Goal: Task Accomplishment & Management: Manage account settings

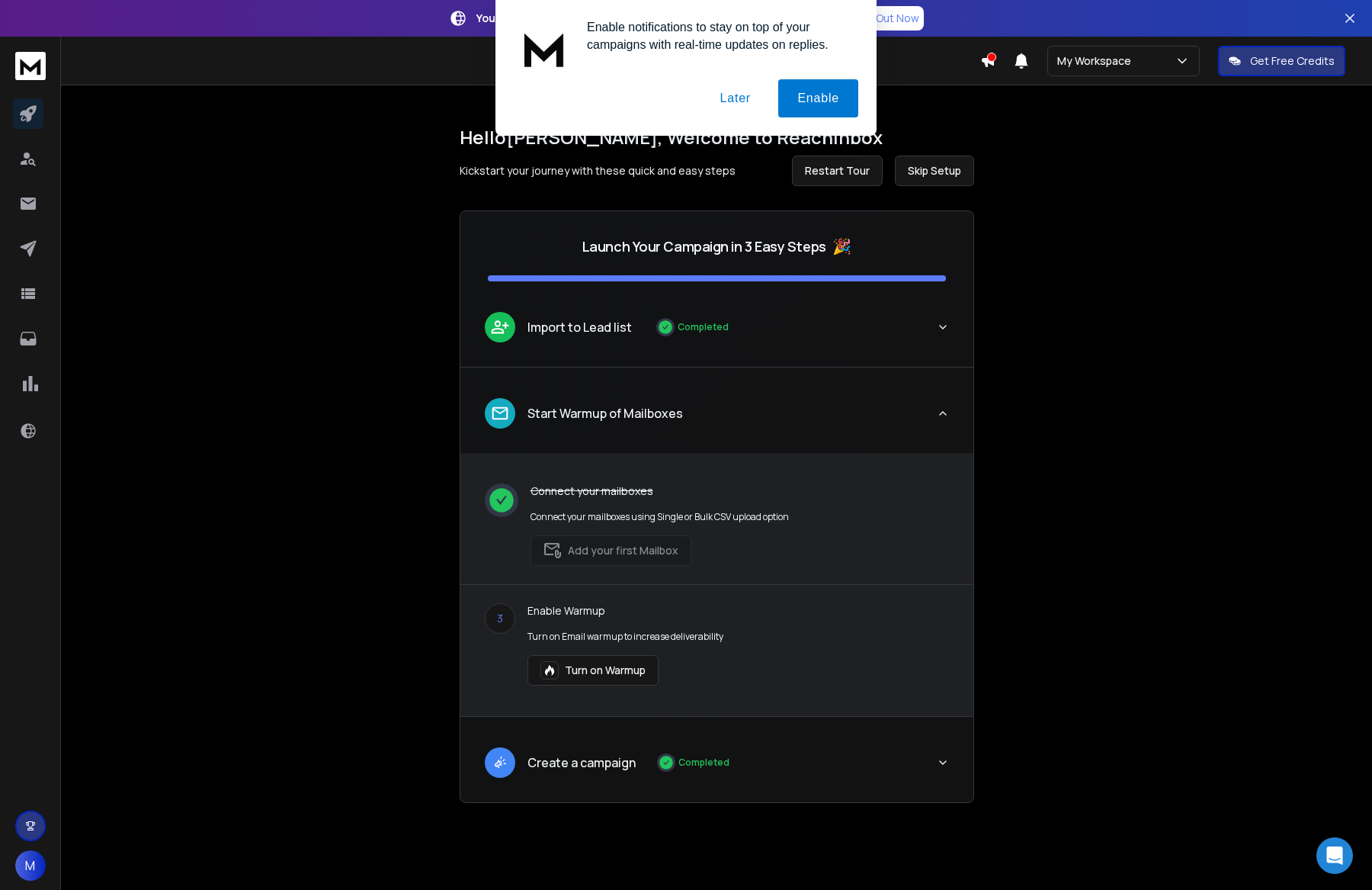
click at [724, 100] on button "Later" at bounding box center [735, 97] width 69 height 38
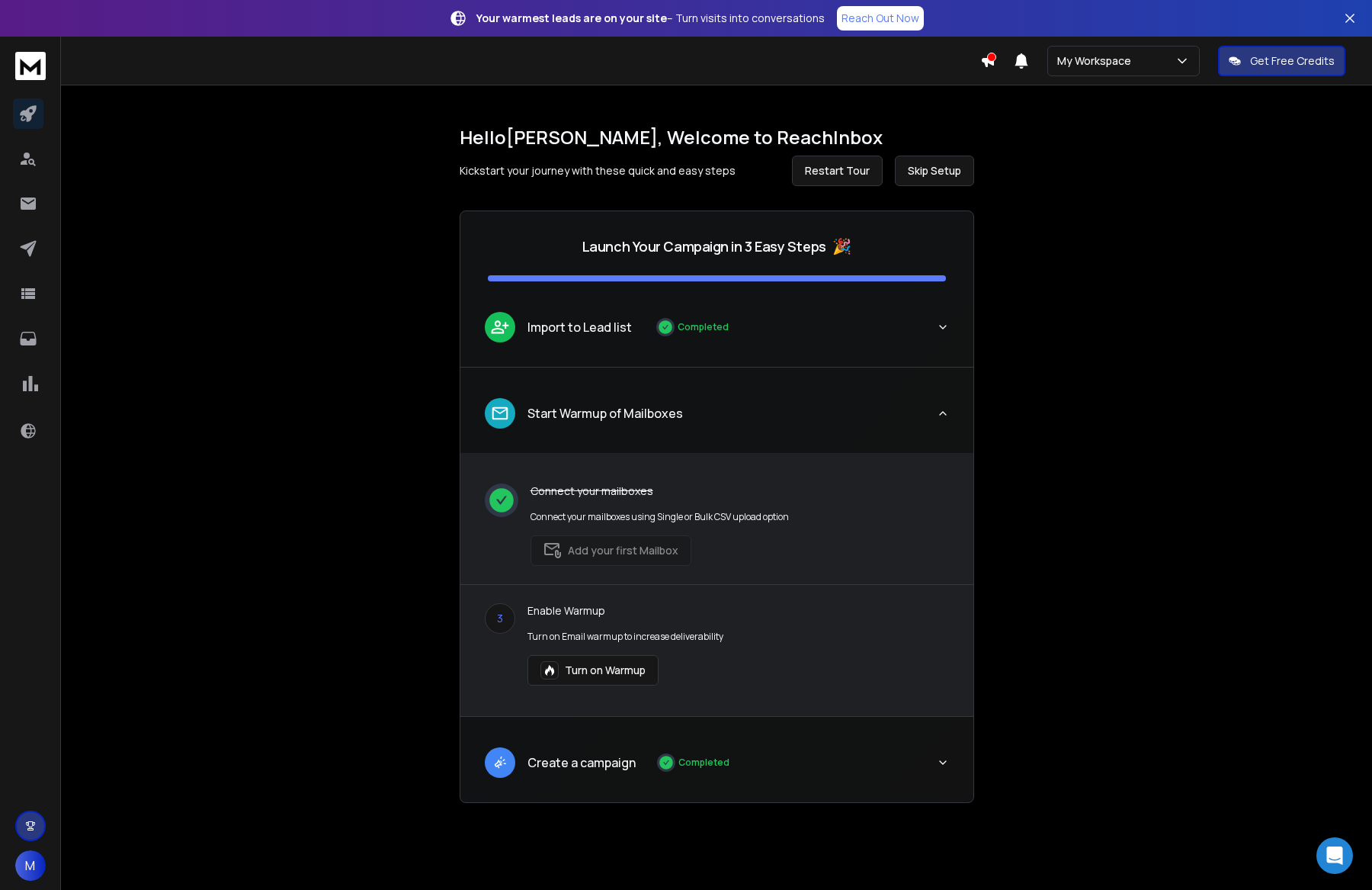
click at [942, 408] on icon "button" at bounding box center [942, 413] width 12 height 12
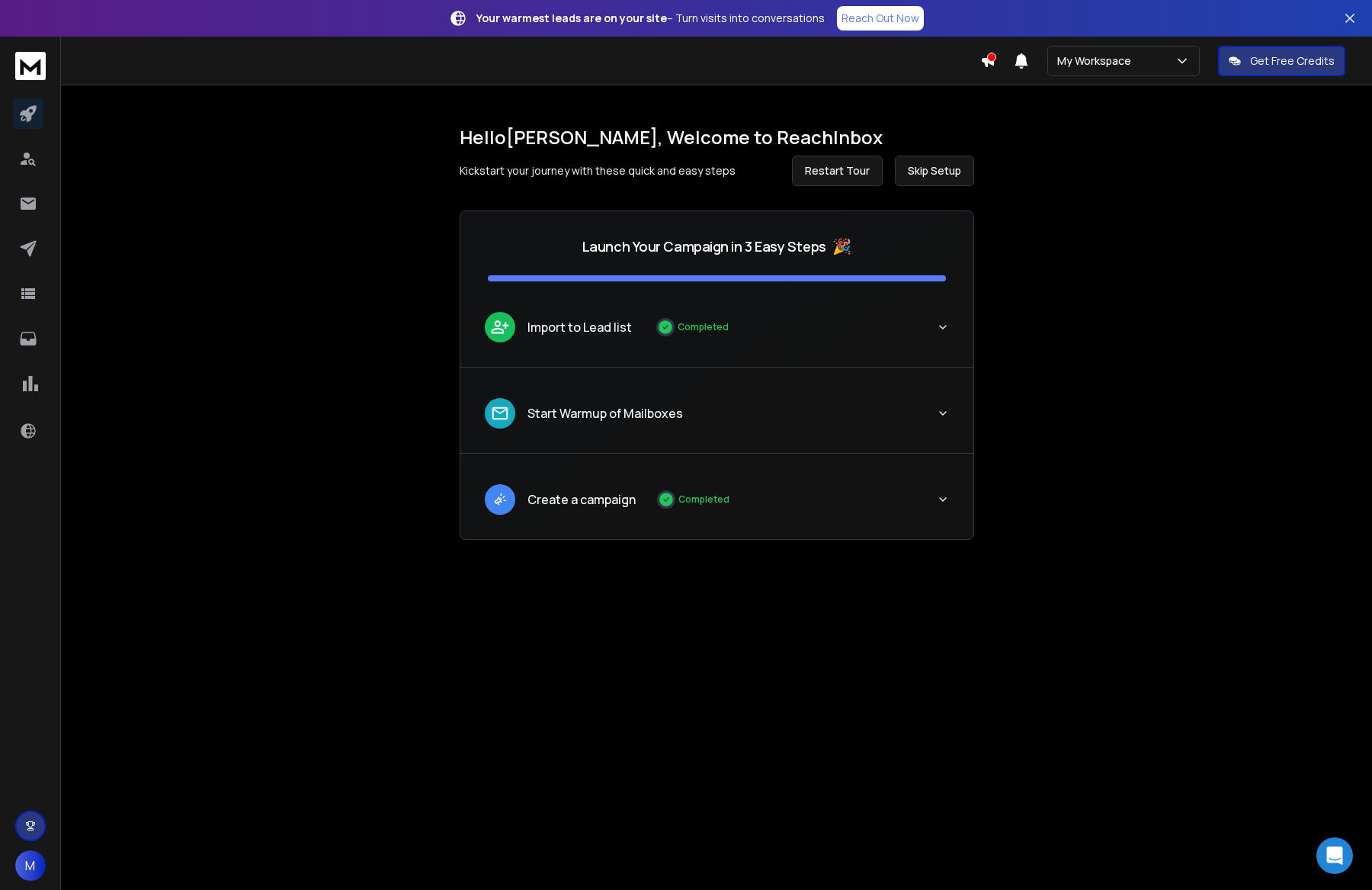
click at [942, 408] on icon "button" at bounding box center [942, 413] width 12 height 12
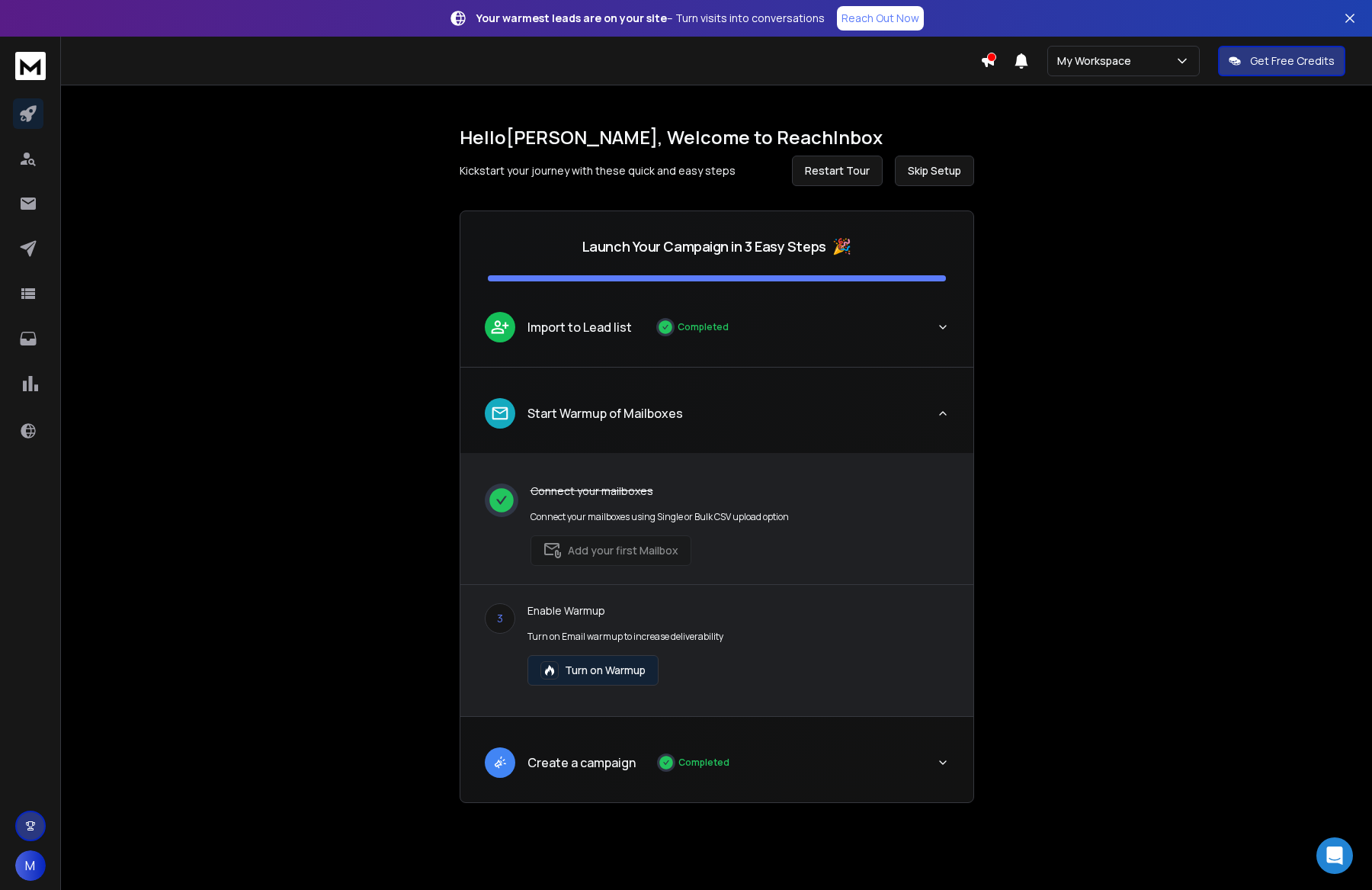
click at [578, 672] on button "Turn on Warmup" at bounding box center [592, 670] width 131 height 31
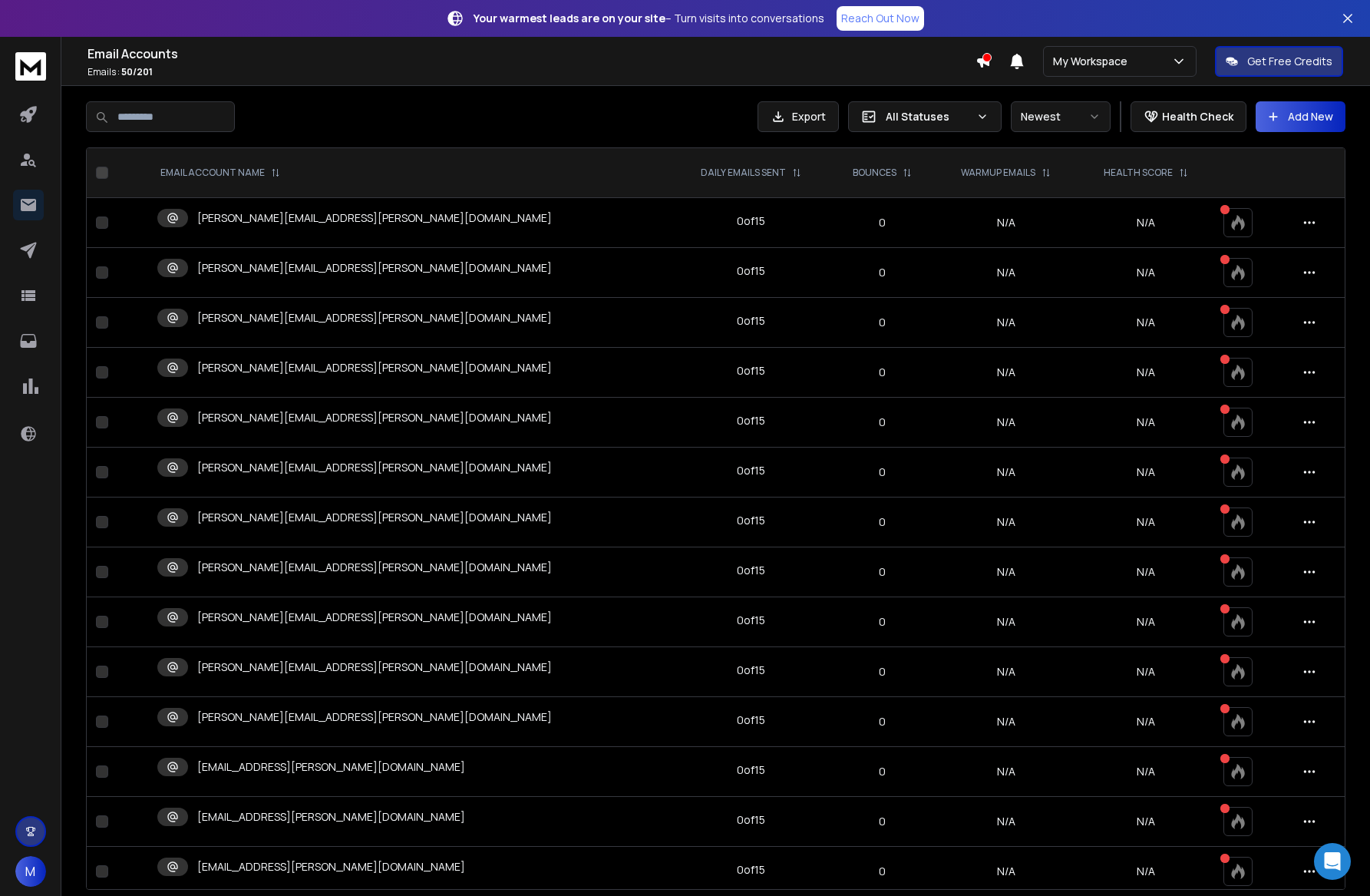
click at [1232, 222] on icon at bounding box center [1238, 222] width 13 height 15
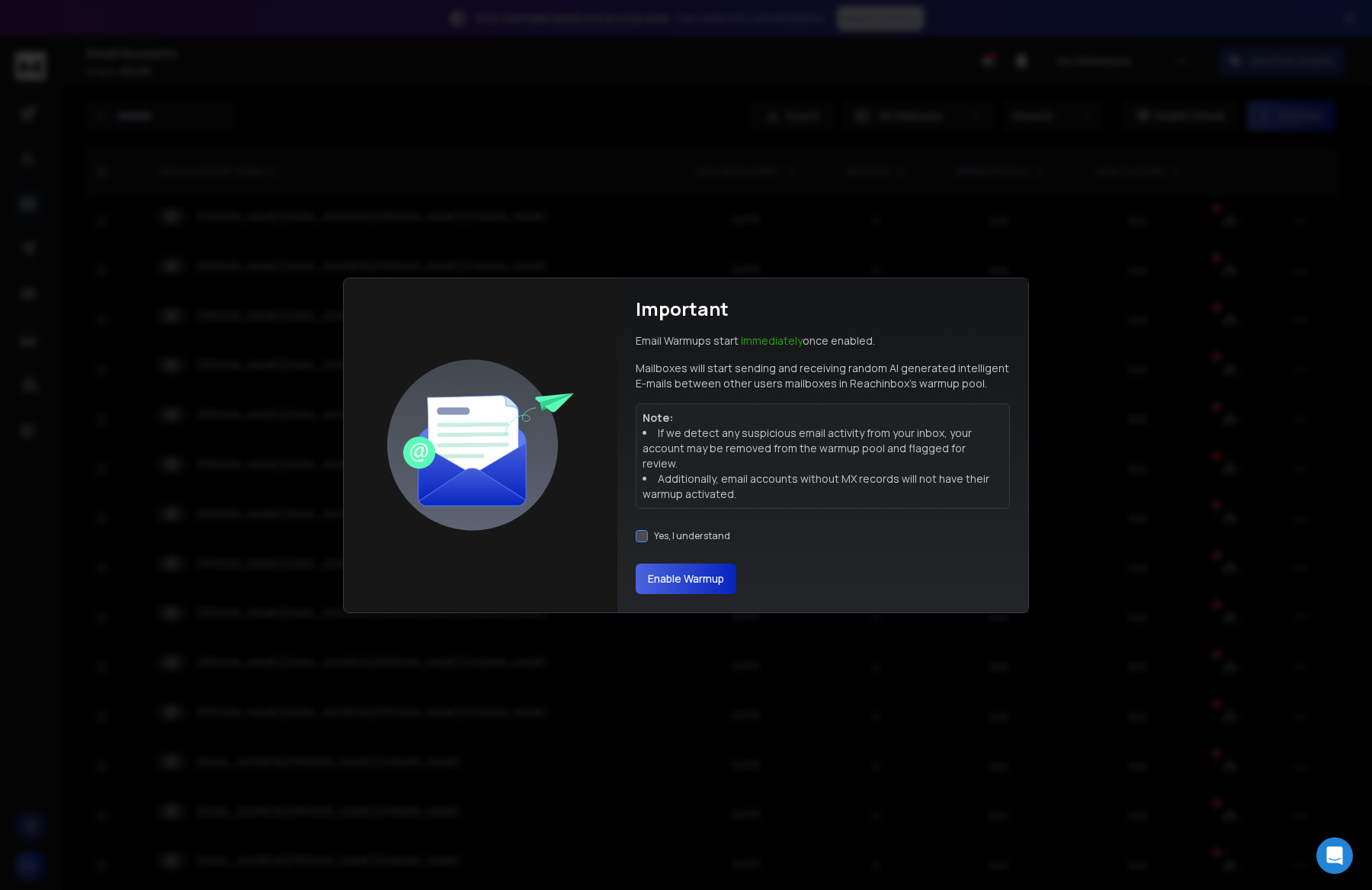
click at [647, 530] on button "Yes, I understand" at bounding box center [641, 535] width 12 height 12
click at [681, 566] on button "Enable Warmup" at bounding box center [686, 578] width 100 height 31
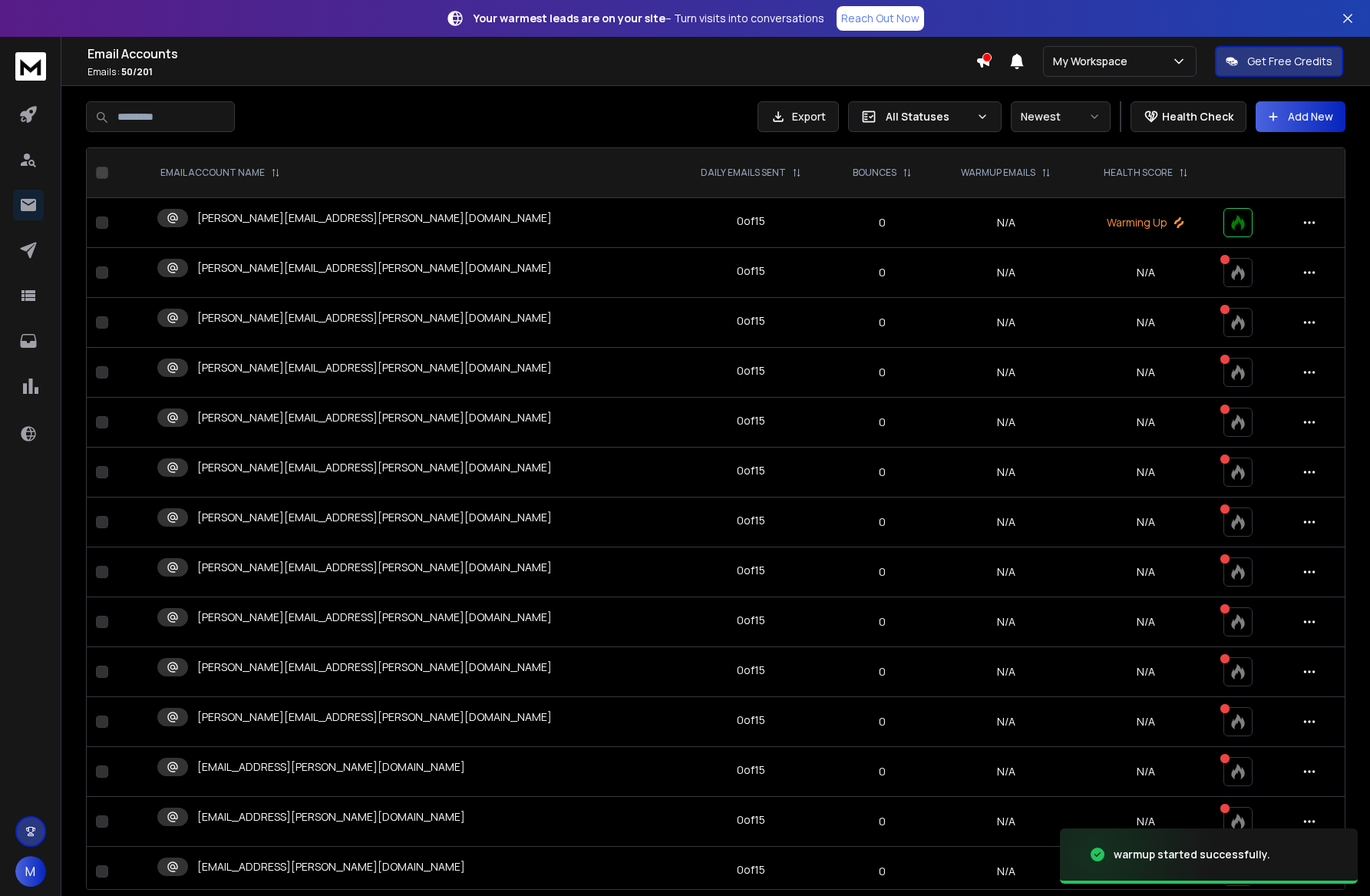
click at [89, 165] on th at bounding box center [118, 173] width 62 height 50
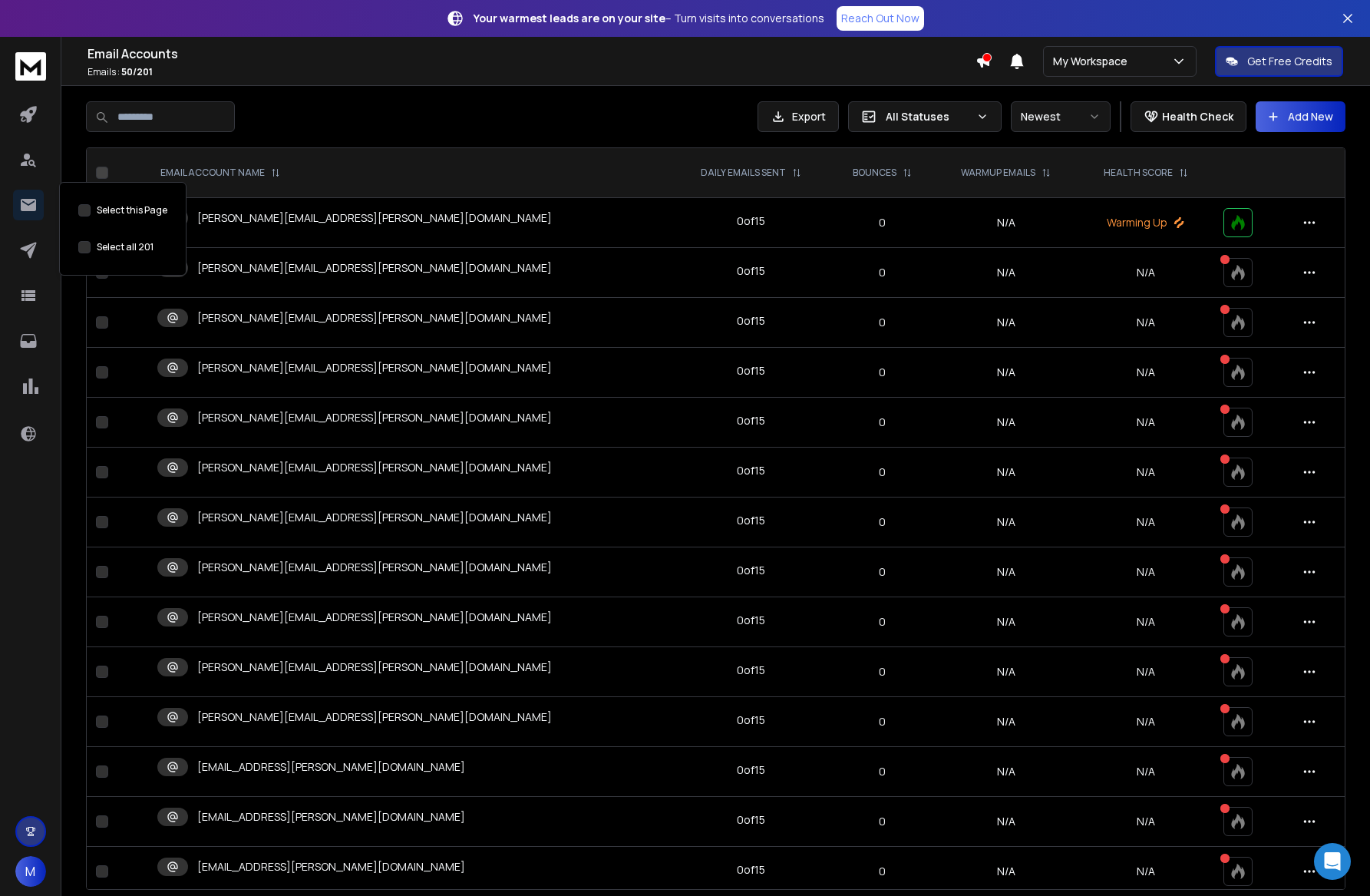
click at [99, 174] on button "Select this Page" at bounding box center [102, 172] width 12 height 12
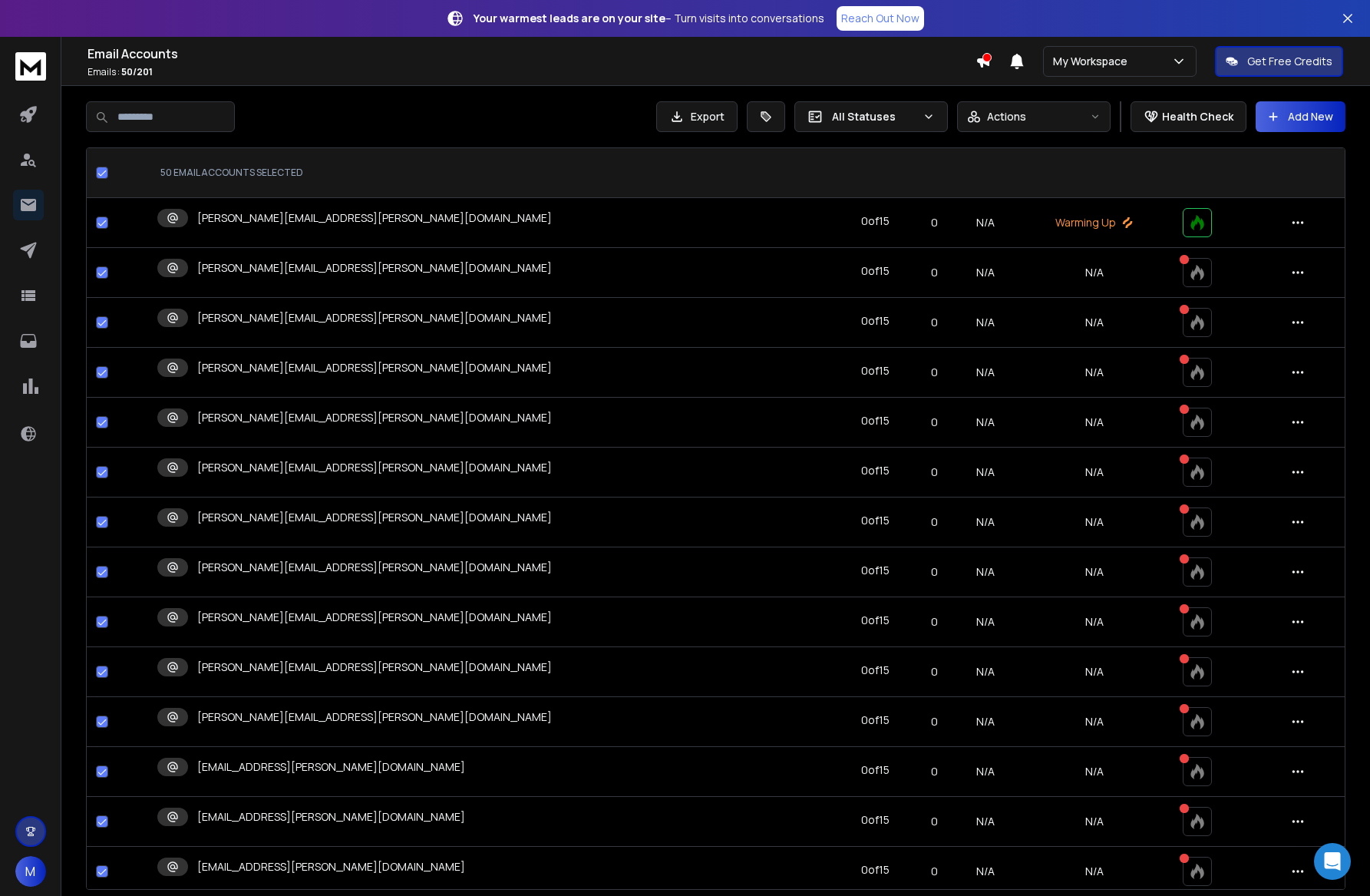
click at [1191, 274] on icon at bounding box center [1197, 272] width 13 height 15
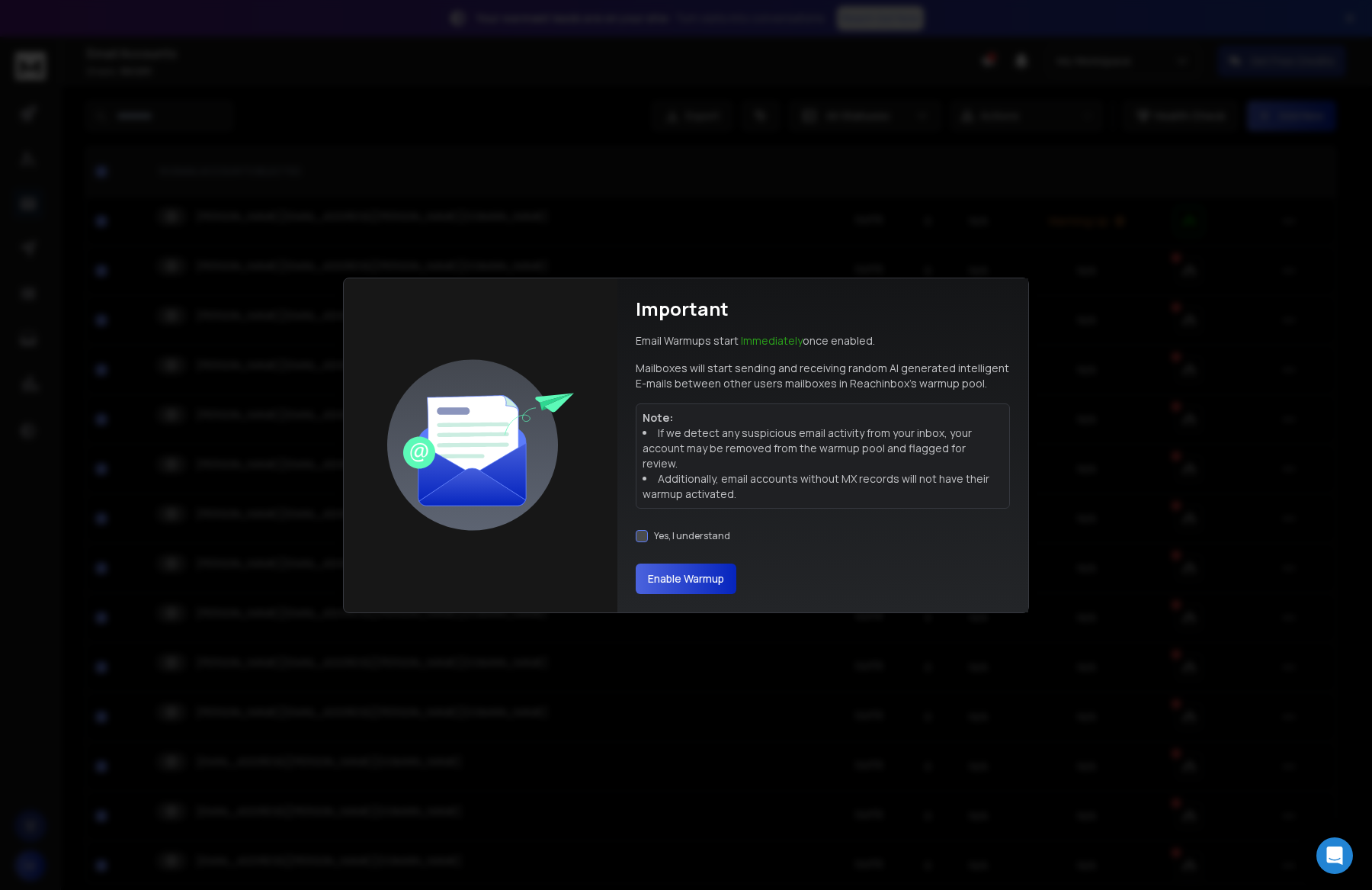
click at [650, 530] on div "Yes, I understand" at bounding box center [683, 535] width 95 height 12
click at [636, 530] on button "Yes, I understand" at bounding box center [641, 535] width 12 height 12
click at [673, 583] on button "Enable Warmup" at bounding box center [686, 578] width 100 height 31
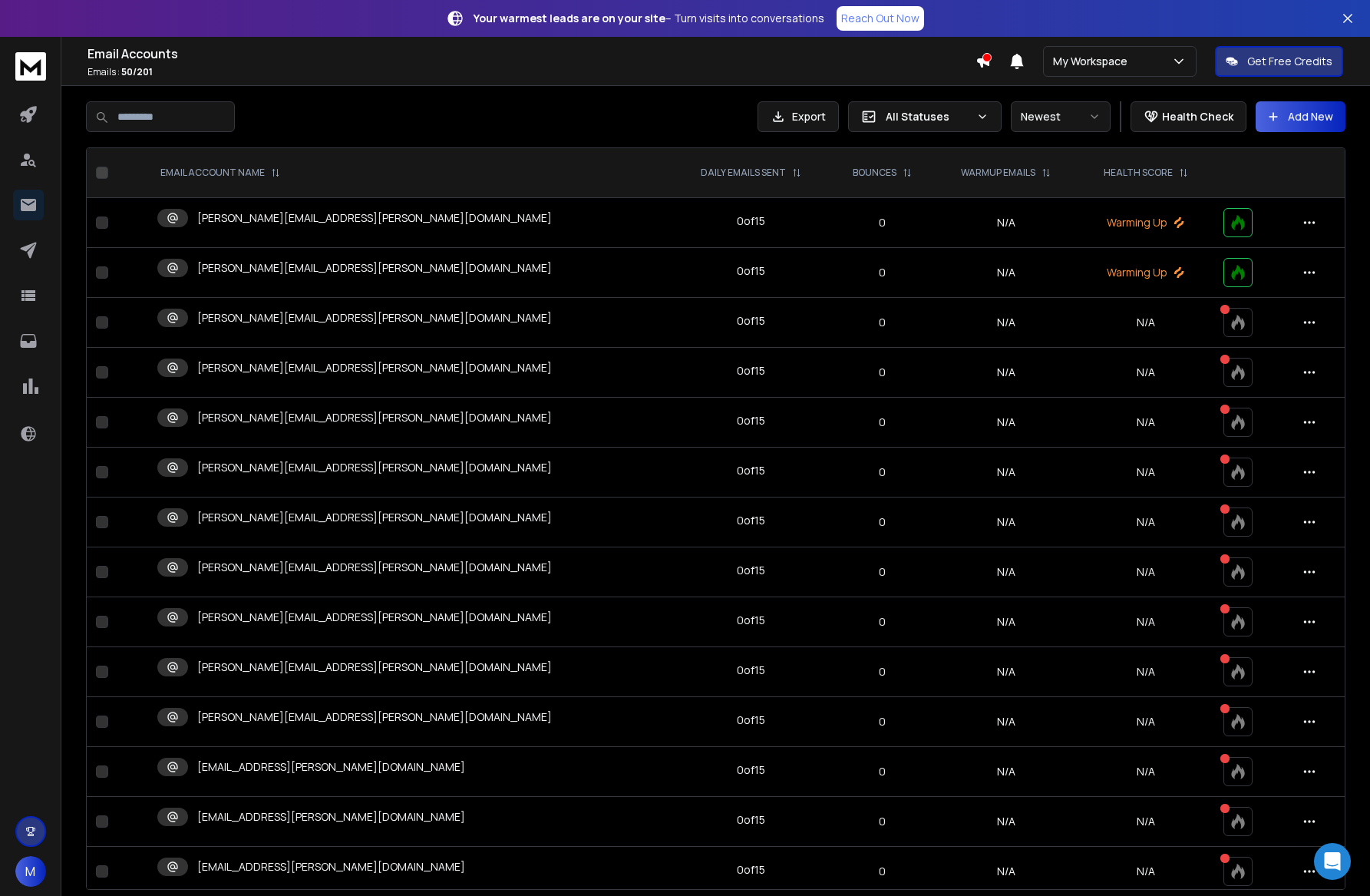
click at [1223, 330] on div at bounding box center [1237, 321] width 29 height 29
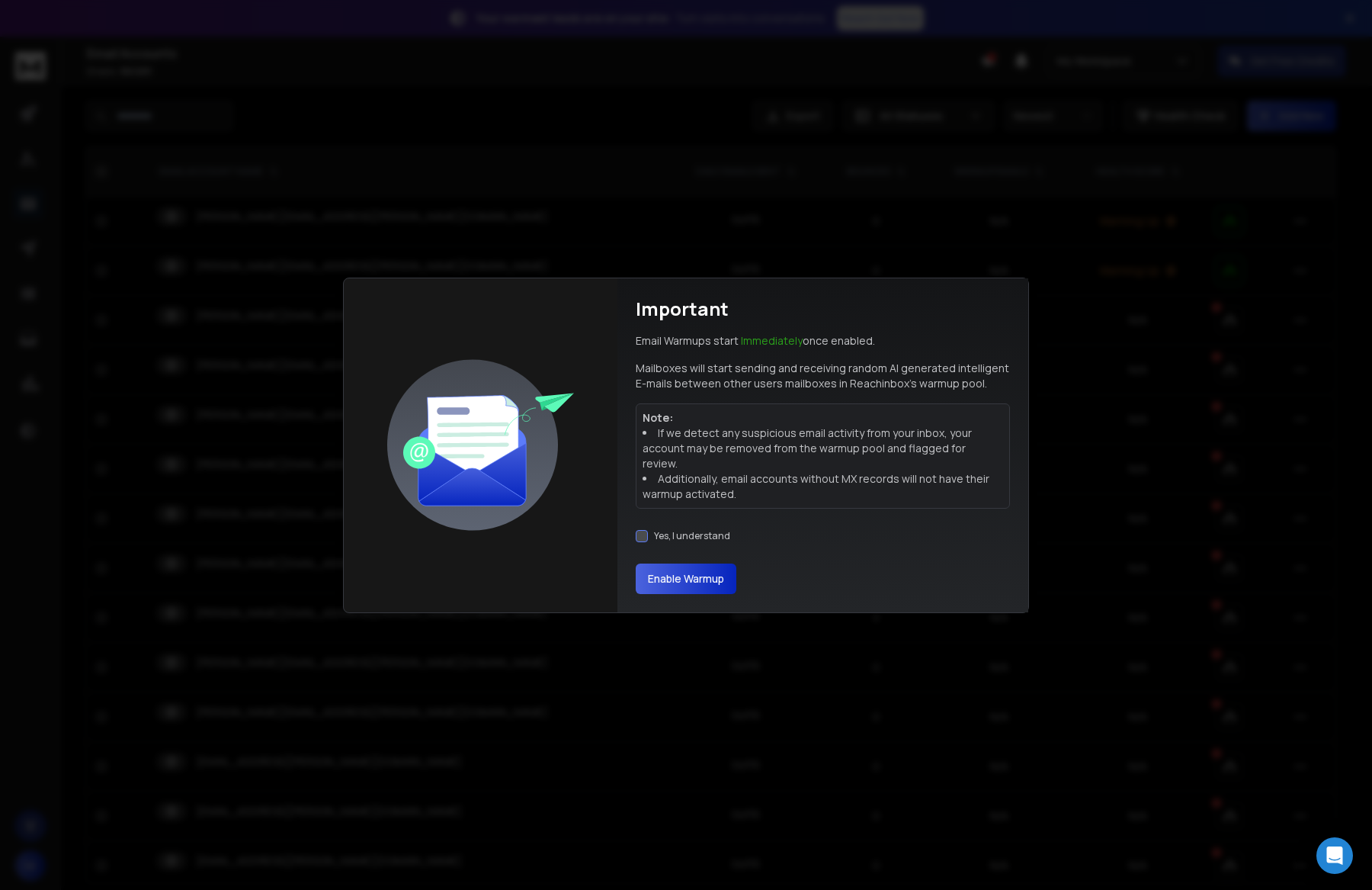
click at [644, 532] on button "Yes, I understand" at bounding box center [641, 535] width 12 height 12
drag, startPoint x: 683, startPoint y: 571, endPoint x: 860, endPoint y: 527, distance: 182.4
click at [684, 571] on button "Enable Warmup" at bounding box center [686, 578] width 100 height 31
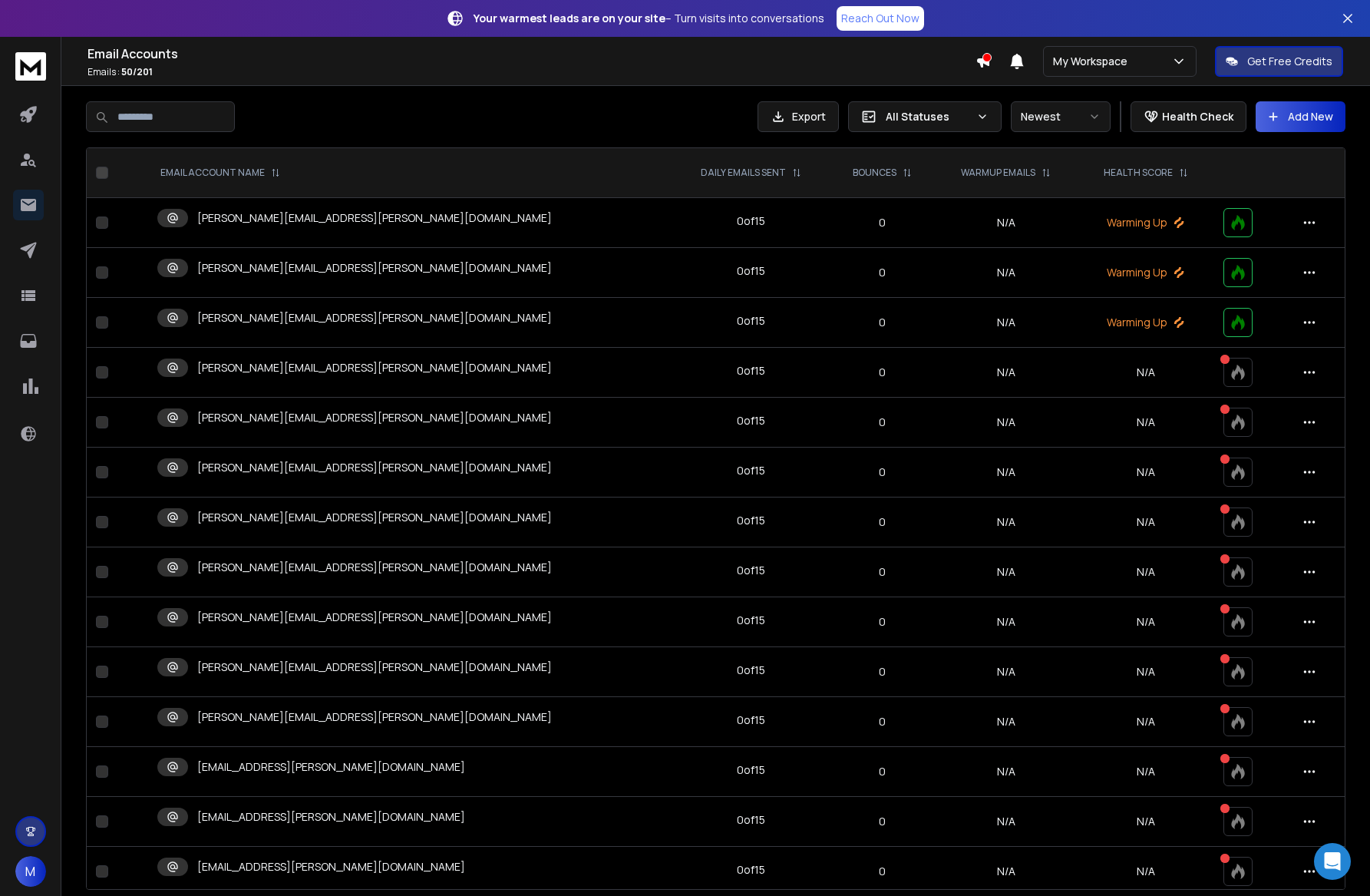
click at [1231, 377] on icon at bounding box center [1238, 372] width 15 height 15
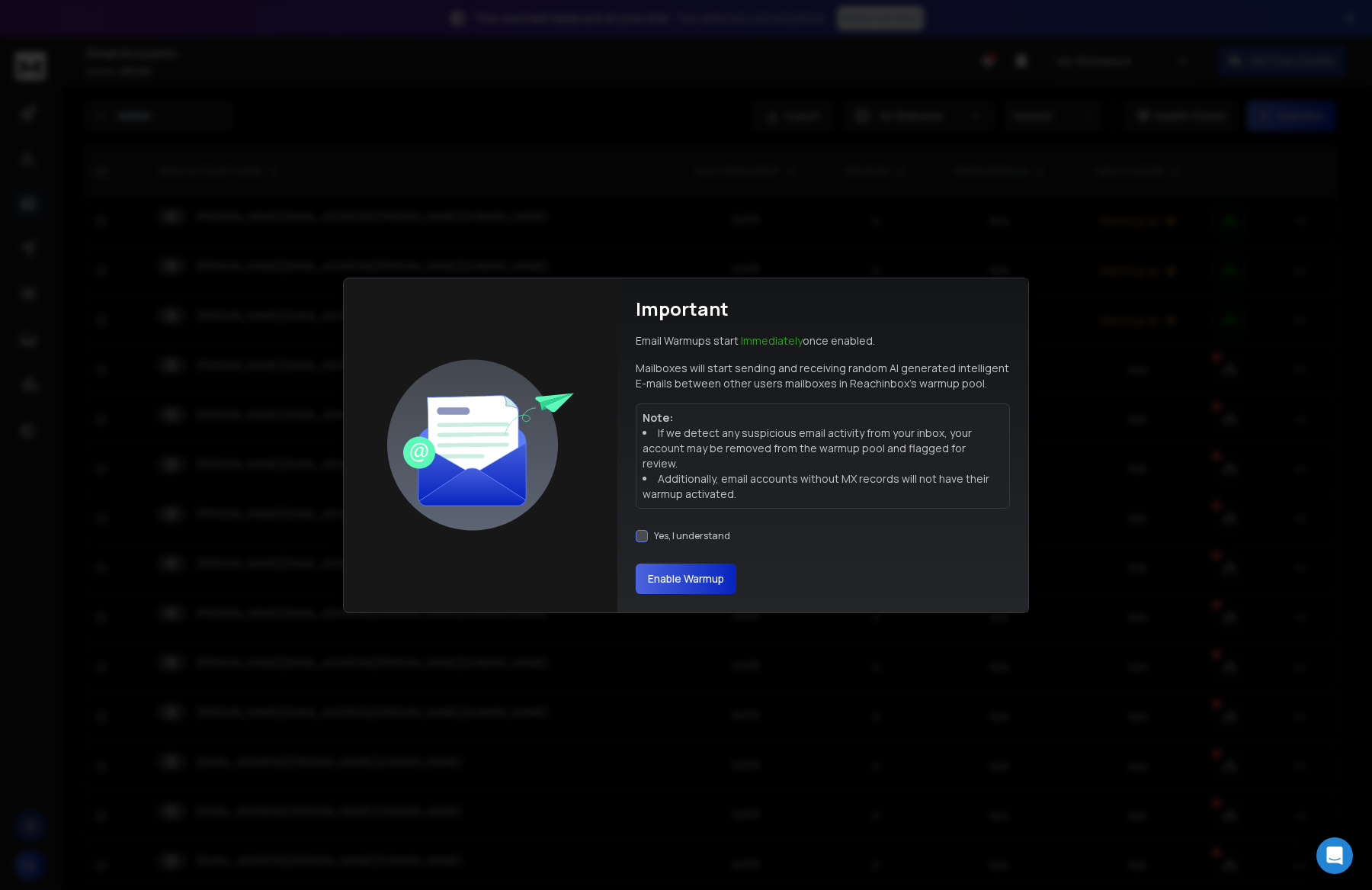
click at [646, 531] on button "Yes, I understand" at bounding box center [641, 535] width 12 height 12
click at [687, 567] on button "Enable Warmup" at bounding box center [686, 578] width 100 height 31
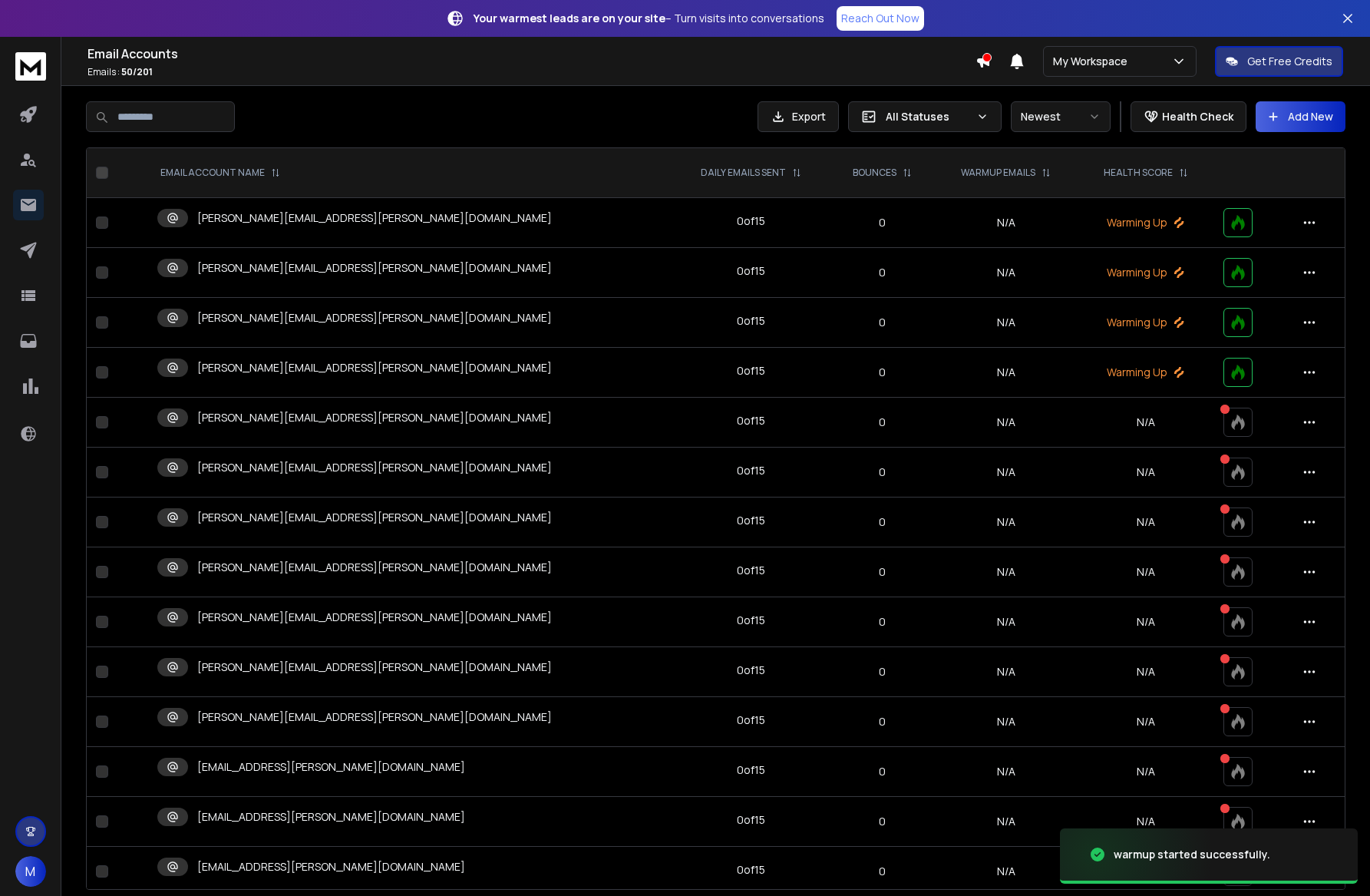
click at [1232, 418] on icon at bounding box center [1238, 422] width 13 height 15
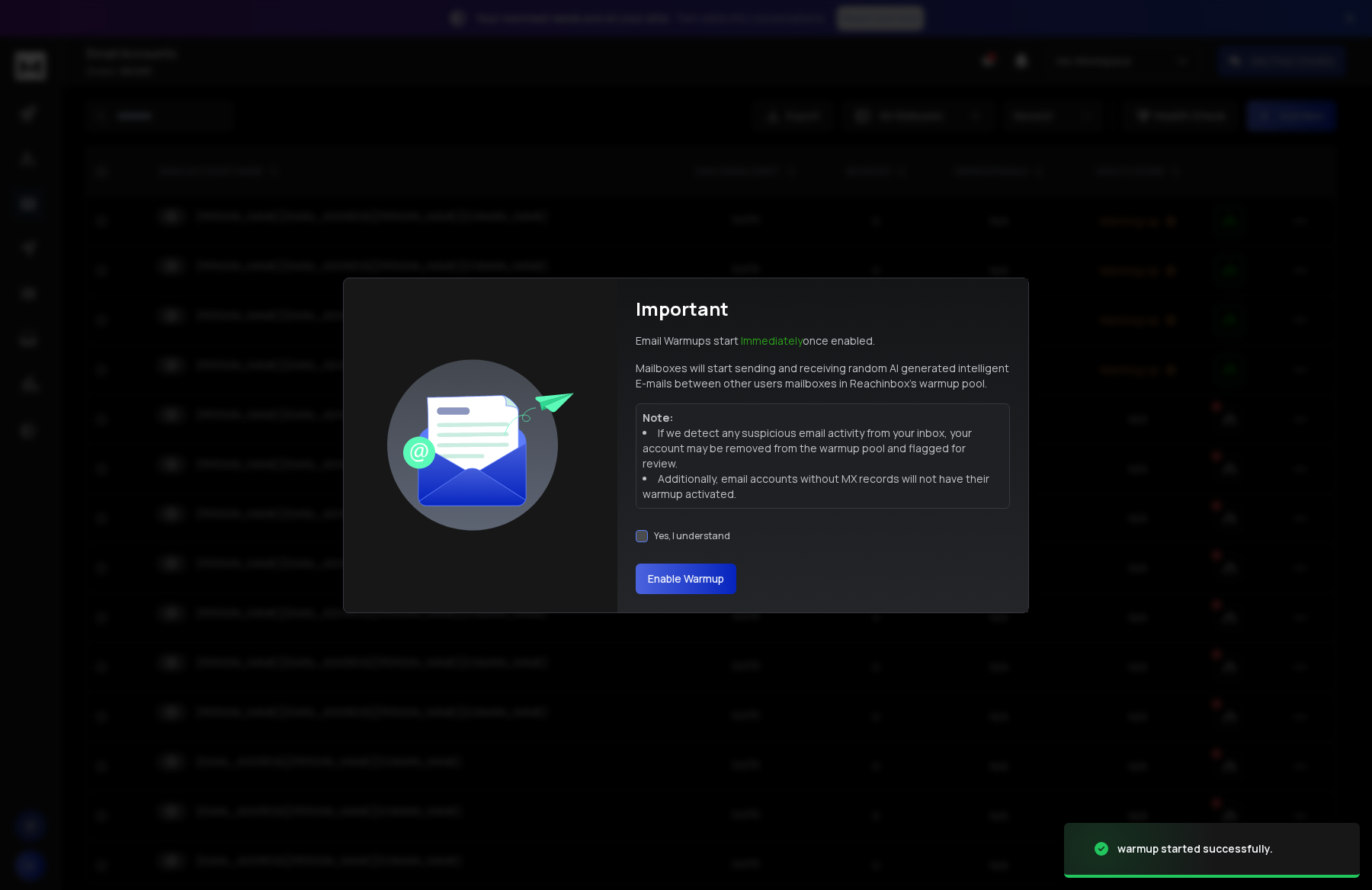
drag, startPoint x: 663, startPoint y: 522, endPoint x: 680, endPoint y: 525, distance: 17.3
click at [663, 530] on label "Yes, I understand" at bounding box center [692, 535] width 76 height 12
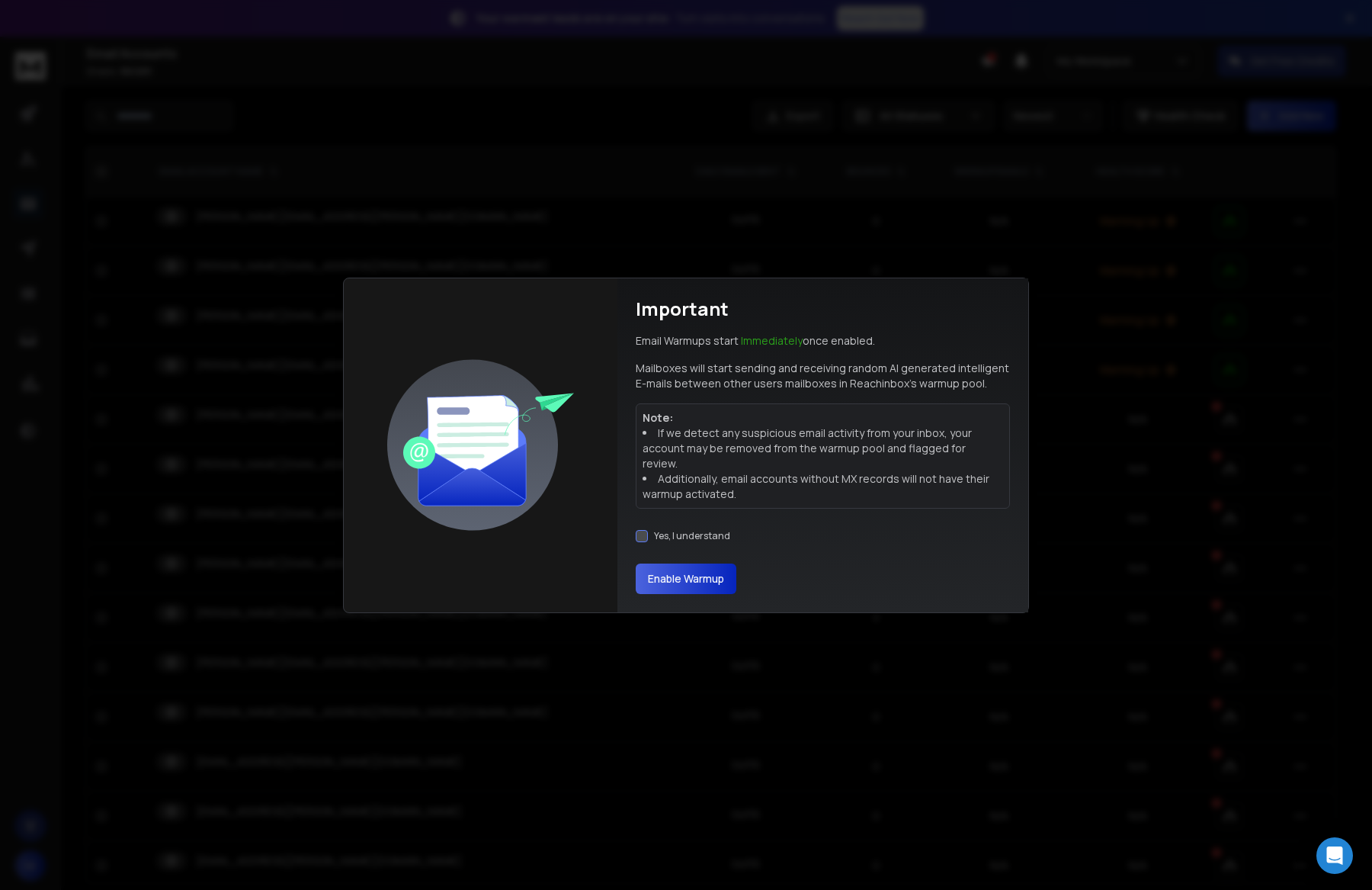
drag, startPoint x: 689, startPoint y: 573, endPoint x: 726, endPoint y: 566, distance: 37.7
click at [690, 571] on button "Enable Warmup" at bounding box center [686, 578] width 100 height 31
click at [640, 530] on button "Yes, I understand" at bounding box center [641, 535] width 12 height 12
drag, startPoint x: 688, startPoint y: 575, endPoint x: 814, endPoint y: 561, distance: 126.8
click at [689, 575] on button "Enable Warmup" at bounding box center [686, 578] width 100 height 31
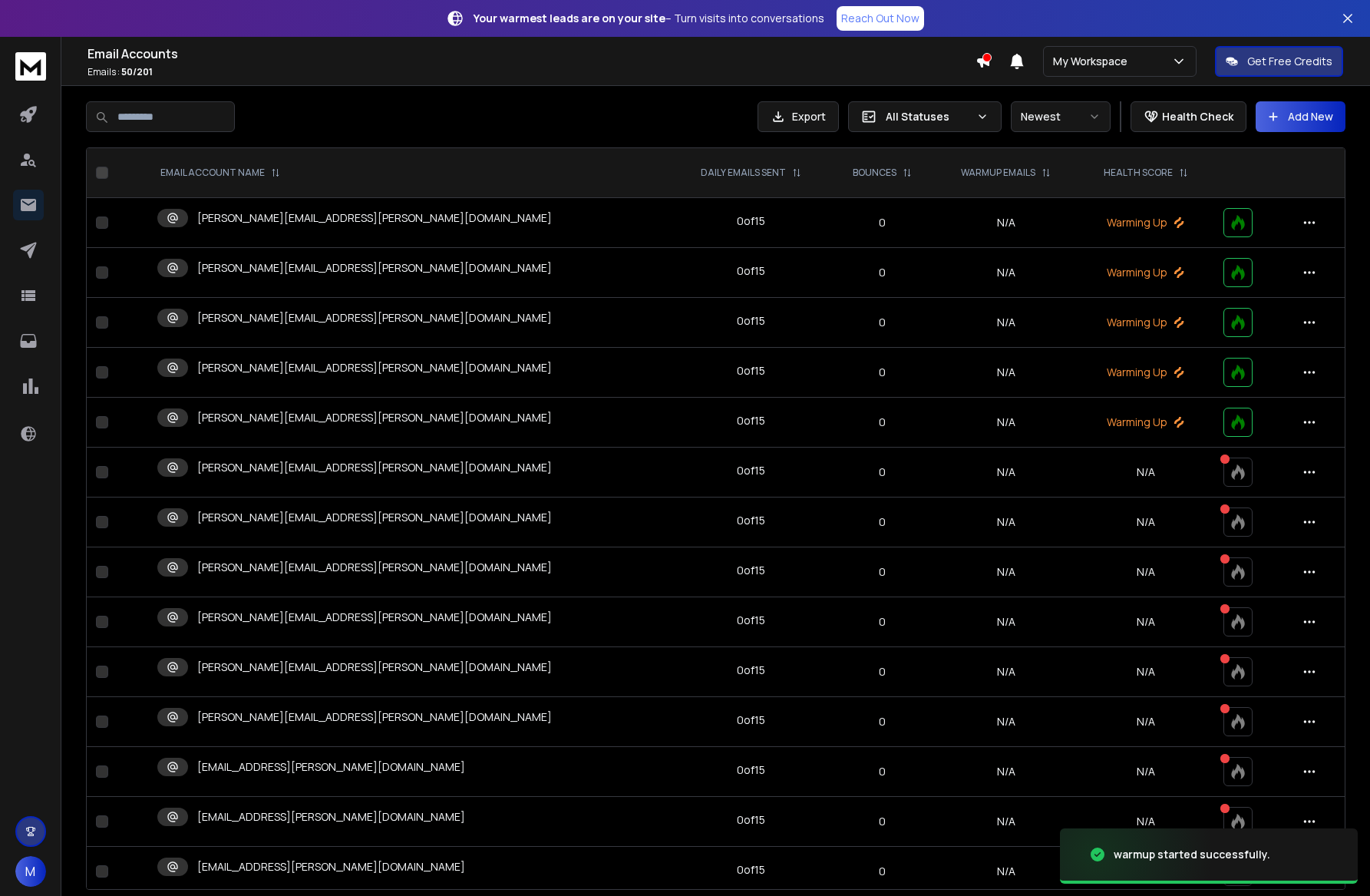
click at [1231, 468] on icon at bounding box center [1238, 472] width 15 height 15
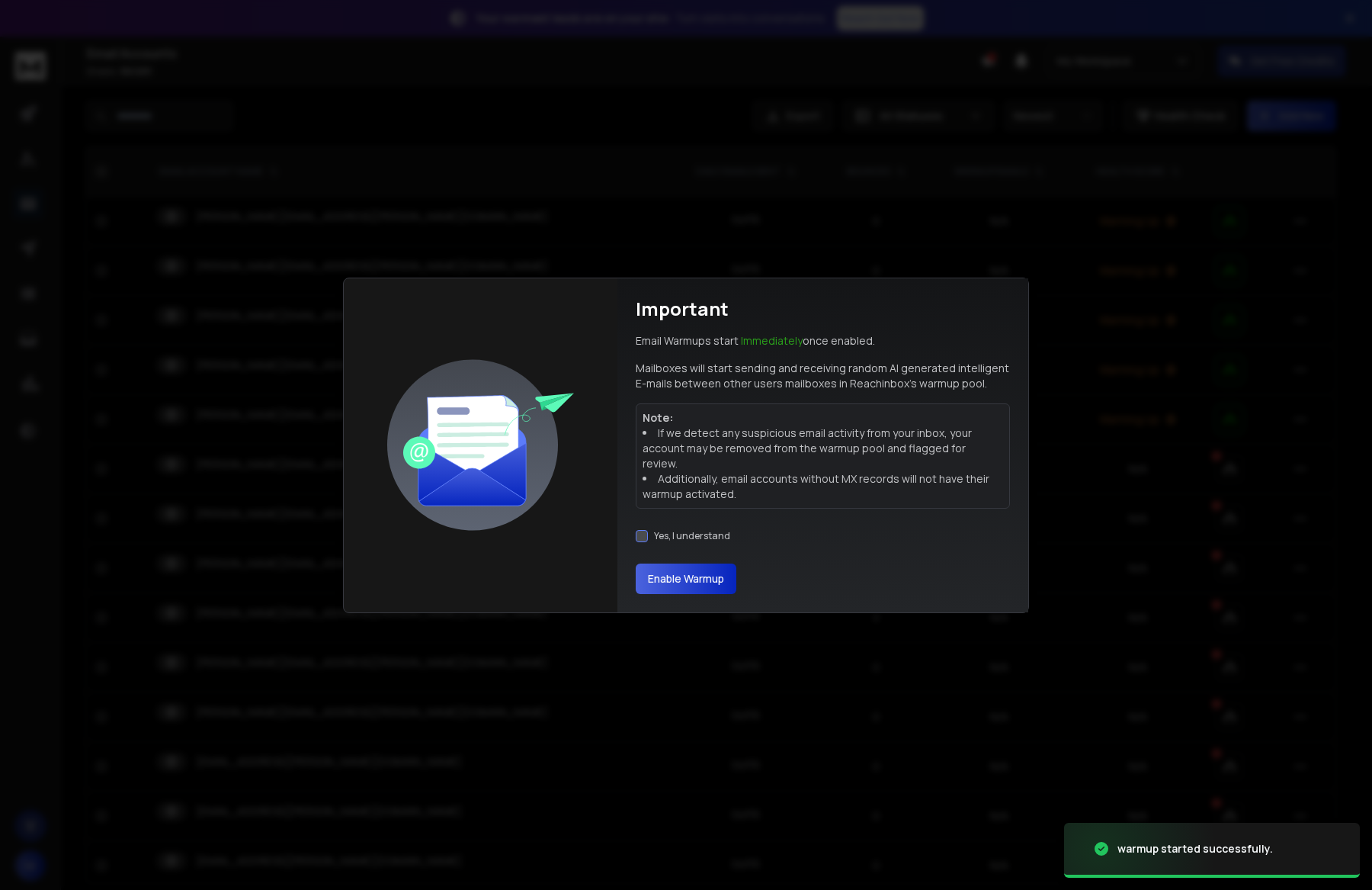
click at [647, 530] on button "Yes, I understand" at bounding box center [641, 535] width 12 height 12
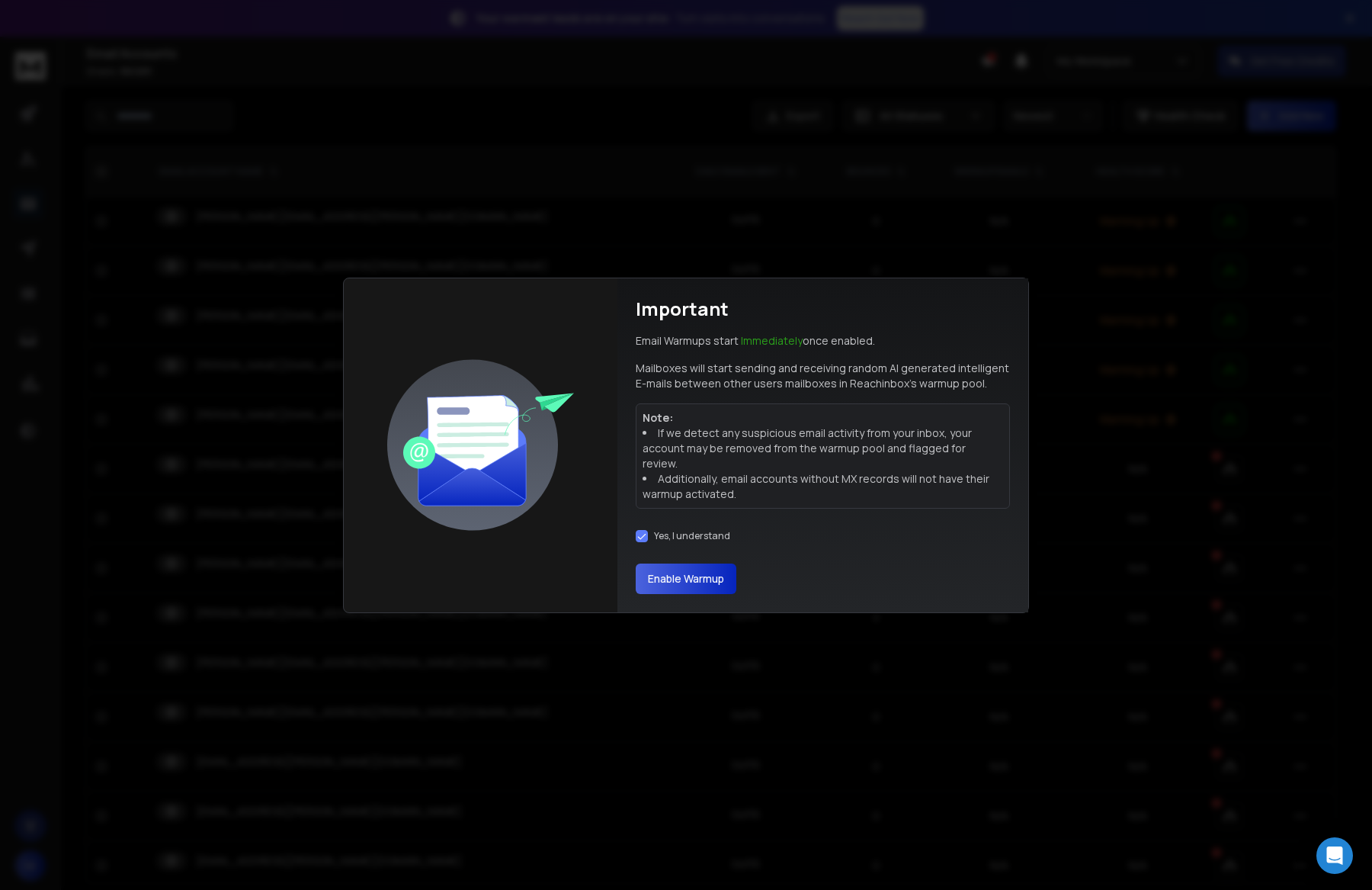
click at [674, 577] on button "Enable Warmup" at bounding box center [686, 578] width 100 height 31
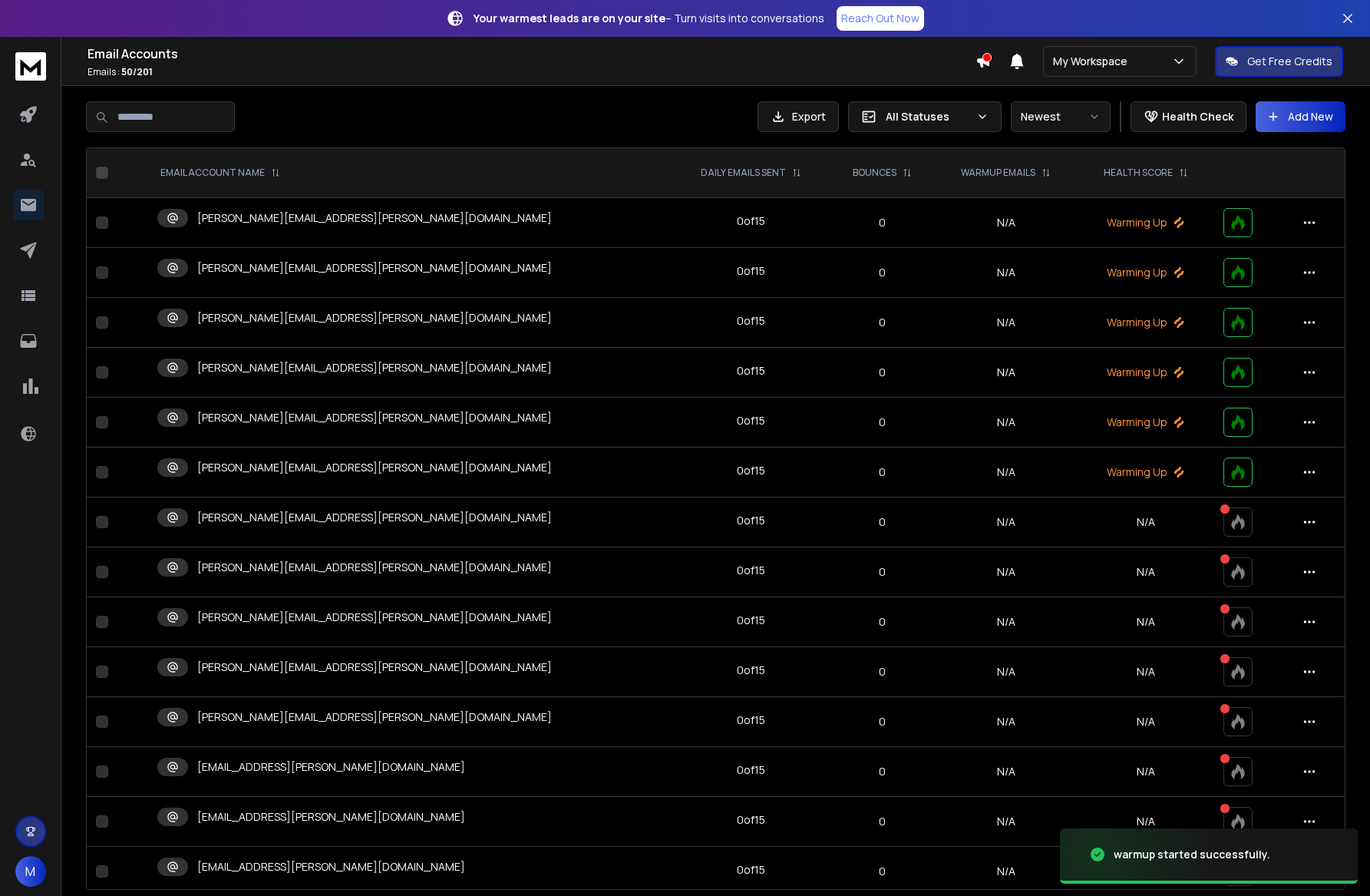
click at [1232, 520] on icon at bounding box center [1238, 521] width 13 height 15
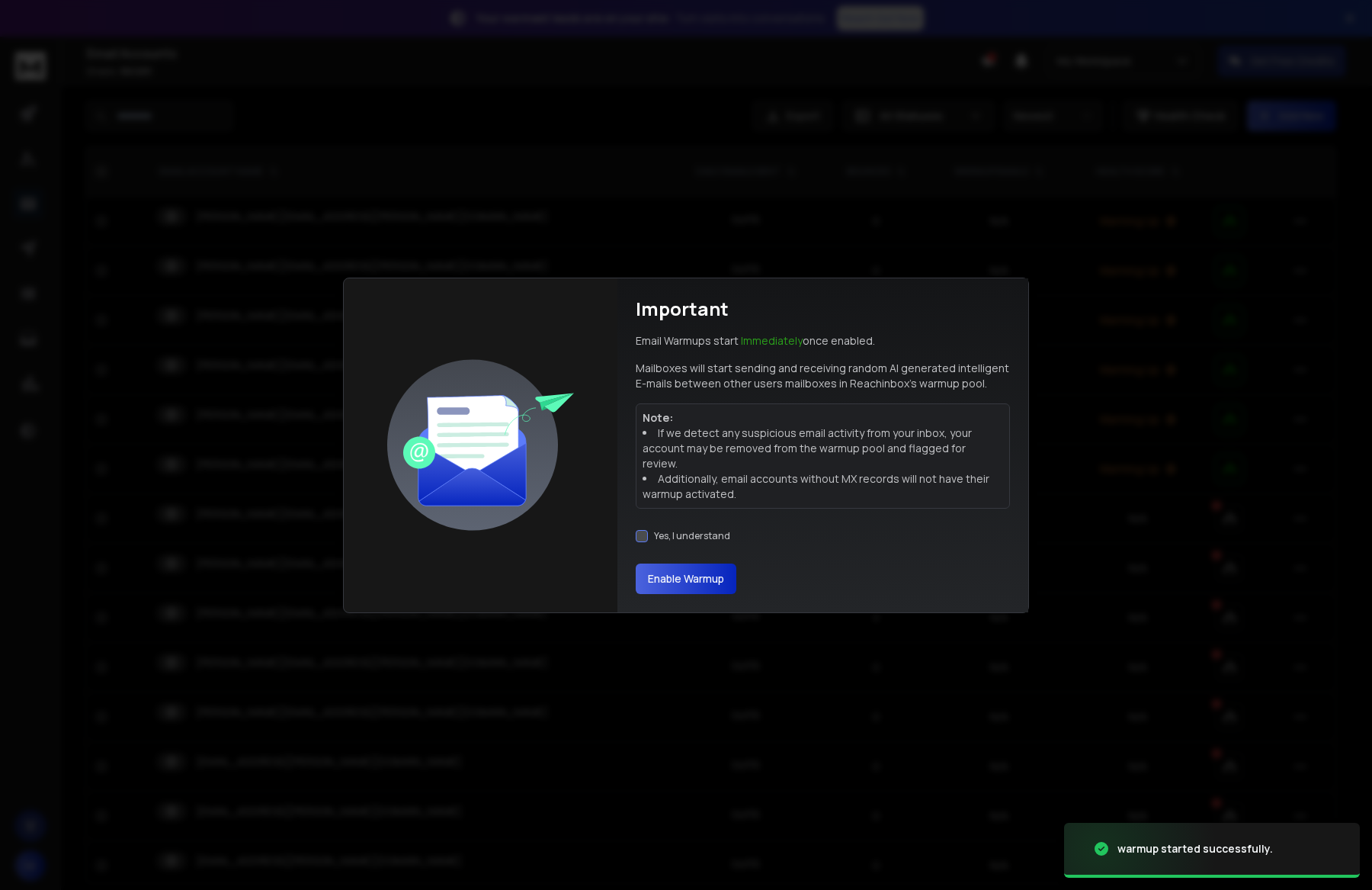
click at [639, 530] on button "Yes, I understand" at bounding box center [641, 535] width 12 height 12
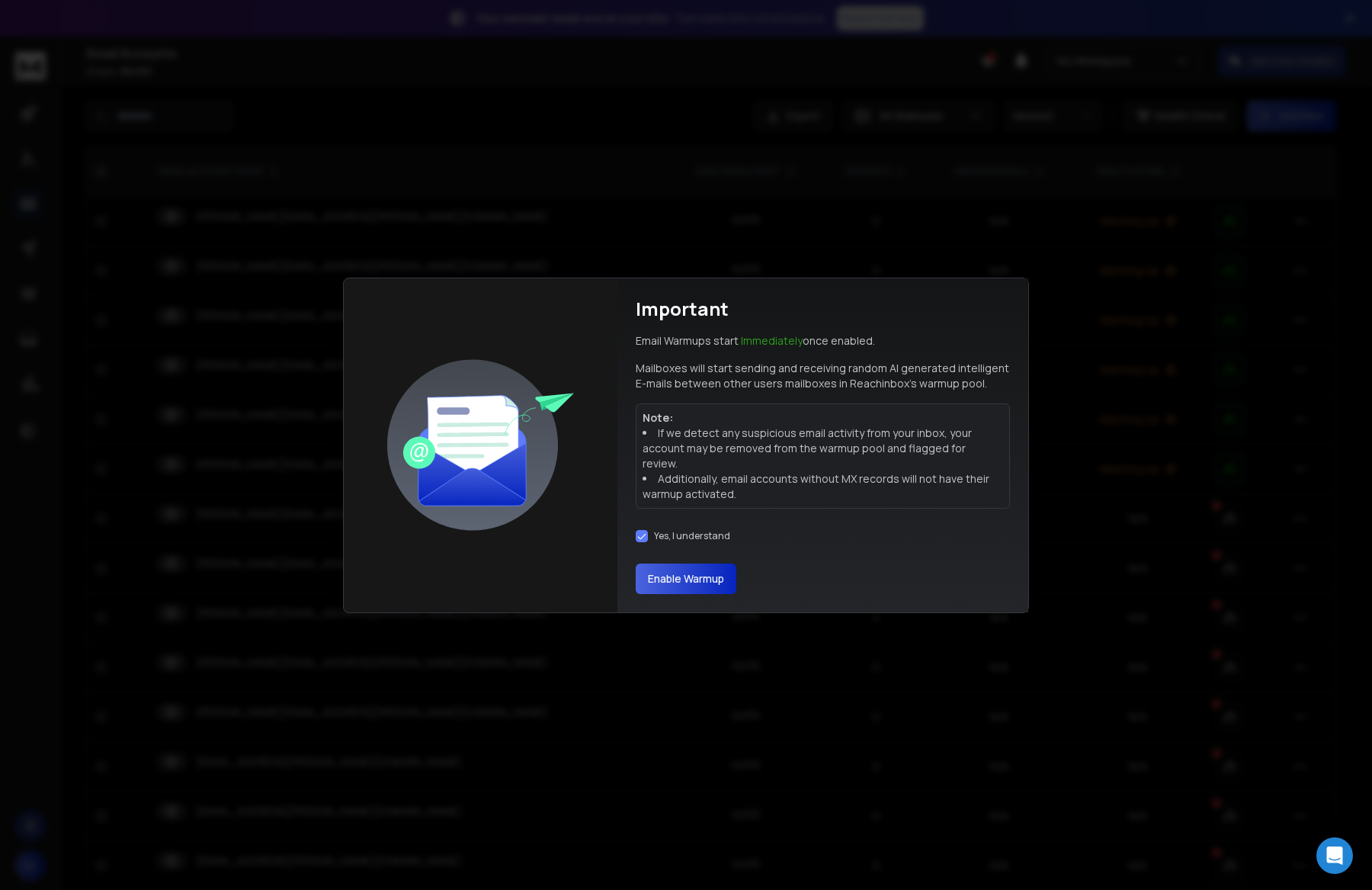
click at [661, 570] on button "Enable Warmup" at bounding box center [686, 578] width 100 height 31
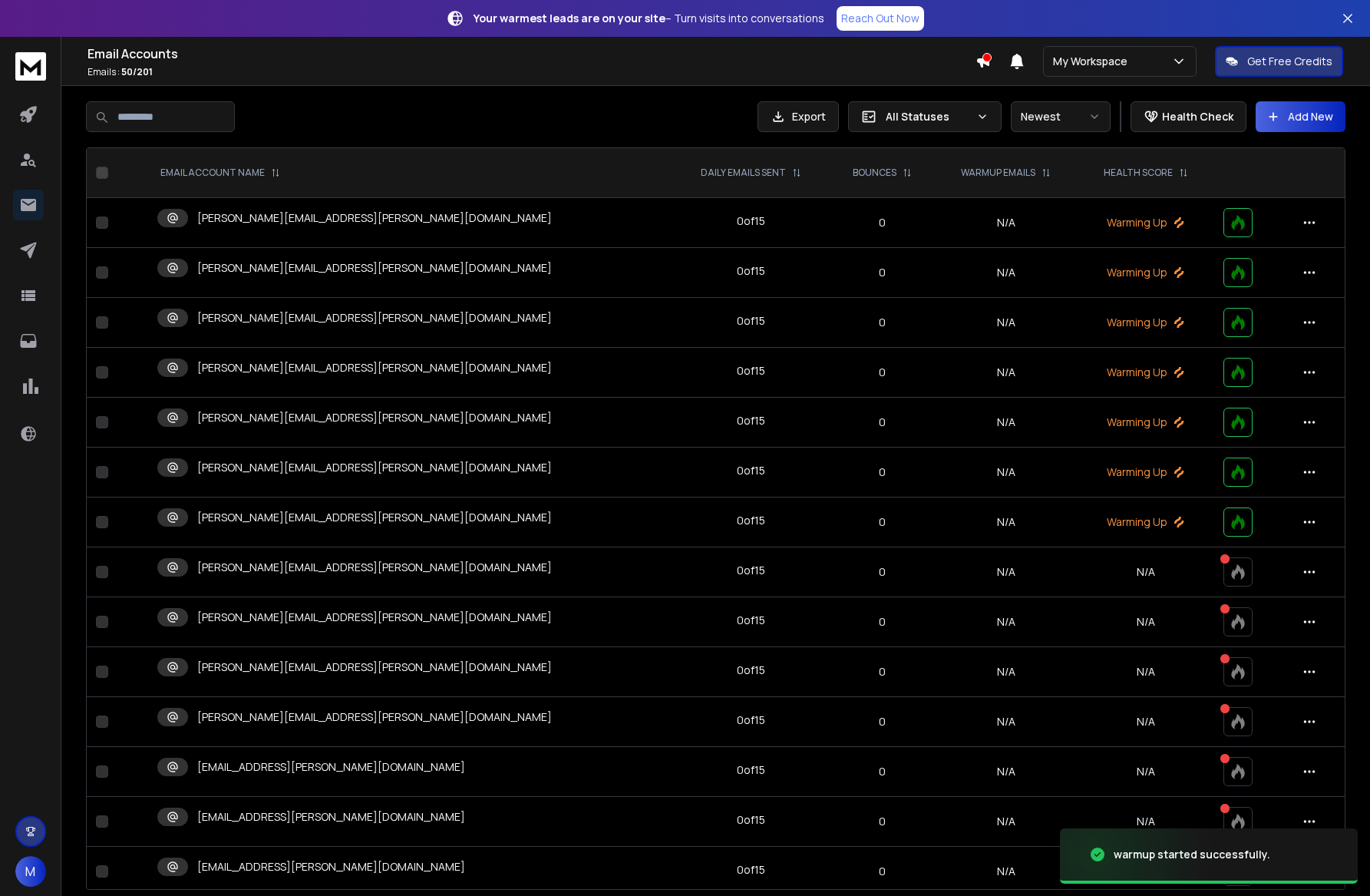
click at [1223, 580] on div at bounding box center [1237, 571] width 29 height 29
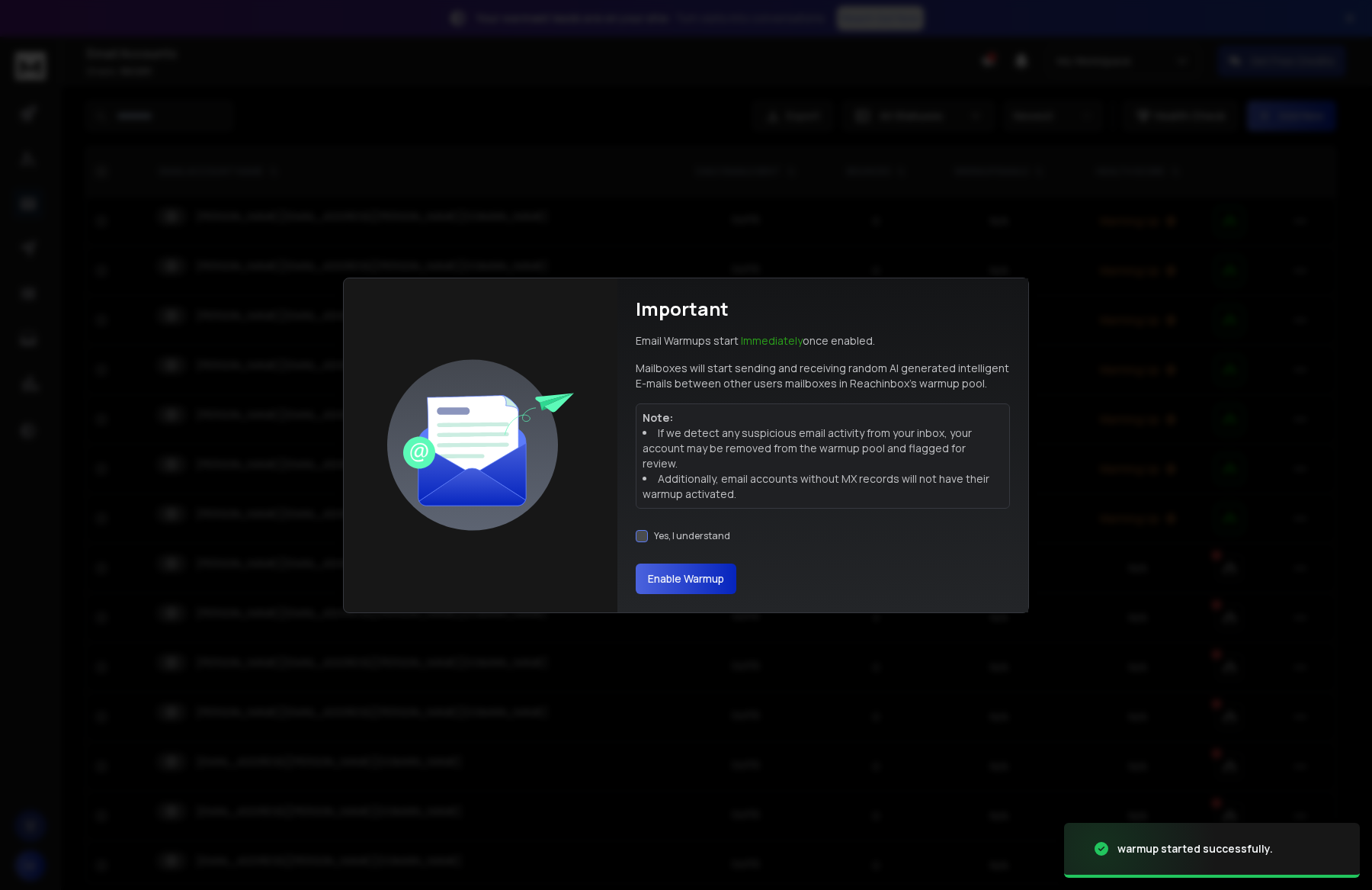
click at [634, 522] on div "Important Email Warmups start Immediately once enabled. Mailboxes will start se…" at bounding box center [822, 445] width 411 height 334
click at [645, 530] on button "Yes, I understand" at bounding box center [641, 535] width 12 height 12
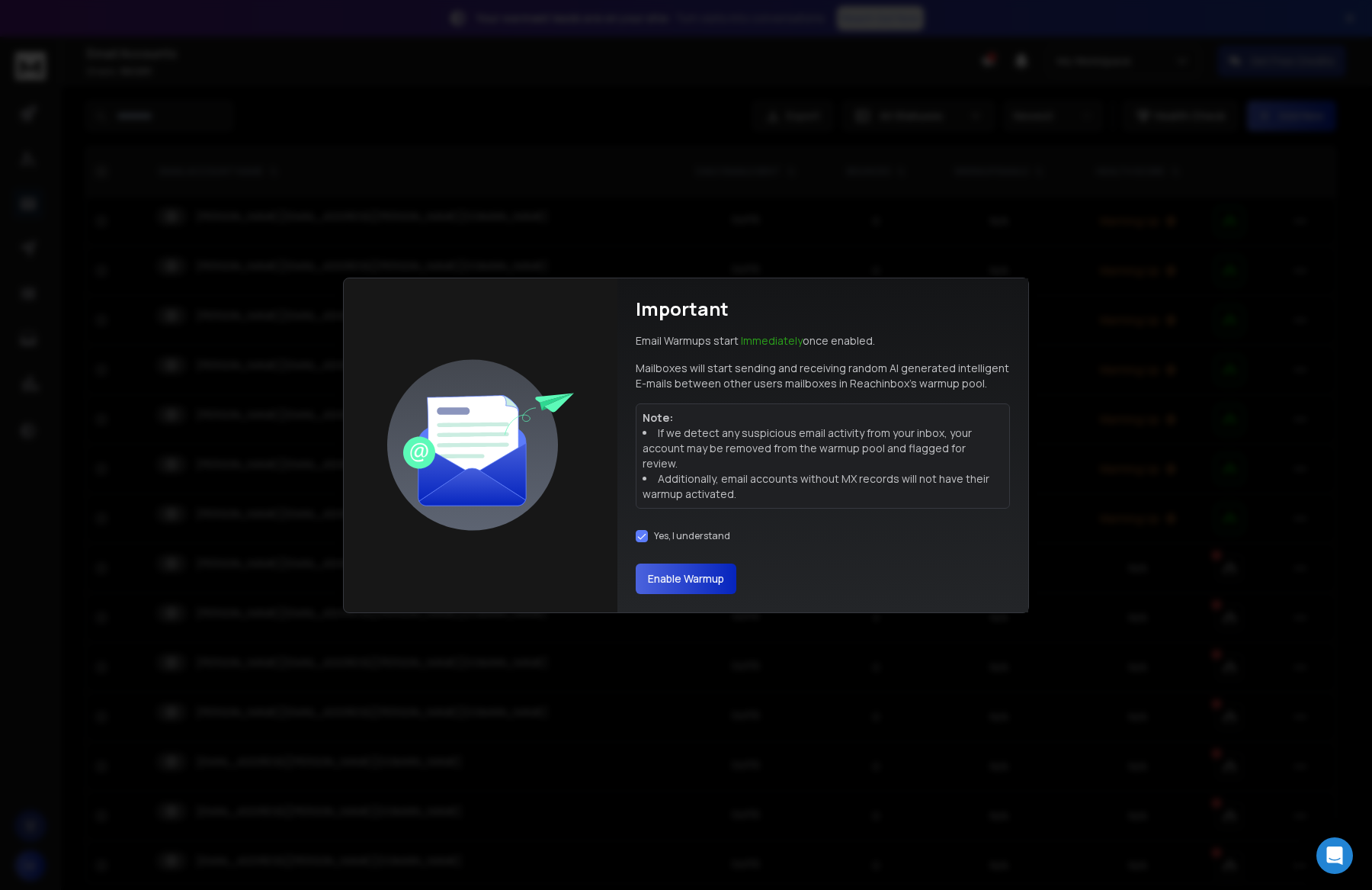
click at [680, 572] on button "Enable Warmup" at bounding box center [686, 578] width 100 height 31
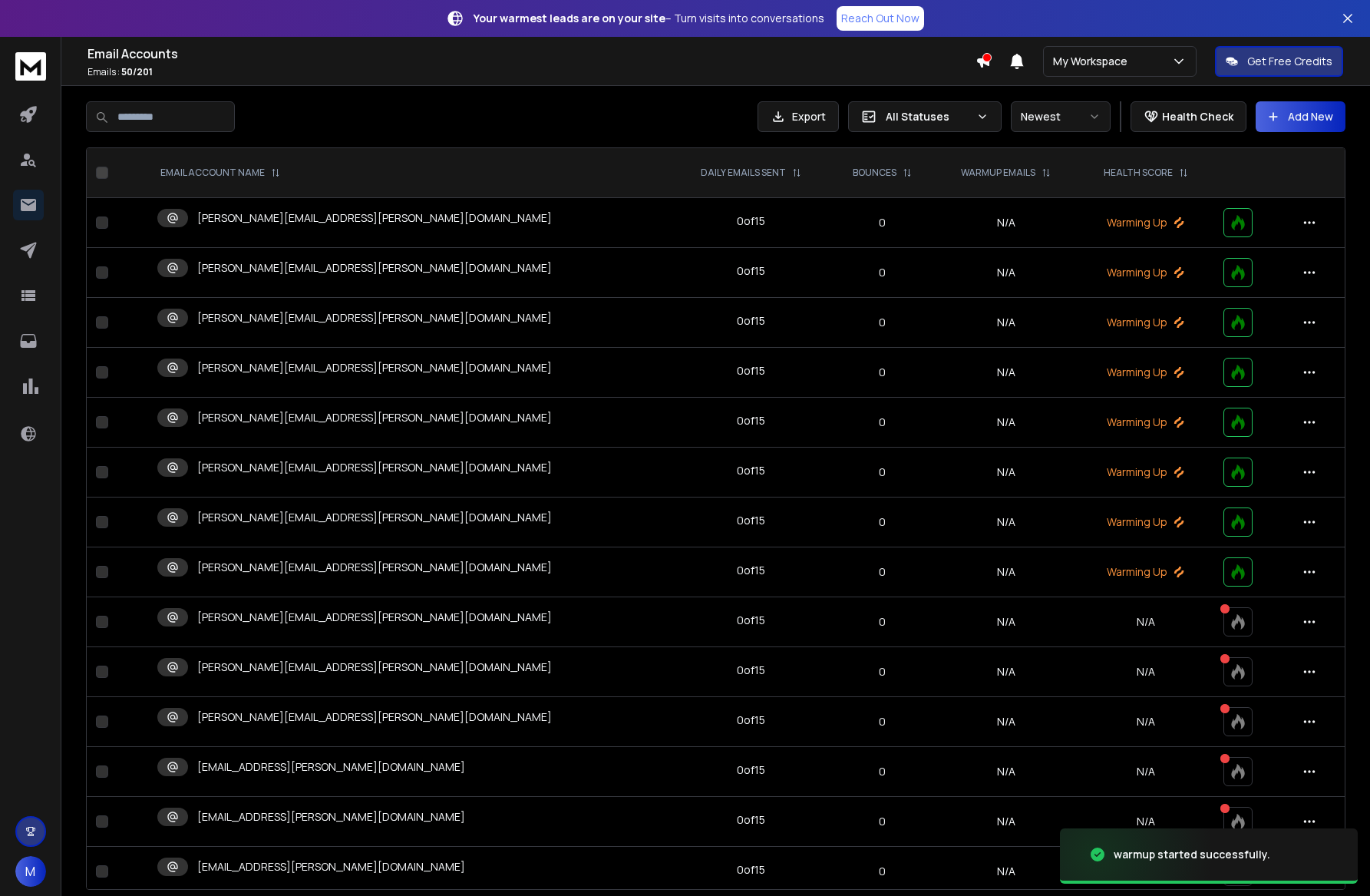
click at [1223, 623] on div at bounding box center [1237, 621] width 29 height 29
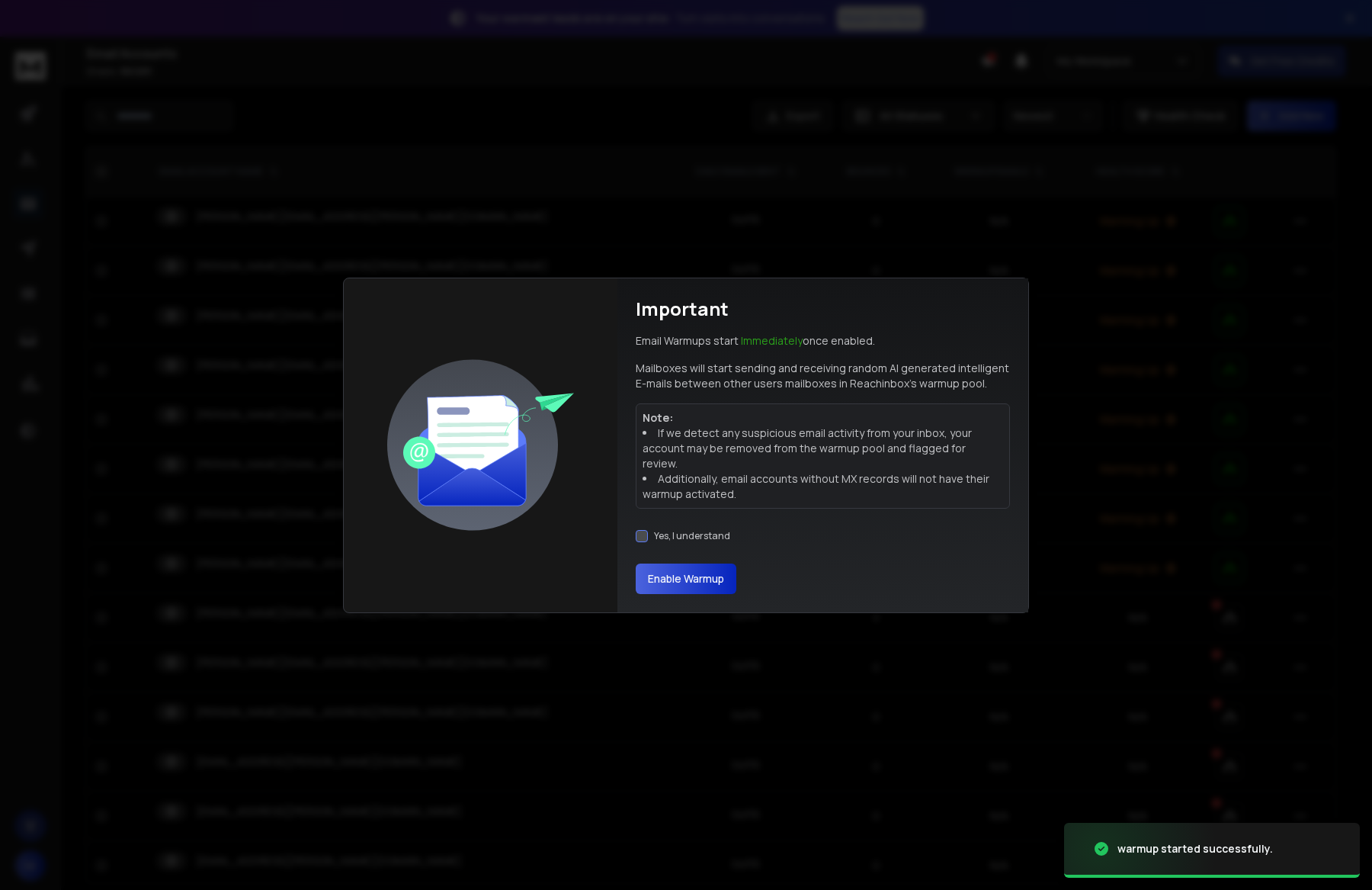
click at [634, 529] on div "Important Email Warmups start Immediately once enabled. Mailboxes will start se…" at bounding box center [822, 445] width 411 height 334
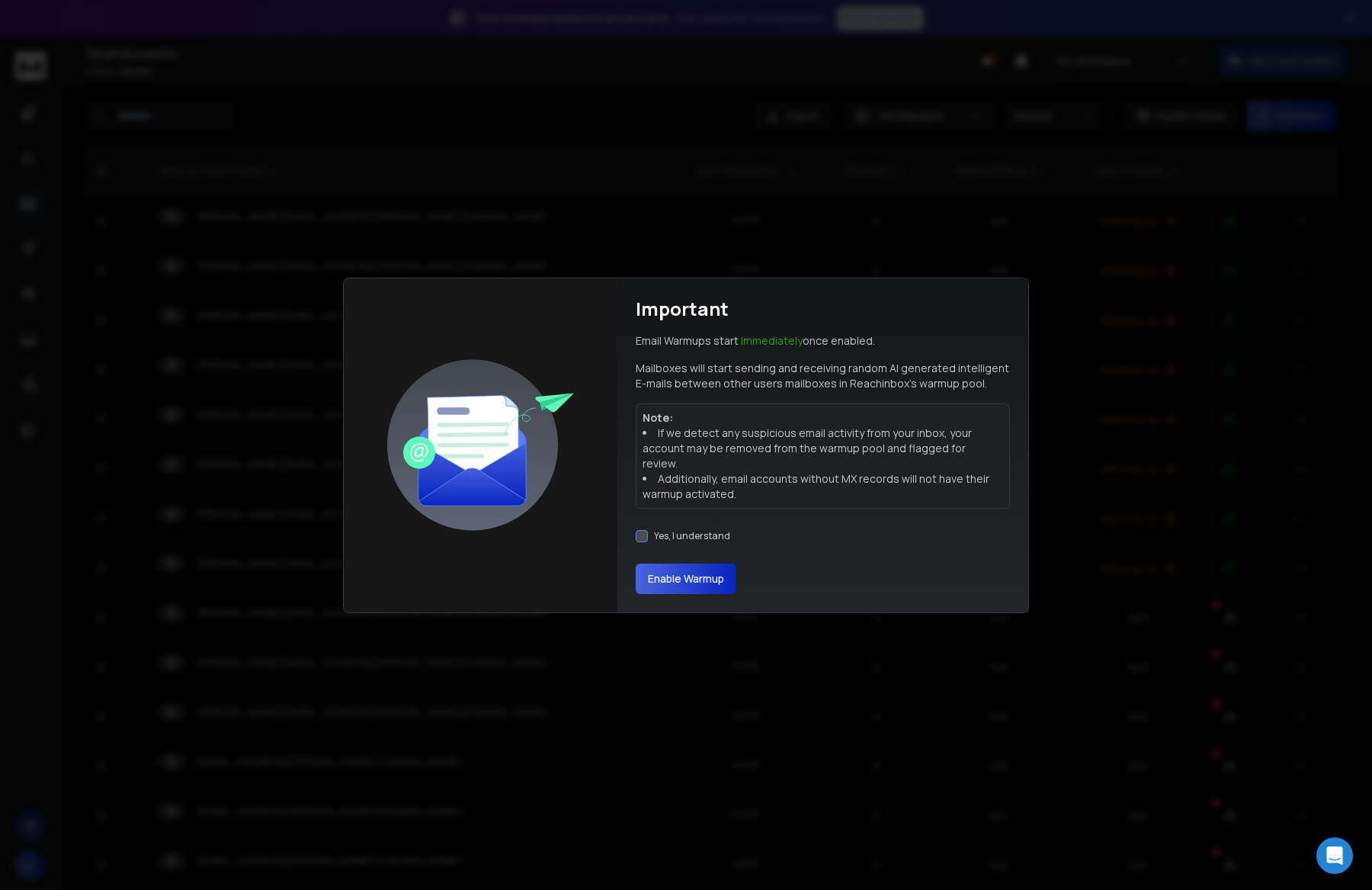
click at [641, 532] on button "Yes, I understand" at bounding box center [641, 535] width 12 height 12
click at [670, 570] on button "Enable Warmup" at bounding box center [686, 578] width 100 height 31
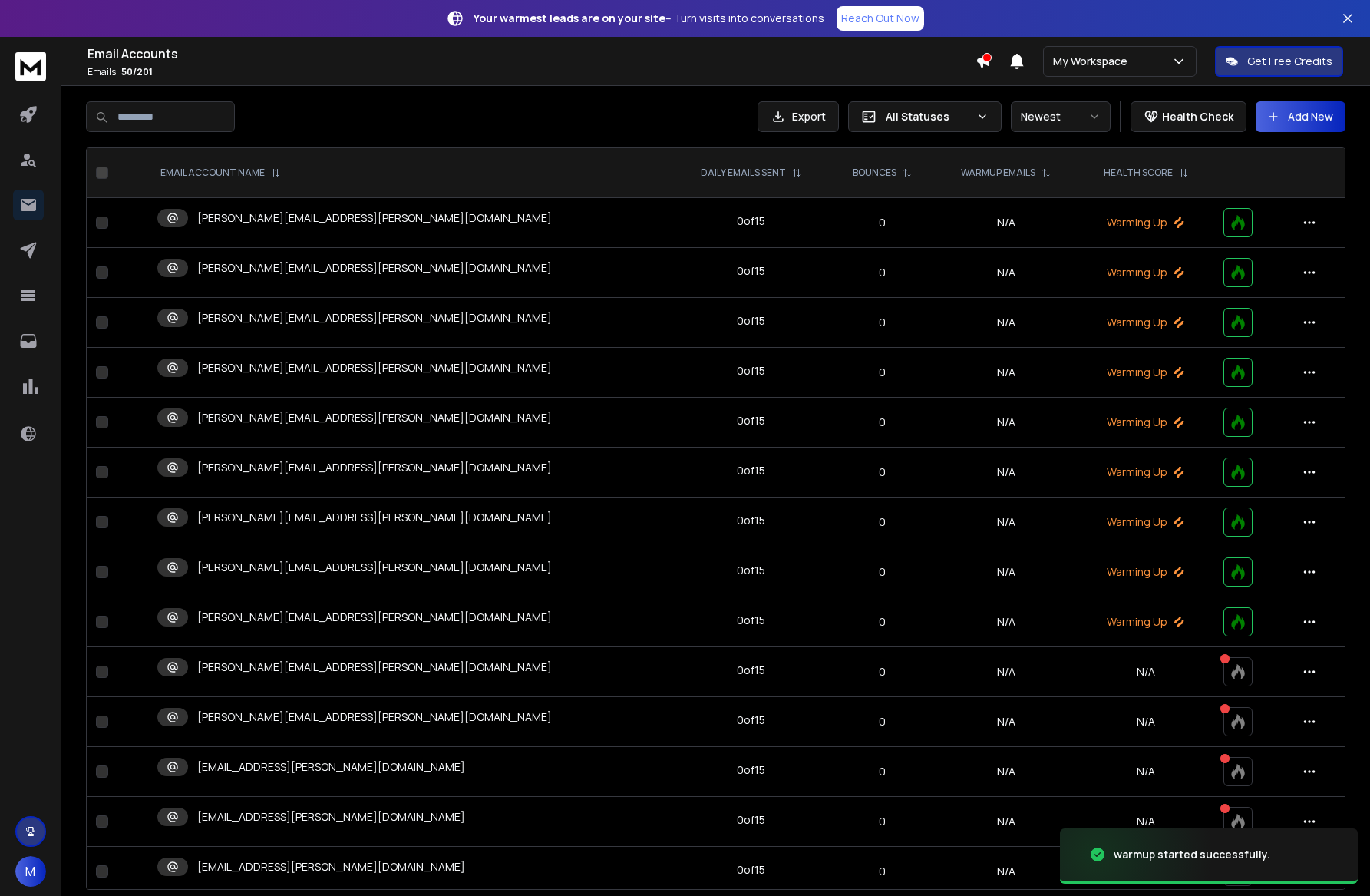
click at [1232, 671] on icon at bounding box center [1238, 672] width 13 height 15
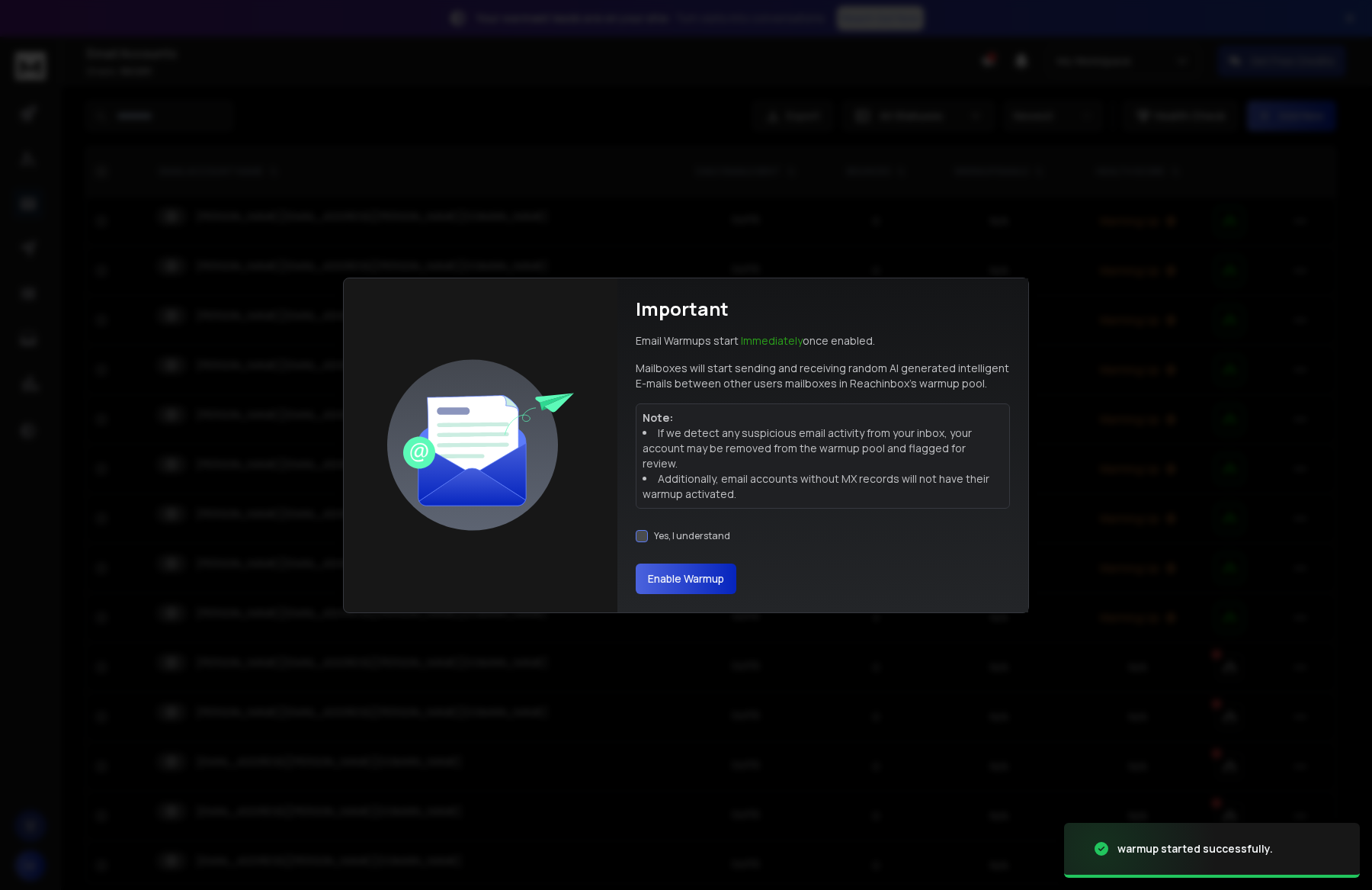
click at [637, 534] on button "Yes, I understand" at bounding box center [641, 535] width 12 height 12
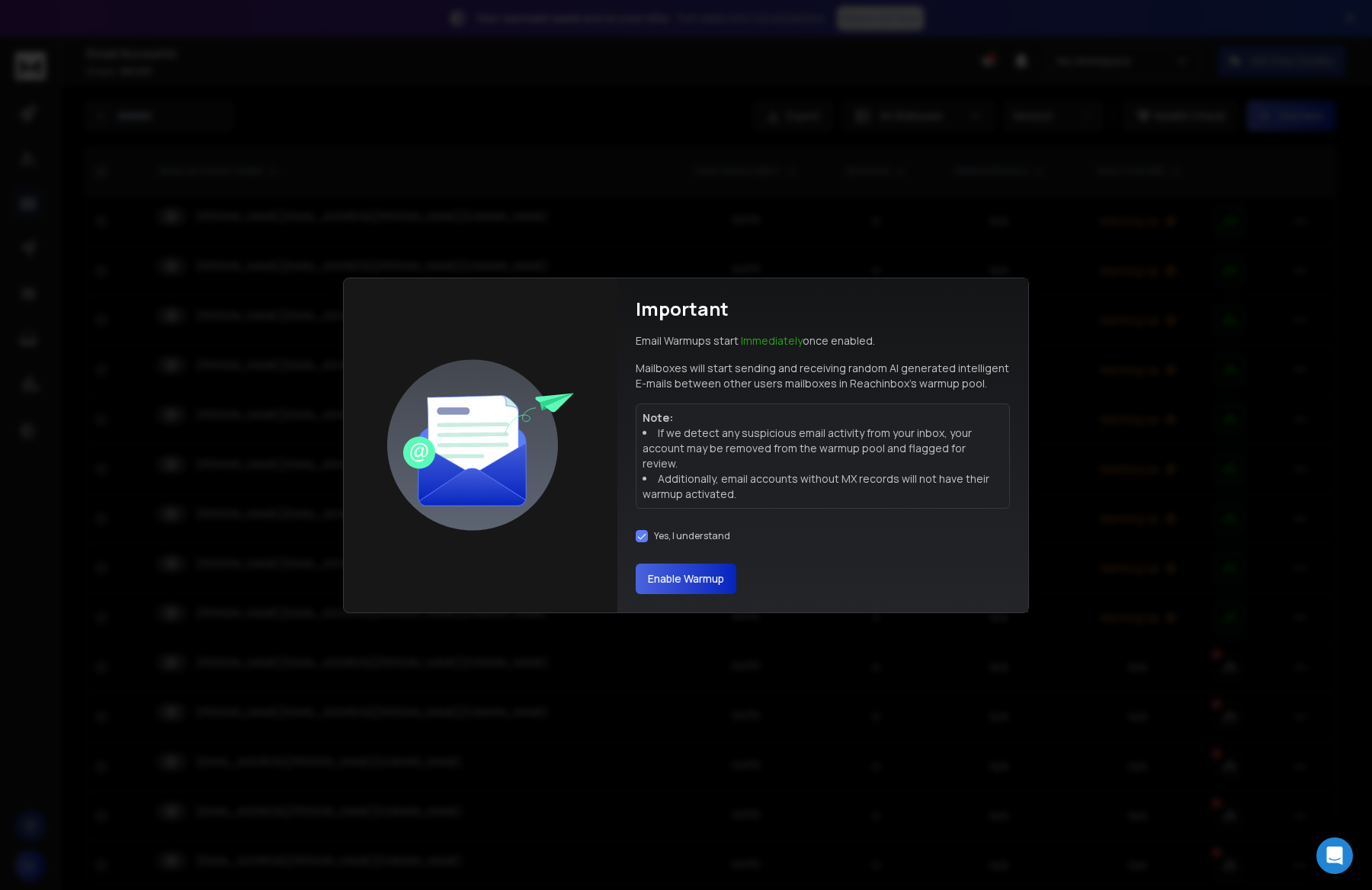
click at [673, 570] on button "Enable Warmup" at bounding box center [686, 578] width 100 height 31
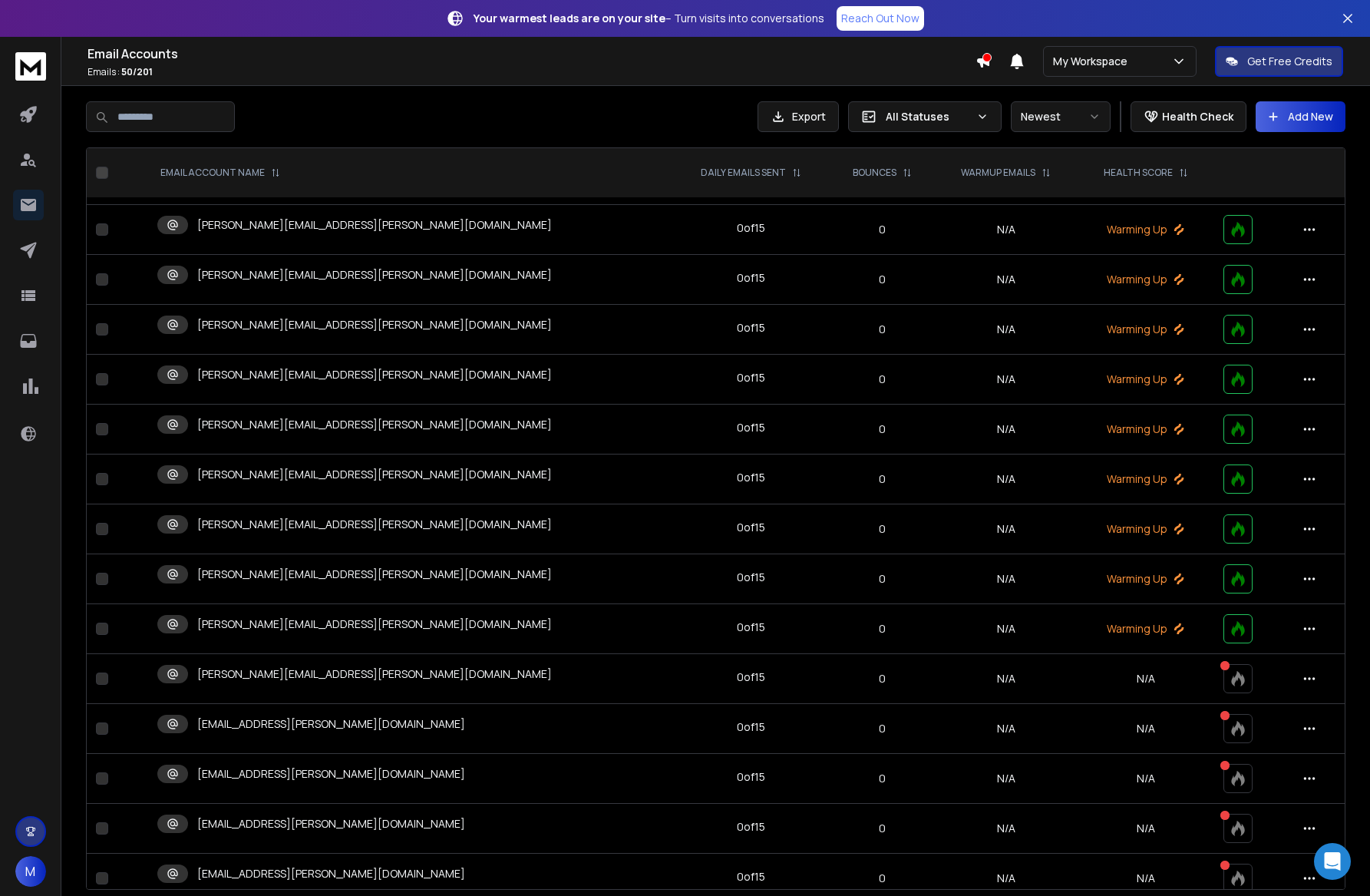
scroll to position [307, 0]
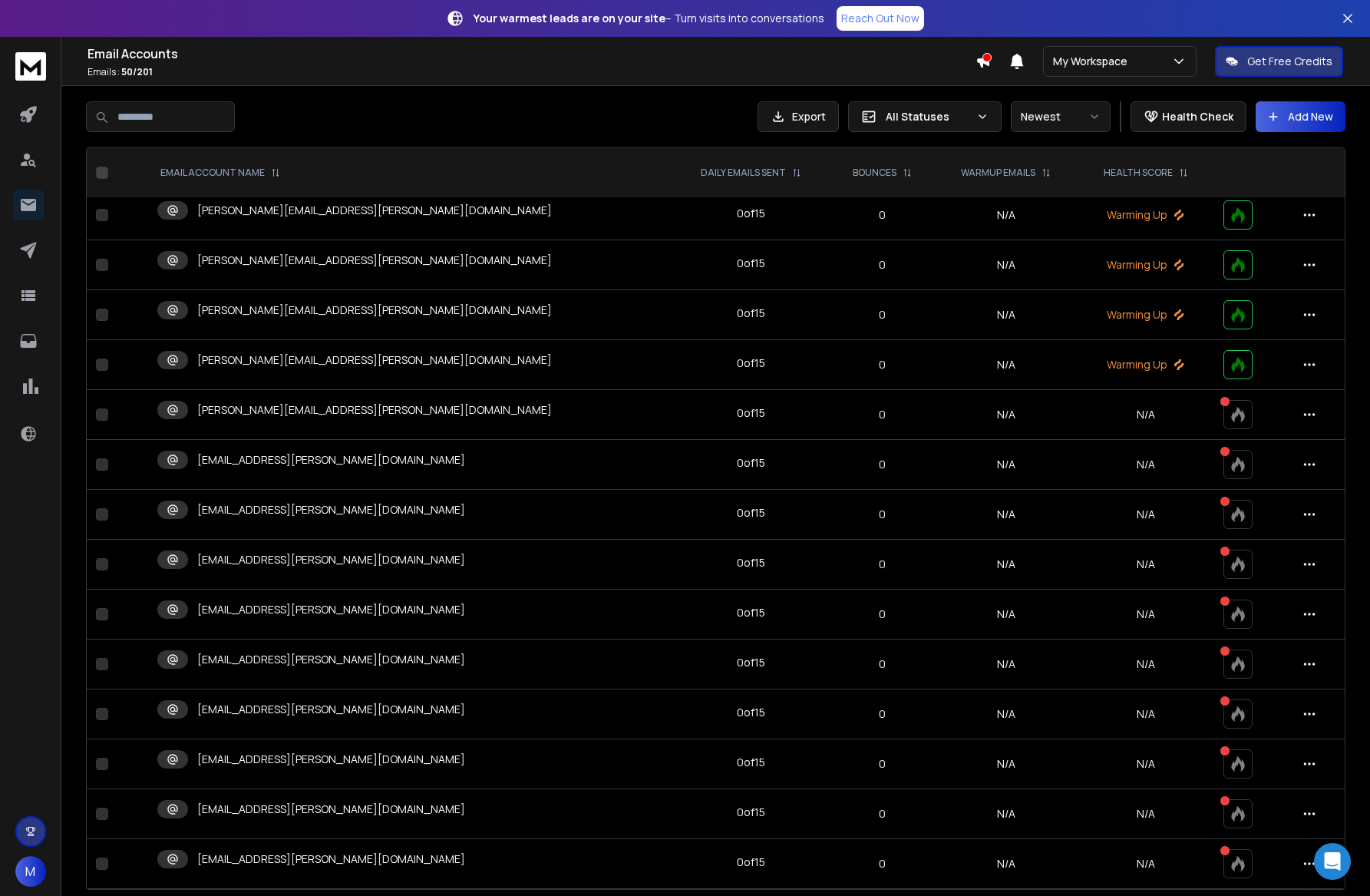
click at [1223, 423] on div at bounding box center [1237, 414] width 29 height 29
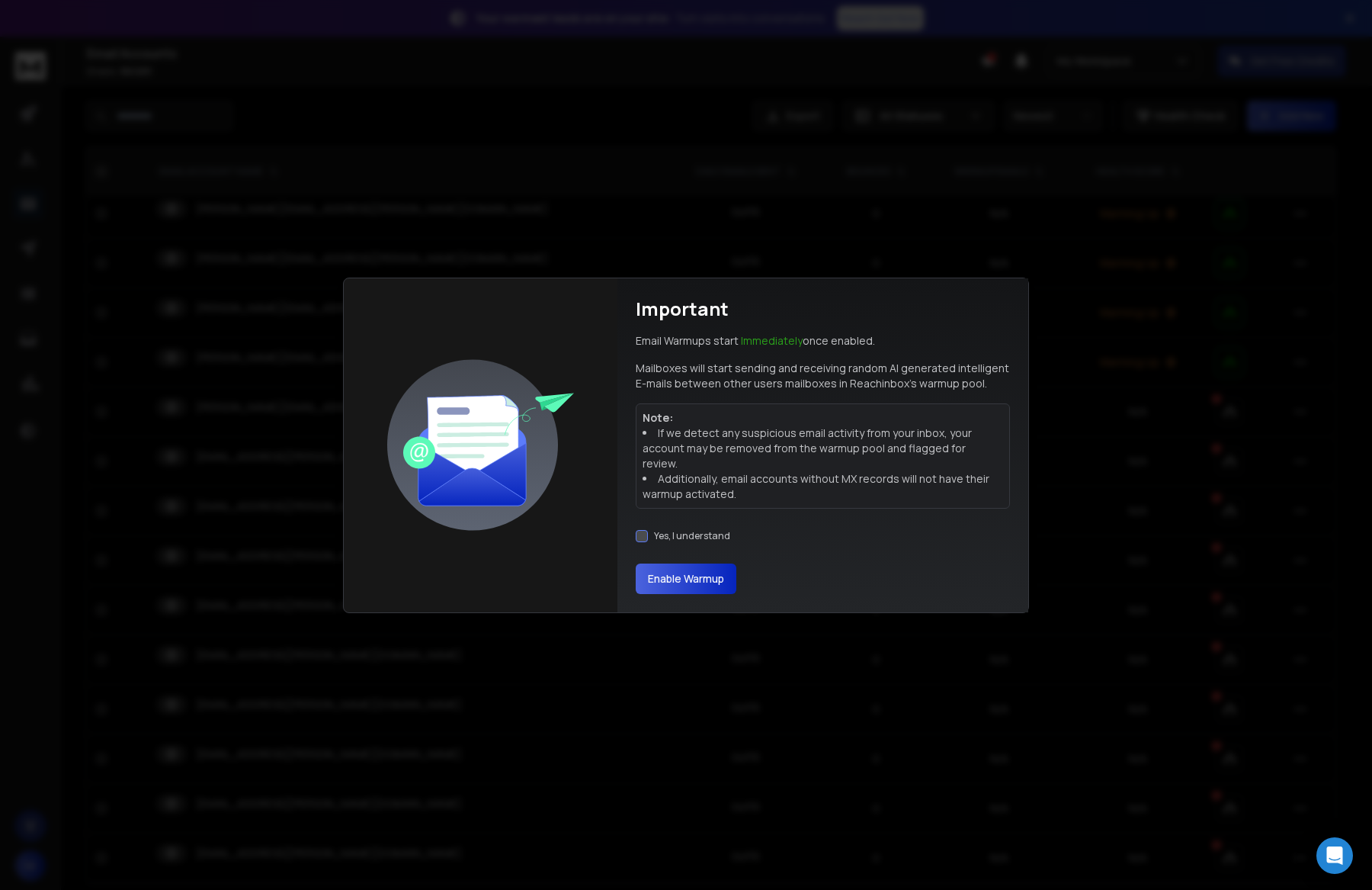
click at [630, 533] on div "Important Email Warmups start Immediately once enabled. Mailboxes will start se…" at bounding box center [822, 445] width 411 height 334
click at [640, 534] on button "Yes, I understand" at bounding box center [641, 535] width 12 height 12
click at [671, 574] on button "Enable Warmup" at bounding box center [686, 578] width 100 height 31
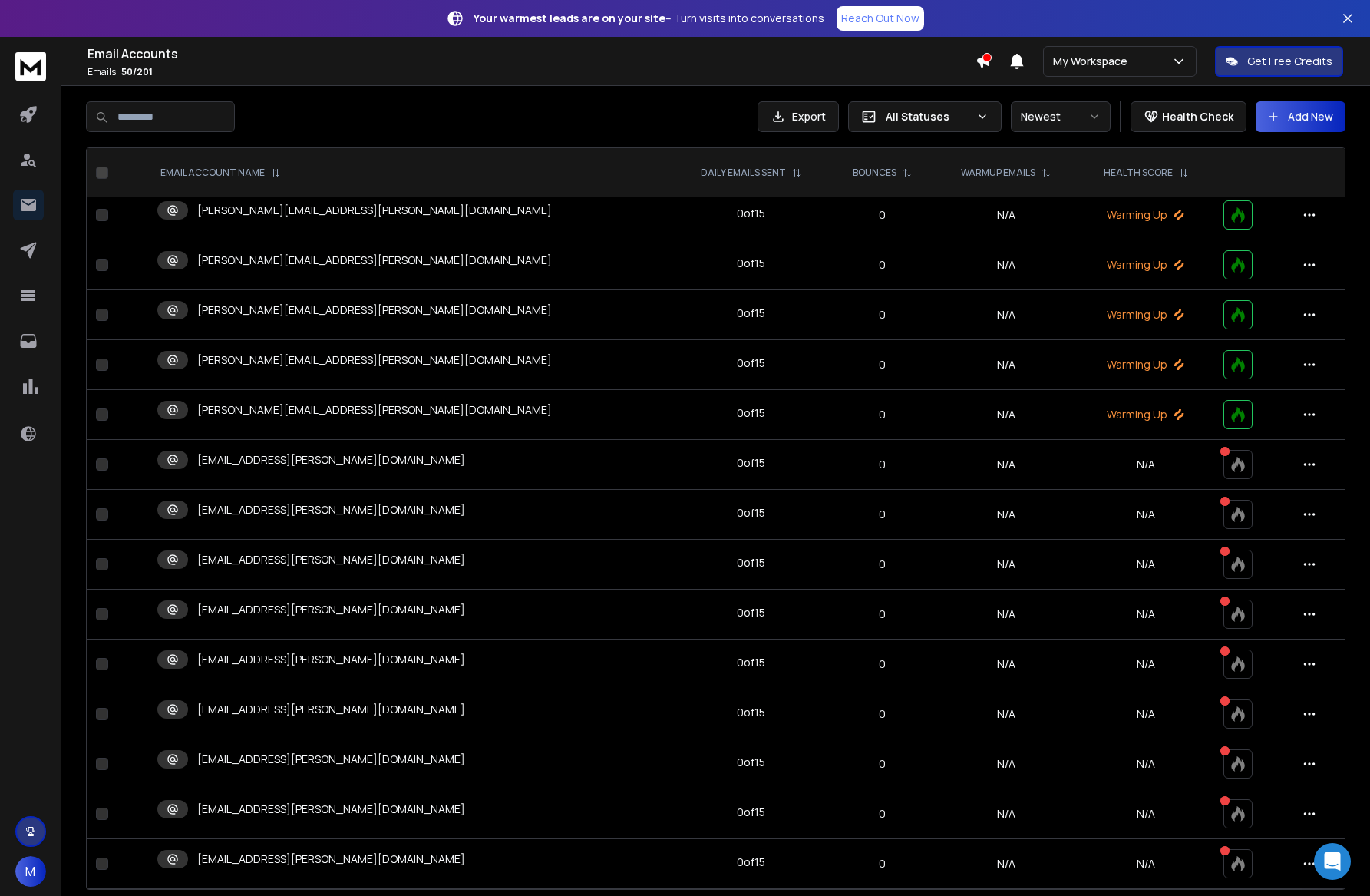
click at [1223, 466] on div at bounding box center [1237, 463] width 29 height 29
click at [1223, 465] on div at bounding box center [1237, 463] width 29 height 29
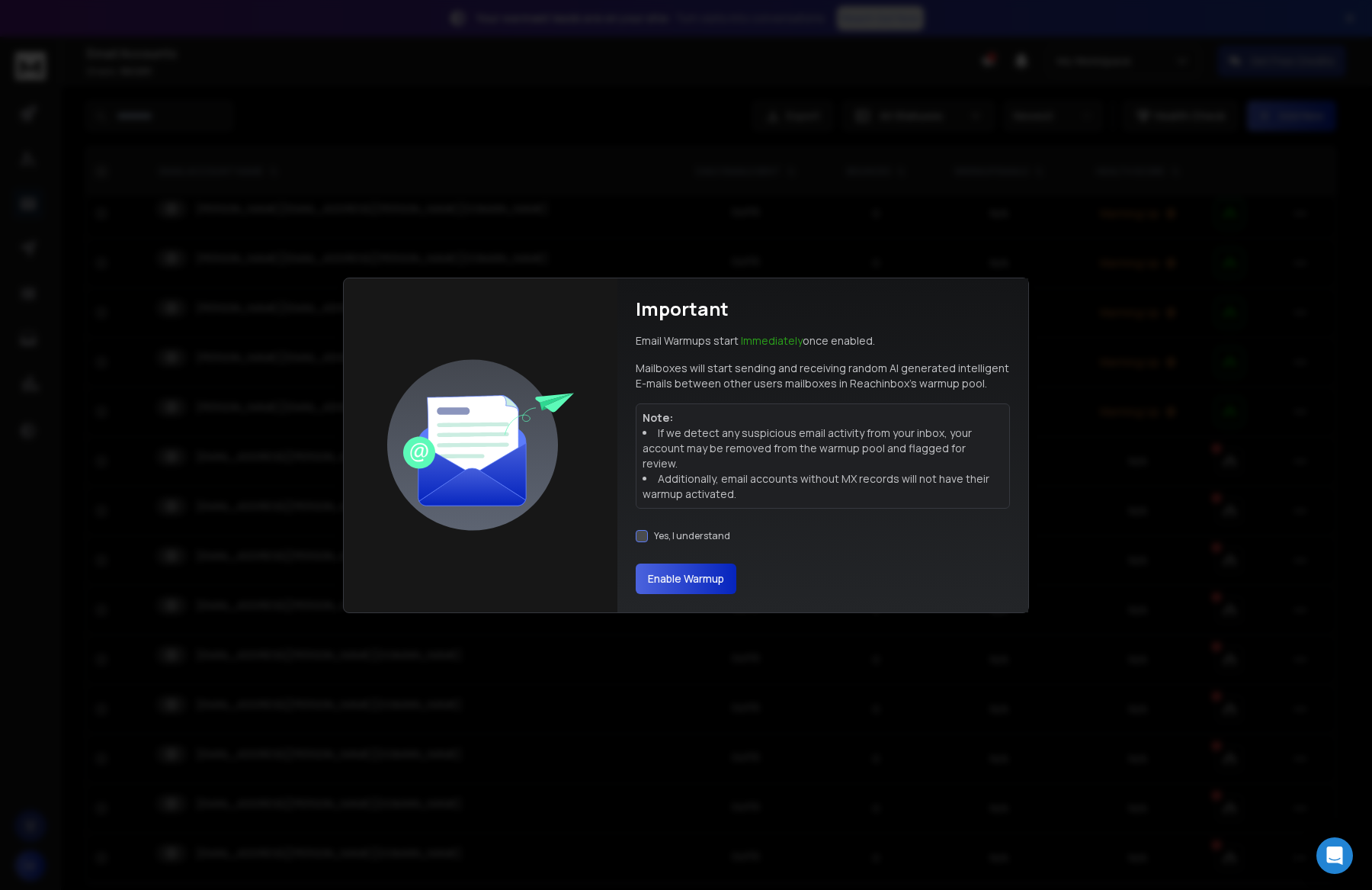
click at [643, 530] on button "Yes, I understand" at bounding box center [641, 535] width 12 height 12
drag, startPoint x: 675, startPoint y: 576, endPoint x: 692, endPoint y: 573, distance: 17.3
click at [676, 575] on button "Enable Warmup" at bounding box center [686, 578] width 100 height 31
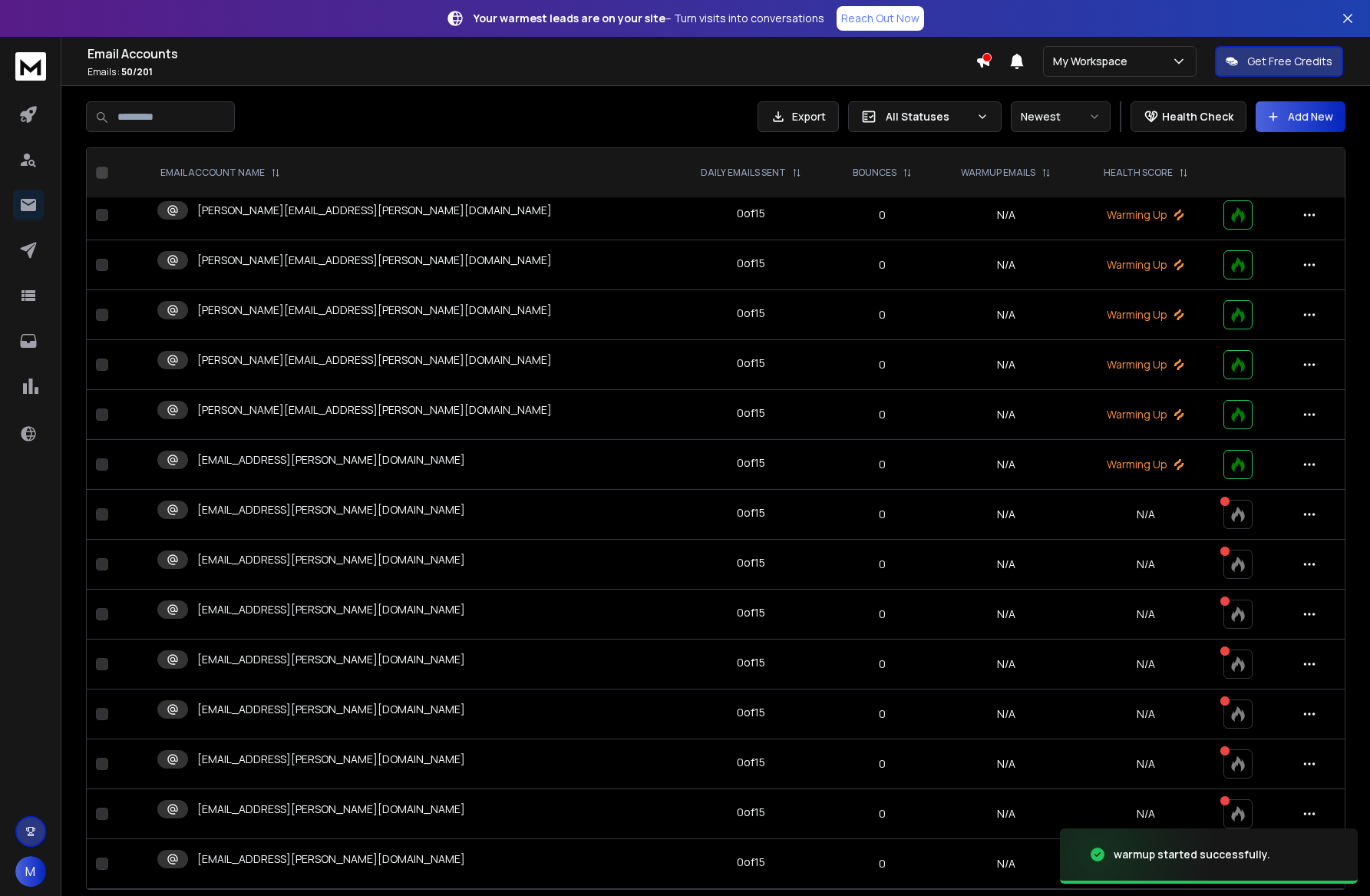
click at [1223, 527] on div at bounding box center [1237, 514] width 29 height 29
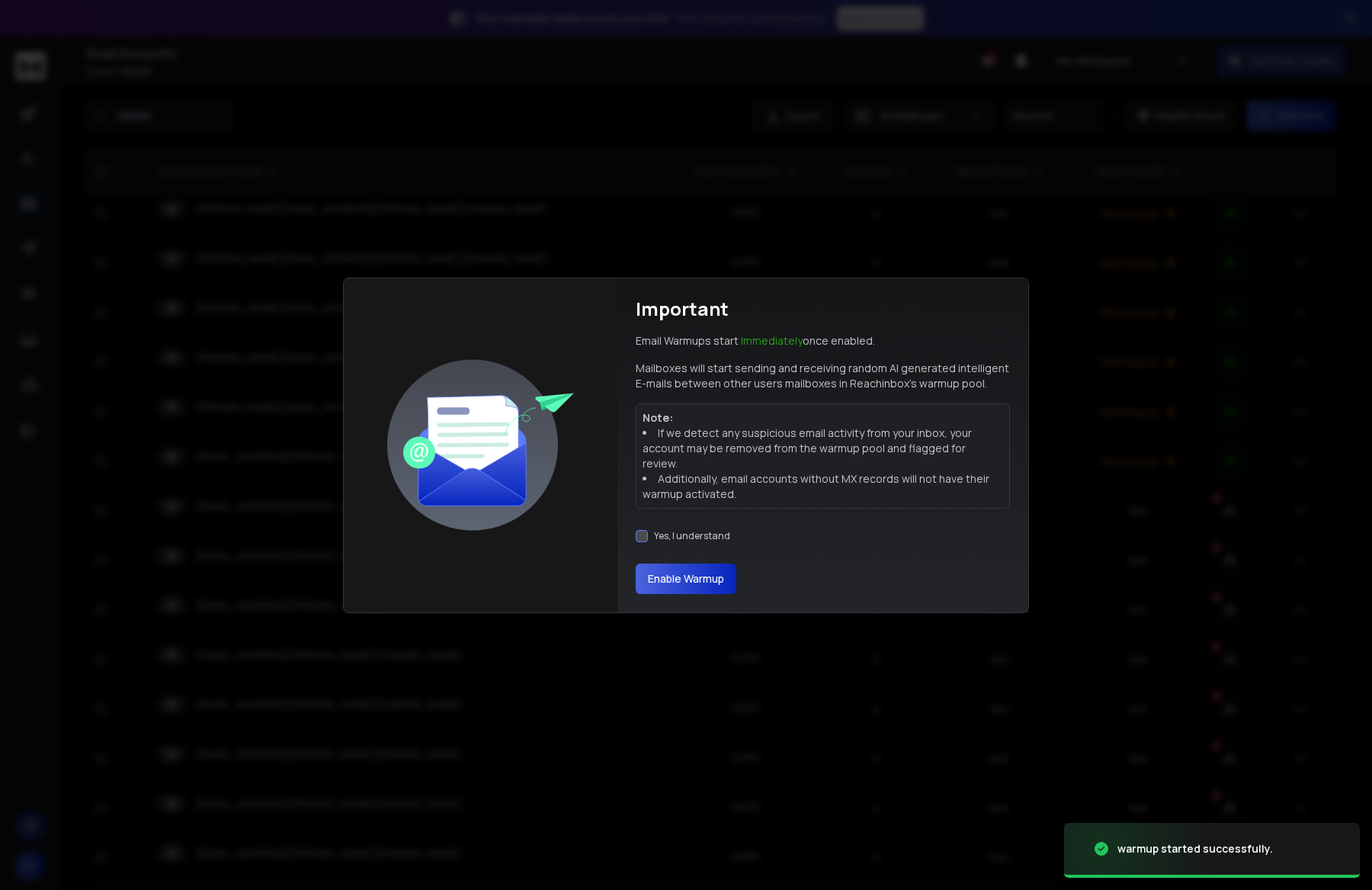
click at [643, 535] on div "Yes, I understand" at bounding box center [683, 535] width 95 height 31
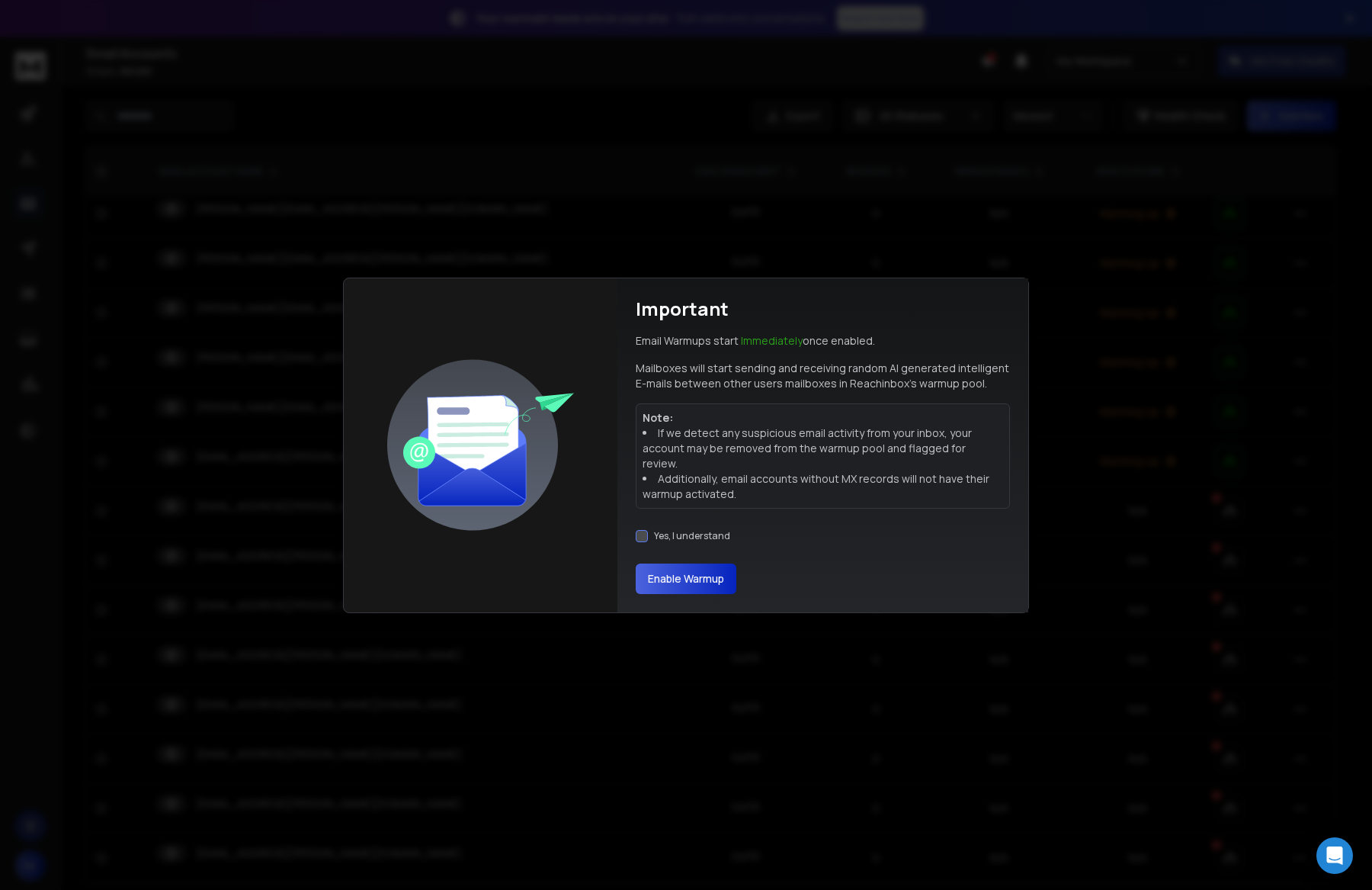
click at [642, 534] on button "Yes, I understand" at bounding box center [641, 535] width 12 height 12
click at [675, 567] on button "Enable Warmup" at bounding box center [686, 578] width 100 height 31
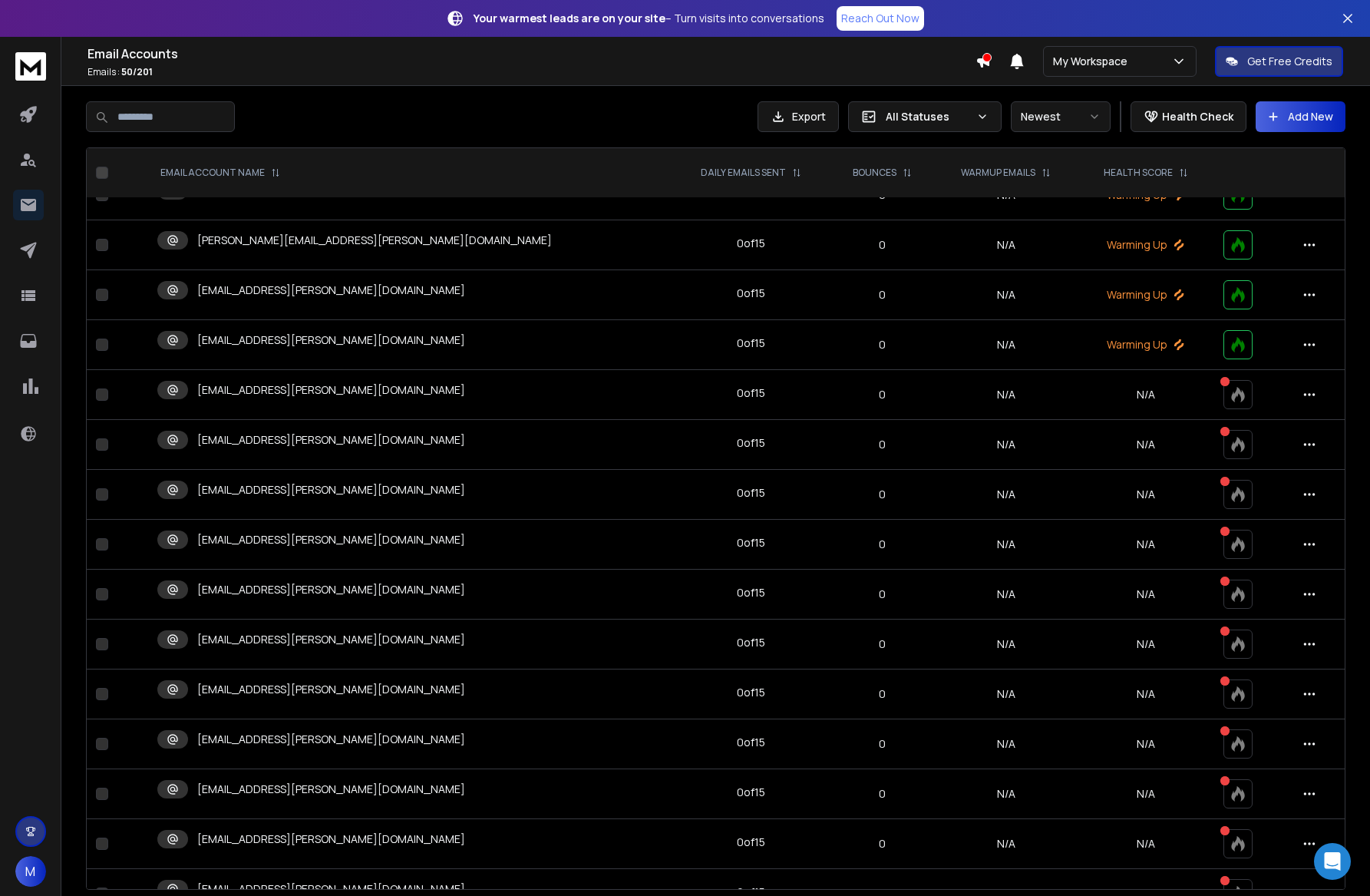
scroll to position [461, 0]
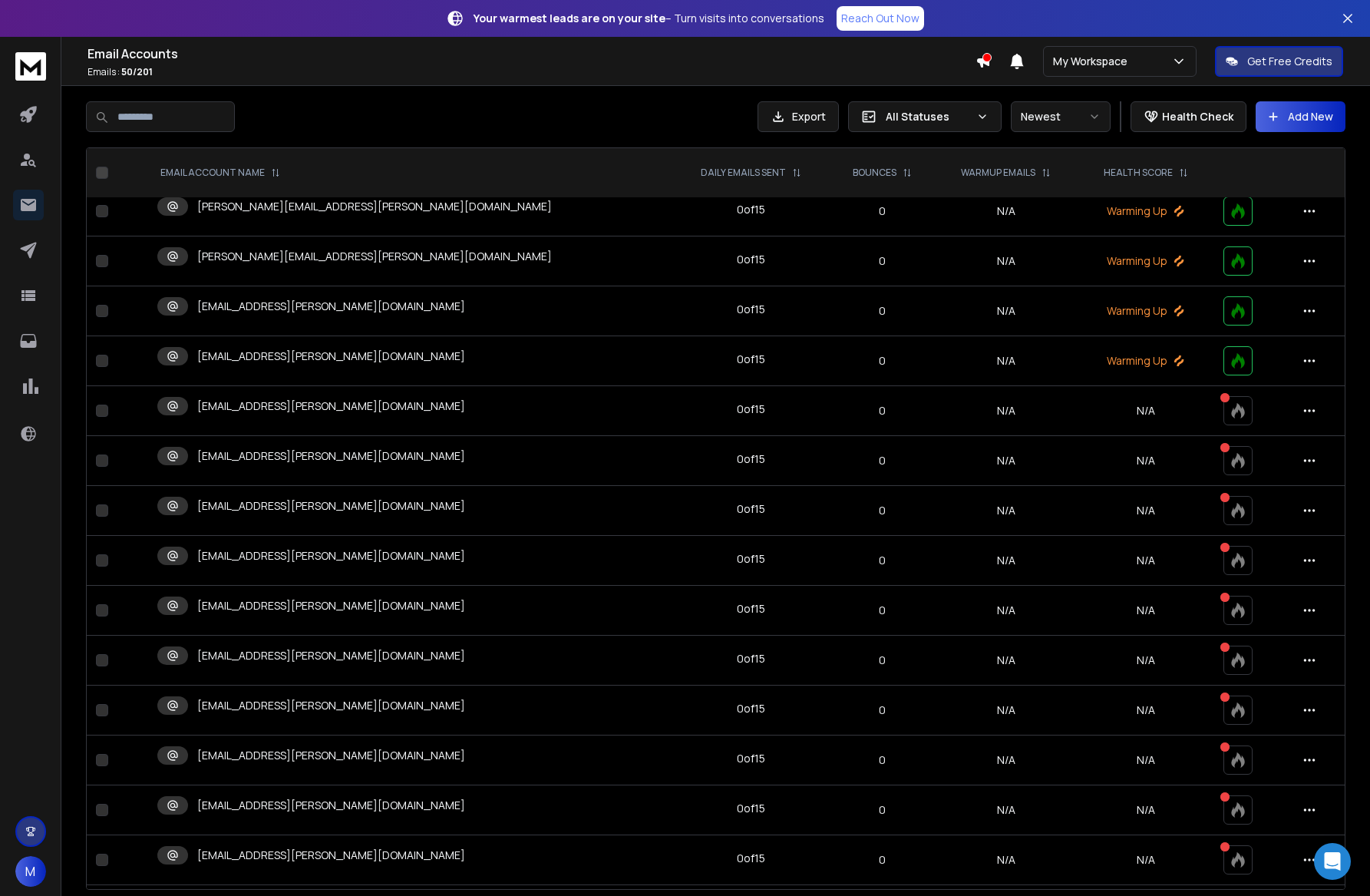
click at [1223, 413] on div at bounding box center [1237, 410] width 29 height 29
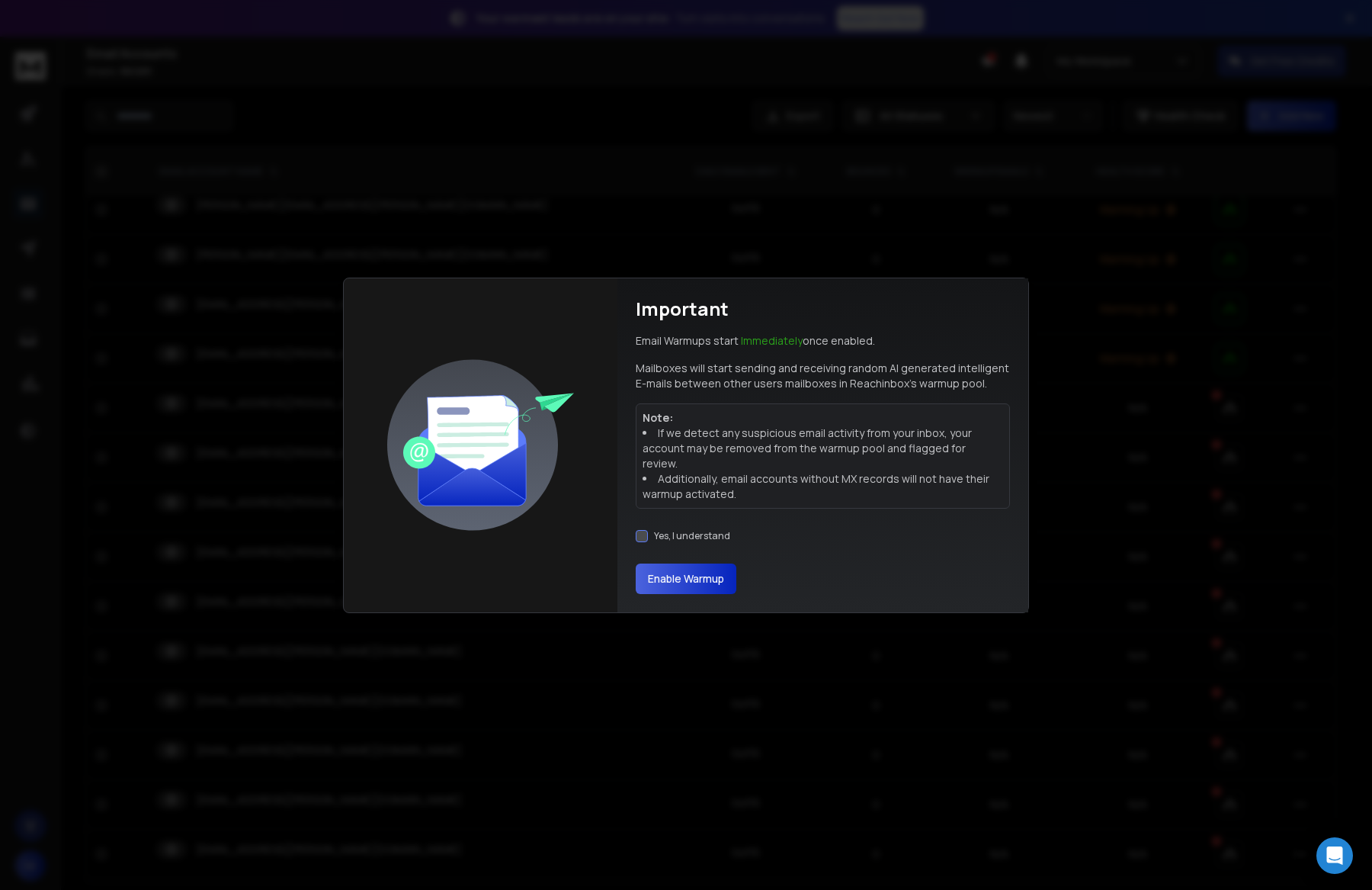
click at [647, 530] on button "Yes, I understand" at bounding box center [641, 535] width 12 height 12
click at [673, 563] on button "Enable Warmup" at bounding box center [686, 578] width 100 height 31
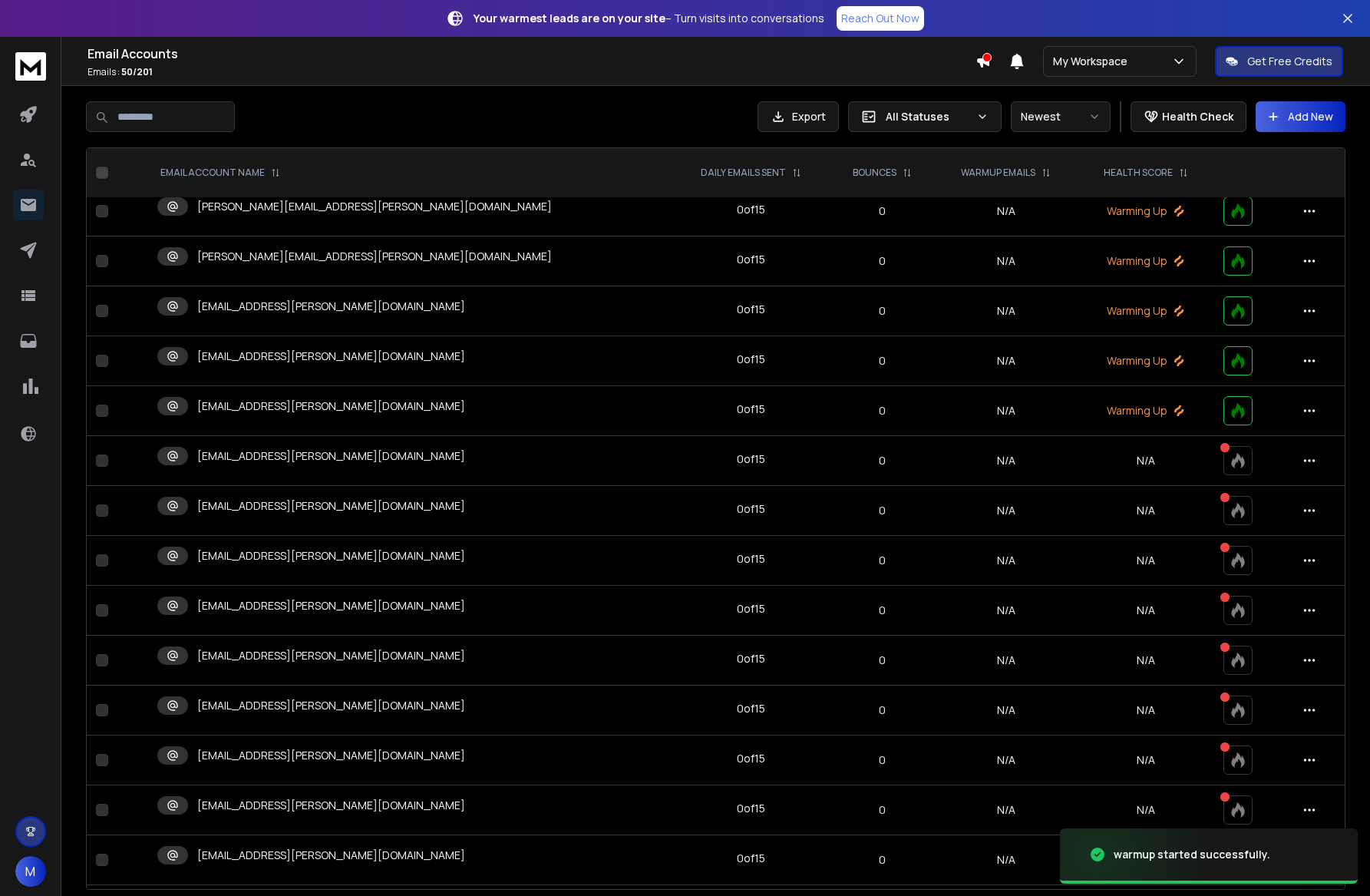
click at [1223, 469] on div at bounding box center [1237, 460] width 29 height 29
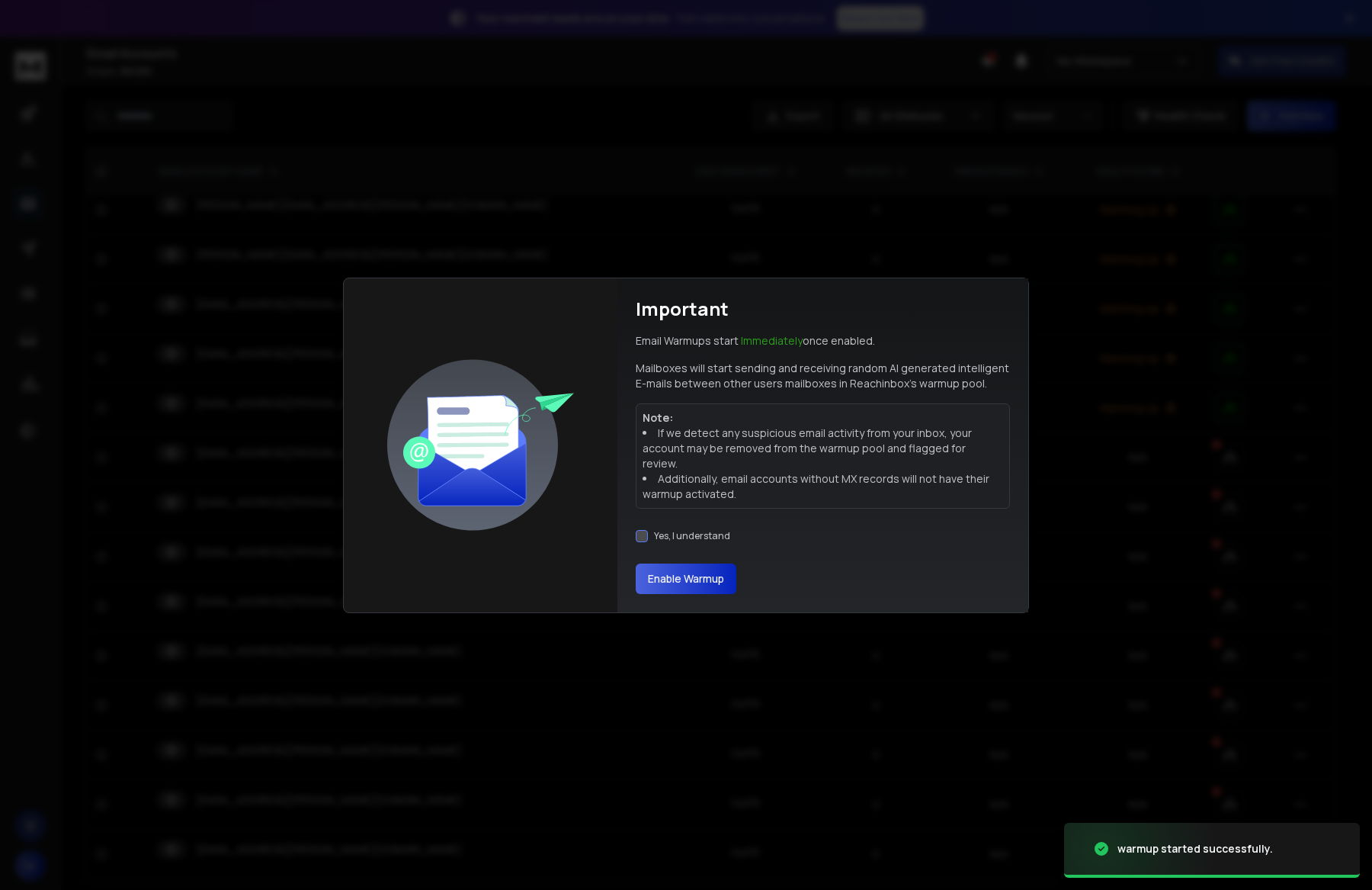
click at [645, 530] on button "Yes, I understand" at bounding box center [641, 535] width 12 height 12
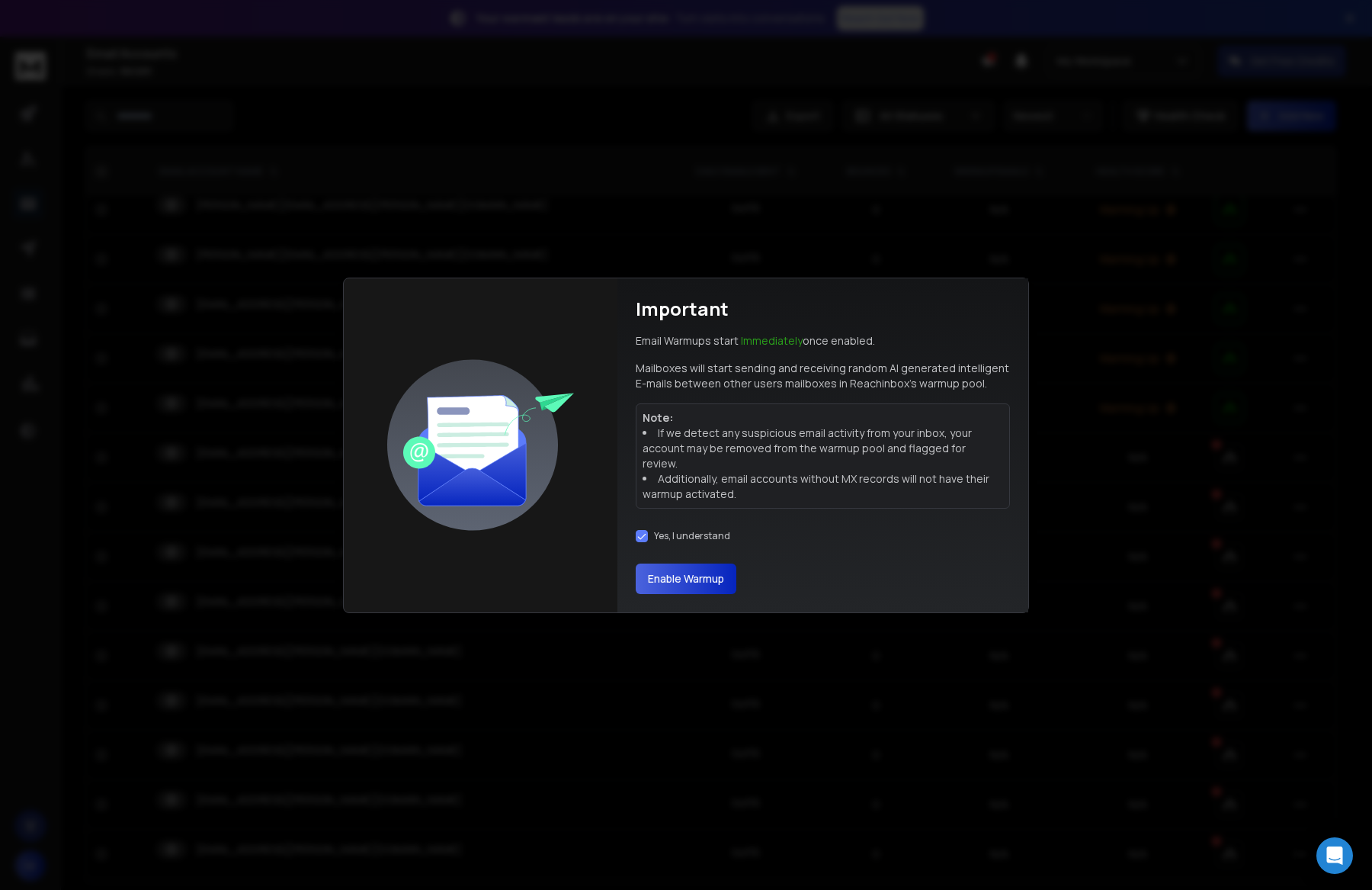
click at [669, 577] on button "Enable Warmup" at bounding box center [686, 578] width 100 height 31
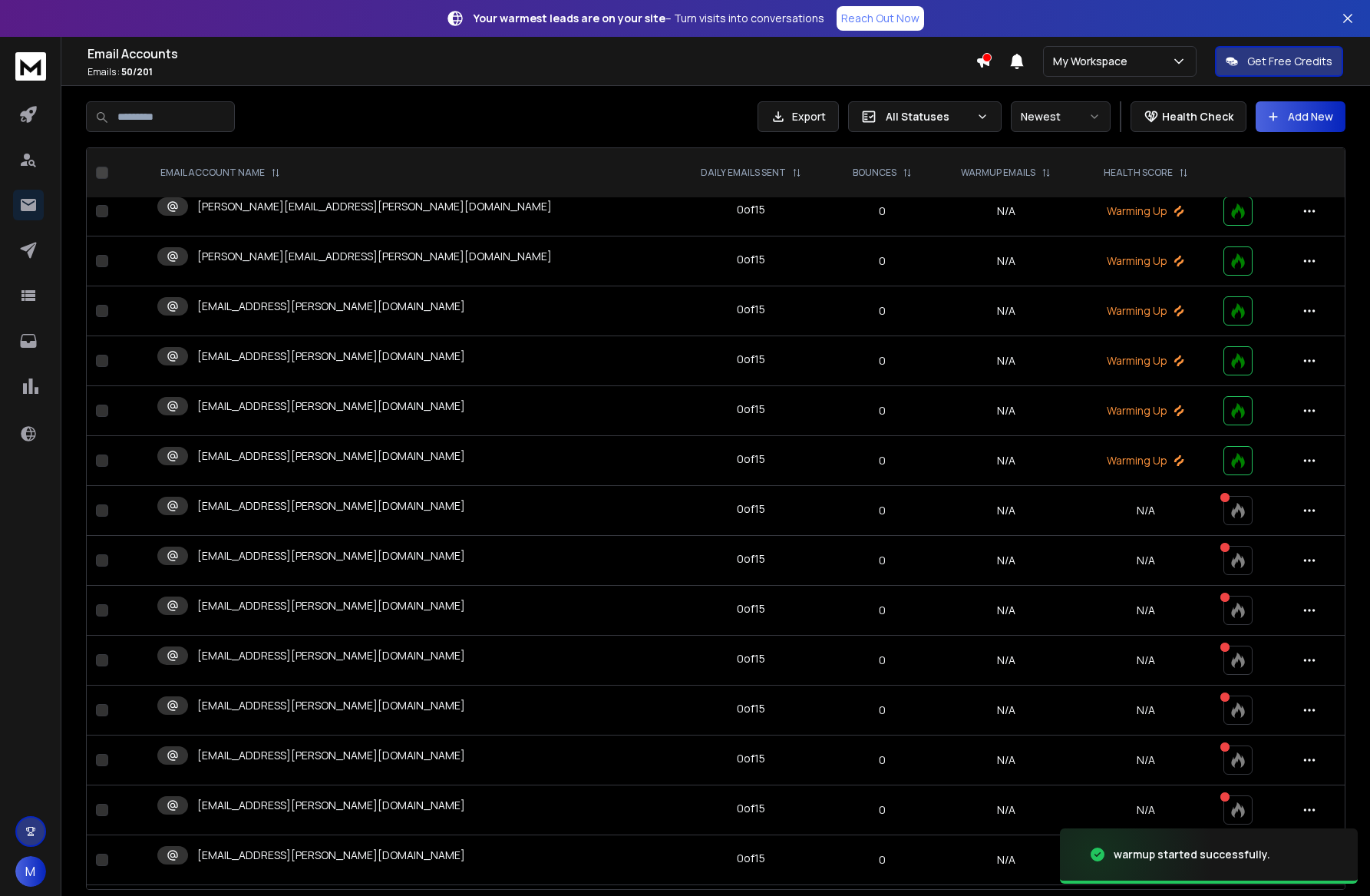
click at [1231, 516] on icon at bounding box center [1238, 510] width 15 height 15
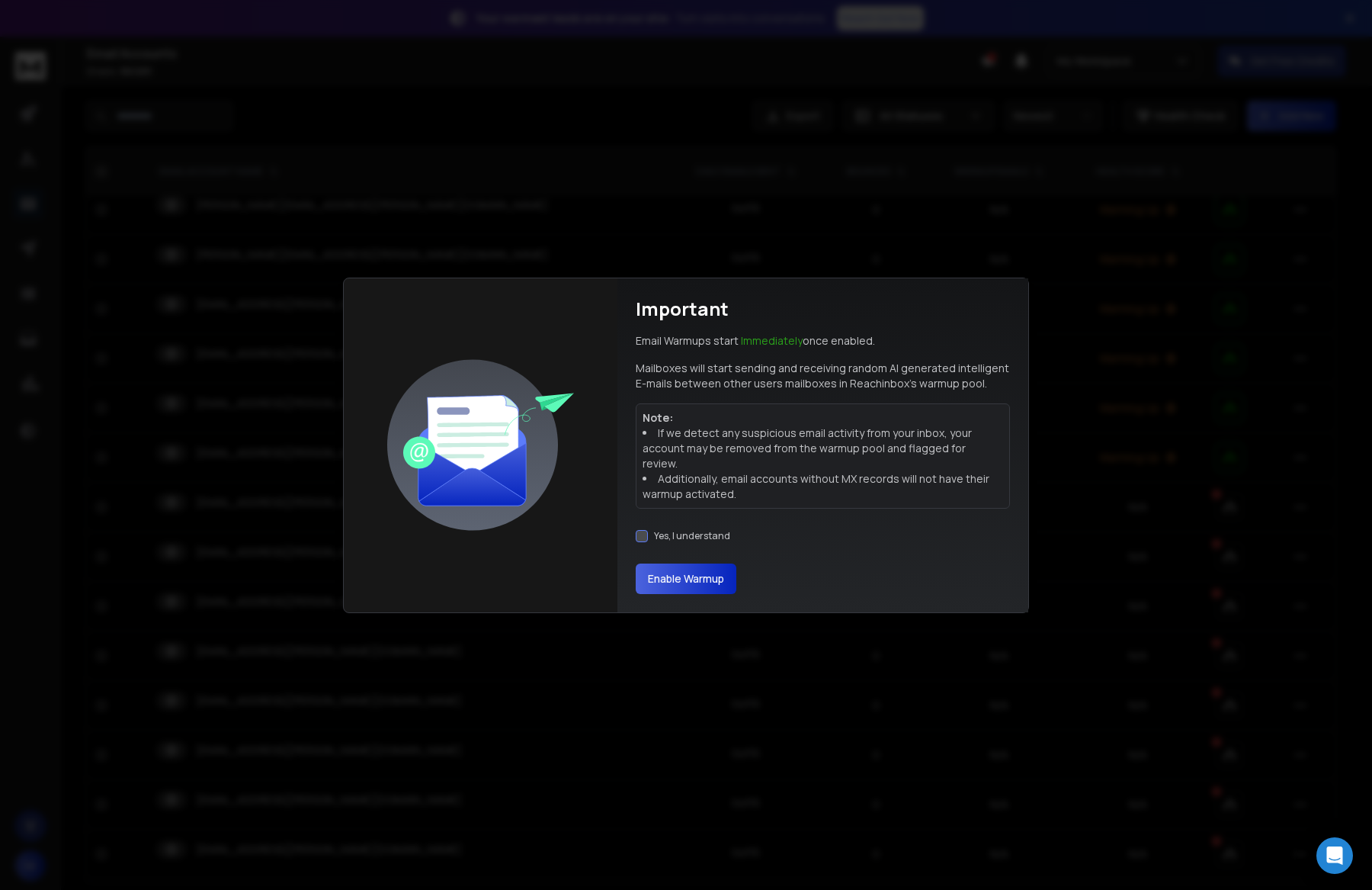
click at [637, 531] on button "Yes, I understand" at bounding box center [641, 535] width 12 height 12
click at [667, 578] on button "Enable Warmup" at bounding box center [686, 578] width 100 height 31
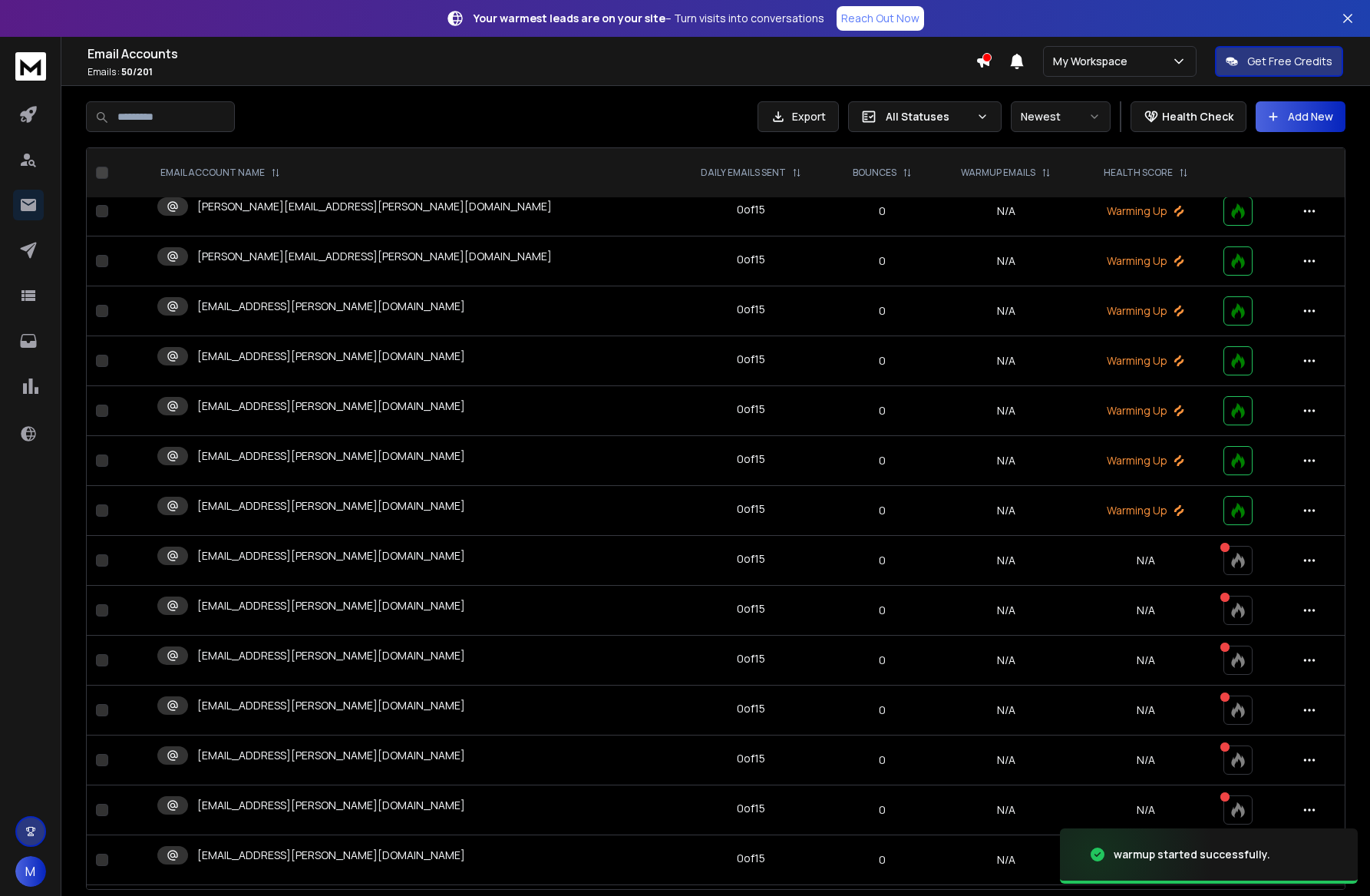
click at [1215, 582] on td at bounding box center [1245, 560] width 60 height 50
click at [1206, 571] on body "Your warmest leads are on your site – Turn visits into conversations Reach Out …" at bounding box center [685, 448] width 1370 height 896
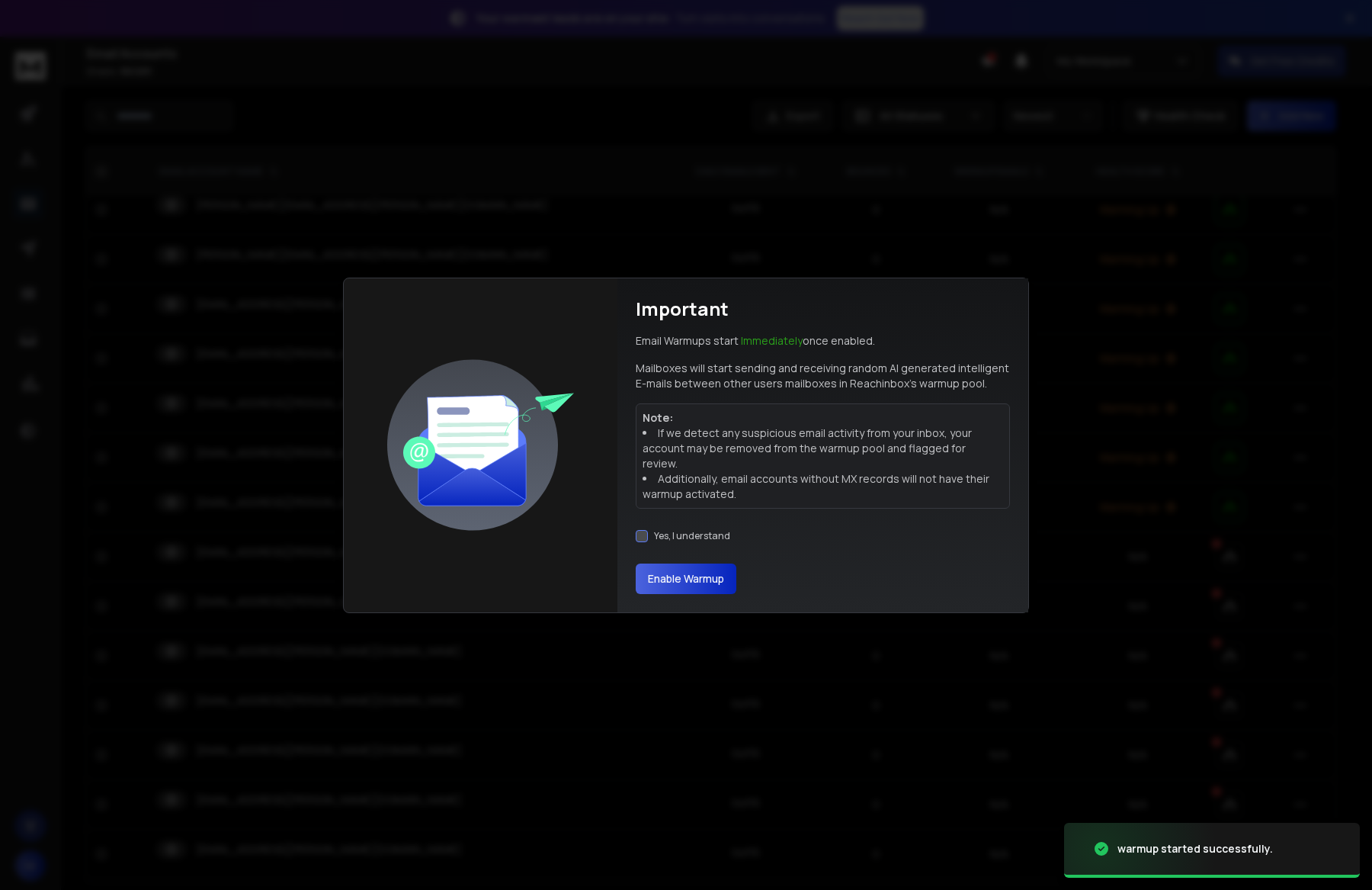
click at [651, 543] on div "Yes, I understand" at bounding box center [683, 535] width 95 height 31
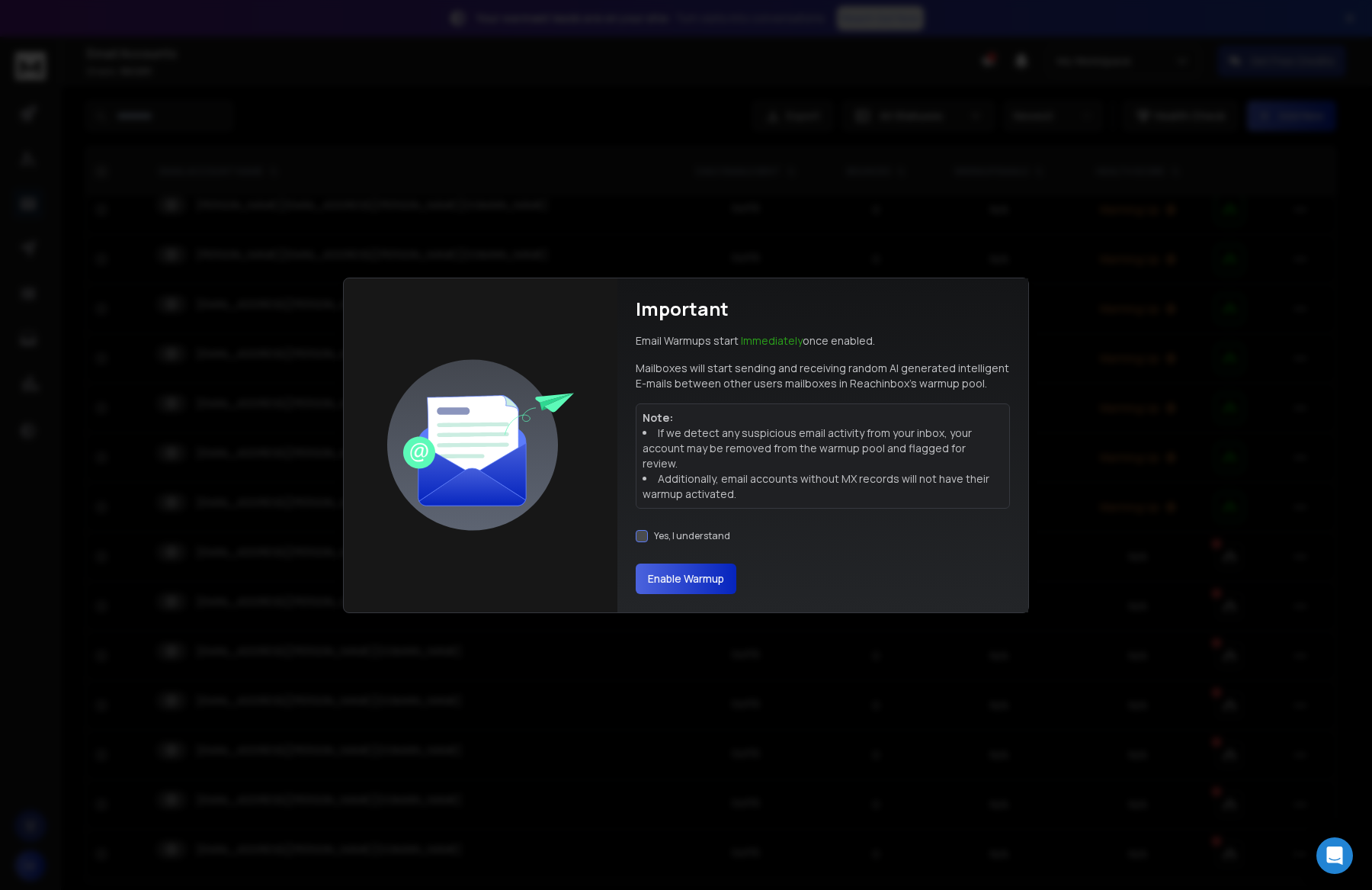
click at [641, 535] on div "Yes, I understand" at bounding box center [683, 535] width 95 height 31
click at [660, 574] on button "Enable Warmup" at bounding box center [686, 578] width 100 height 31
click at [646, 530] on button "Yes, I understand" at bounding box center [641, 535] width 12 height 12
click at [693, 564] on button "Enable Warmup" at bounding box center [686, 578] width 100 height 31
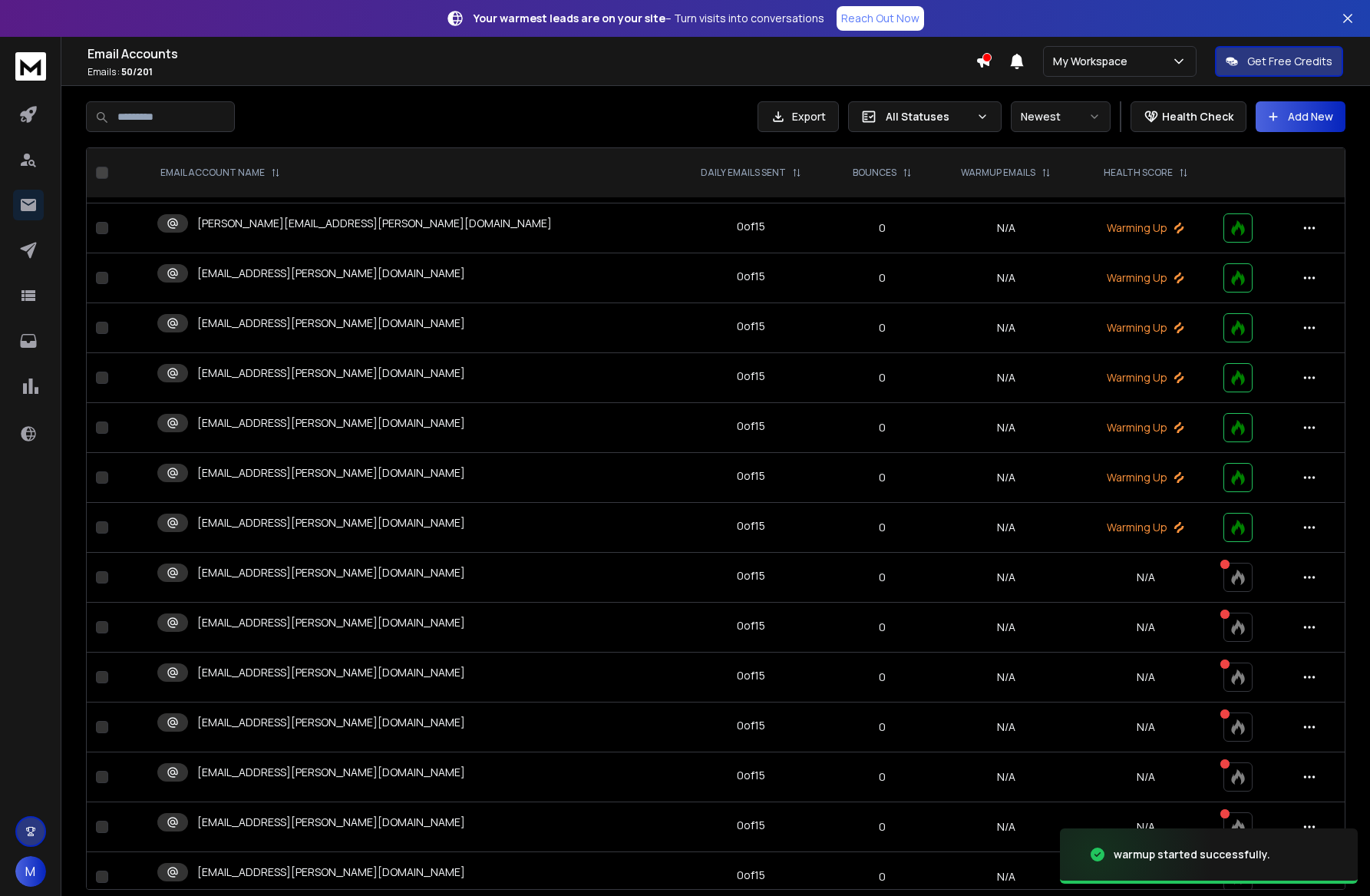
scroll to position [690, 0]
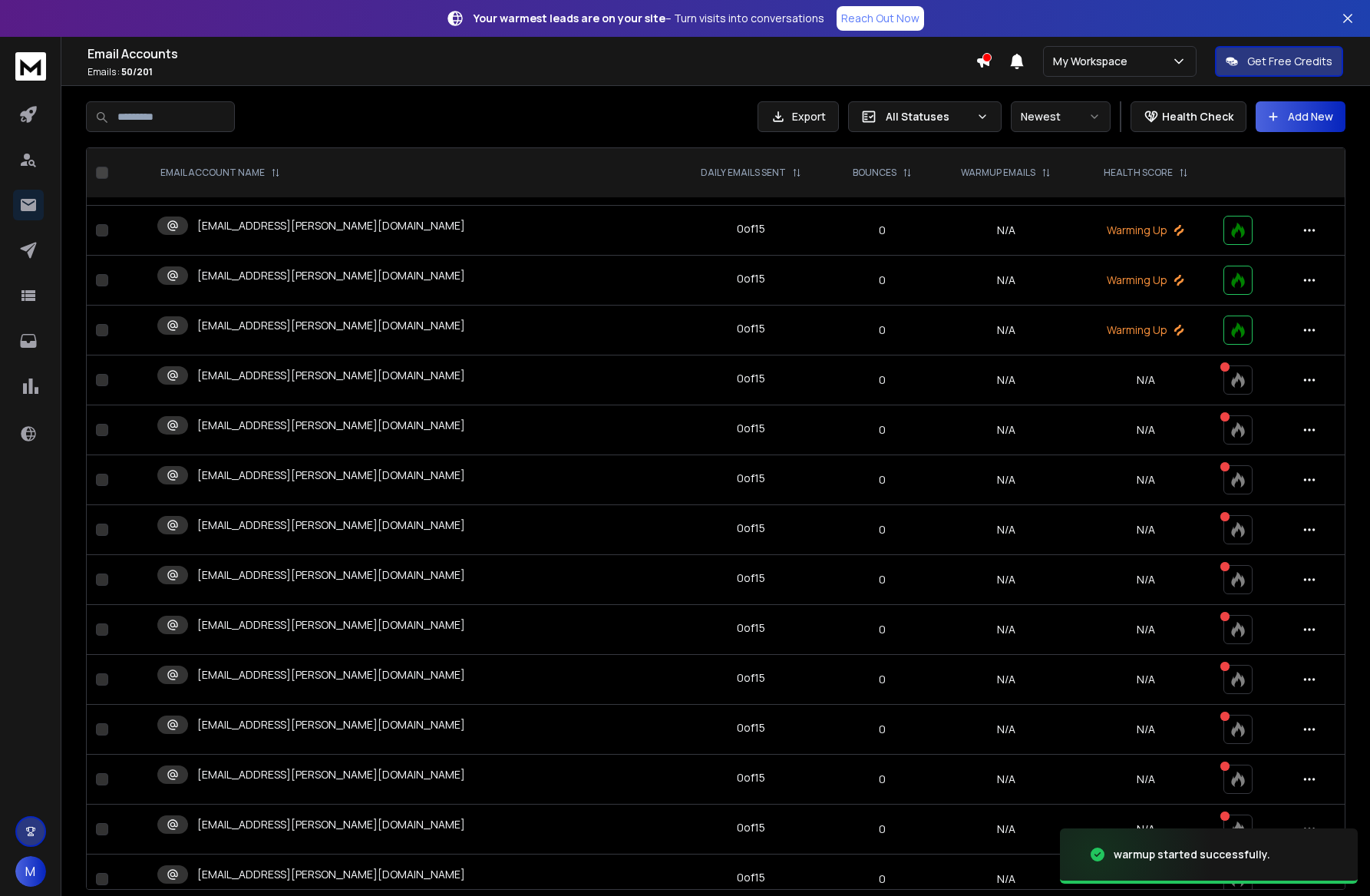
click at [1223, 380] on div at bounding box center [1237, 379] width 29 height 29
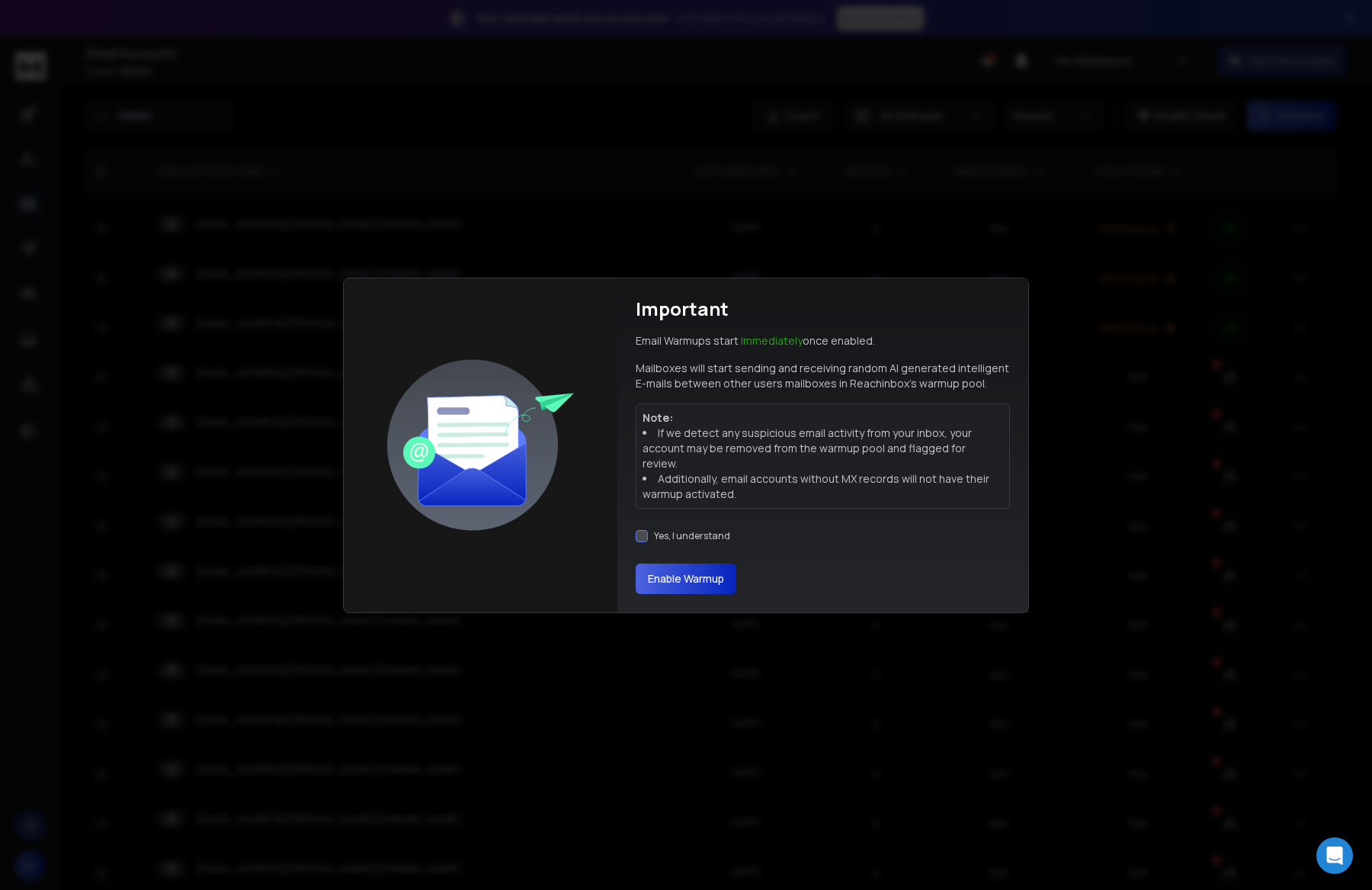
drag, startPoint x: 645, startPoint y: 526, endPoint x: 667, endPoint y: 533, distance: 23.1
click at [647, 530] on button "Yes, I understand" at bounding box center [641, 535] width 12 height 12
click at [685, 564] on button "Enable Warmup" at bounding box center [686, 578] width 100 height 31
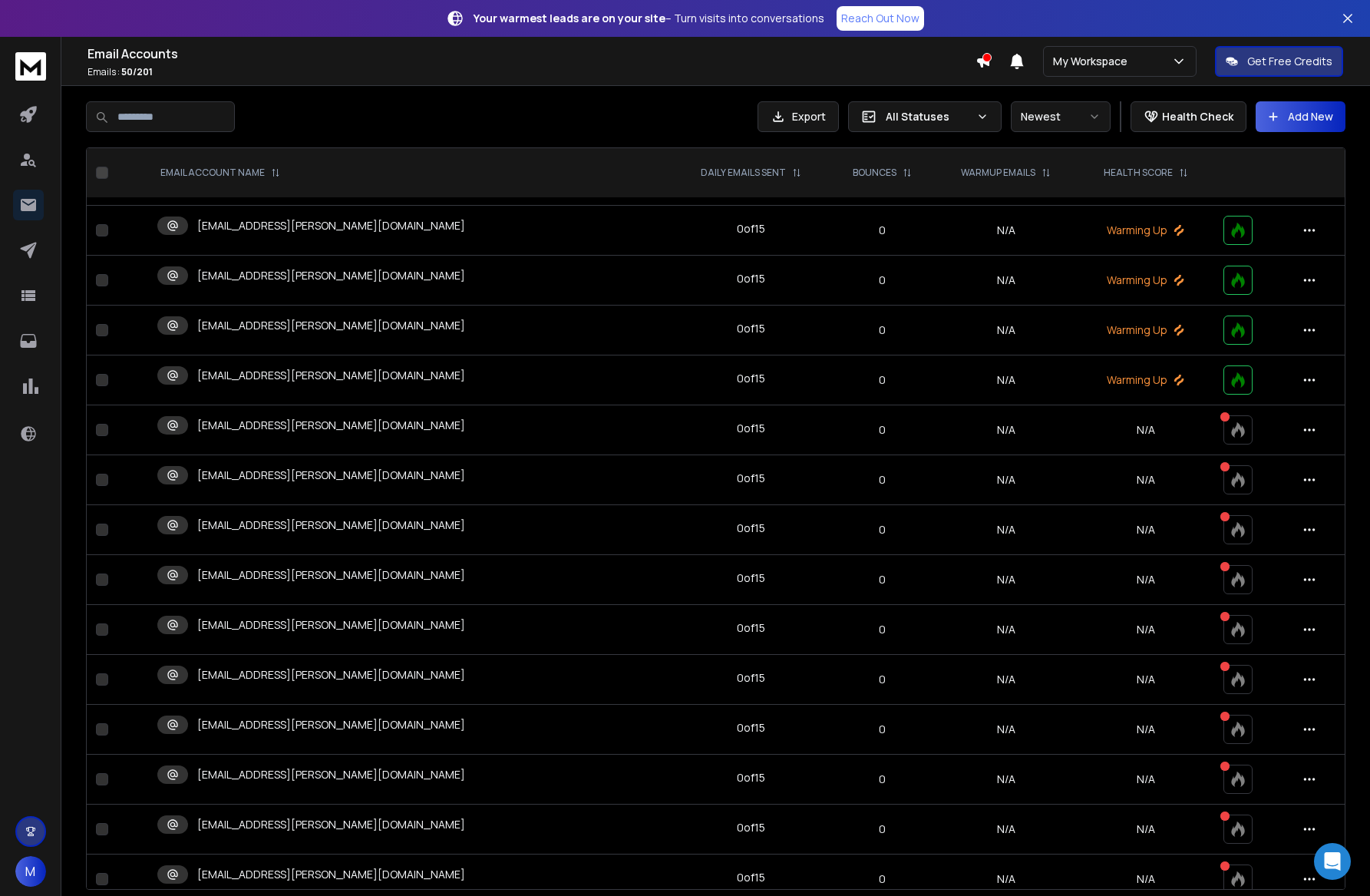
click at [1223, 437] on div at bounding box center [1237, 429] width 29 height 29
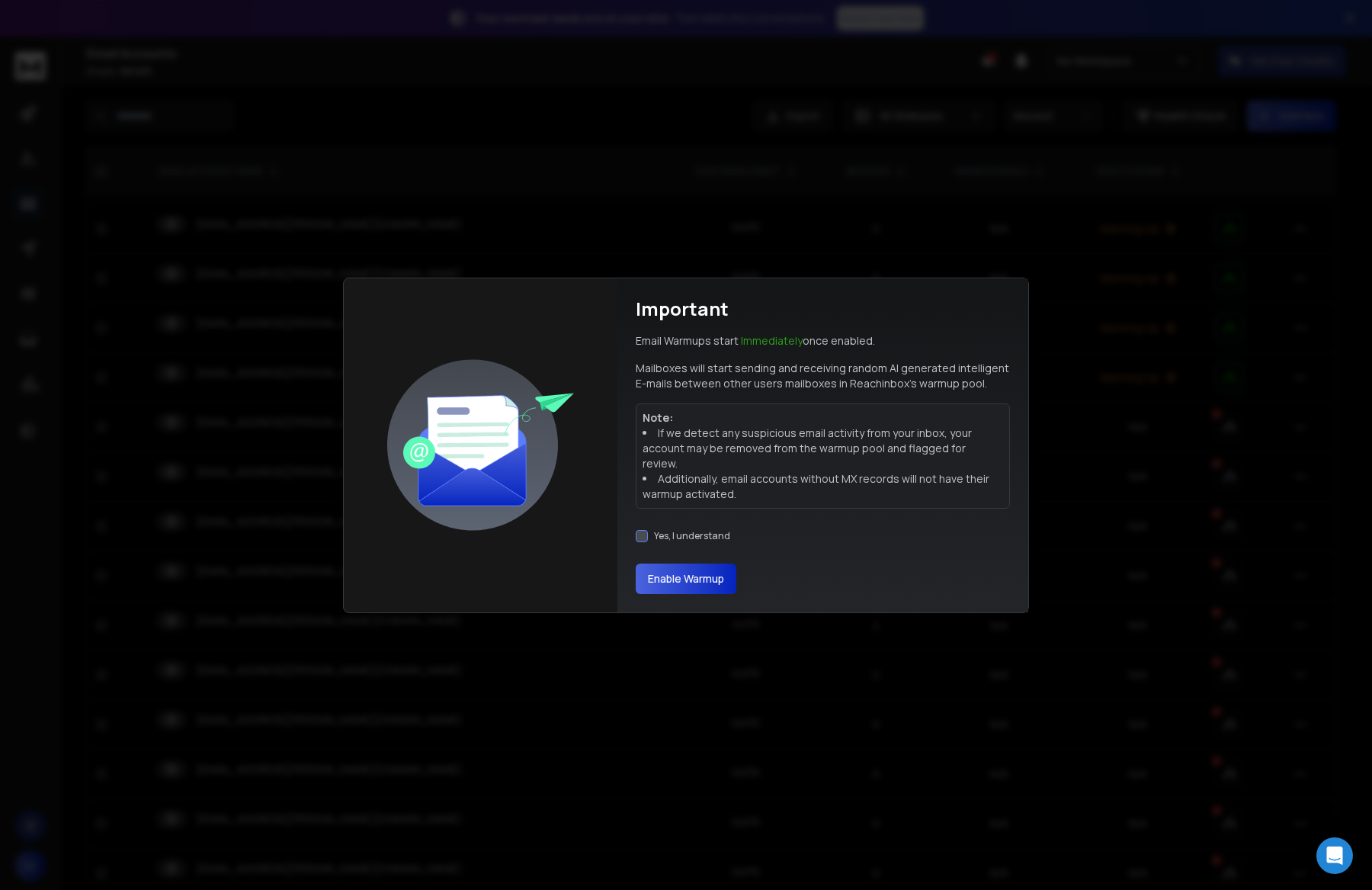
click at [647, 530] on button "Yes, I understand" at bounding box center [641, 535] width 12 height 12
click at [679, 570] on button "Enable Warmup" at bounding box center [686, 578] width 100 height 31
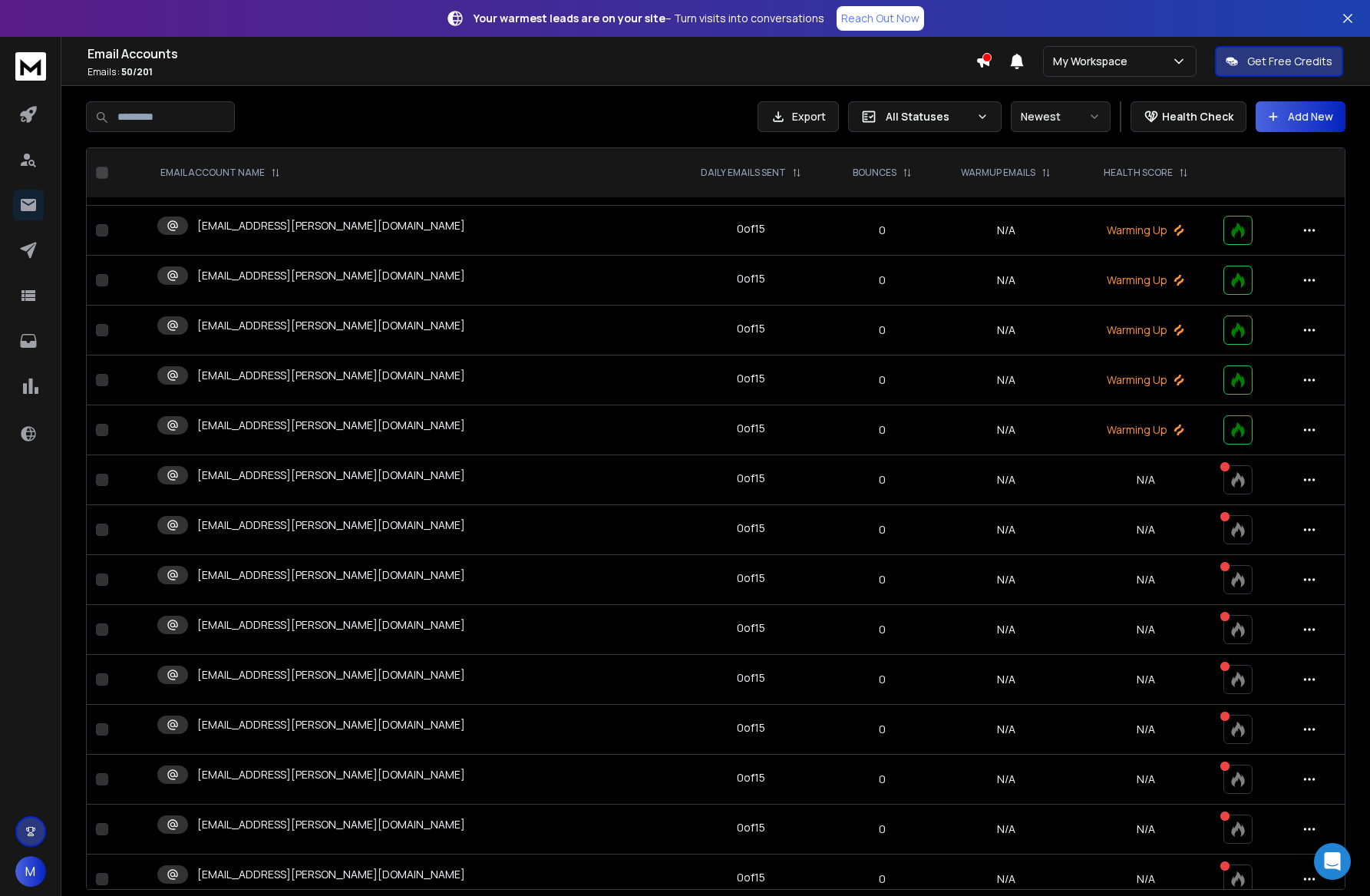
click at [1231, 487] on icon at bounding box center [1238, 479] width 15 height 15
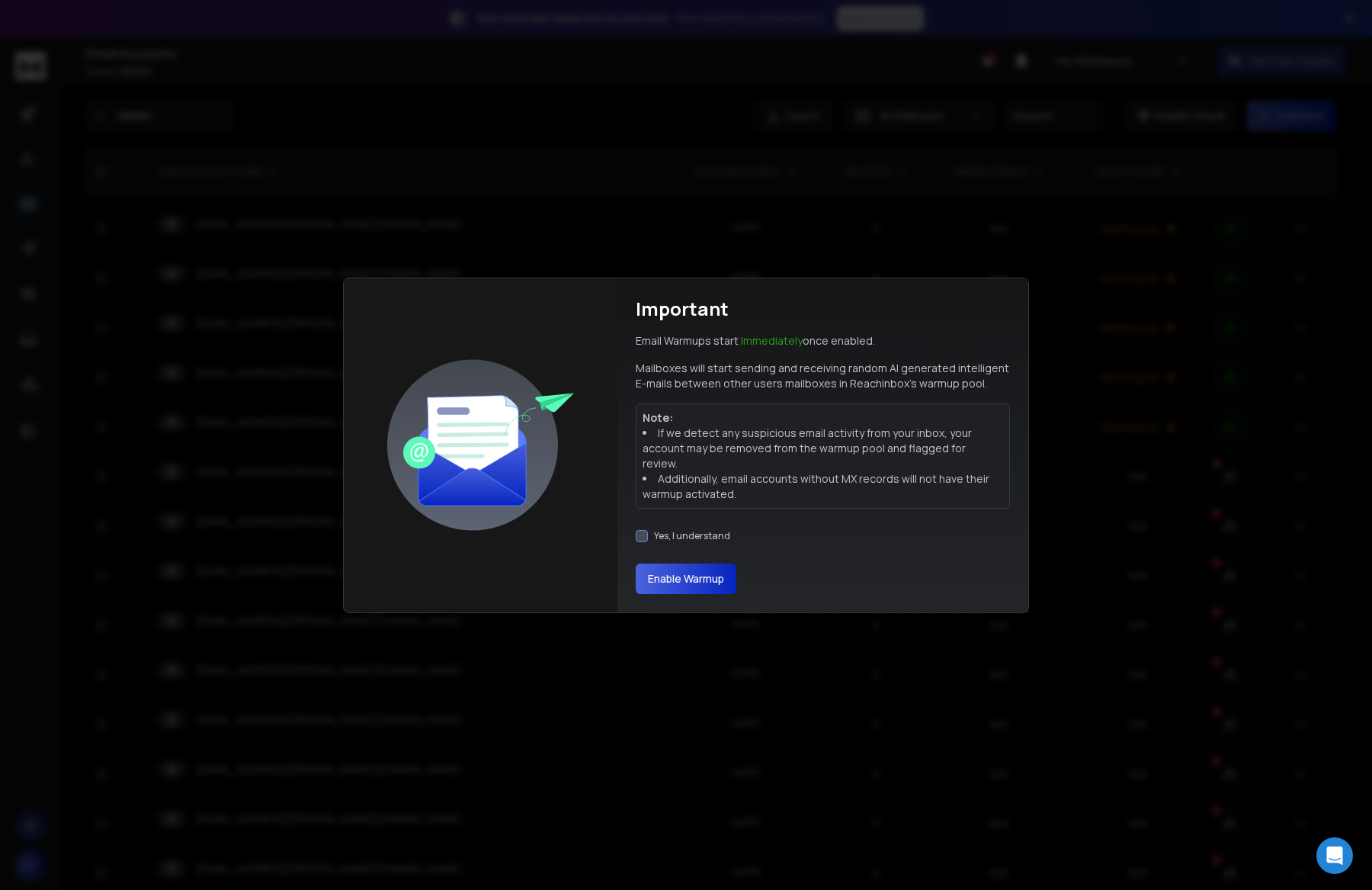
click at [644, 530] on button "Yes, I understand" at bounding box center [641, 535] width 12 height 12
click at [681, 577] on button "Enable Warmup" at bounding box center [686, 578] width 100 height 31
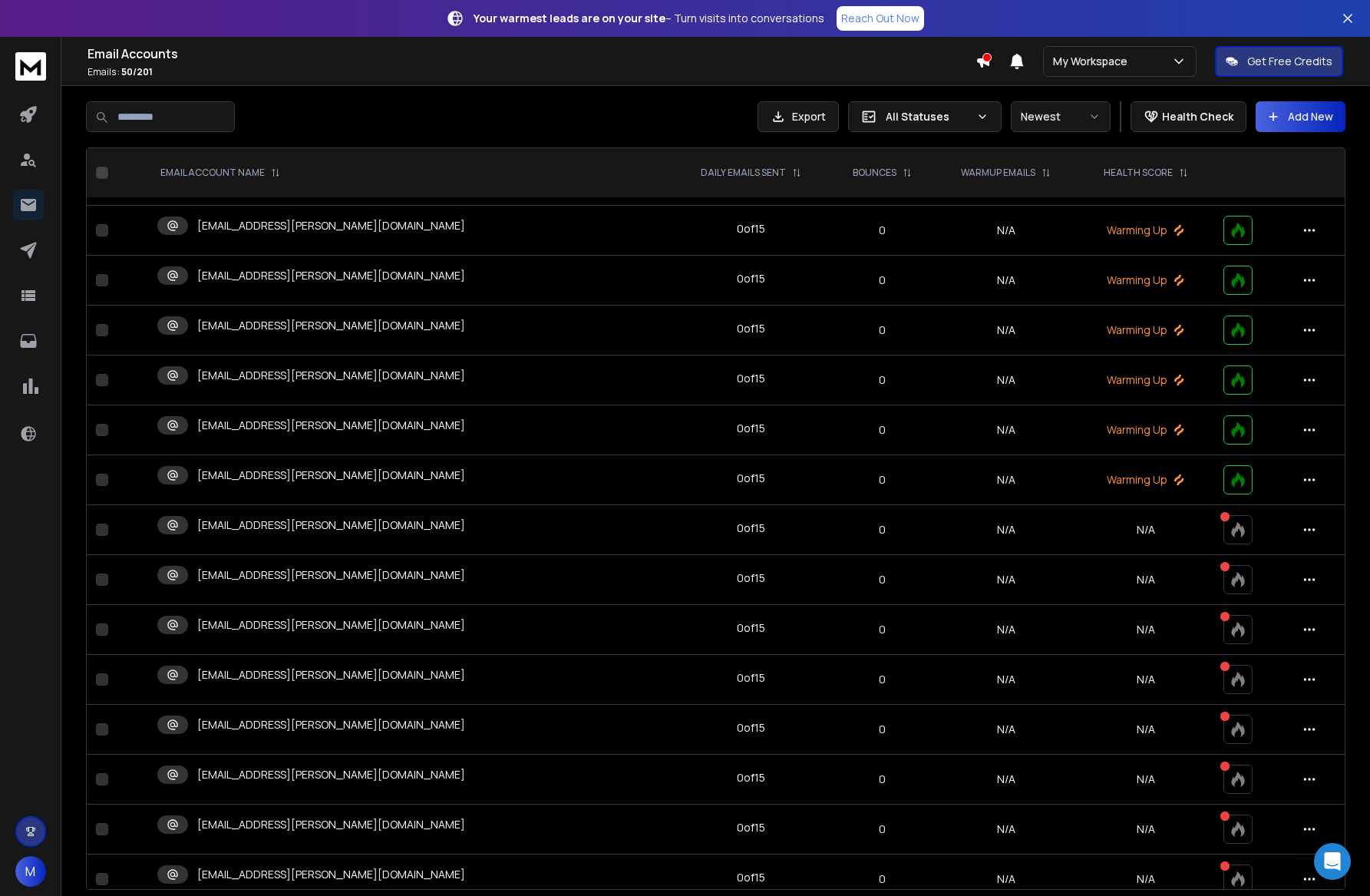
click at [1223, 536] on div at bounding box center [1237, 529] width 29 height 29
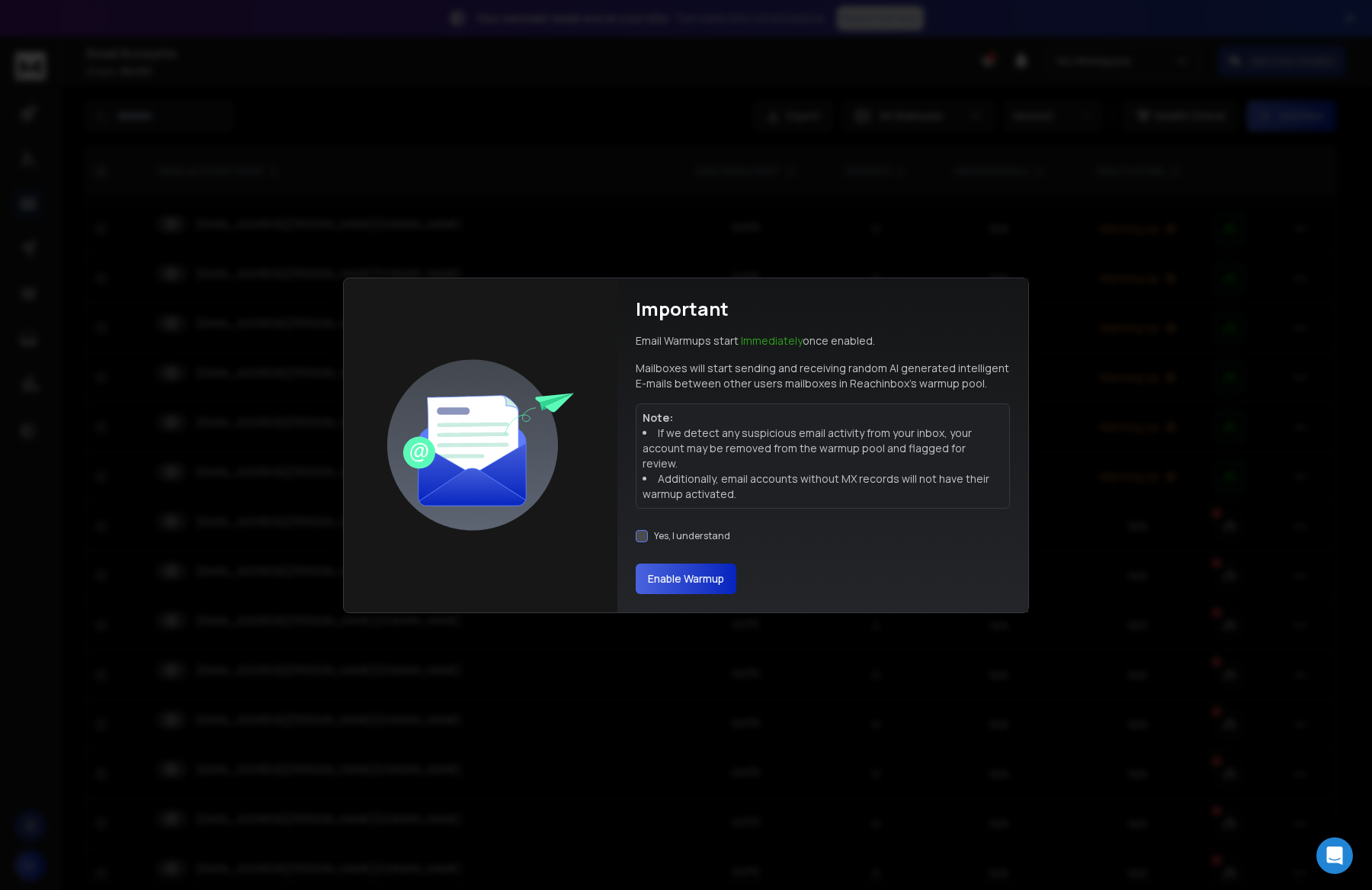
drag, startPoint x: 640, startPoint y: 525, endPoint x: 642, endPoint y: 538, distance: 13.2
click at [642, 530] on button "Yes, I understand" at bounding box center [641, 535] width 12 height 12
click at [677, 570] on button "Enable Warmup" at bounding box center [686, 578] width 100 height 31
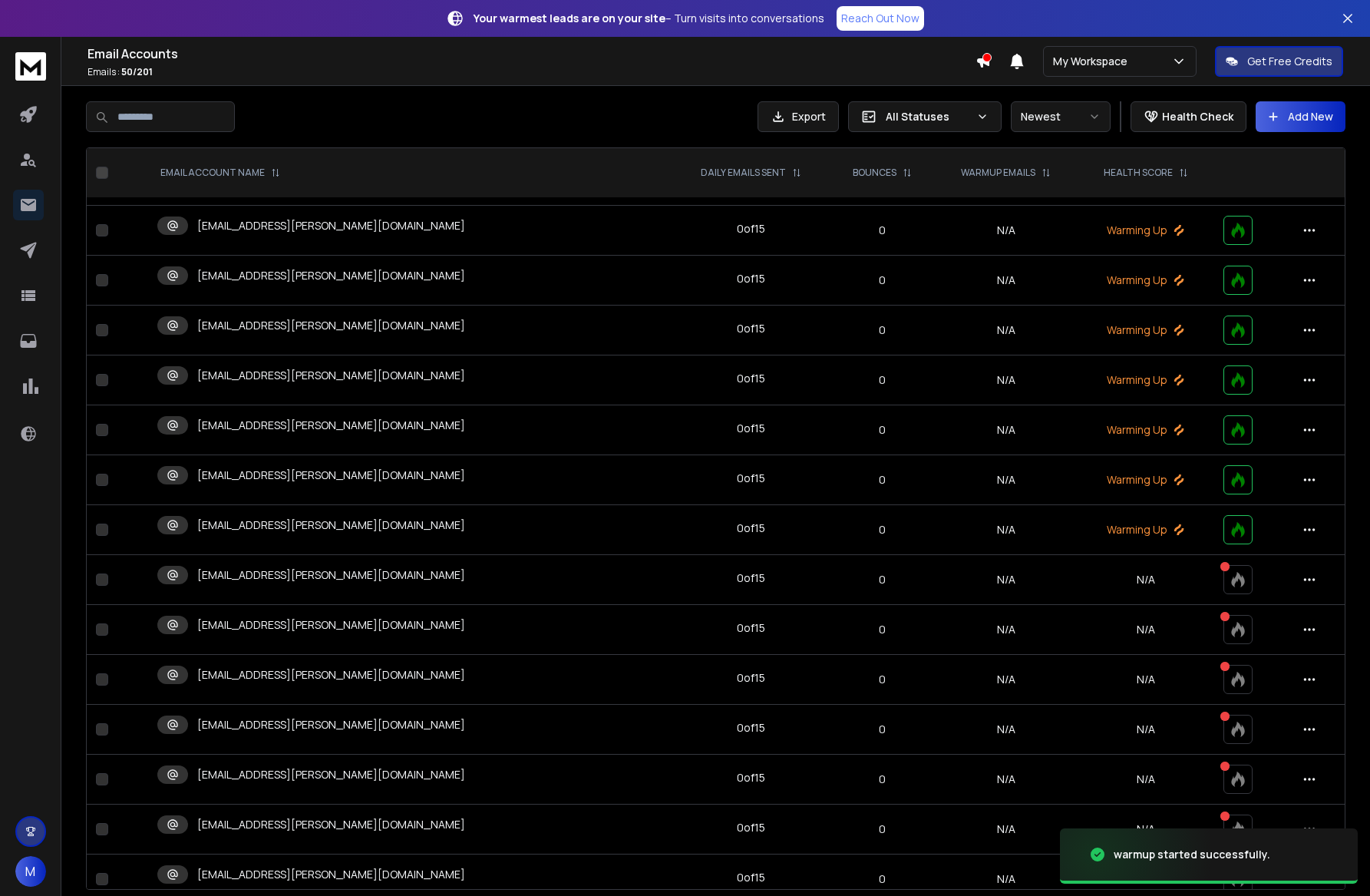
click at [1231, 585] on icon at bounding box center [1238, 579] width 15 height 15
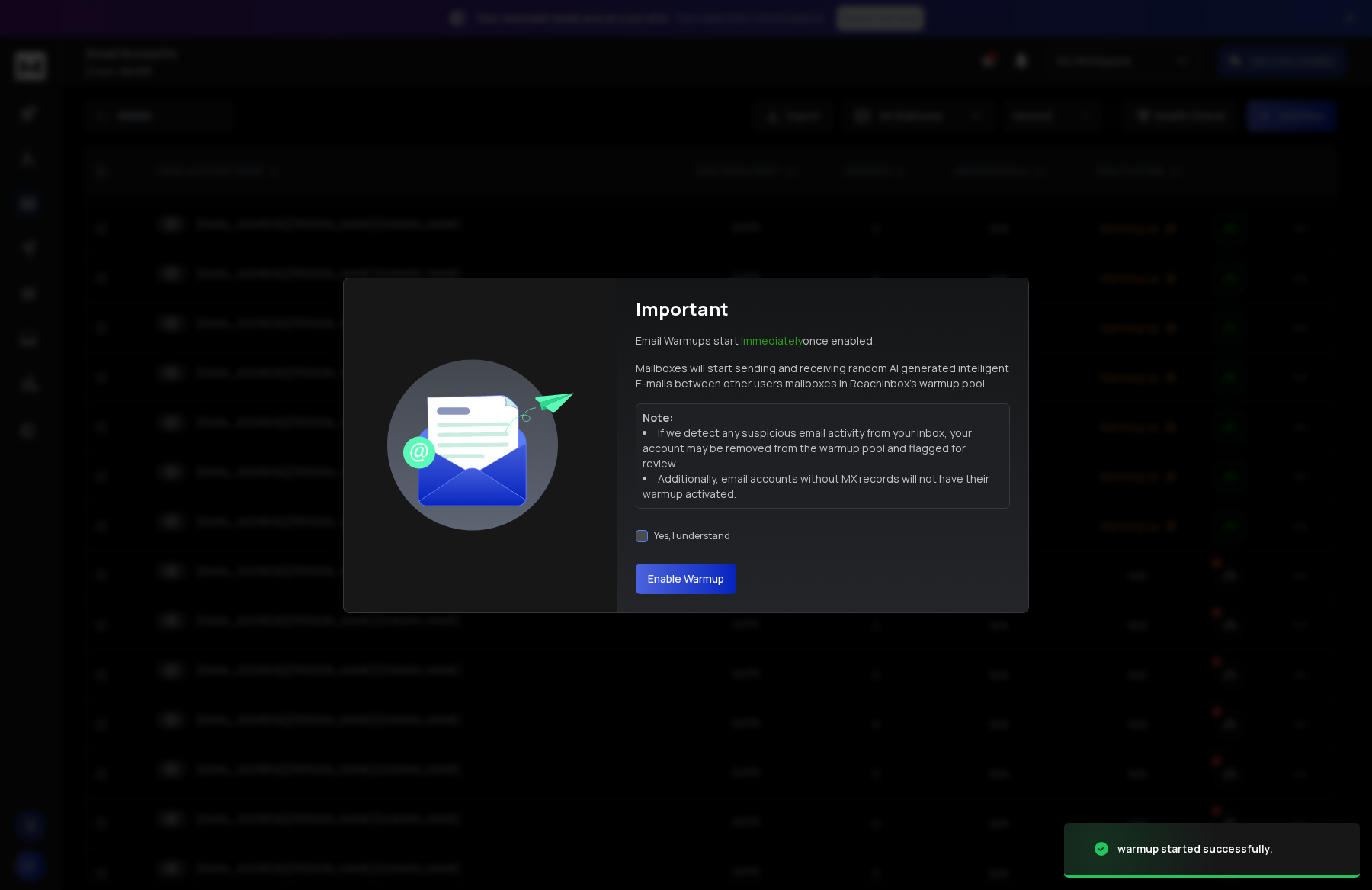
click at [639, 530] on button "Yes, I understand" at bounding box center [641, 535] width 12 height 12
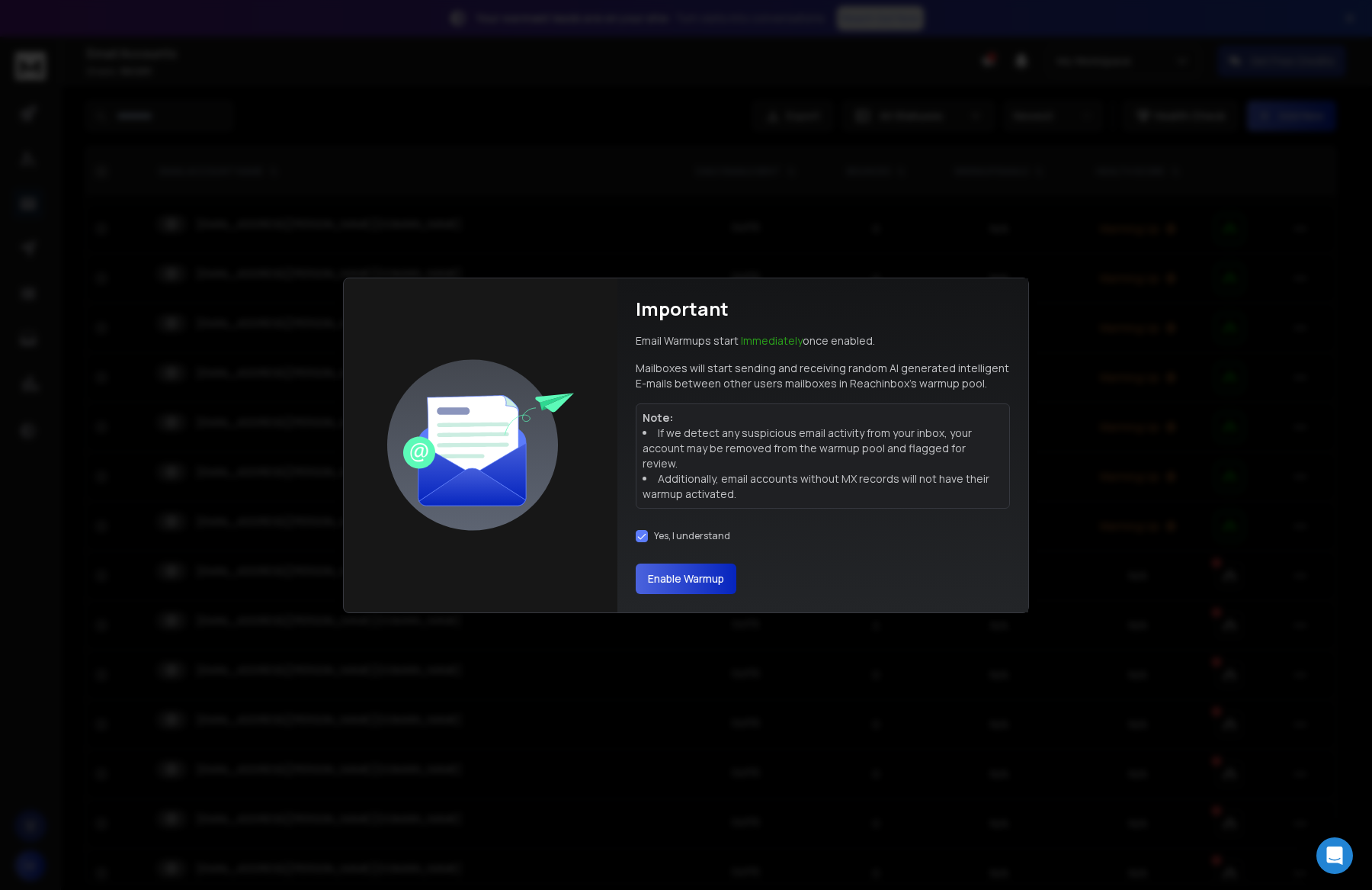
click at [681, 579] on button "Enable Warmup" at bounding box center [686, 578] width 100 height 31
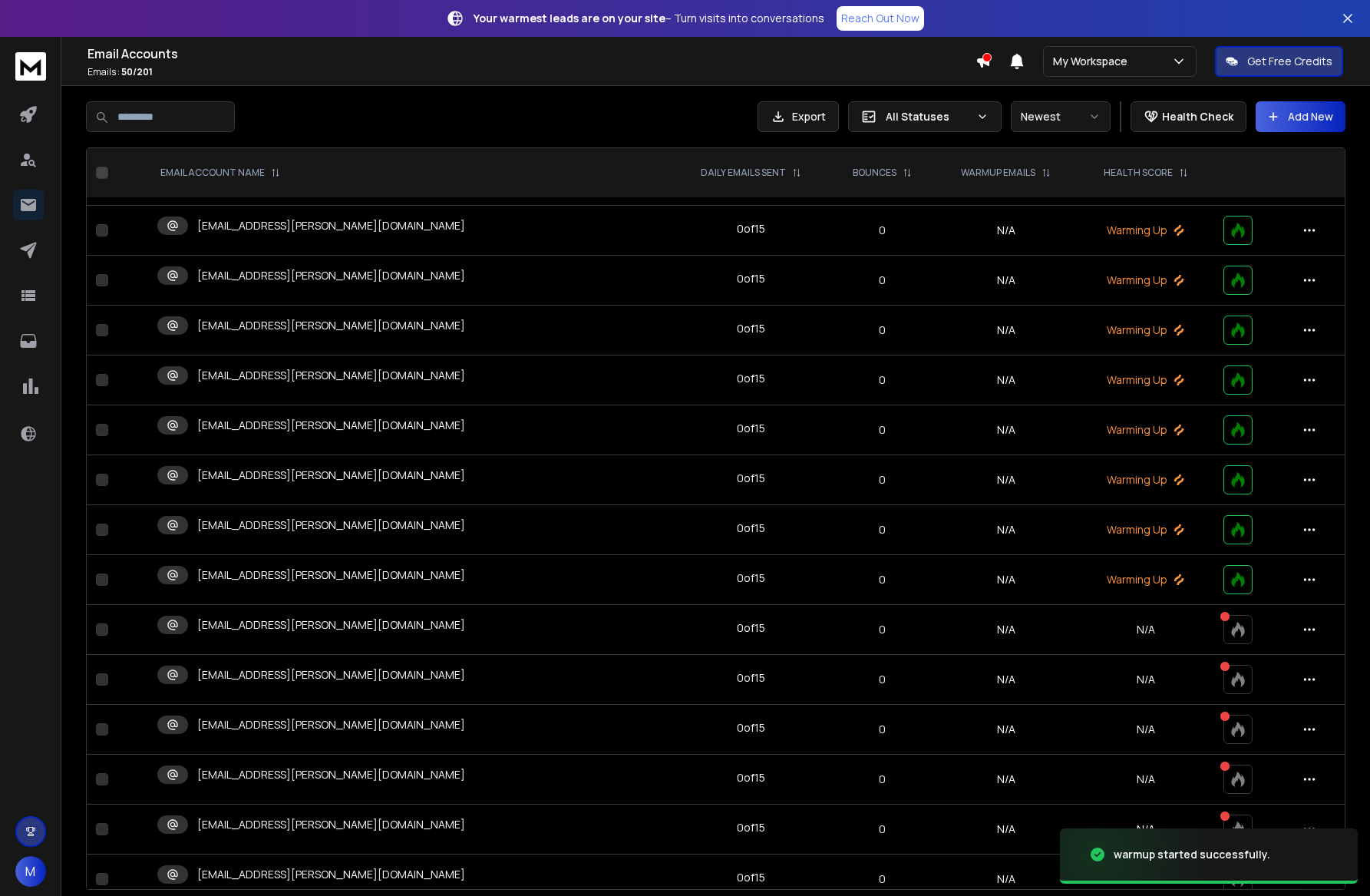
click at [1223, 639] on div at bounding box center [1237, 629] width 29 height 29
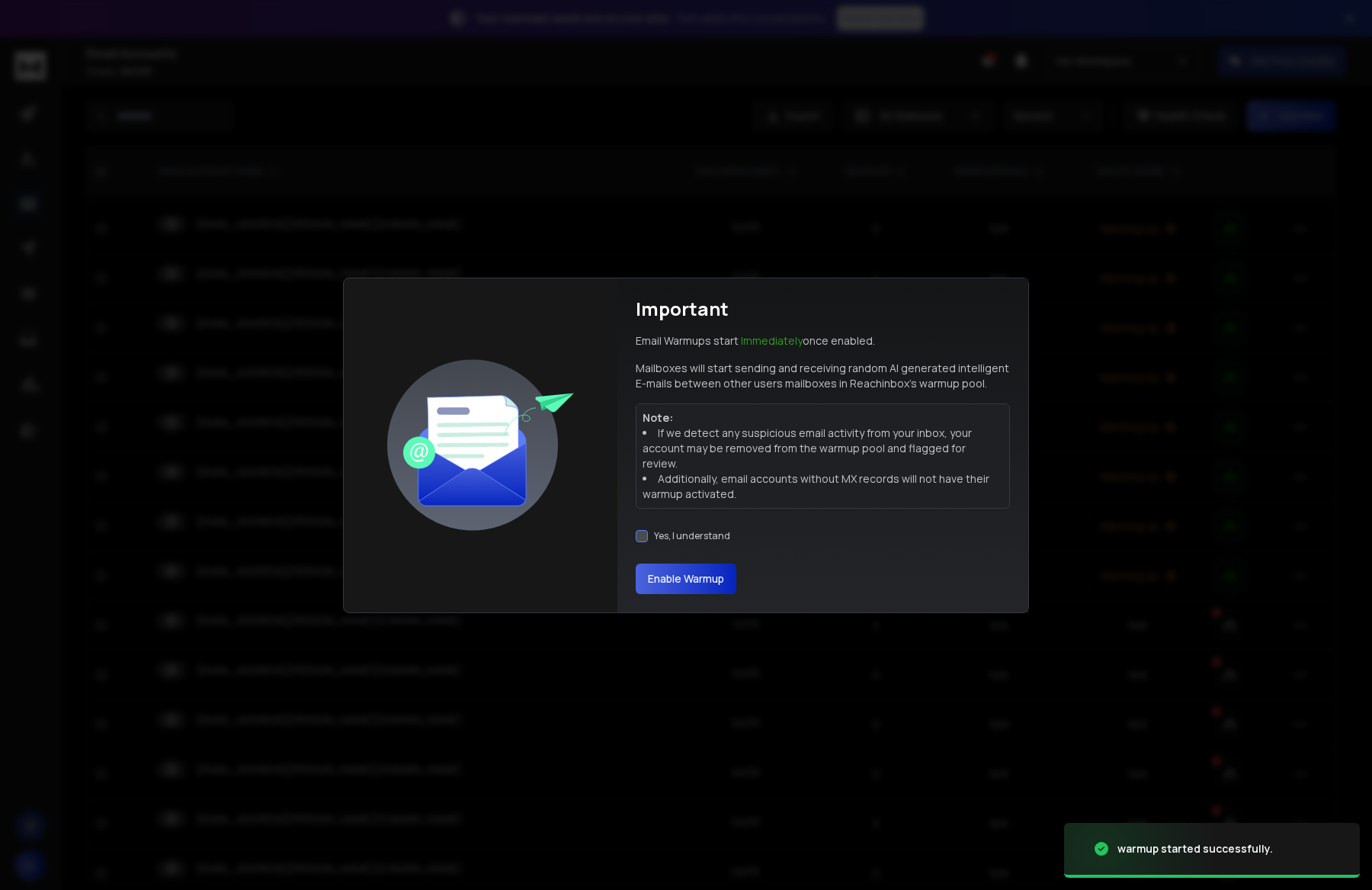
click at [634, 530] on div "Important Email Warmups start Immediately once enabled. Mailboxes will start se…" at bounding box center [822, 445] width 411 height 334
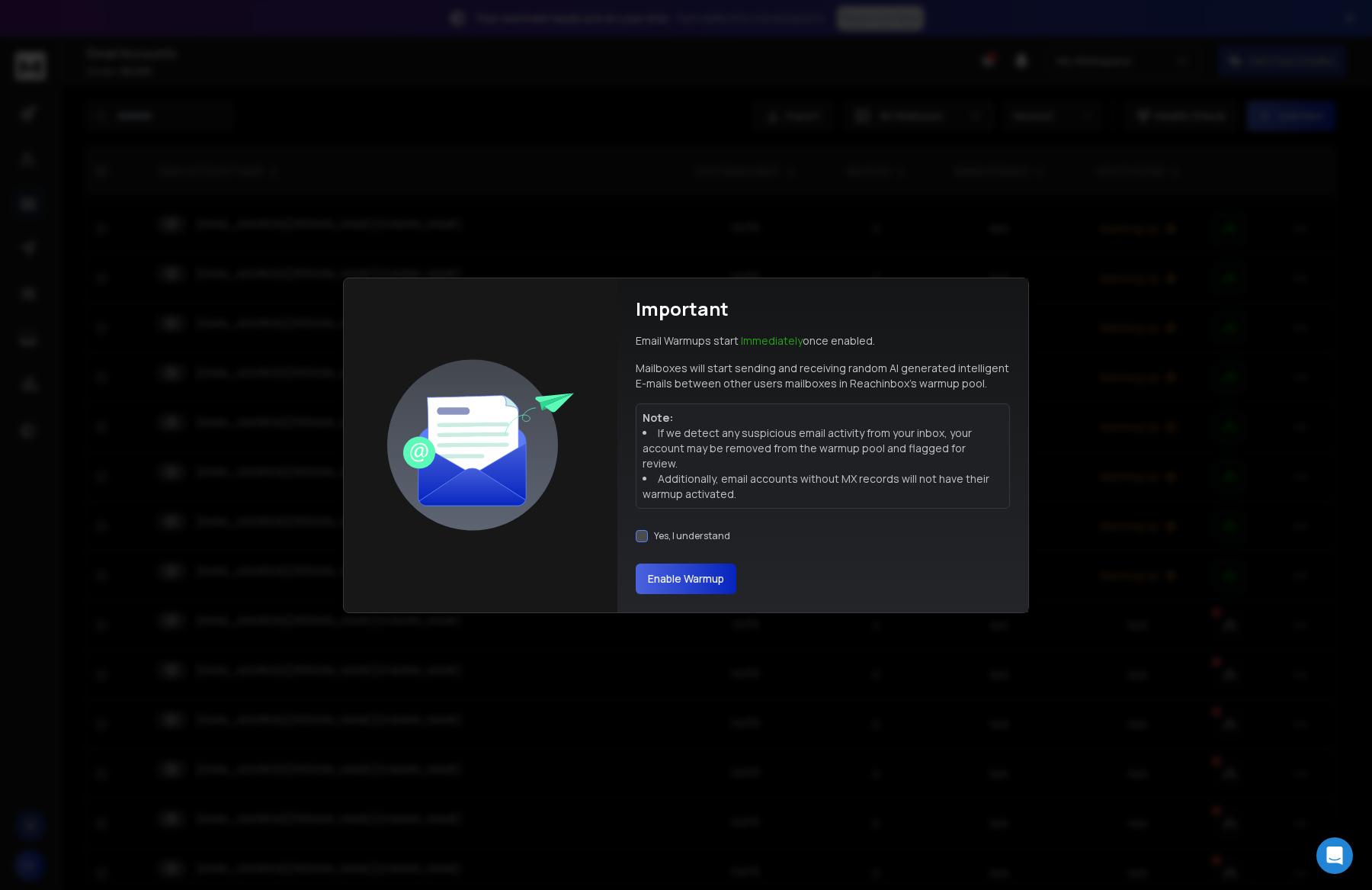
click at [645, 530] on button "Yes, I understand" at bounding box center [641, 535] width 12 height 12
click at [681, 574] on button "Enable Warmup" at bounding box center [686, 578] width 100 height 31
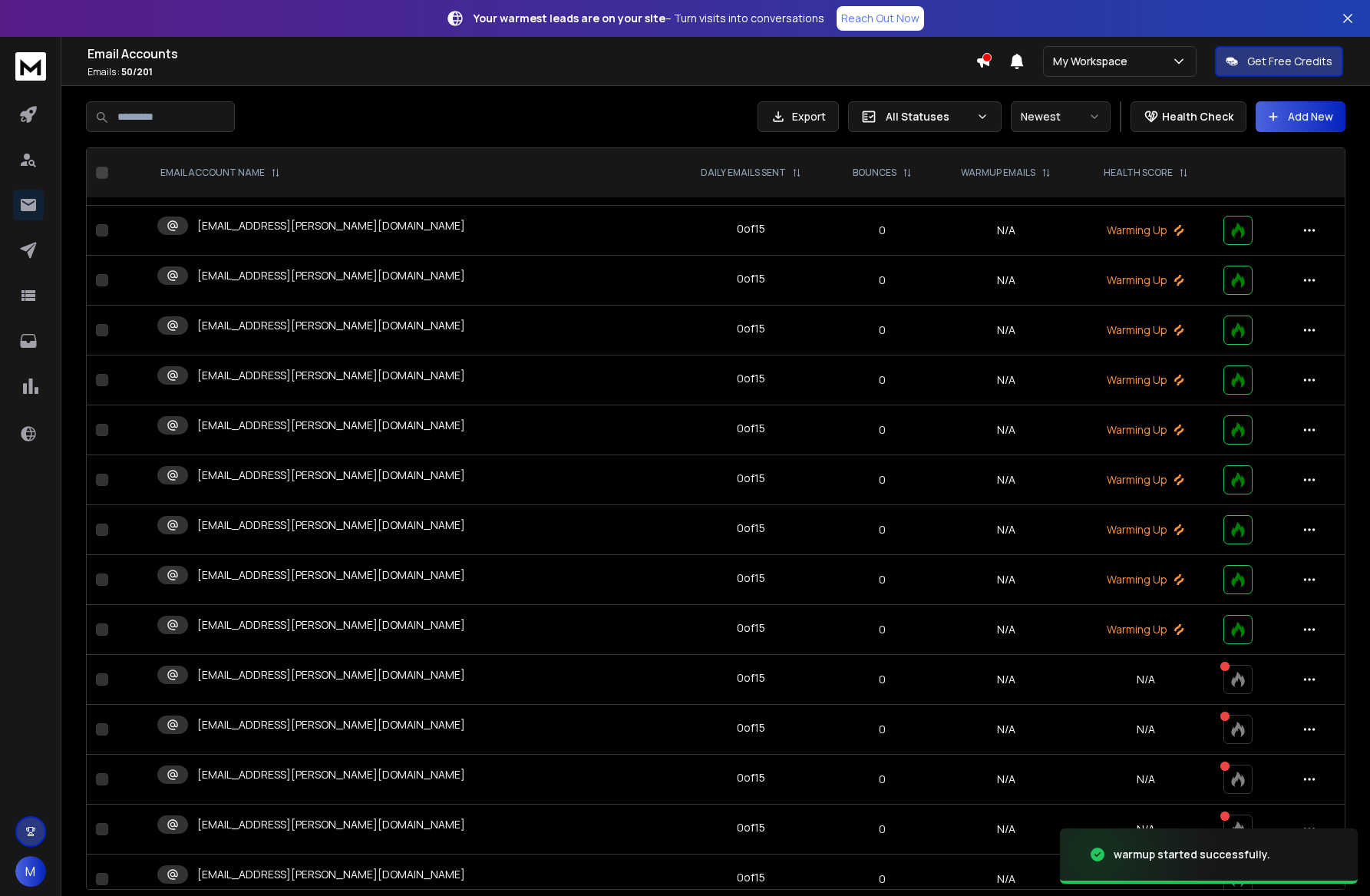
click at [1231, 682] on icon at bounding box center [1238, 679] width 15 height 15
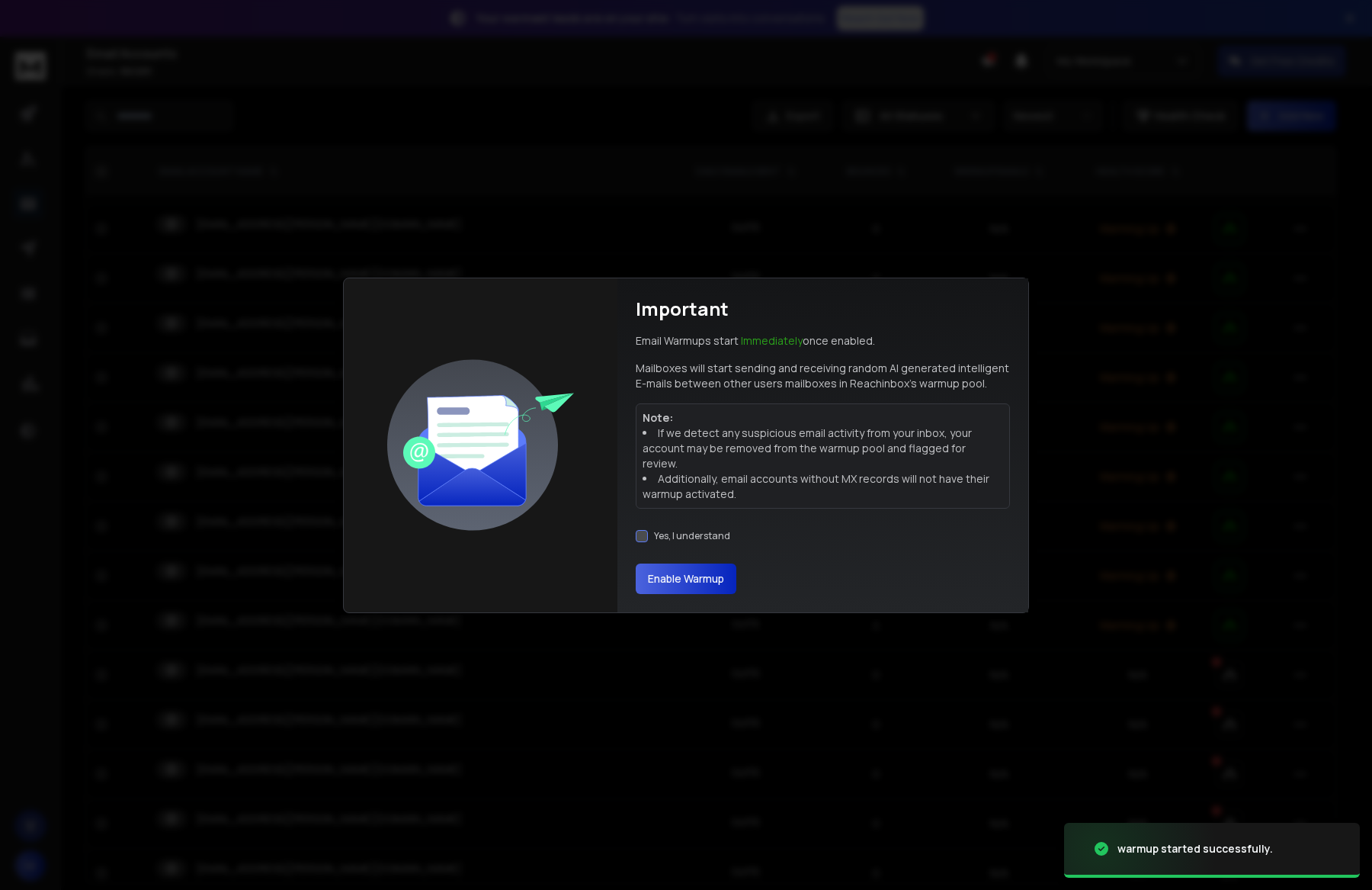
click at [643, 531] on button "Yes, I understand" at bounding box center [641, 535] width 12 height 12
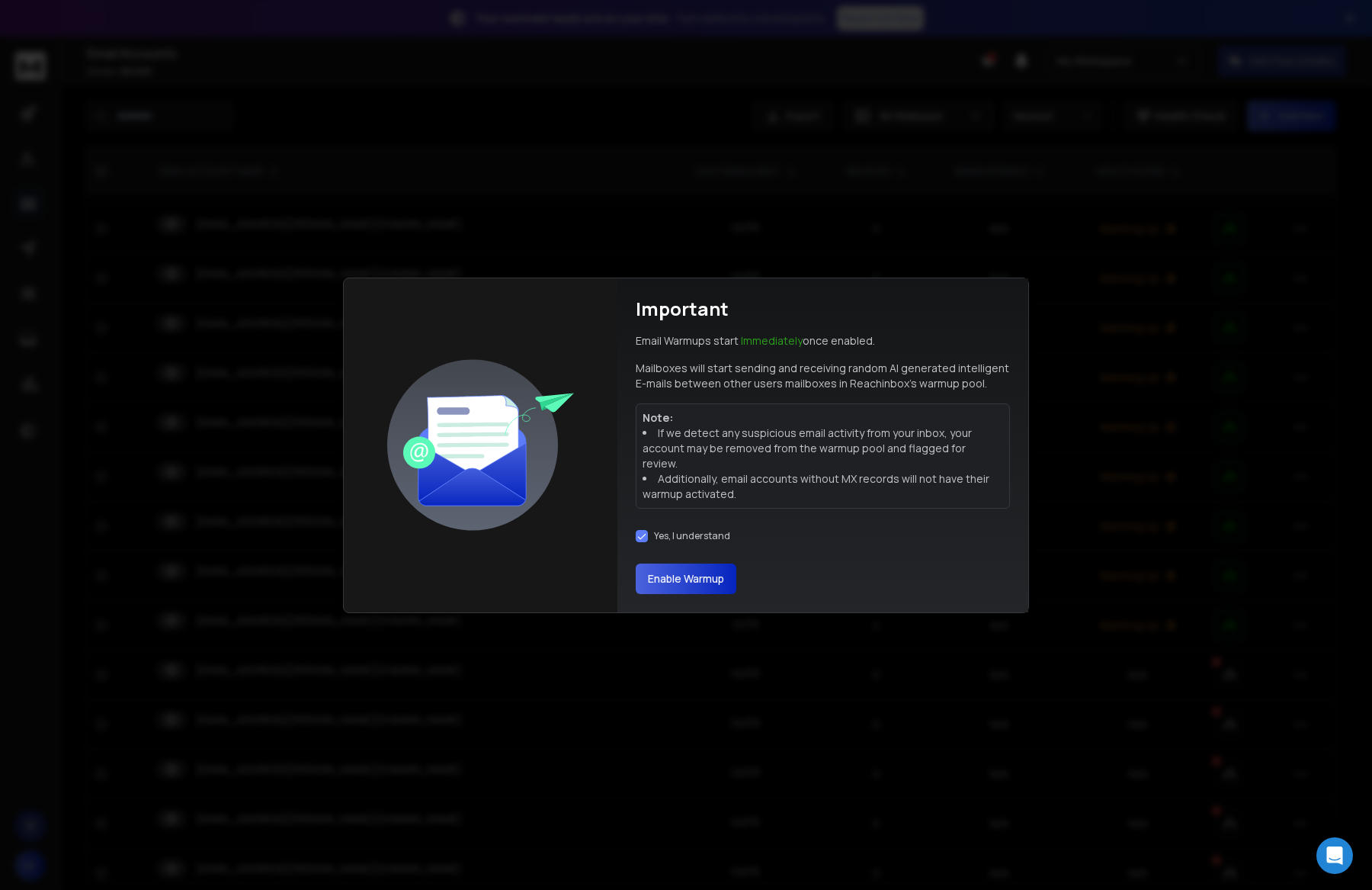
click at [674, 575] on button "Enable Warmup" at bounding box center [686, 578] width 100 height 31
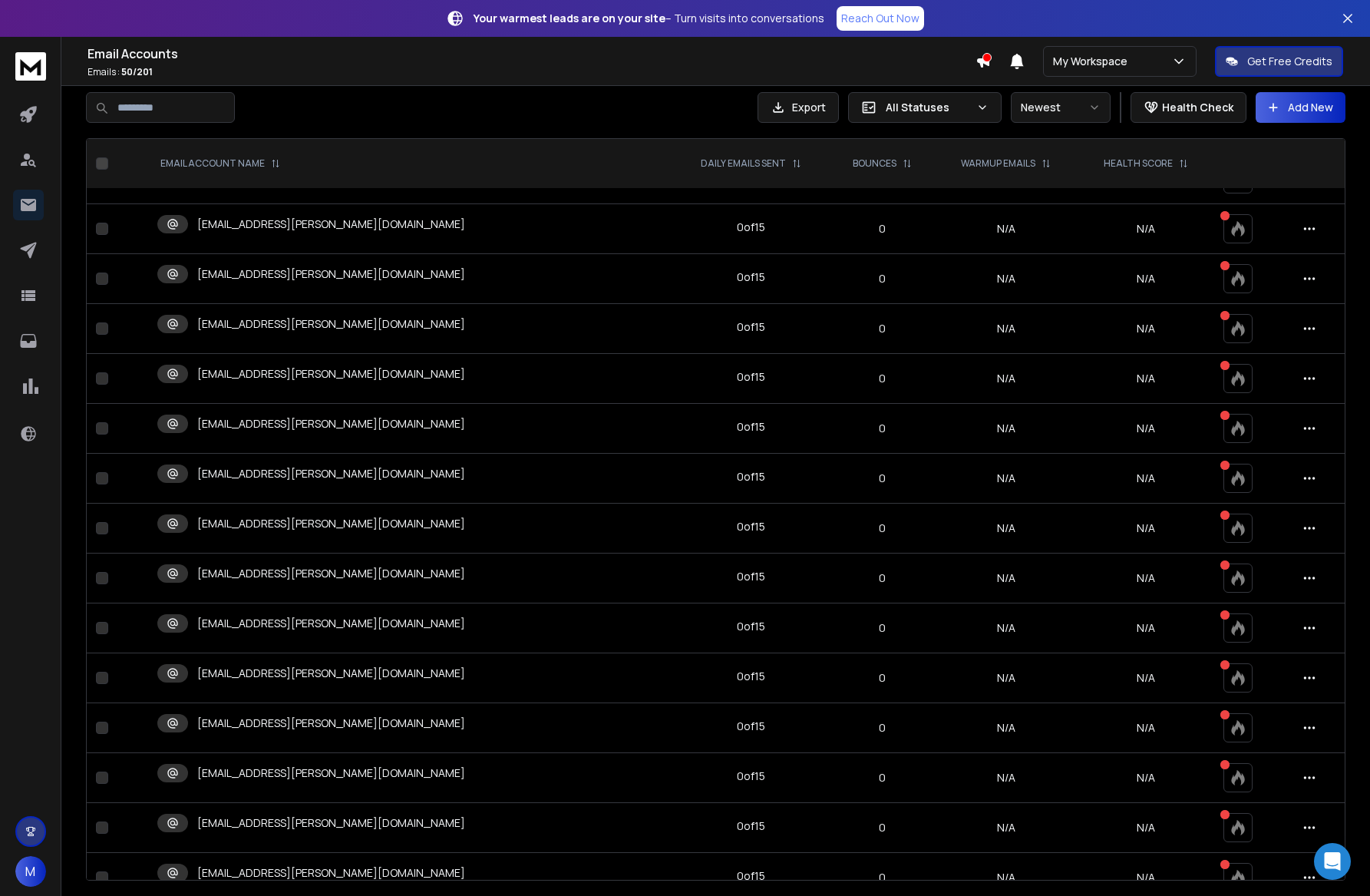
scroll to position [1151, 0]
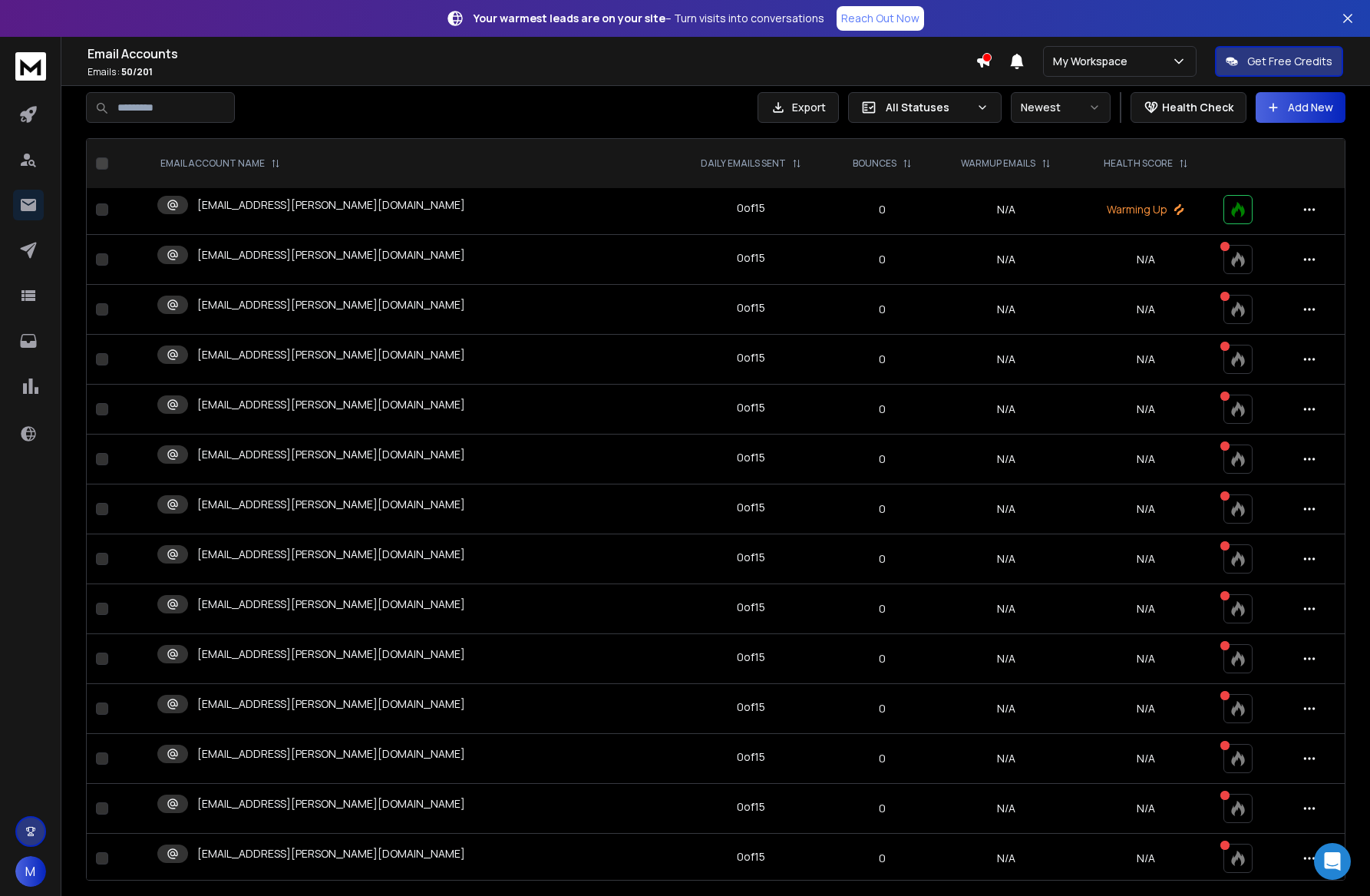
click at [1232, 260] on icon at bounding box center [1238, 259] width 13 height 15
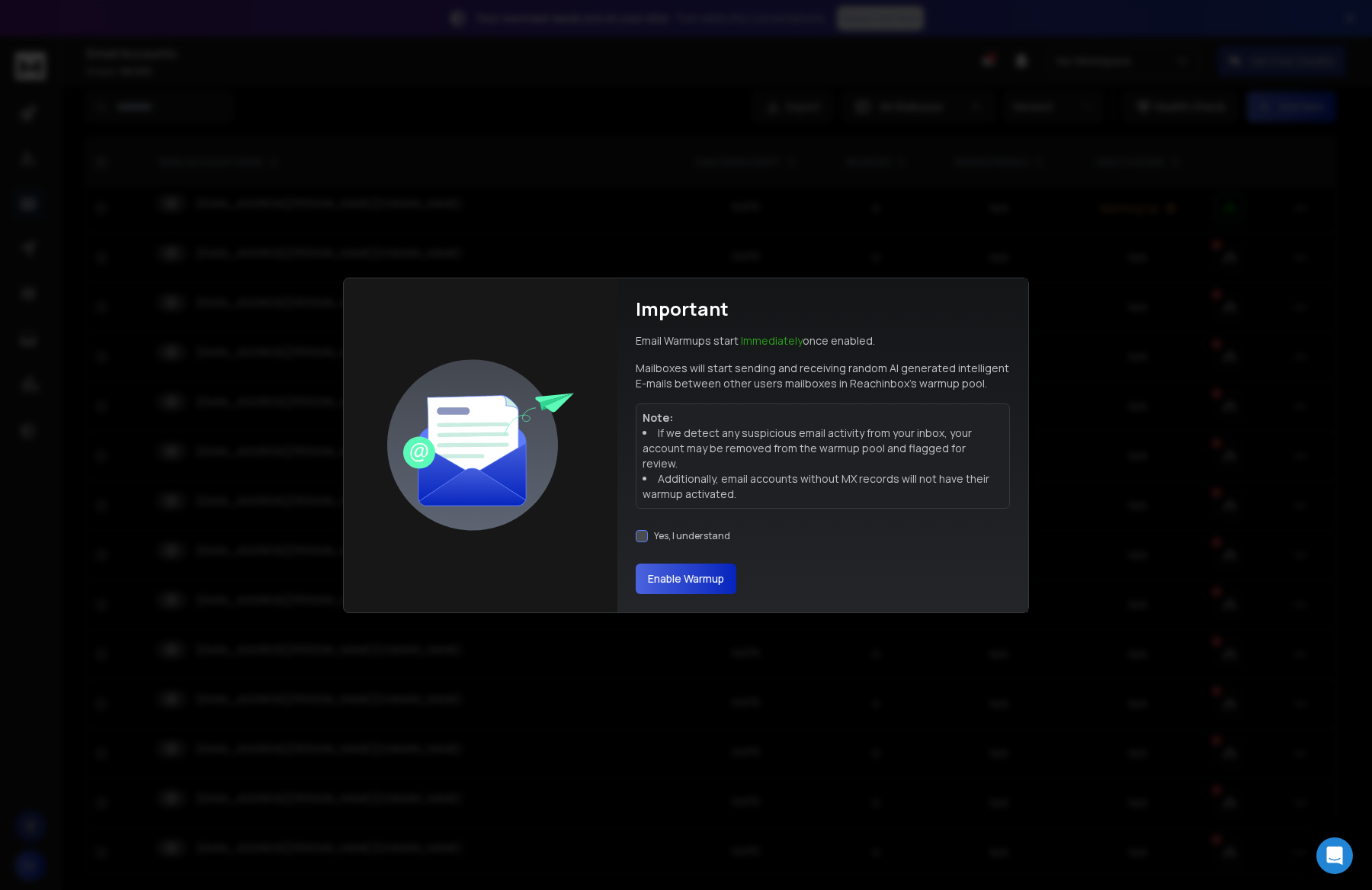
click at [640, 530] on button "Yes, I understand" at bounding box center [641, 535] width 12 height 12
click at [687, 583] on button "Enable Warmup" at bounding box center [686, 578] width 100 height 31
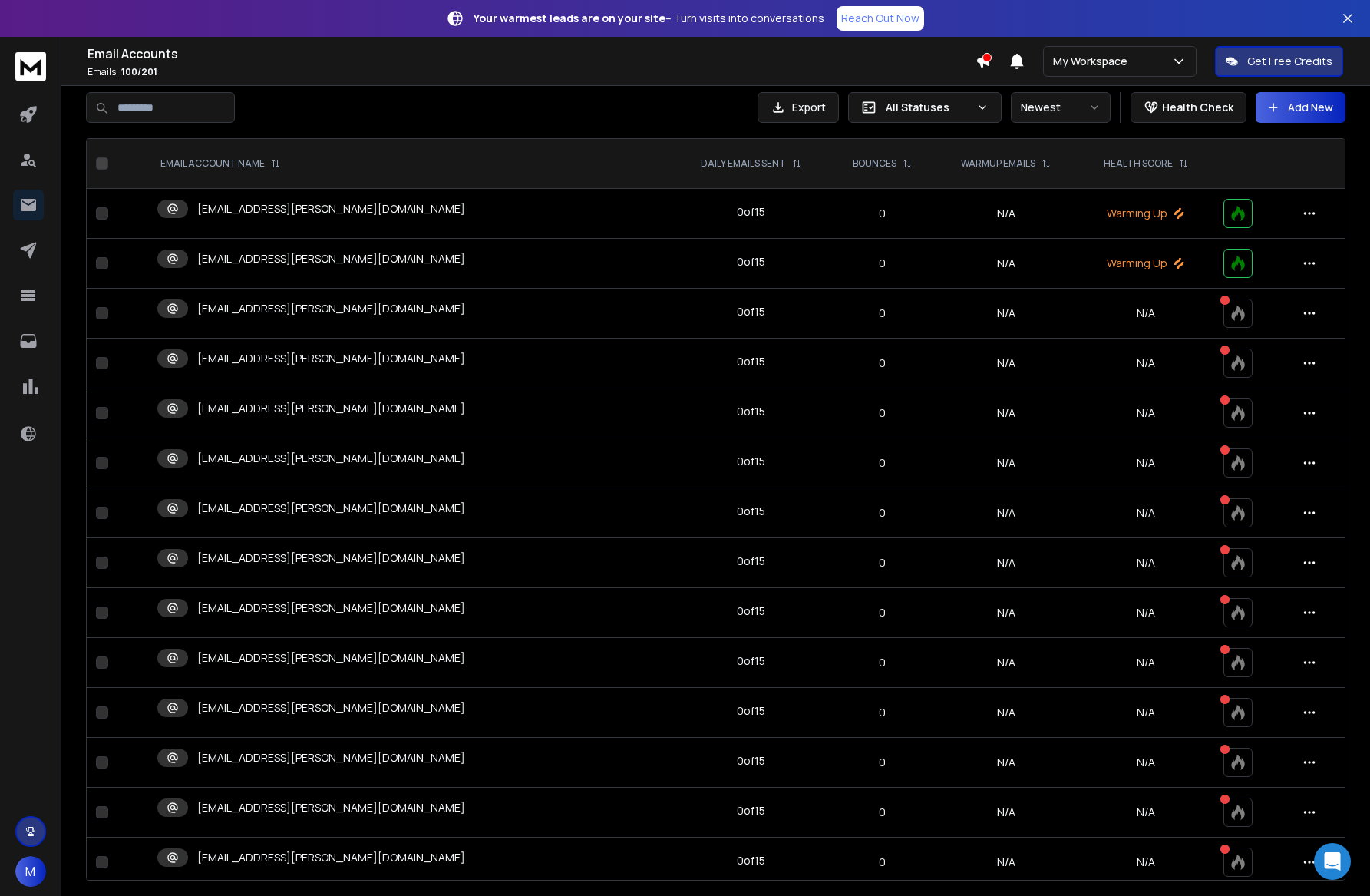
scroll to position [1149, 0]
click at [1232, 315] on icon at bounding box center [1238, 311] width 13 height 15
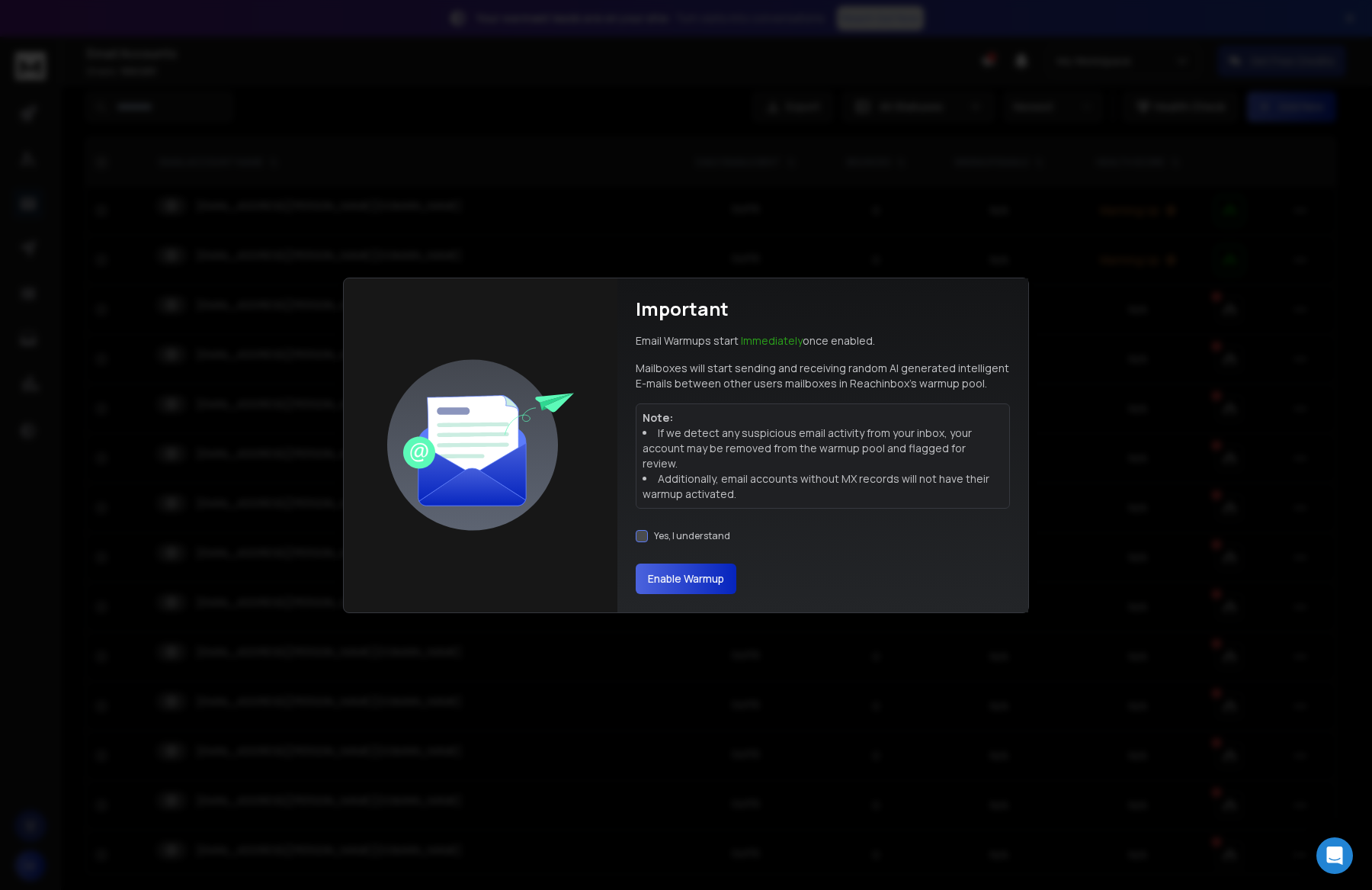
click at [642, 530] on button "Yes, I understand" at bounding box center [641, 535] width 12 height 12
click at [686, 579] on button "Enable Warmup" at bounding box center [686, 578] width 100 height 31
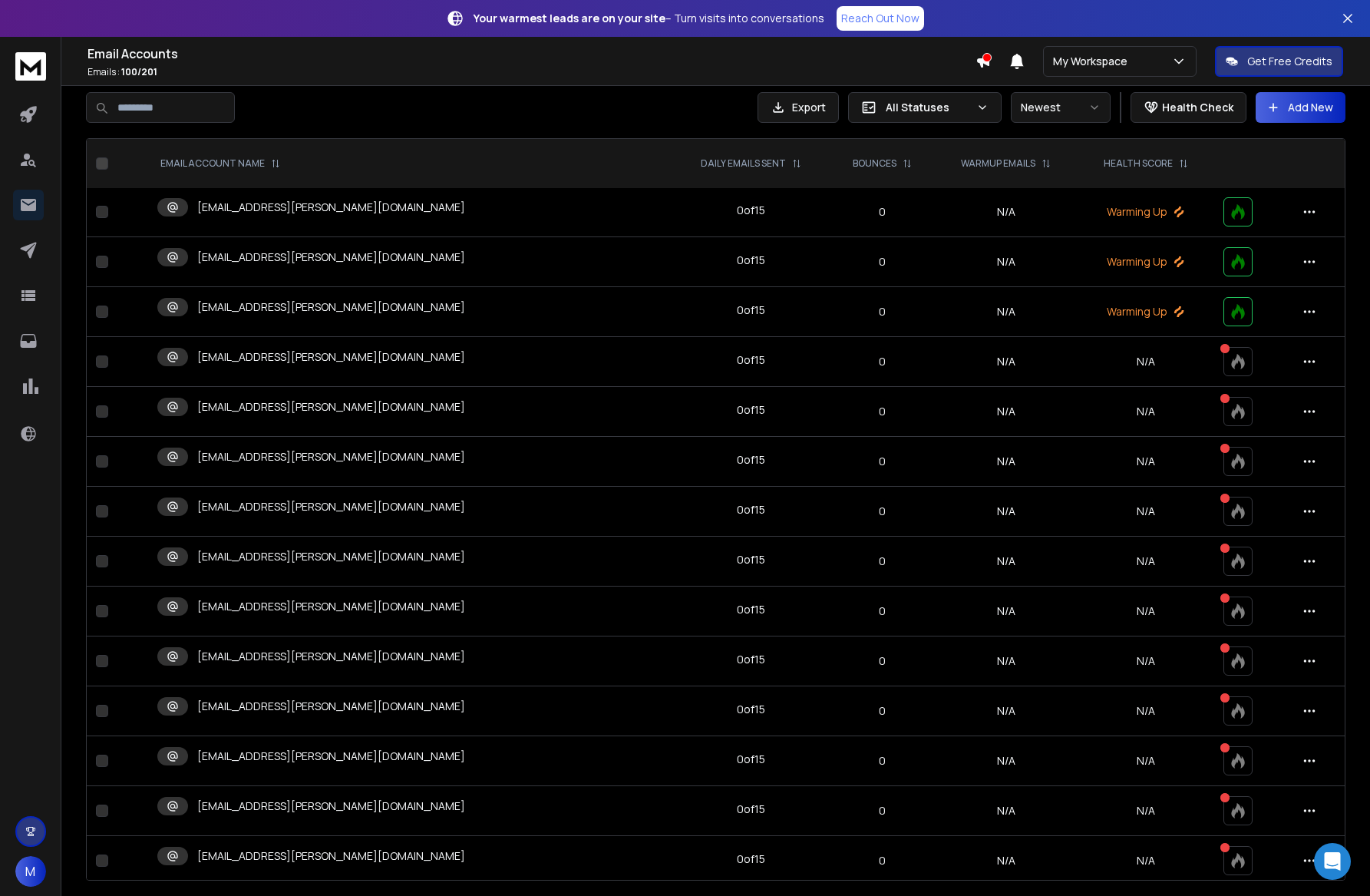
click at [1223, 370] on div at bounding box center [1237, 361] width 29 height 29
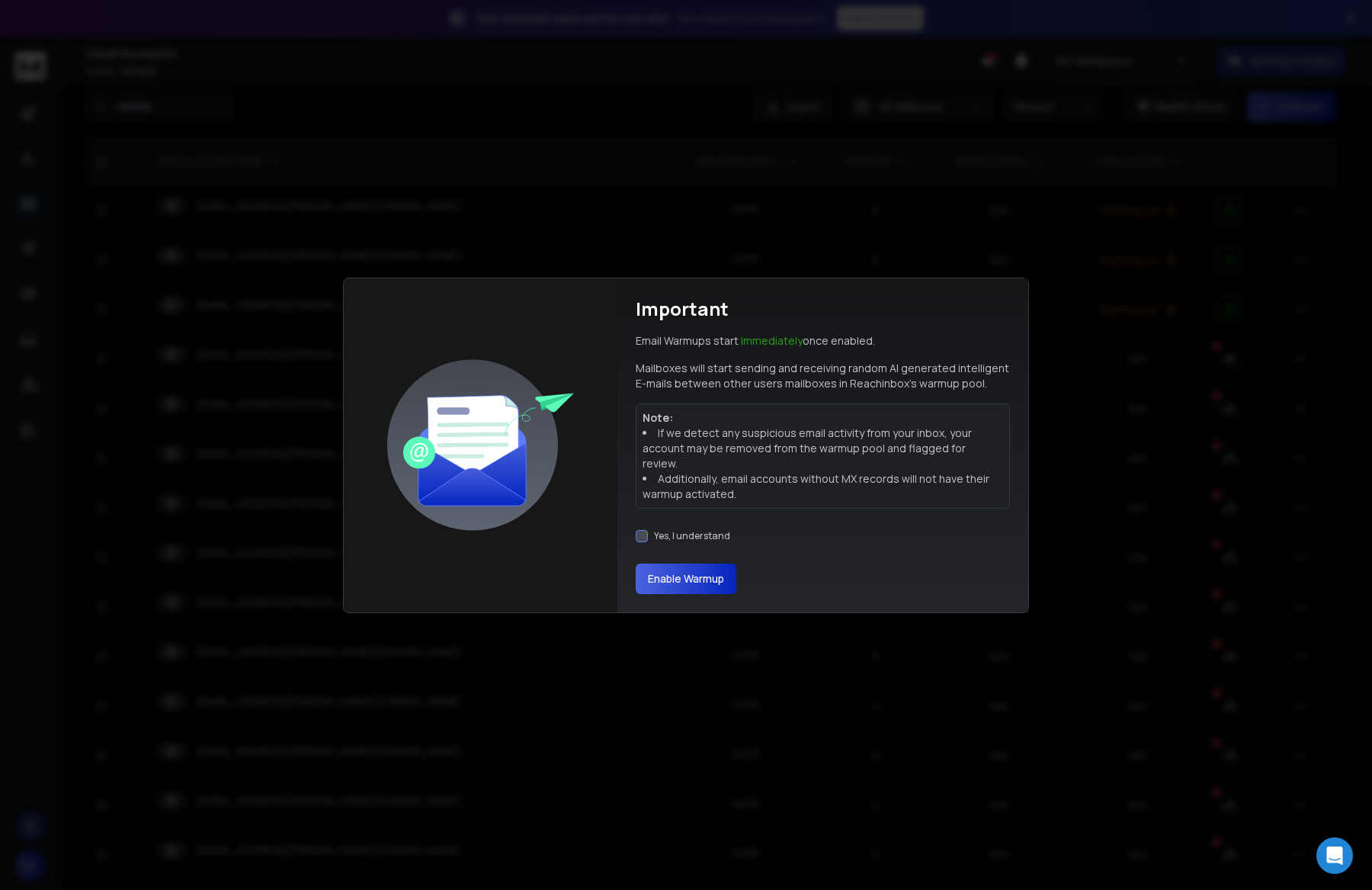
click at [640, 530] on button "Yes, I understand" at bounding box center [641, 535] width 12 height 12
click at [679, 583] on button "Enable Warmup" at bounding box center [686, 578] width 100 height 31
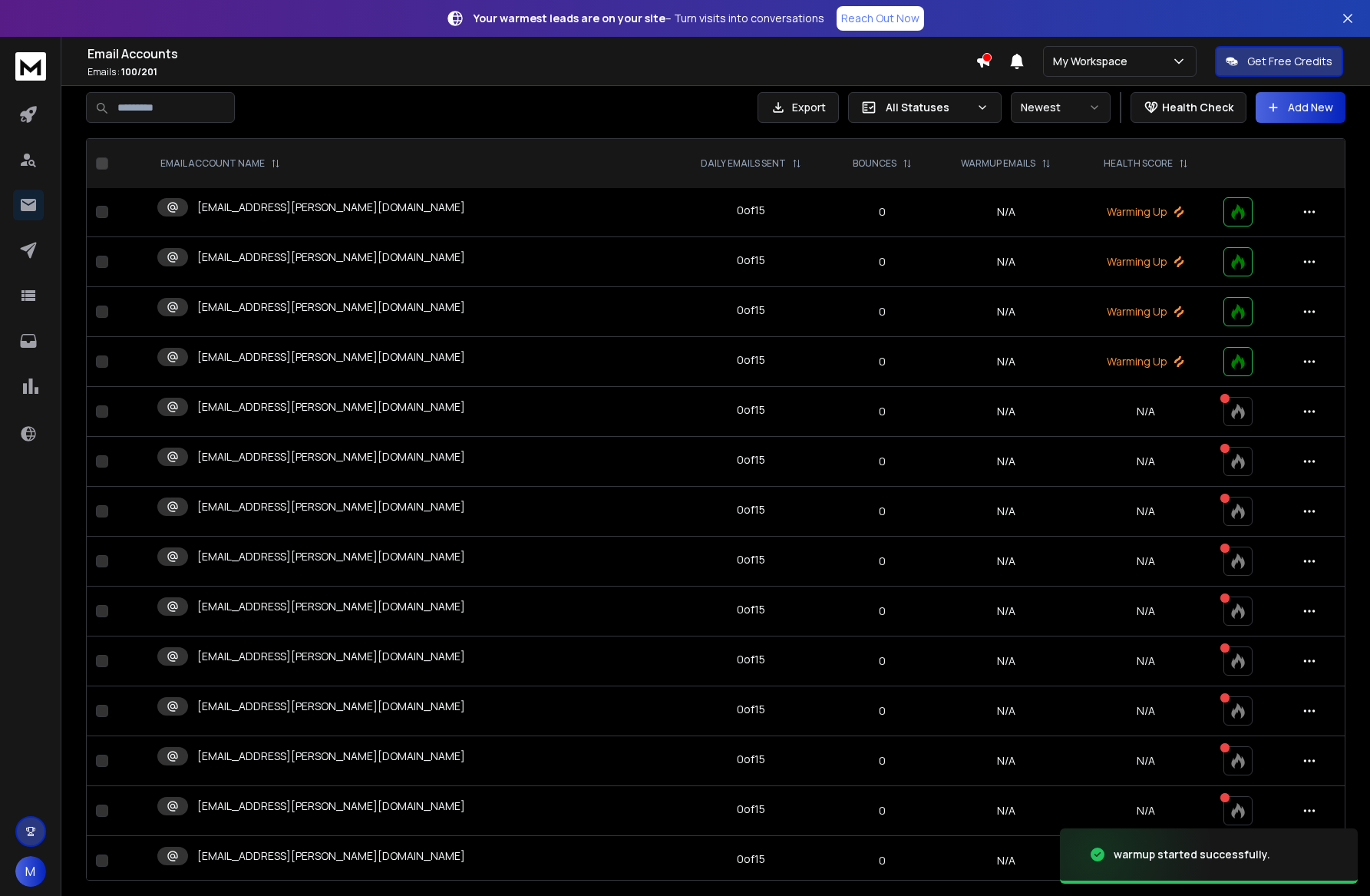
click at [1231, 415] on icon at bounding box center [1238, 411] width 15 height 15
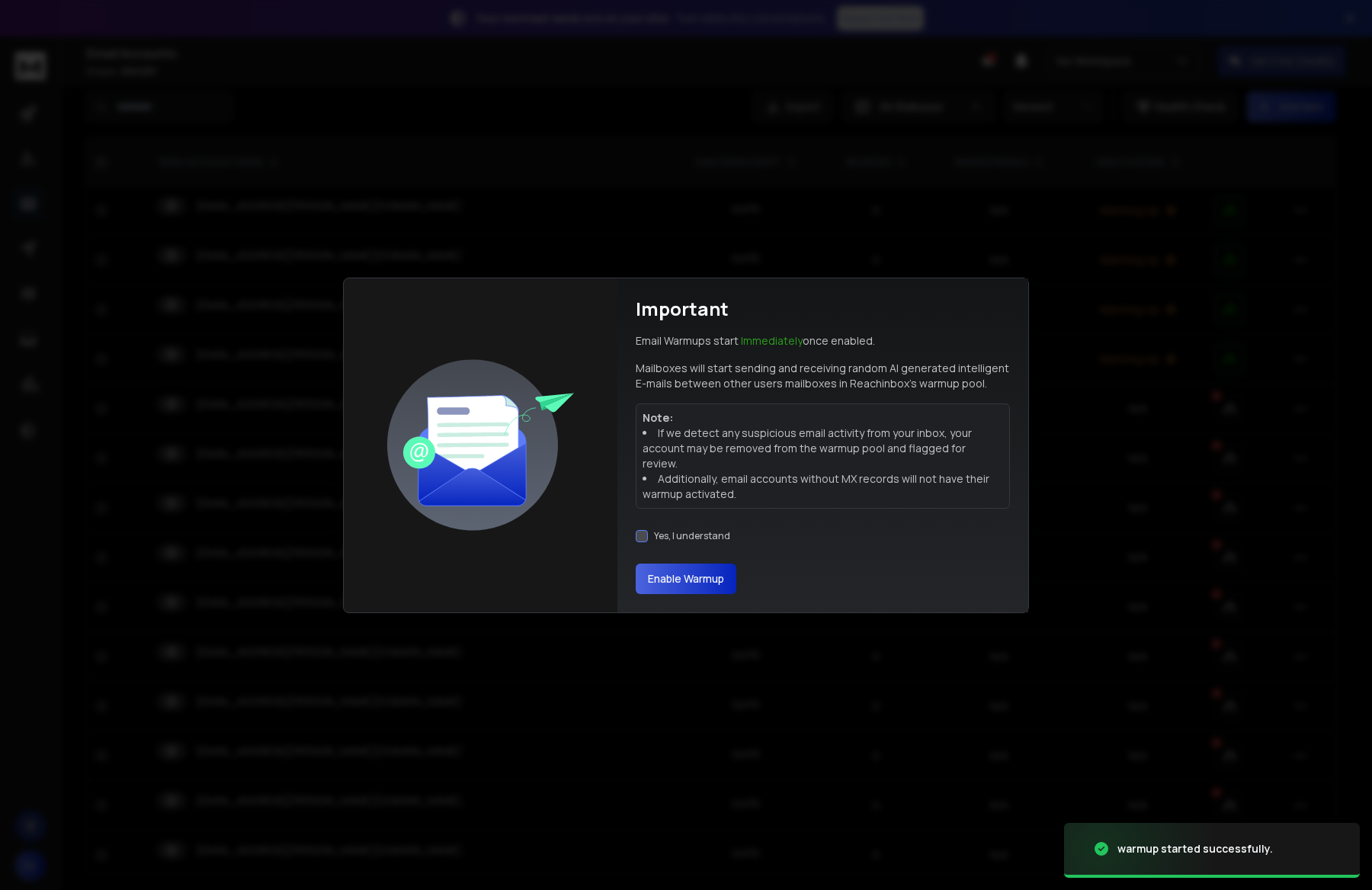
click at [635, 529] on div "Important Email Warmups start Immediately once enabled. Mailboxes will start se…" at bounding box center [822, 445] width 411 height 334
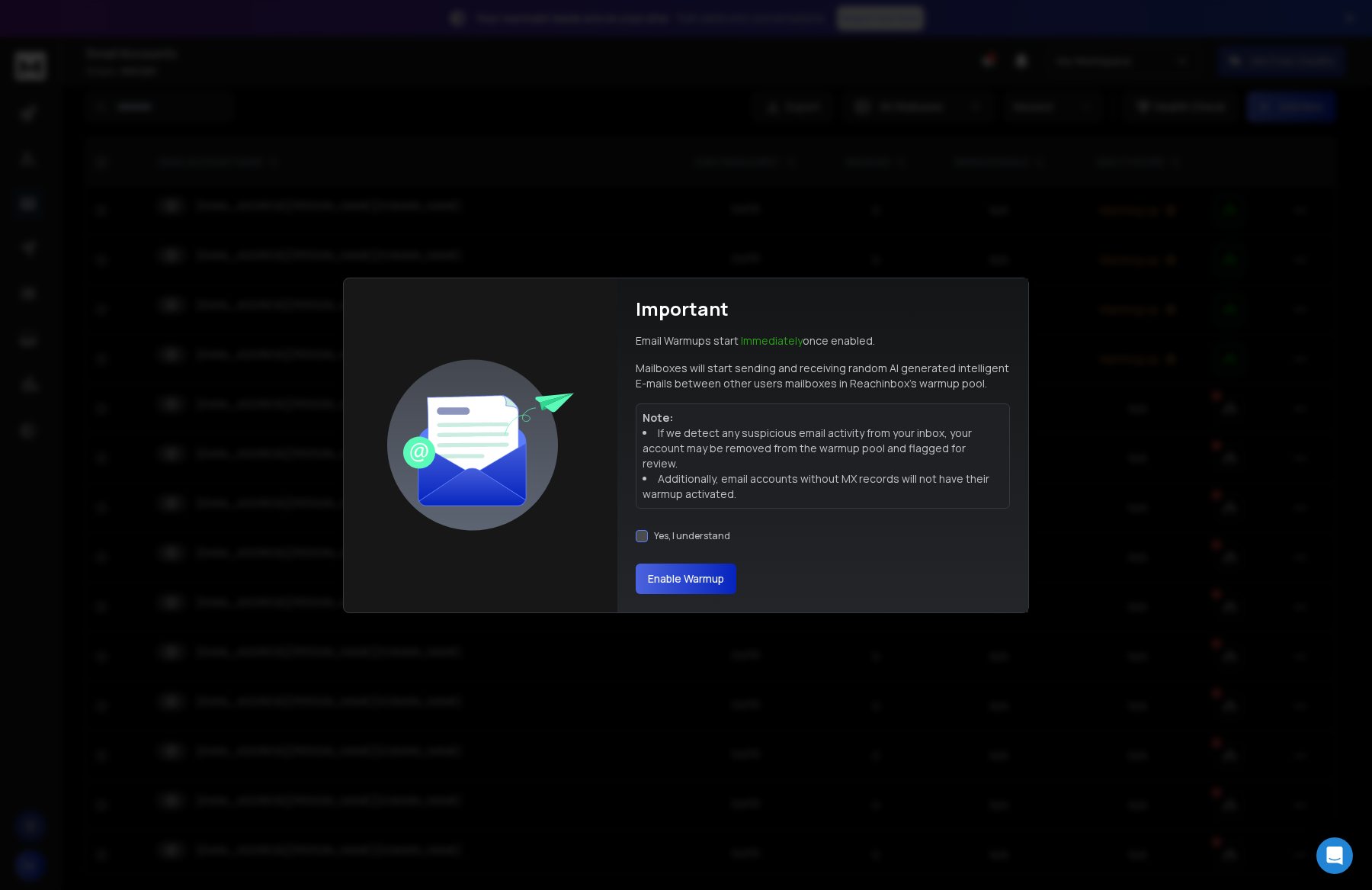
click at [642, 531] on button "Yes, I understand" at bounding box center [641, 535] width 12 height 12
drag, startPoint x: 670, startPoint y: 574, endPoint x: 689, endPoint y: 575, distance: 19.0
click at [673, 574] on button "Enable Warmup" at bounding box center [686, 578] width 100 height 31
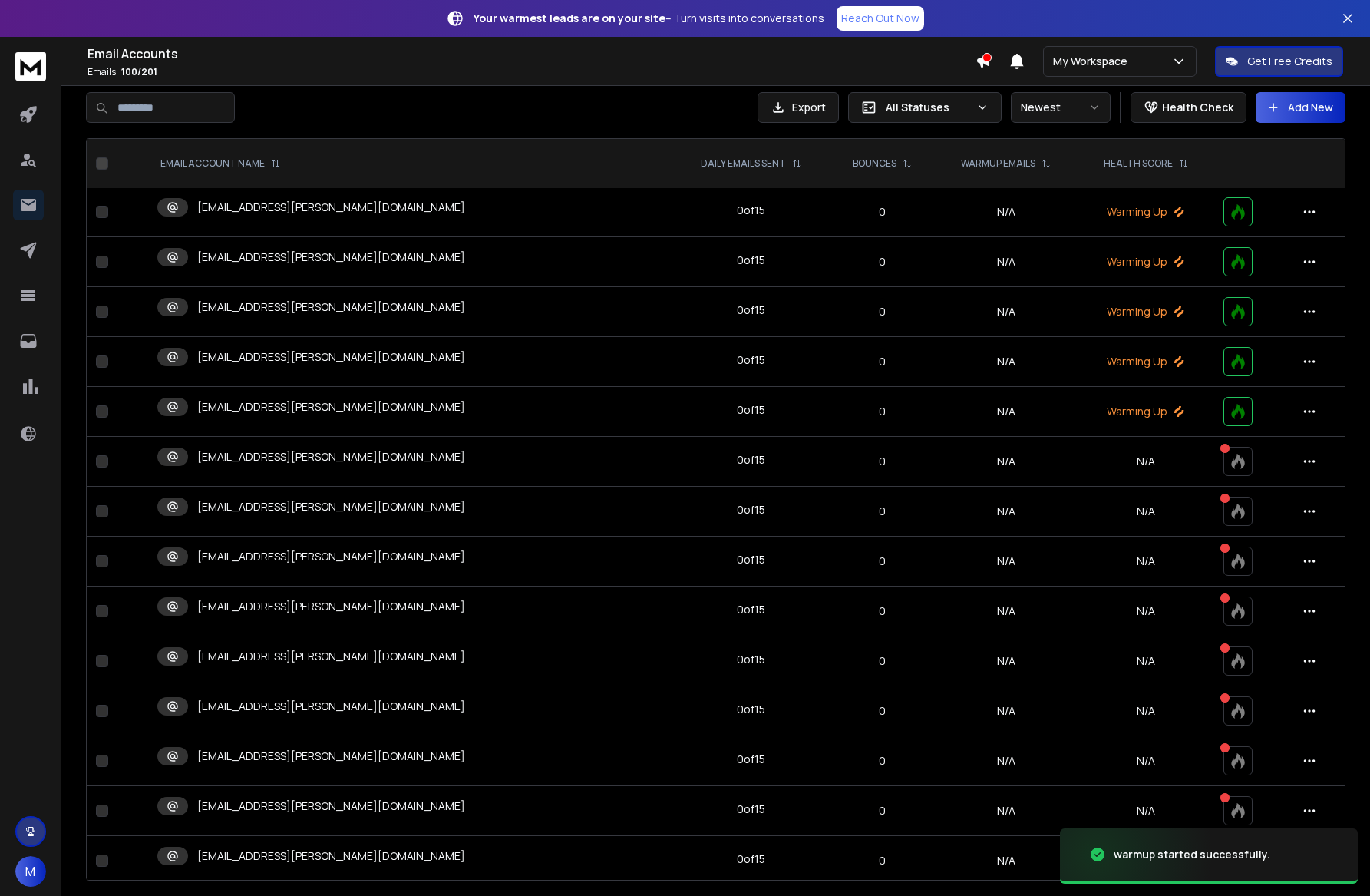
click at [1223, 463] on div at bounding box center [1237, 461] width 29 height 29
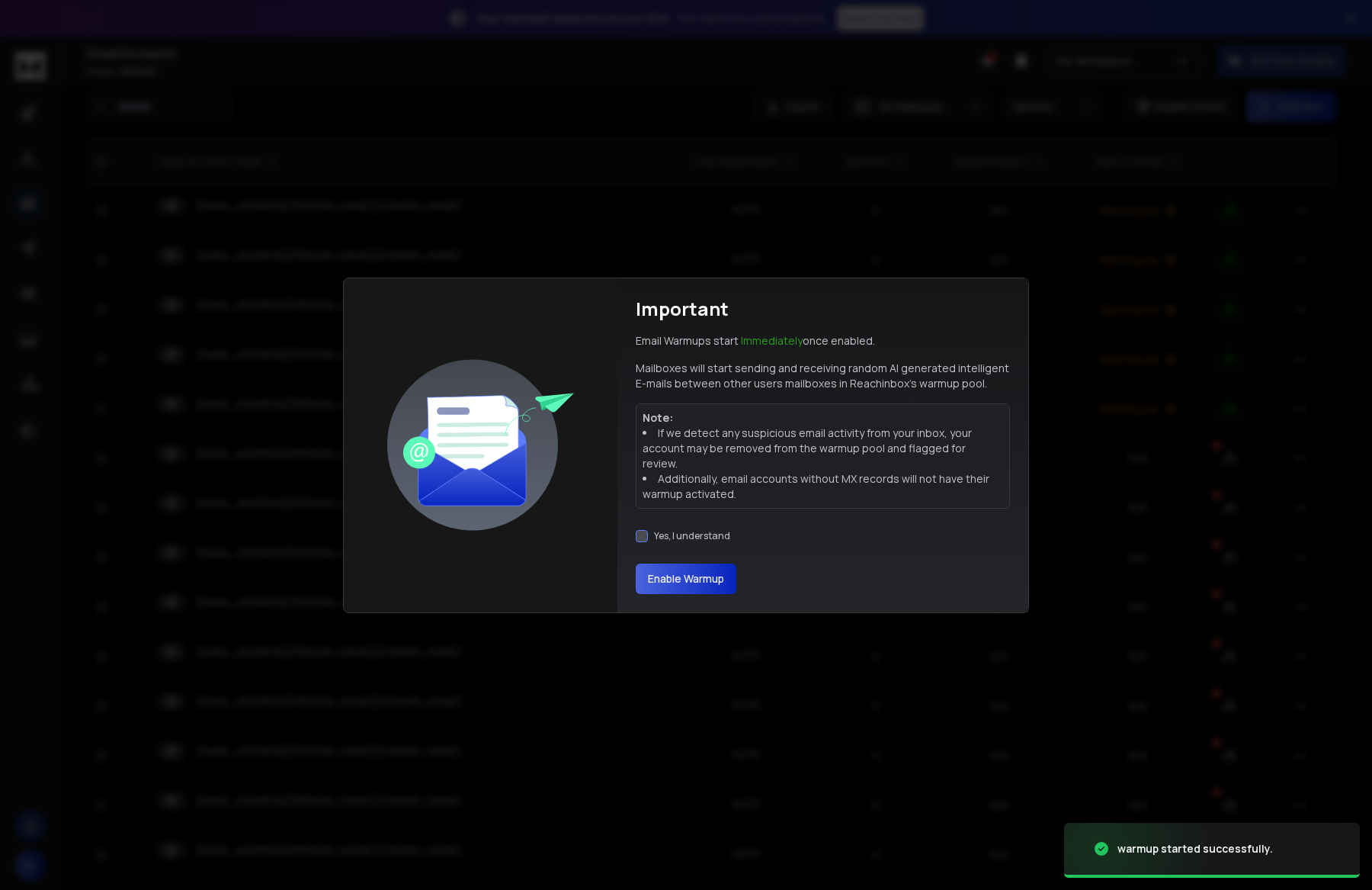
click at [642, 531] on button "Yes, I understand" at bounding box center [641, 535] width 12 height 12
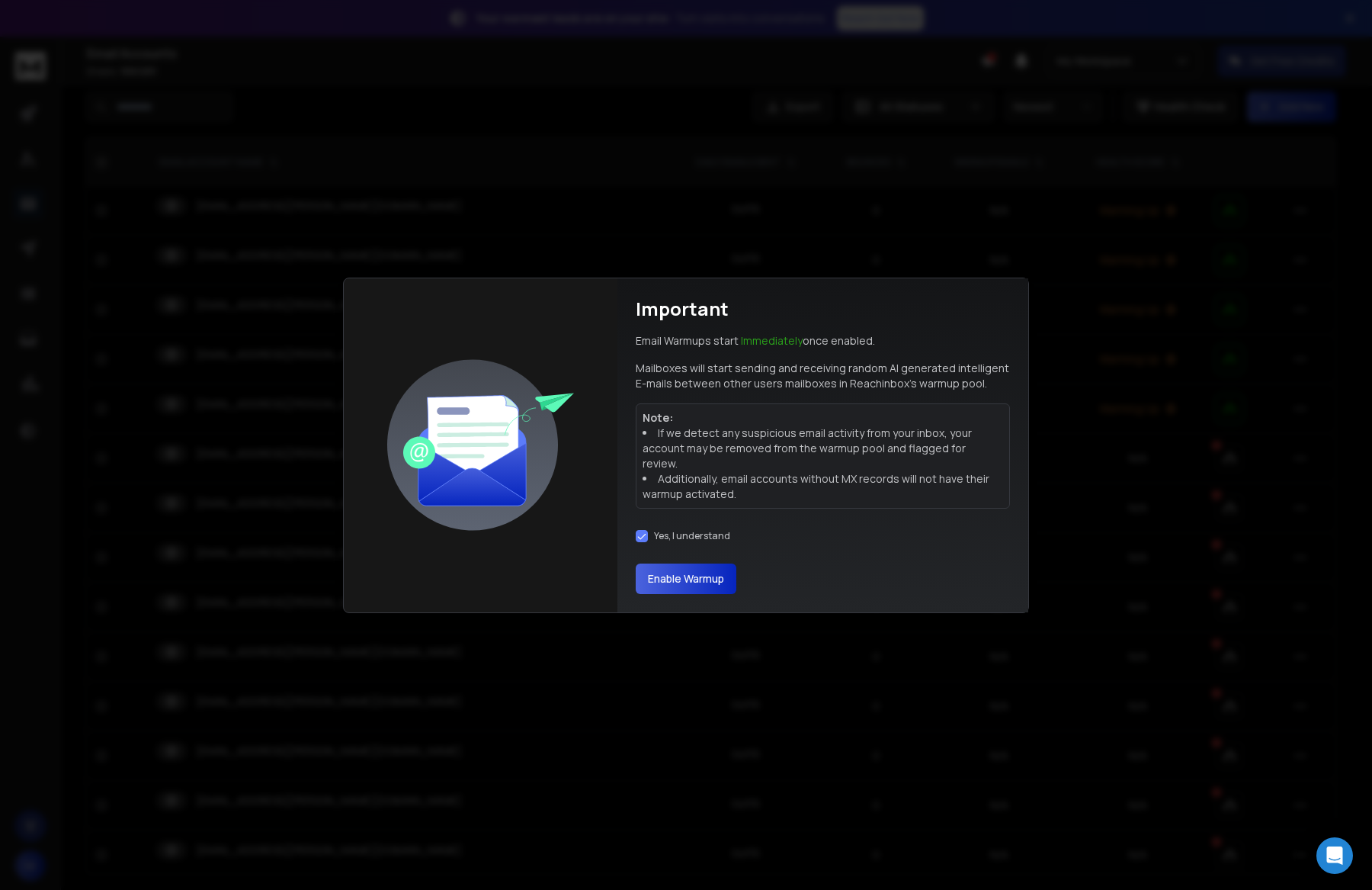
click at [661, 568] on button "Enable Warmup" at bounding box center [686, 578] width 100 height 31
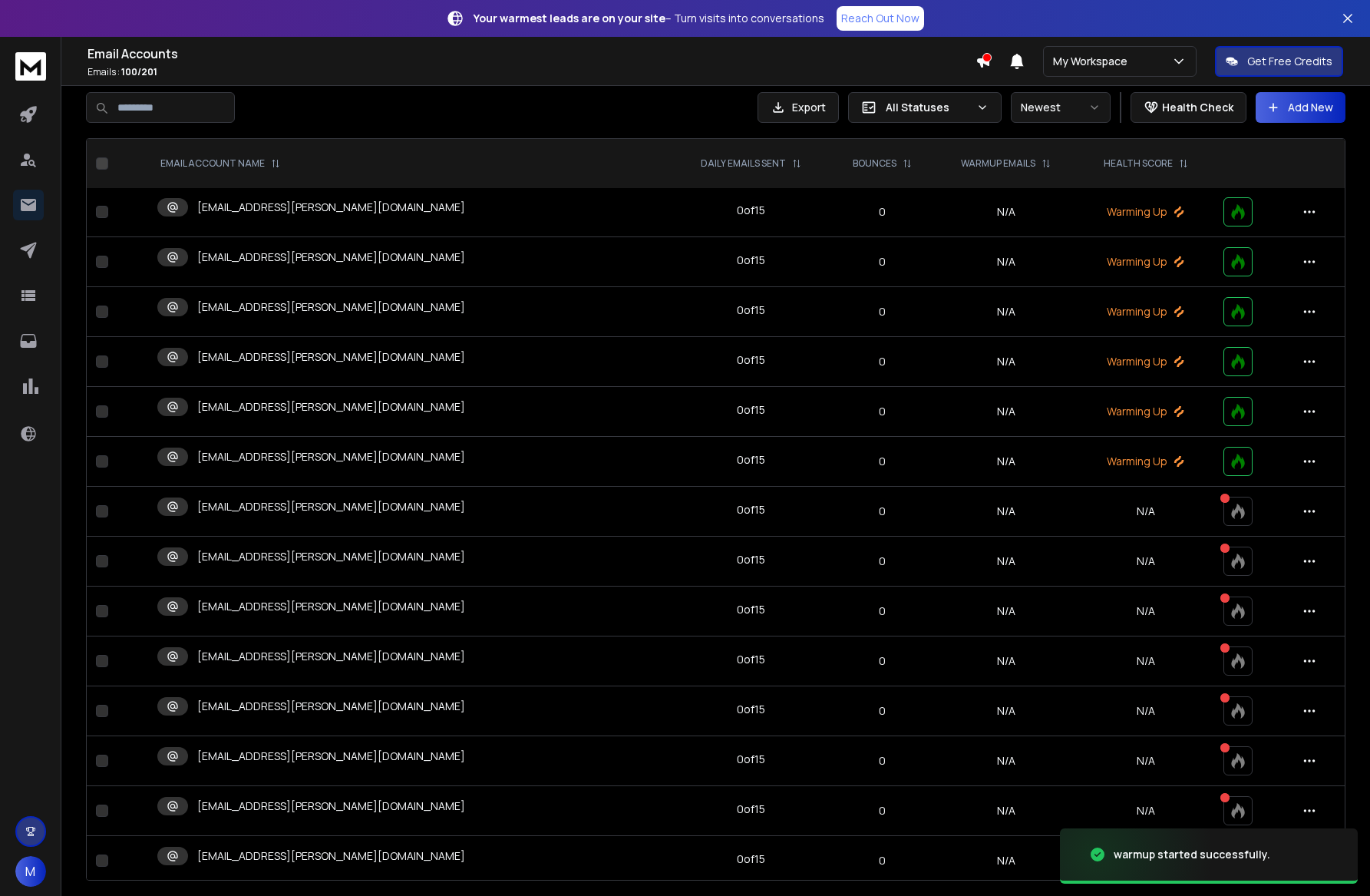
click at [1231, 511] on icon at bounding box center [1238, 511] width 15 height 15
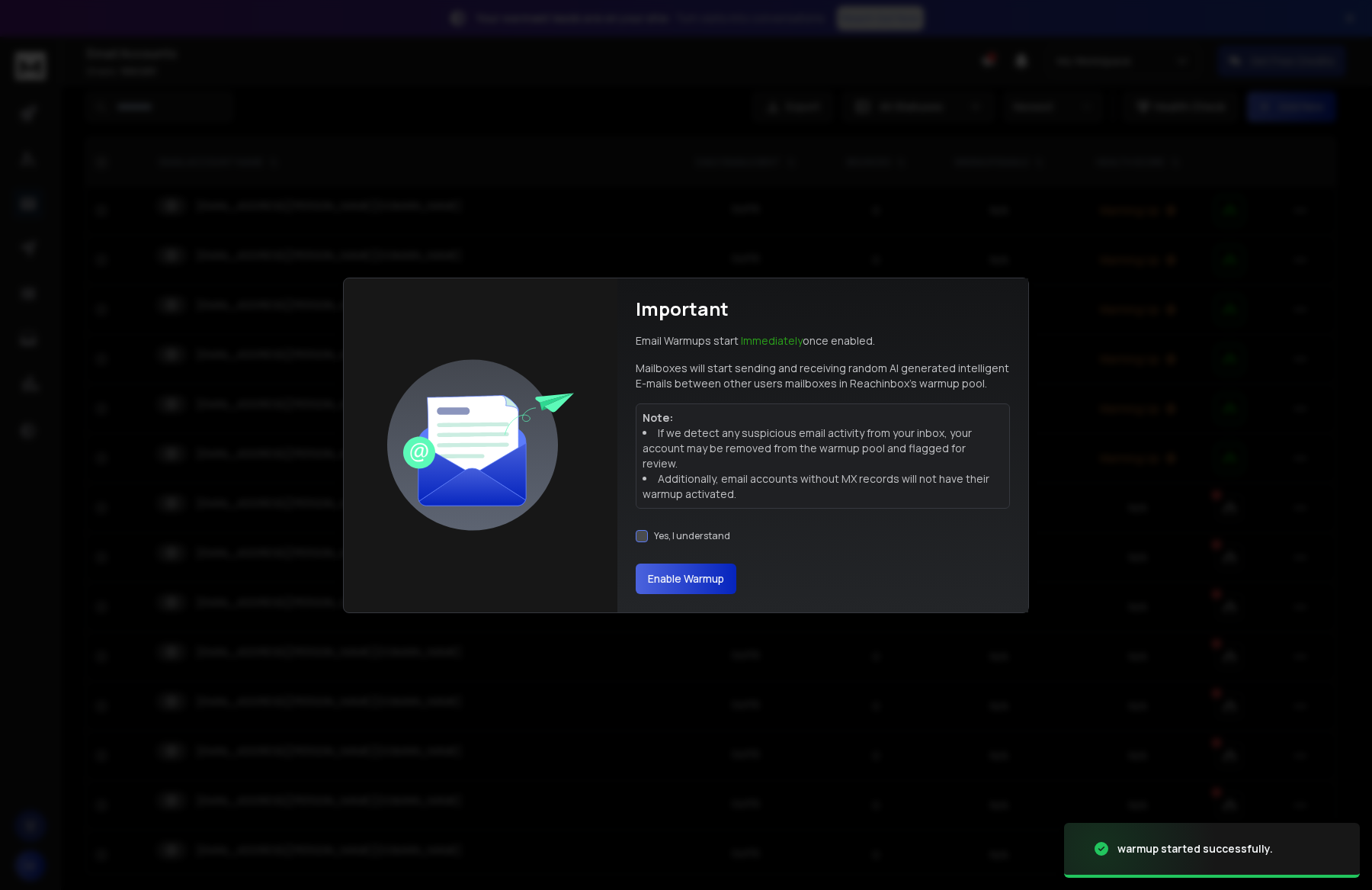
drag, startPoint x: 634, startPoint y: 535, endPoint x: 643, endPoint y: 536, distance: 9.1
click at [635, 535] on div "Important Email Warmups start Immediately once enabled. Mailboxes will start se…" at bounding box center [822, 445] width 411 height 334
click at [644, 532] on button "Yes, I understand" at bounding box center [641, 535] width 12 height 12
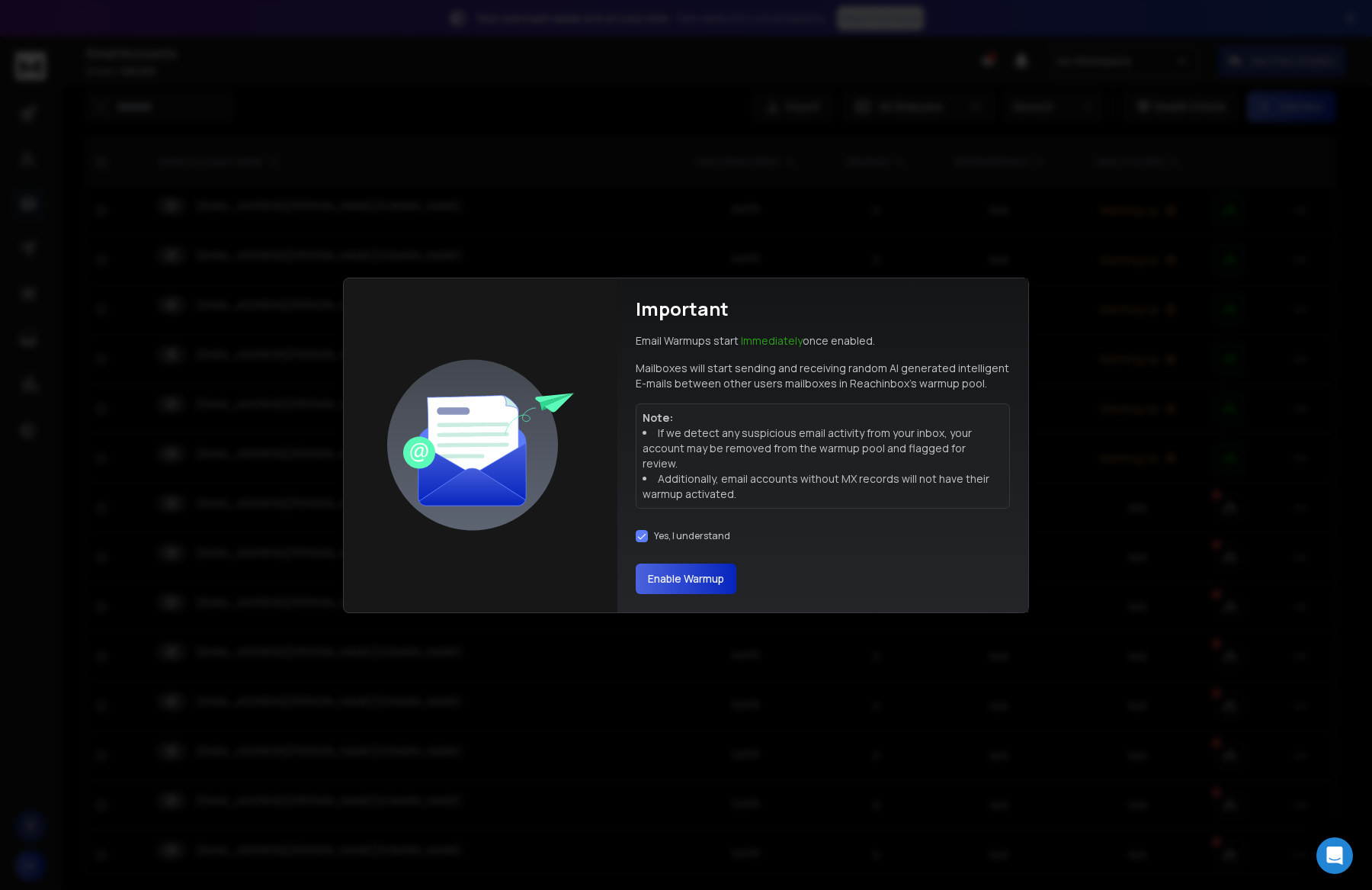
drag, startPoint x: 675, startPoint y: 572, endPoint x: 689, endPoint y: 571, distance: 14.0
click at [677, 572] on button "Enable Warmup" at bounding box center [686, 578] width 100 height 31
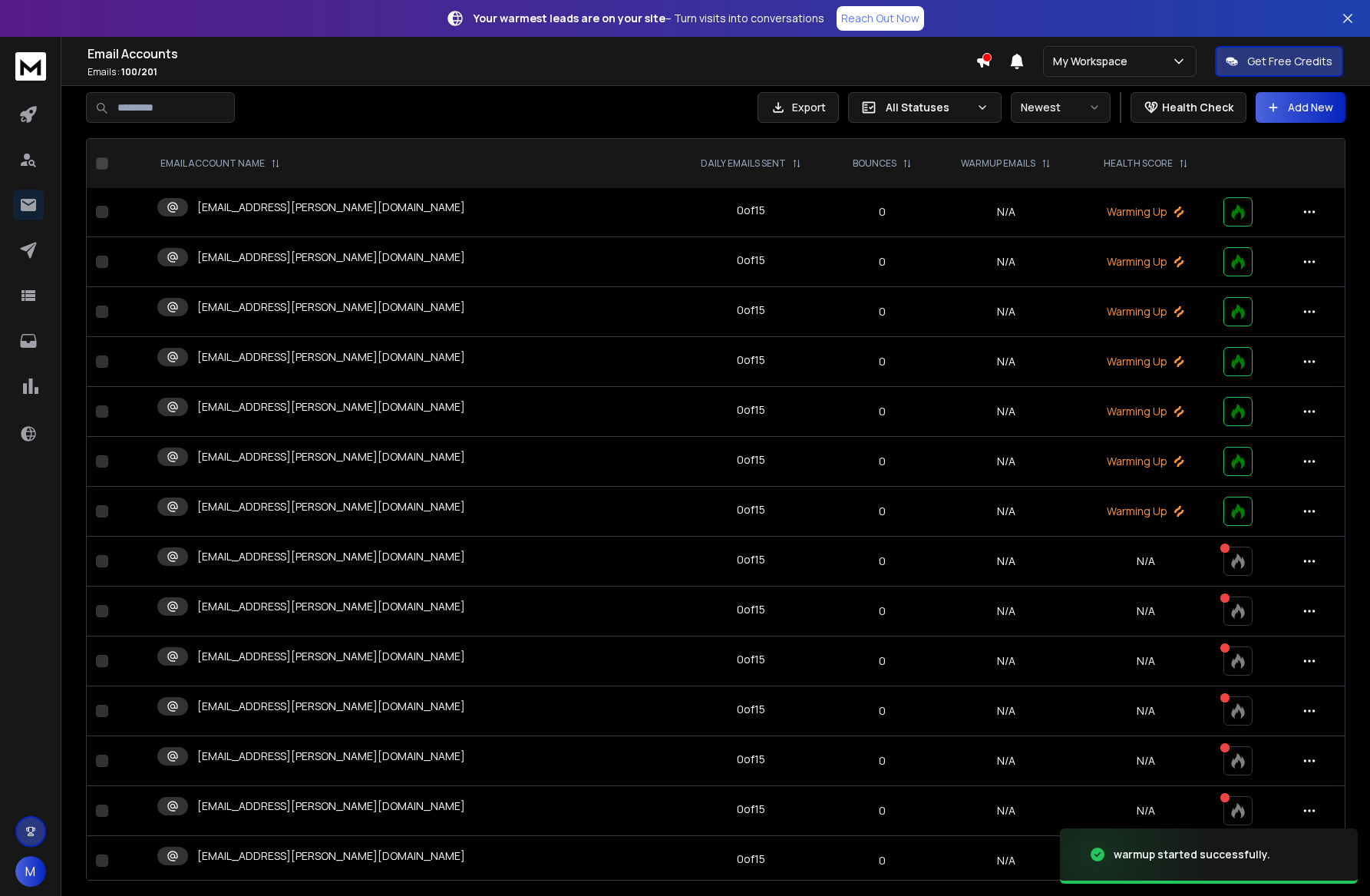
click at [1232, 562] on icon at bounding box center [1238, 561] width 13 height 15
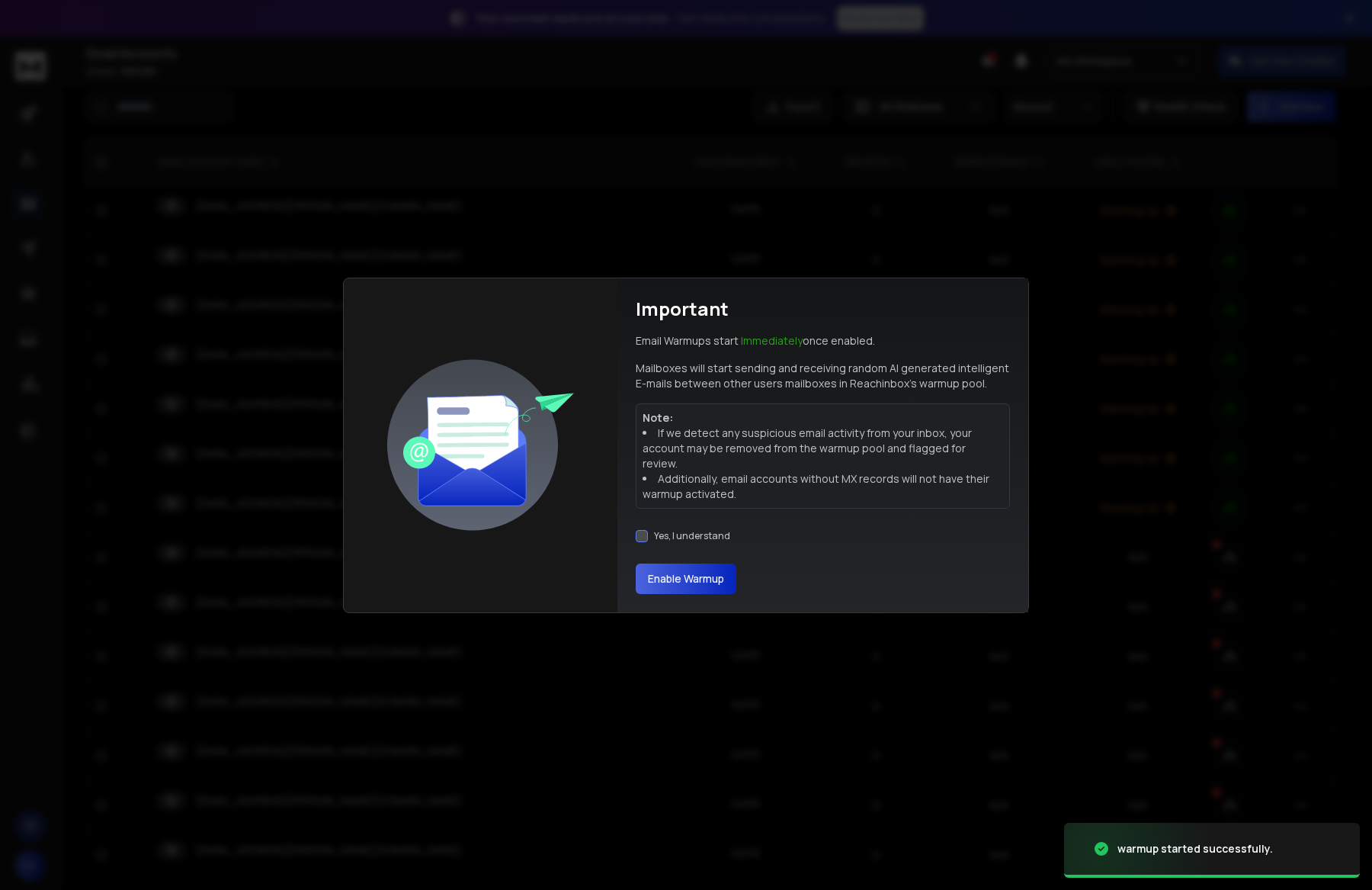
click at [637, 530] on button "Yes, I understand" at bounding box center [641, 535] width 12 height 12
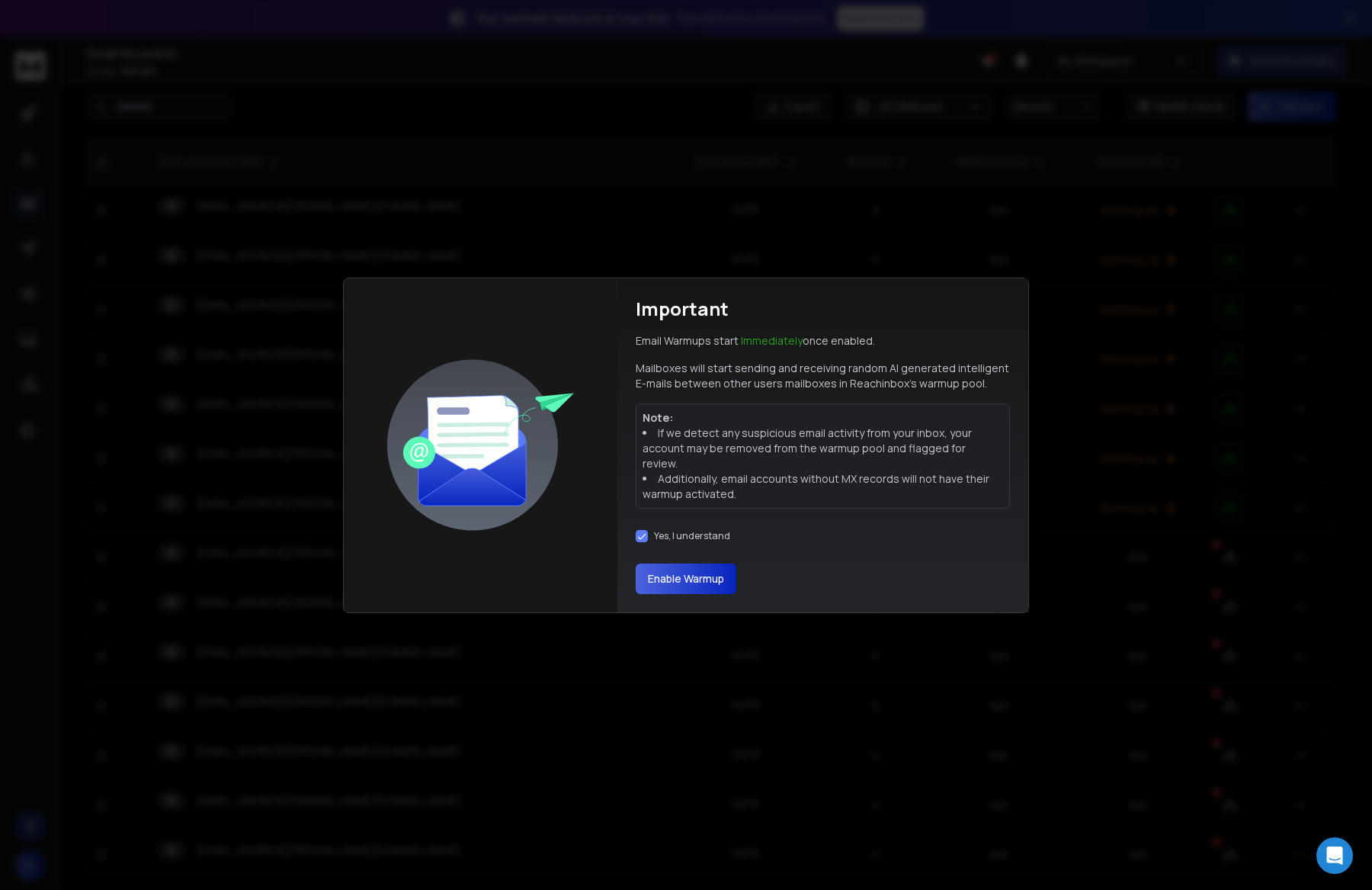
click at [677, 577] on button "Enable Warmup" at bounding box center [686, 578] width 100 height 31
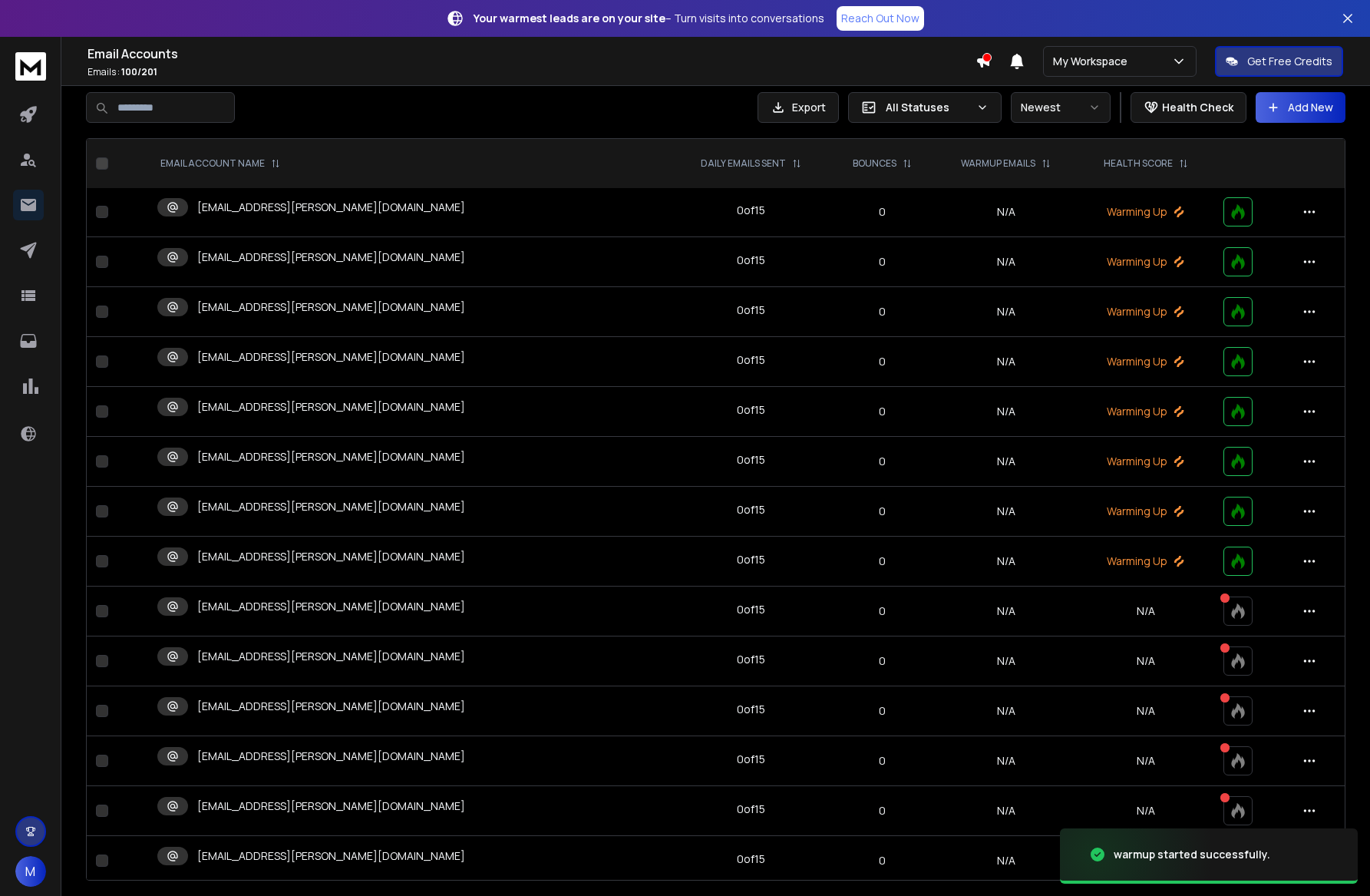
click at [1232, 613] on icon at bounding box center [1238, 611] width 13 height 15
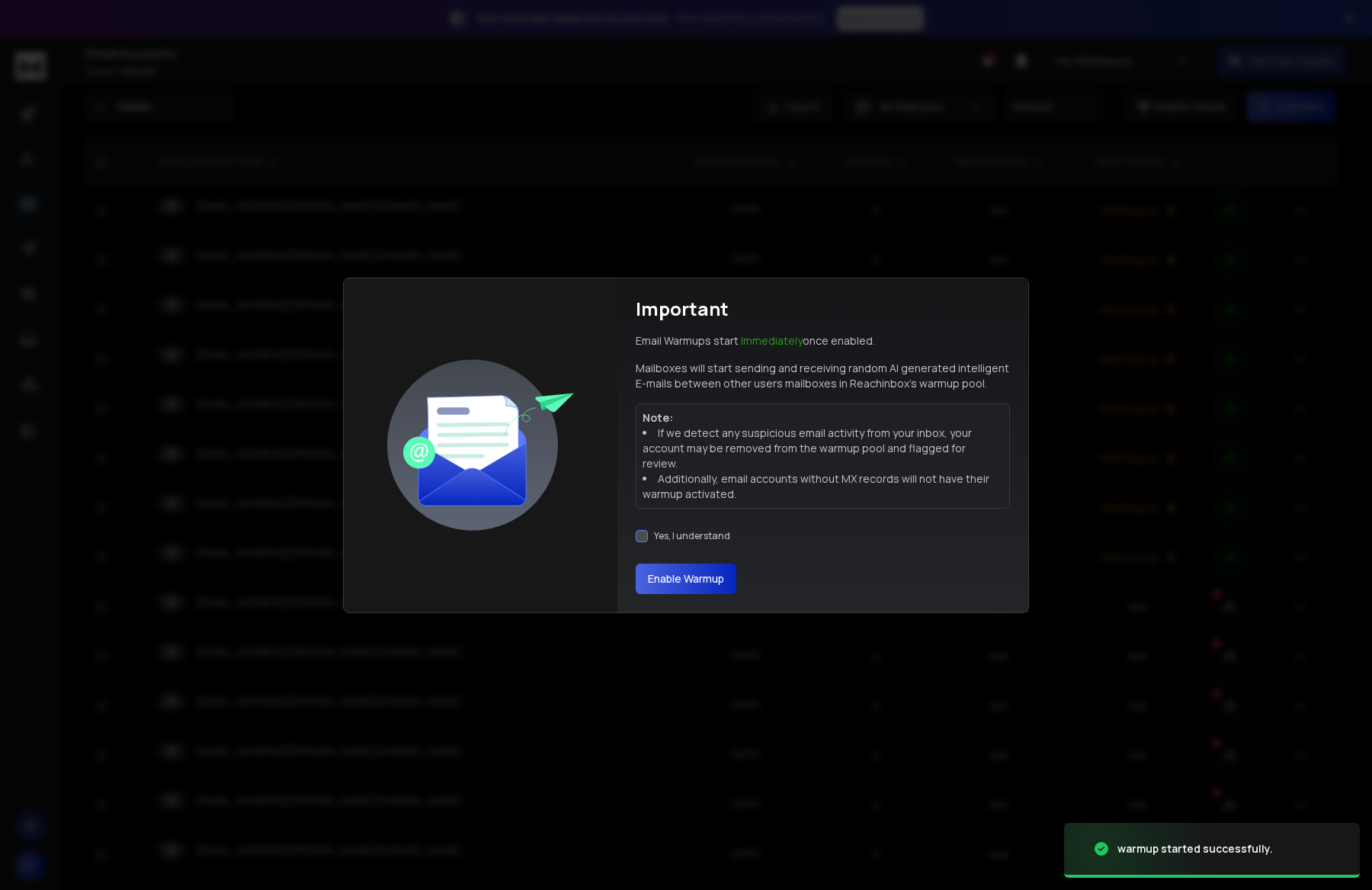
click at [632, 526] on div "Important Email Warmups start Immediately once enabled. Mailboxes will start se…" at bounding box center [822, 445] width 411 height 334
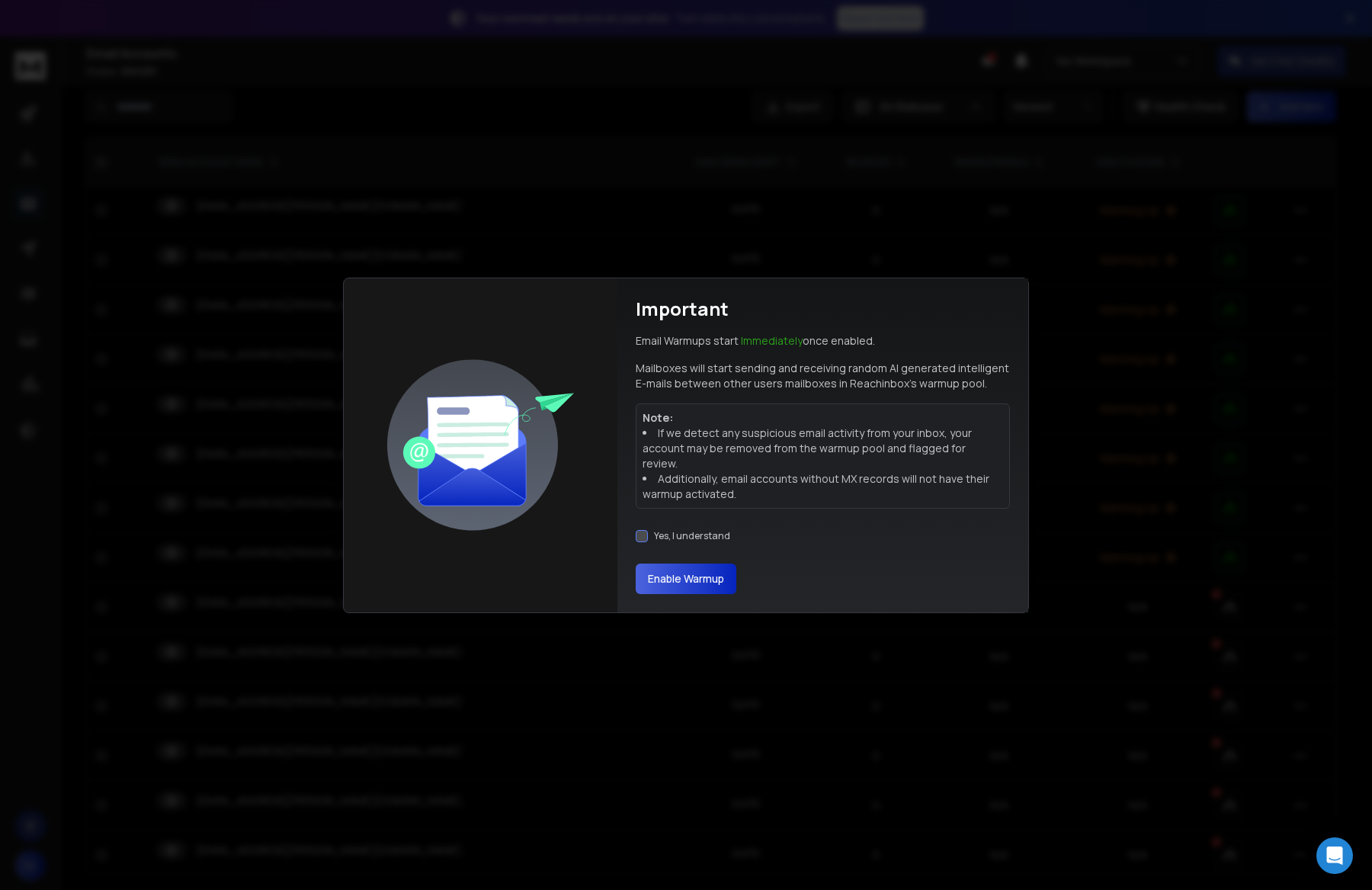
click at [638, 530] on button "Yes, I understand" at bounding box center [641, 535] width 12 height 12
drag, startPoint x: 679, startPoint y: 579, endPoint x: 686, endPoint y: 578, distance: 7.1
click at [681, 578] on button "Enable Warmup" at bounding box center [686, 578] width 100 height 31
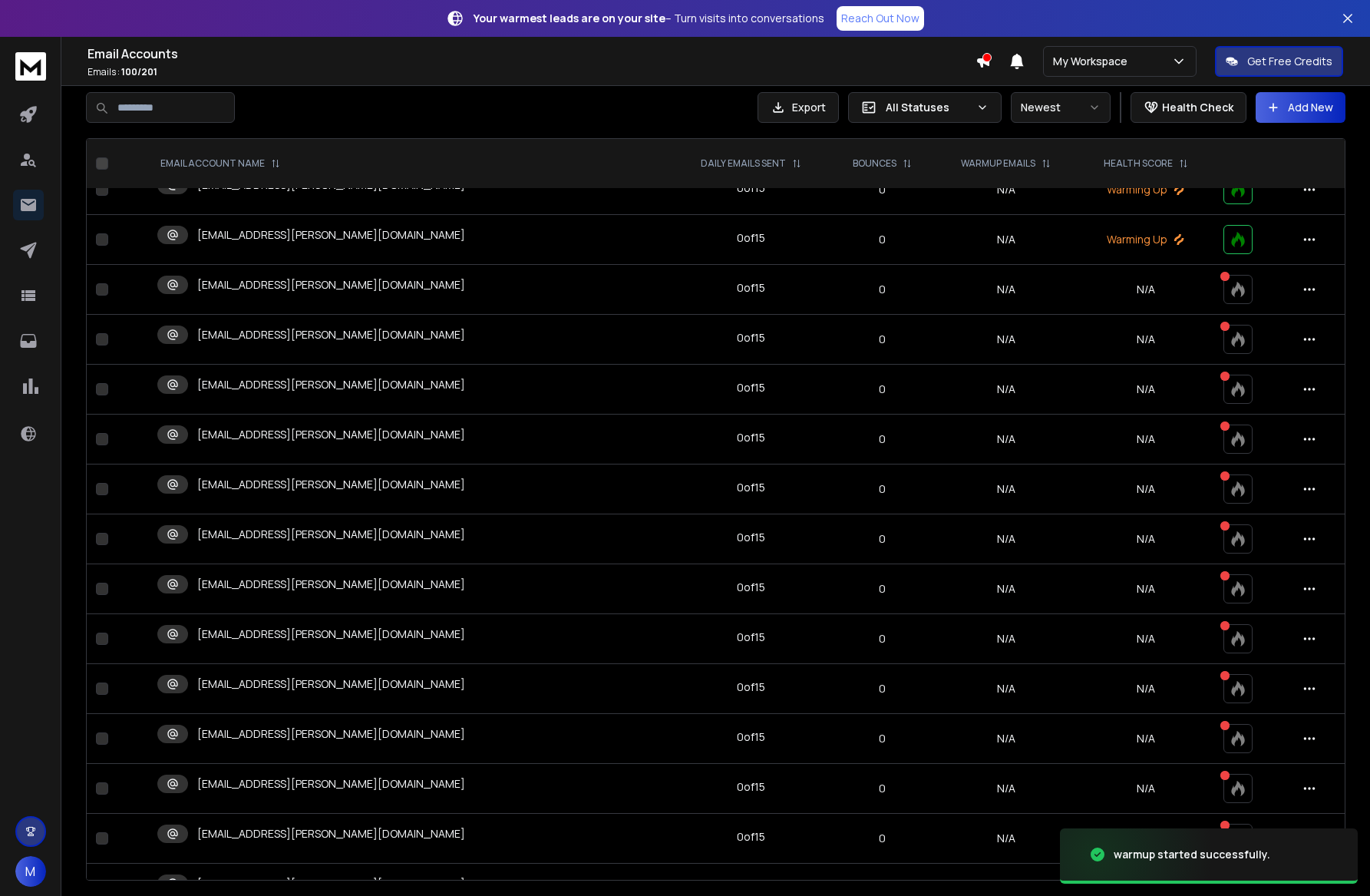
scroll to position [1532, 0]
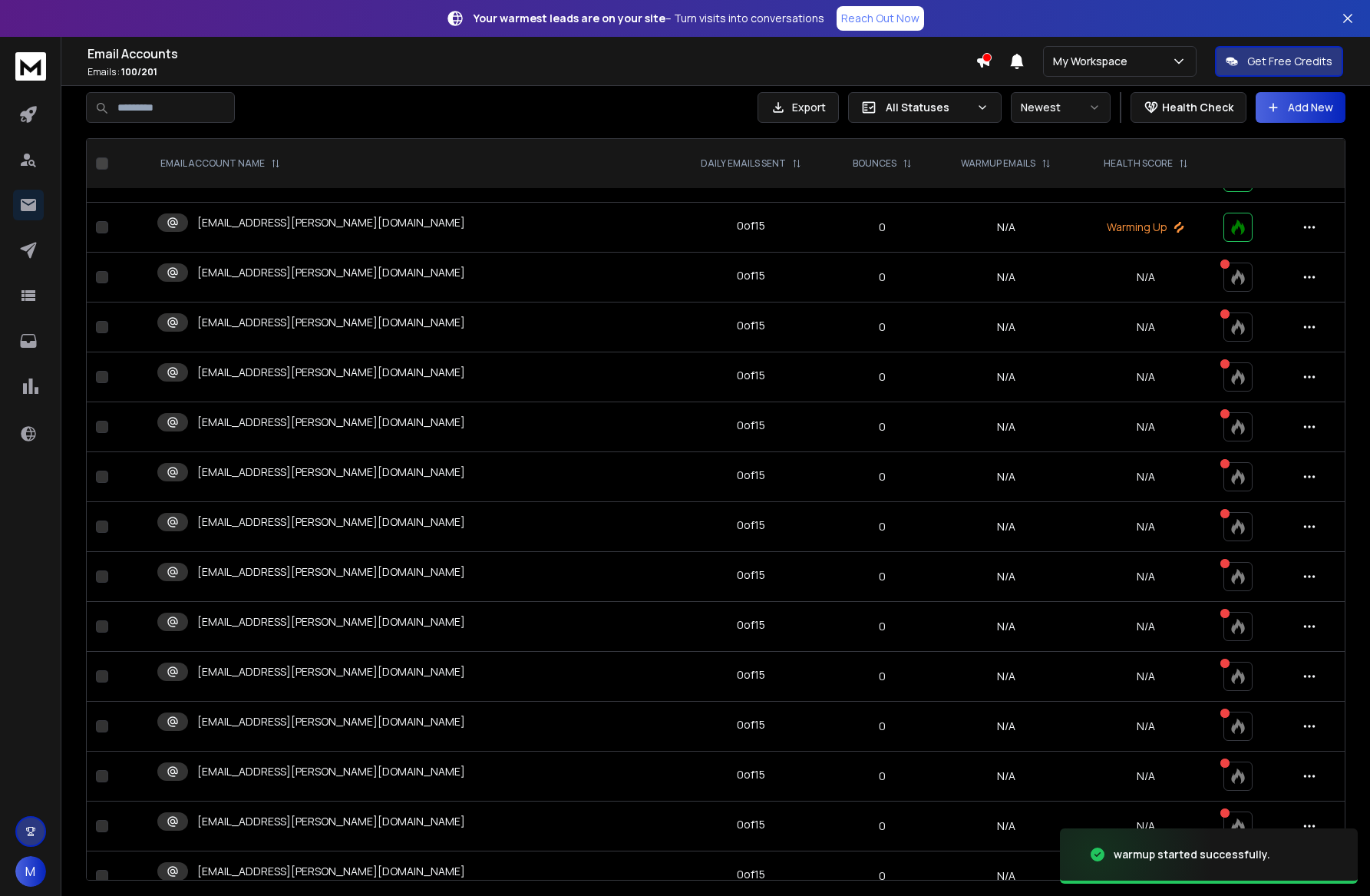
click at [1223, 274] on div at bounding box center [1237, 277] width 29 height 29
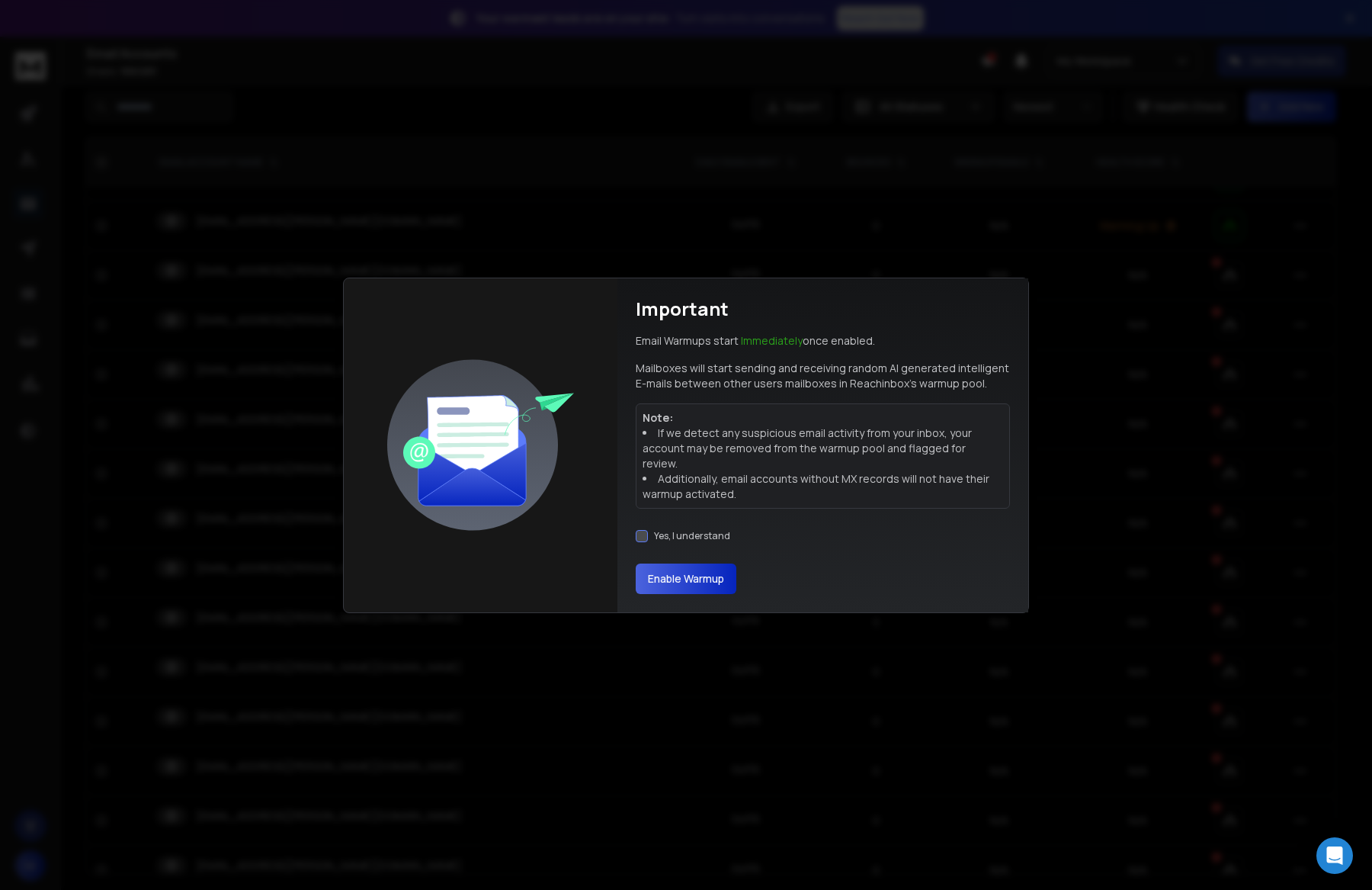
click at [637, 531] on button "Yes, I understand" at bounding box center [641, 535] width 12 height 12
drag, startPoint x: 672, startPoint y: 579, endPoint x: 689, endPoint y: 581, distance: 17.1
click at [675, 579] on button "Enable Warmup" at bounding box center [686, 578] width 100 height 31
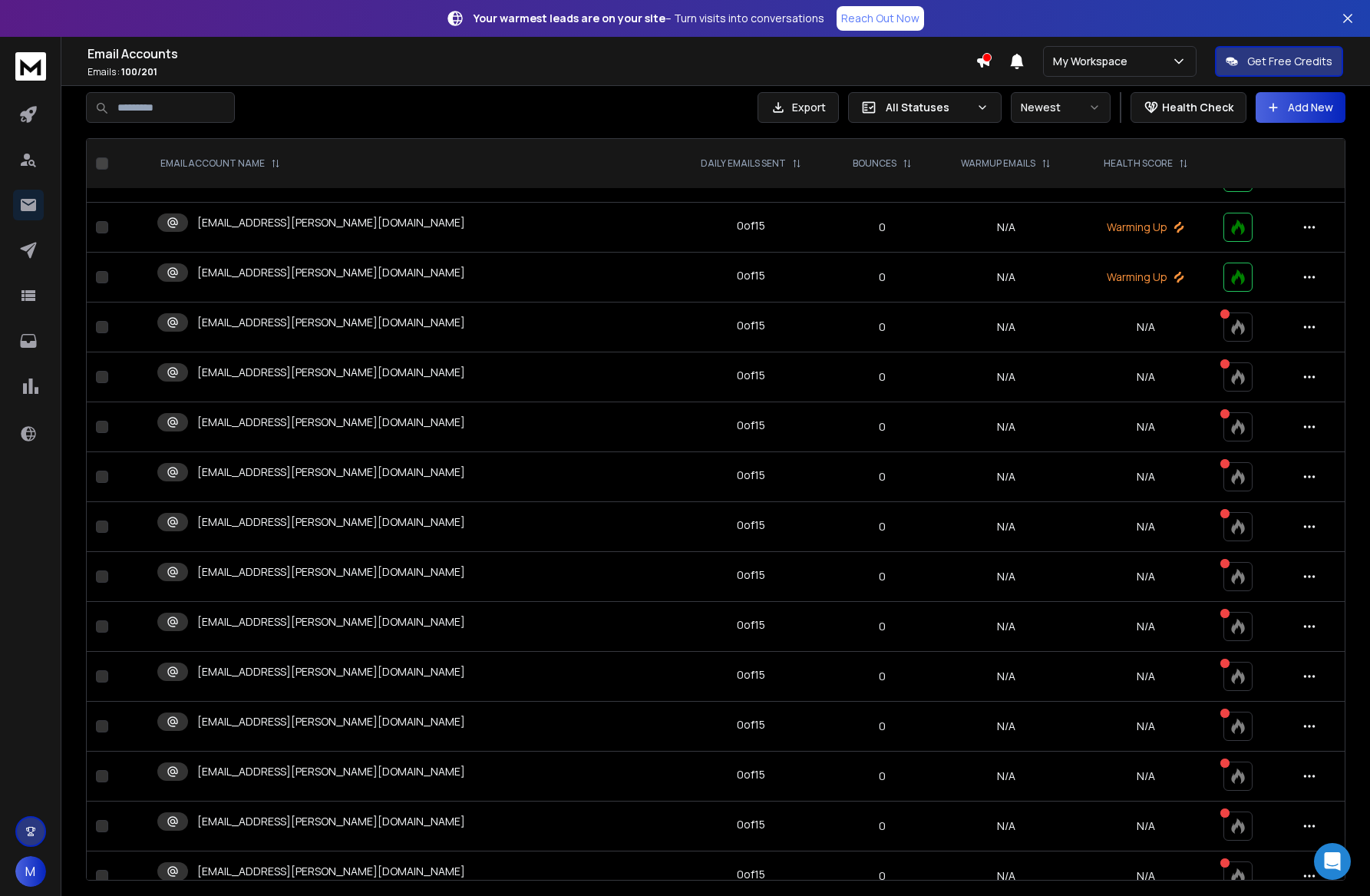
click at [1231, 331] on icon at bounding box center [1238, 327] width 15 height 15
click at [1231, 328] on icon at bounding box center [1238, 327] width 15 height 15
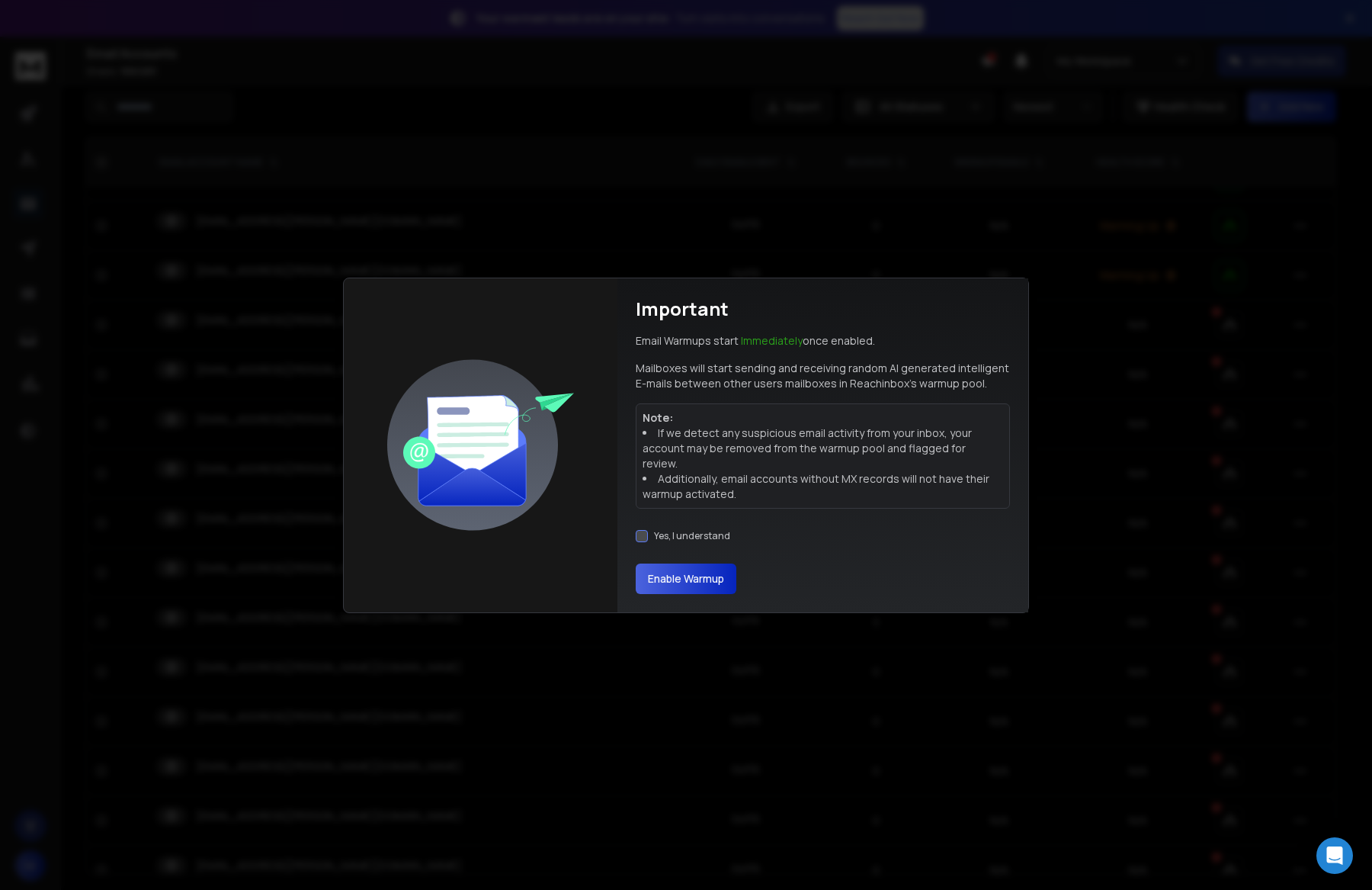
click at [646, 530] on button "Yes, I understand" at bounding box center [641, 535] width 12 height 12
click at [668, 579] on button "Enable Warmup" at bounding box center [686, 578] width 100 height 31
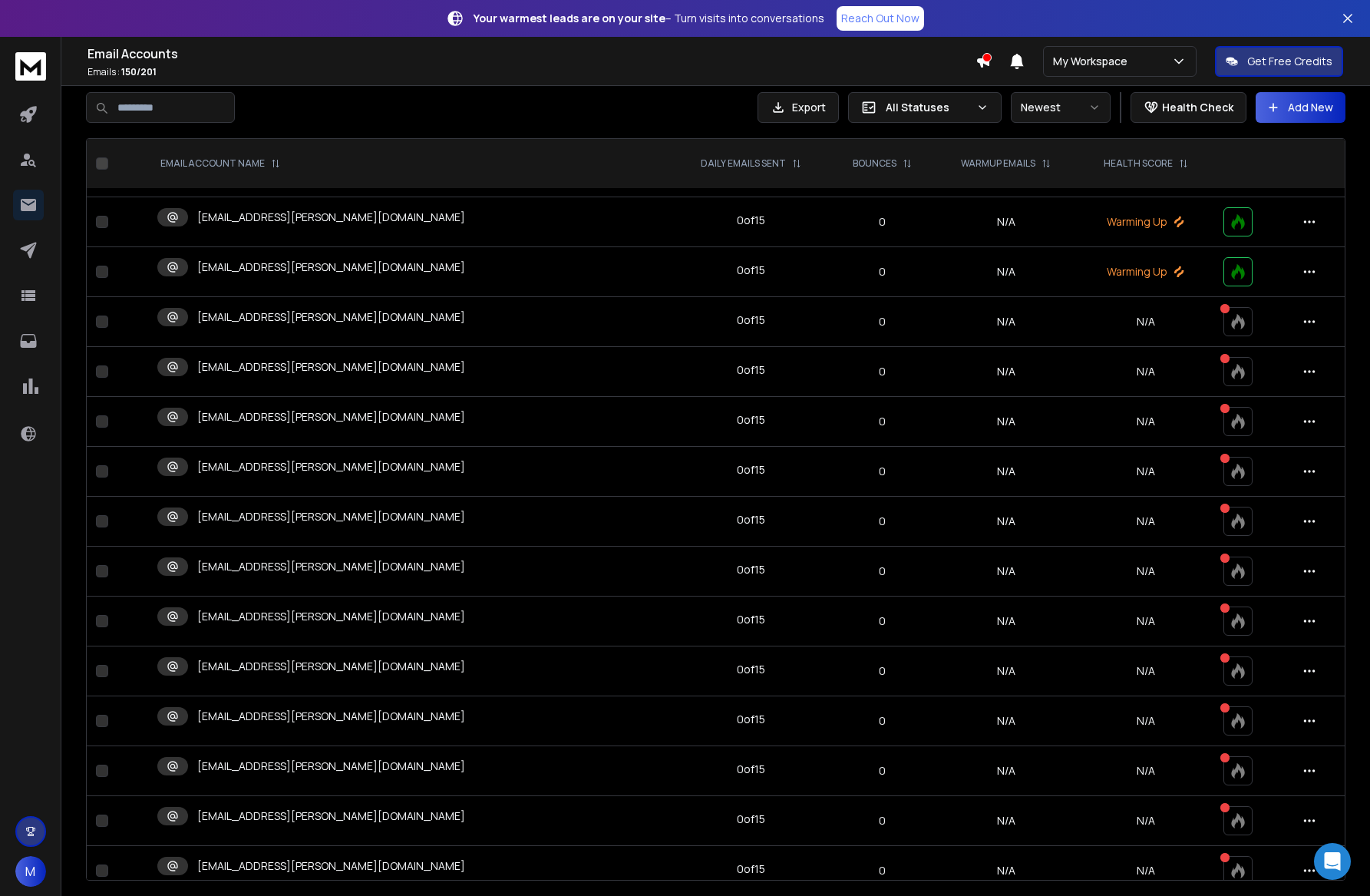
scroll to position [1494, 0]
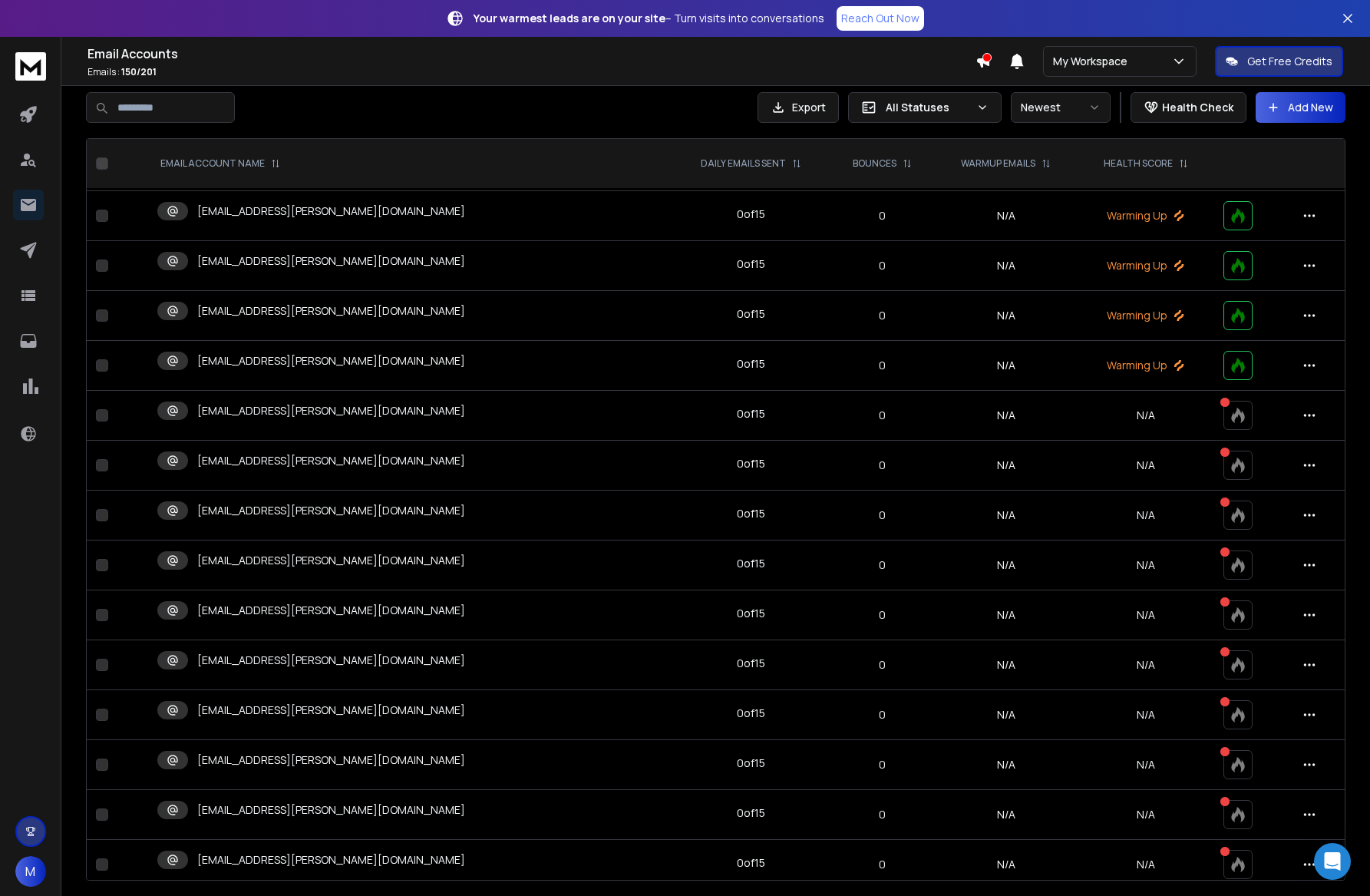
click at [1223, 422] on div at bounding box center [1237, 415] width 29 height 29
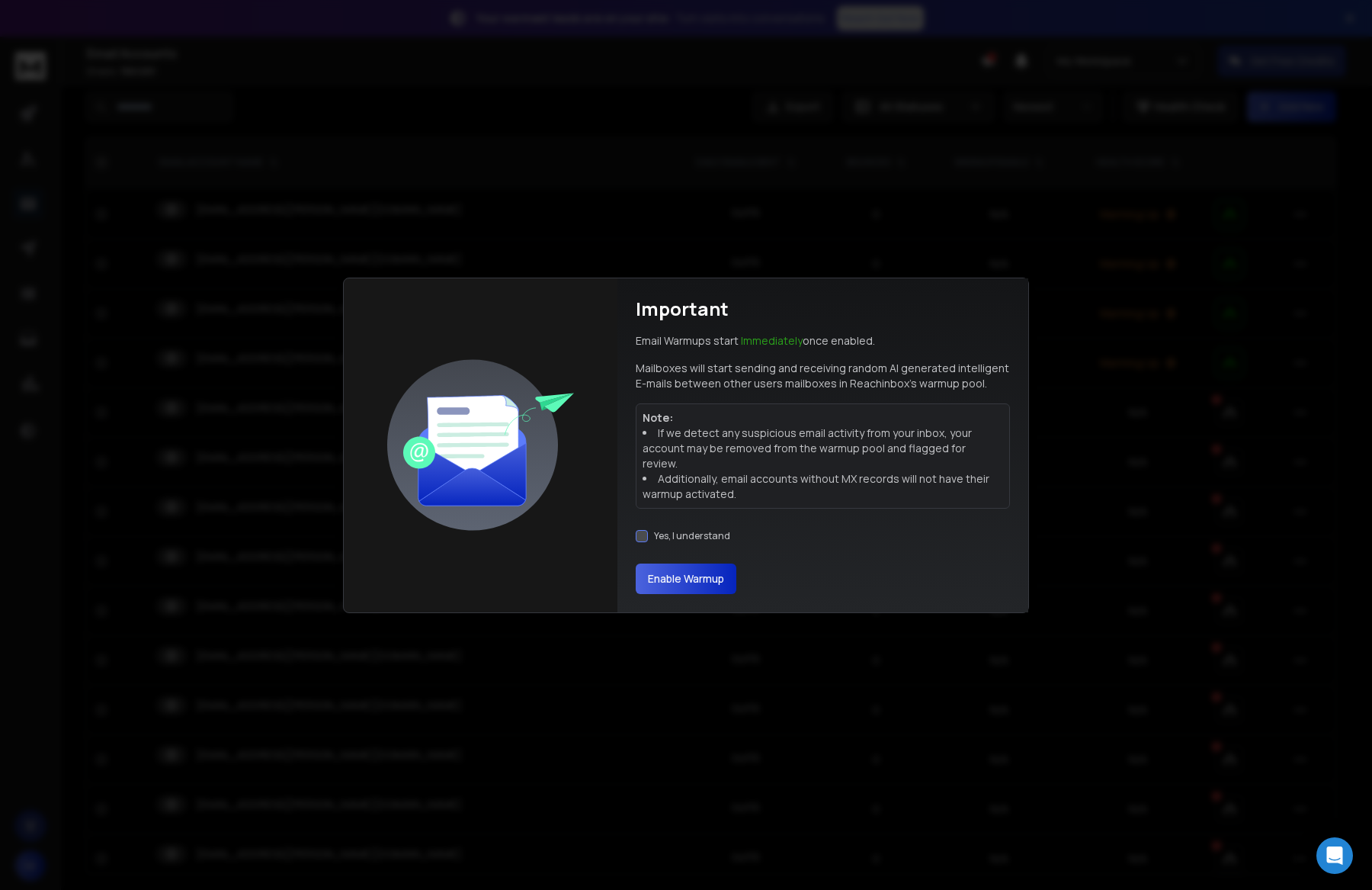
click at [641, 530] on button "Yes, I understand" at bounding box center [641, 535] width 12 height 12
drag, startPoint x: 683, startPoint y: 566, endPoint x: 746, endPoint y: 571, distance: 63.2
click at [684, 566] on button "Enable Warmup" at bounding box center [686, 578] width 100 height 31
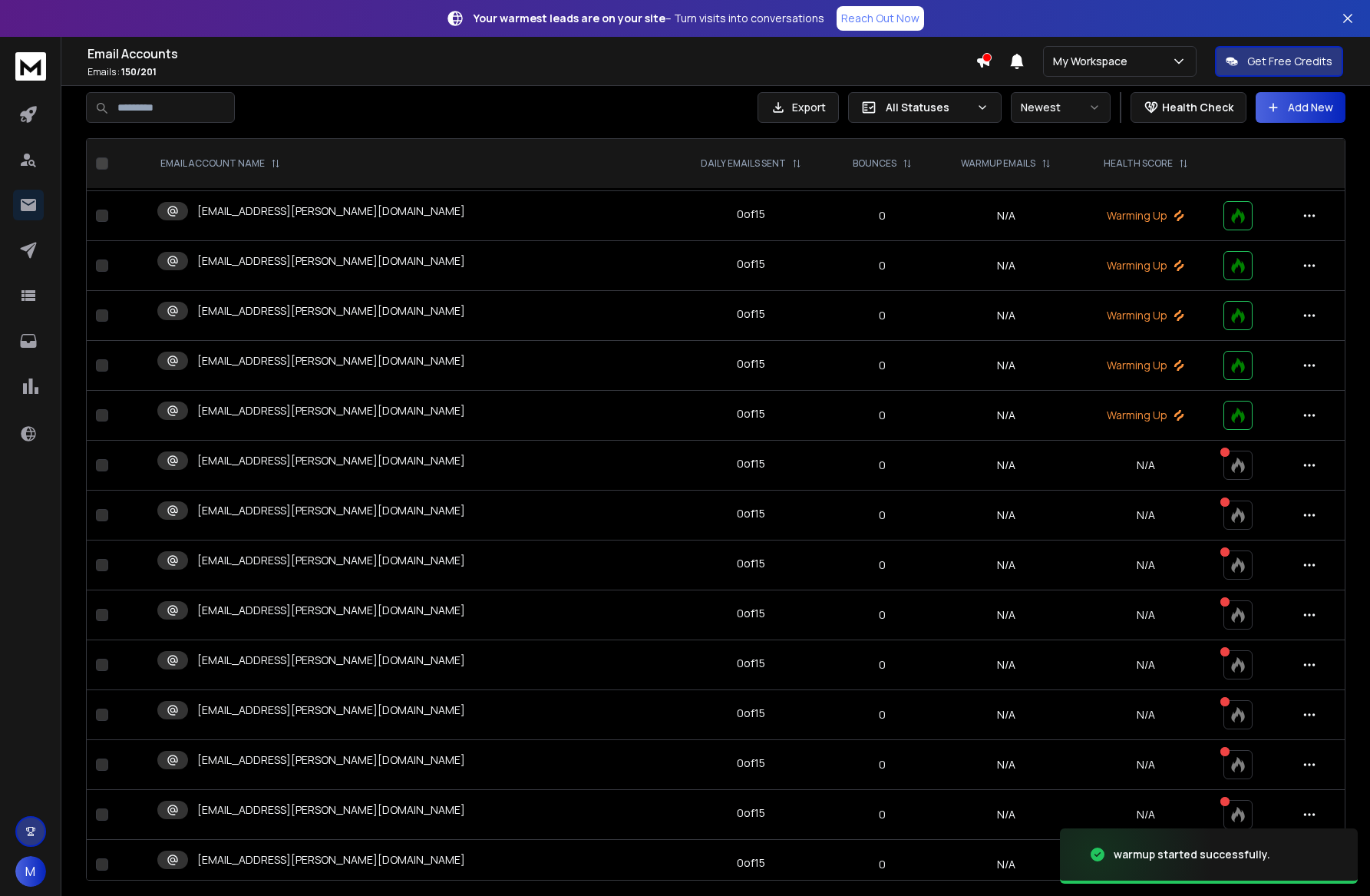
click at [1231, 468] on icon at bounding box center [1238, 465] width 15 height 15
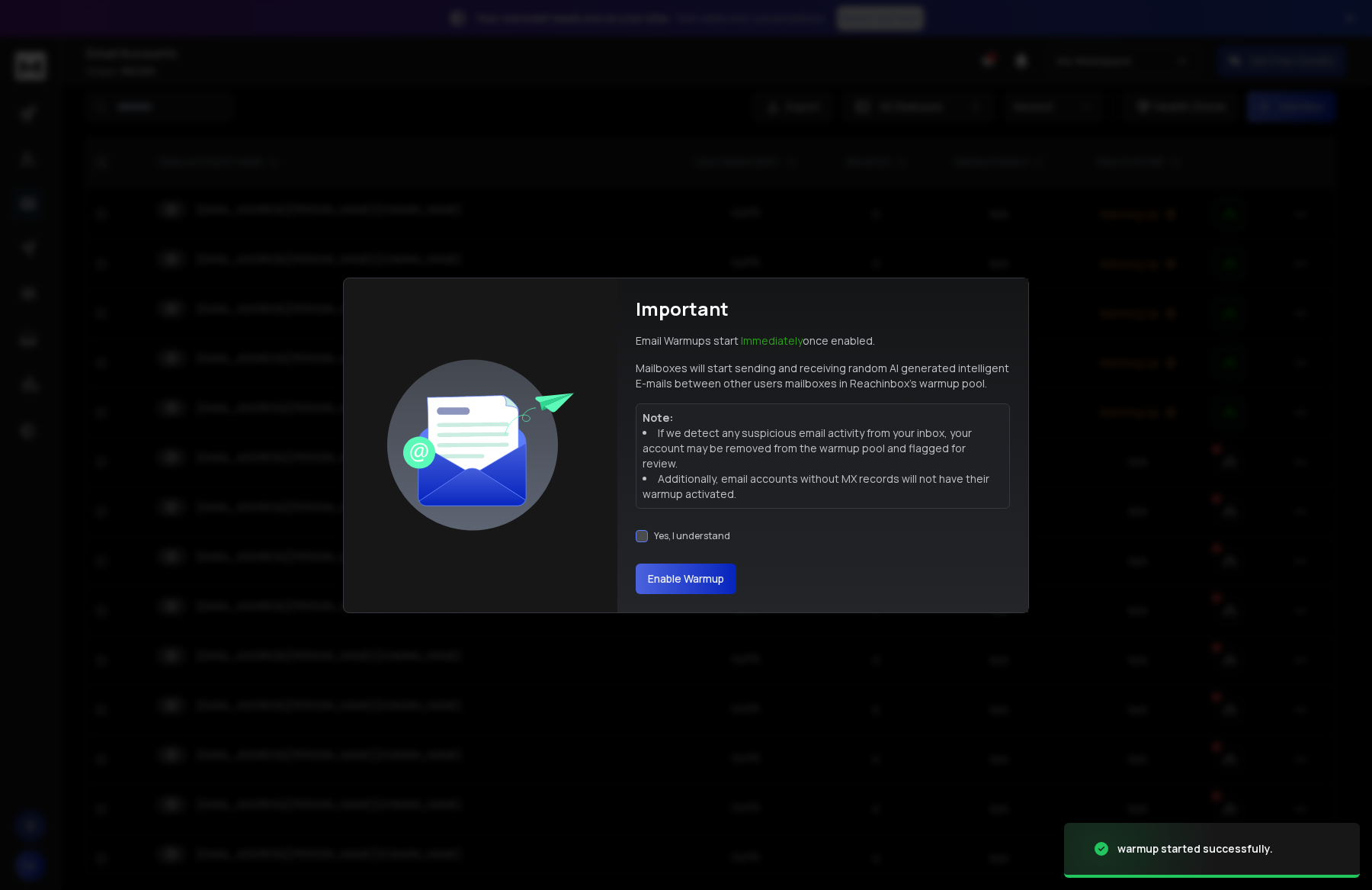
click at [637, 532] on button "Yes, I understand" at bounding box center [641, 535] width 12 height 12
click at [663, 563] on button "Enable Warmup" at bounding box center [686, 578] width 100 height 31
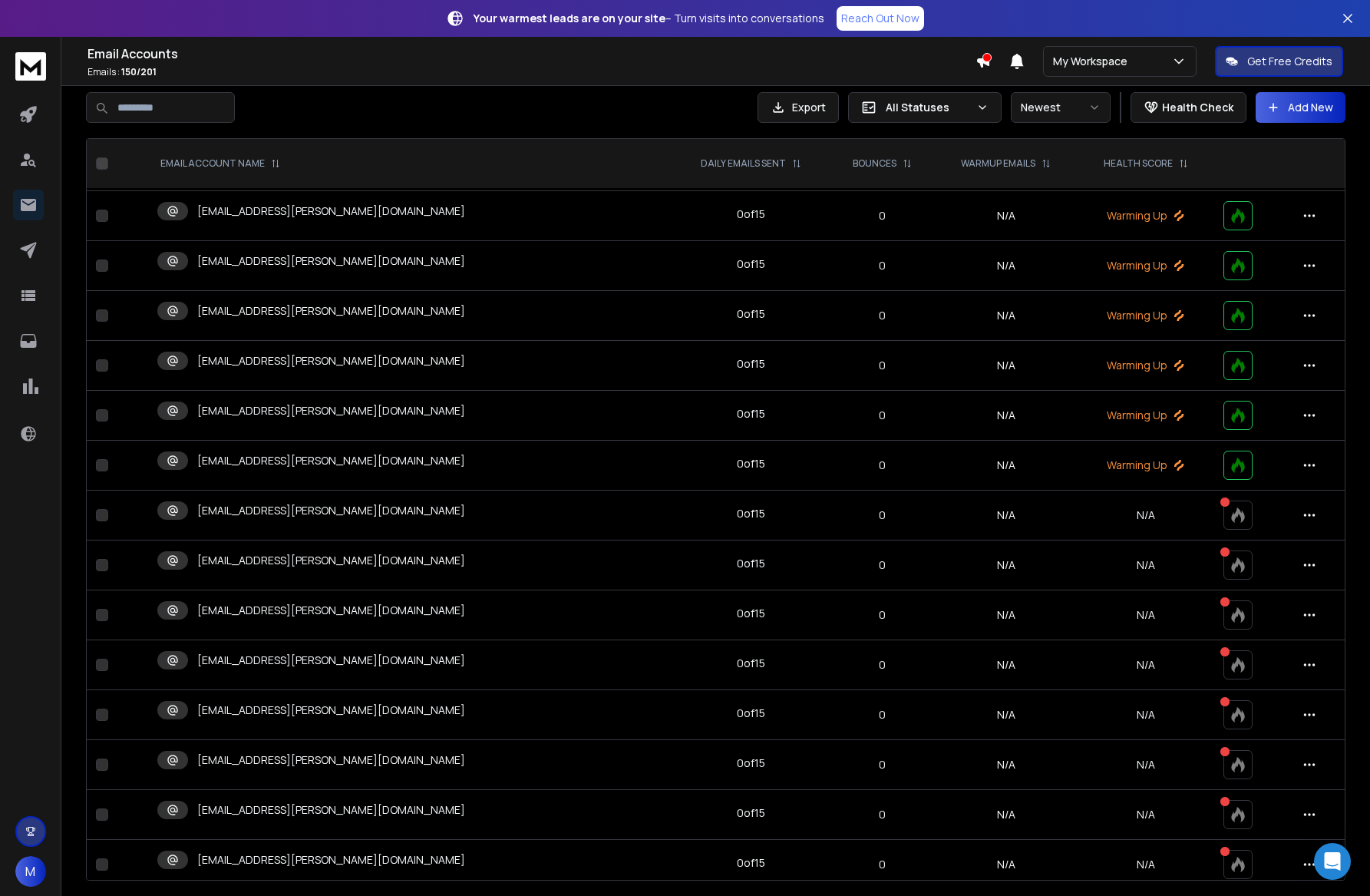
click at [1223, 523] on div at bounding box center [1237, 515] width 29 height 29
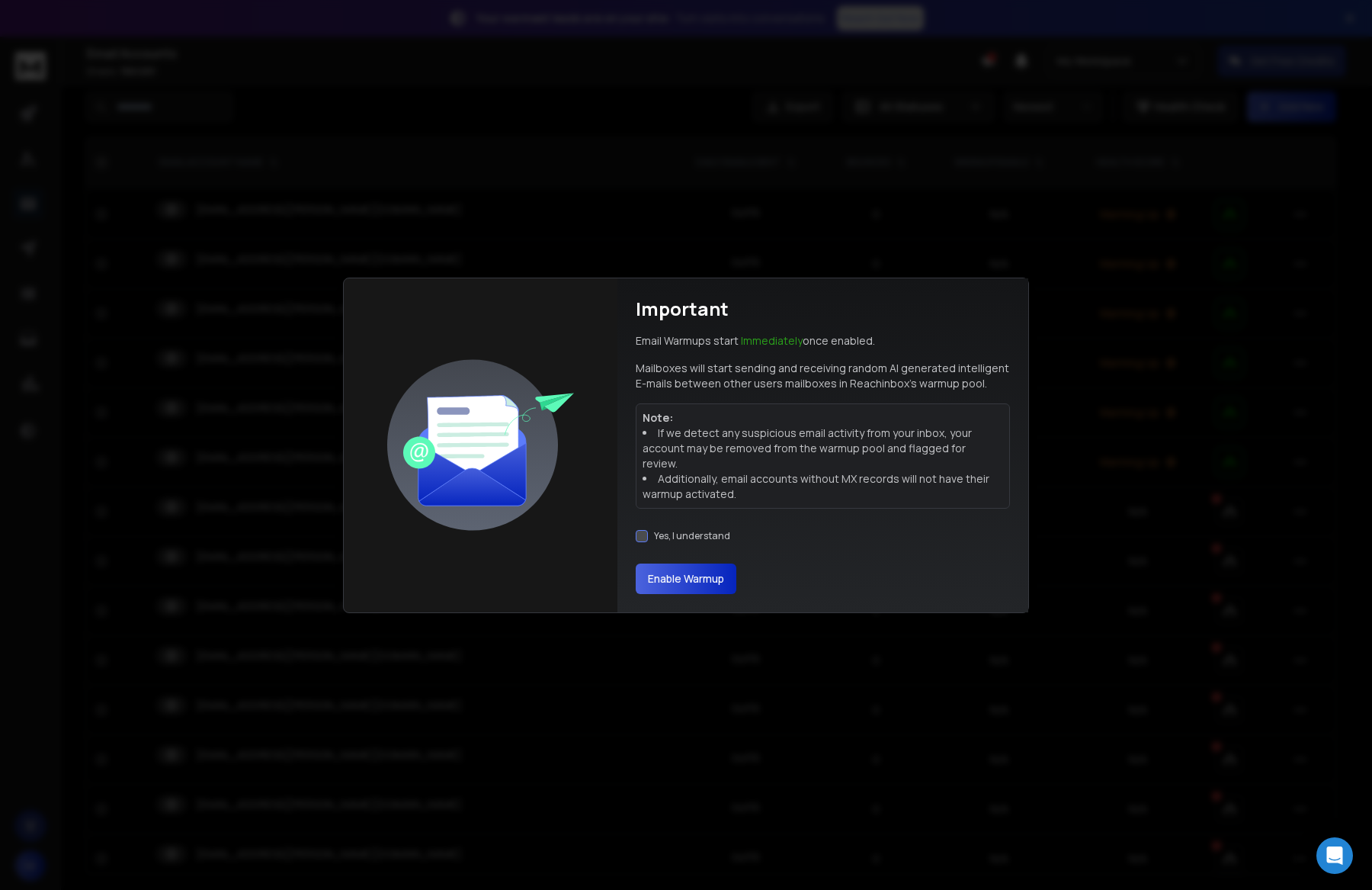
click at [640, 532] on button "Yes, I understand" at bounding box center [641, 535] width 12 height 12
click at [668, 570] on button "Enable Warmup" at bounding box center [686, 578] width 100 height 31
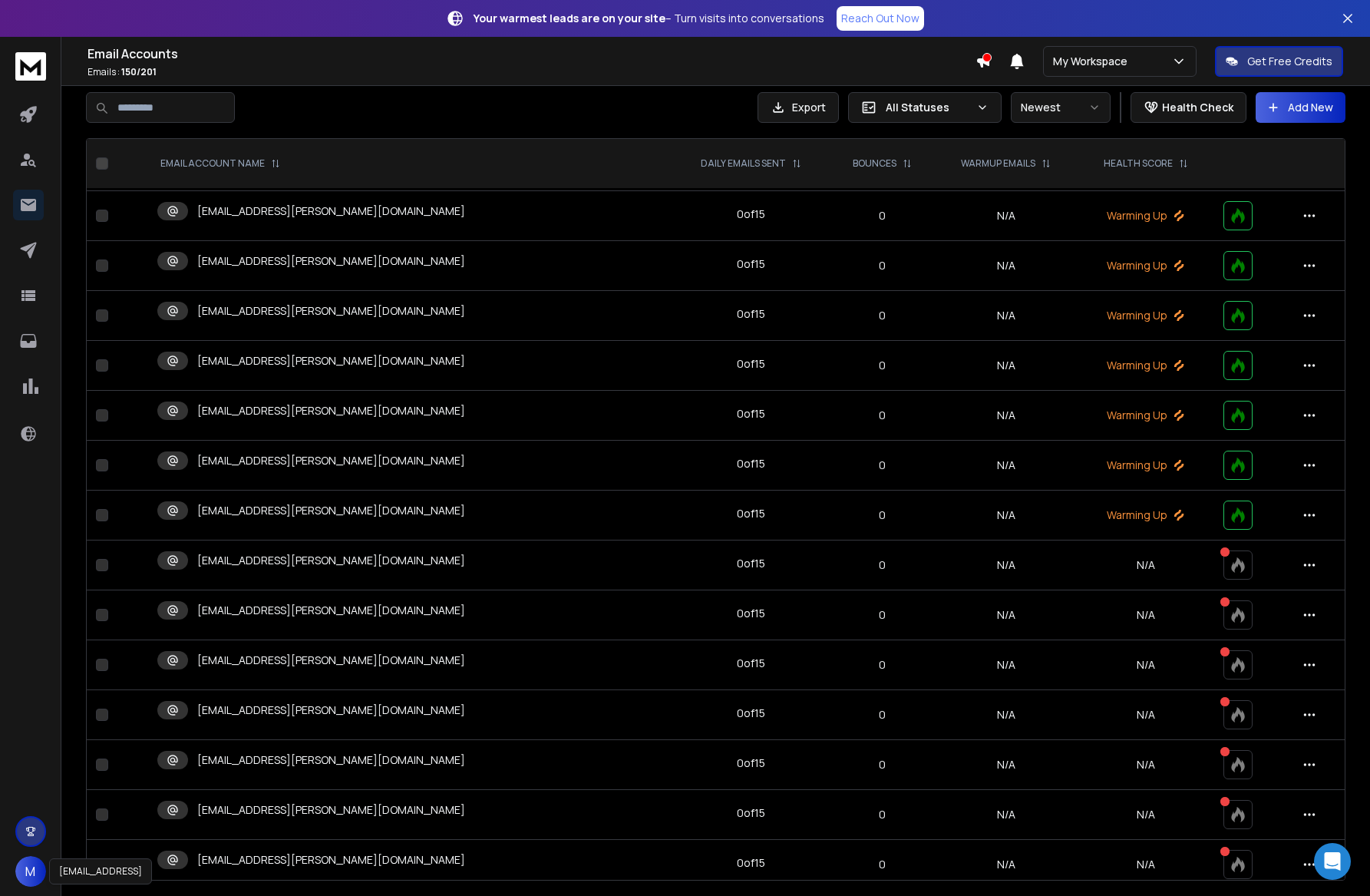
click at [21, 871] on span "M" at bounding box center [30, 871] width 31 height 31
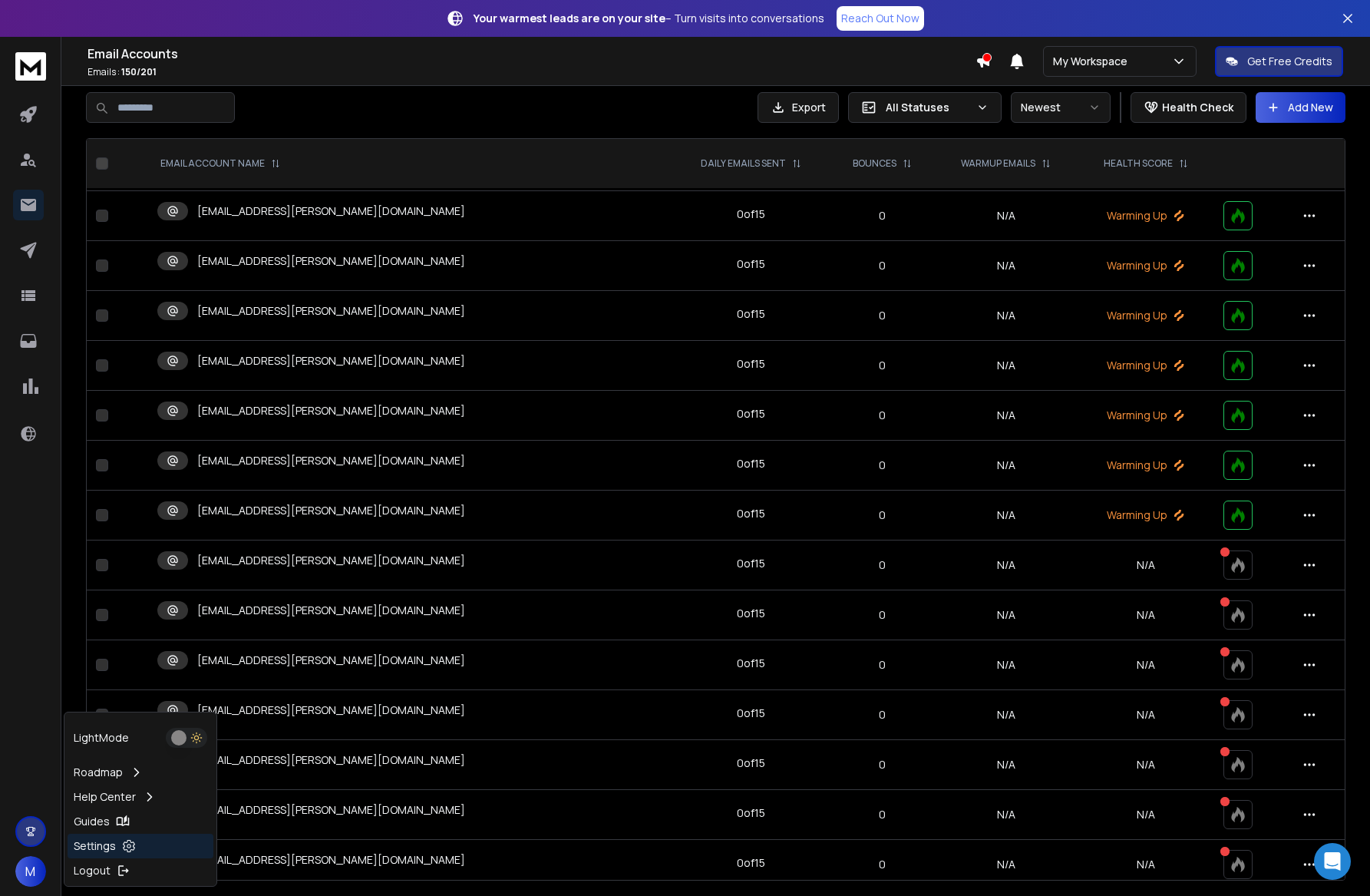
click at [102, 853] on p "Settings" at bounding box center [94, 846] width 42 height 15
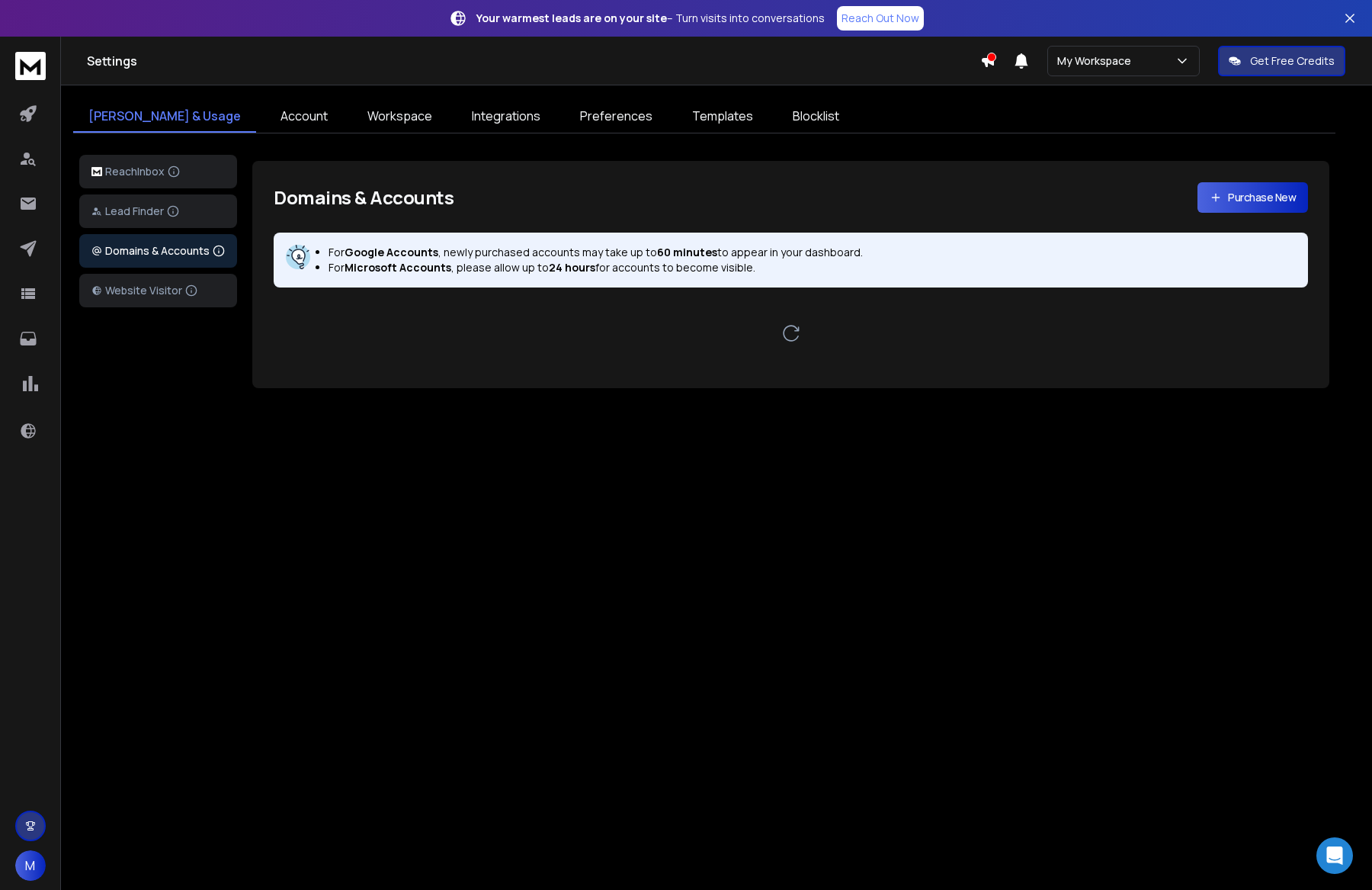
click at [153, 258] on button "Domains & Accounts" at bounding box center [158, 251] width 158 height 33
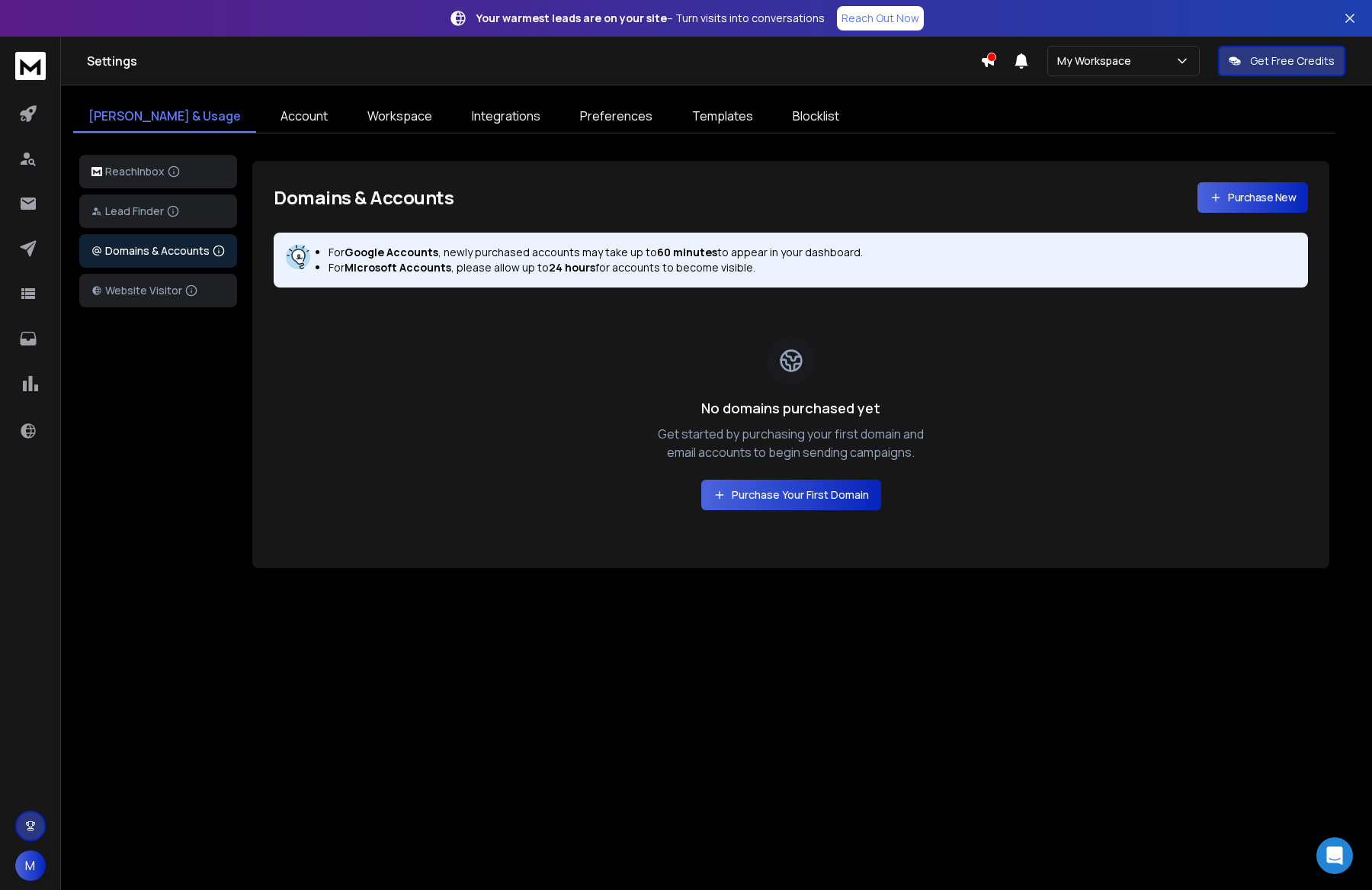
click at [265, 118] on link "Account" at bounding box center [304, 116] width 78 height 32
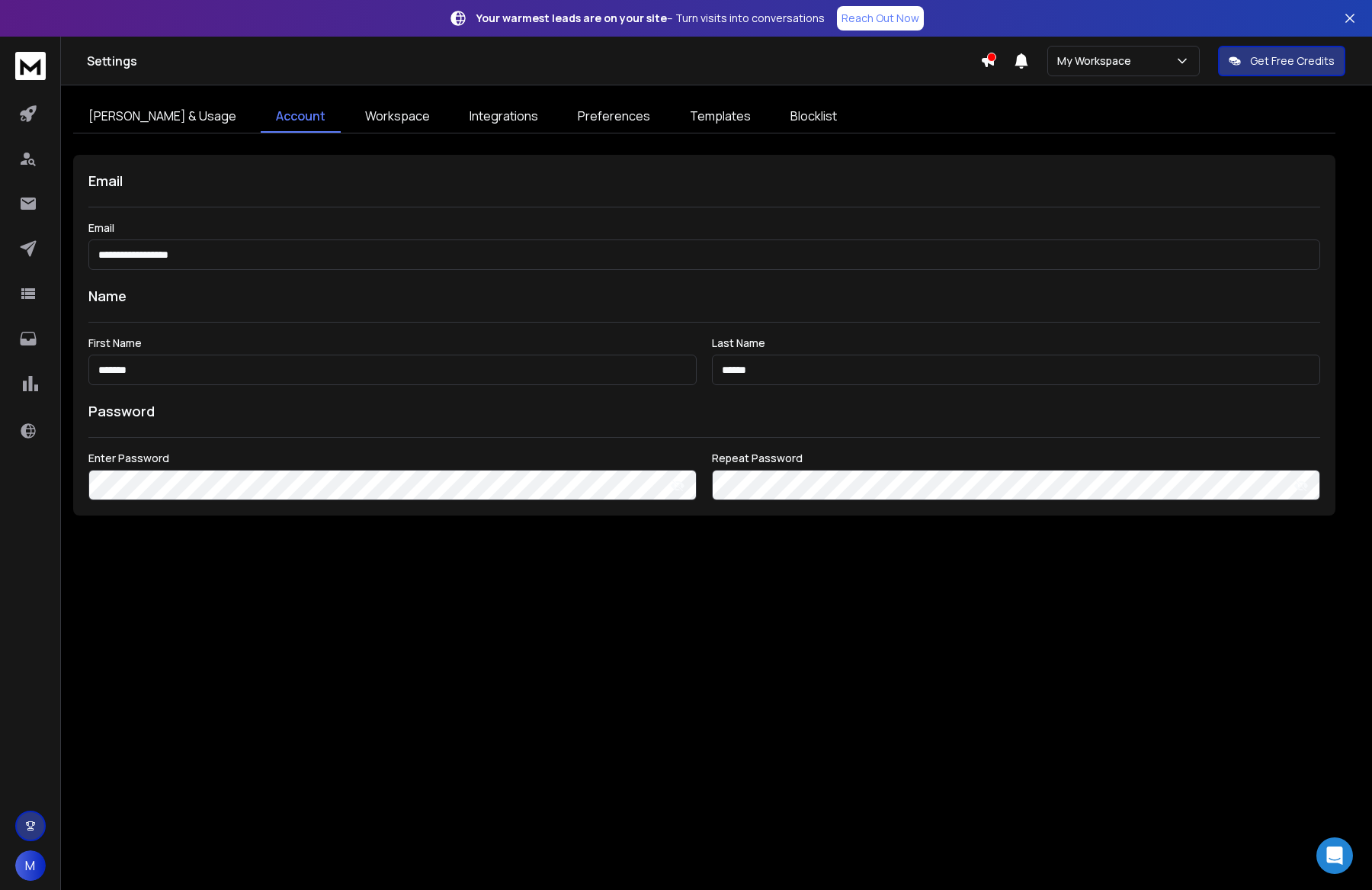
click at [350, 113] on link "Workspace" at bounding box center [397, 116] width 96 height 32
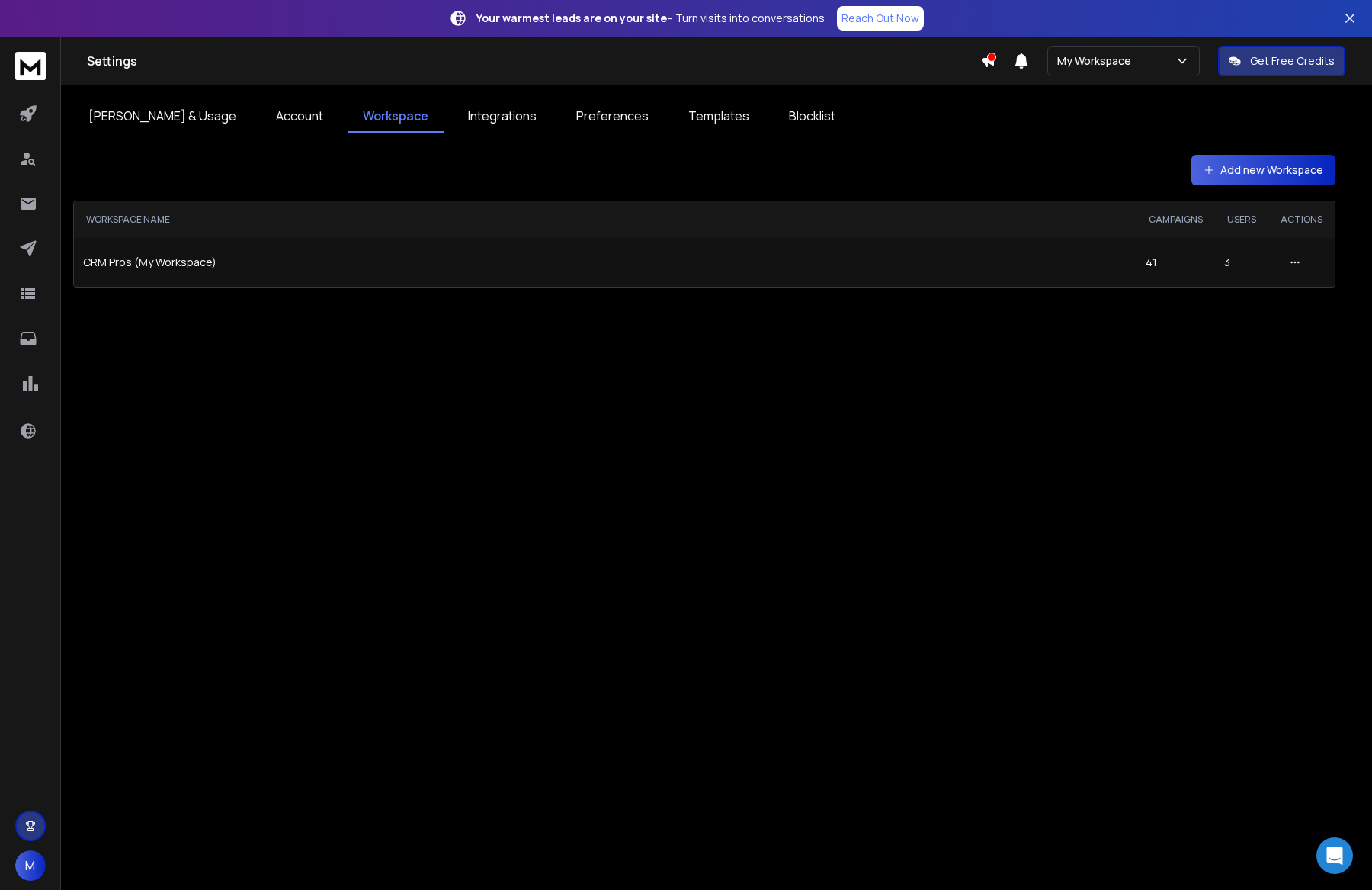
click at [116, 257] on td "CRM Pros (My Workspace)" at bounding box center [605, 262] width 1062 height 49
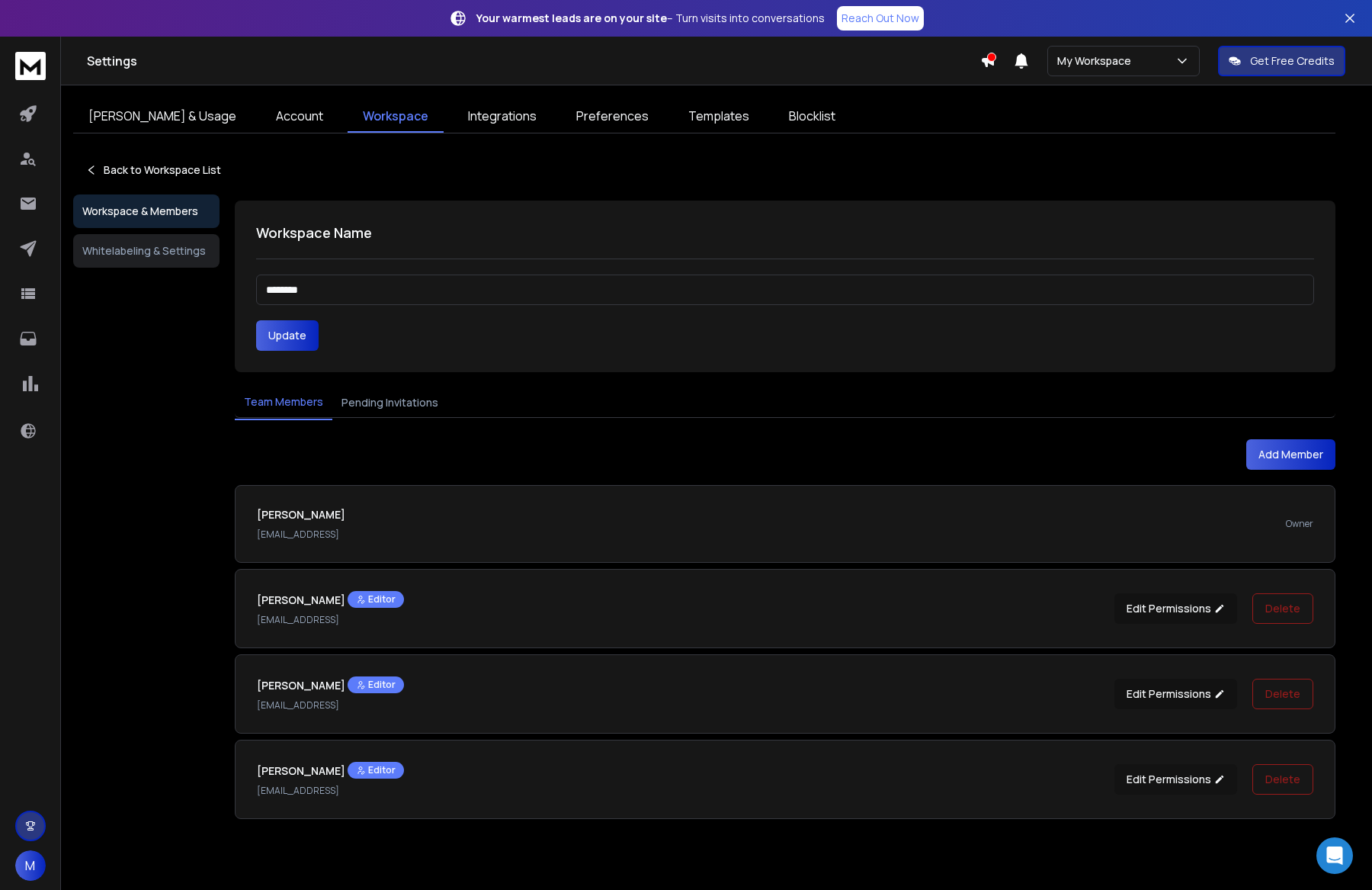
click at [1185, 779] on button "Edit Permissions" at bounding box center [1175, 779] width 122 height 31
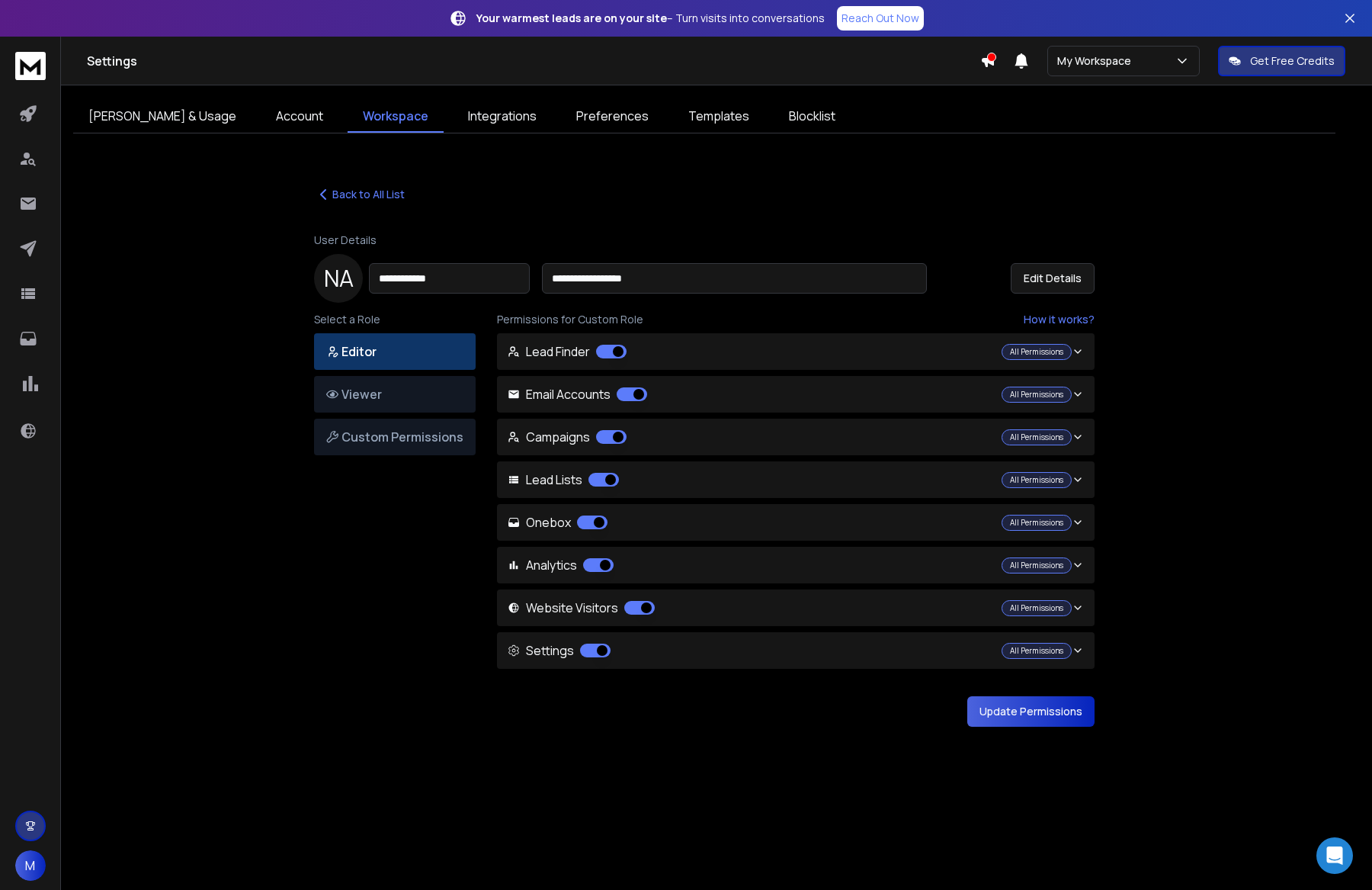
click at [1078, 652] on icon "button" at bounding box center [1077, 650] width 12 height 12
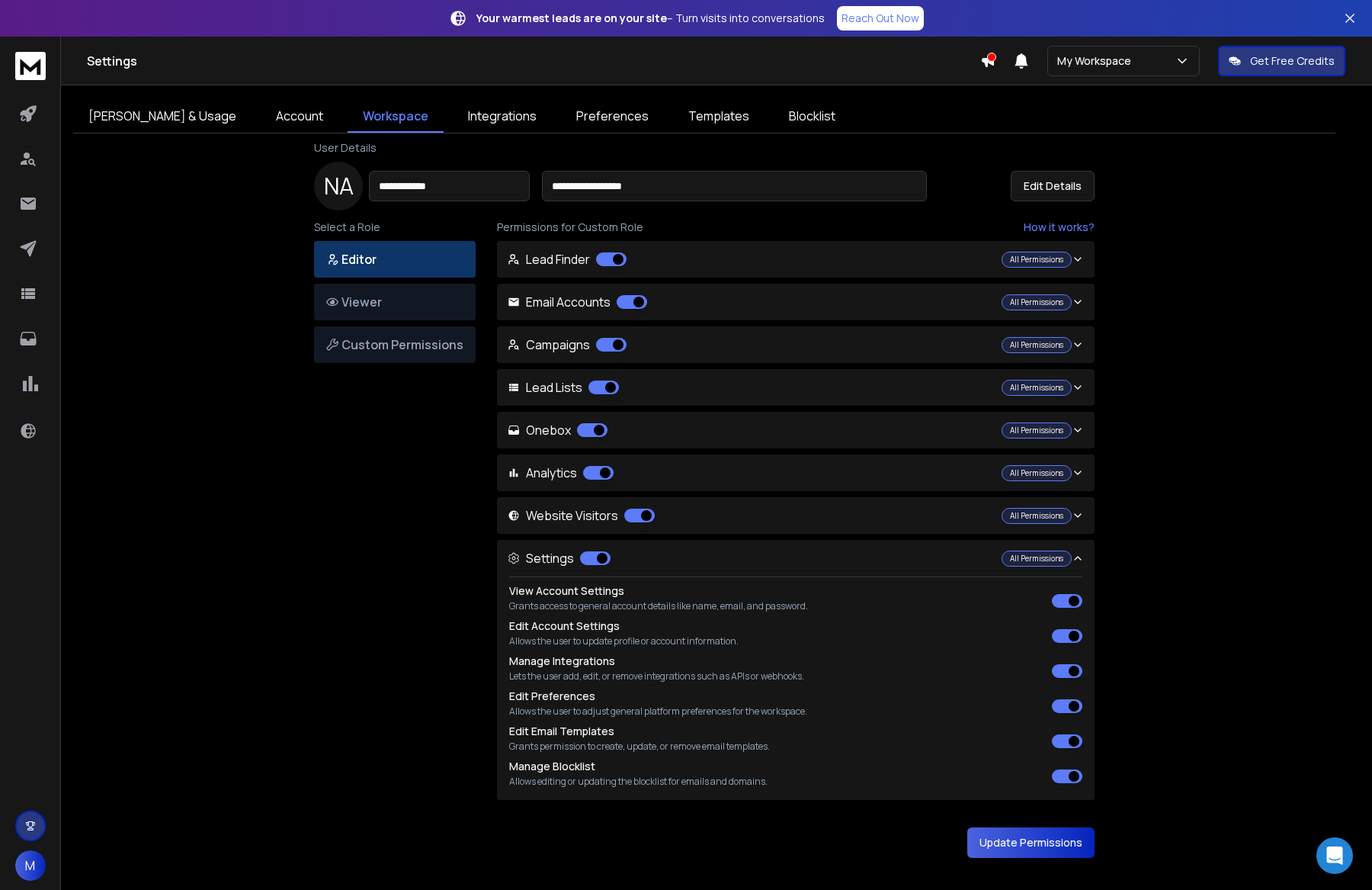
scroll to position [95, 0]
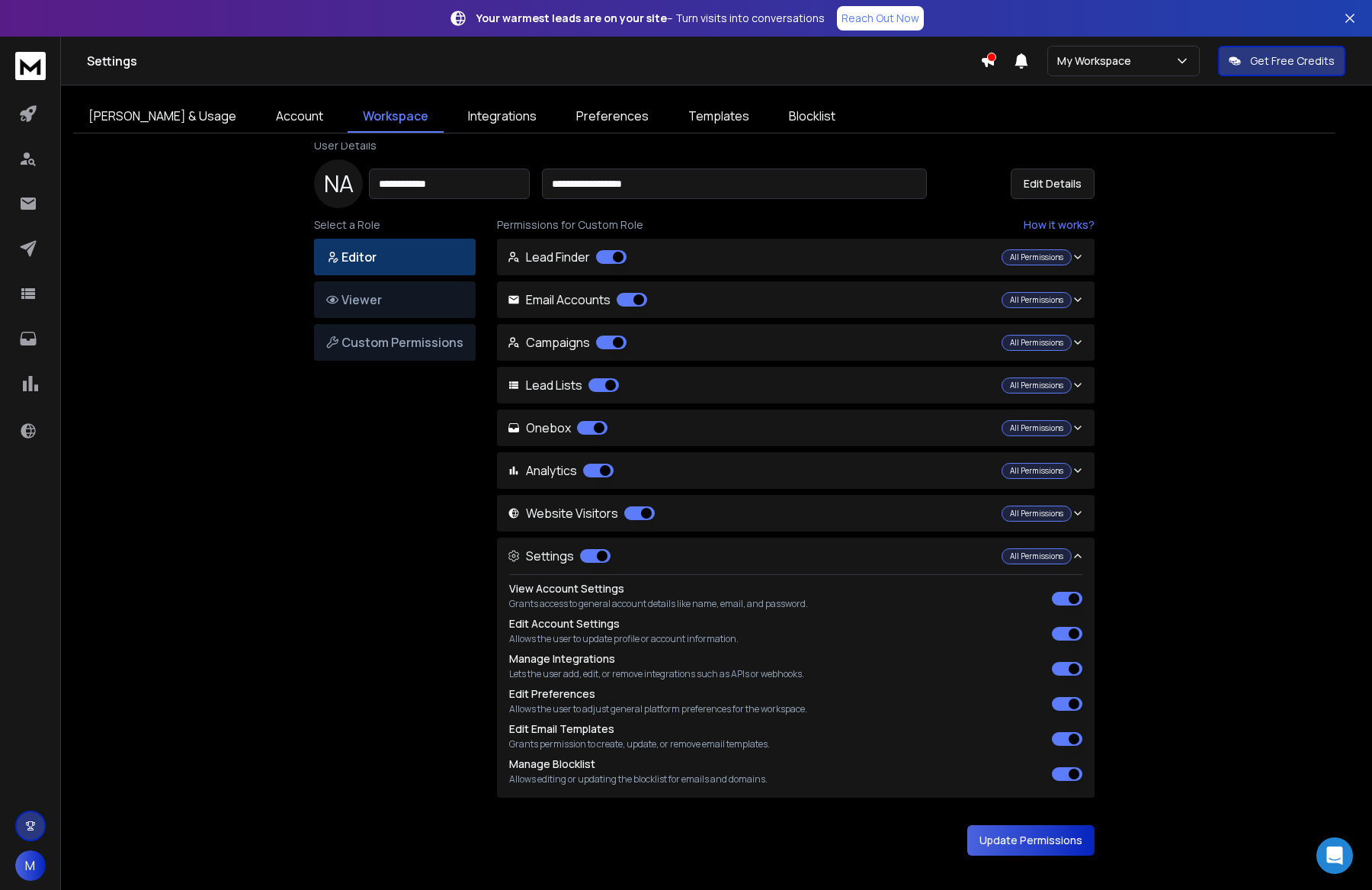
click at [1076, 559] on icon "button" at bounding box center [1077, 555] width 12 height 12
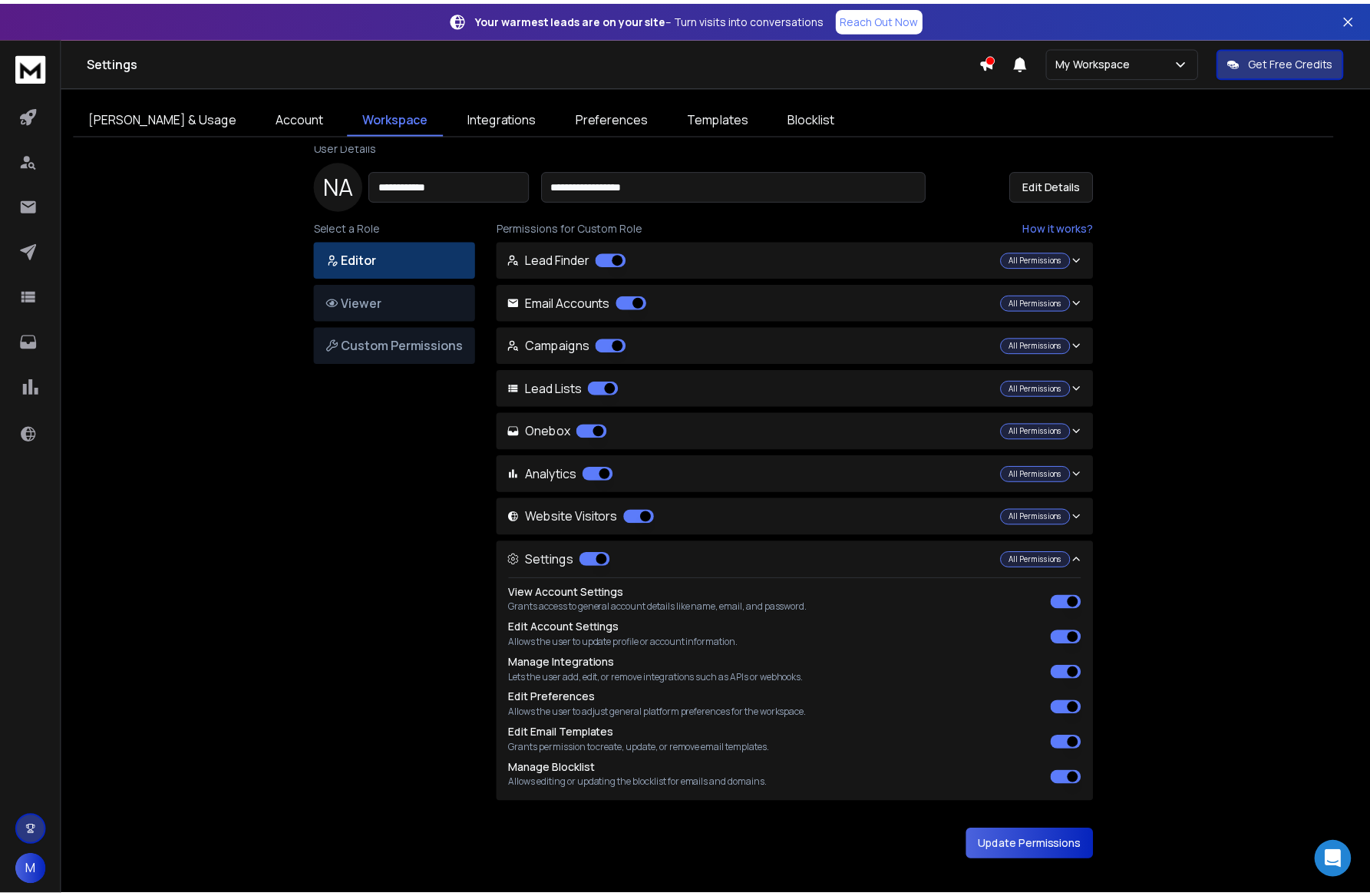
scroll to position [0, 0]
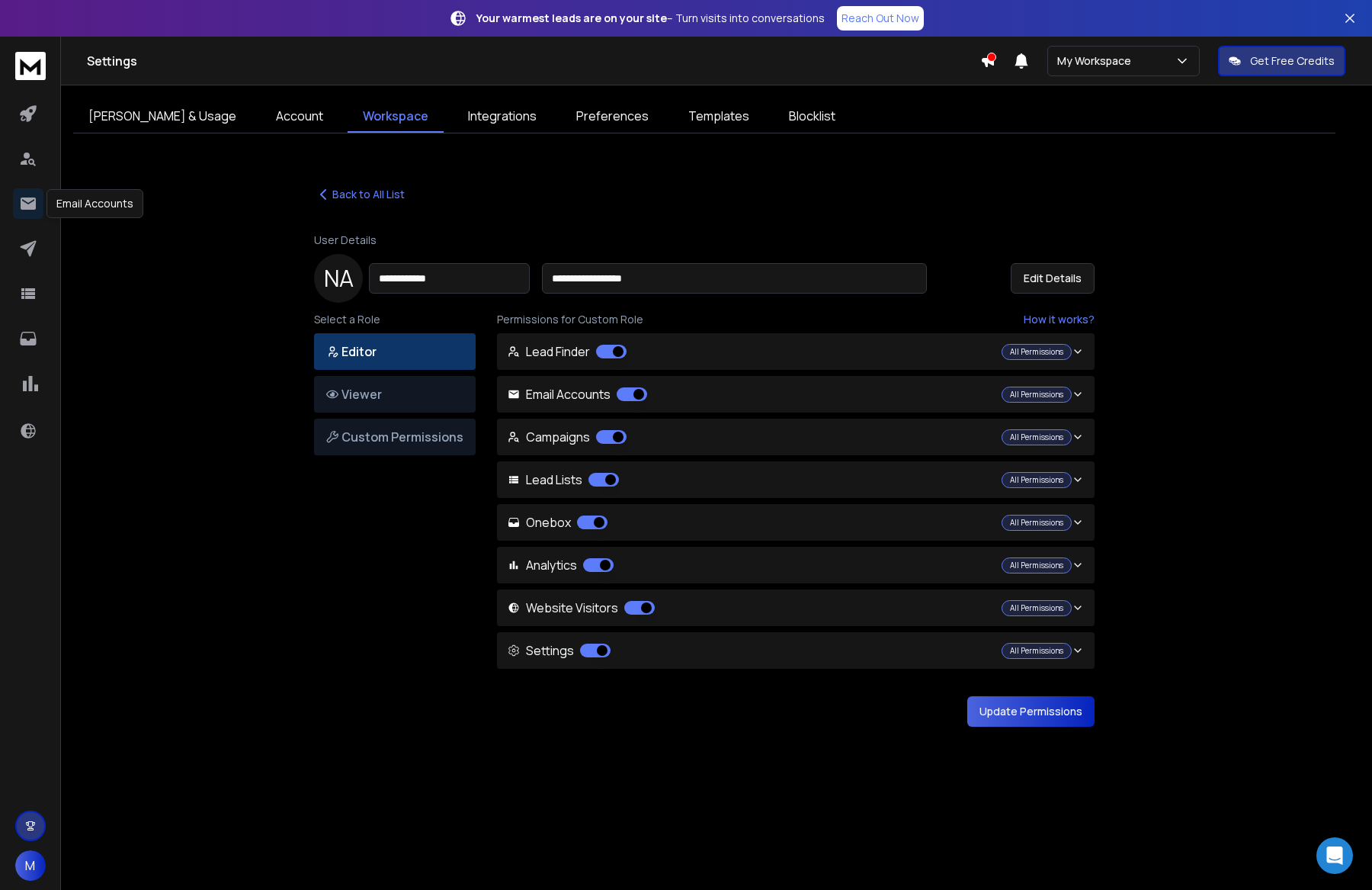
click at [31, 203] on icon at bounding box center [28, 203] width 15 height 12
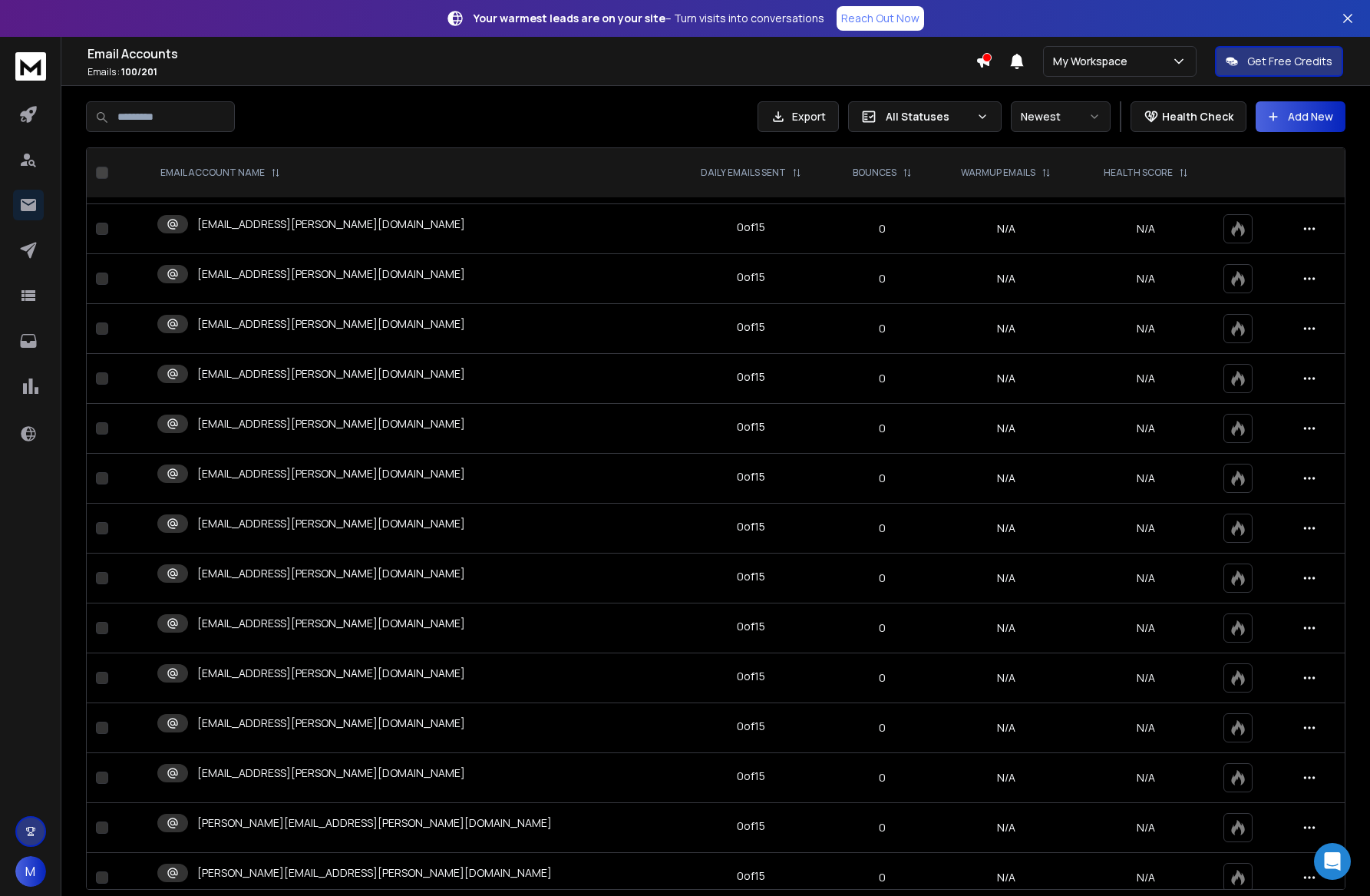
scroll to position [1763, 0]
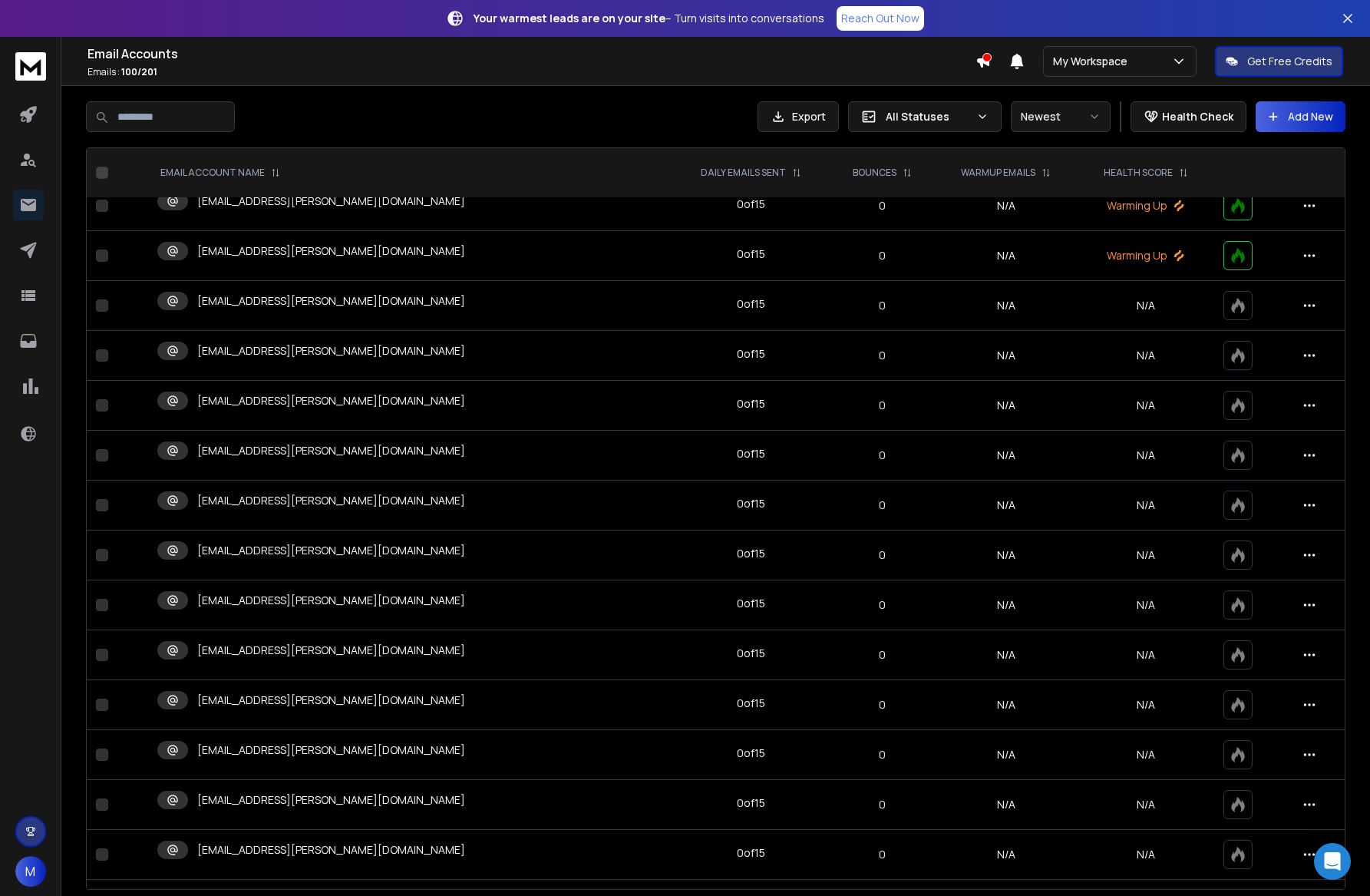
click at [1231, 305] on icon at bounding box center [1238, 306] width 15 height 15
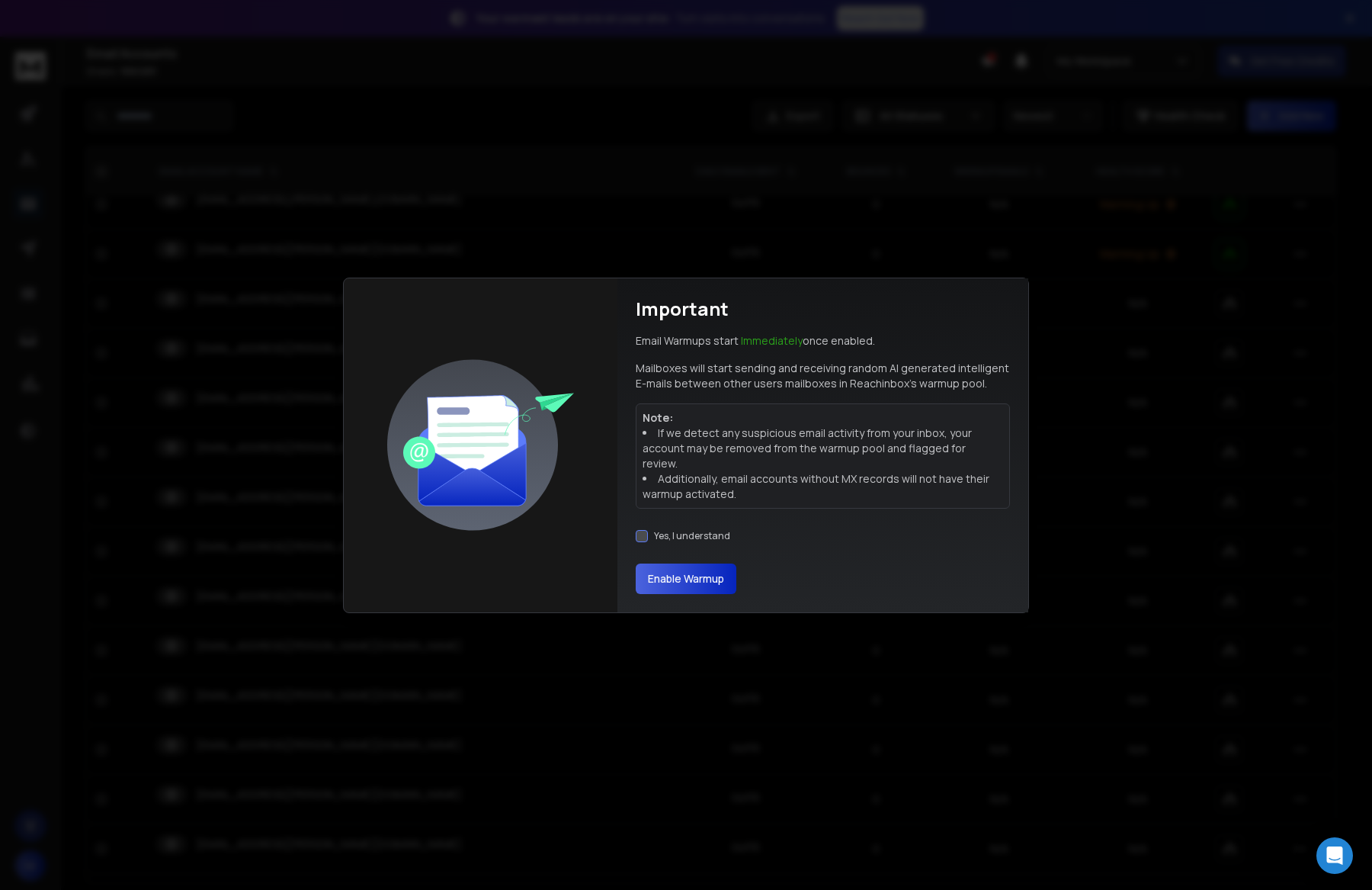
click at [647, 531] on button "Yes, I understand" at bounding box center [641, 535] width 12 height 12
click at [698, 577] on button "Enable Warmup" at bounding box center [686, 578] width 100 height 31
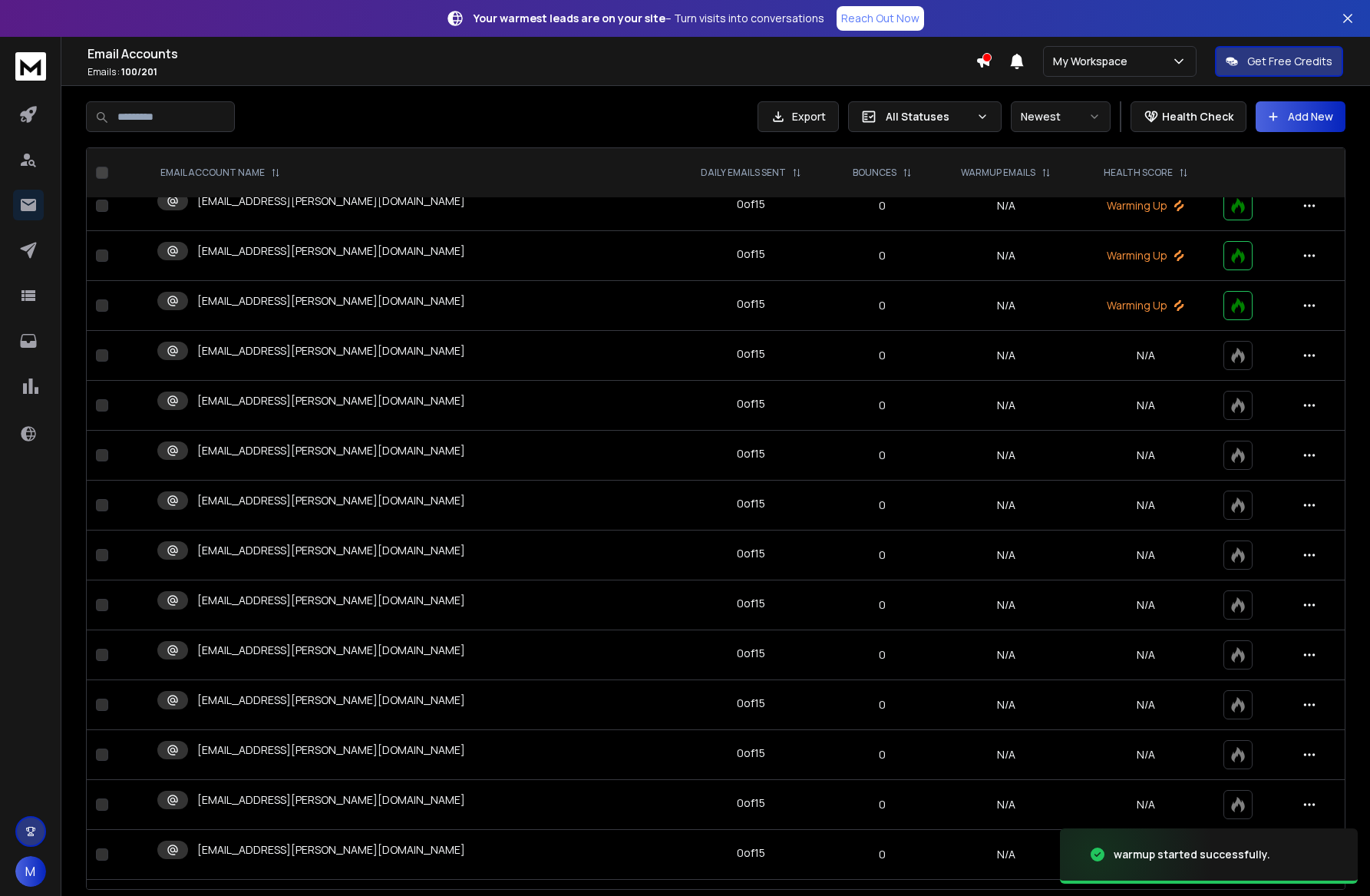
click at [1231, 355] on icon at bounding box center [1238, 355] width 15 height 15
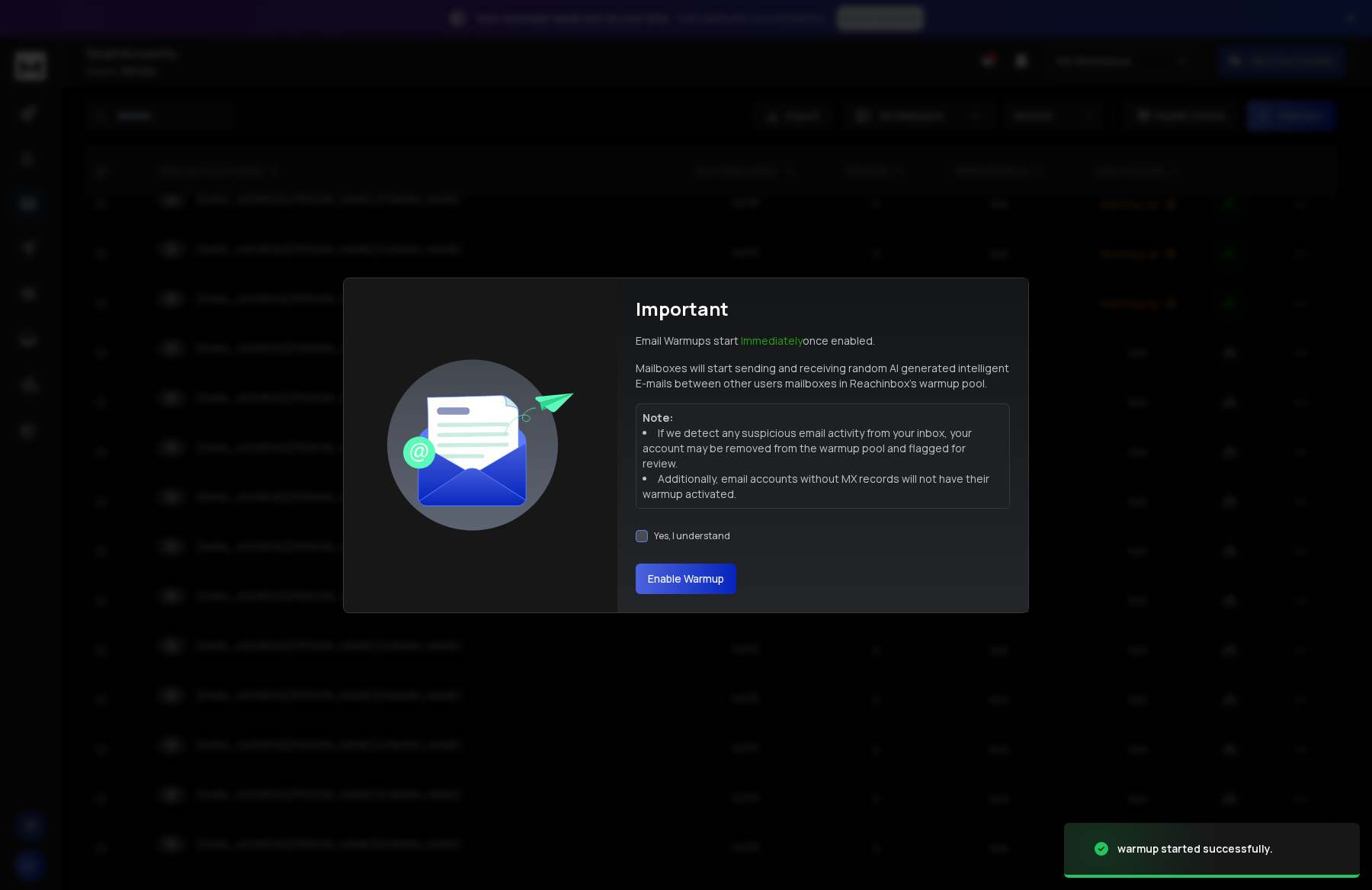
click at [641, 530] on button "Yes, I understand" at bounding box center [641, 535] width 12 height 12
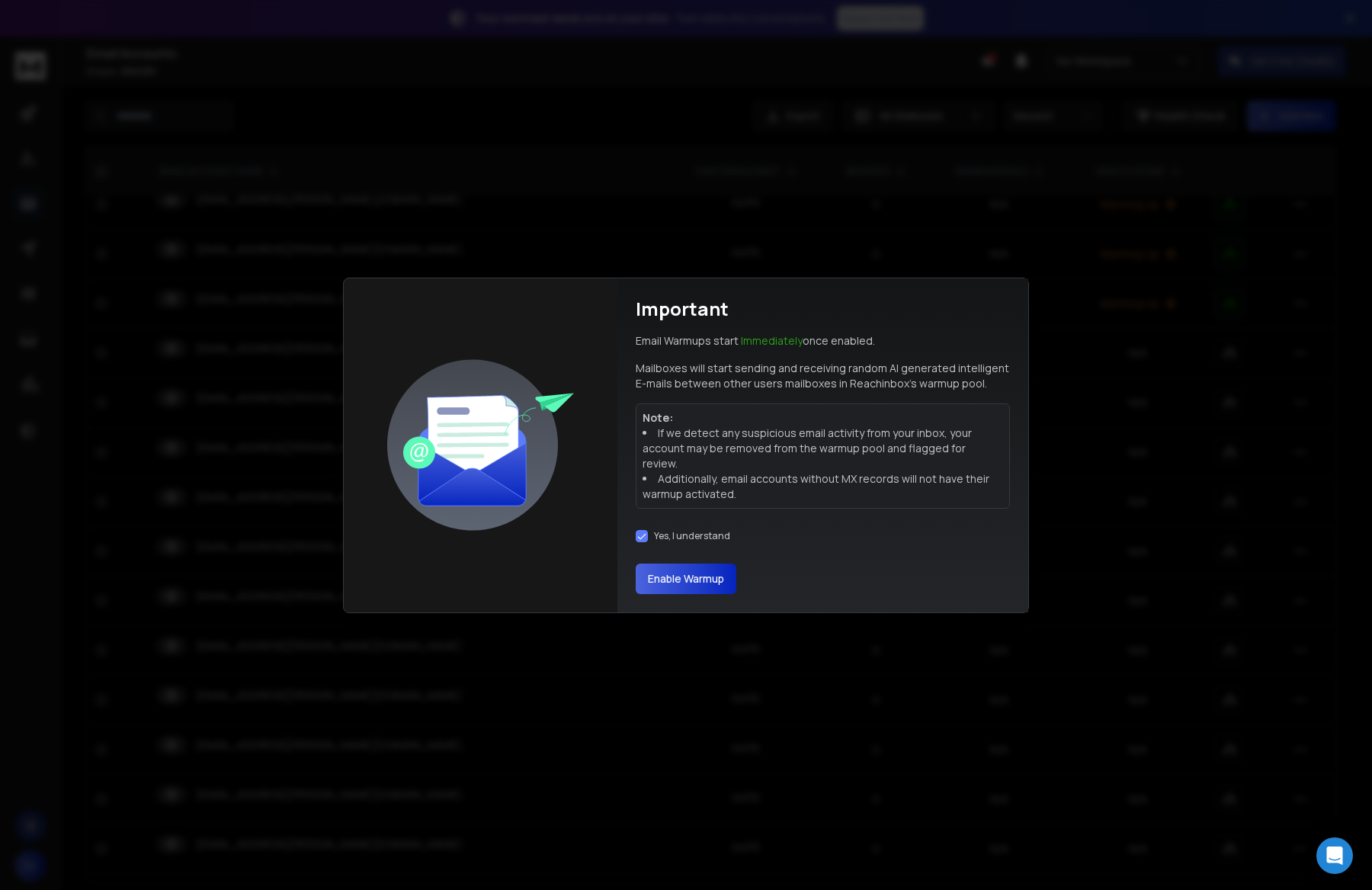
click at [683, 569] on button "Enable Warmup" at bounding box center [686, 578] width 100 height 31
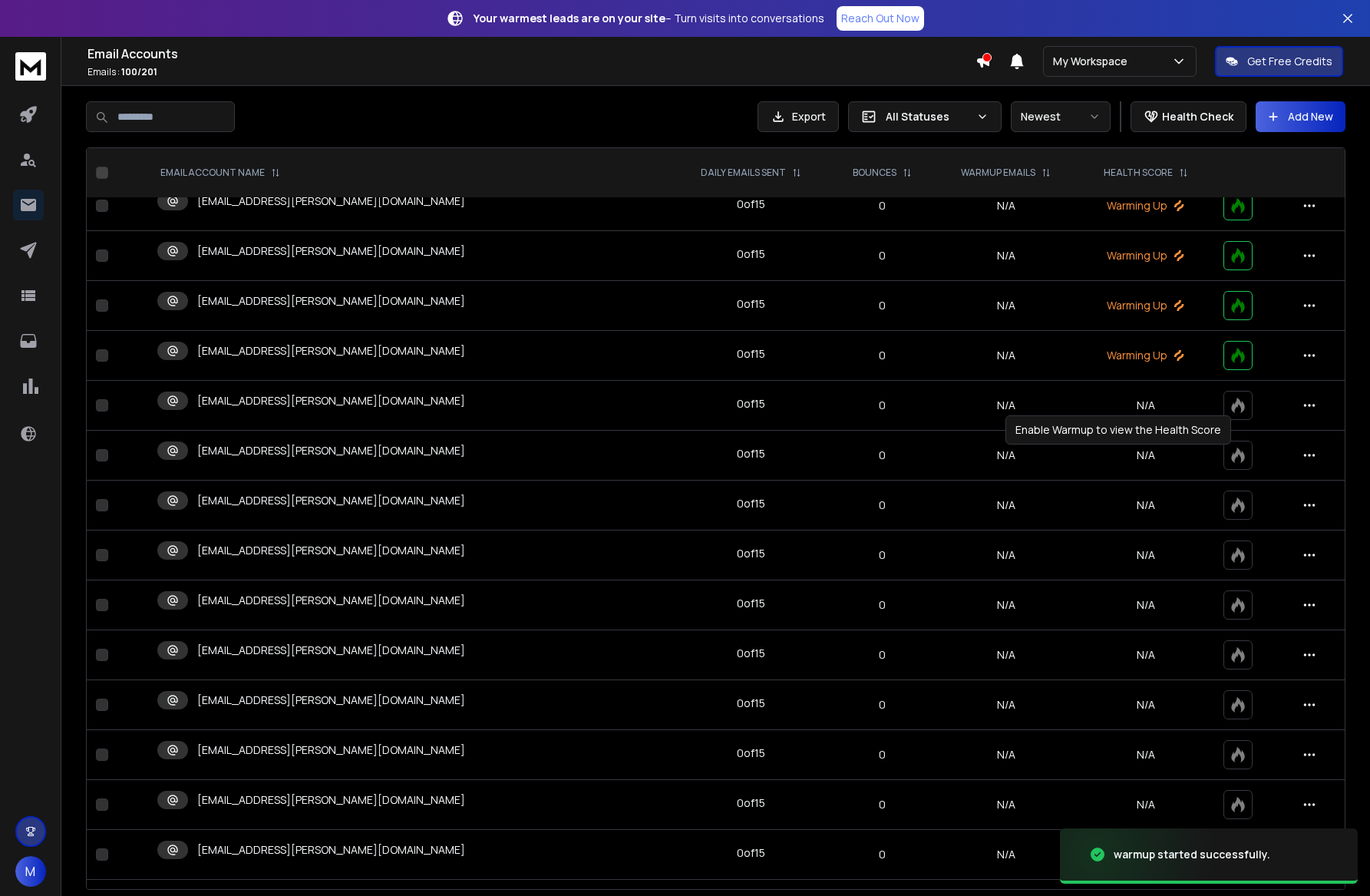
click at [1231, 411] on icon at bounding box center [1238, 405] width 15 height 15
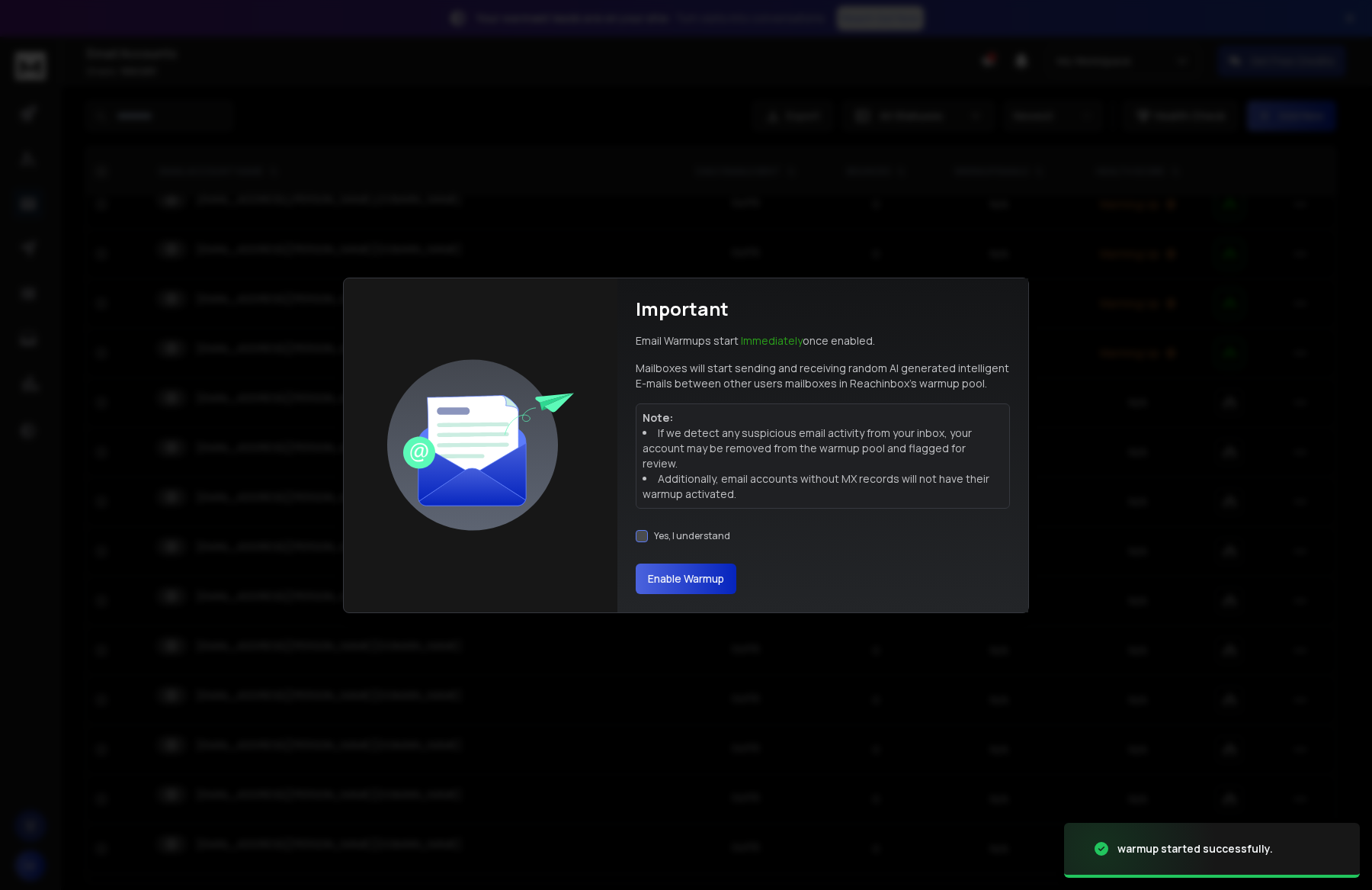
drag, startPoint x: 632, startPoint y: 528, endPoint x: 638, endPoint y: 538, distance: 11.7
click at [633, 527] on div "Important Email Warmups start Immediately once enabled. Mailboxes will start se…" at bounding box center [822, 445] width 411 height 334
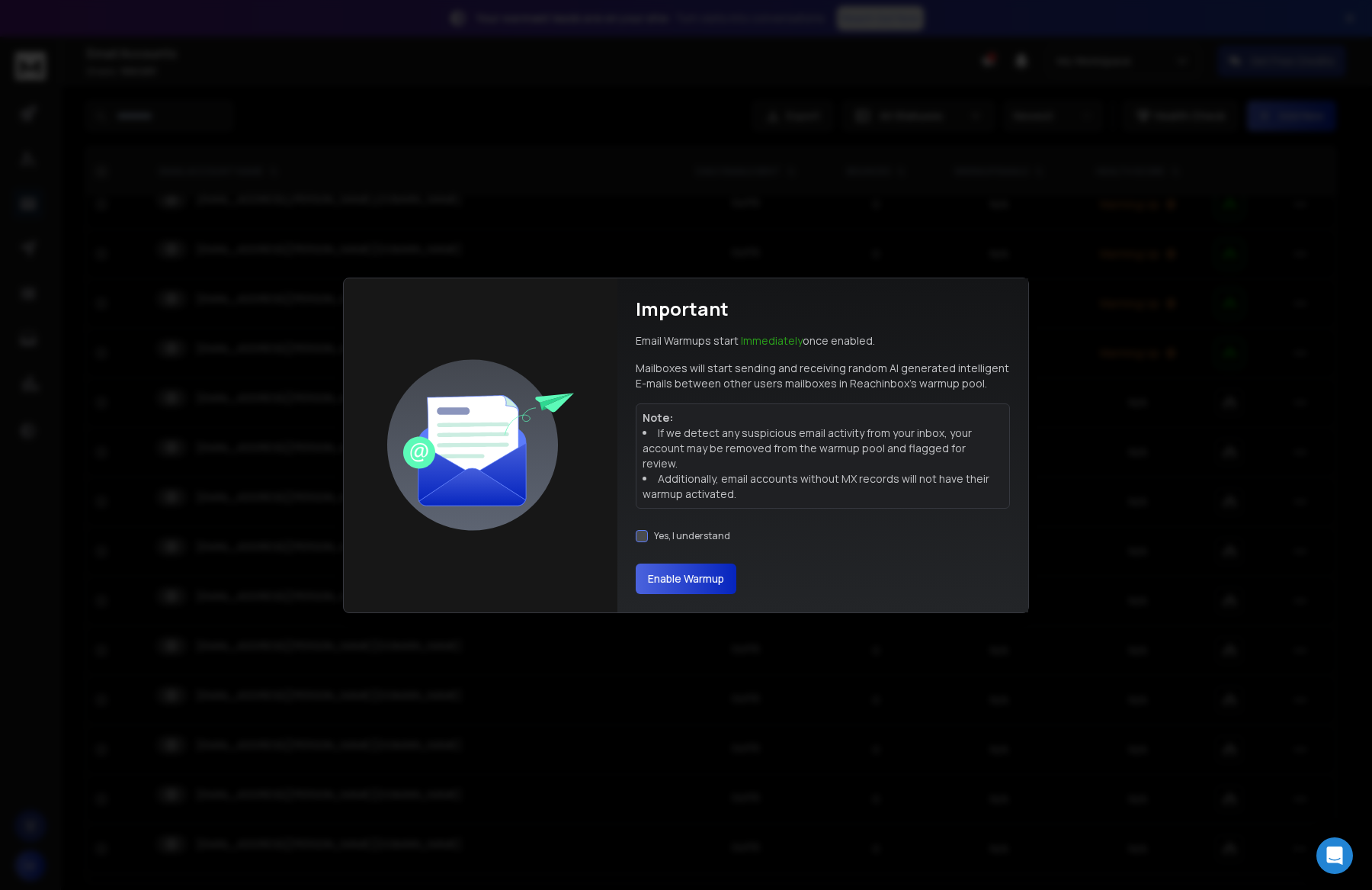
click at [642, 535] on div "Yes, I understand" at bounding box center [683, 535] width 95 height 31
click at [640, 530] on button "Yes, I understand" at bounding box center [641, 535] width 12 height 12
click at [672, 580] on button "Enable Warmup" at bounding box center [686, 578] width 100 height 31
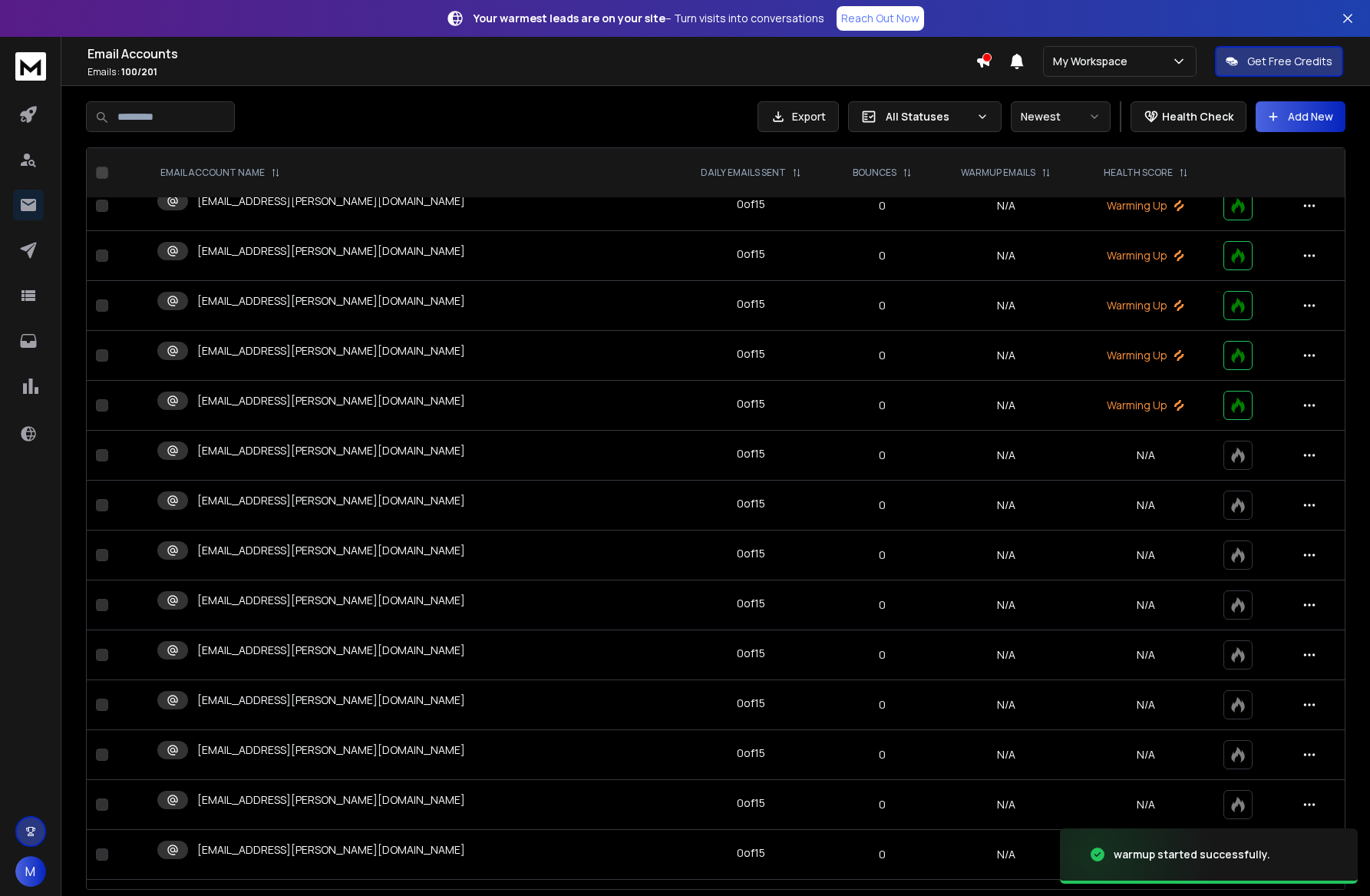
click at [1232, 453] on icon at bounding box center [1238, 455] width 13 height 15
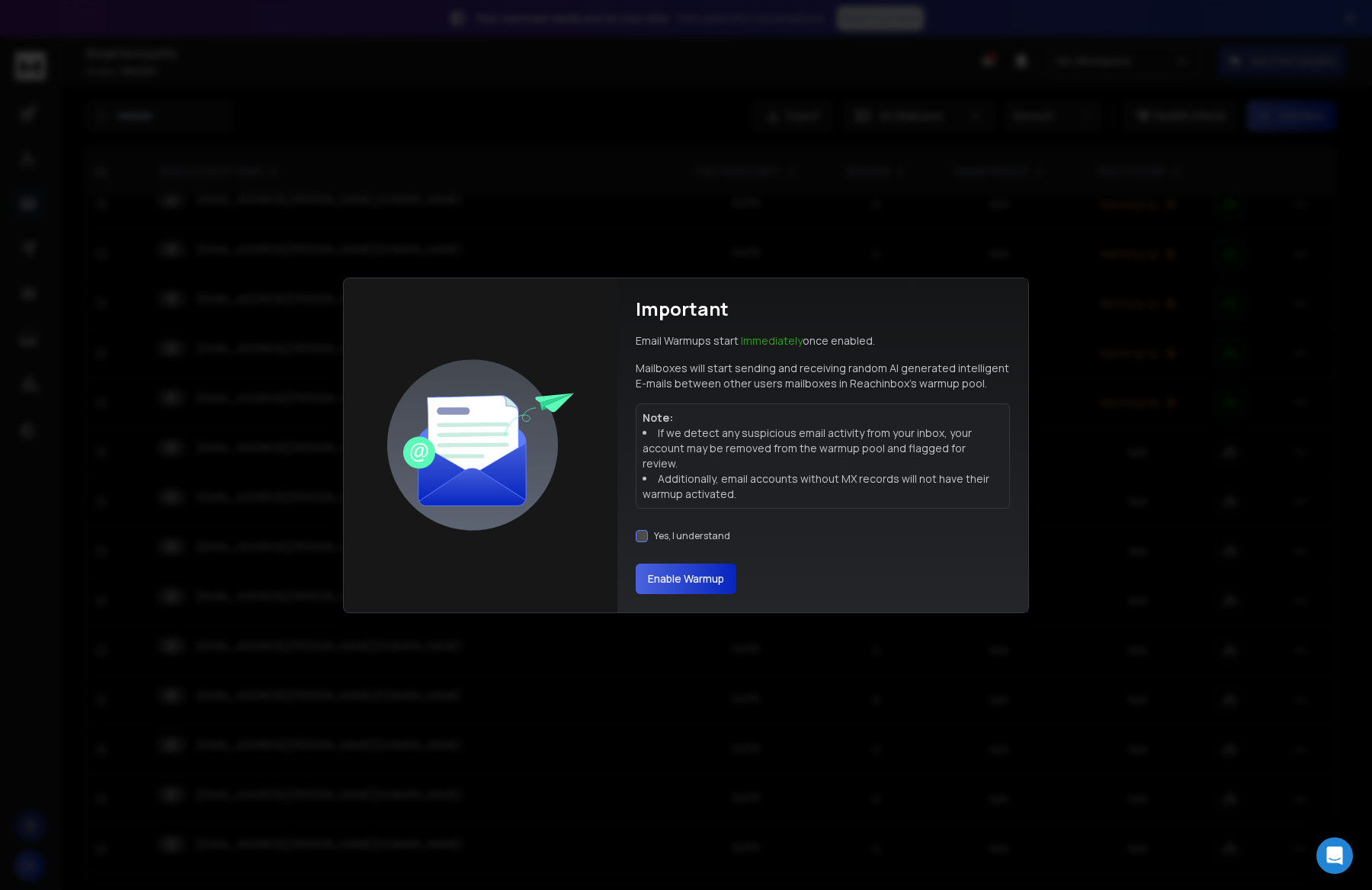
click at [640, 530] on button "Yes, I understand" at bounding box center [641, 535] width 12 height 12
click at [685, 571] on button "Enable Warmup" at bounding box center [686, 578] width 100 height 31
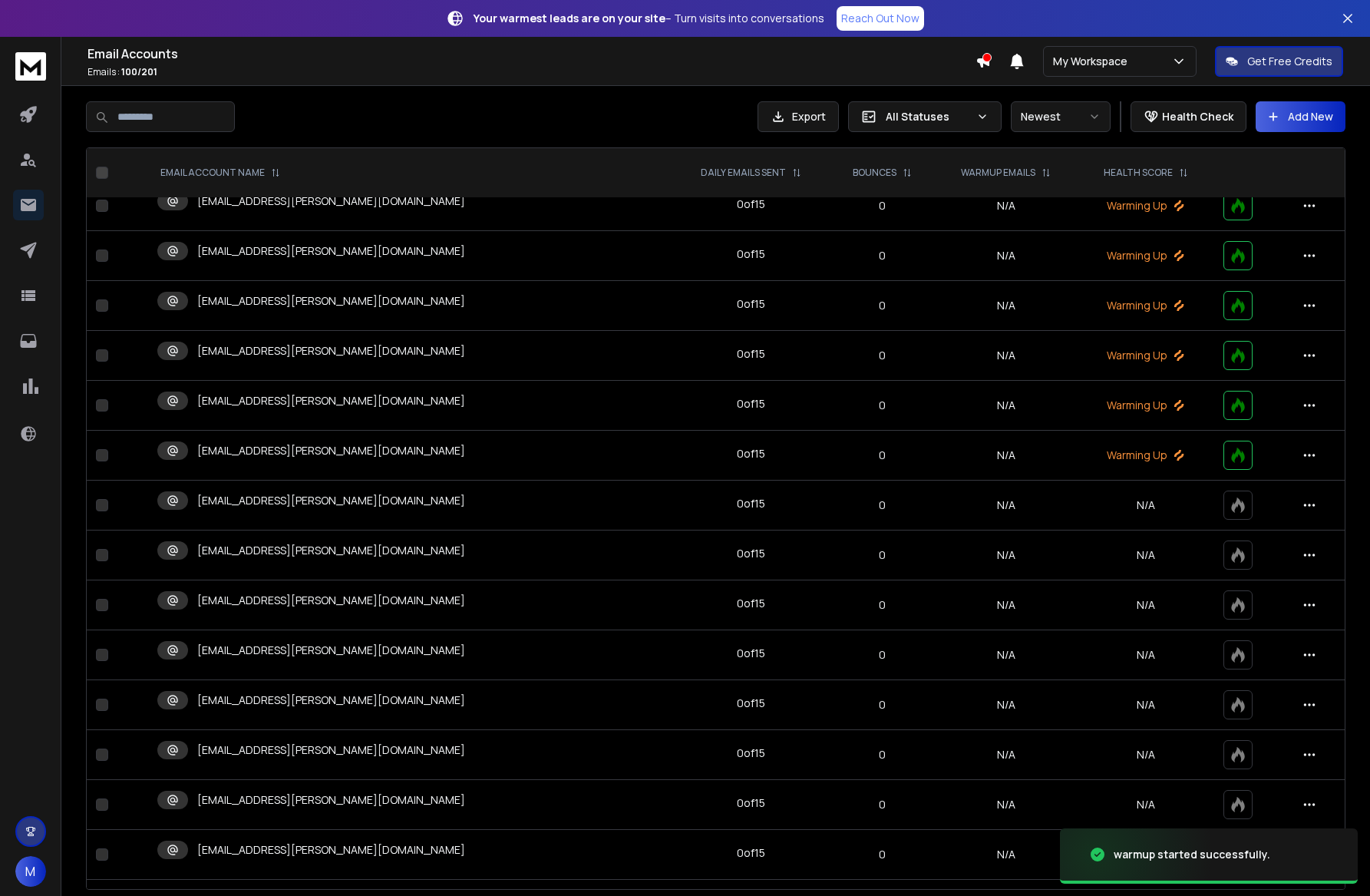
click at [1232, 503] on icon at bounding box center [1238, 505] width 13 height 15
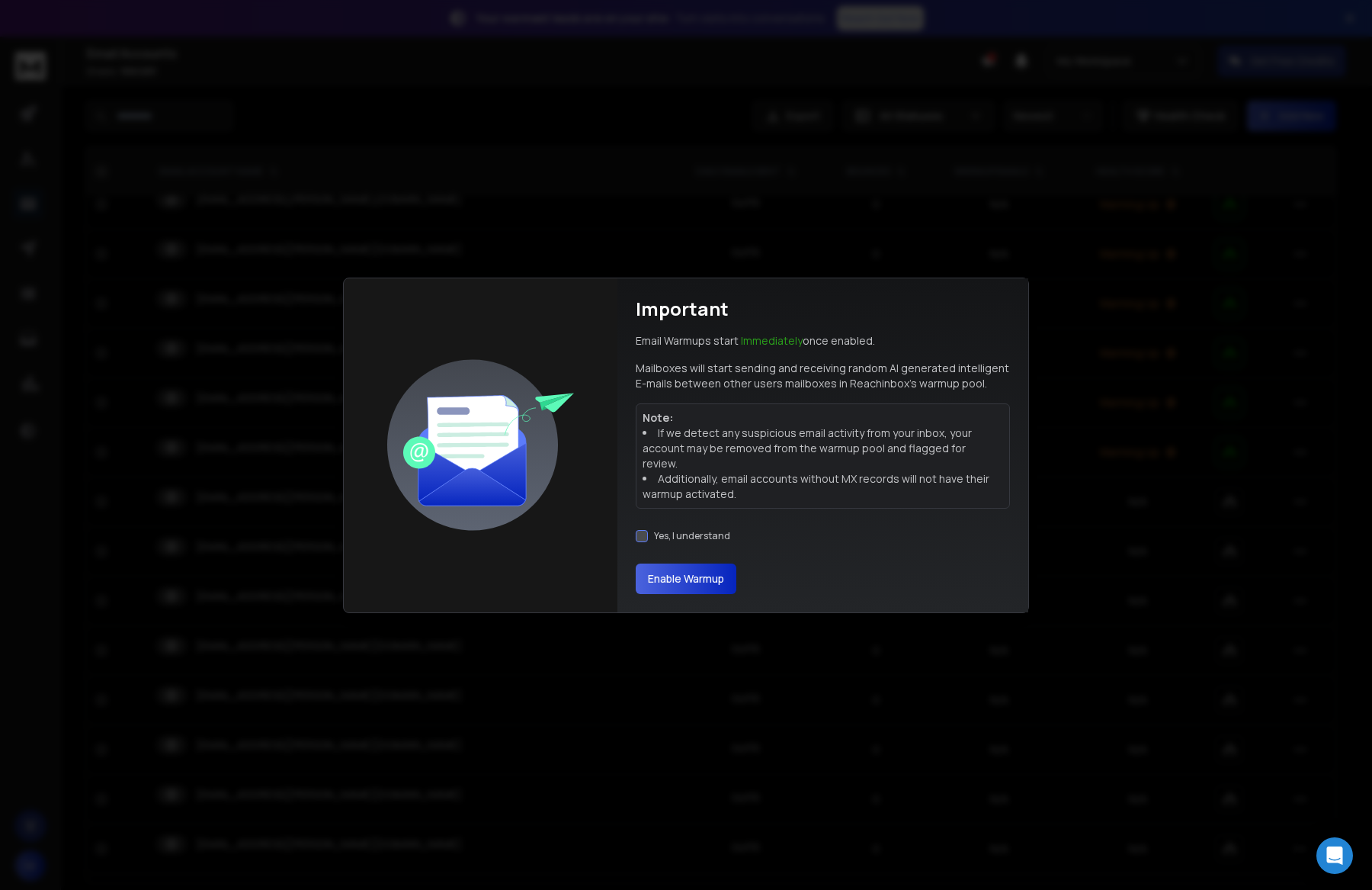
click at [644, 530] on button "Yes, I understand" at bounding box center [641, 535] width 12 height 12
drag, startPoint x: 692, startPoint y: 561, endPoint x: 774, endPoint y: 573, distance: 82.9
click at [693, 563] on button "Enable Warmup" at bounding box center [686, 578] width 100 height 31
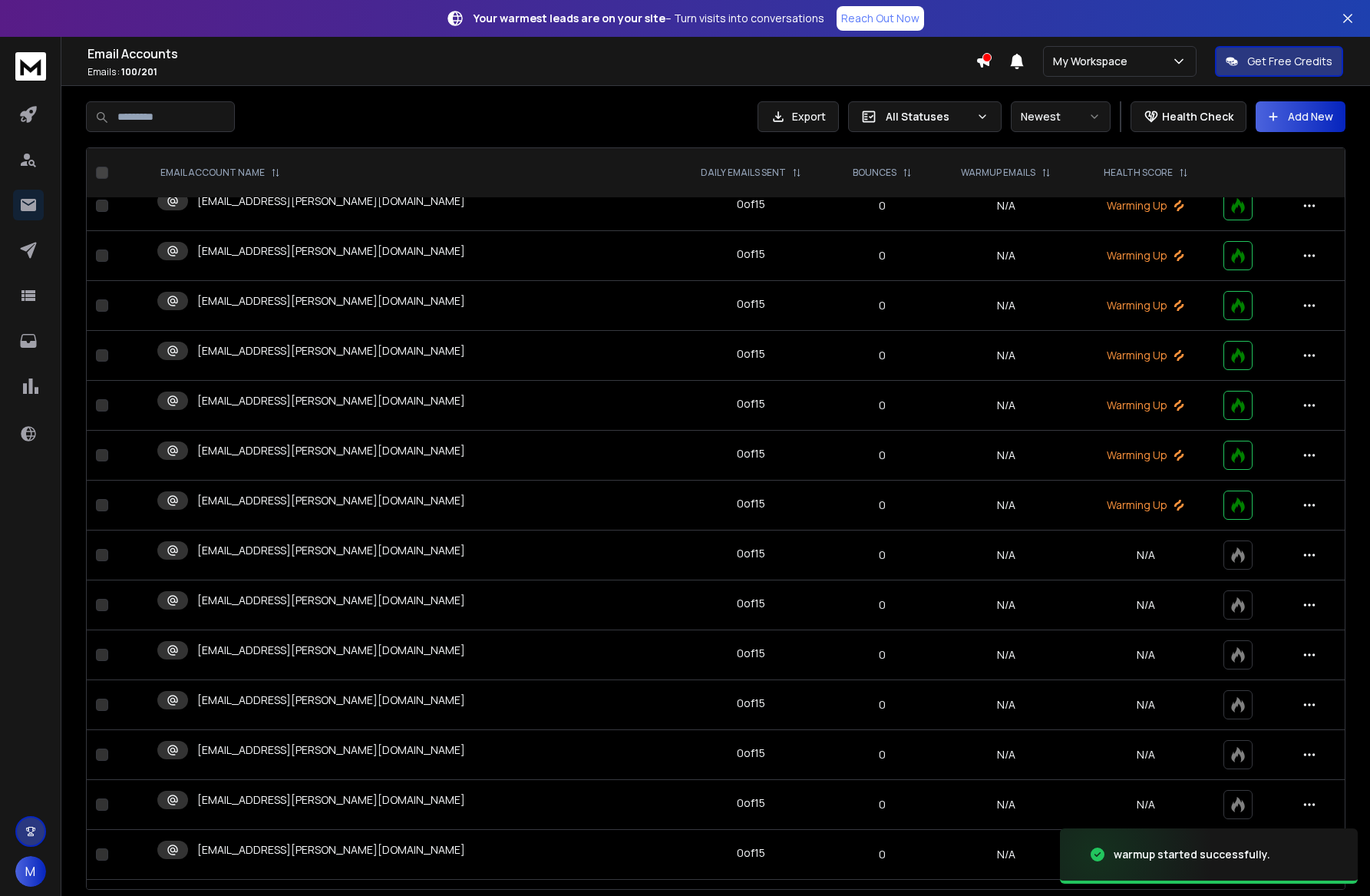
click at [1223, 551] on div at bounding box center [1237, 554] width 29 height 29
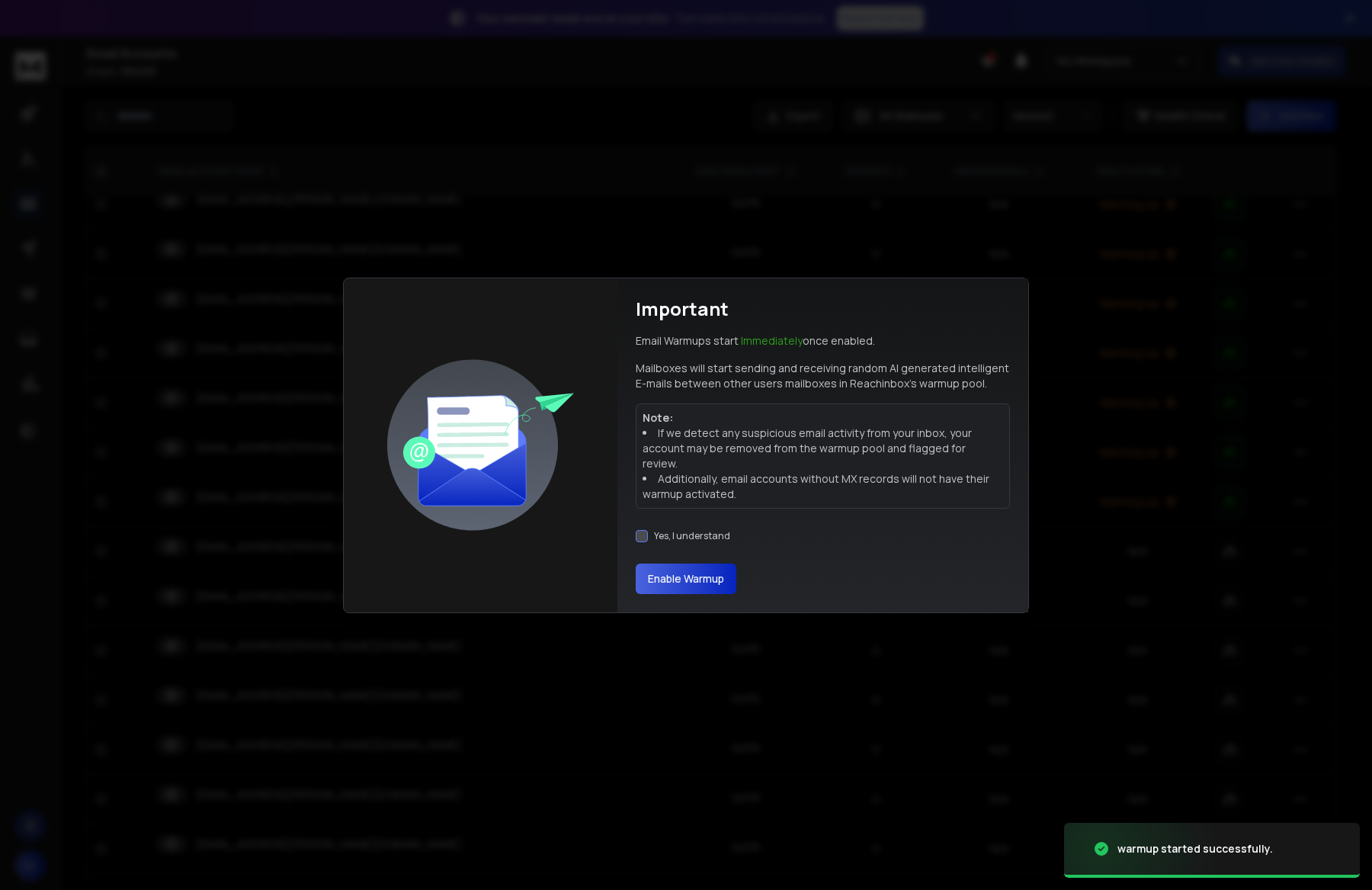
click at [642, 530] on button "Yes, I understand" at bounding box center [641, 535] width 12 height 12
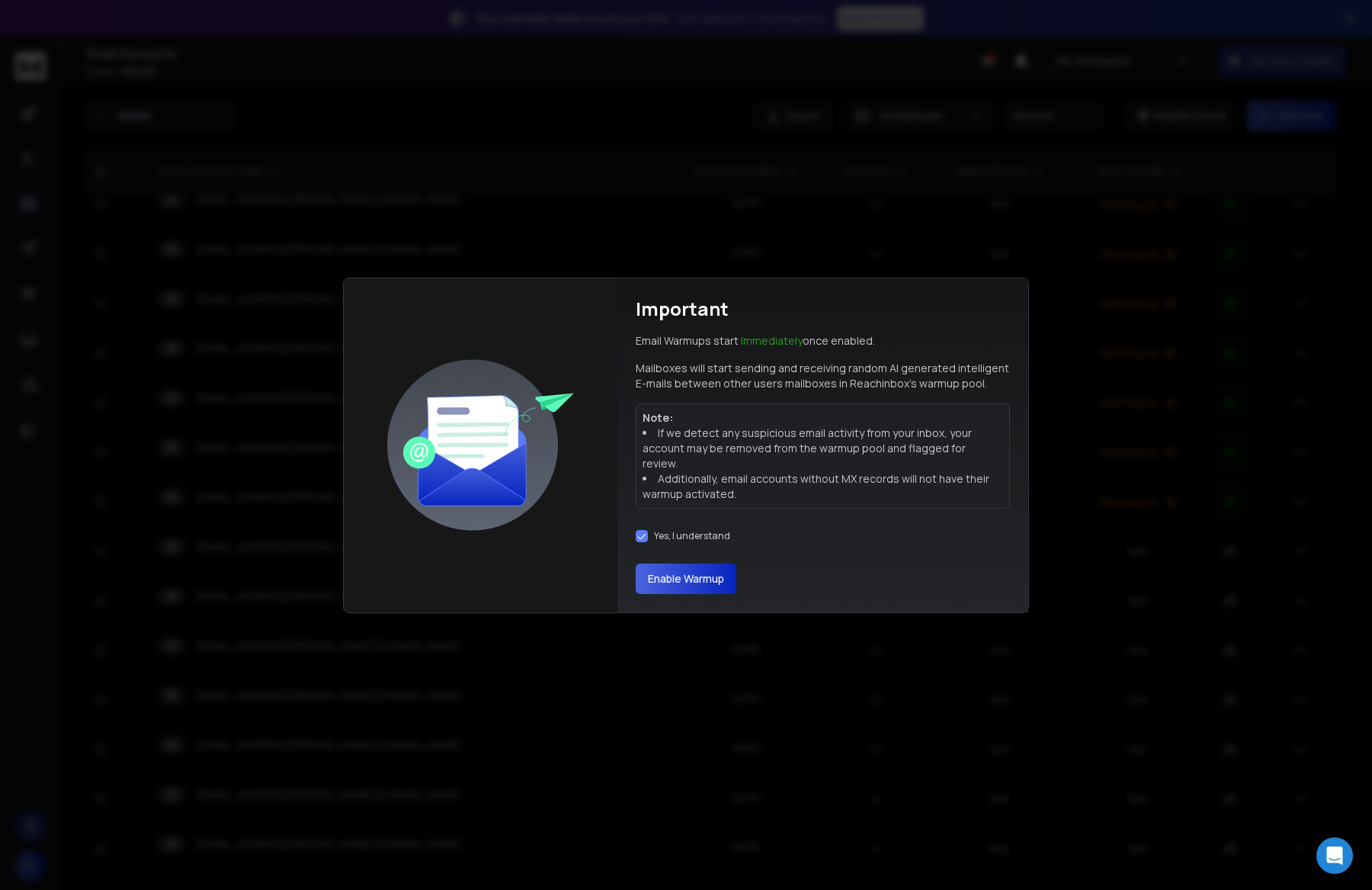
drag, startPoint x: 673, startPoint y: 572, endPoint x: 727, endPoint y: 583, distance: 55.1
click at [673, 572] on button "Enable Warmup" at bounding box center [686, 578] width 100 height 31
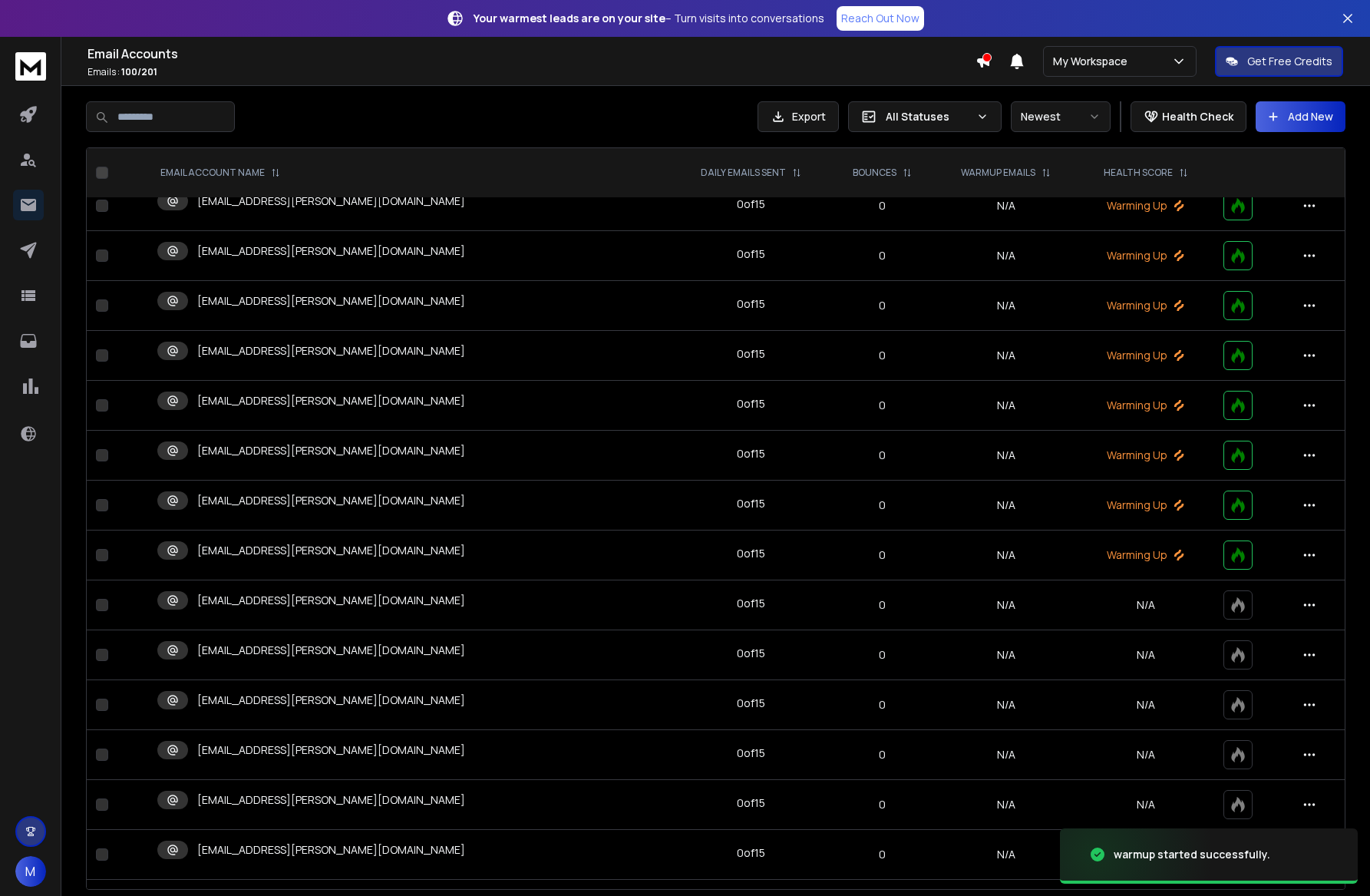
click at [1223, 617] on div at bounding box center [1237, 604] width 29 height 29
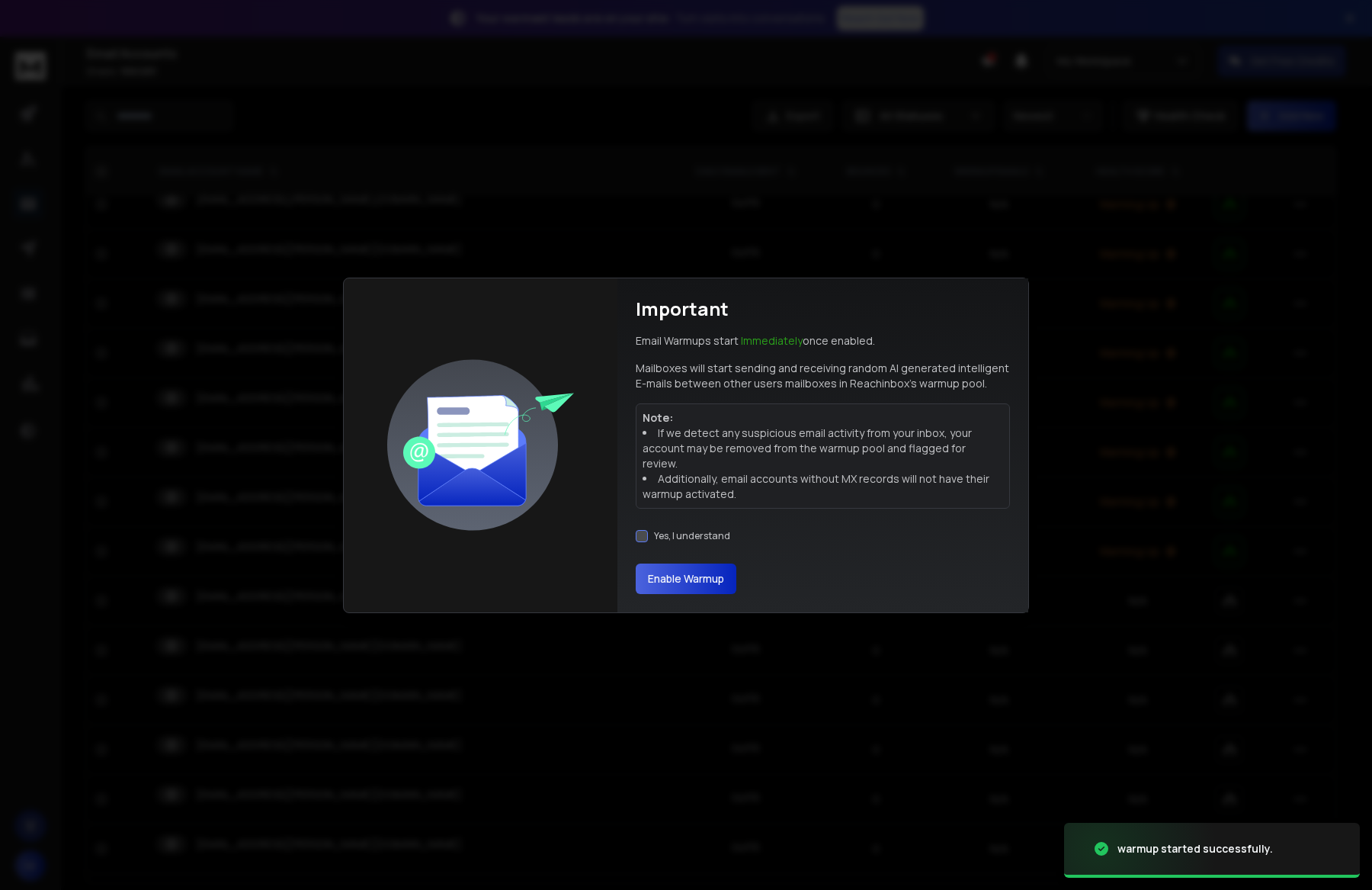
click at [635, 532] on div "Important Email Warmups start Immediately once enabled. Mailboxes will start se…" at bounding box center [822, 445] width 411 height 334
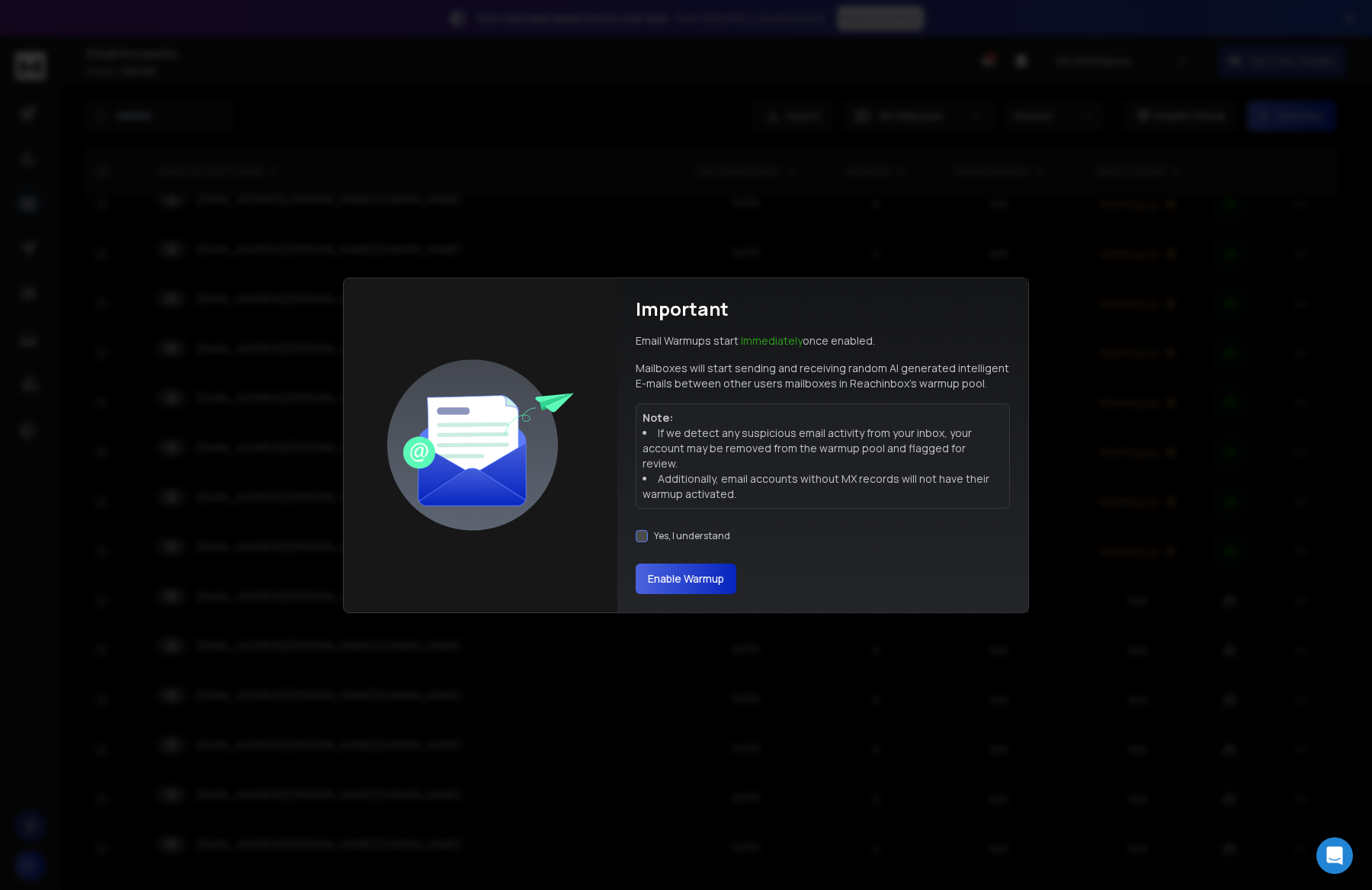
click at [634, 530] on div "Important Email Warmups start Immediately once enabled. Mailboxes will start se…" at bounding box center [822, 445] width 411 height 334
click at [642, 534] on button "Yes, I understand" at bounding box center [641, 535] width 12 height 12
drag, startPoint x: 663, startPoint y: 574, endPoint x: 689, endPoint y: 583, distance: 27.5
click at [664, 574] on button "Enable Warmup" at bounding box center [686, 578] width 100 height 31
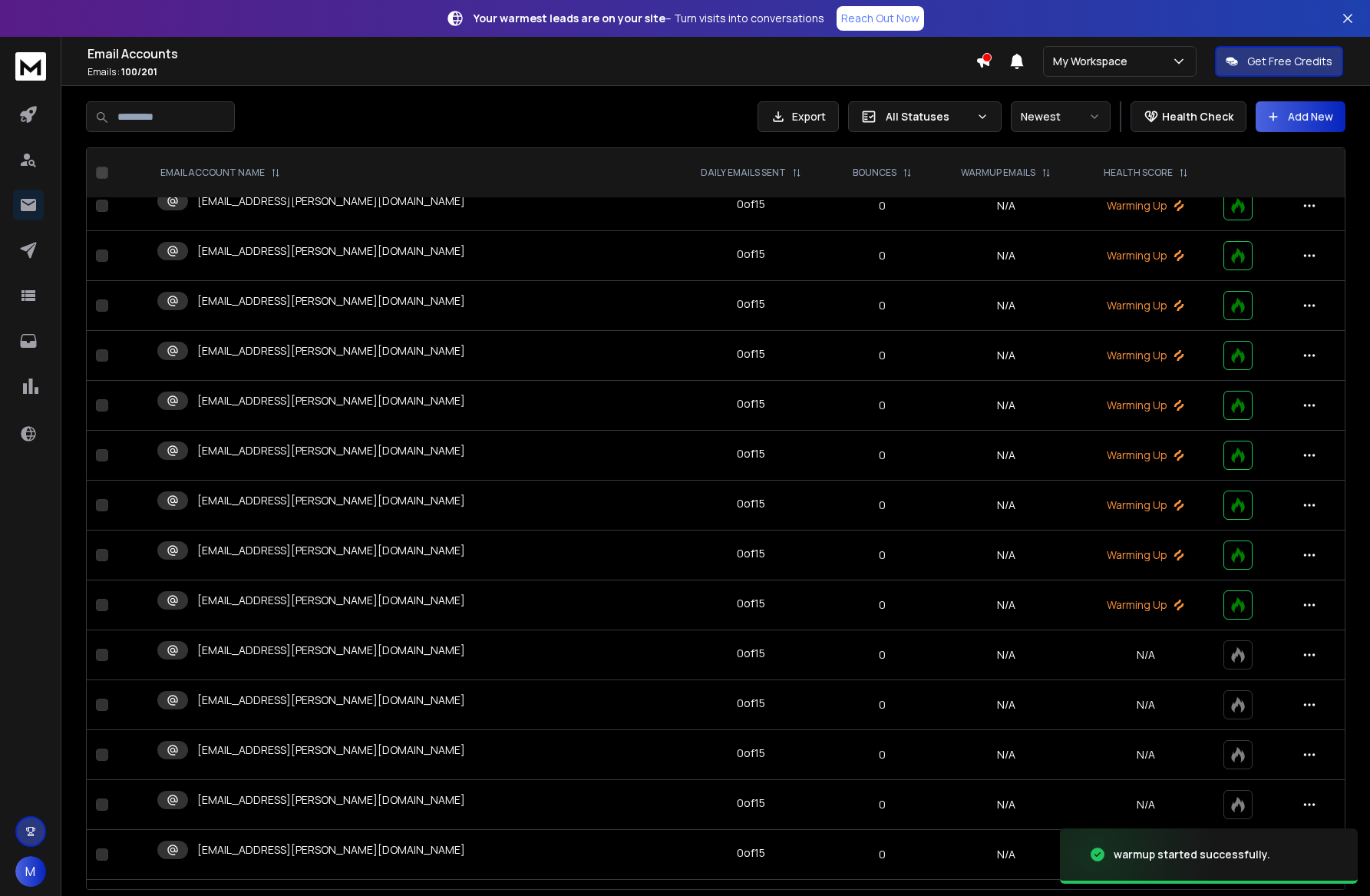
click at [1231, 659] on icon at bounding box center [1238, 654] width 15 height 15
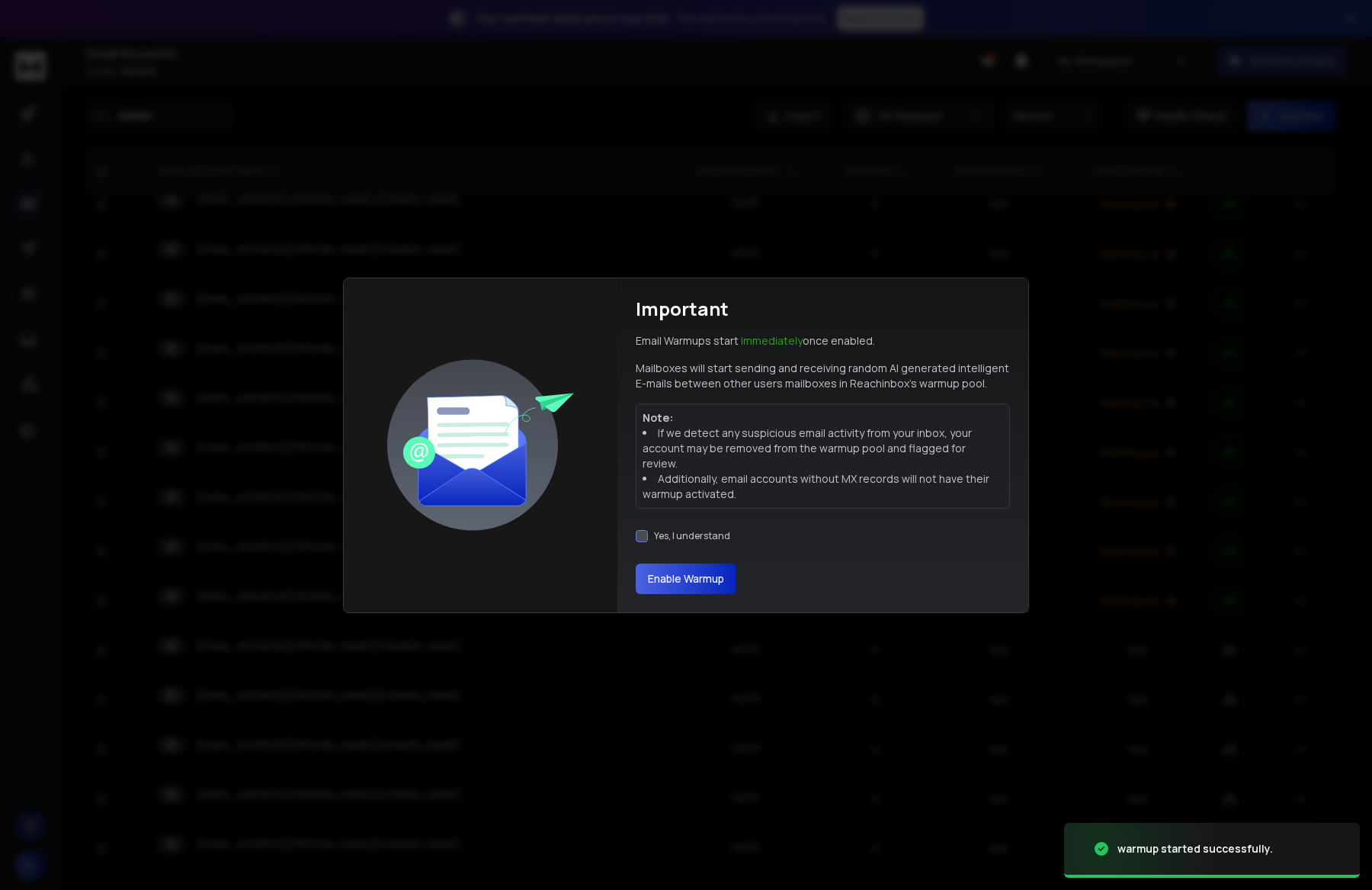
click at [645, 530] on button "Yes, I understand" at bounding box center [641, 535] width 12 height 12
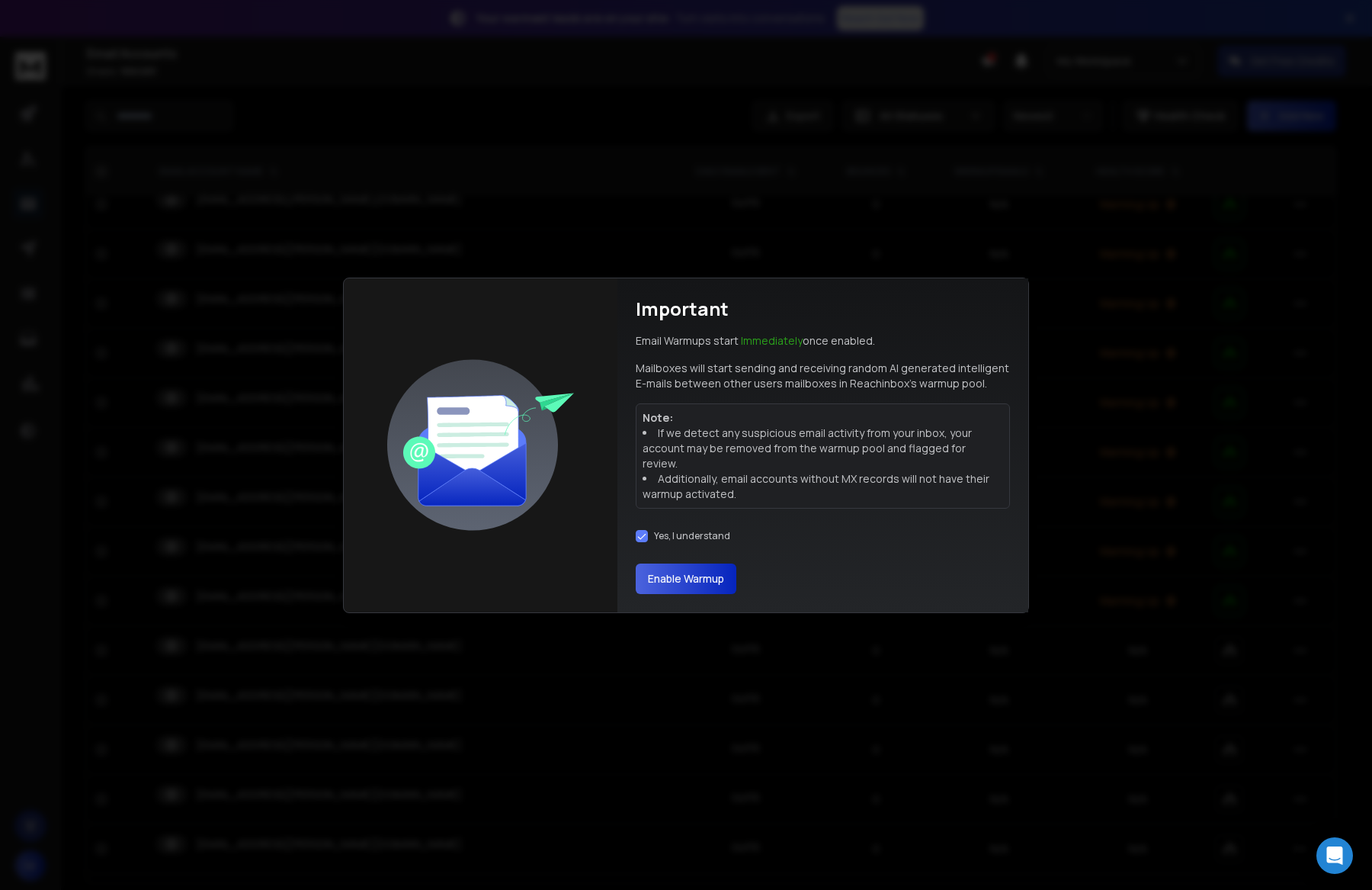
drag, startPoint x: 698, startPoint y: 574, endPoint x: 752, endPoint y: 591, distance: 56.6
click at [701, 575] on button "Enable Warmup" at bounding box center [686, 578] width 100 height 31
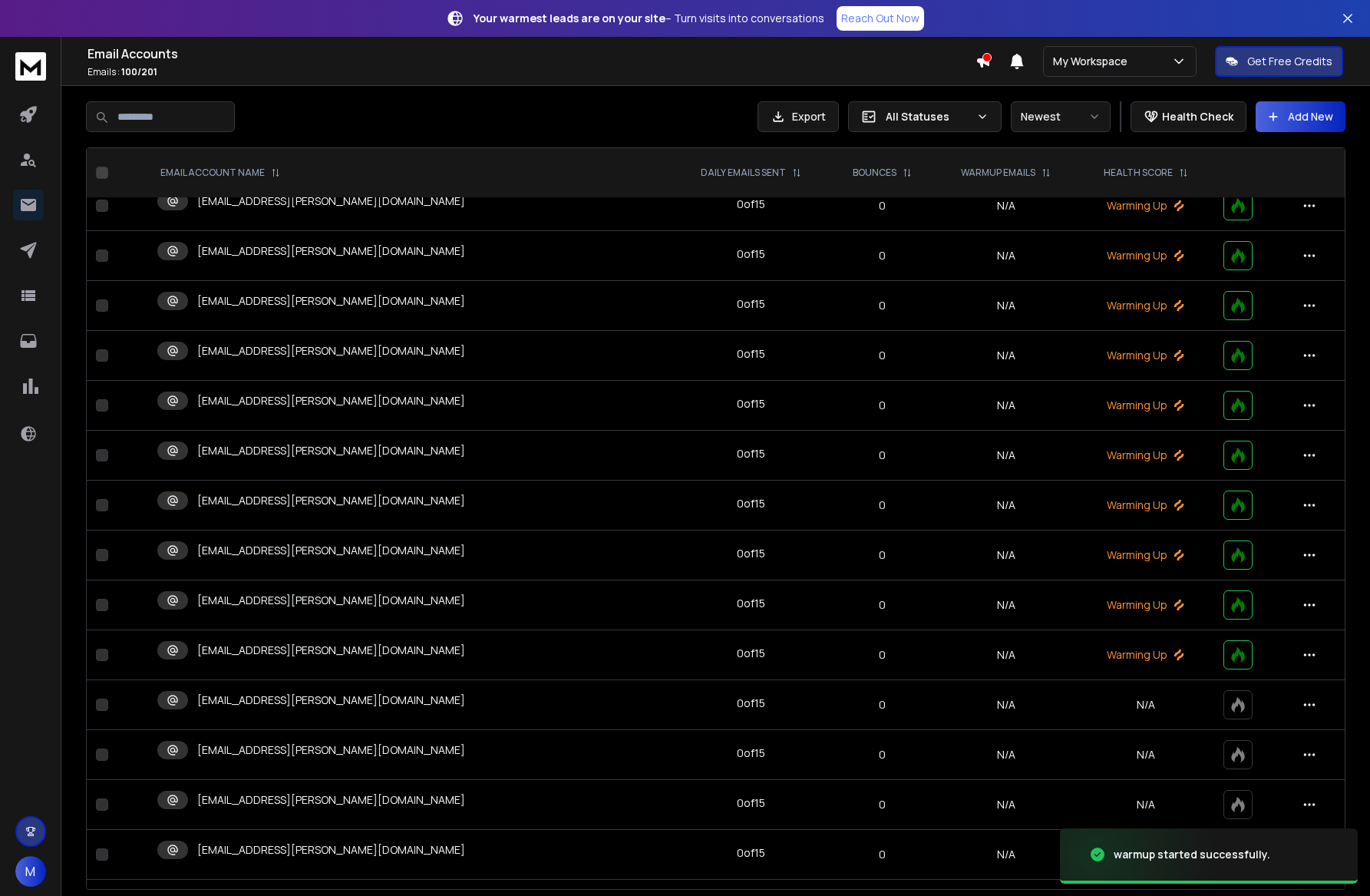
click at [1231, 706] on icon at bounding box center [1238, 704] width 15 height 15
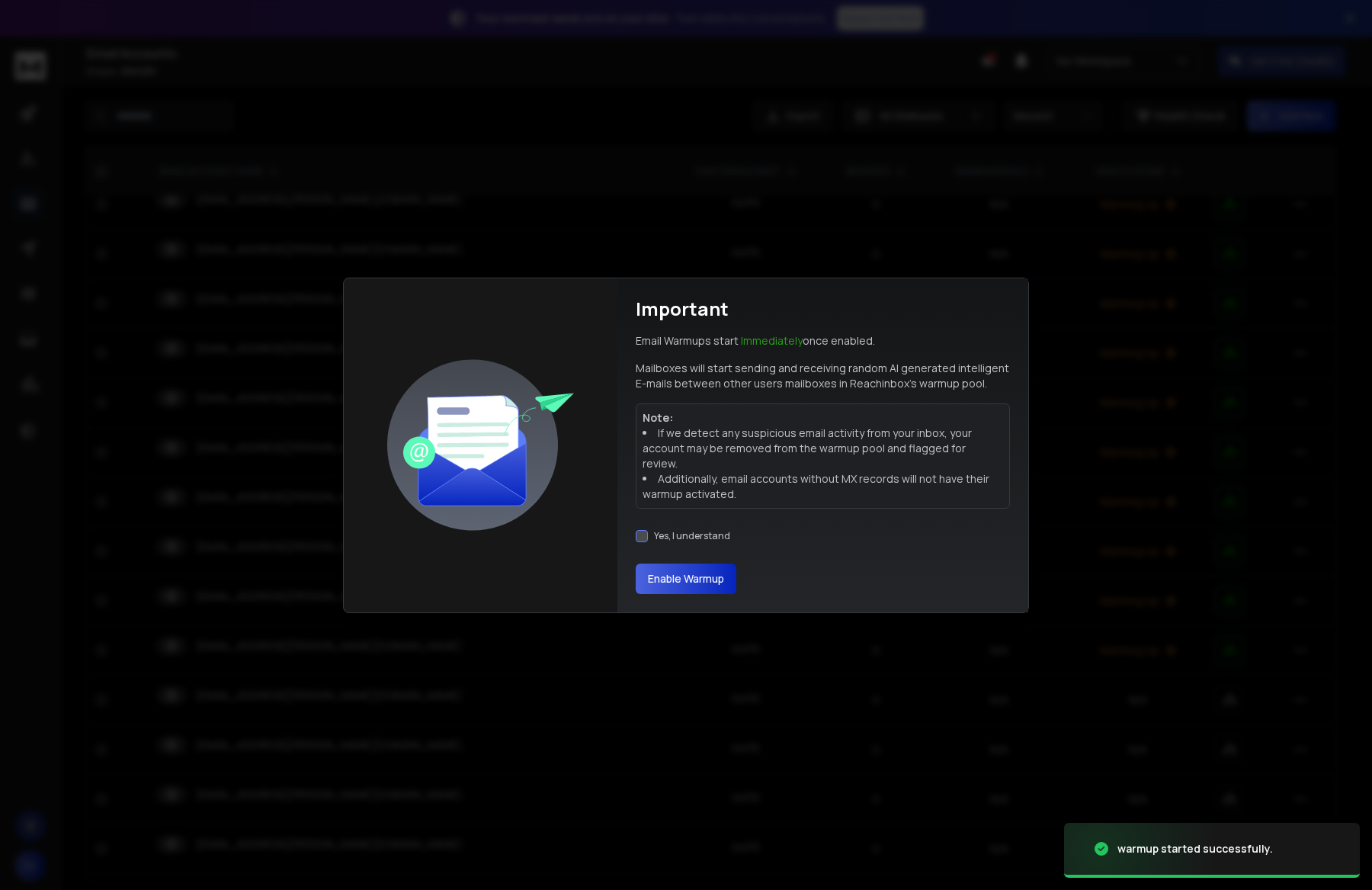
click at [638, 531] on button "Yes, I understand" at bounding box center [641, 535] width 12 height 12
click at [675, 579] on button "Enable Warmup" at bounding box center [686, 578] width 100 height 31
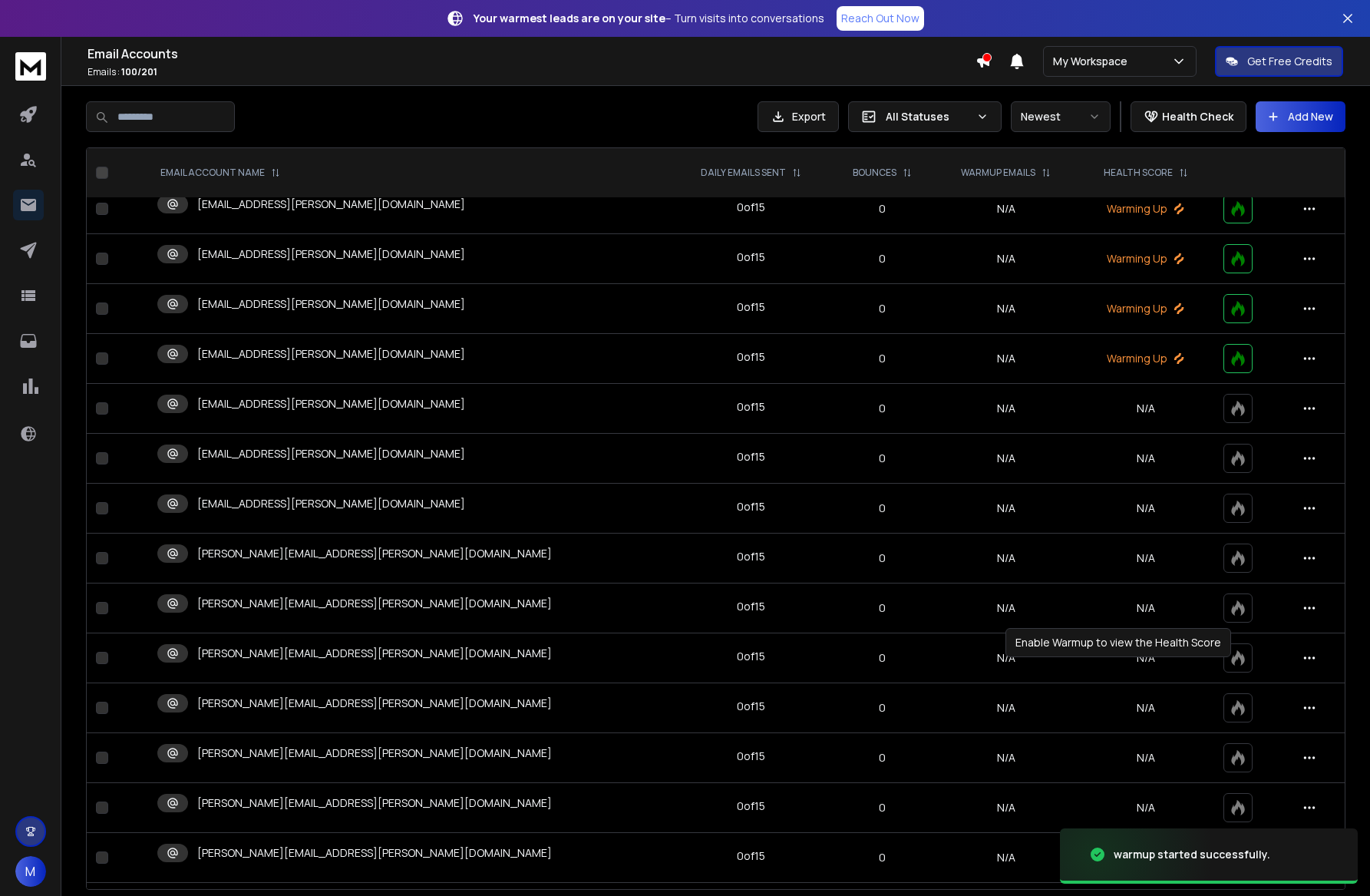
scroll to position [2147, 0]
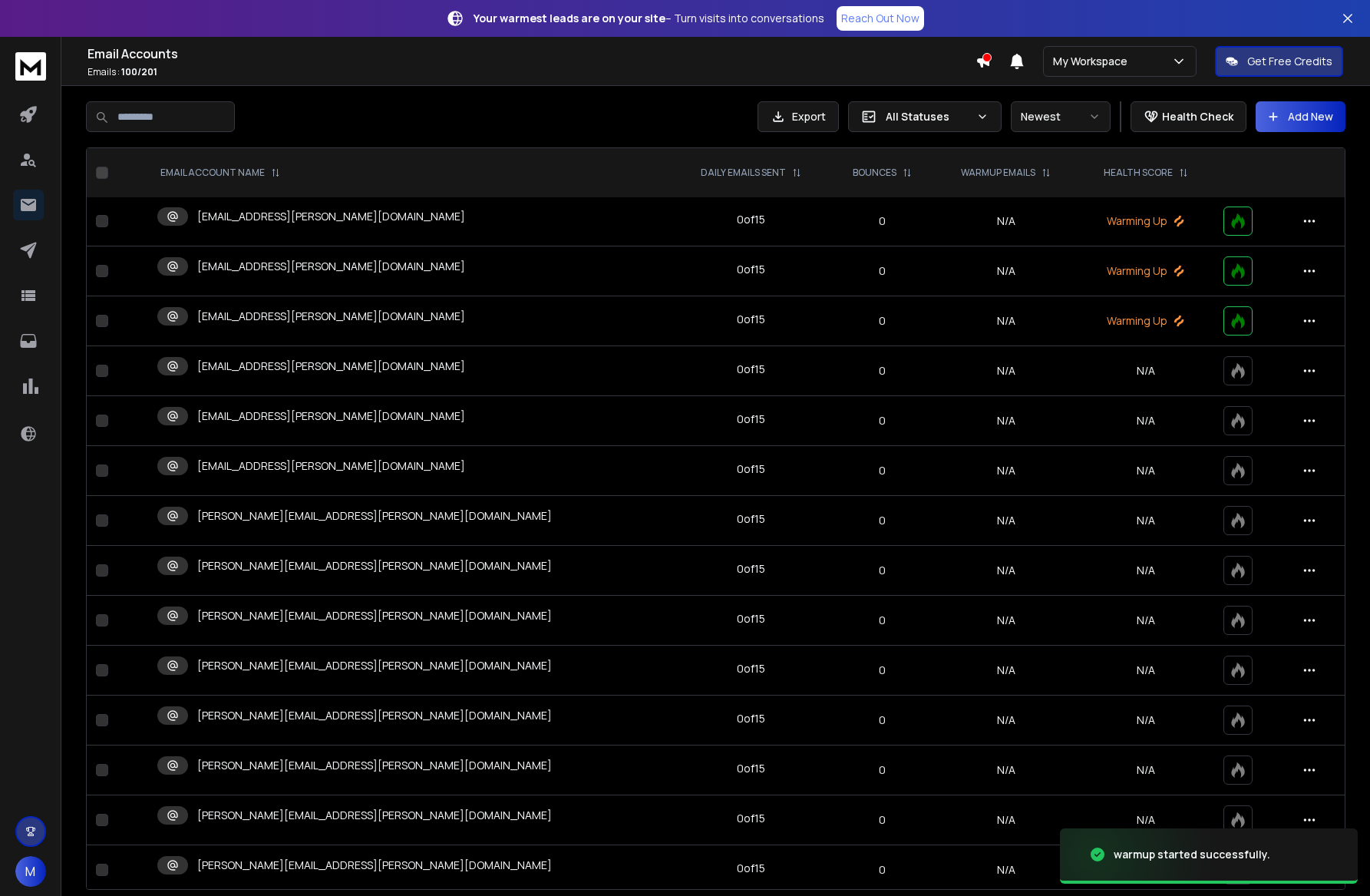
click at [1231, 376] on icon at bounding box center [1238, 371] width 15 height 15
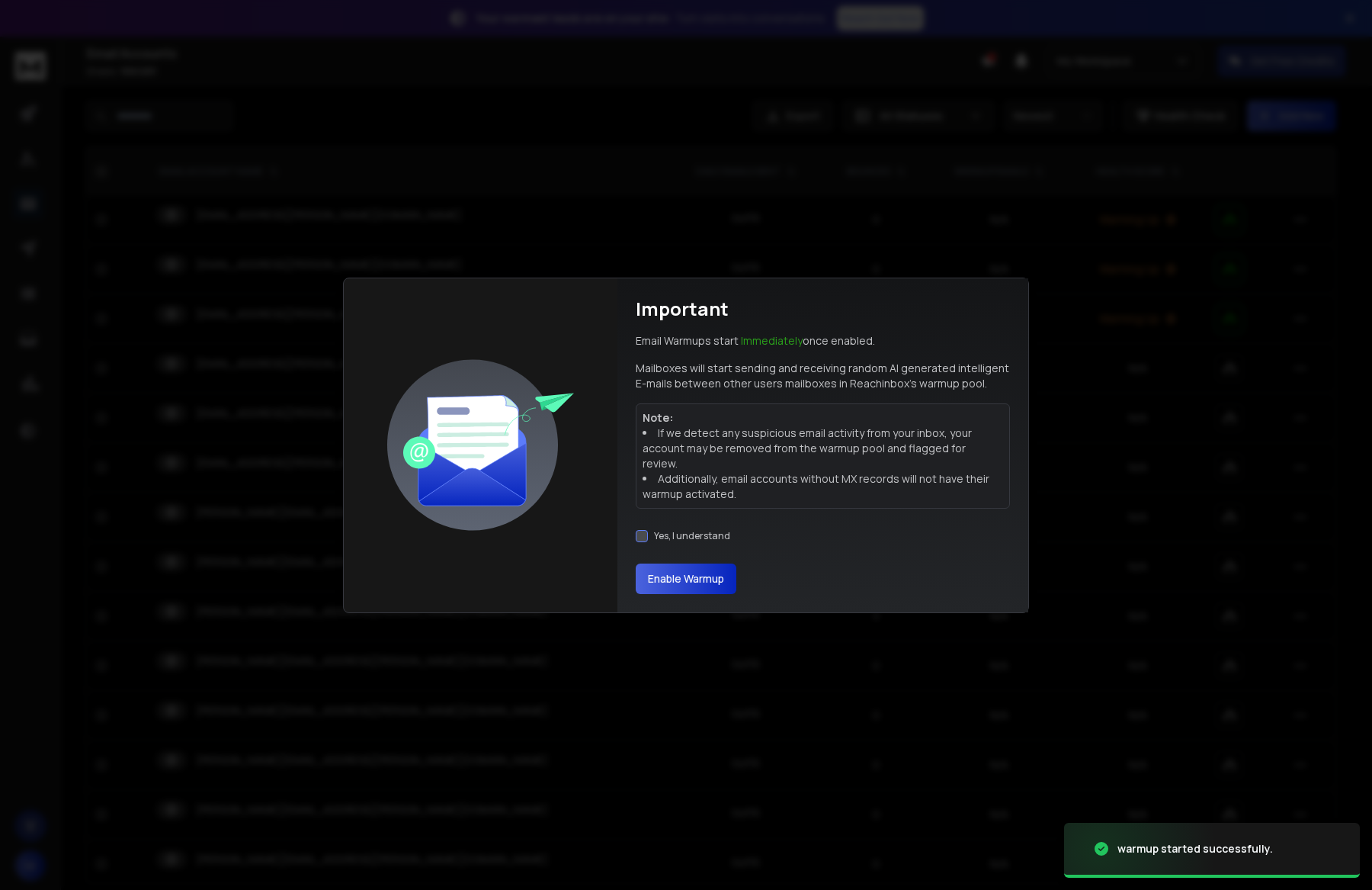
click at [642, 535] on div "Yes, I understand" at bounding box center [683, 535] width 95 height 31
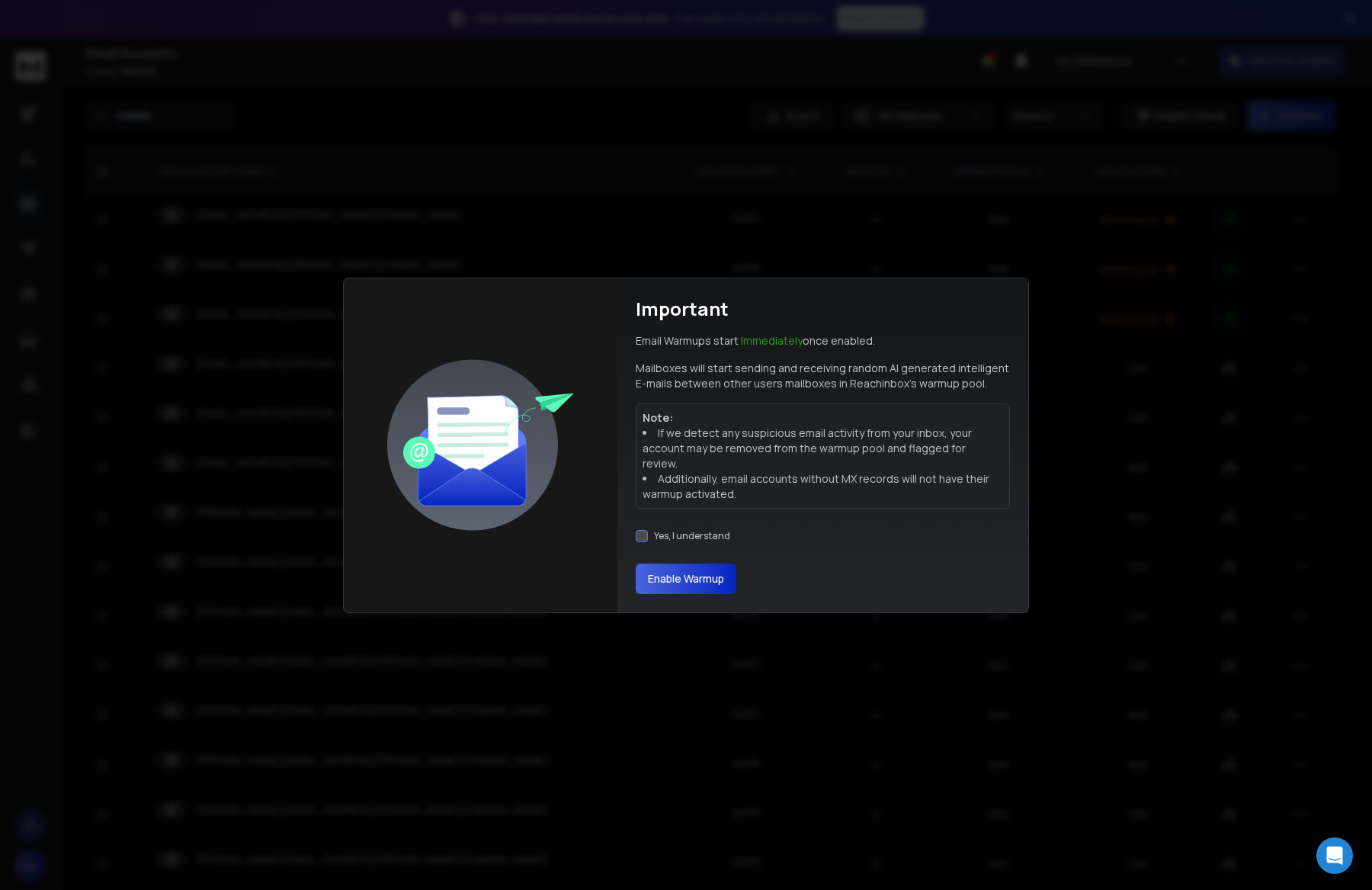
click at [636, 530] on button "Yes, I understand" at bounding box center [641, 535] width 12 height 12
drag, startPoint x: 682, startPoint y: 576, endPoint x: 701, endPoint y: 574, distance: 19.1
click at [694, 574] on button "Enable Warmup" at bounding box center [686, 578] width 100 height 31
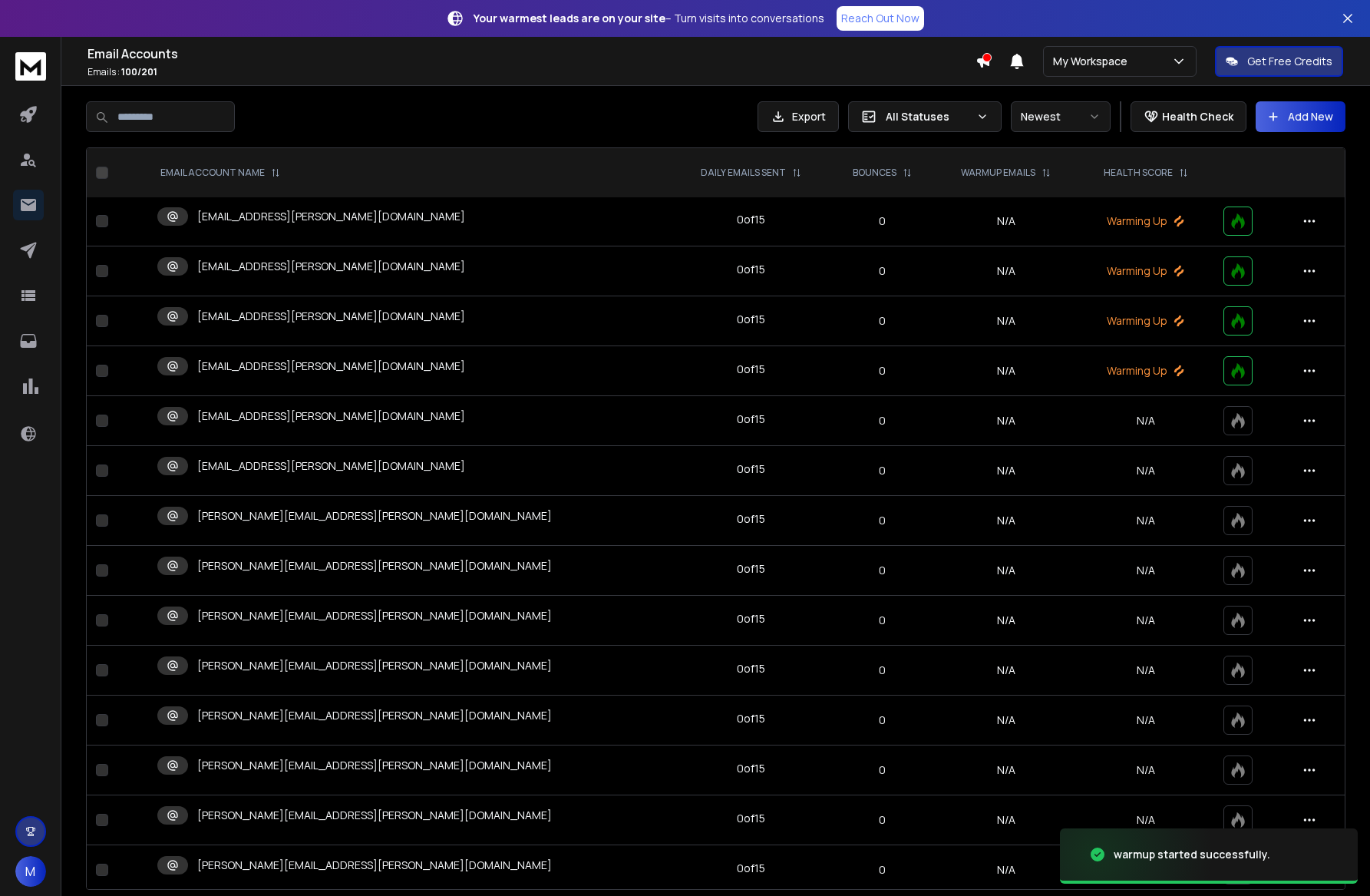
click at [1223, 430] on div at bounding box center [1237, 420] width 29 height 29
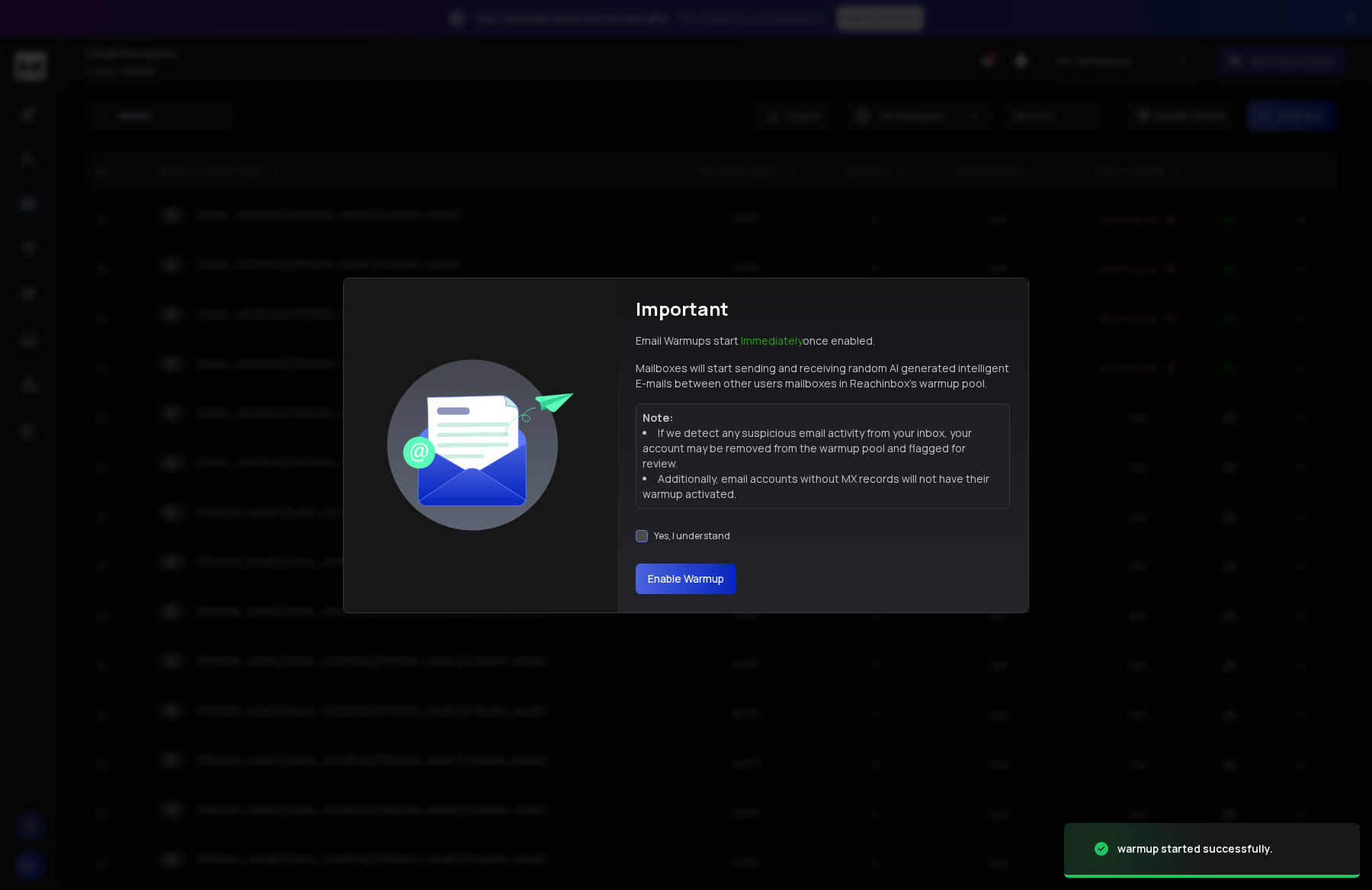
click at [640, 530] on button "Yes, I understand" at bounding box center [641, 535] width 12 height 12
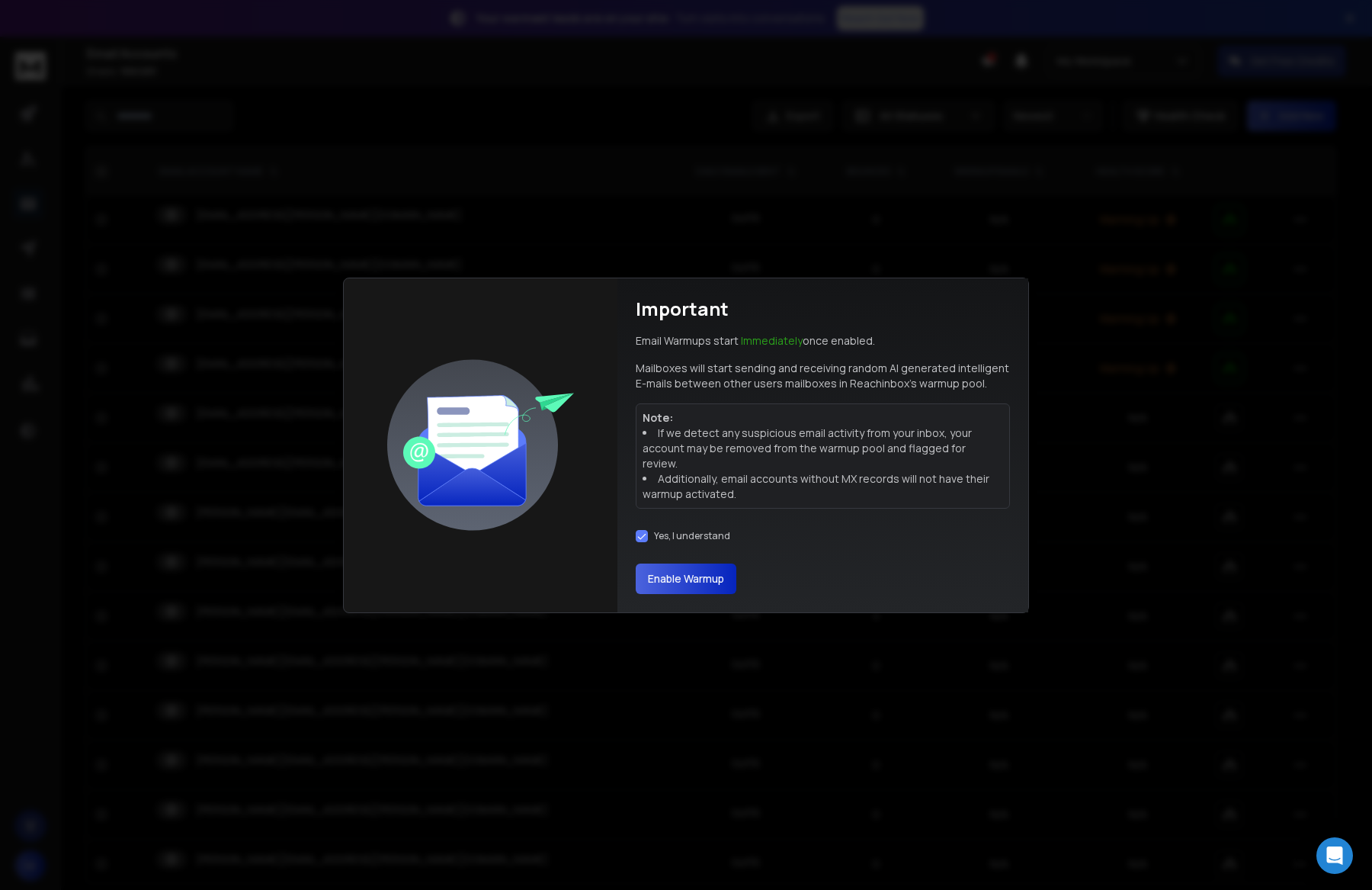
click at [662, 574] on button "Enable Warmup" at bounding box center [686, 578] width 100 height 31
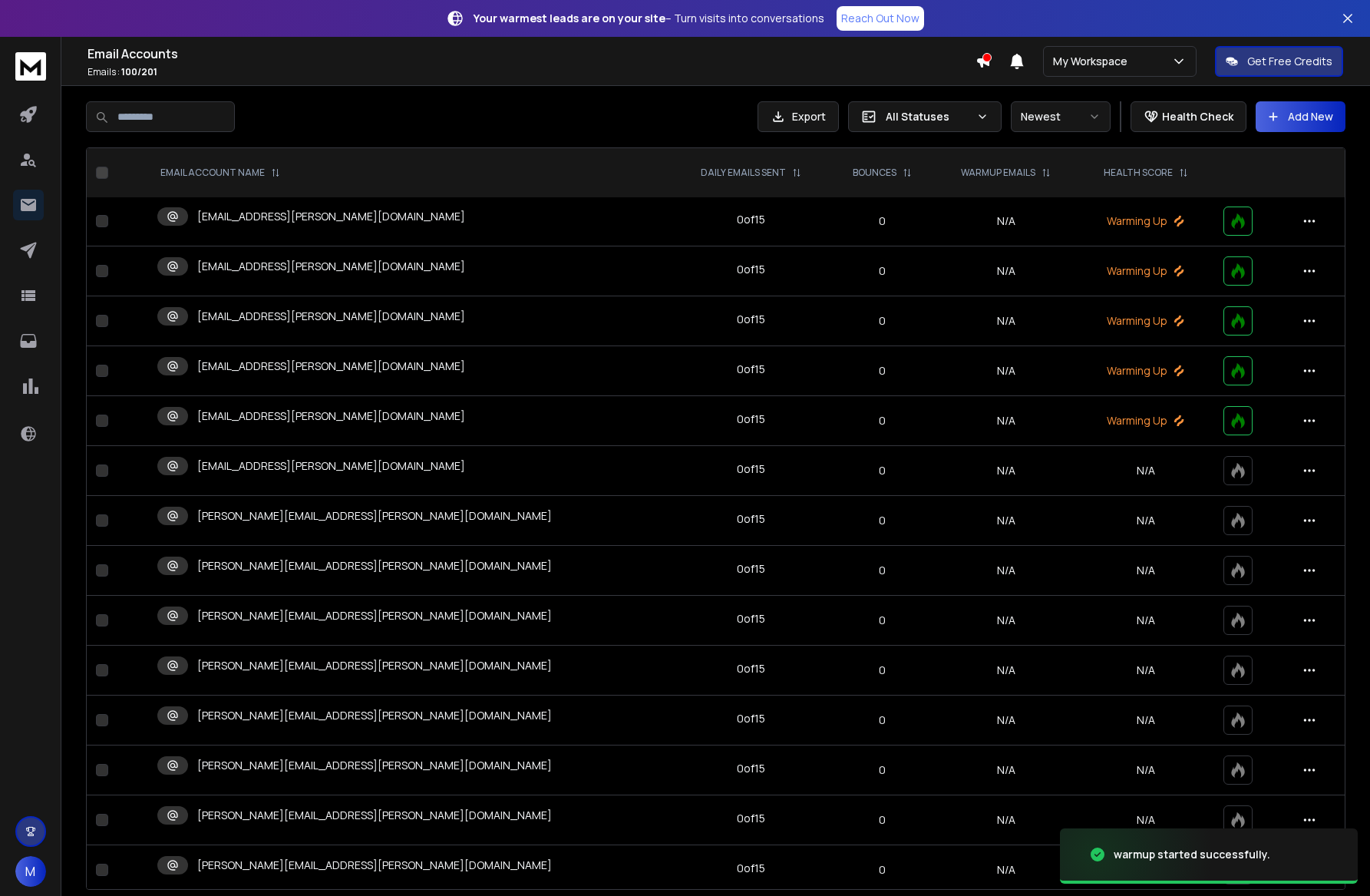
click at [1223, 478] on div at bounding box center [1237, 470] width 29 height 29
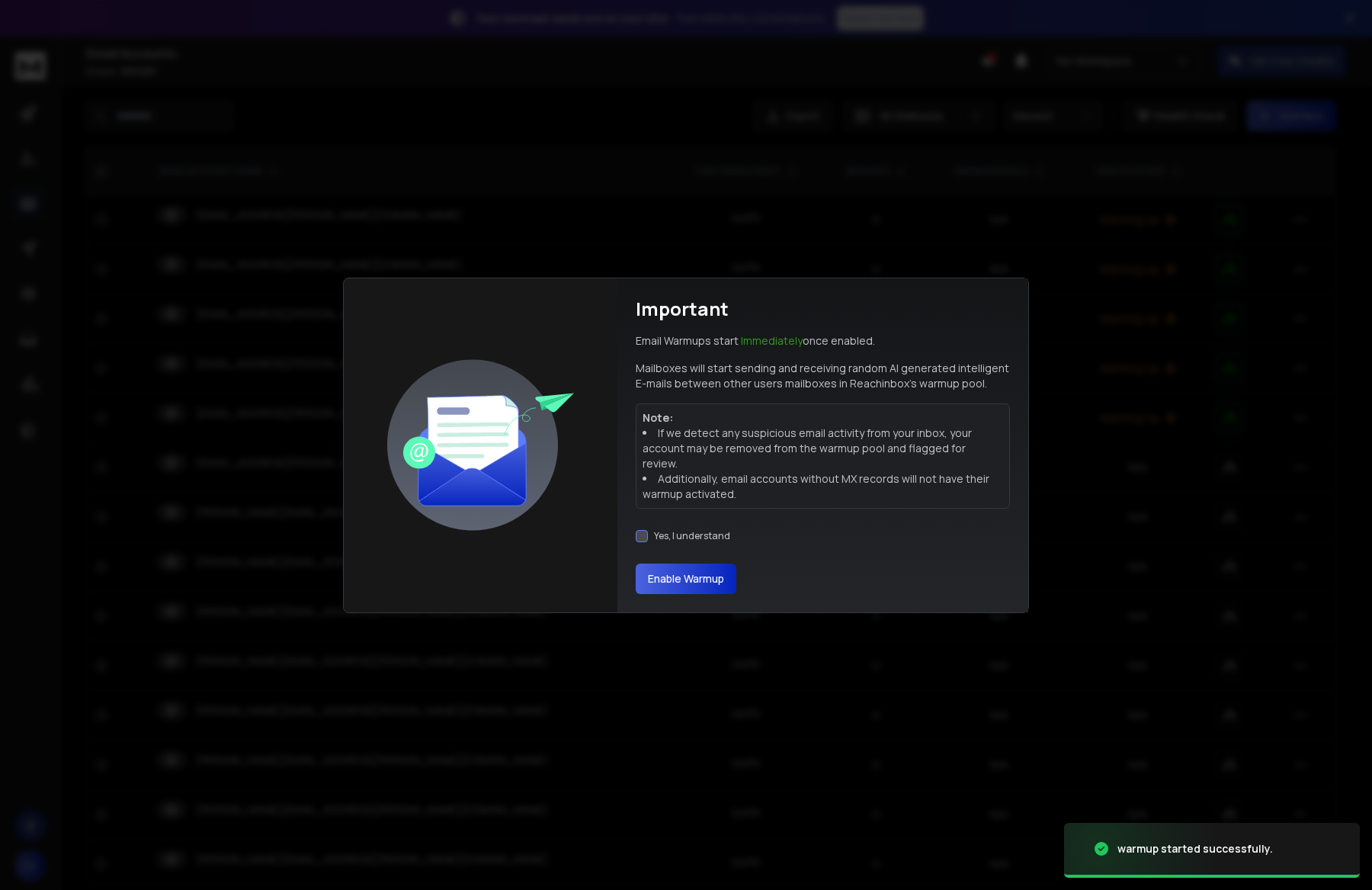
click at [638, 530] on button "Yes, I understand" at bounding box center [641, 535] width 12 height 12
click at [681, 570] on button "Enable Warmup" at bounding box center [686, 578] width 100 height 31
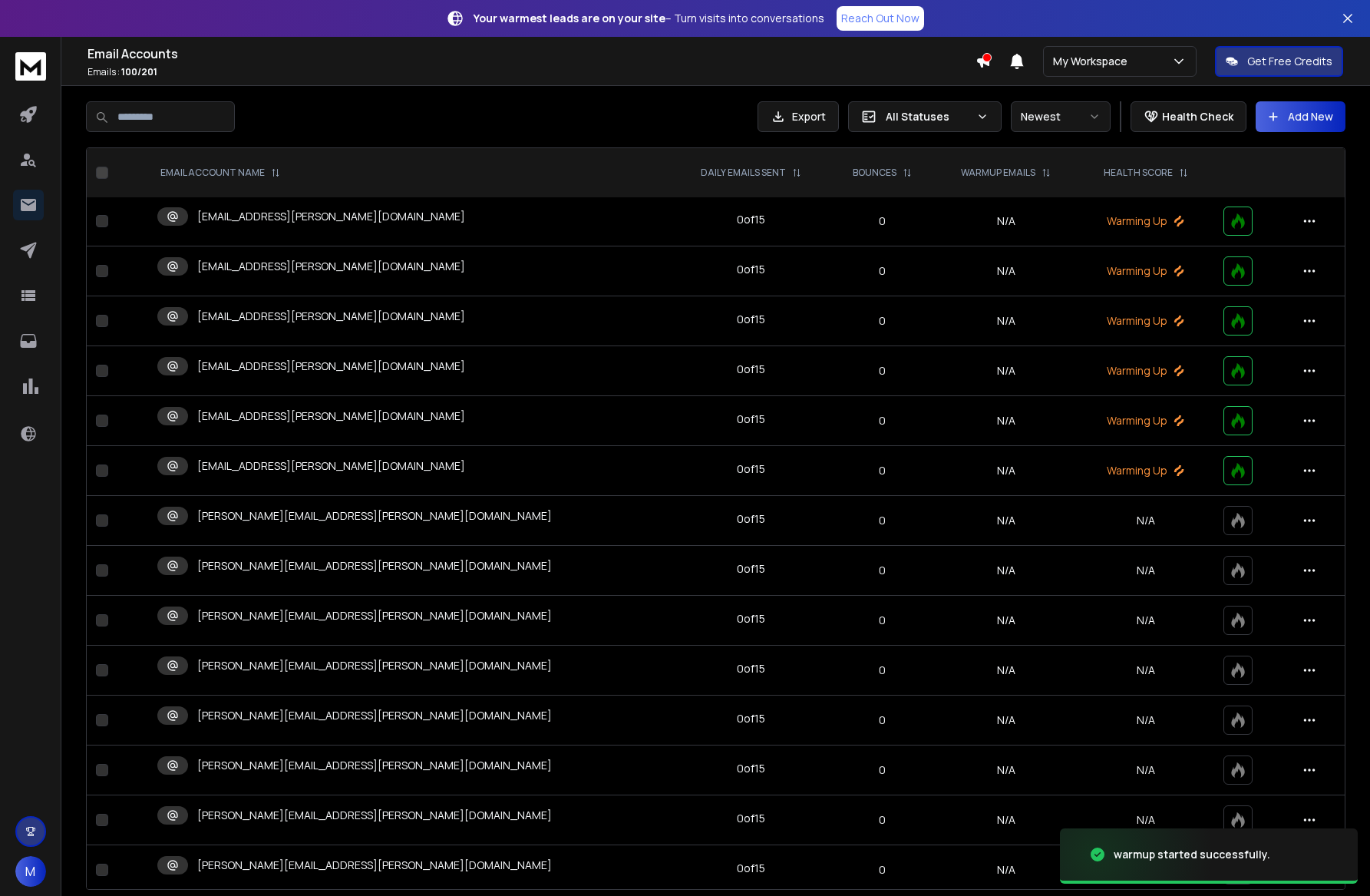
click at [1231, 525] on icon at bounding box center [1238, 520] width 15 height 15
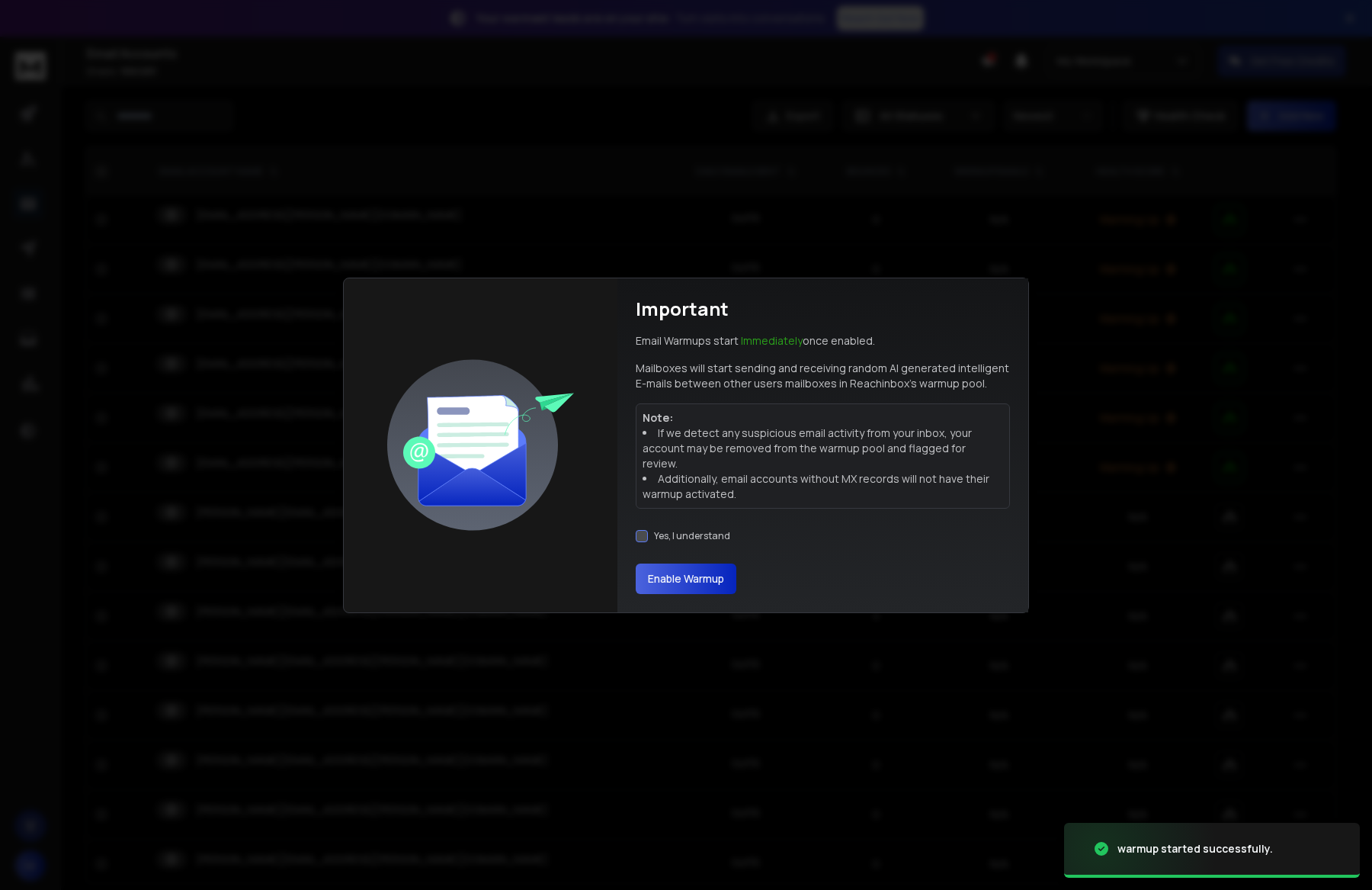
click at [643, 530] on button "Yes, I understand" at bounding box center [641, 535] width 12 height 12
drag, startPoint x: 675, startPoint y: 566, endPoint x: 694, endPoint y: 561, distance: 19.6
click at [681, 567] on button "Enable Warmup" at bounding box center [686, 578] width 100 height 31
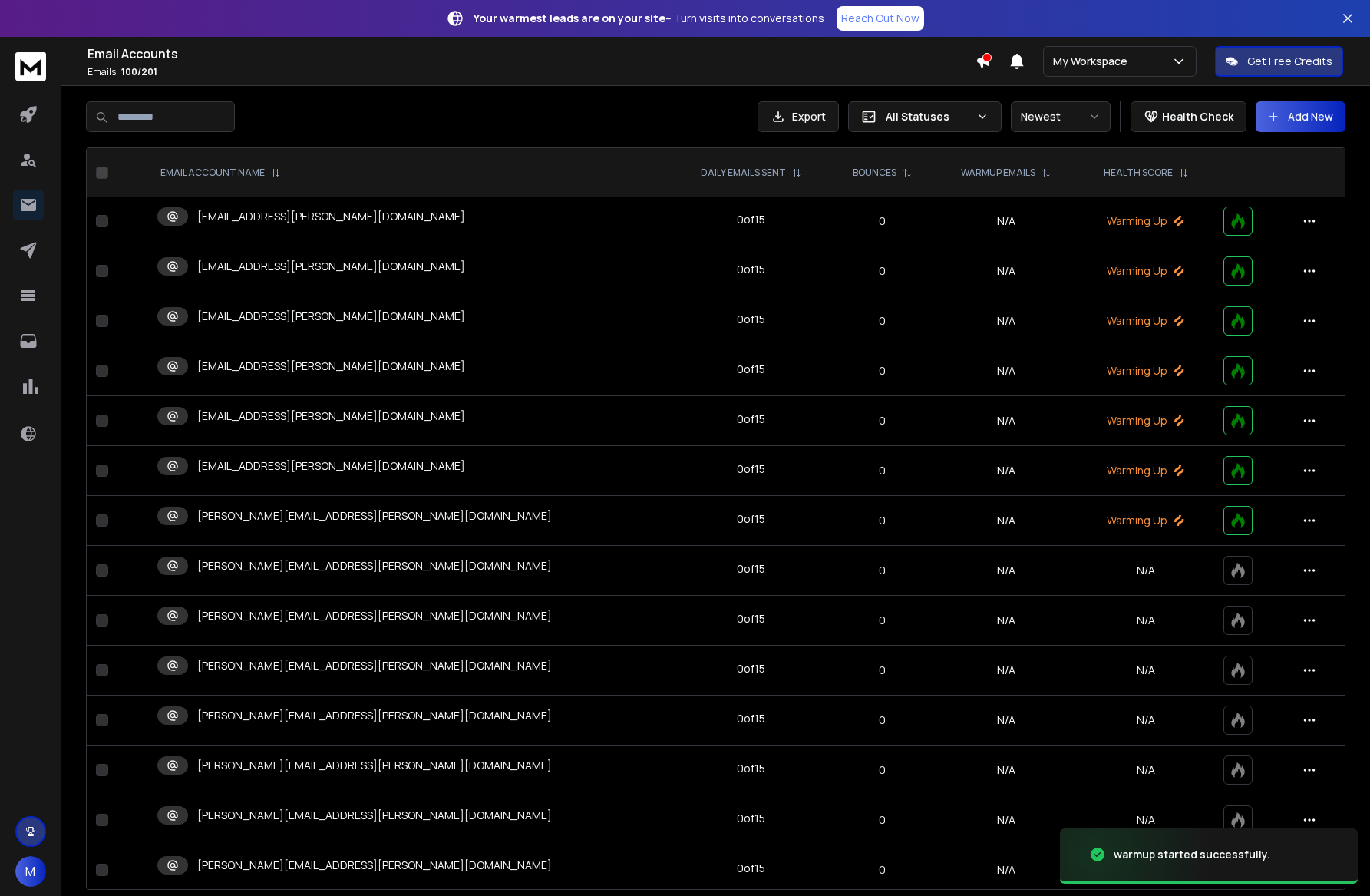
click at [1223, 576] on div at bounding box center [1237, 570] width 29 height 29
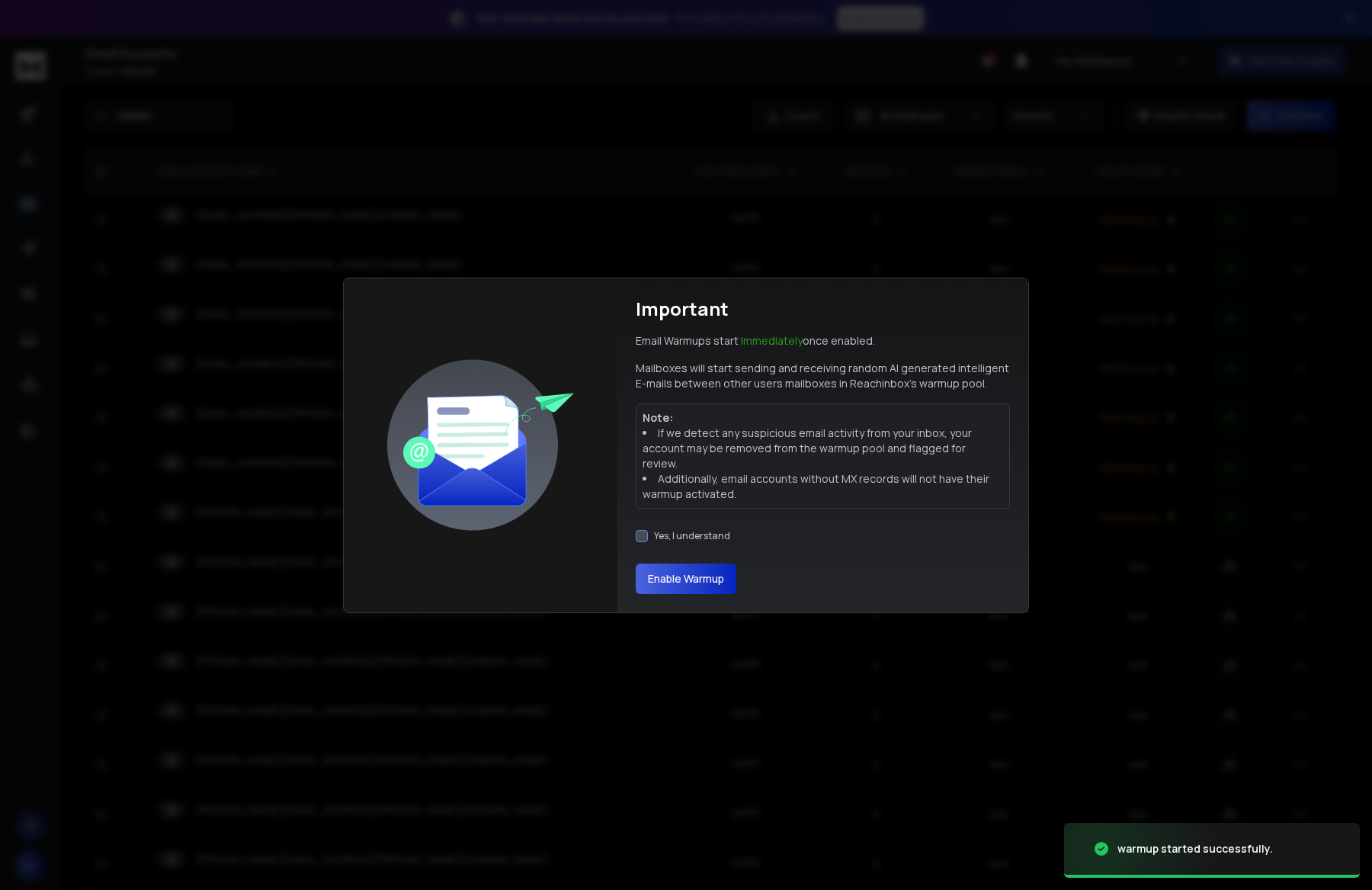
click at [638, 532] on button "Yes, I understand" at bounding box center [641, 535] width 12 height 12
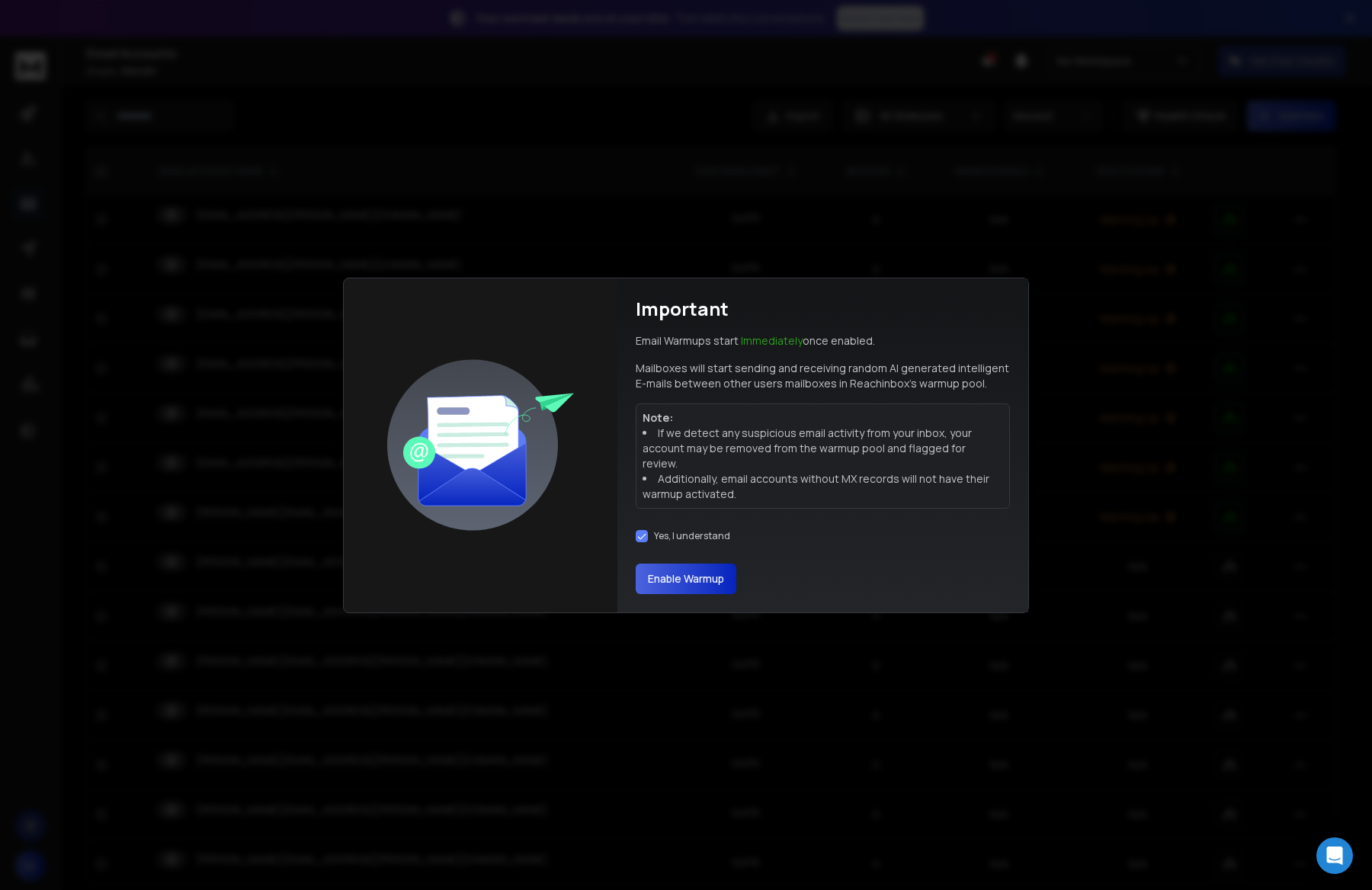
click at [681, 563] on button "Enable Warmup" at bounding box center [686, 578] width 100 height 31
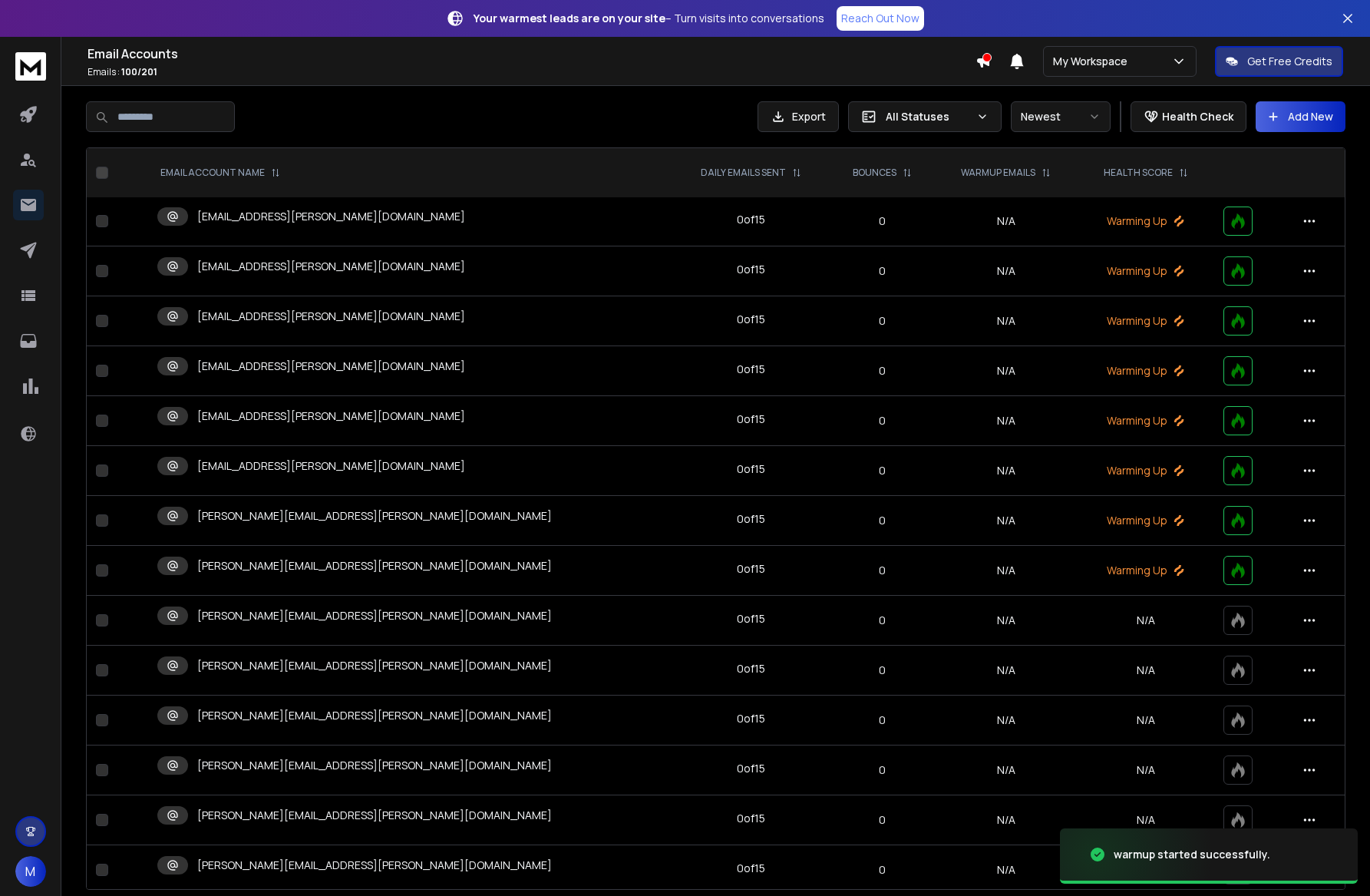
click at [1232, 623] on icon at bounding box center [1238, 620] width 13 height 15
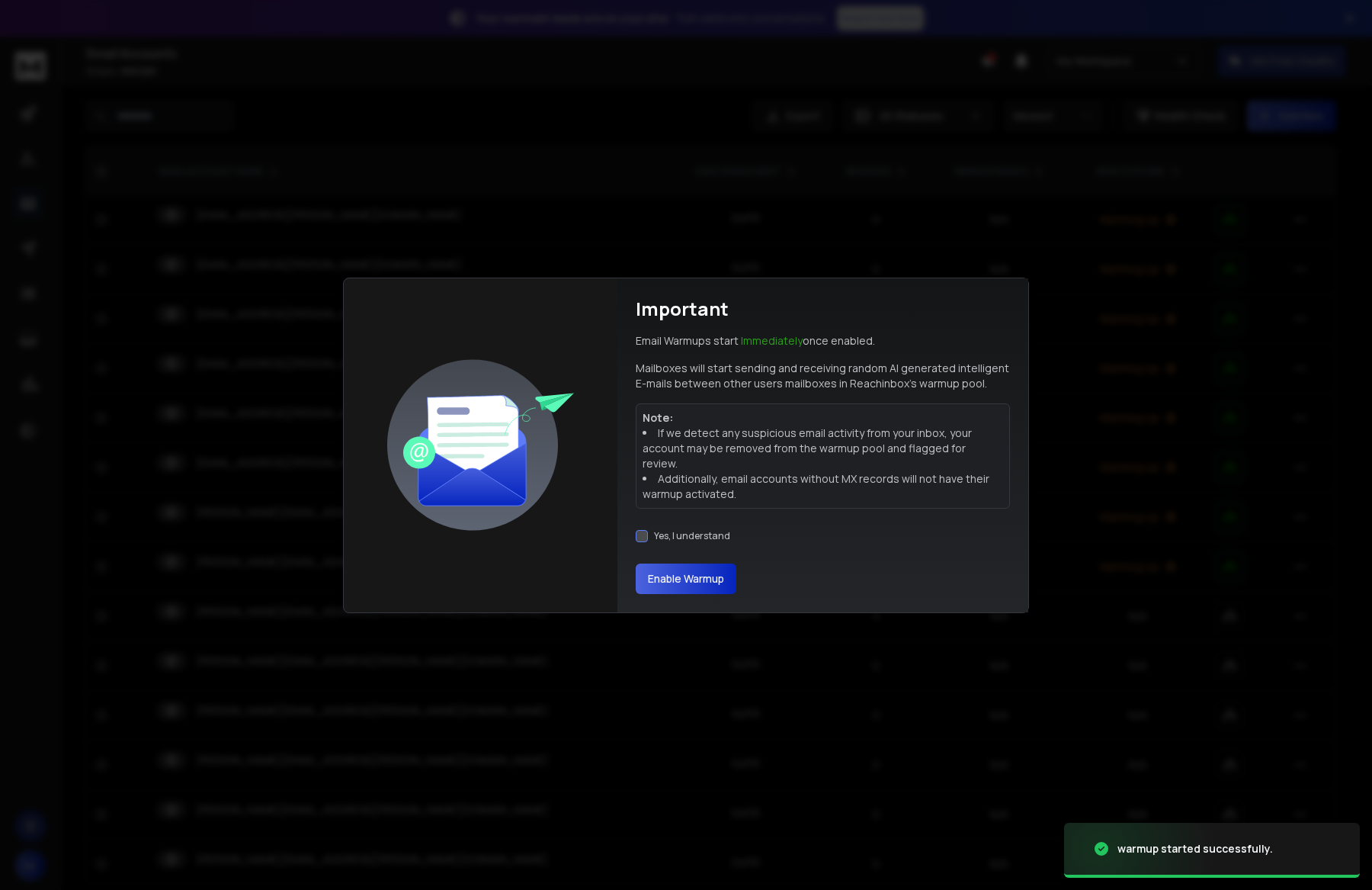
click at [641, 530] on button "Yes, I understand" at bounding box center [641, 535] width 12 height 12
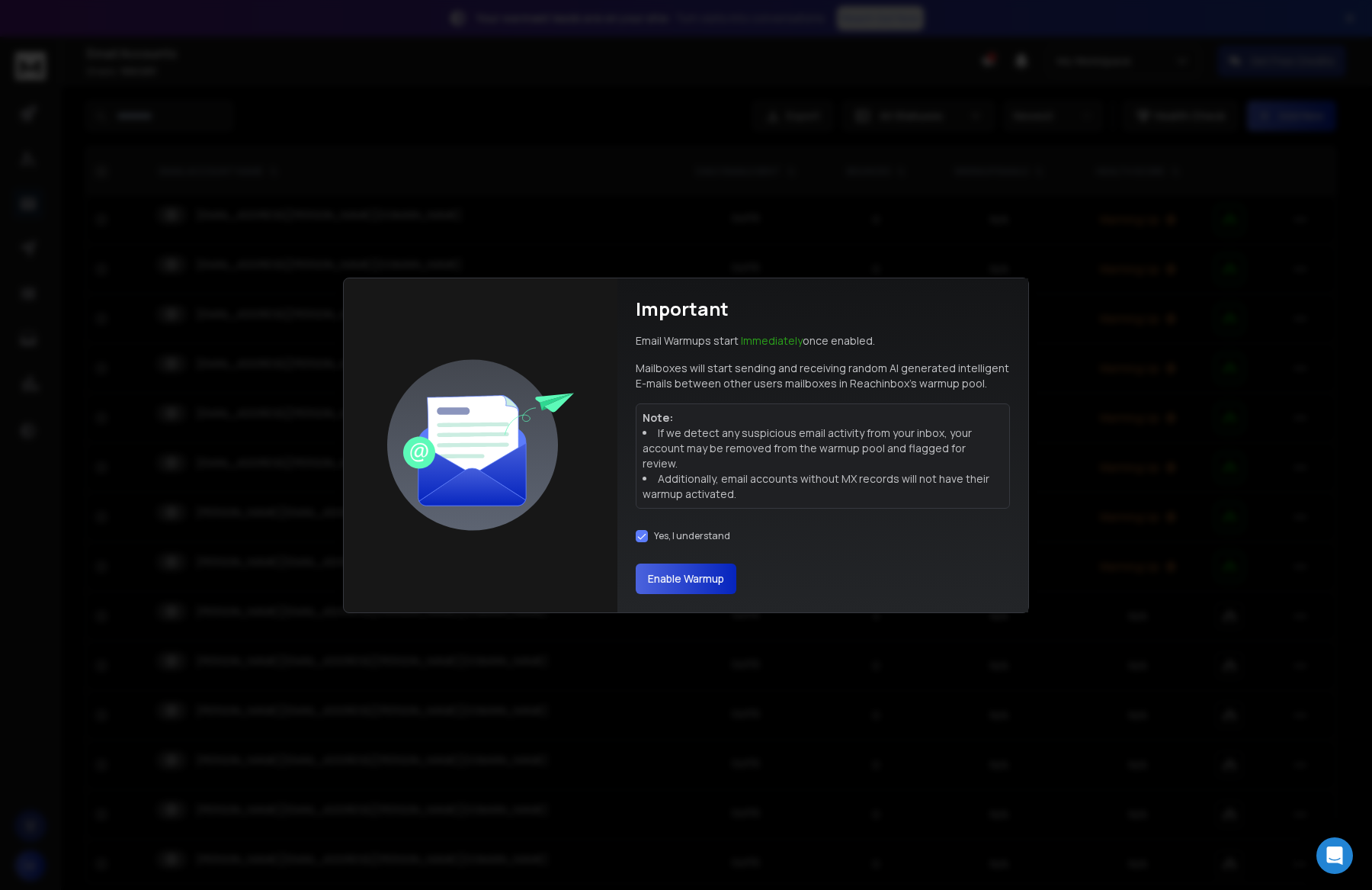
click at [685, 570] on button "Enable Warmup" at bounding box center [686, 578] width 100 height 31
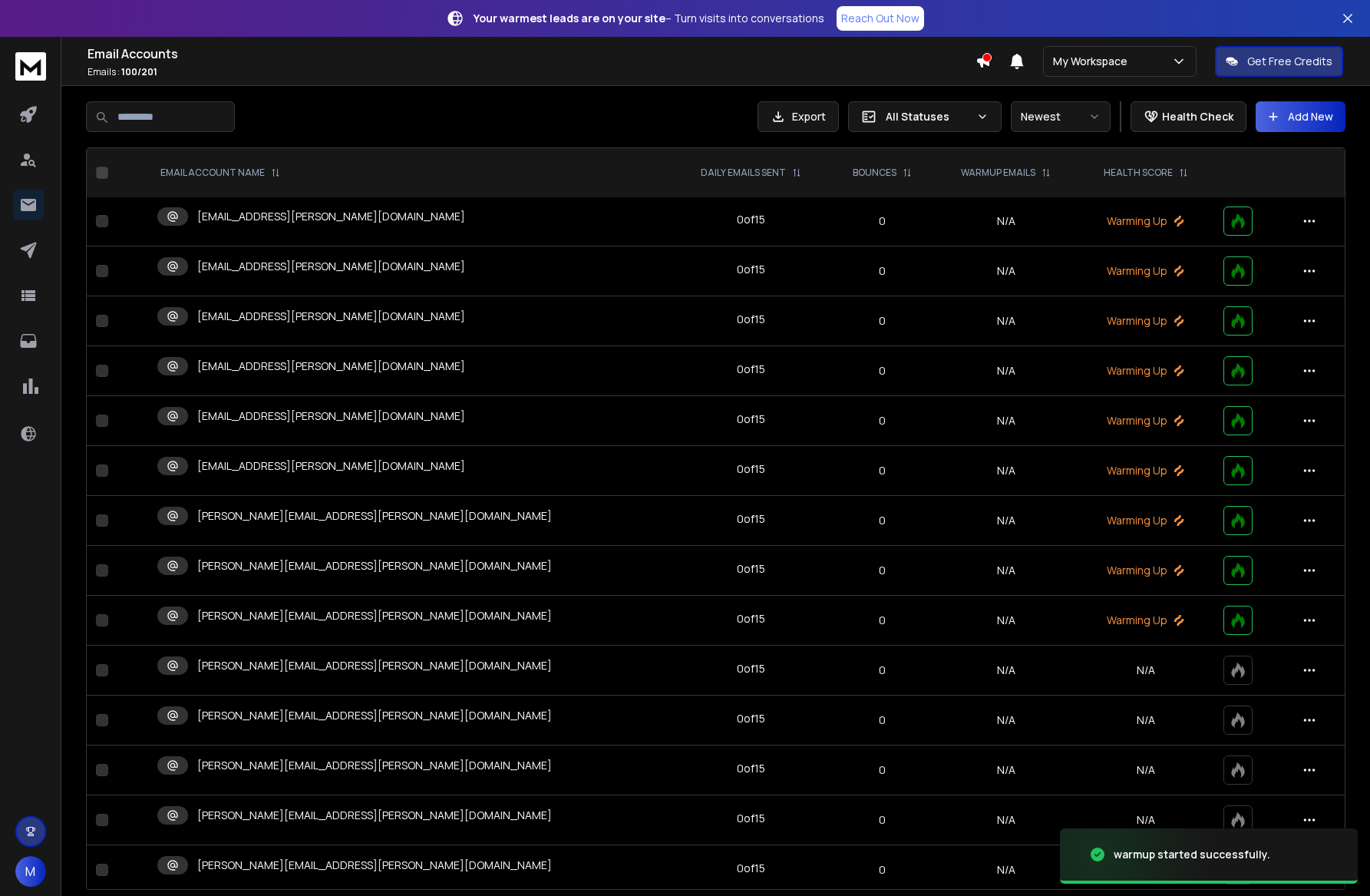
click at [1223, 678] on div at bounding box center [1237, 670] width 29 height 29
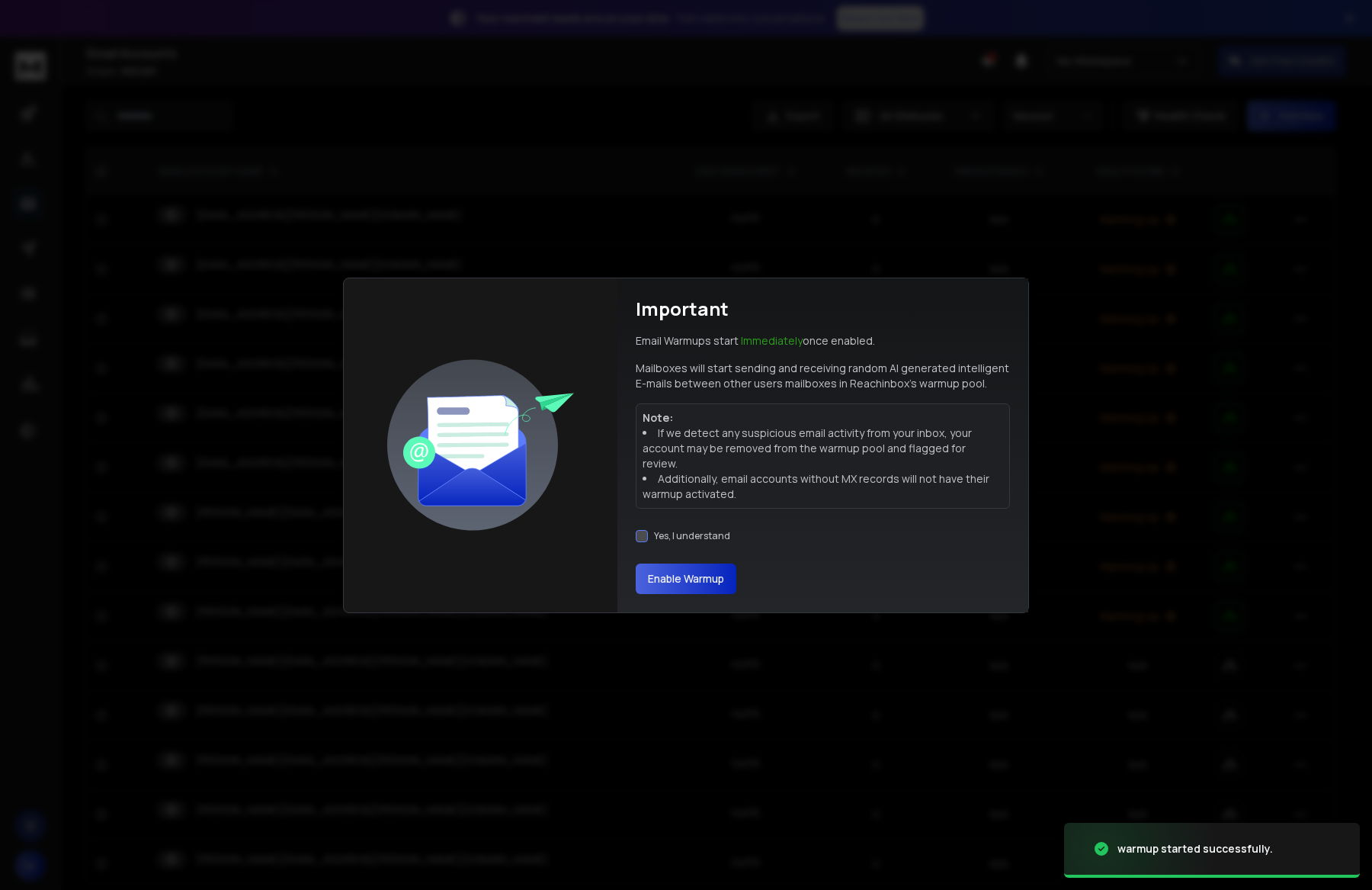
click at [641, 530] on button "Yes, I understand" at bounding box center [641, 535] width 12 height 12
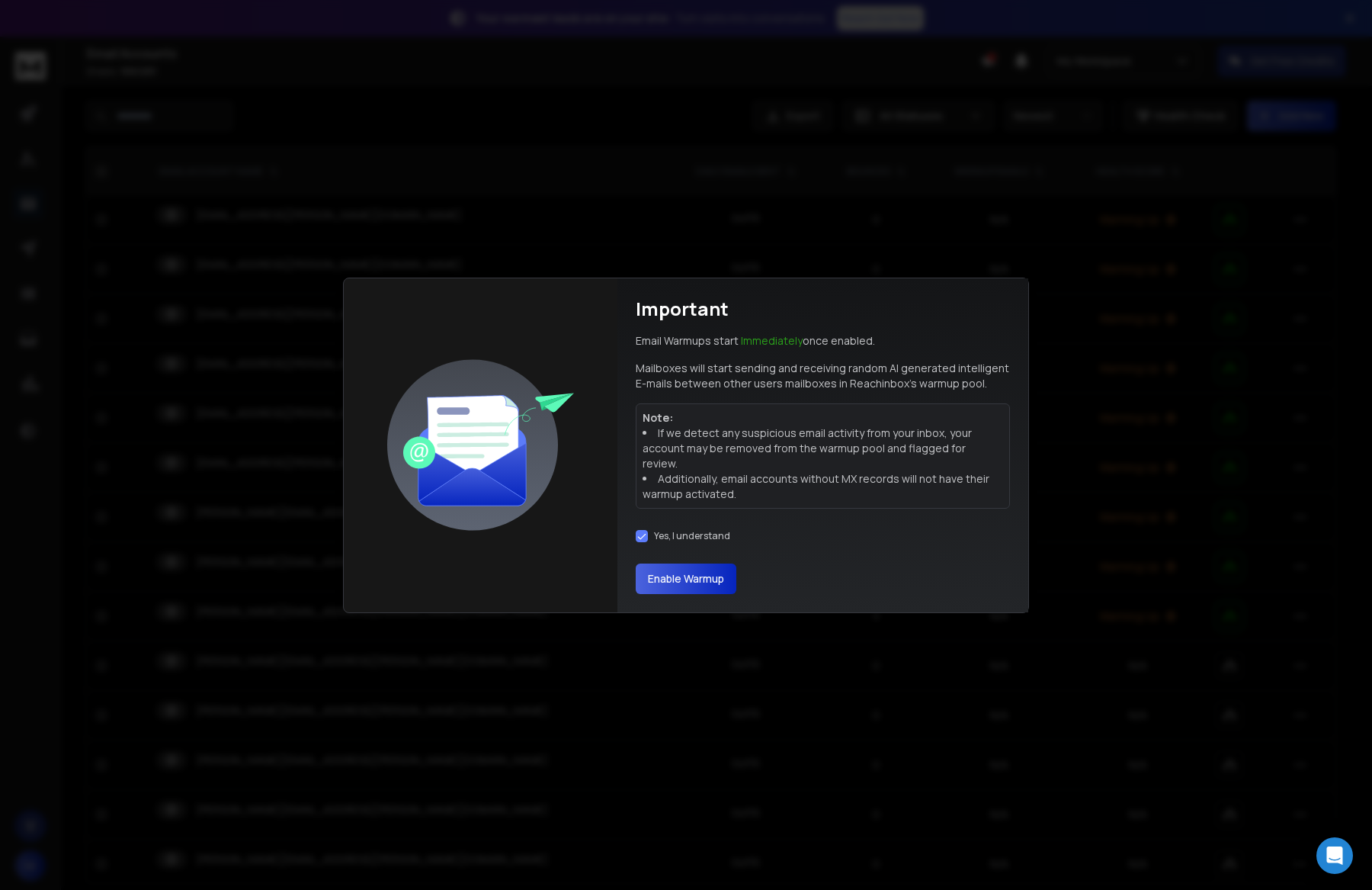
click at [668, 574] on button "Enable Warmup" at bounding box center [686, 578] width 100 height 31
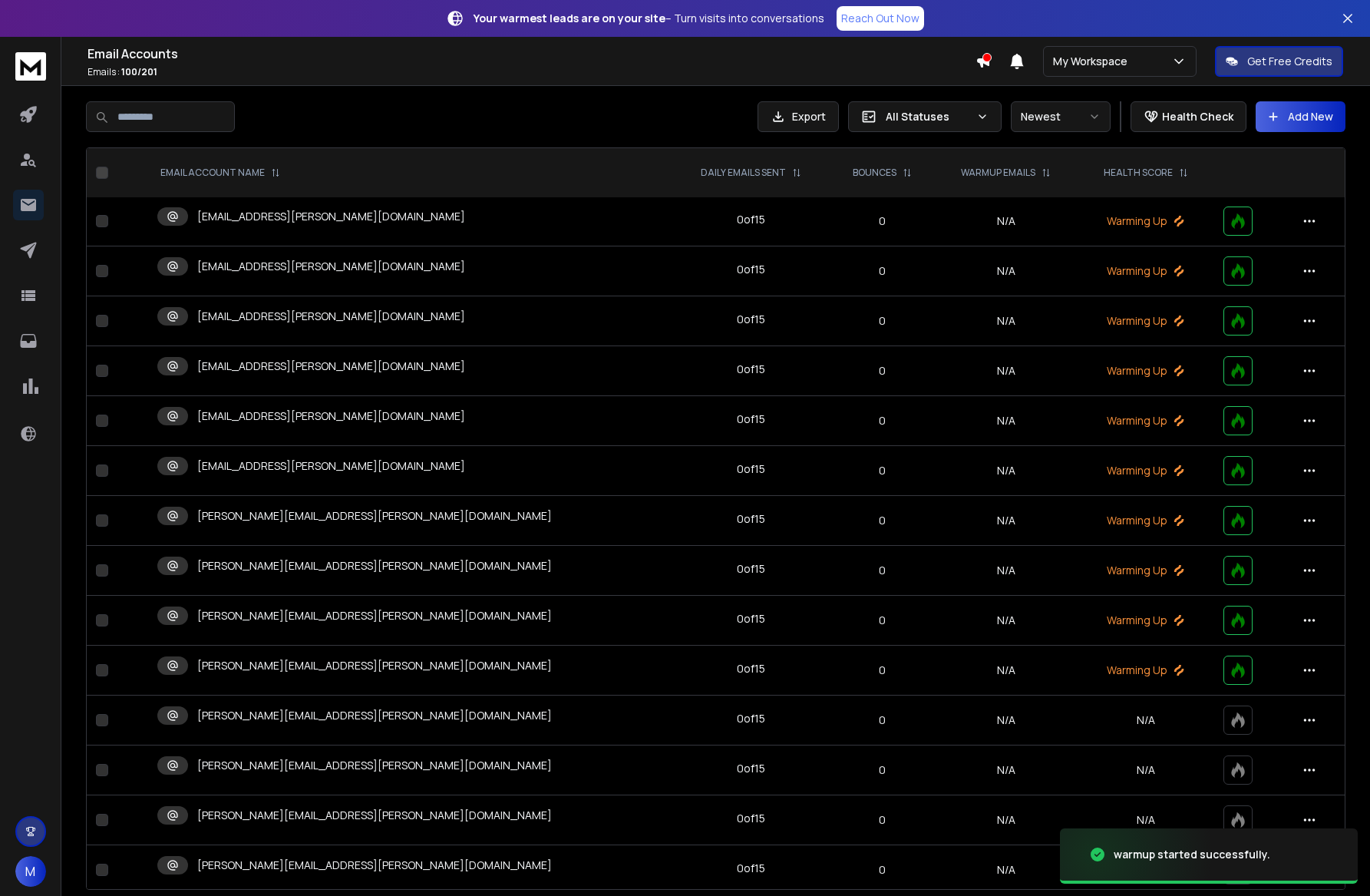
click at [1223, 729] on div at bounding box center [1237, 719] width 29 height 29
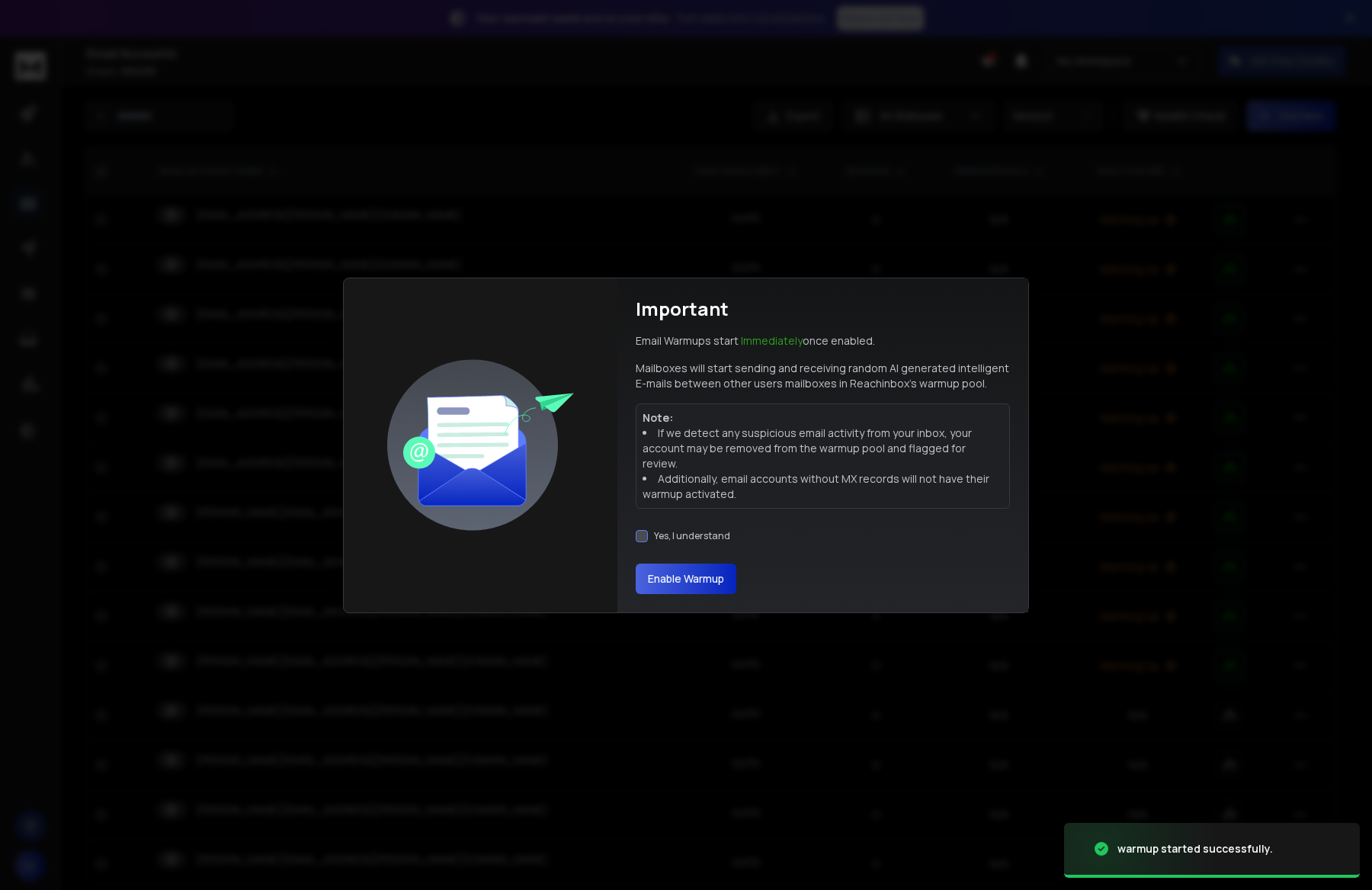
click at [640, 530] on button "Yes, I understand" at bounding box center [641, 535] width 12 height 12
click at [675, 578] on button "Enable Warmup" at bounding box center [686, 578] width 100 height 31
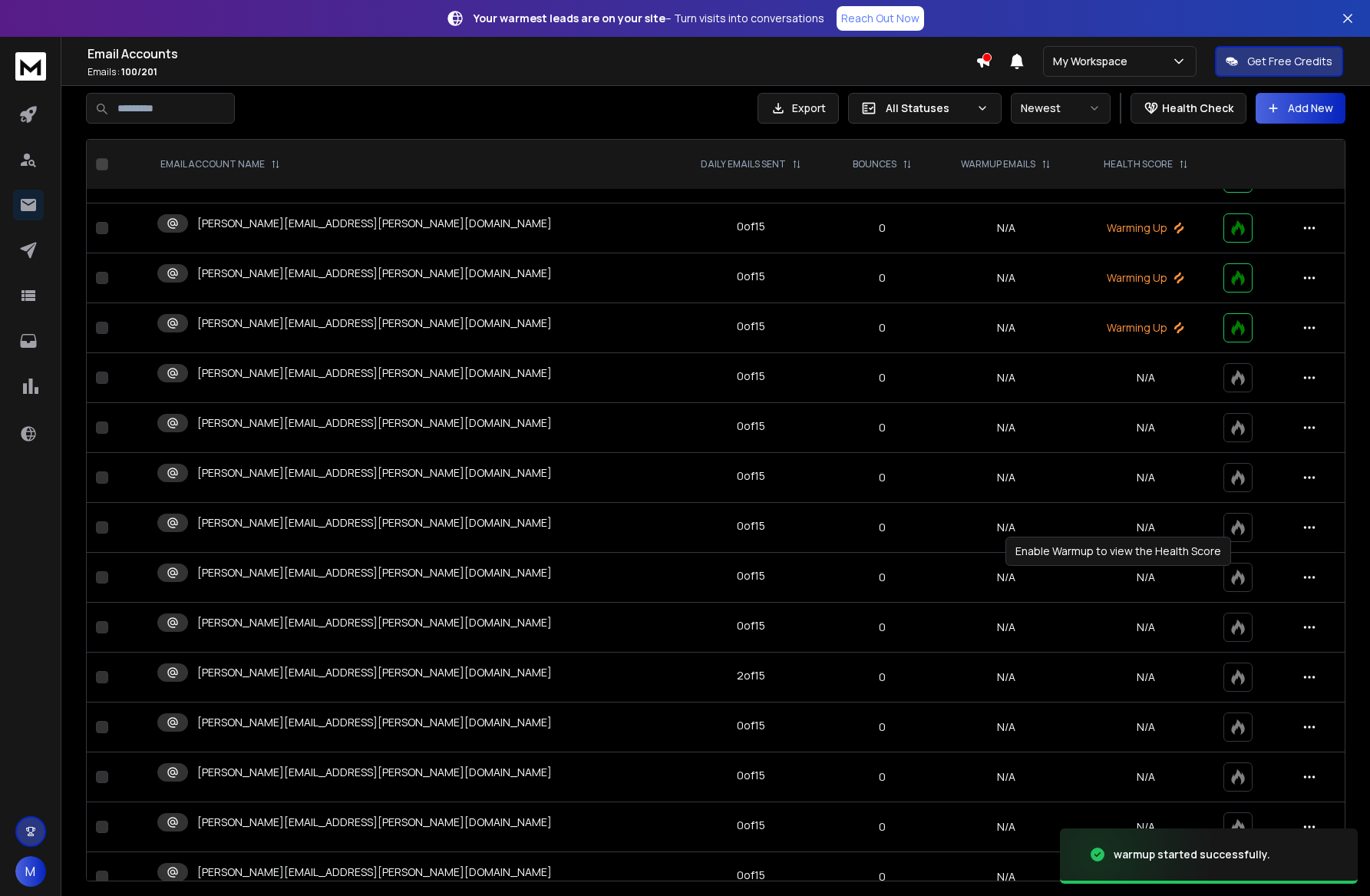
scroll to position [9, 0]
click at [1231, 371] on icon at bounding box center [1238, 377] width 15 height 15
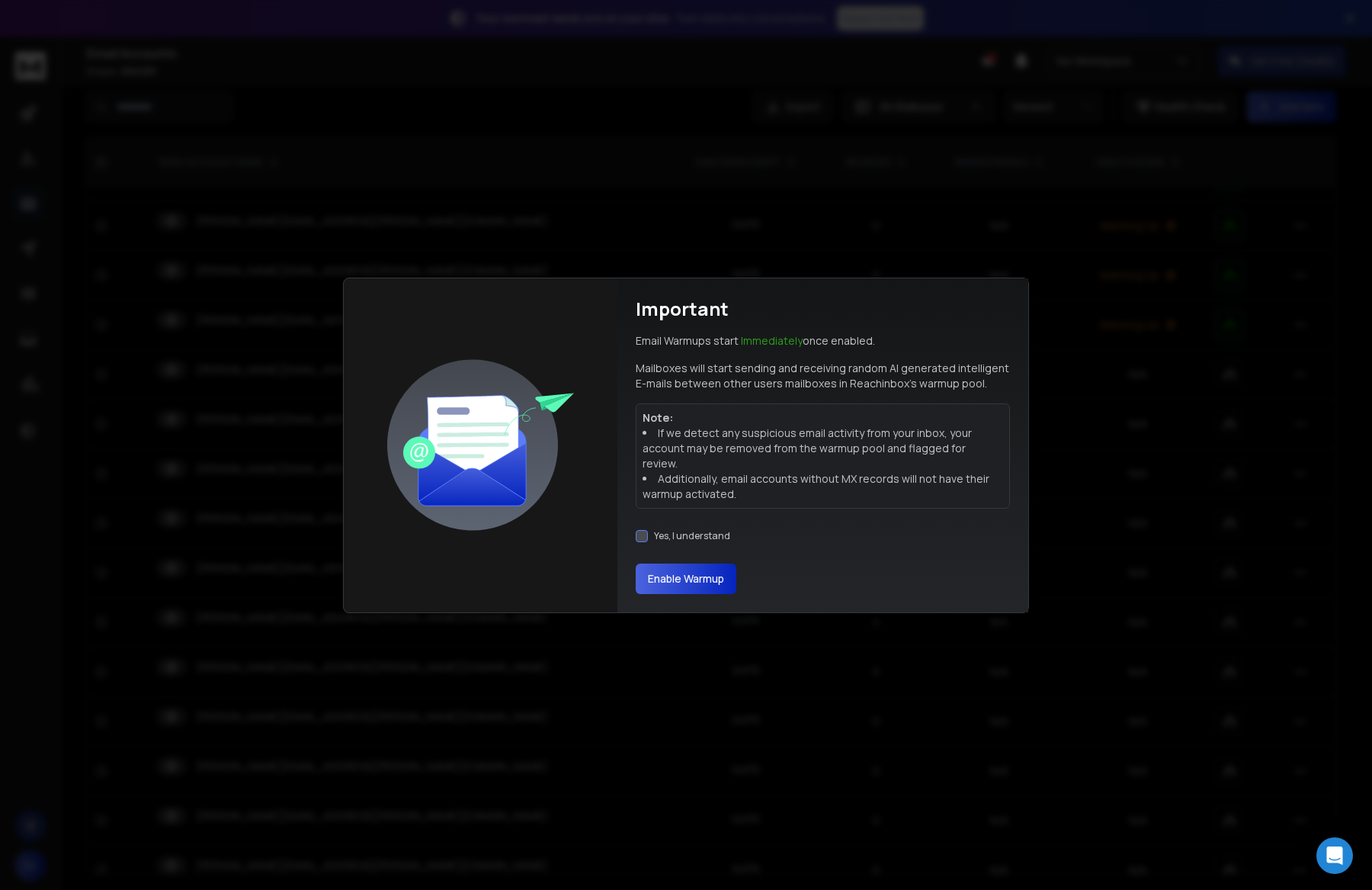
click at [634, 529] on div "Important Email Warmups start Immediately once enabled. Mailboxes will start se…" at bounding box center [822, 445] width 411 height 334
click at [645, 530] on button "Yes, I understand" at bounding box center [641, 535] width 12 height 12
click at [690, 576] on button "Enable Warmup" at bounding box center [686, 578] width 100 height 31
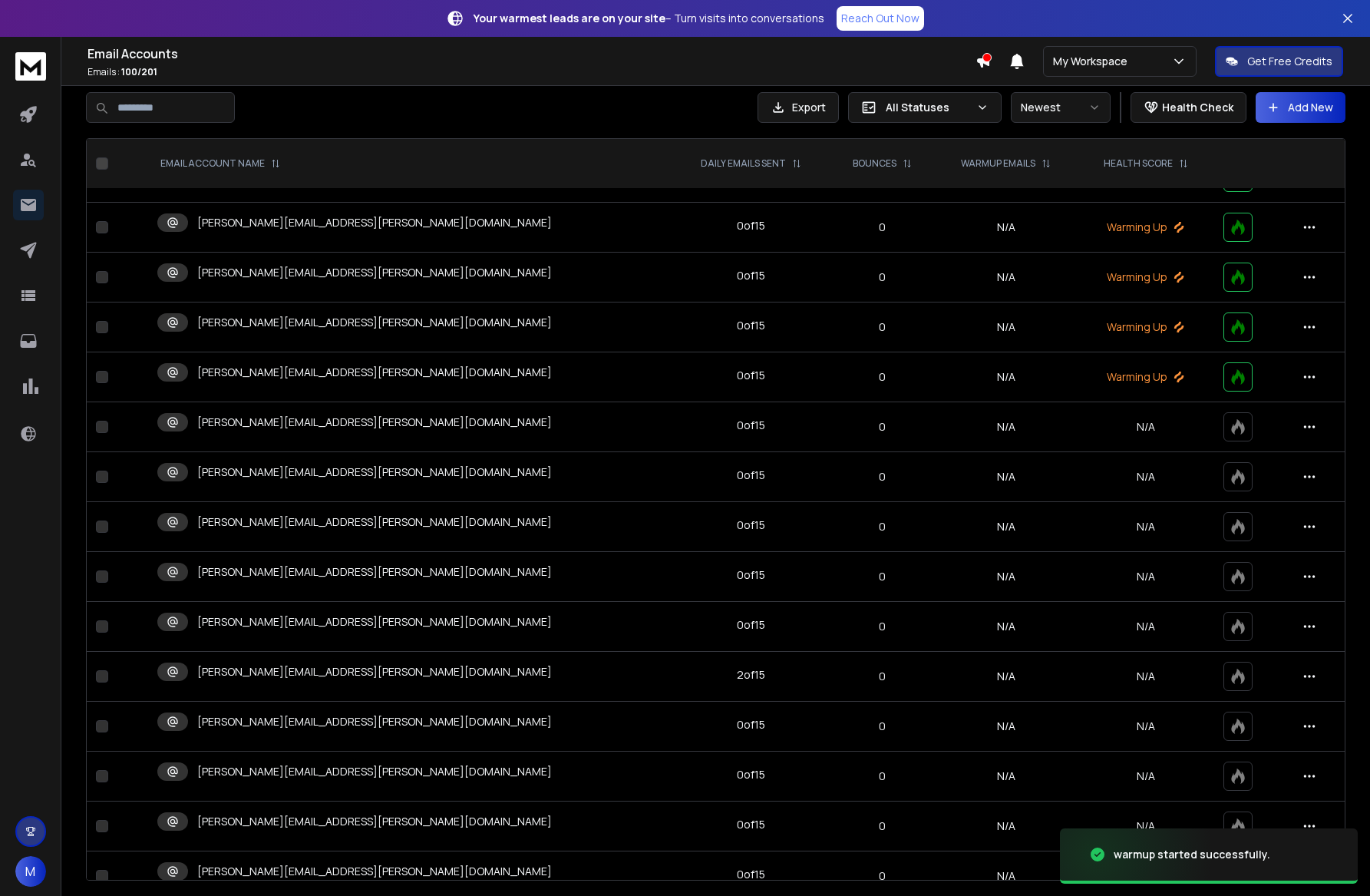
click at [1232, 423] on icon at bounding box center [1238, 427] width 13 height 15
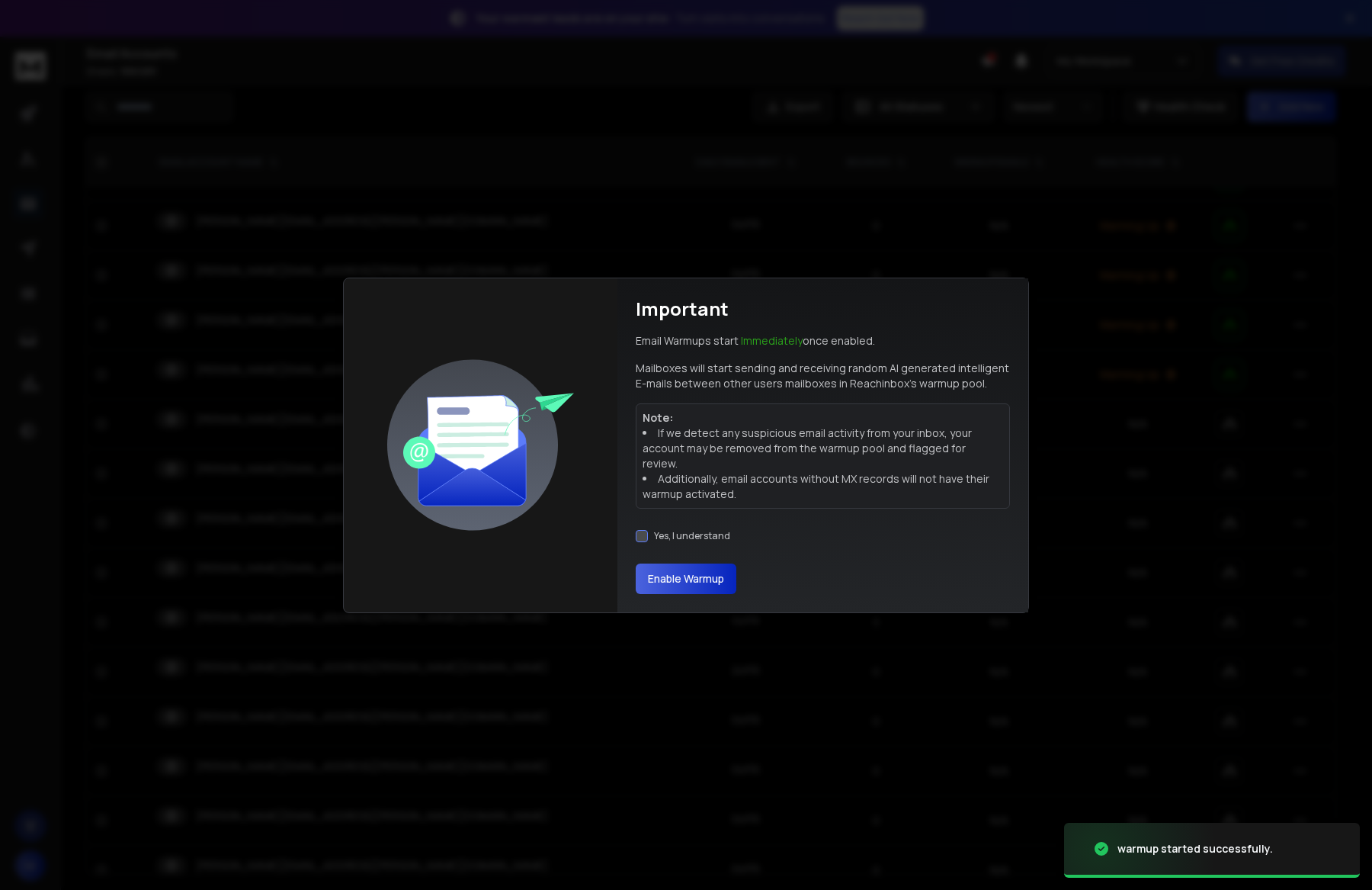
click at [638, 530] on button "Yes, I understand" at bounding box center [641, 535] width 12 height 12
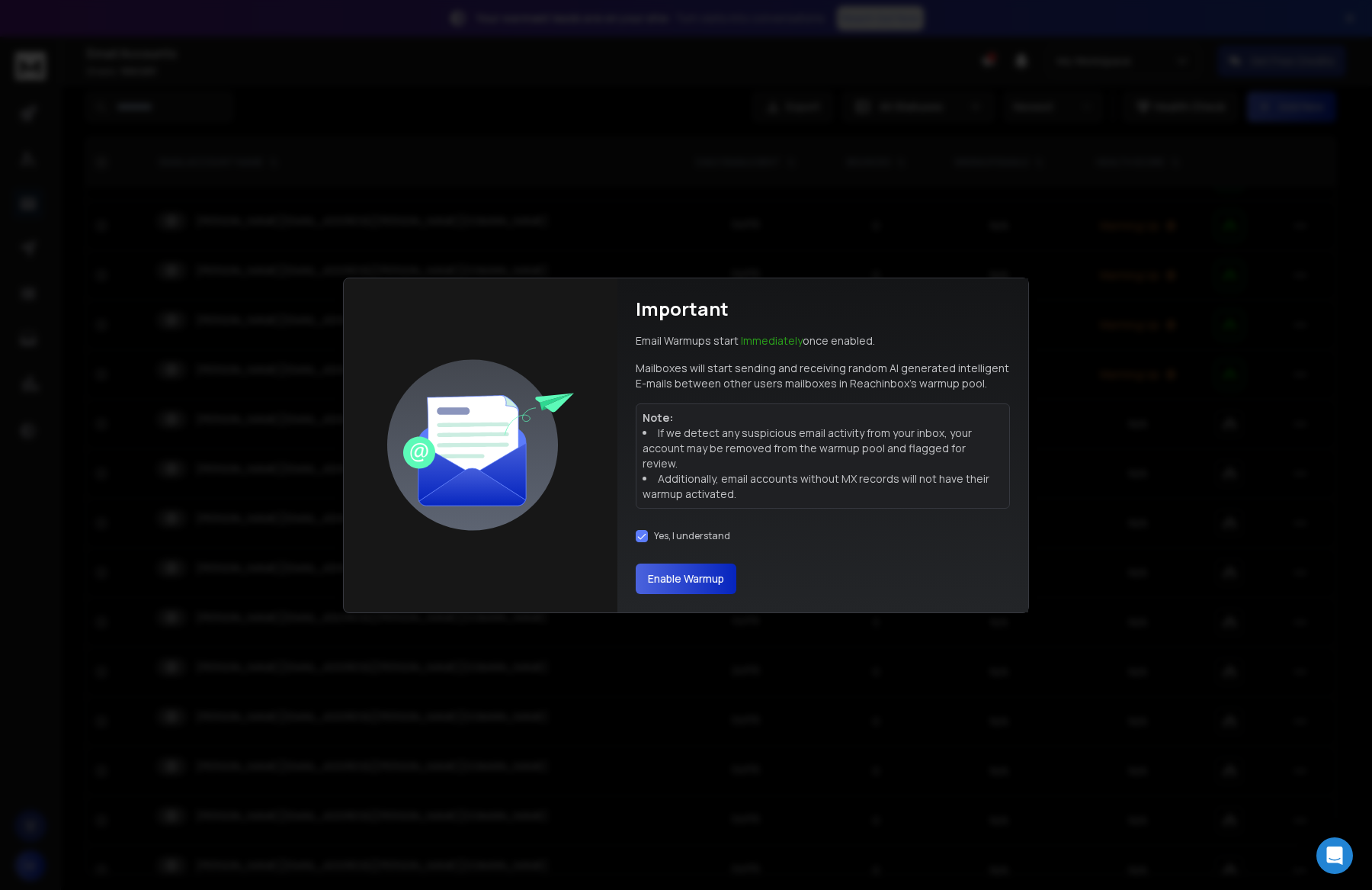
click at [673, 568] on button "Enable Warmup" at bounding box center [686, 578] width 100 height 31
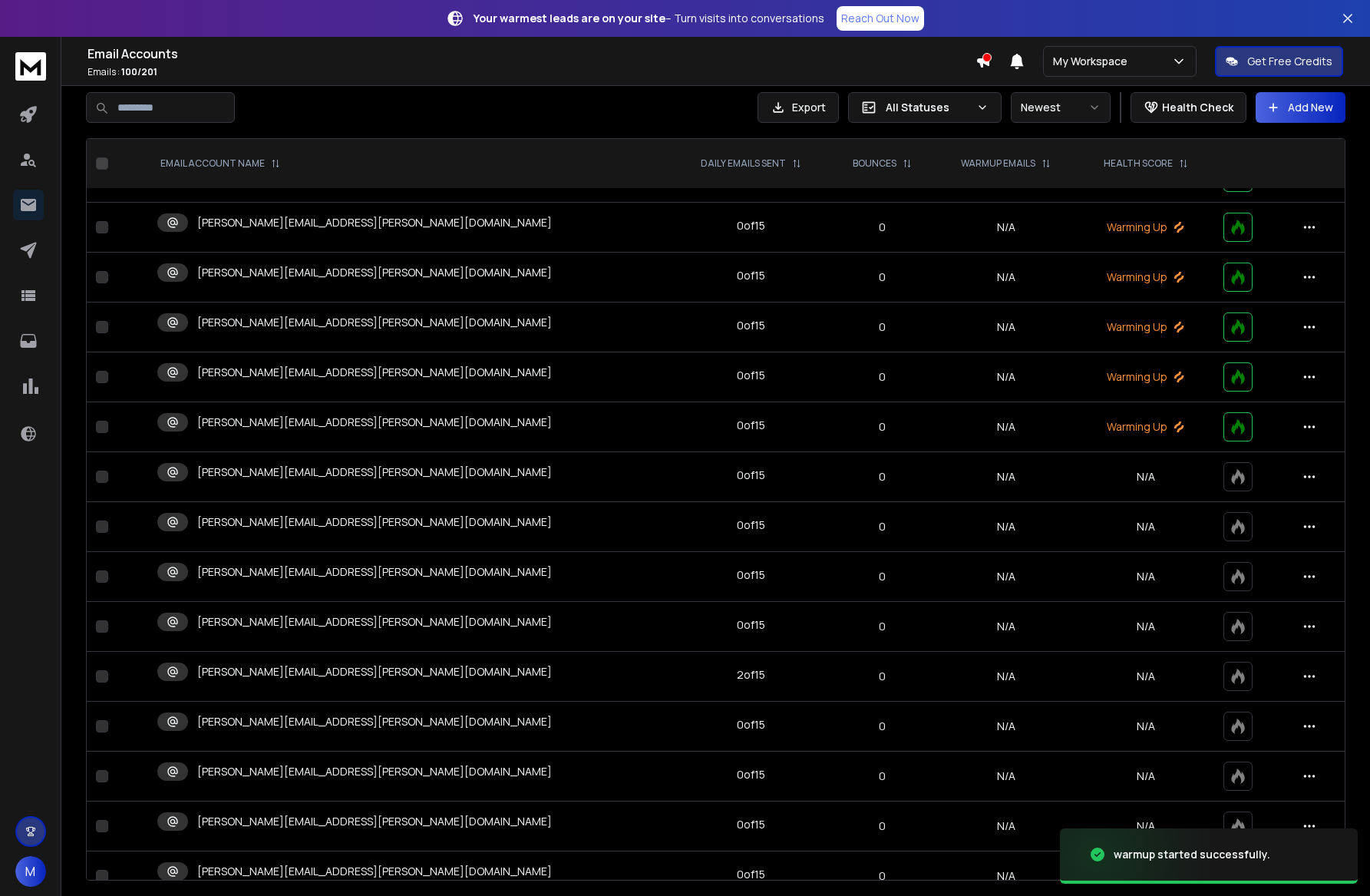
click at [1231, 483] on icon at bounding box center [1238, 476] width 15 height 15
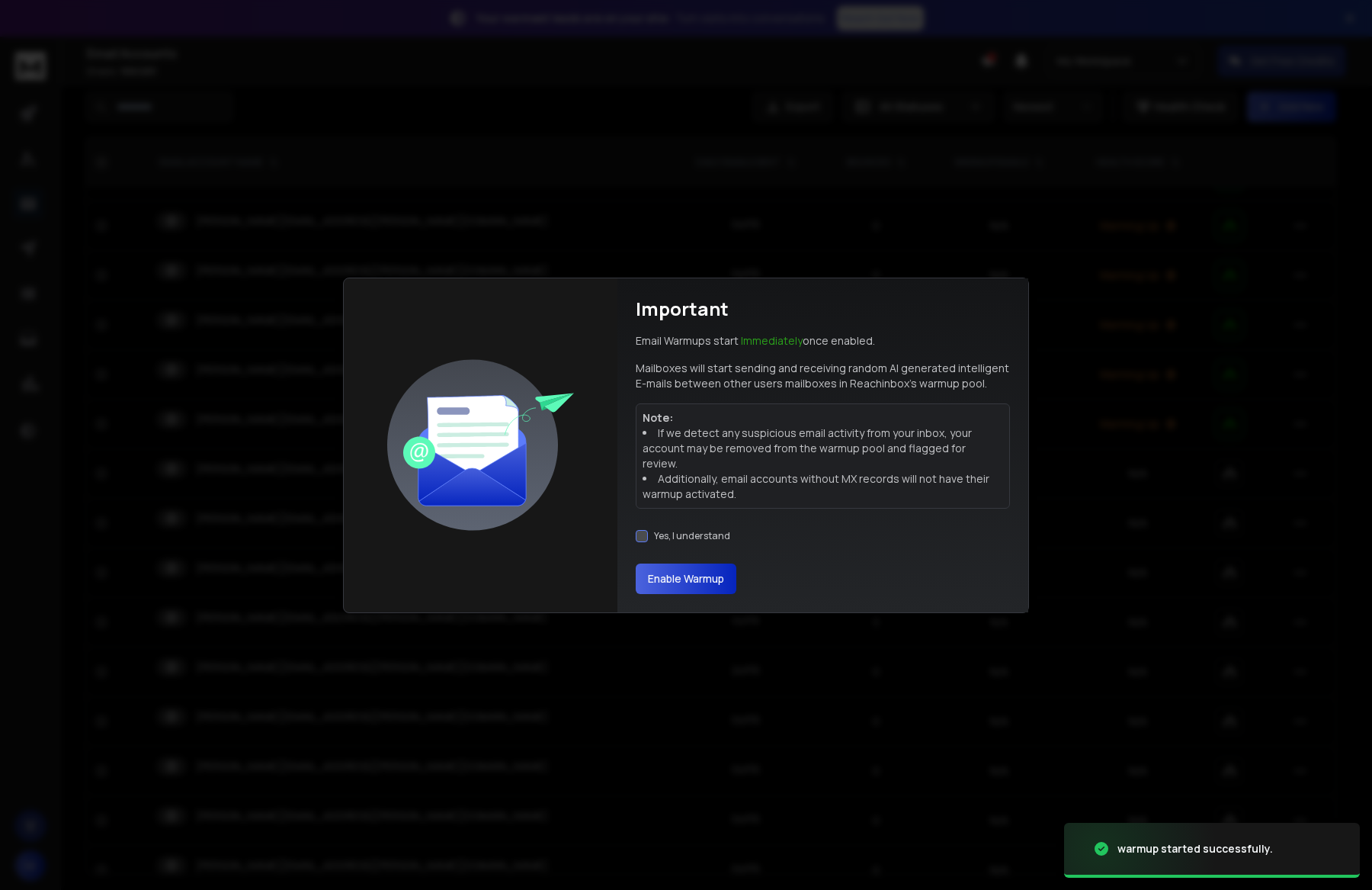
click at [649, 530] on div "Yes, I understand" at bounding box center [683, 535] width 95 height 12
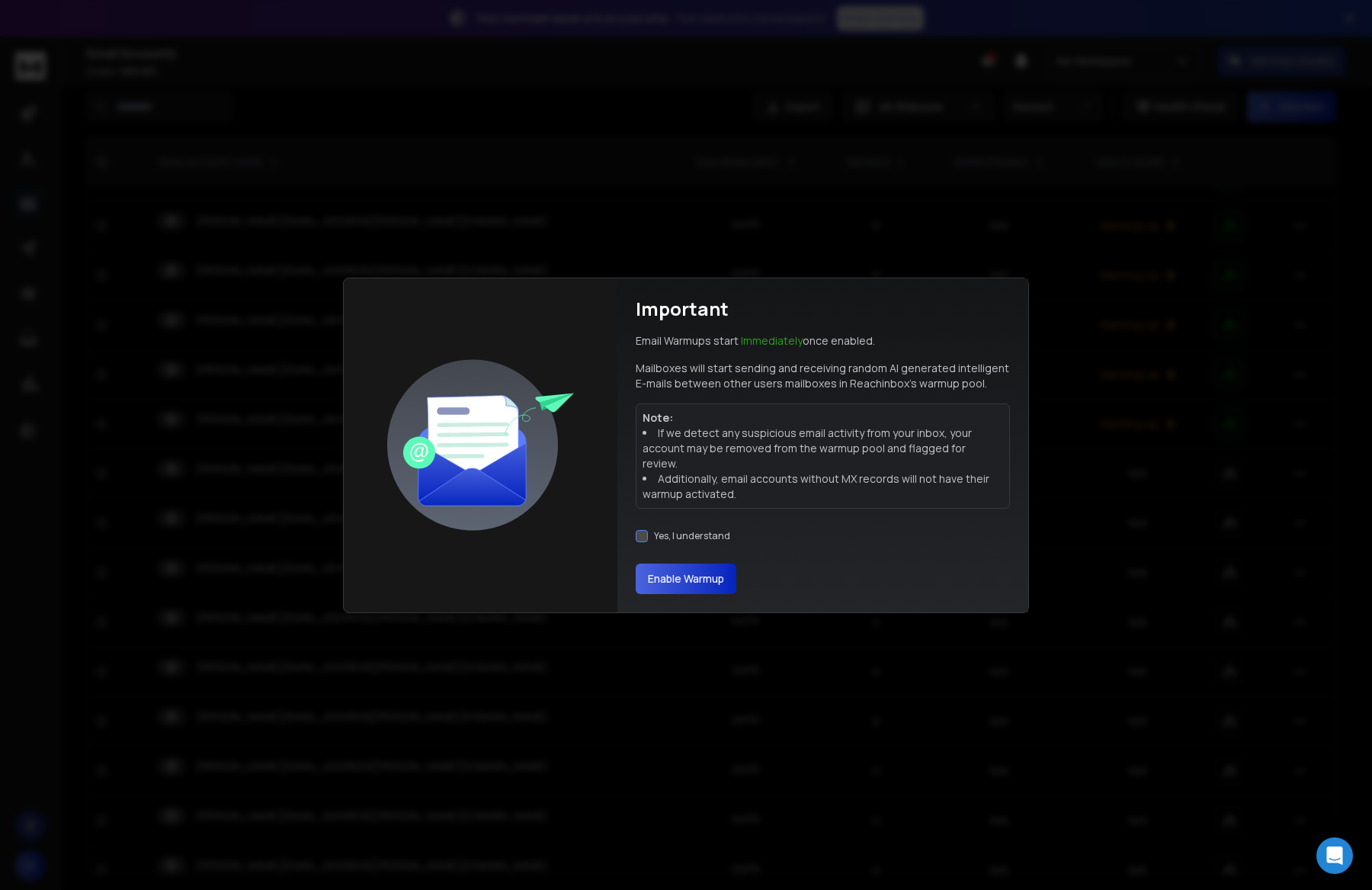
click at [642, 530] on button "Yes, I understand" at bounding box center [641, 535] width 12 height 12
drag, startPoint x: 699, startPoint y: 576, endPoint x: 727, endPoint y: 577, distance: 28.0
click at [702, 576] on button "Enable Warmup" at bounding box center [686, 578] width 100 height 31
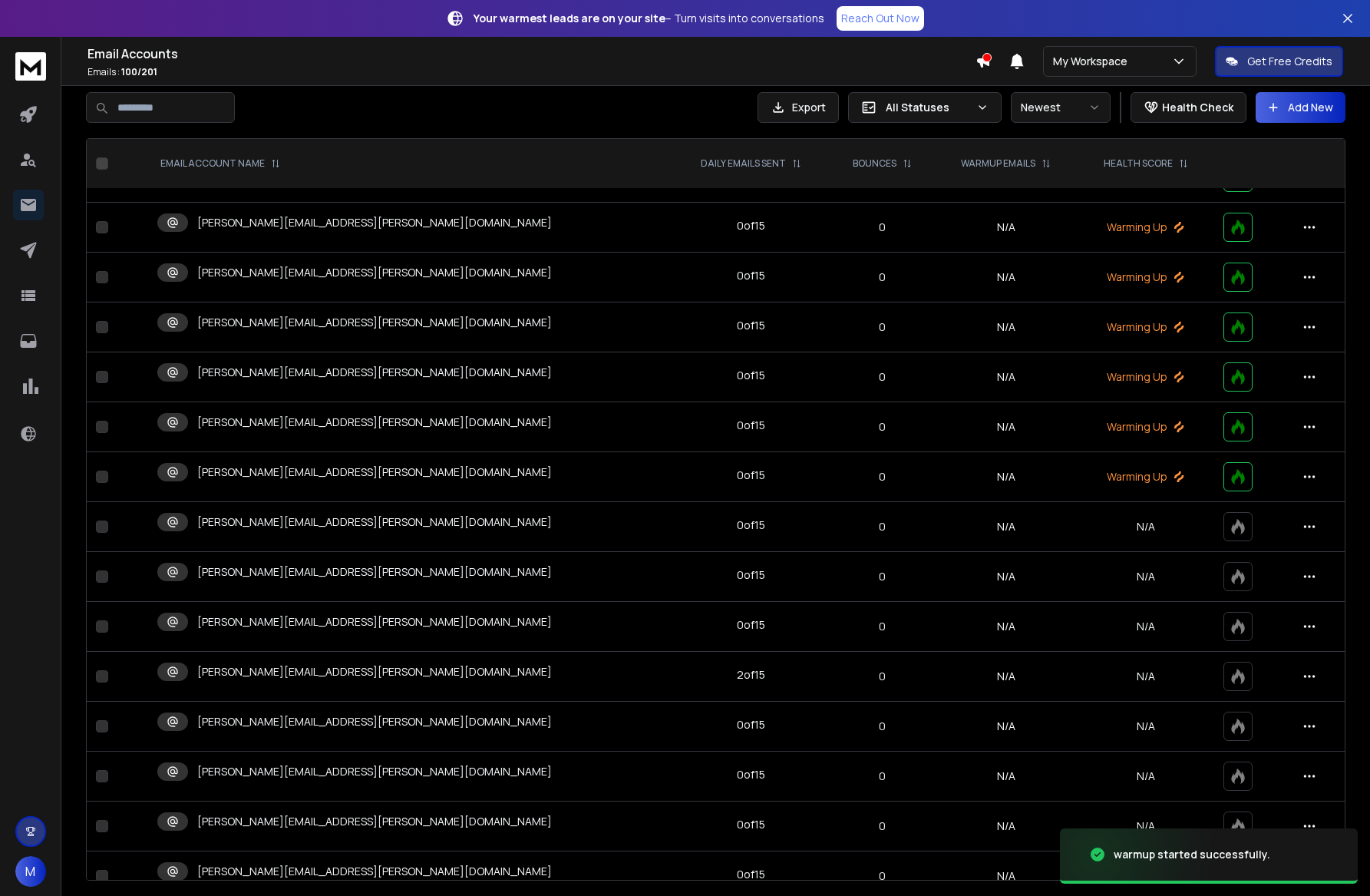
click at [1231, 532] on icon at bounding box center [1238, 526] width 15 height 15
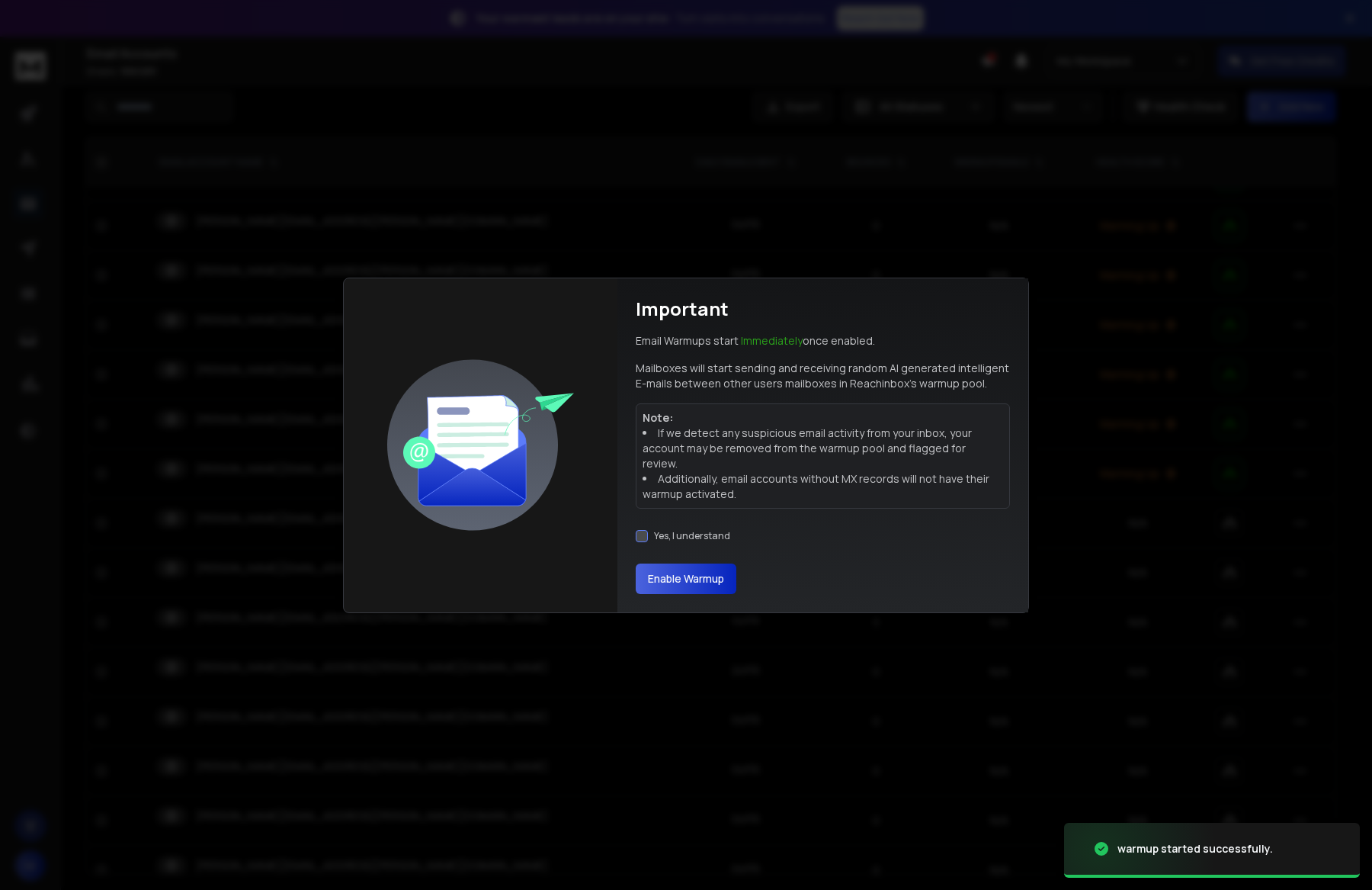
click at [651, 532] on div "Yes, I understand" at bounding box center [683, 535] width 95 height 12
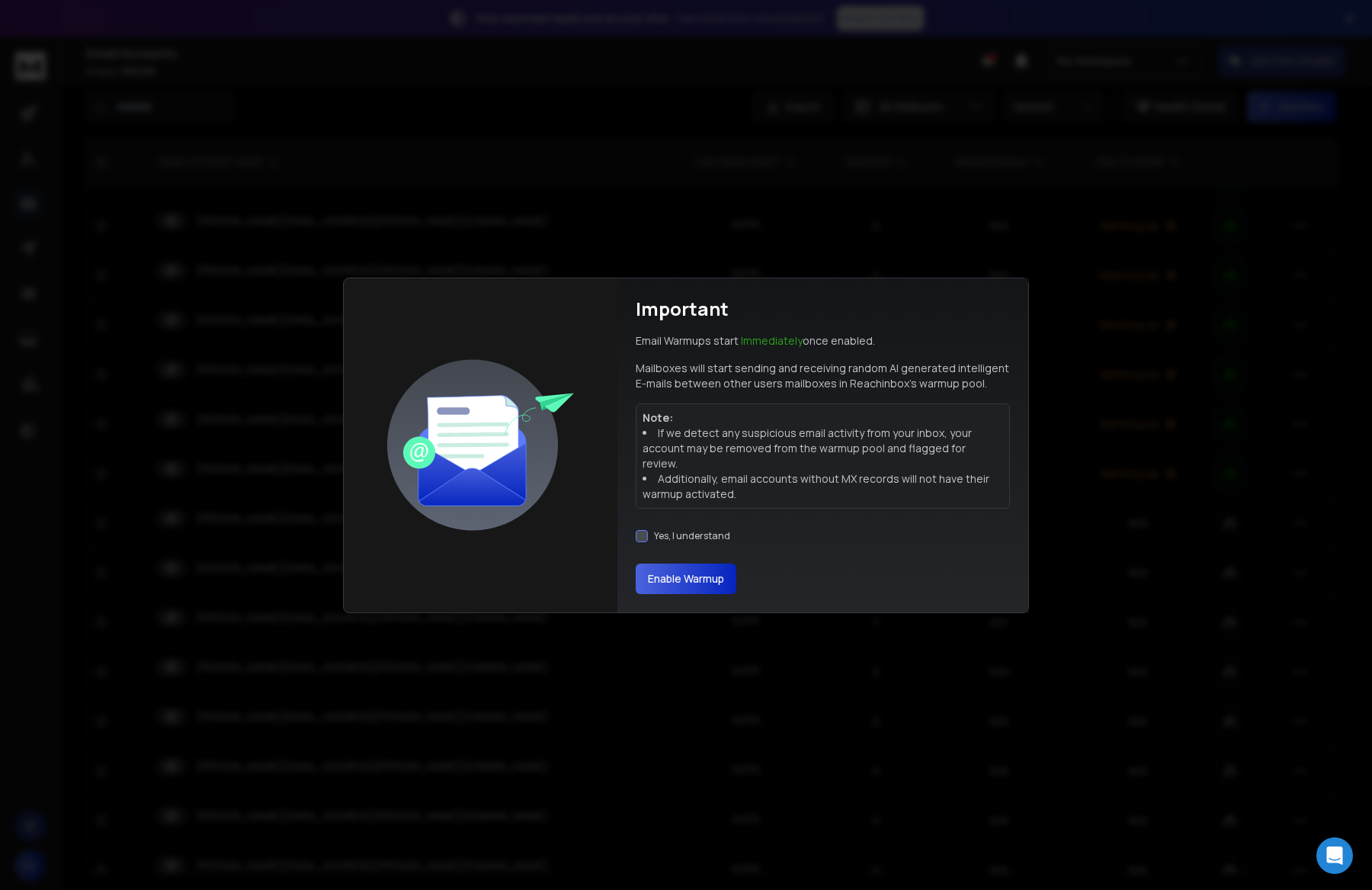
click at [644, 531] on button "Yes, I understand" at bounding box center [641, 535] width 12 height 12
click at [699, 578] on button "Enable Warmup" at bounding box center [686, 578] width 100 height 31
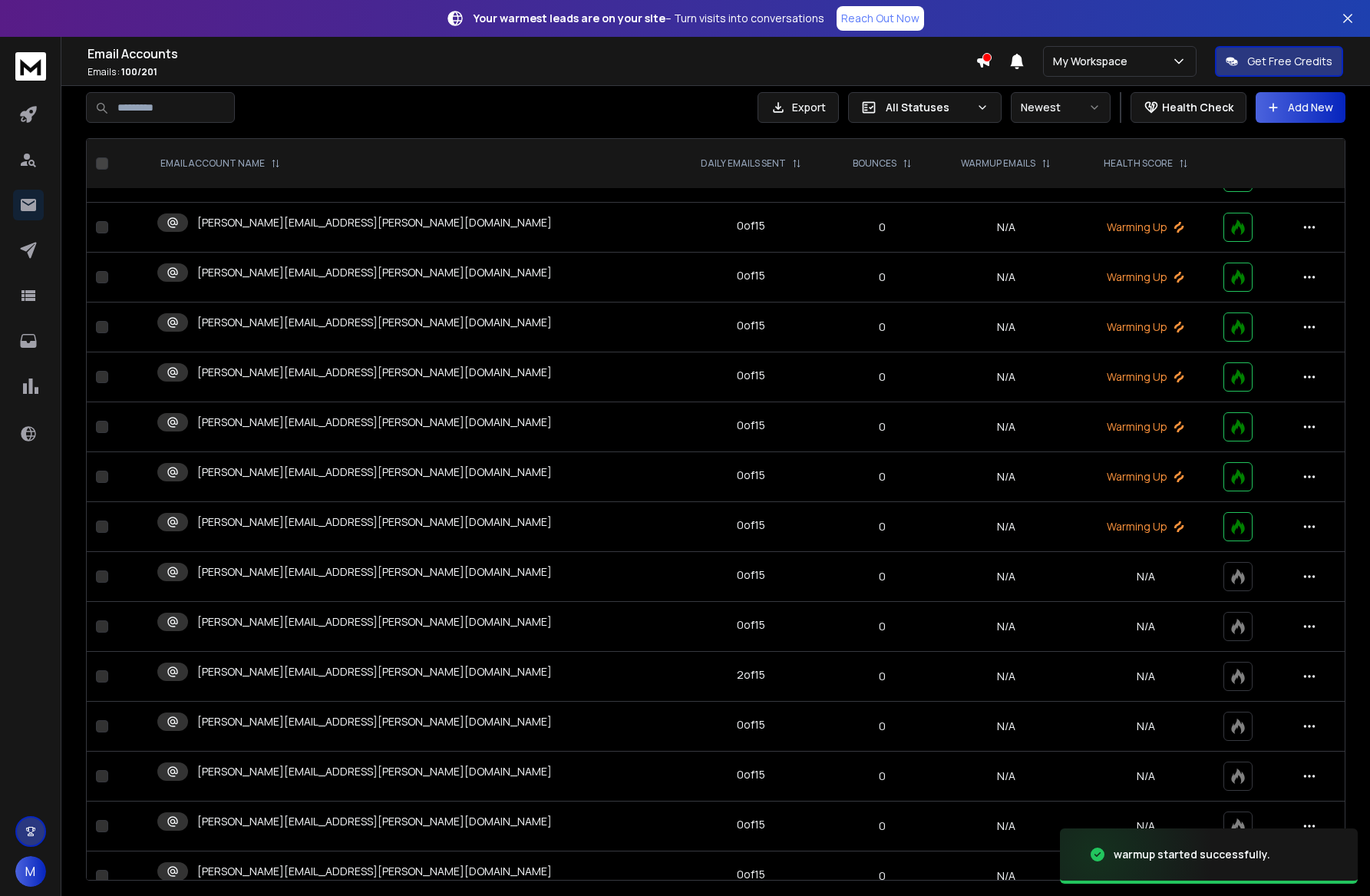
click at [1231, 582] on icon at bounding box center [1238, 576] width 15 height 15
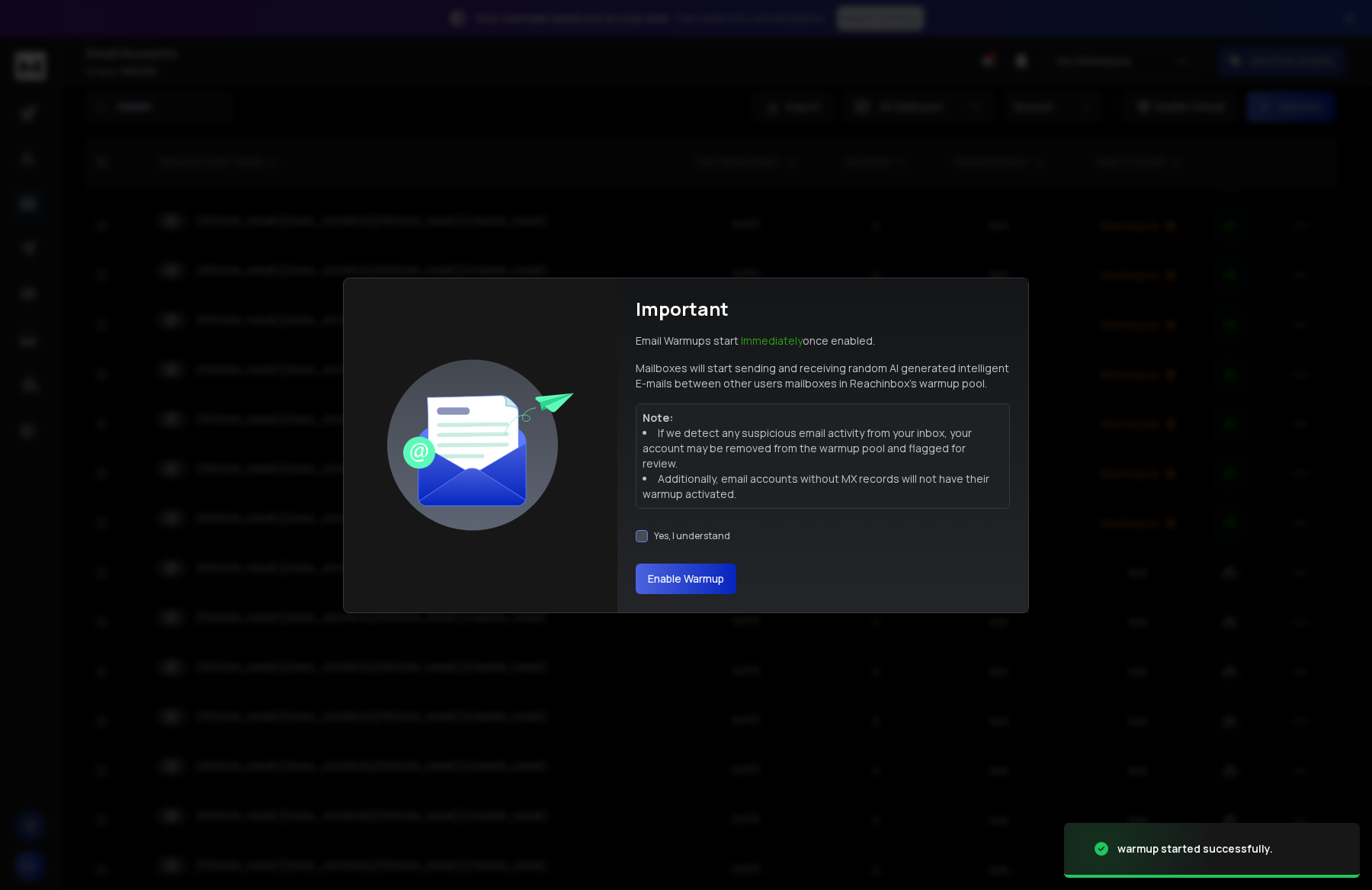
click at [644, 530] on button "Yes, I understand" at bounding box center [641, 535] width 12 height 12
click at [666, 566] on button "Enable Warmup" at bounding box center [686, 578] width 100 height 31
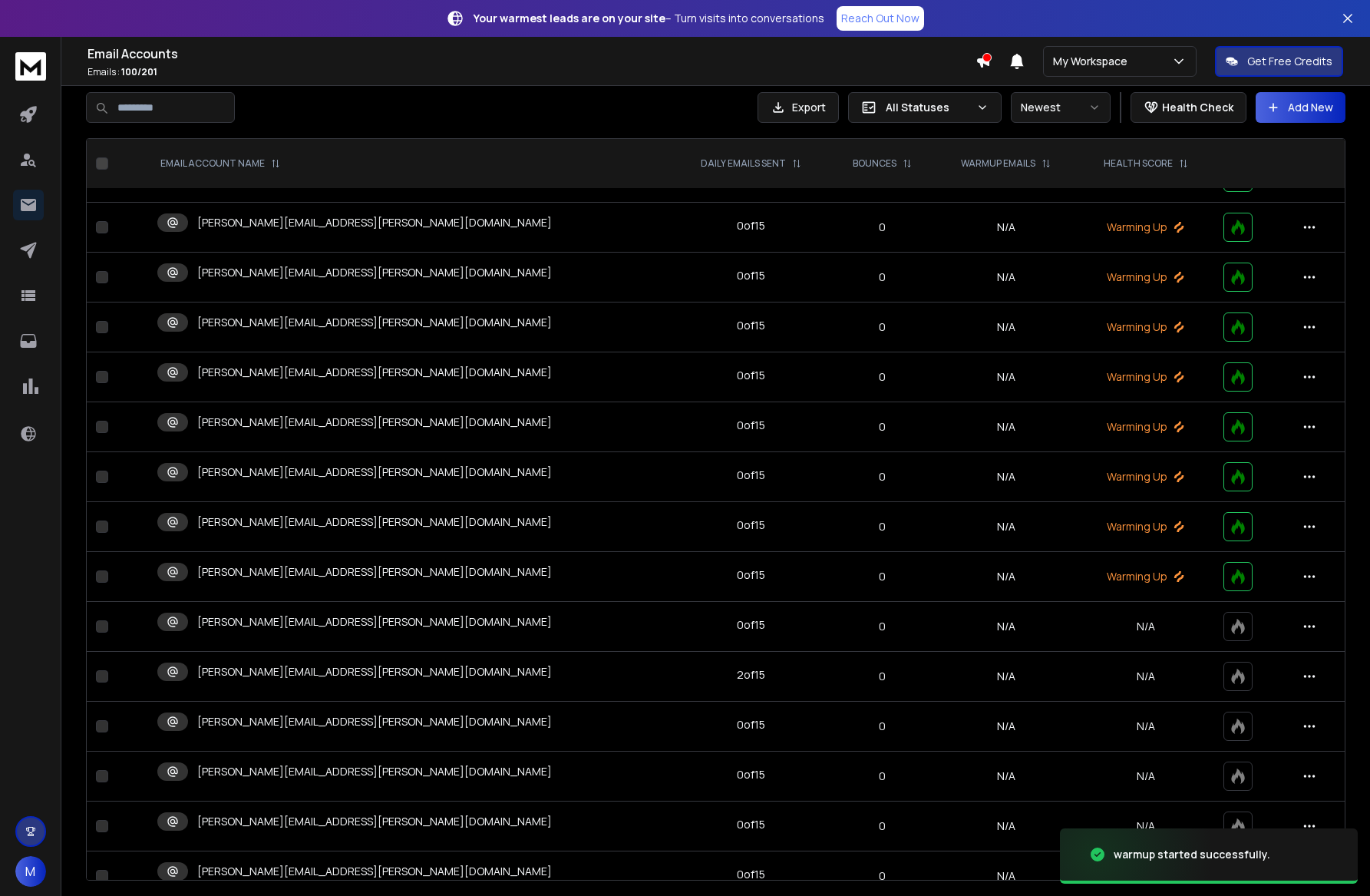
click at [1232, 622] on icon at bounding box center [1238, 626] width 13 height 15
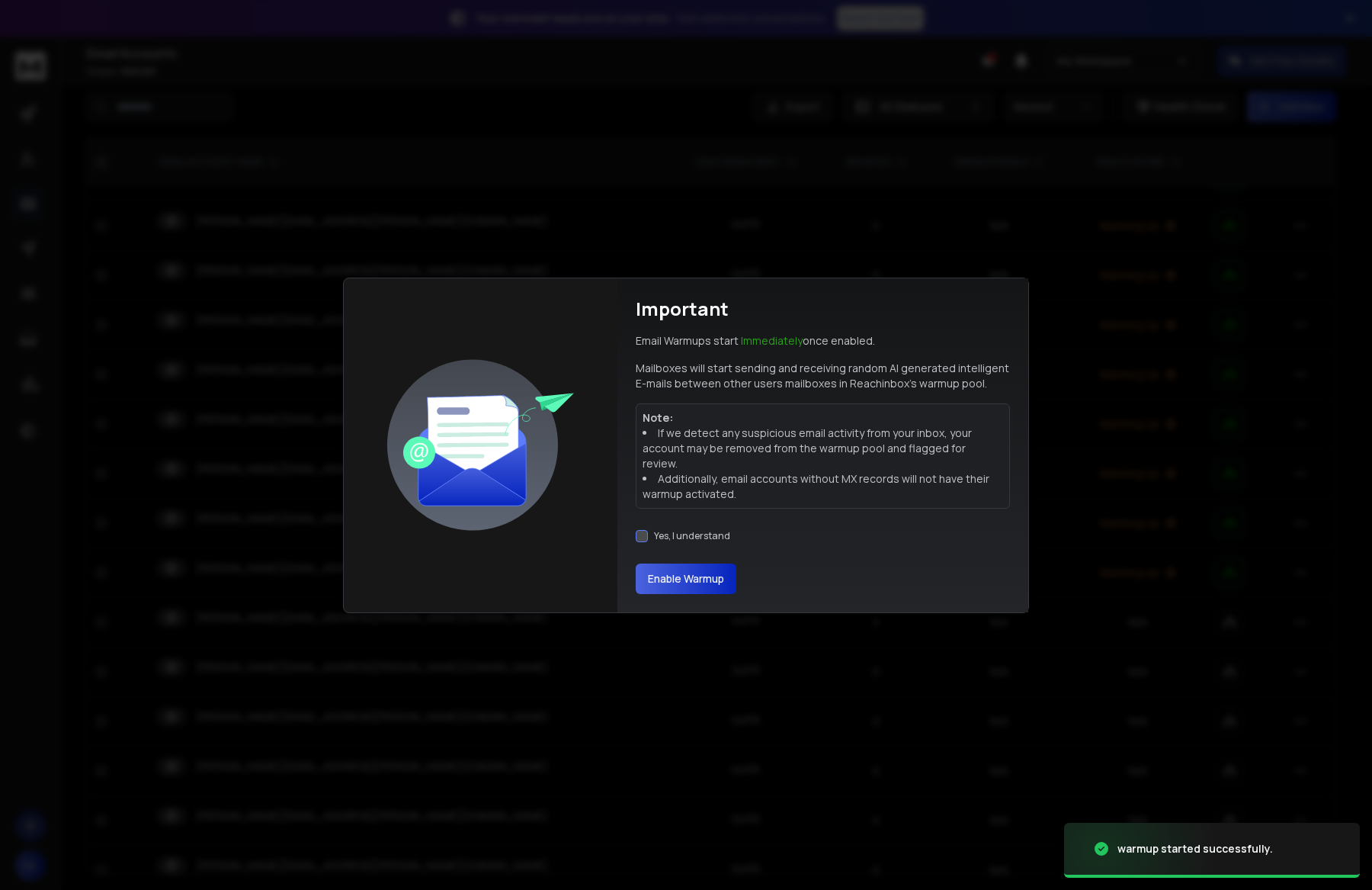
click at [642, 532] on button "Yes, I understand" at bounding box center [641, 535] width 12 height 12
click at [682, 570] on button "Enable Warmup" at bounding box center [686, 578] width 100 height 31
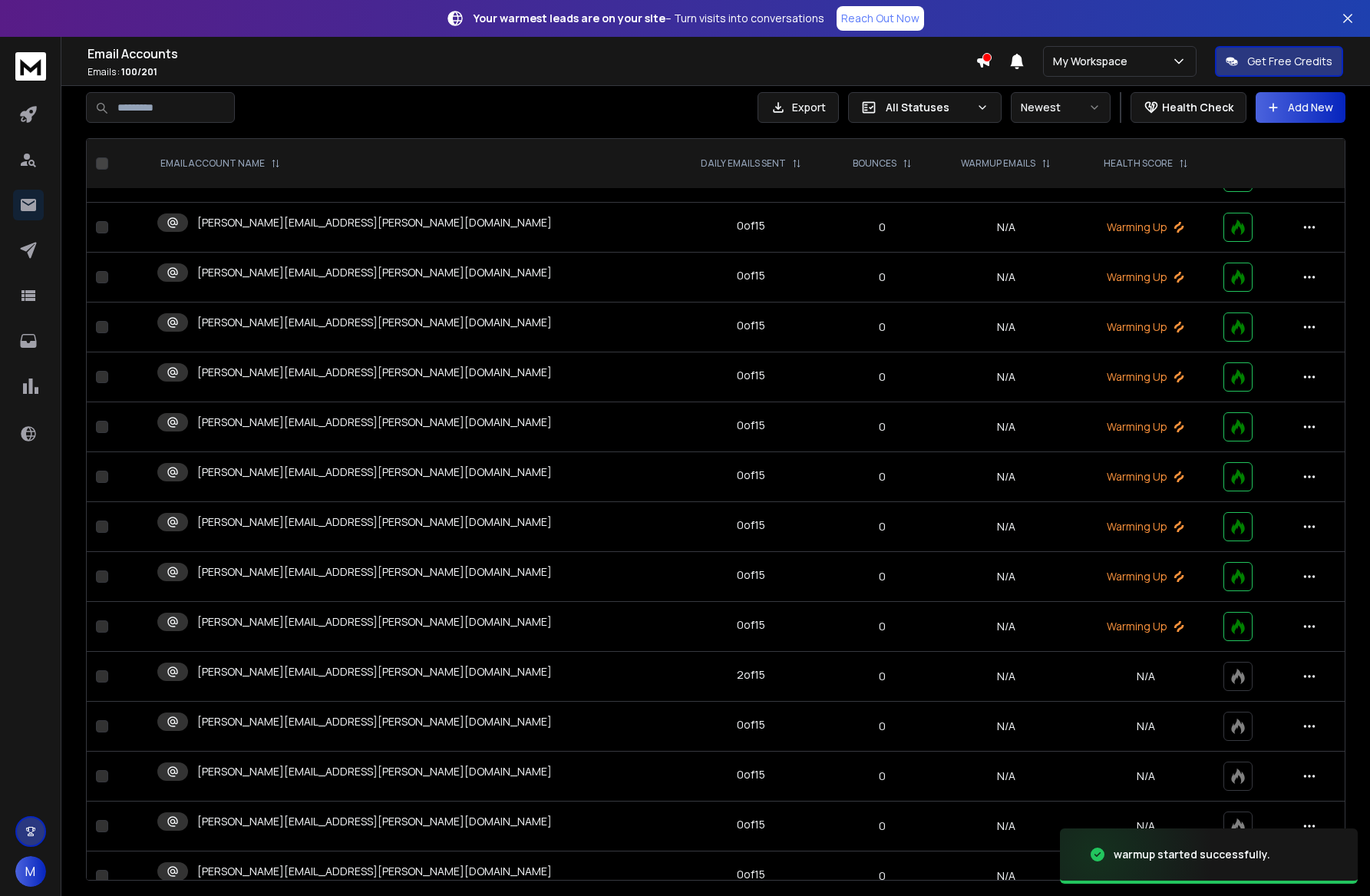
click at [1231, 676] on icon at bounding box center [1238, 676] width 15 height 15
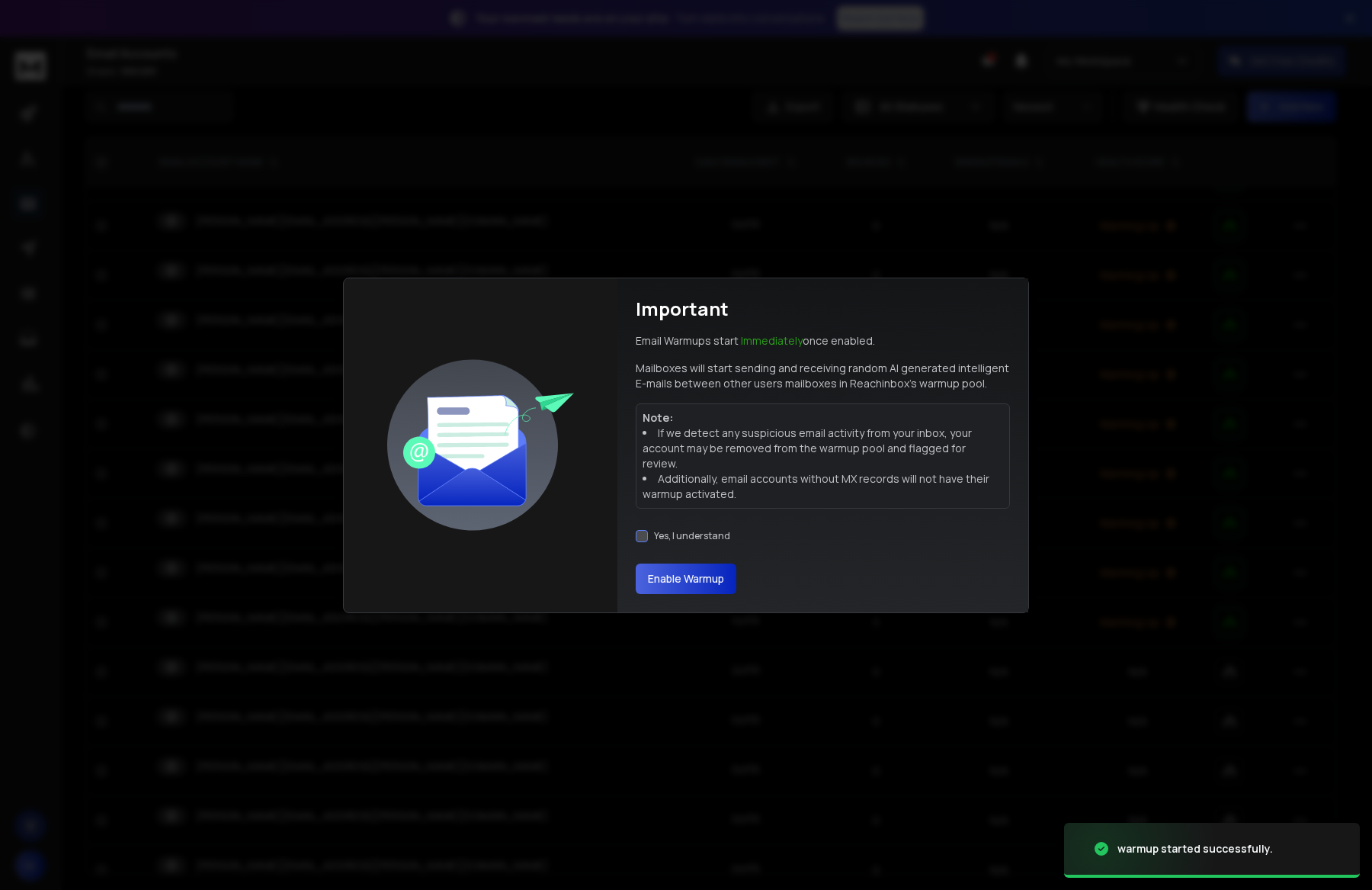
click at [641, 533] on button "Yes, I understand" at bounding box center [641, 535] width 12 height 12
click at [684, 574] on button "Enable Warmup" at bounding box center [686, 578] width 100 height 31
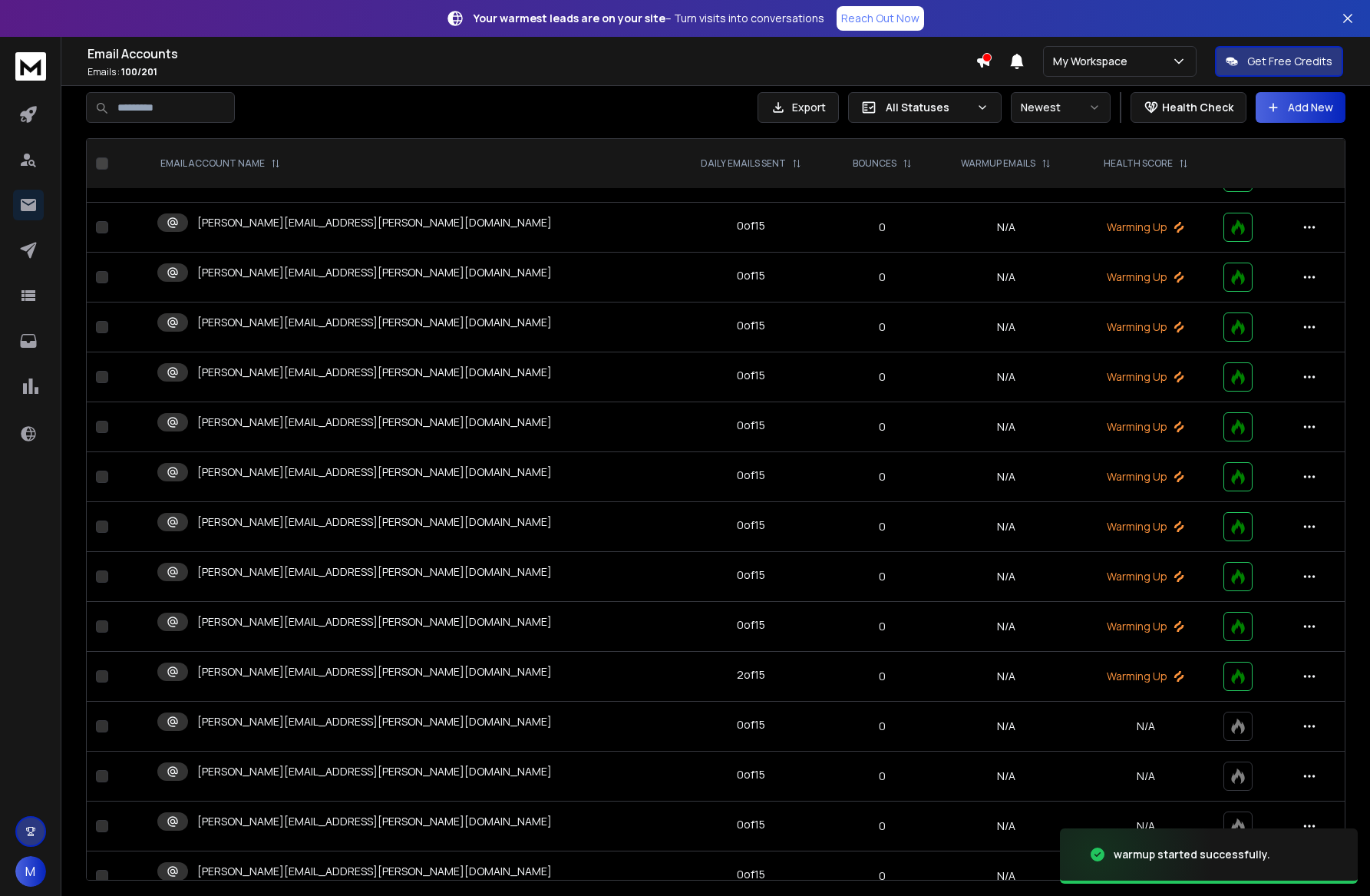
click at [1231, 732] on icon at bounding box center [1238, 726] width 15 height 15
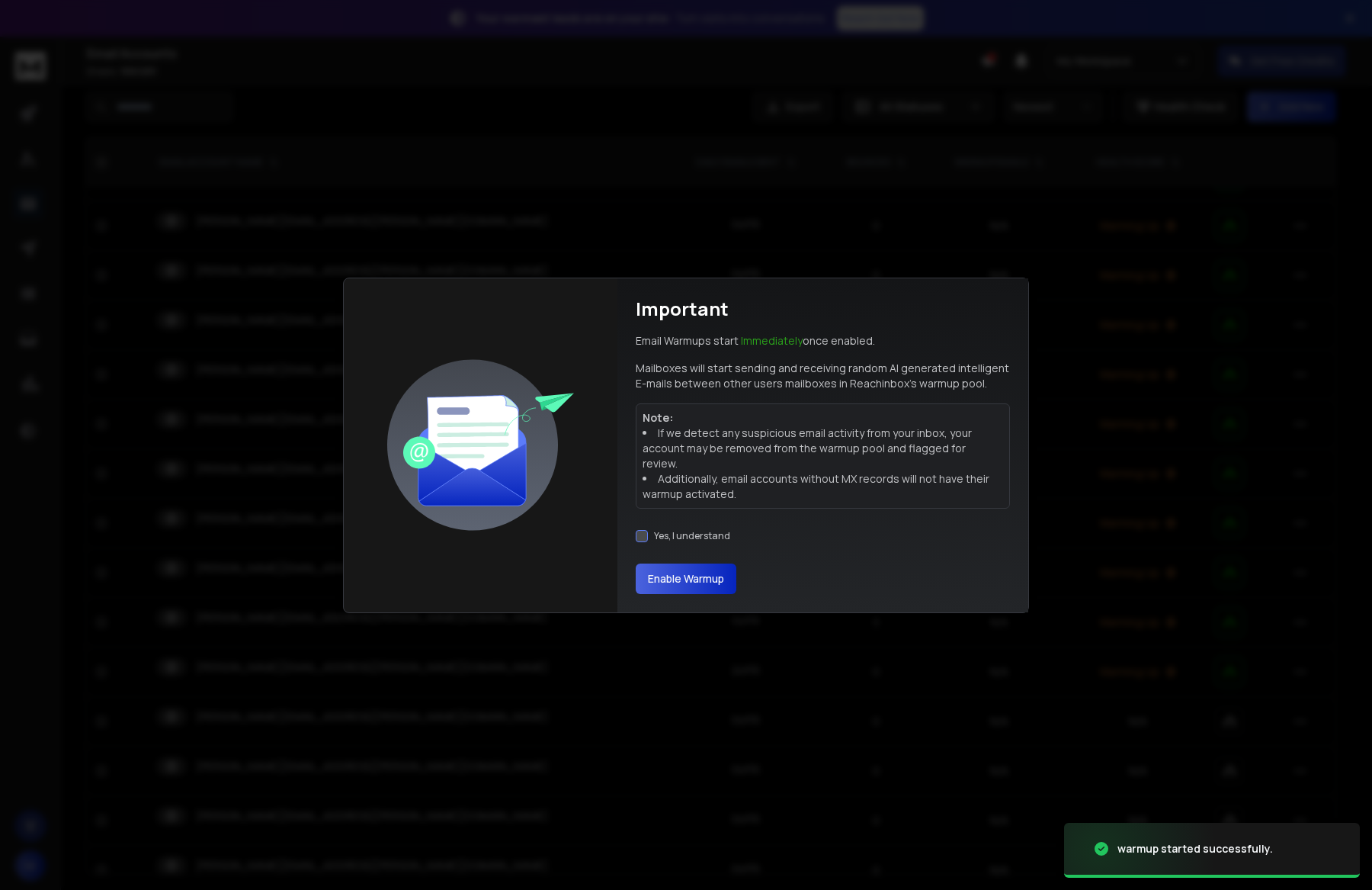
click at [642, 535] on div "Yes, I understand" at bounding box center [683, 535] width 95 height 31
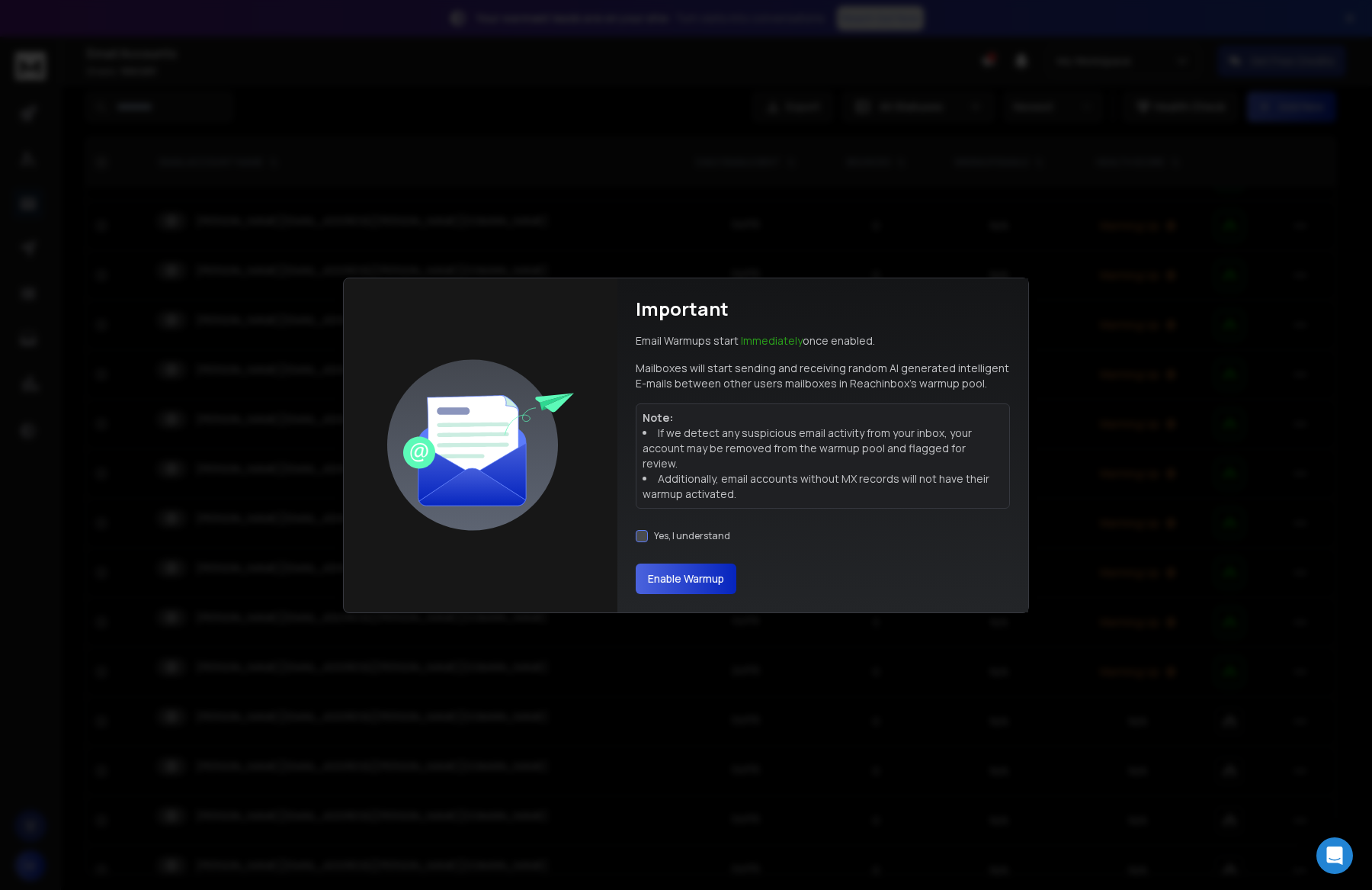
click at [634, 532] on div "Important Email Warmups start Immediately once enabled. Mailboxes will start se…" at bounding box center [822, 445] width 411 height 334
click at [636, 535] on div "Yes, I understand" at bounding box center [683, 535] width 95 height 31
click at [643, 531] on button "Yes, I understand" at bounding box center [641, 535] width 12 height 12
drag, startPoint x: 691, startPoint y: 580, endPoint x: 724, endPoint y: 588, distance: 34.0
click at [692, 580] on button "Enable Warmup" at bounding box center [686, 578] width 100 height 31
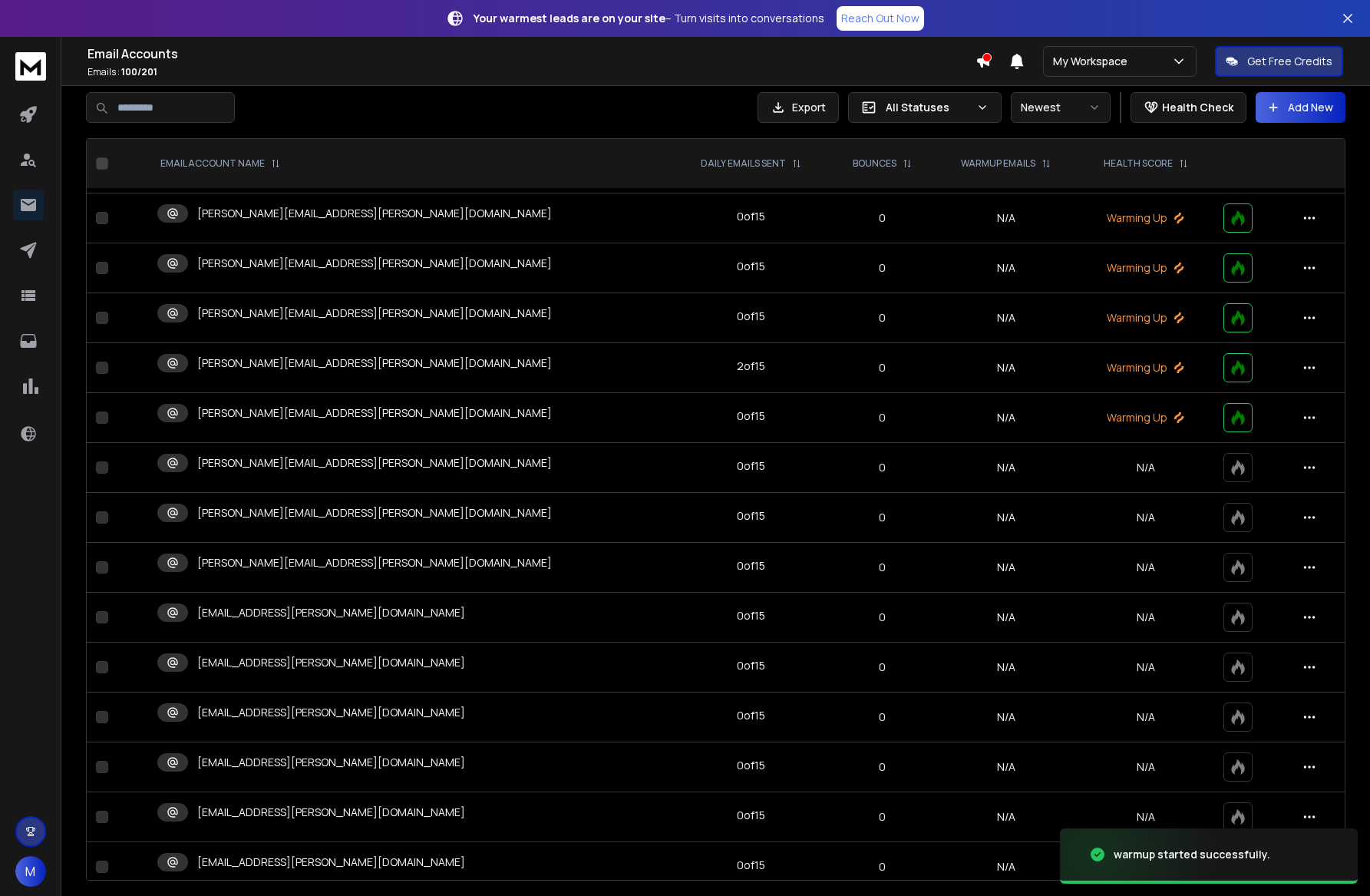
scroll to position [2837, 0]
click at [1232, 468] on icon at bounding box center [1238, 469] width 13 height 15
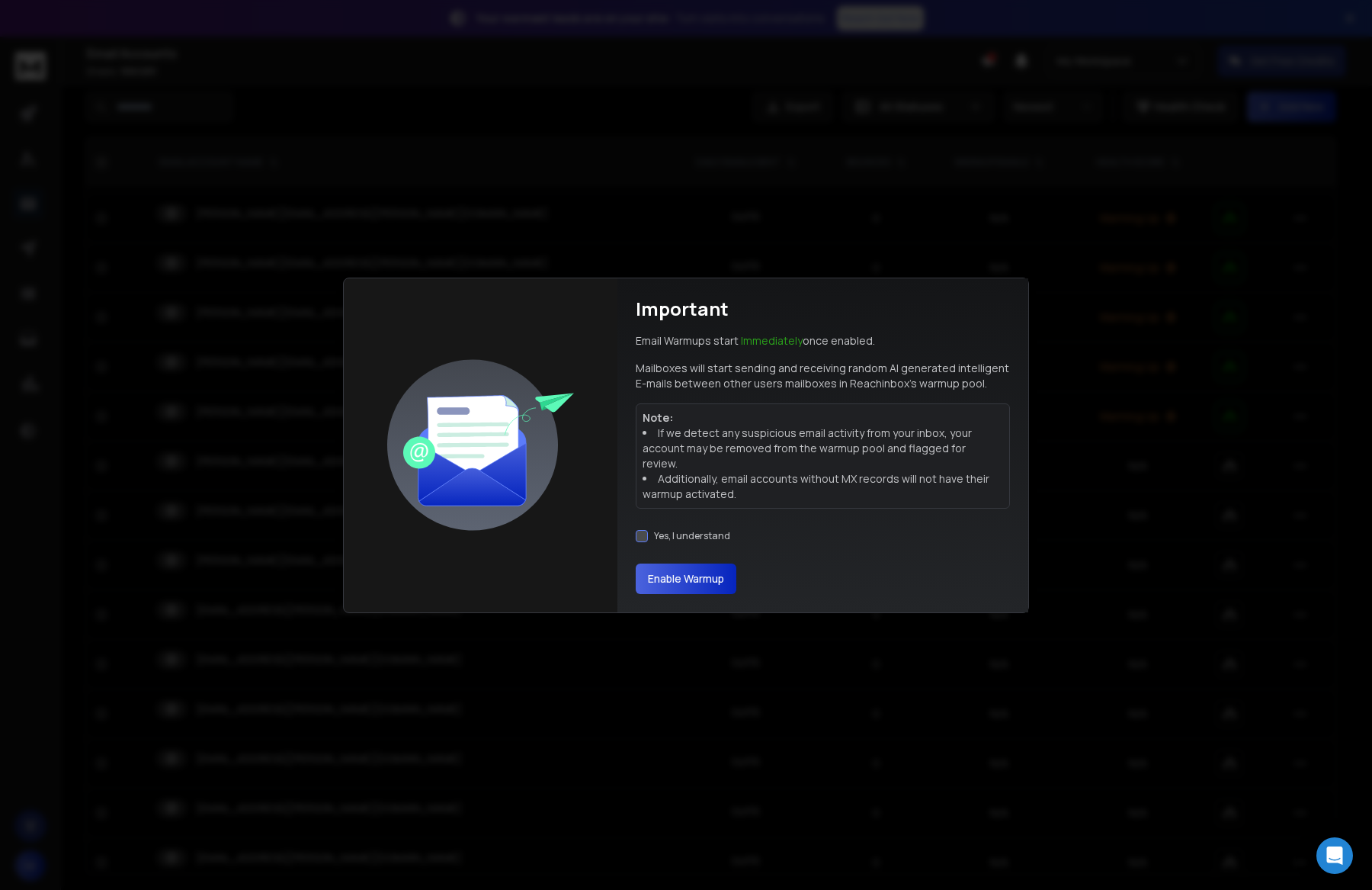
click at [642, 530] on button "Yes, I understand" at bounding box center [641, 535] width 12 height 12
click at [683, 574] on button "Enable Warmup" at bounding box center [686, 578] width 100 height 31
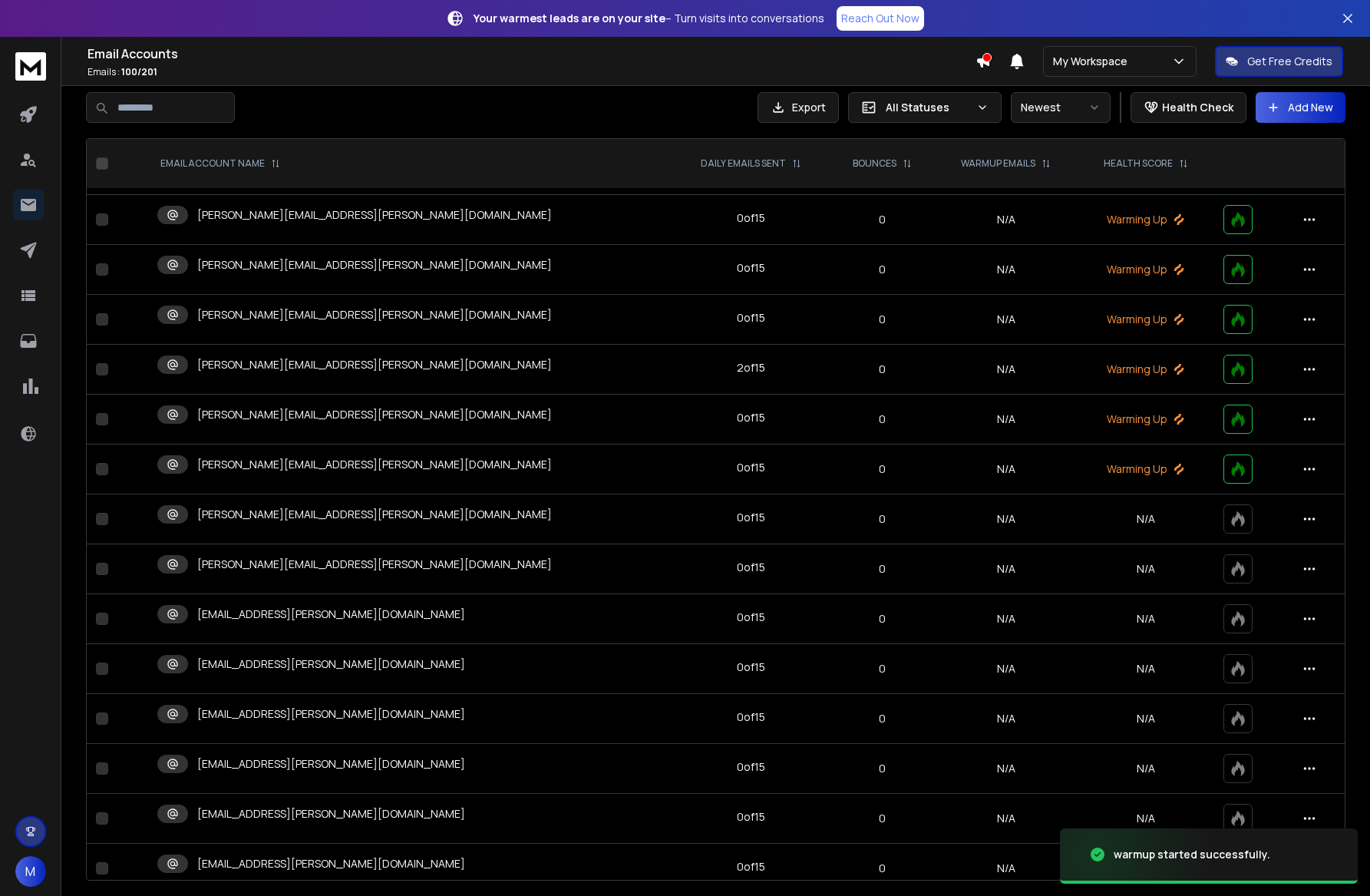
click at [1231, 523] on icon at bounding box center [1238, 519] width 15 height 15
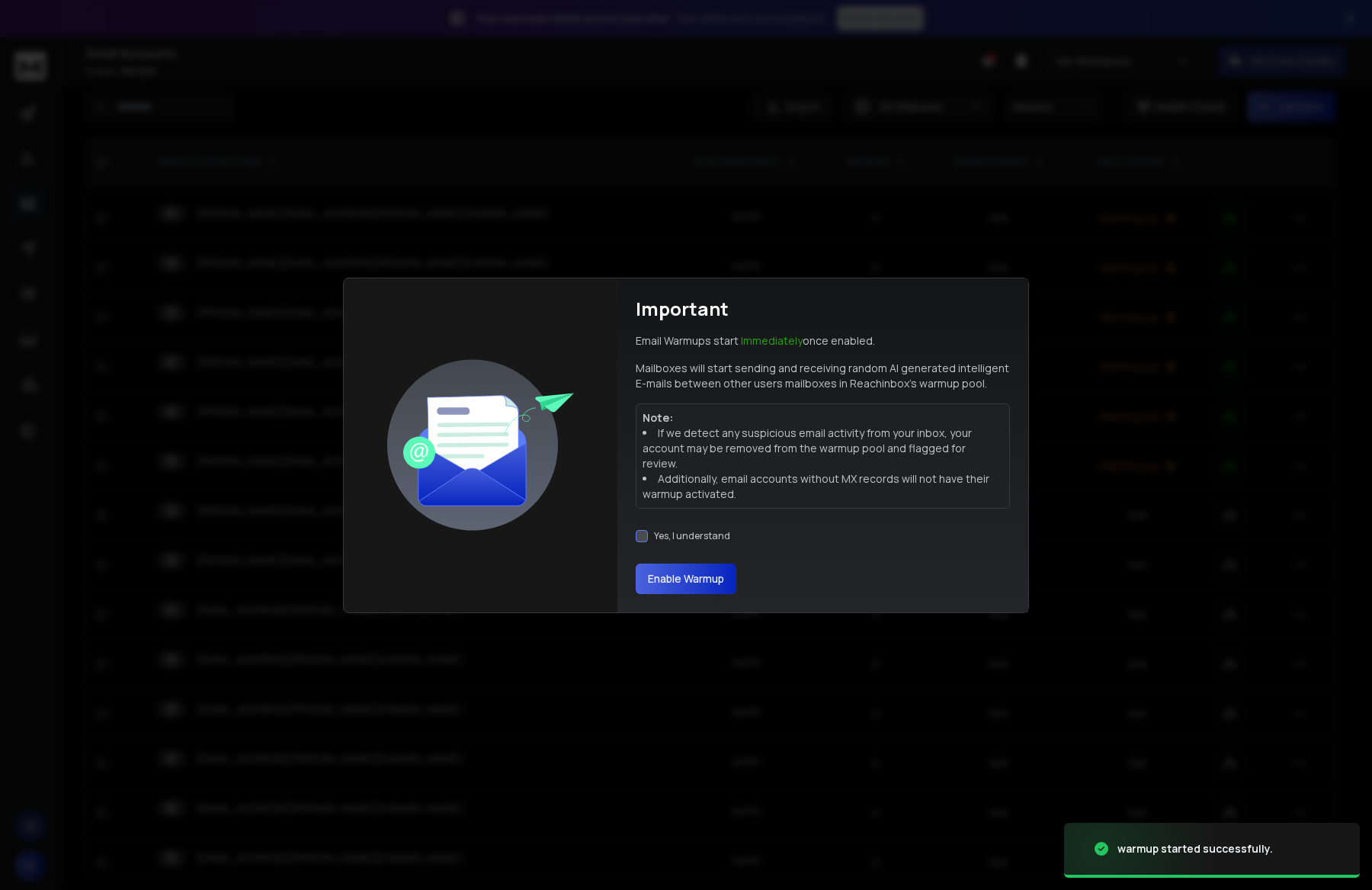
click at [646, 532] on button "Yes, I understand" at bounding box center [641, 535] width 12 height 12
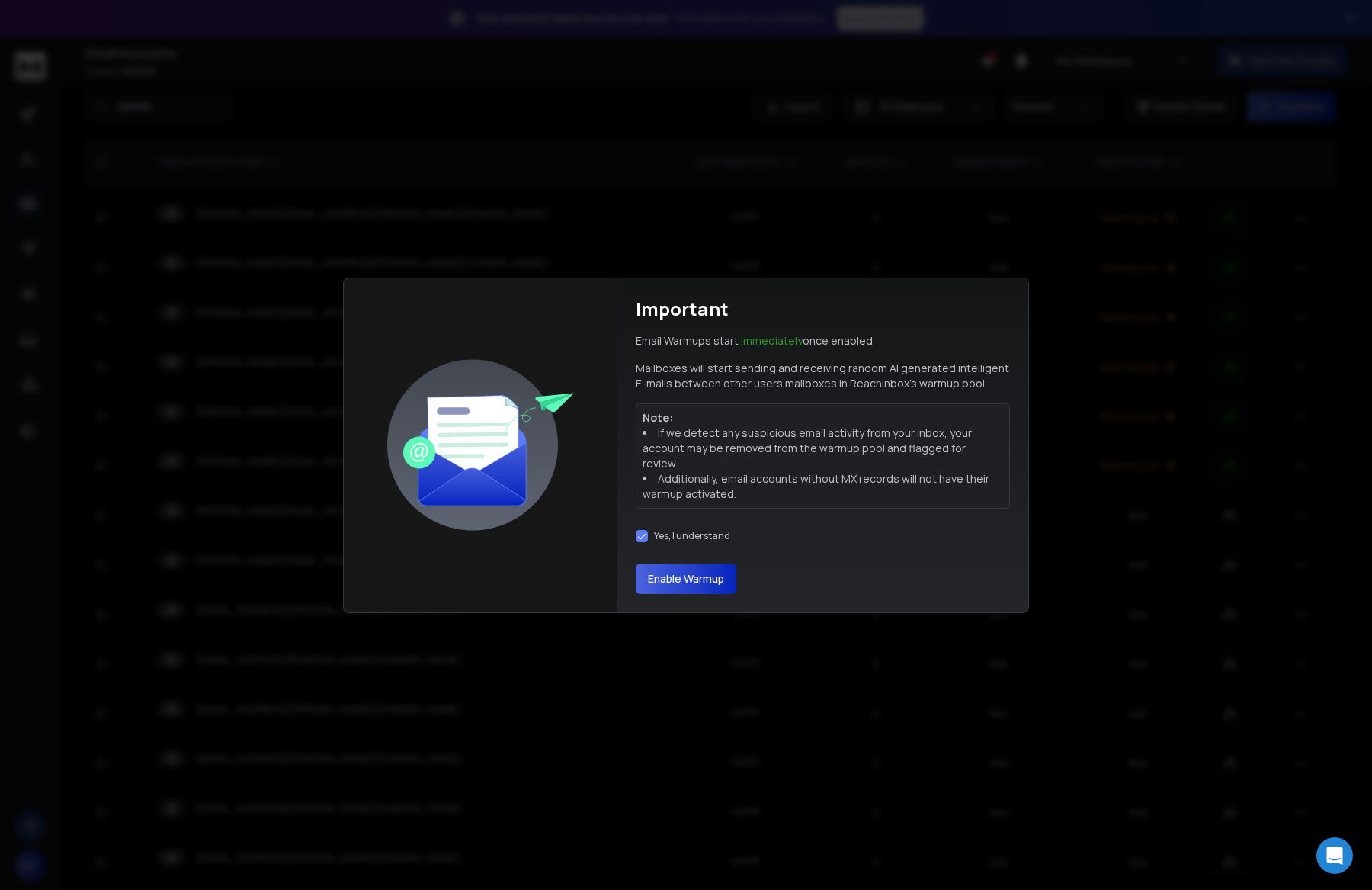
click at [689, 578] on button "Enable Warmup" at bounding box center [686, 578] width 100 height 31
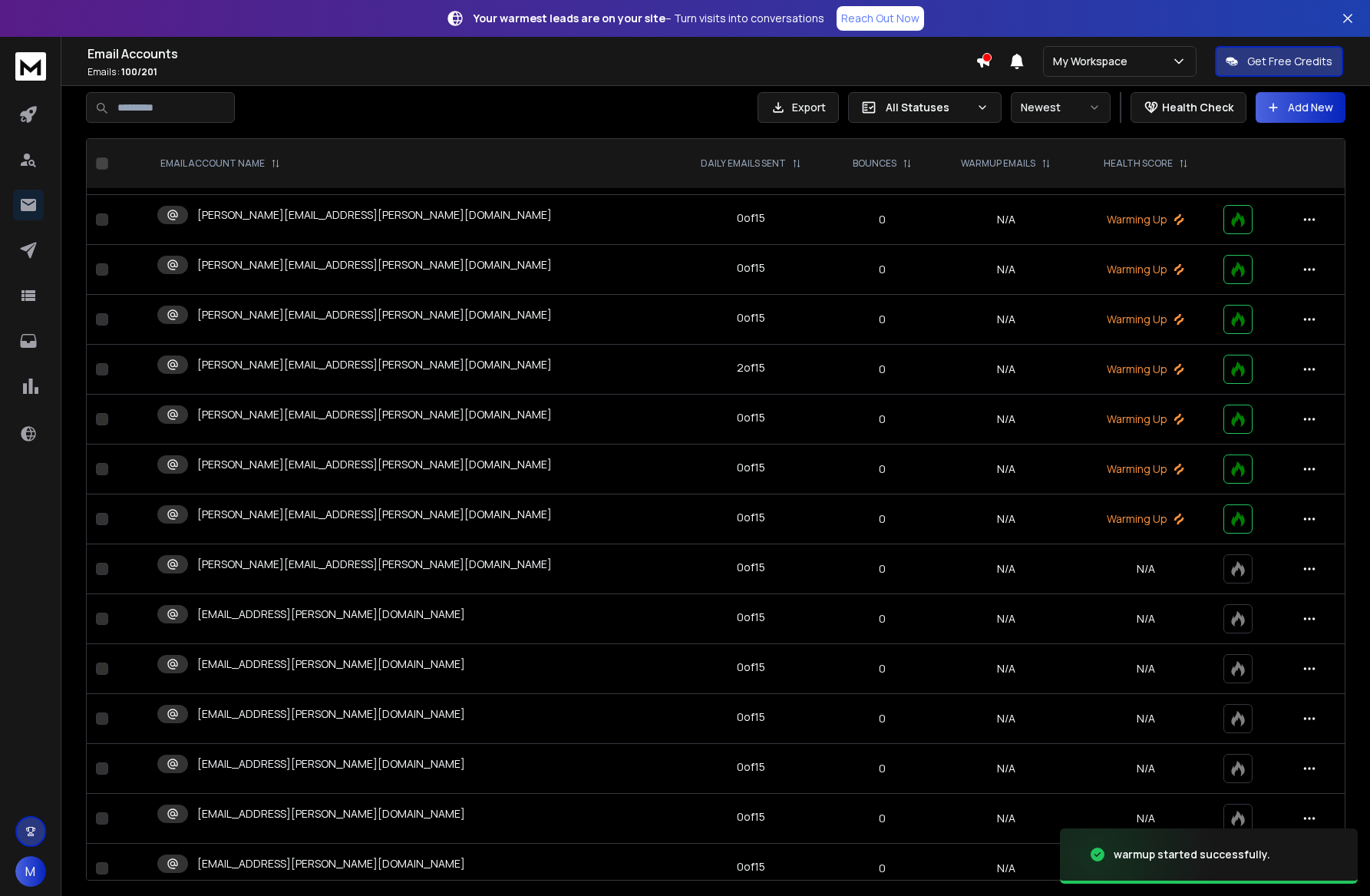
click at [1231, 571] on icon at bounding box center [1238, 568] width 15 height 15
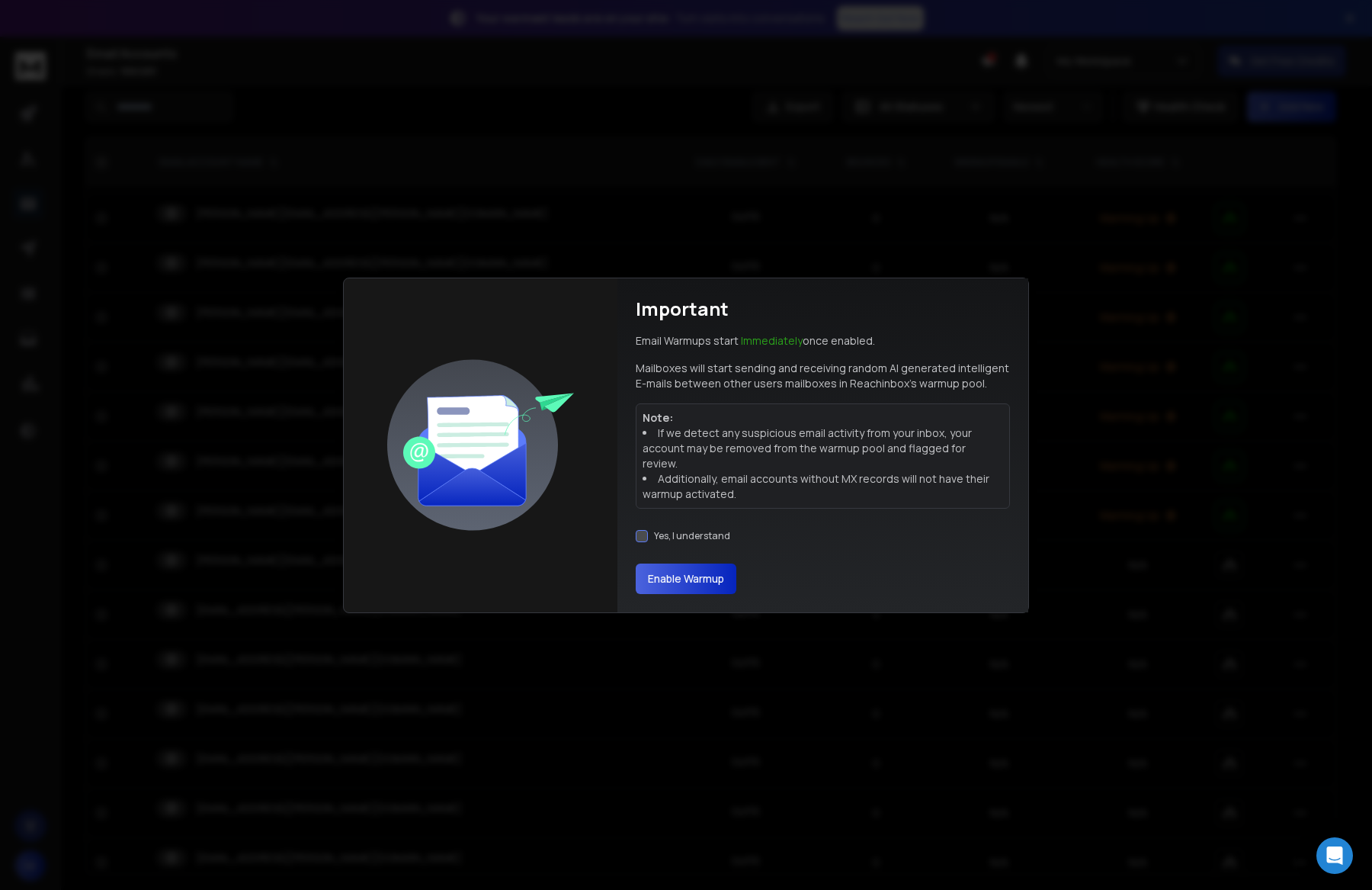
click at [642, 521] on div "Yes, I understand" at bounding box center [683, 535] width 95 height 31
click at [644, 530] on button "Yes, I understand" at bounding box center [641, 535] width 12 height 12
click at [703, 574] on button "Enable Warmup" at bounding box center [686, 578] width 100 height 31
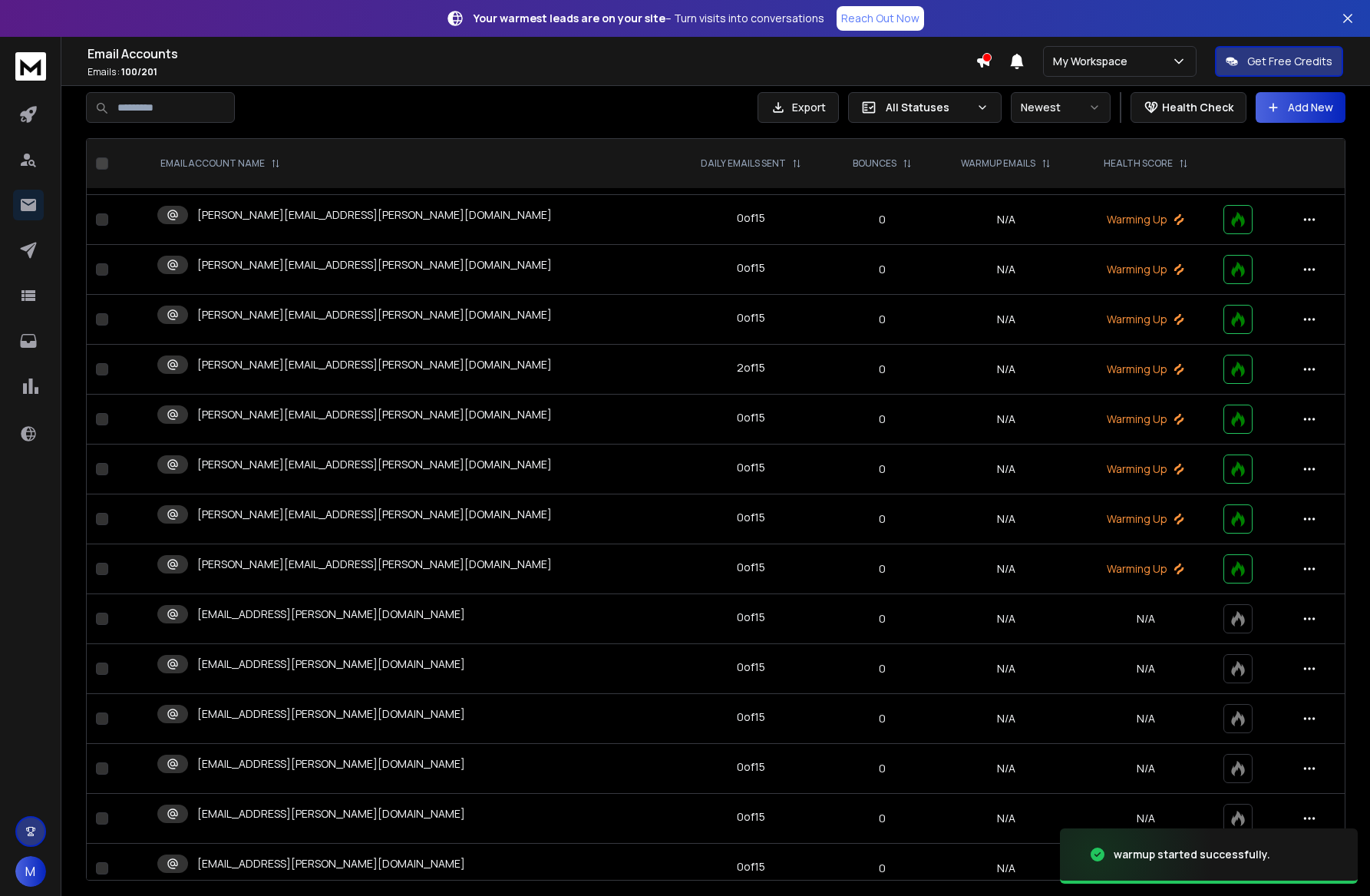
click at [1232, 575] on icon at bounding box center [1238, 568] width 13 height 15
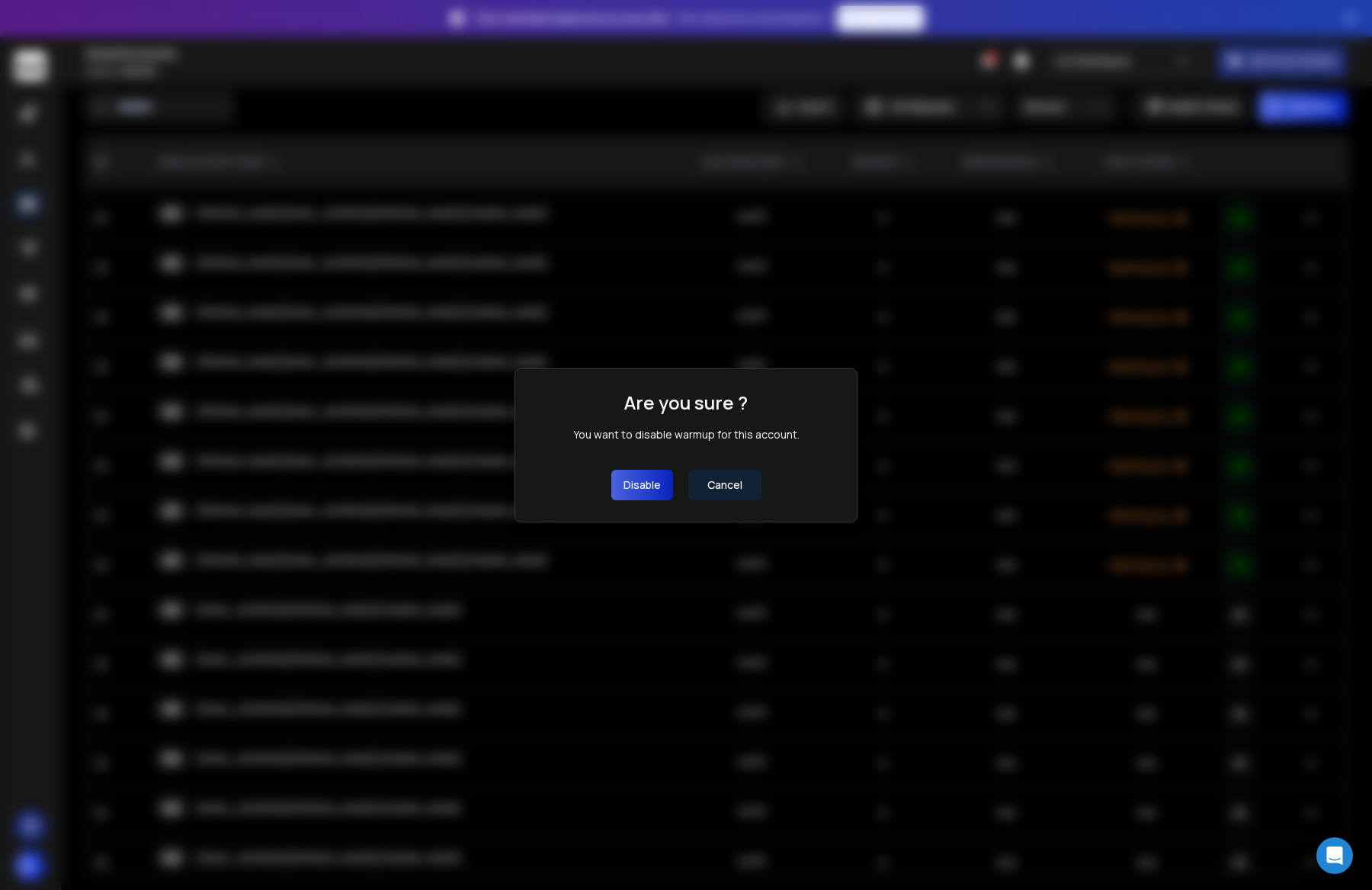
click at [729, 490] on button "Cancel" at bounding box center [724, 484] width 73 height 31
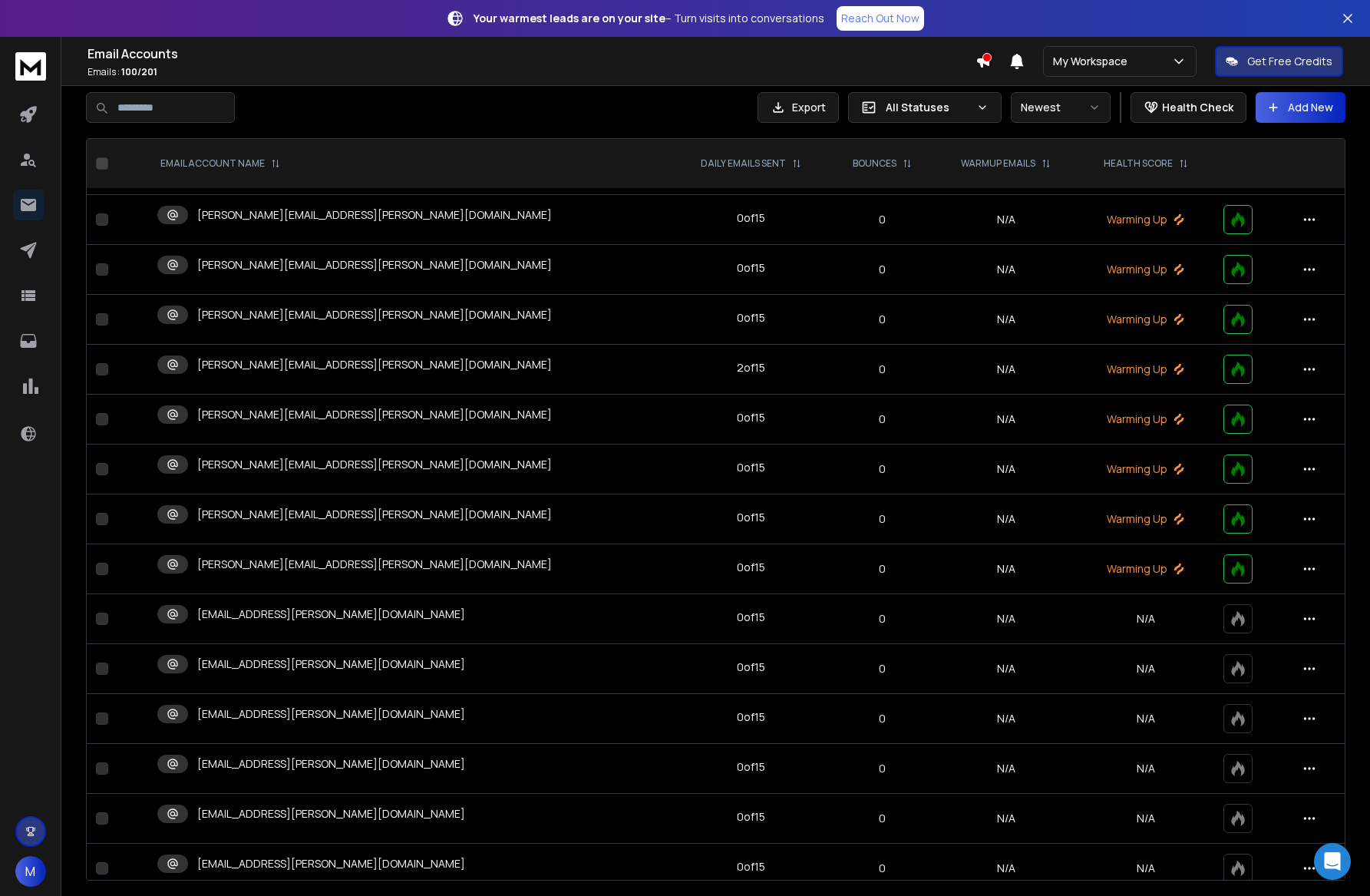
click at [1231, 615] on icon at bounding box center [1238, 619] width 15 height 15
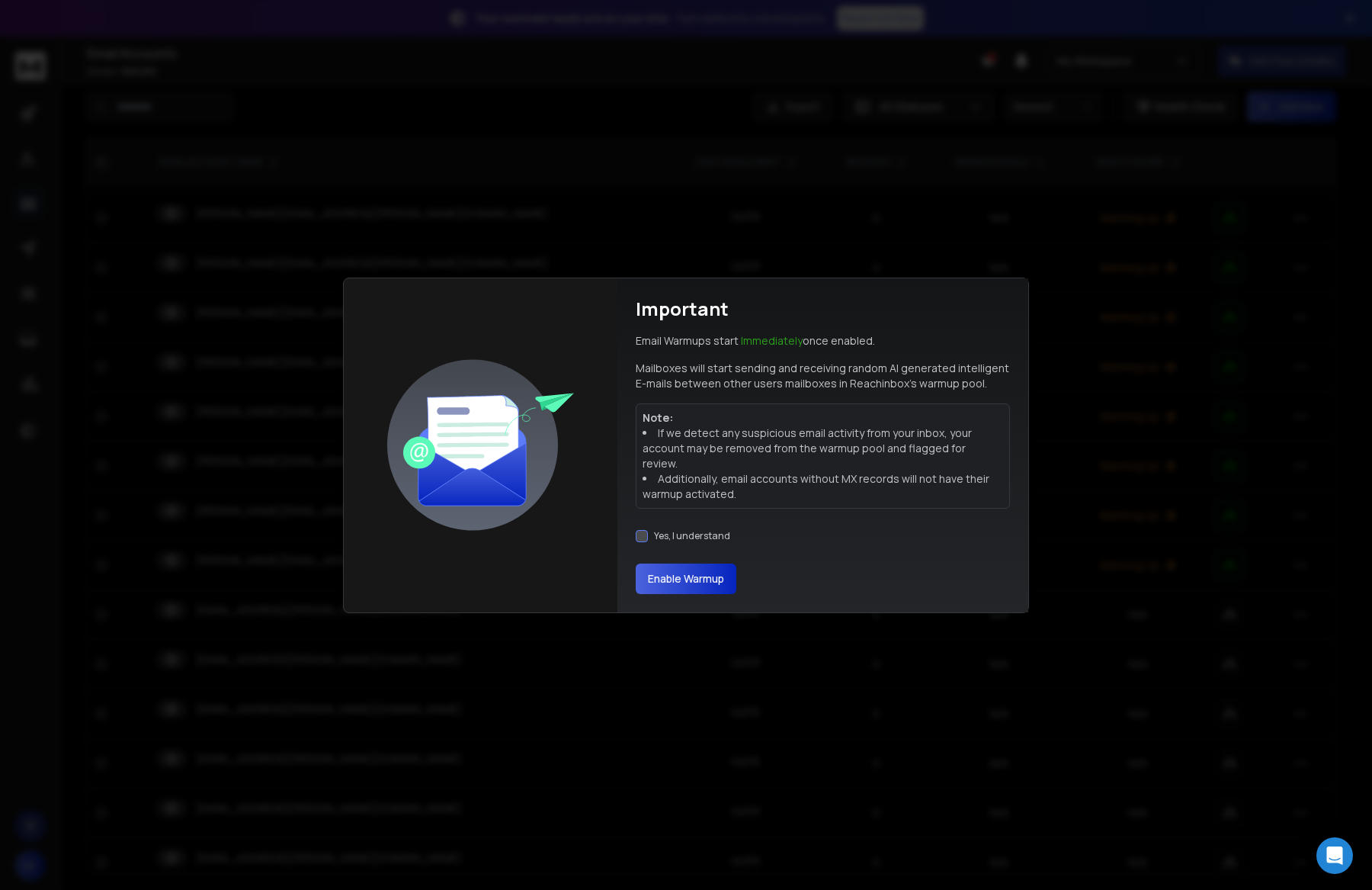
click at [642, 530] on button "Yes, I understand" at bounding box center [641, 535] width 12 height 12
click at [697, 573] on button "Enable Warmup" at bounding box center [686, 578] width 100 height 31
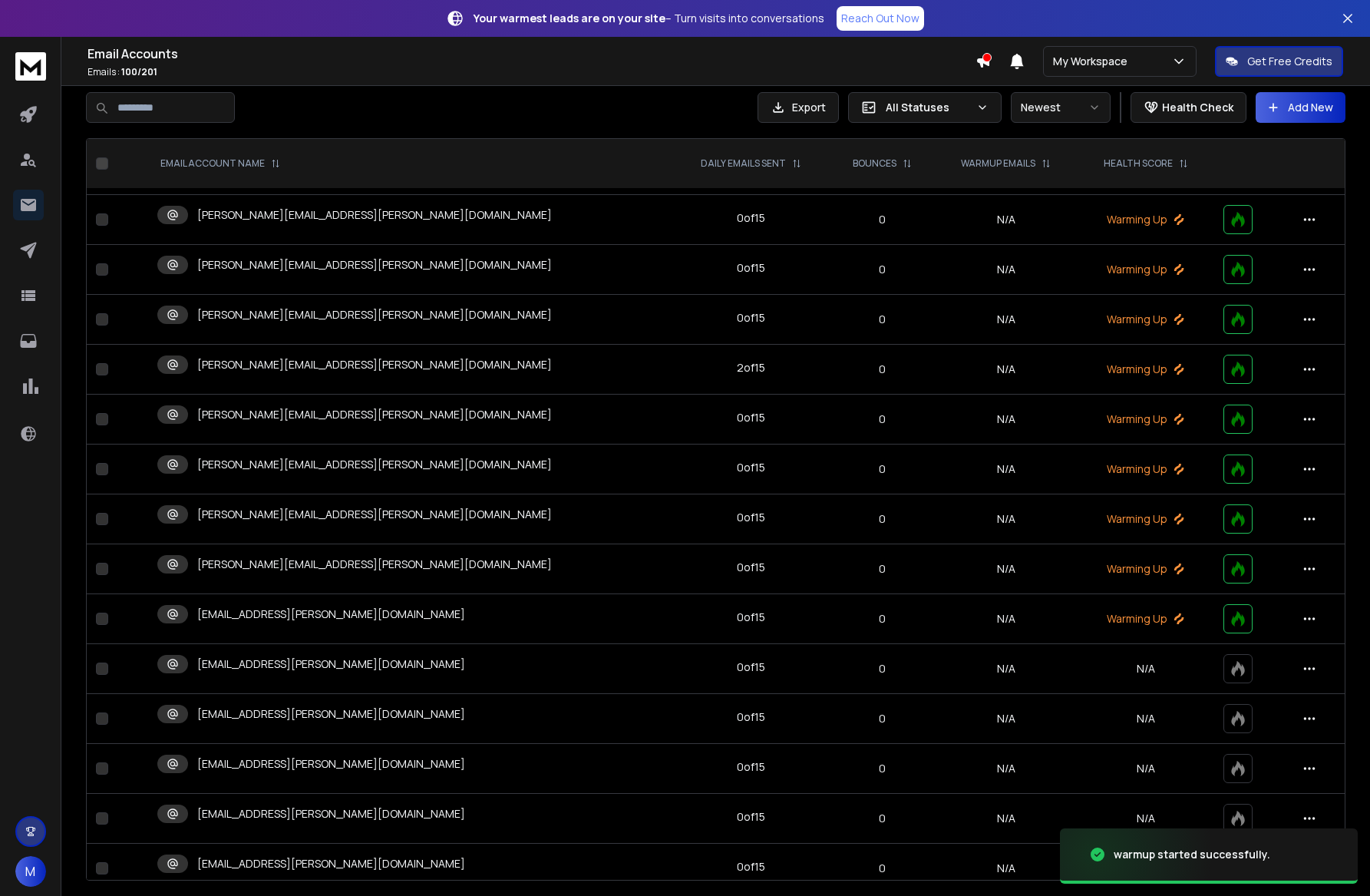
click at [1231, 668] on icon at bounding box center [1238, 668] width 15 height 15
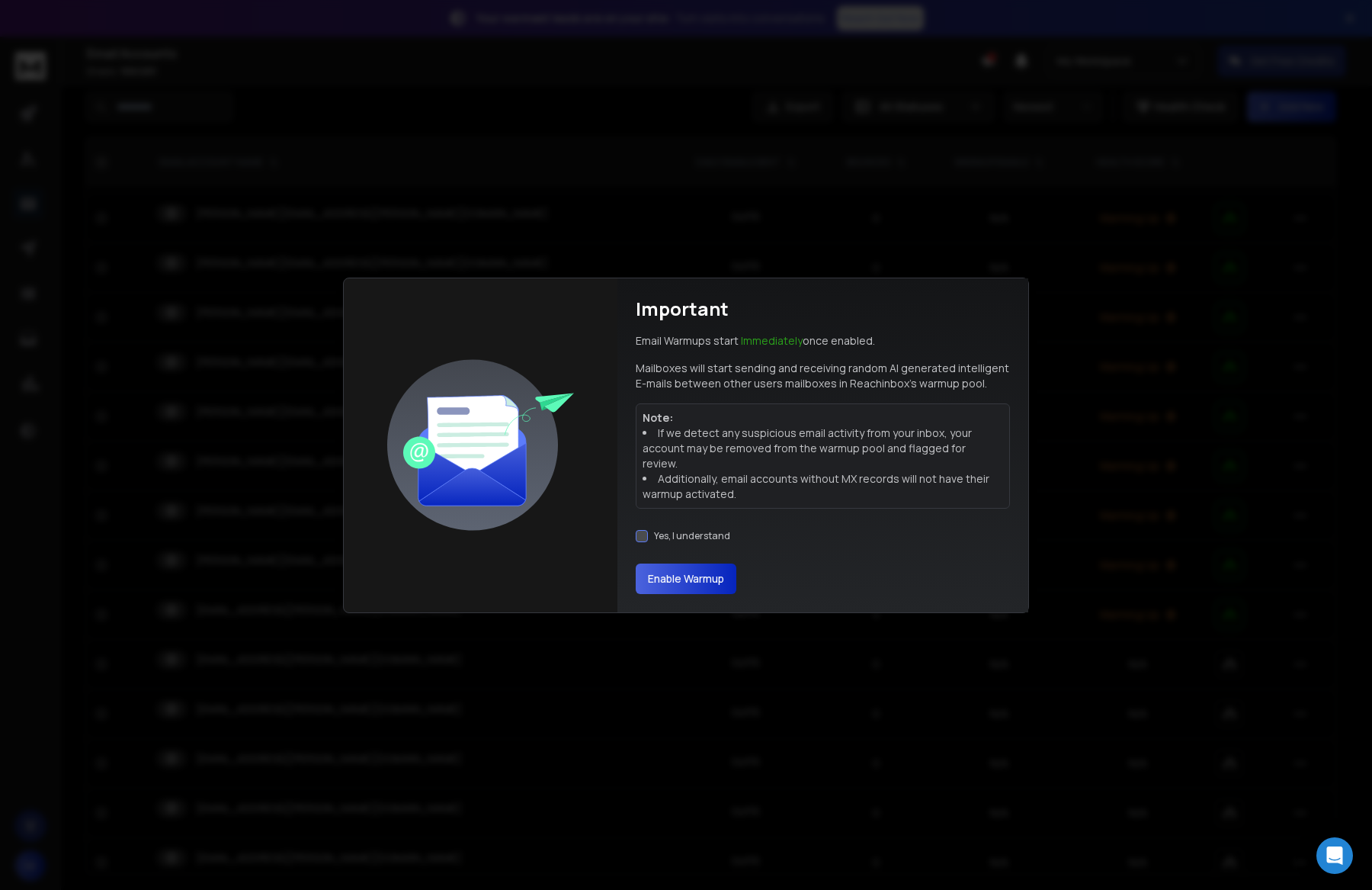
click at [634, 532] on div "Important Email Warmups start Immediately once enabled. Mailboxes will start se…" at bounding box center [822, 445] width 411 height 334
click at [642, 530] on button "Yes, I understand" at bounding box center [641, 535] width 12 height 12
click at [673, 579] on button "Enable Warmup" at bounding box center [686, 578] width 100 height 31
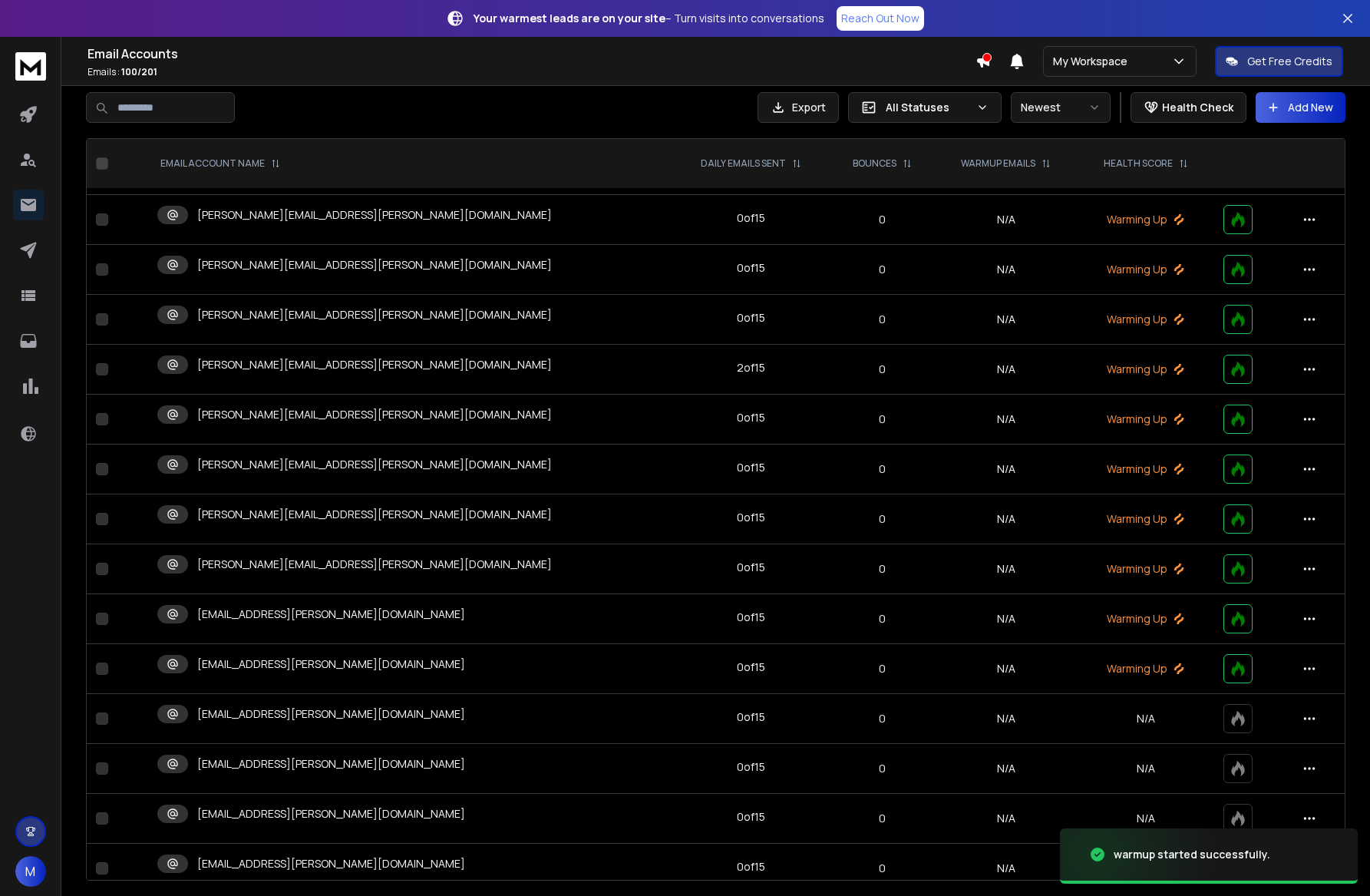
click at [1223, 724] on div at bounding box center [1237, 718] width 29 height 29
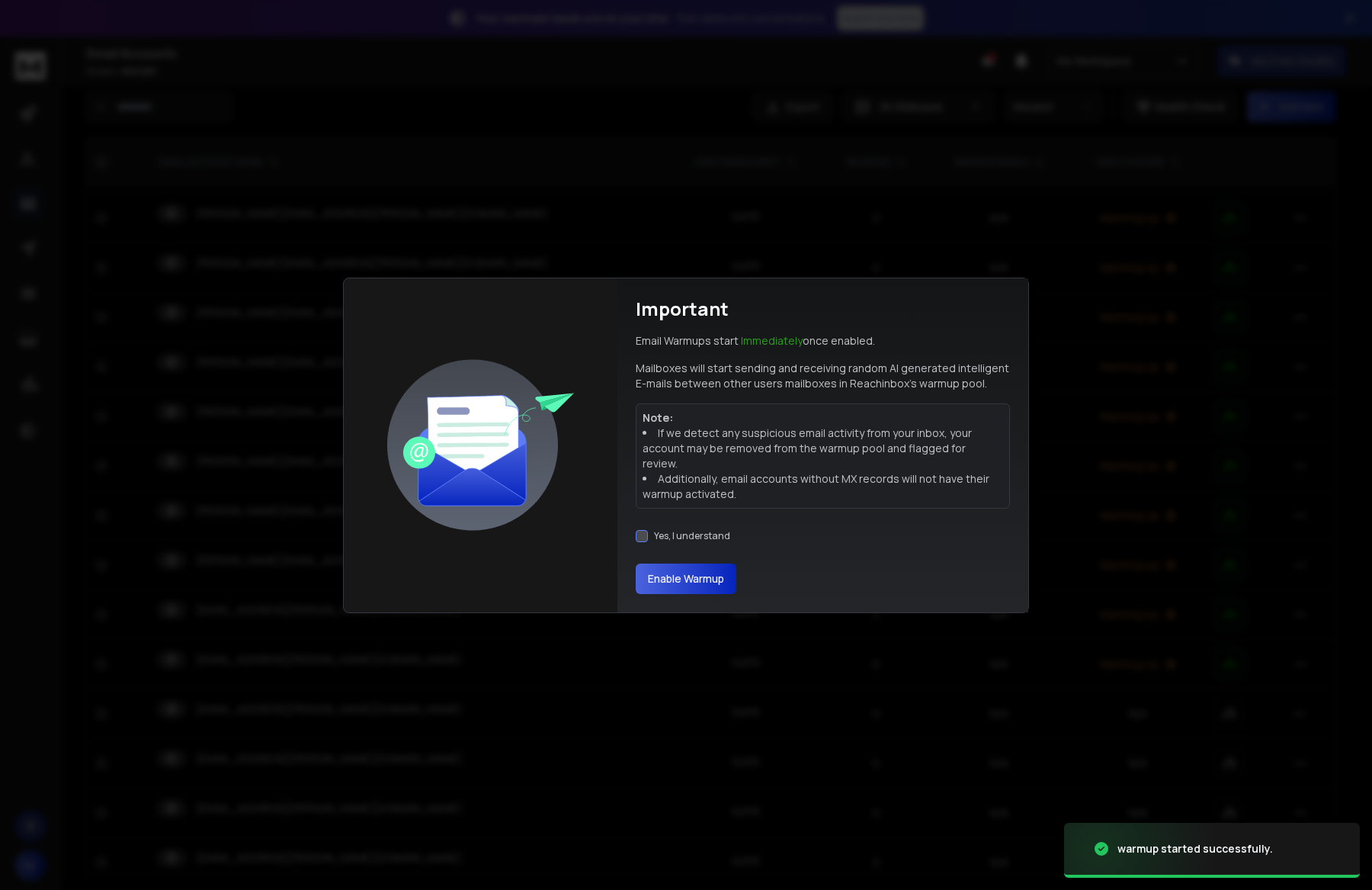
click at [630, 532] on div "Important Email Warmups start Immediately once enabled. Mailboxes will start se…" at bounding box center [822, 445] width 411 height 334
click at [658, 535] on div "Yes, I understand" at bounding box center [683, 535] width 95 height 31
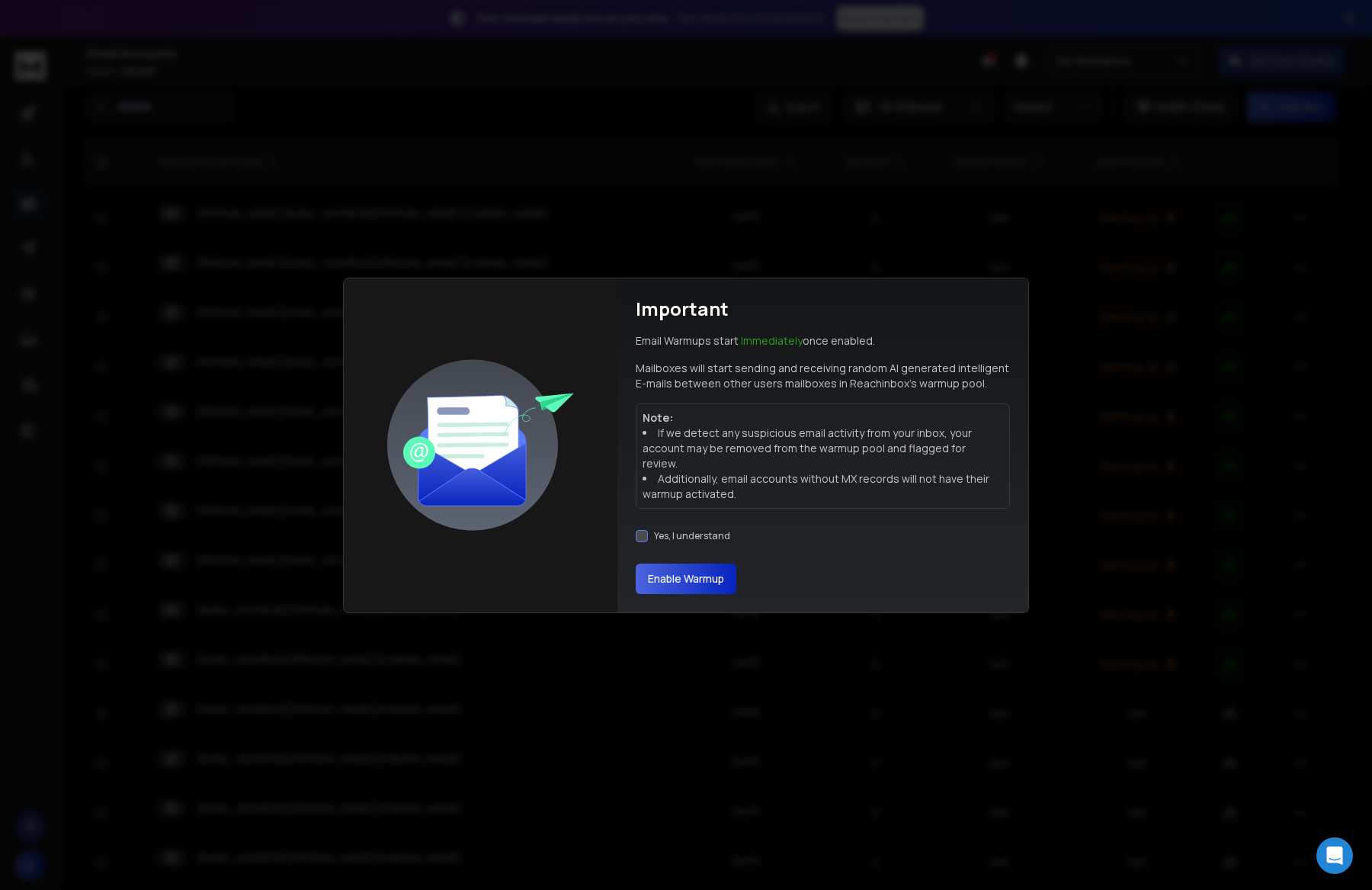
click at [676, 571] on button "Enable Warmup" at bounding box center [686, 578] width 100 height 31
click at [630, 529] on div "Important Email Warmups start Immediately once enabled. Mailboxes will start se…" at bounding box center [822, 445] width 411 height 334
click at [640, 532] on button "Yes, I understand" at bounding box center [641, 535] width 12 height 12
click at [676, 570] on button "Enable Warmup" at bounding box center [686, 578] width 100 height 31
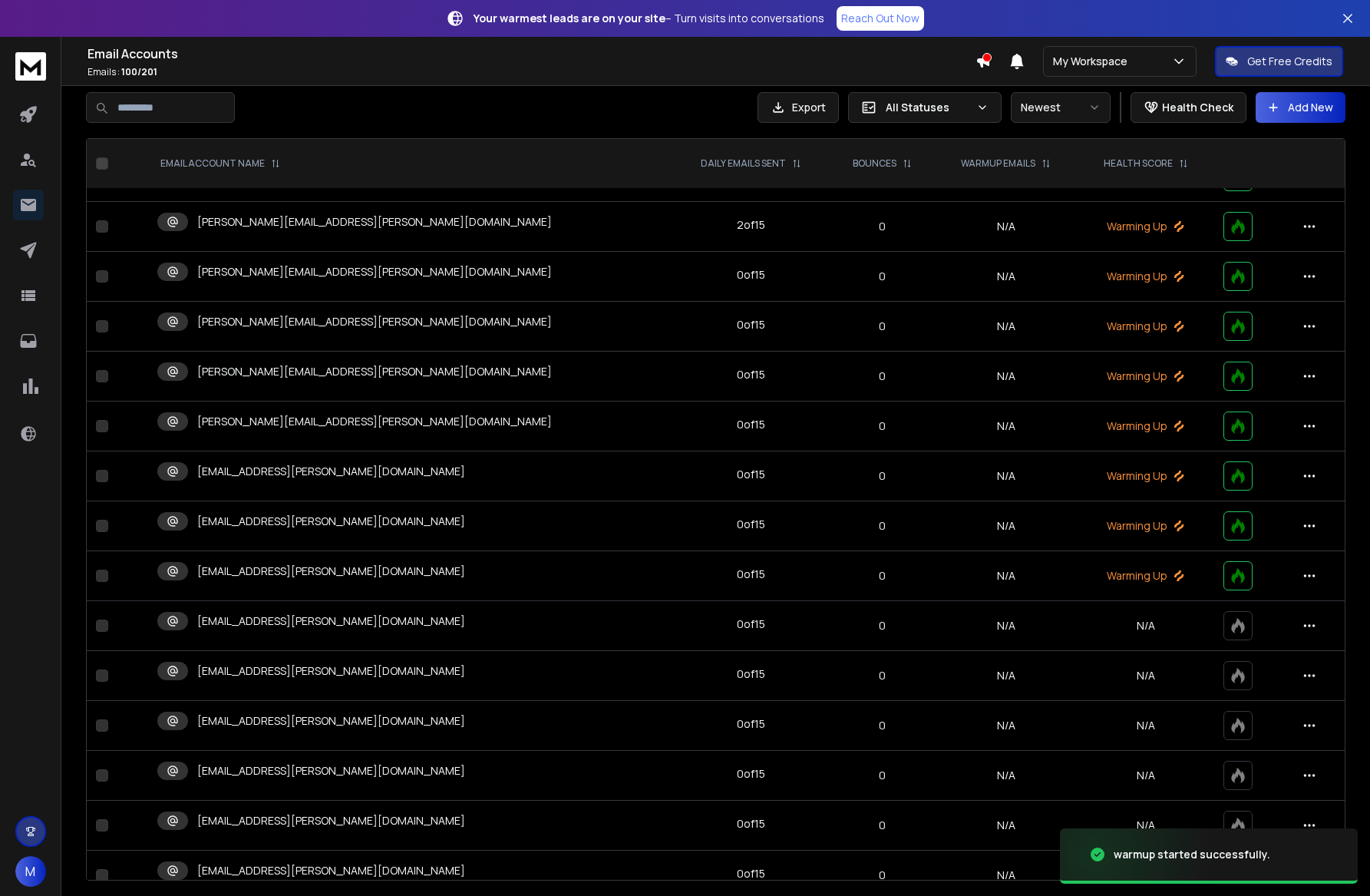
scroll to position [2991, 0]
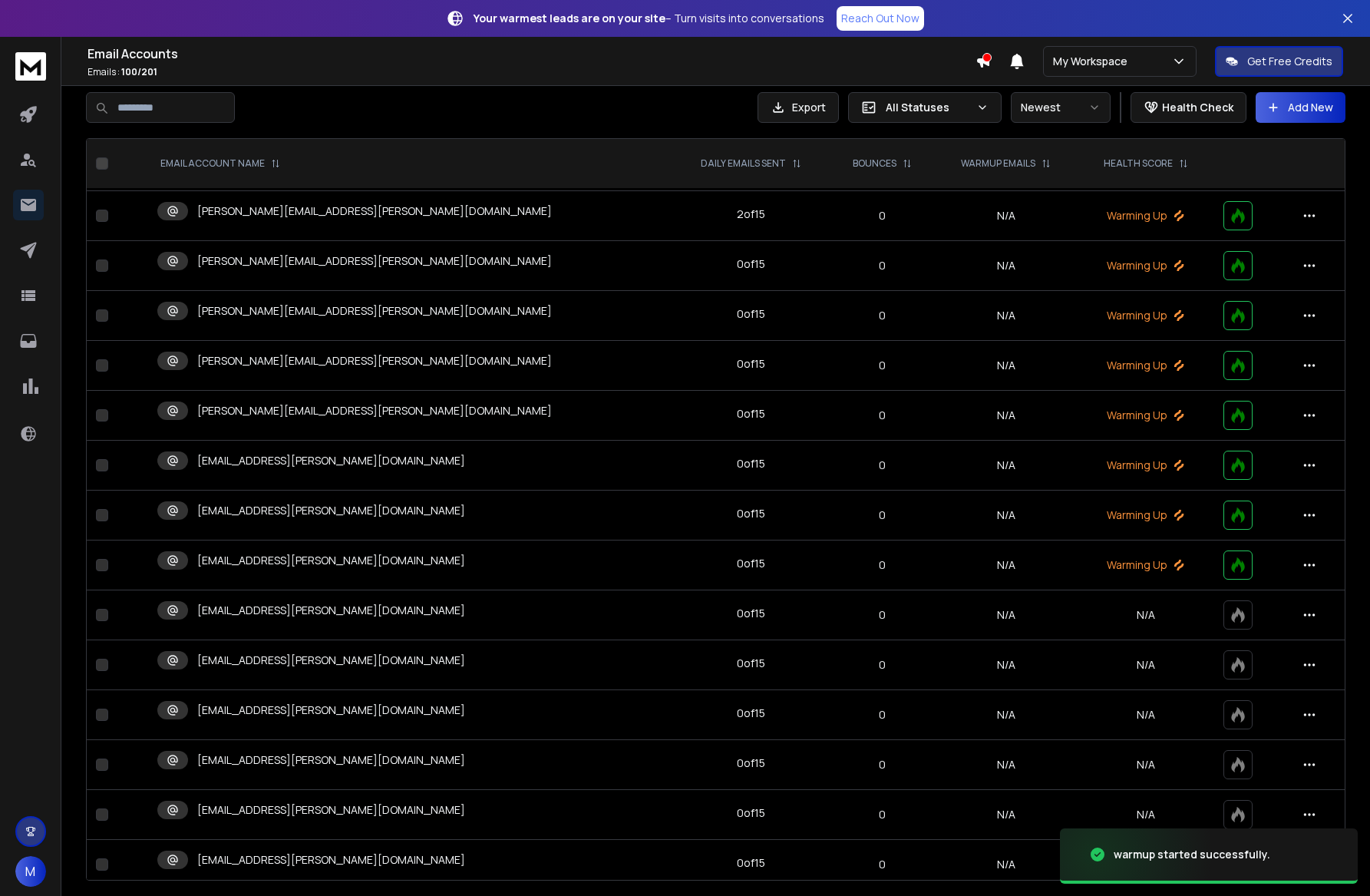
click at [1303, 617] on icon at bounding box center [1309, 615] width 14 height 14
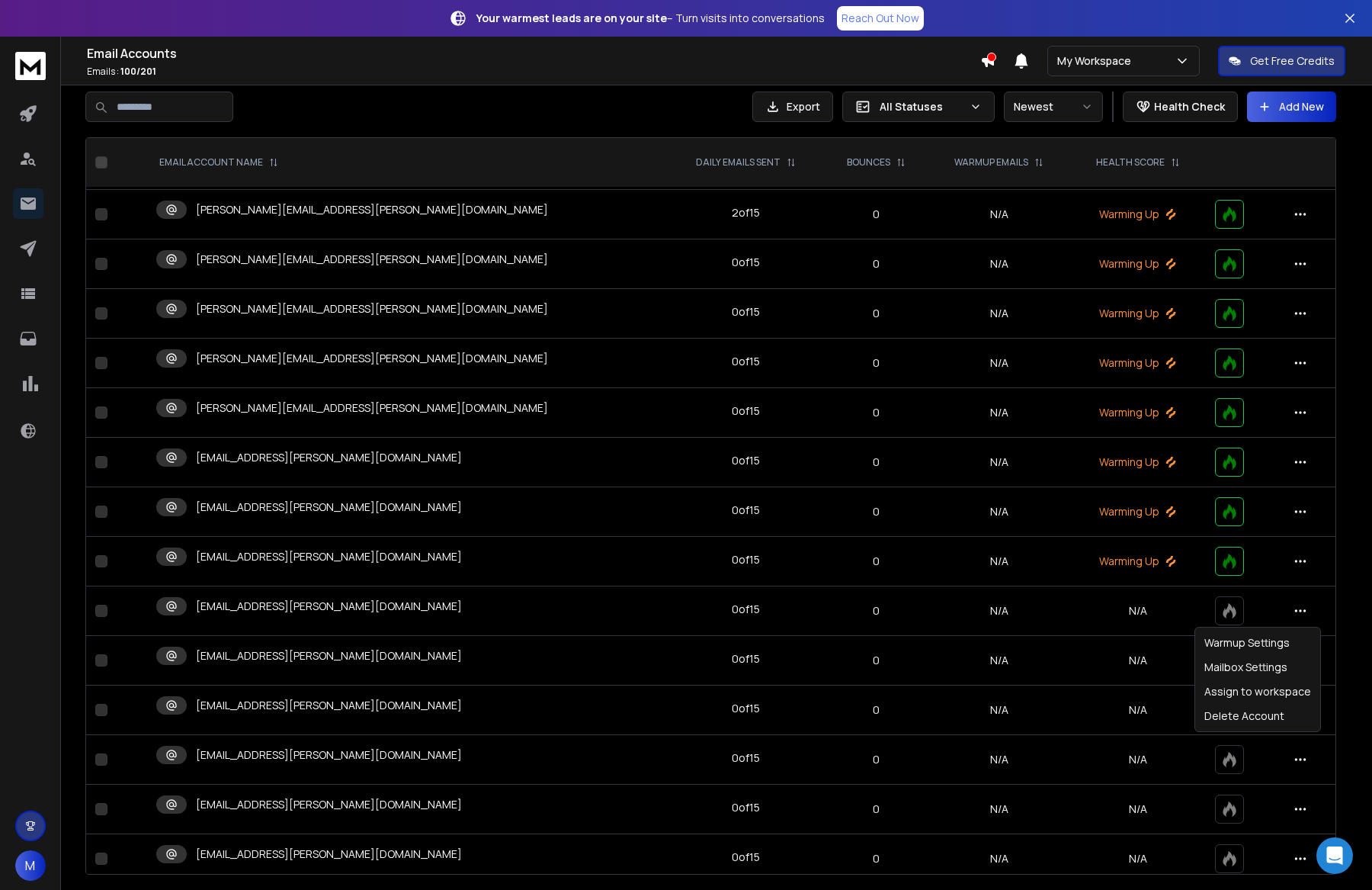
click at [1222, 616] on icon at bounding box center [1229, 611] width 15 height 15
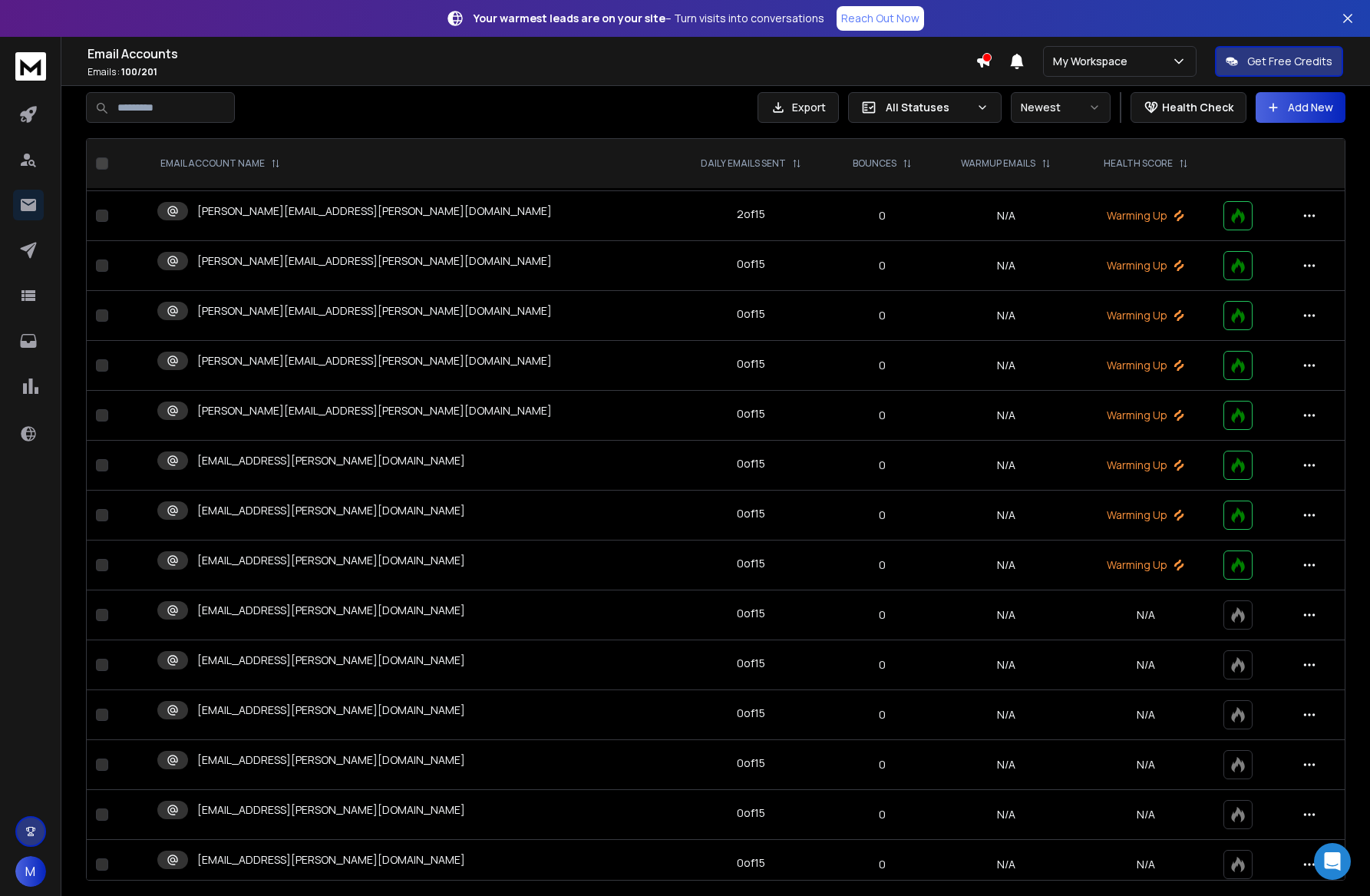
click at [1231, 620] on icon at bounding box center [1238, 615] width 15 height 15
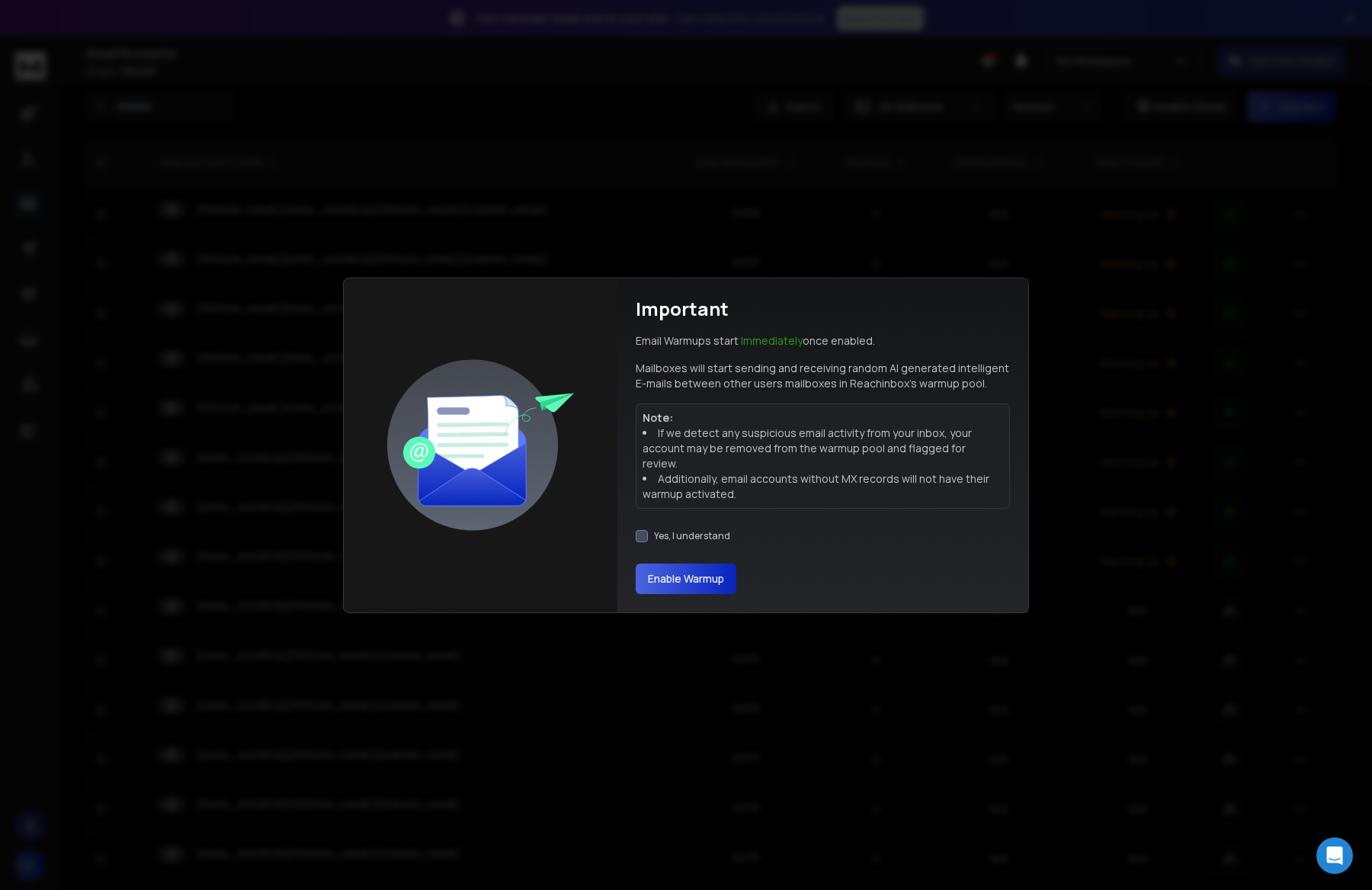
click at [638, 530] on button "Yes, I understand" at bounding box center [641, 535] width 12 height 12
click at [673, 570] on button "Enable Warmup" at bounding box center [686, 578] width 100 height 31
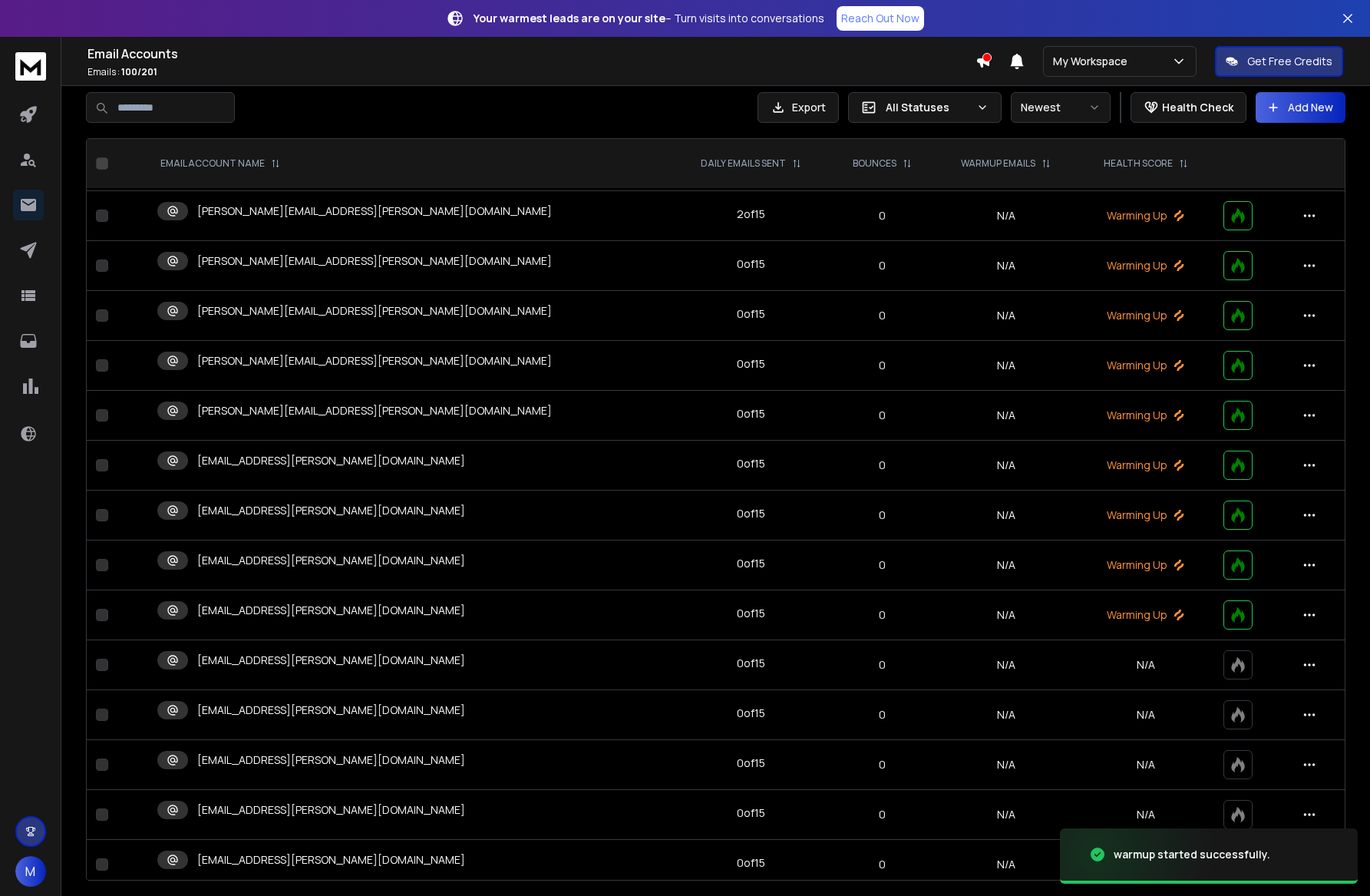
click at [1304, 664] on icon at bounding box center [1309, 664] width 11 height 2
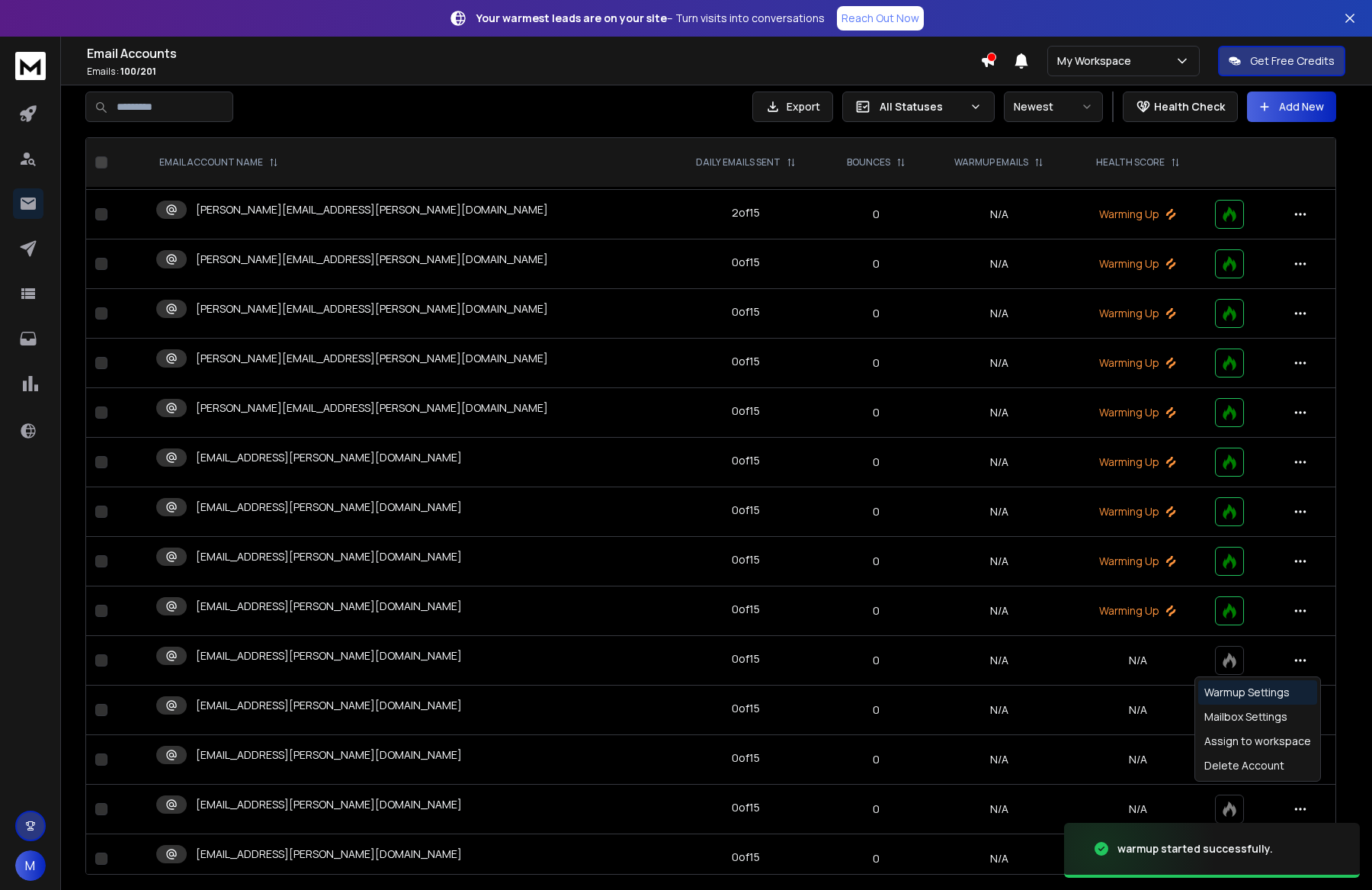
click at [1251, 698] on div "Warmup Settings" at bounding box center [1257, 692] width 119 height 24
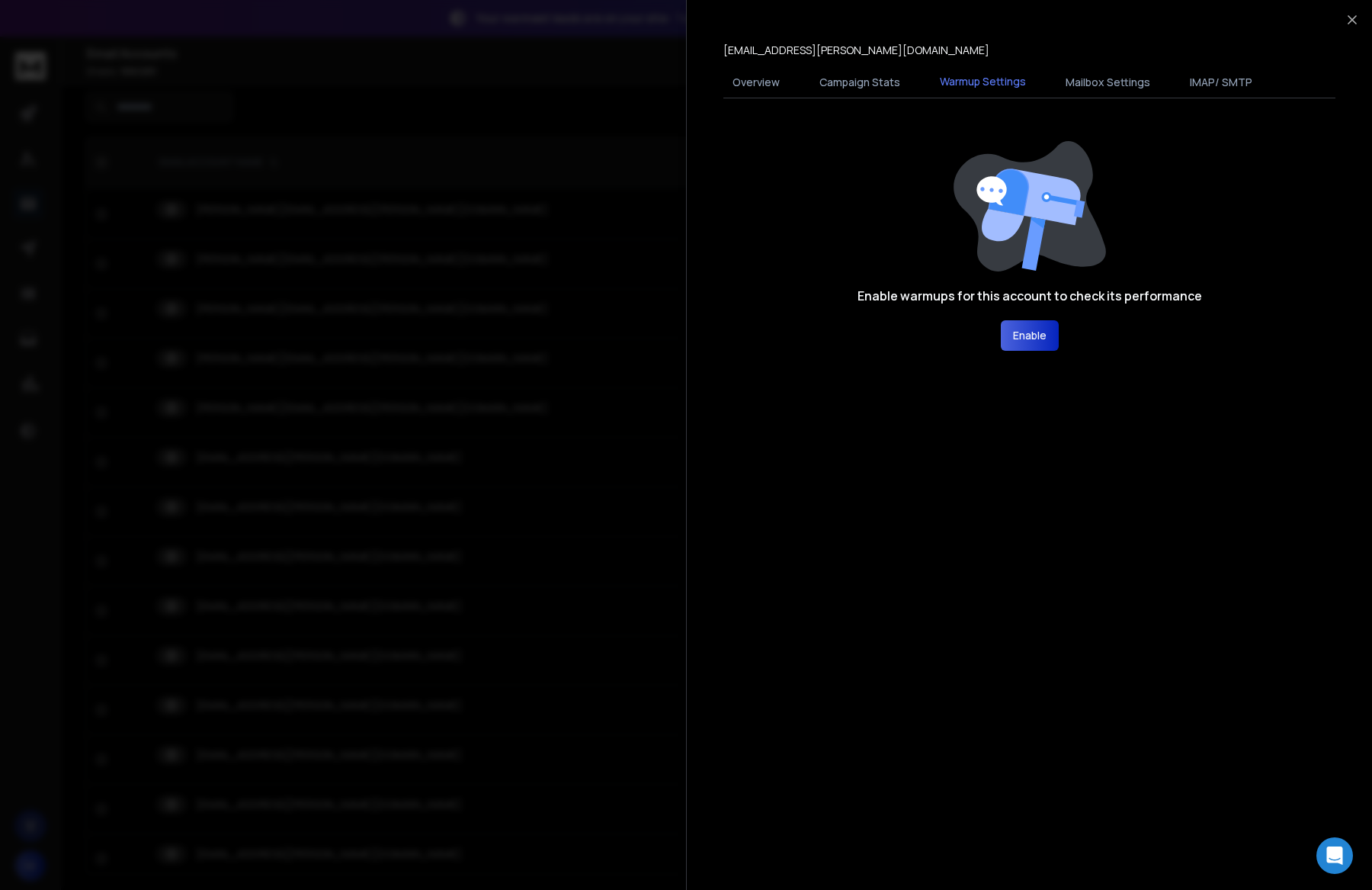
click at [1099, 82] on button "Mailbox Settings" at bounding box center [1108, 83] width 103 height 33
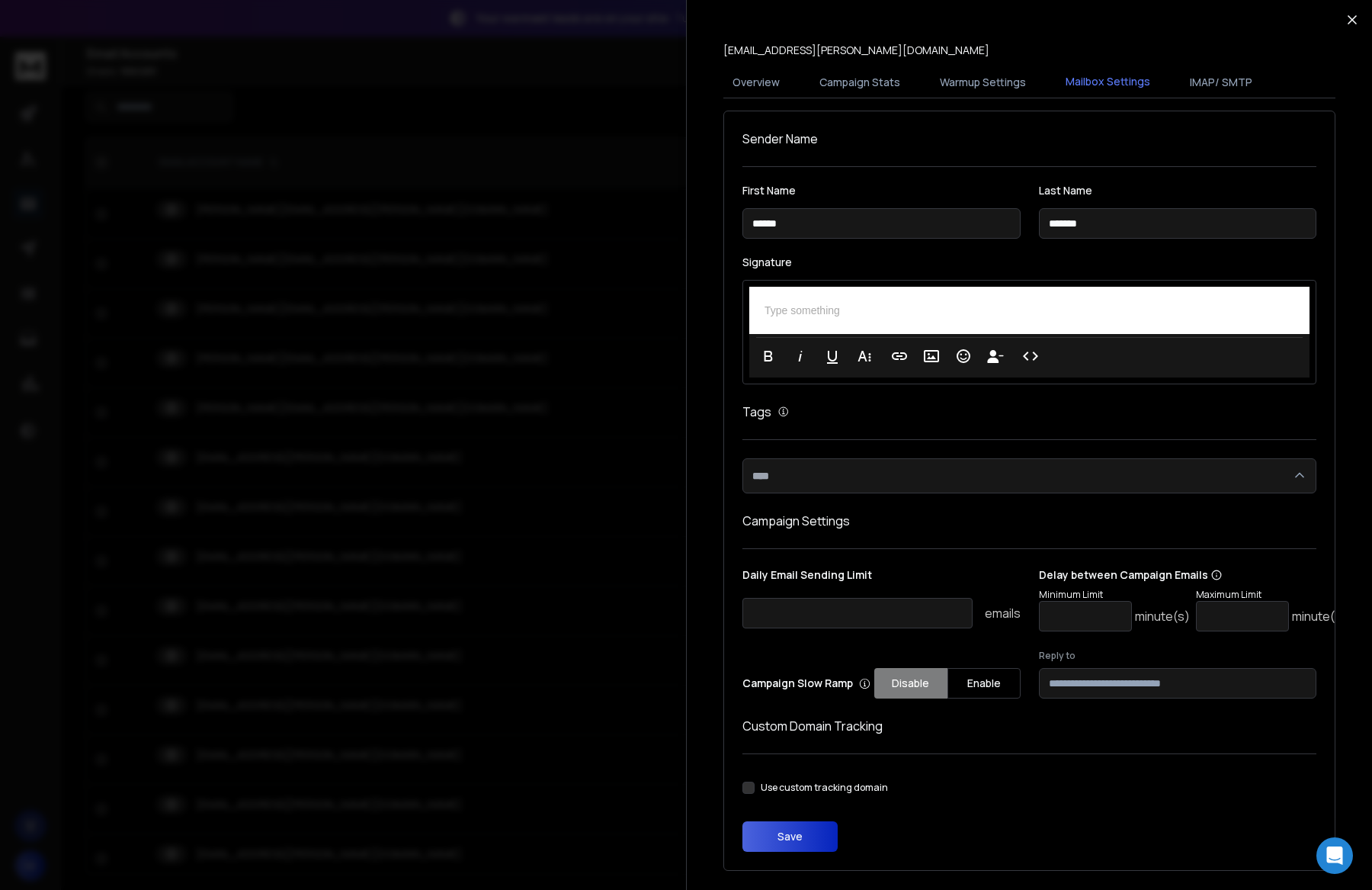
click at [1348, 17] on icon "button" at bounding box center [1352, 19] width 7 height 7
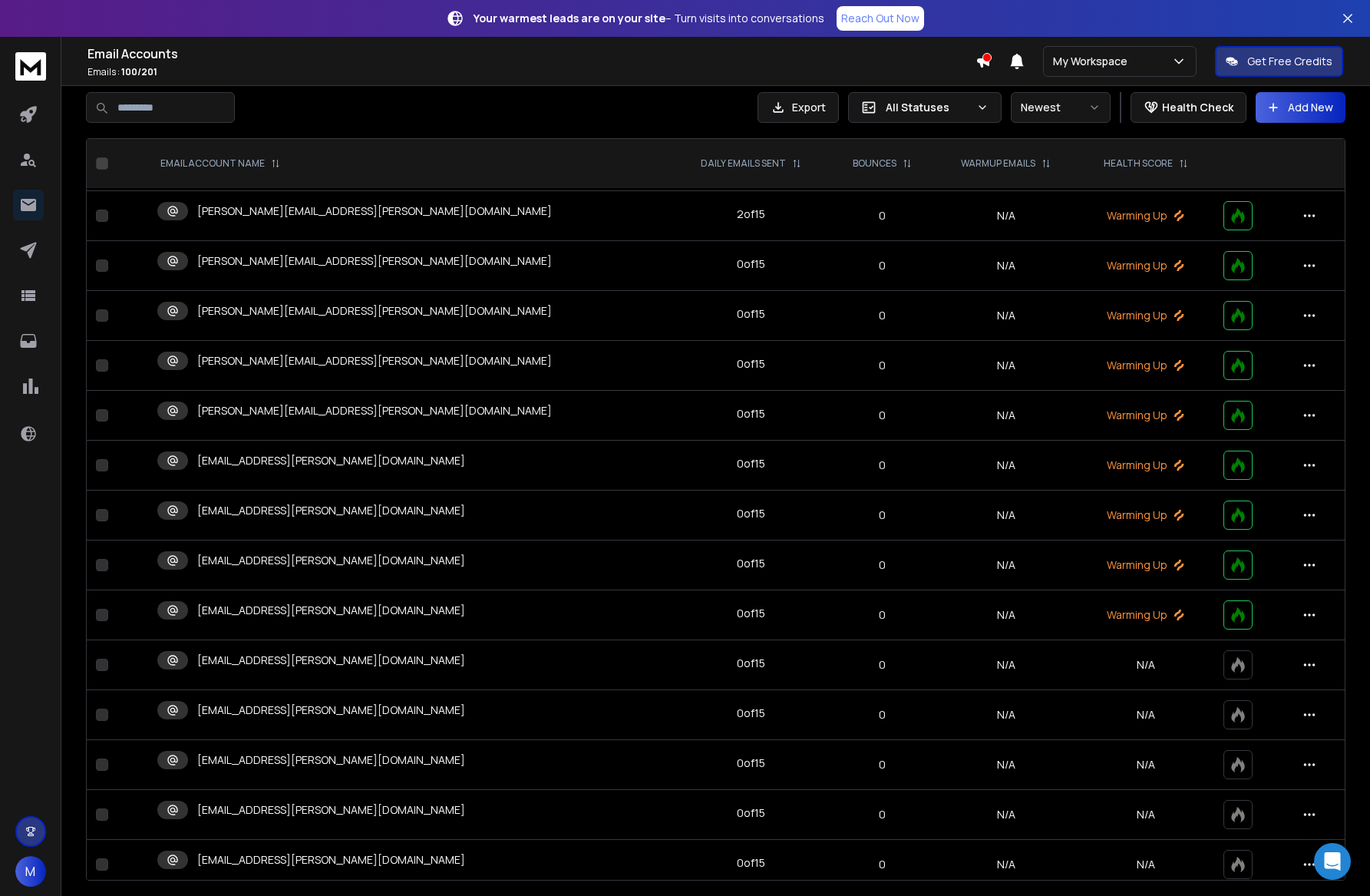
click at [1231, 671] on icon at bounding box center [1238, 664] width 15 height 15
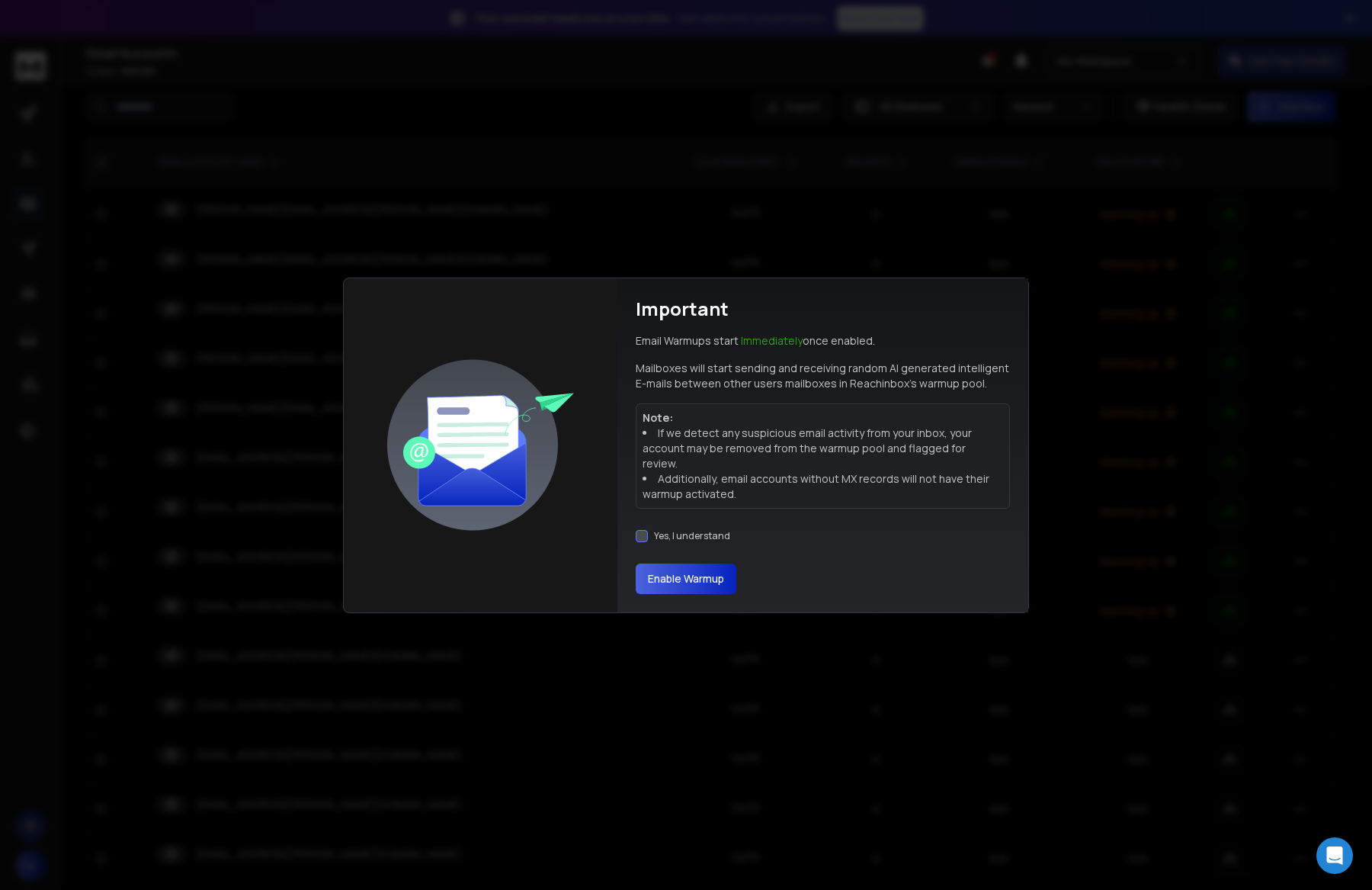
click at [649, 535] on div "Yes, I understand" at bounding box center [683, 535] width 95 height 31
click at [640, 535] on div "Yes, I understand" at bounding box center [683, 535] width 95 height 31
click at [641, 530] on button "Yes, I understand" at bounding box center [641, 535] width 12 height 12
click at [681, 563] on button "Enable Warmup" at bounding box center [686, 578] width 100 height 31
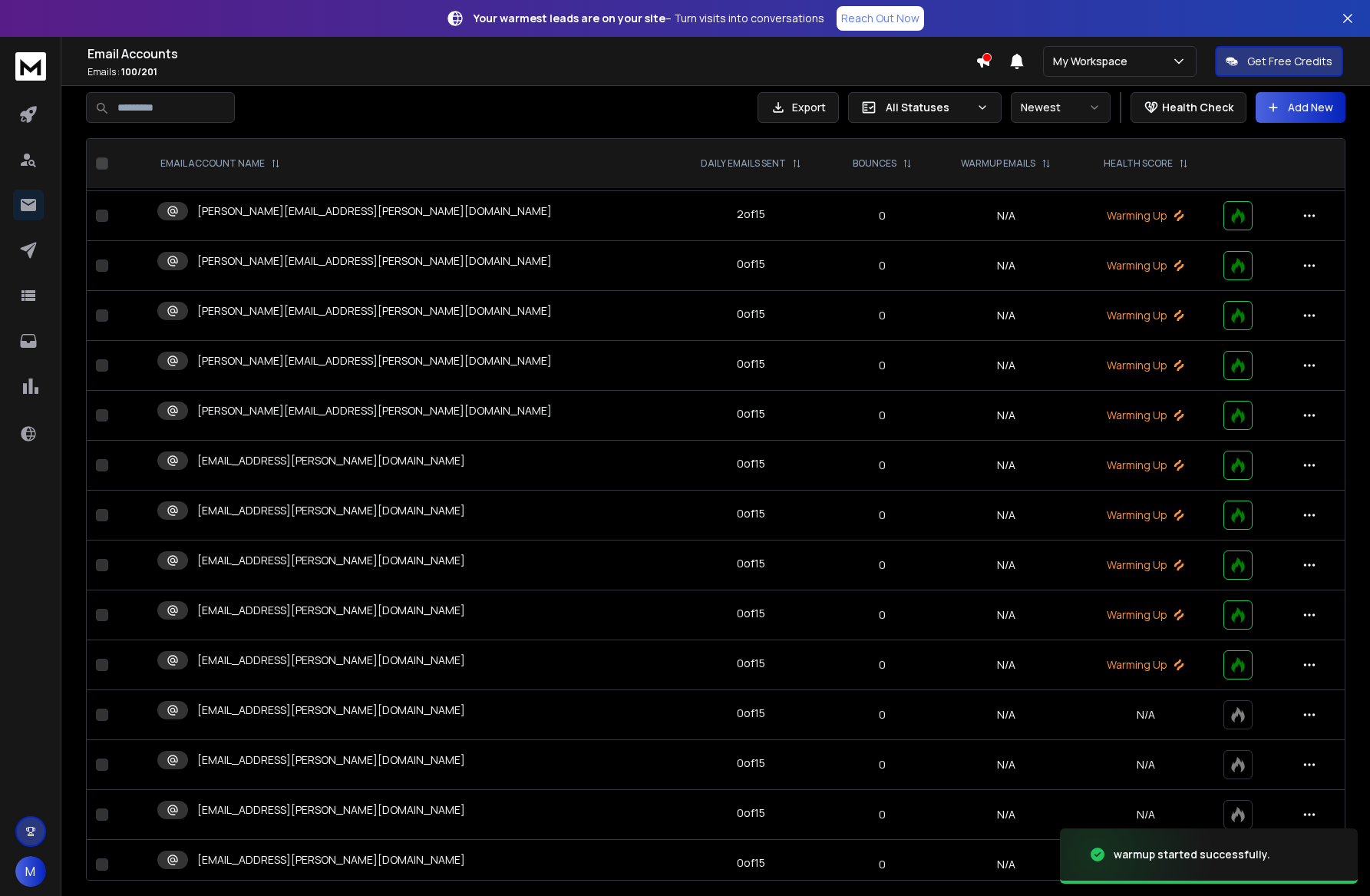
click at [1231, 712] on icon at bounding box center [1238, 715] width 15 height 15
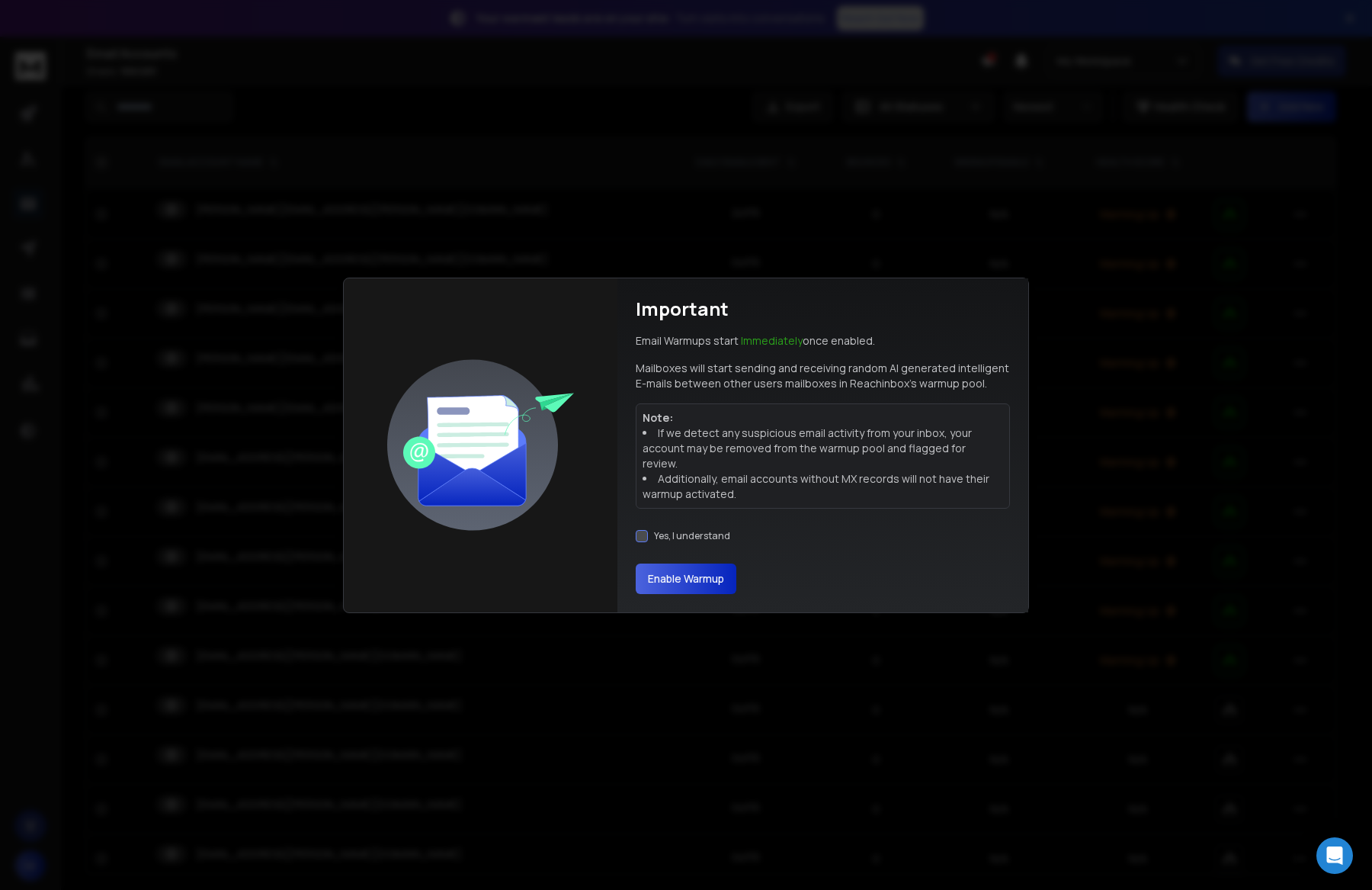
click at [641, 537] on div "Yes, I understand" at bounding box center [683, 535] width 95 height 31
click at [635, 530] on button "Yes, I understand" at bounding box center [641, 535] width 12 height 12
drag, startPoint x: 673, startPoint y: 565, endPoint x: 687, endPoint y: 563, distance: 14.1
click at [673, 565] on button "Enable Warmup" at bounding box center [686, 578] width 100 height 31
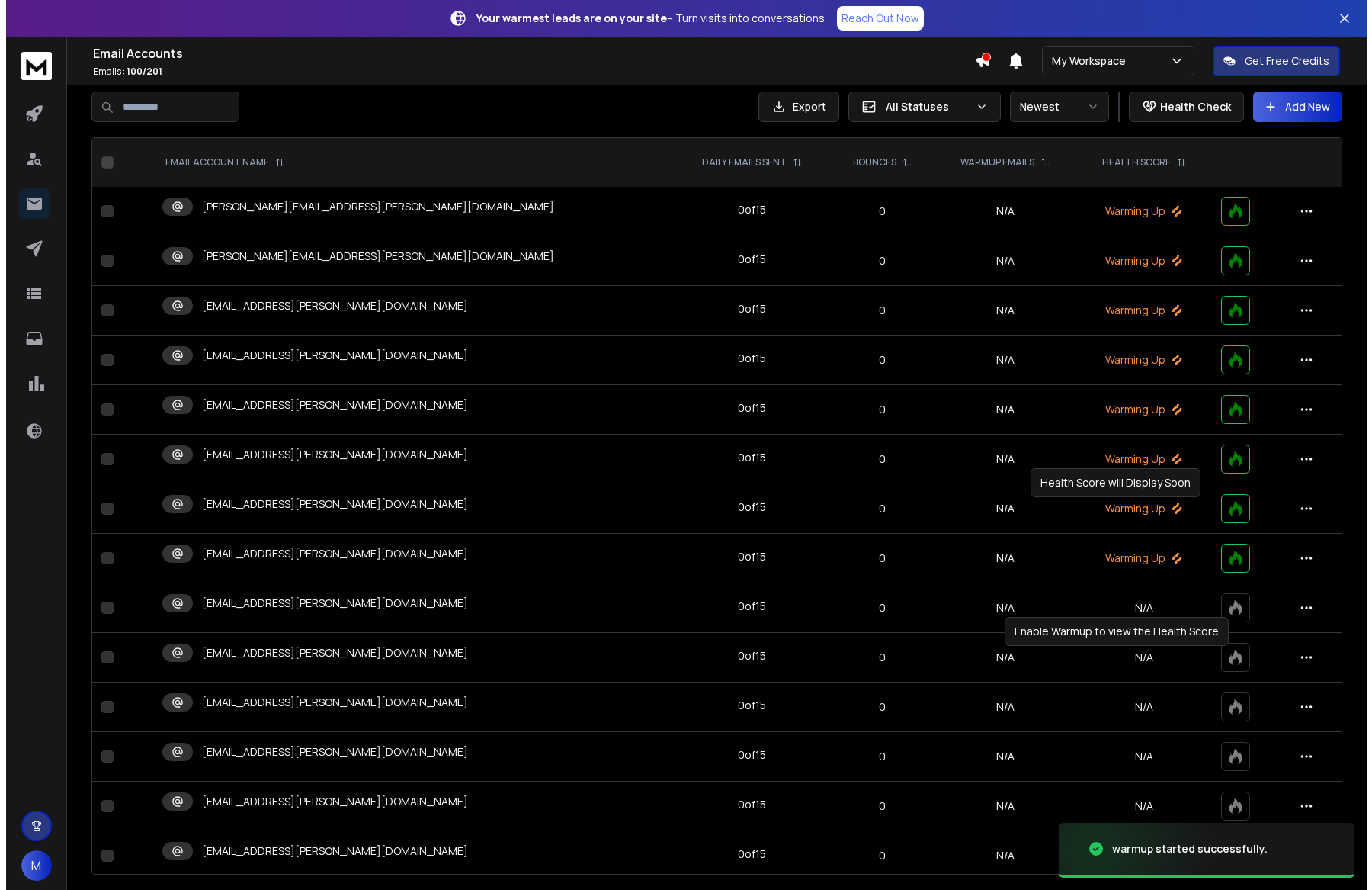
scroll to position [3123, 0]
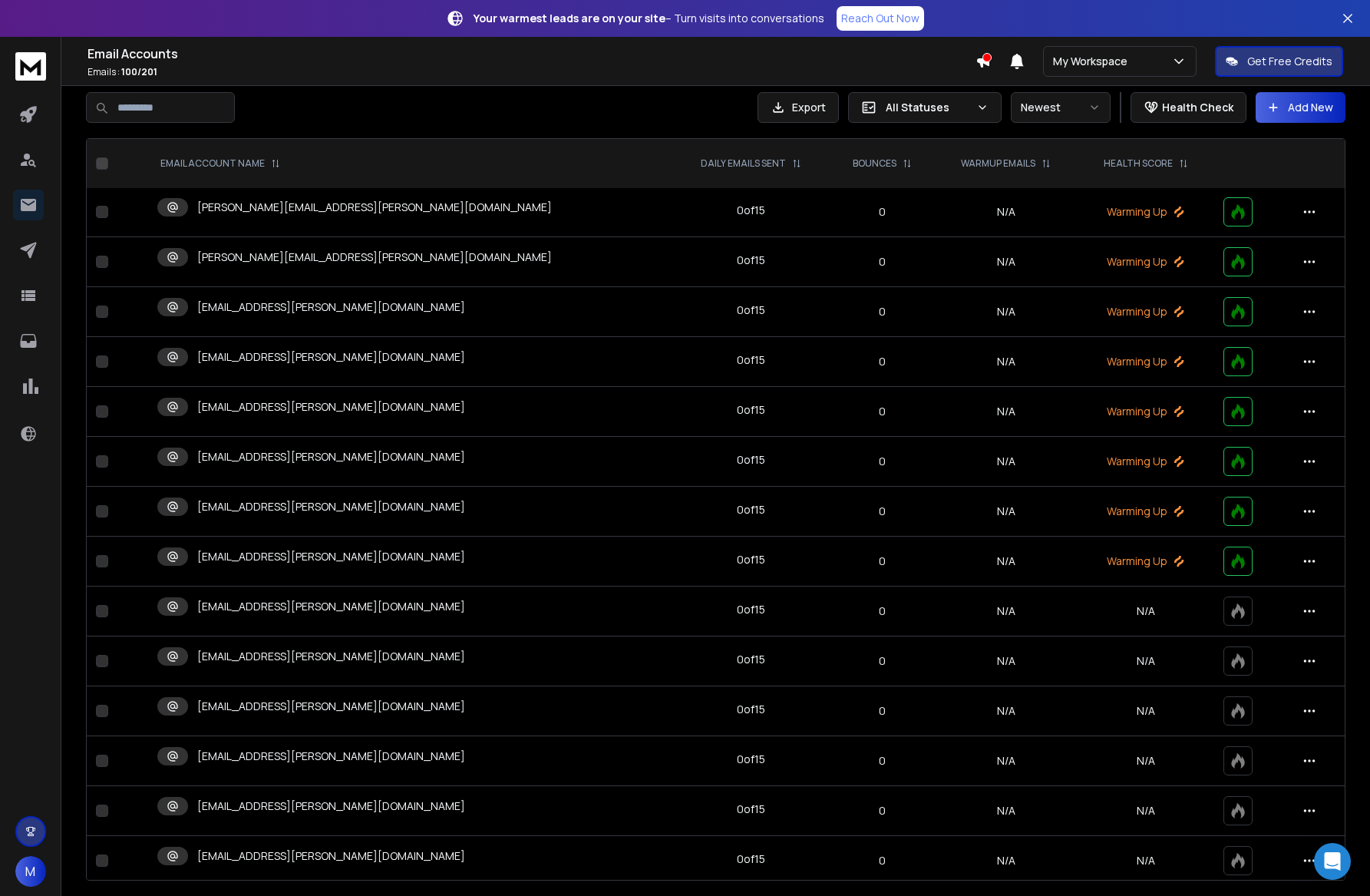
click at [1232, 611] on icon at bounding box center [1238, 611] width 13 height 15
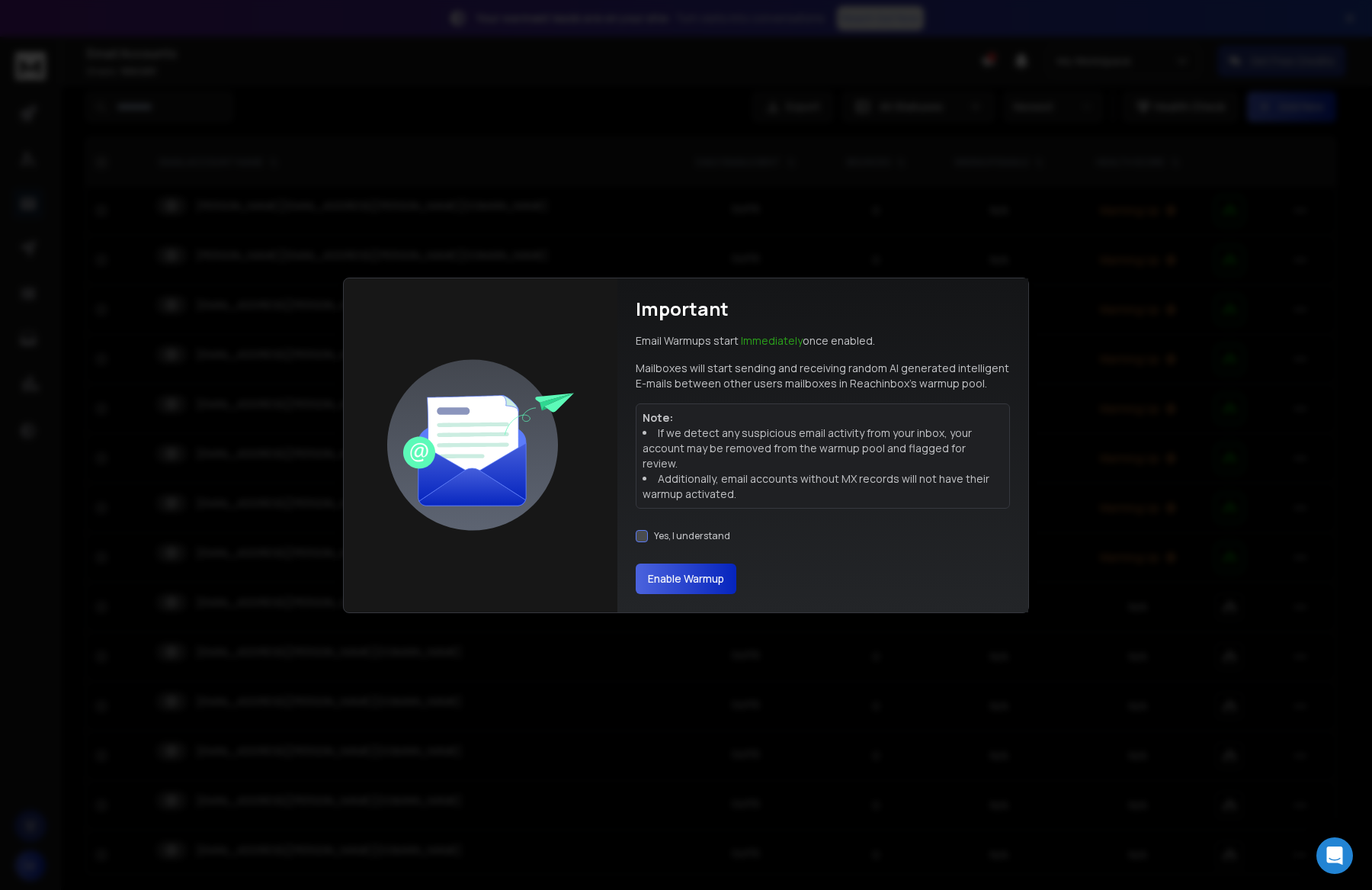
click at [638, 532] on button "Yes, I understand" at bounding box center [641, 535] width 12 height 12
click at [672, 581] on button "Enable Warmup" at bounding box center [686, 578] width 100 height 31
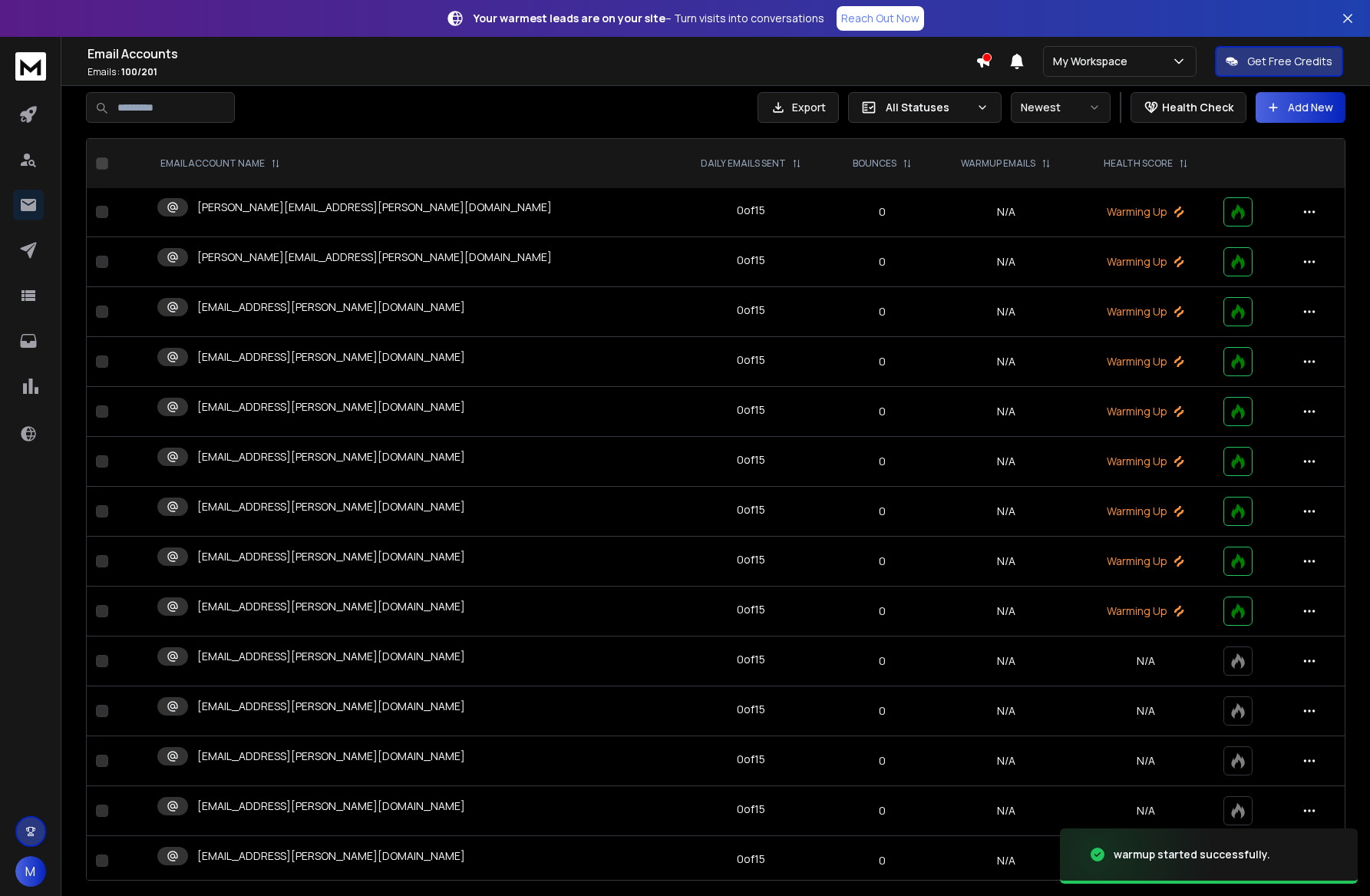
click at [1303, 656] on icon at bounding box center [1309, 661] width 14 height 14
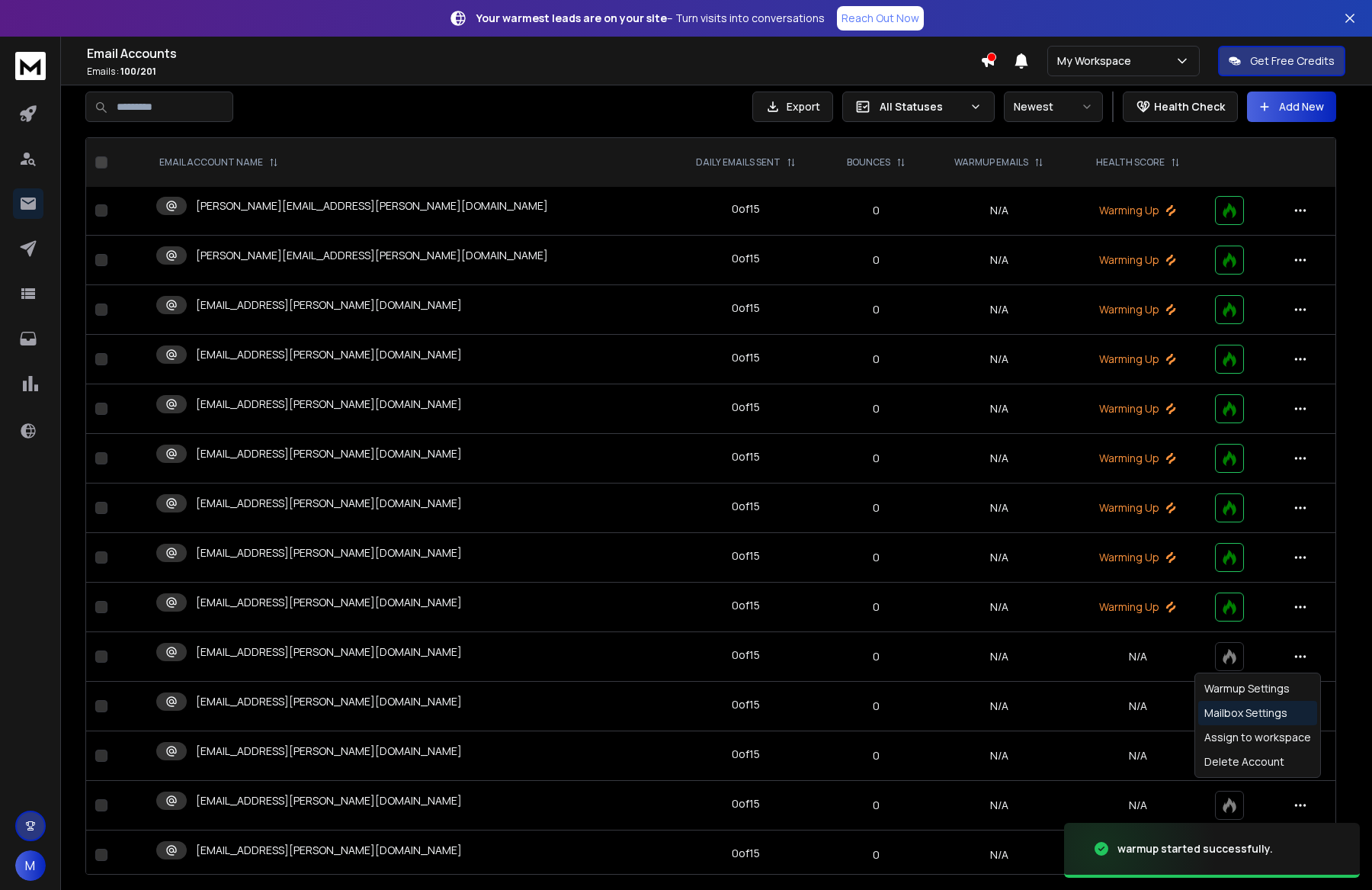
click at [1250, 709] on div "Mailbox Settings" at bounding box center [1257, 713] width 119 height 24
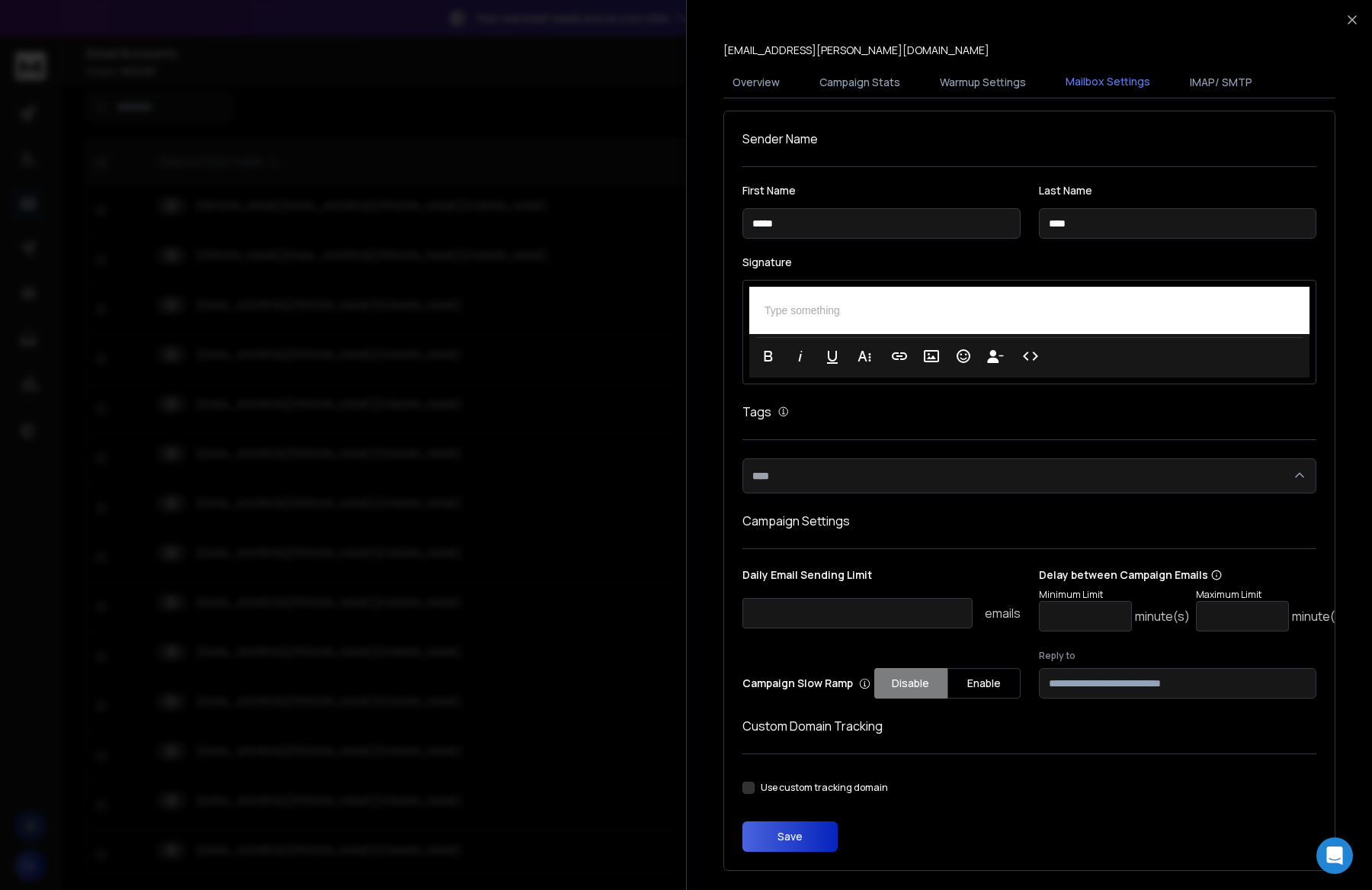
click at [1199, 79] on button "IMAP/ SMTP" at bounding box center [1220, 83] width 81 height 33
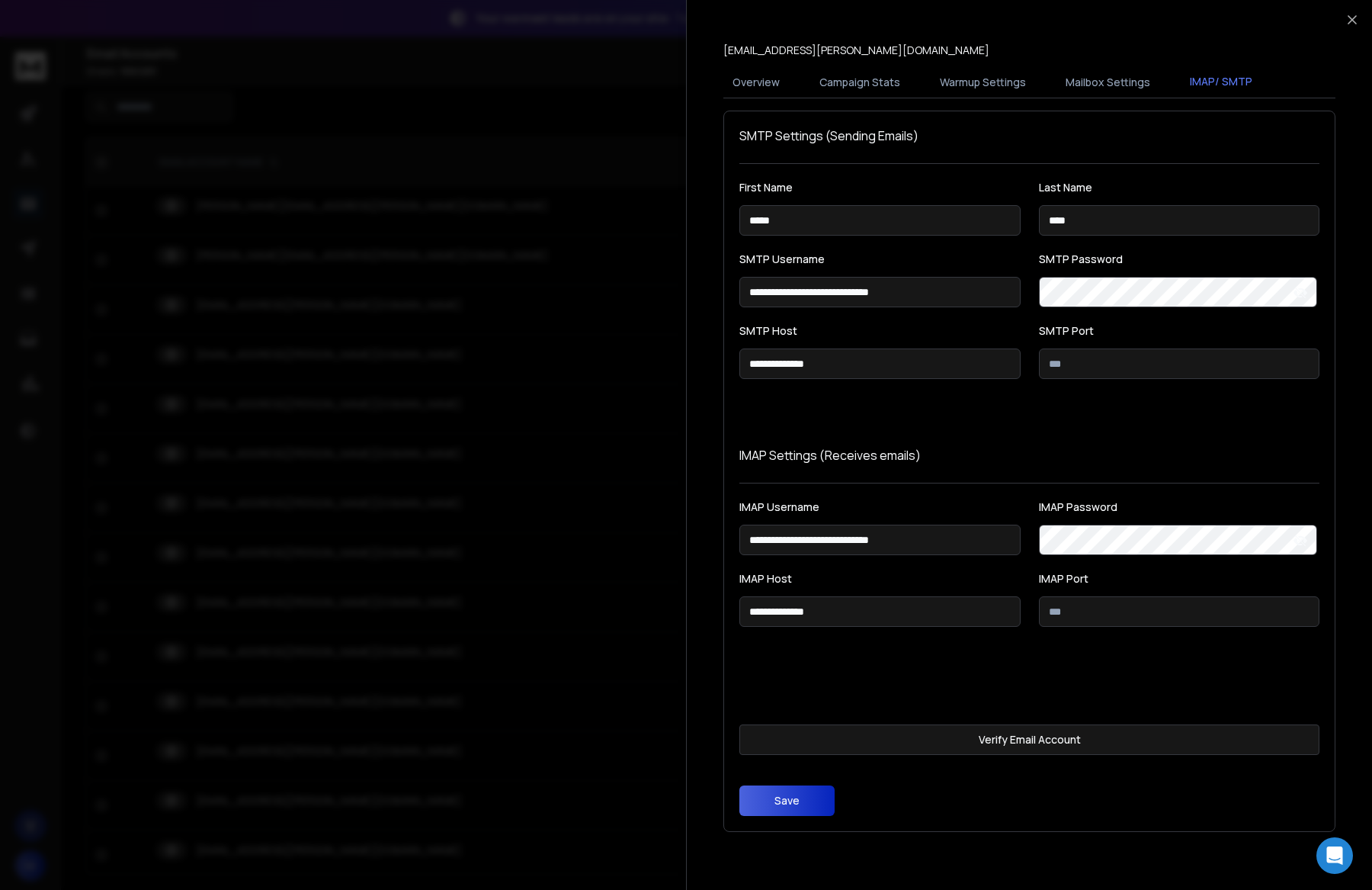
click at [996, 71] on button "Warmup Settings" at bounding box center [982, 83] width 105 height 33
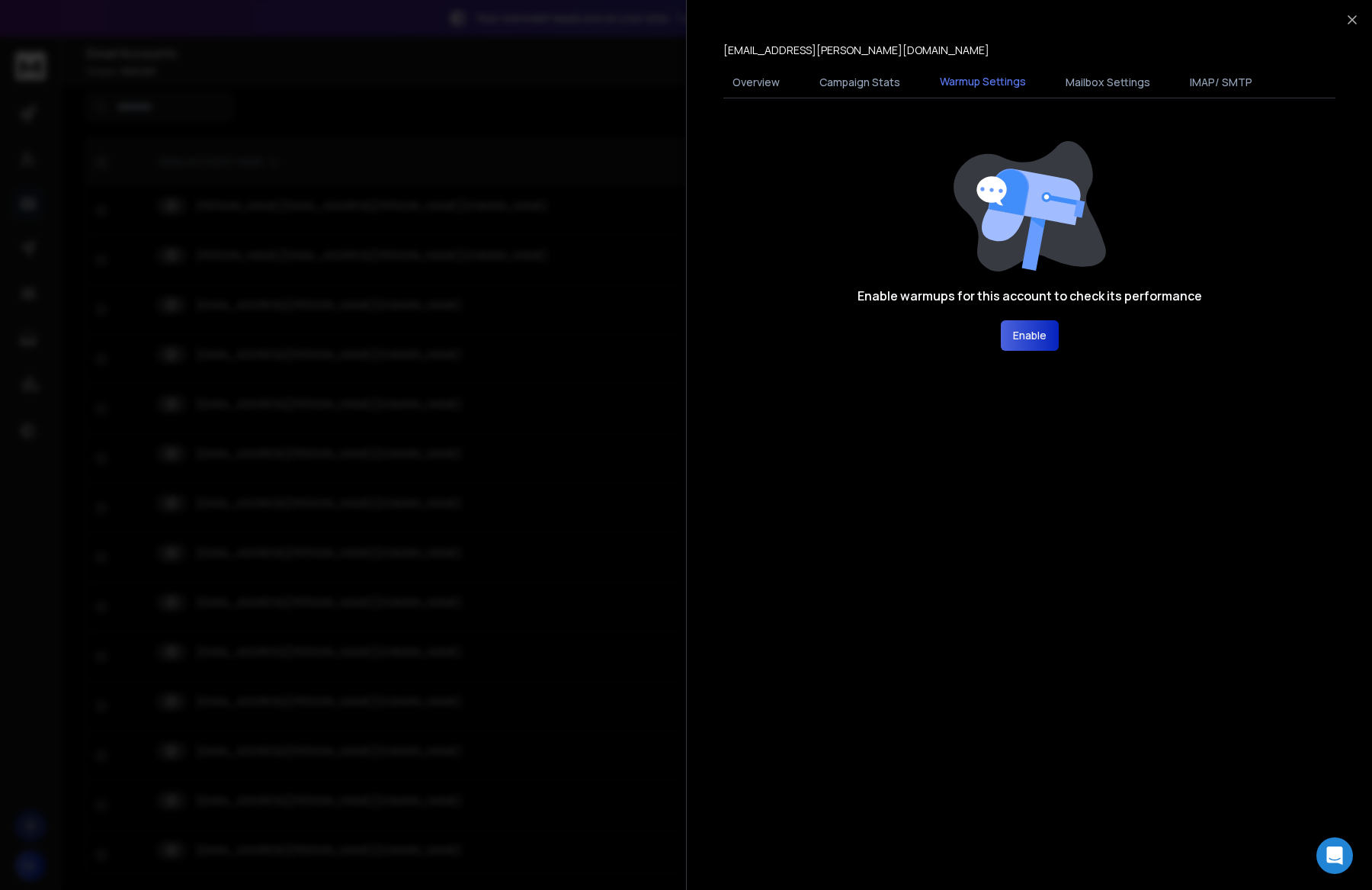
click at [849, 80] on button "Campaign Stats" at bounding box center [859, 83] width 99 height 33
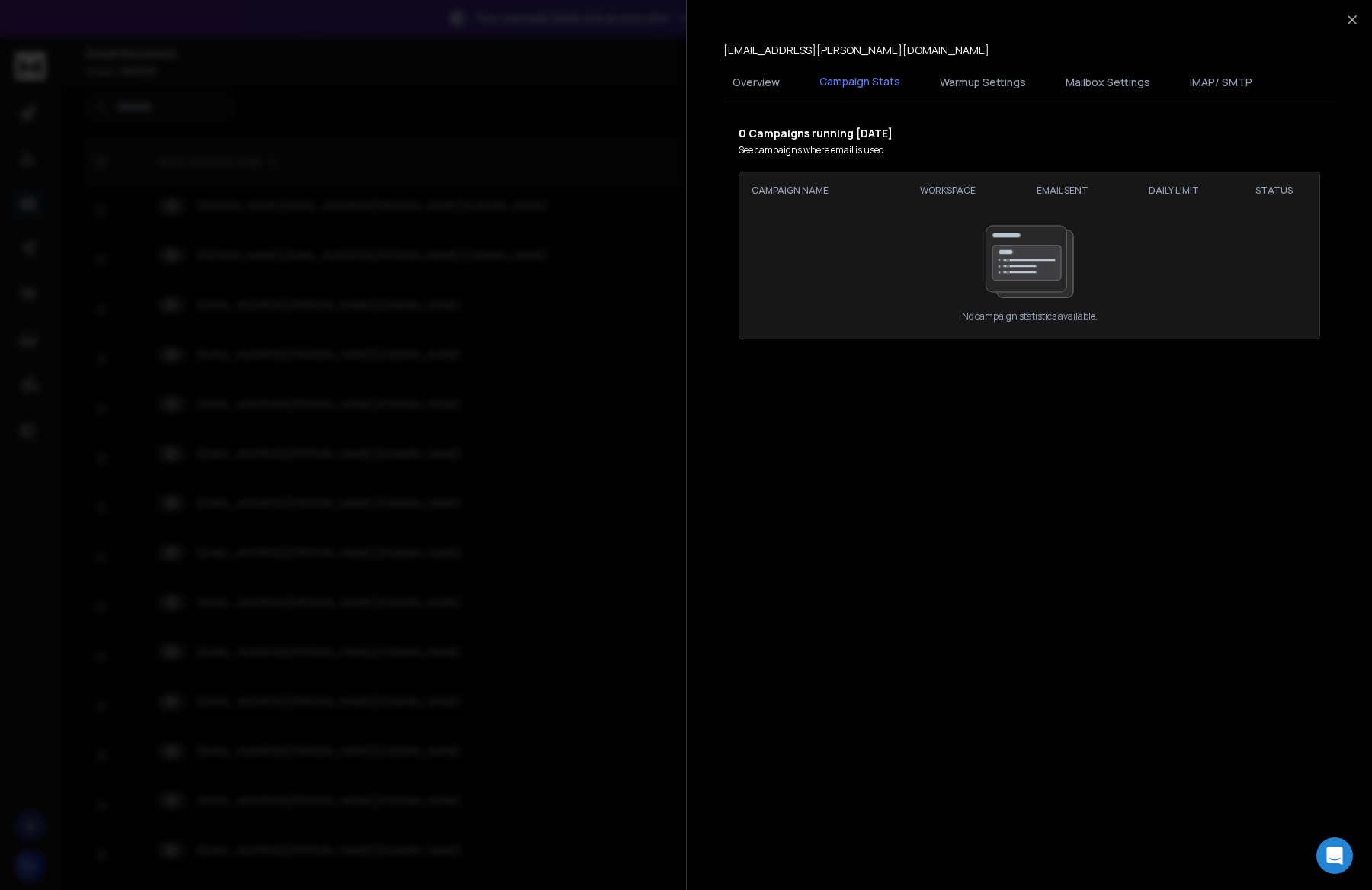
click at [762, 77] on button "Overview" at bounding box center [756, 83] width 66 height 33
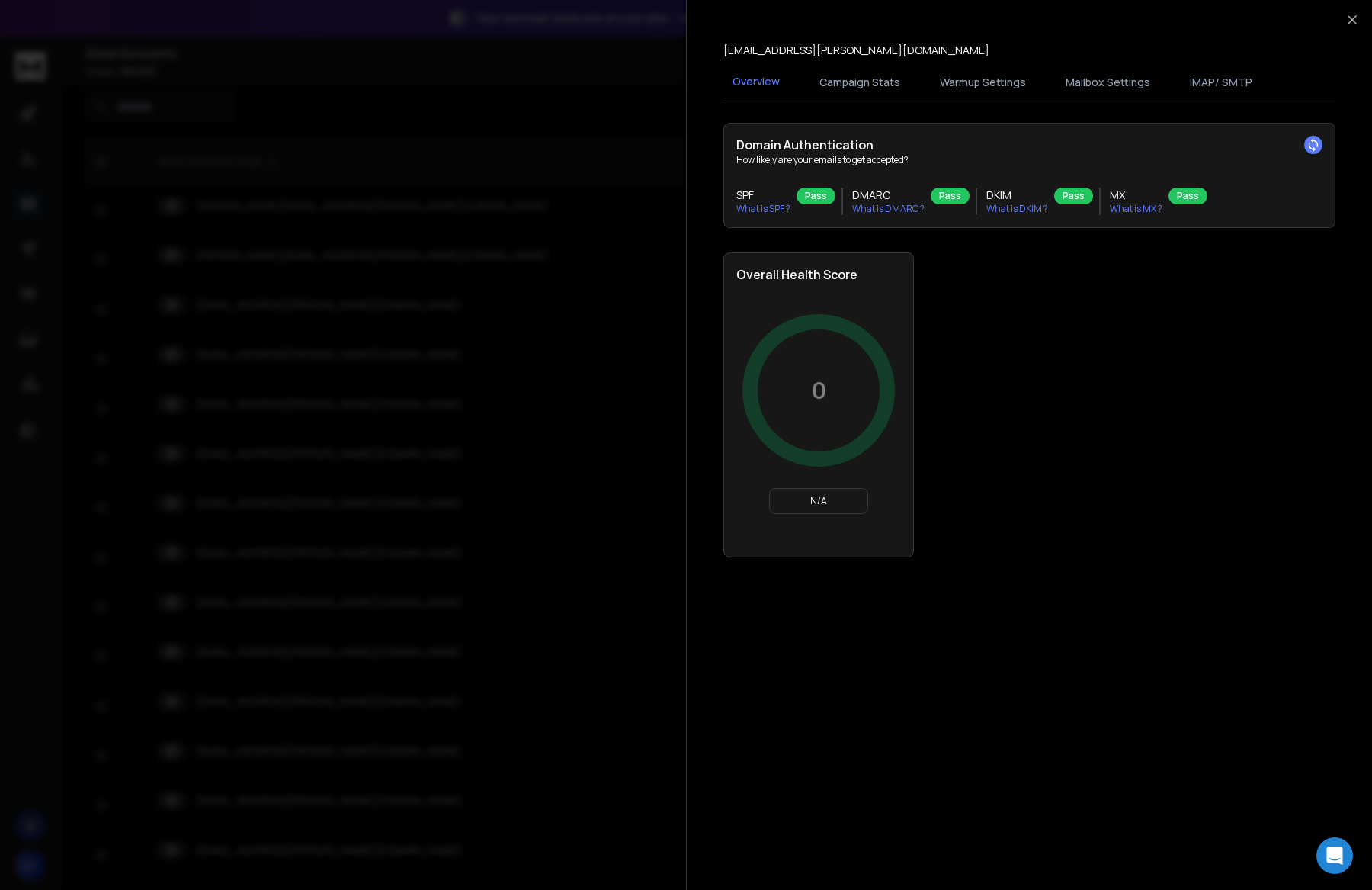
click at [1226, 75] on button "IMAP/ SMTP" at bounding box center [1220, 83] width 81 height 33
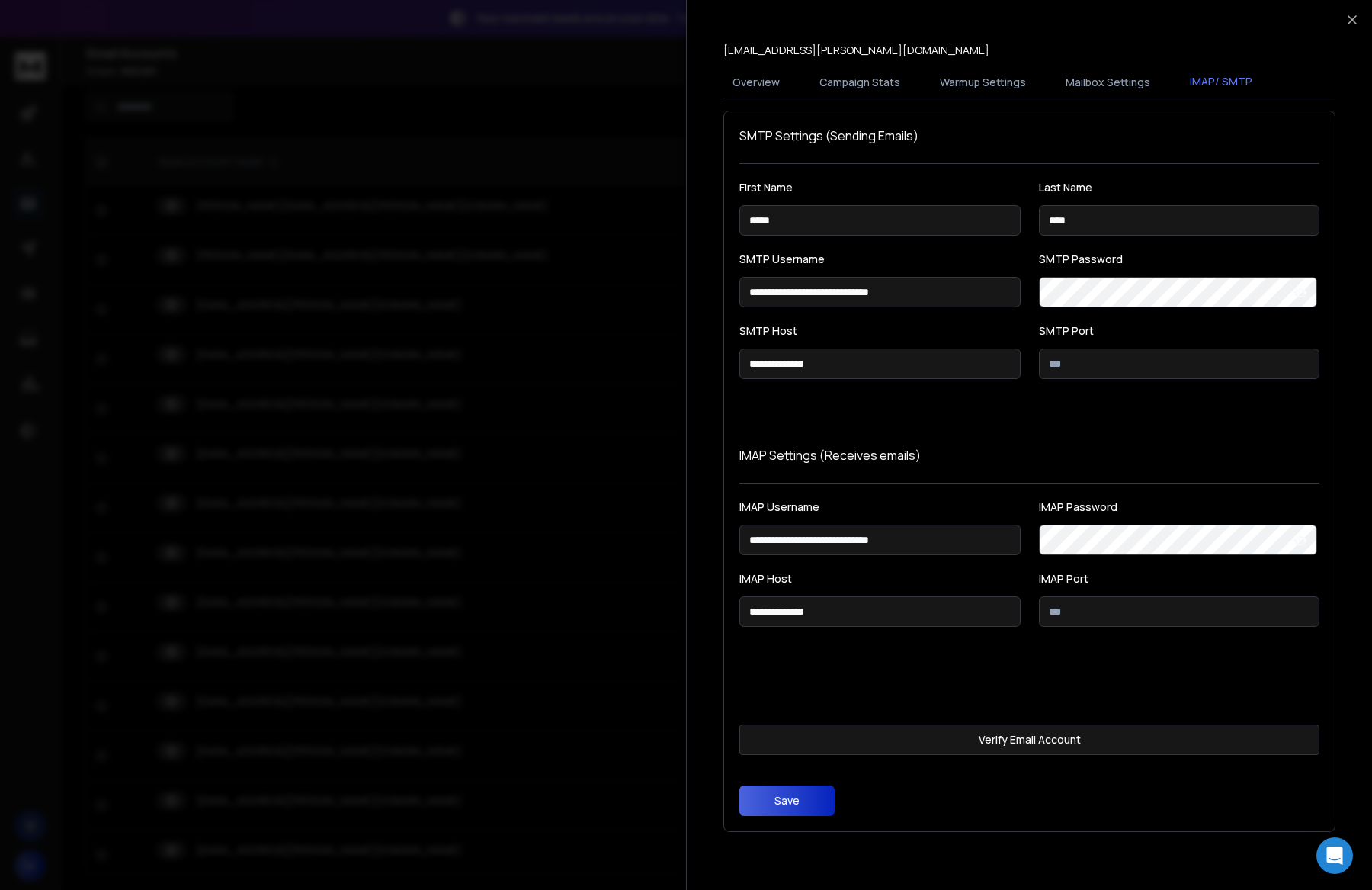
click at [1097, 83] on button "Mailbox Settings" at bounding box center [1108, 83] width 103 height 33
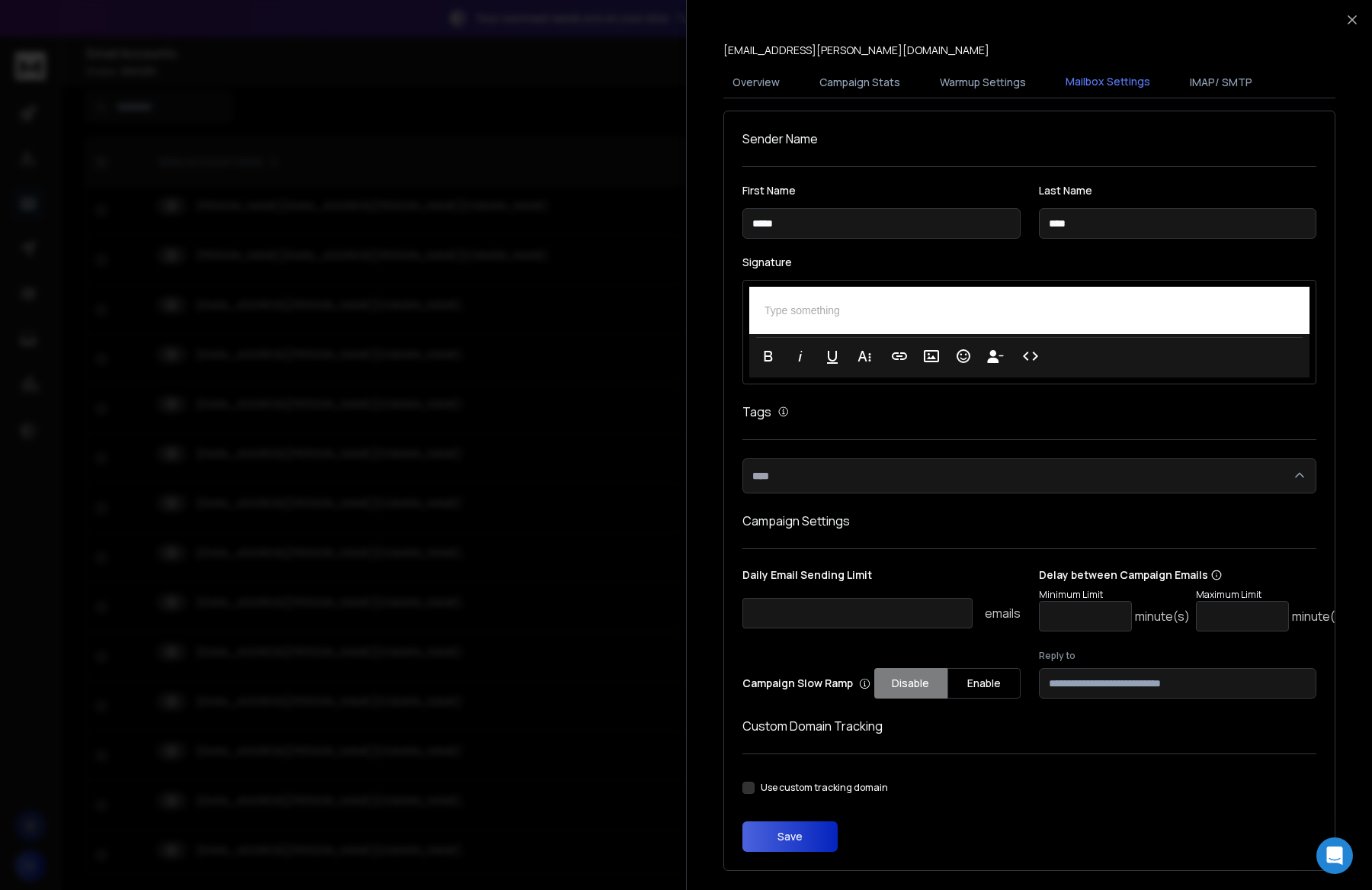
click at [1283, 478] on div at bounding box center [1029, 476] width 574 height 35
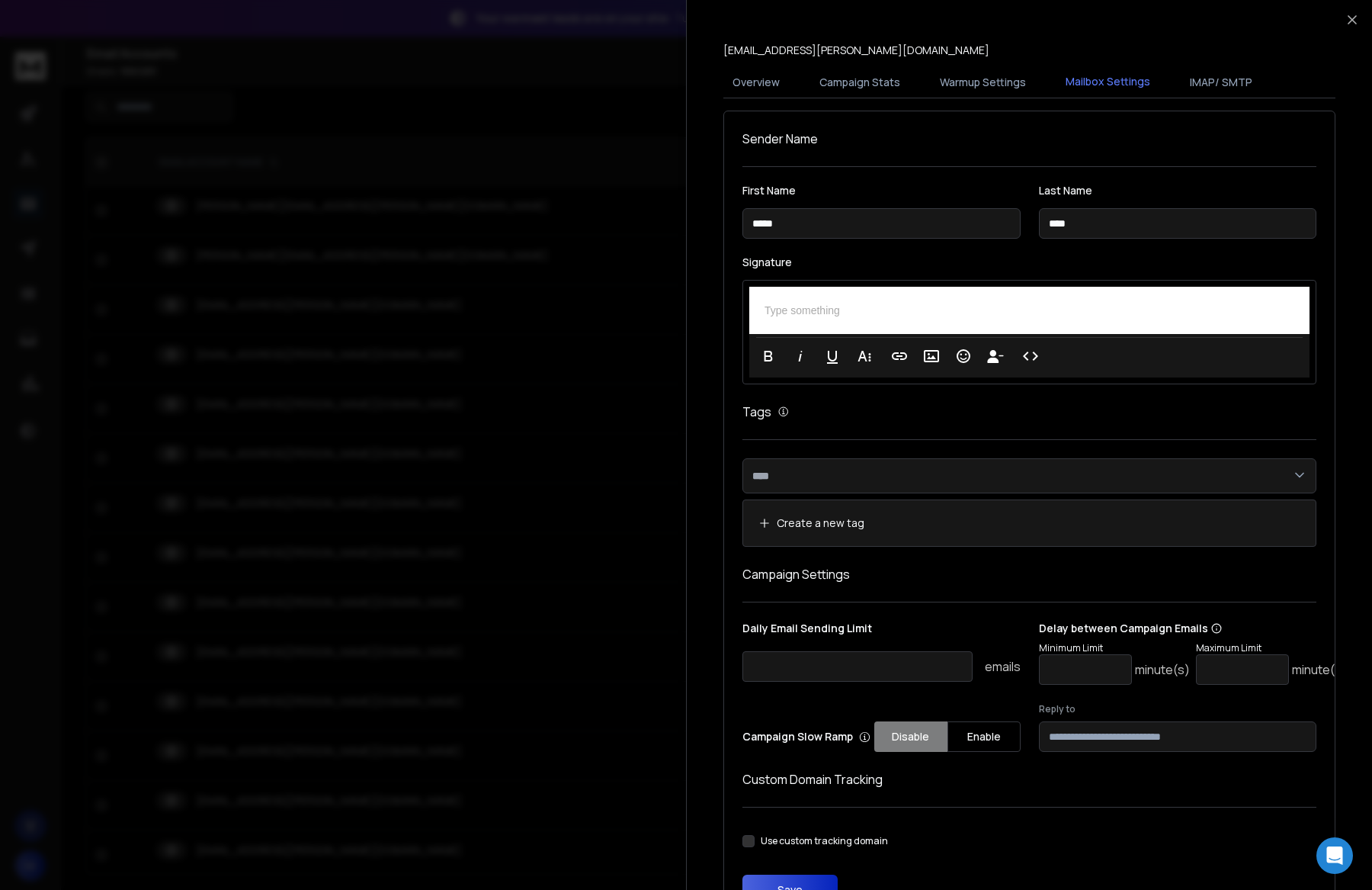
click at [1283, 478] on div at bounding box center [1029, 476] width 574 height 35
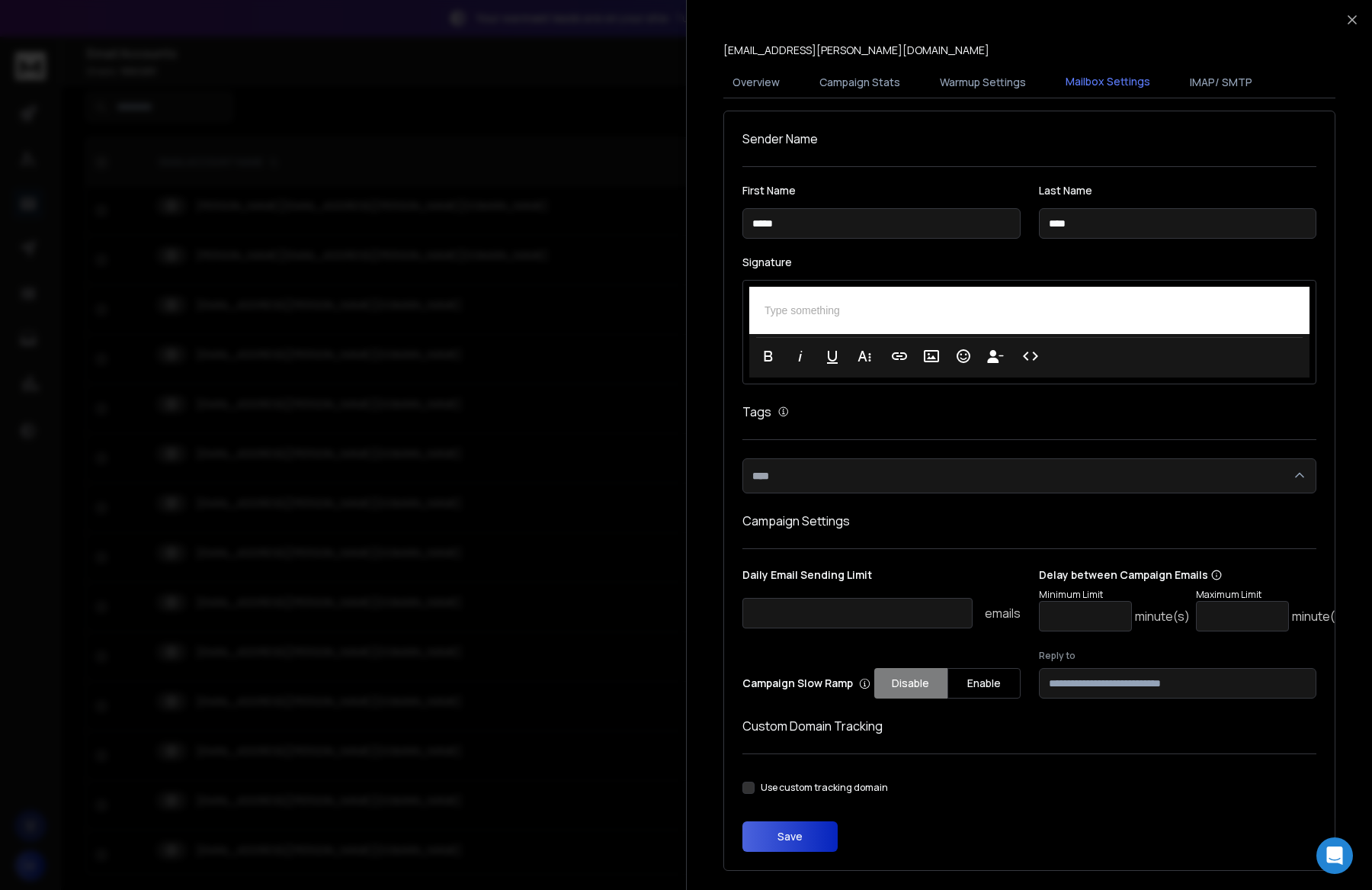
scroll to position [35, 0]
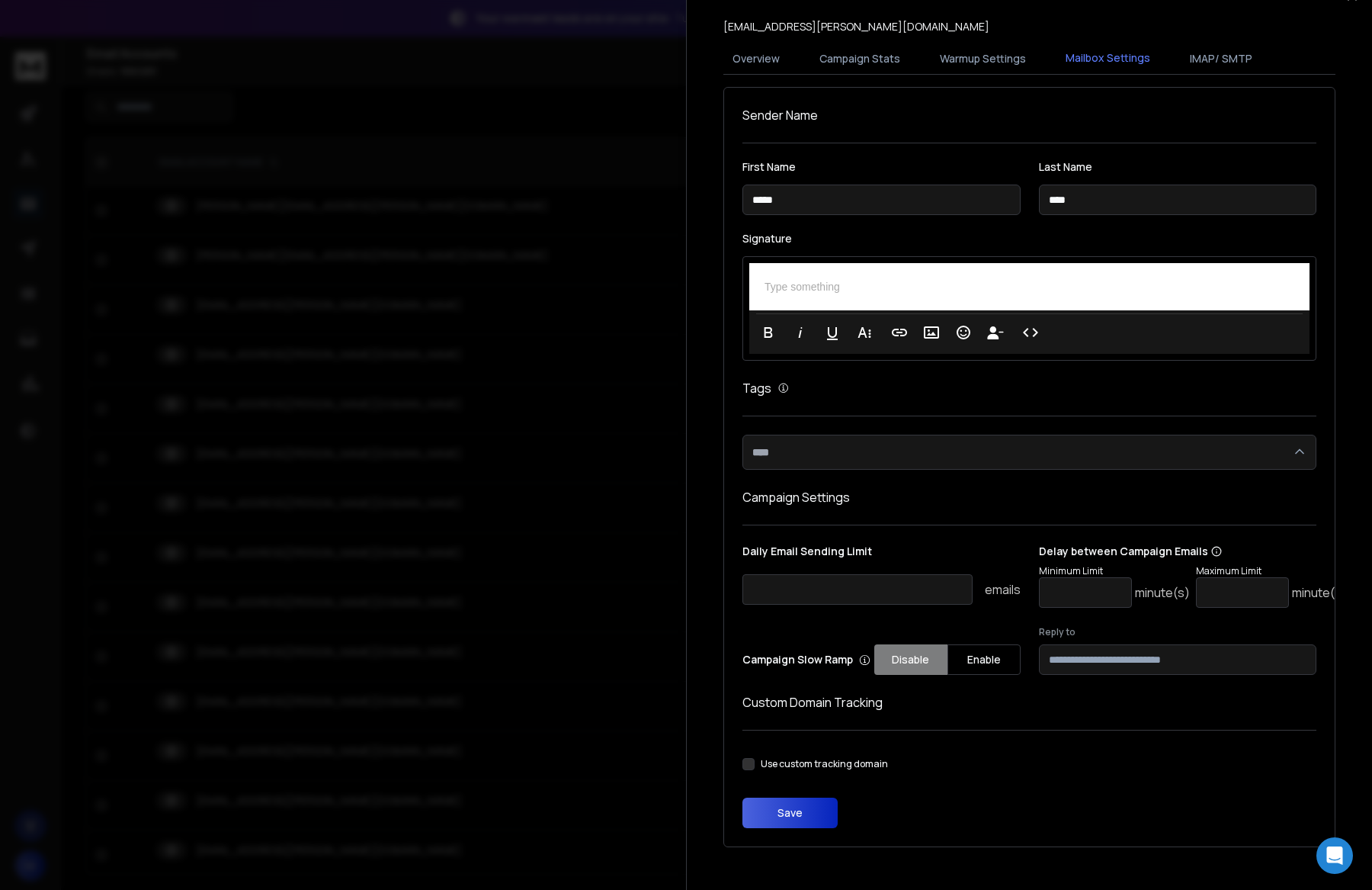
click at [775, 797] on button "Save" at bounding box center [789, 812] width 96 height 31
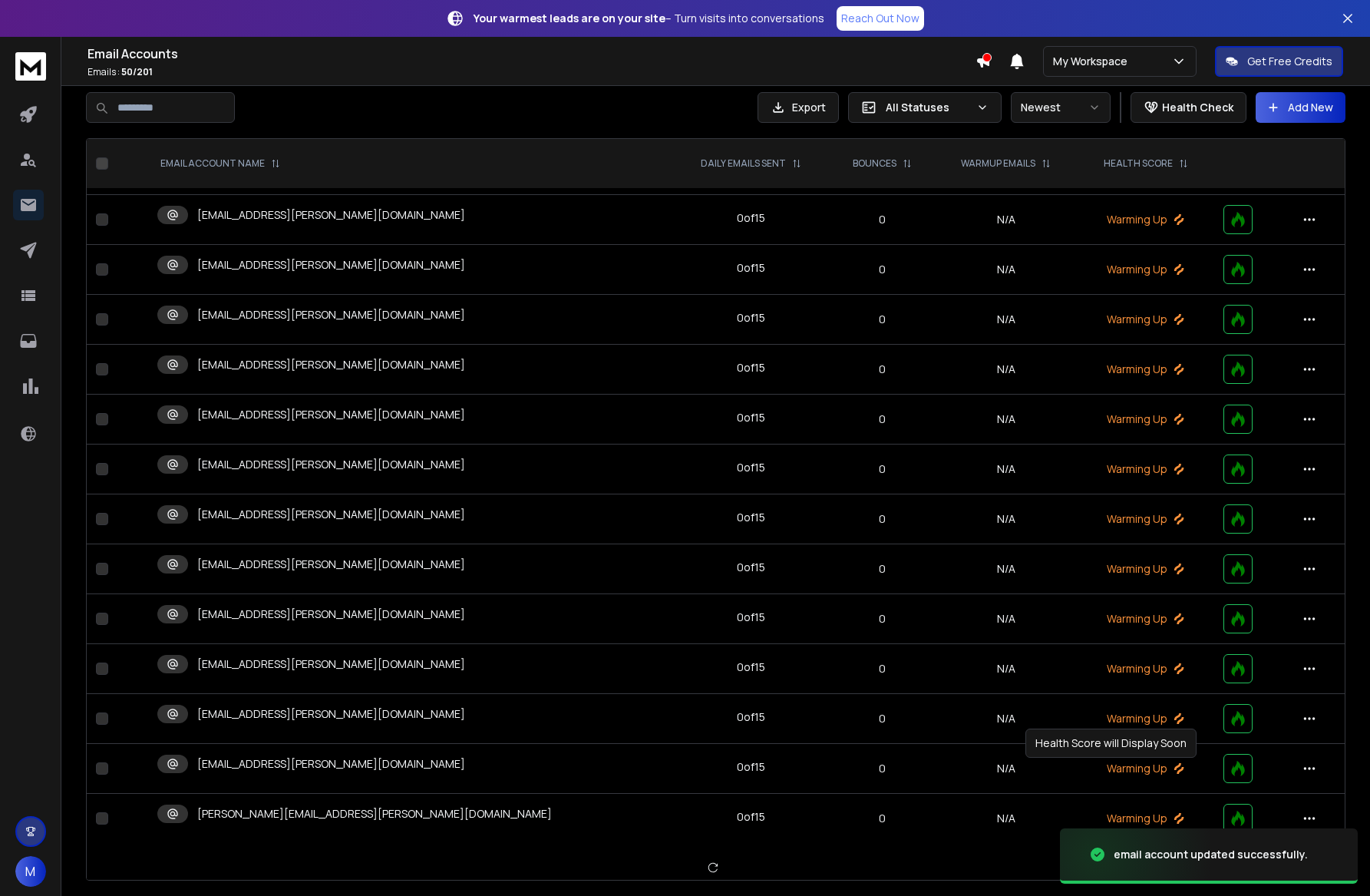
scroll to position [3144, 0]
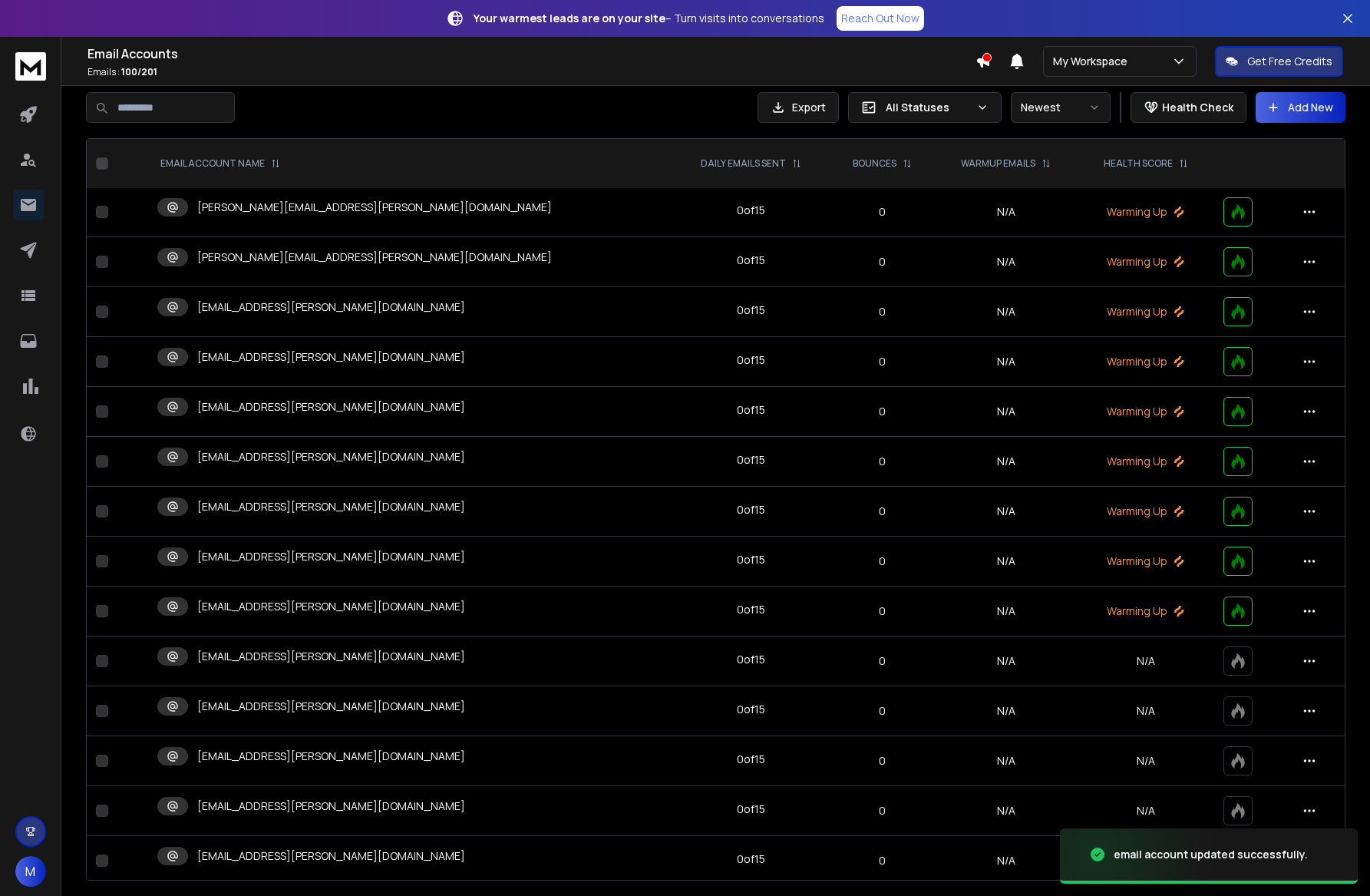
click at [1231, 664] on icon at bounding box center [1238, 661] width 15 height 15
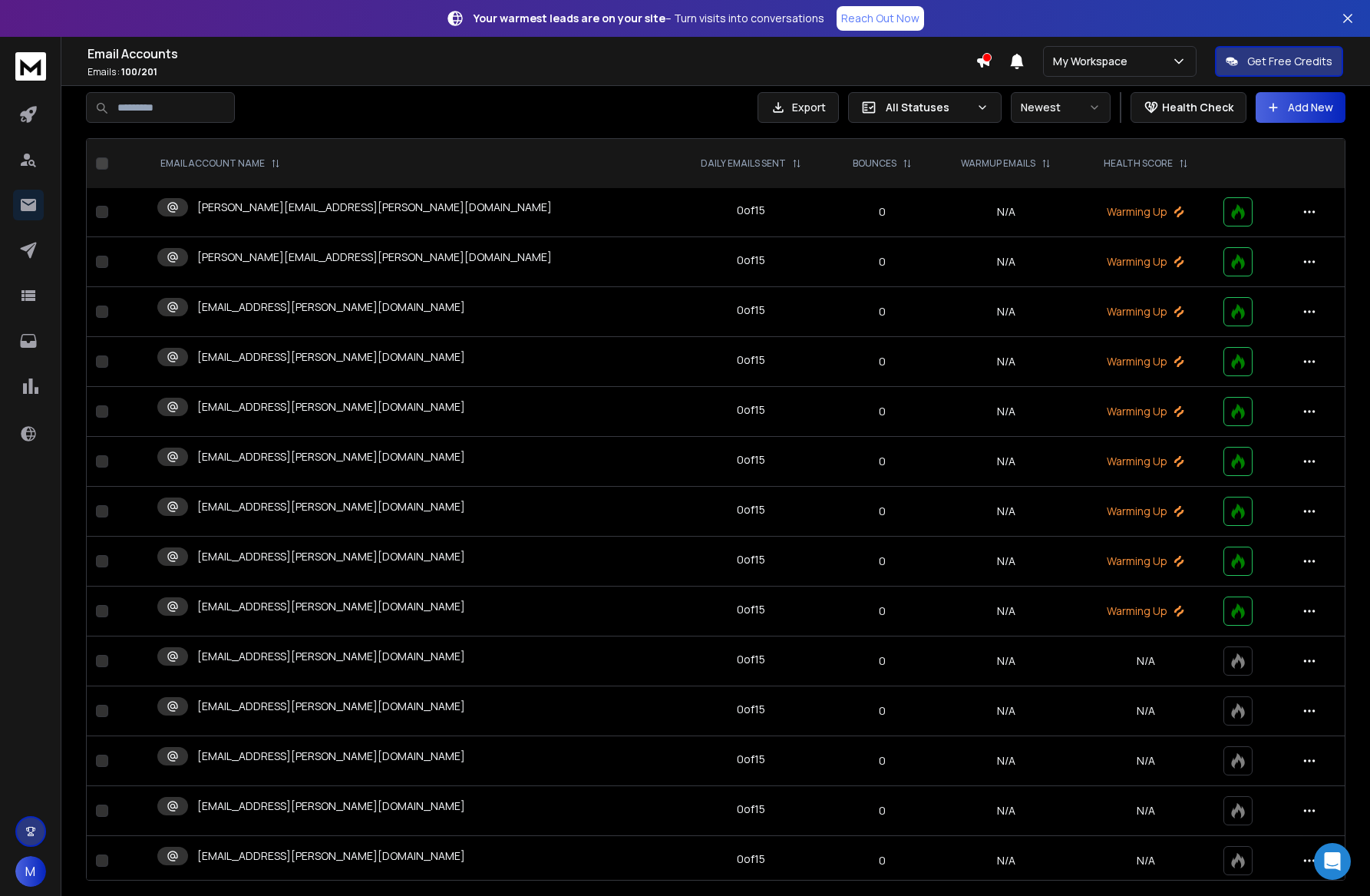
click at [1231, 665] on icon at bounding box center [1238, 661] width 15 height 15
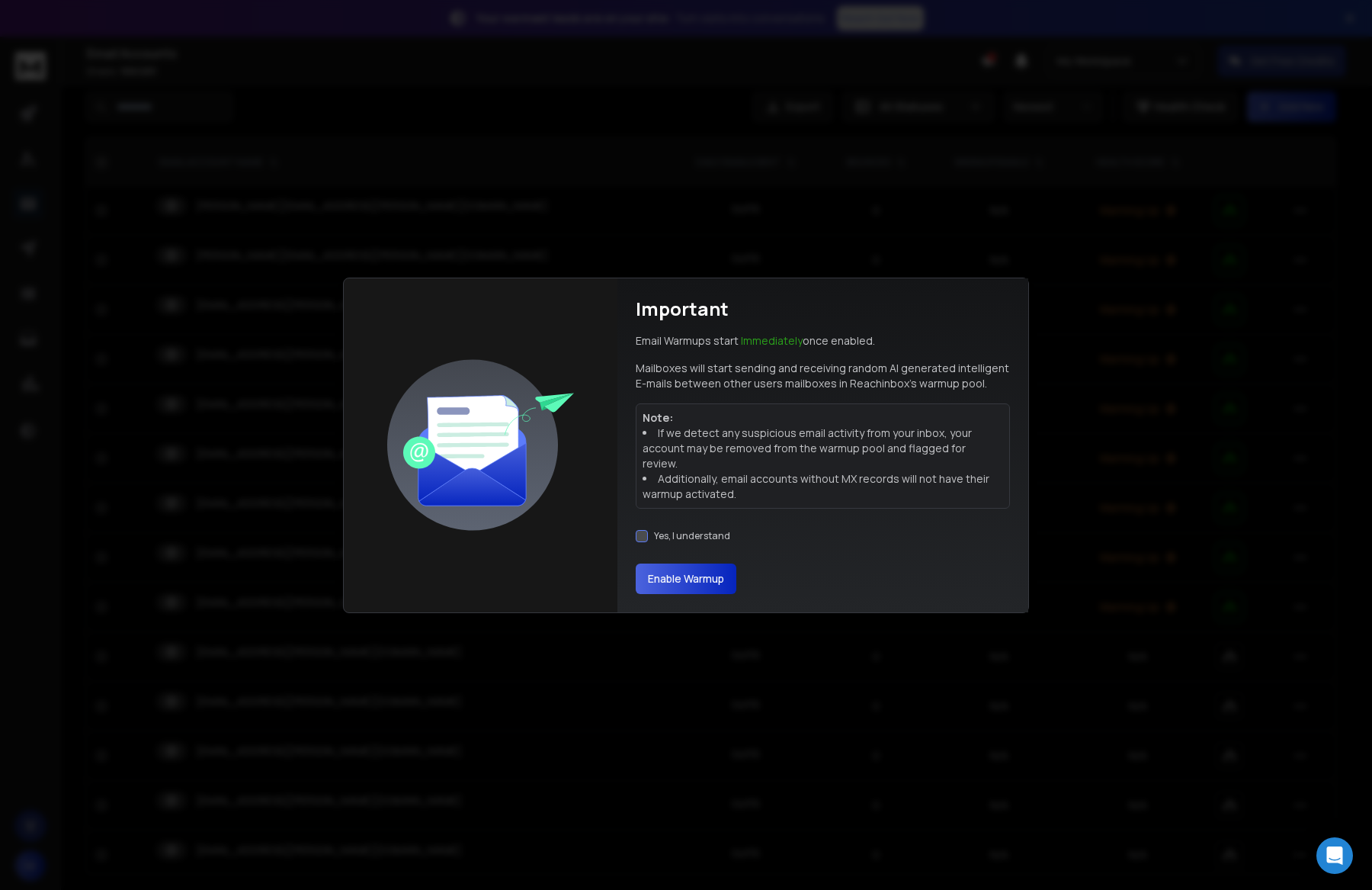
click at [647, 530] on button "Yes, I understand" at bounding box center [641, 535] width 12 height 12
click at [675, 566] on button "Enable Warmup" at bounding box center [686, 578] width 100 height 31
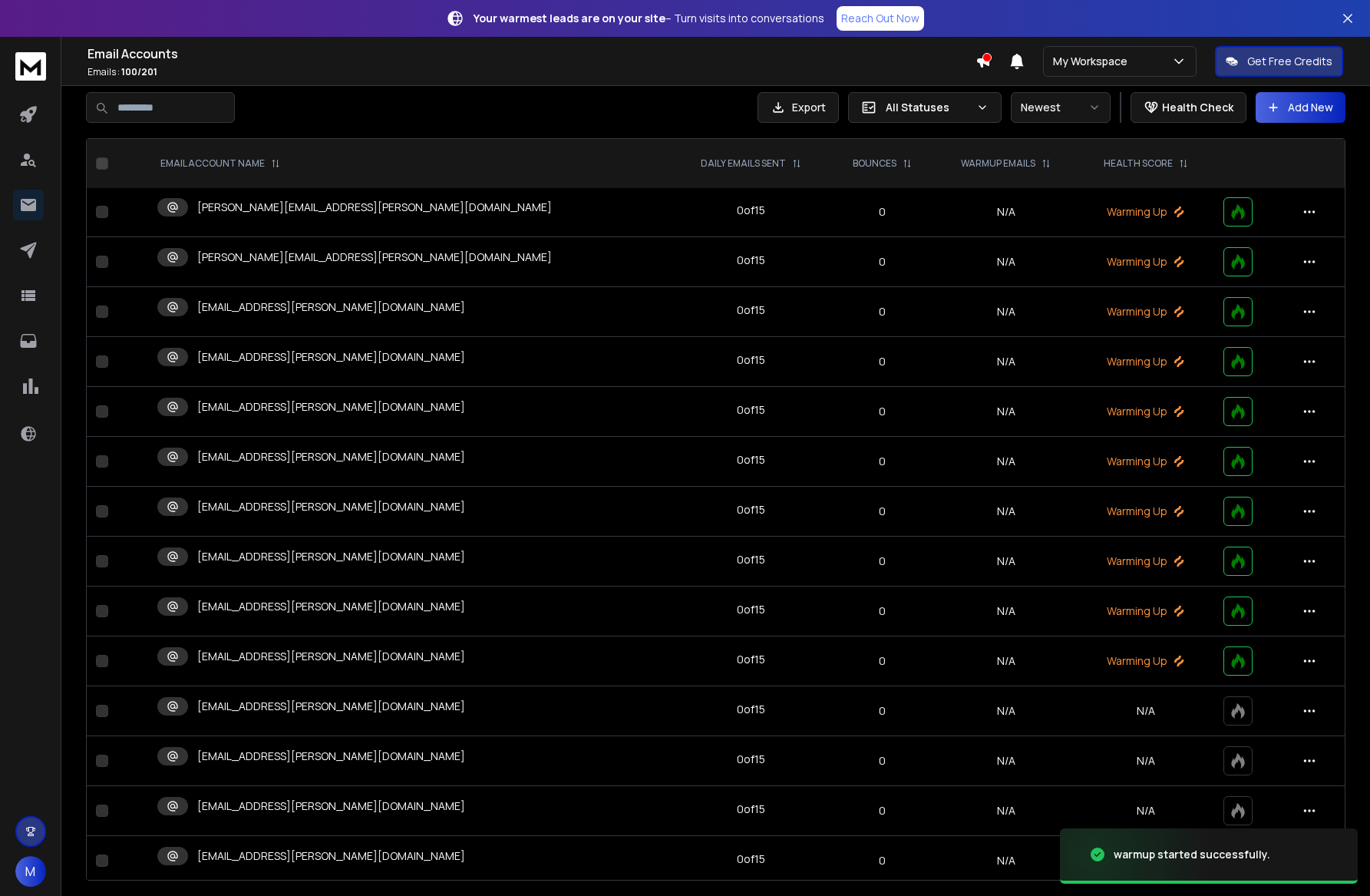
click at [1223, 711] on div at bounding box center [1237, 710] width 29 height 29
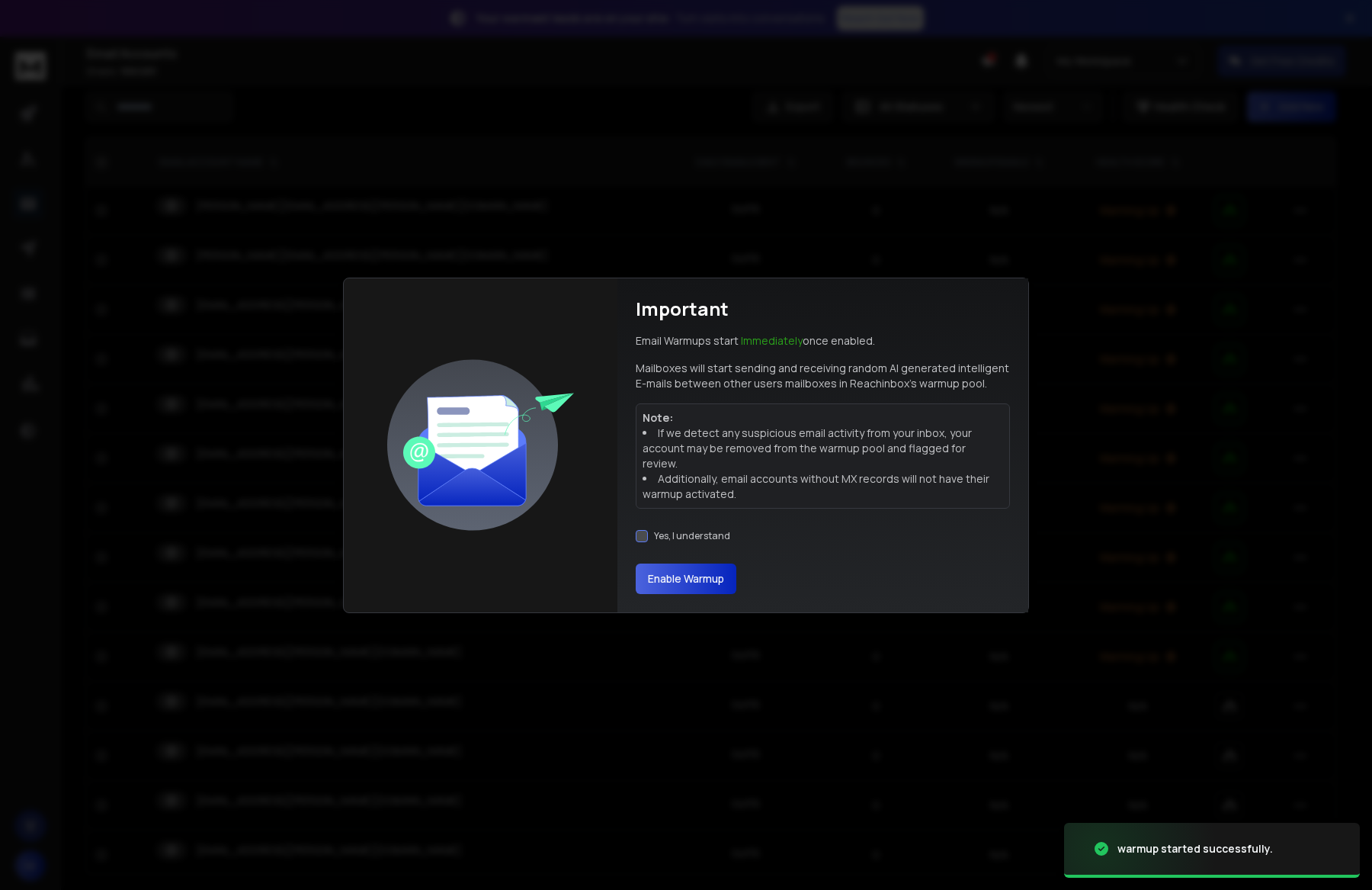
click at [645, 533] on button "Yes, I understand" at bounding box center [641, 535] width 12 height 12
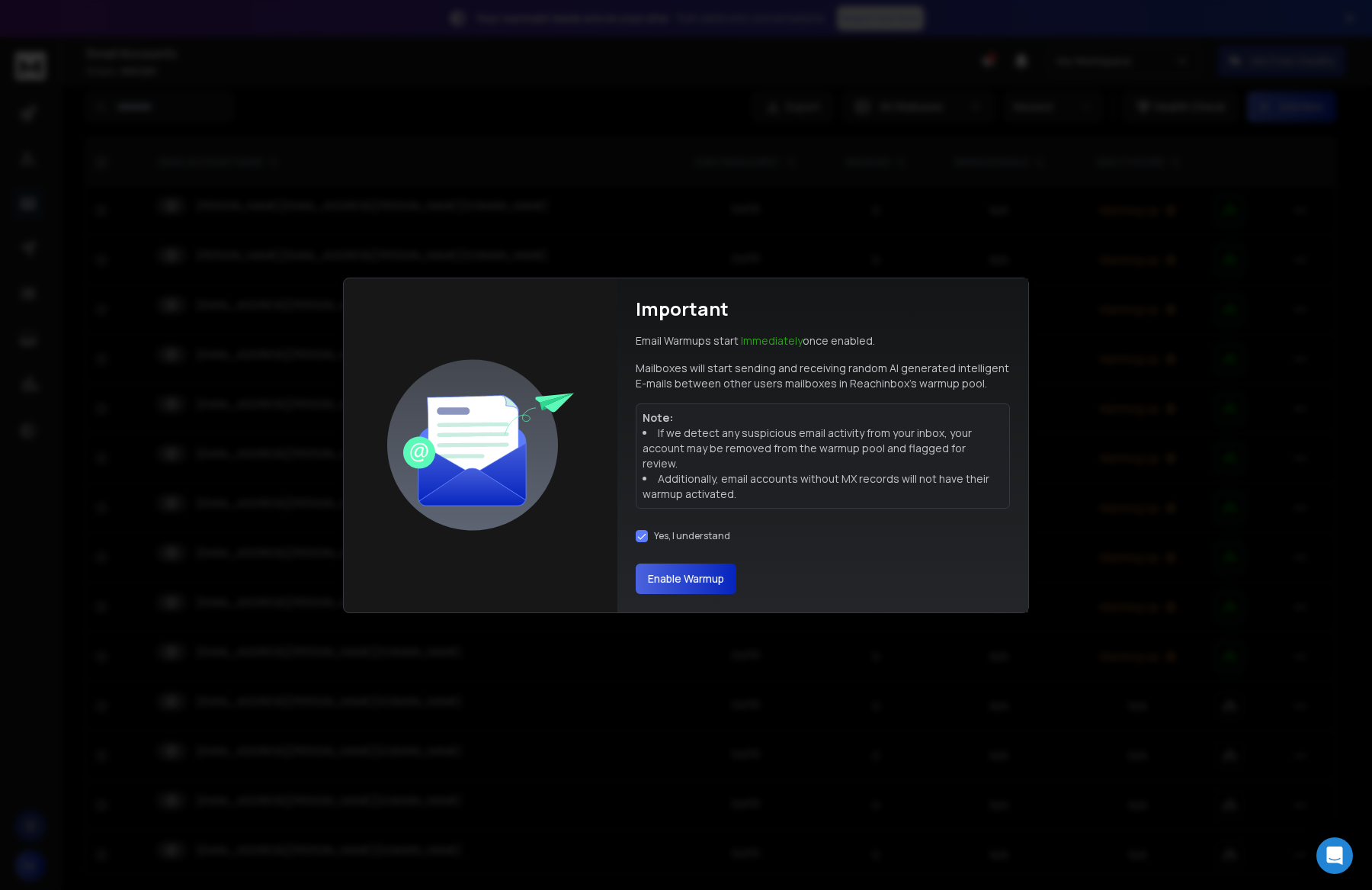
click at [665, 564] on button "Enable Warmup" at bounding box center [686, 578] width 100 height 31
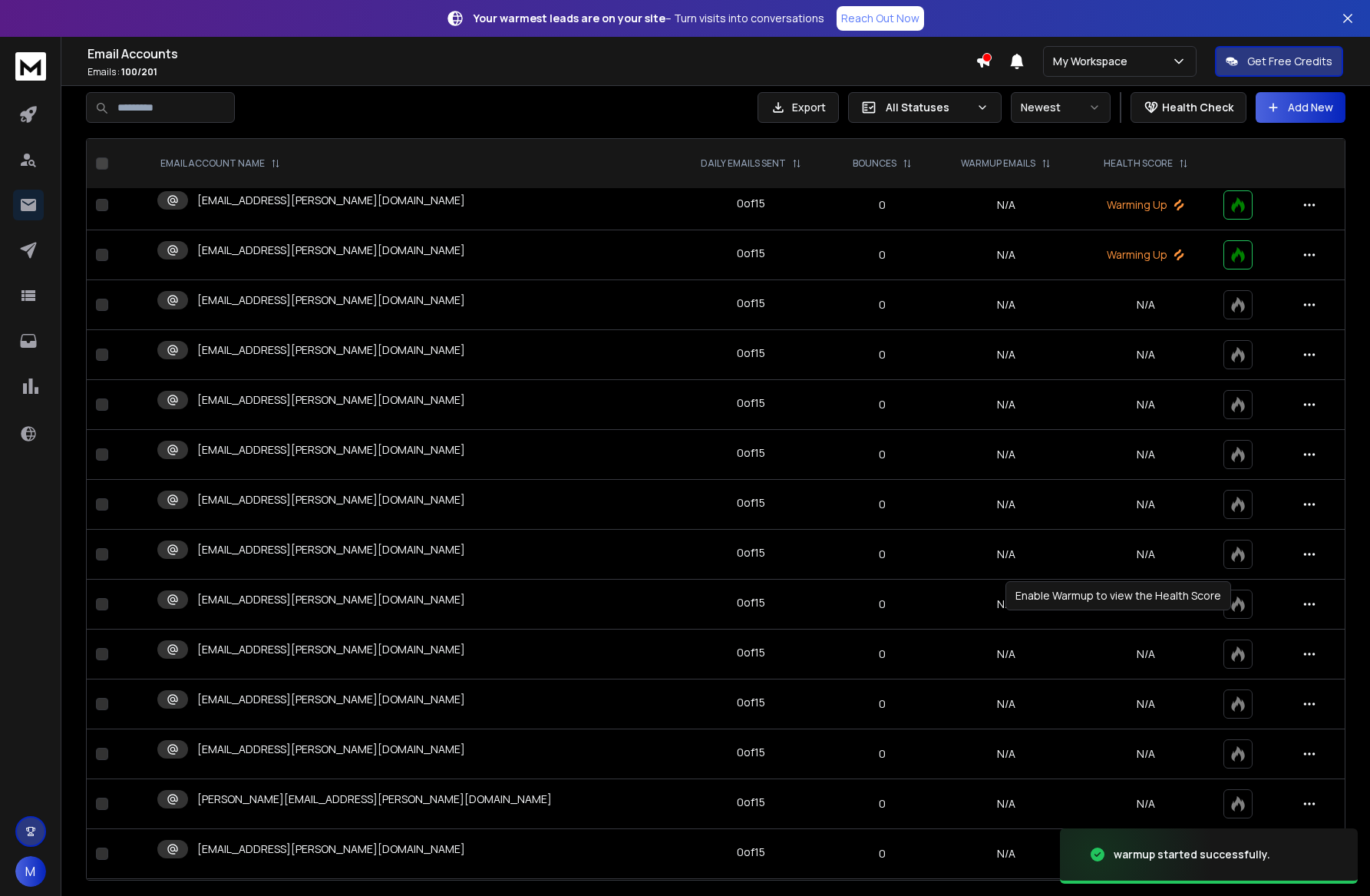
scroll to position [3605, 0]
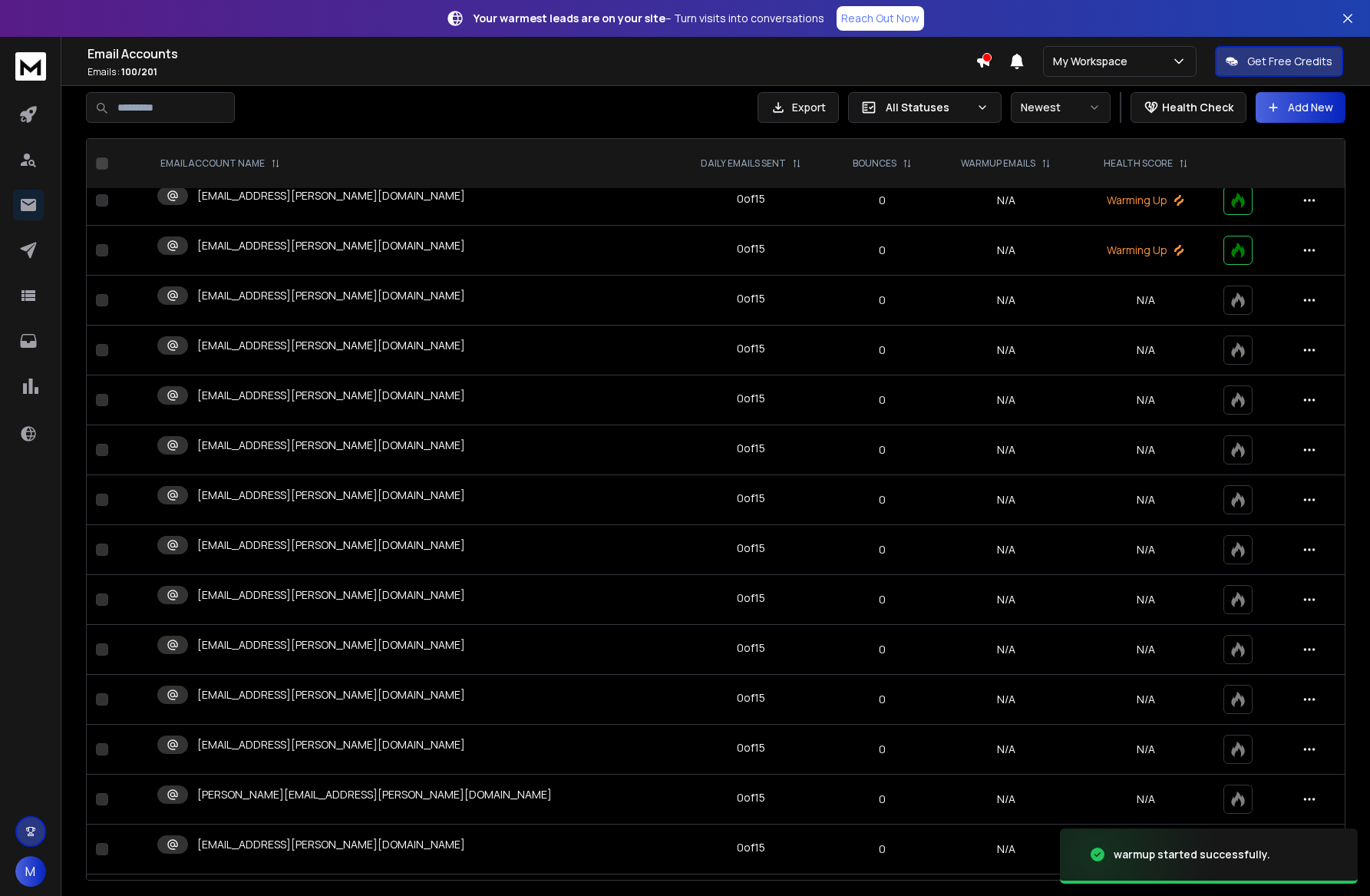
click at [1232, 300] on icon at bounding box center [1238, 300] width 13 height 15
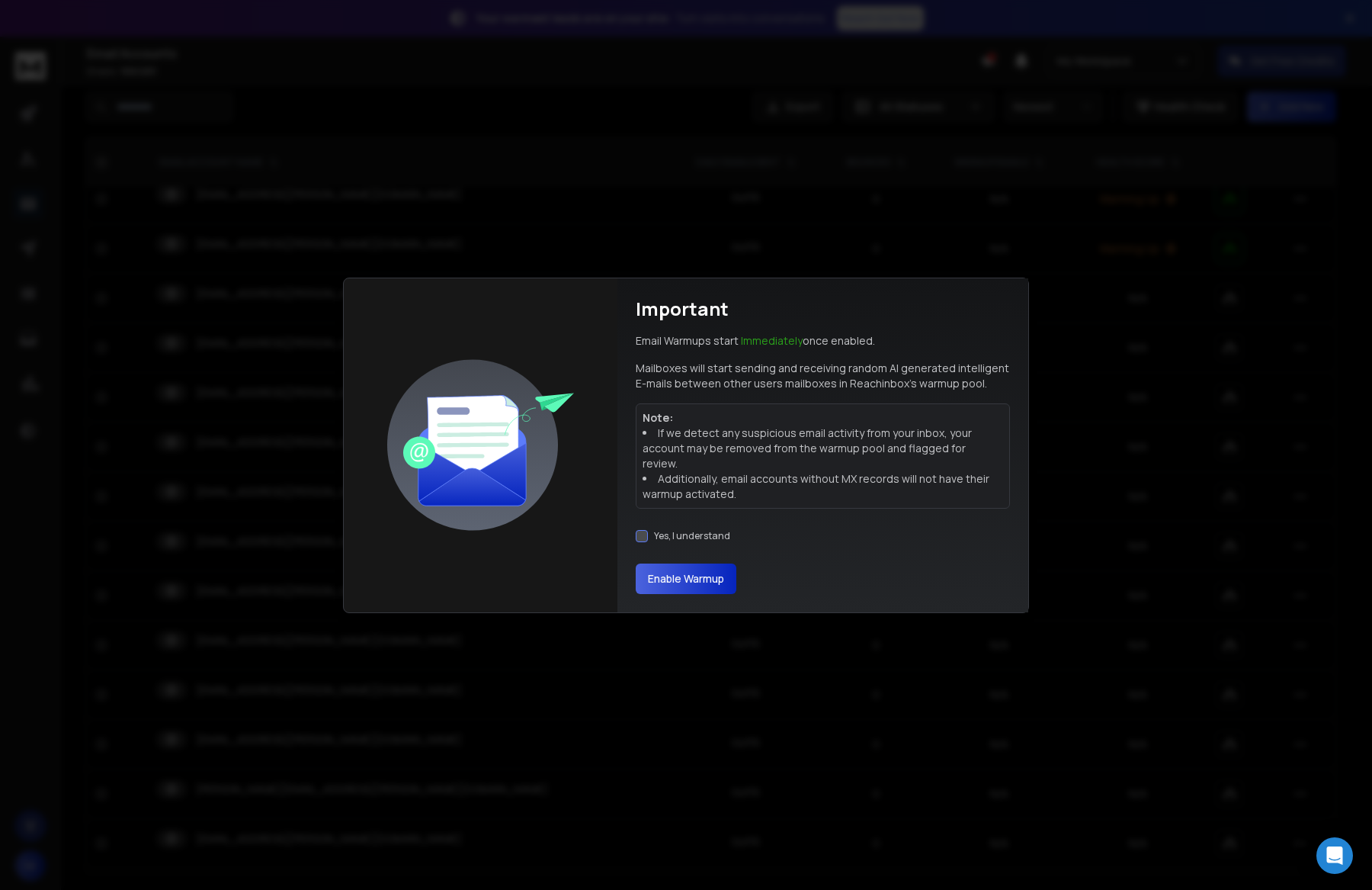
click at [640, 530] on button "Yes, I understand" at bounding box center [641, 535] width 12 height 12
click at [681, 582] on button "Enable Warmup" at bounding box center [686, 578] width 100 height 31
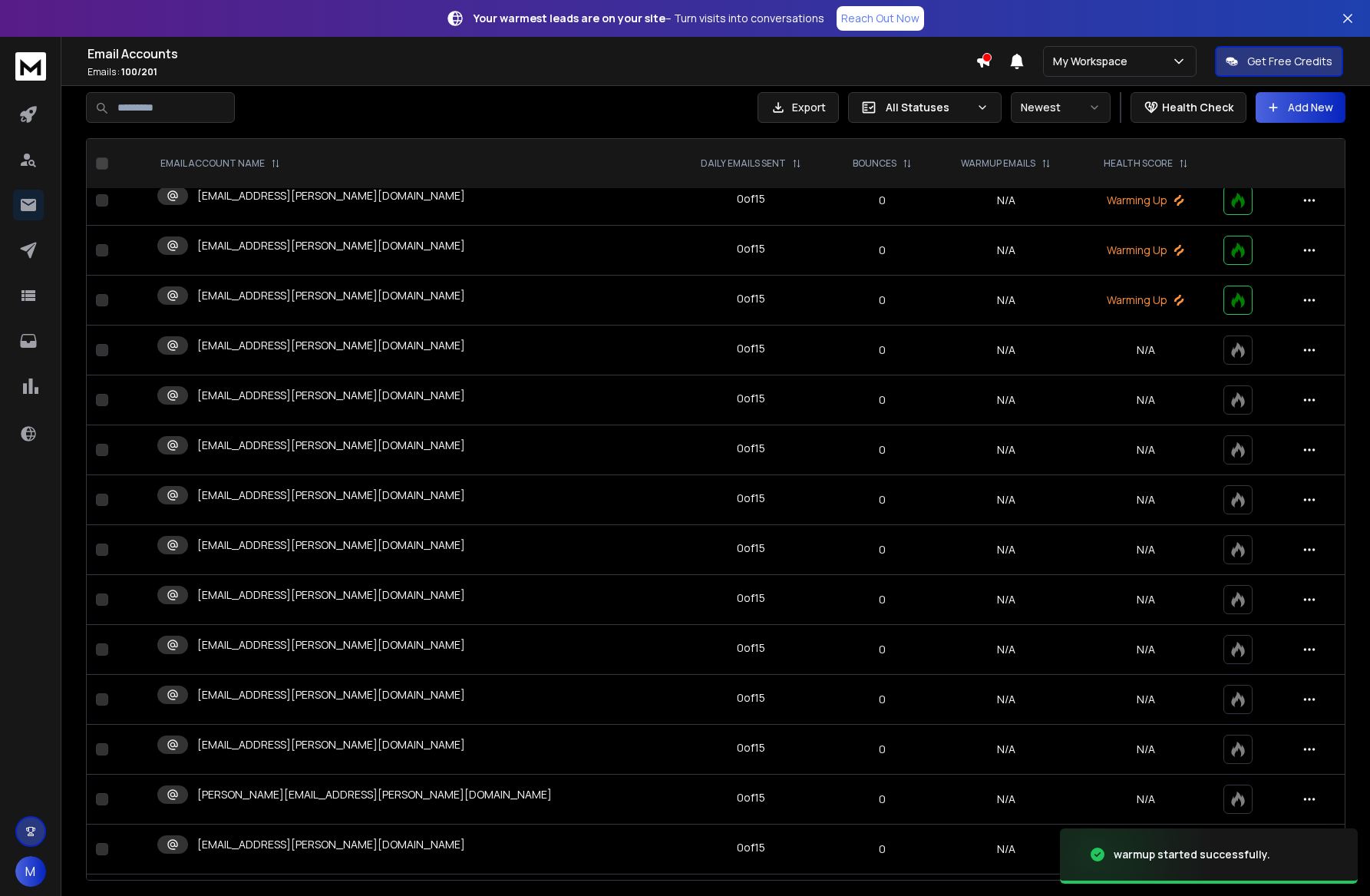
click at [1232, 354] on icon at bounding box center [1238, 349] width 13 height 15
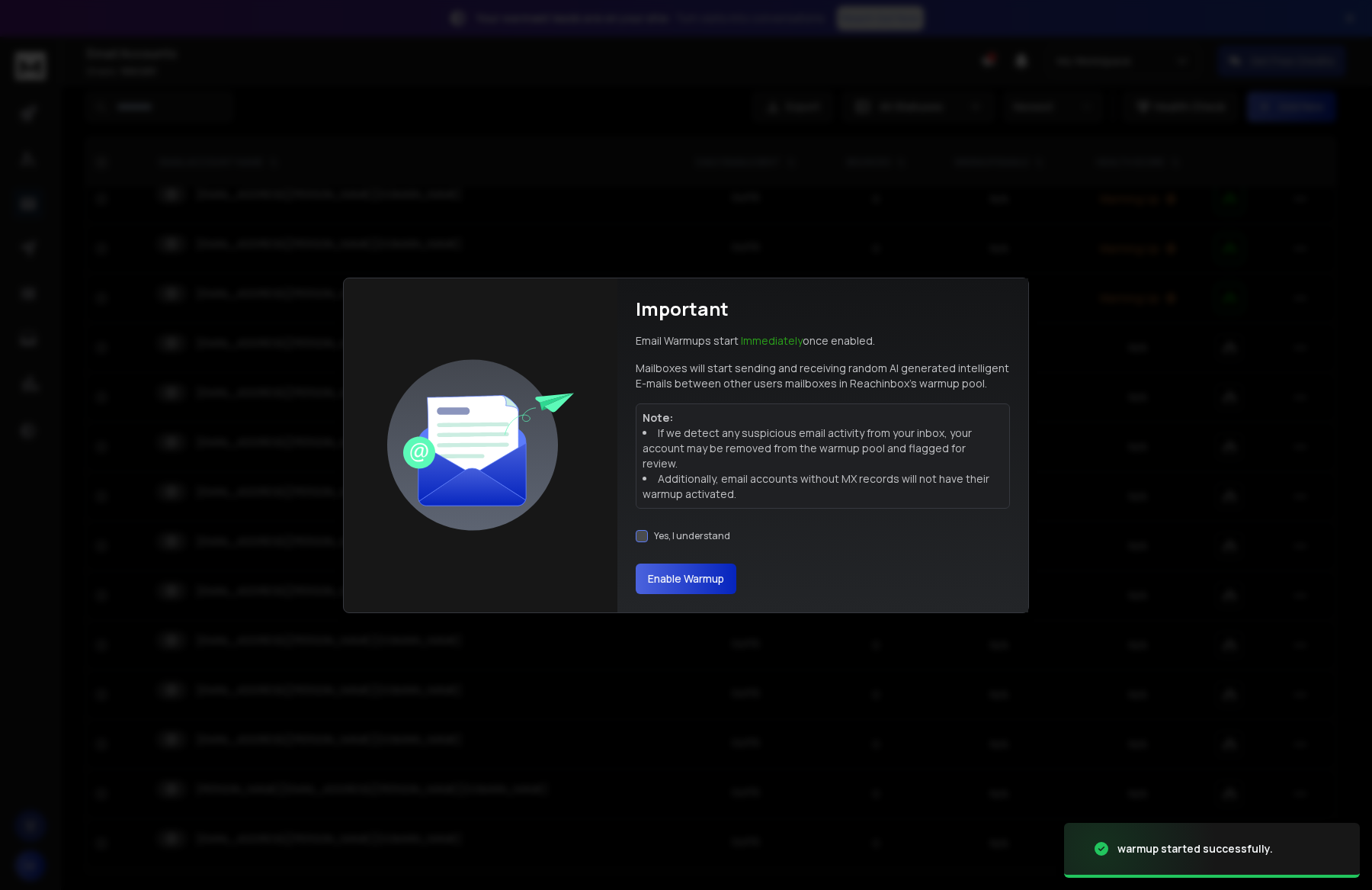
click at [644, 530] on button "Yes, I understand" at bounding box center [641, 535] width 12 height 12
drag, startPoint x: 681, startPoint y: 568, endPoint x: 724, endPoint y: 570, distance: 43.0
click at [682, 568] on button "Enable Warmup" at bounding box center [686, 578] width 100 height 31
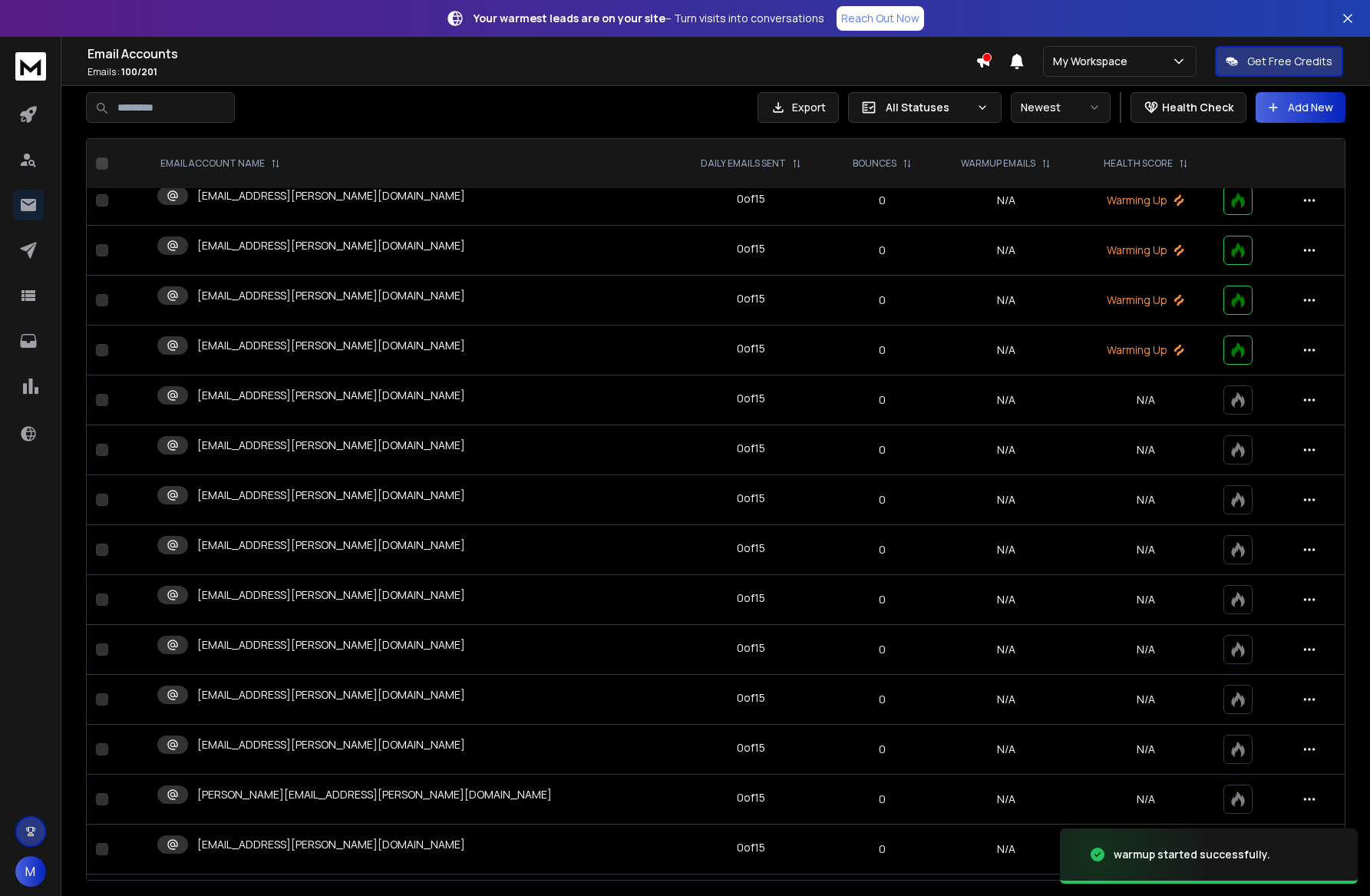
click at [1223, 401] on div at bounding box center [1237, 399] width 29 height 29
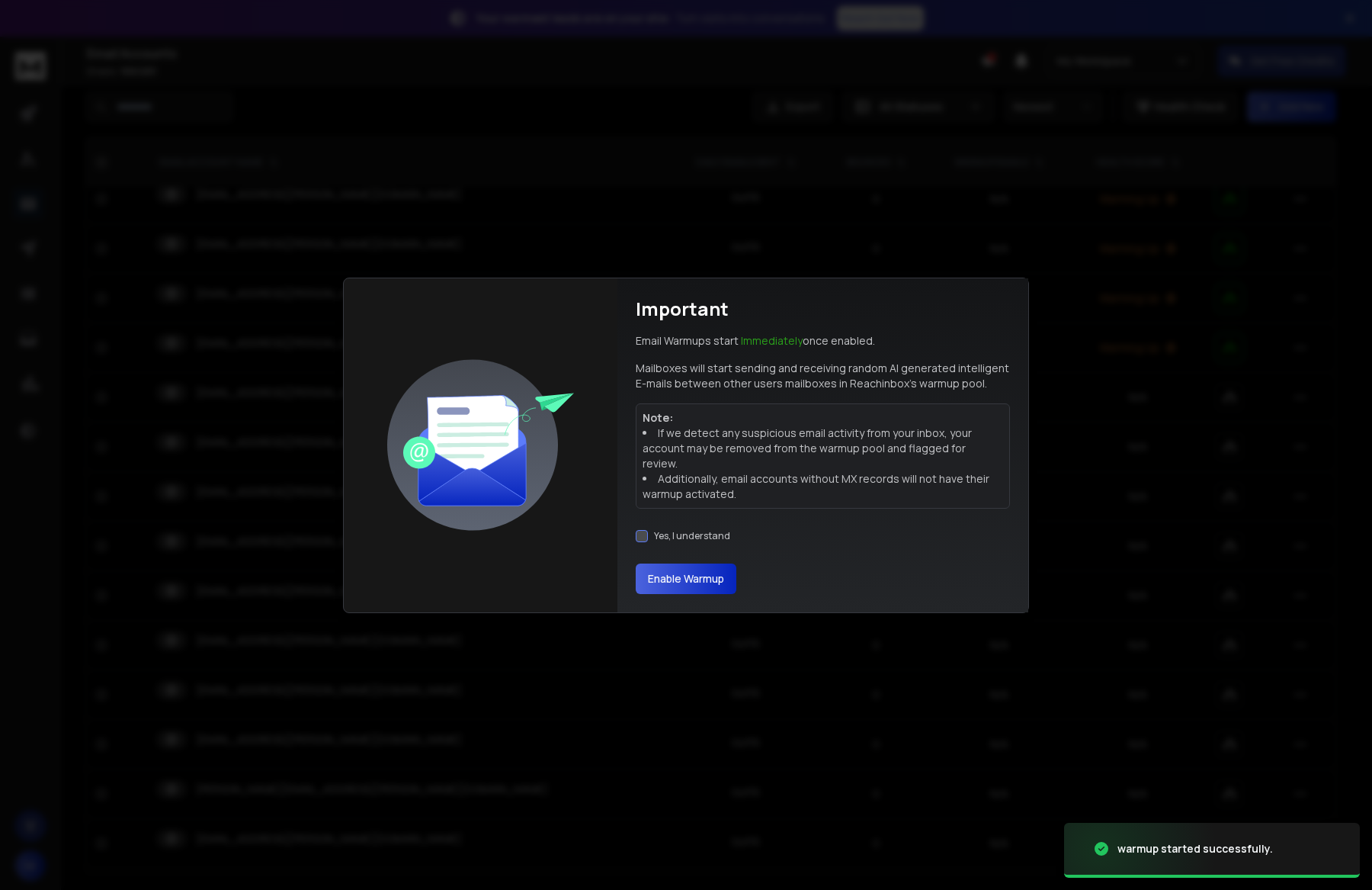
click at [638, 521] on div "Yes, I understand" at bounding box center [683, 535] width 95 height 31
click at [648, 530] on button "Yes, I understand" at bounding box center [641, 535] width 12 height 12
click at [698, 570] on button "Enable Warmup" at bounding box center [686, 578] width 100 height 31
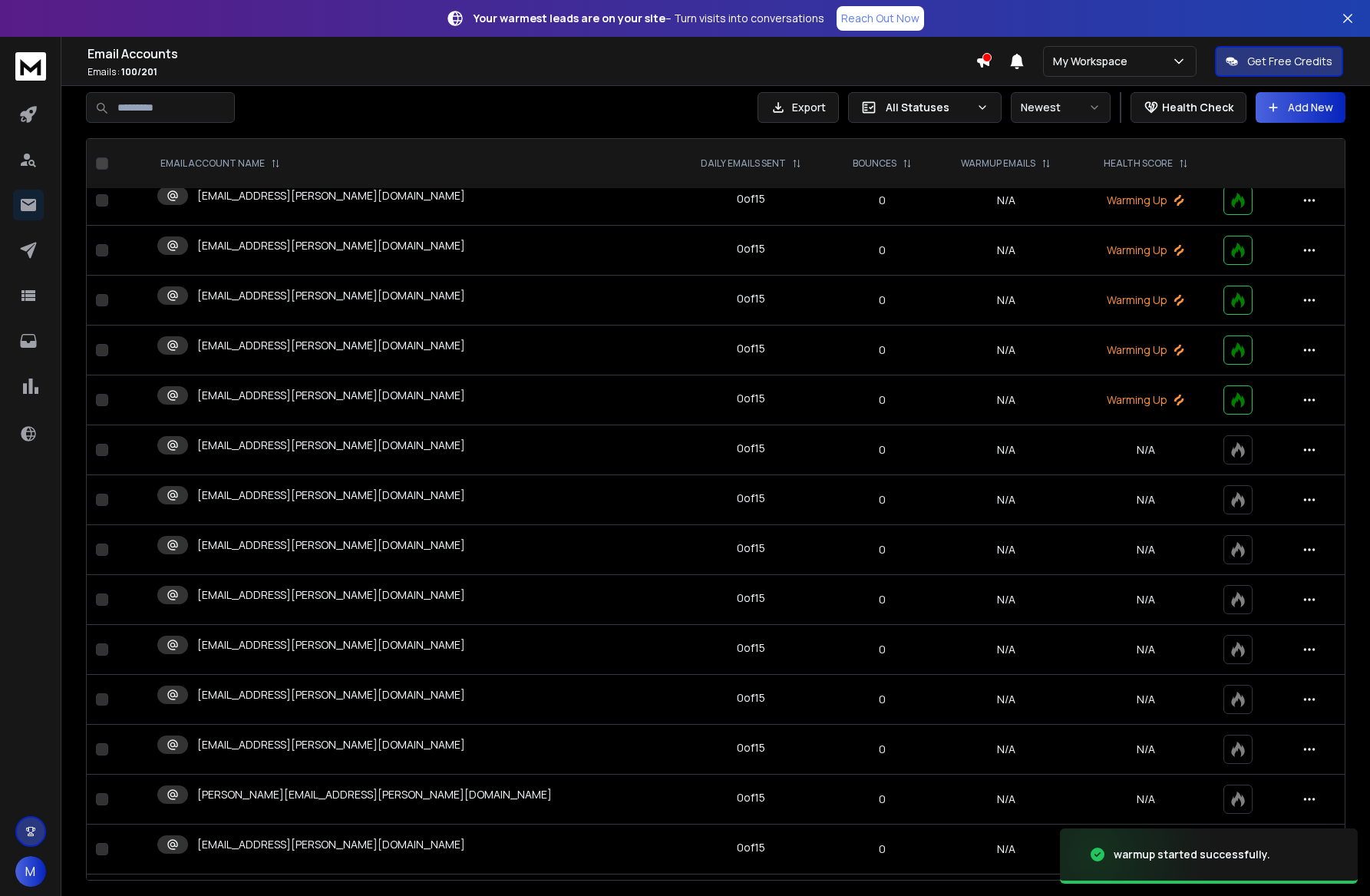
click at [1231, 455] on icon at bounding box center [1238, 449] width 15 height 15
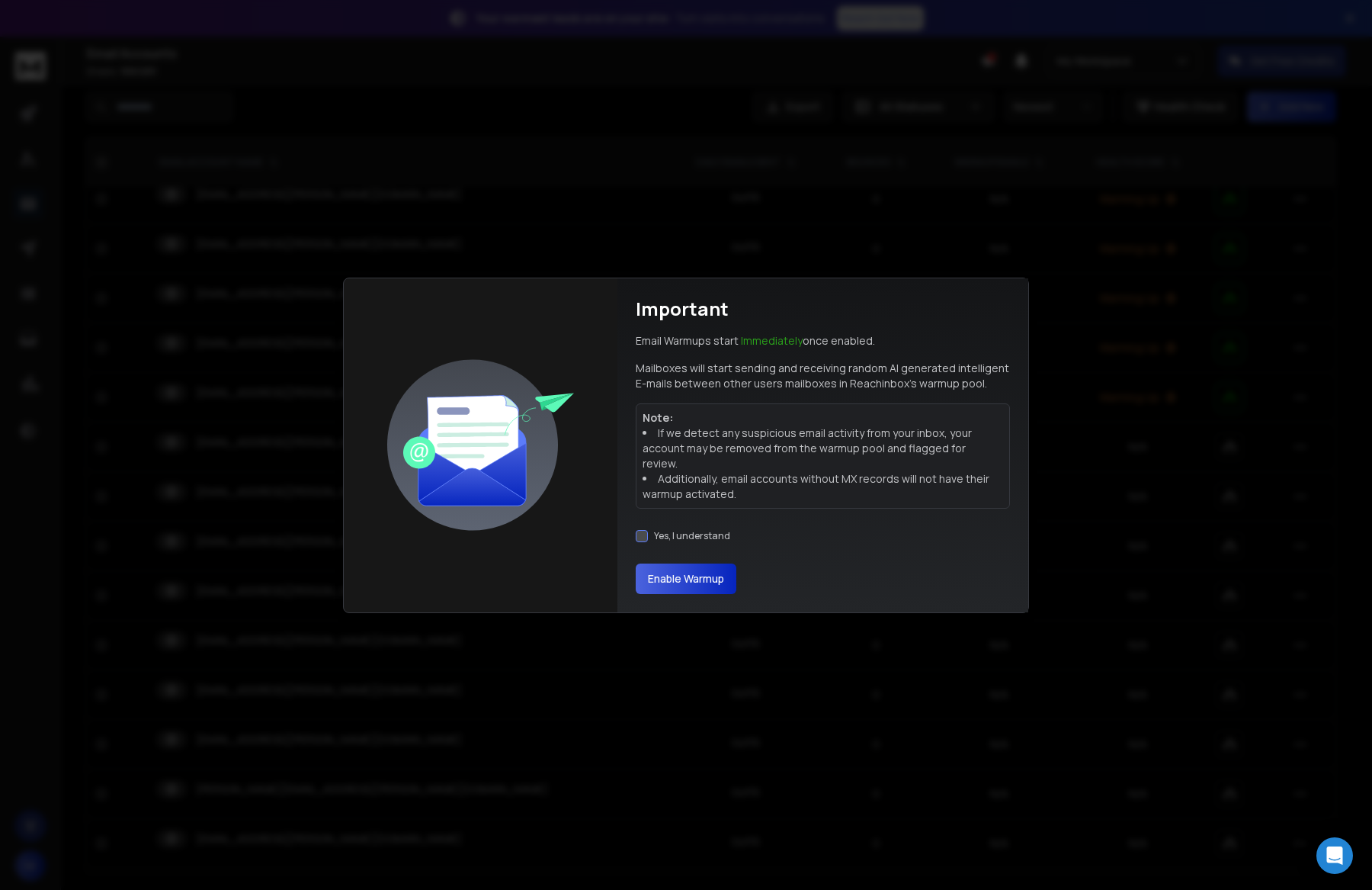
click at [643, 530] on button "Yes, I understand" at bounding box center [641, 535] width 12 height 12
click at [691, 567] on button "Enable Warmup" at bounding box center [686, 578] width 100 height 31
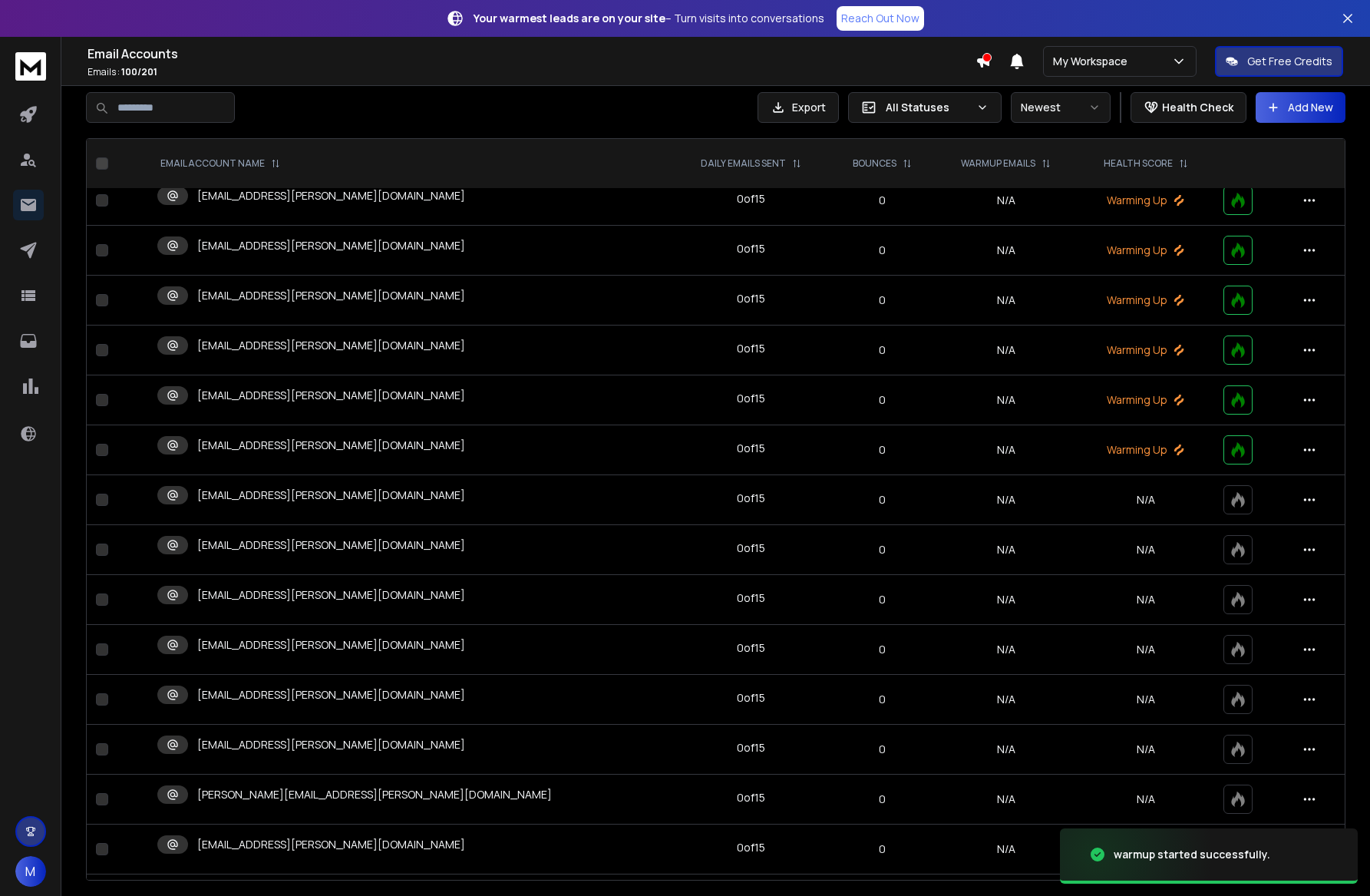
click at [1223, 512] on div at bounding box center [1237, 499] width 29 height 29
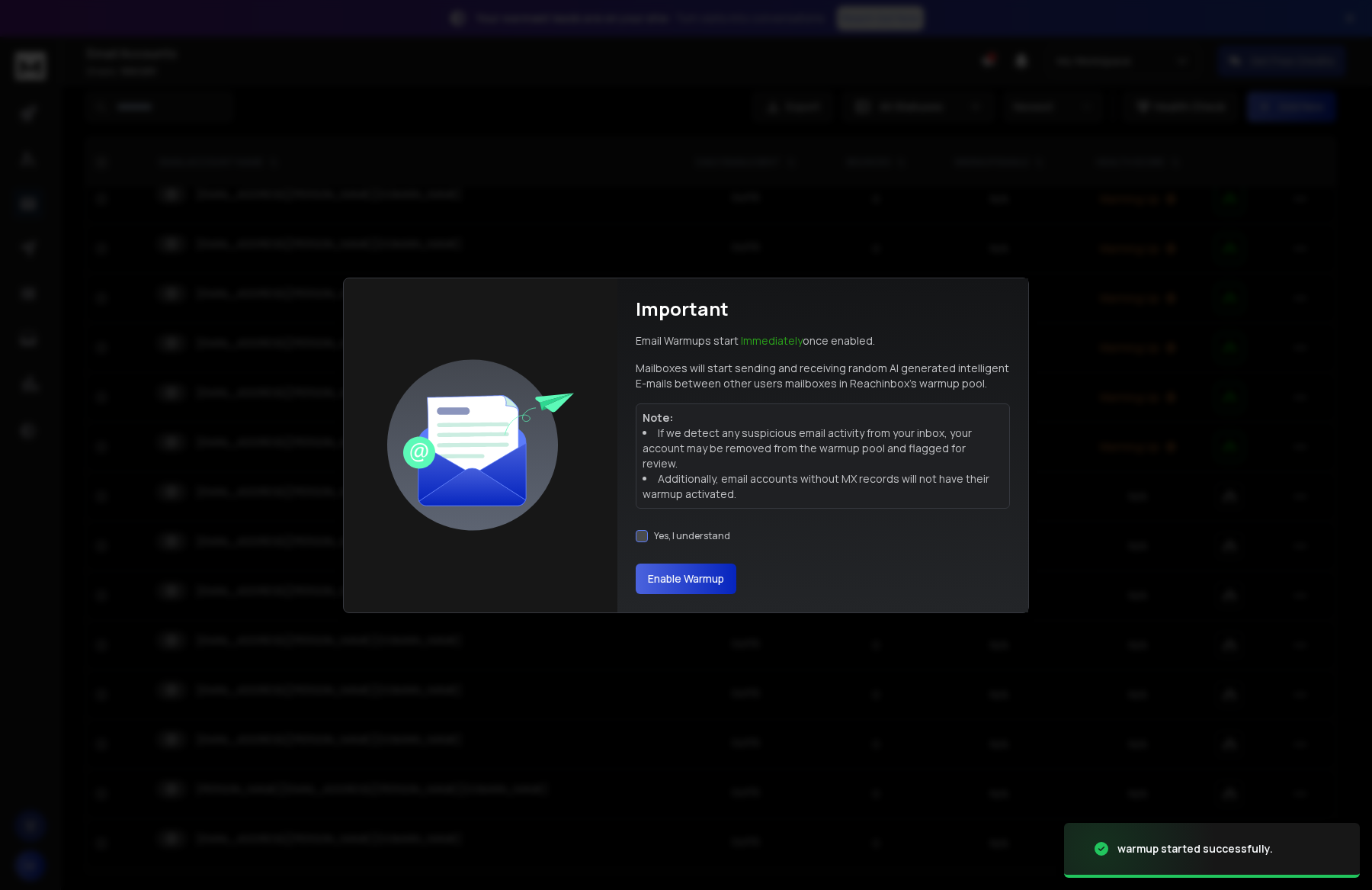
click at [644, 538] on div "Yes, I understand" at bounding box center [683, 535] width 95 height 31
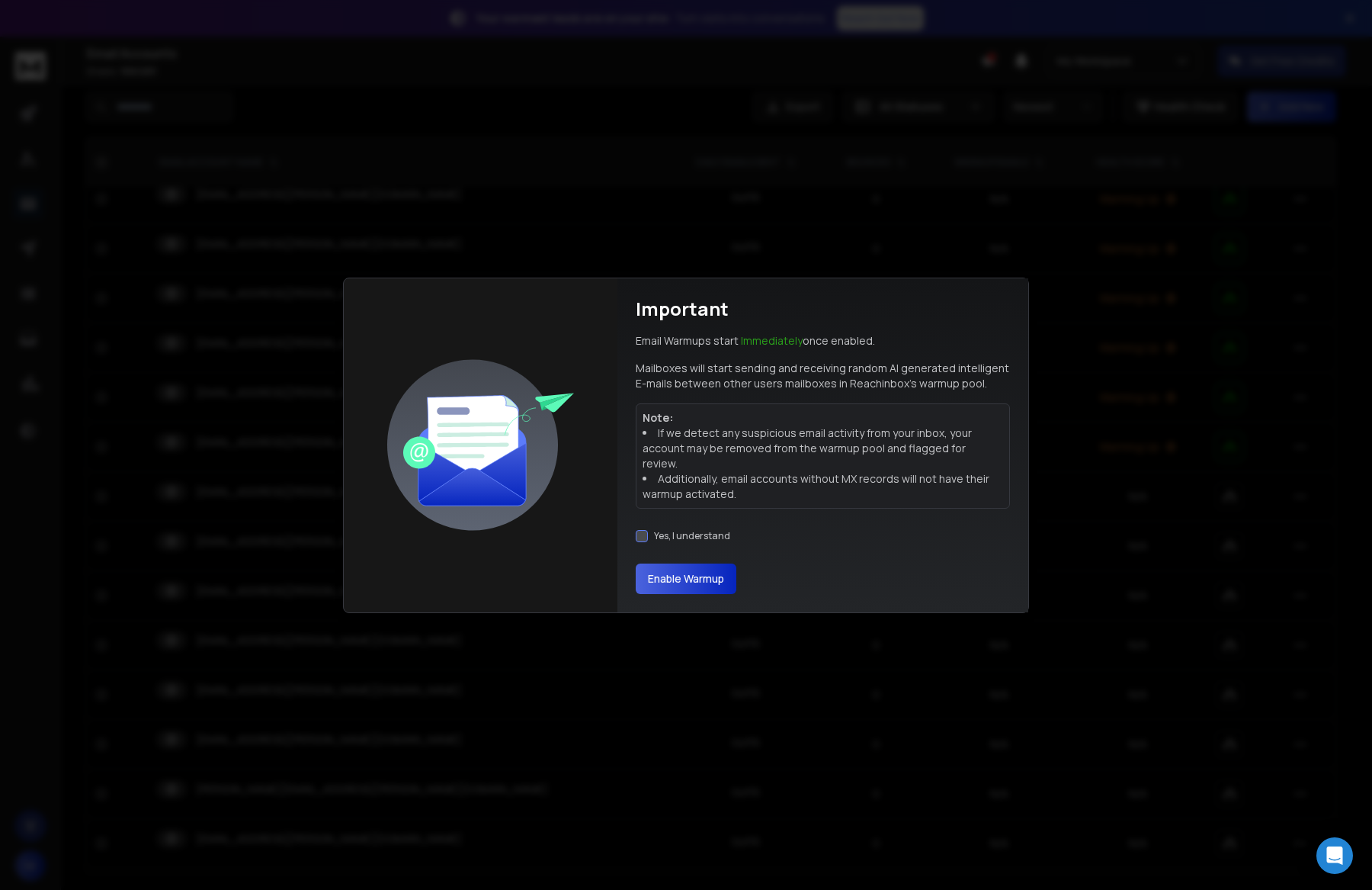
click at [642, 532] on button "Yes, I understand" at bounding box center [641, 535] width 12 height 12
click at [673, 573] on button "Enable Warmup" at bounding box center [686, 578] width 100 height 31
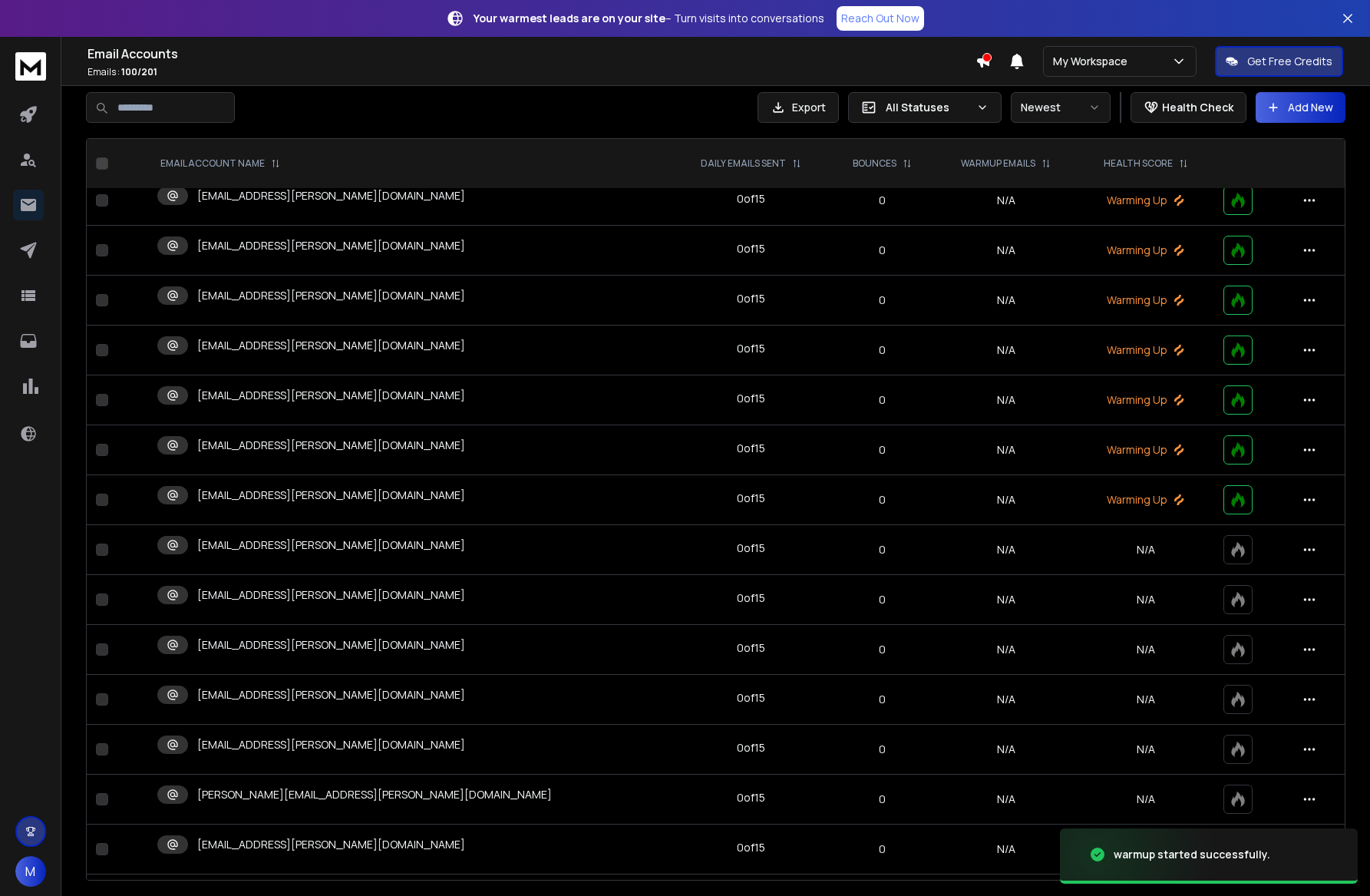
click at [1223, 559] on div at bounding box center [1237, 549] width 29 height 29
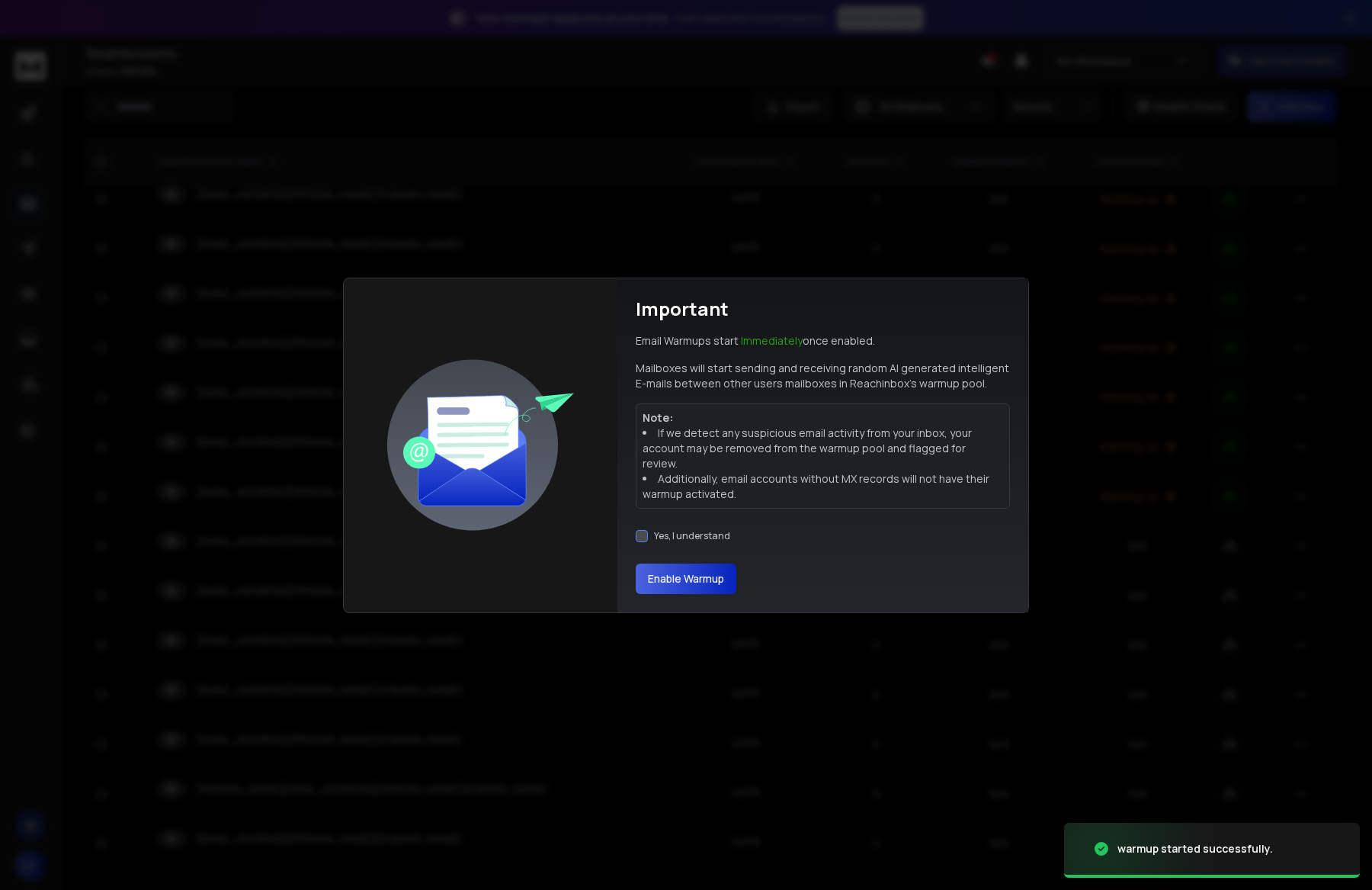
click at [643, 534] on button "Yes, I understand" at bounding box center [641, 535] width 12 height 12
click at [681, 574] on button "Enable Warmup" at bounding box center [686, 578] width 100 height 31
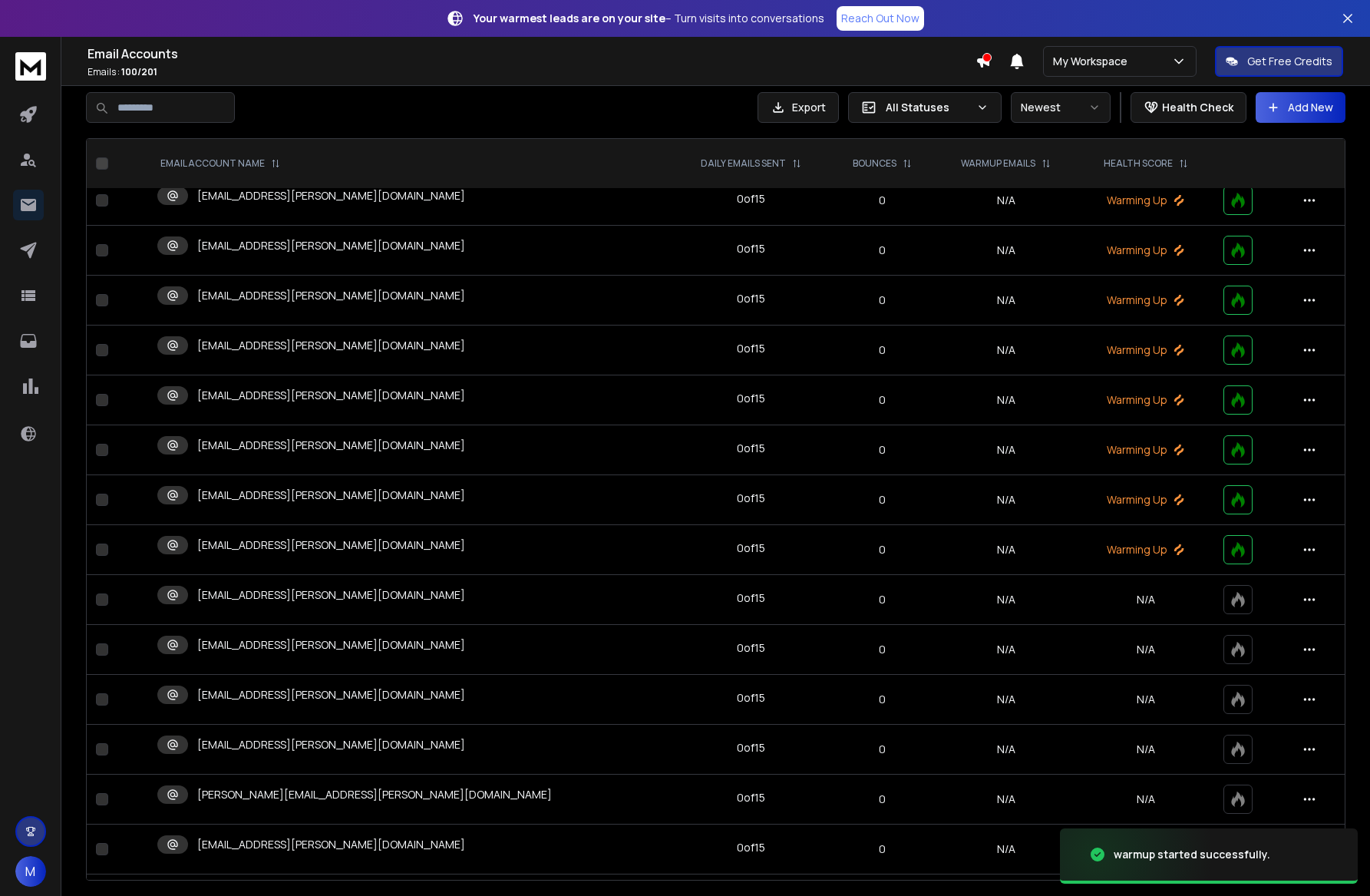
click at [1231, 600] on icon at bounding box center [1238, 599] width 15 height 15
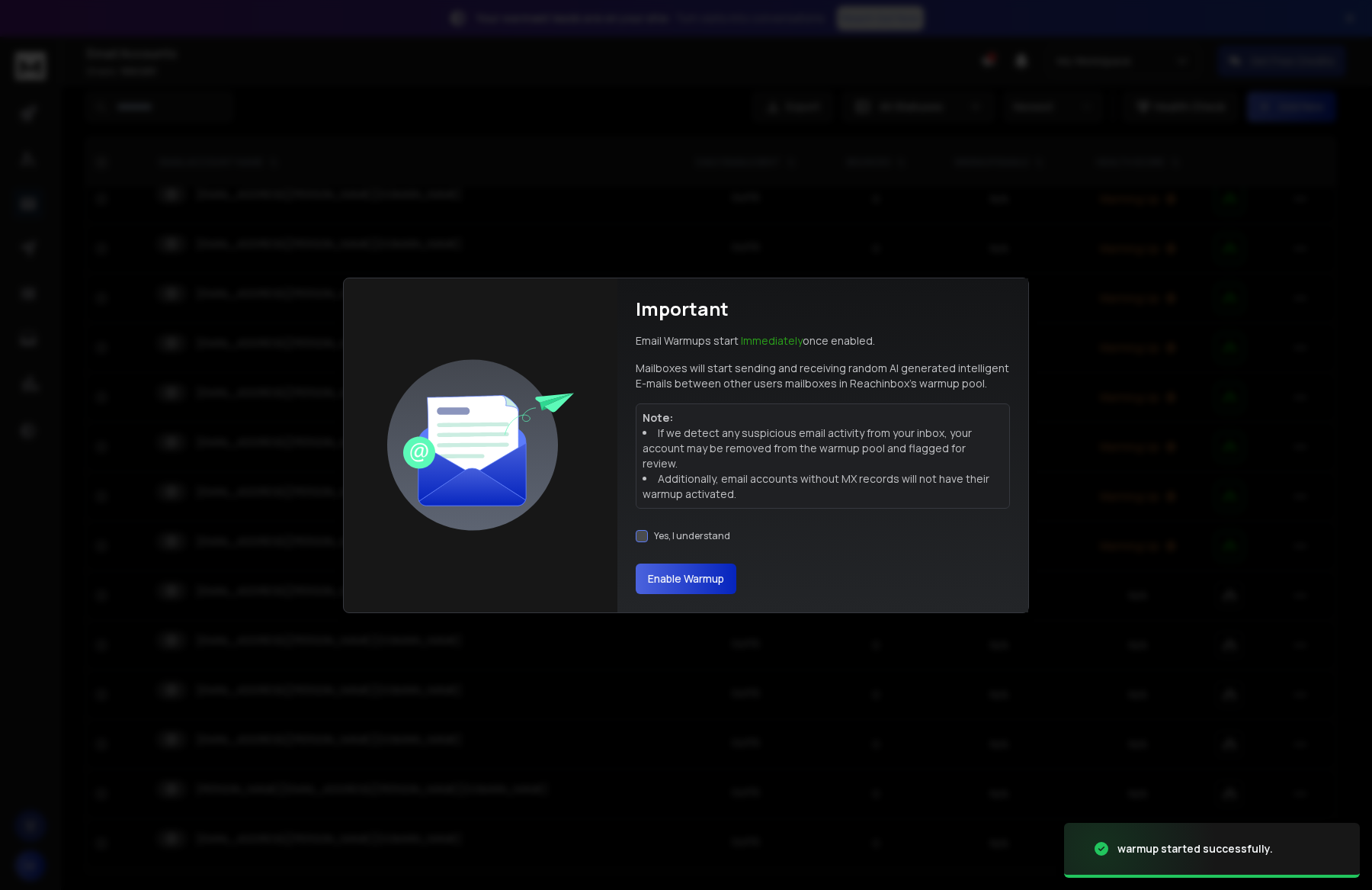
click at [647, 530] on button "Yes, I understand" at bounding box center [641, 535] width 12 height 12
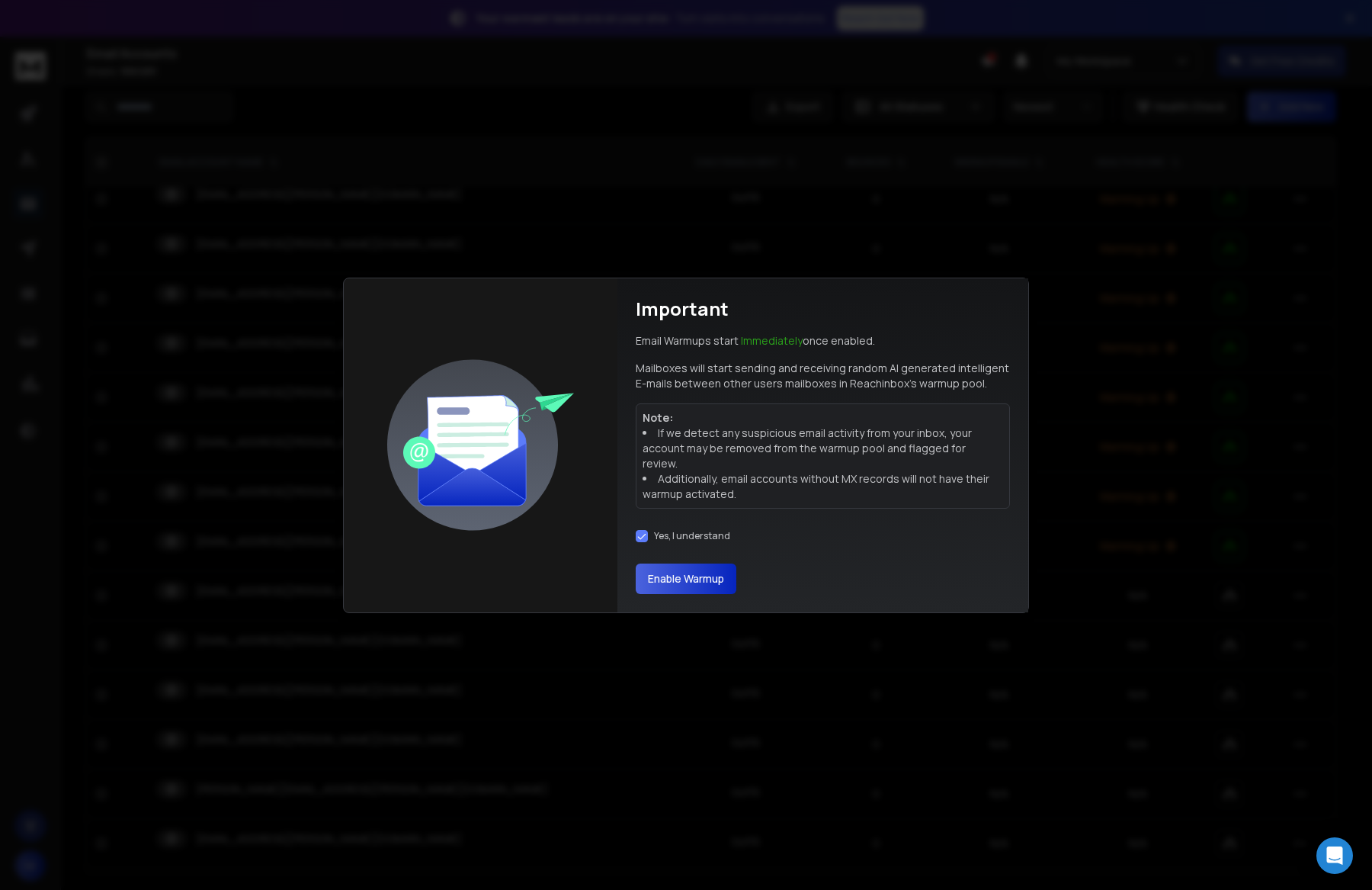
click at [688, 572] on button "Enable Warmup" at bounding box center [686, 578] width 100 height 31
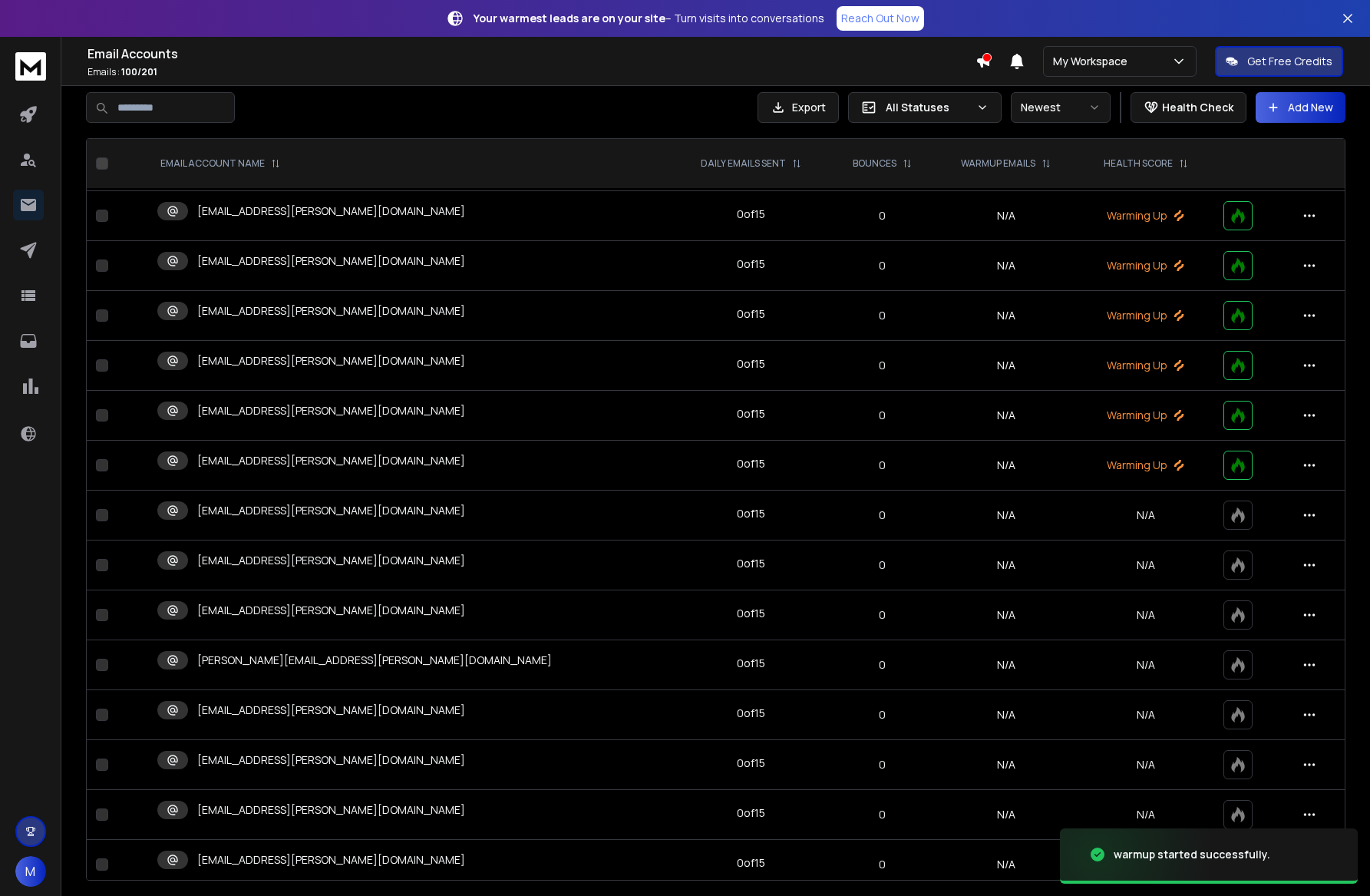
scroll to position [3759, 0]
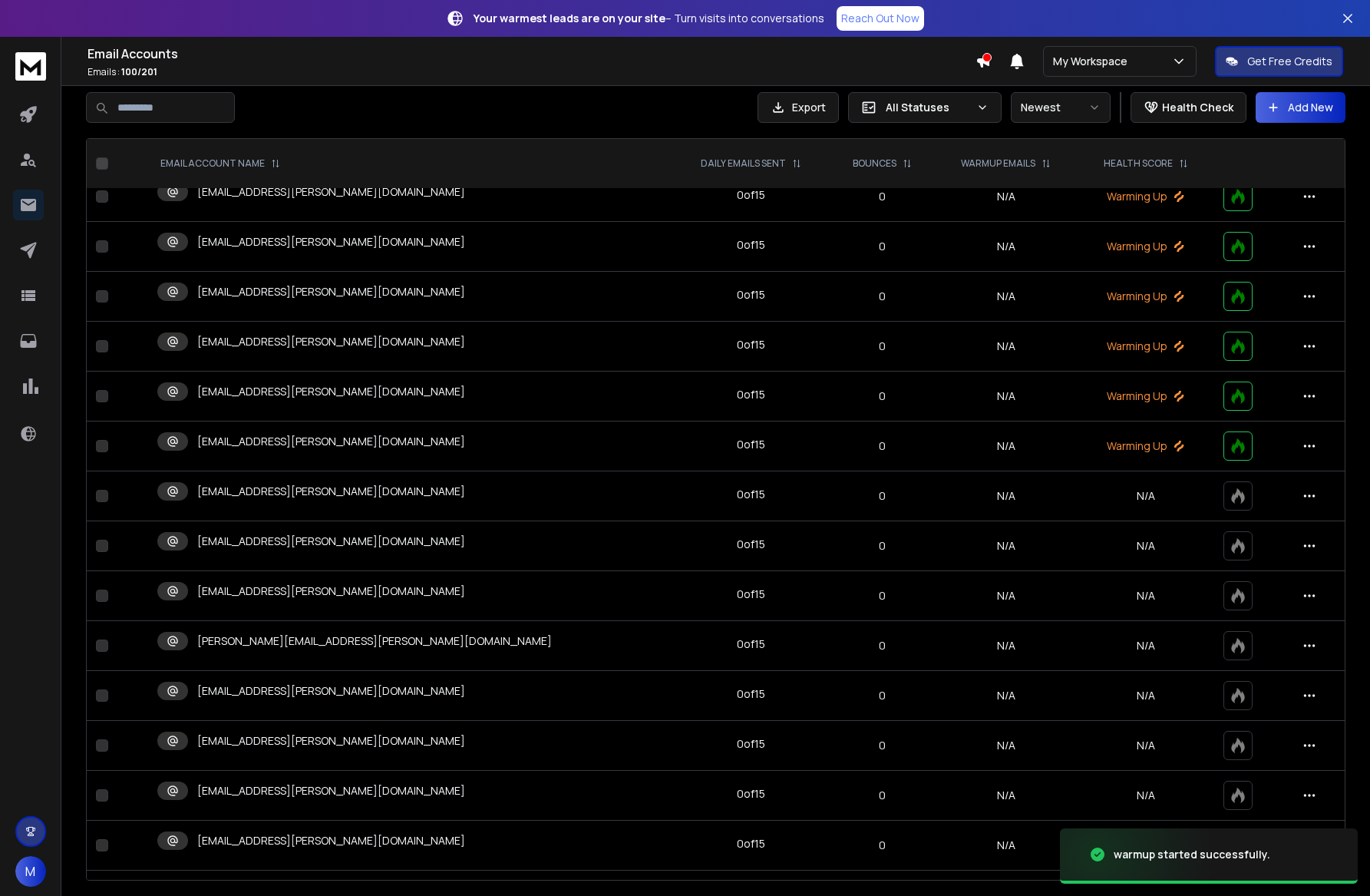
click at [1223, 506] on div at bounding box center [1237, 495] width 29 height 29
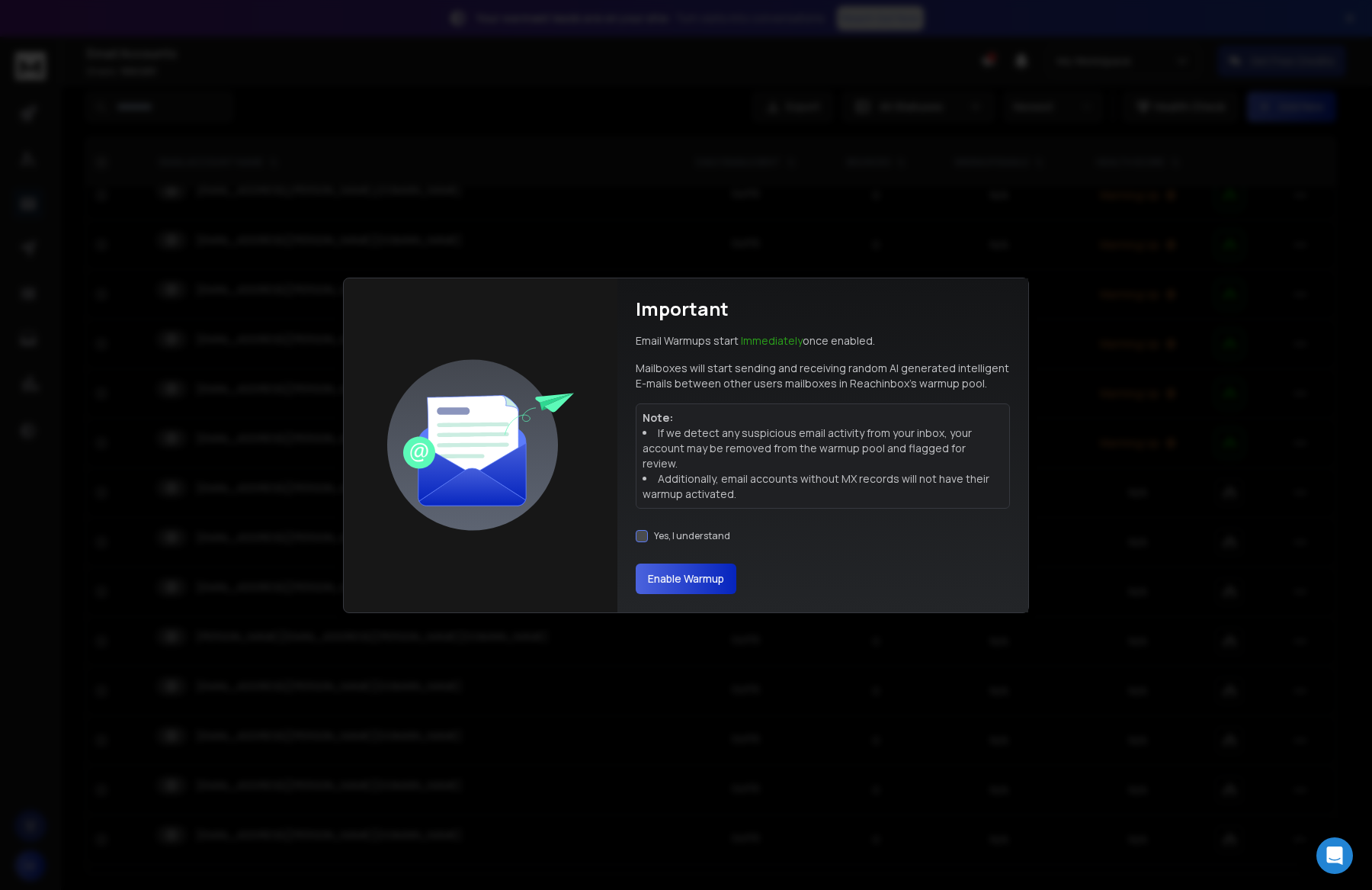
click at [642, 530] on button "Yes, I understand" at bounding box center [641, 535] width 12 height 12
drag, startPoint x: 676, startPoint y: 563, endPoint x: 695, endPoint y: 567, distance: 19.4
click at [681, 566] on button "Enable Warmup" at bounding box center [686, 578] width 100 height 31
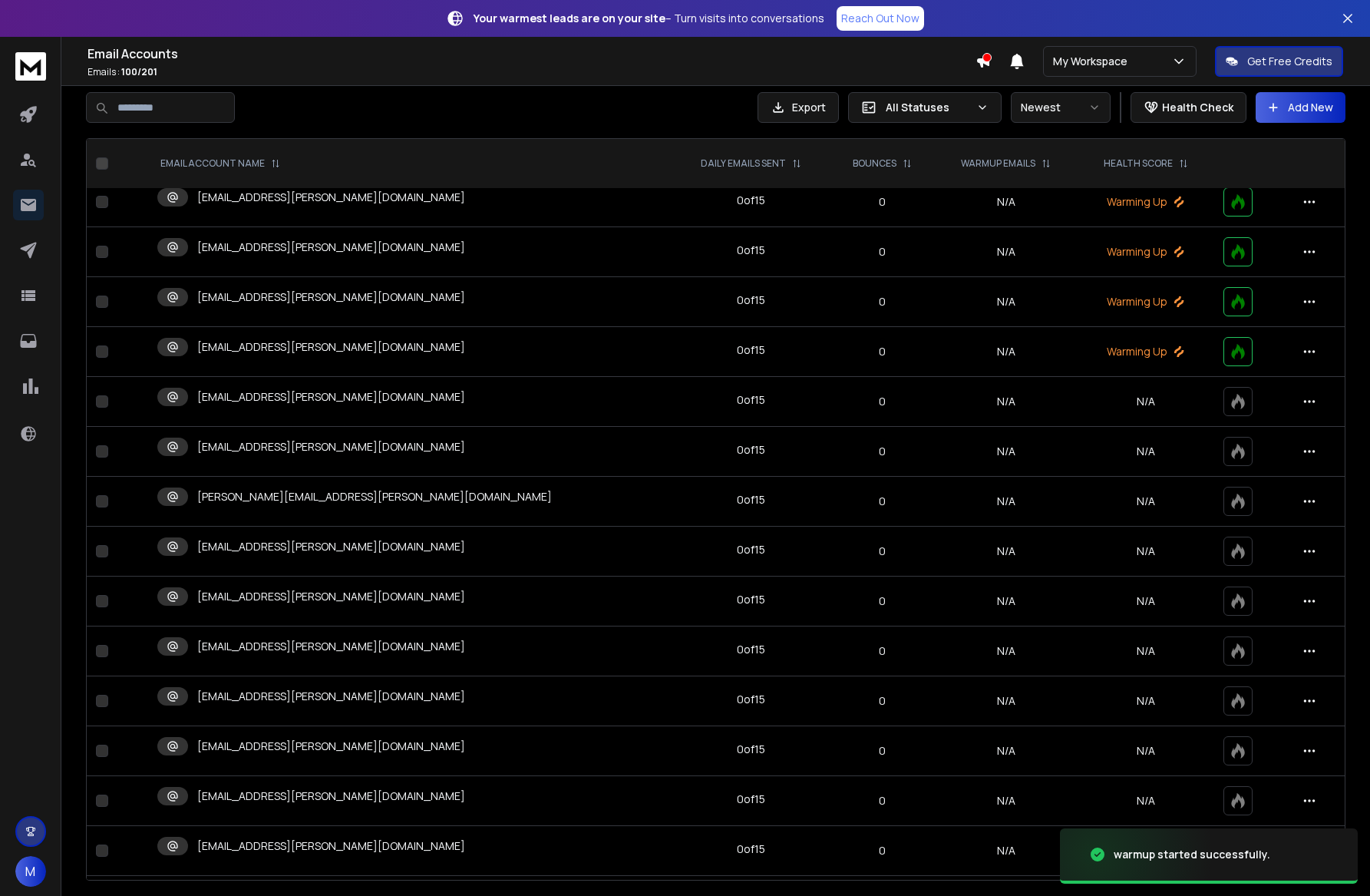
scroll to position [4065, 0]
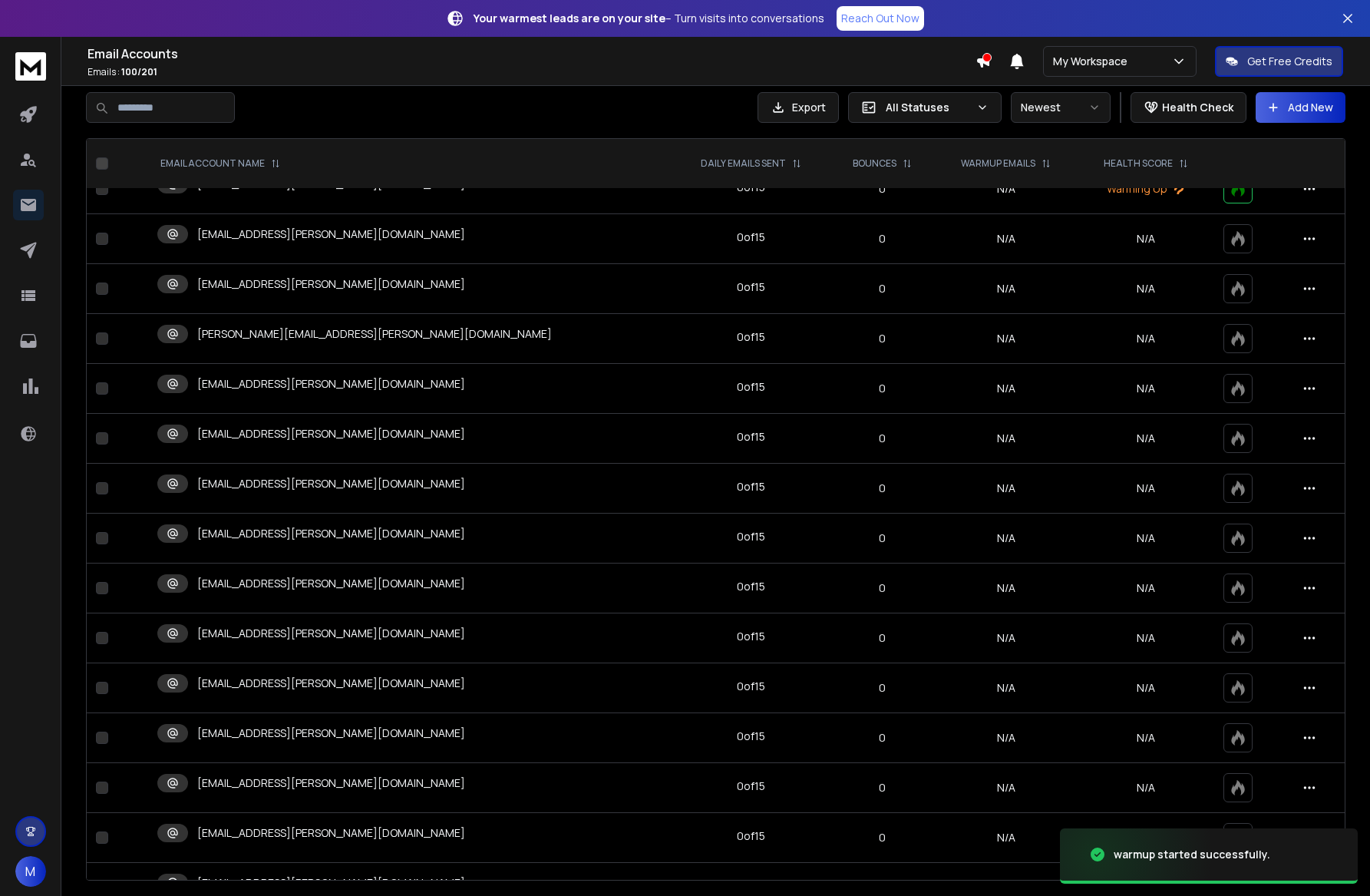
click at [1231, 243] on icon at bounding box center [1238, 238] width 15 height 15
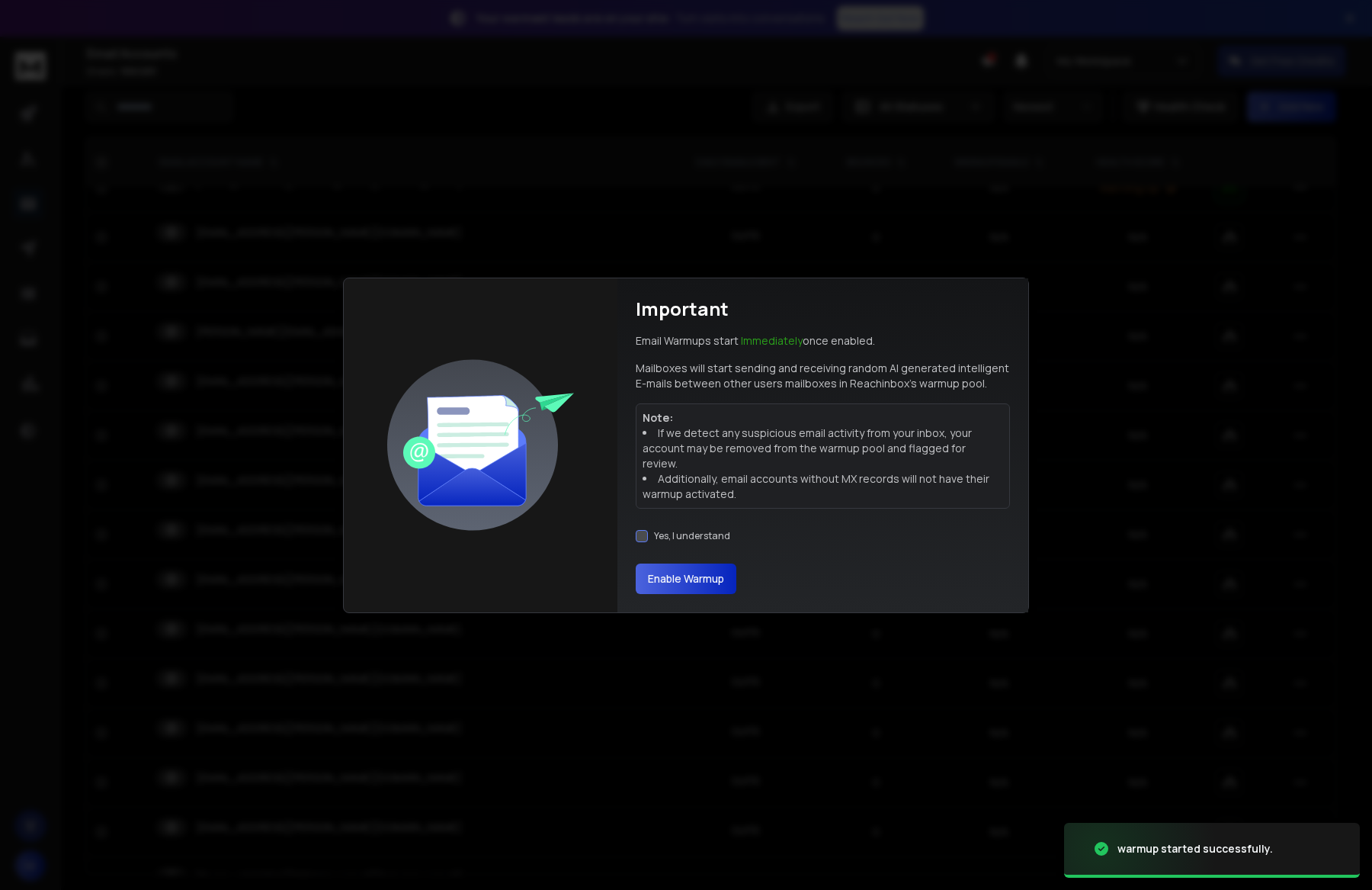
click at [638, 530] on button "Yes, I understand" at bounding box center [641, 535] width 12 height 12
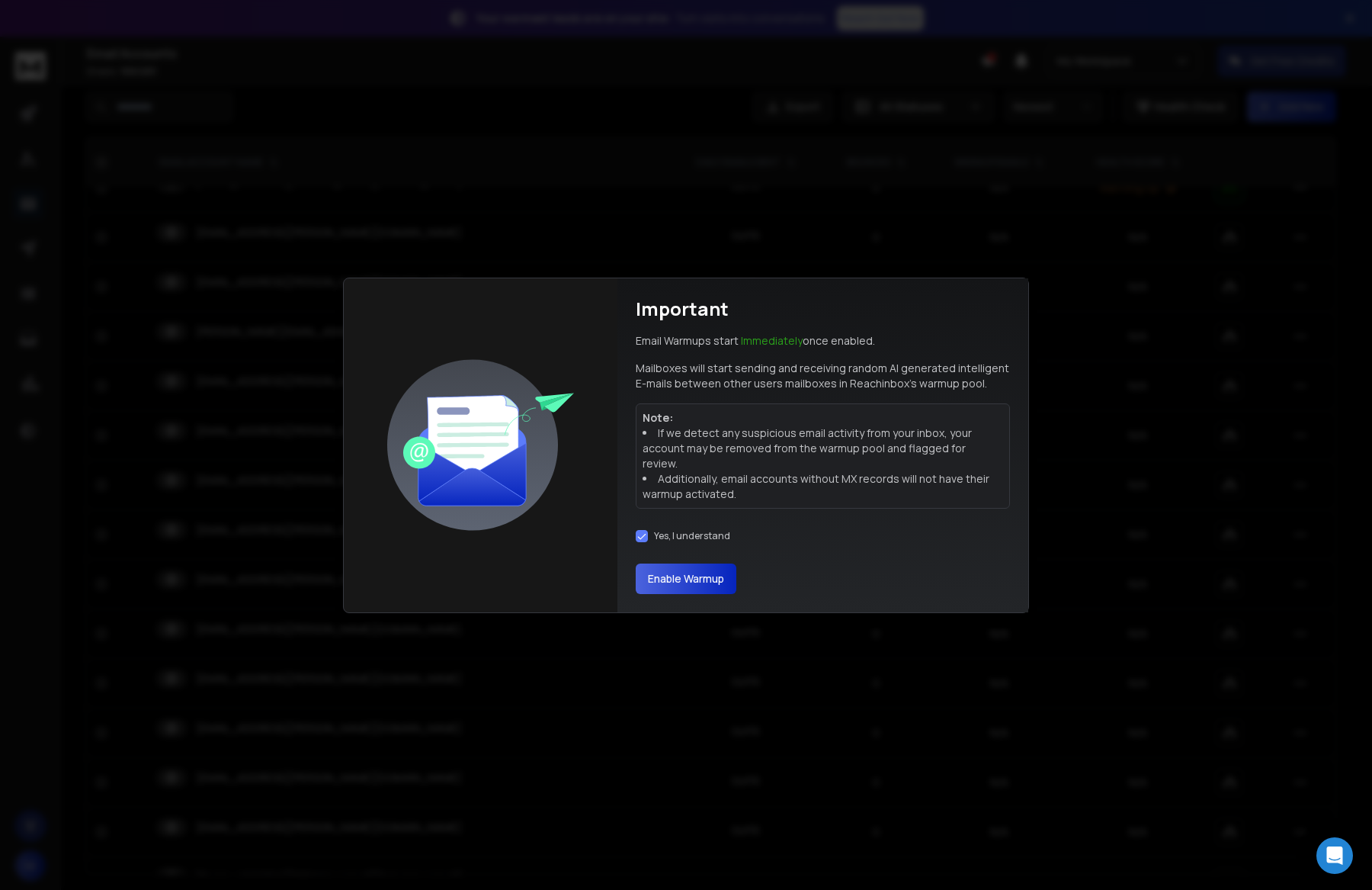
drag, startPoint x: 673, startPoint y: 566, endPoint x: 733, endPoint y: 572, distance: 60.3
click at [674, 566] on button "Enable Warmup" at bounding box center [686, 578] width 100 height 31
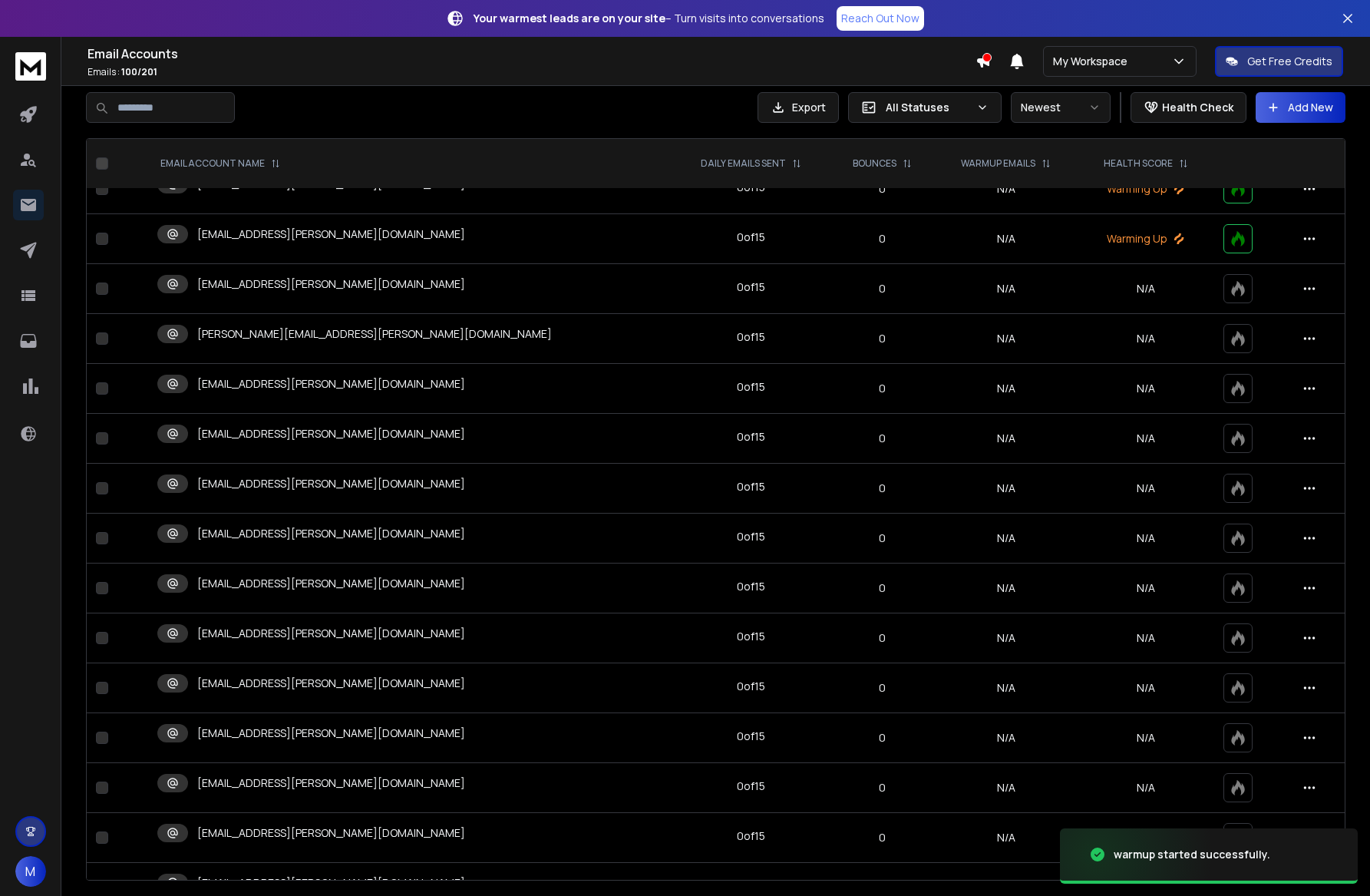
click at [1223, 296] on div at bounding box center [1237, 288] width 29 height 29
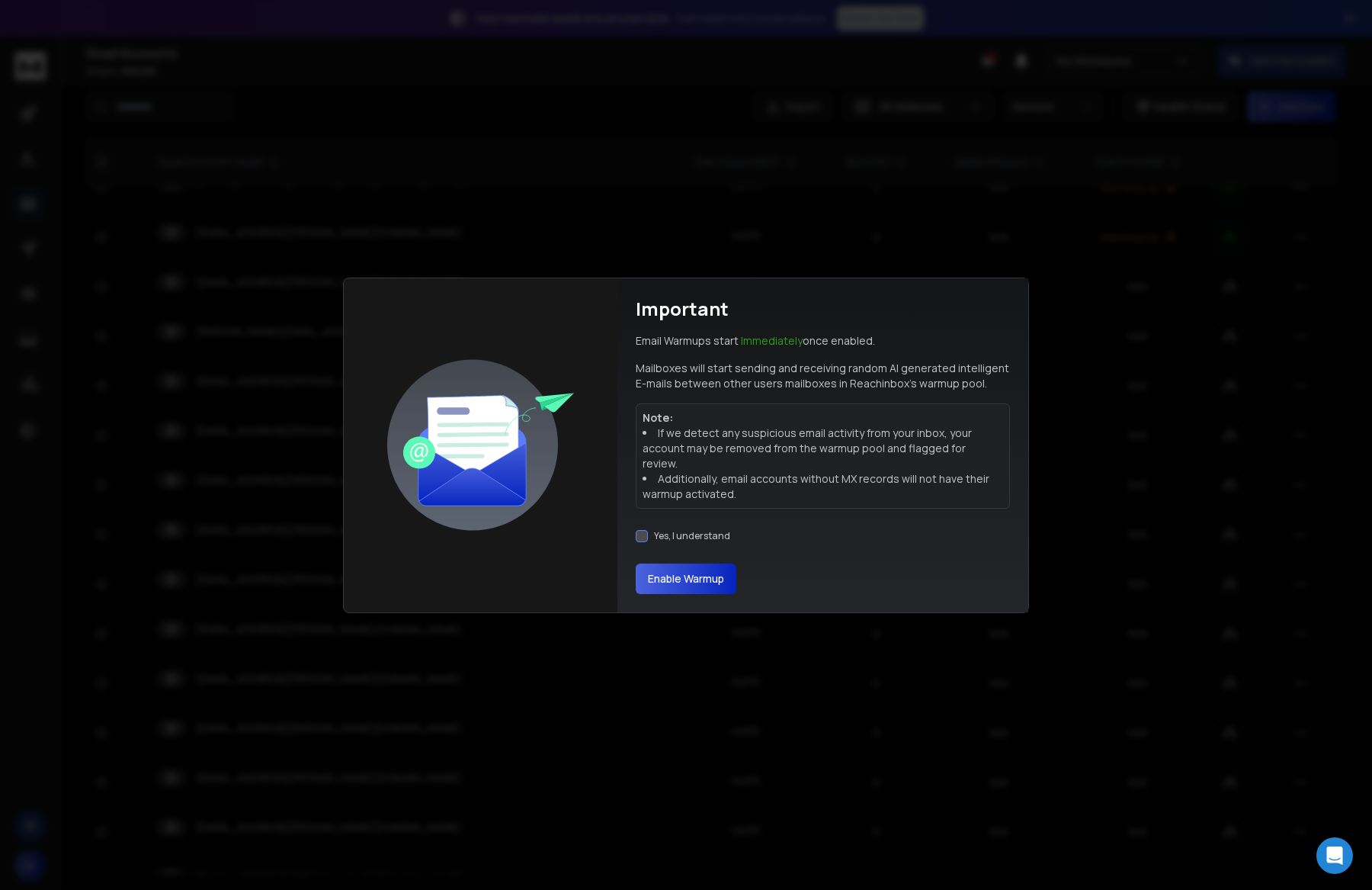
click at [647, 530] on button "Yes, I understand" at bounding box center [641, 535] width 12 height 12
drag, startPoint x: 677, startPoint y: 566, endPoint x: 723, endPoint y: 566, distance: 46.0
click at [681, 566] on button "Enable Warmup" at bounding box center [686, 578] width 100 height 31
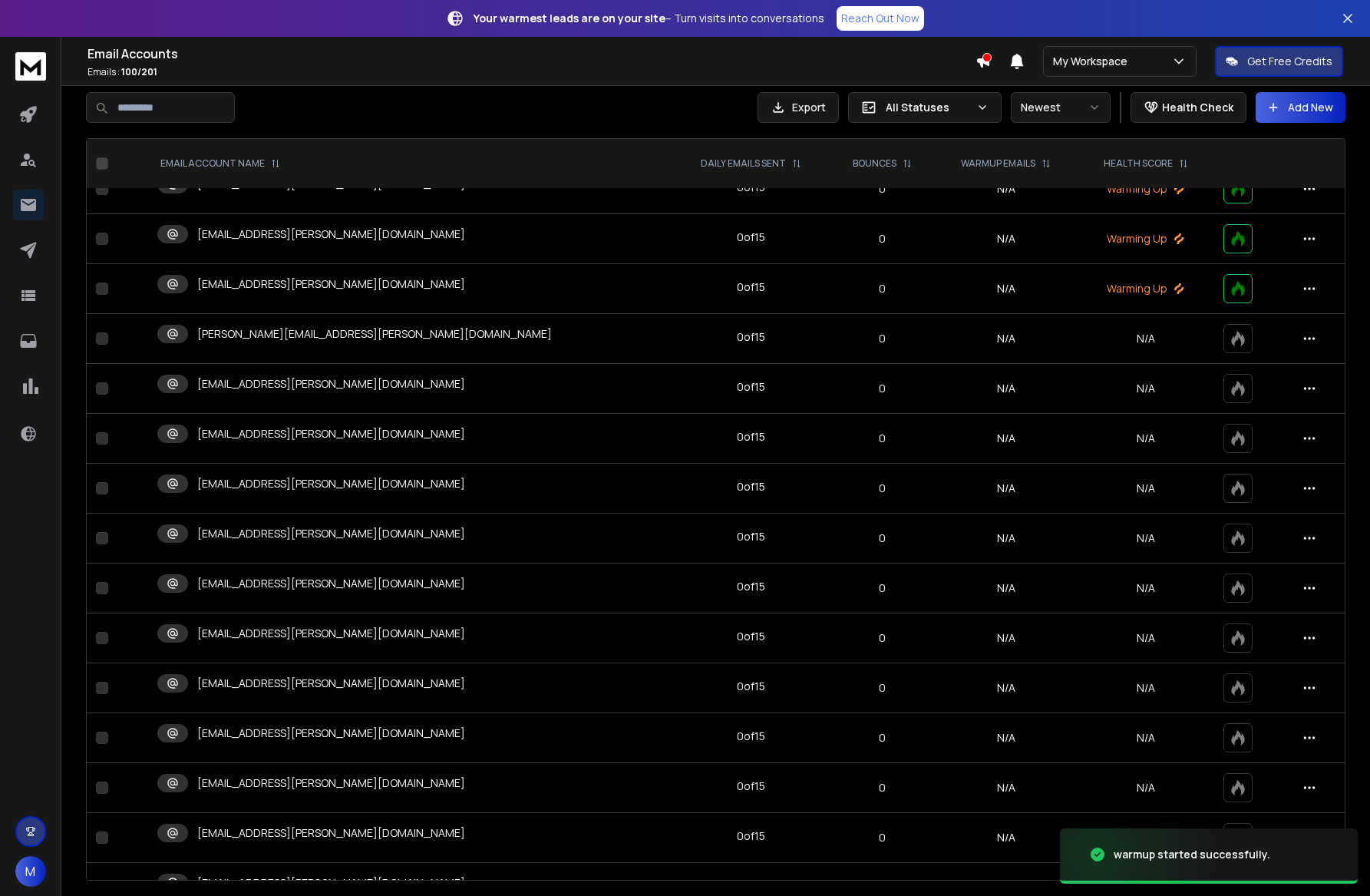
click at [1223, 346] on div at bounding box center [1237, 338] width 29 height 29
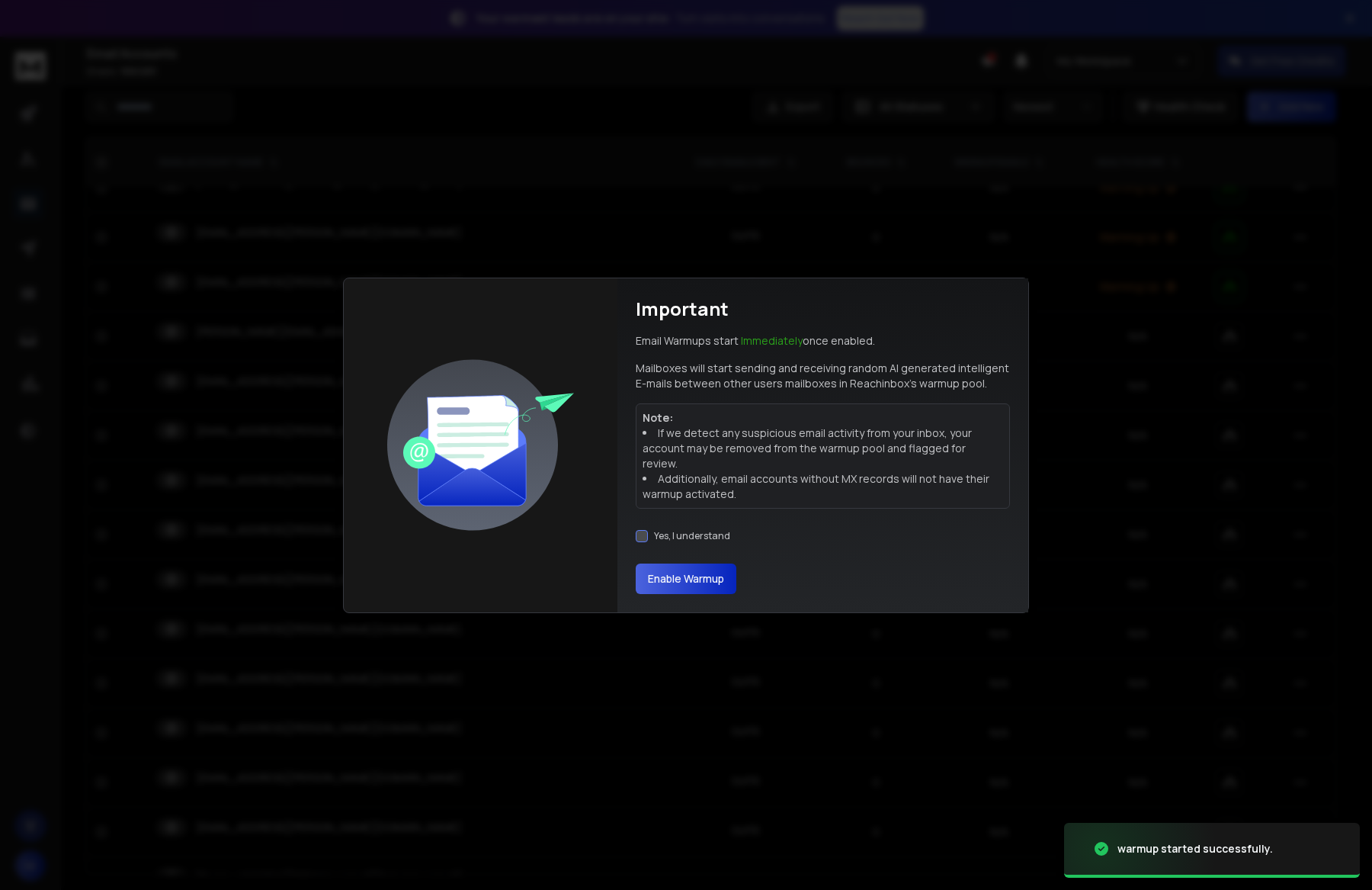
click at [639, 530] on button "Yes, I understand" at bounding box center [641, 535] width 12 height 12
drag, startPoint x: 671, startPoint y: 563, endPoint x: 783, endPoint y: 558, distance: 112.1
click at [672, 563] on button "Enable Warmup" at bounding box center [686, 578] width 100 height 31
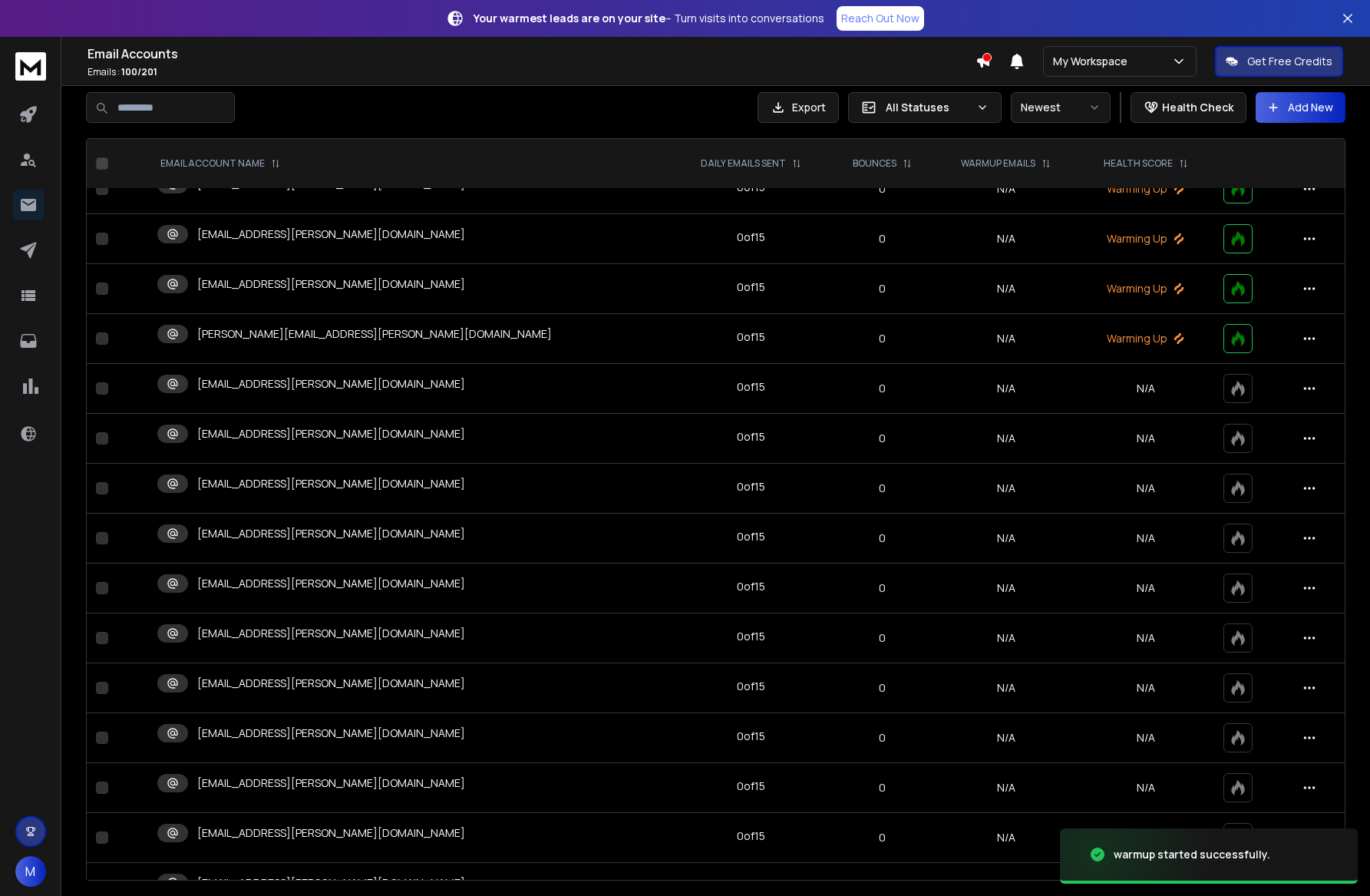
click at [1223, 400] on div at bounding box center [1237, 388] width 29 height 29
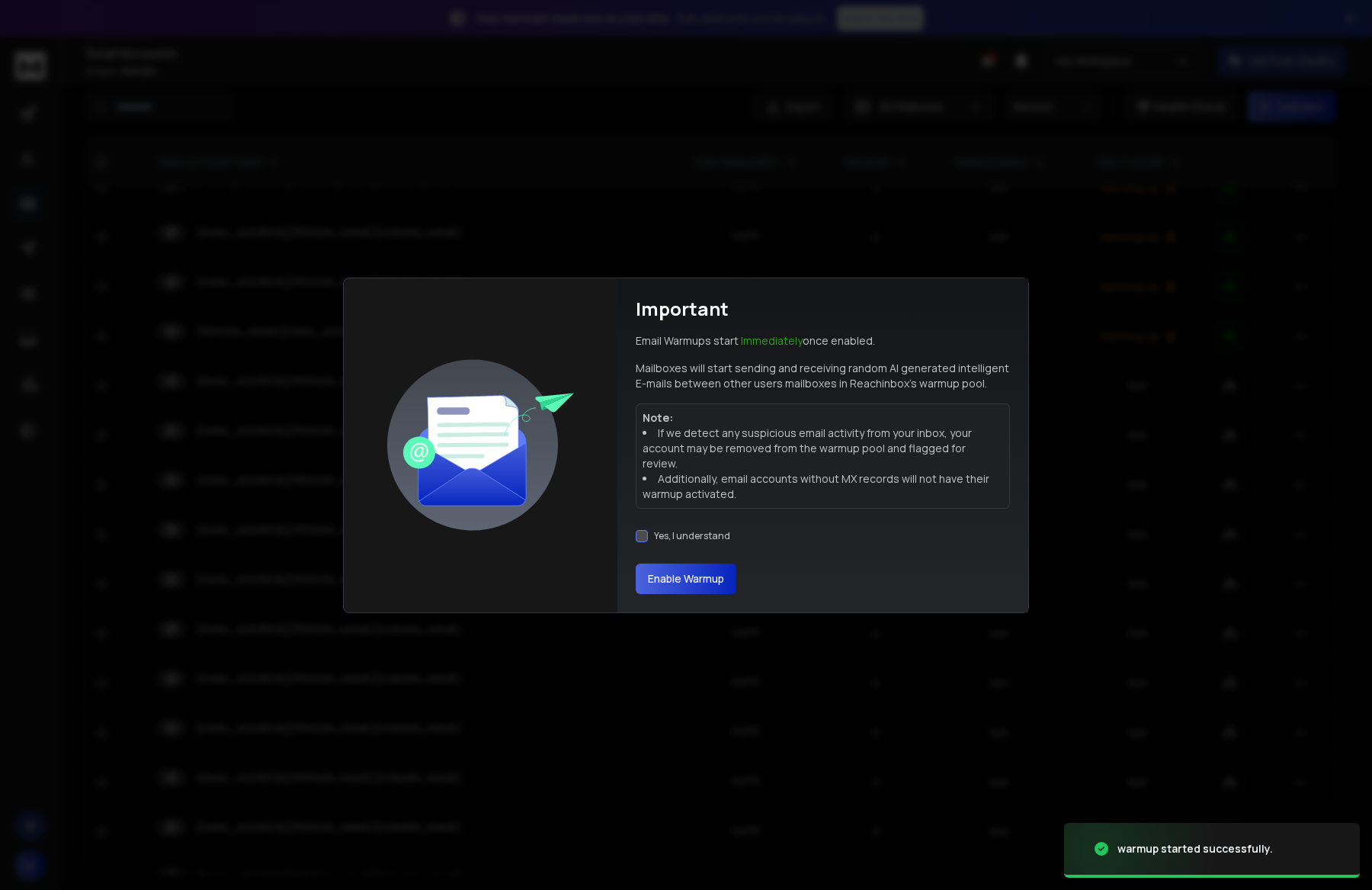
drag, startPoint x: 640, startPoint y: 533, endPoint x: 648, endPoint y: 538, distance: 9.4
click at [642, 533] on button "Yes, I understand" at bounding box center [641, 535] width 12 height 12
drag, startPoint x: 680, startPoint y: 566, endPoint x: 783, endPoint y: 557, distance: 103.4
click at [683, 566] on button "Enable Warmup" at bounding box center [686, 578] width 100 height 31
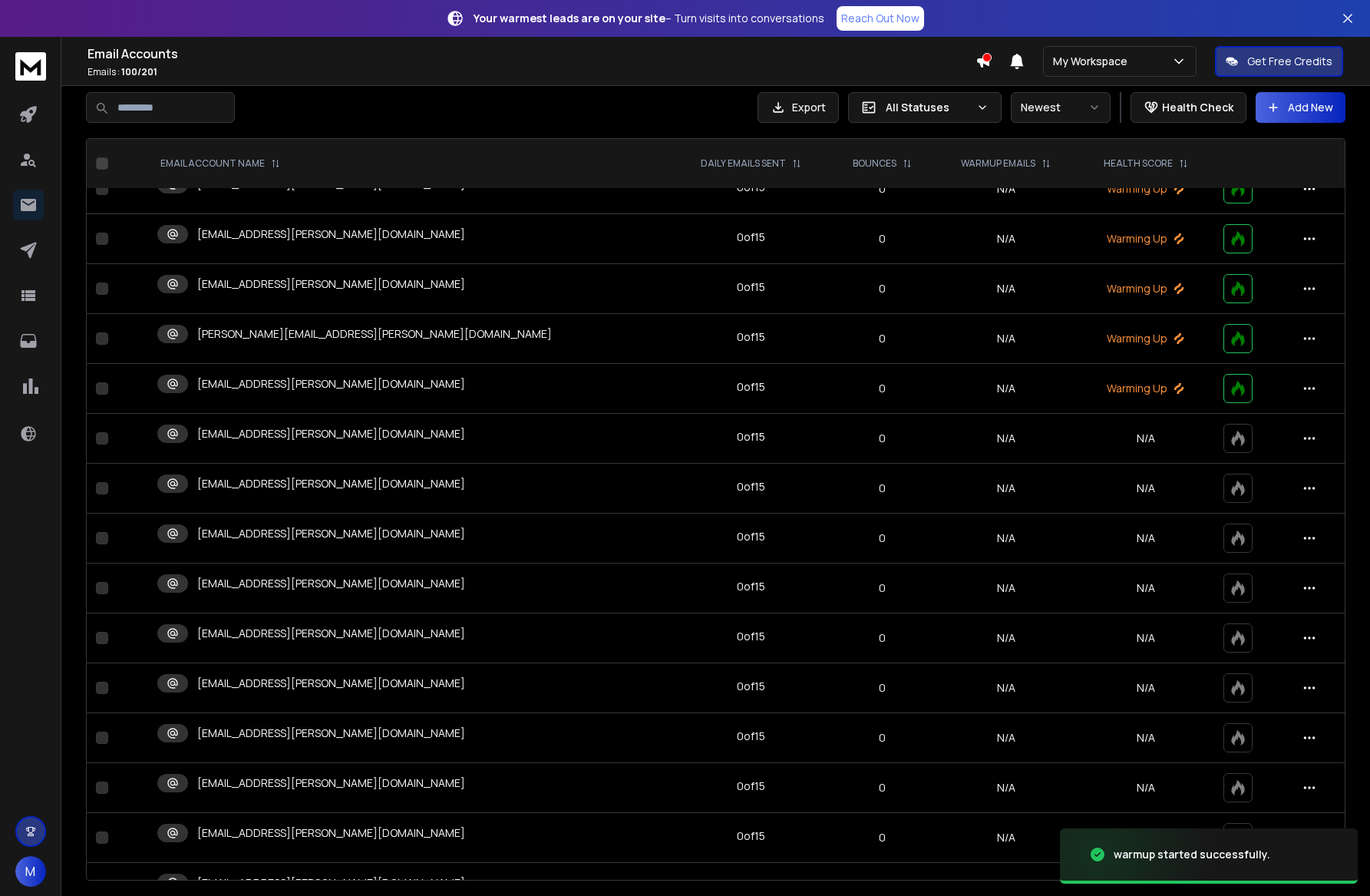
click at [1232, 442] on icon at bounding box center [1238, 438] width 13 height 15
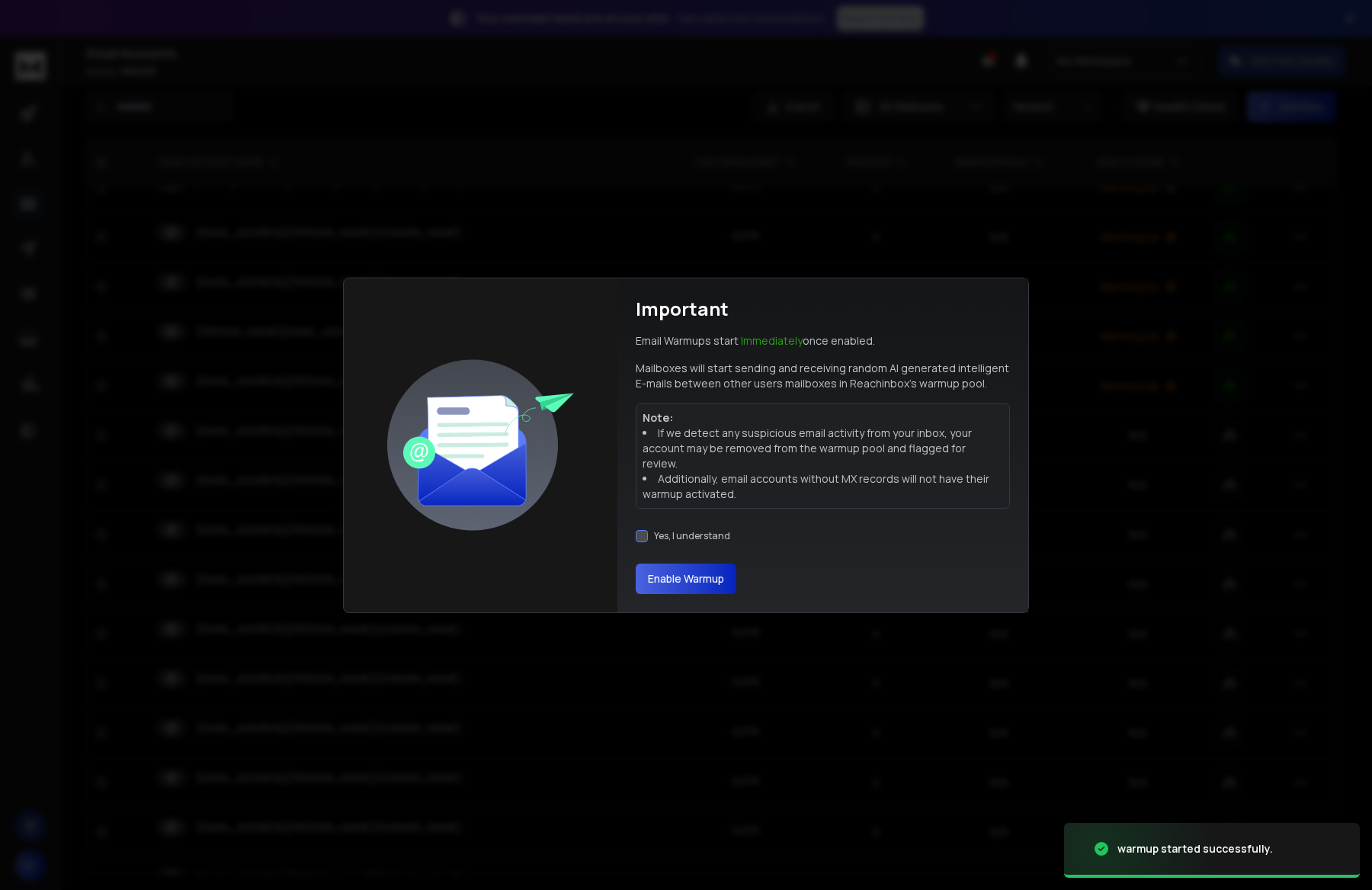
click at [647, 532] on button "Yes, I understand" at bounding box center [641, 535] width 12 height 12
click at [683, 570] on button "Enable Warmup" at bounding box center [686, 578] width 100 height 31
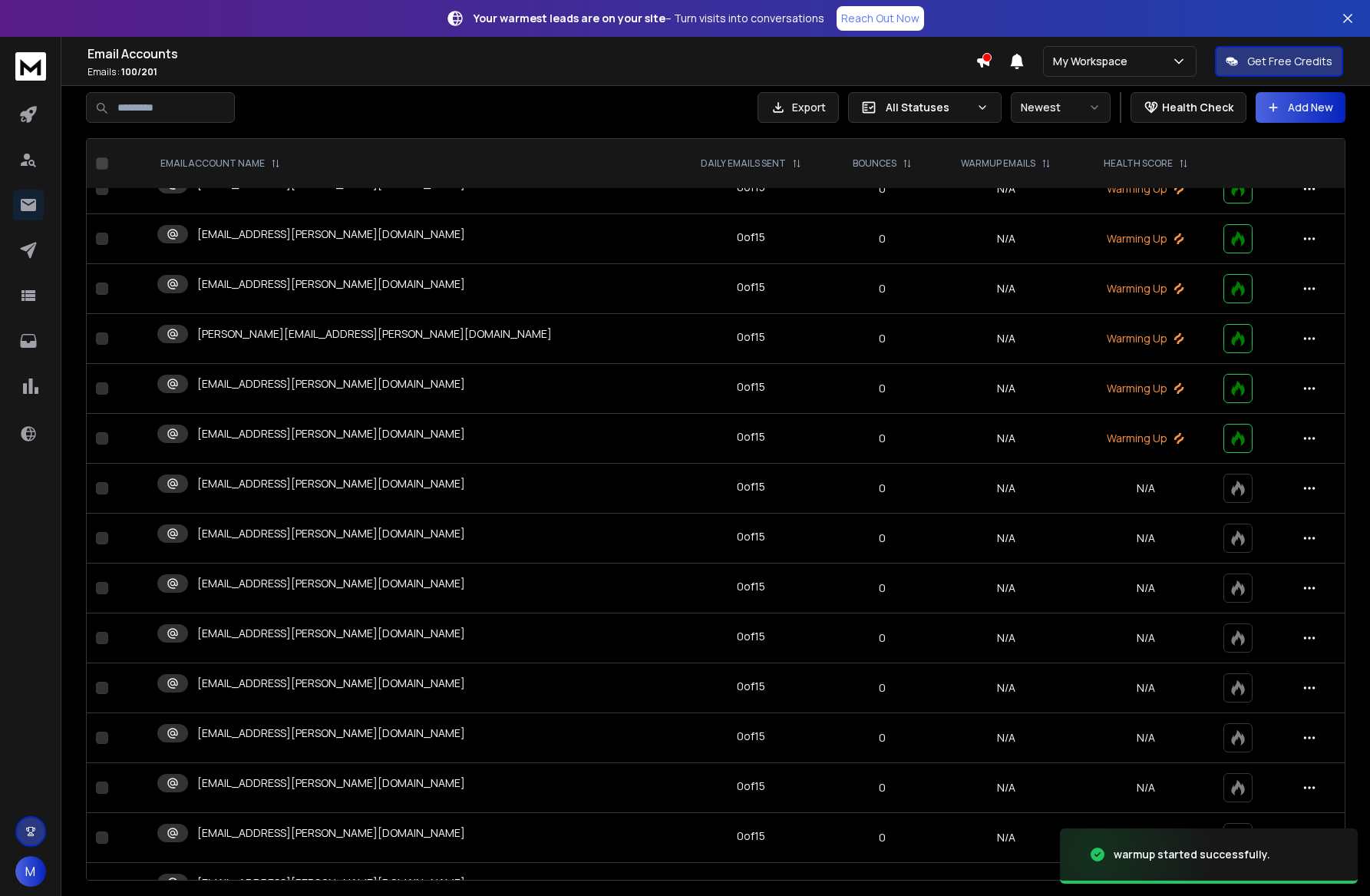
click at [1223, 488] on div at bounding box center [1237, 488] width 29 height 29
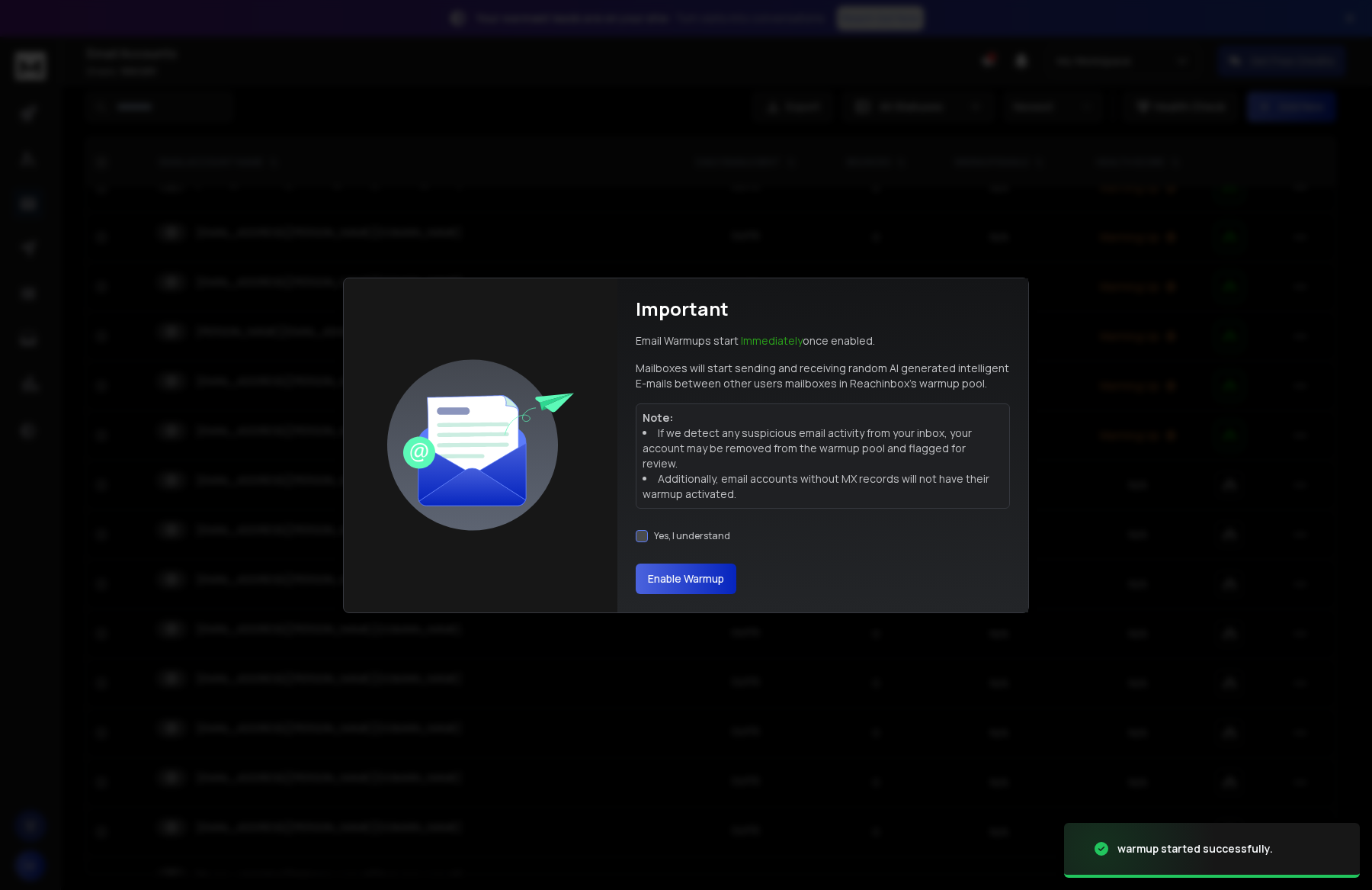
click at [642, 530] on button "Yes, I understand" at bounding box center [641, 535] width 12 height 12
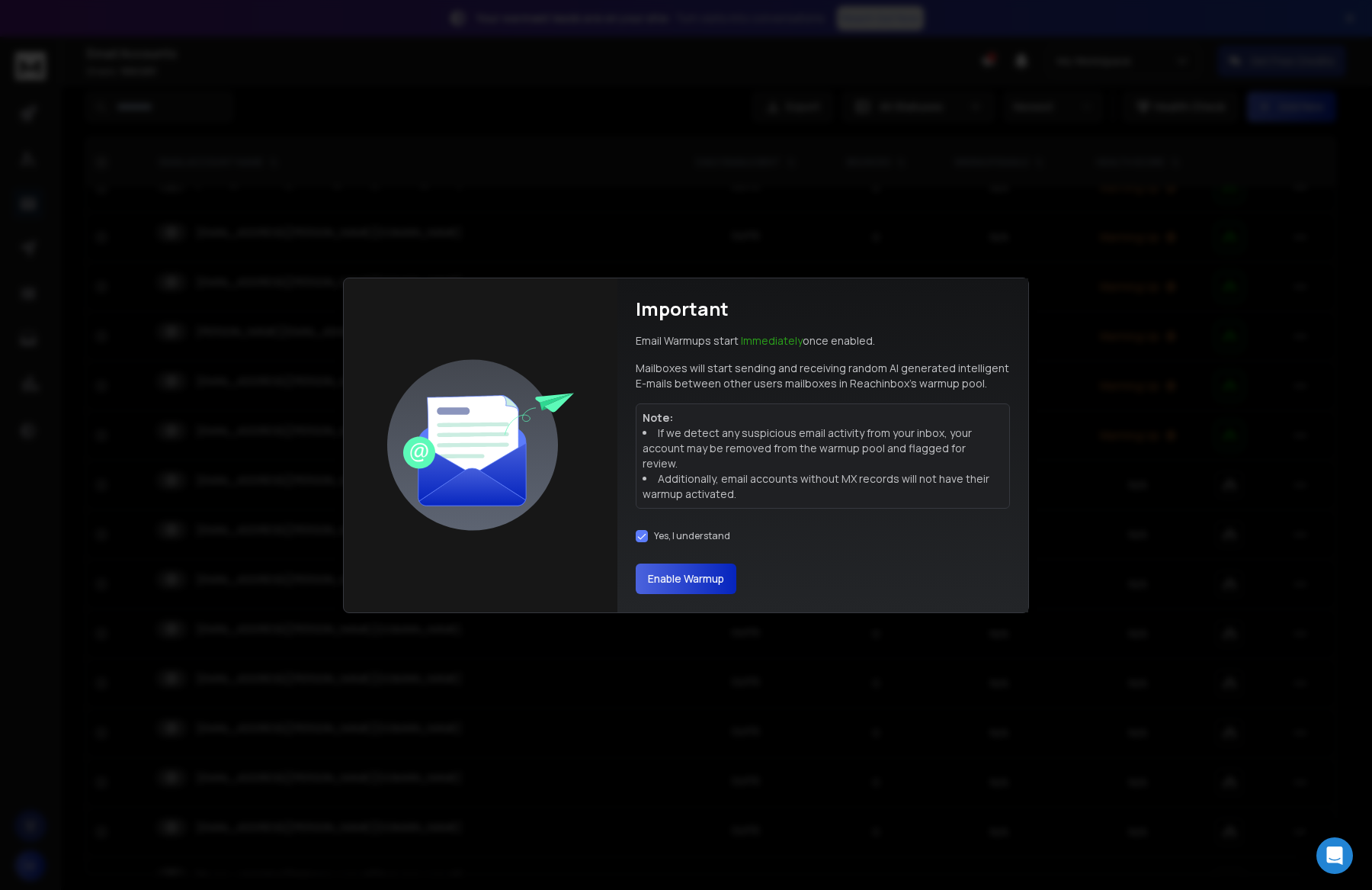
click at [668, 563] on button "Enable Warmup" at bounding box center [686, 578] width 100 height 31
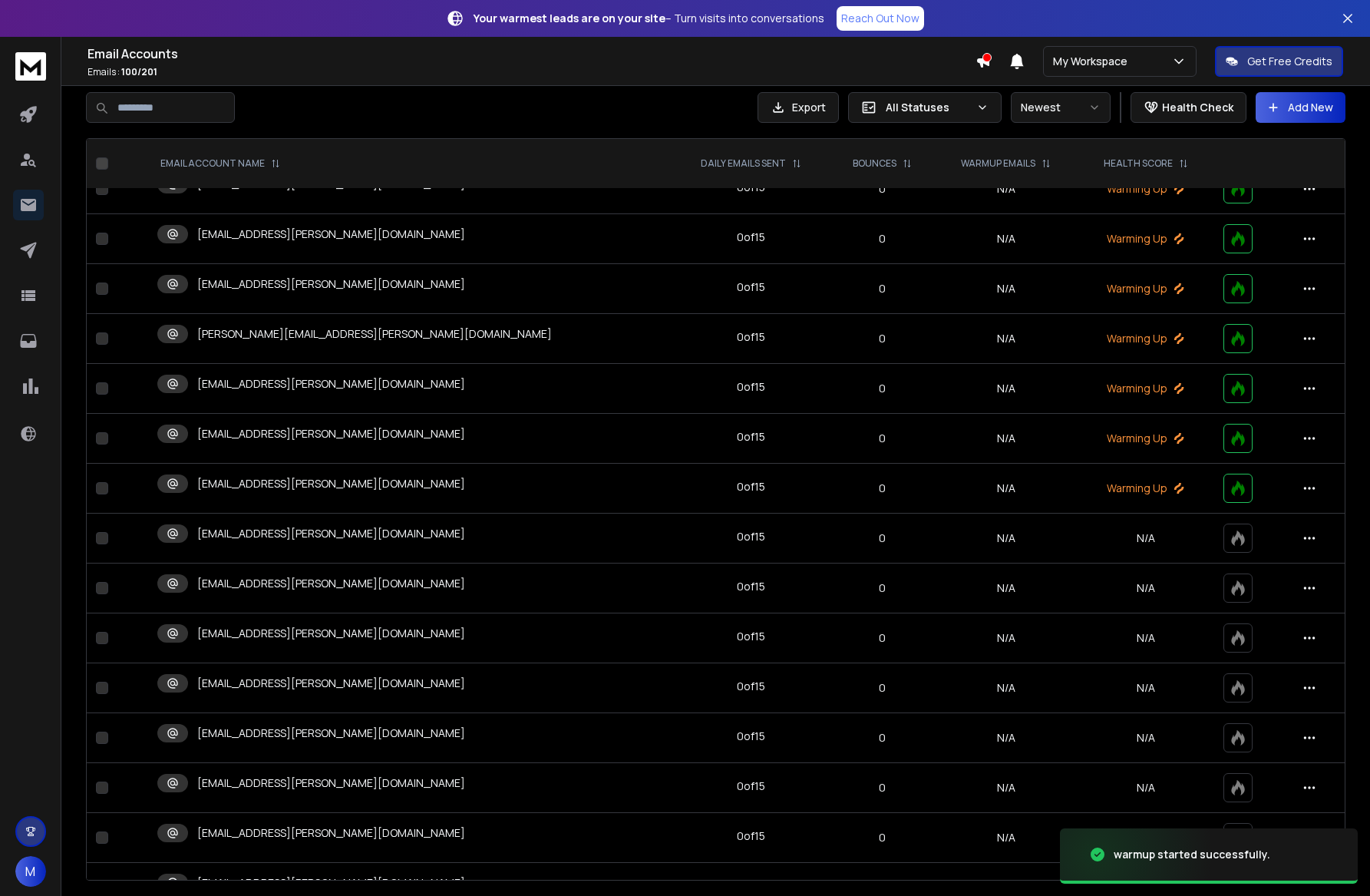
click at [1231, 539] on icon at bounding box center [1238, 538] width 15 height 15
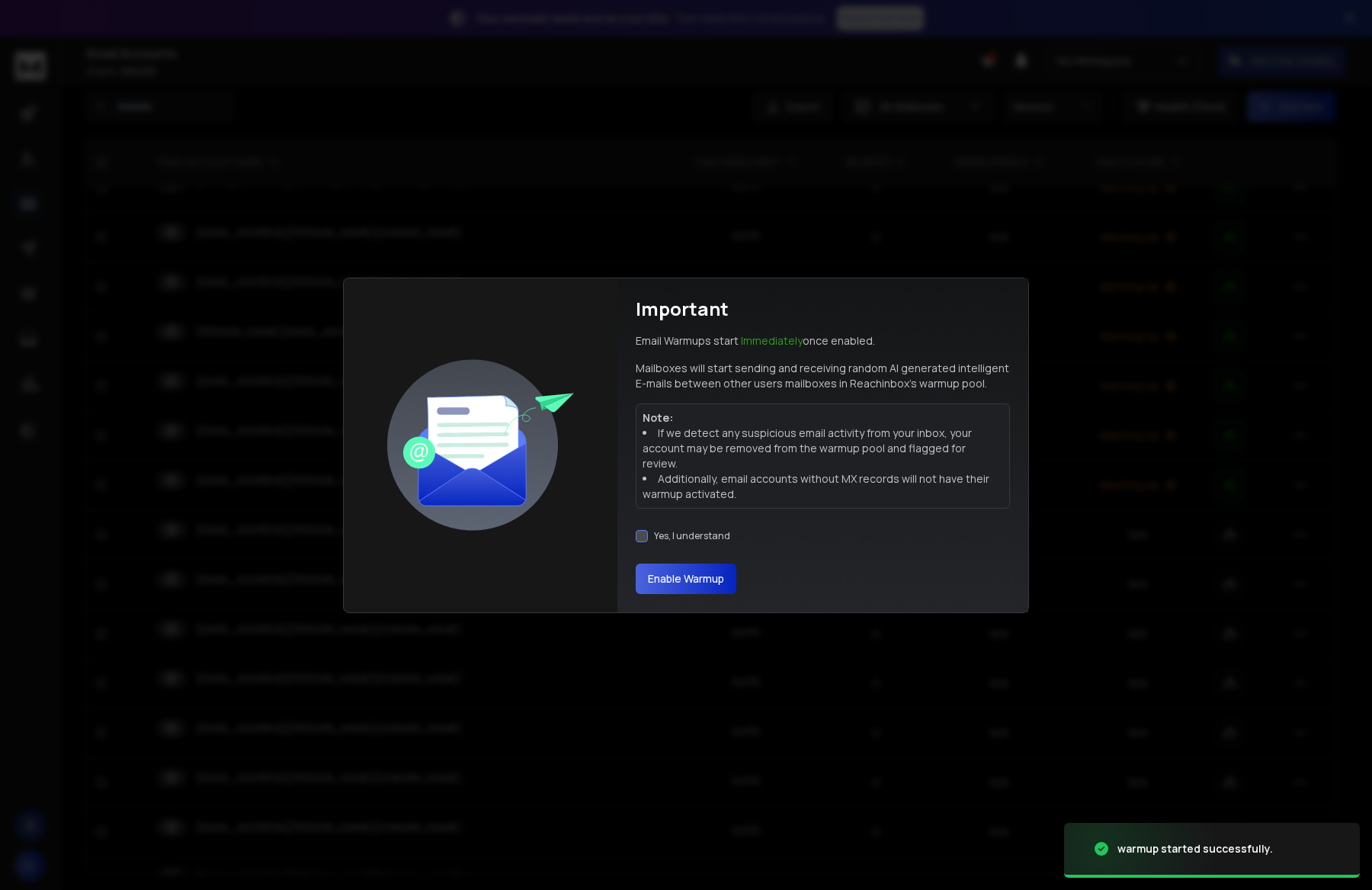
click at [639, 530] on button "Yes, I understand" at bounding box center [641, 535] width 12 height 12
click at [679, 567] on button "Enable Warmup" at bounding box center [686, 578] width 100 height 31
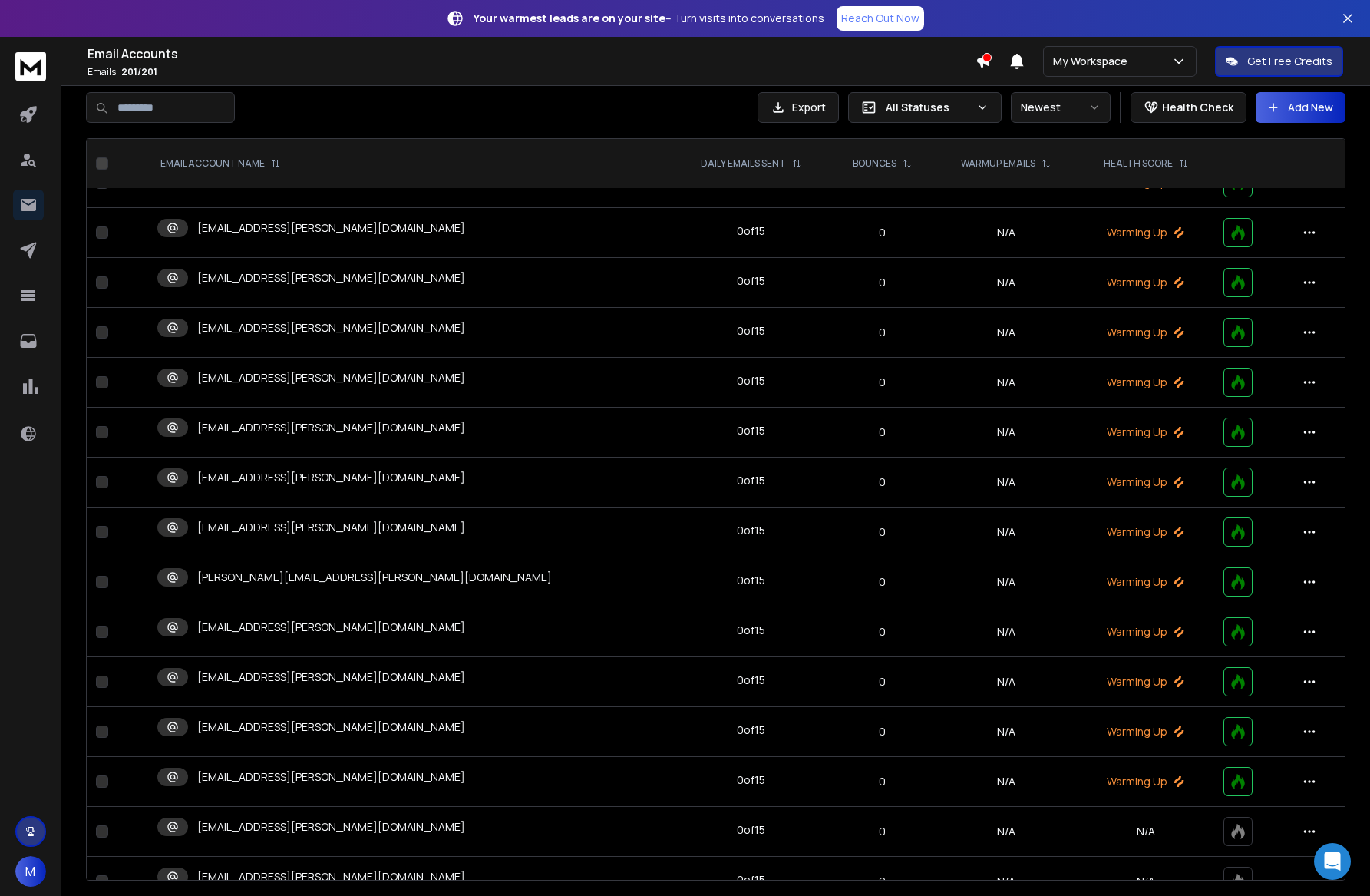
scroll to position [4129, 0]
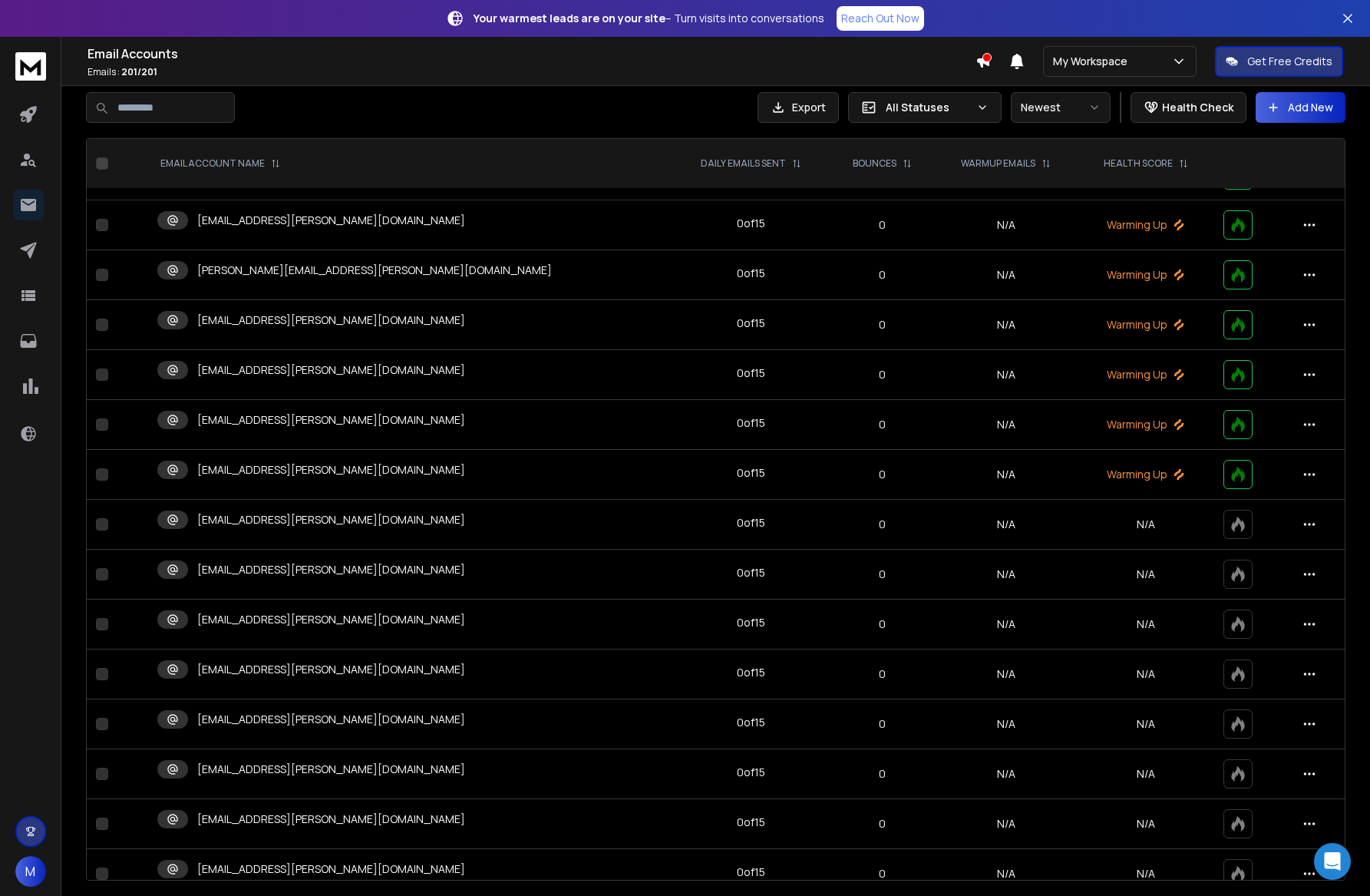
click at [1231, 531] on icon at bounding box center [1238, 524] width 15 height 15
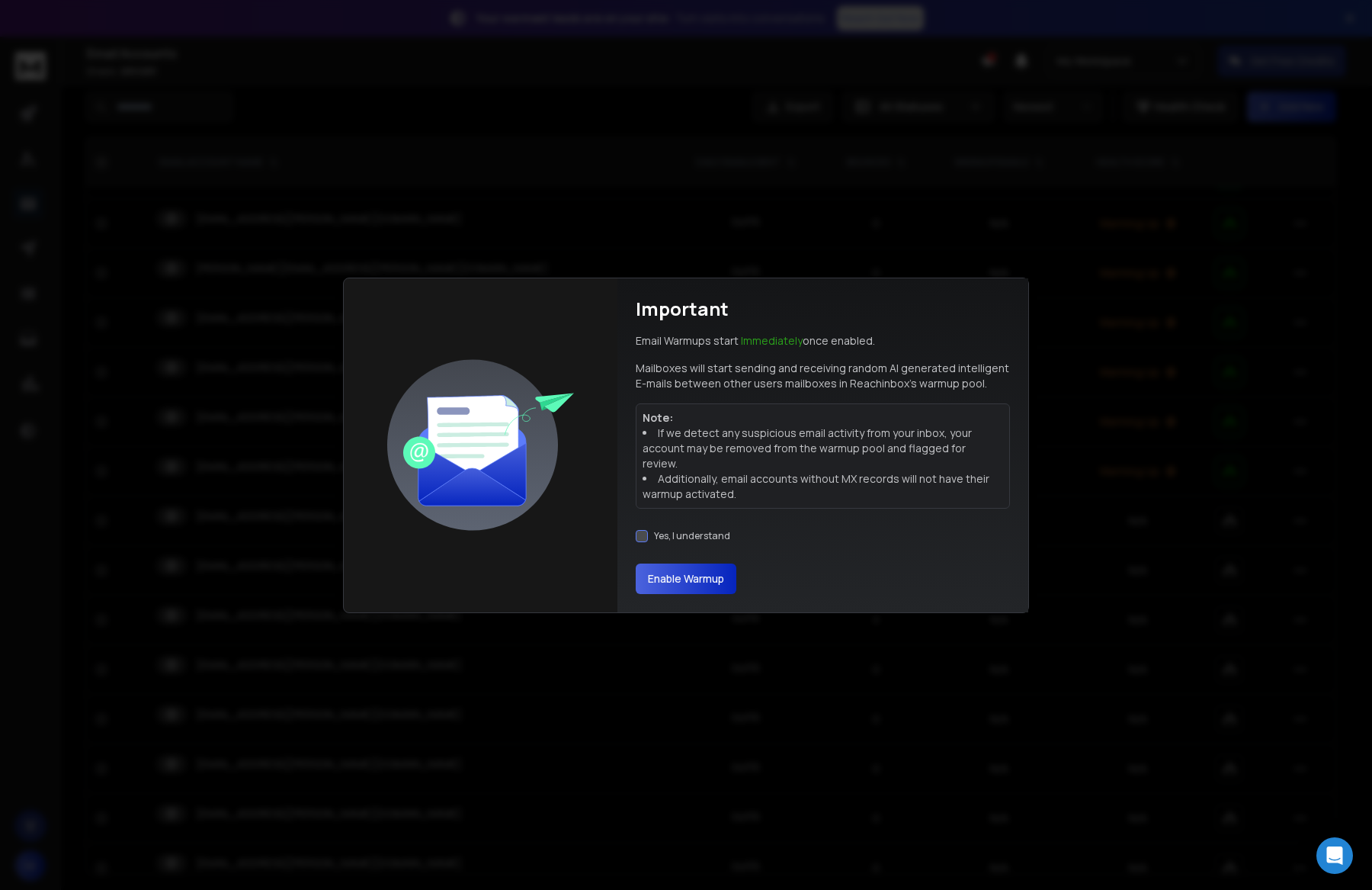
click at [644, 530] on button "Yes, I understand" at bounding box center [641, 535] width 12 height 12
click at [688, 568] on button "Enable Warmup" at bounding box center [686, 578] width 100 height 31
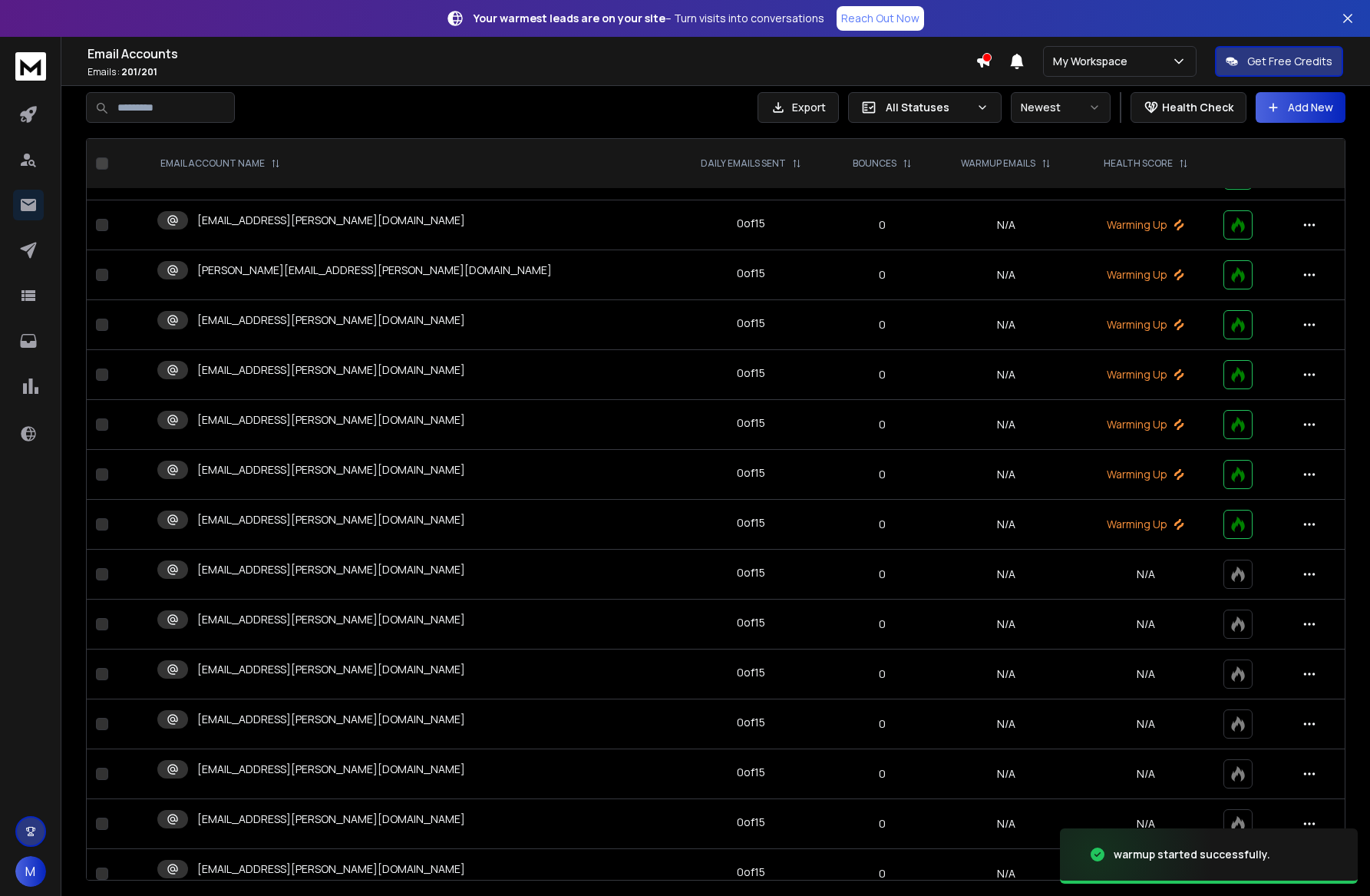
click at [1232, 576] on icon at bounding box center [1238, 574] width 13 height 15
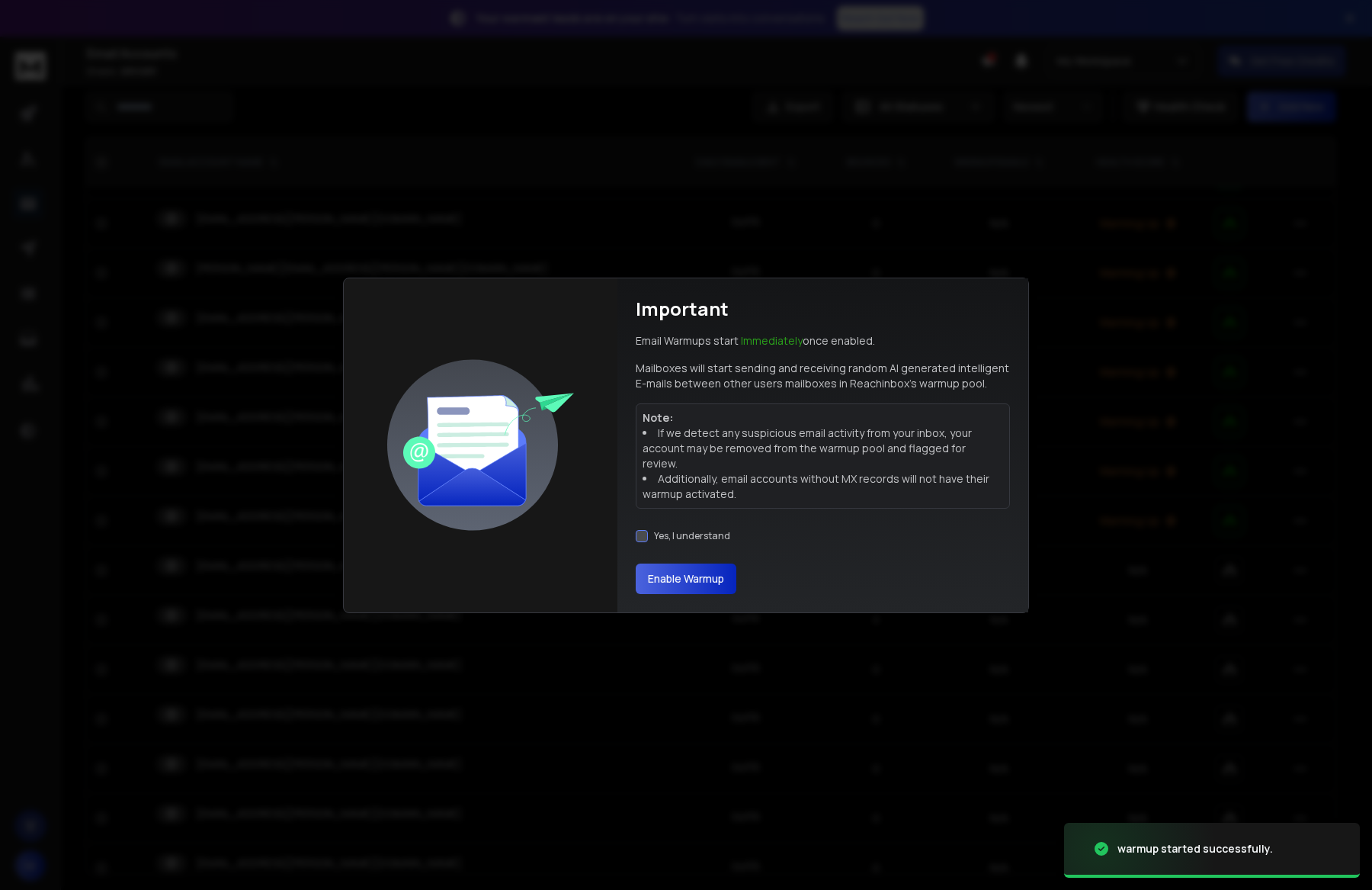
click at [643, 530] on button "Yes, I understand" at bounding box center [641, 535] width 12 height 12
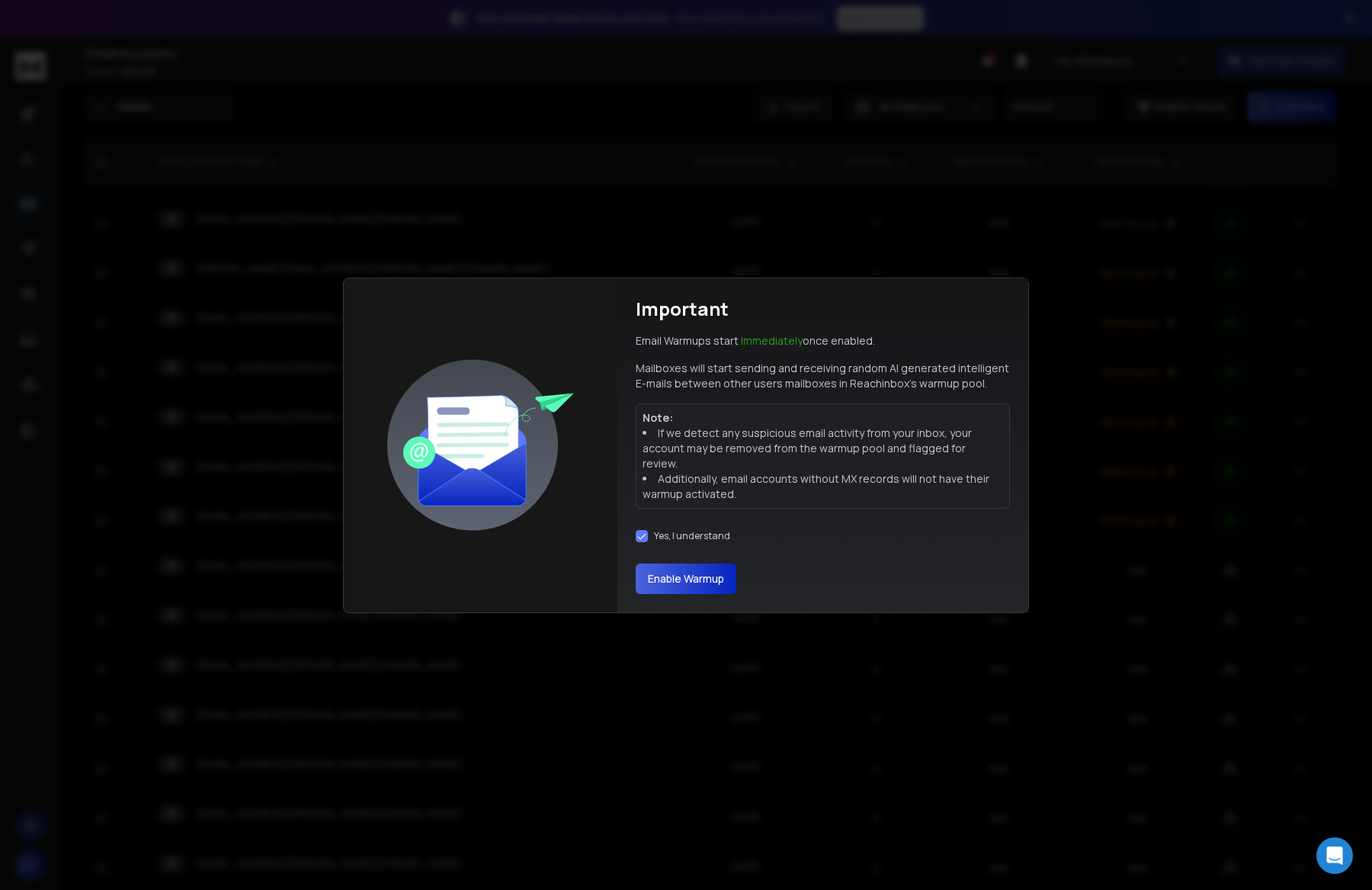
click at [705, 568] on button "Enable Warmup" at bounding box center [686, 578] width 100 height 31
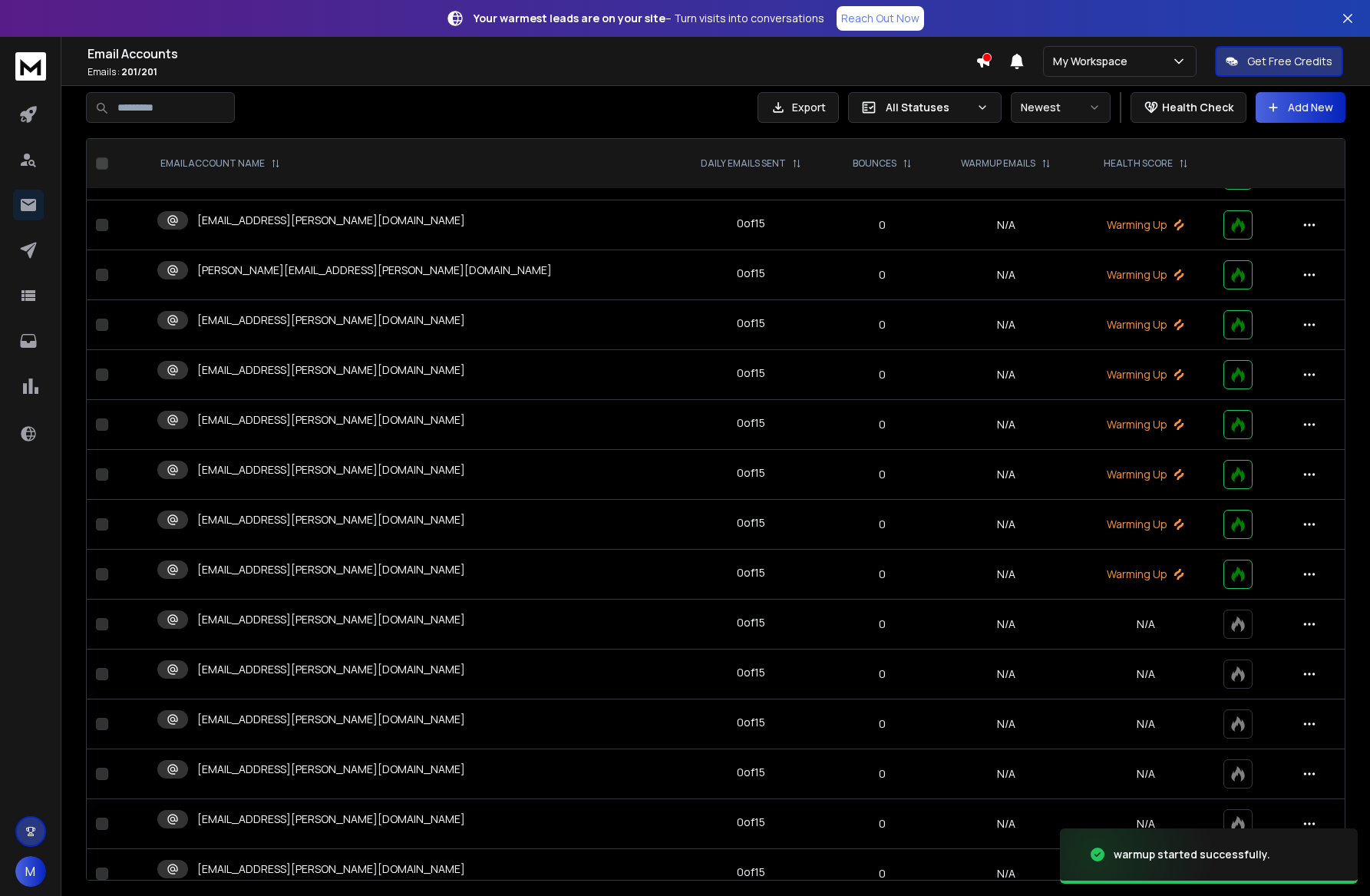
click at [1223, 609] on div at bounding box center [1237, 623] width 29 height 29
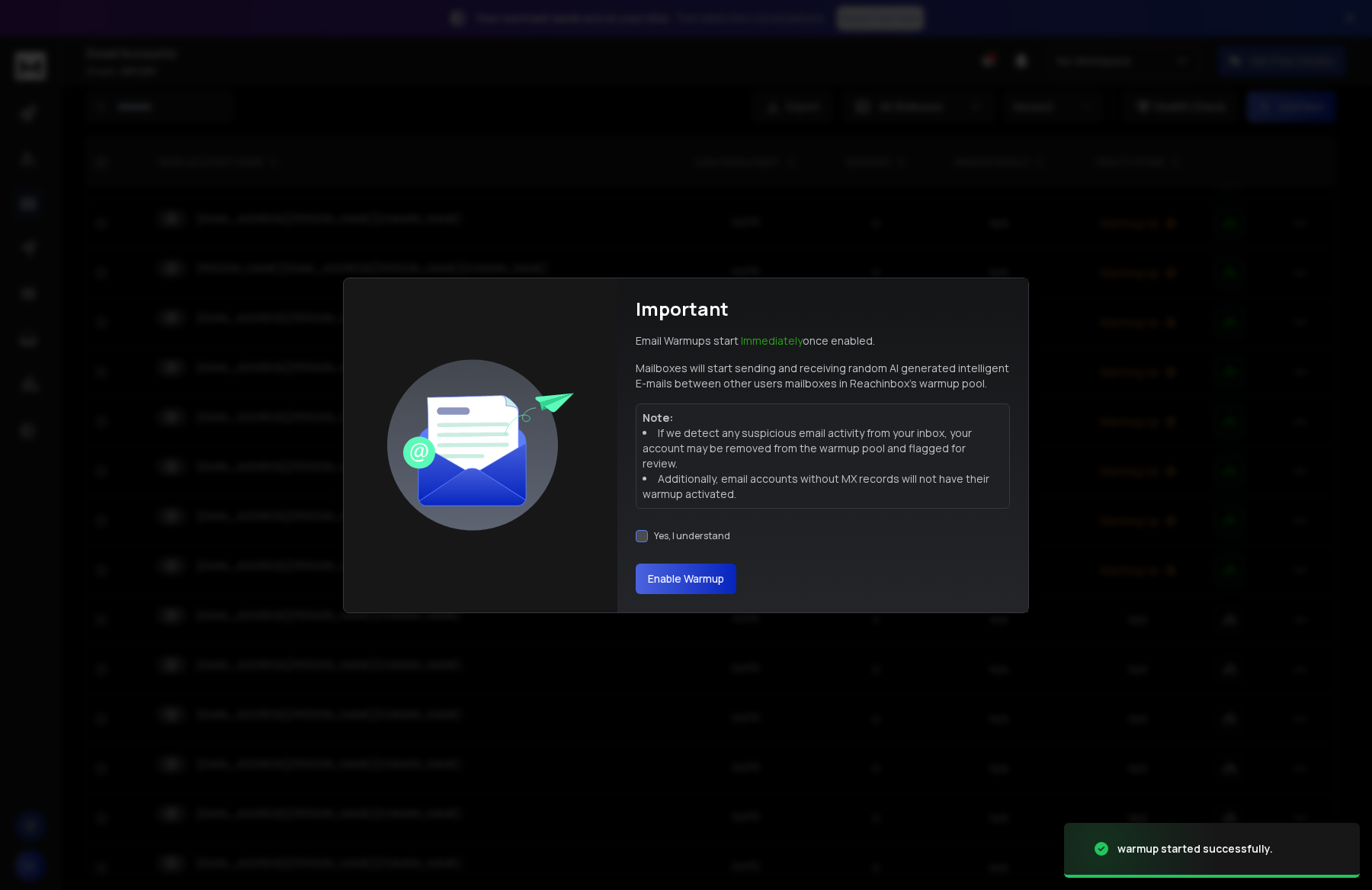
click at [641, 530] on button "Yes, I understand" at bounding box center [641, 535] width 12 height 12
click at [689, 574] on button "Enable Warmup" at bounding box center [686, 578] width 100 height 31
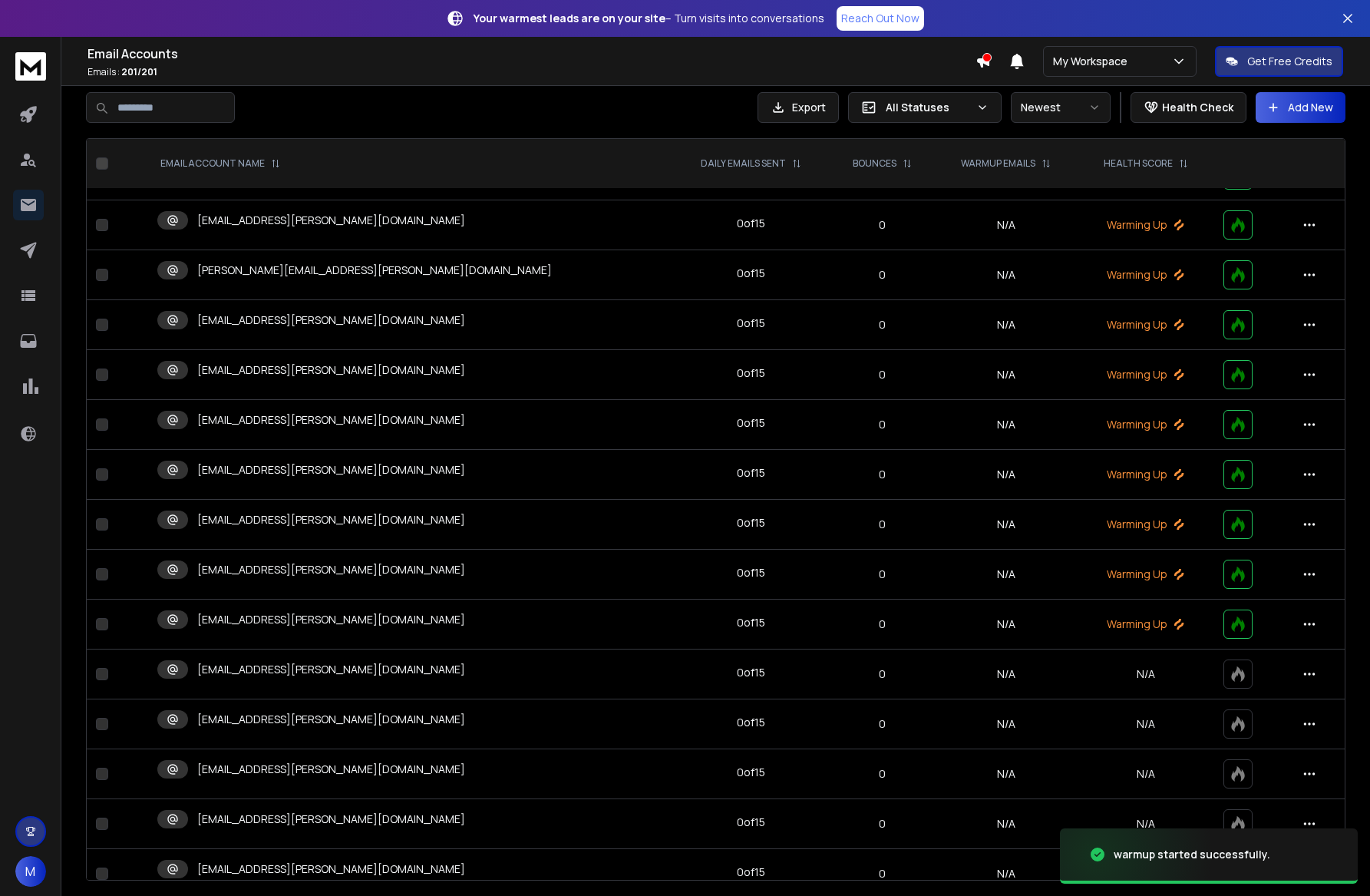
click at [1231, 668] on icon at bounding box center [1238, 674] width 15 height 15
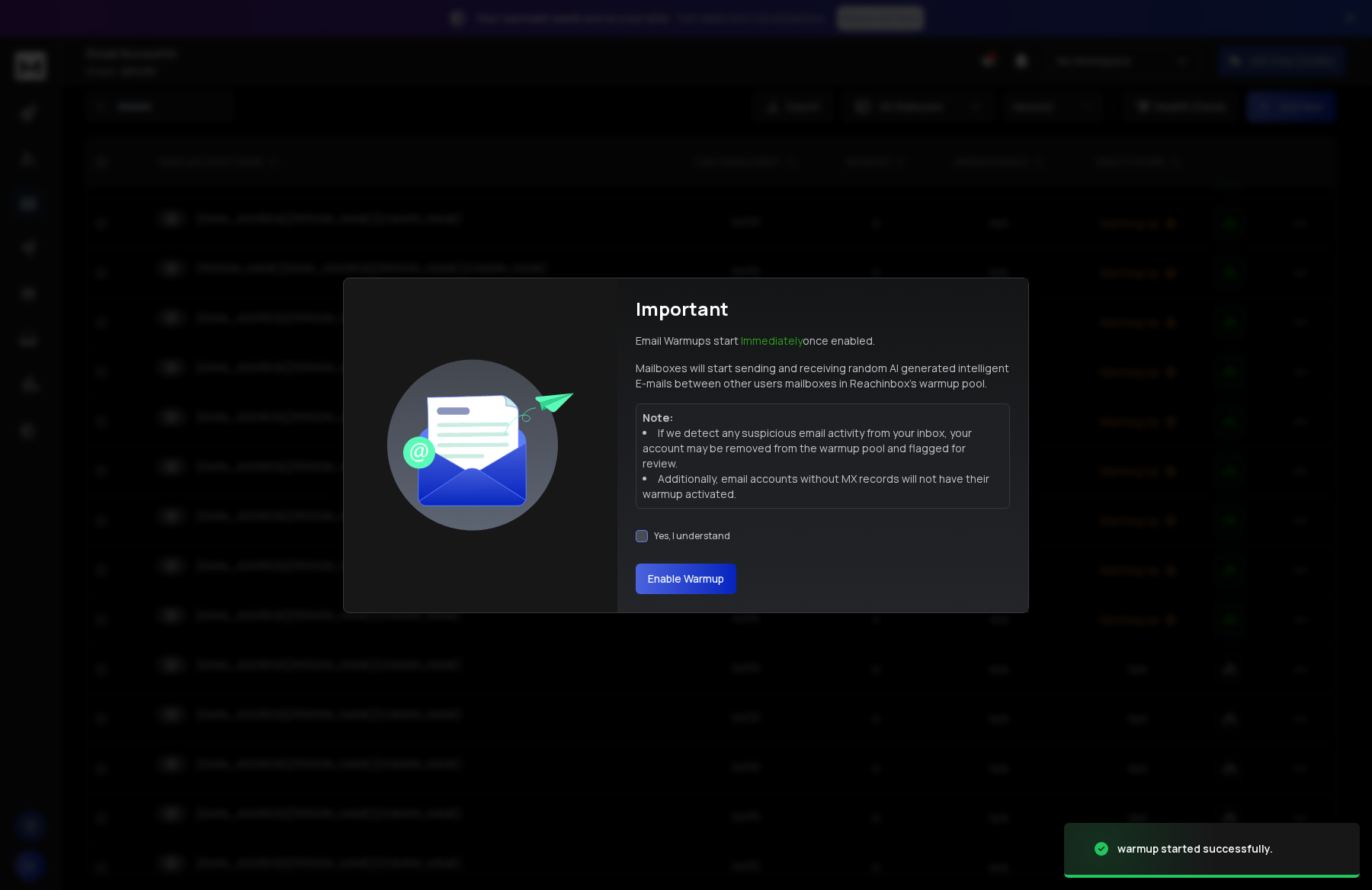
click at [634, 525] on div "Important Email Warmups start Immediately once enabled. Mailboxes will start se…" at bounding box center [822, 445] width 411 height 334
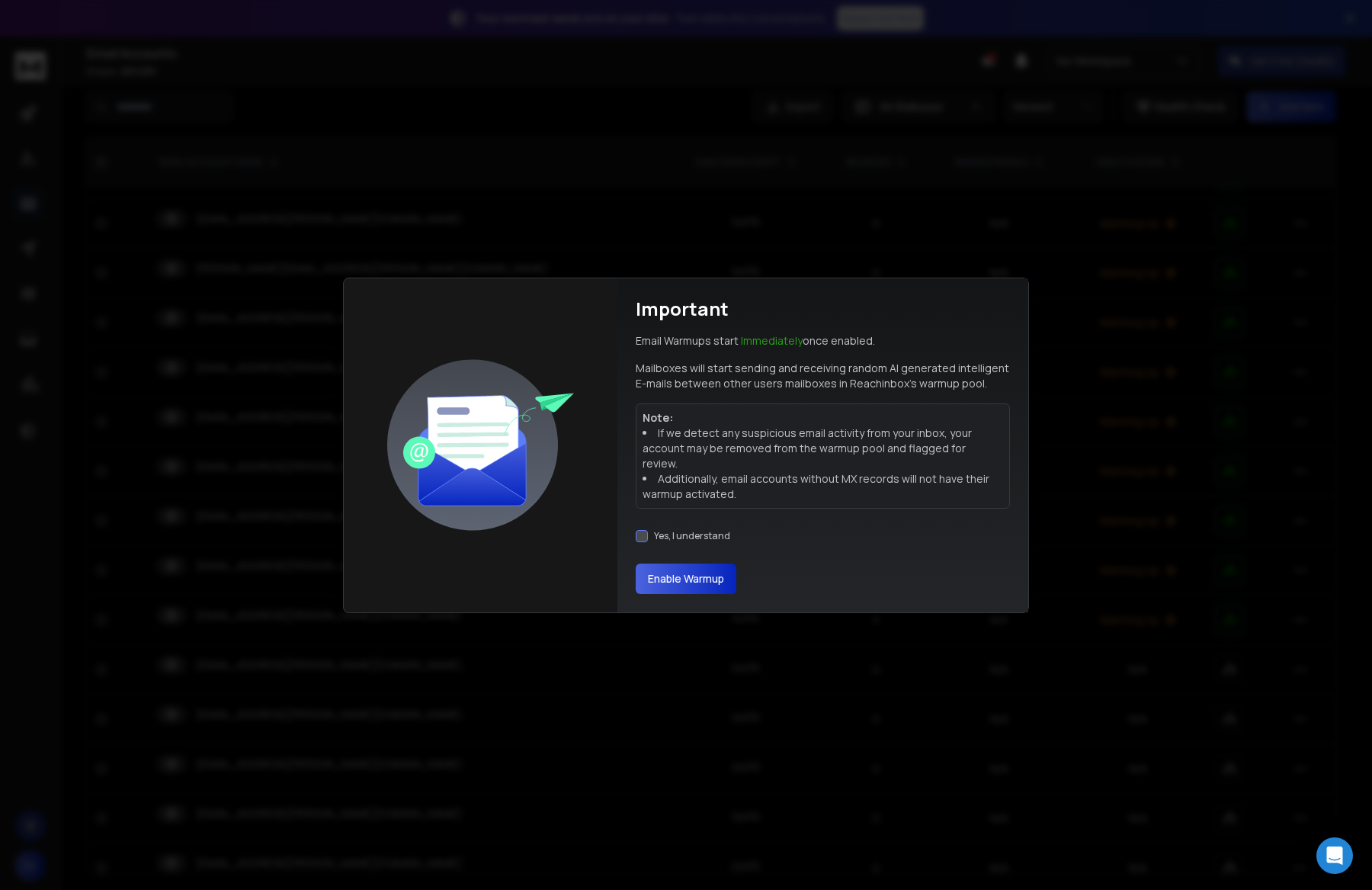
click at [638, 530] on button "Yes, I understand" at bounding box center [641, 535] width 12 height 12
drag, startPoint x: 673, startPoint y: 577, endPoint x: 766, endPoint y: 600, distance: 95.8
click at [677, 578] on button "Enable Warmup" at bounding box center [686, 578] width 100 height 31
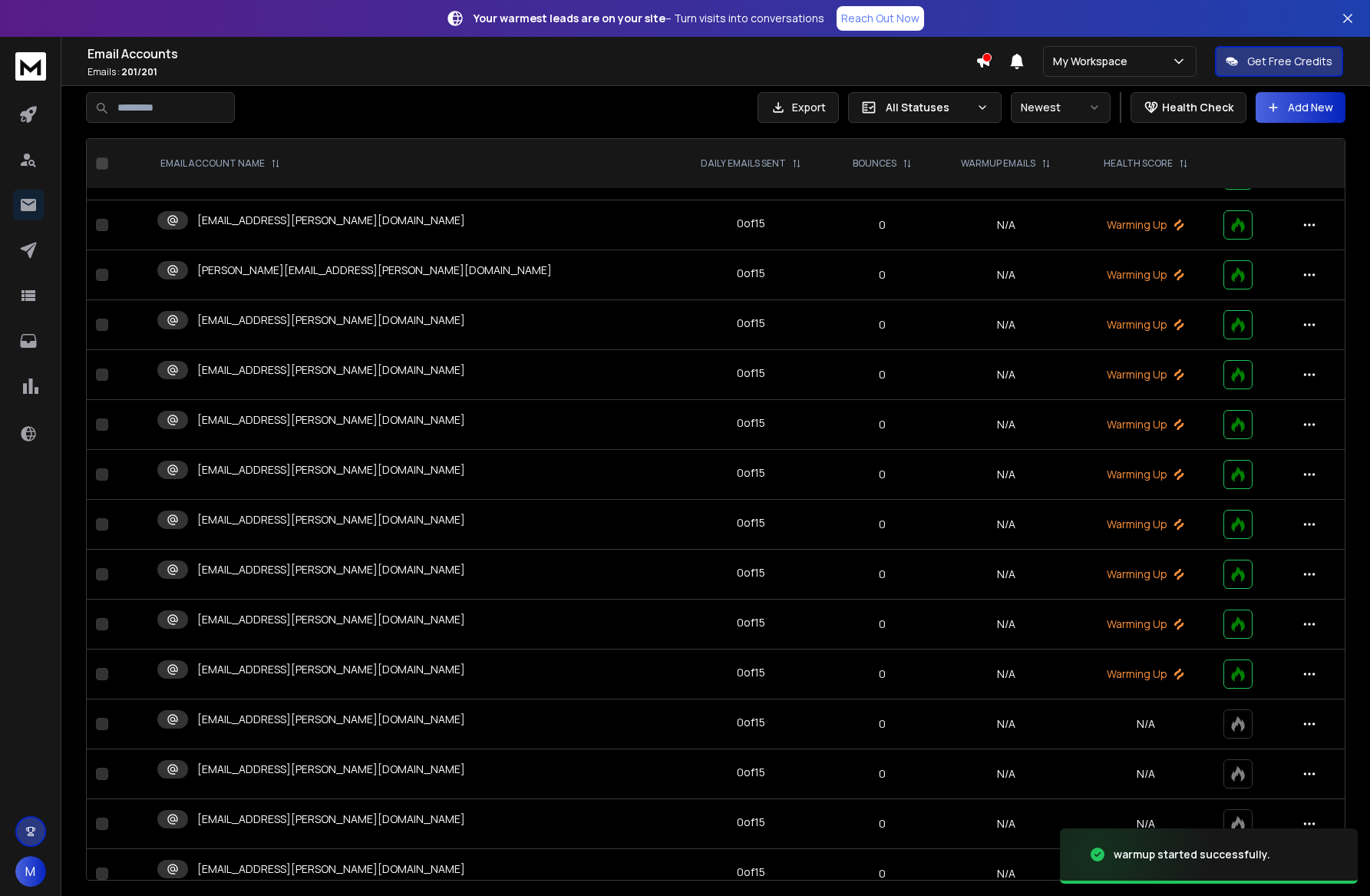
click at [1231, 729] on icon at bounding box center [1238, 723] width 15 height 15
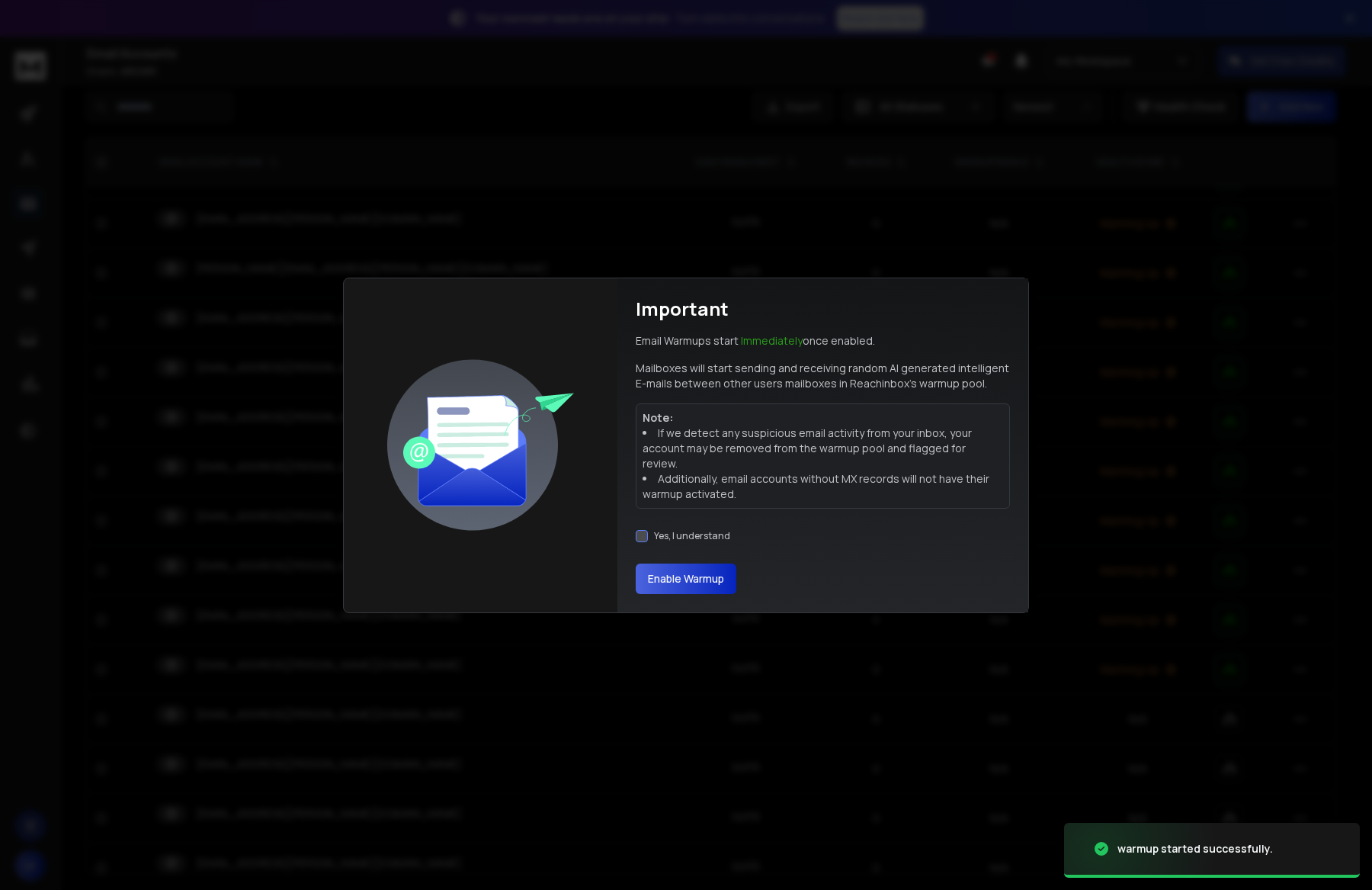
click at [638, 530] on button "Yes, I understand" at bounding box center [641, 535] width 12 height 12
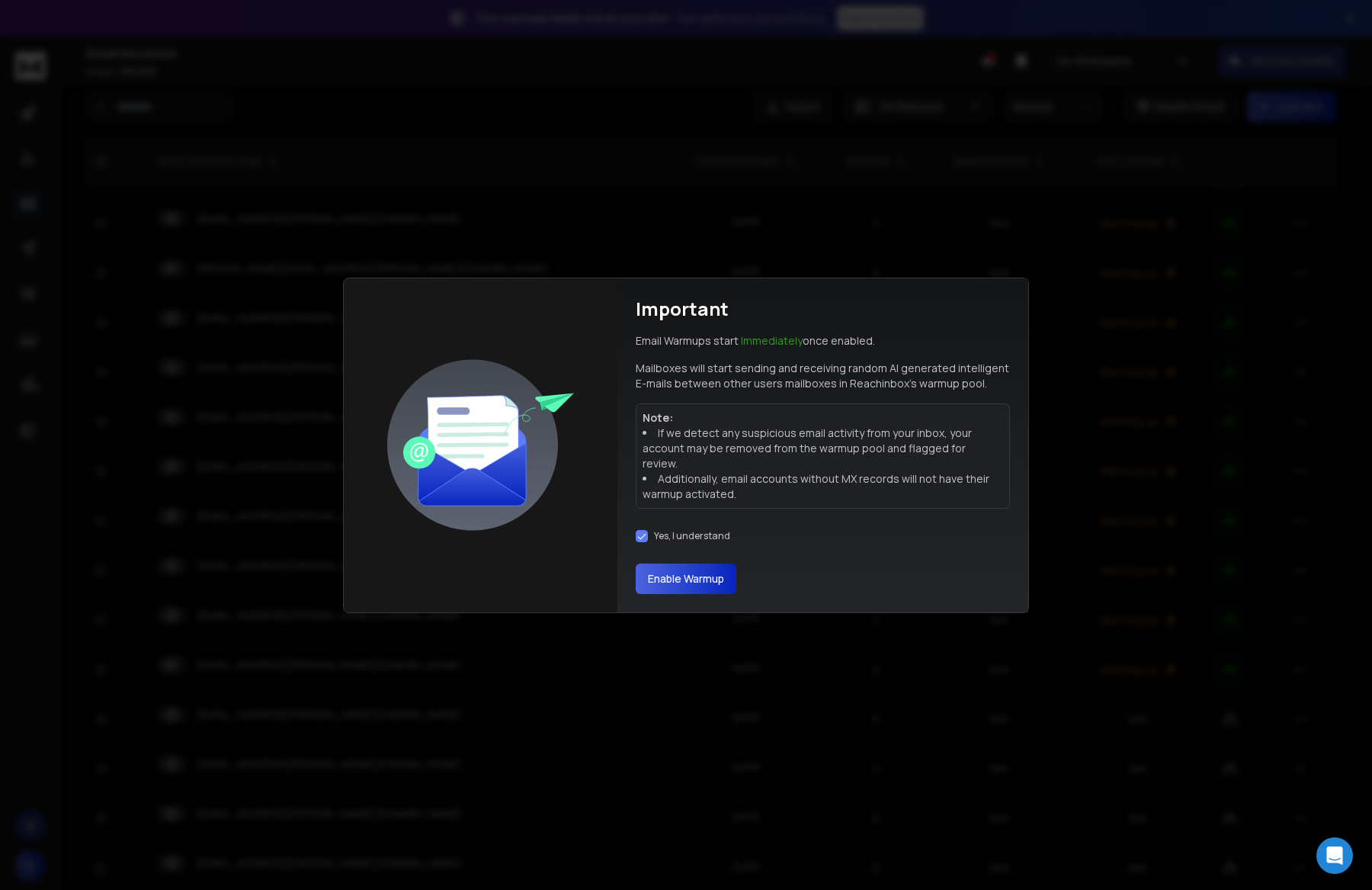
click at [673, 567] on button "Enable Warmup" at bounding box center [686, 578] width 100 height 31
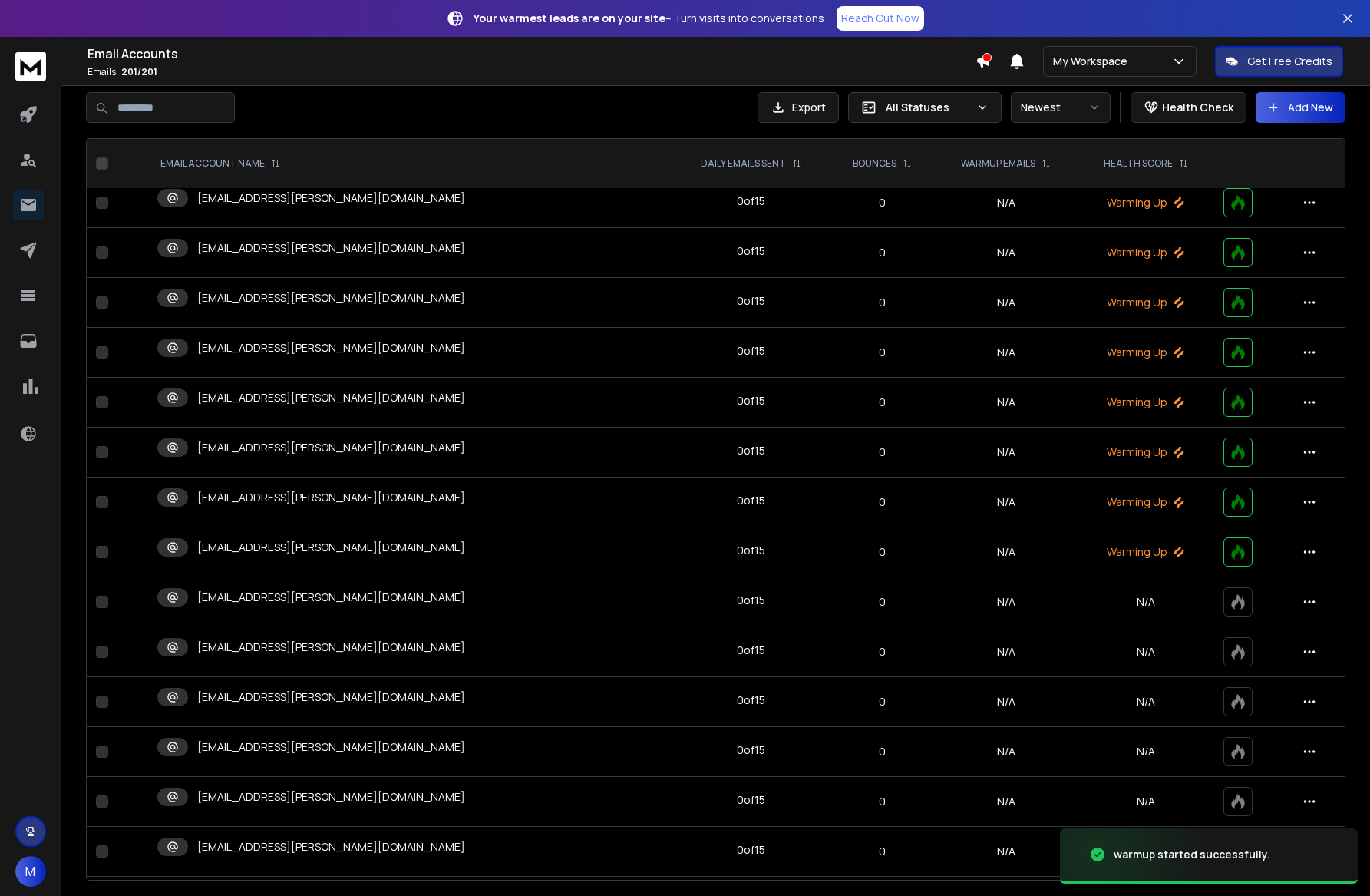
scroll to position [4359, 0]
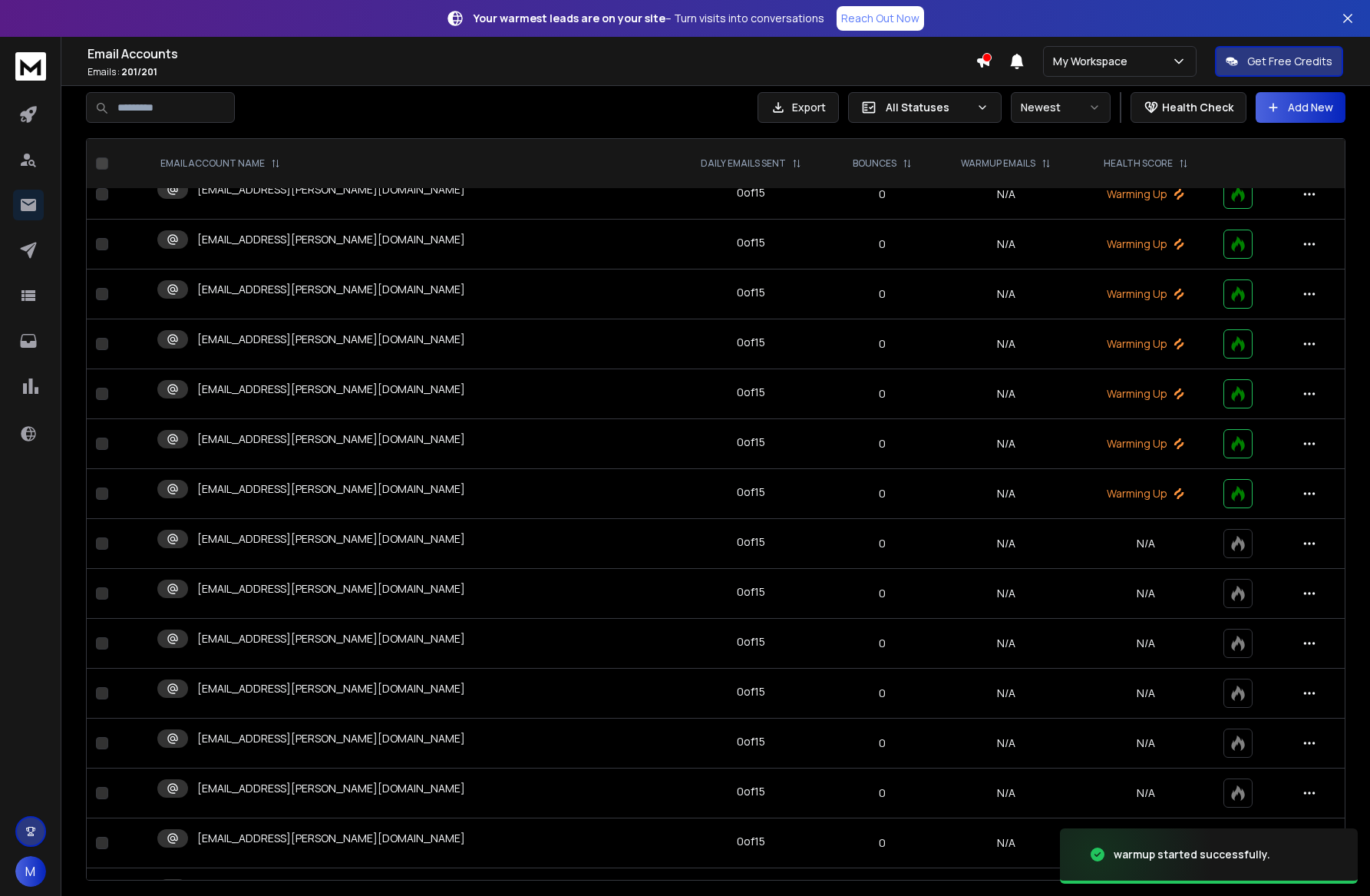
click at [1232, 544] on icon at bounding box center [1238, 543] width 13 height 15
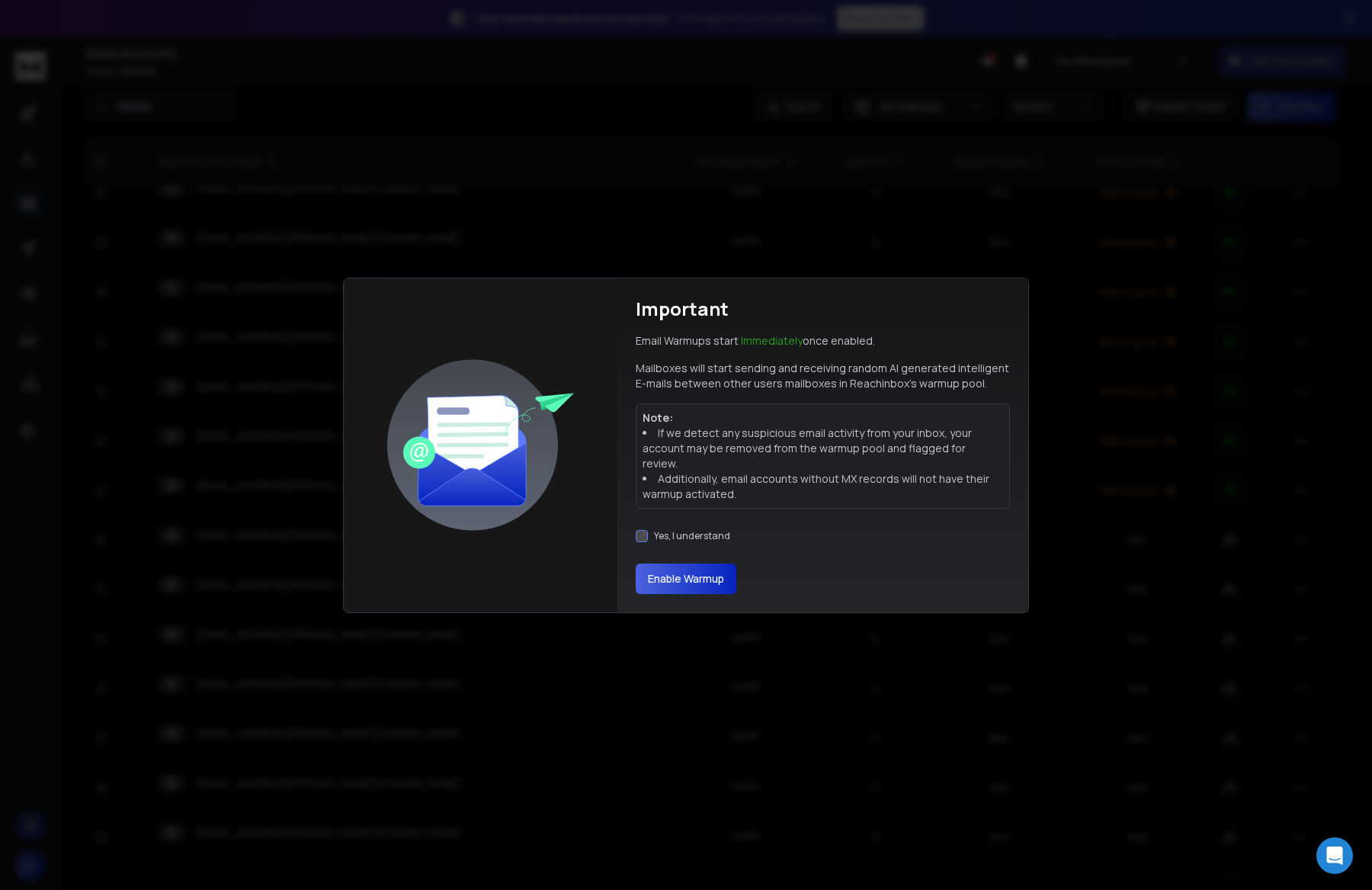
click at [638, 530] on button "Yes, I understand" at bounding box center [641, 535] width 12 height 12
click at [677, 574] on button "Enable Warmup" at bounding box center [686, 578] width 100 height 31
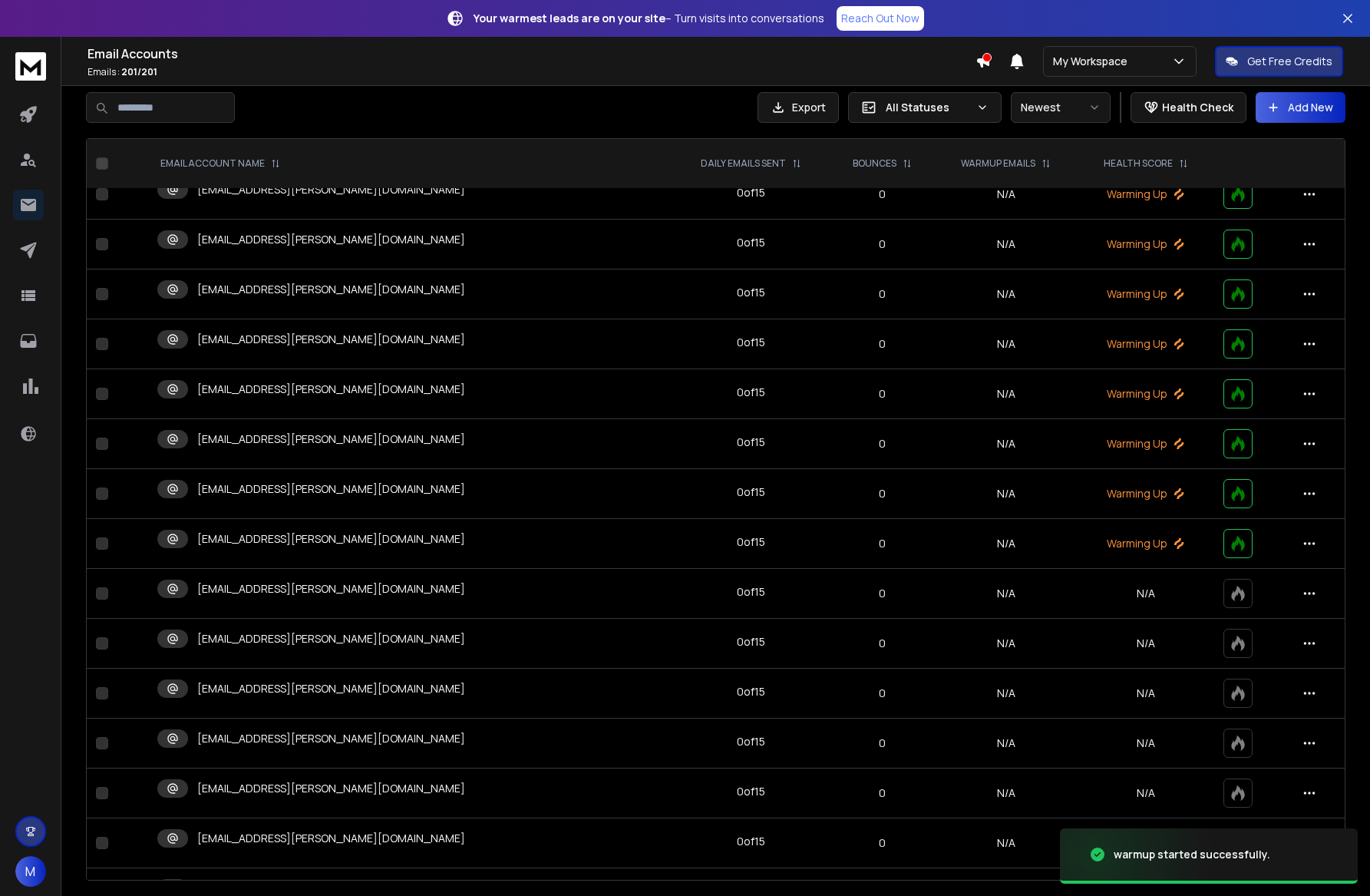
click at [1231, 596] on icon at bounding box center [1238, 593] width 15 height 15
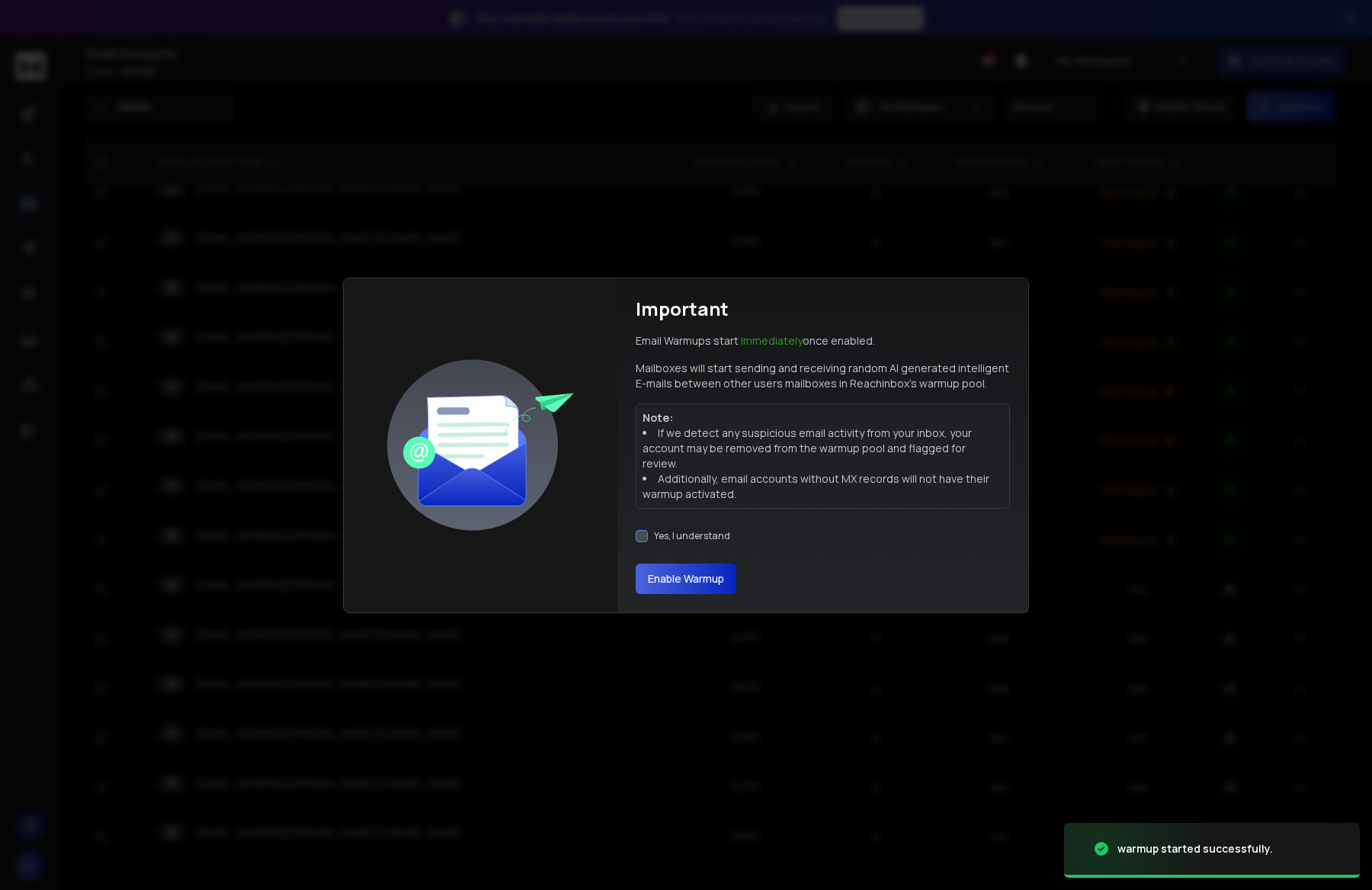
click at [640, 535] on div "Yes, I understand" at bounding box center [683, 535] width 95 height 31
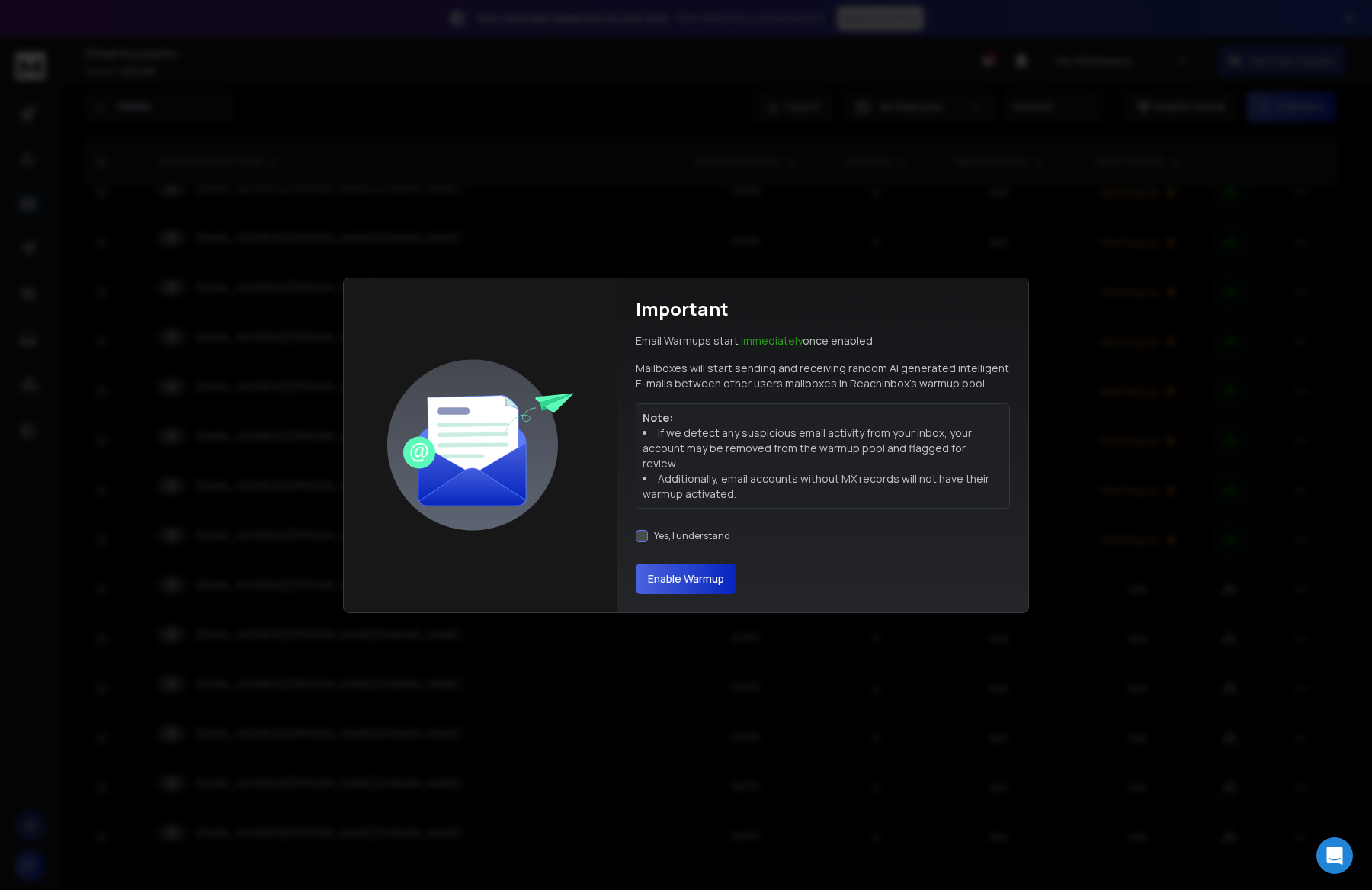
click at [638, 532] on button "Yes, I understand" at bounding box center [641, 535] width 12 height 12
click at [668, 567] on button "Enable Warmup" at bounding box center [686, 578] width 100 height 31
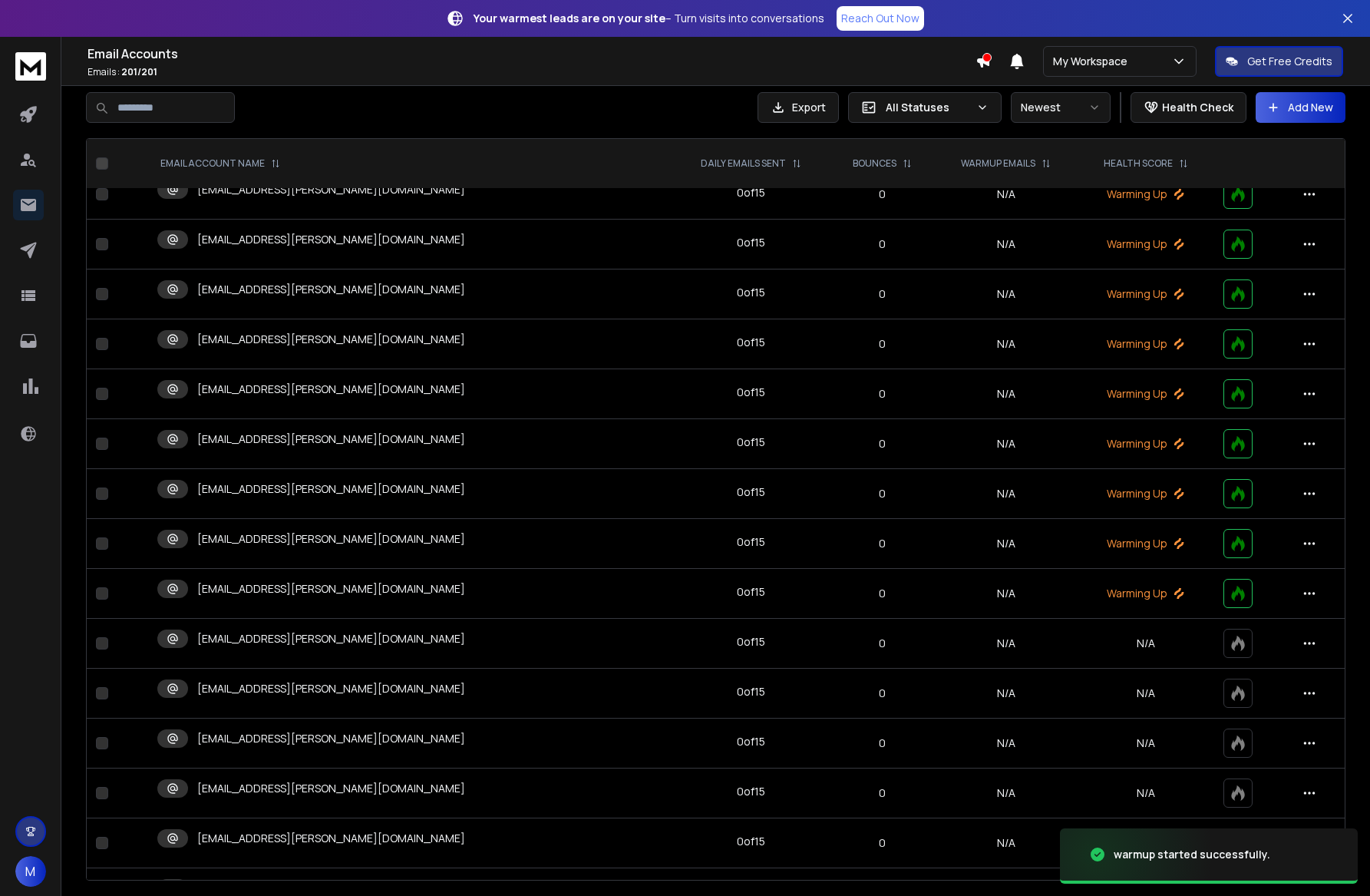
click at [1232, 645] on icon at bounding box center [1238, 643] width 13 height 15
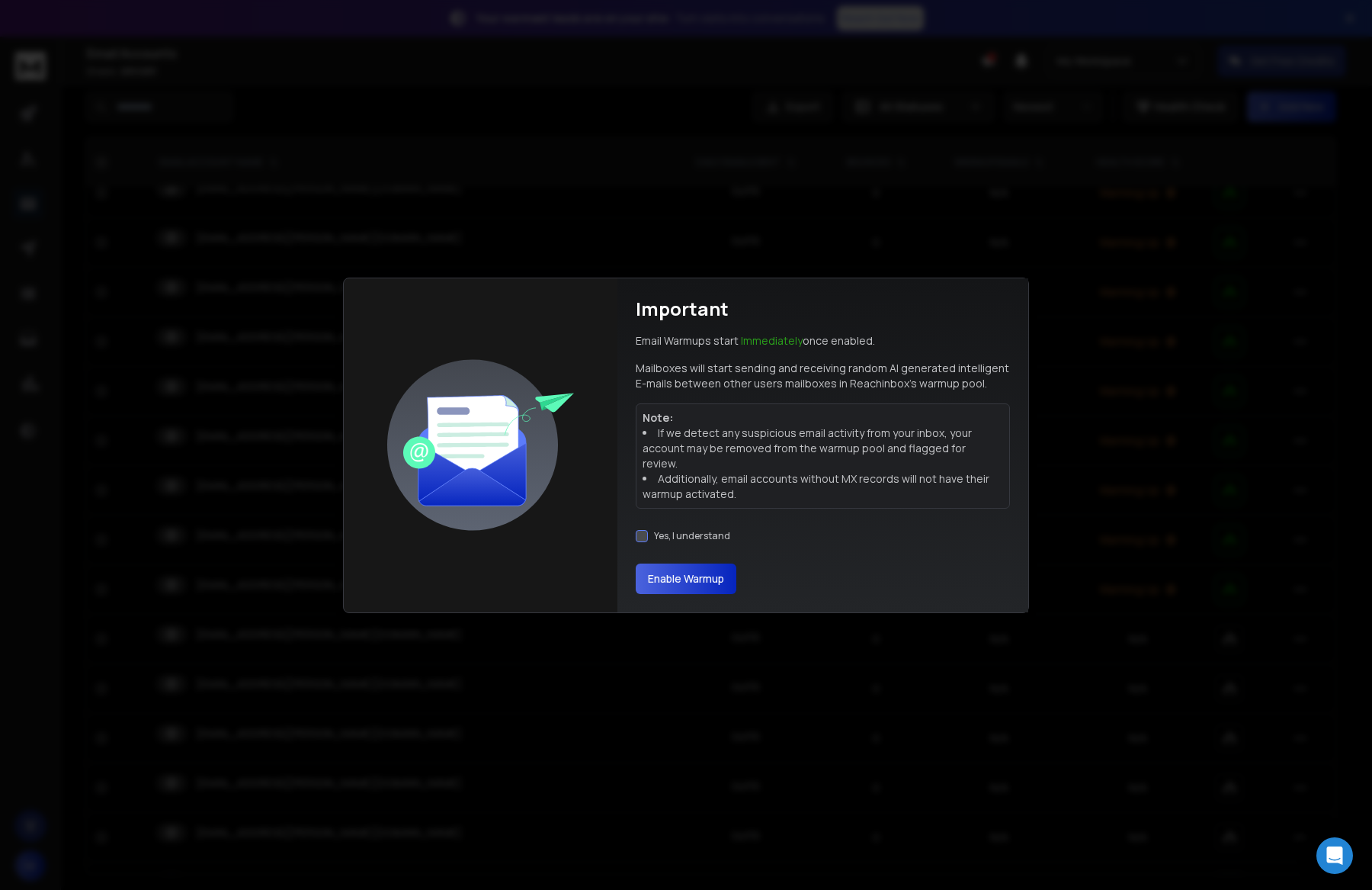
click at [638, 530] on button "Yes, I understand" at bounding box center [641, 535] width 12 height 12
click at [691, 568] on button "Enable Warmup" at bounding box center [686, 578] width 100 height 31
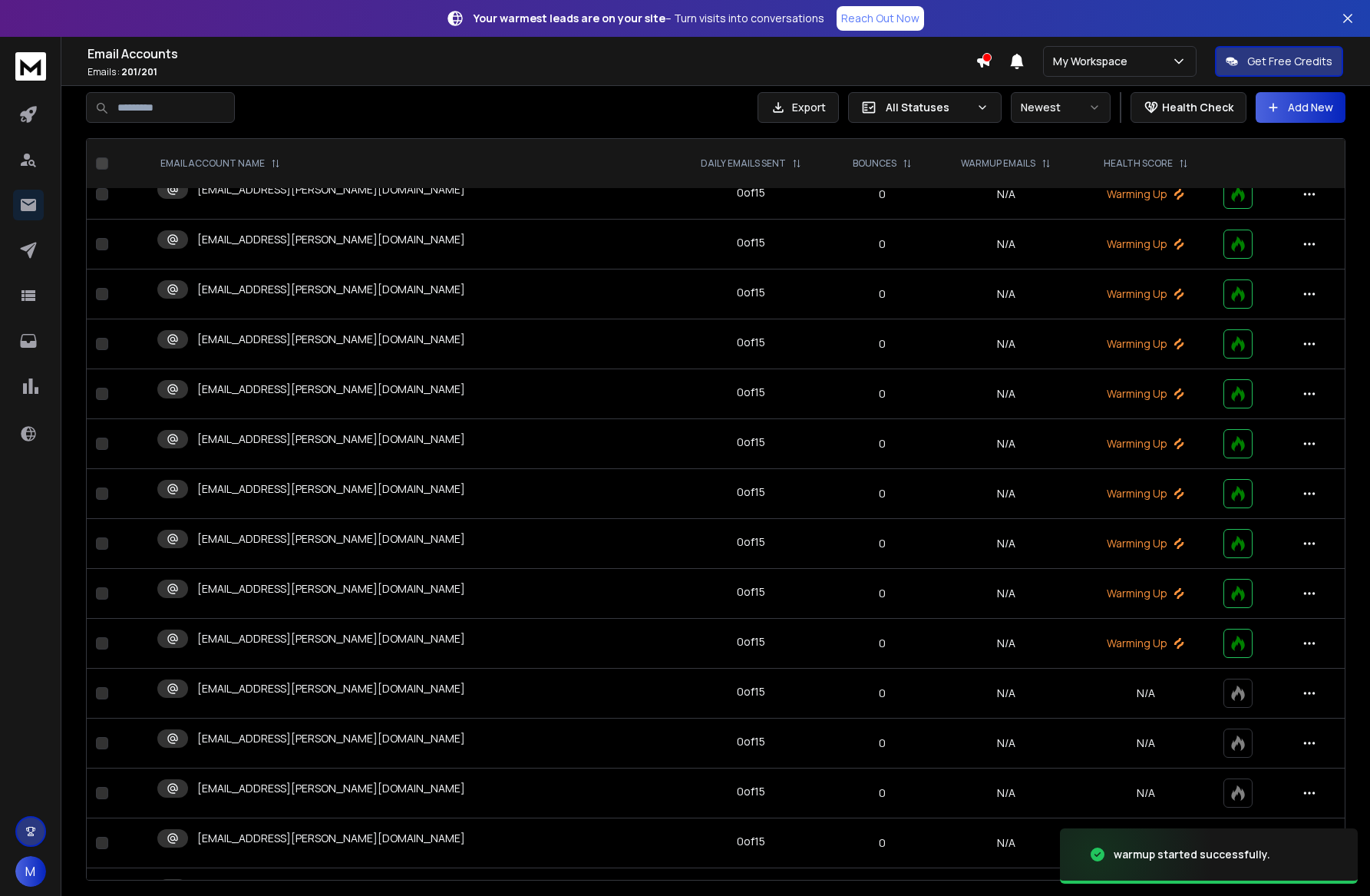
click at [1232, 700] on icon at bounding box center [1238, 693] width 13 height 15
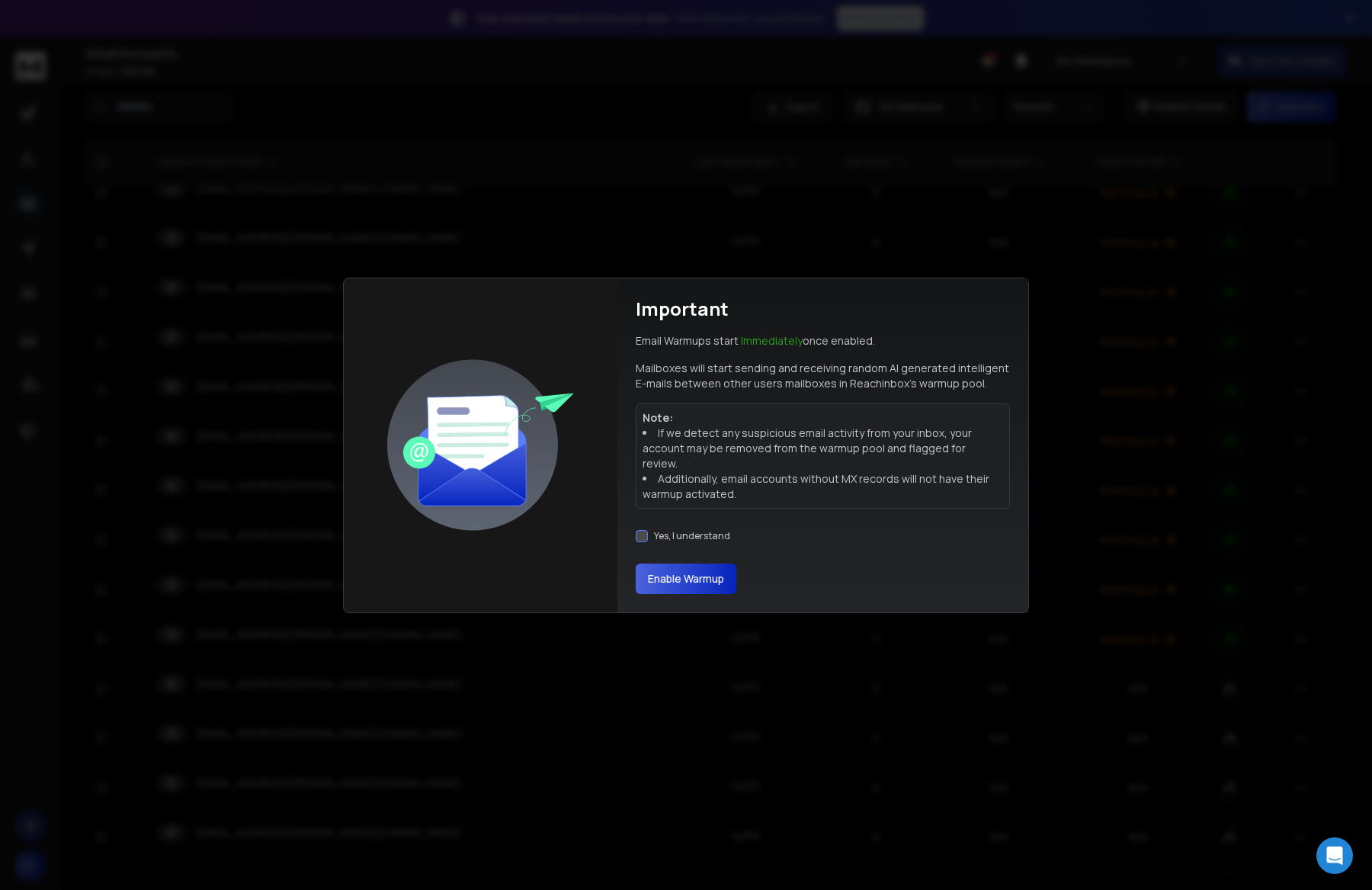
click at [644, 532] on button "Yes, I understand" at bounding box center [641, 535] width 12 height 12
click at [694, 575] on button "Enable Warmup" at bounding box center [686, 578] width 100 height 31
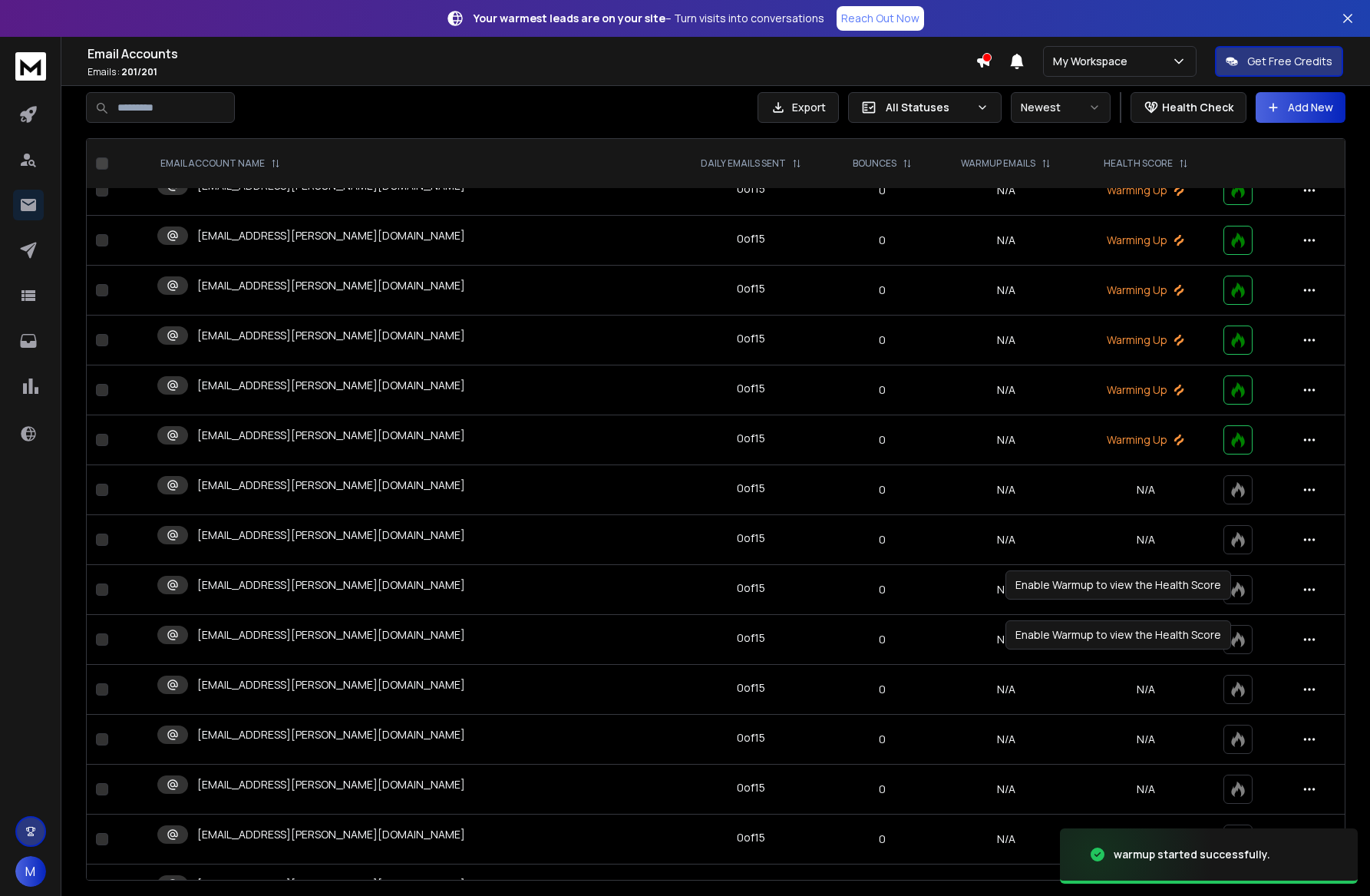
scroll to position [4666, 0]
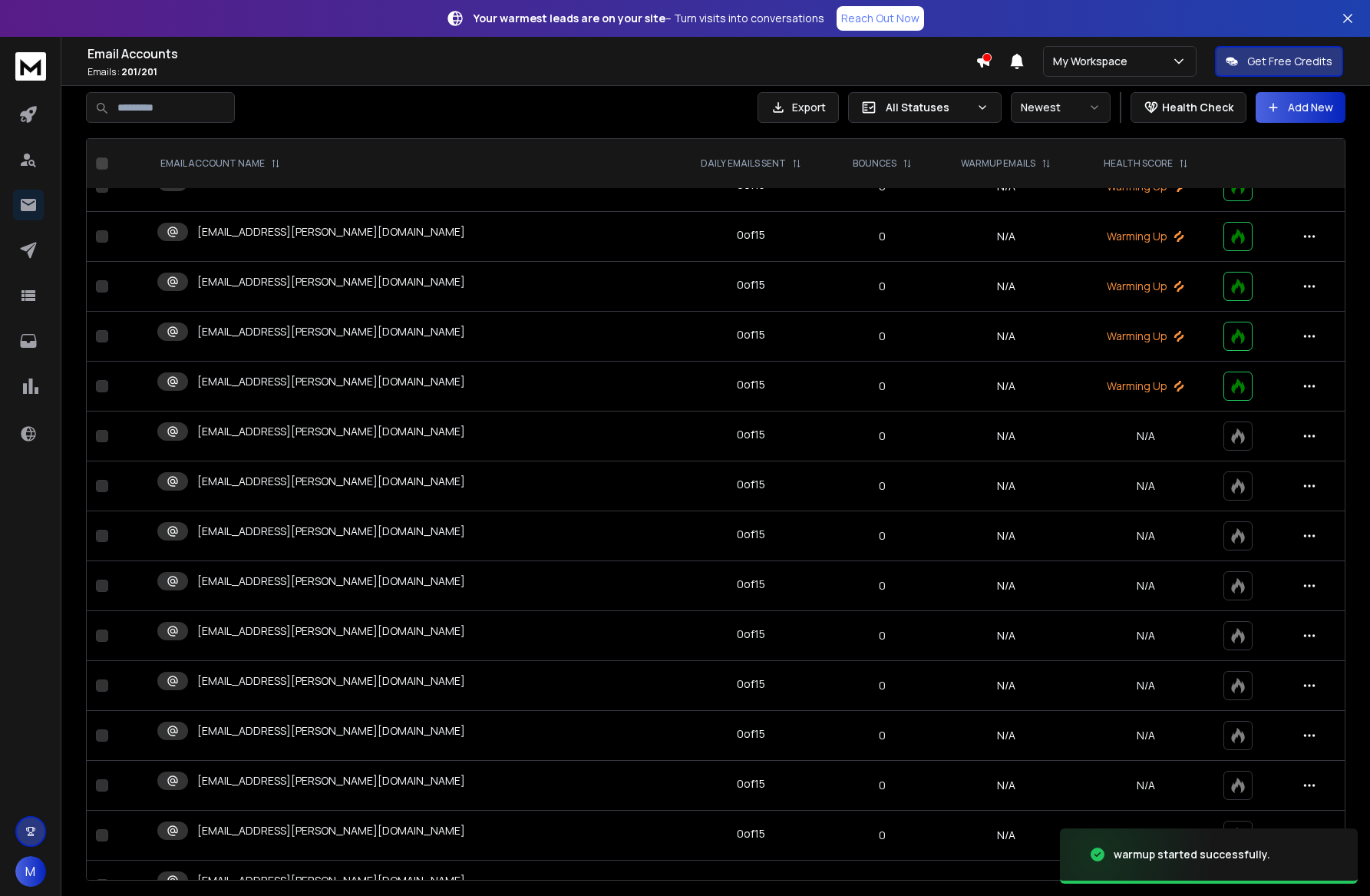
click at [1232, 435] on icon at bounding box center [1238, 435] width 13 height 15
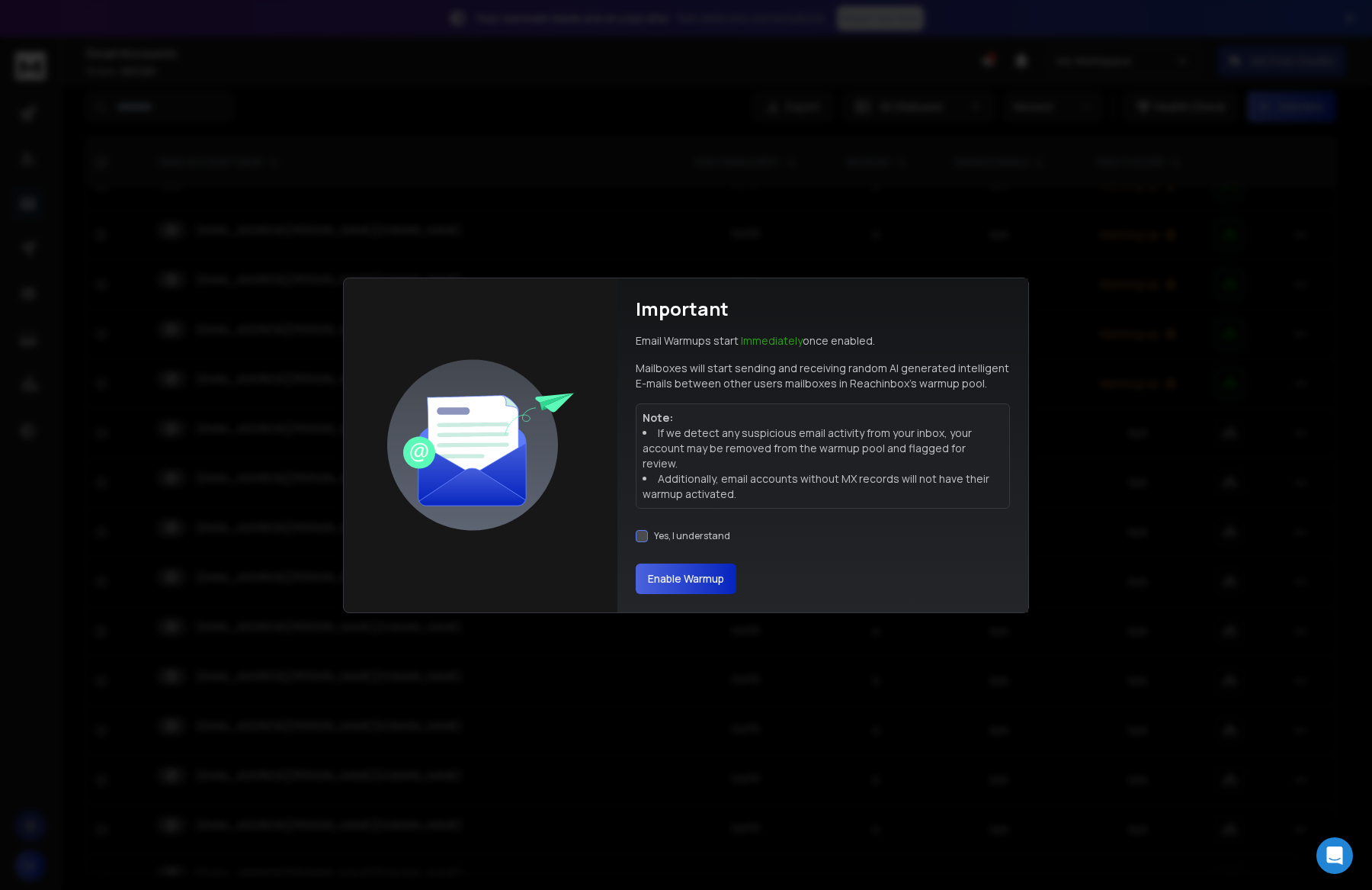
click at [641, 530] on button "Yes, I understand" at bounding box center [641, 535] width 12 height 12
drag, startPoint x: 701, startPoint y: 571, endPoint x: 751, endPoint y: 578, distance: 50.5
click at [705, 572] on button "Enable Warmup" at bounding box center [686, 578] width 100 height 31
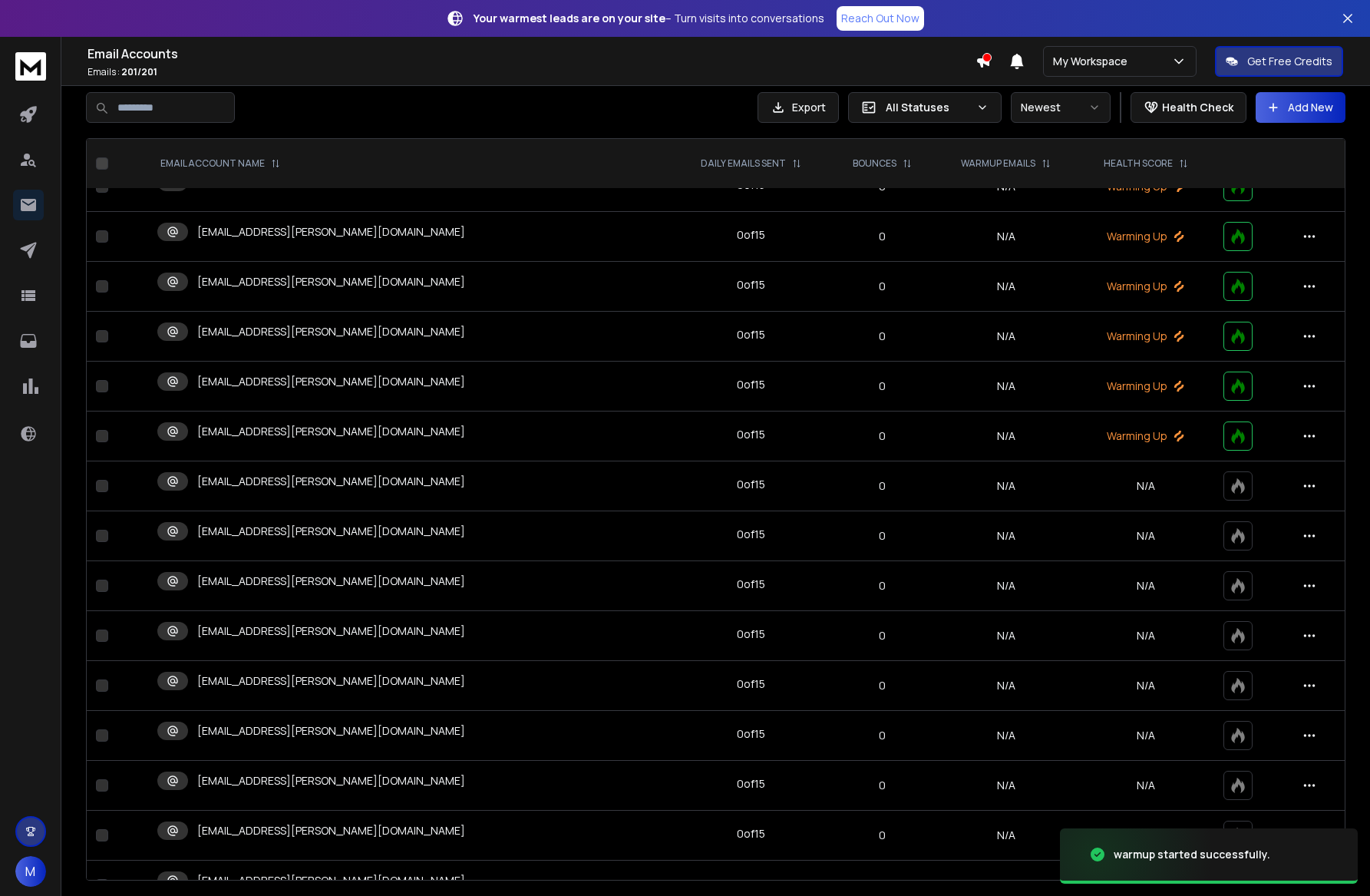
click at [1231, 482] on icon at bounding box center [1238, 486] width 15 height 15
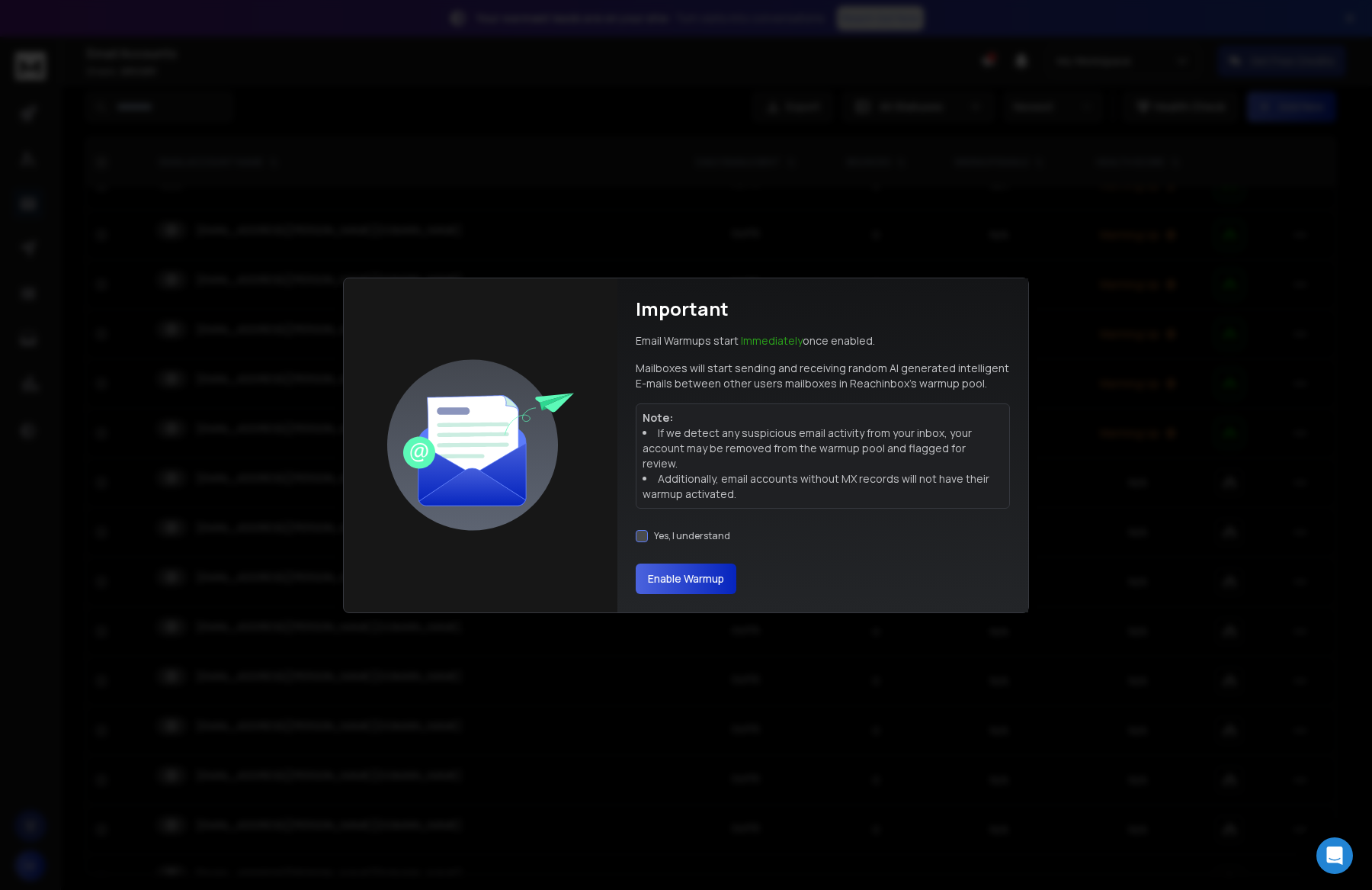
click at [638, 531] on button "Yes, I understand" at bounding box center [641, 535] width 12 height 12
drag, startPoint x: 668, startPoint y: 558, endPoint x: 682, endPoint y: 561, distance: 14.3
click at [670, 563] on button "Enable Warmup" at bounding box center [686, 578] width 100 height 31
click at [711, 566] on button "Enable Warmup" at bounding box center [686, 578] width 100 height 31
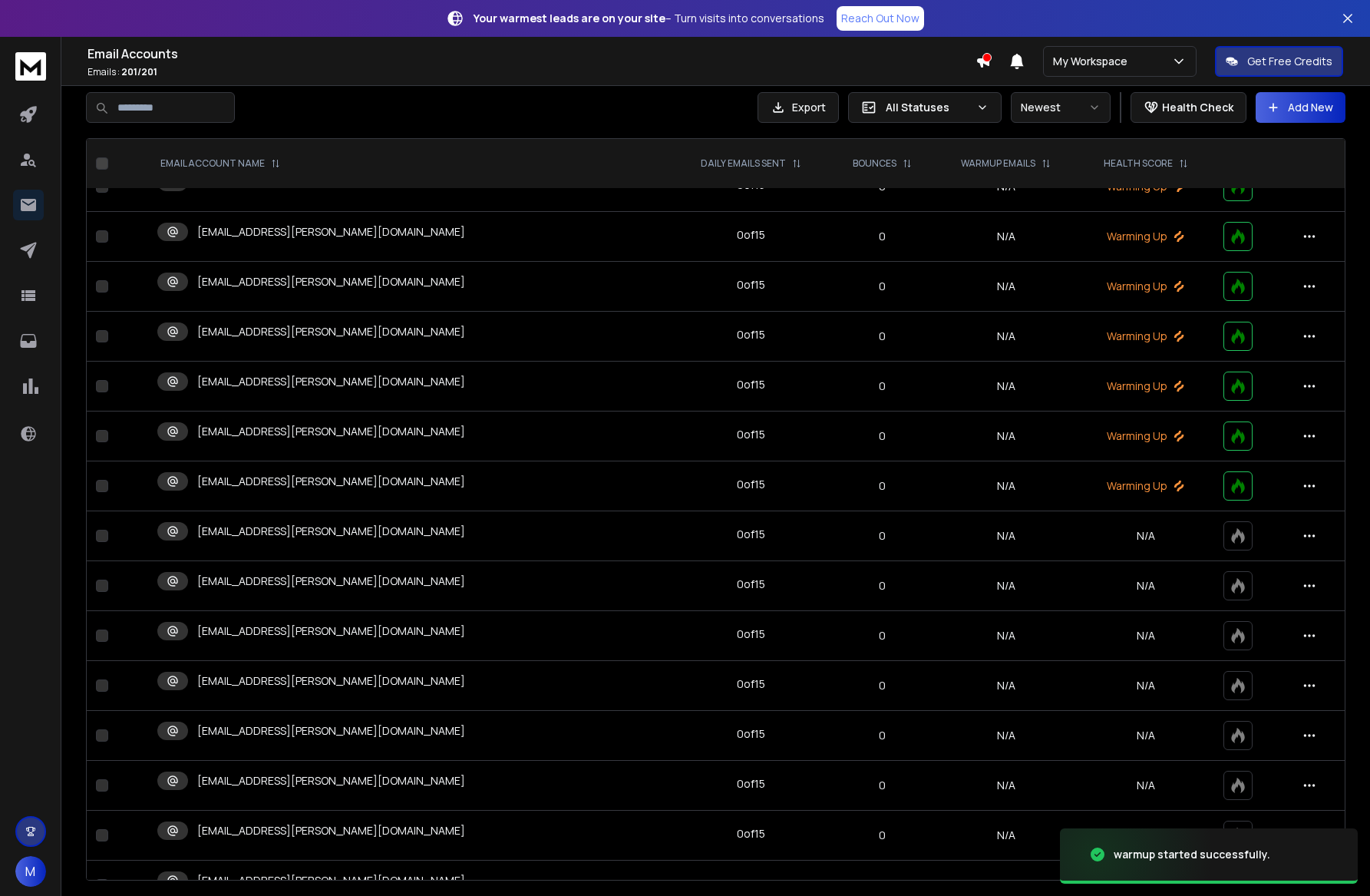
click at [1231, 533] on icon at bounding box center [1238, 535] width 15 height 15
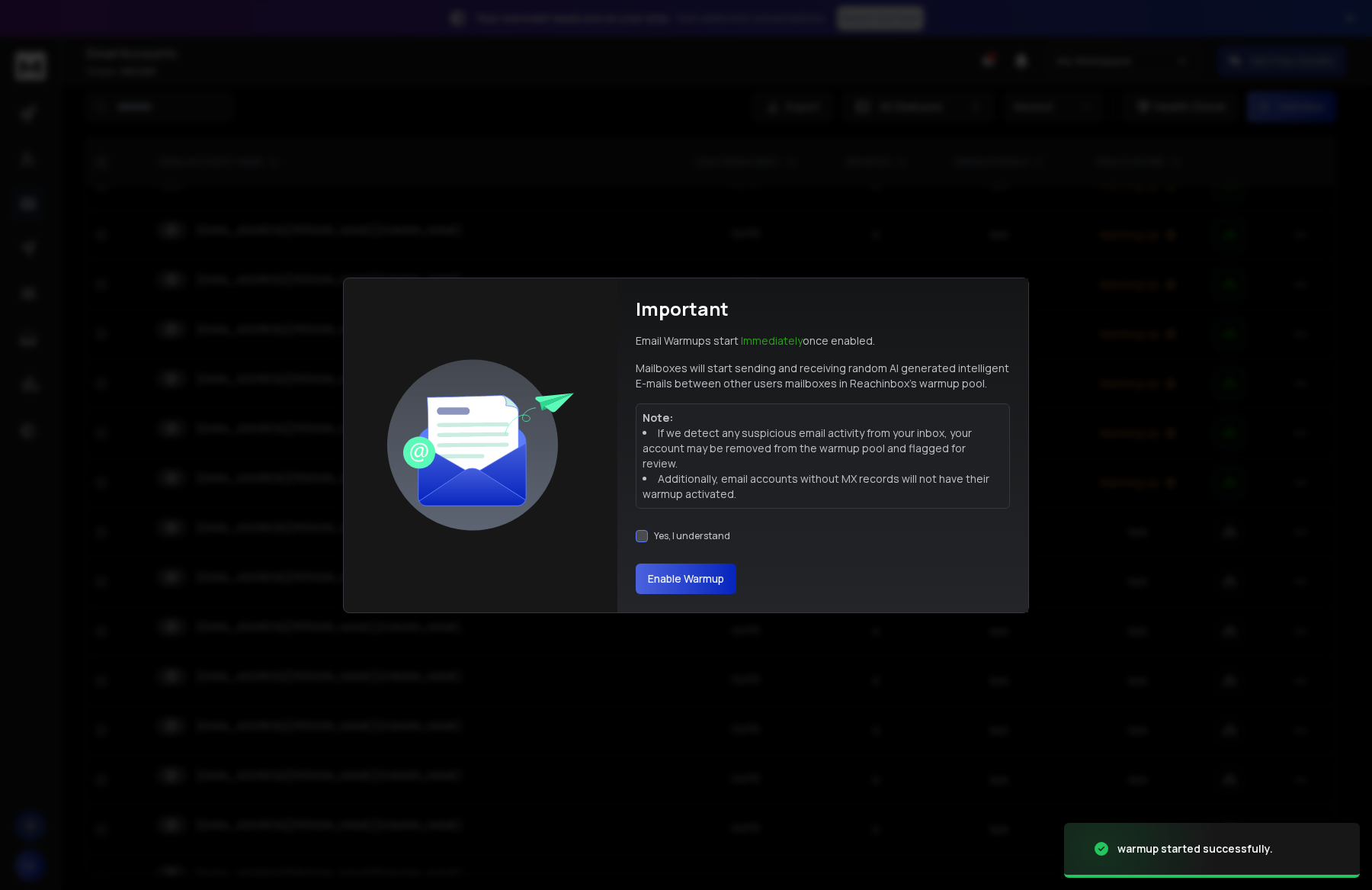
drag, startPoint x: 641, startPoint y: 522, endPoint x: 662, endPoint y: 539, distance: 27.0
click at [642, 530] on button "Yes, I understand" at bounding box center [641, 535] width 12 height 12
drag, startPoint x: 692, startPoint y: 572, endPoint x: 702, endPoint y: 572, distance: 10.0
click at [693, 572] on button "Enable Warmup" at bounding box center [686, 578] width 100 height 31
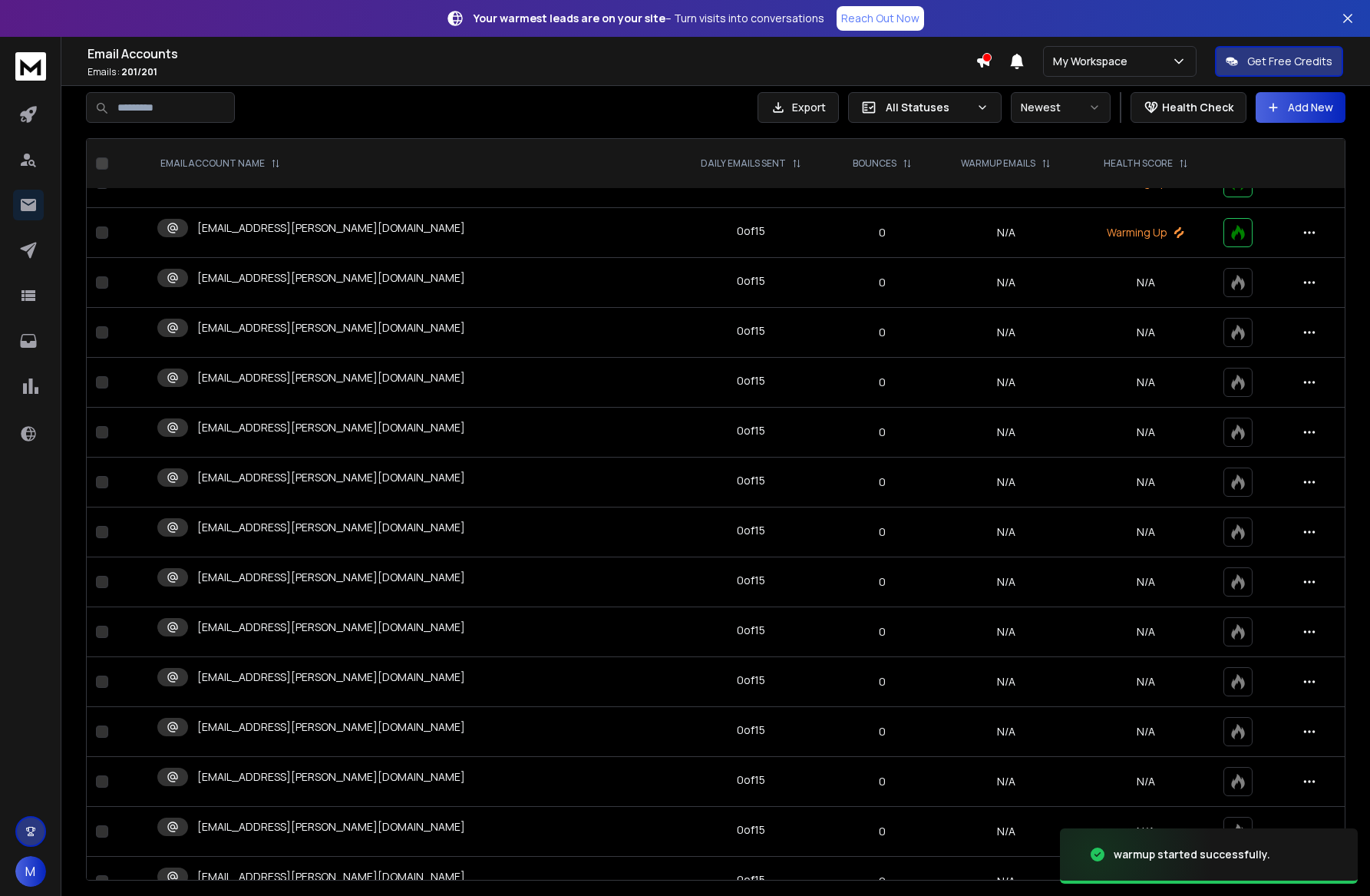
scroll to position [4973, 0]
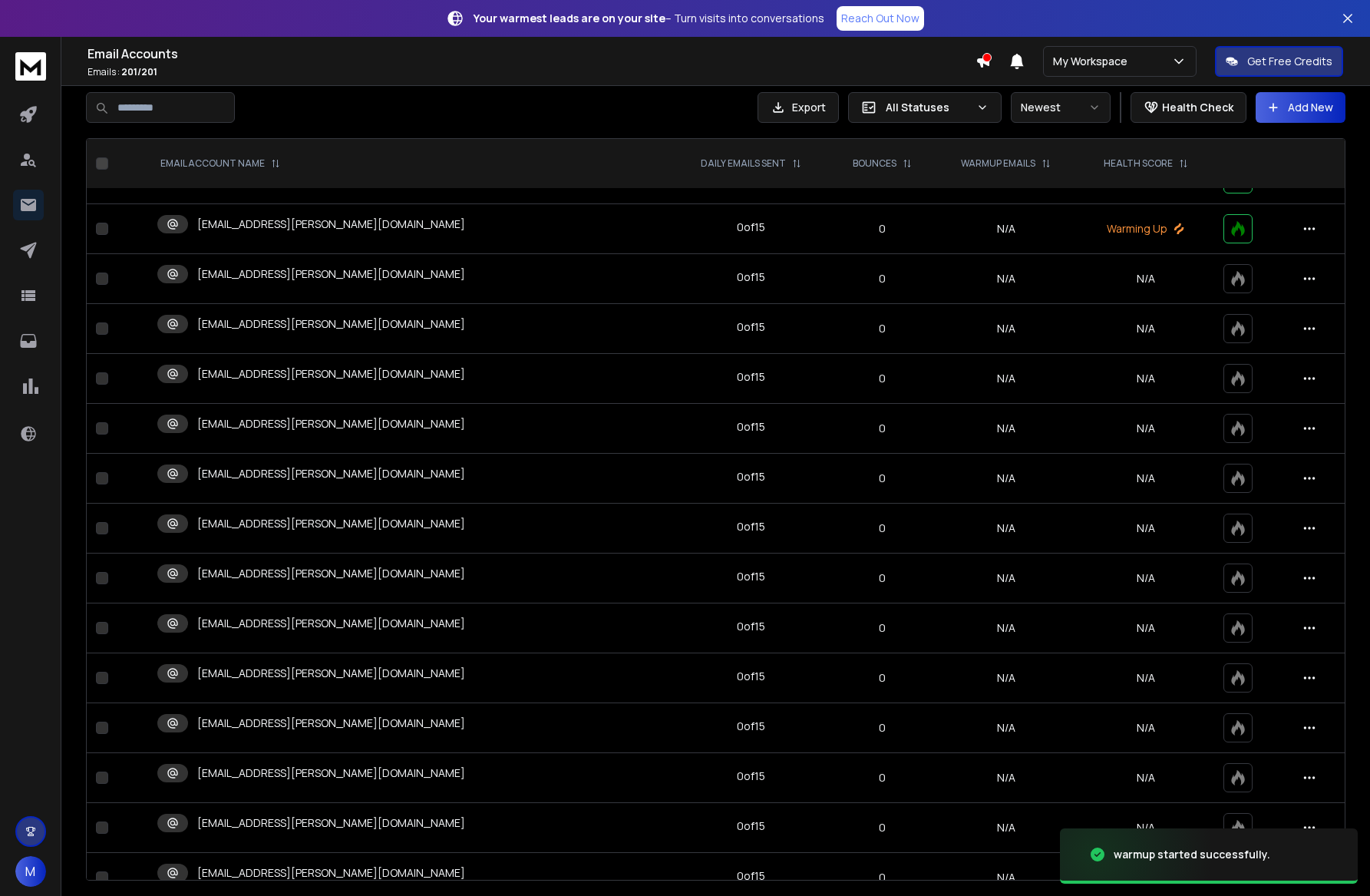
click at [1231, 283] on icon at bounding box center [1238, 278] width 15 height 15
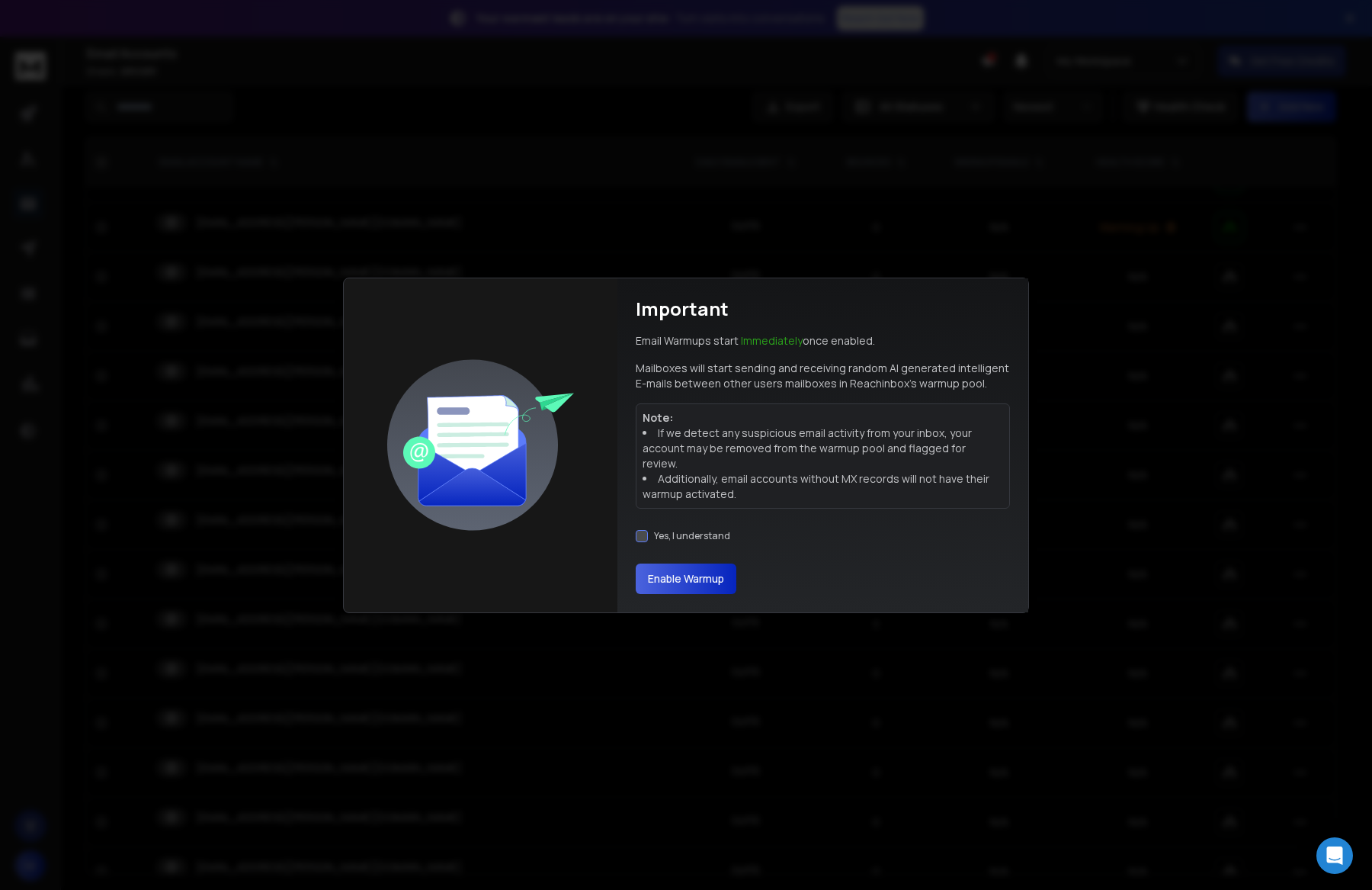
click at [643, 535] on div "Yes, I understand" at bounding box center [683, 535] width 95 height 31
click at [697, 583] on button "Enable Warmup" at bounding box center [686, 578] width 100 height 31
click at [647, 530] on button "Yes, I understand" at bounding box center [641, 535] width 12 height 12
drag, startPoint x: 680, startPoint y: 566, endPoint x: 688, endPoint y: 566, distance: 8.0
click at [685, 566] on button "Enable Warmup" at bounding box center [686, 578] width 100 height 31
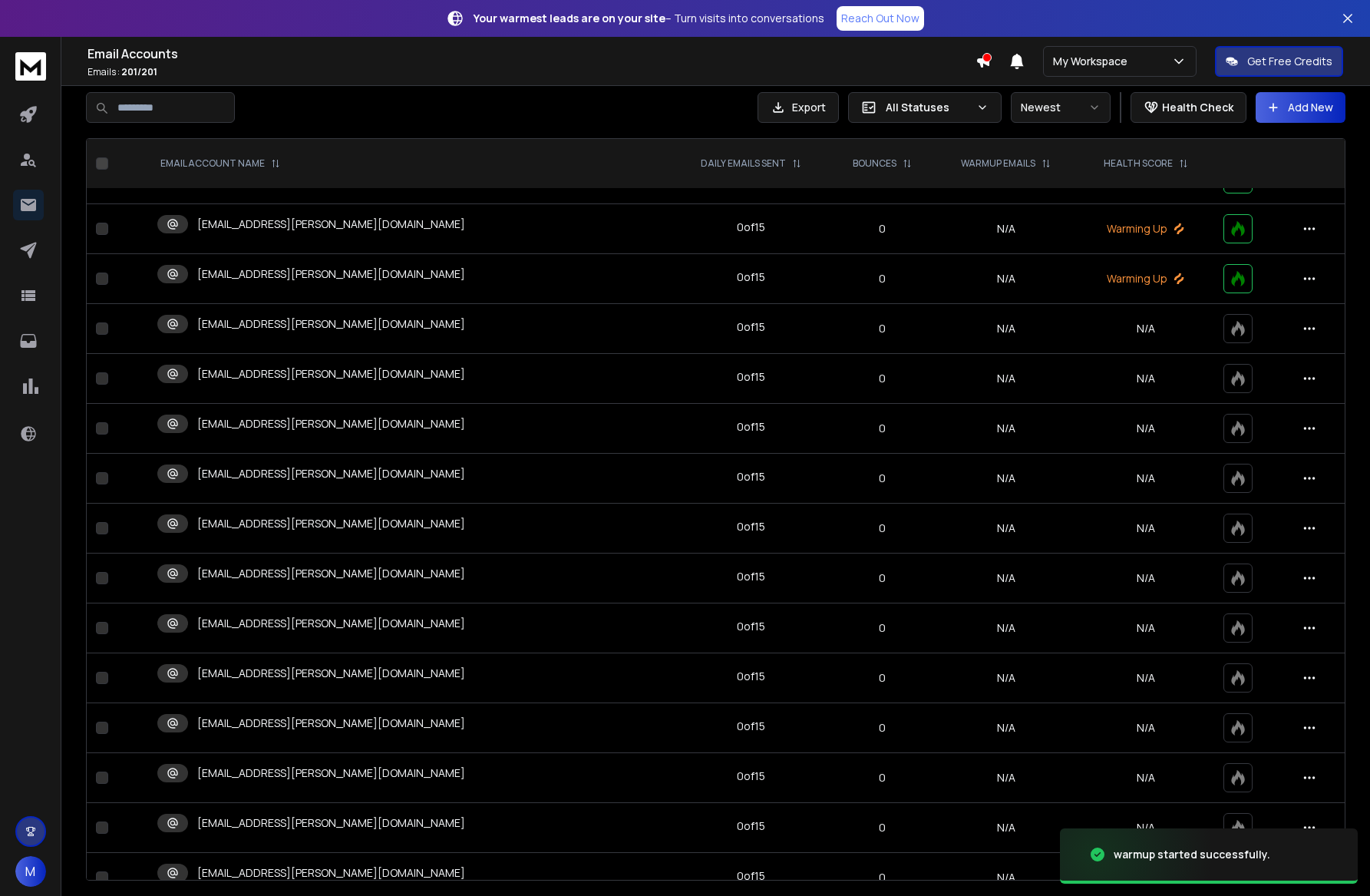
click at [1223, 339] on div at bounding box center [1237, 328] width 29 height 29
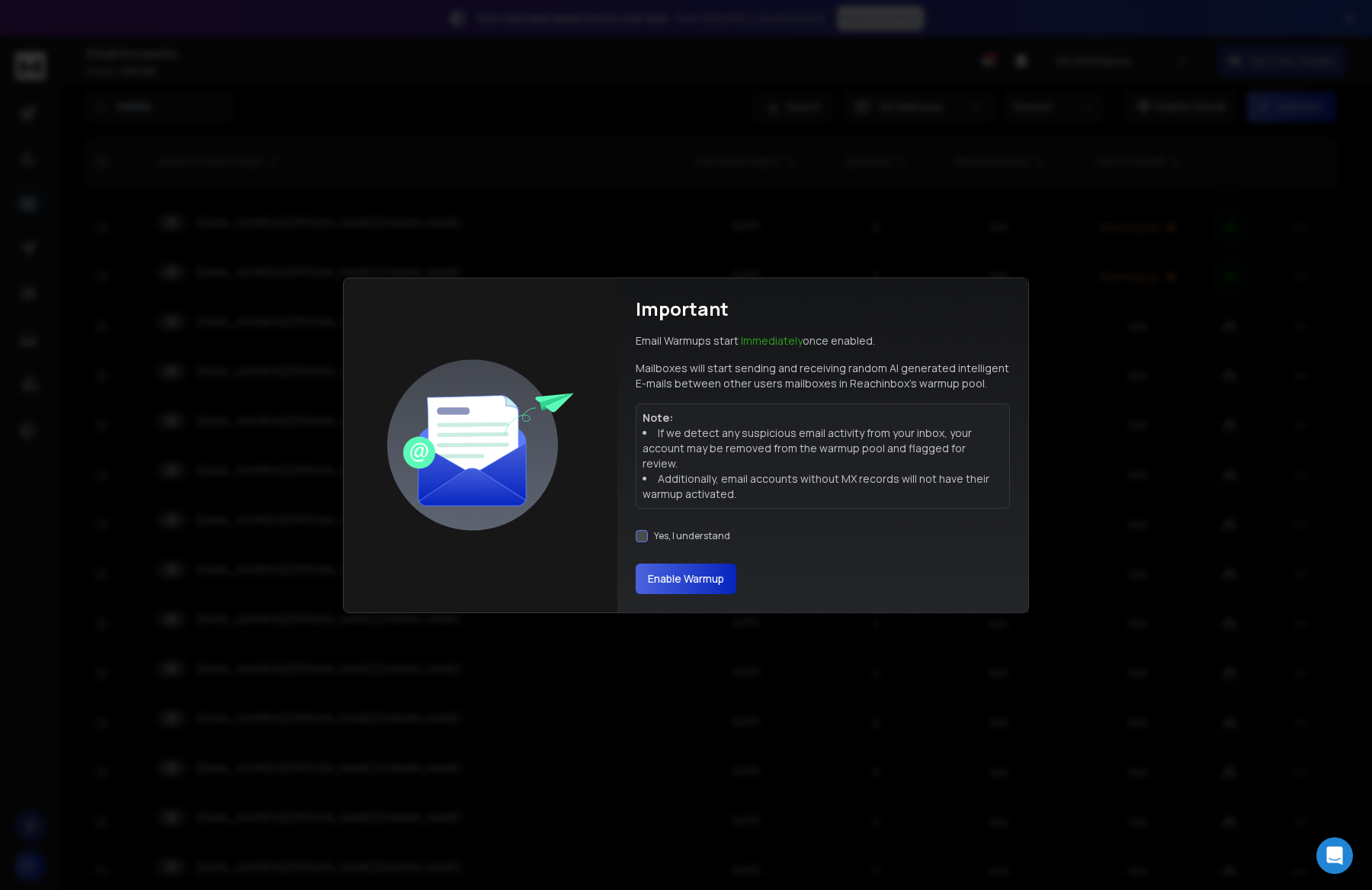
click at [637, 530] on button "Yes, I understand" at bounding box center [641, 535] width 12 height 12
drag, startPoint x: 675, startPoint y: 567, endPoint x: 690, endPoint y: 567, distance: 15.0
click at [683, 567] on button "Enable Warmup" at bounding box center [686, 578] width 100 height 31
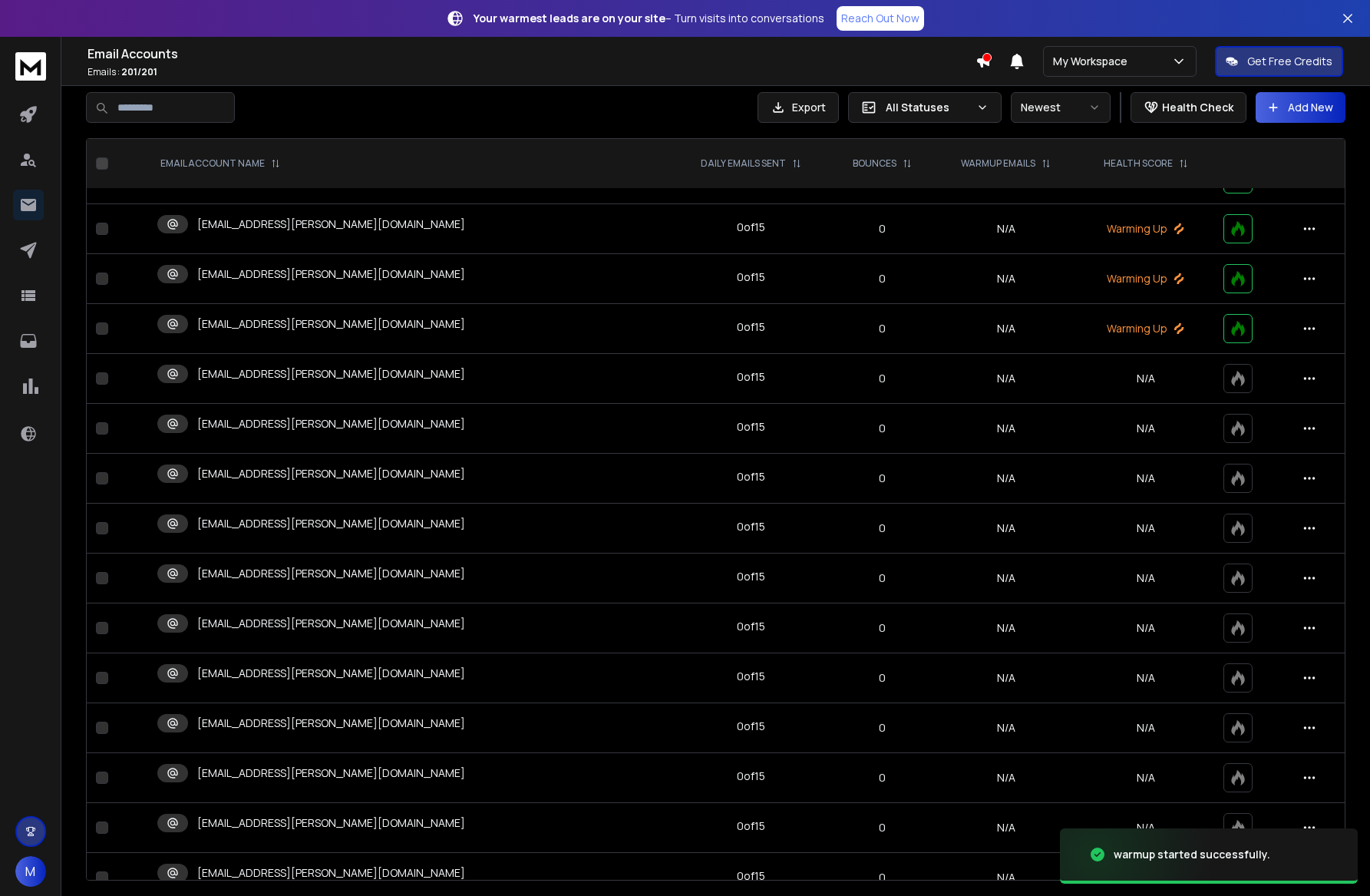
click at [1232, 375] on icon at bounding box center [1238, 378] width 13 height 15
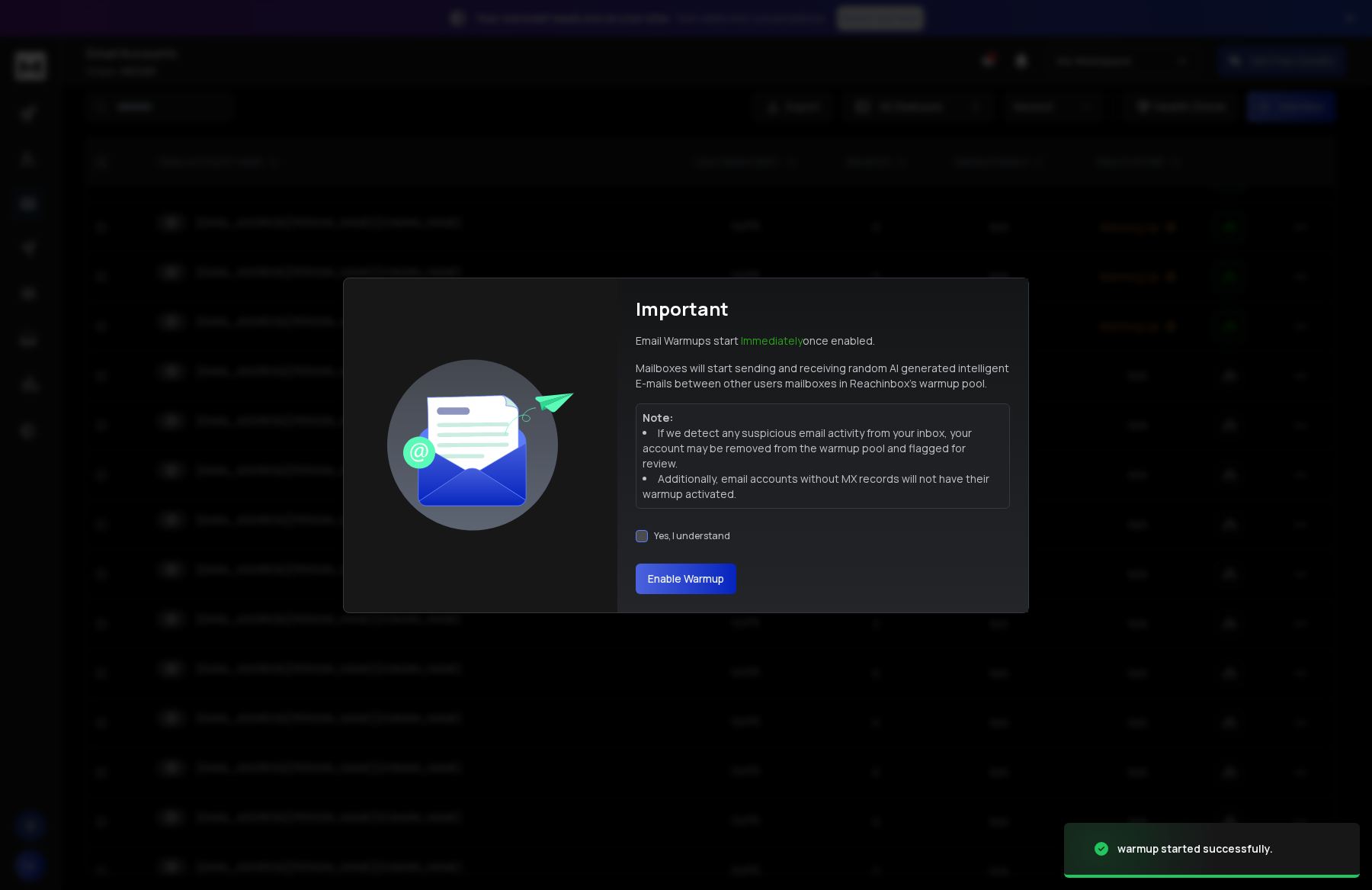
drag, startPoint x: 642, startPoint y: 527, endPoint x: 683, endPoint y: 541, distance: 43.3
click at [642, 530] on button "Yes, I understand" at bounding box center [641, 535] width 12 height 12
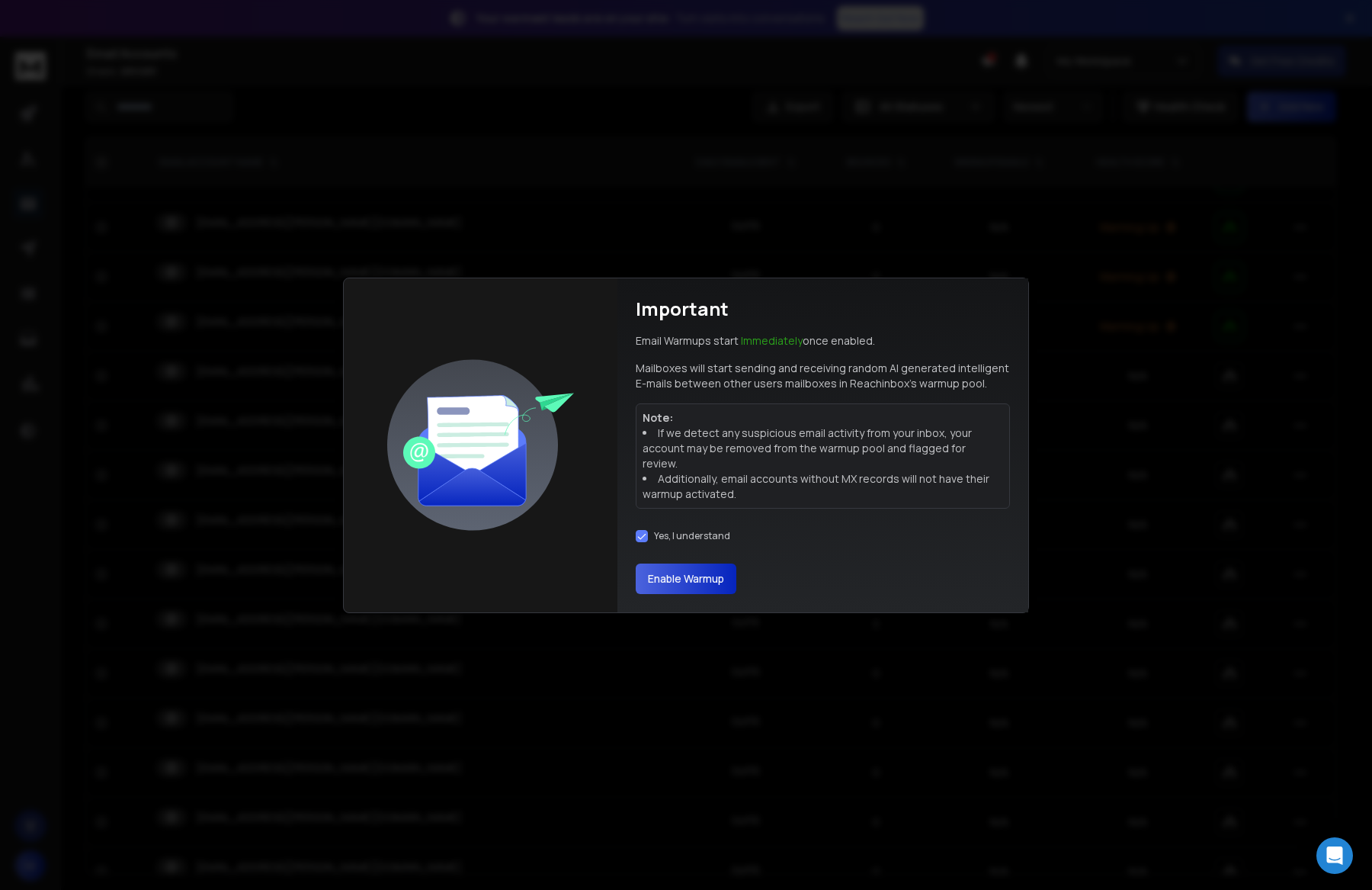
click at [703, 563] on button "Enable Warmup" at bounding box center [686, 578] width 100 height 31
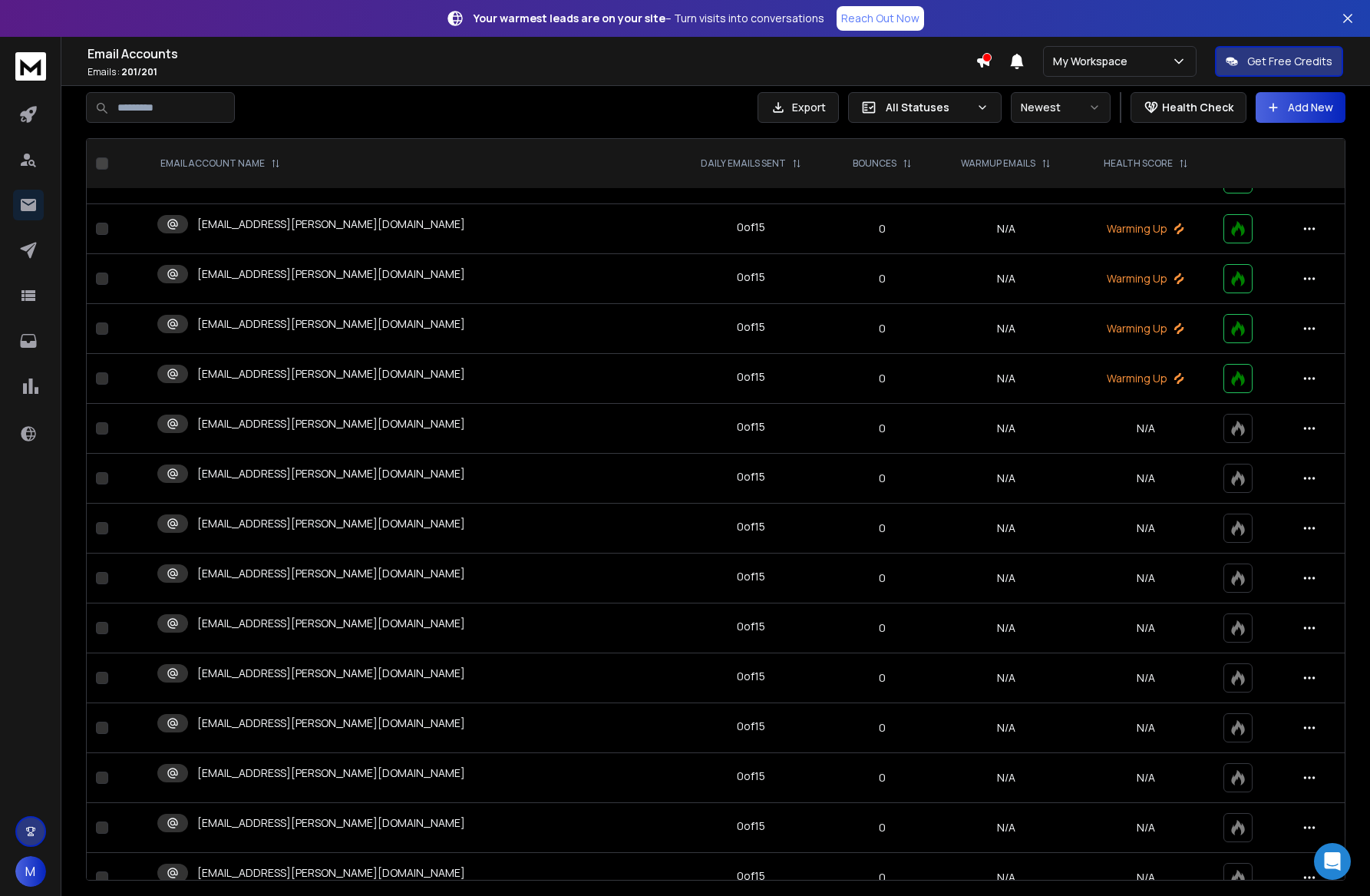
click at [1231, 435] on icon at bounding box center [1238, 428] width 15 height 15
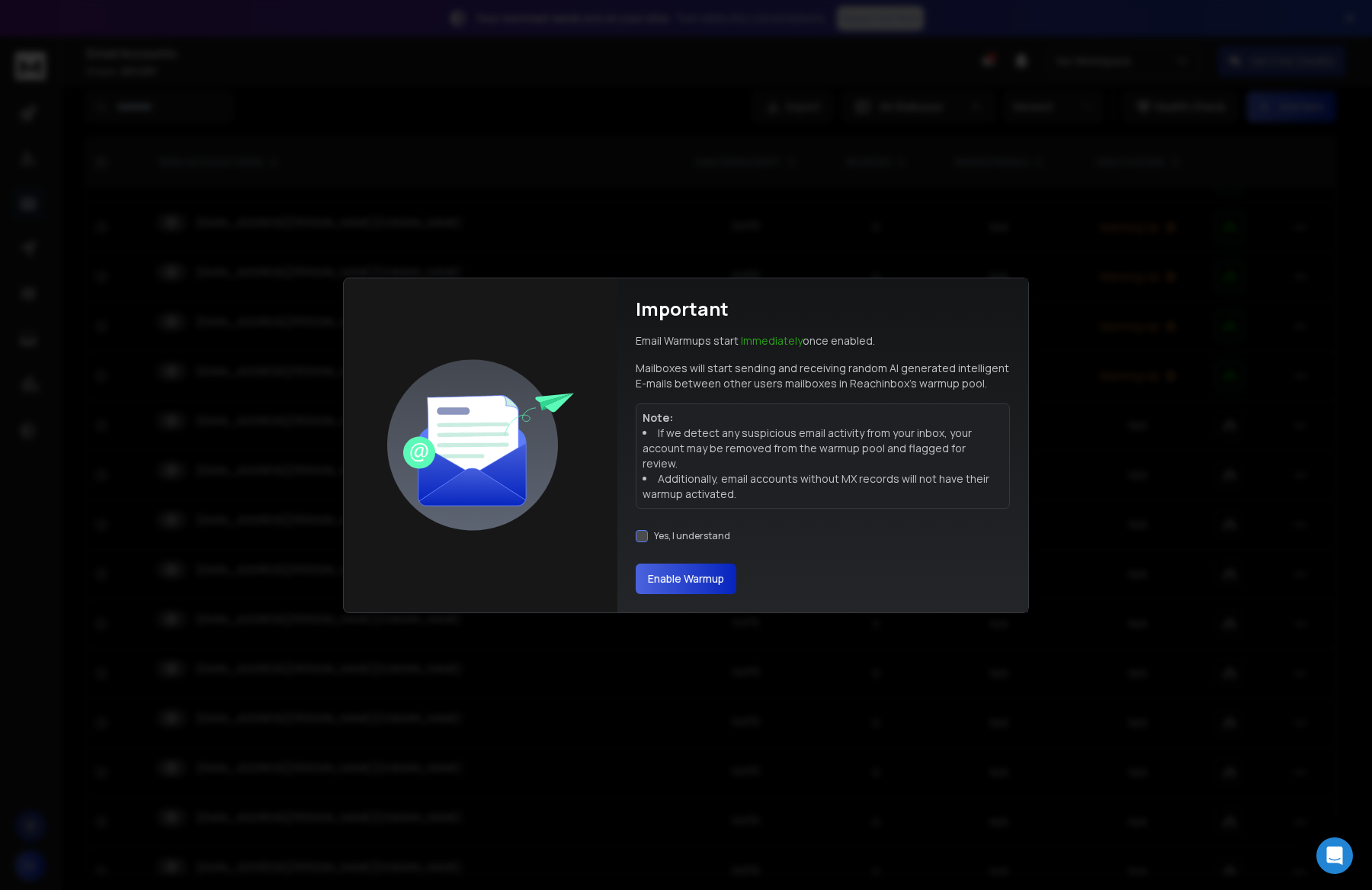
click at [642, 532] on button "Yes, I understand" at bounding box center [641, 535] width 12 height 12
drag, startPoint x: 680, startPoint y: 575, endPoint x: 695, endPoint y: 577, distance: 15.1
click at [686, 575] on button "Enable Warmup" at bounding box center [686, 578] width 100 height 31
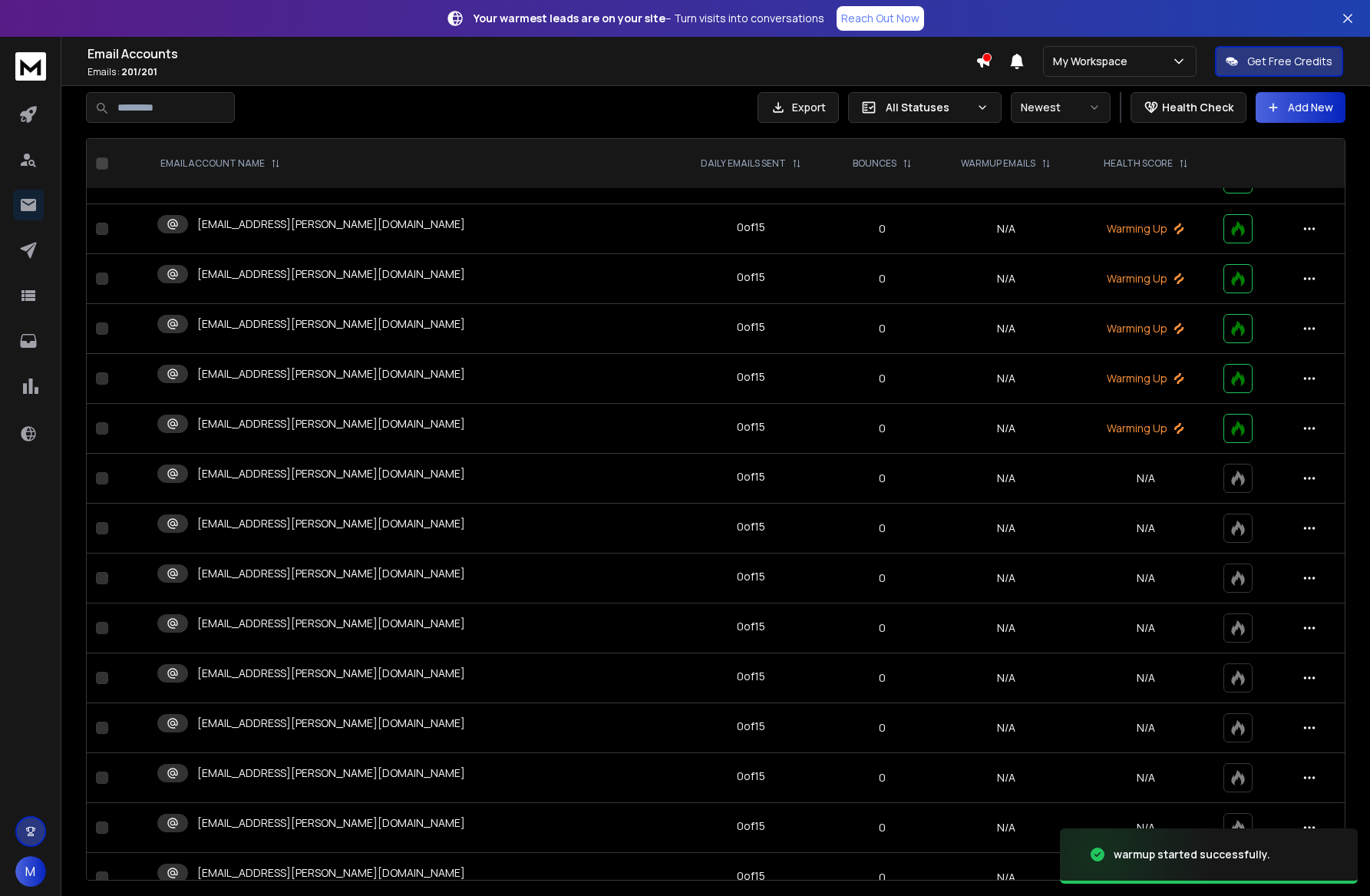
click at [1223, 482] on div at bounding box center [1237, 477] width 29 height 29
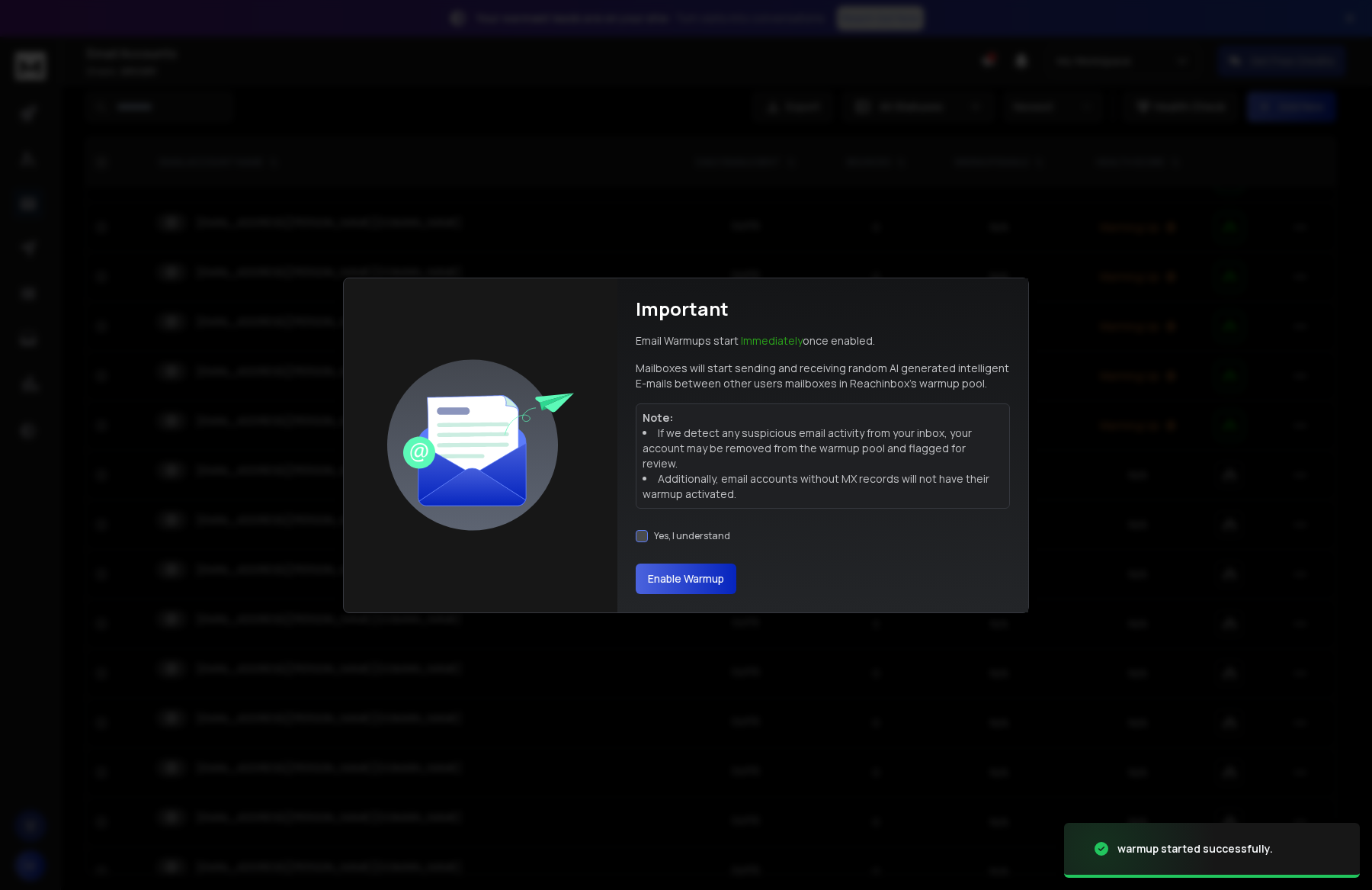
click at [647, 530] on button "Yes, I understand" at bounding box center [641, 535] width 12 height 12
drag, startPoint x: 688, startPoint y: 568, endPoint x: 779, endPoint y: 568, distance: 91.0
click at [703, 568] on button "Enable Warmup" at bounding box center [686, 578] width 100 height 31
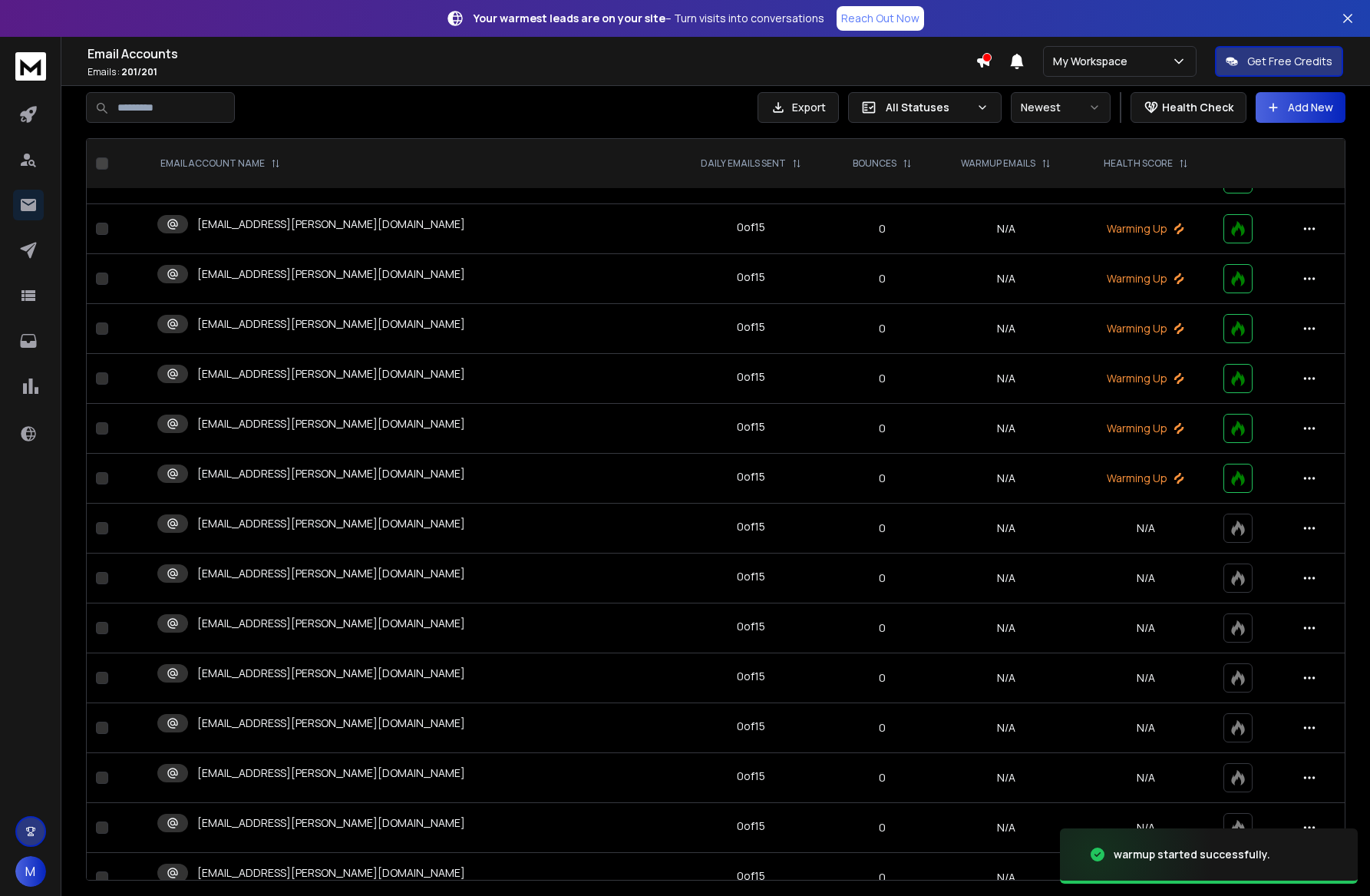
click at [1232, 528] on icon at bounding box center [1238, 528] width 13 height 15
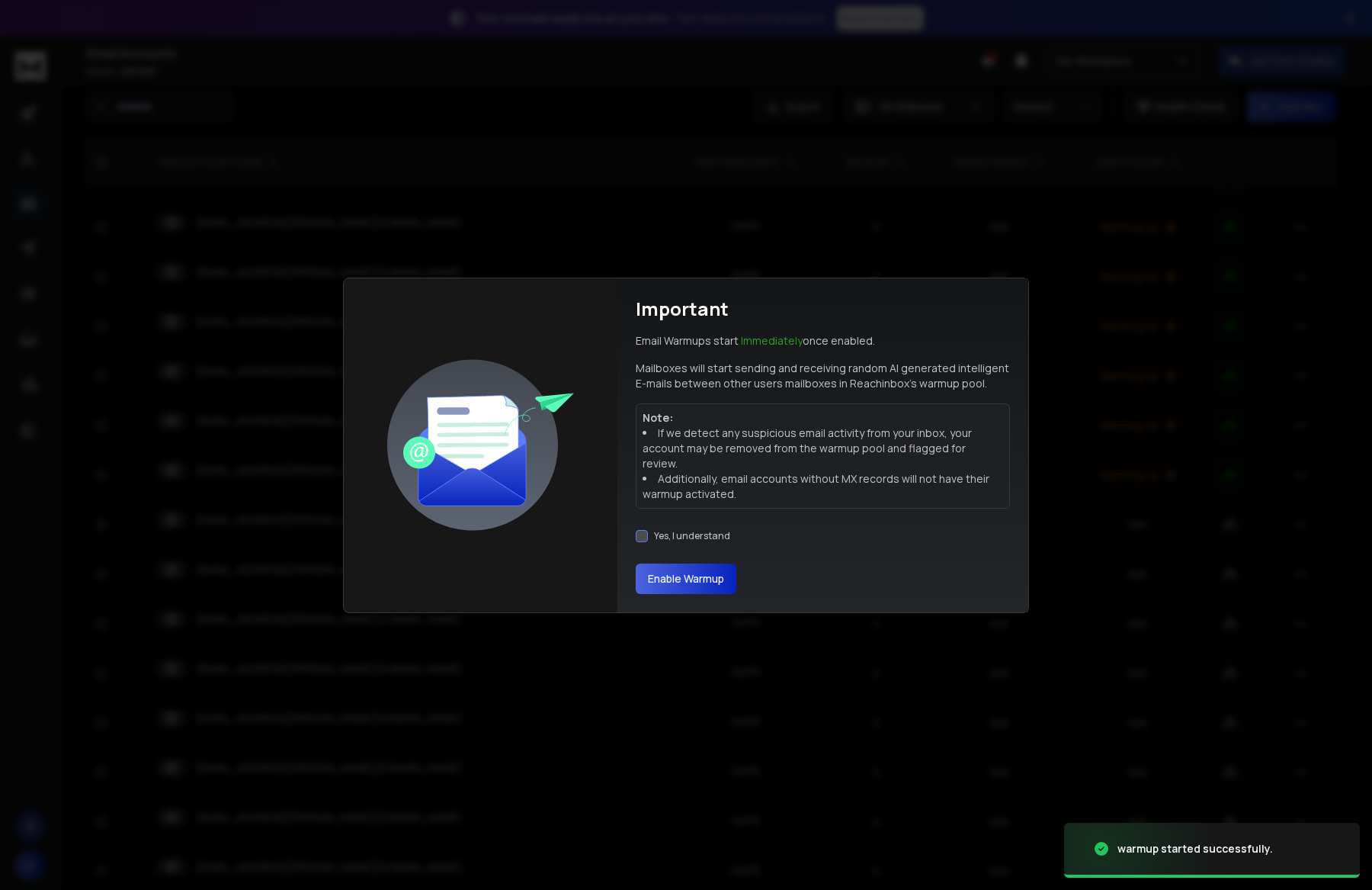
click at [641, 530] on button "Yes, I understand" at bounding box center [641, 535] width 12 height 12
drag, startPoint x: 693, startPoint y: 561, endPoint x: 717, endPoint y: 565, distance: 24.3
click at [704, 564] on button "Enable Warmup" at bounding box center [686, 578] width 100 height 31
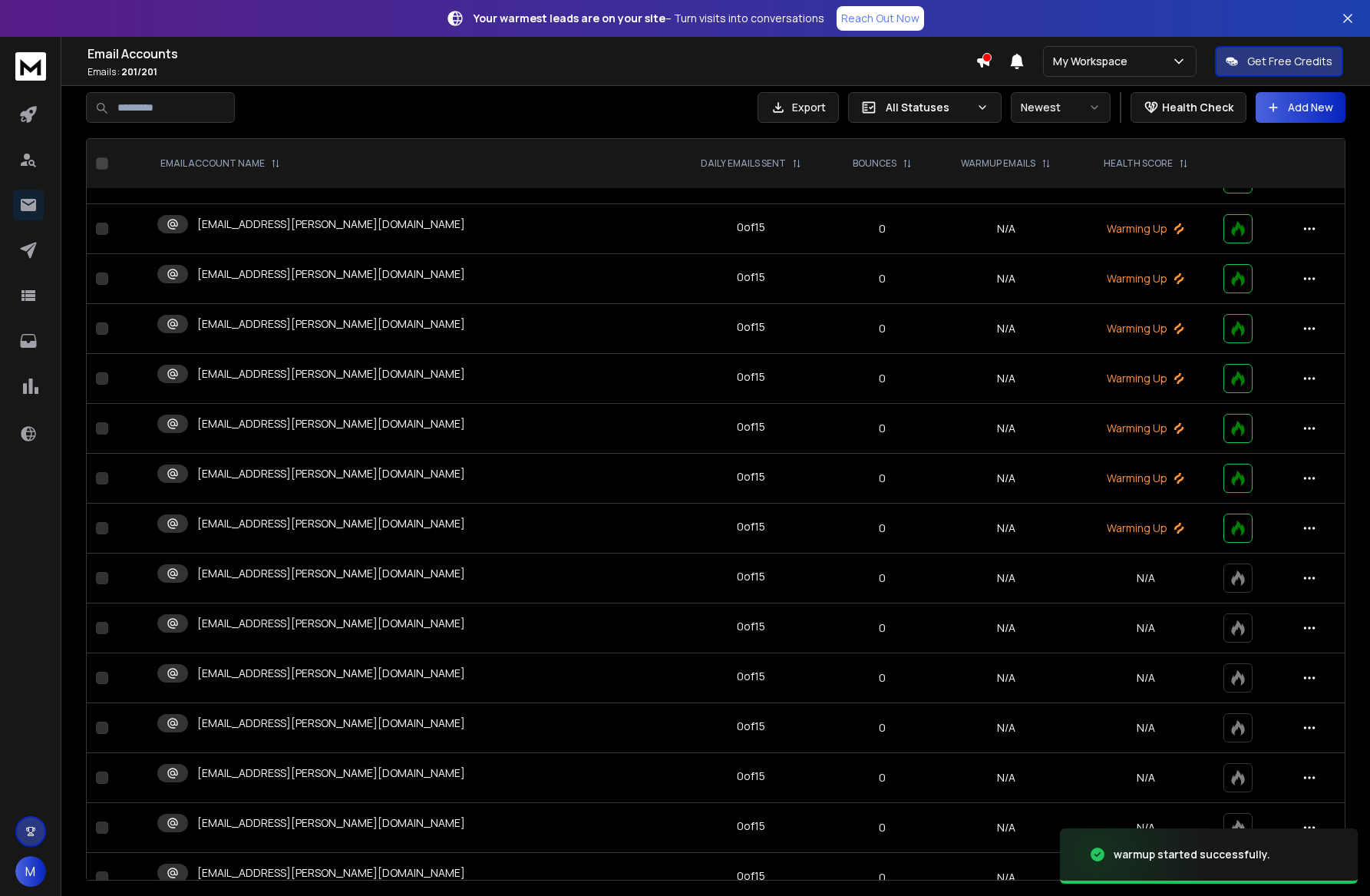
click at [1232, 578] on icon at bounding box center [1238, 577] width 13 height 15
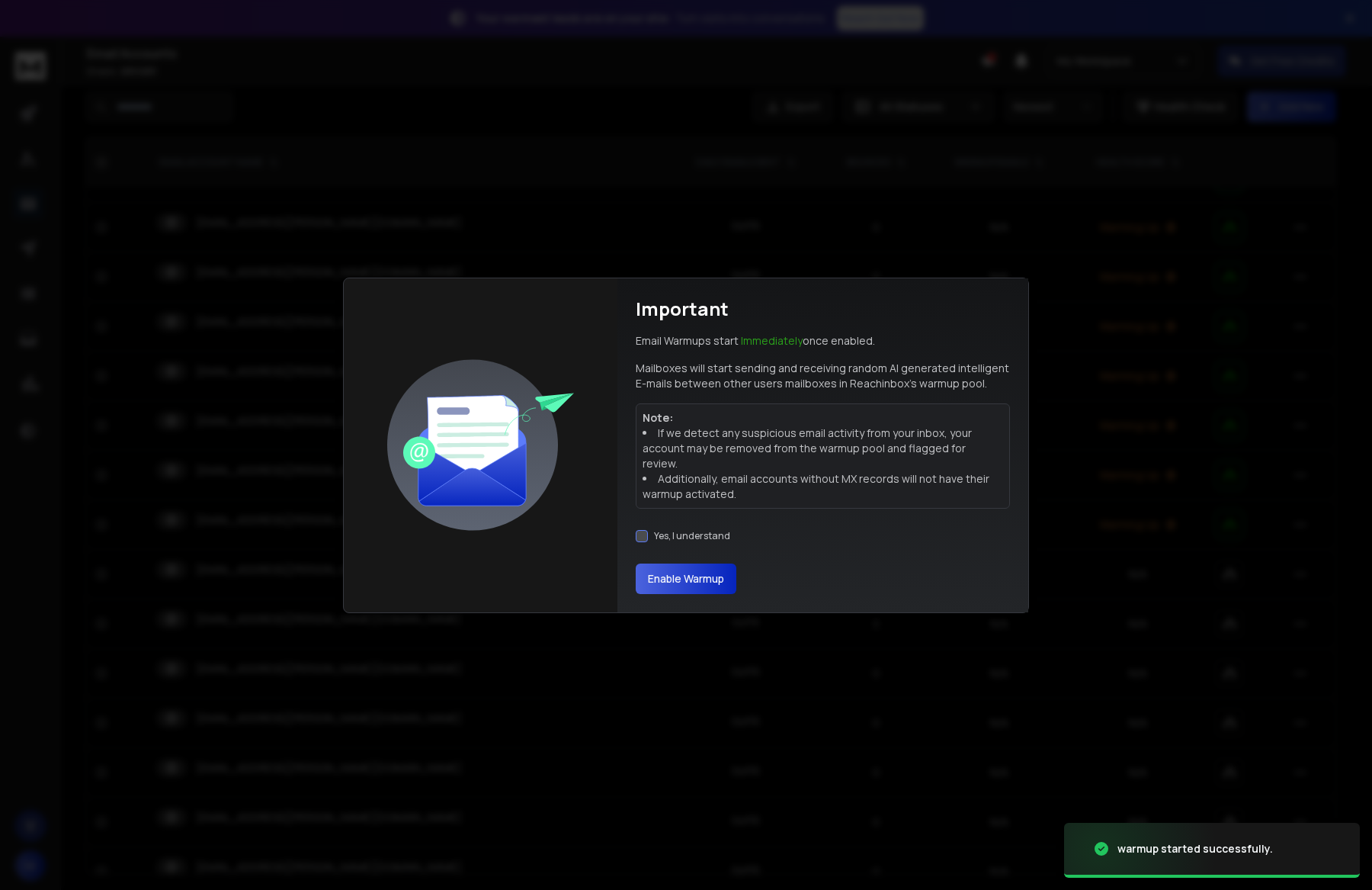
click at [642, 530] on button "Yes, I understand" at bounding box center [641, 535] width 12 height 12
click at [667, 572] on button "Enable Warmup" at bounding box center [686, 578] width 100 height 31
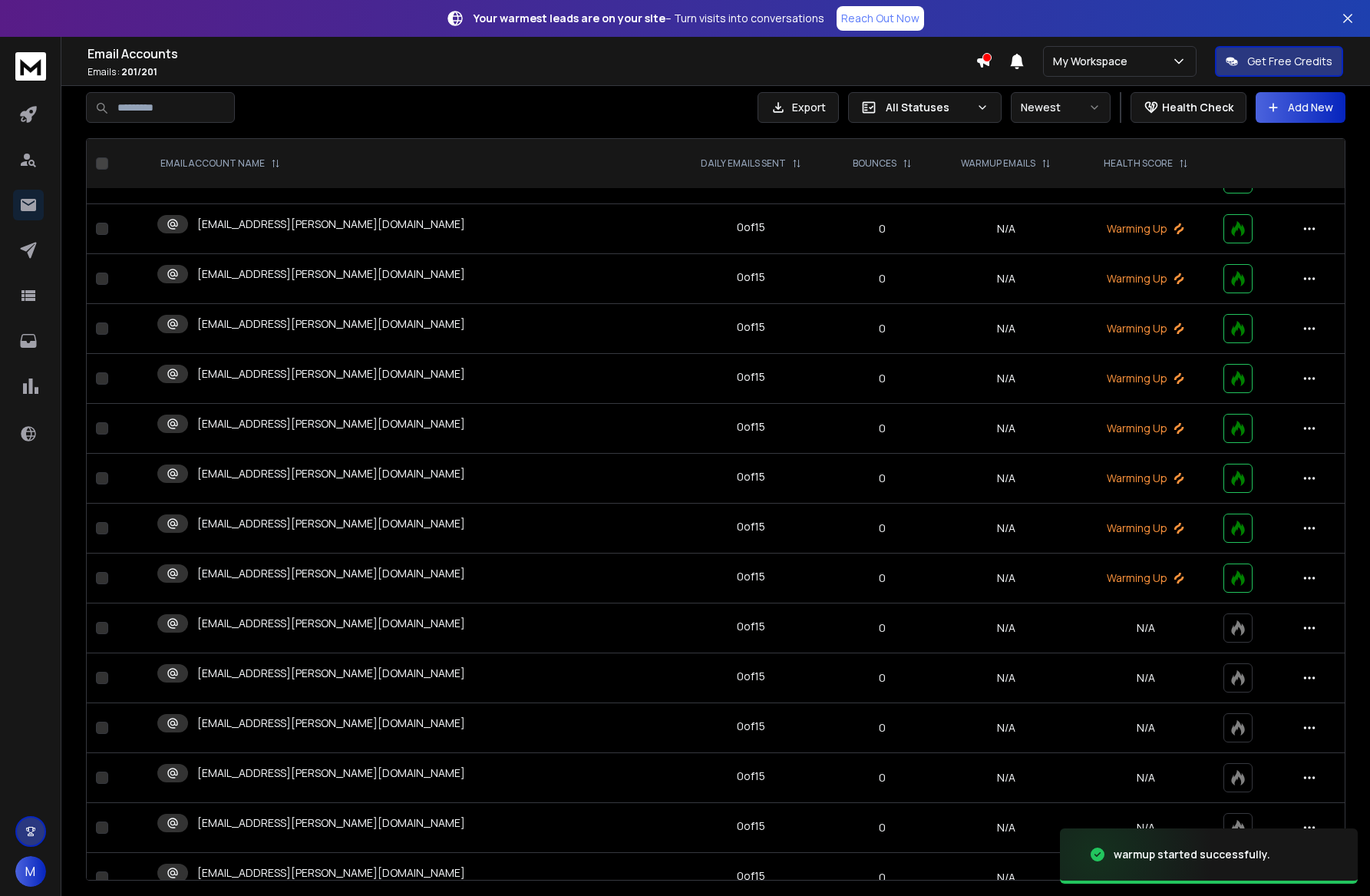
click at [1215, 643] on td at bounding box center [1245, 628] width 60 height 50
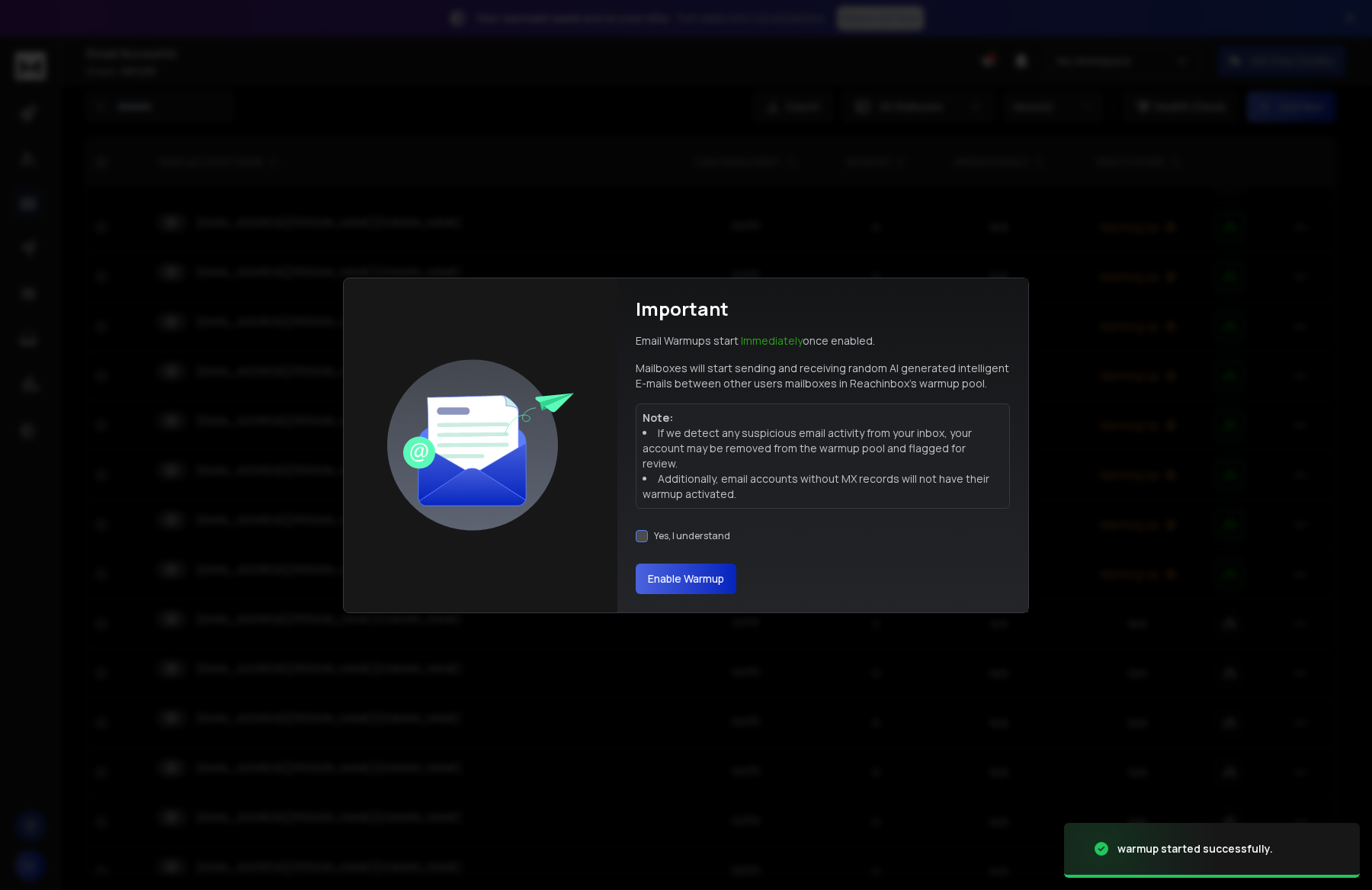
click at [634, 531] on div "Important Email Warmups start Immediately once enabled. Mailboxes will start se…" at bounding box center [822, 445] width 411 height 334
click at [640, 534] on button "Yes, I understand" at bounding box center [641, 535] width 12 height 12
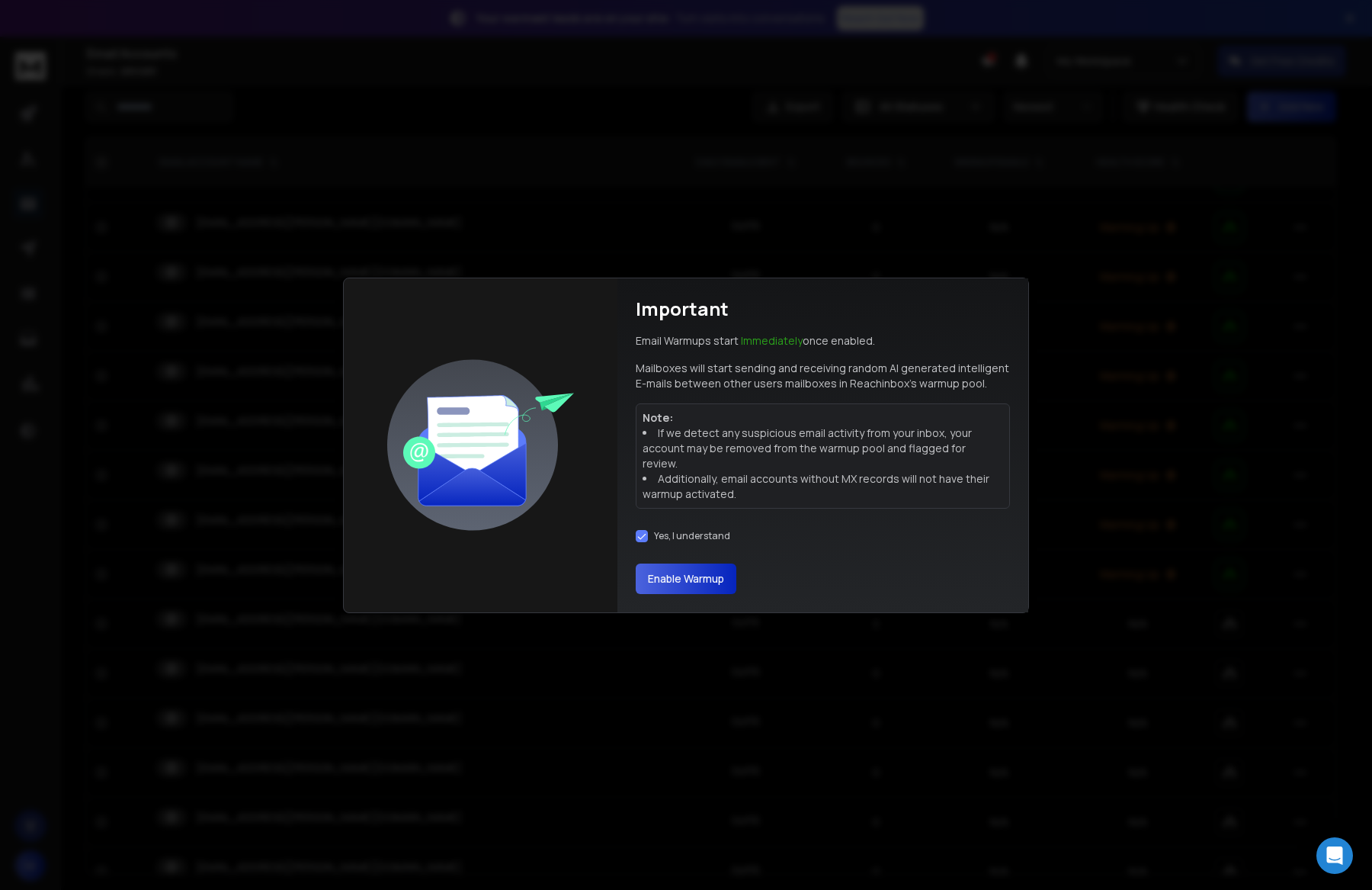
drag, startPoint x: 662, startPoint y: 567, endPoint x: 745, endPoint y: 583, distance: 84.5
click at [663, 567] on button "Enable Warmup" at bounding box center [686, 578] width 100 height 31
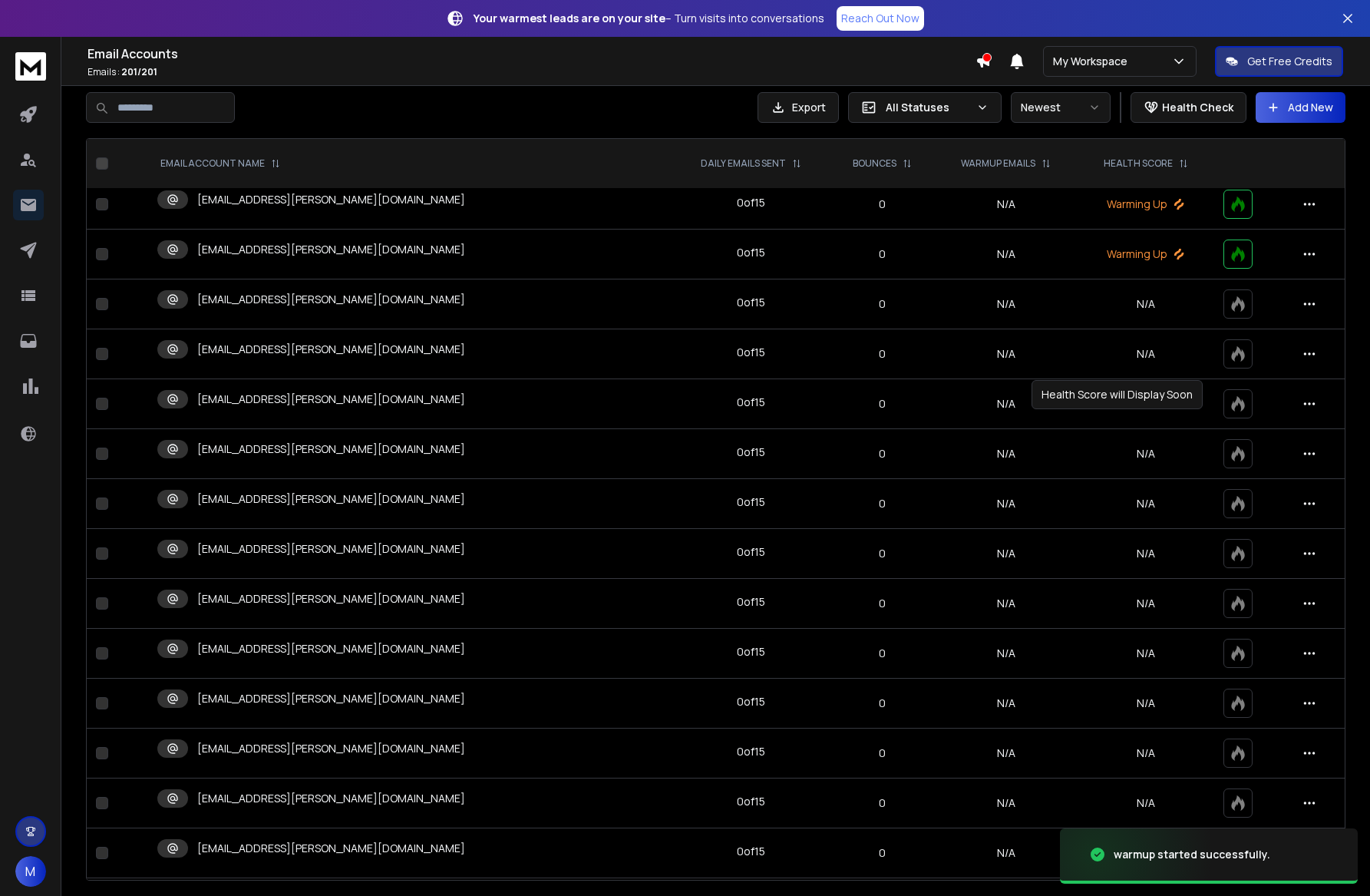
scroll to position [5357, 0]
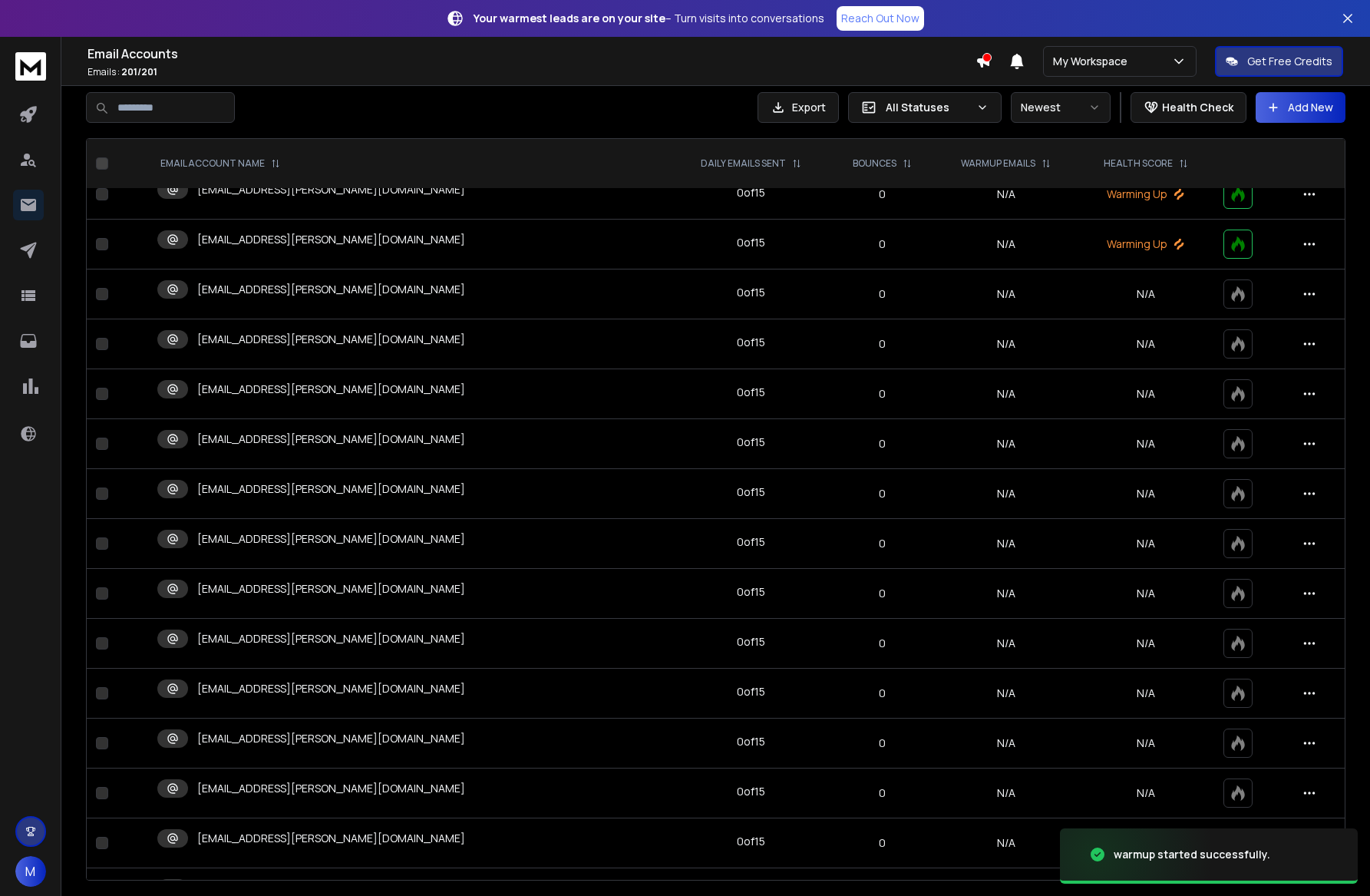
click at [1231, 291] on icon at bounding box center [1238, 293] width 15 height 15
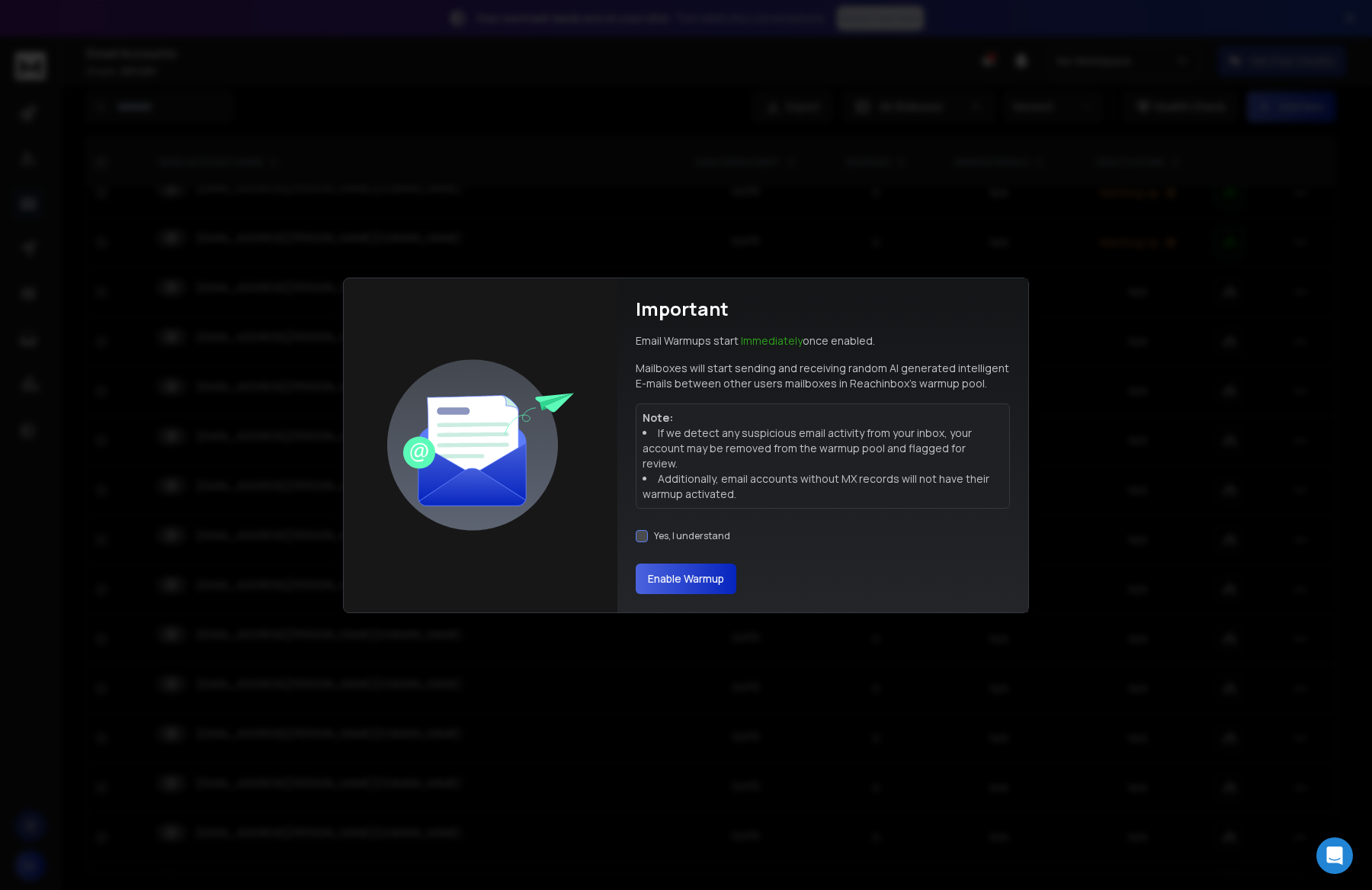
click at [640, 532] on button "Yes, I understand" at bounding box center [641, 535] width 12 height 12
drag, startPoint x: 685, startPoint y: 570, endPoint x: 711, endPoint y: 572, distance: 26.1
click at [689, 571] on button "Enable Warmup" at bounding box center [686, 578] width 100 height 31
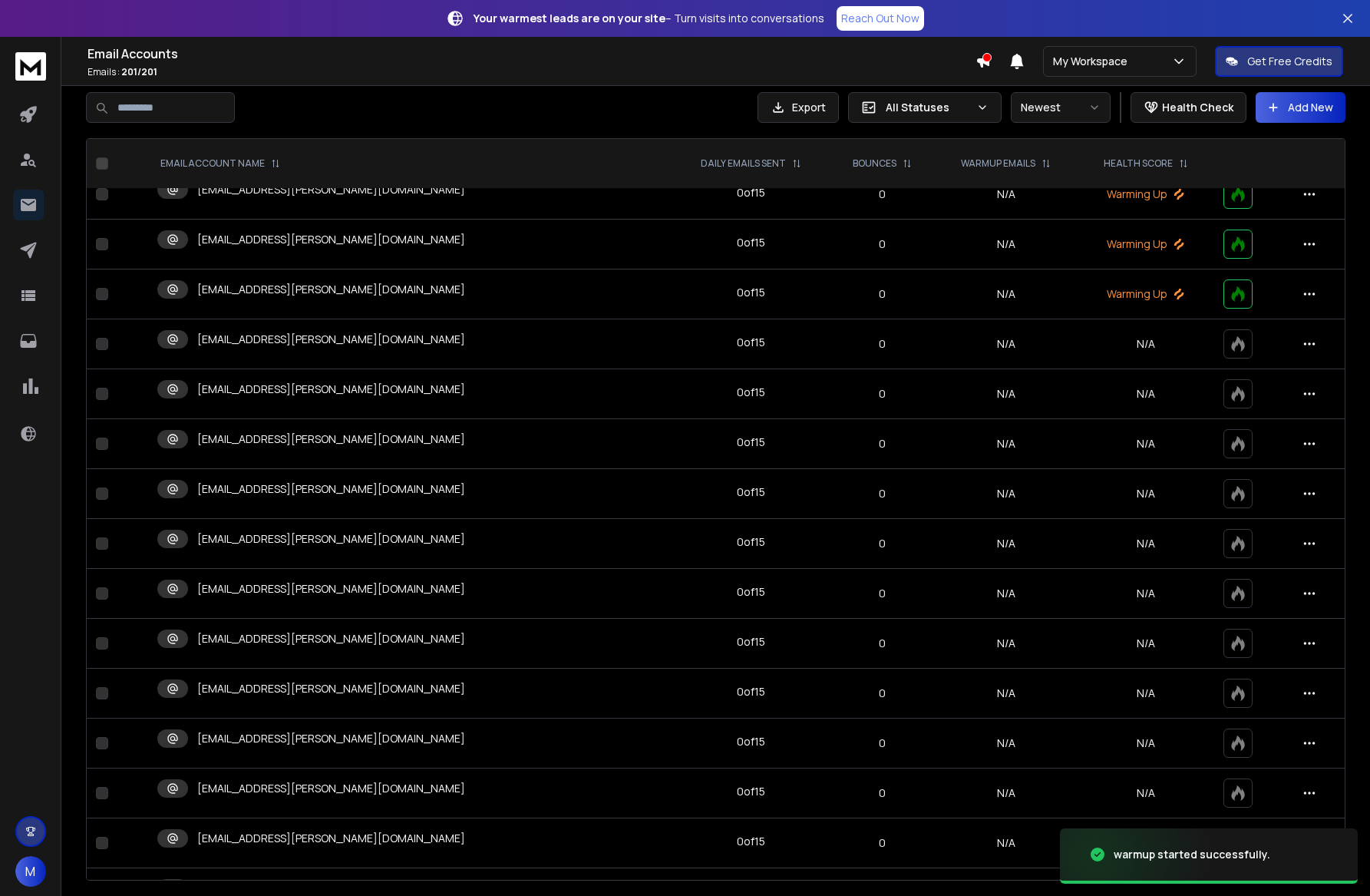
click at [1232, 340] on icon at bounding box center [1238, 344] width 13 height 15
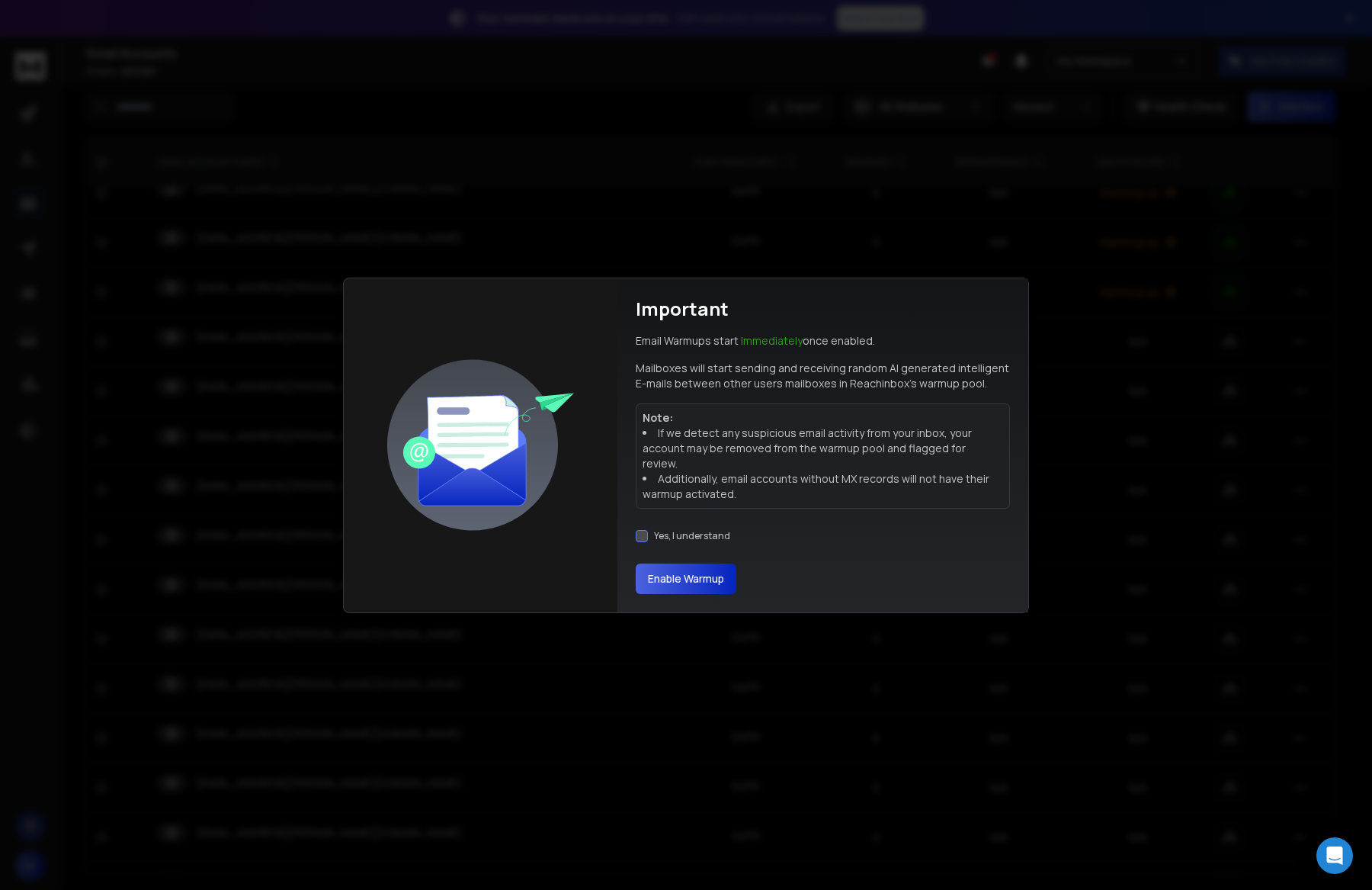
click at [638, 530] on button "Yes, I understand" at bounding box center [641, 535] width 12 height 12
click at [660, 568] on button "Enable Warmup" at bounding box center [686, 578] width 100 height 31
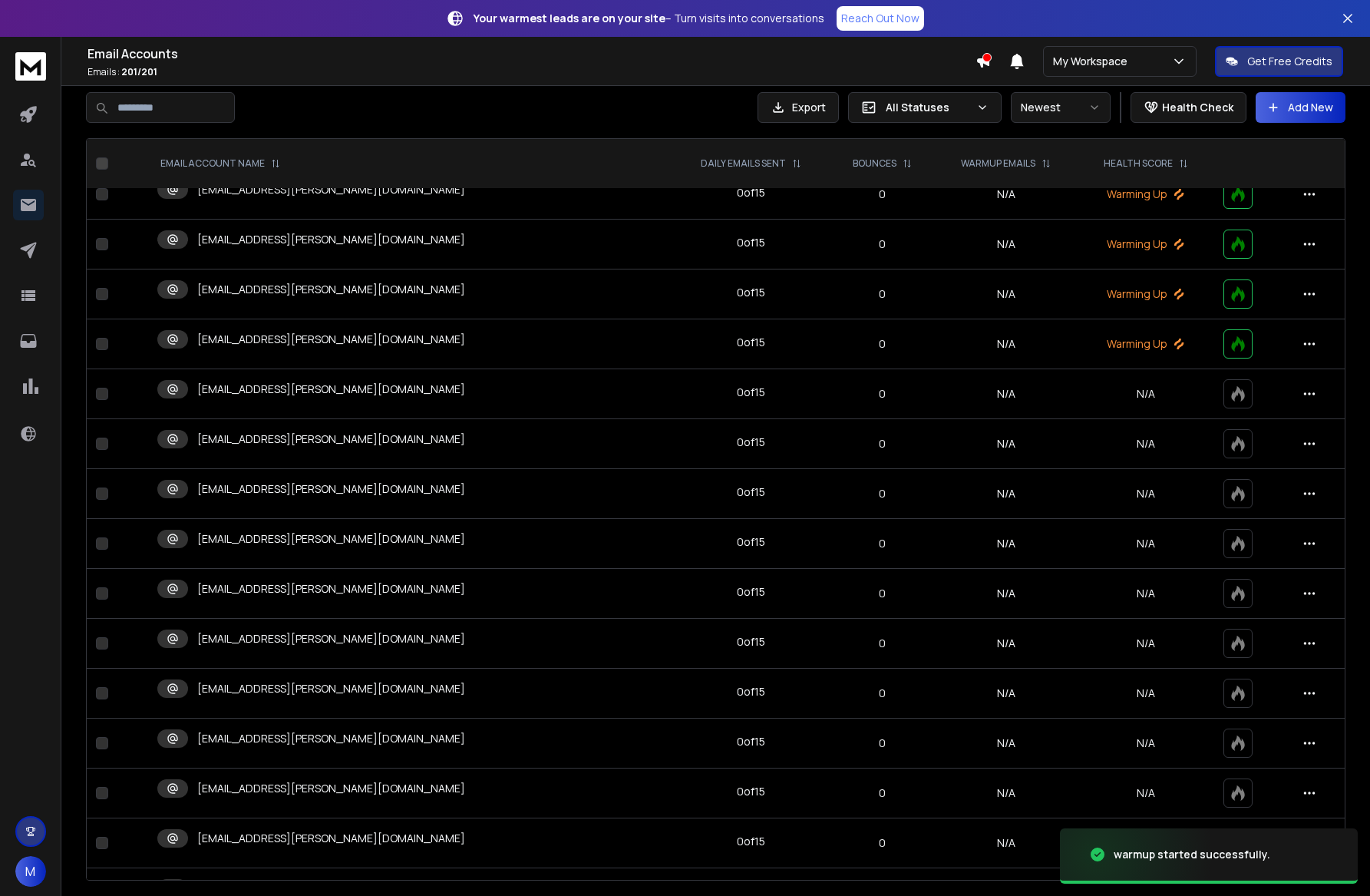
click at [1223, 402] on div at bounding box center [1237, 393] width 29 height 29
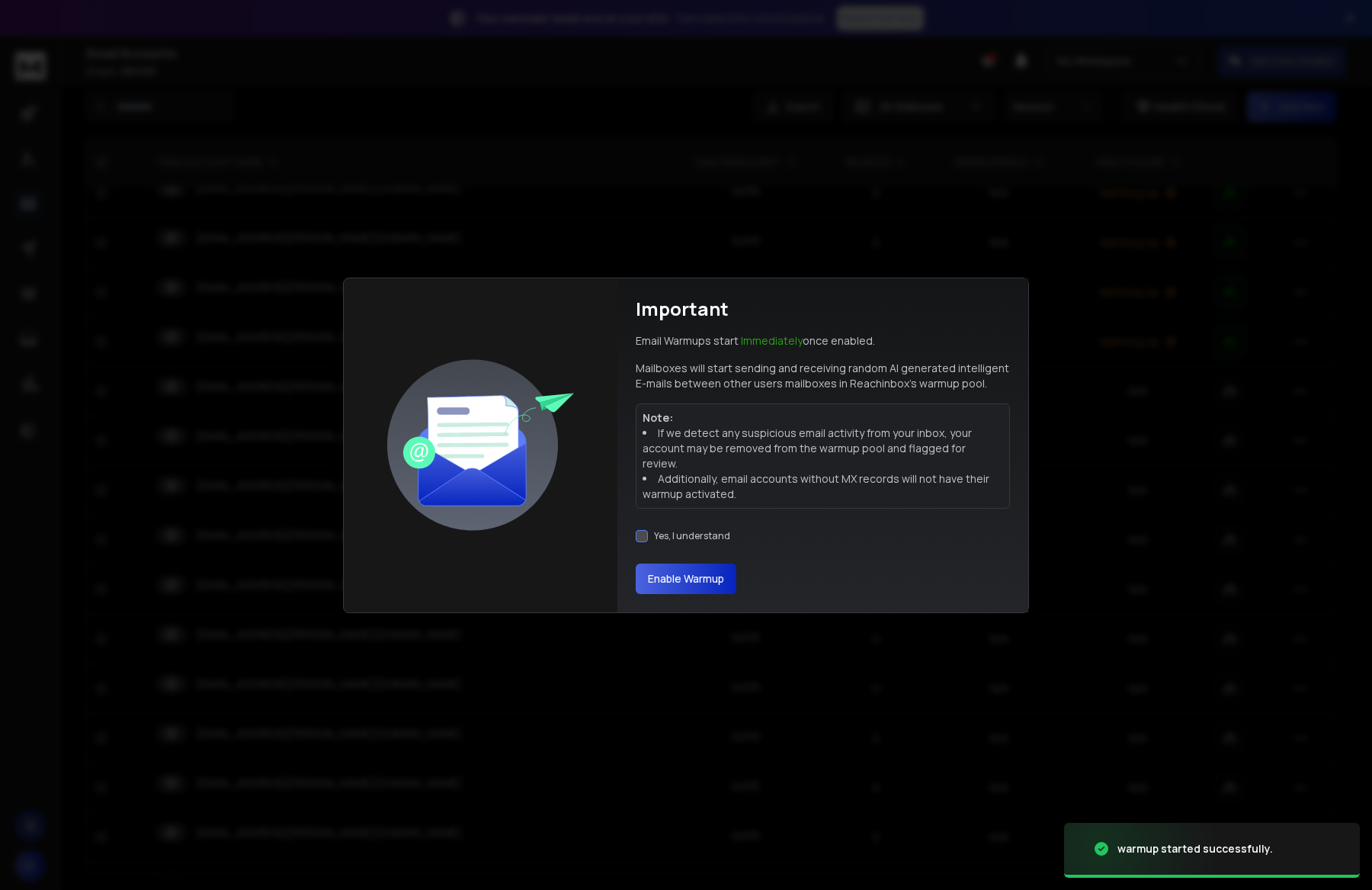
click at [640, 535] on div "Yes, I understand" at bounding box center [683, 535] width 95 height 31
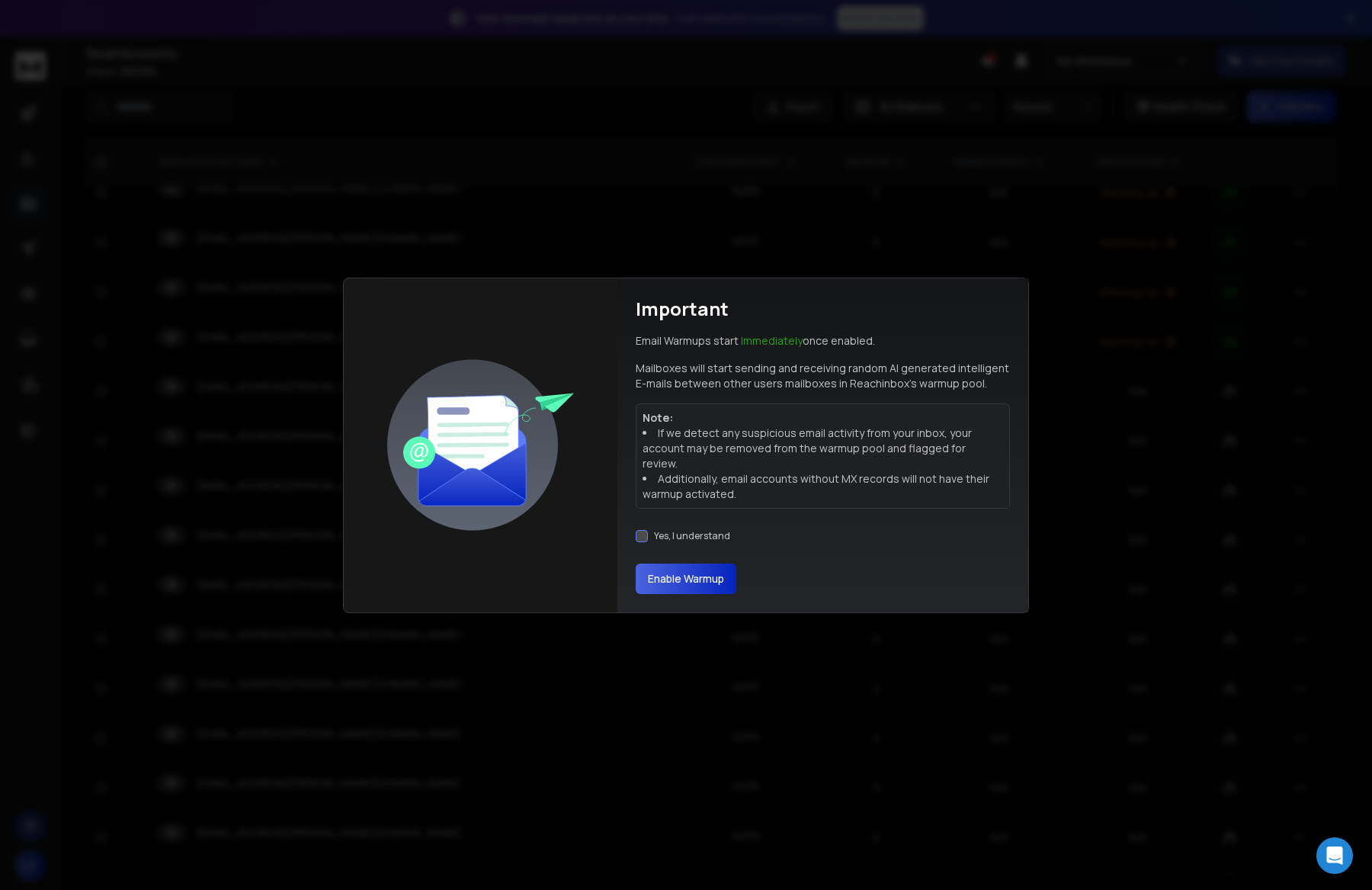
click at [638, 532] on button "Yes, I understand" at bounding box center [641, 535] width 12 height 12
click at [685, 572] on button "Enable Warmup" at bounding box center [686, 578] width 100 height 31
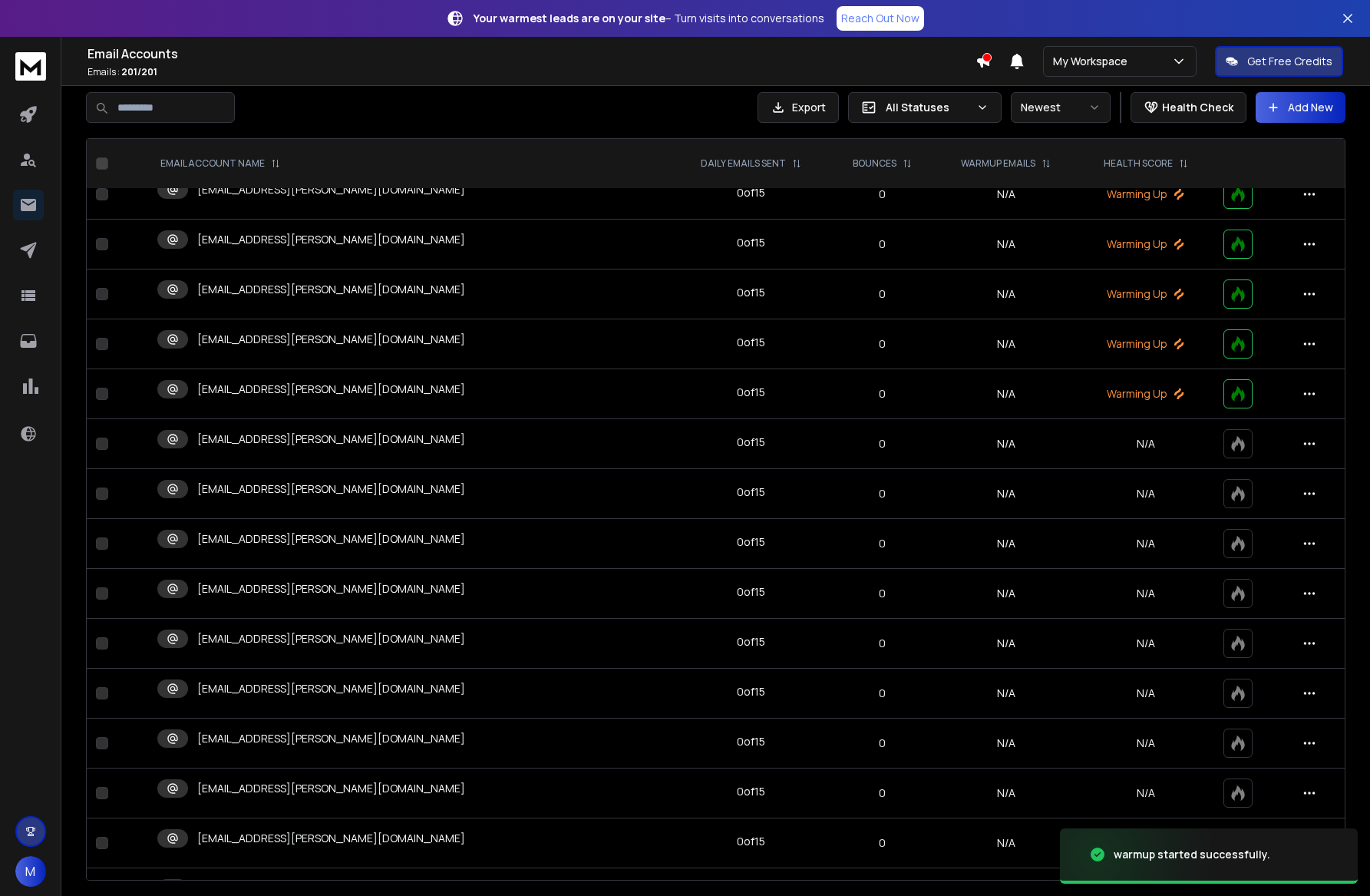
click at [1223, 445] on div at bounding box center [1237, 443] width 29 height 29
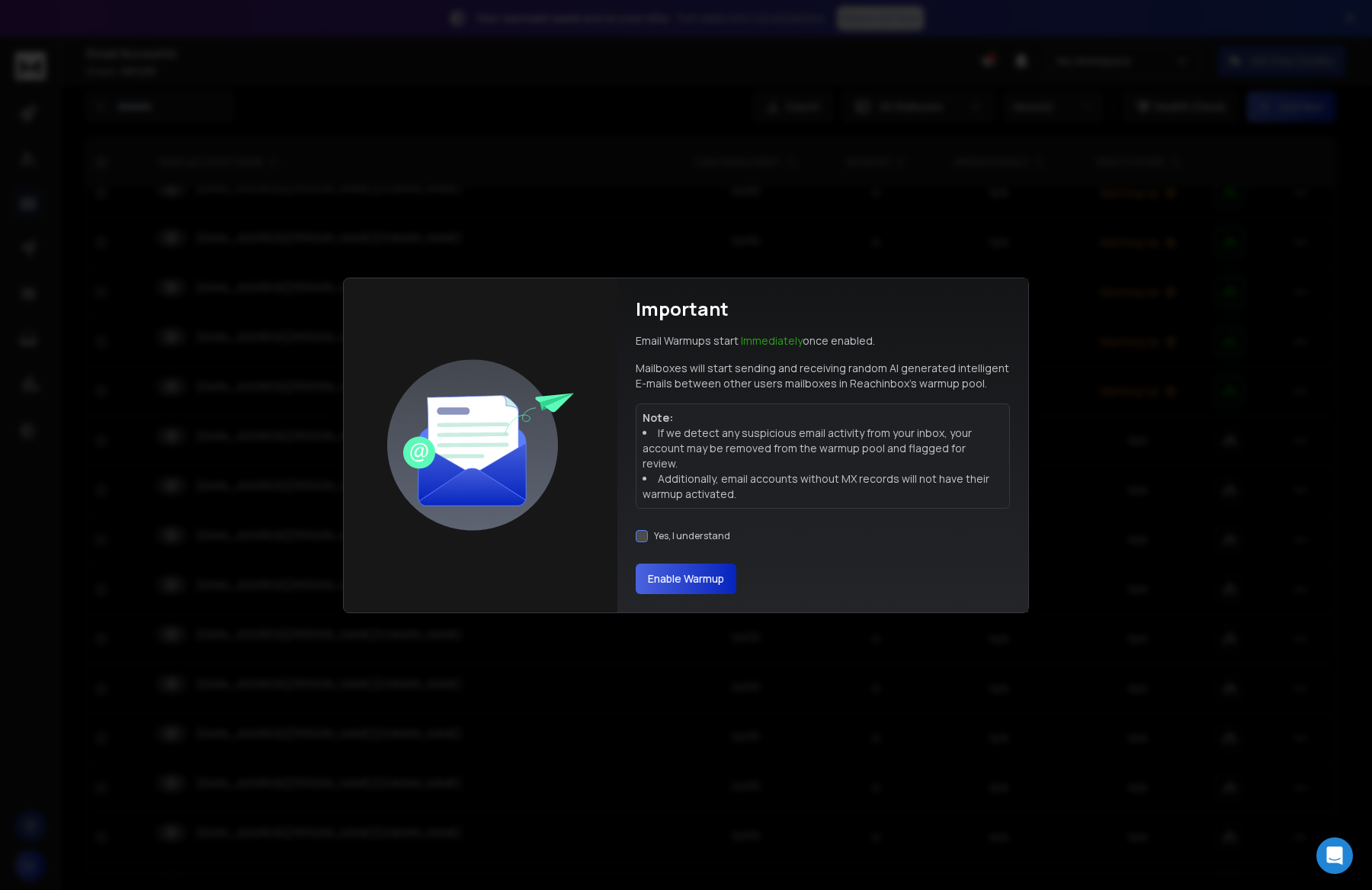
click at [637, 530] on button "Yes, I understand" at bounding box center [641, 535] width 12 height 12
click at [676, 567] on button "Enable Warmup" at bounding box center [686, 578] width 100 height 31
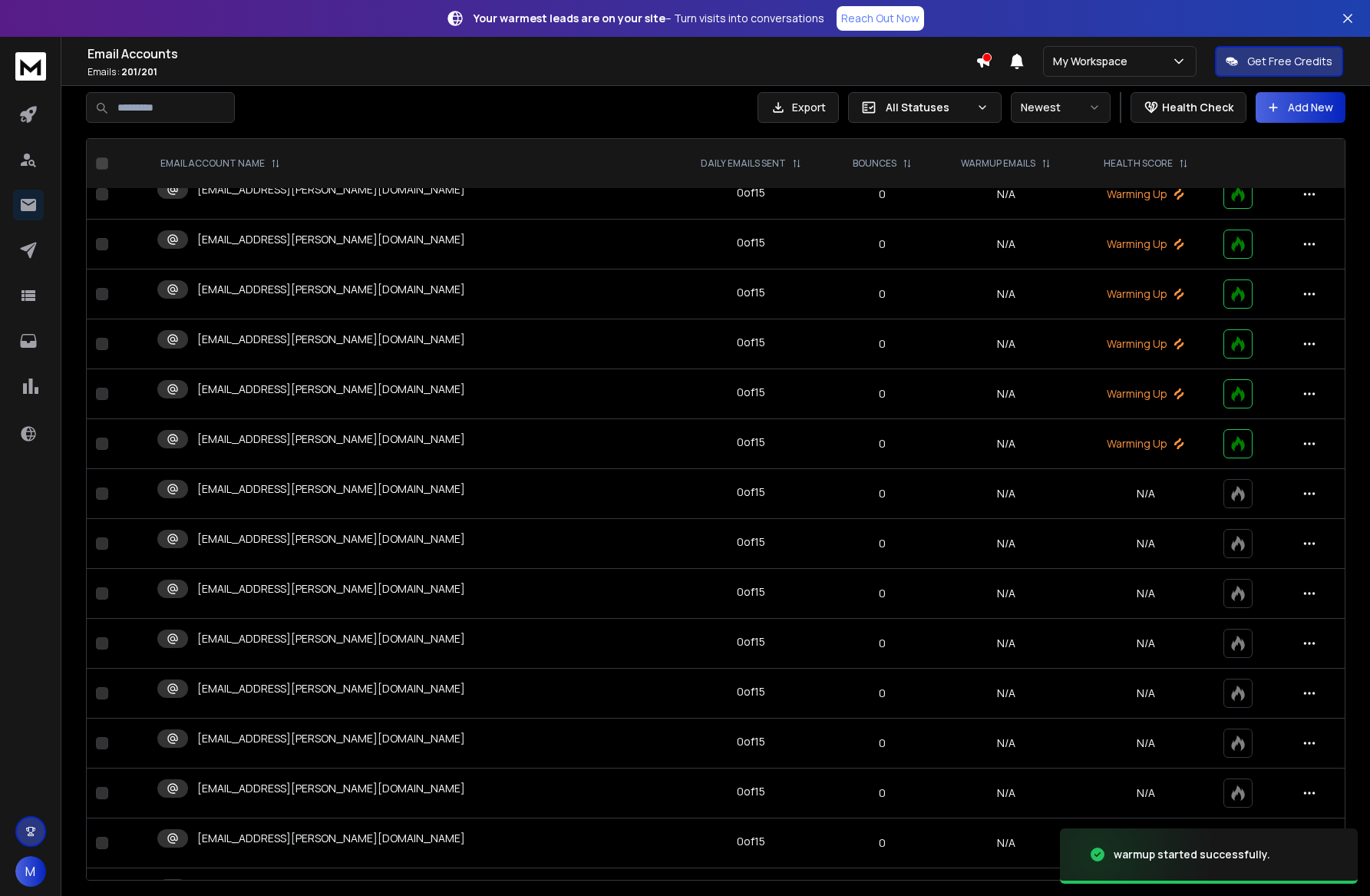
click at [1231, 488] on icon at bounding box center [1238, 493] width 15 height 15
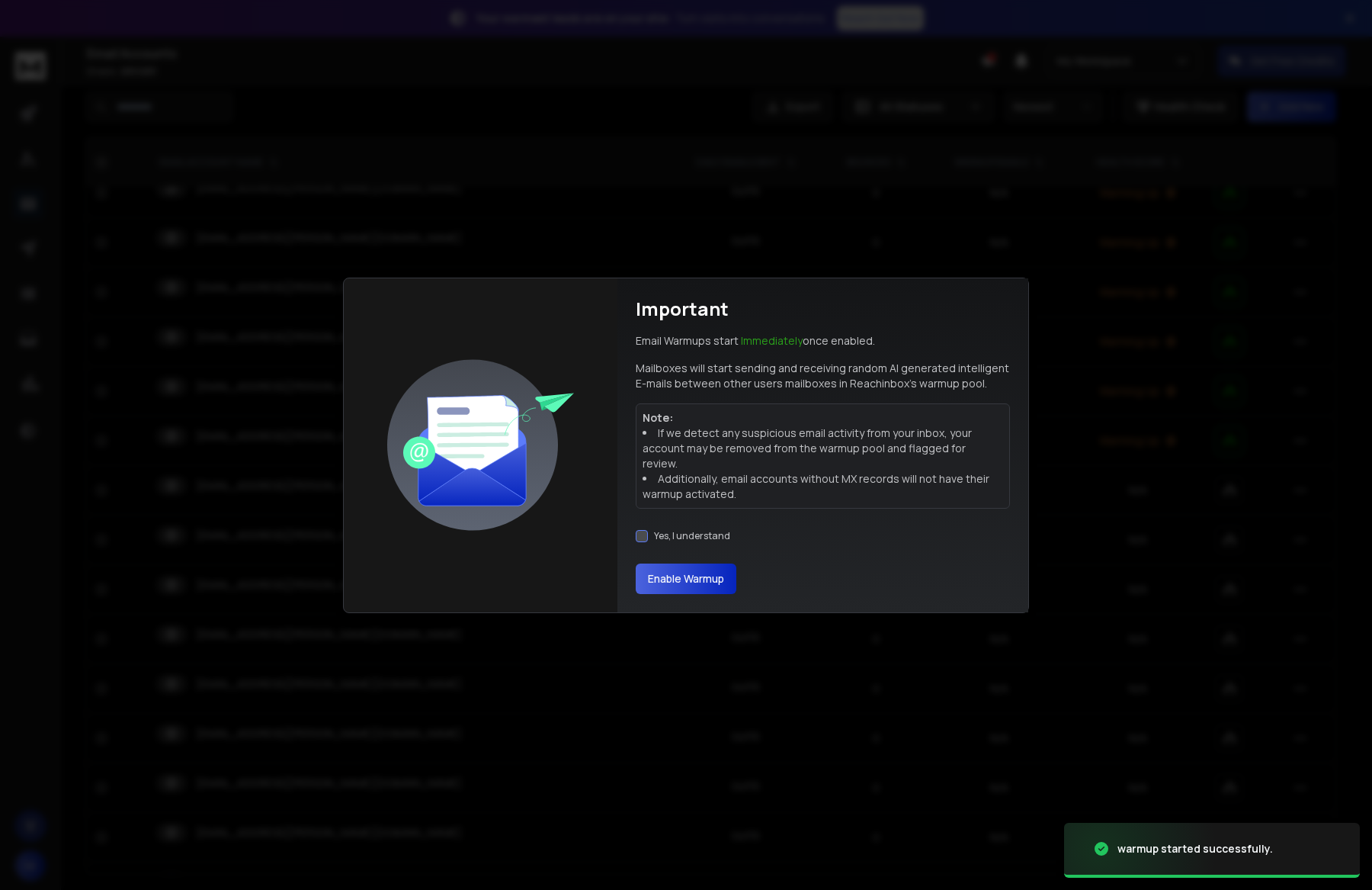
click at [639, 532] on button "Yes, I understand" at bounding box center [641, 535] width 12 height 12
click at [665, 566] on button "Enable Warmup" at bounding box center [686, 578] width 100 height 31
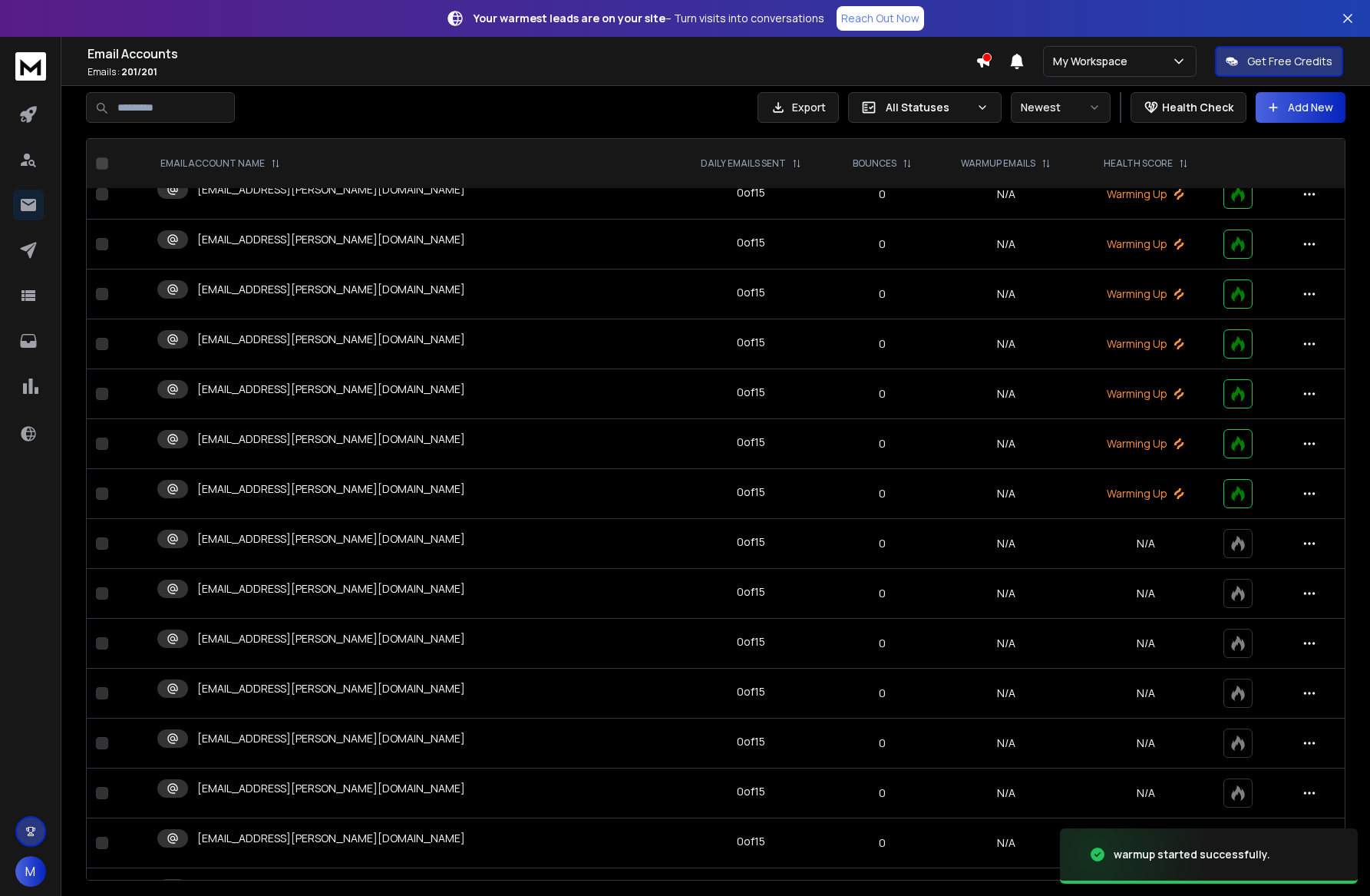
click at [1231, 544] on icon at bounding box center [1238, 543] width 15 height 15
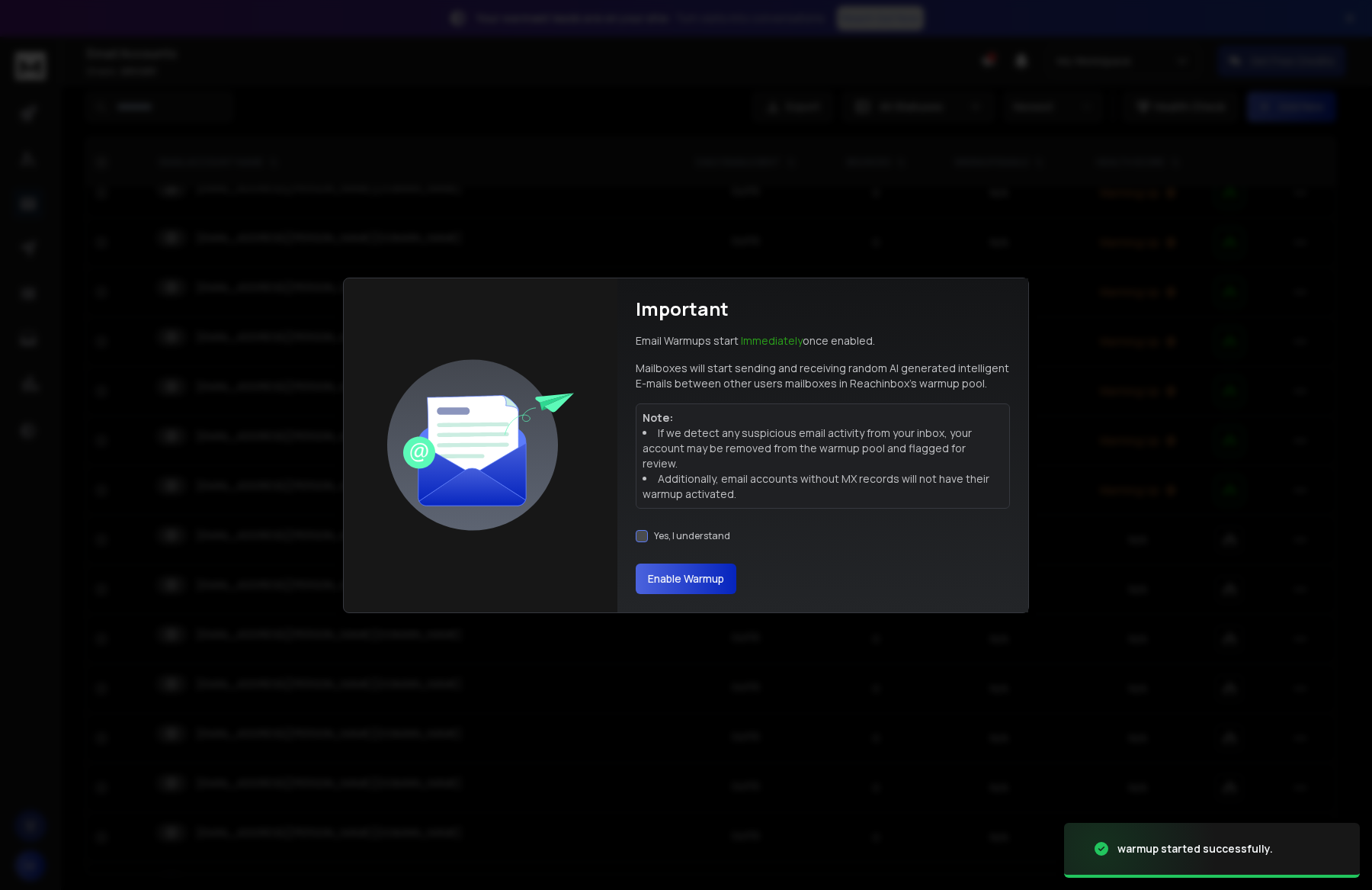
click at [647, 530] on button "Yes, I understand" at bounding box center [641, 535] width 12 height 12
drag, startPoint x: 682, startPoint y: 570, endPoint x: 806, endPoint y: 580, distance: 124.4
click at [684, 570] on button "Enable Warmup" at bounding box center [686, 578] width 100 height 31
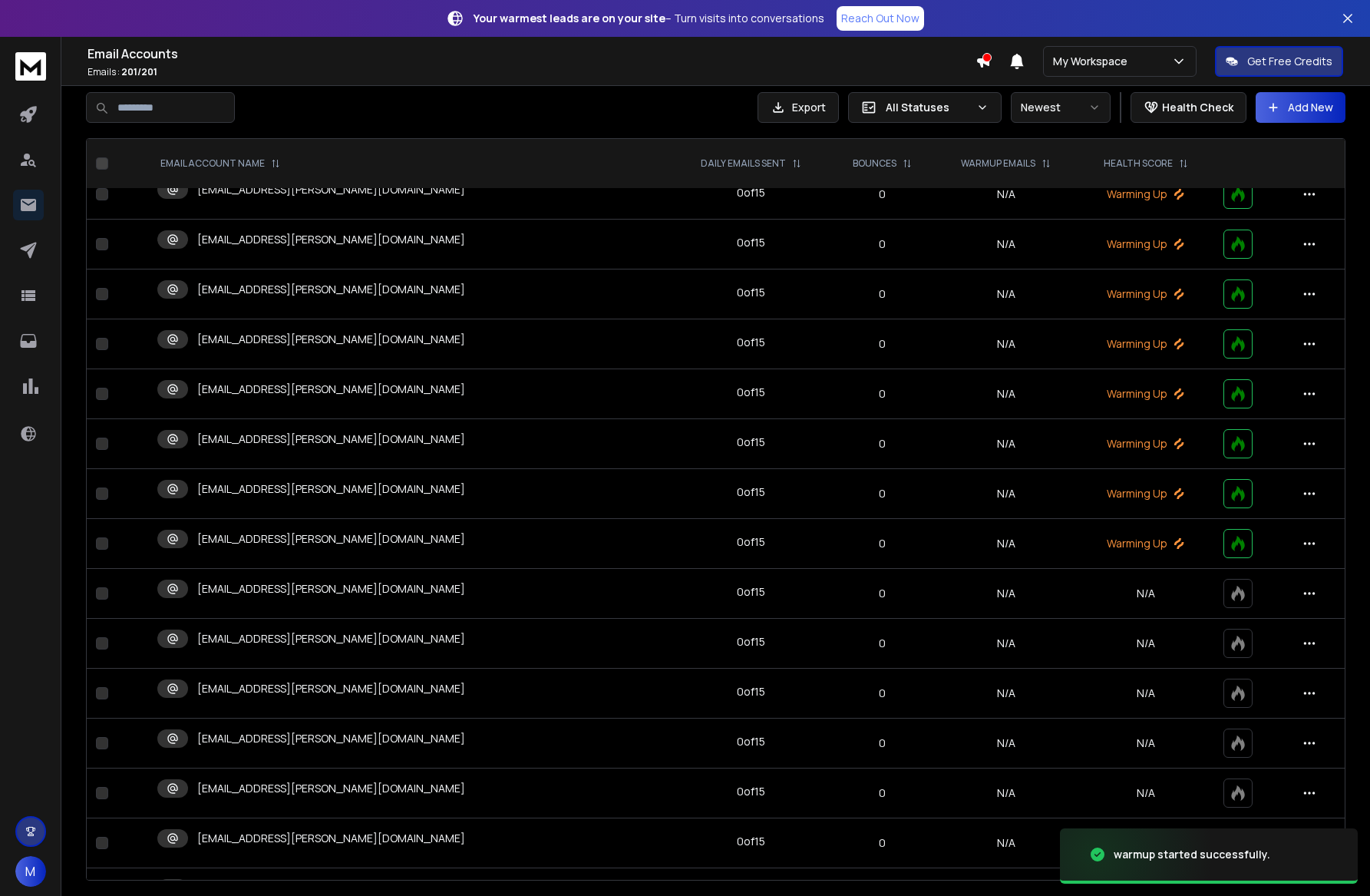
click at [1231, 597] on icon at bounding box center [1238, 593] width 15 height 15
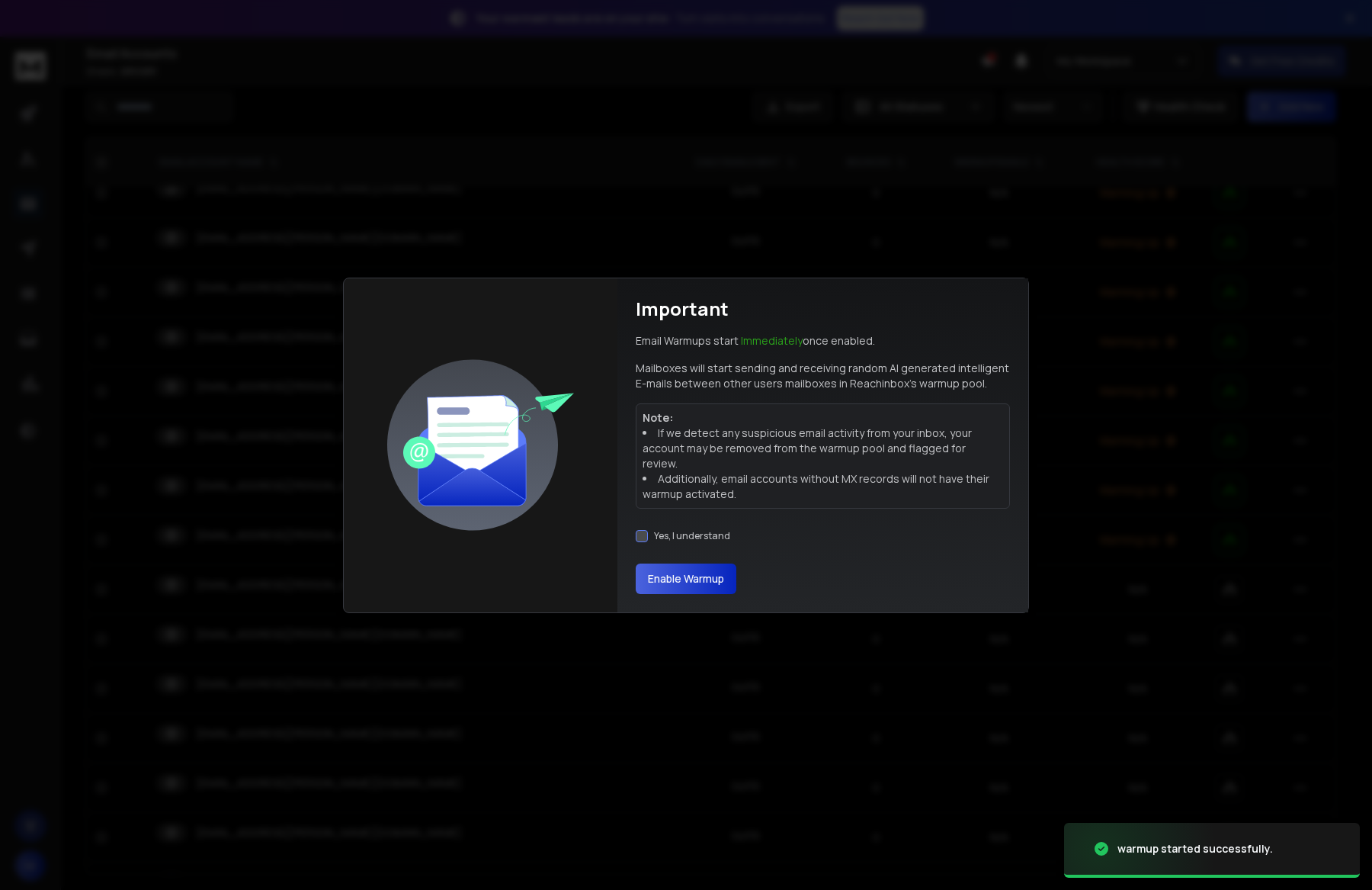
click at [638, 535] on div "Yes, I understand" at bounding box center [683, 535] width 95 height 31
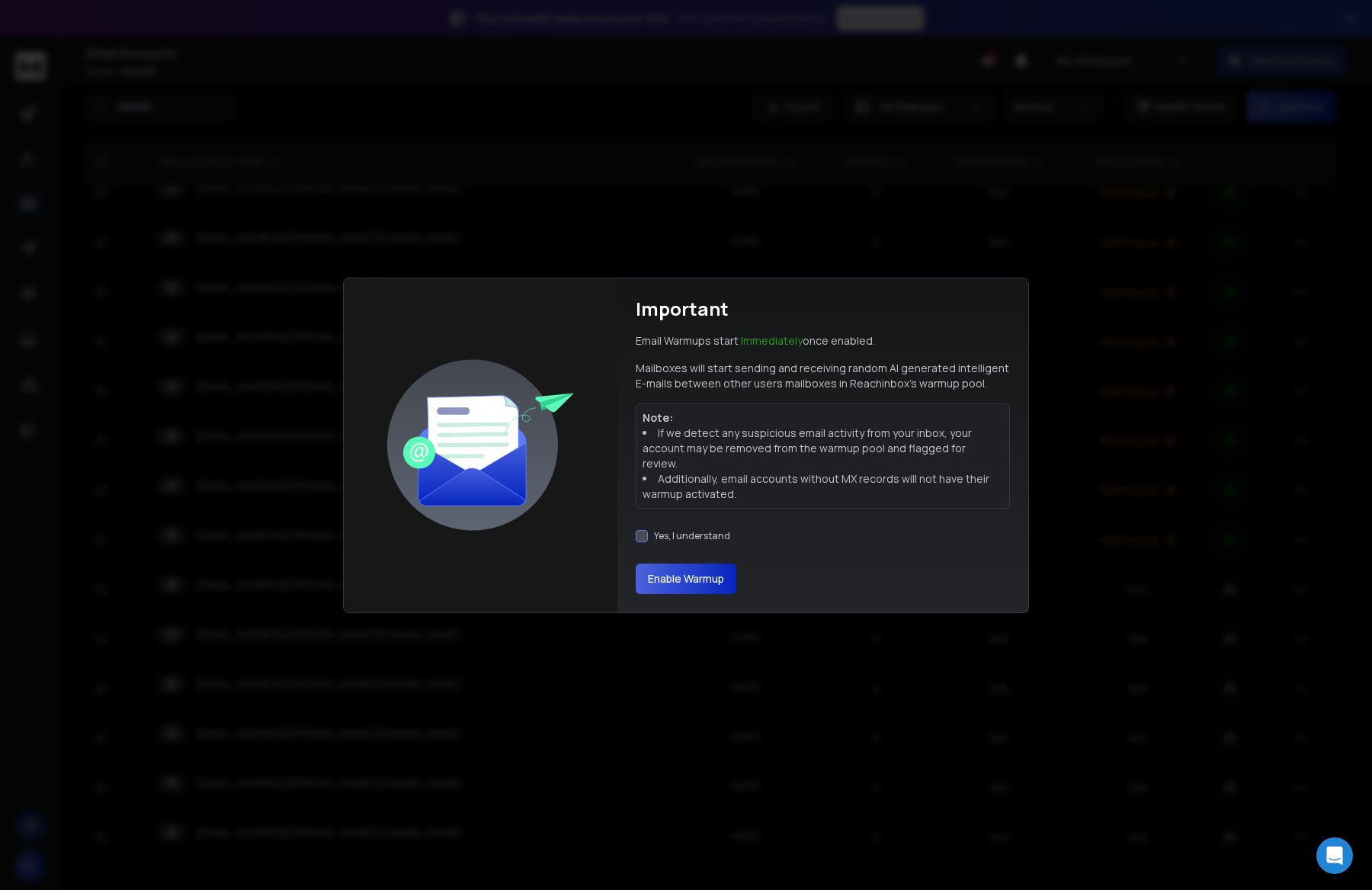
click at [644, 538] on div "Yes, I understand" at bounding box center [683, 535] width 95 height 31
click at [640, 535] on div "Yes, I understand" at bounding box center [683, 535] width 95 height 31
click at [641, 531] on button "Yes, I understand" at bounding box center [641, 535] width 12 height 12
drag, startPoint x: 682, startPoint y: 574, endPoint x: 758, endPoint y: 587, distance: 77.1
click at [684, 574] on button "Enable Warmup" at bounding box center [686, 578] width 100 height 31
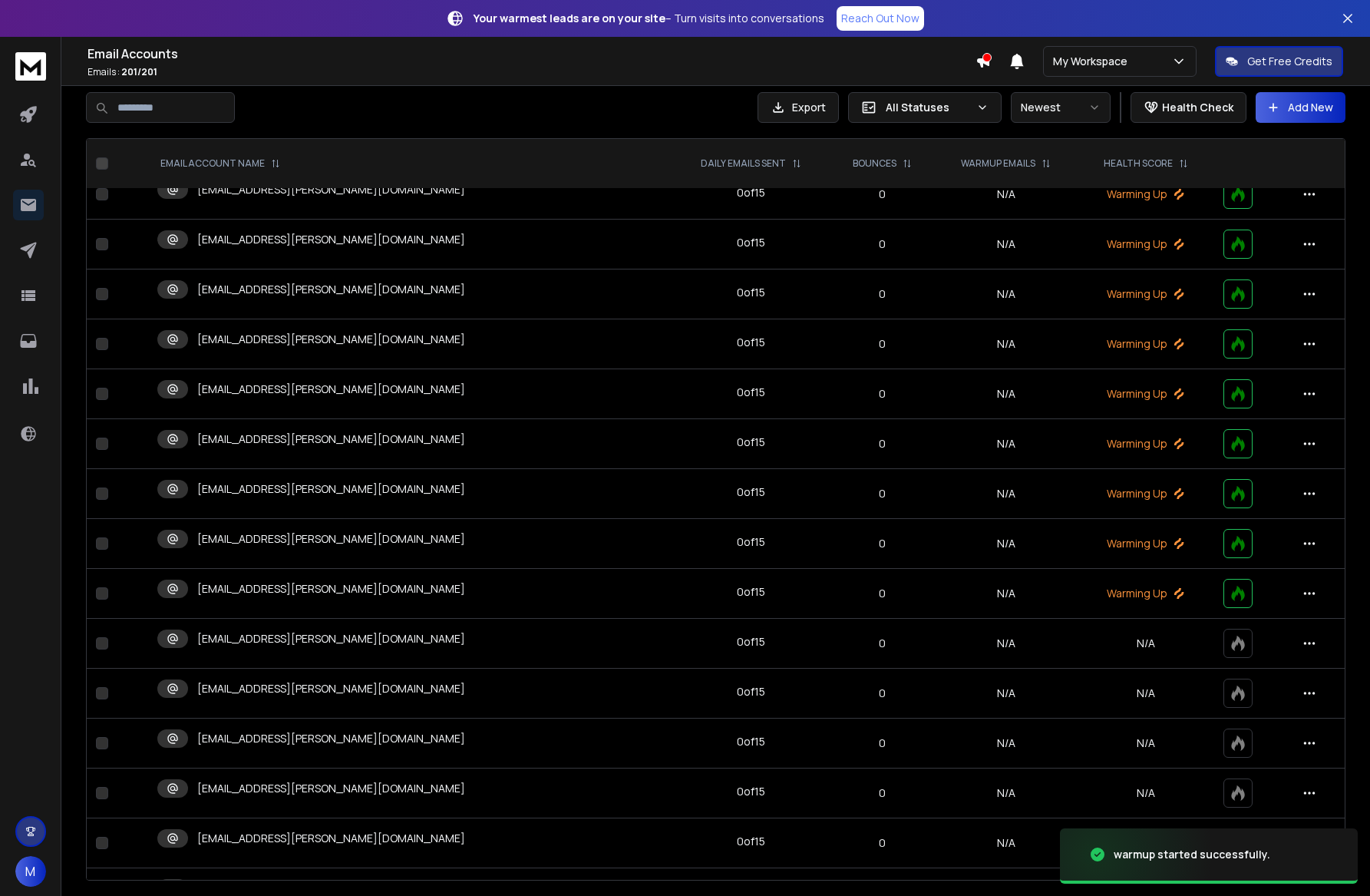
click at [1231, 637] on icon at bounding box center [1238, 643] width 15 height 15
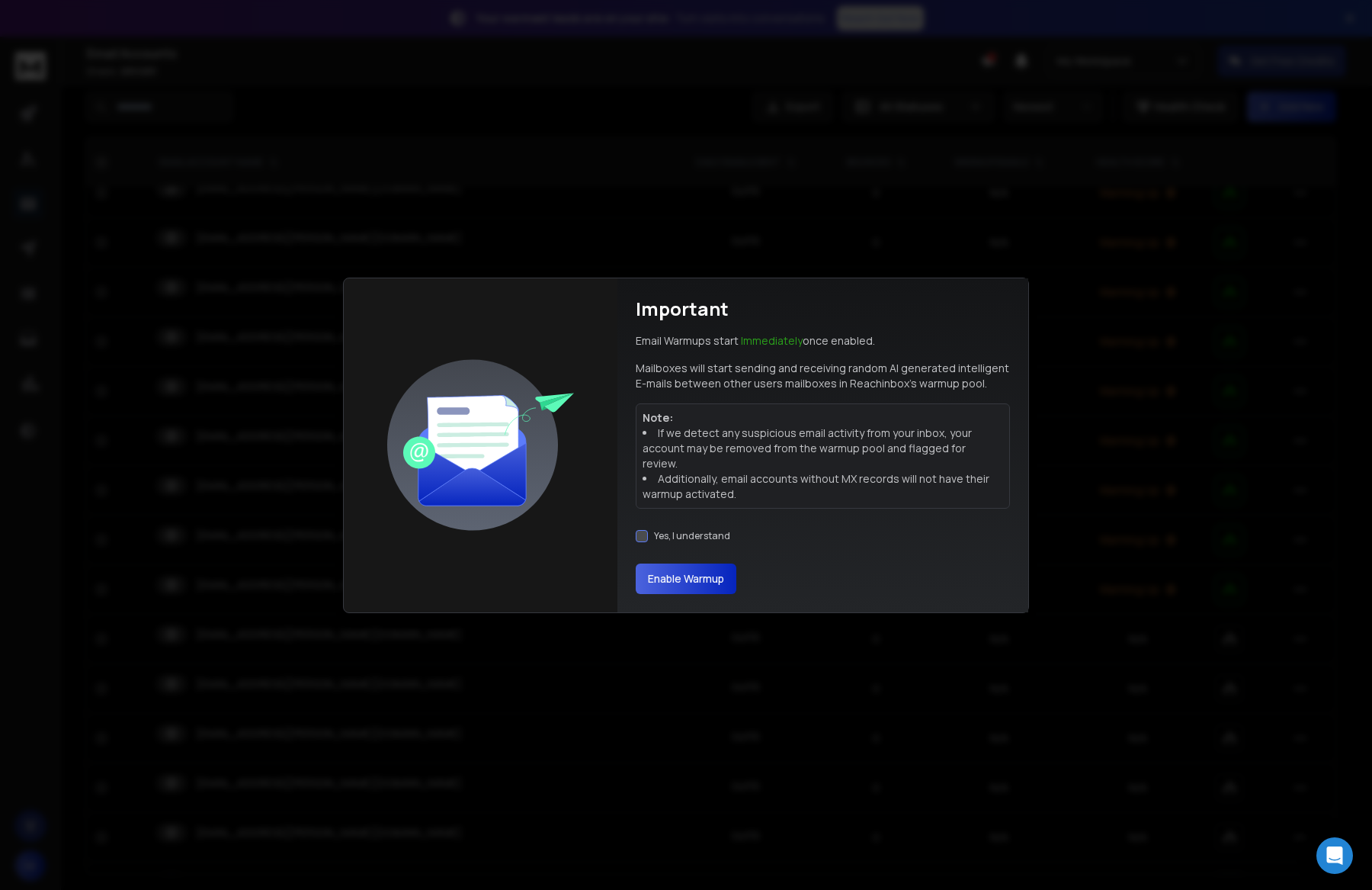
click at [646, 531] on button "Yes, I understand" at bounding box center [641, 535] width 12 height 12
click at [681, 563] on button "Enable Warmup" at bounding box center [686, 578] width 100 height 31
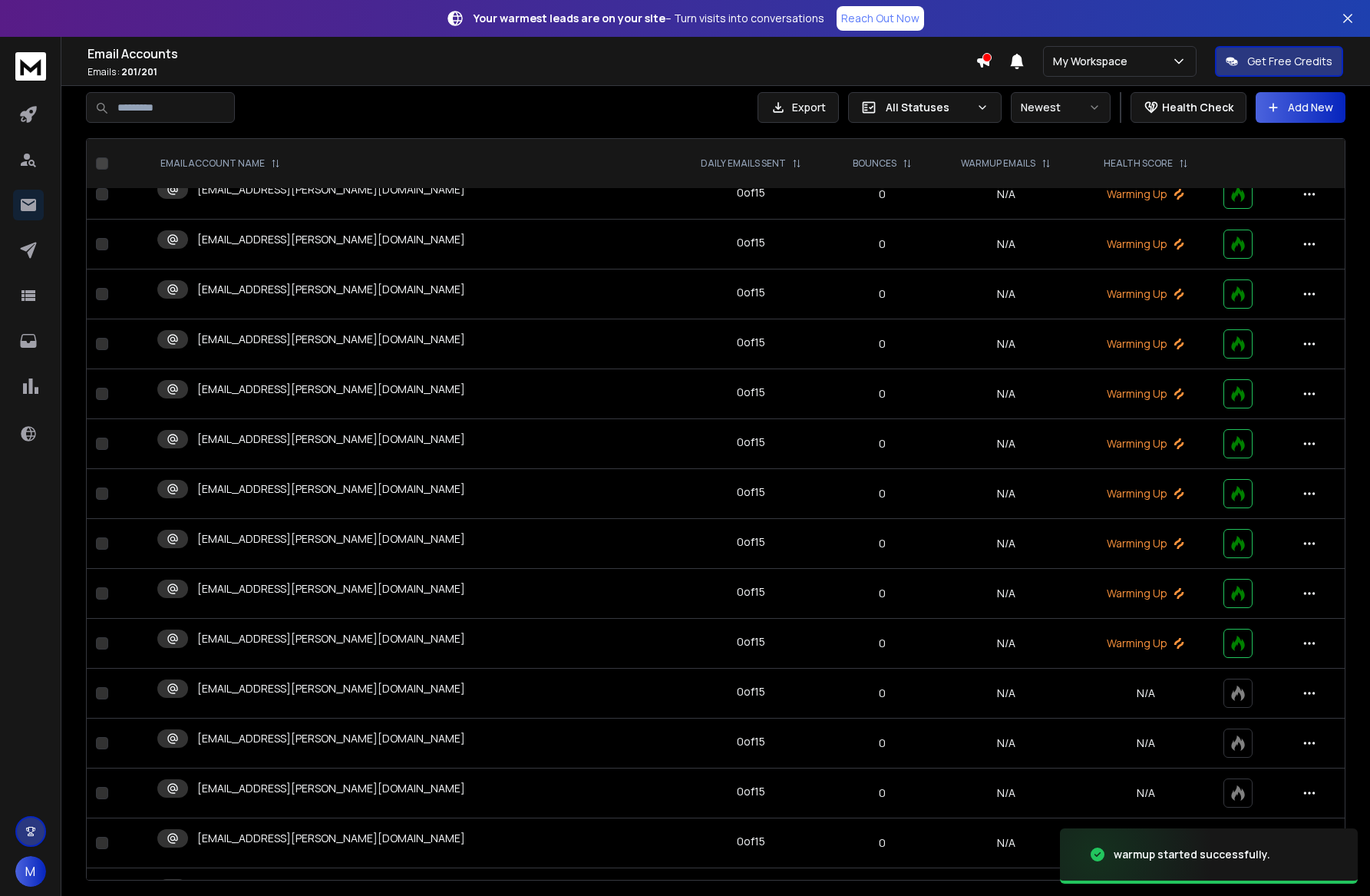
click at [1232, 690] on icon at bounding box center [1238, 693] width 13 height 15
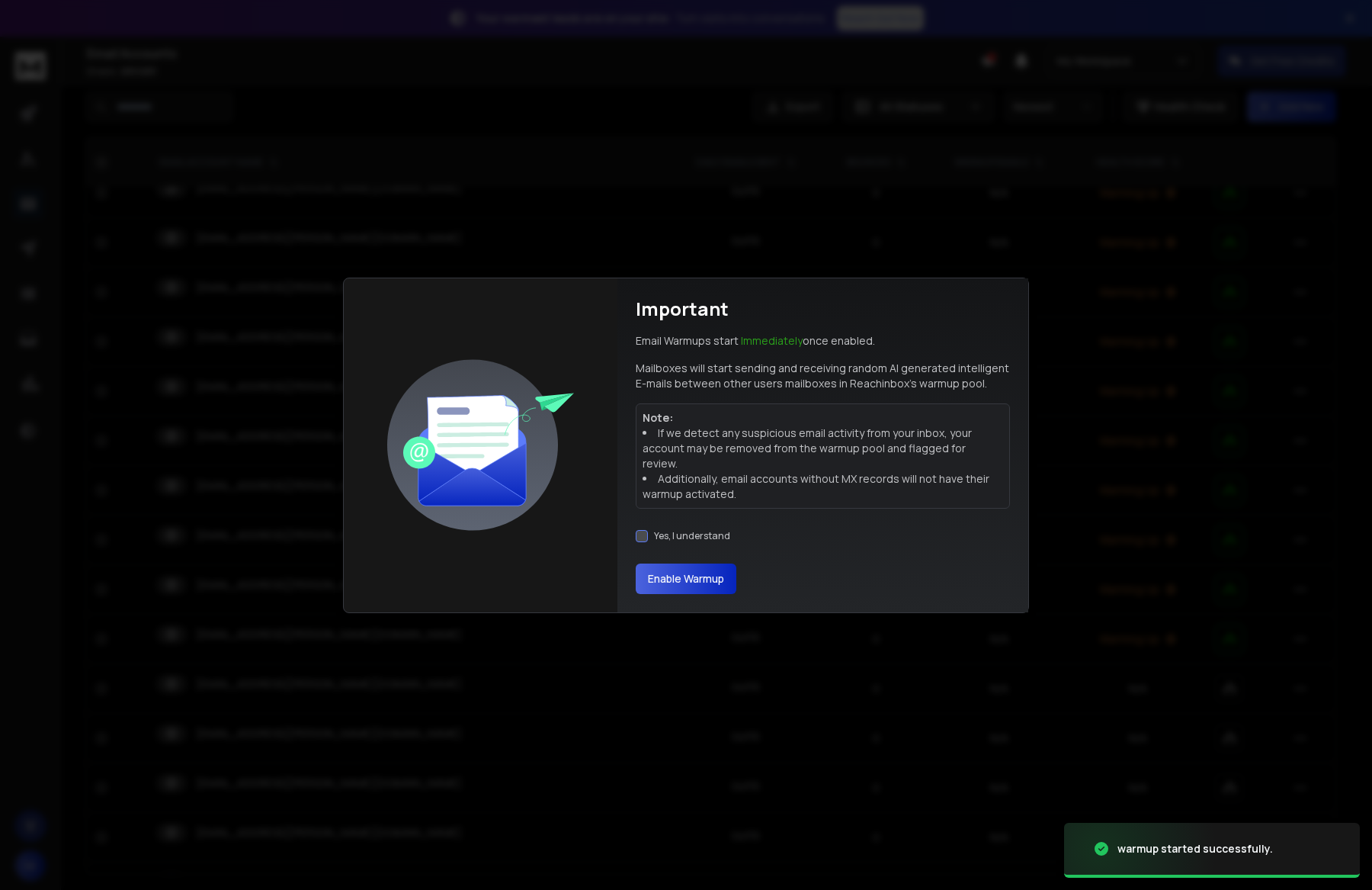
click at [643, 532] on button "Yes, I understand" at bounding box center [641, 535] width 12 height 12
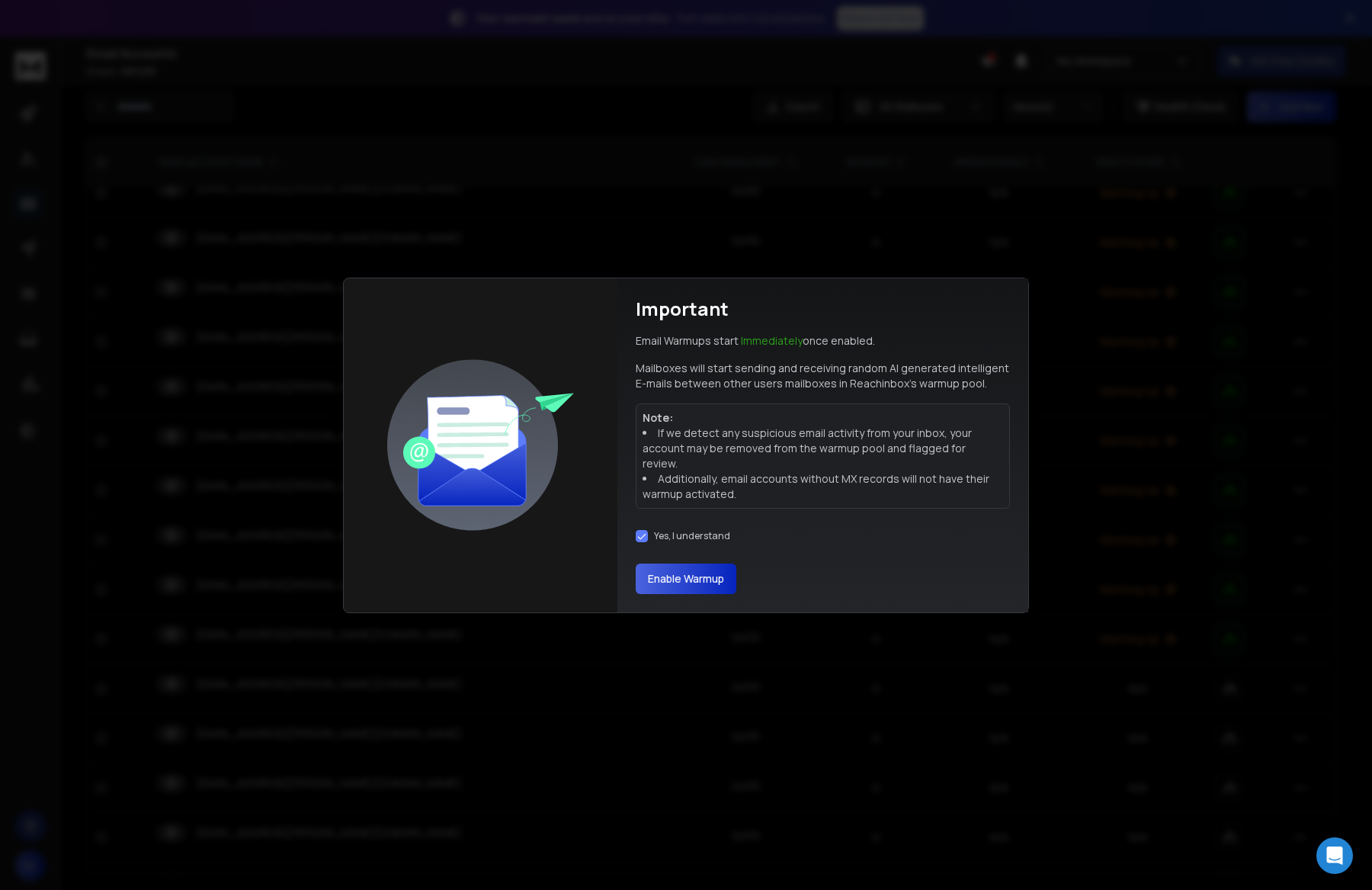
click at [656, 566] on button "Enable Warmup" at bounding box center [686, 578] width 100 height 31
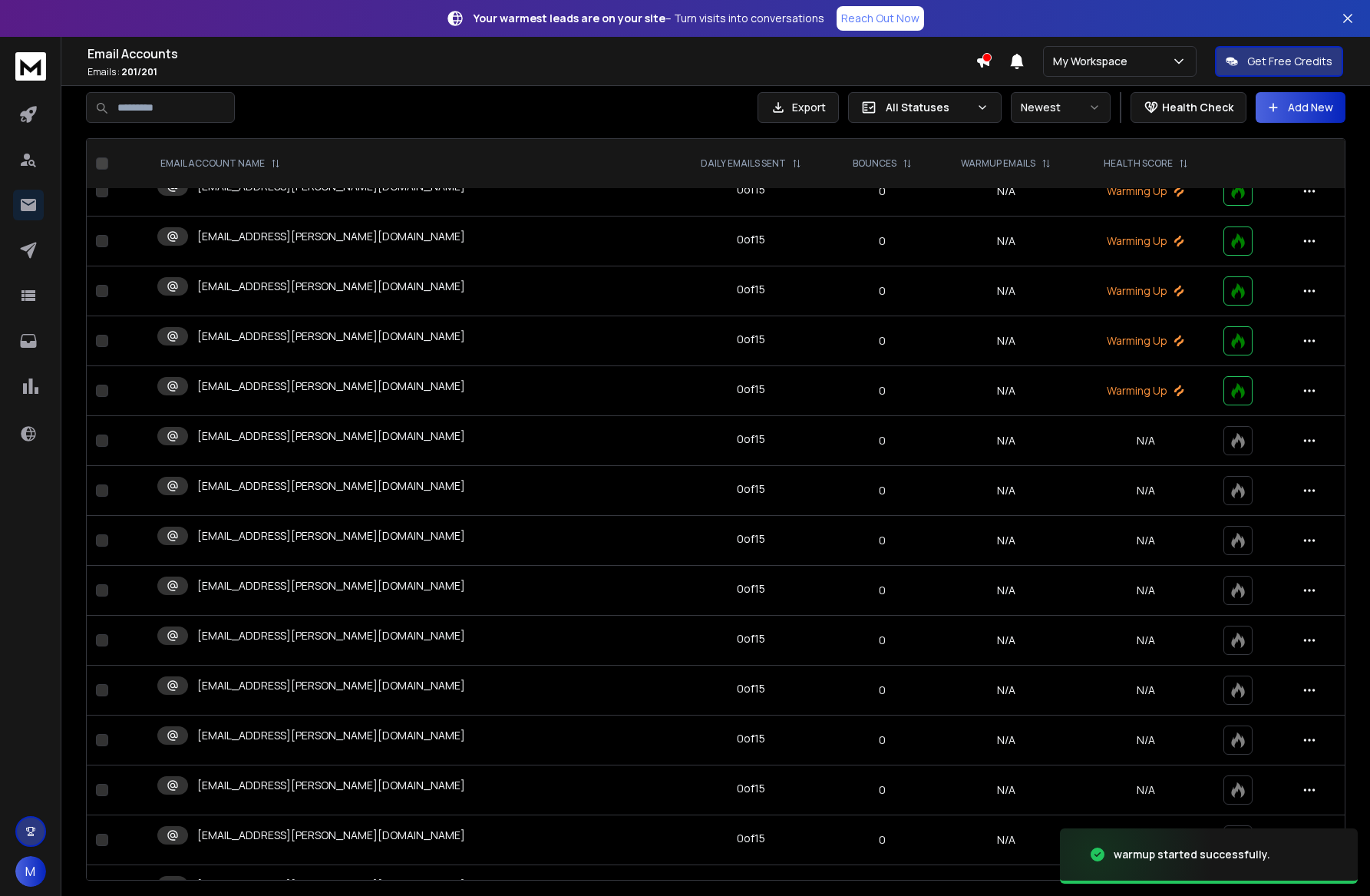
scroll to position [5664, 0]
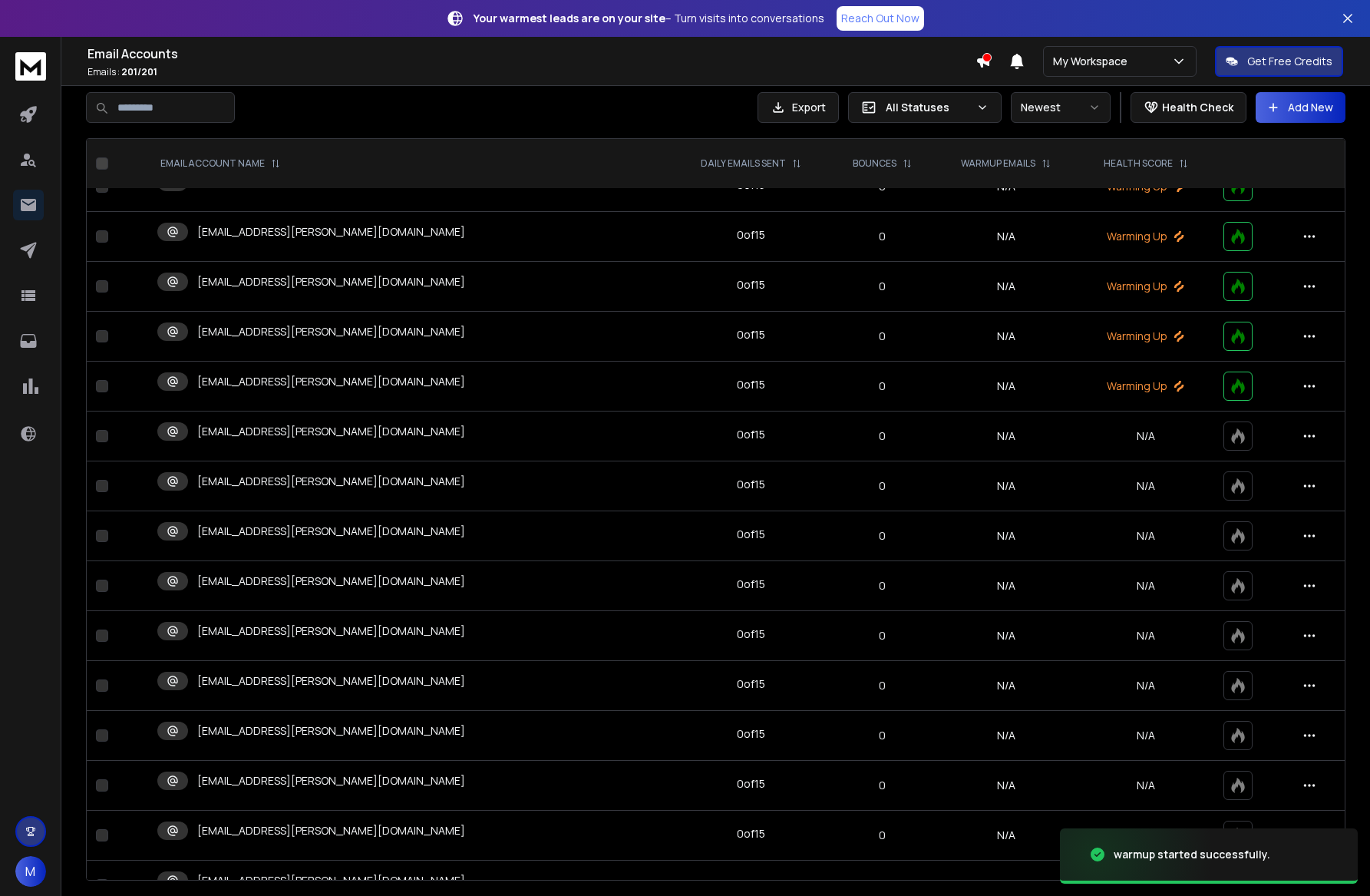
click at [1223, 445] on div at bounding box center [1237, 435] width 29 height 29
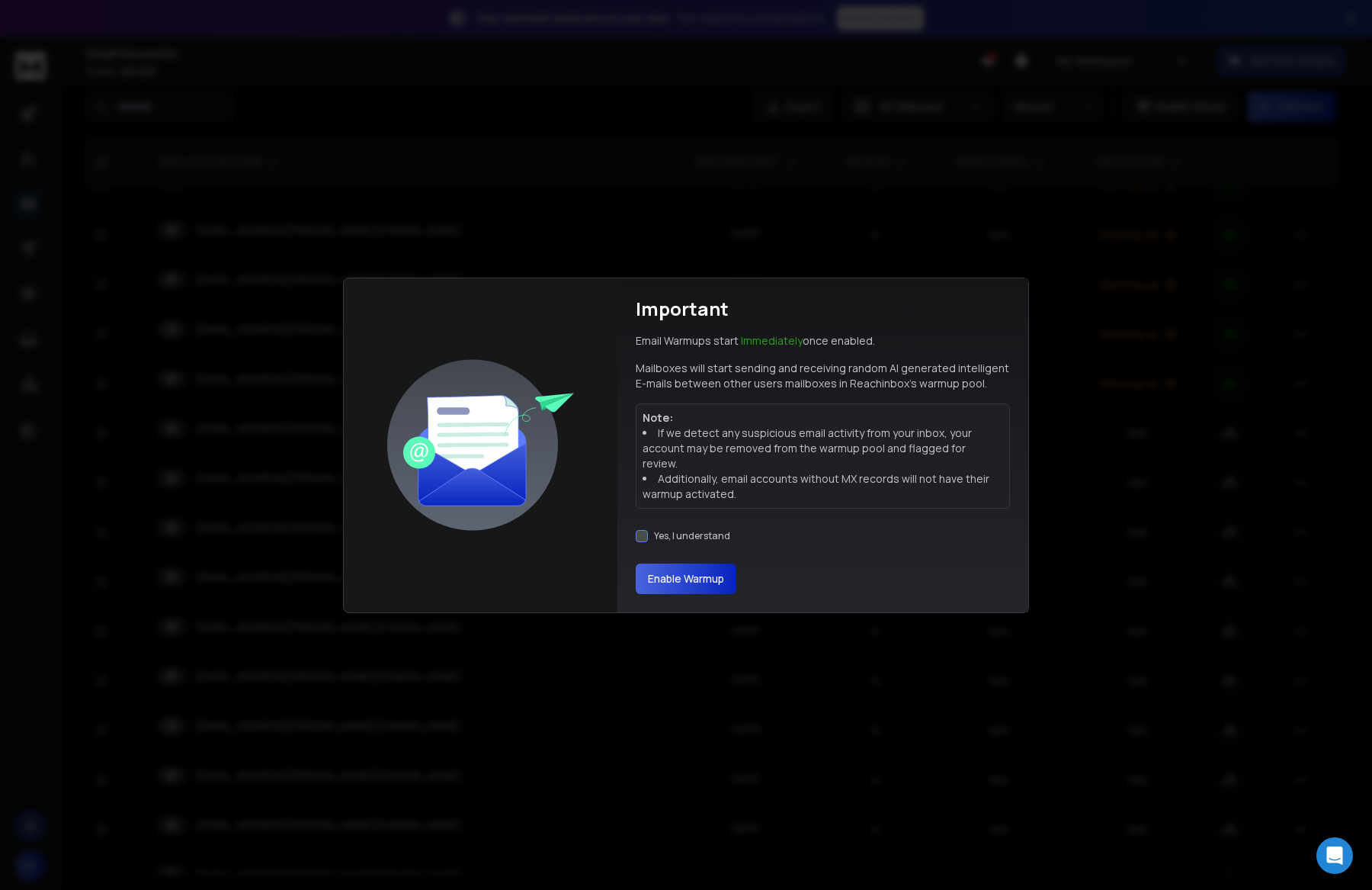
click at [642, 530] on button "Yes, I understand" at bounding box center [641, 535] width 12 height 12
click at [672, 563] on button "Enable Warmup" at bounding box center [686, 578] width 100 height 31
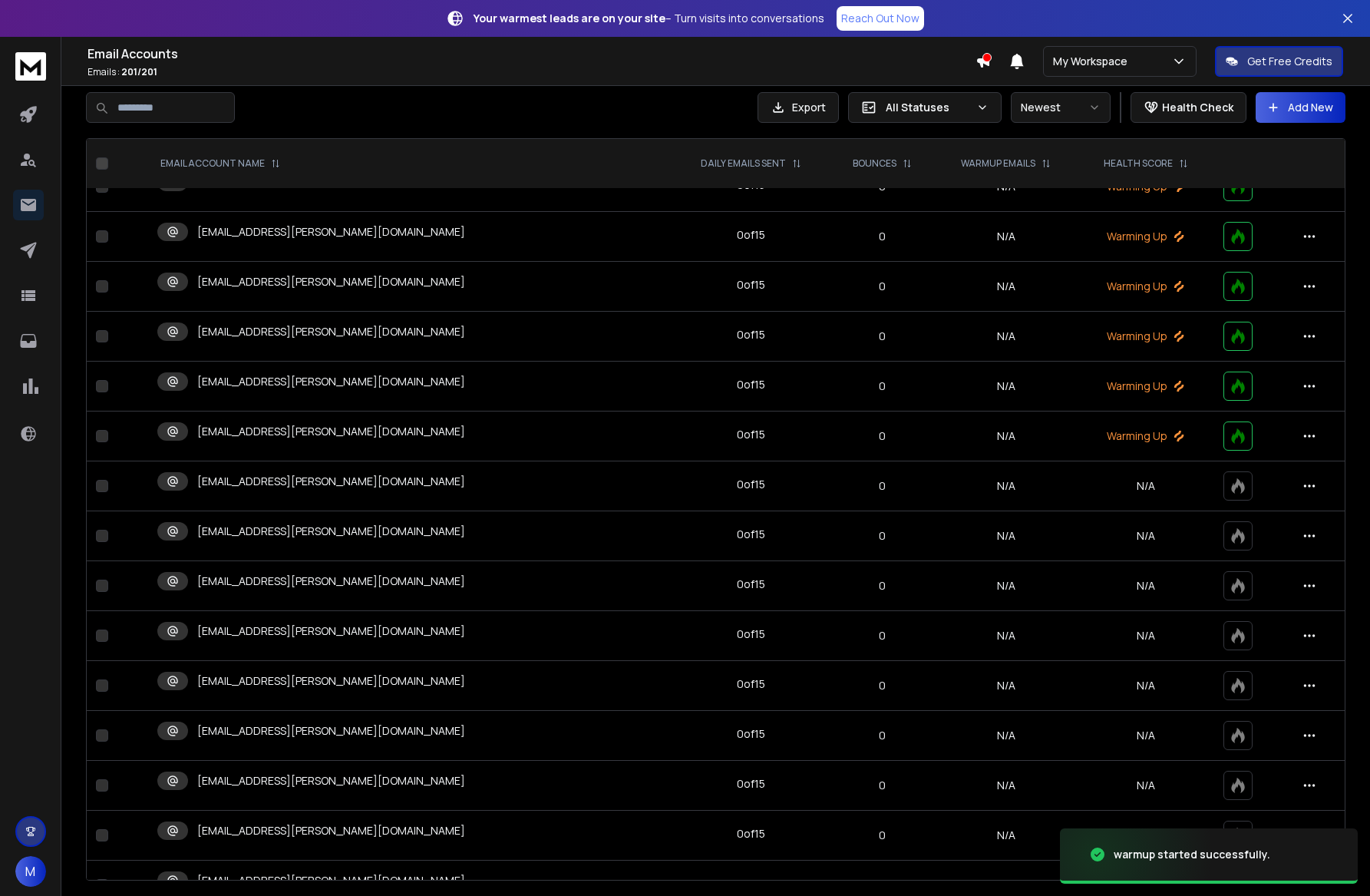
click at [1232, 485] on icon at bounding box center [1238, 486] width 13 height 15
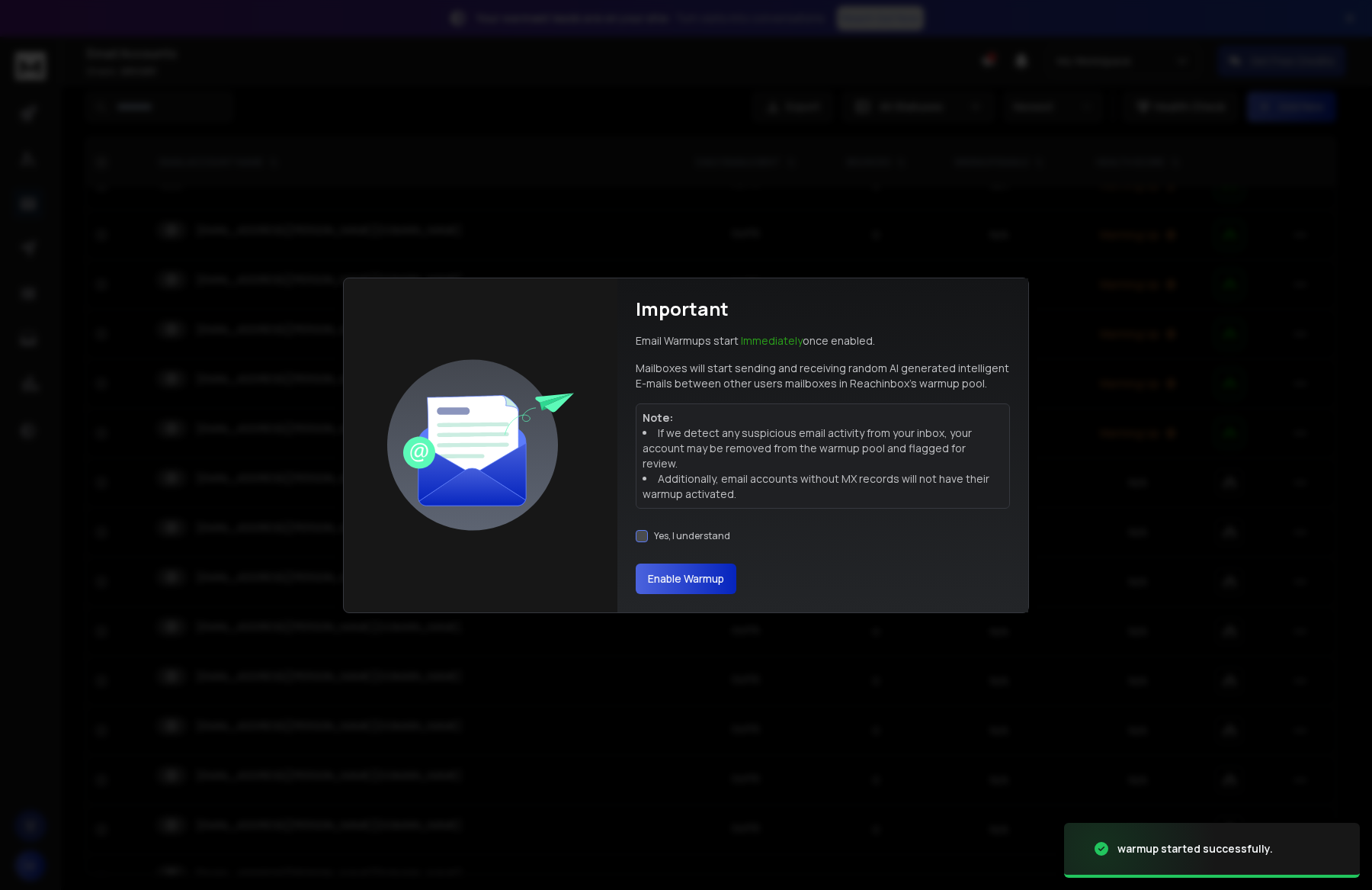
click at [637, 530] on button "Yes, I understand" at bounding box center [641, 535] width 12 height 12
click at [672, 576] on button "Enable Warmup" at bounding box center [686, 578] width 100 height 31
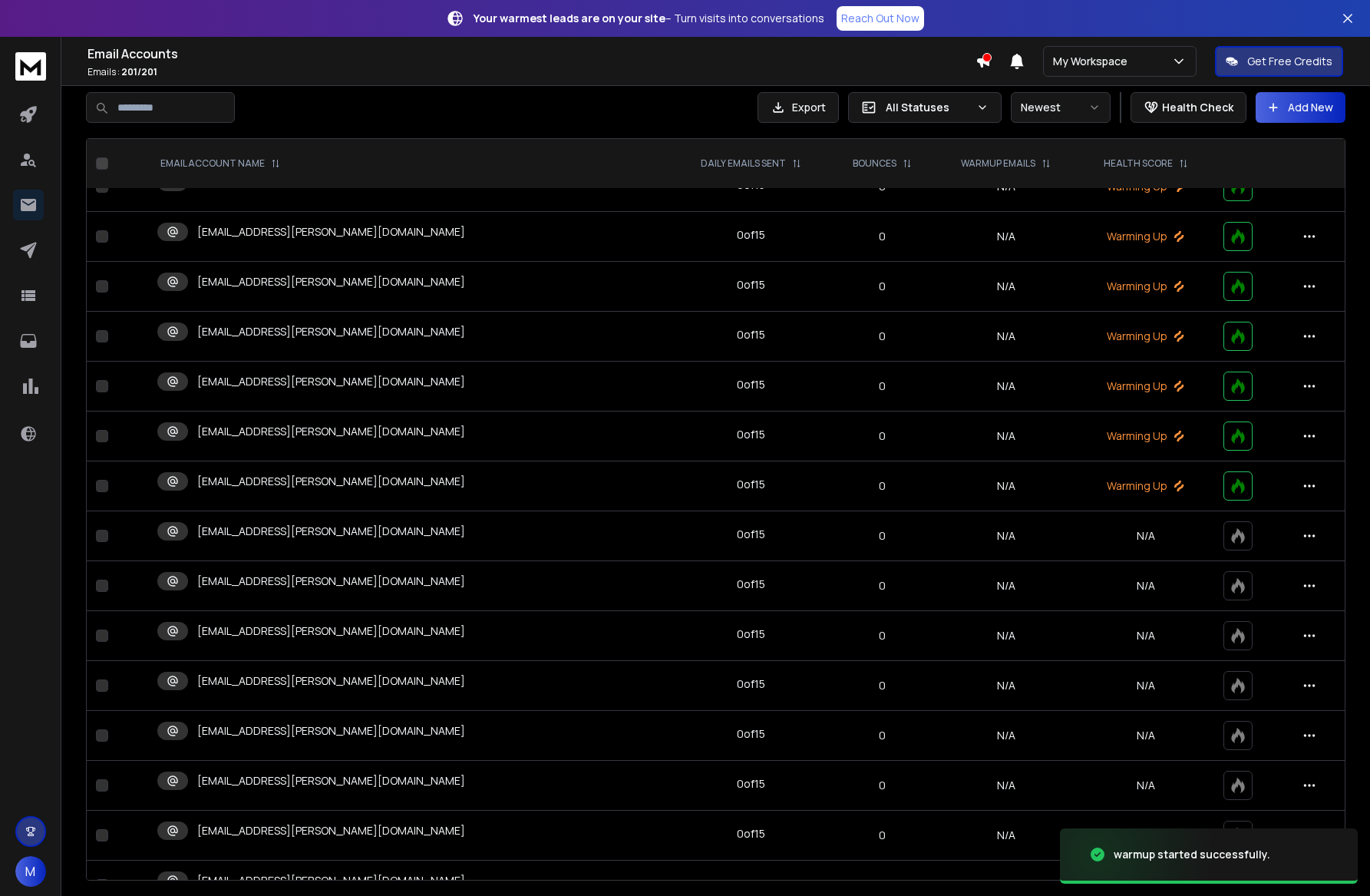
click at [1223, 539] on div at bounding box center [1237, 535] width 29 height 29
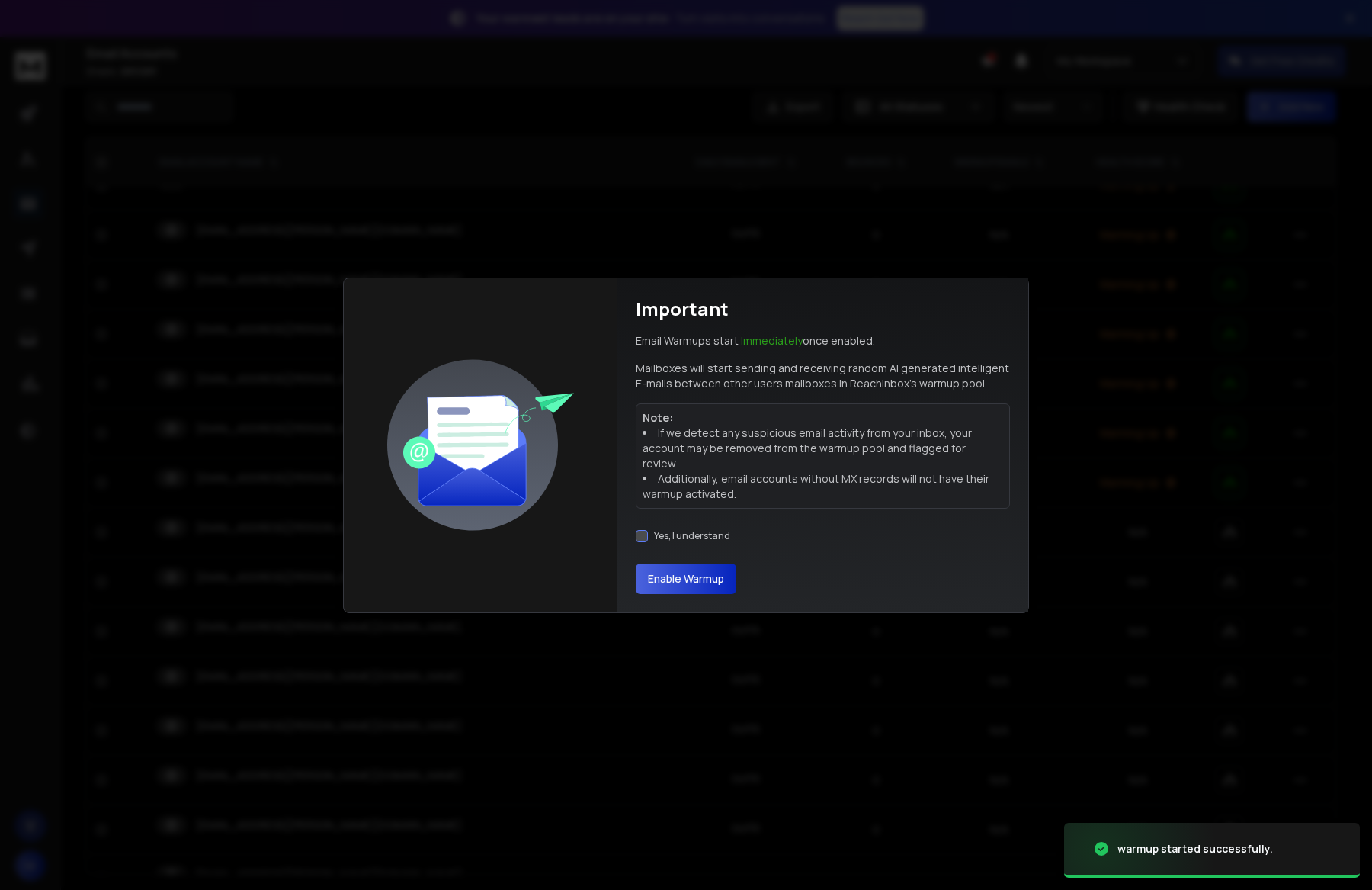
click at [644, 536] on div "Yes, I understand" at bounding box center [683, 535] width 95 height 31
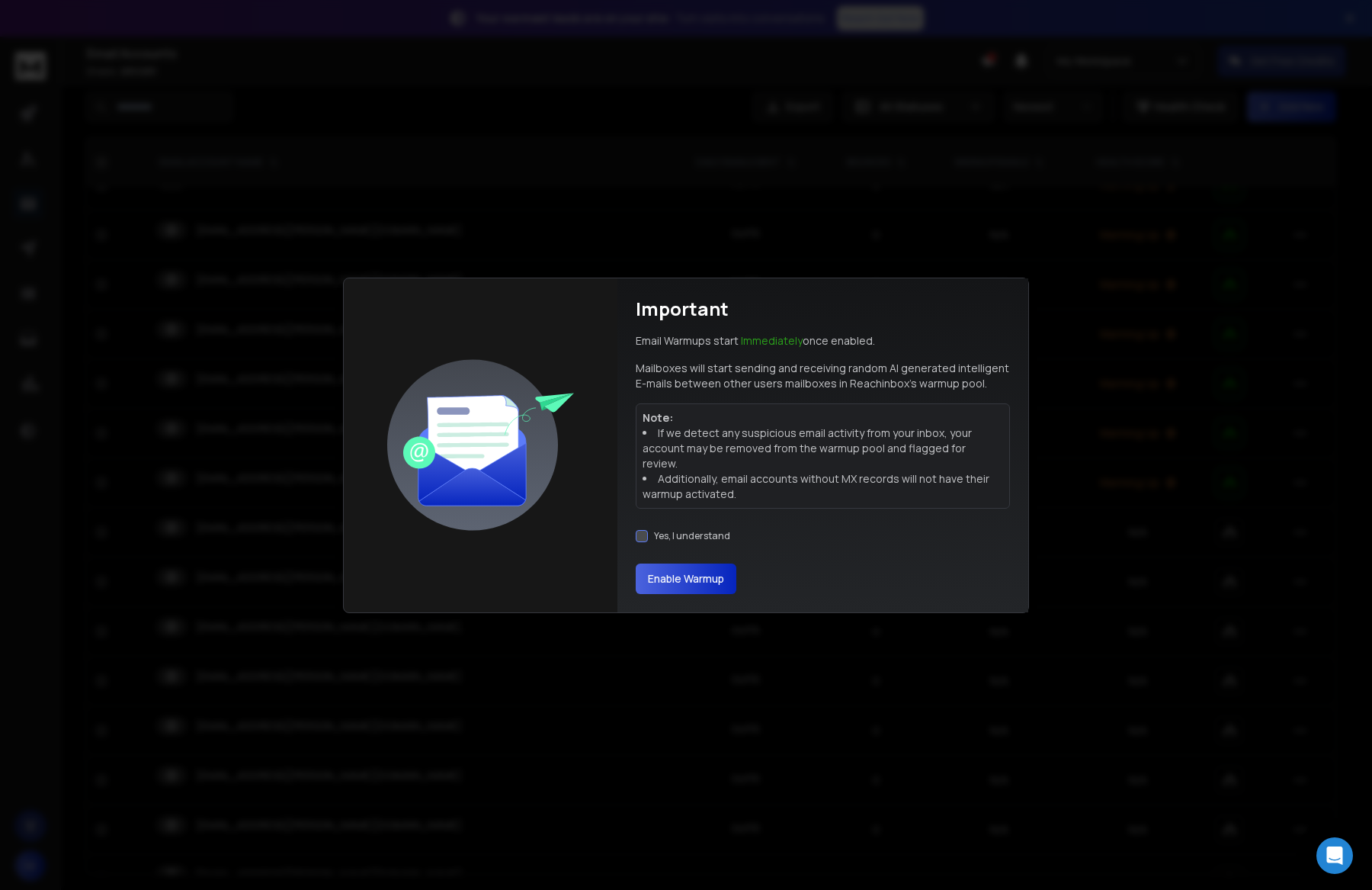
click at [638, 530] on button "Yes, I understand" at bounding box center [641, 535] width 12 height 12
click at [667, 571] on button "Enable Warmup" at bounding box center [686, 578] width 100 height 31
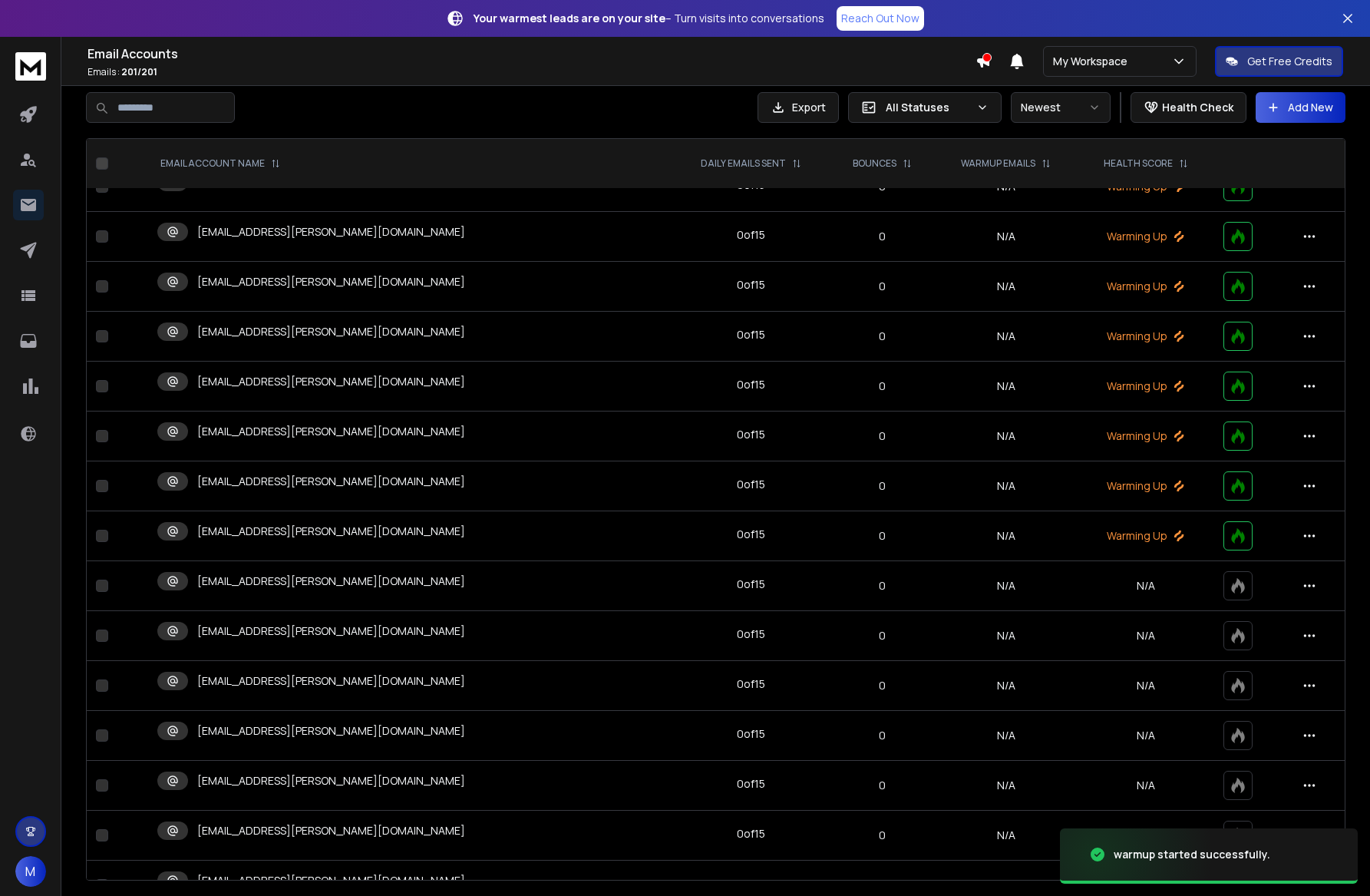
click at [1223, 591] on div at bounding box center [1237, 585] width 29 height 29
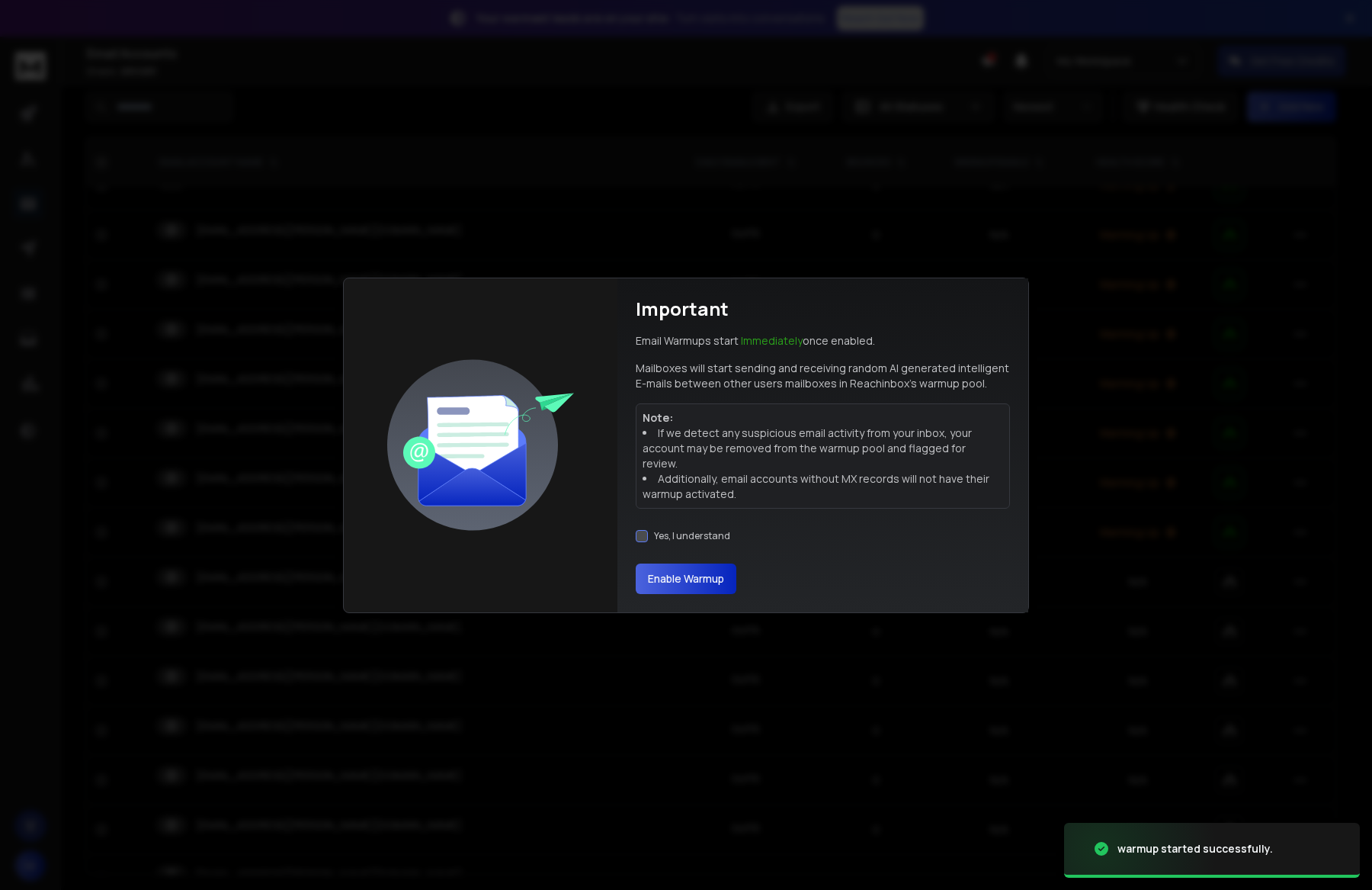
click at [638, 532] on button "Yes, I understand" at bounding box center [641, 535] width 12 height 12
drag, startPoint x: 657, startPoint y: 568, endPoint x: 772, endPoint y: 594, distance: 117.9
click at [658, 569] on button "Enable Warmup" at bounding box center [686, 578] width 100 height 31
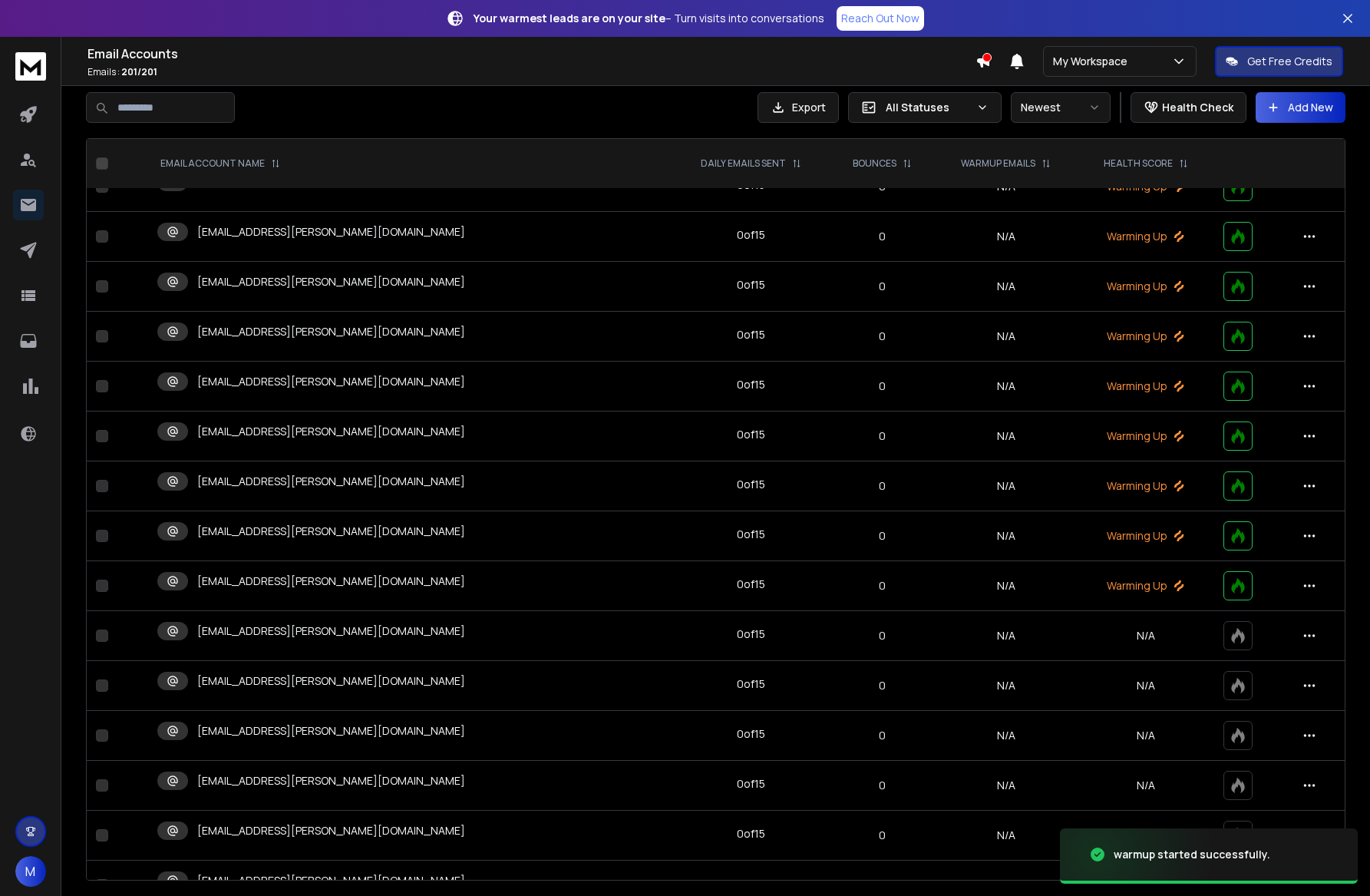
click at [1231, 643] on icon at bounding box center [1238, 635] width 15 height 15
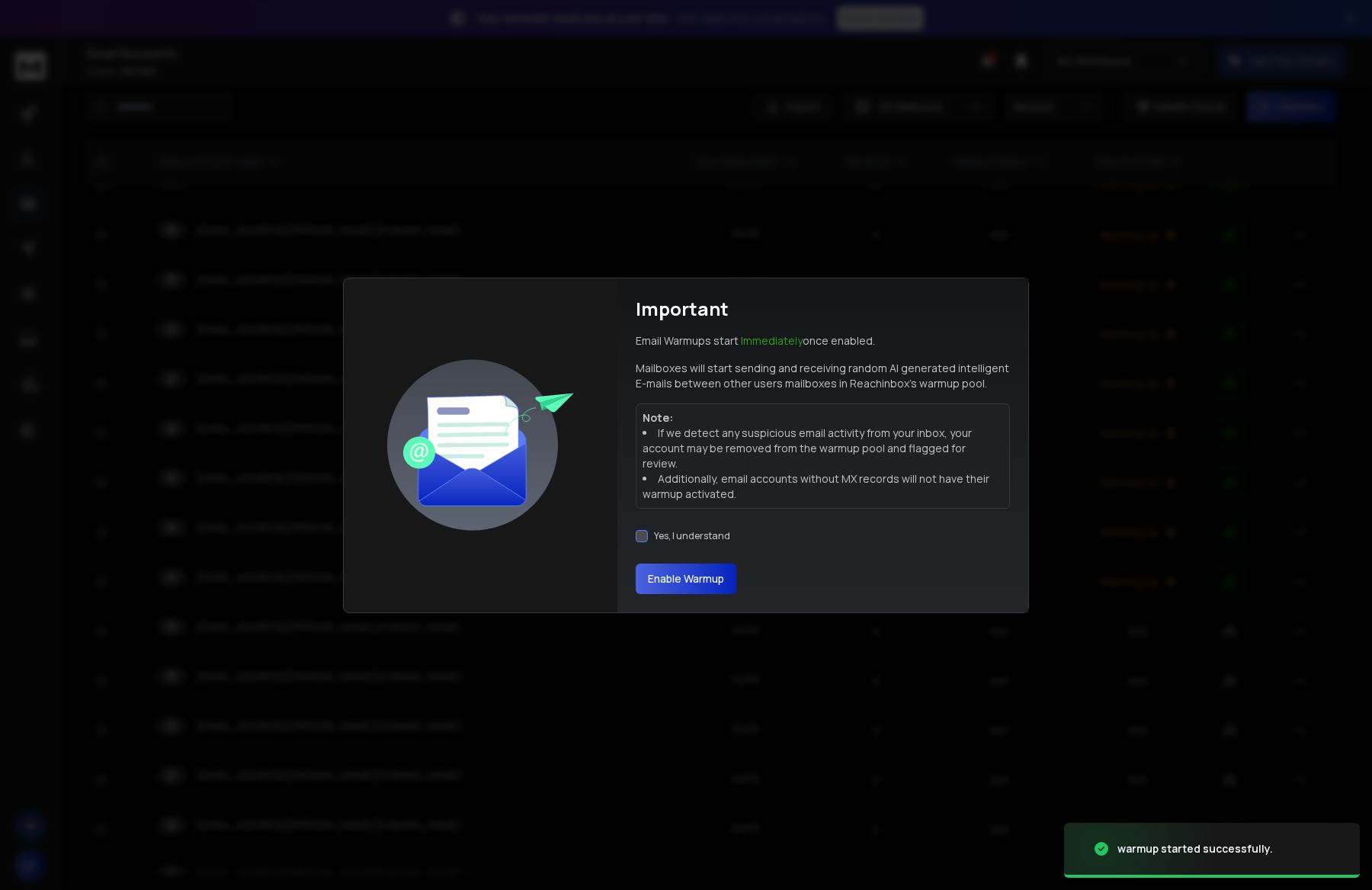
click at [642, 530] on button "Yes, I understand" at bounding box center [641, 535] width 12 height 12
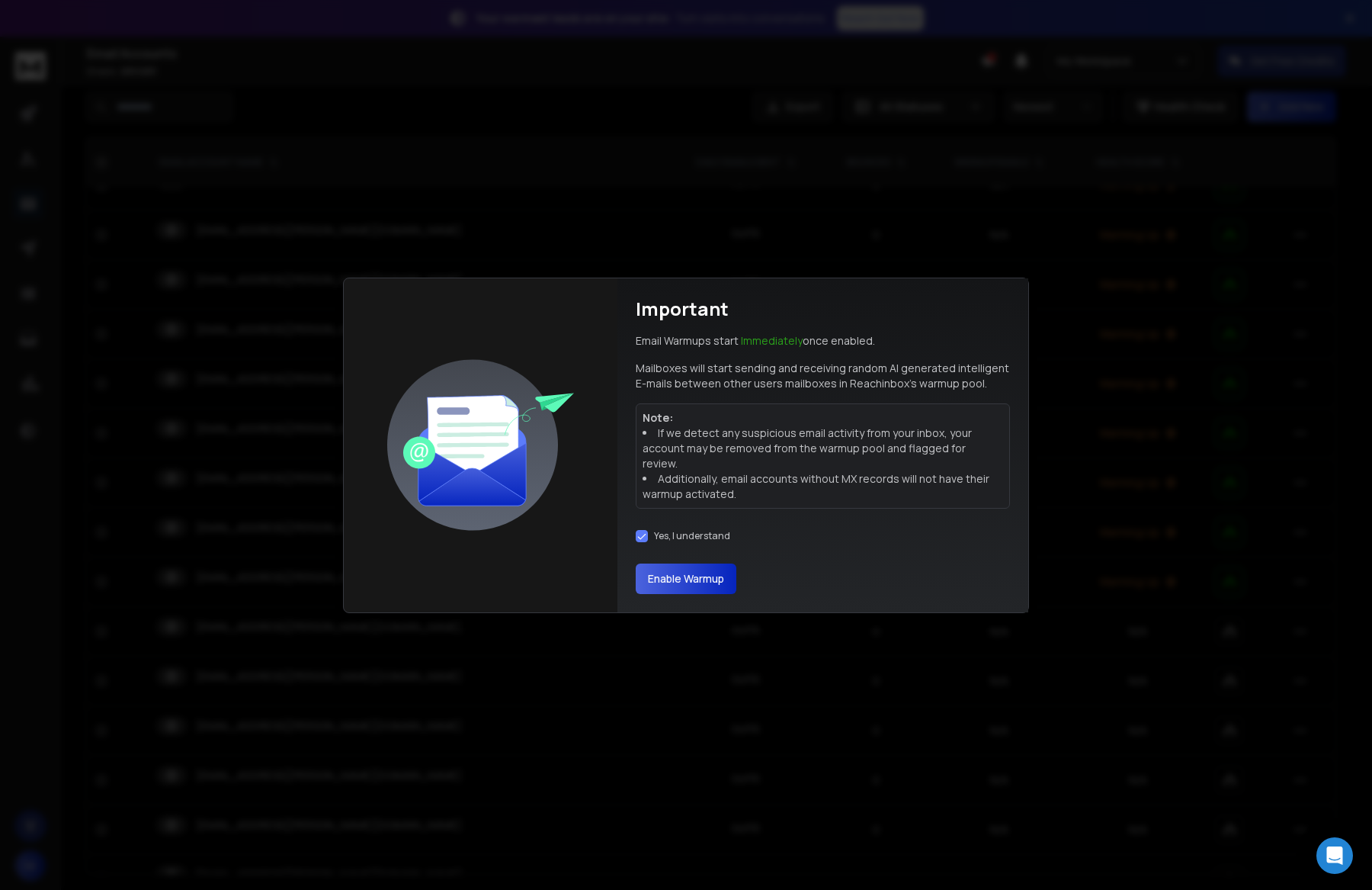
drag, startPoint x: 674, startPoint y: 568, endPoint x: 725, endPoint y: 578, distance: 52.0
click at [676, 568] on button "Enable Warmup" at bounding box center [686, 578] width 100 height 31
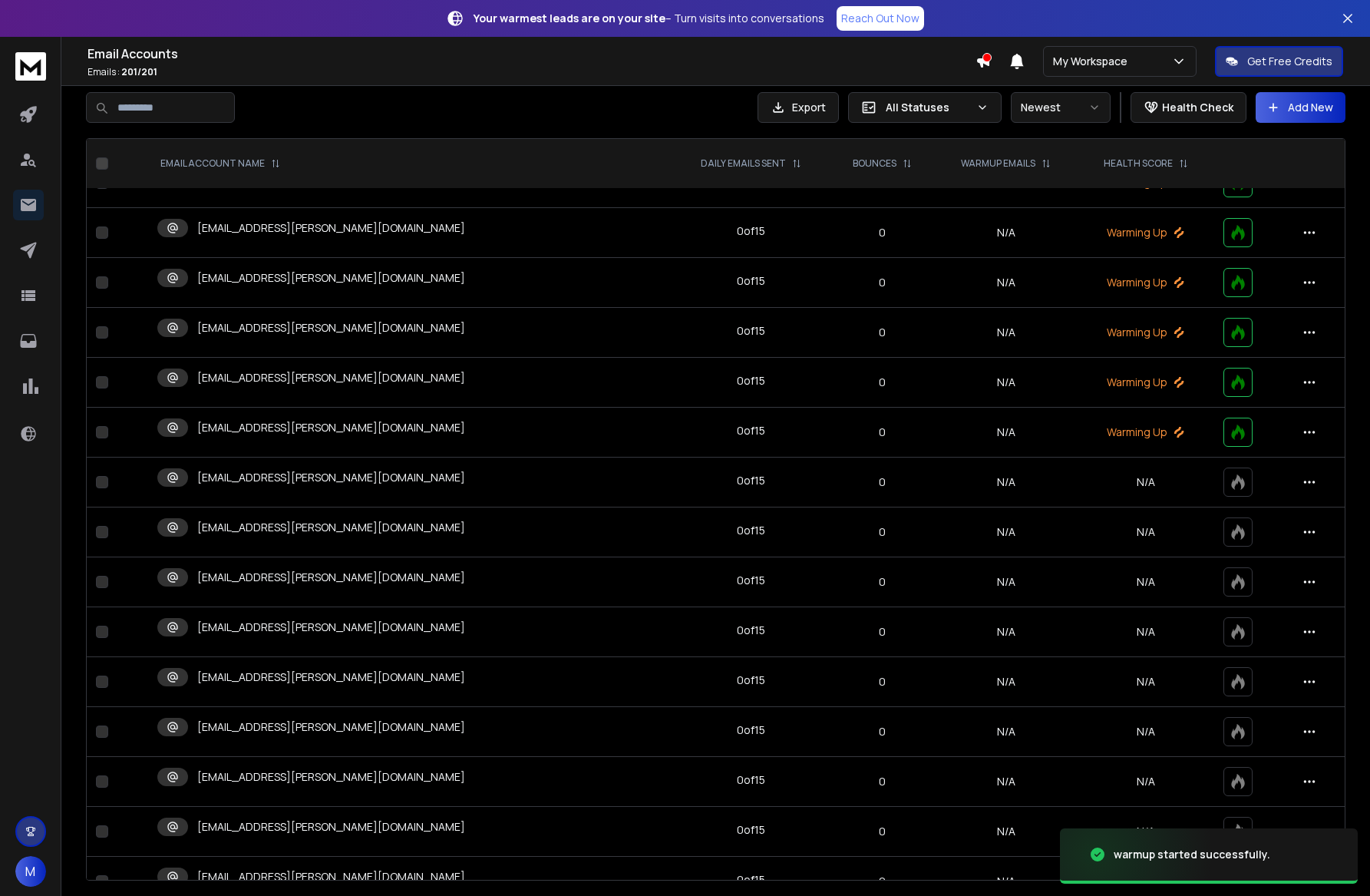
scroll to position [5895, 0]
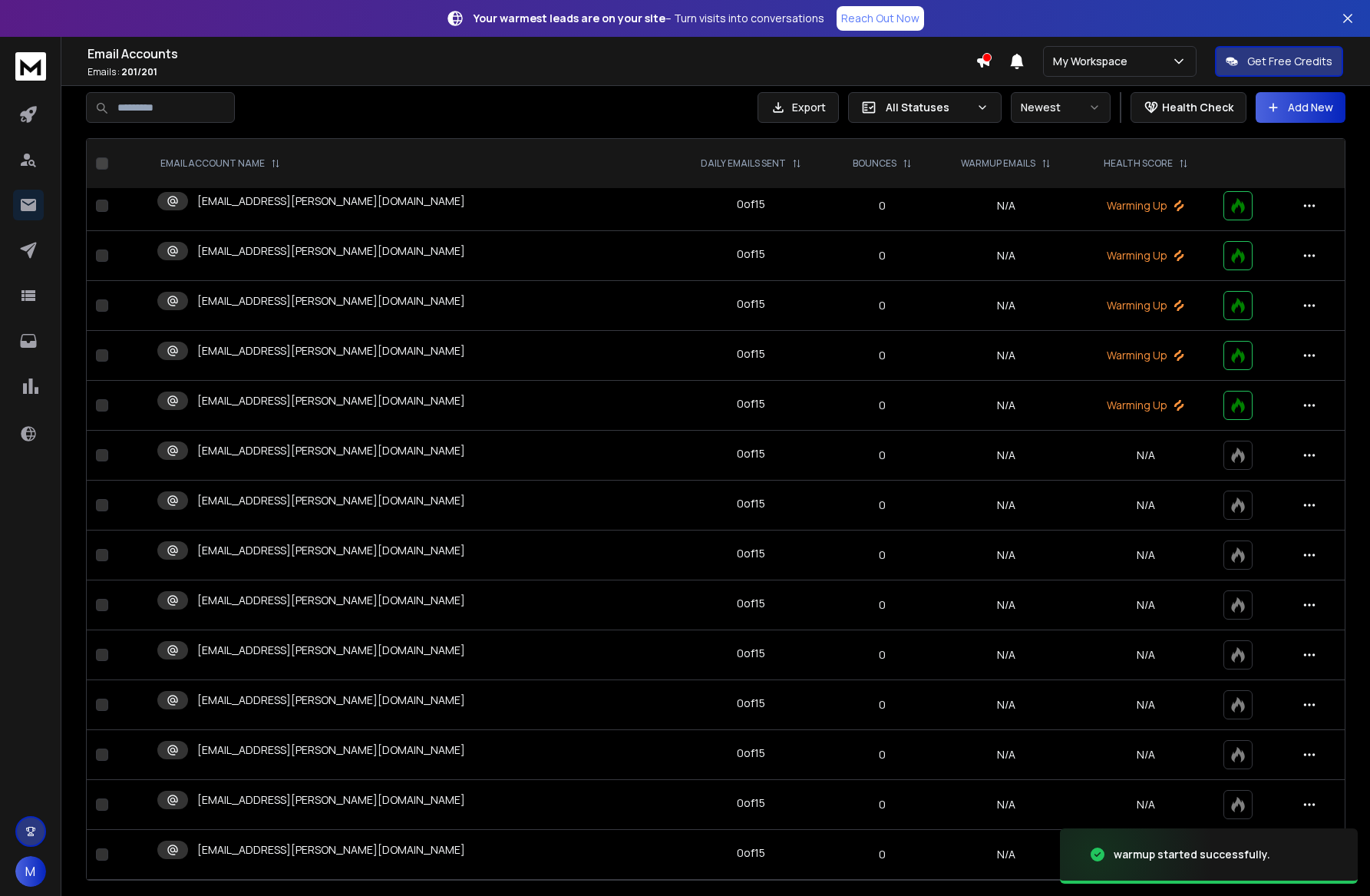
click at [1231, 461] on icon at bounding box center [1238, 455] width 15 height 15
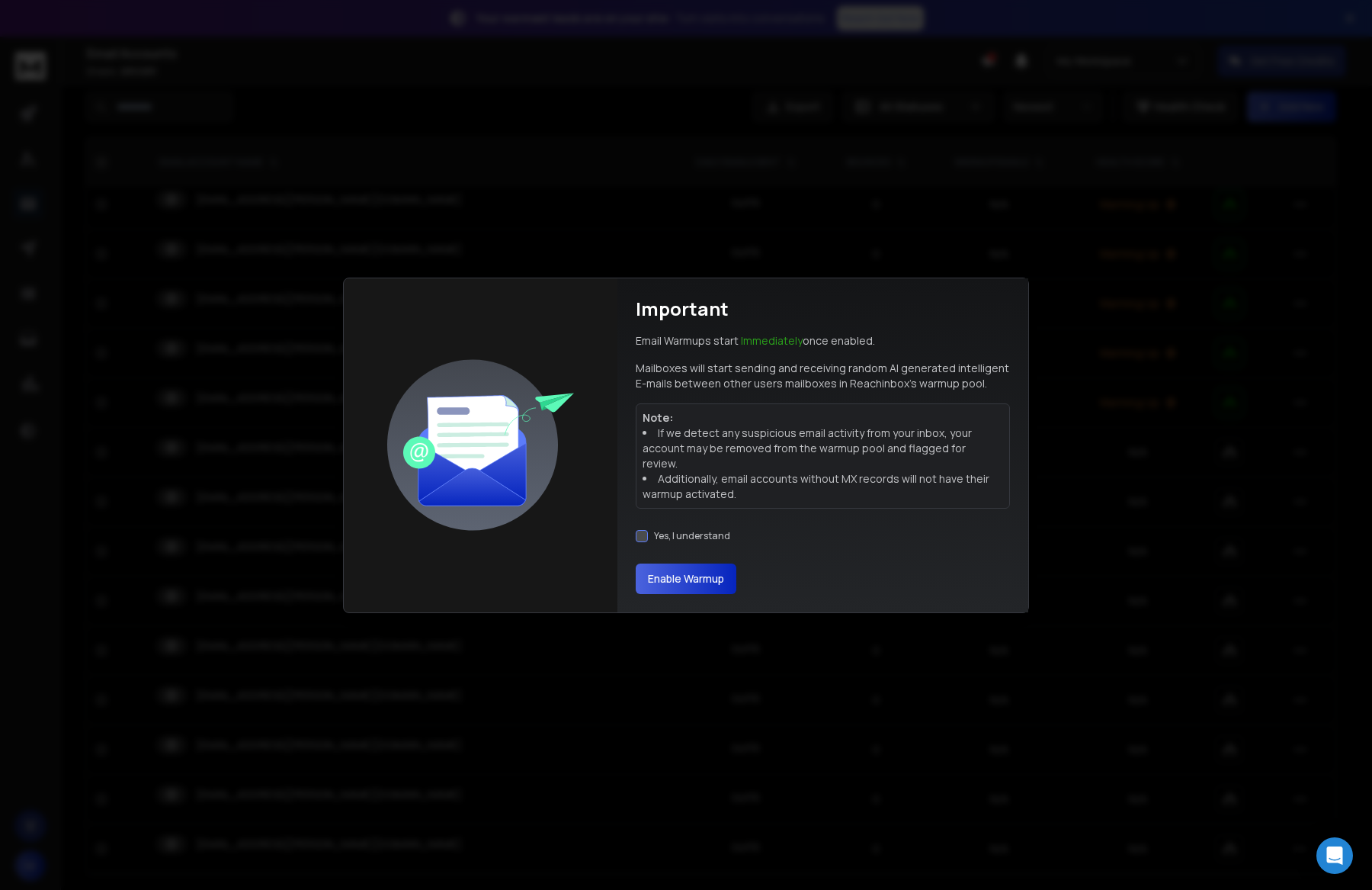
click at [633, 521] on div "Important Email Warmups start Immediately once enabled. Mailboxes will start se…" at bounding box center [822, 445] width 411 height 334
click at [642, 530] on button "Yes, I understand" at bounding box center [641, 535] width 12 height 12
drag, startPoint x: 702, startPoint y: 566, endPoint x: 750, endPoint y: 572, distance: 48.4
click at [702, 566] on button "Enable Warmup" at bounding box center [686, 578] width 100 height 31
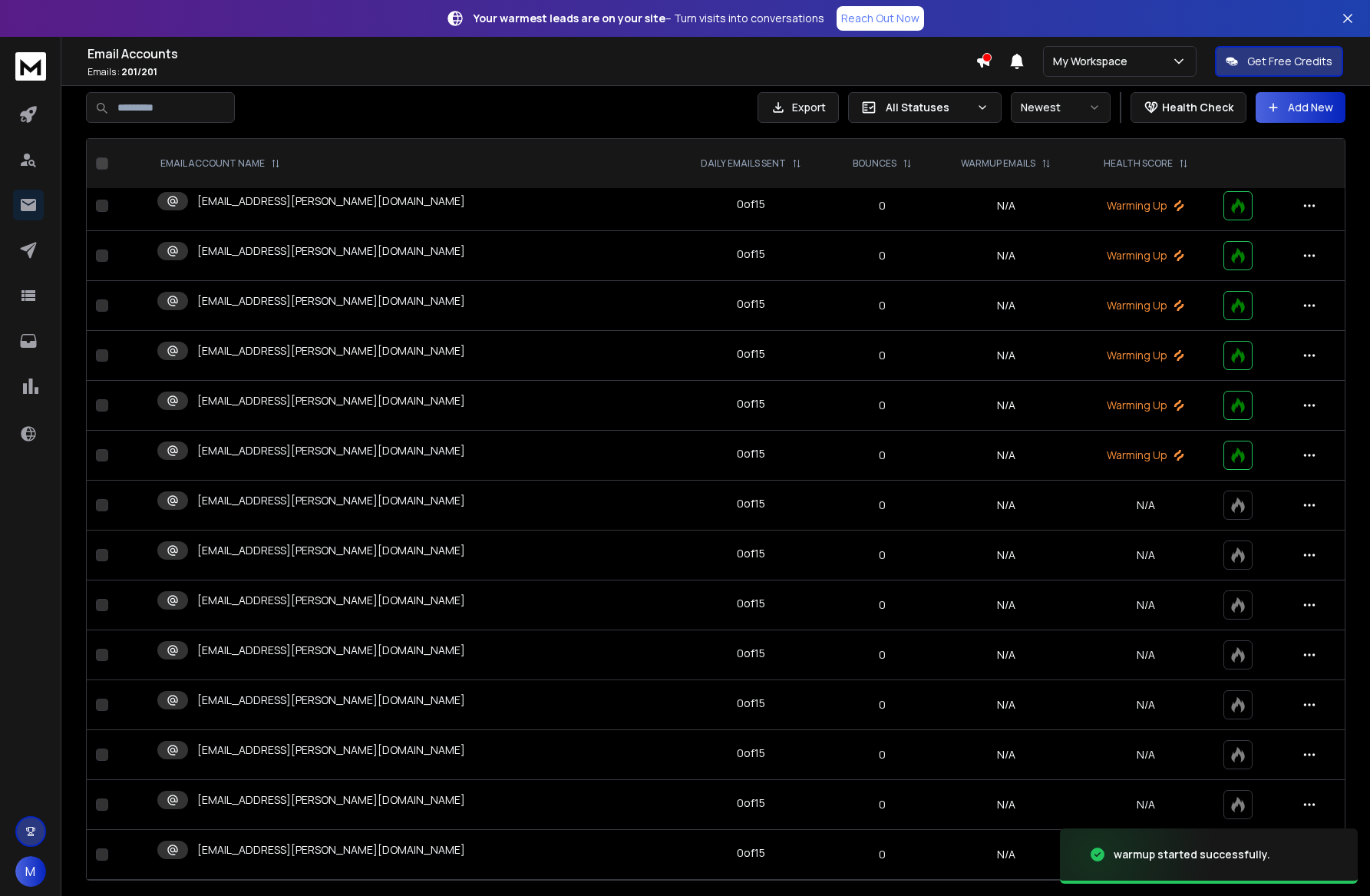
click at [1231, 507] on icon at bounding box center [1238, 505] width 15 height 15
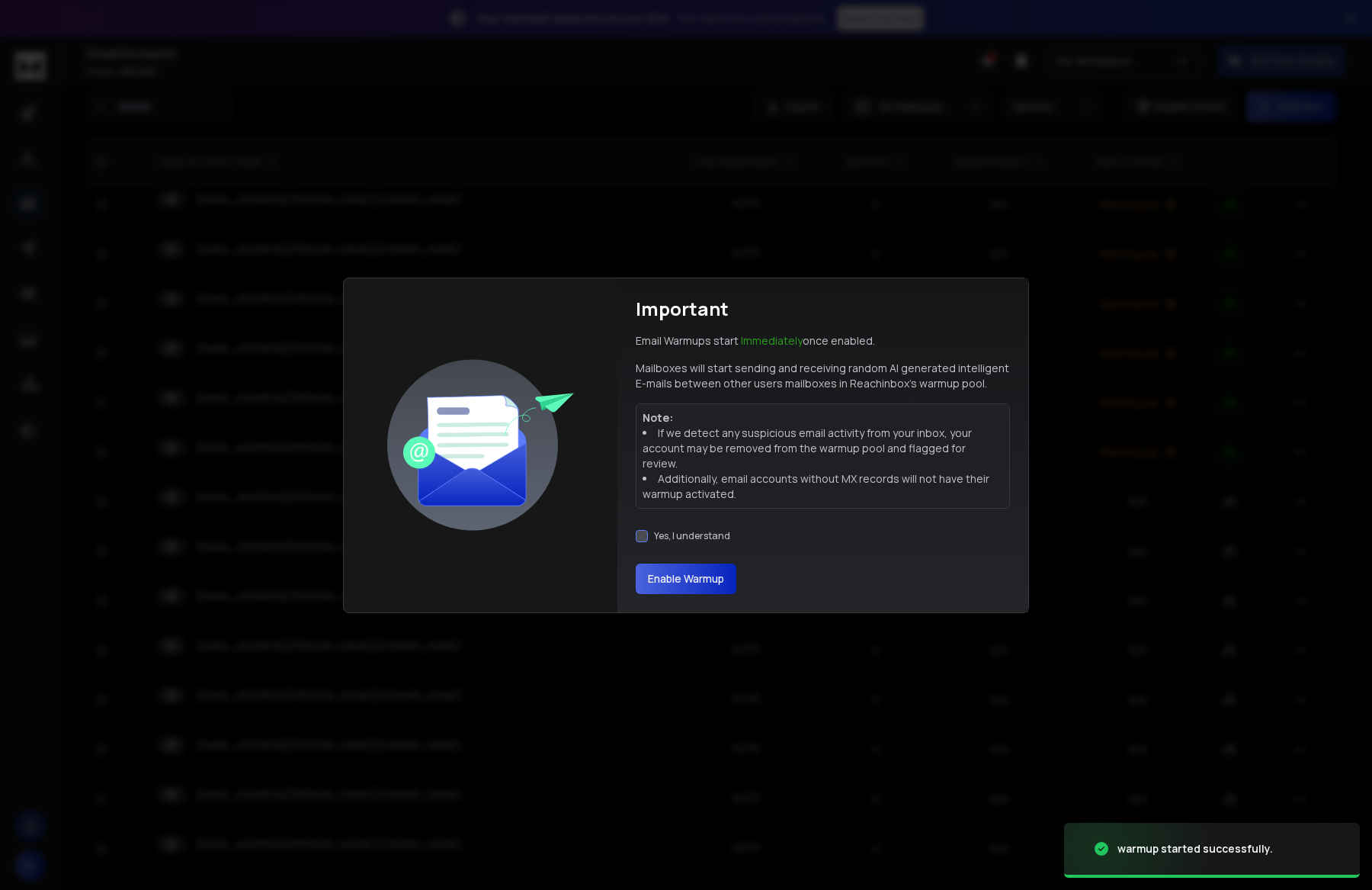
click at [647, 531] on button "Yes, I understand" at bounding box center [641, 535] width 12 height 12
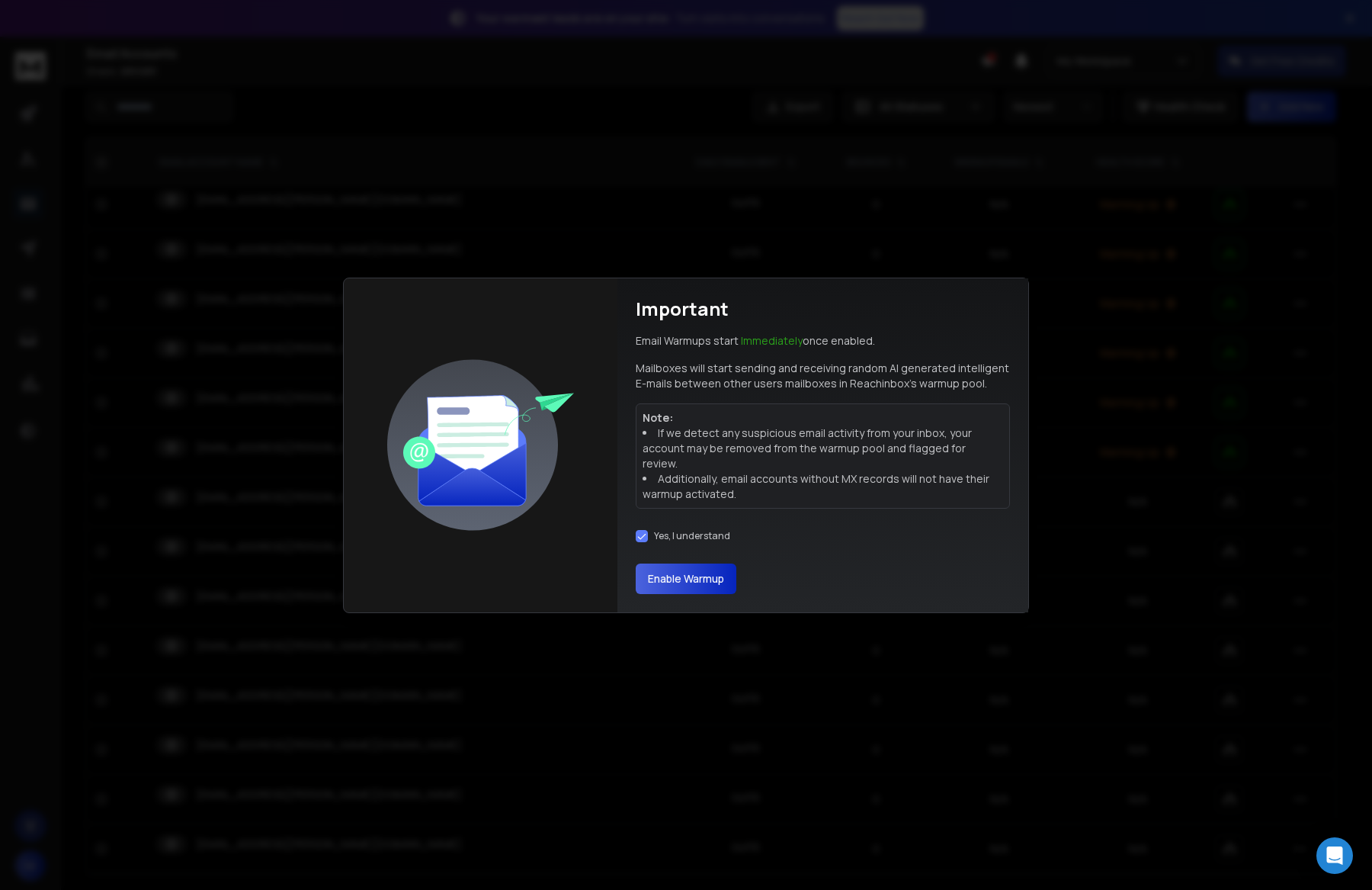
drag, startPoint x: 679, startPoint y: 573, endPoint x: 687, endPoint y: 573, distance: 8.0
click at [681, 573] on button "Enable Warmup" at bounding box center [686, 578] width 100 height 31
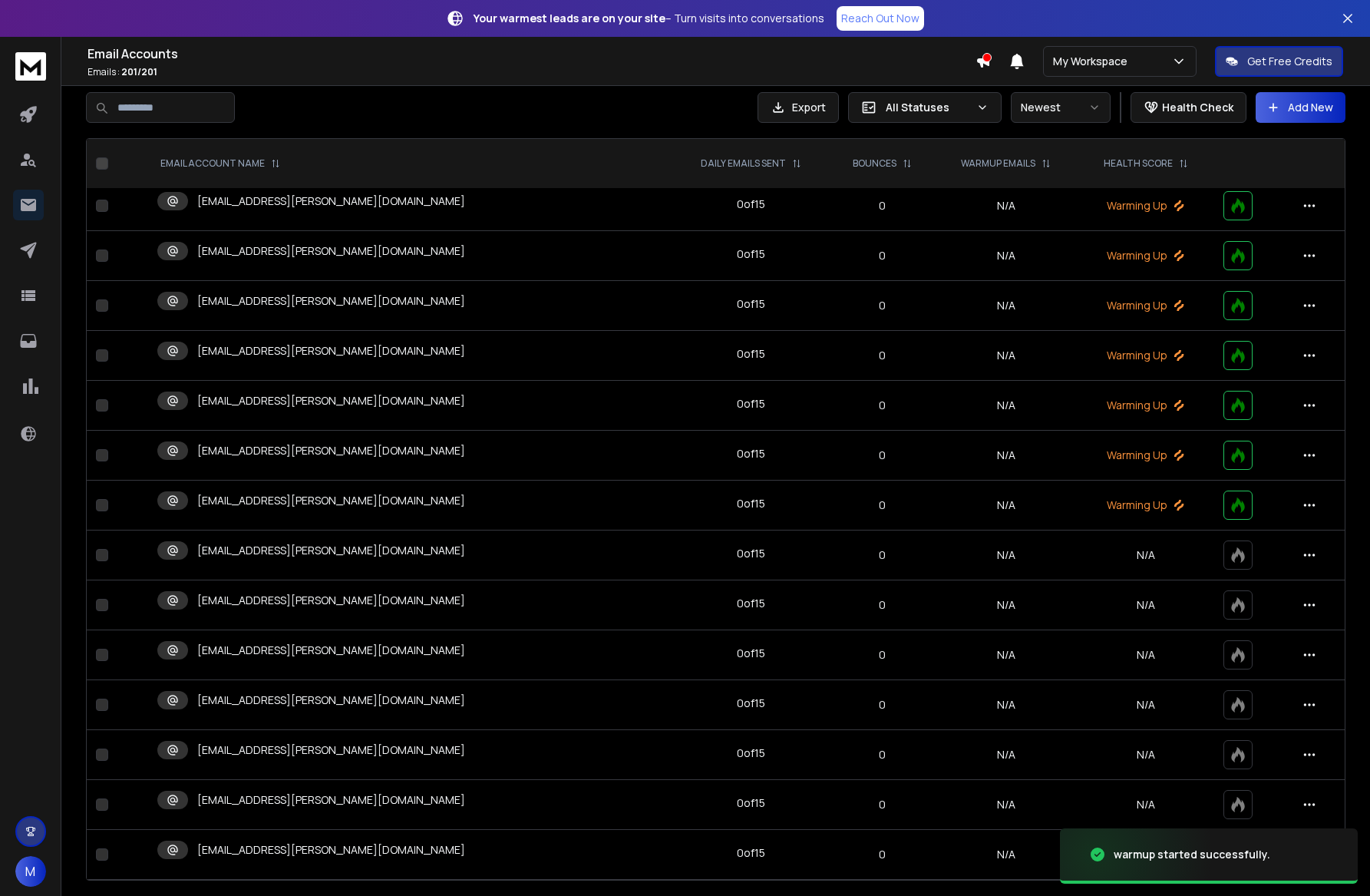
click at [1232, 553] on icon at bounding box center [1238, 555] width 13 height 15
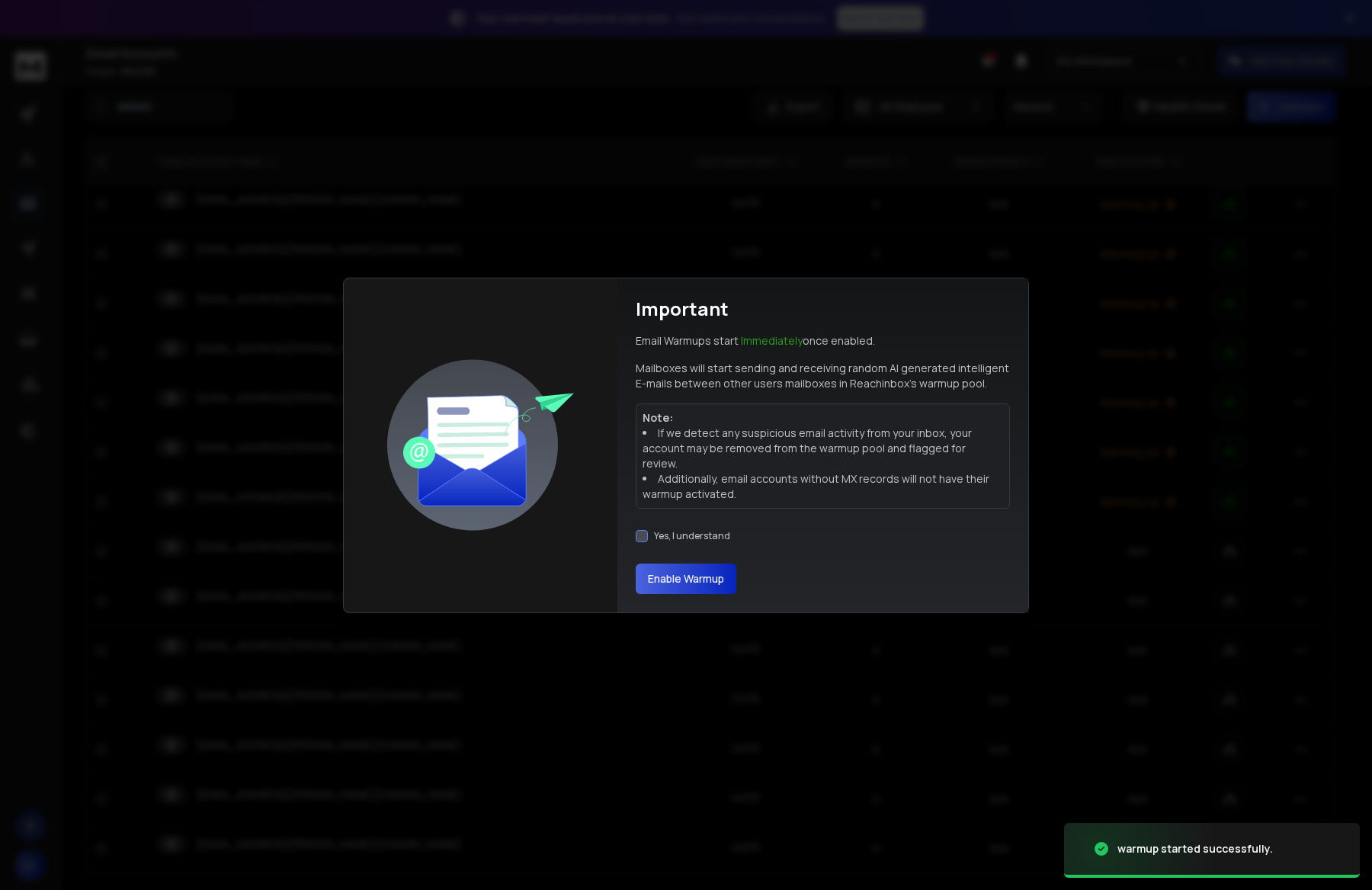
click at [645, 530] on button "Yes, I understand" at bounding box center [641, 535] width 12 height 12
click at [697, 573] on button "Enable Warmup" at bounding box center [686, 578] width 100 height 31
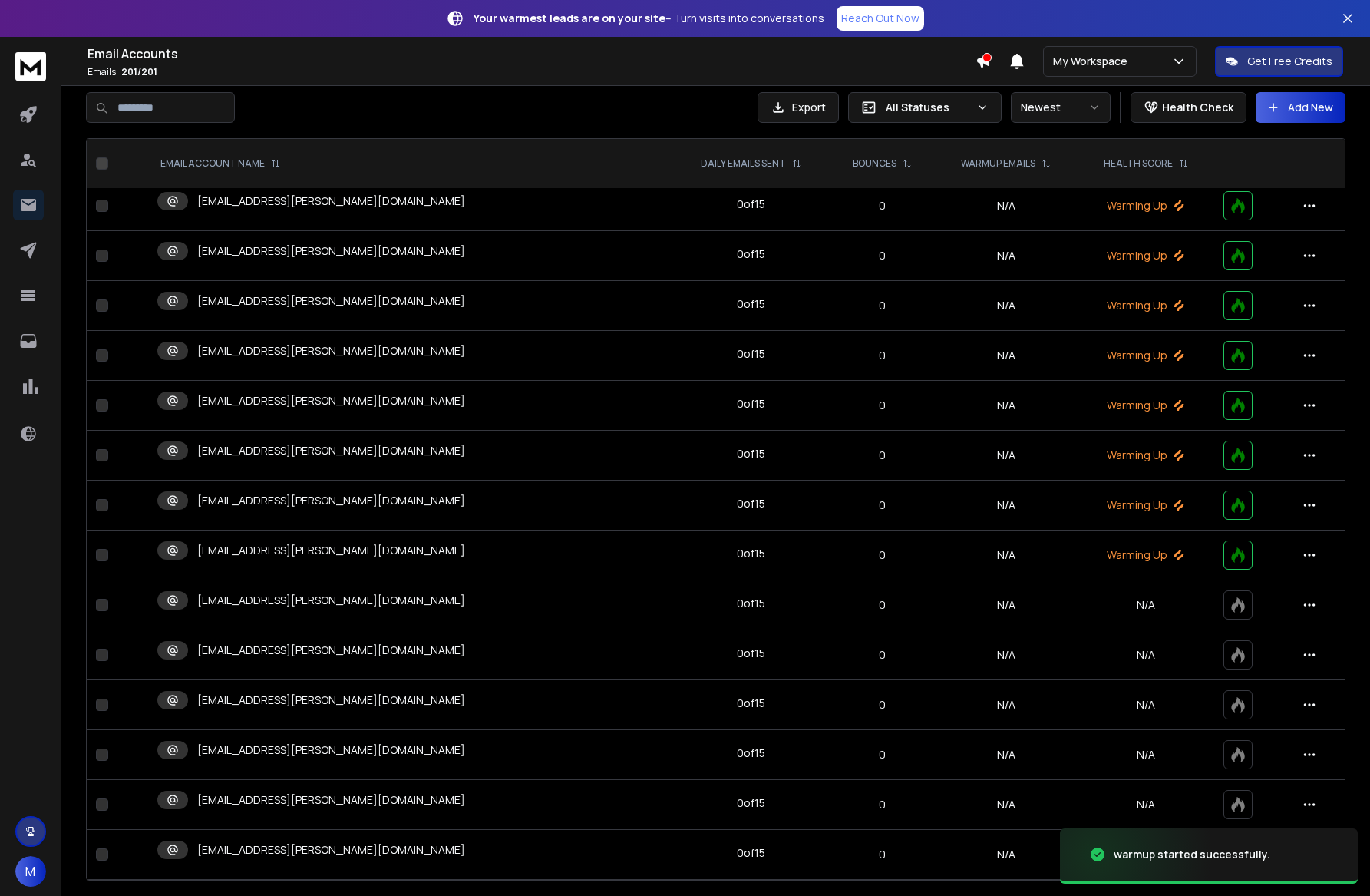
scroll to position [6124, 0]
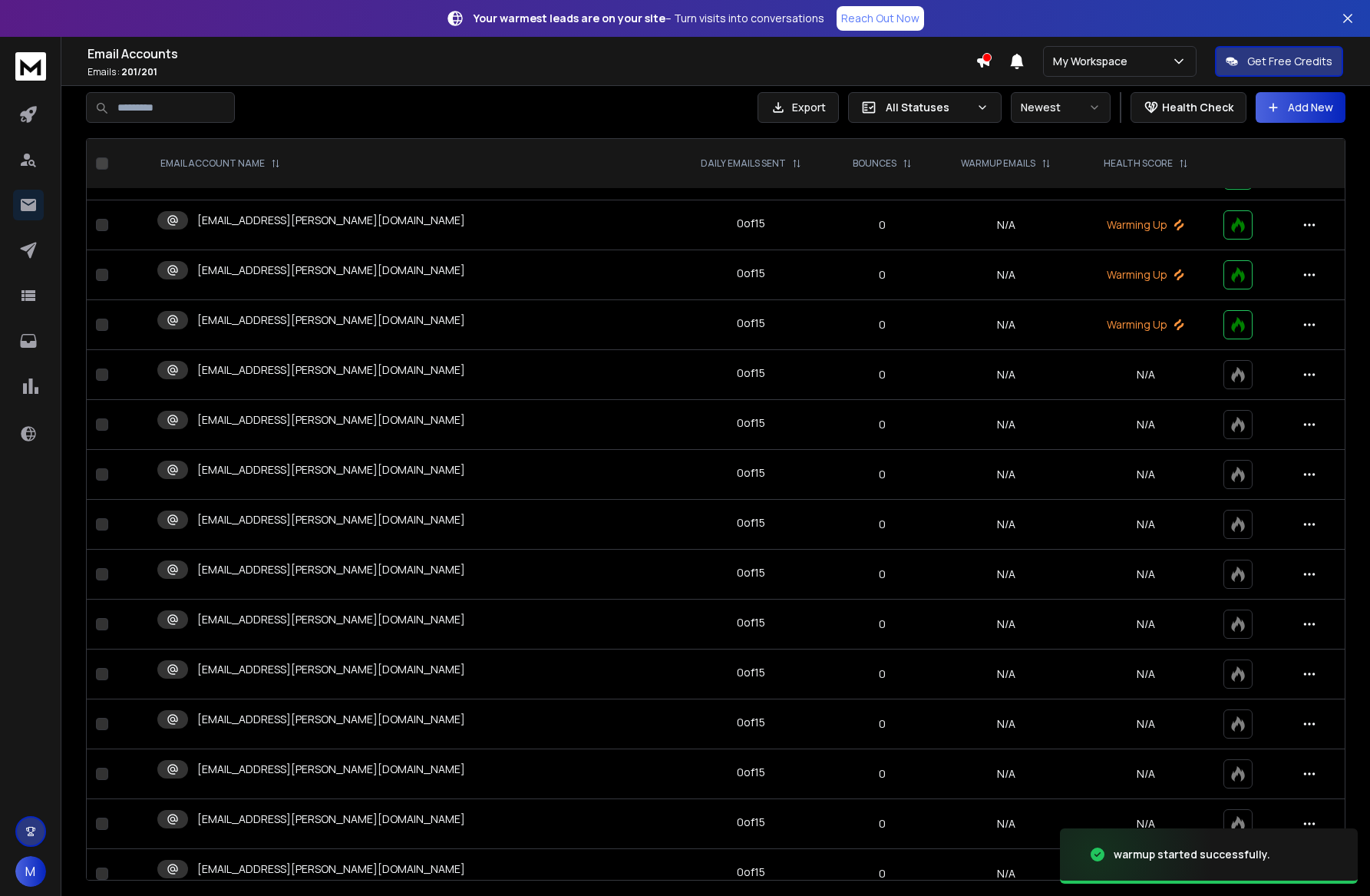
click at [1231, 377] on icon at bounding box center [1238, 375] width 15 height 15
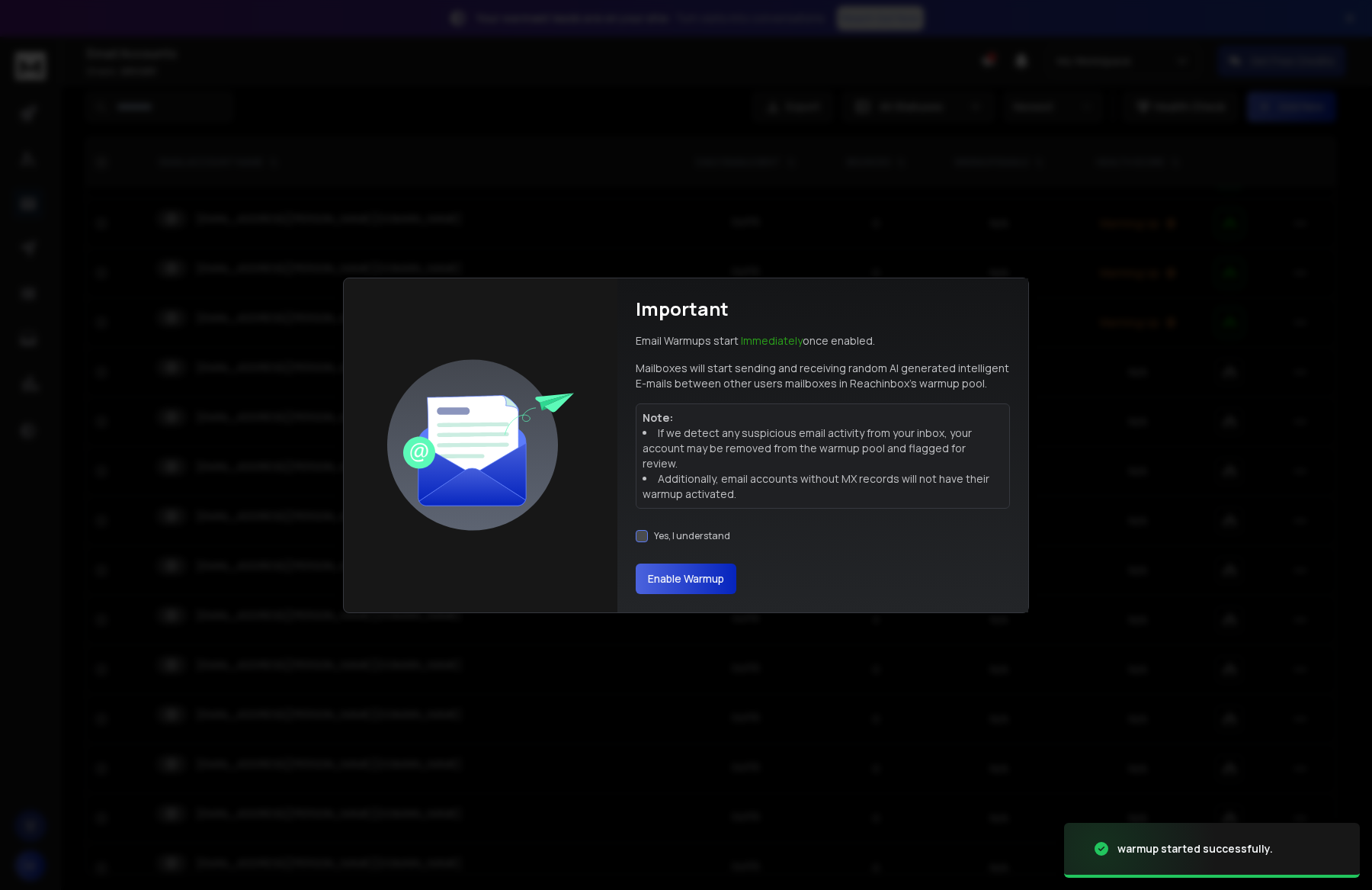
click at [647, 530] on div "Yes, I understand" at bounding box center [683, 535] width 95 height 12
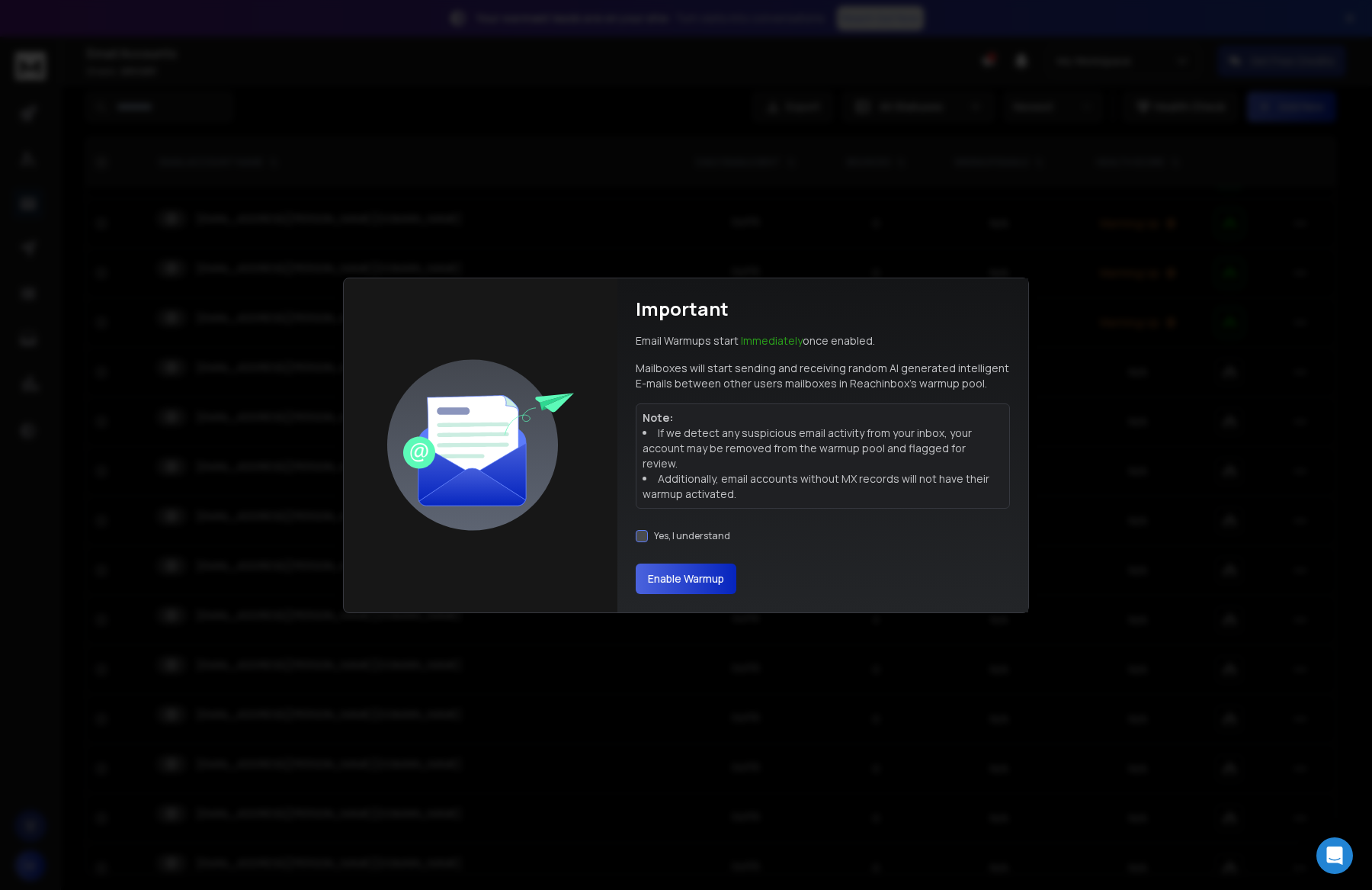
click at [636, 530] on button "Yes, I understand" at bounding box center [641, 535] width 12 height 12
click at [687, 583] on button "Enable Warmup" at bounding box center [686, 578] width 100 height 31
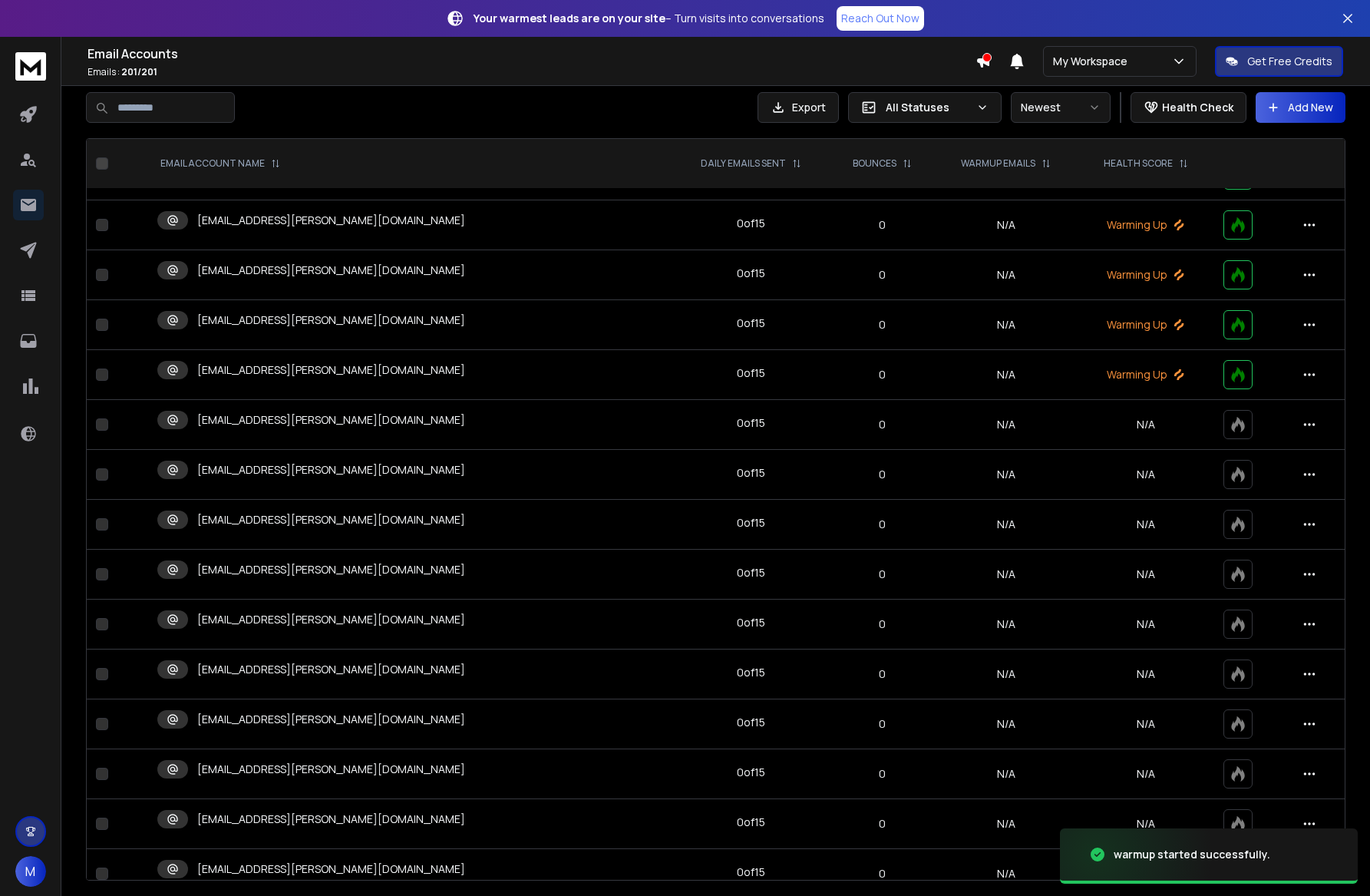
click at [1231, 431] on icon at bounding box center [1238, 424] width 15 height 15
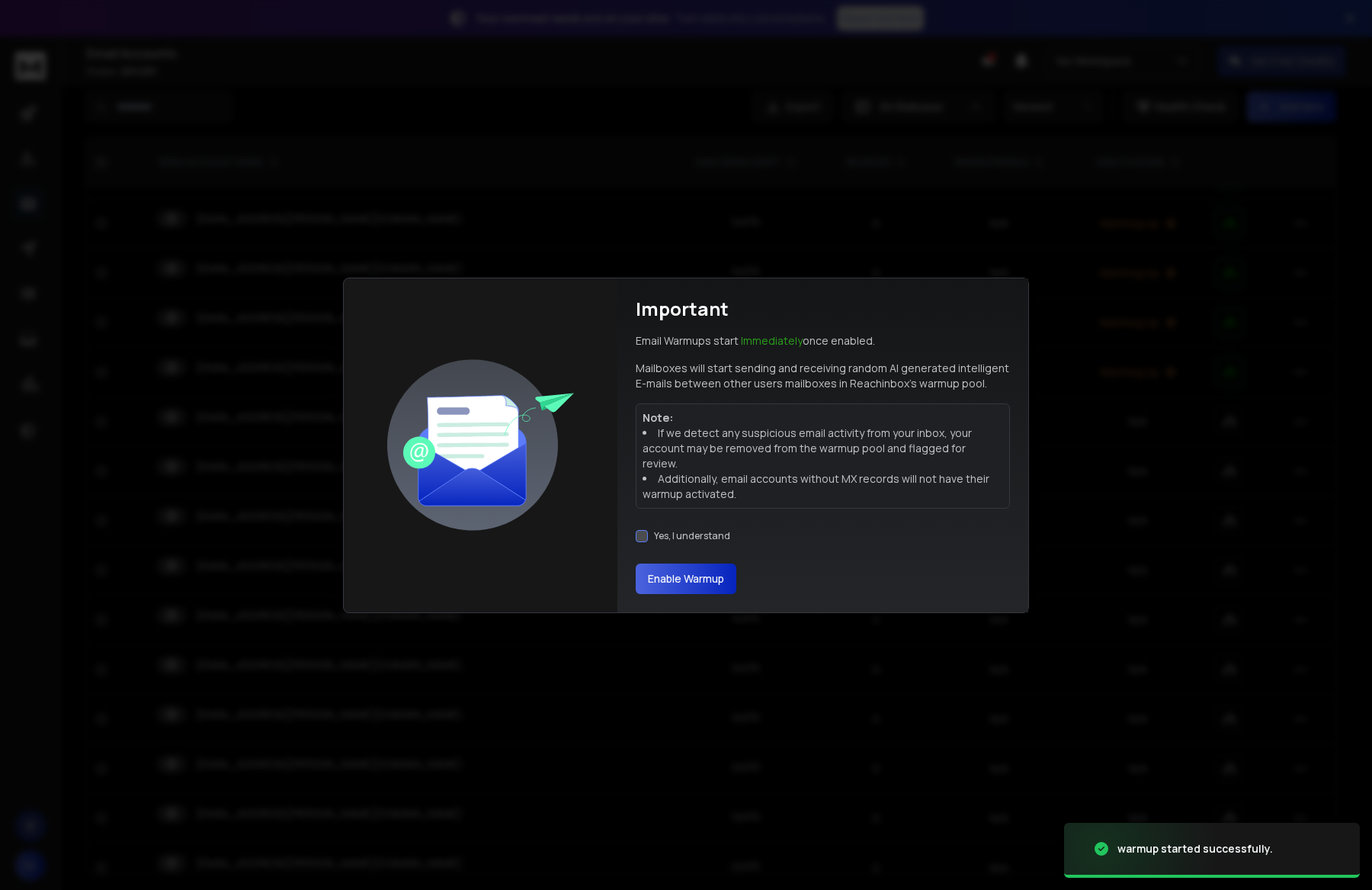
click at [649, 530] on div "Yes, I understand" at bounding box center [683, 535] width 95 height 12
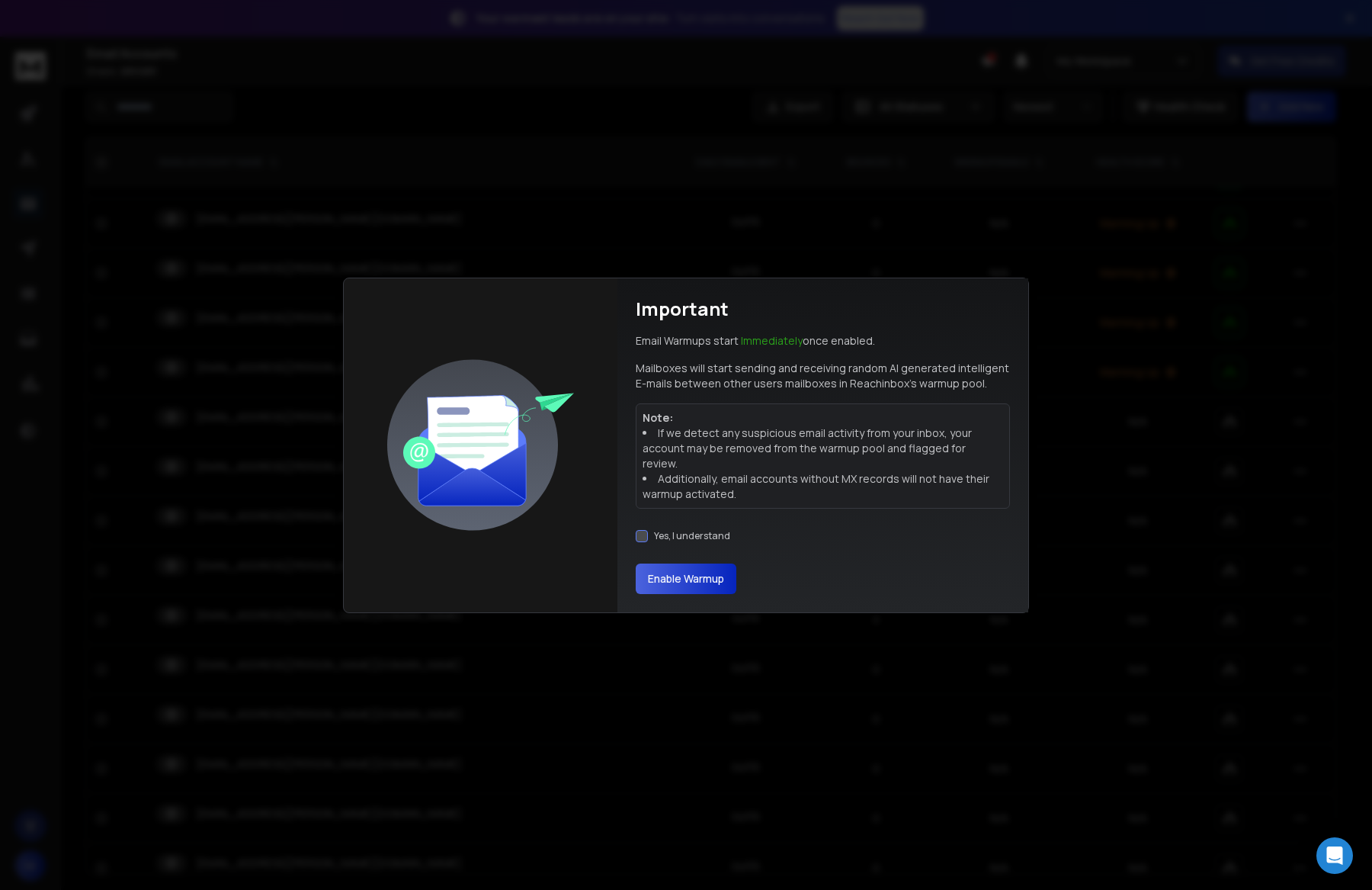
click at [632, 530] on div "Important Email Warmups start Immediately once enabled. Mailboxes will start se…" at bounding box center [822, 445] width 411 height 334
click at [640, 530] on button "Yes, I understand" at bounding box center [641, 535] width 12 height 12
drag, startPoint x: 676, startPoint y: 569, endPoint x: 837, endPoint y: 574, distance: 161.1
click at [677, 569] on button "Enable Warmup" at bounding box center [686, 578] width 100 height 31
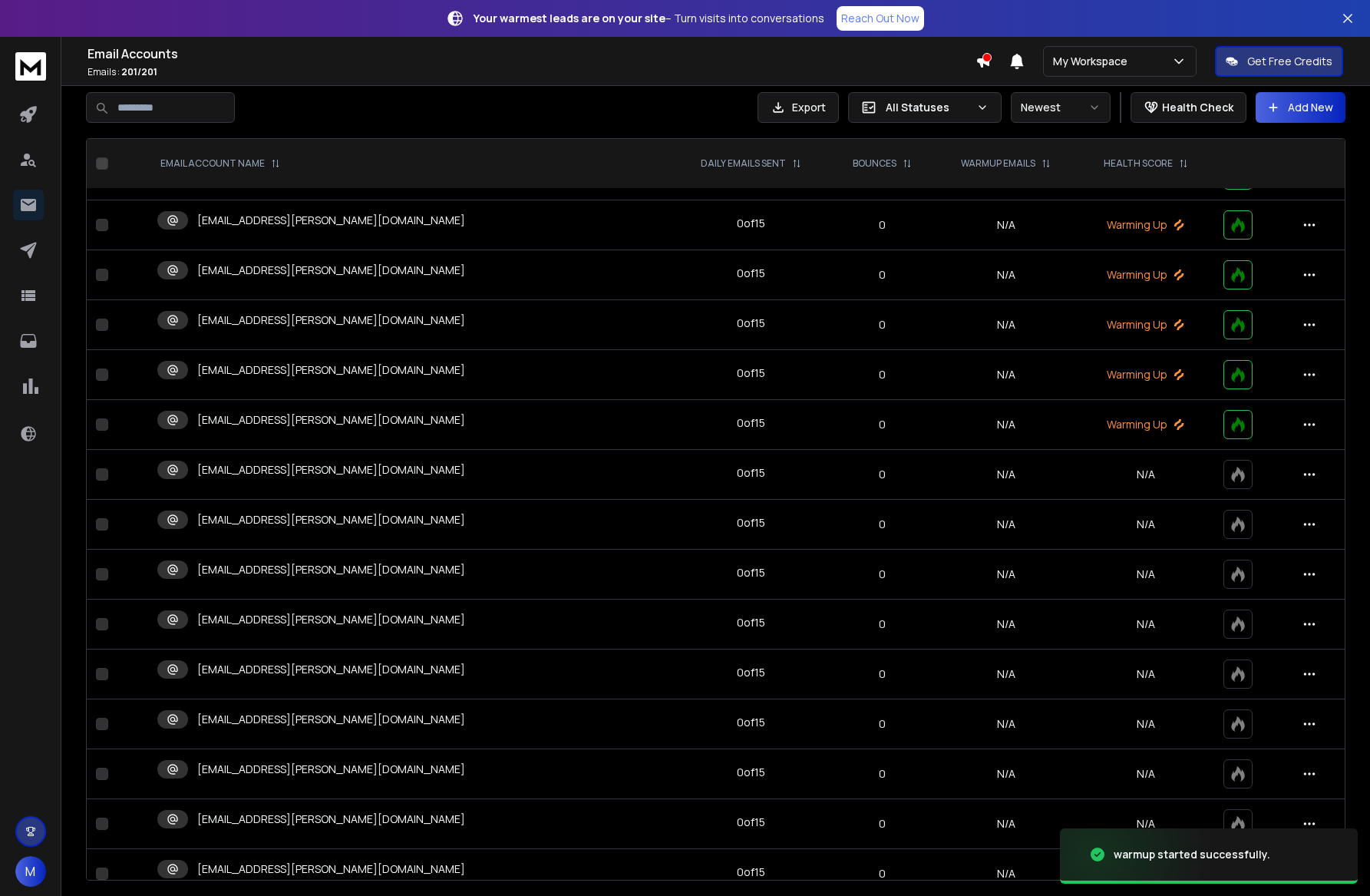
click at [1232, 471] on icon at bounding box center [1238, 474] width 13 height 15
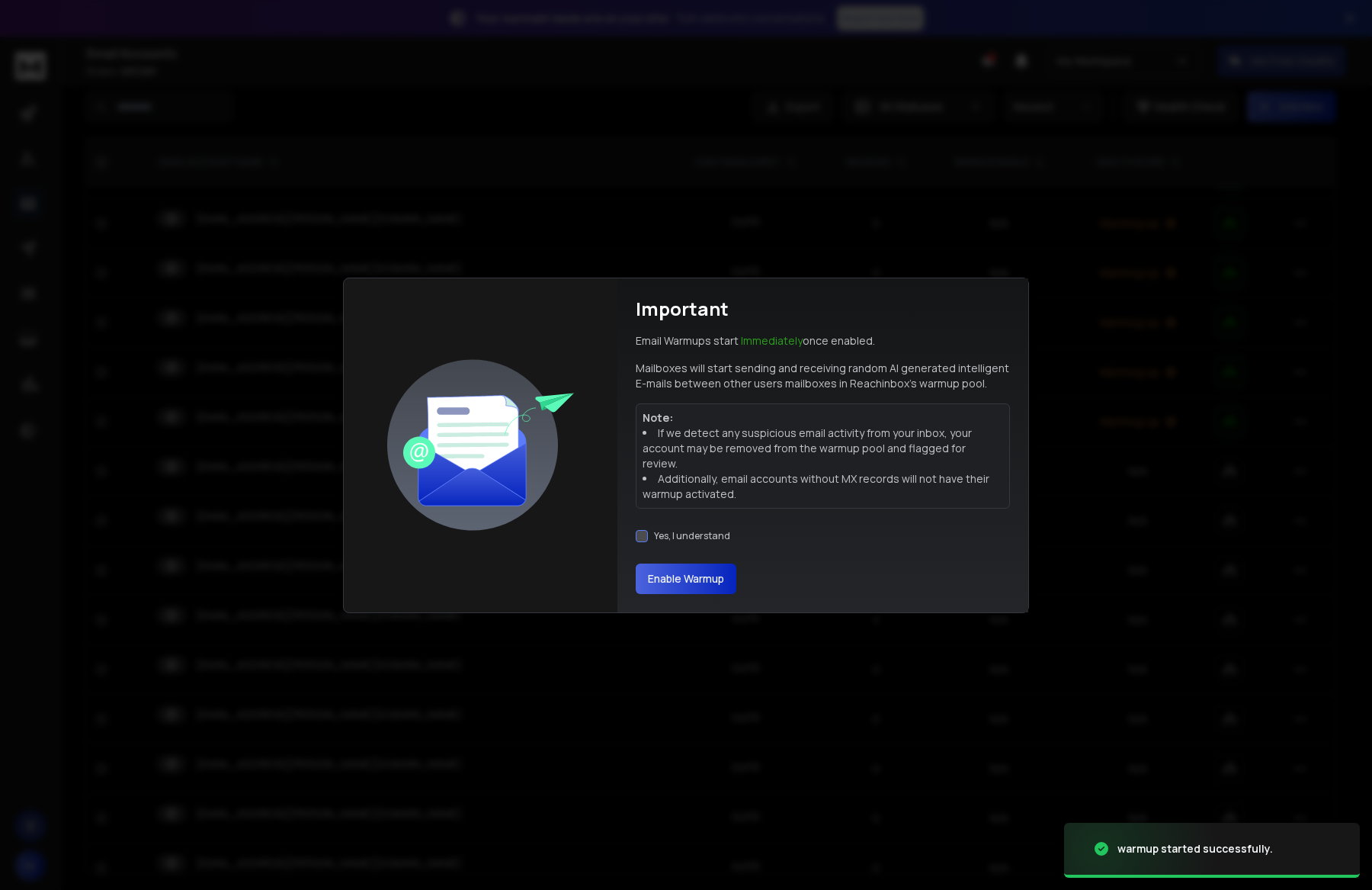
click at [637, 533] on button "Yes, I understand" at bounding box center [641, 535] width 12 height 12
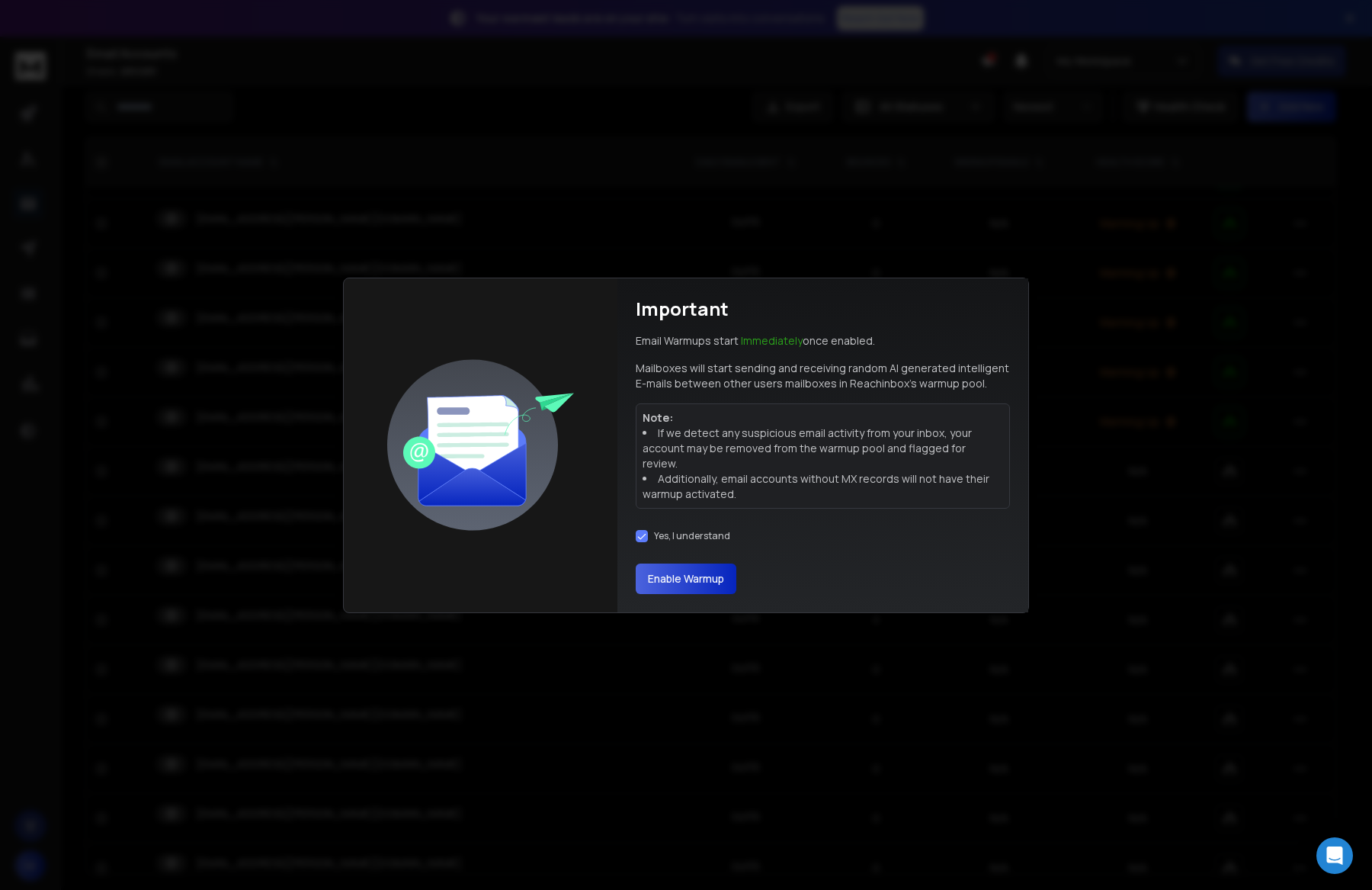
drag, startPoint x: 659, startPoint y: 572, endPoint x: 673, endPoint y: 571, distance: 14.0
click at [660, 572] on button "Enable Warmup" at bounding box center [686, 578] width 100 height 31
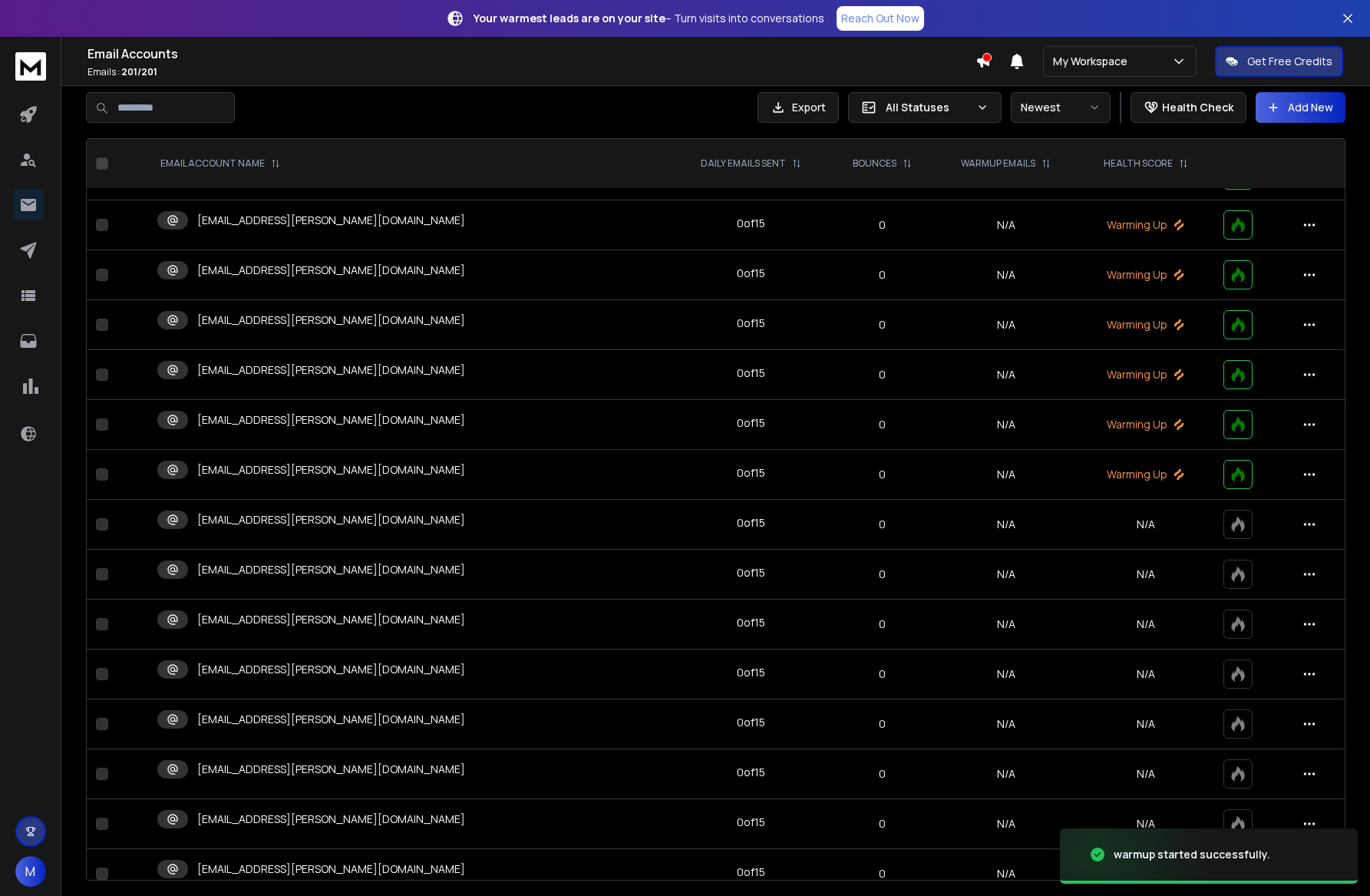
click at [1232, 520] on icon at bounding box center [1238, 524] width 13 height 15
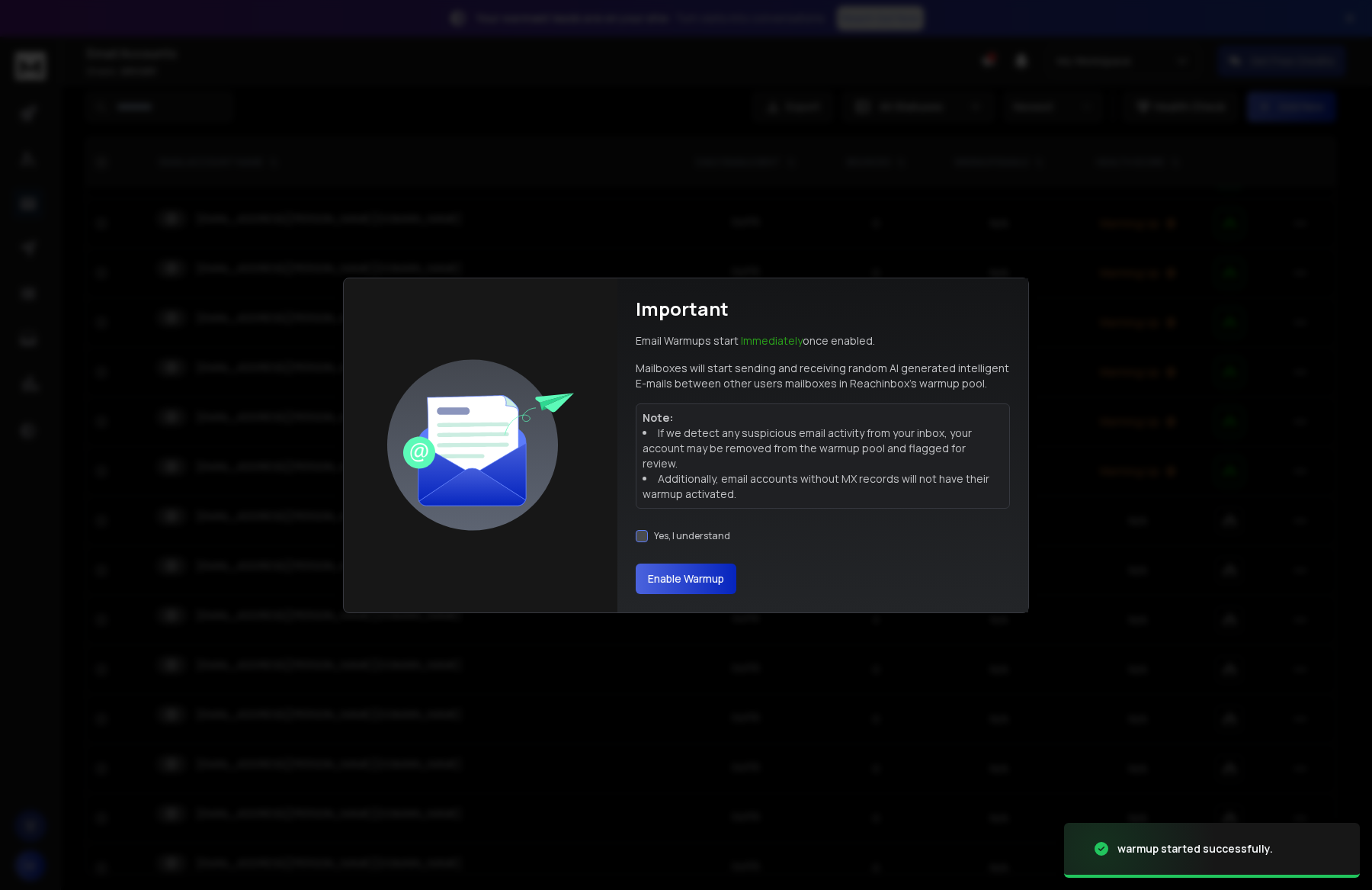
click at [645, 530] on button "Yes, I understand" at bounding box center [641, 535] width 12 height 12
click at [678, 573] on button "Enable Warmup" at bounding box center [686, 578] width 100 height 31
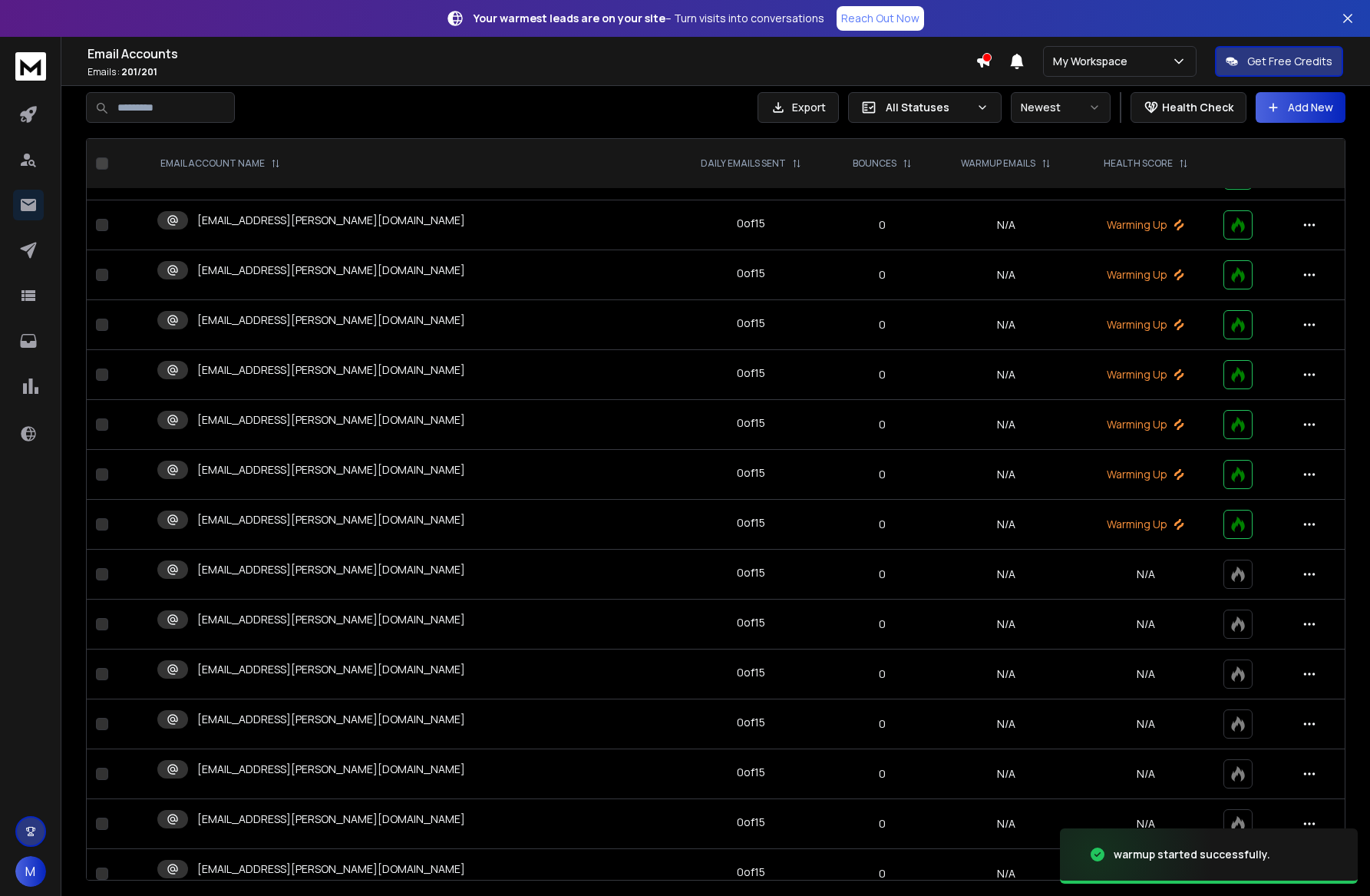
click at [1232, 574] on icon at bounding box center [1238, 574] width 13 height 15
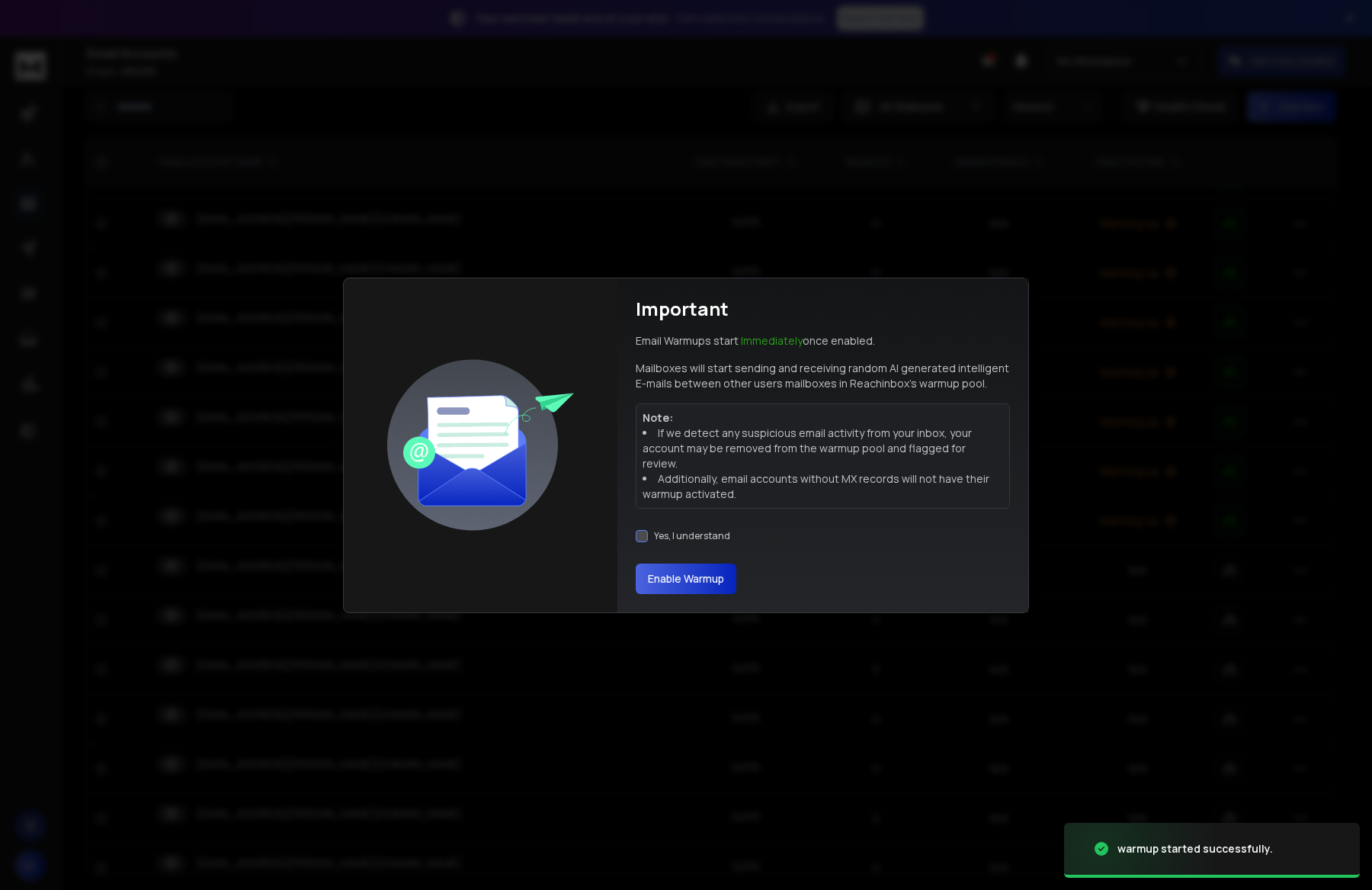
click at [641, 530] on button "Yes, I understand" at bounding box center [641, 535] width 12 height 12
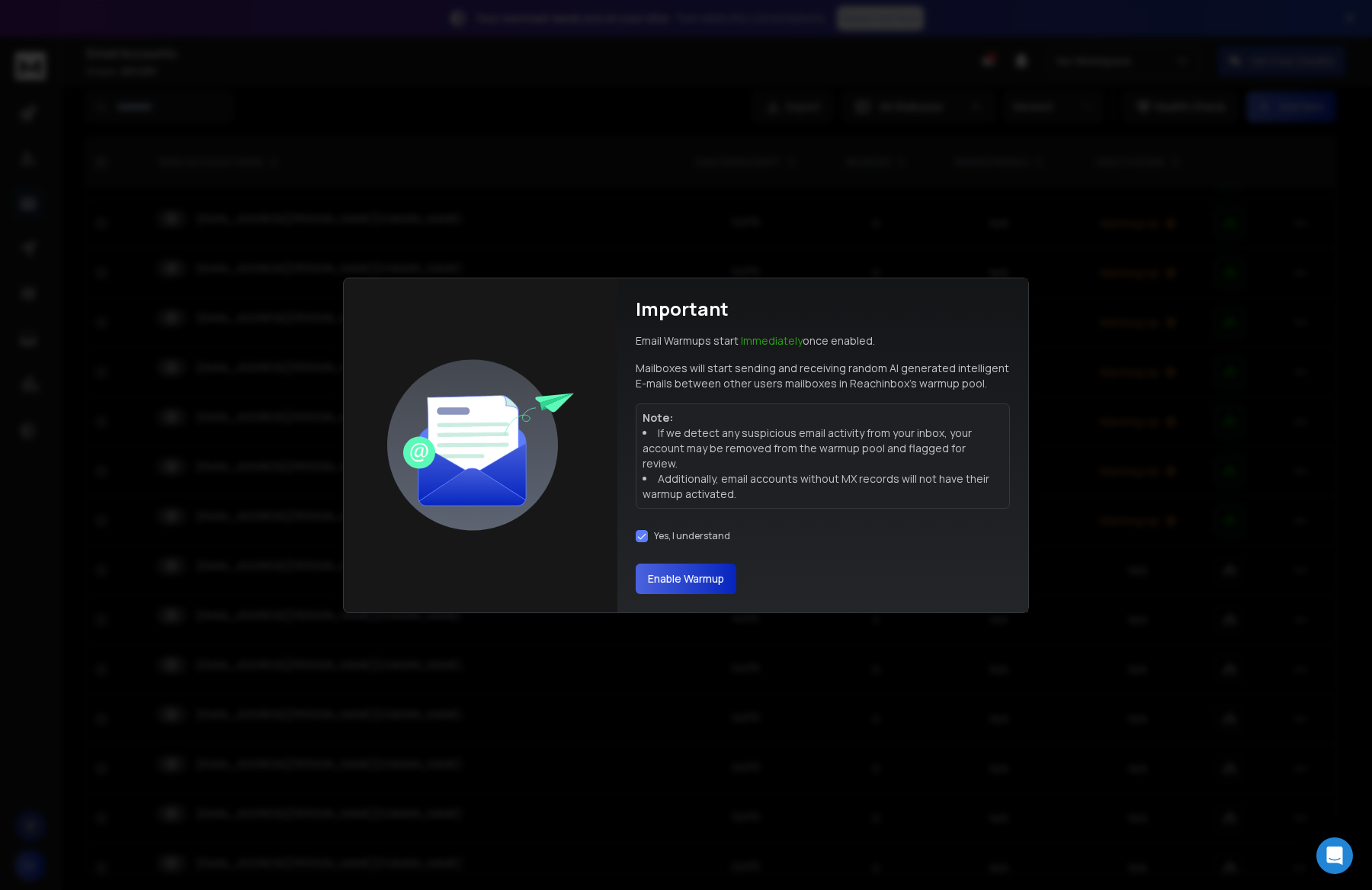
click at [673, 578] on button "Enable Warmup" at bounding box center [686, 578] width 100 height 31
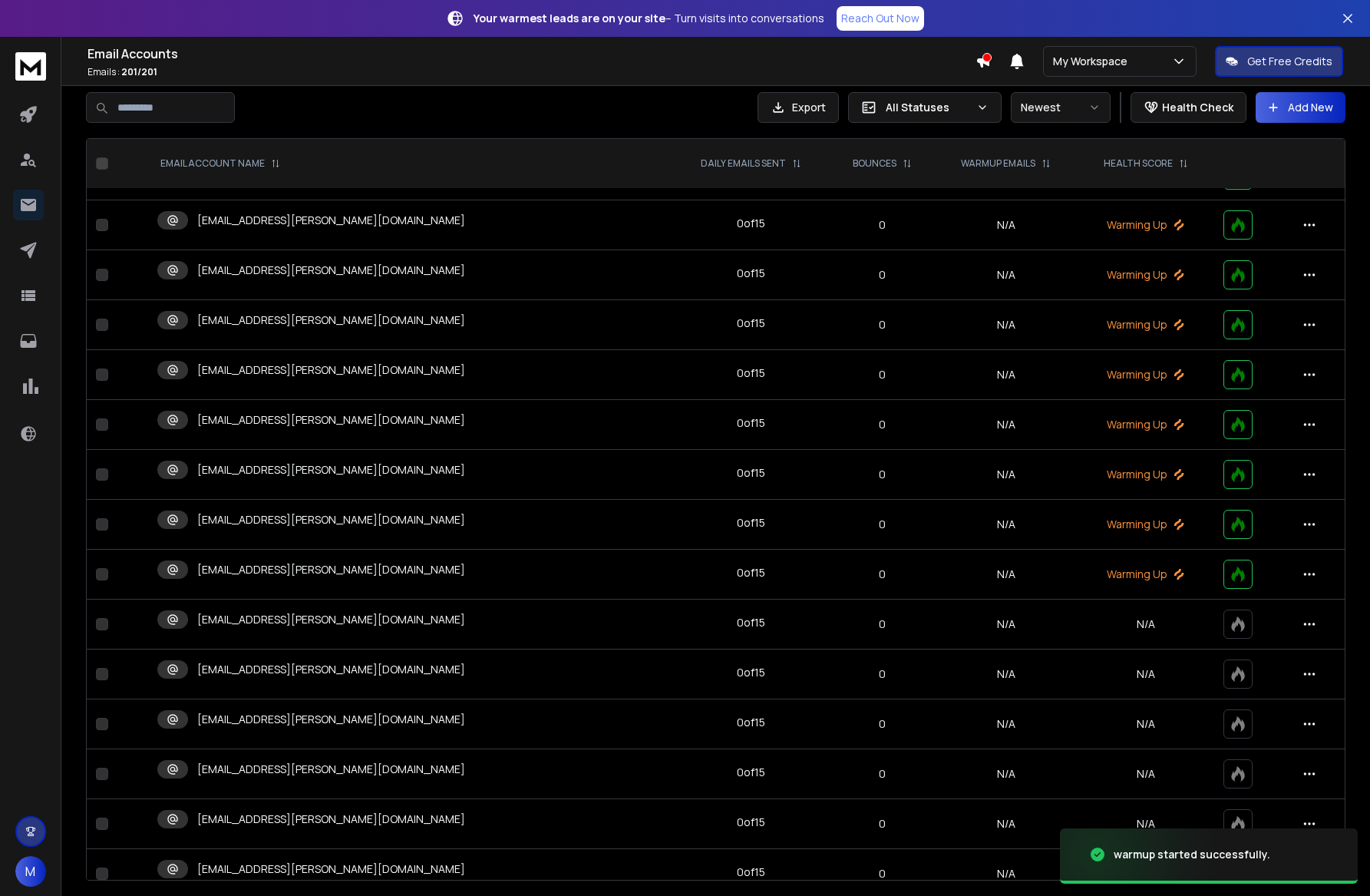
click at [1231, 628] on icon at bounding box center [1238, 624] width 15 height 15
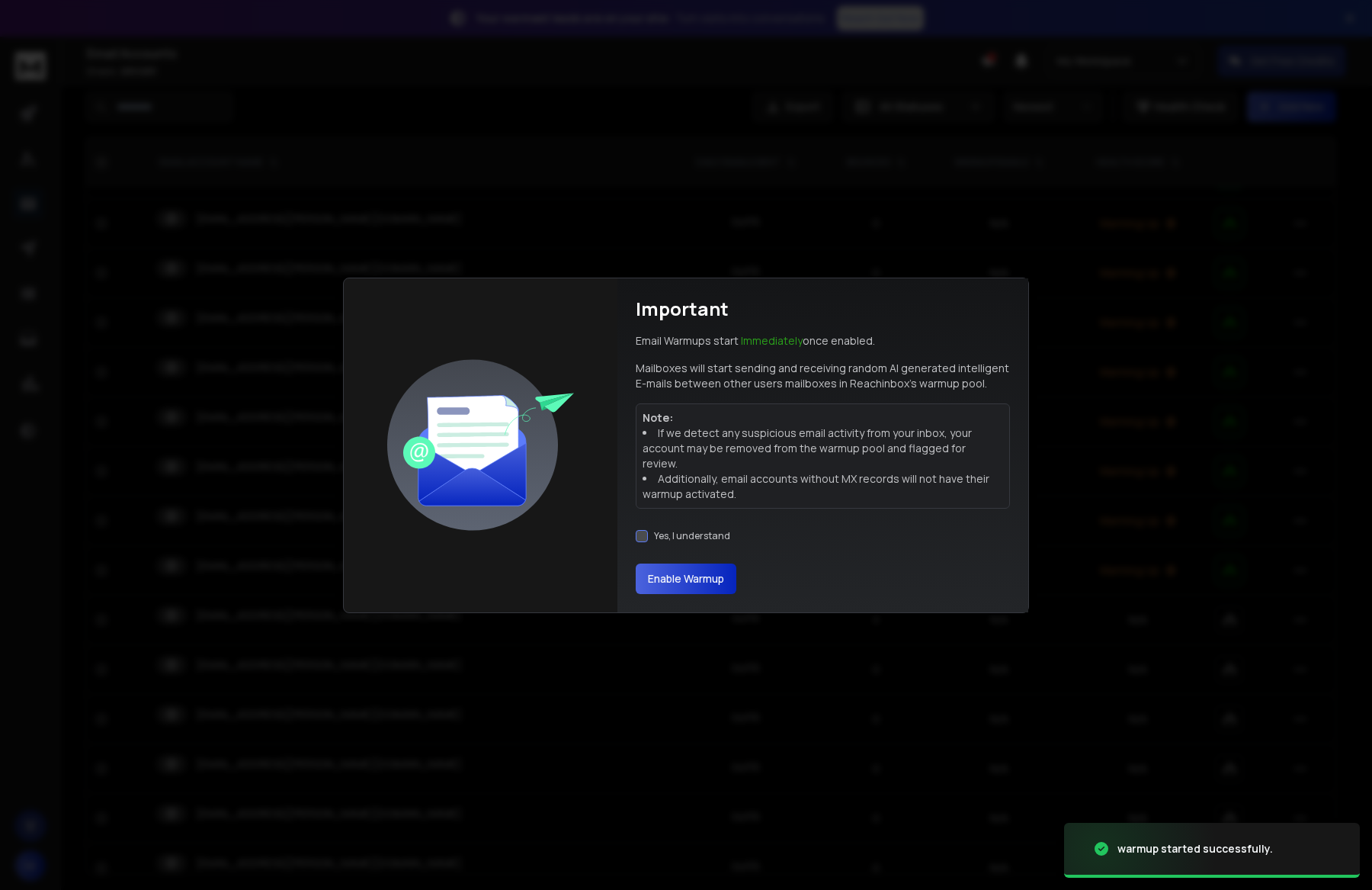
click at [641, 530] on button "Yes, I understand" at bounding box center [641, 535] width 12 height 12
click at [681, 569] on button "Enable Warmup" at bounding box center [686, 578] width 100 height 31
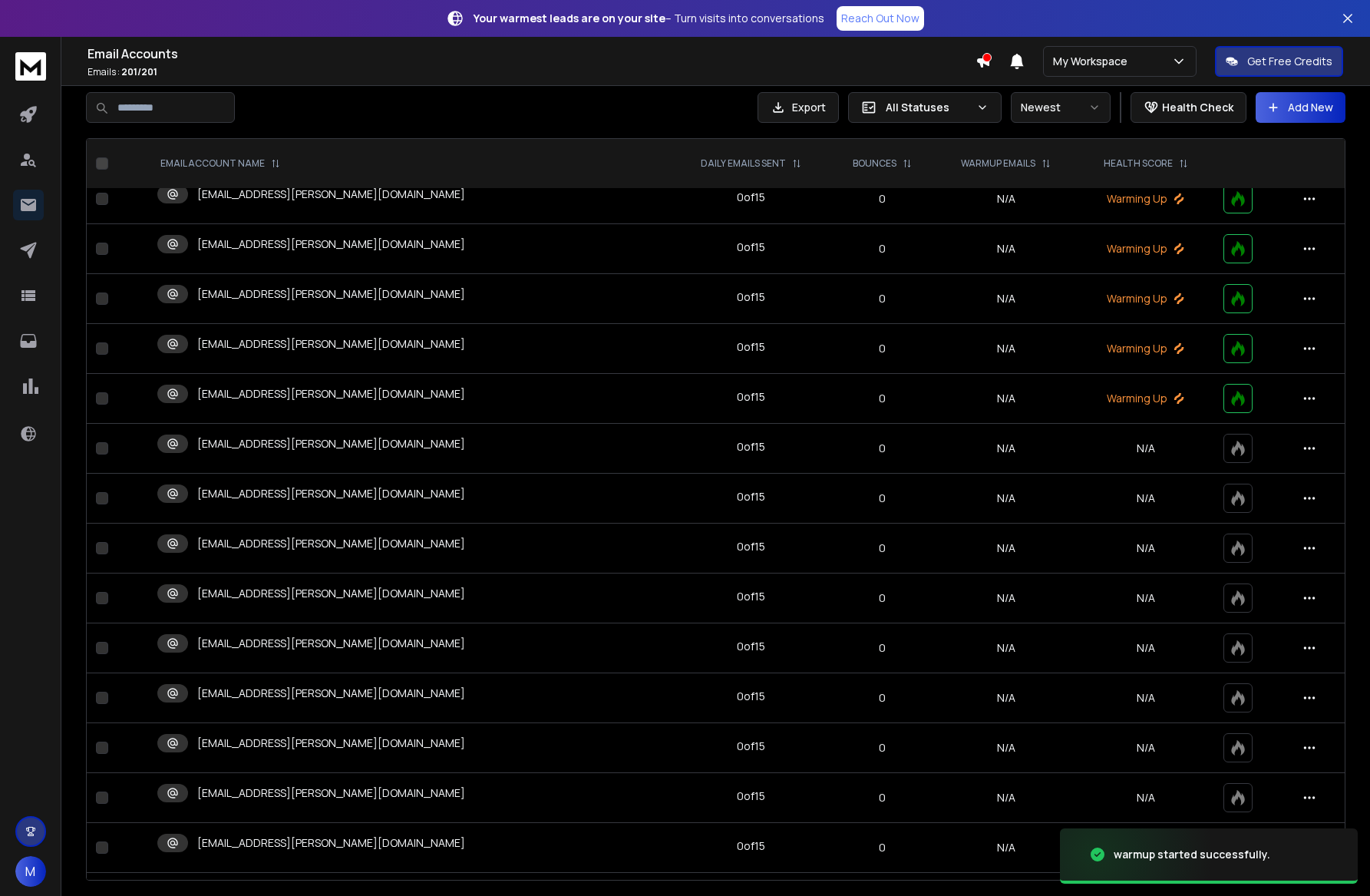
scroll to position [6355, 0]
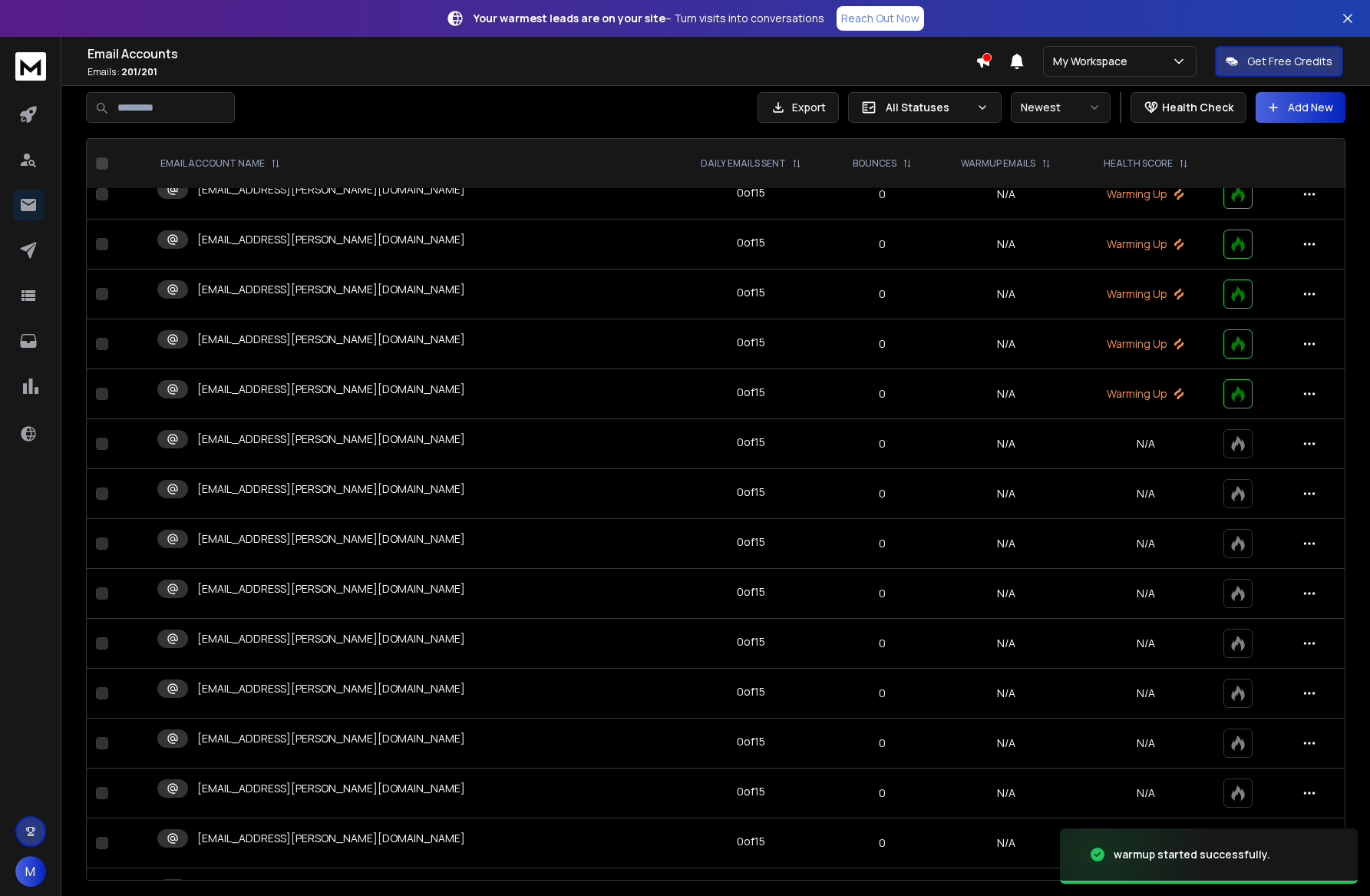
click at [1232, 445] on icon at bounding box center [1238, 444] width 13 height 15
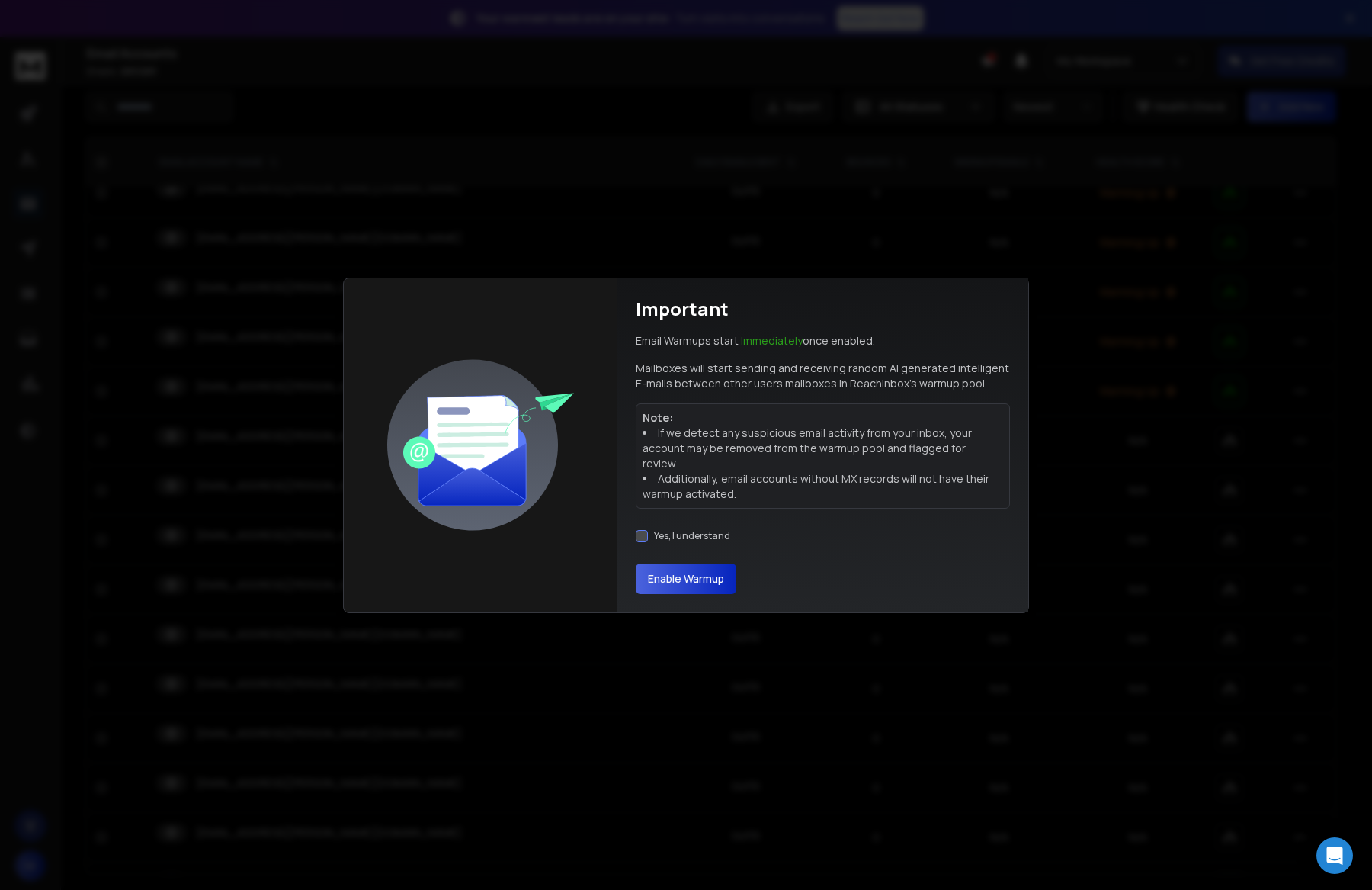
click at [652, 532] on div "Yes, I understand" at bounding box center [683, 535] width 95 height 12
click at [642, 530] on button "Yes, I understand" at bounding box center [641, 535] width 12 height 12
click at [666, 572] on button "Enable Warmup" at bounding box center [686, 578] width 100 height 31
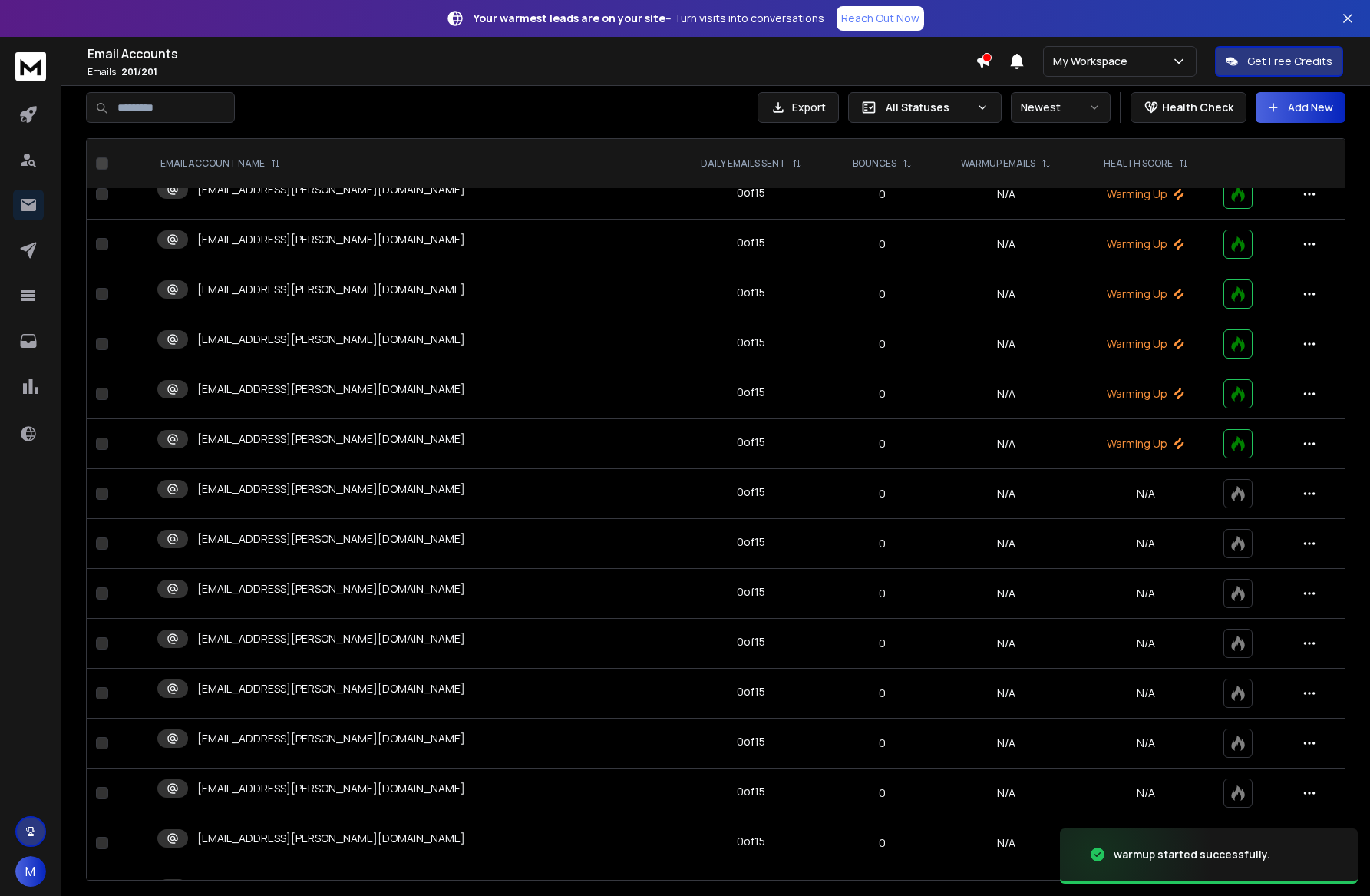
click at [1232, 499] on icon at bounding box center [1238, 493] width 13 height 15
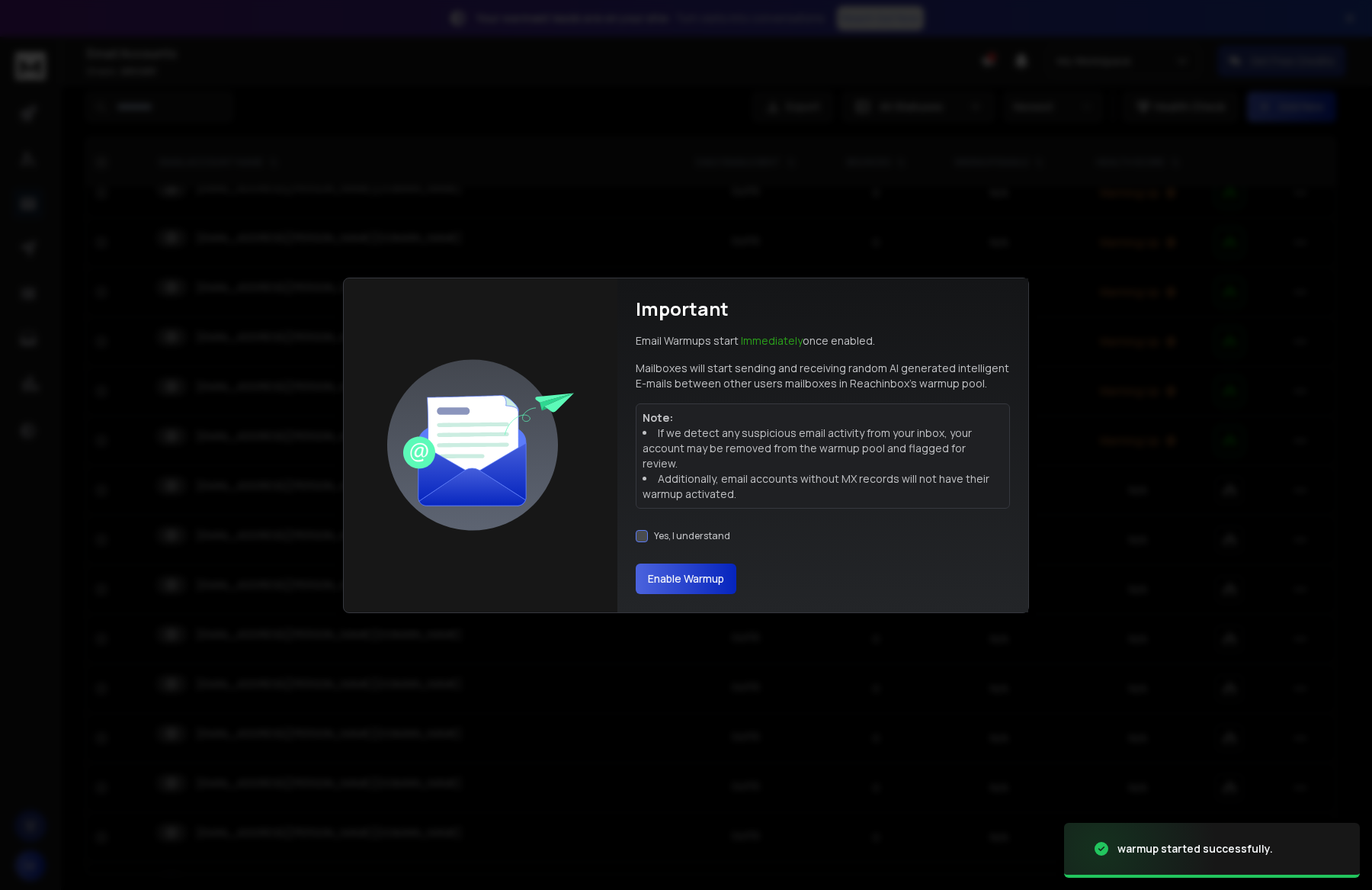
click at [638, 538] on div "Yes, I understand" at bounding box center [683, 535] width 95 height 31
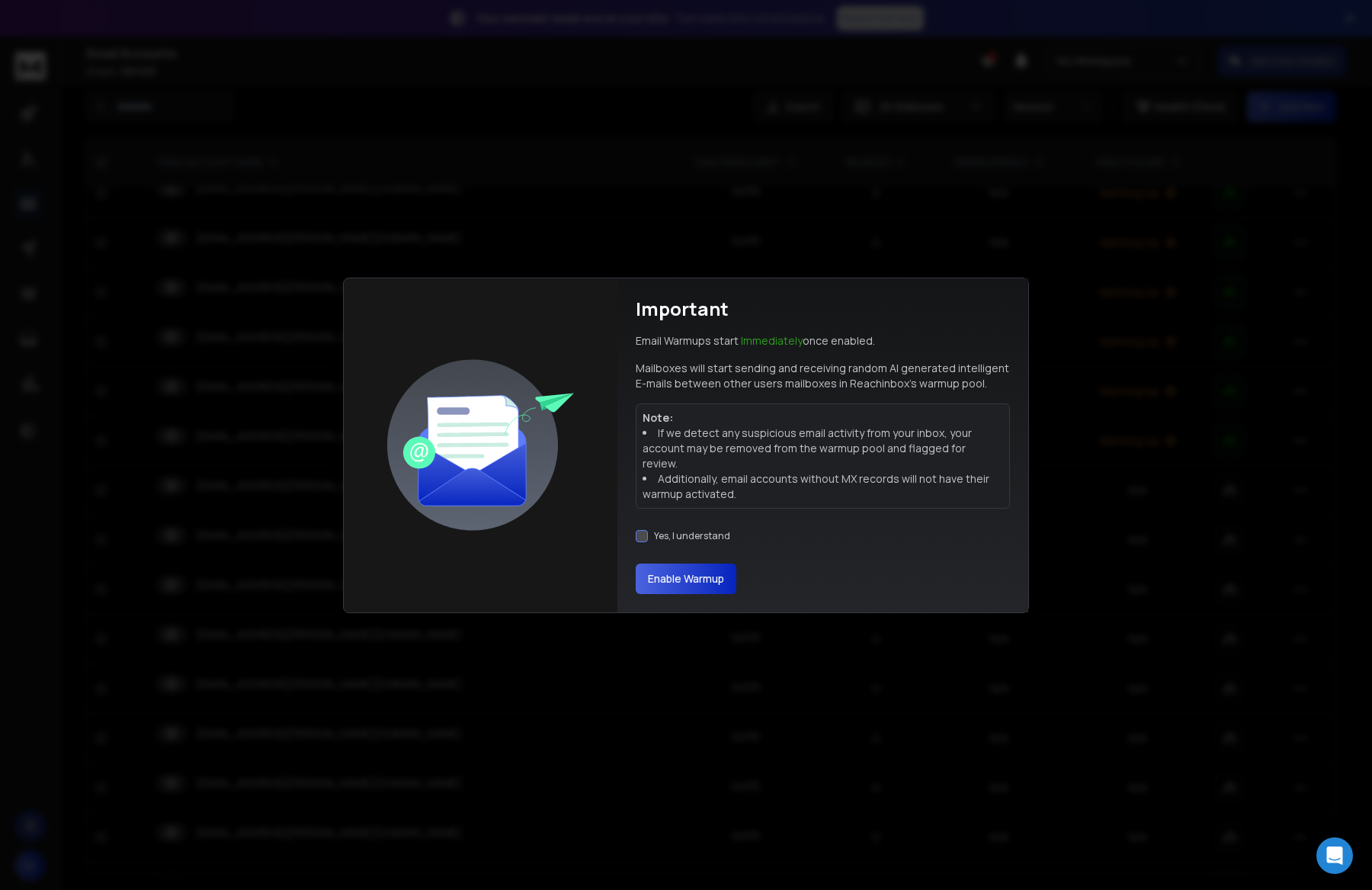
click at [649, 532] on div "Yes, I understand" at bounding box center [683, 535] width 95 height 12
click at [640, 530] on button "Yes, I understand" at bounding box center [641, 535] width 12 height 12
drag, startPoint x: 662, startPoint y: 564, endPoint x: 759, endPoint y: 570, distance: 97.2
click at [663, 564] on button "Enable Warmup" at bounding box center [686, 578] width 100 height 31
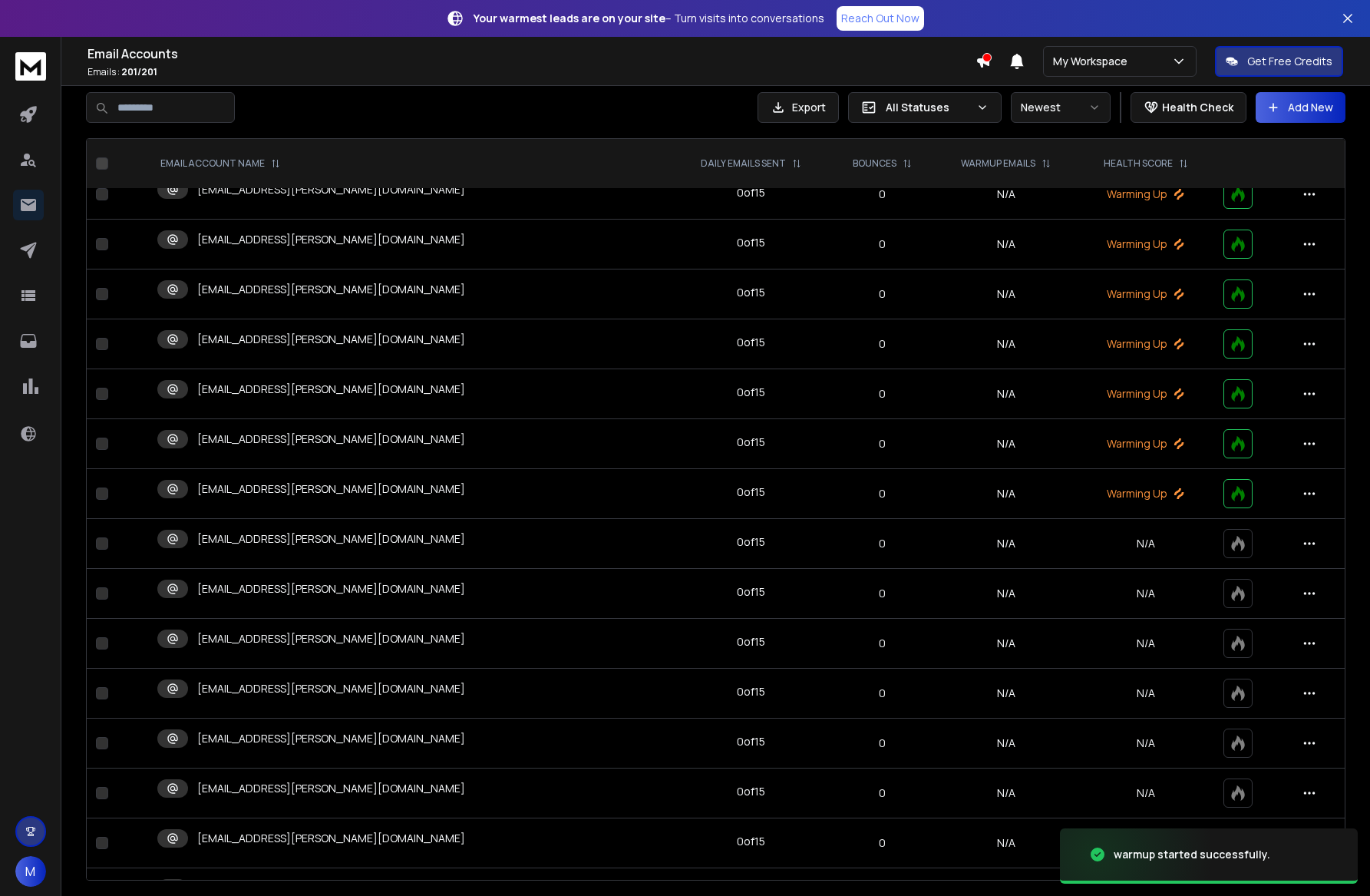
click at [1232, 548] on icon at bounding box center [1238, 543] width 13 height 15
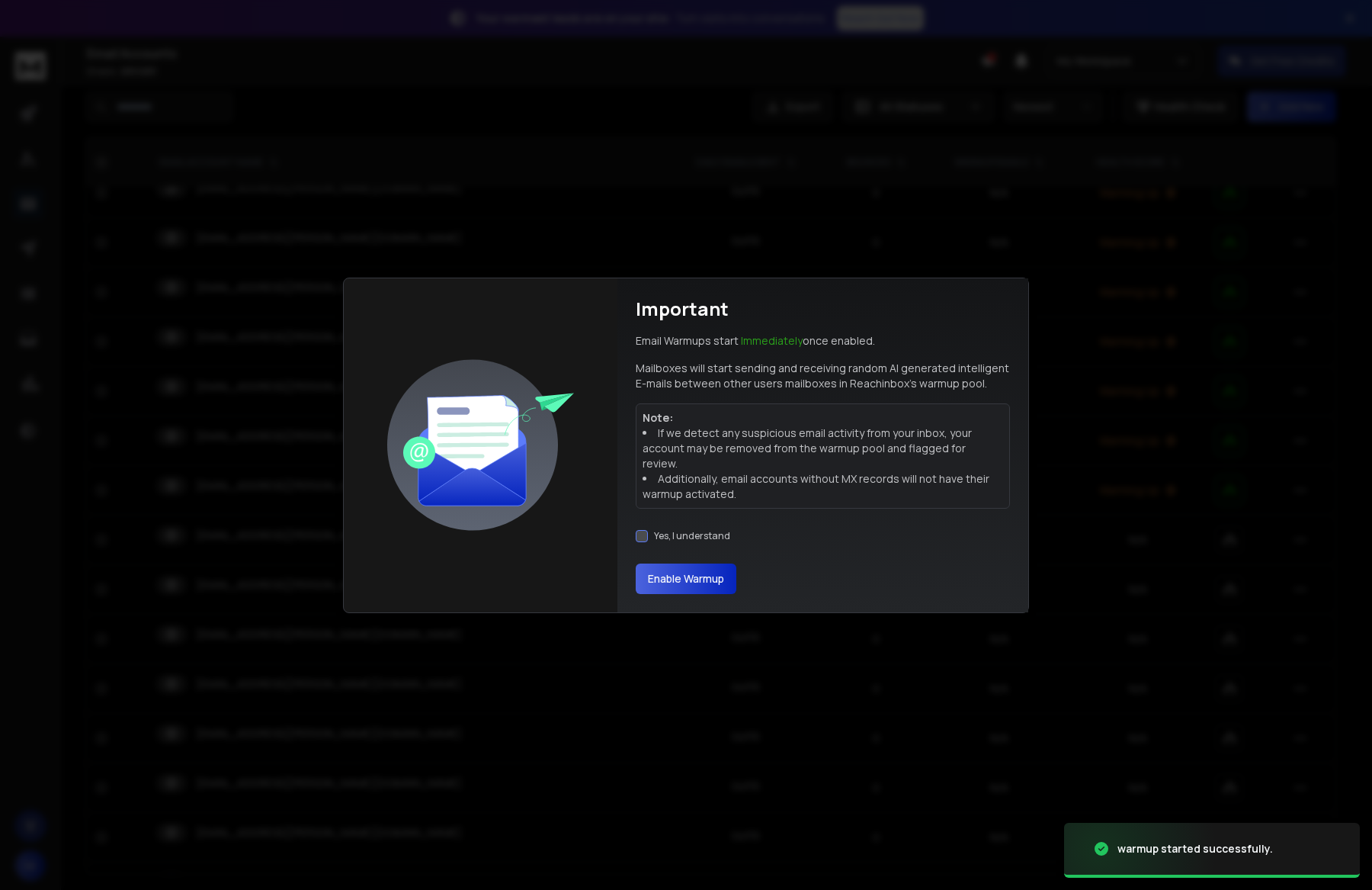
click at [646, 530] on button "Yes, I understand" at bounding box center [641, 535] width 12 height 12
drag, startPoint x: 710, startPoint y: 570, endPoint x: 724, endPoint y: 571, distance: 14.0
click at [712, 571] on button "Enable Warmup" at bounding box center [686, 578] width 100 height 31
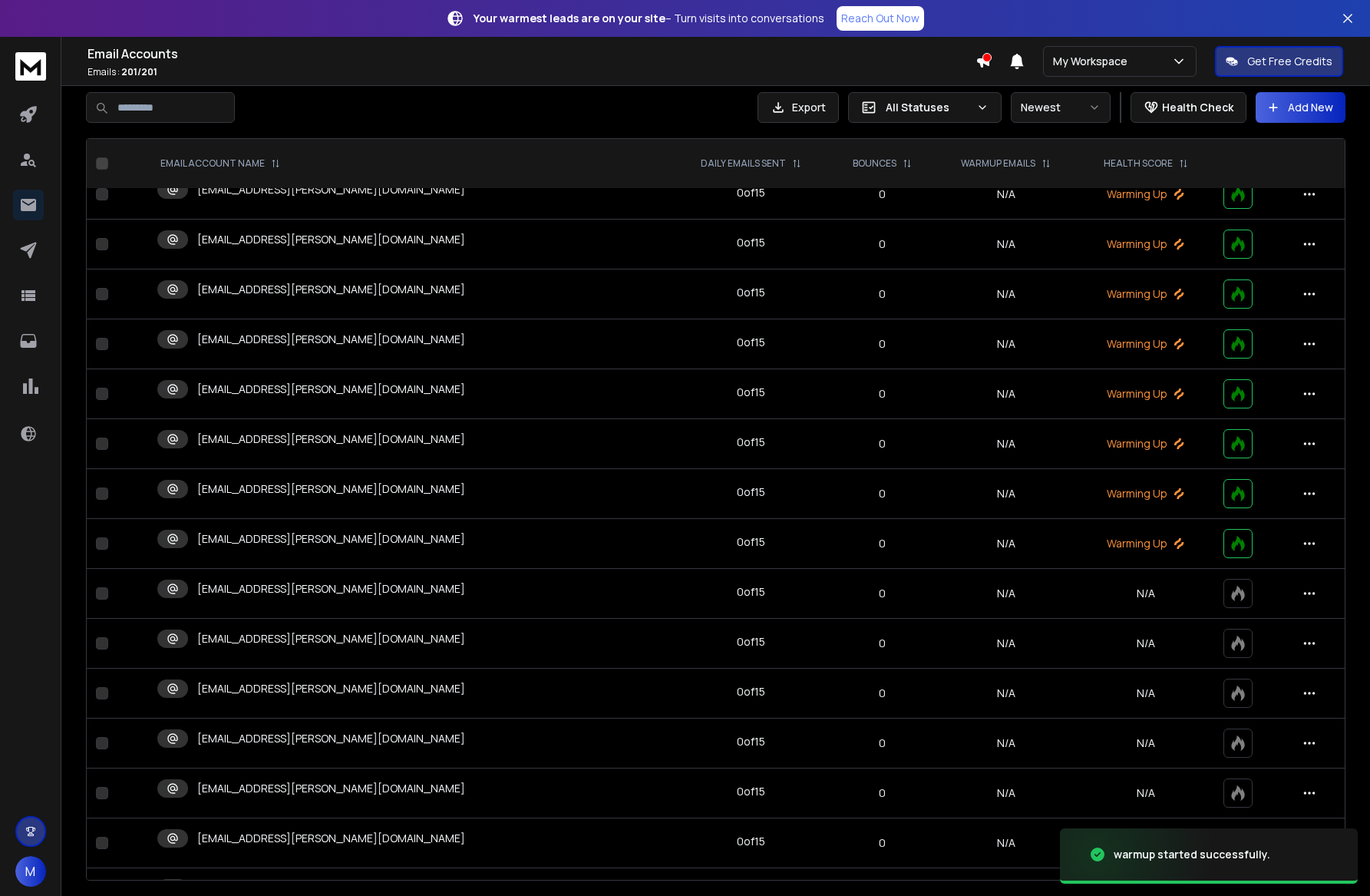
click at [1231, 596] on icon at bounding box center [1238, 593] width 15 height 15
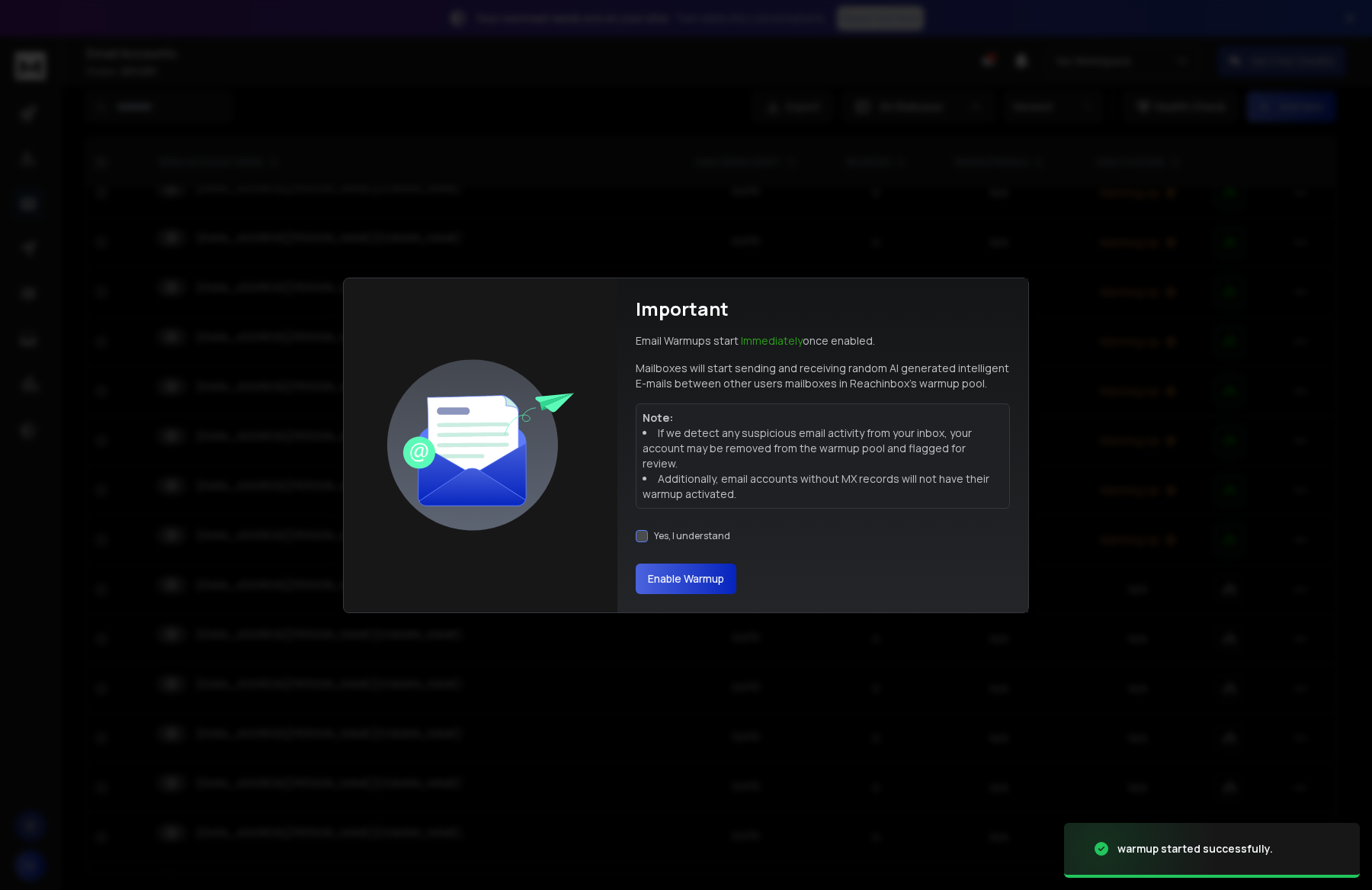
click at [638, 530] on button "Yes, I understand" at bounding box center [641, 535] width 12 height 12
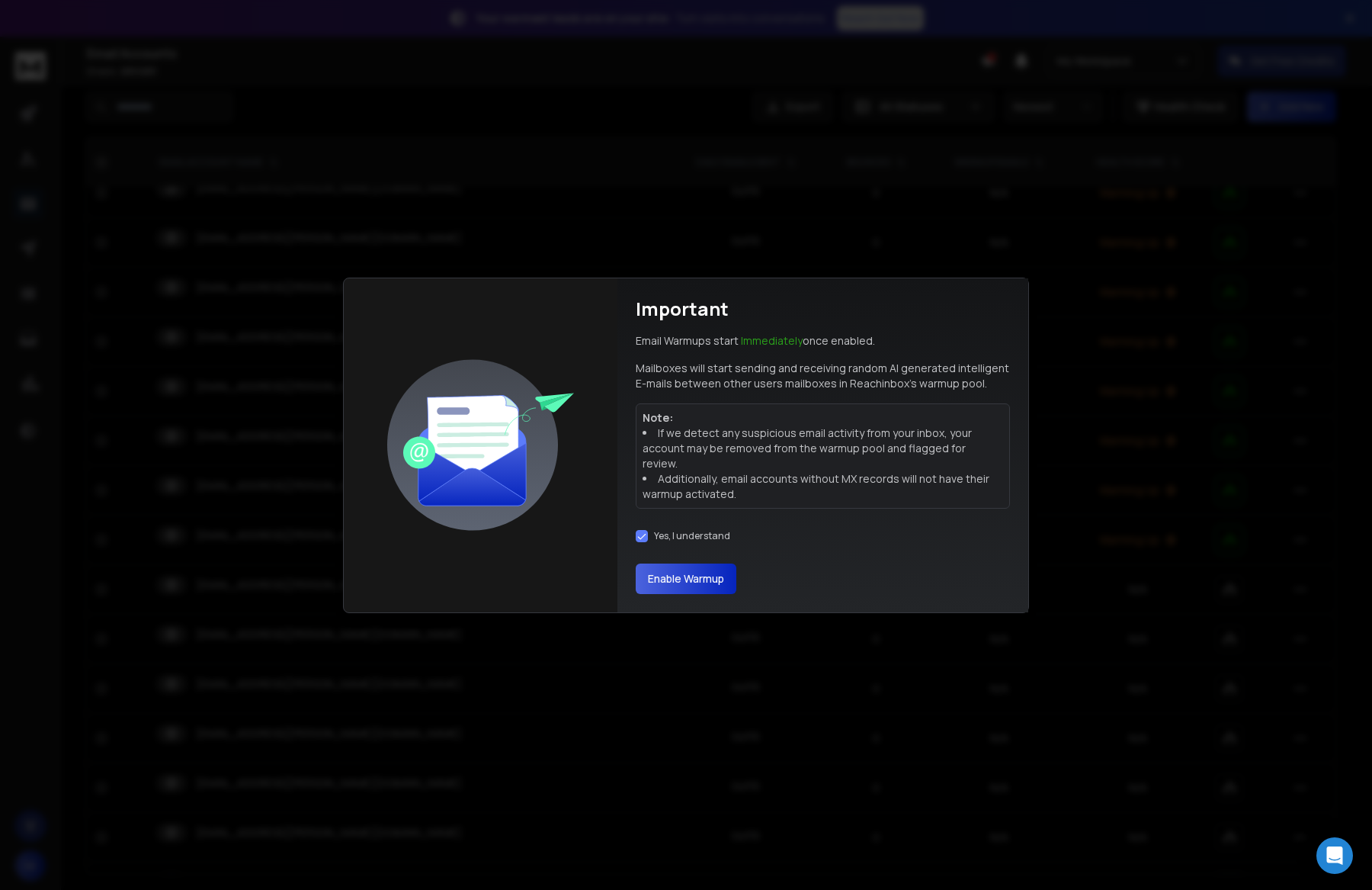
click at [673, 566] on button "Enable Warmup" at bounding box center [686, 578] width 100 height 31
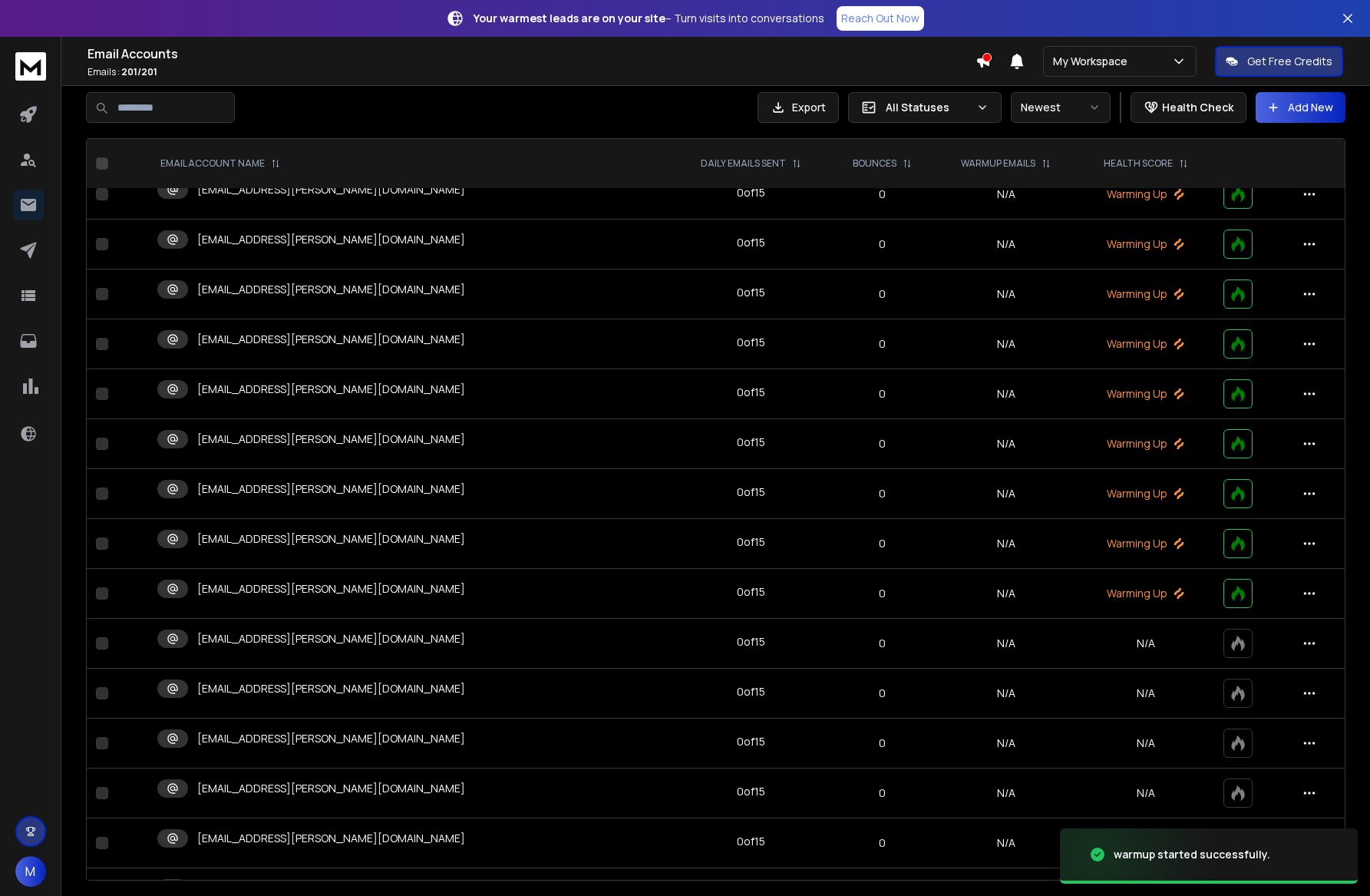
click at [1231, 639] on icon at bounding box center [1238, 643] width 15 height 15
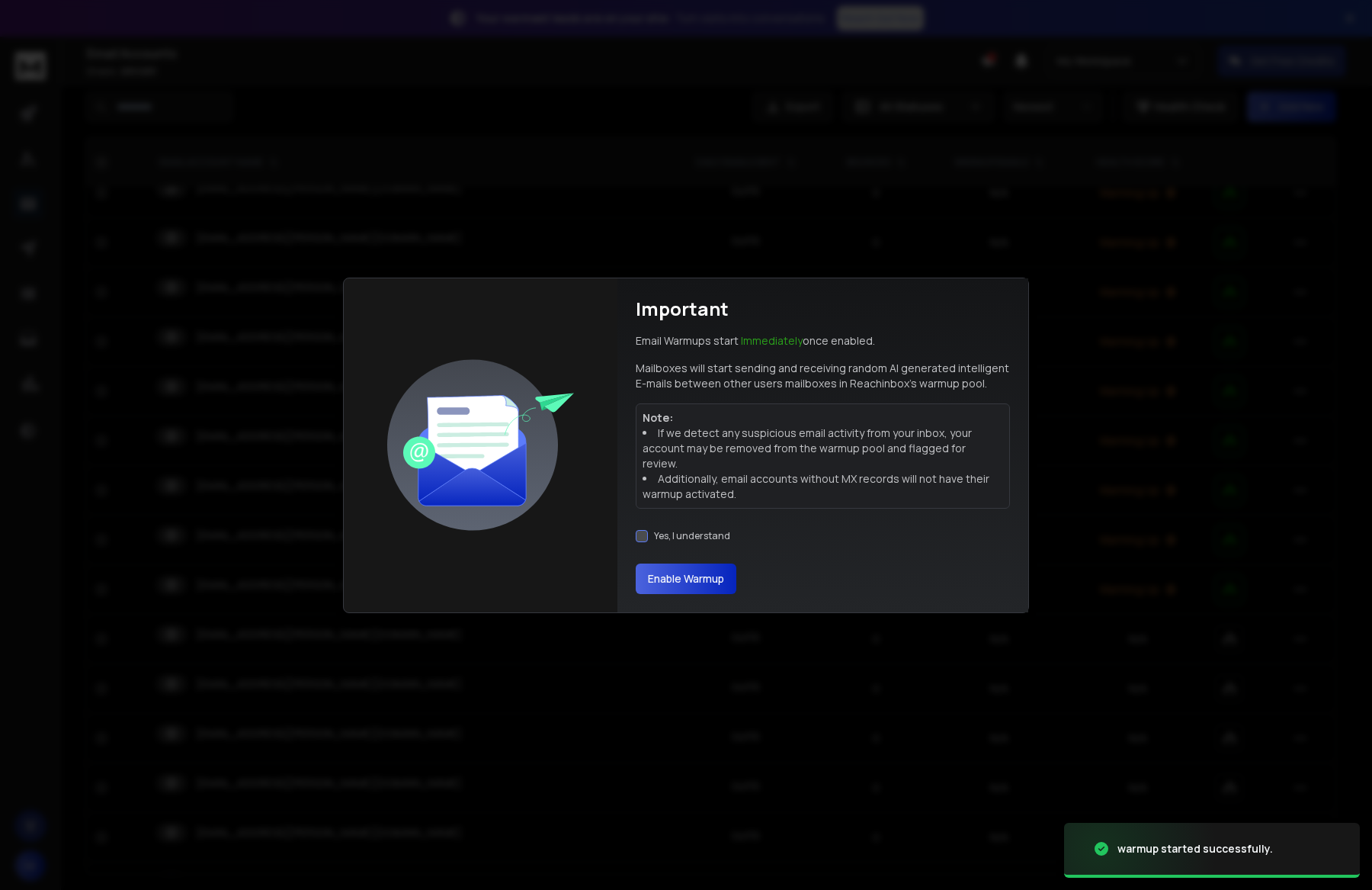
click at [638, 530] on button "Yes, I understand" at bounding box center [641, 535] width 12 height 12
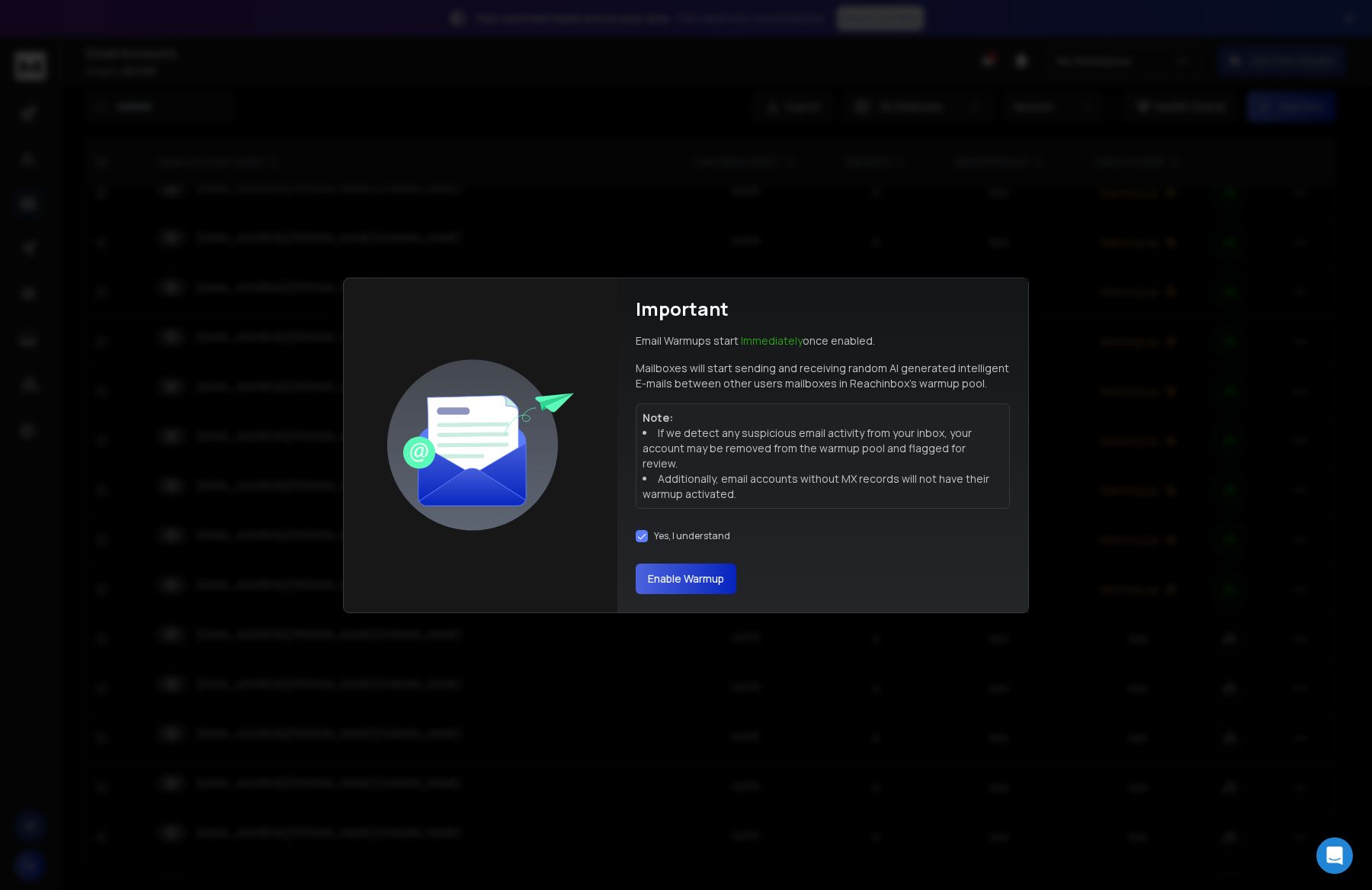
drag, startPoint x: 682, startPoint y: 574, endPoint x: 707, endPoint y: 574, distance: 25.0
click at [684, 574] on button "Enable Warmup" at bounding box center [686, 578] width 100 height 31
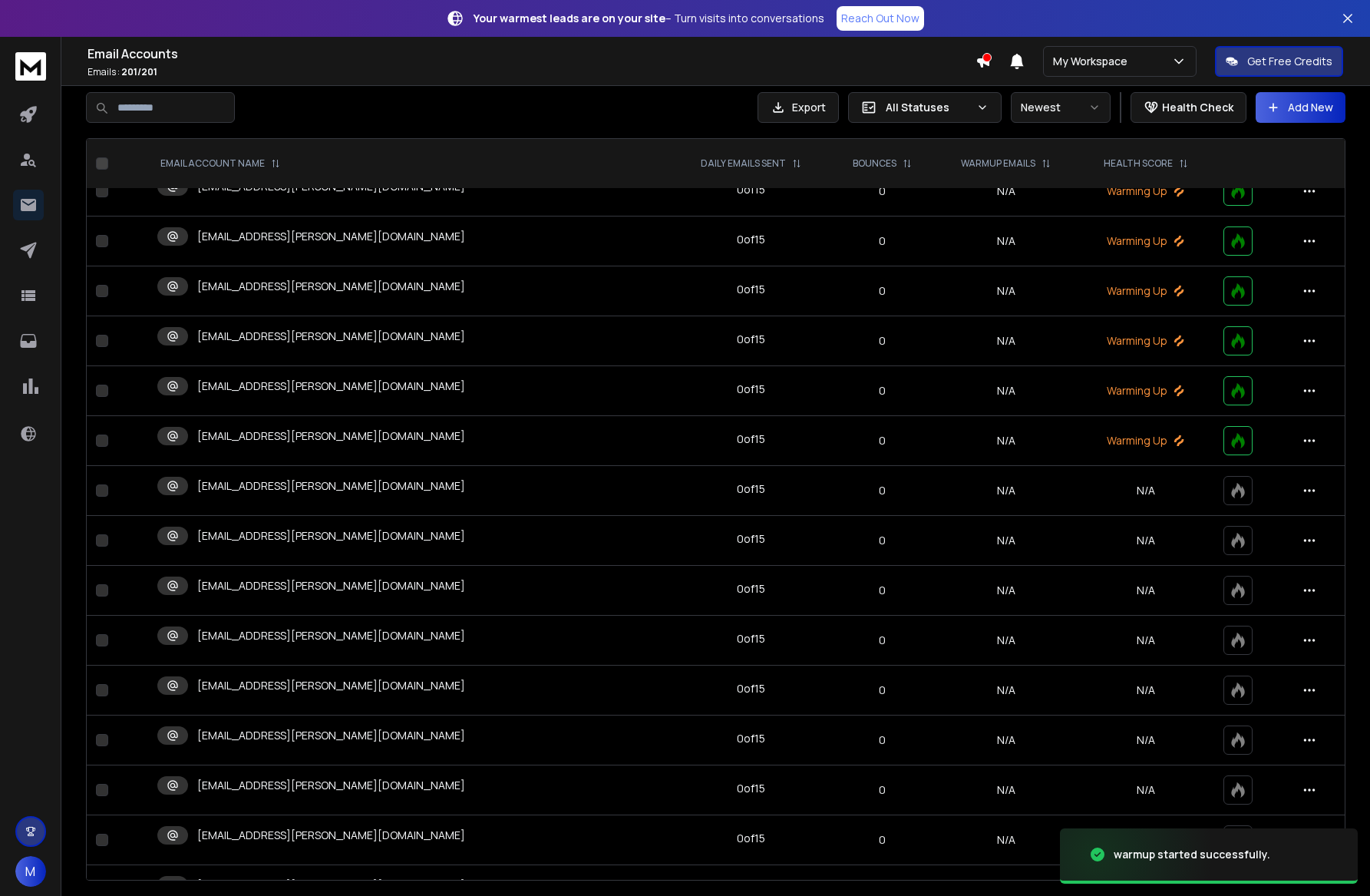
scroll to position [6585, 0]
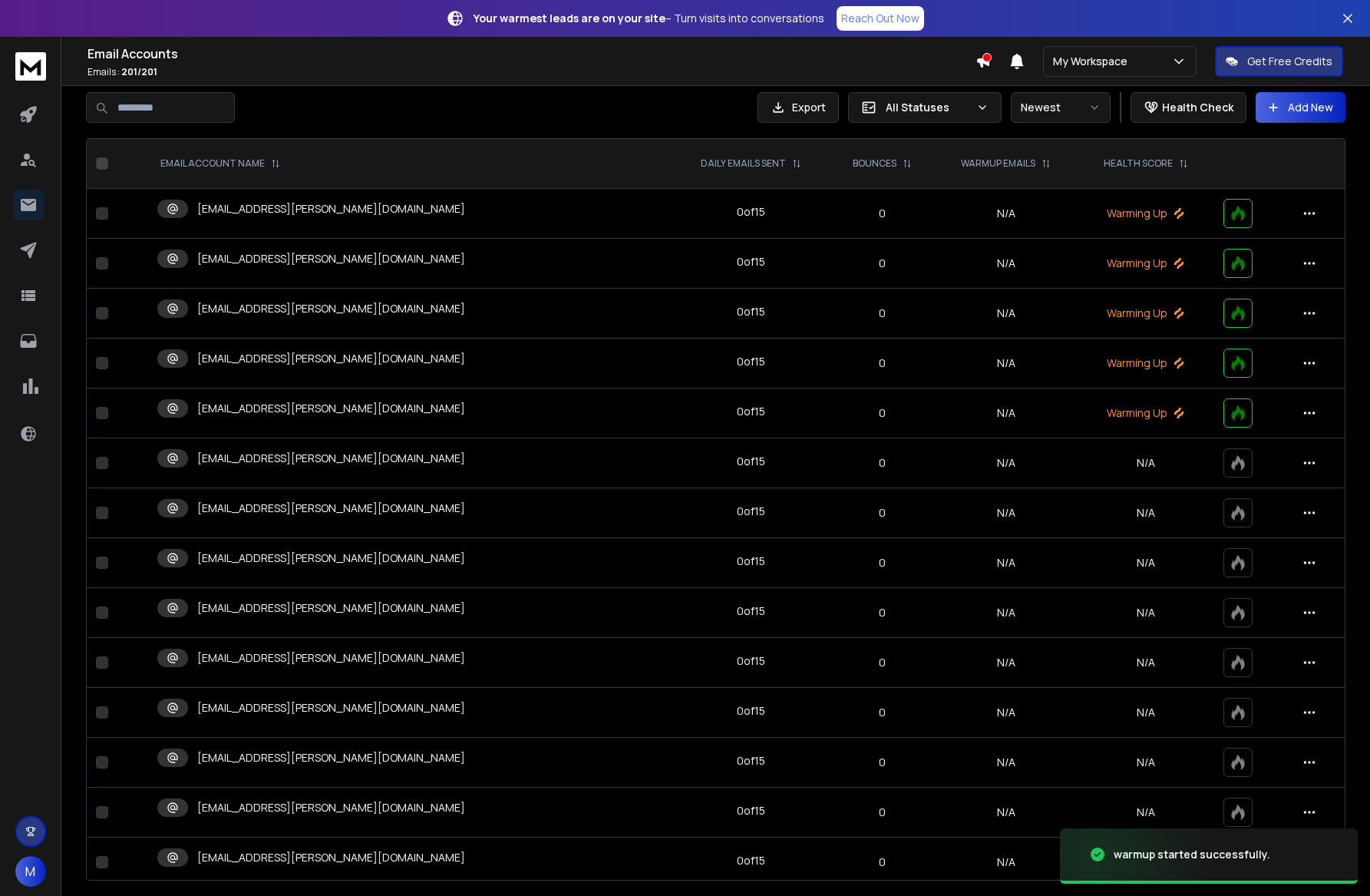
click at [1232, 460] on icon at bounding box center [1238, 462] width 13 height 15
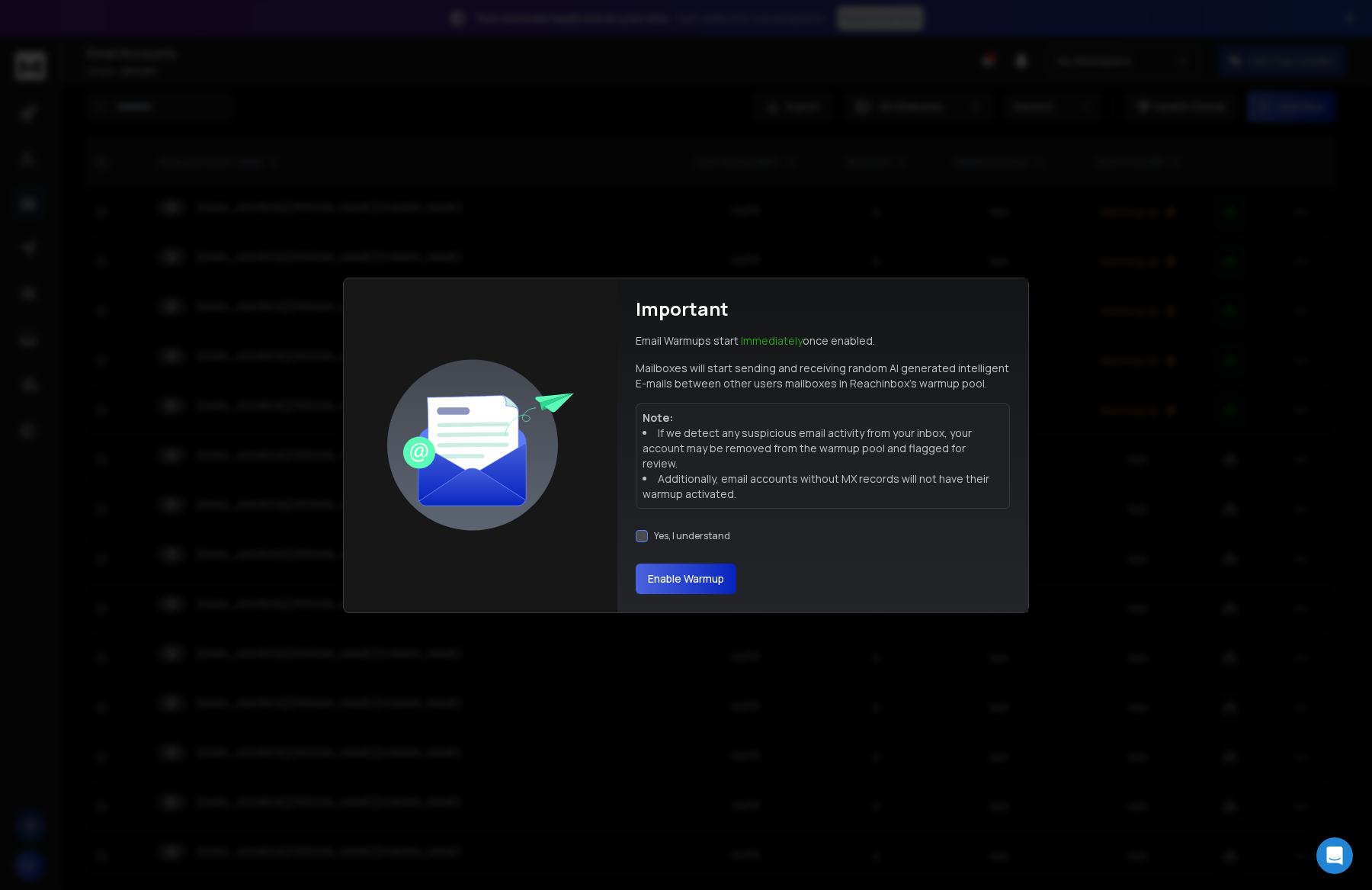
click at [647, 532] on button "Yes, I understand" at bounding box center [641, 535] width 12 height 12
click at [676, 565] on button "Enable Warmup" at bounding box center [686, 578] width 100 height 31
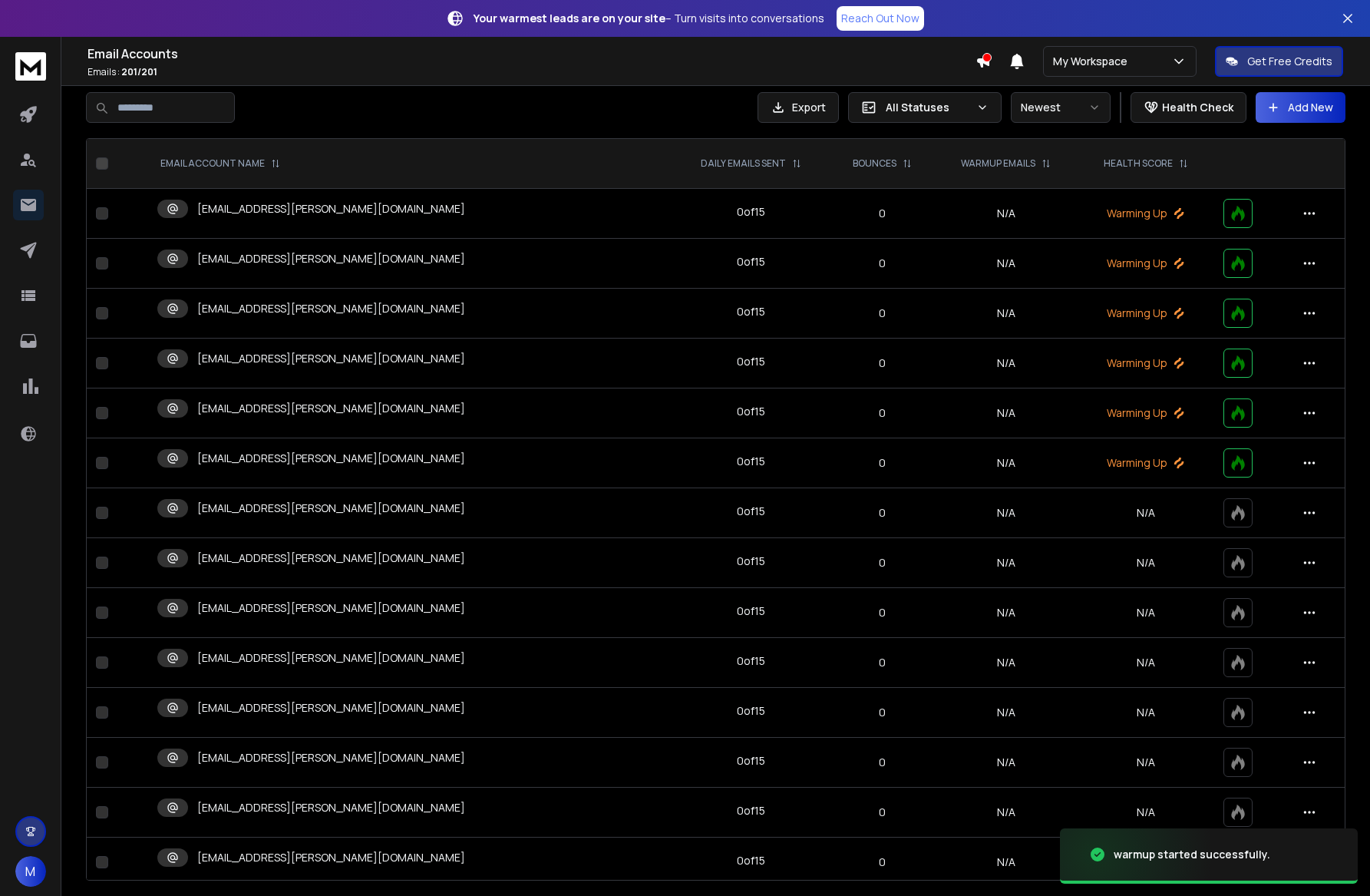
click at [1232, 512] on icon at bounding box center [1238, 513] width 13 height 15
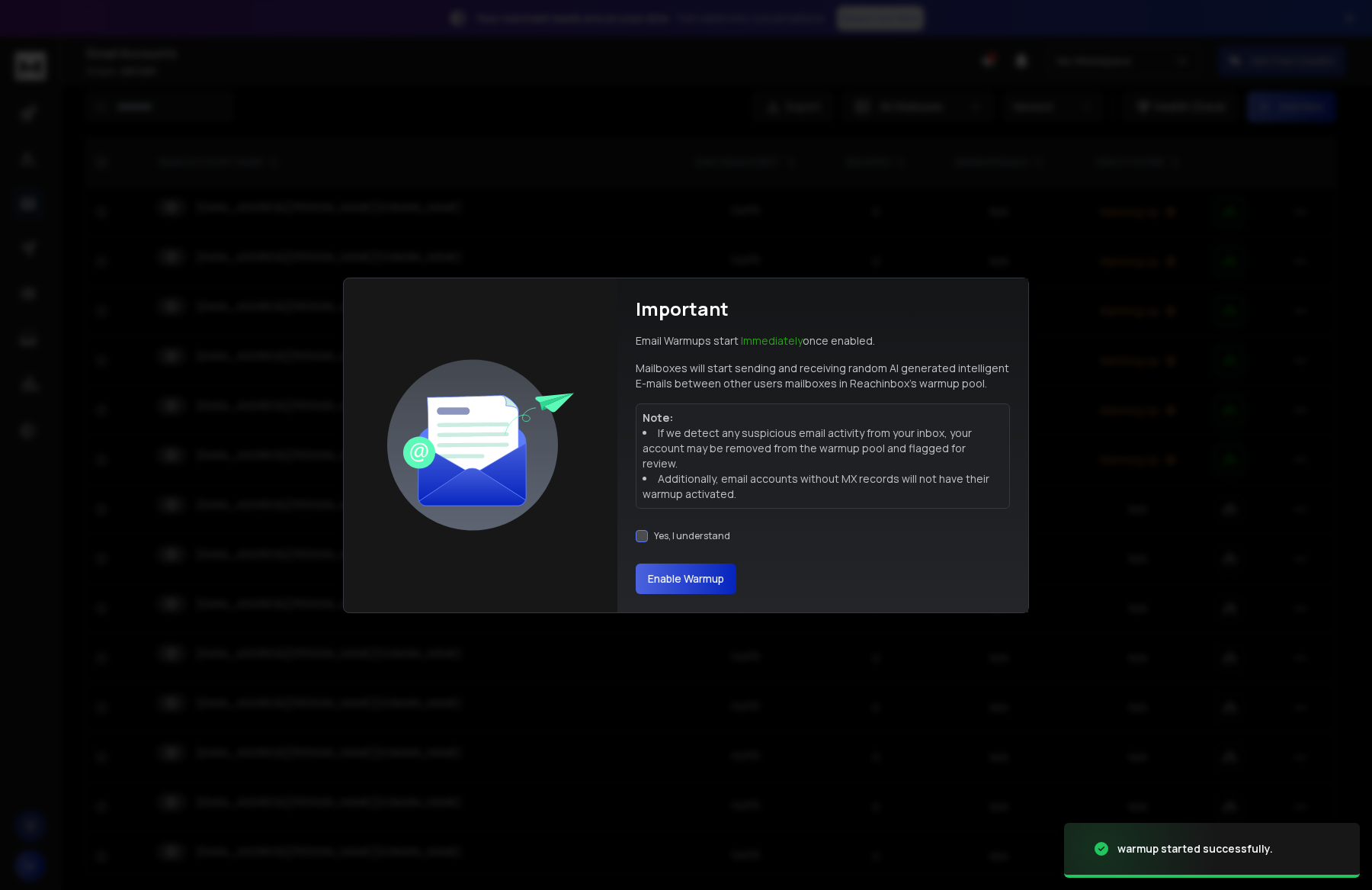
click at [638, 533] on button "Yes, I understand" at bounding box center [641, 535] width 12 height 12
drag, startPoint x: 656, startPoint y: 569, endPoint x: 663, endPoint y: 571, distance: 7.3
click at [657, 569] on button "Enable Warmup" at bounding box center [686, 578] width 100 height 31
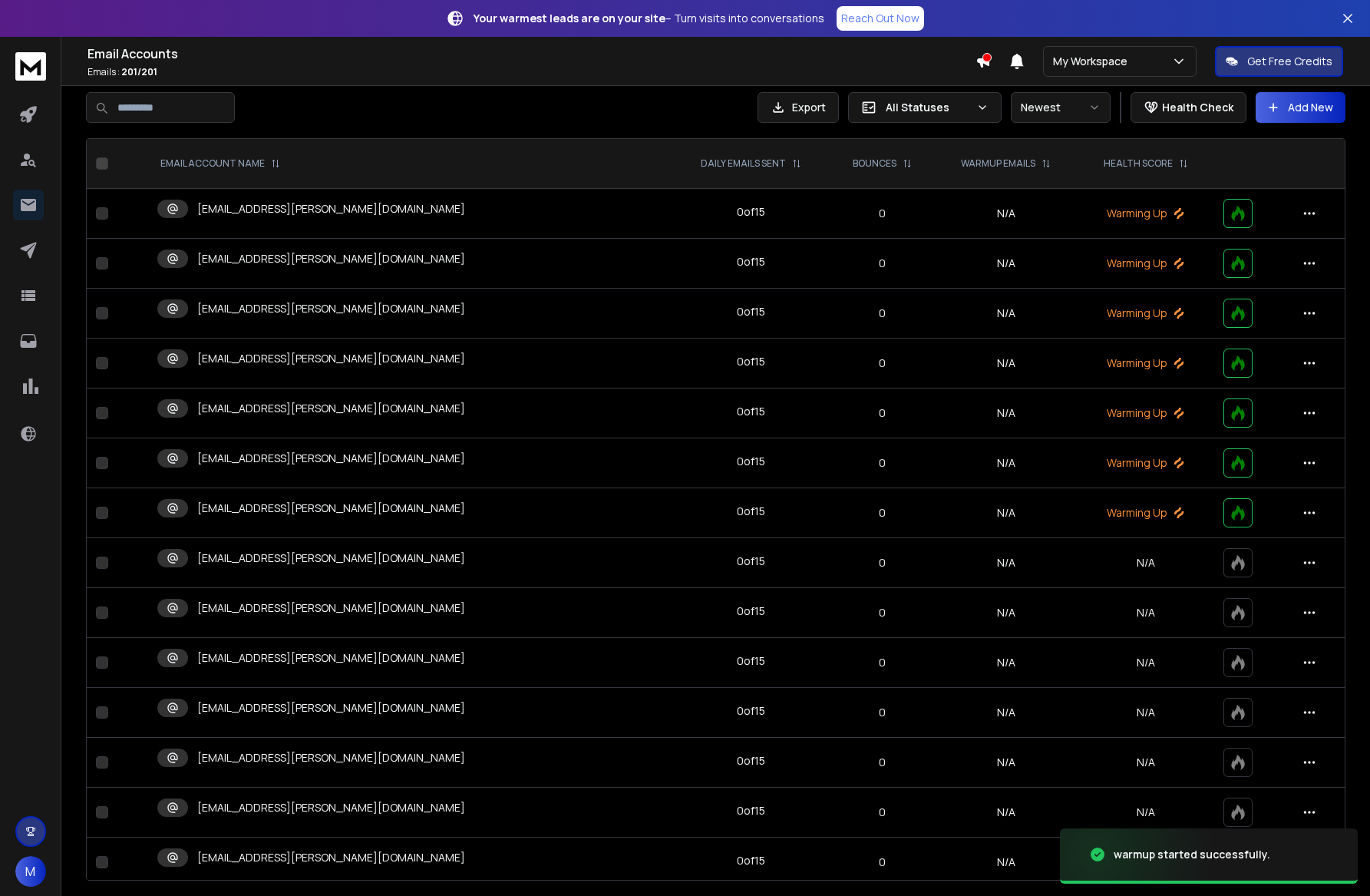
click at [1232, 565] on icon at bounding box center [1238, 562] width 13 height 15
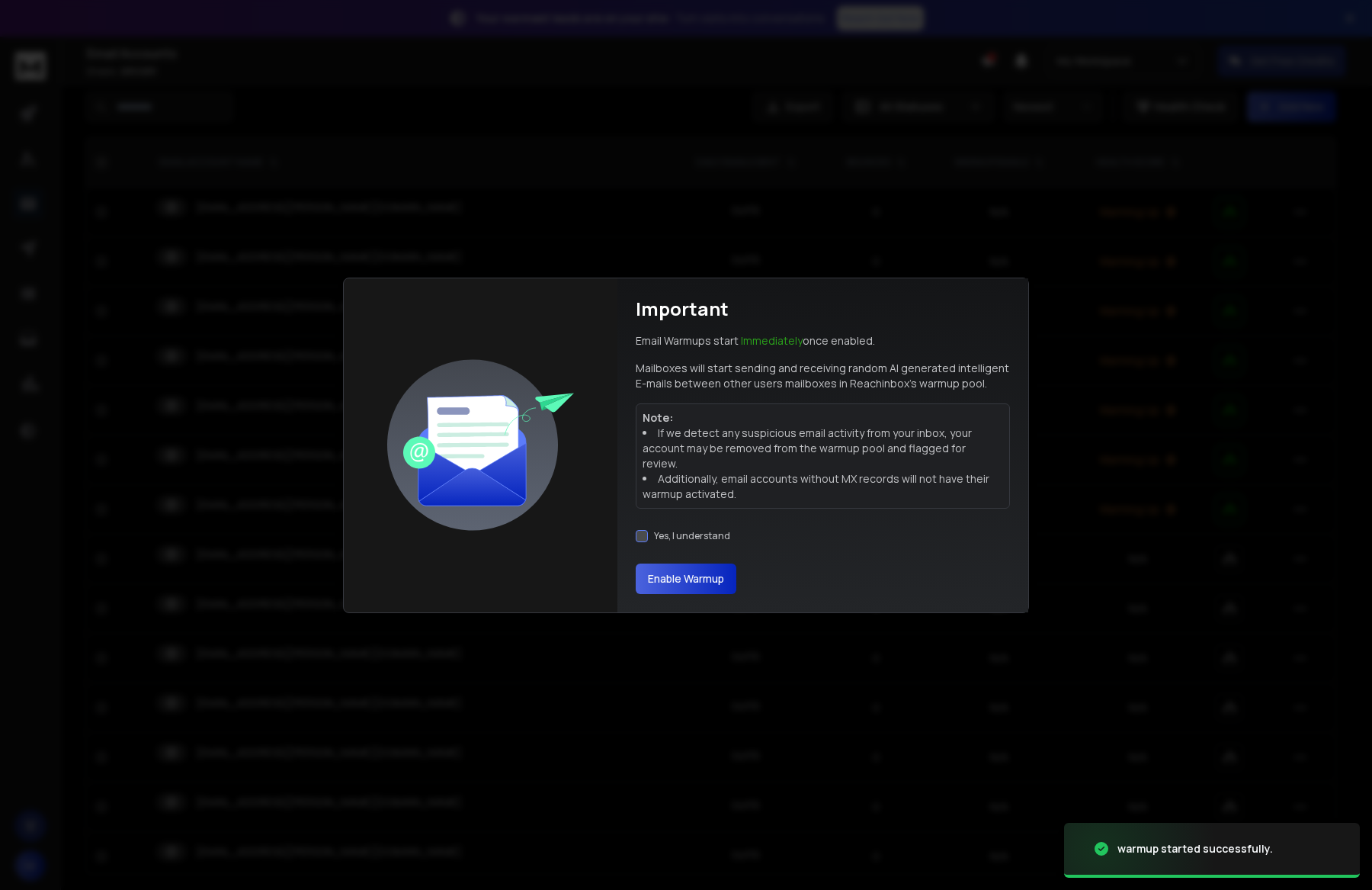
click at [641, 535] on div "Yes, I understand" at bounding box center [683, 535] width 95 height 31
click at [644, 535] on div "Yes, I understand" at bounding box center [683, 535] width 95 height 31
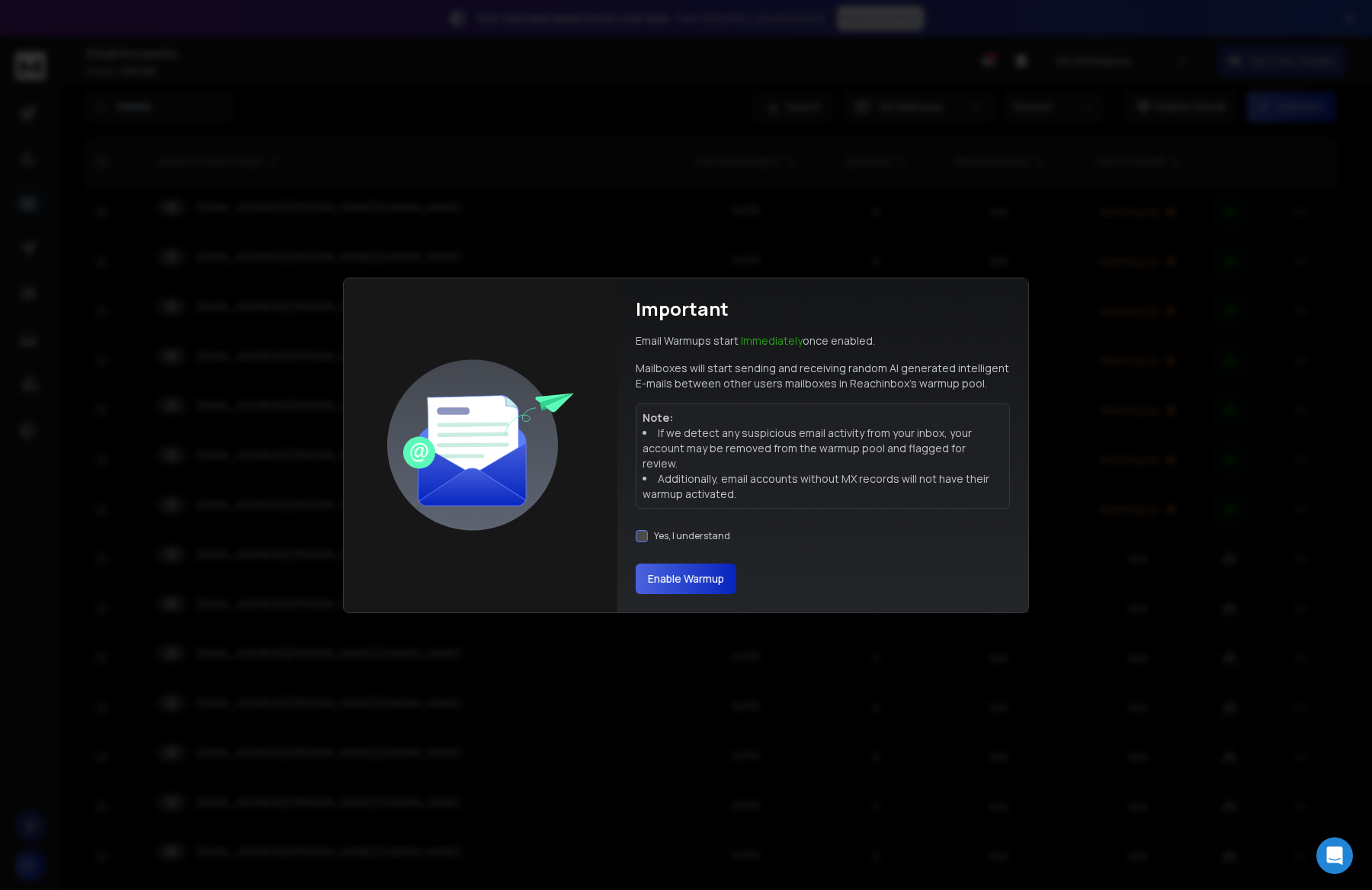
click at [635, 532] on button "Yes, I understand" at bounding box center [641, 535] width 12 height 12
click at [680, 574] on button "Enable Warmup" at bounding box center [686, 578] width 100 height 31
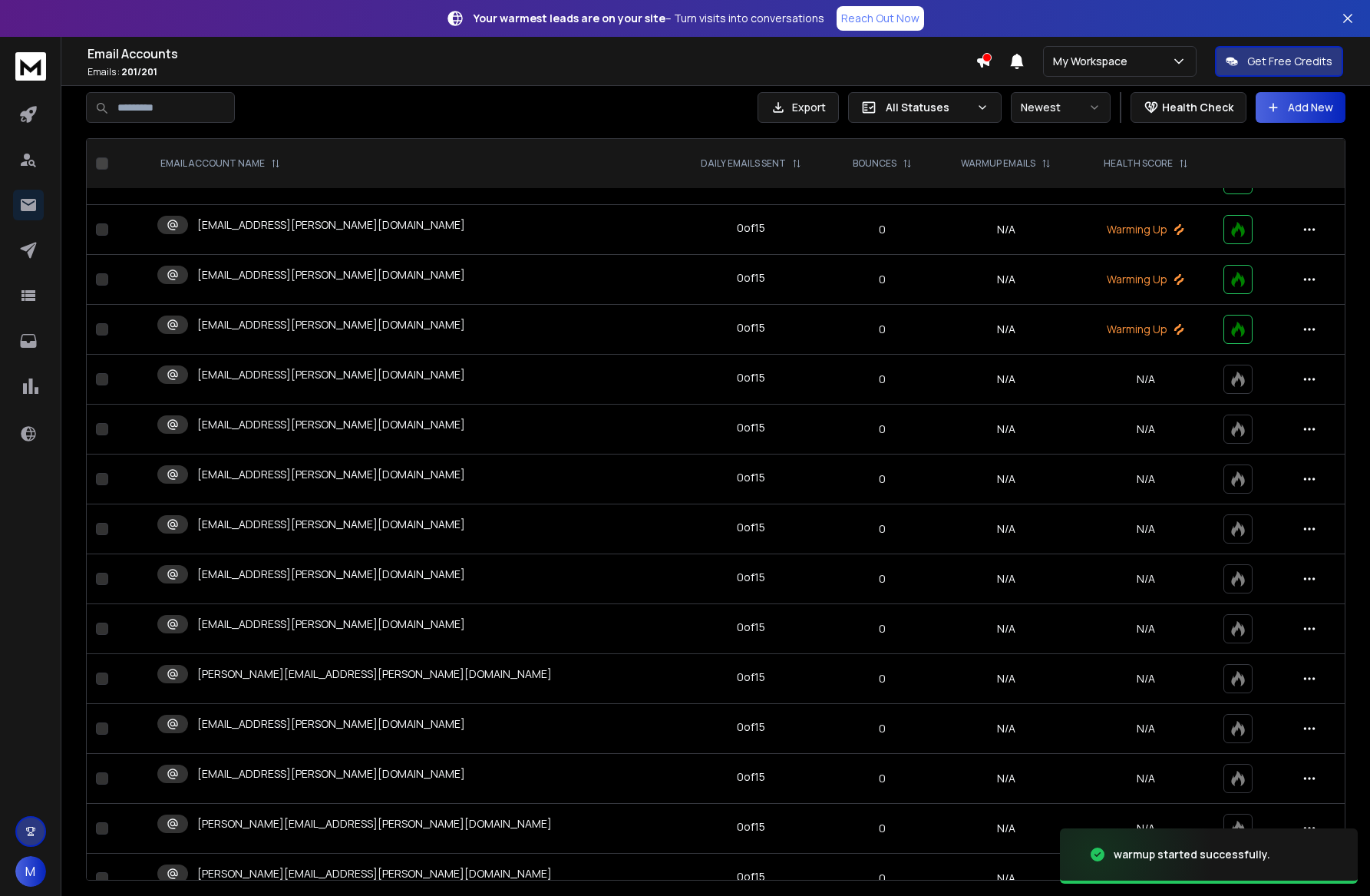
scroll to position [6892, 0]
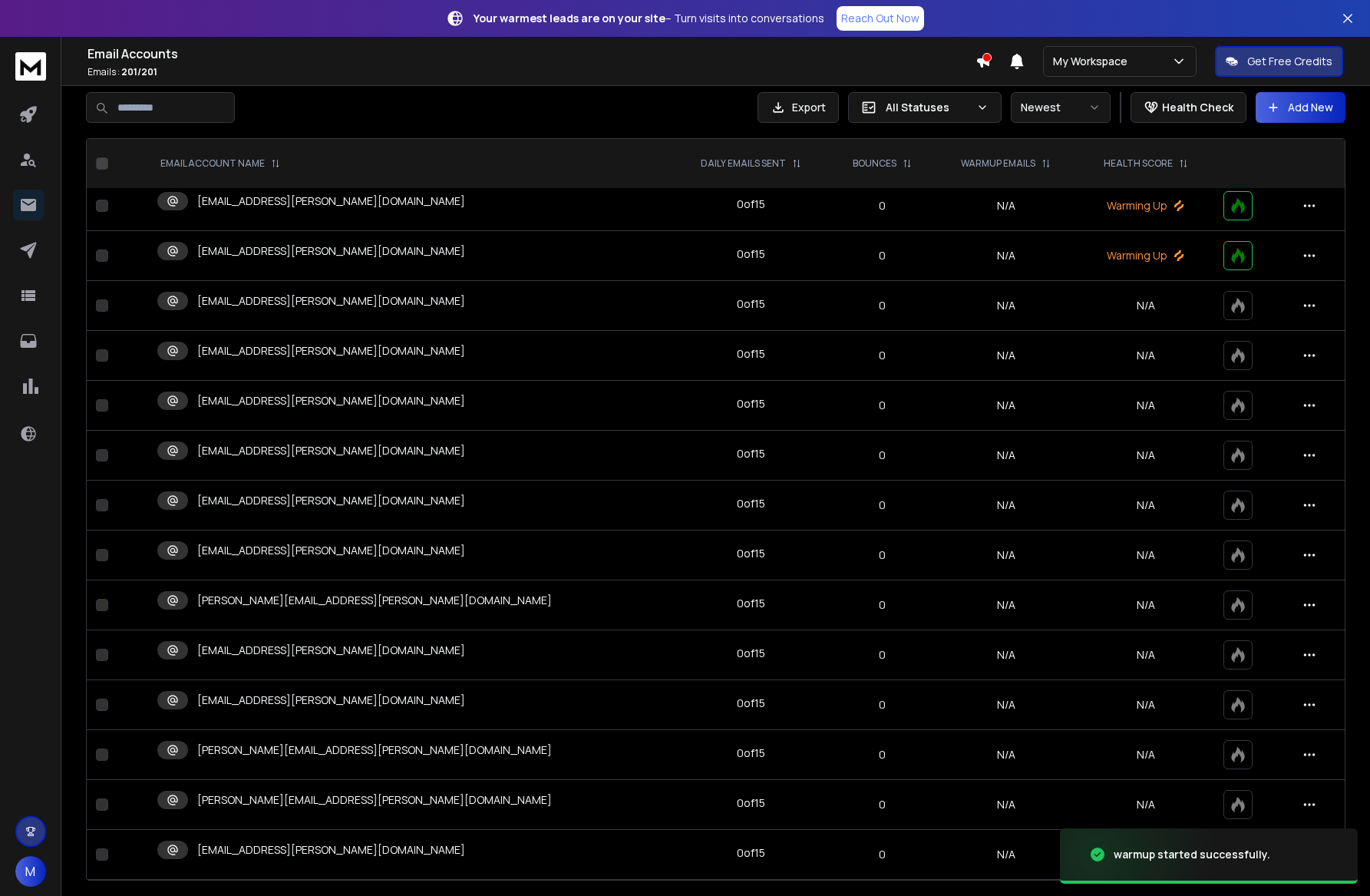
click at [1223, 312] on div at bounding box center [1237, 305] width 29 height 29
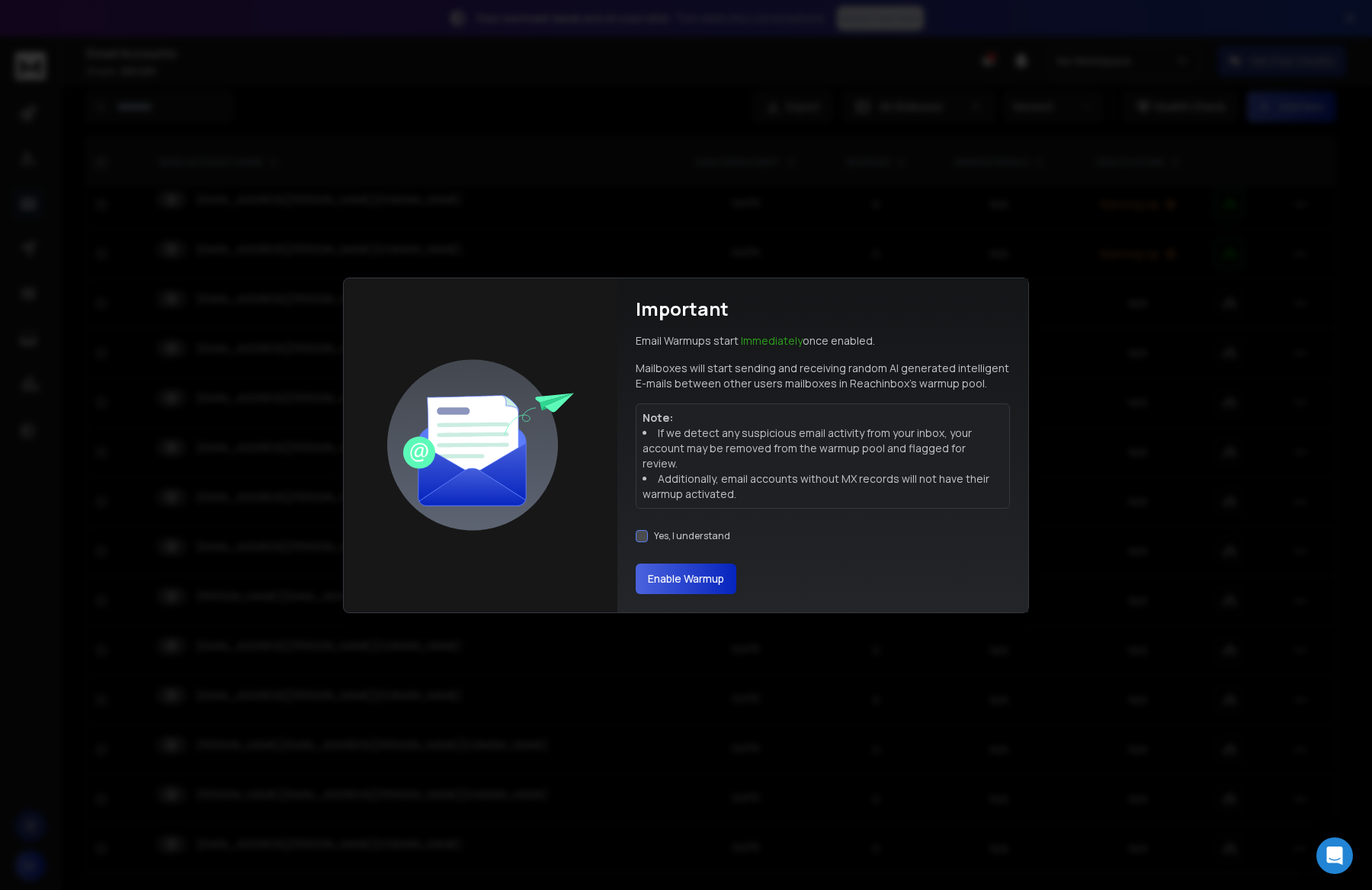
click at [639, 532] on button "Yes, I understand" at bounding box center [641, 535] width 12 height 12
click at [702, 574] on button "Enable Warmup" at bounding box center [686, 578] width 100 height 31
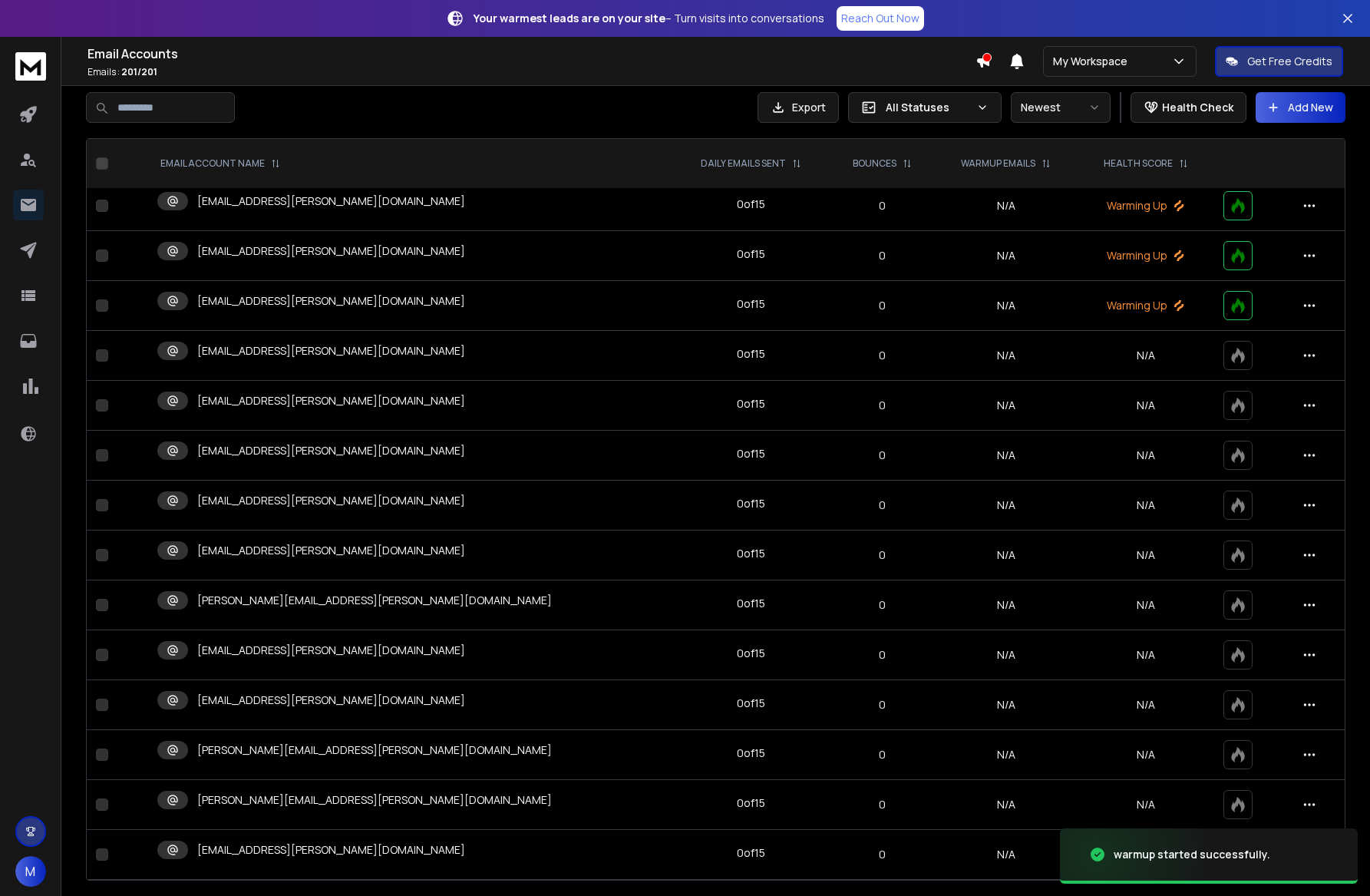
click at [1231, 348] on icon at bounding box center [1238, 355] width 15 height 15
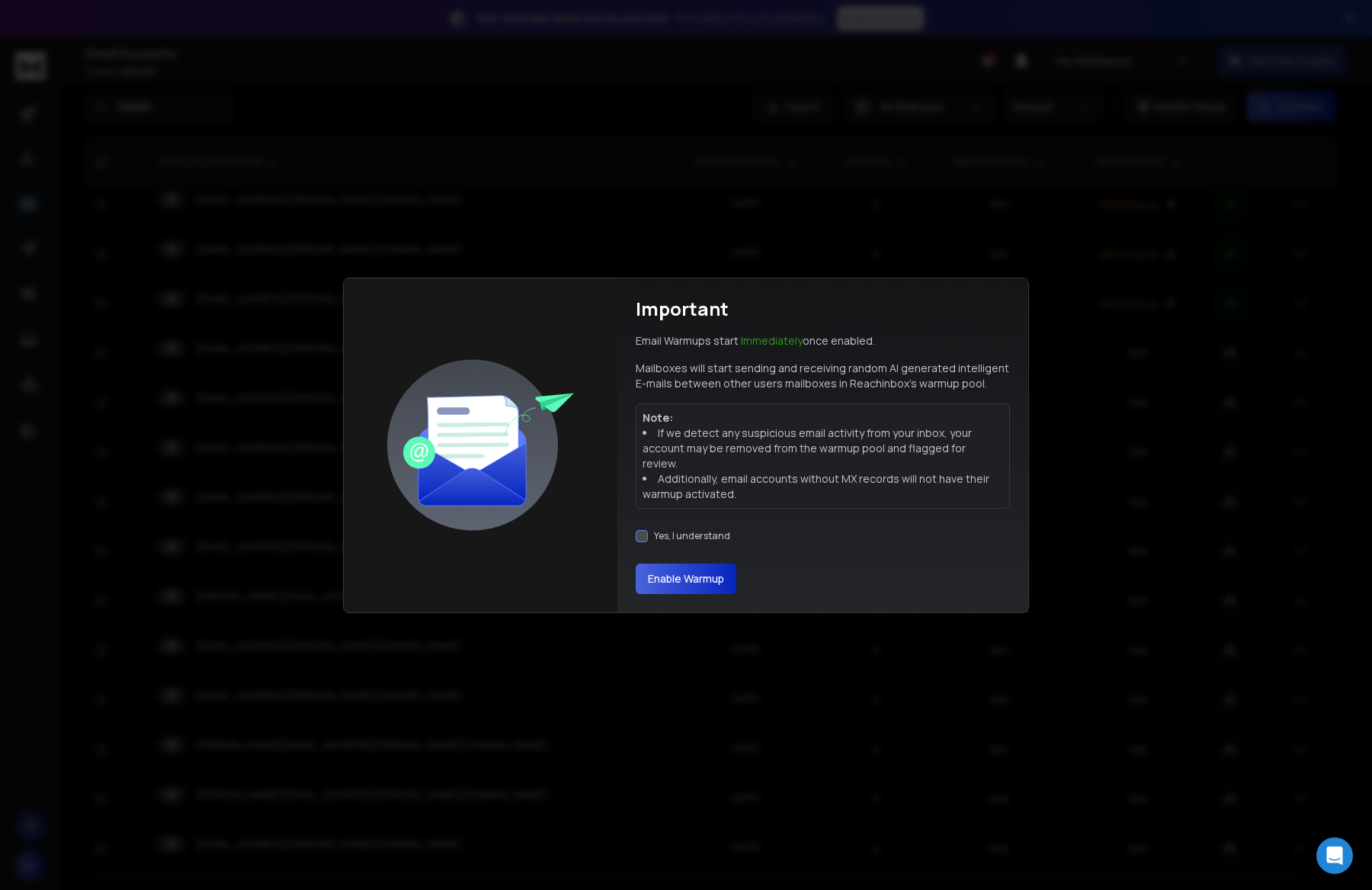
click at [642, 530] on button "Yes, I understand" at bounding box center [641, 535] width 12 height 12
click at [685, 565] on button "Enable Warmup" at bounding box center [686, 578] width 100 height 31
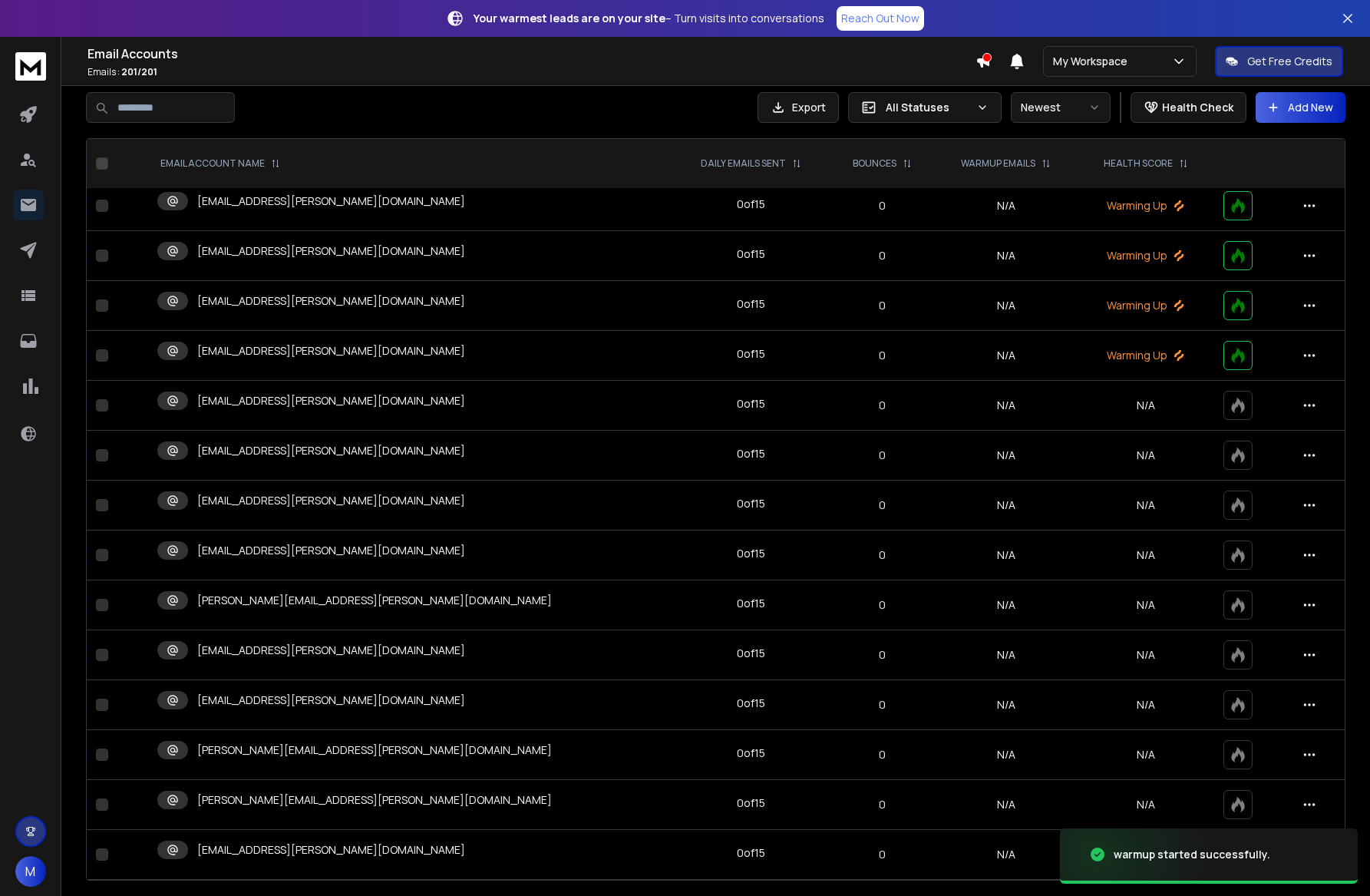
click at [1223, 413] on div at bounding box center [1237, 405] width 29 height 29
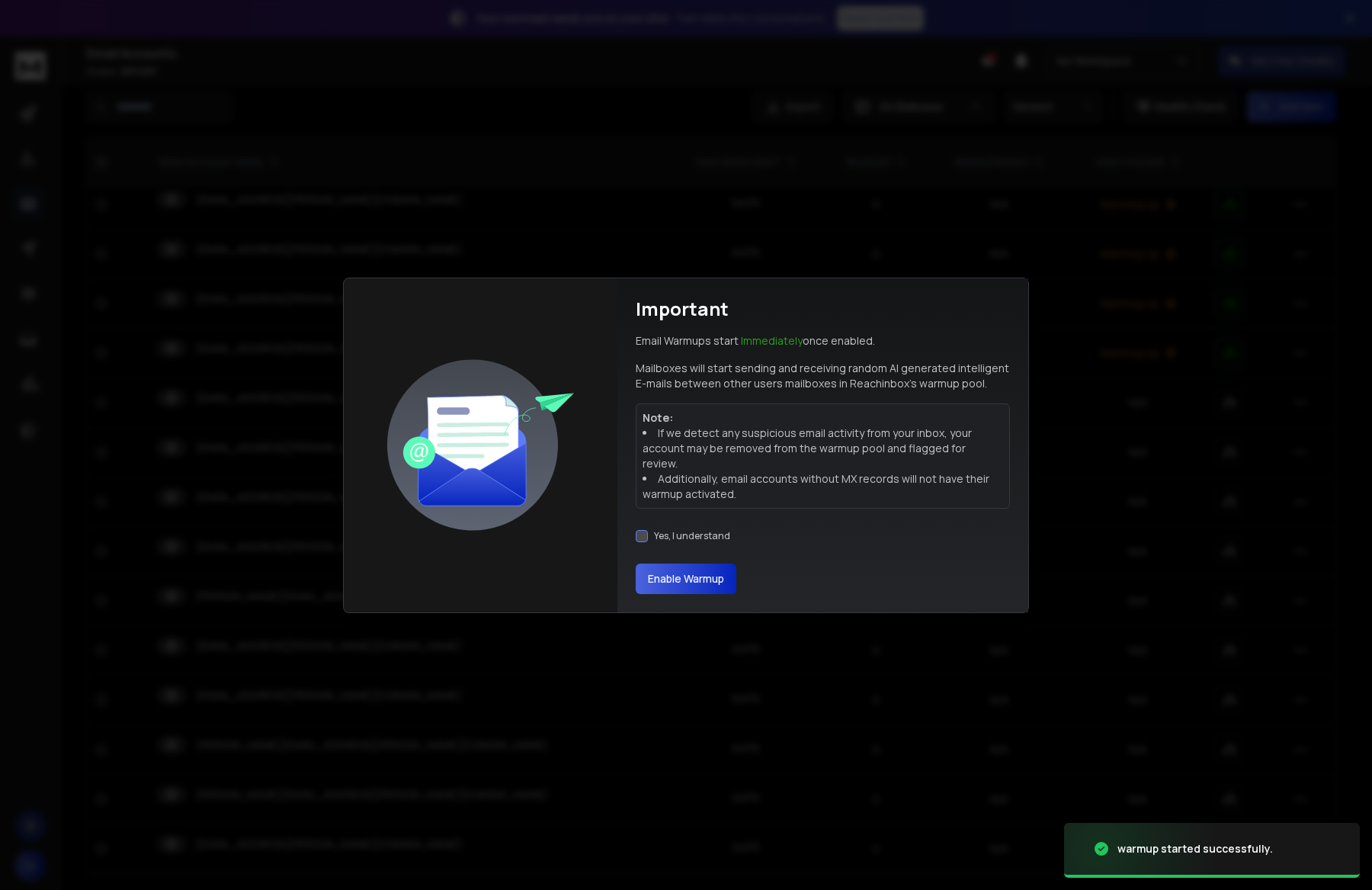
click at [639, 534] on button "Yes, I understand" at bounding box center [641, 535] width 12 height 12
click at [669, 566] on button "Enable Warmup" at bounding box center [686, 578] width 100 height 31
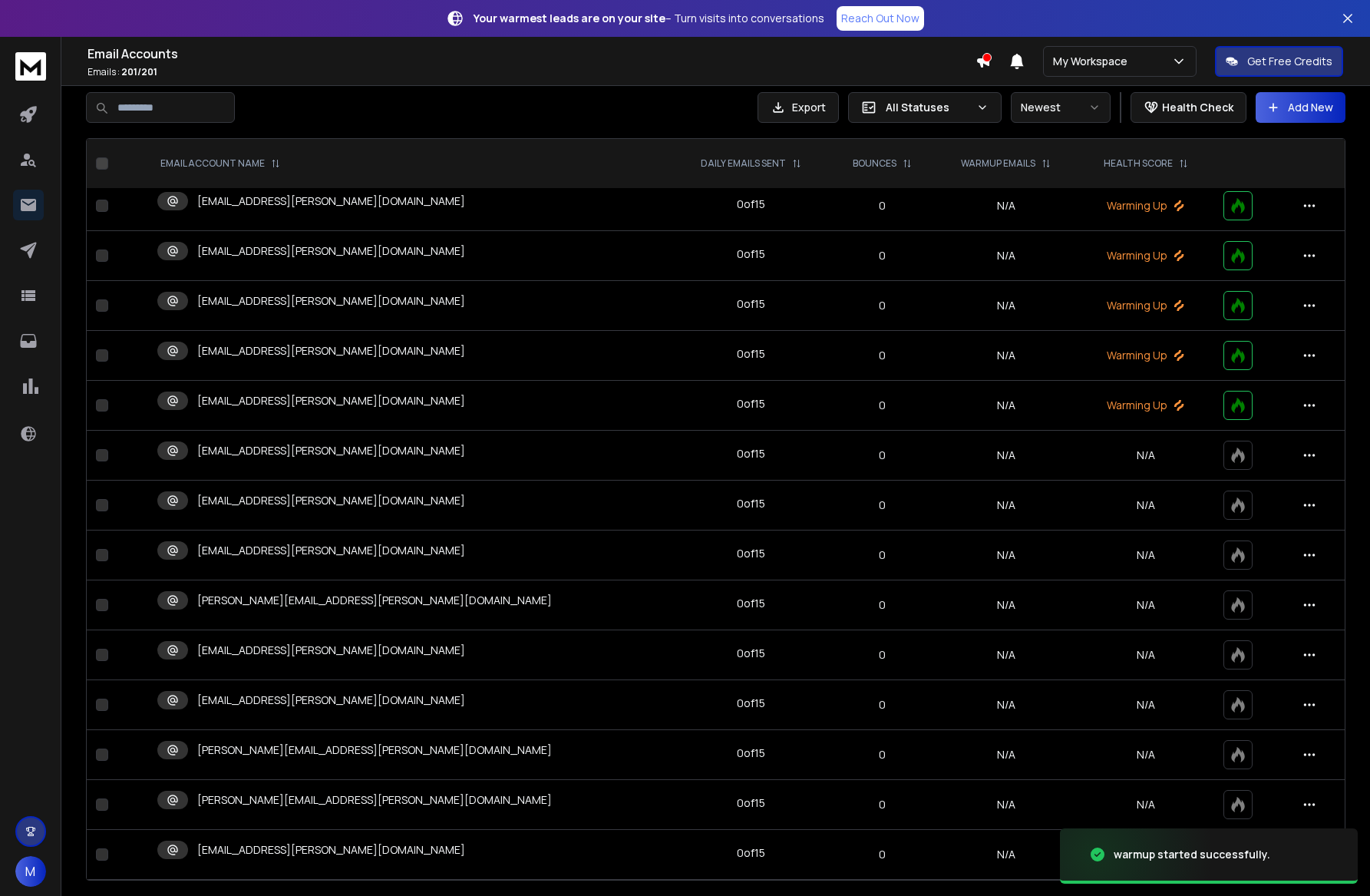
click at [1223, 467] on div at bounding box center [1237, 455] width 29 height 29
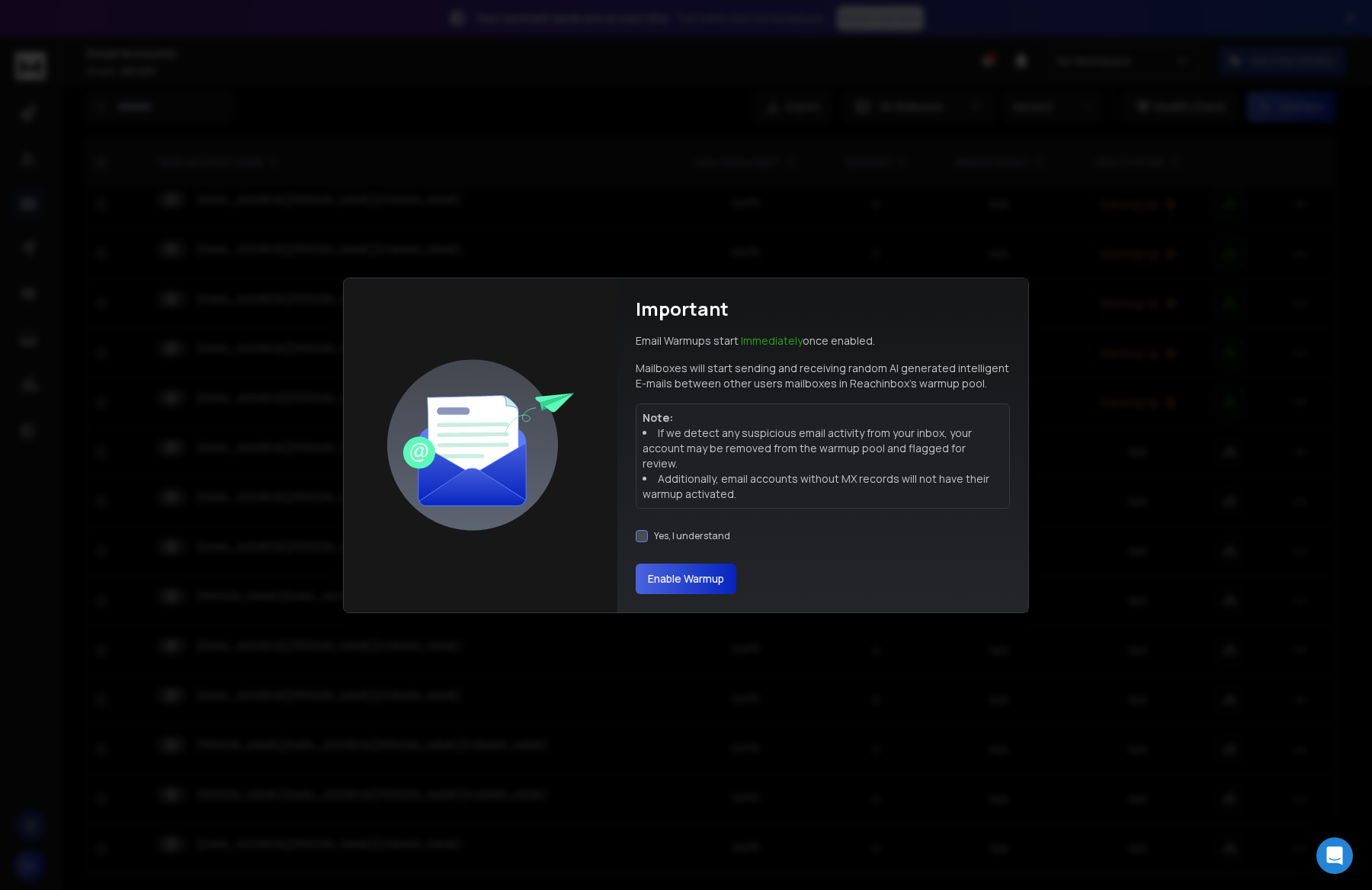
click at [644, 530] on button "Yes, I understand" at bounding box center [641, 535] width 12 height 12
click at [689, 573] on button "Enable Warmup" at bounding box center [686, 578] width 100 height 31
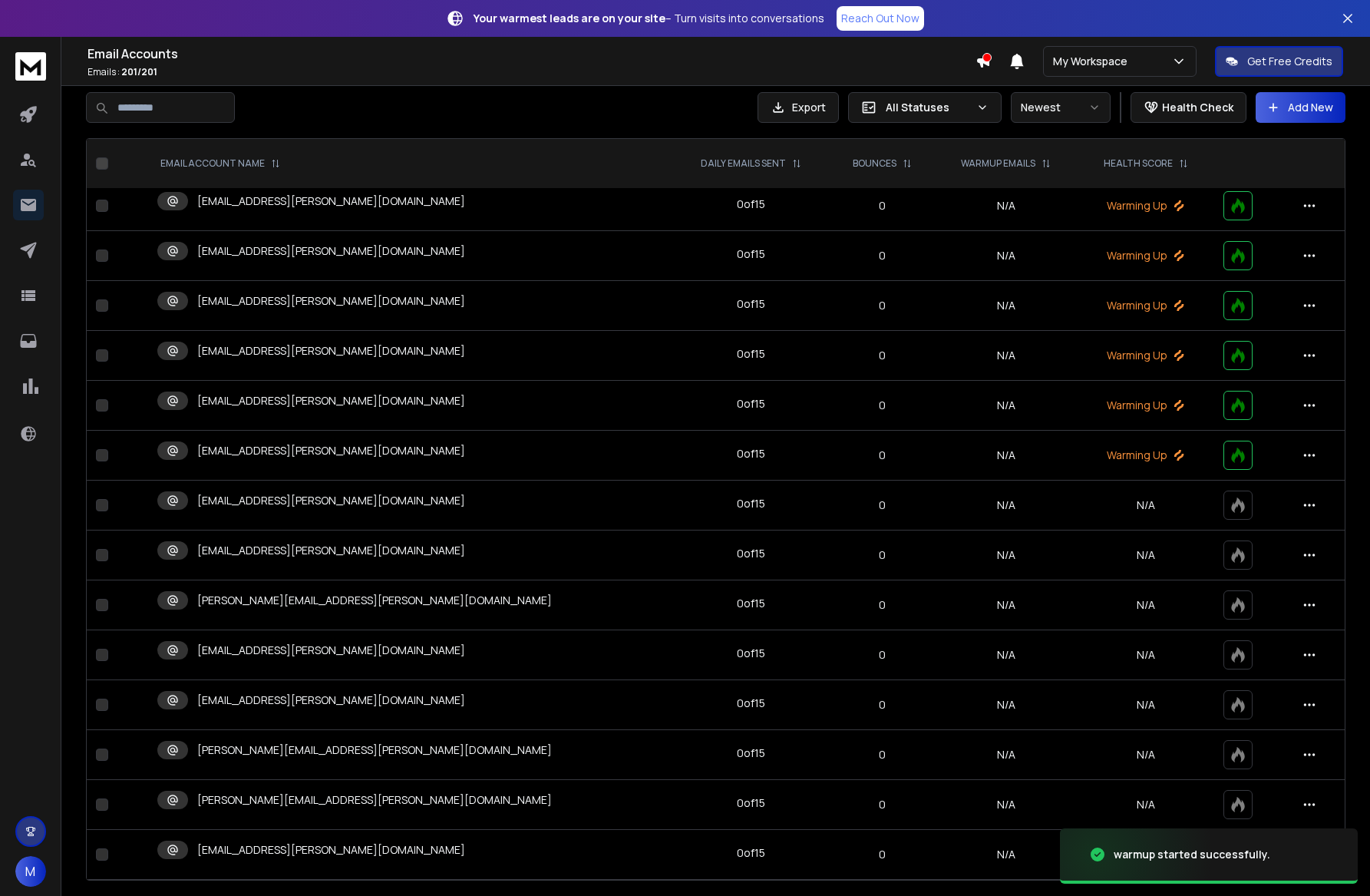
click at [1231, 502] on icon at bounding box center [1238, 505] width 15 height 15
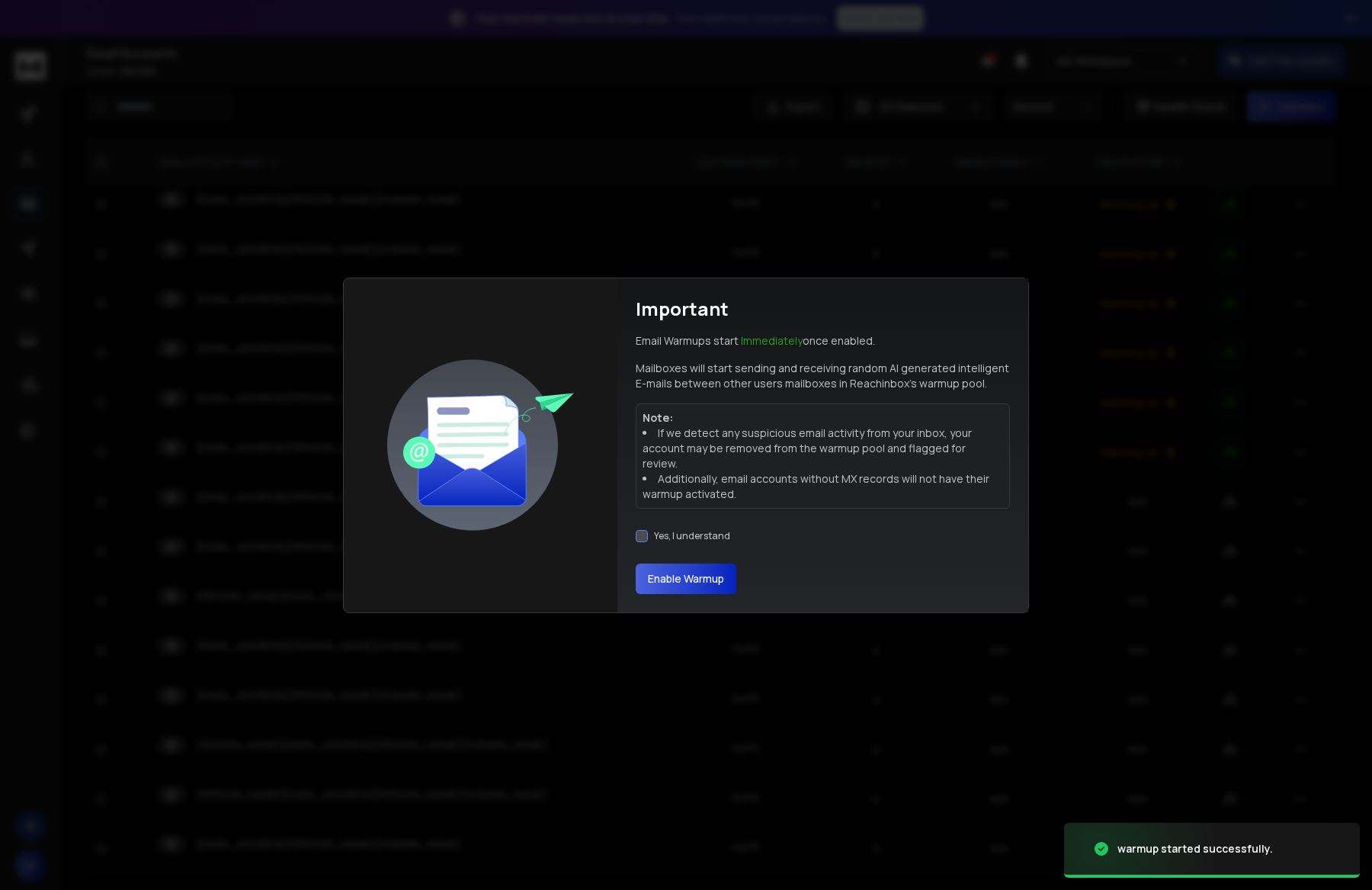
click at [641, 530] on button "Yes, I understand" at bounding box center [641, 535] width 12 height 12
drag, startPoint x: 674, startPoint y: 566, endPoint x: 888, endPoint y: 574, distance: 214.1
click at [675, 566] on button "Enable Warmup" at bounding box center [686, 578] width 100 height 31
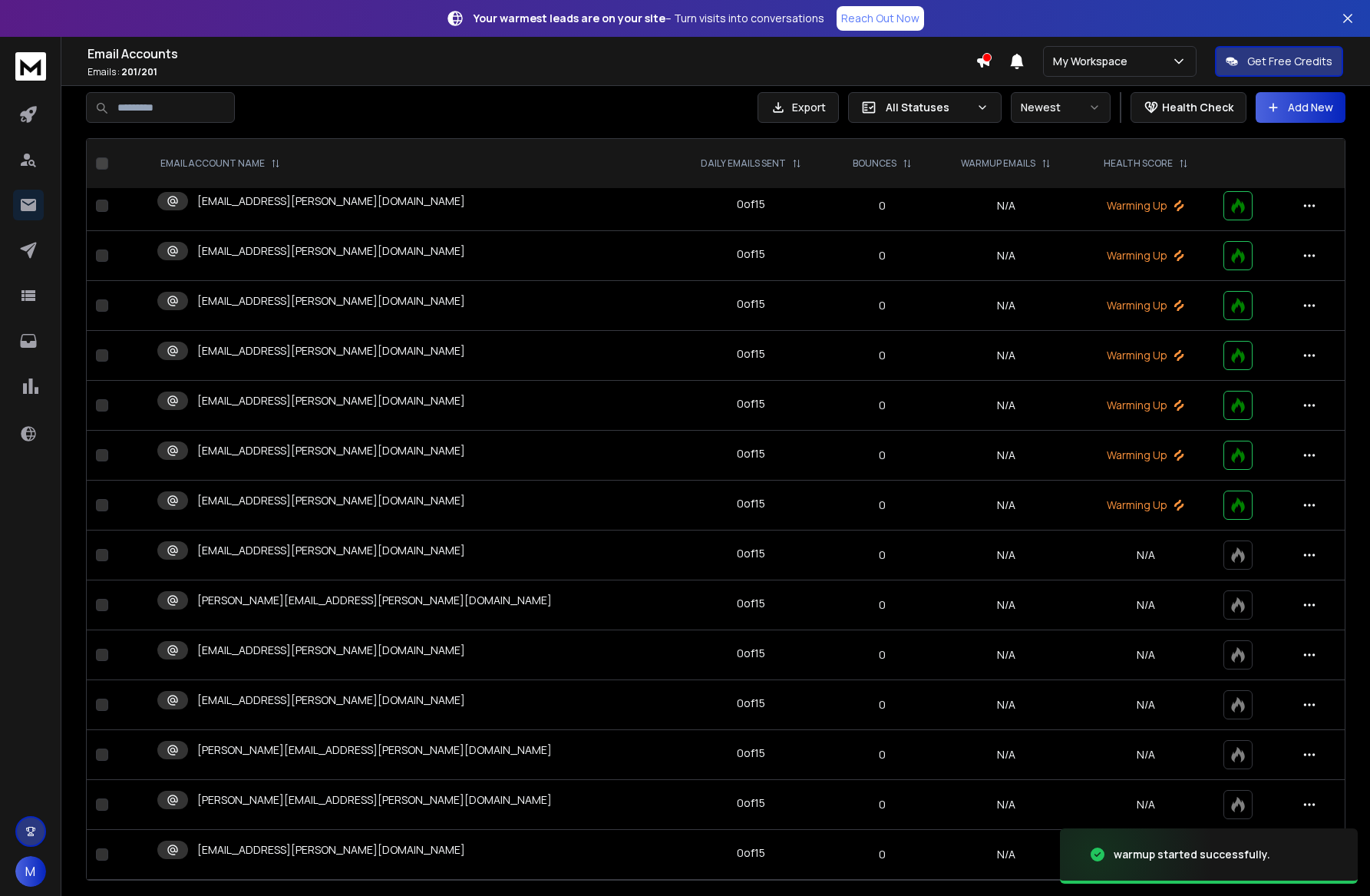
click at [1231, 561] on icon at bounding box center [1238, 555] width 15 height 15
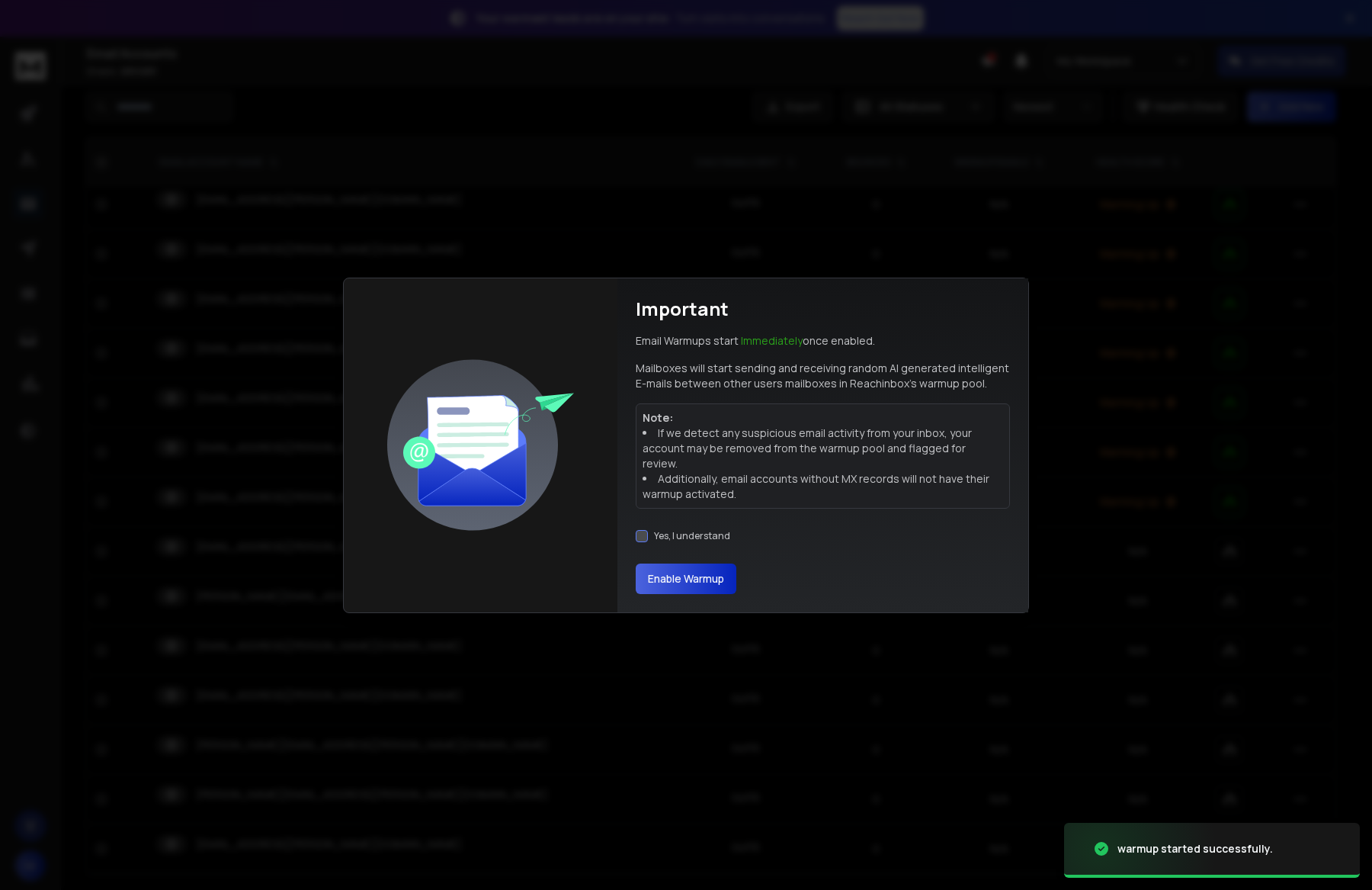
click at [634, 529] on div "Important Email Warmups start Immediately once enabled. Mailboxes will start se…" at bounding box center [822, 445] width 411 height 334
click at [642, 533] on button "Yes, I understand" at bounding box center [641, 535] width 12 height 12
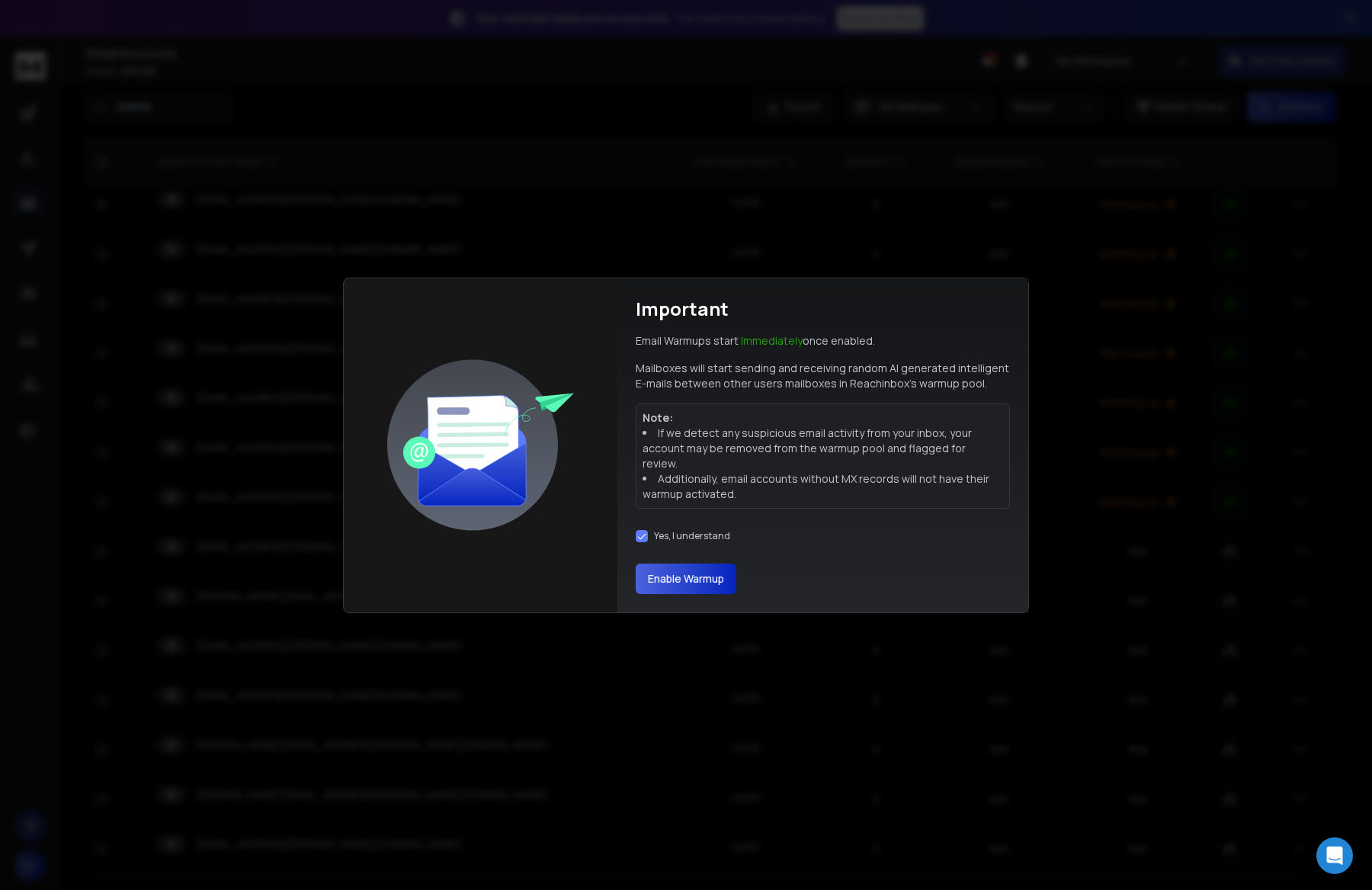
drag, startPoint x: 678, startPoint y: 570, endPoint x: 715, endPoint y: 575, distance: 37.3
click at [679, 570] on button "Enable Warmup" at bounding box center [686, 578] width 100 height 31
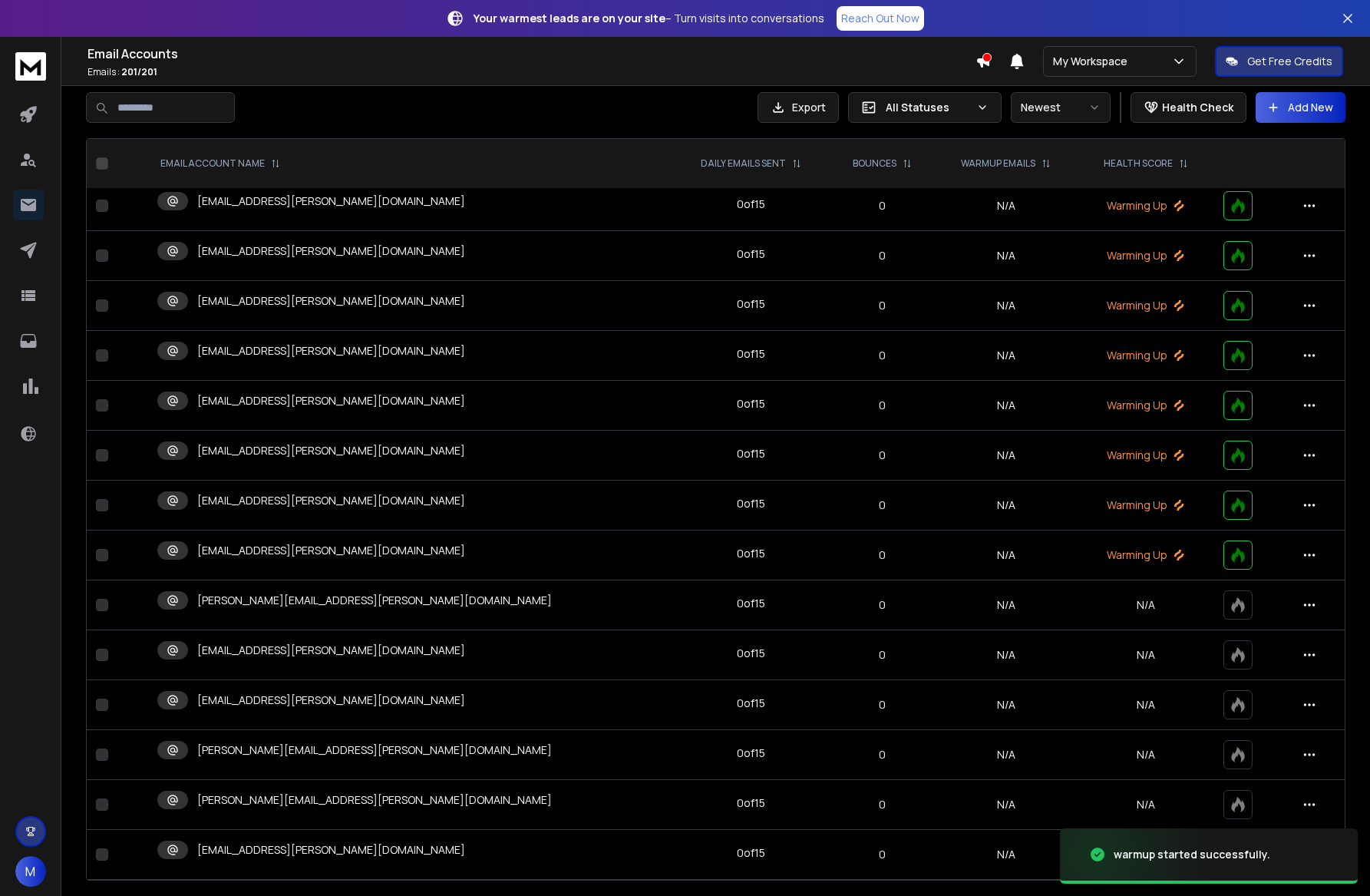
click at [1223, 613] on div at bounding box center [1237, 604] width 29 height 29
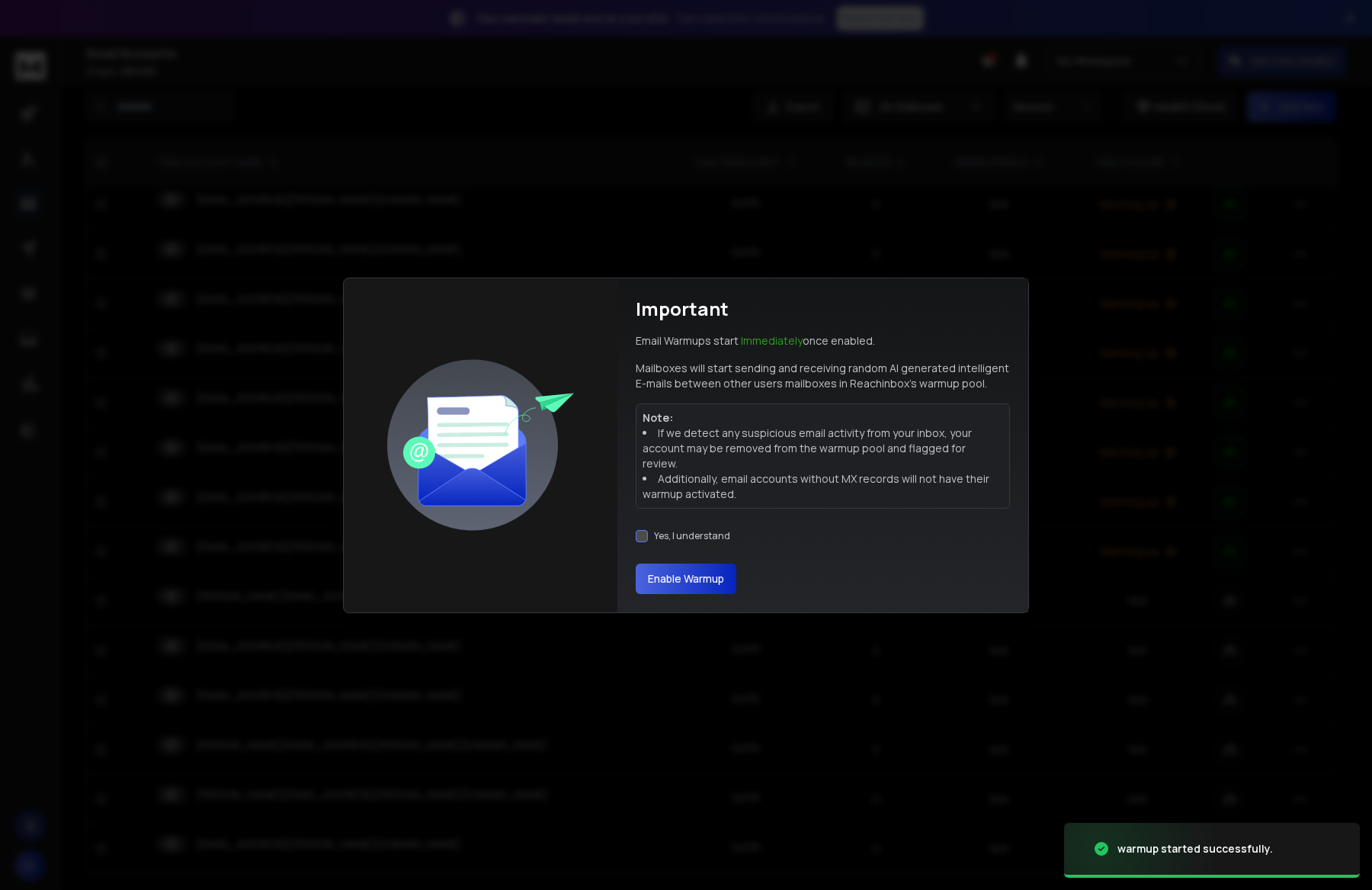
click at [639, 530] on button "Yes, I understand" at bounding box center [641, 535] width 12 height 12
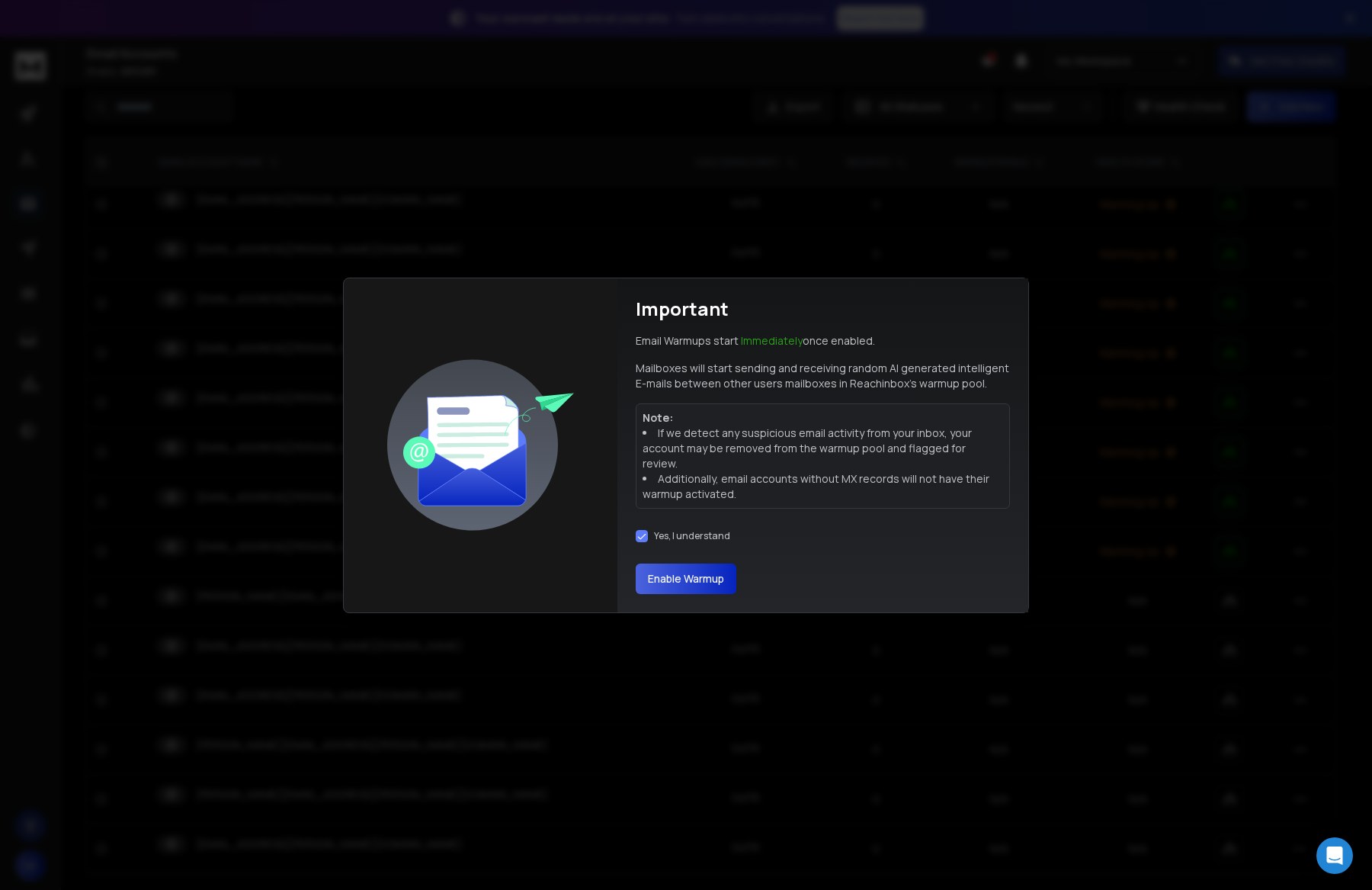
click at [671, 569] on button "Enable Warmup" at bounding box center [686, 578] width 100 height 31
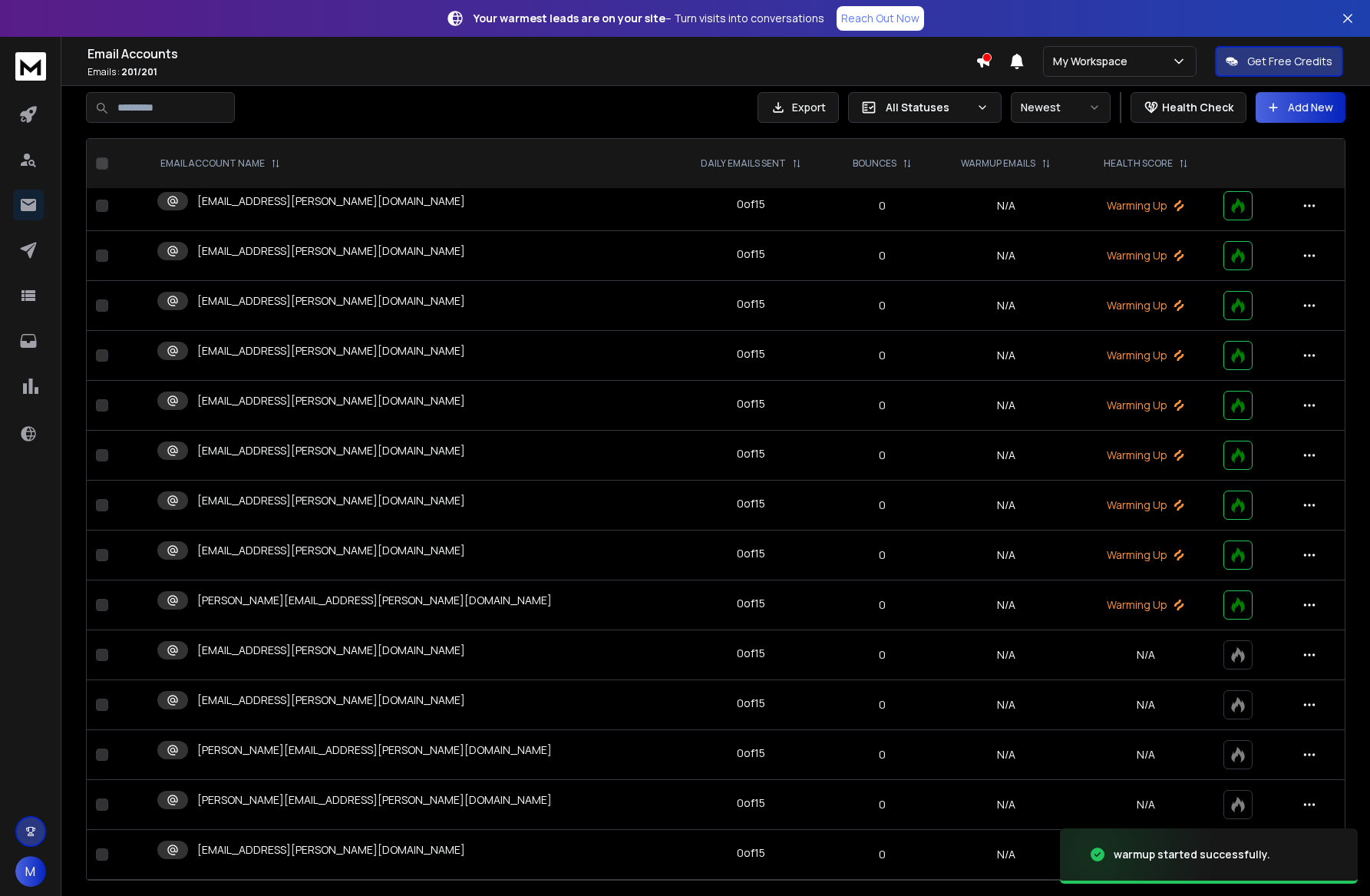
click at [1223, 663] on div at bounding box center [1237, 654] width 29 height 29
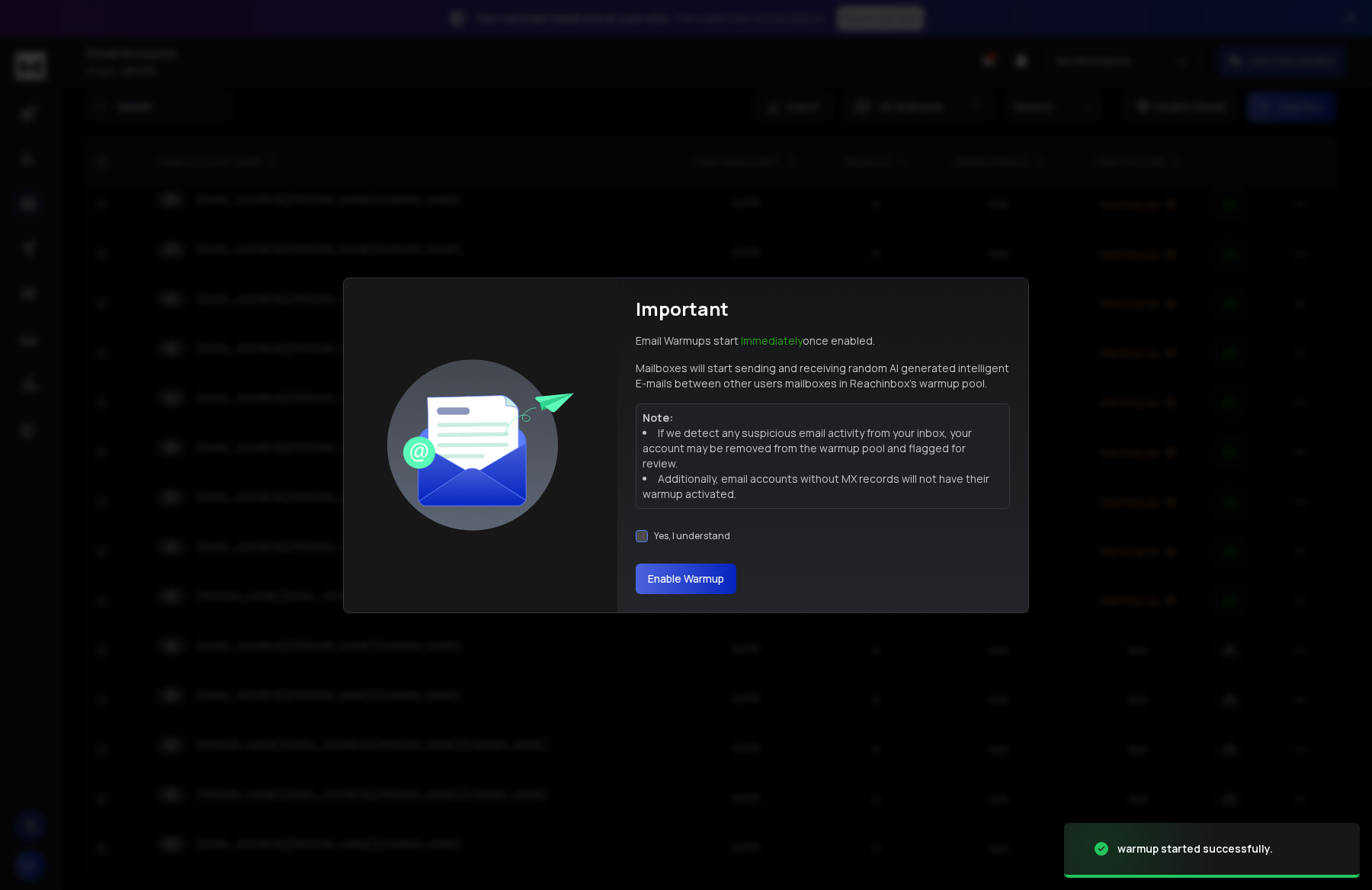
click at [638, 530] on button "Yes, I understand" at bounding box center [641, 535] width 12 height 12
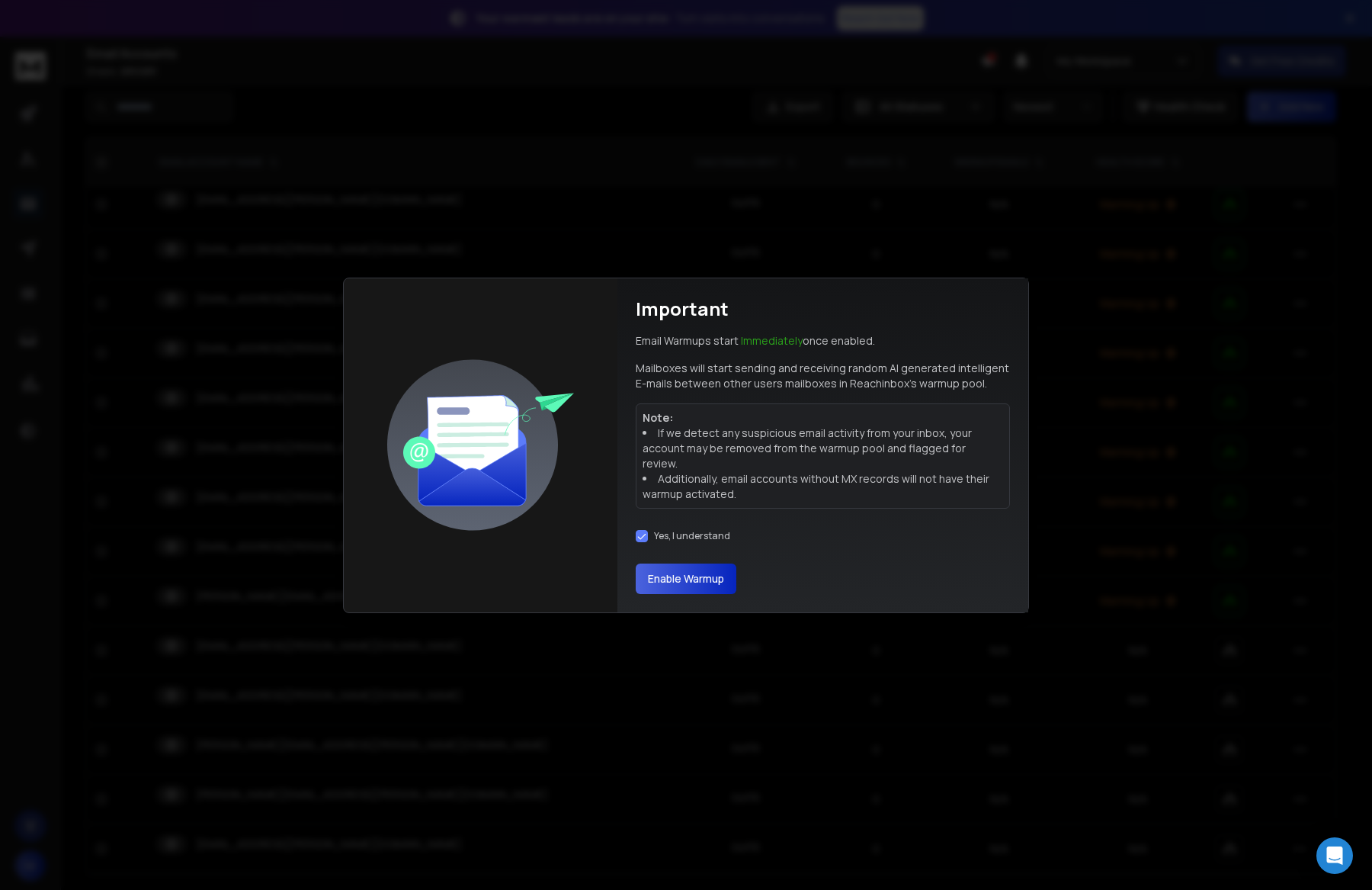
click at [675, 570] on button "Enable Warmup" at bounding box center [686, 578] width 100 height 31
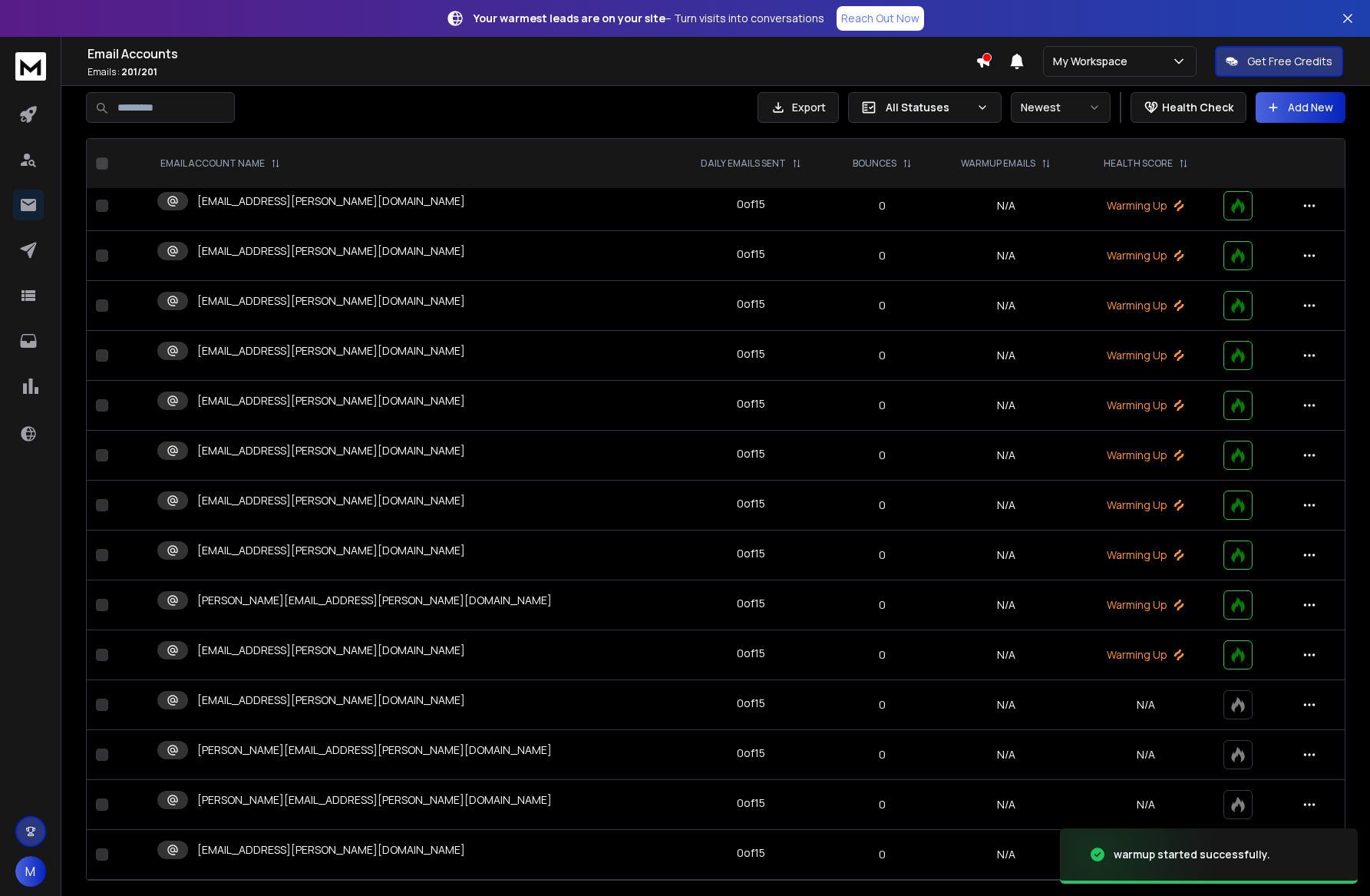
click at [1232, 699] on icon at bounding box center [1238, 704] width 13 height 15
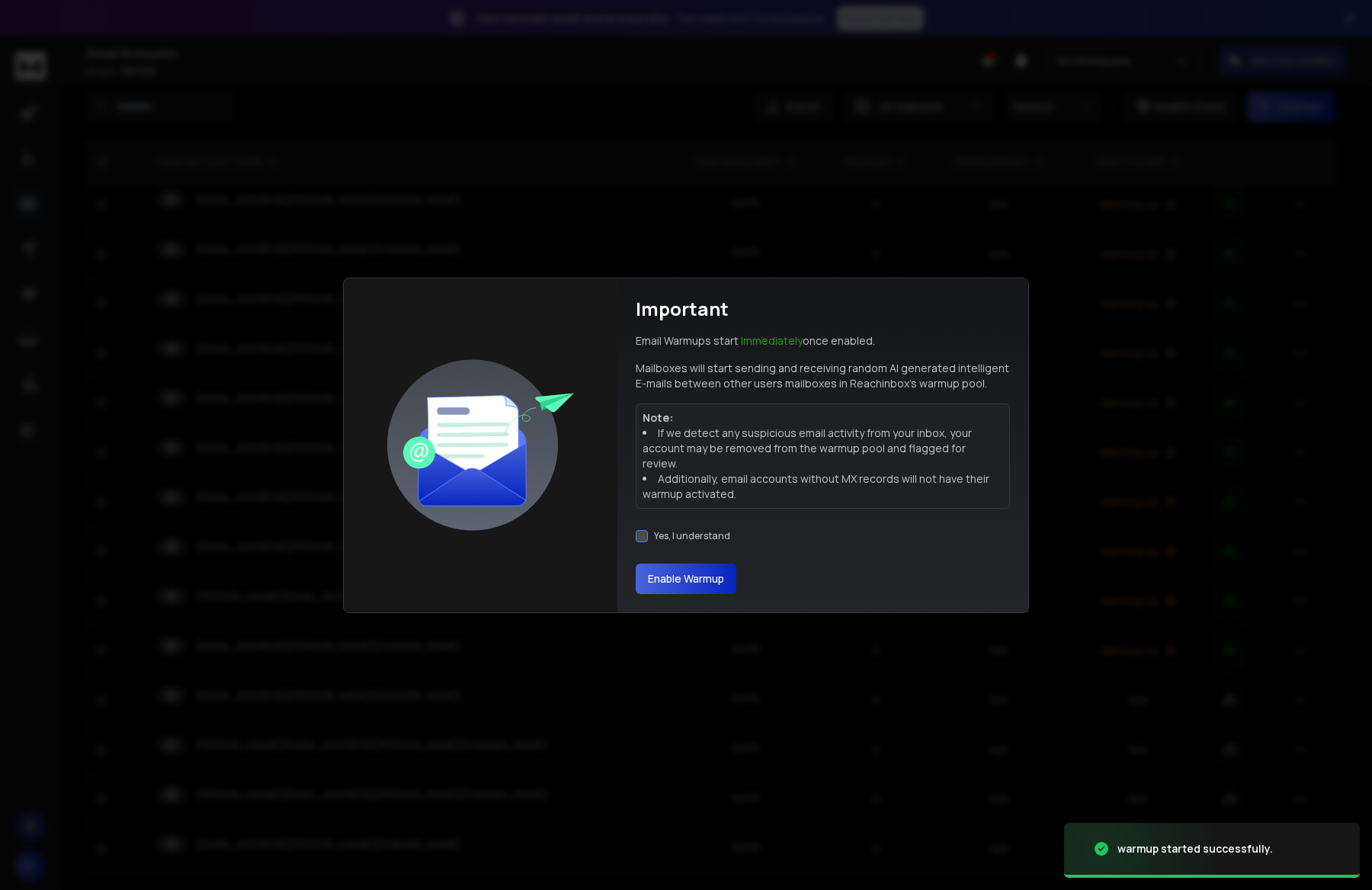
click at [639, 530] on button "Yes, I understand" at bounding box center [641, 535] width 12 height 12
click at [669, 564] on button "Enable Warmup" at bounding box center [686, 578] width 100 height 31
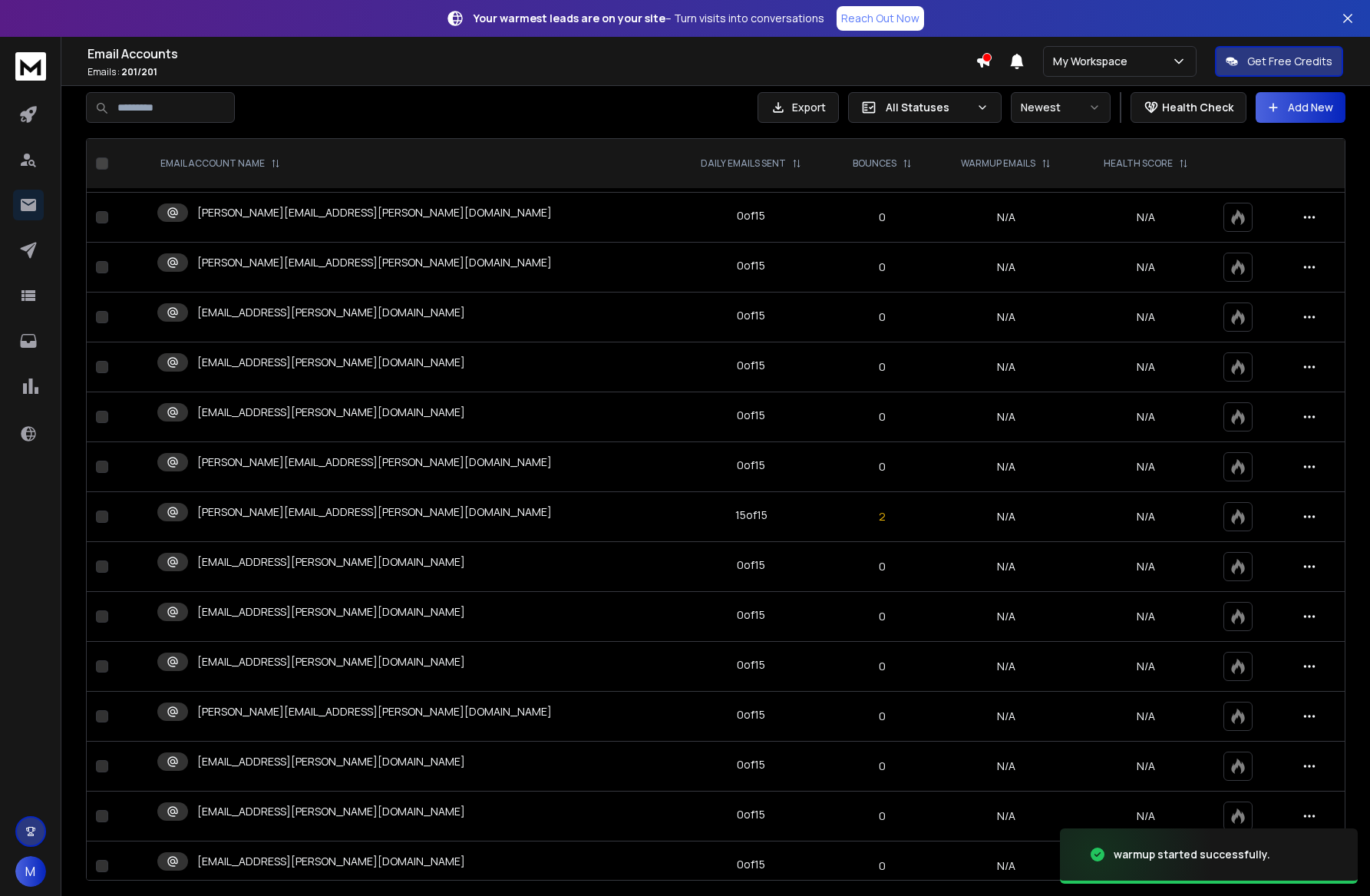
scroll to position [7352, 0]
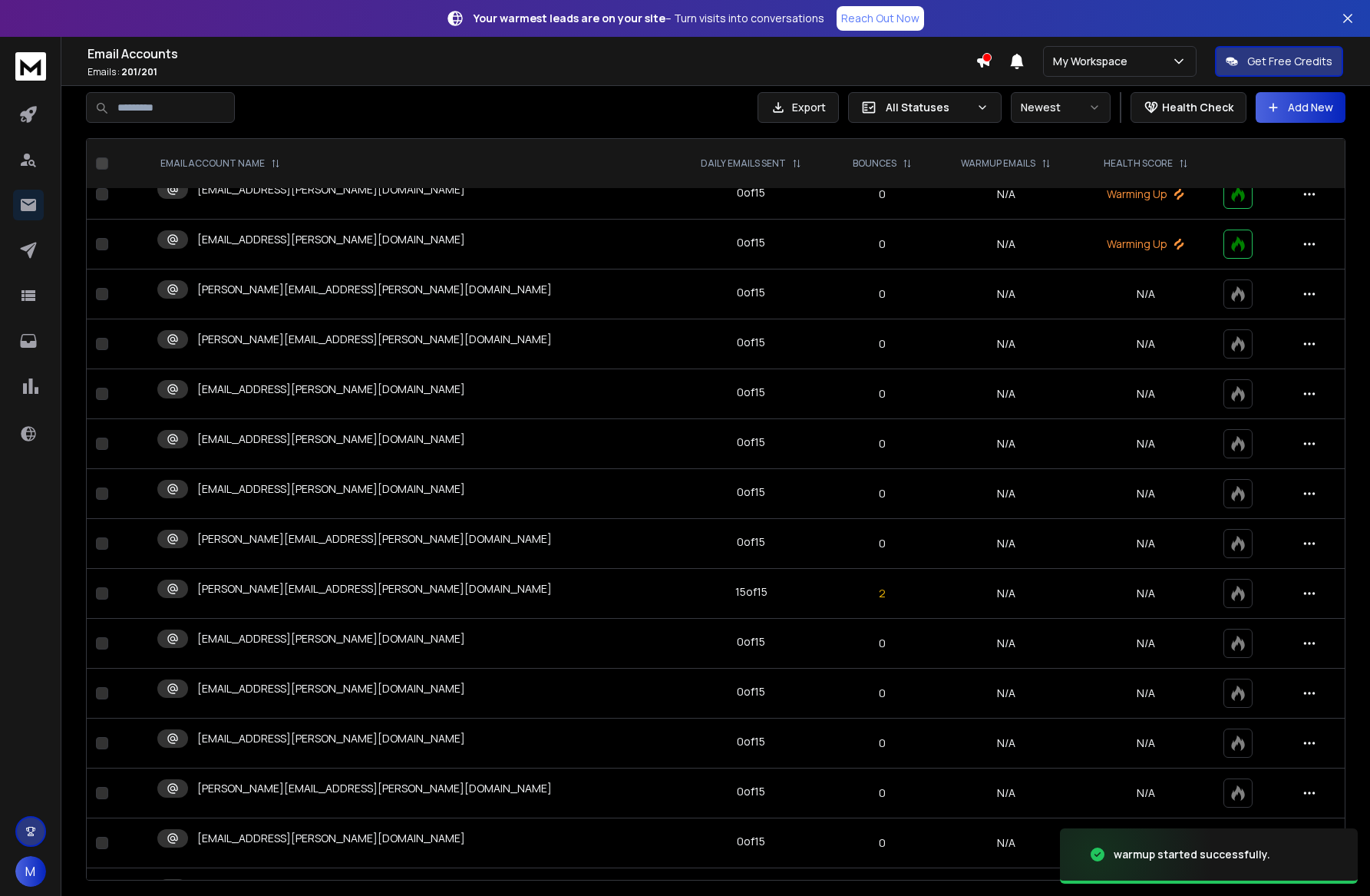
click at [1232, 295] on icon at bounding box center [1238, 293] width 13 height 15
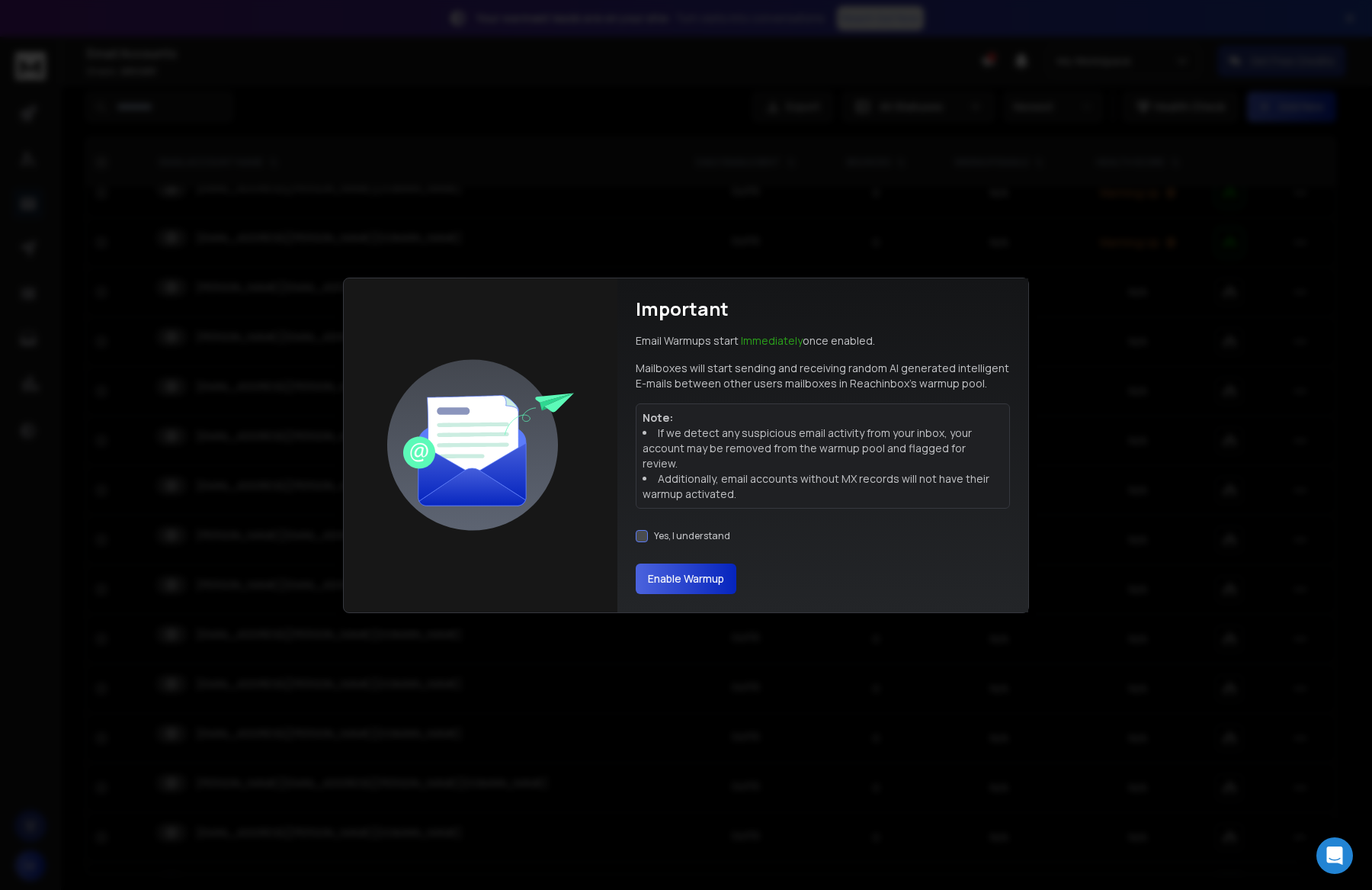
click at [641, 530] on button "Yes, I understand" at bounding box center [641, 535] width 12 height 12
drag, startPoint x: 692, startPoint y: 566, endPoint x: 747, endPoint y: 574, distance: 55.6
click at [694, 566] on button "Enable Warmup" at bounding box center [686, 578] width 100 height 31
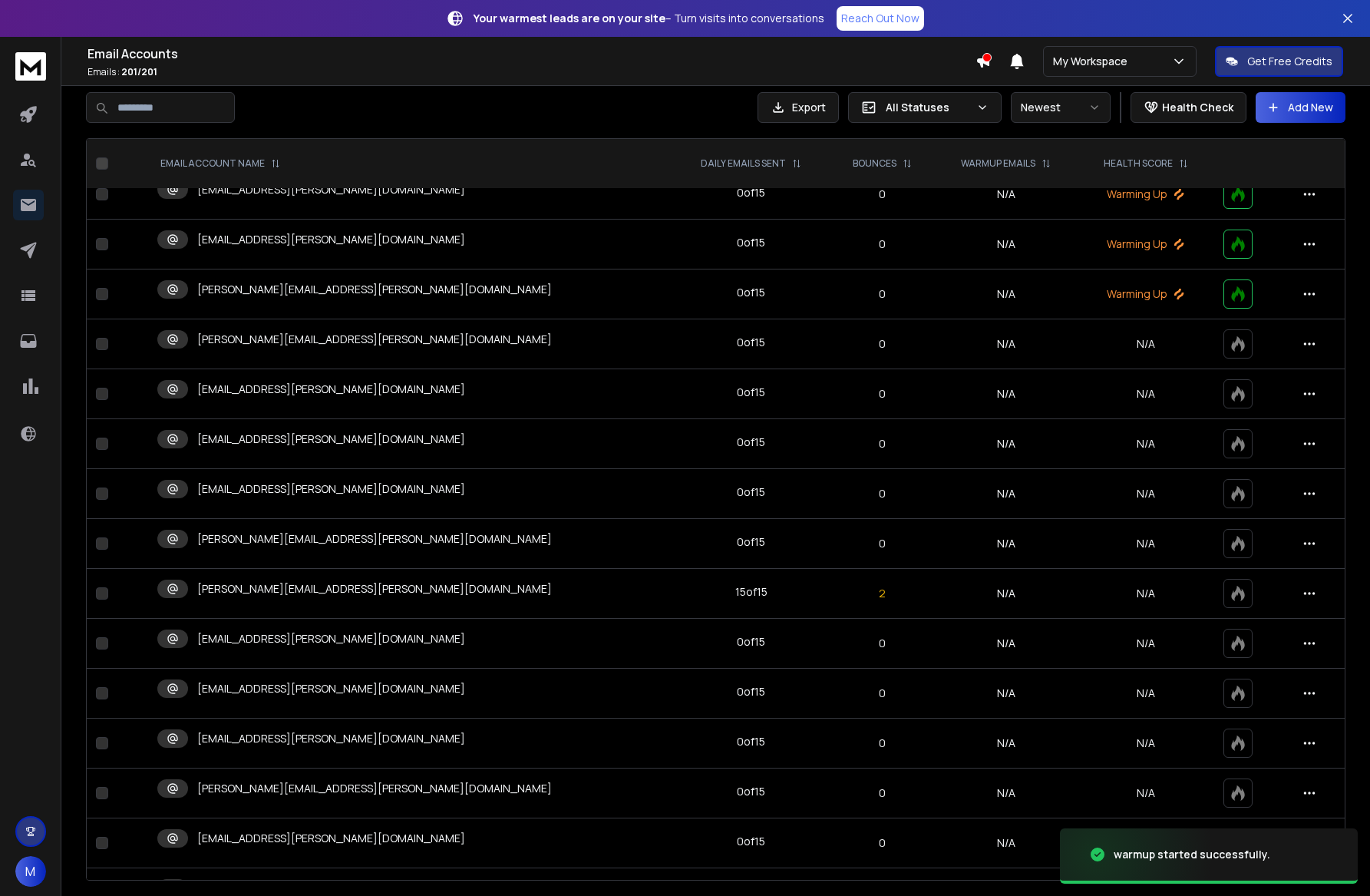
click at [1223, 337] on div at bounding box center [1237, 343] width 29 height 29
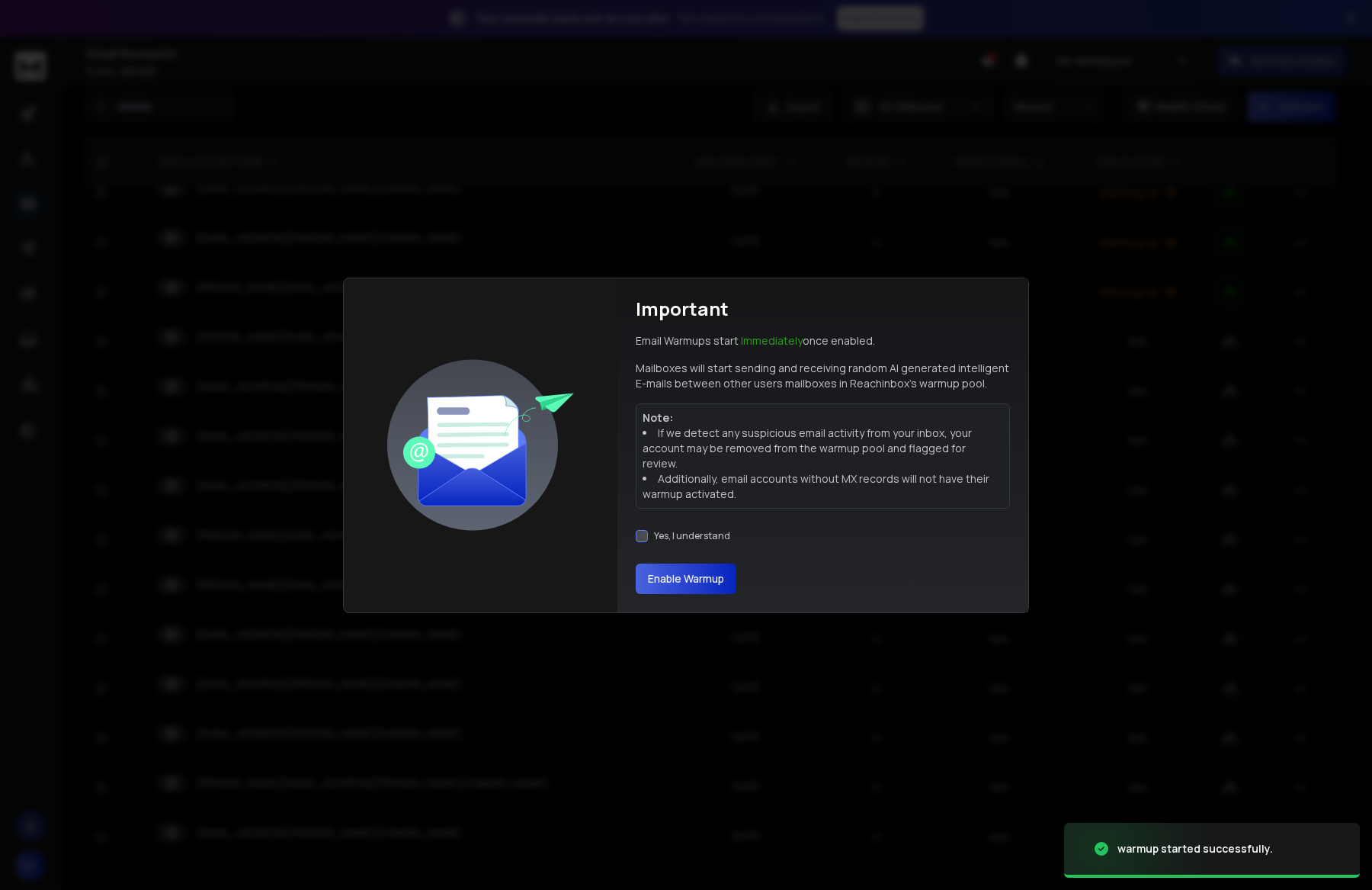
click at [642, 530] on button "Yes, I understand" at bounding box center [641, 535] width 12 height 12
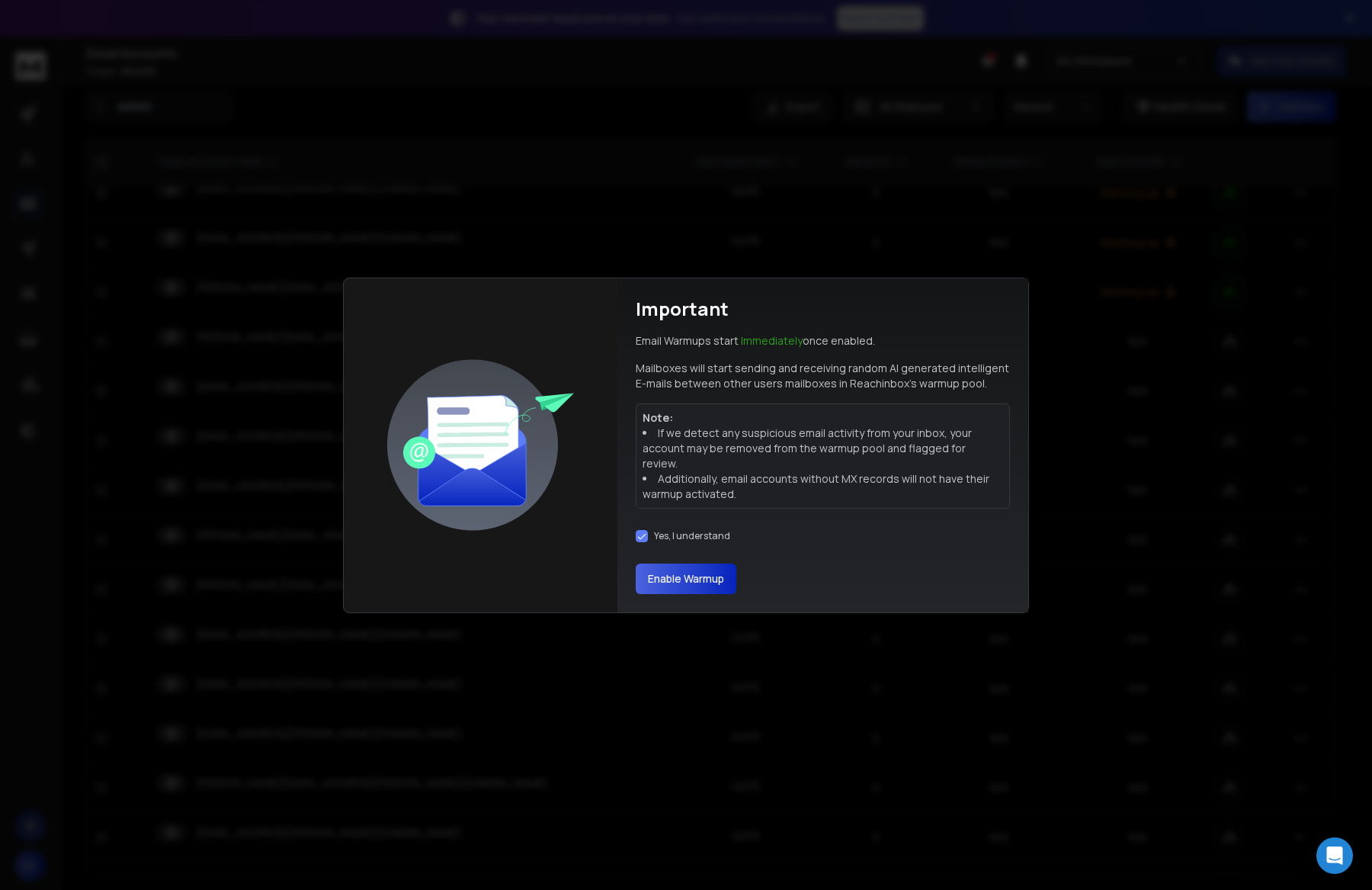
drag, startPoint x: 668, startPoint y: 560, endPoint x: 681, endPoint y: 558, distance: 13.2
click at [669, 563] on button "Enable Warmup" at bounding box center [686, 578] width 100 height 31
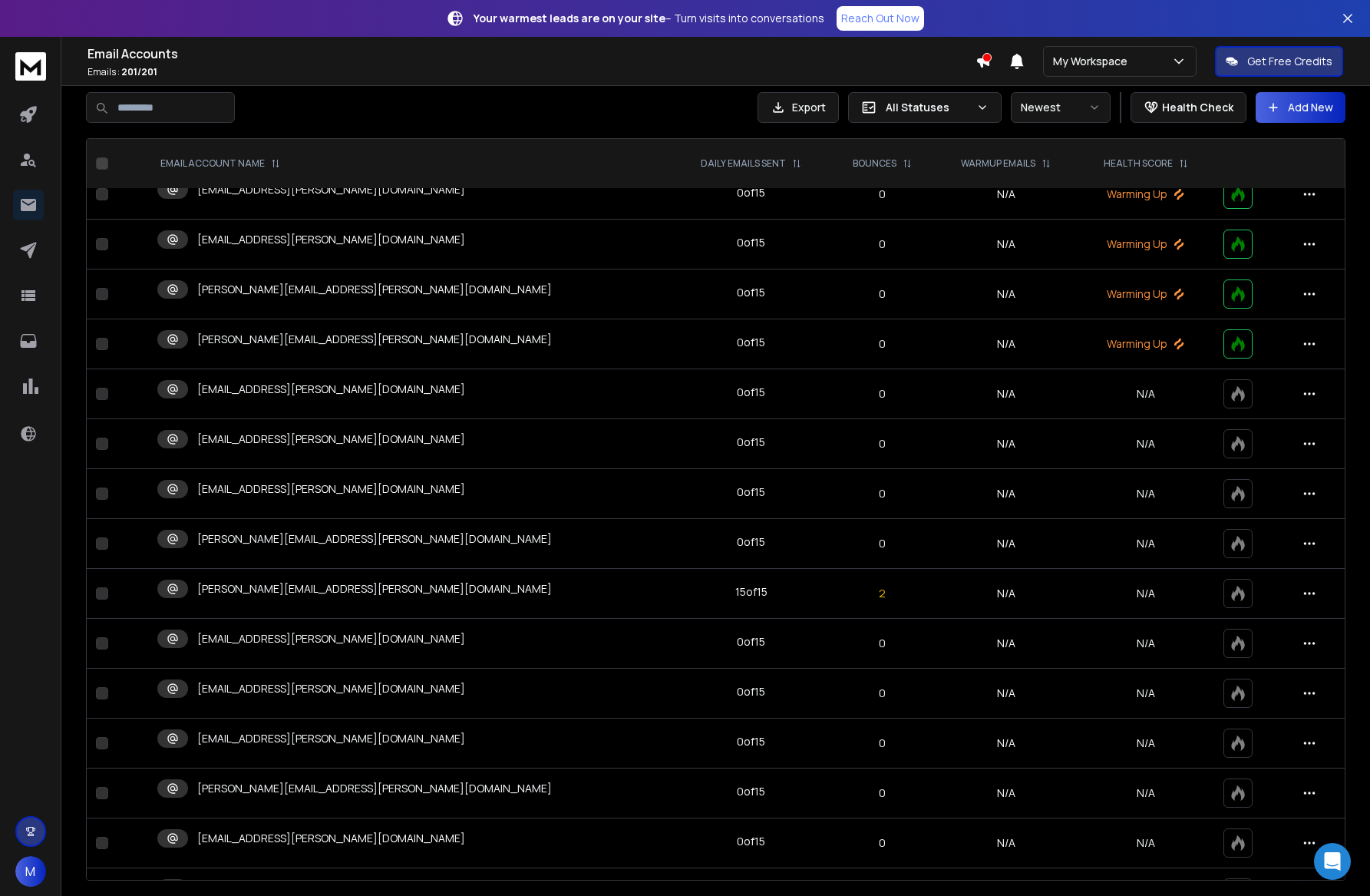
click at [1232, 392] on icon at bounding box center [1238, 393] width 13 height 15
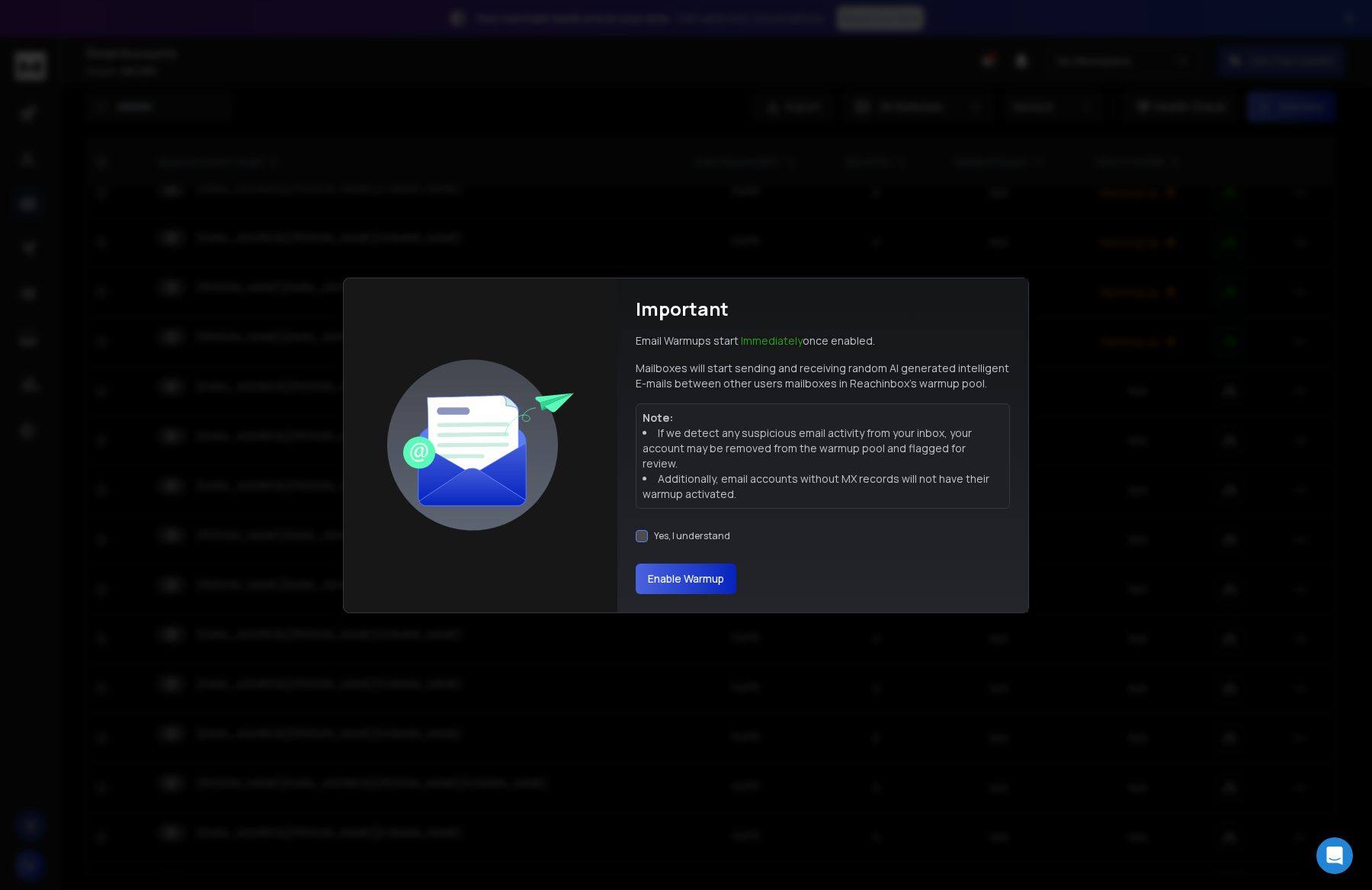
click at [638, 530] on button "Yes, I understand" at bounding box center [641, 535] width 12 height 12
click at [674, 563] on button "Enable Warmup" at bounding box center [686, 578] width 100 height 31
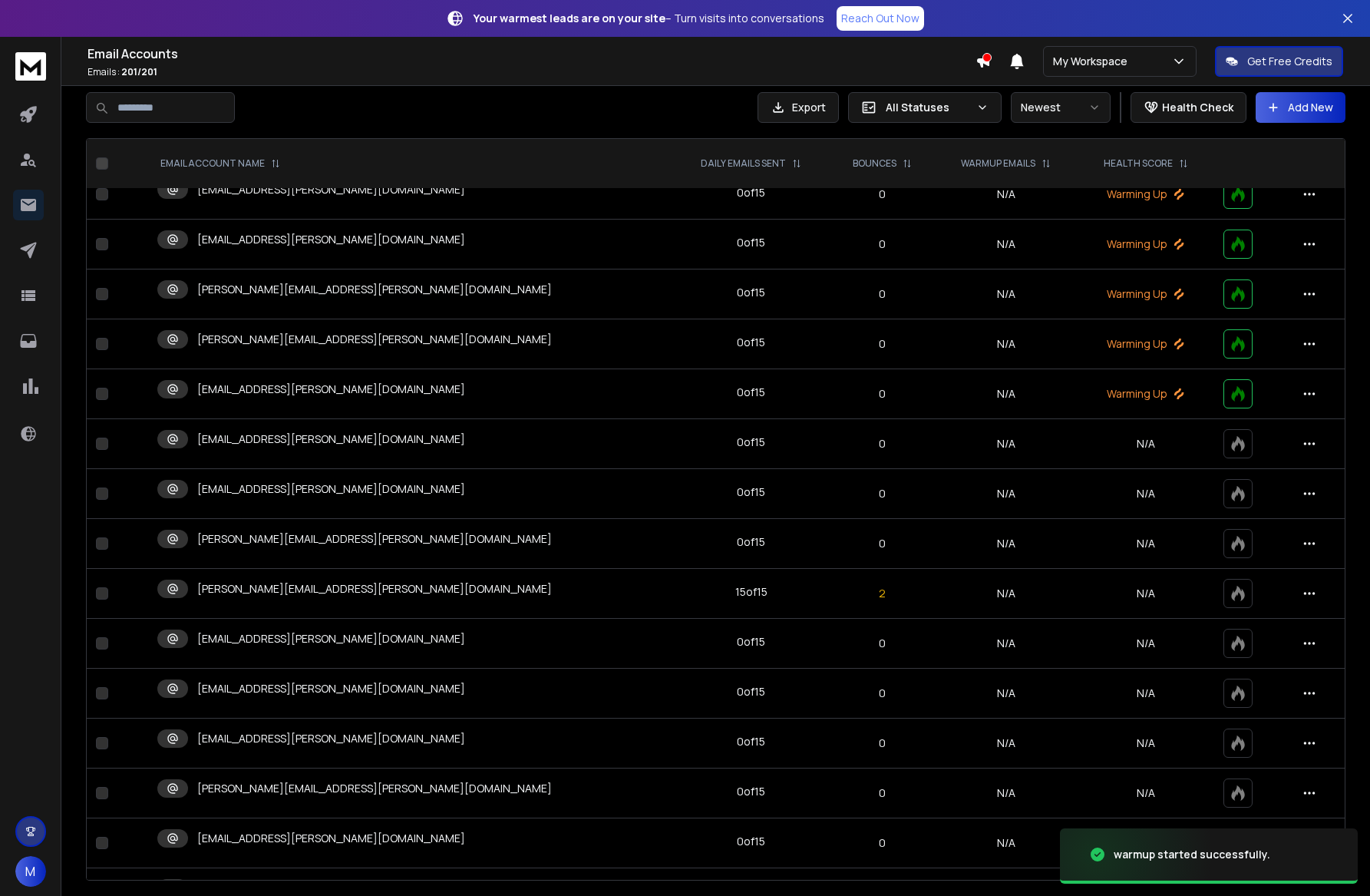
click at [1232, 446] on icon at bounding box center [1238, 444] width 13 height 15
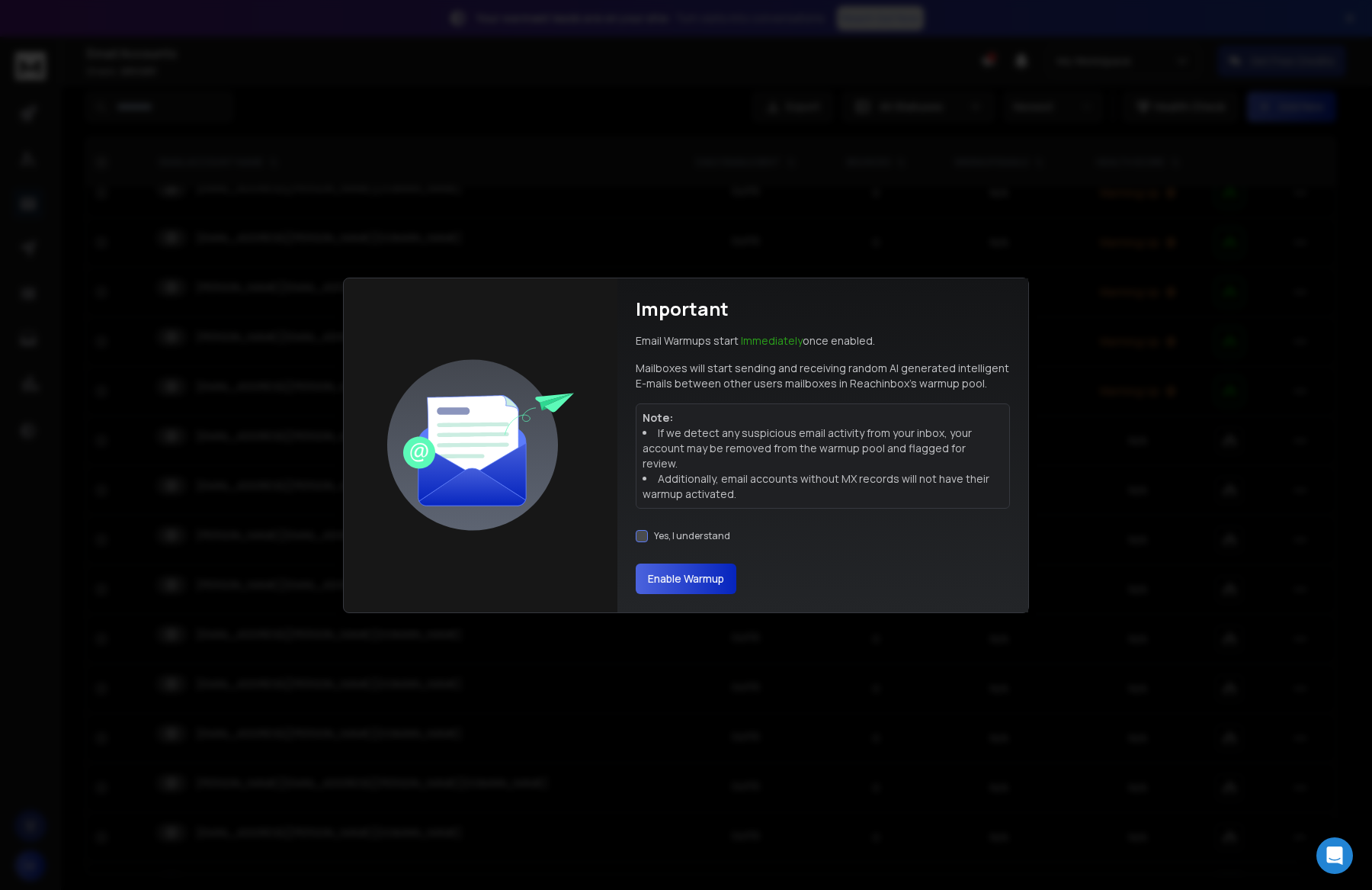
click at [642, 530] on button "Yes, I understand" at bounding box center [641, 535] width 12 height 12
drag, startPoint x: 677, startPoint y: 571, endPoint x: 831, endPoint y: 587, distance: 154.8
click at [680, 571] on button "Enable Warmup" at bounding box center [686, 578] width 100 height 31
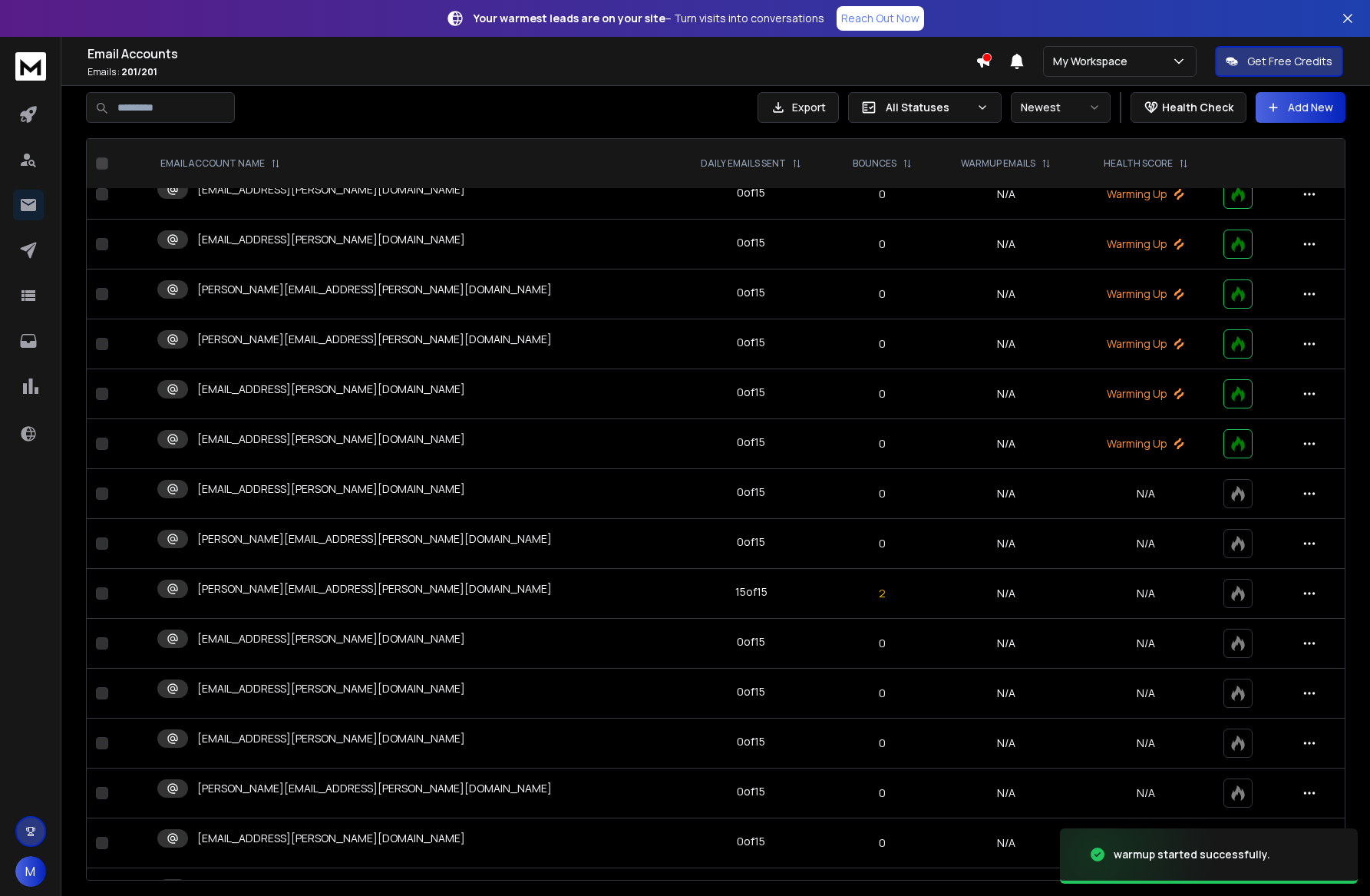
click at [1231, 496] on icon at bounding box center [1238, 493] width 15 height 15
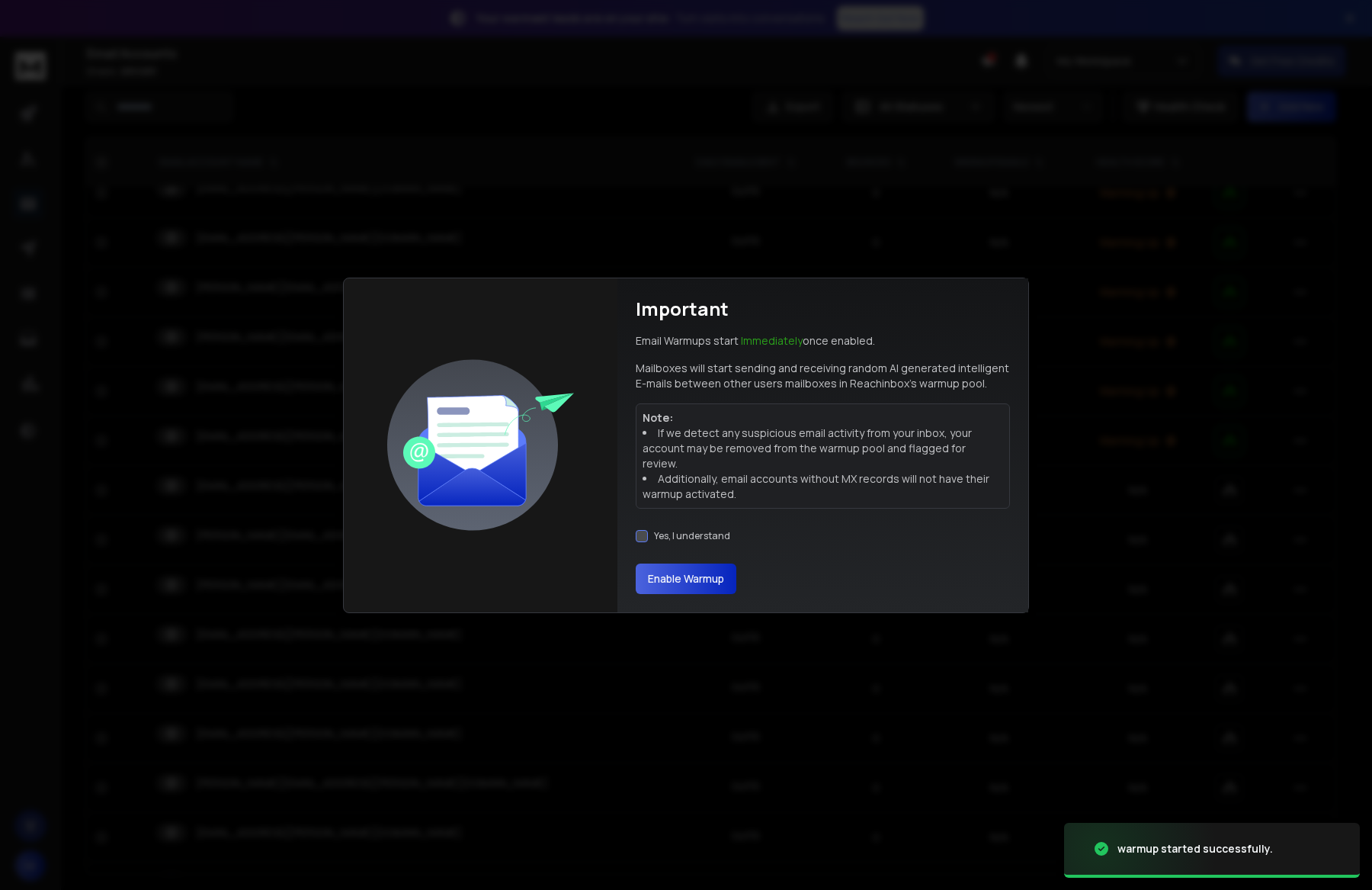
click at [638, 530] on button "Yes, I understand" at bounding box center [641, 535] width 12 height 12
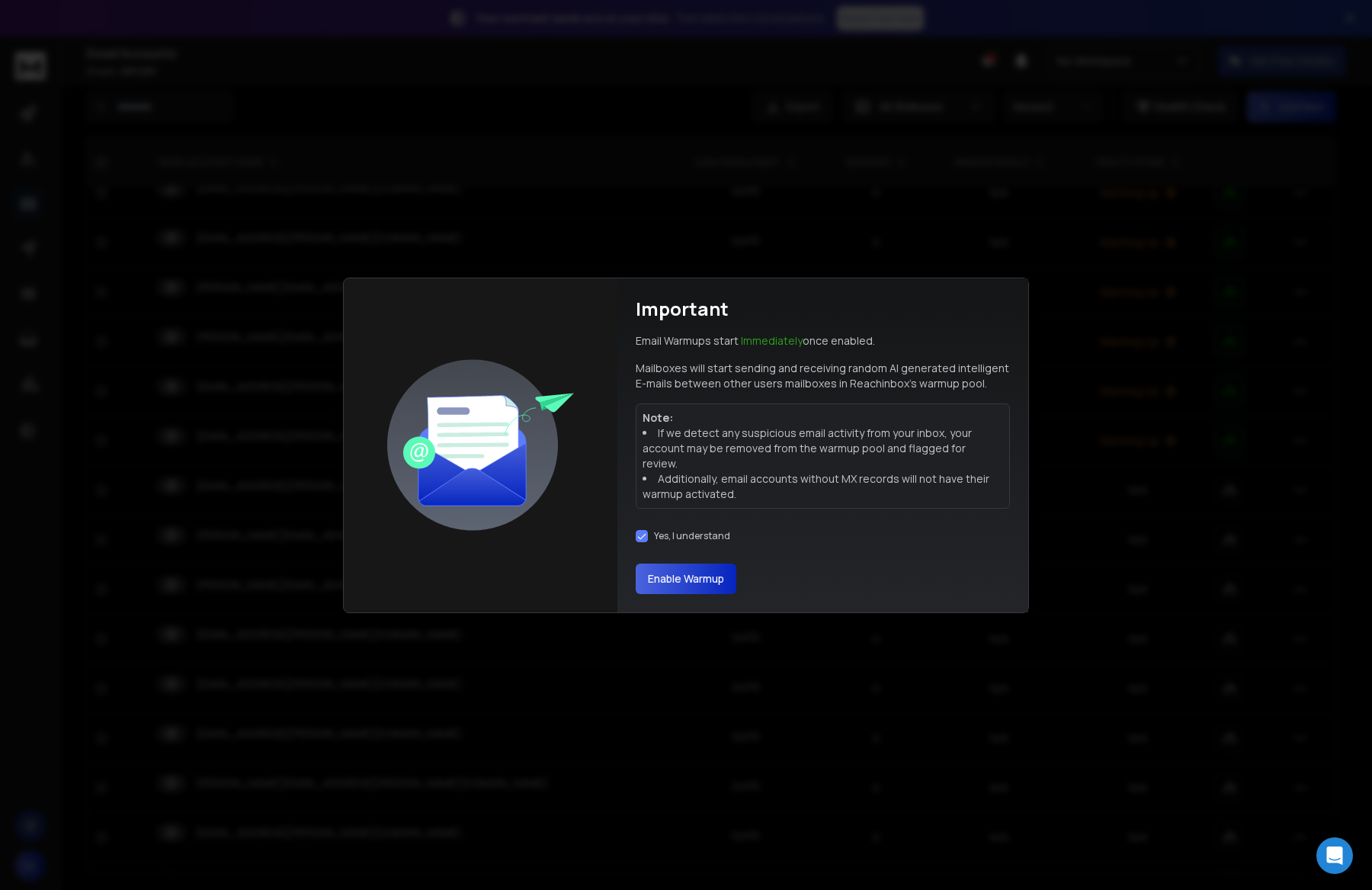
drag, startPoint x: 701, startPoint y: 572, endPoint x: 893, endPoint y: 585, distance: 192.4
click at [762, 576] on div "Important Email Warmups start Immediately once enabled. Mailboxes will start se…" at bounding box center [822, 445] width 411 height 334
click at [702, 576] on button "Enable Warmup" at bounding box center [686, 578] width 100 height 31
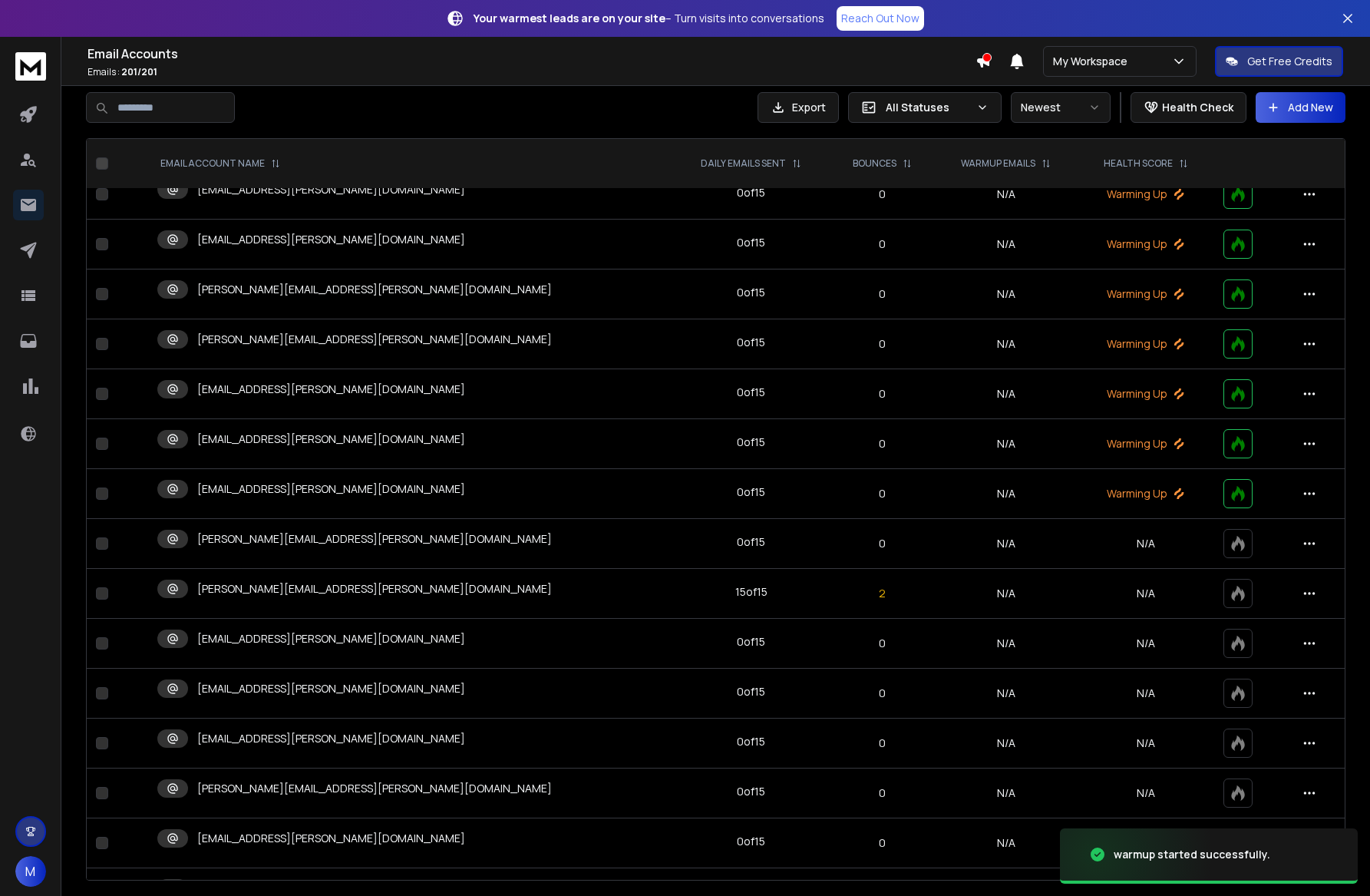
click at [1223, 554] on div at bounding box center [1237, 543] width 29 height 29
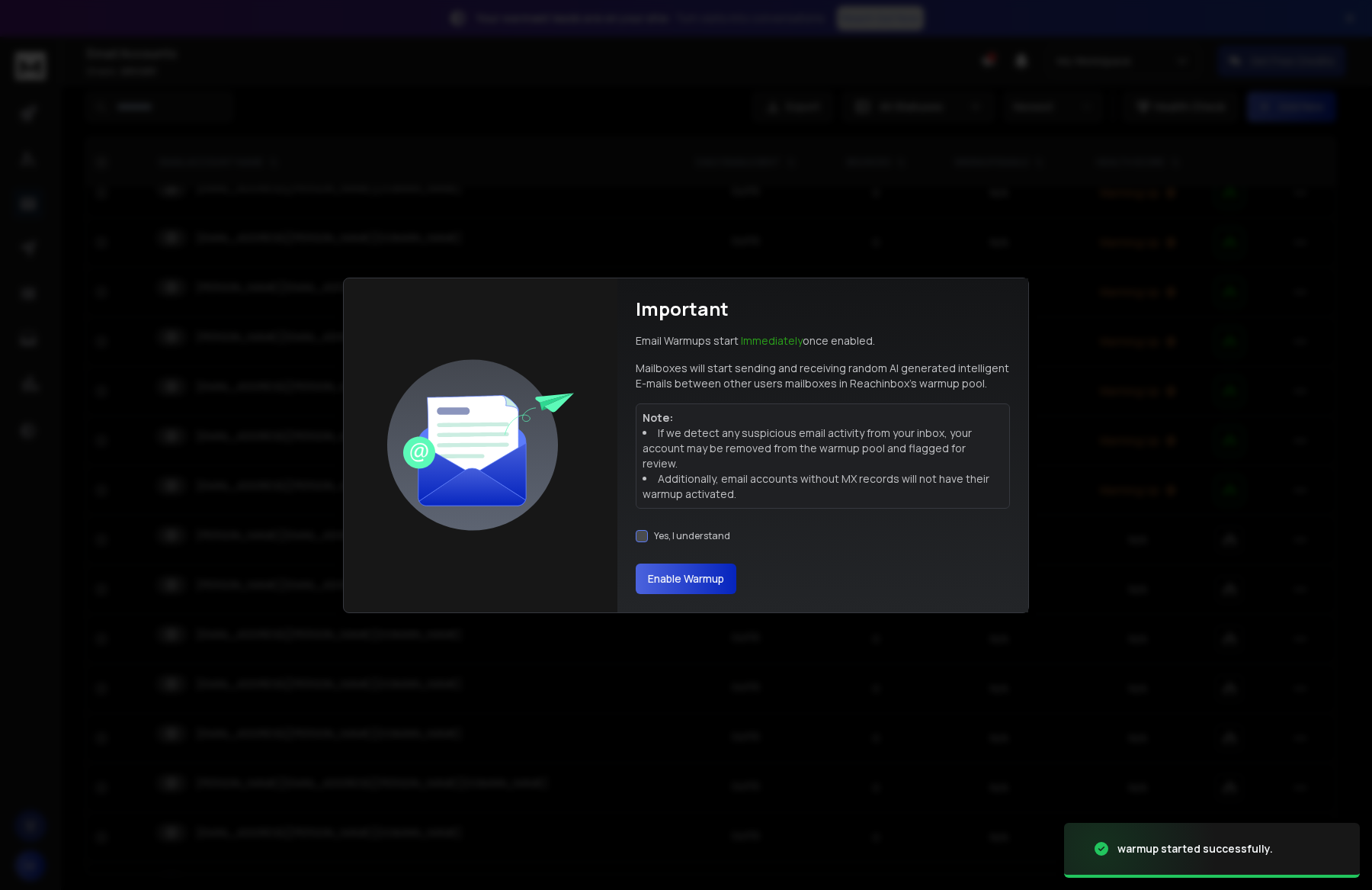
click at [636, 530] on button "Yes, I understand" at bounding box center [641, 535] width 12 height 12
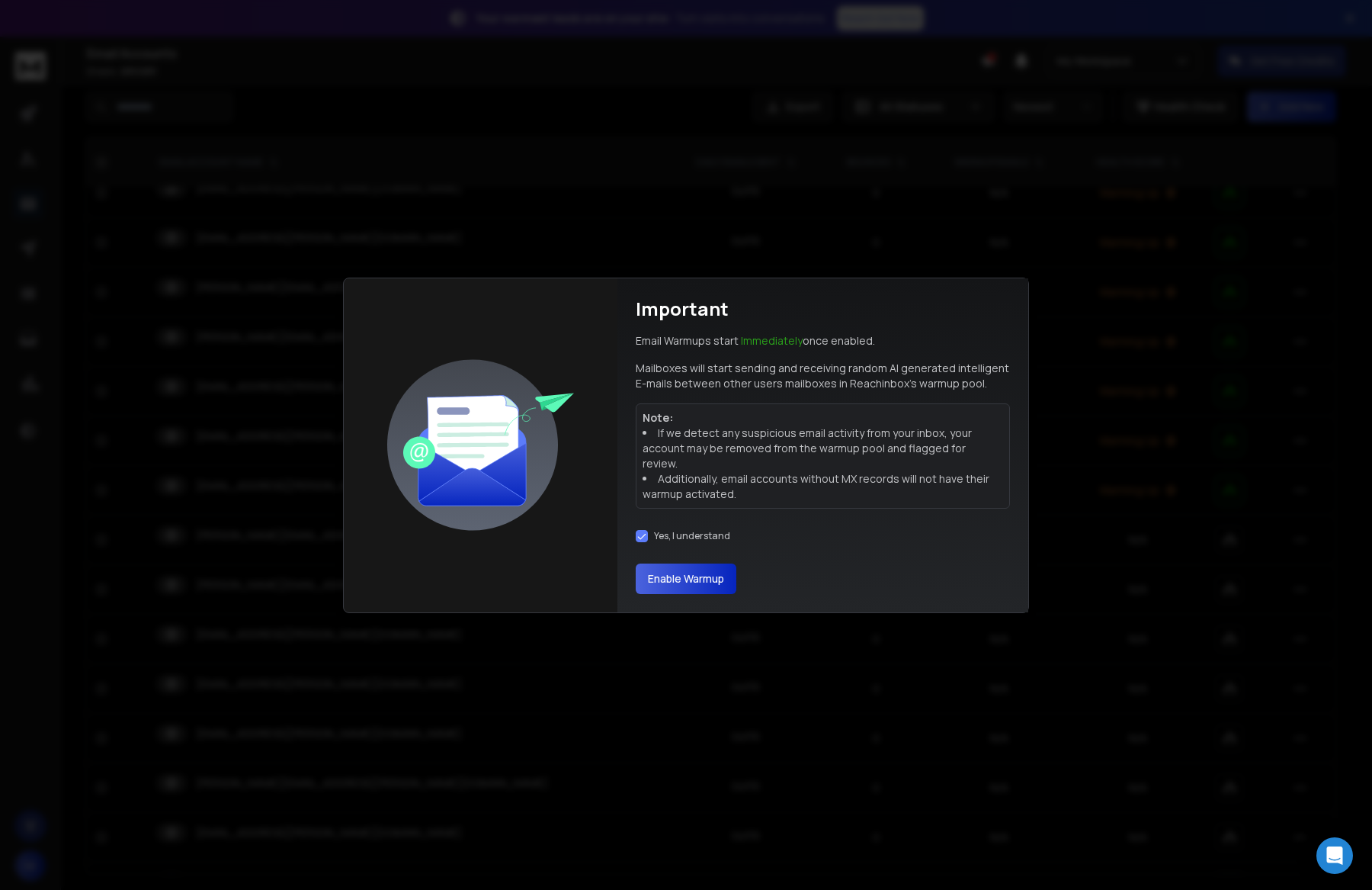
drag, startPoint x: 670, startPoint y: 568, endPoint x: 754, endPoint y: 579, distance: 84.7
click at [671, 568] on button "Enable Warmup" at bounding box center [686, 578] width 100 height 31
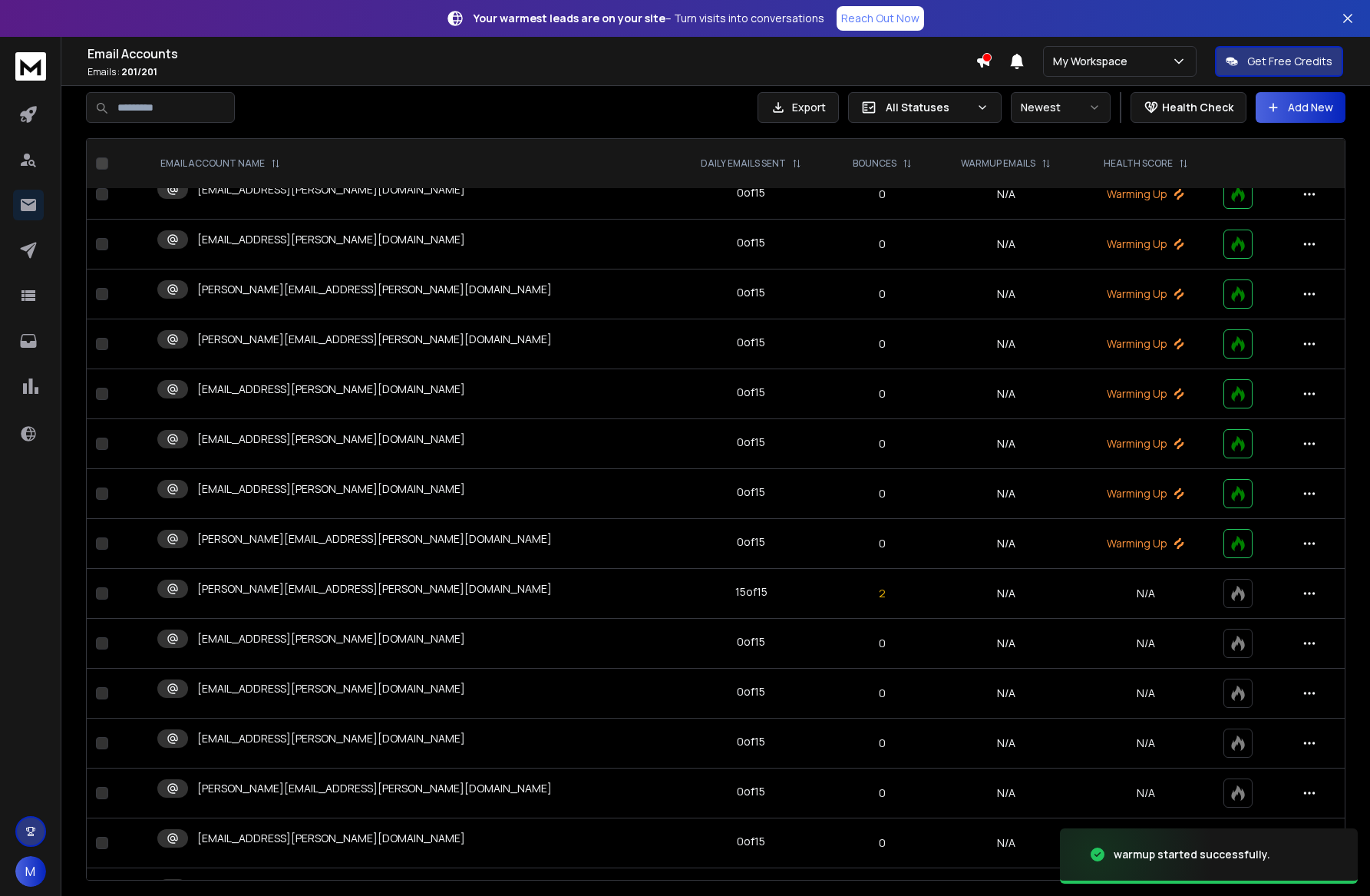
click at [1232, 598] on icon at bounding box center [1238, 593] width 13 height 15
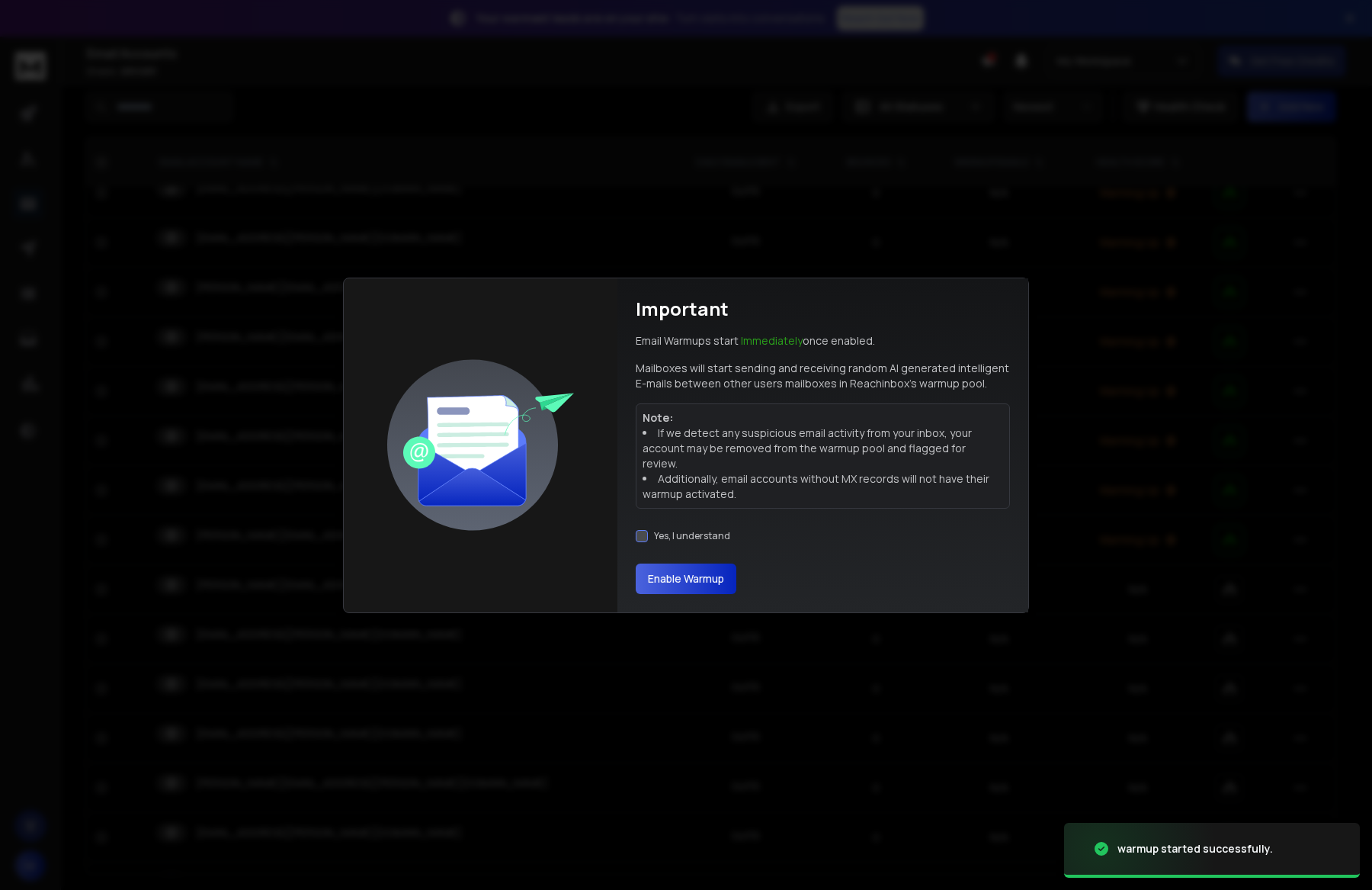
click at [643, 530] on button "Yes, I understand" at bounding box center [641, 535] width 12 height 12
drag, startPoint x: 678, startPoint y: 569, endPoint x: 694, endPoint y: 574, distance: 16.8
click at [679, 570] on button "Enable Warmup" at bounding box center [686, 578] width 100 height 31
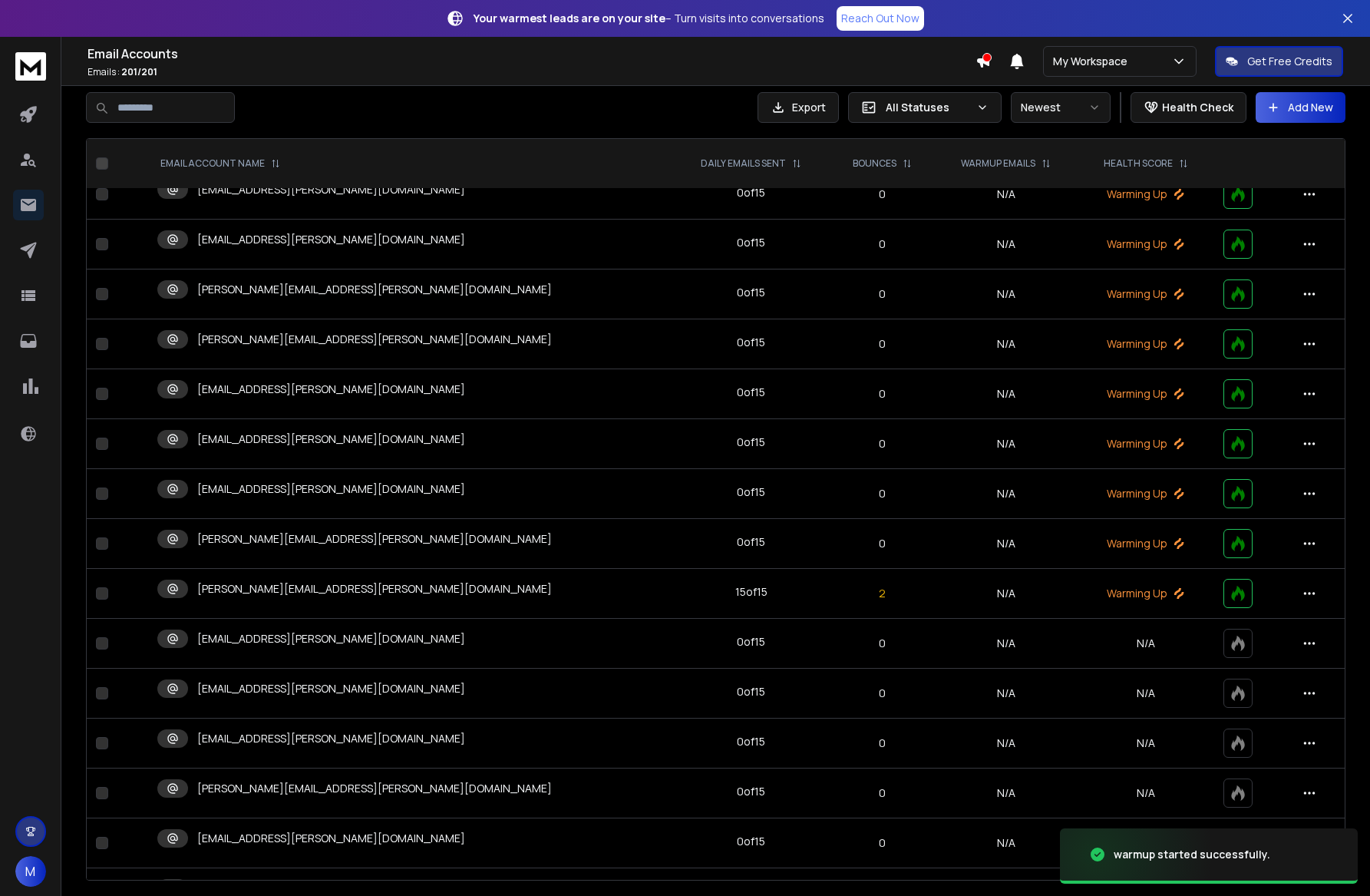
click at [1223, 651] on div at bounding box center [1237, 643] width 29 height 29
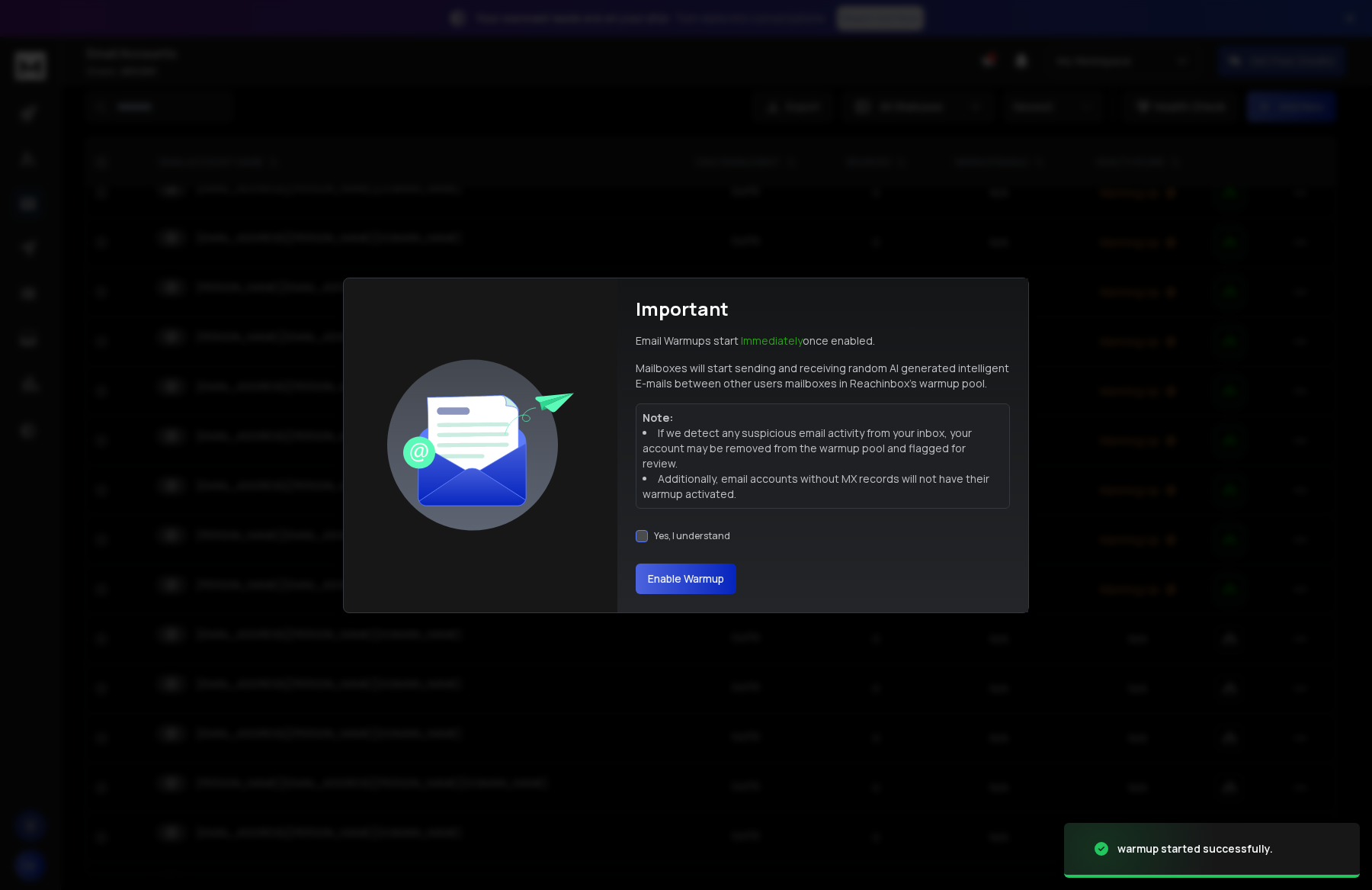
click at [635, 527] on div "Important Email Warmups start Immediately once enabled. Mailboxes will start se…" at bounding box center [822, 445] width 411 height 334
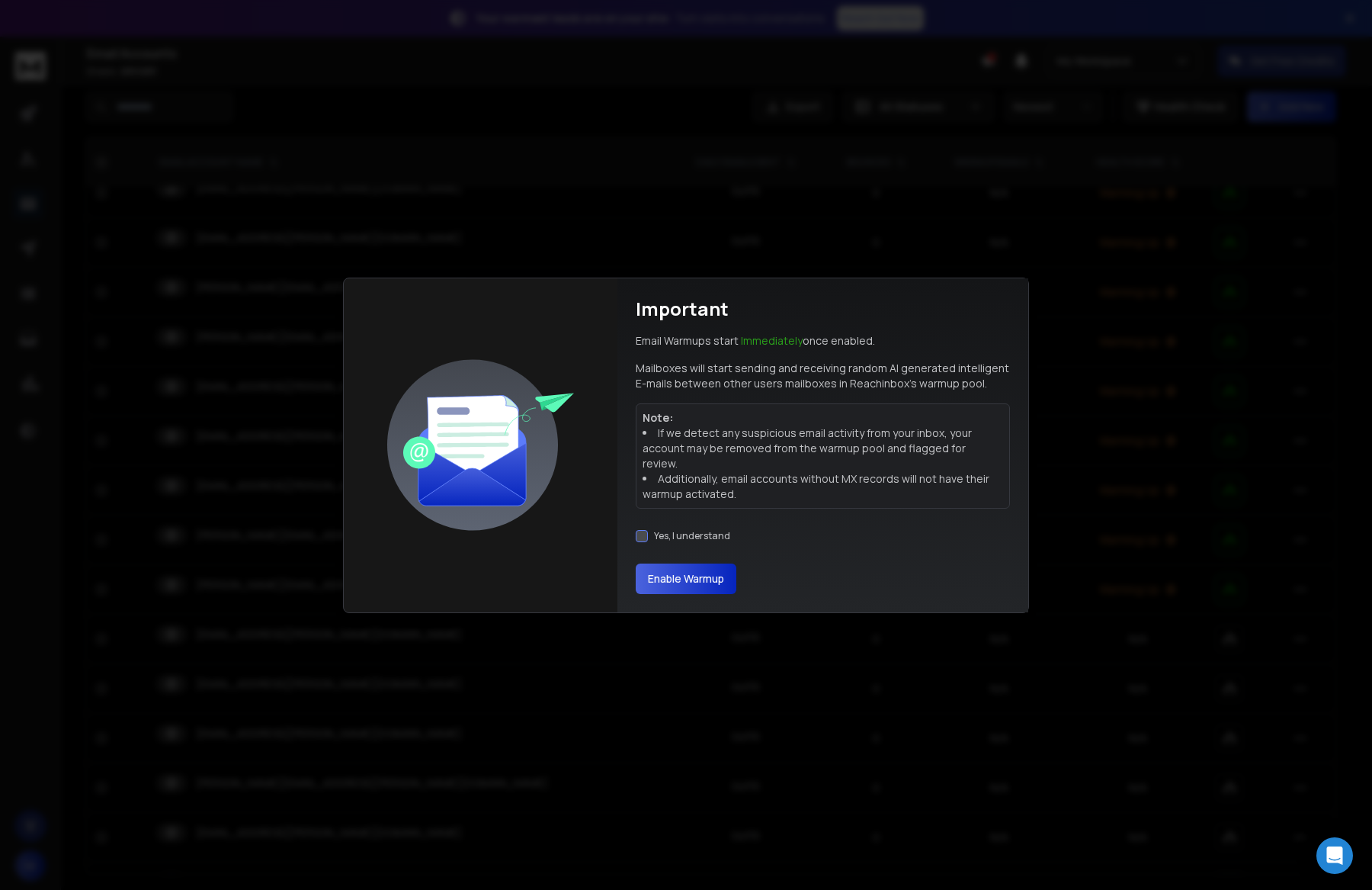
click at [638, 530] on button "Yes, I understand" at bounding box center [641, 535] width 12 height 12
click at [660, 567] on button "Enable Warmup" at bounding box center [686, 578] width 100 height 31
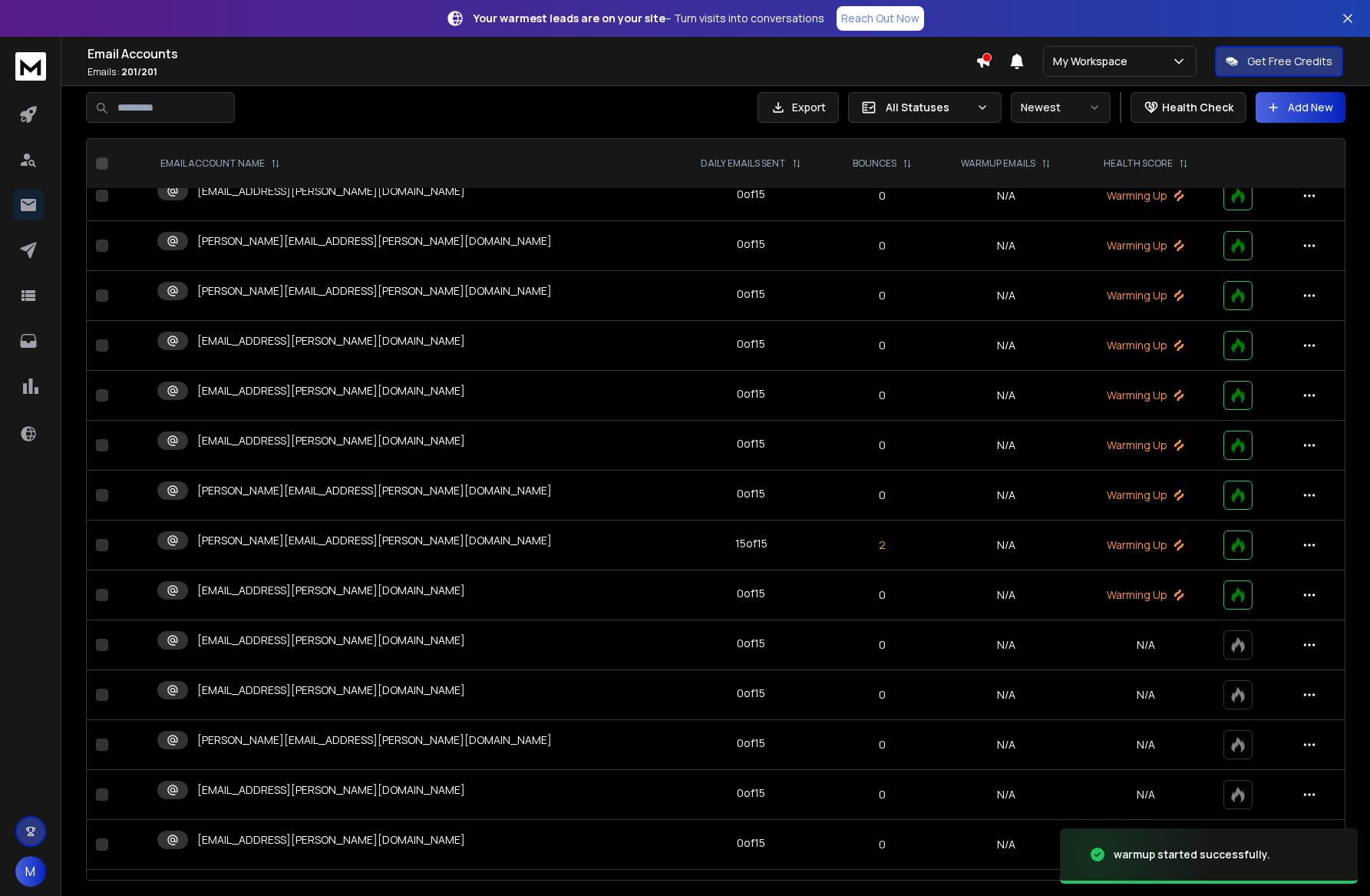
scroll to position [7659, 0]
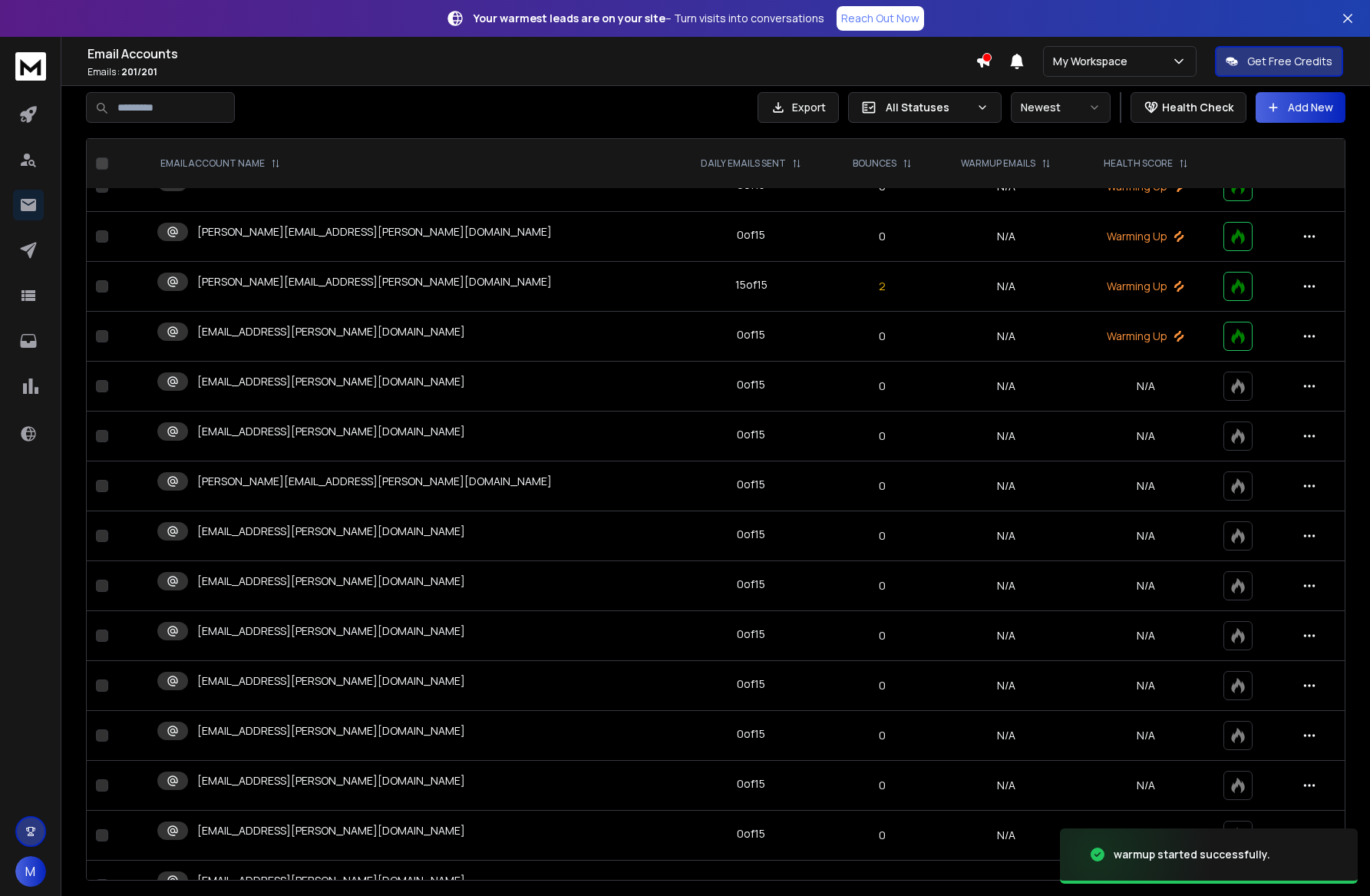
click at [1231, 392] on icon at bounding box center [1238, 386] width 15 height 15
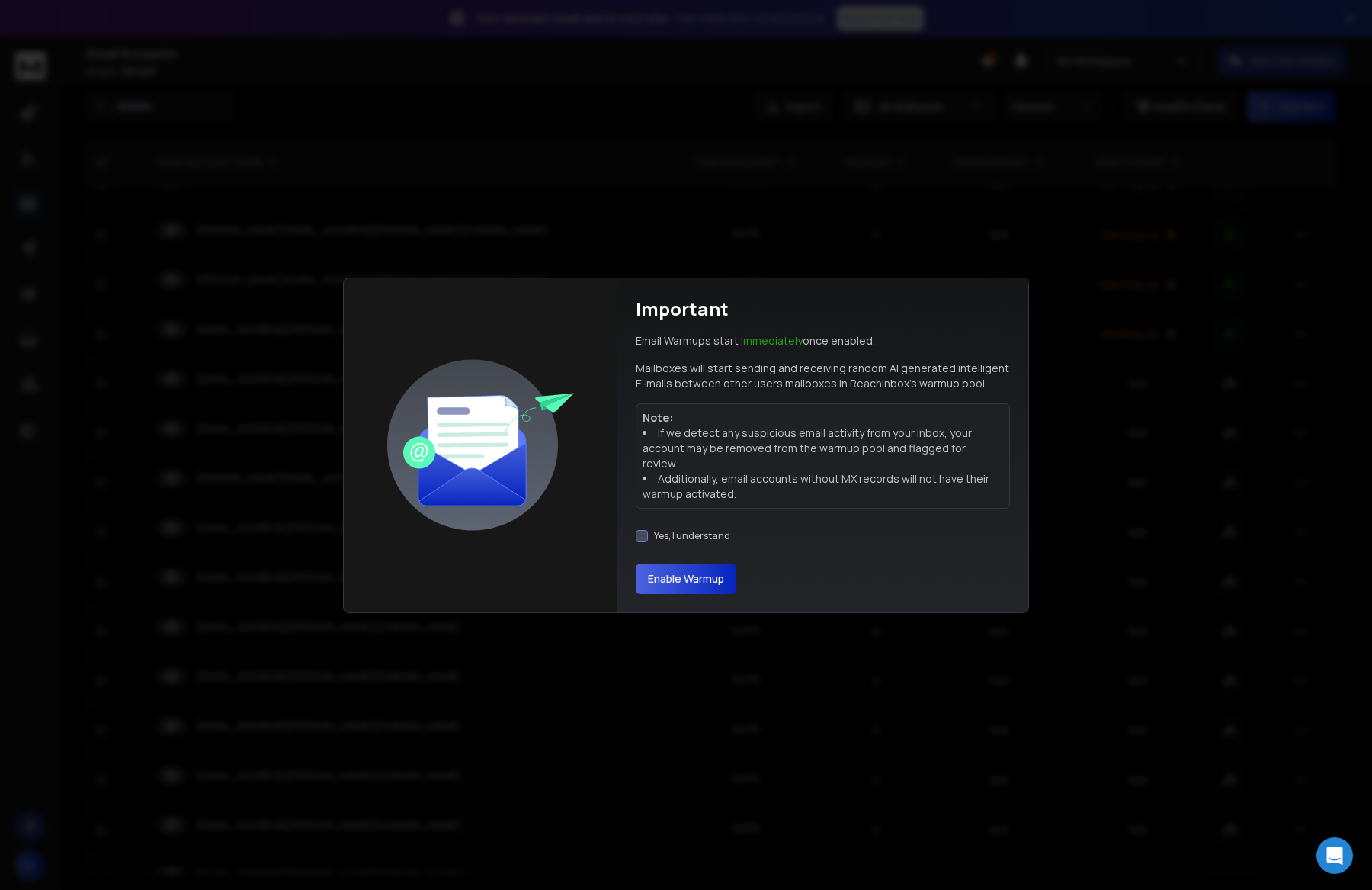
click at [640, 530] on button "Yes, I understand" at bounding box center [641, 535] width 12 height 12
click at [728, 572] on button "Enable Warmup" at bounding box center [686, 578] width 100 height 31
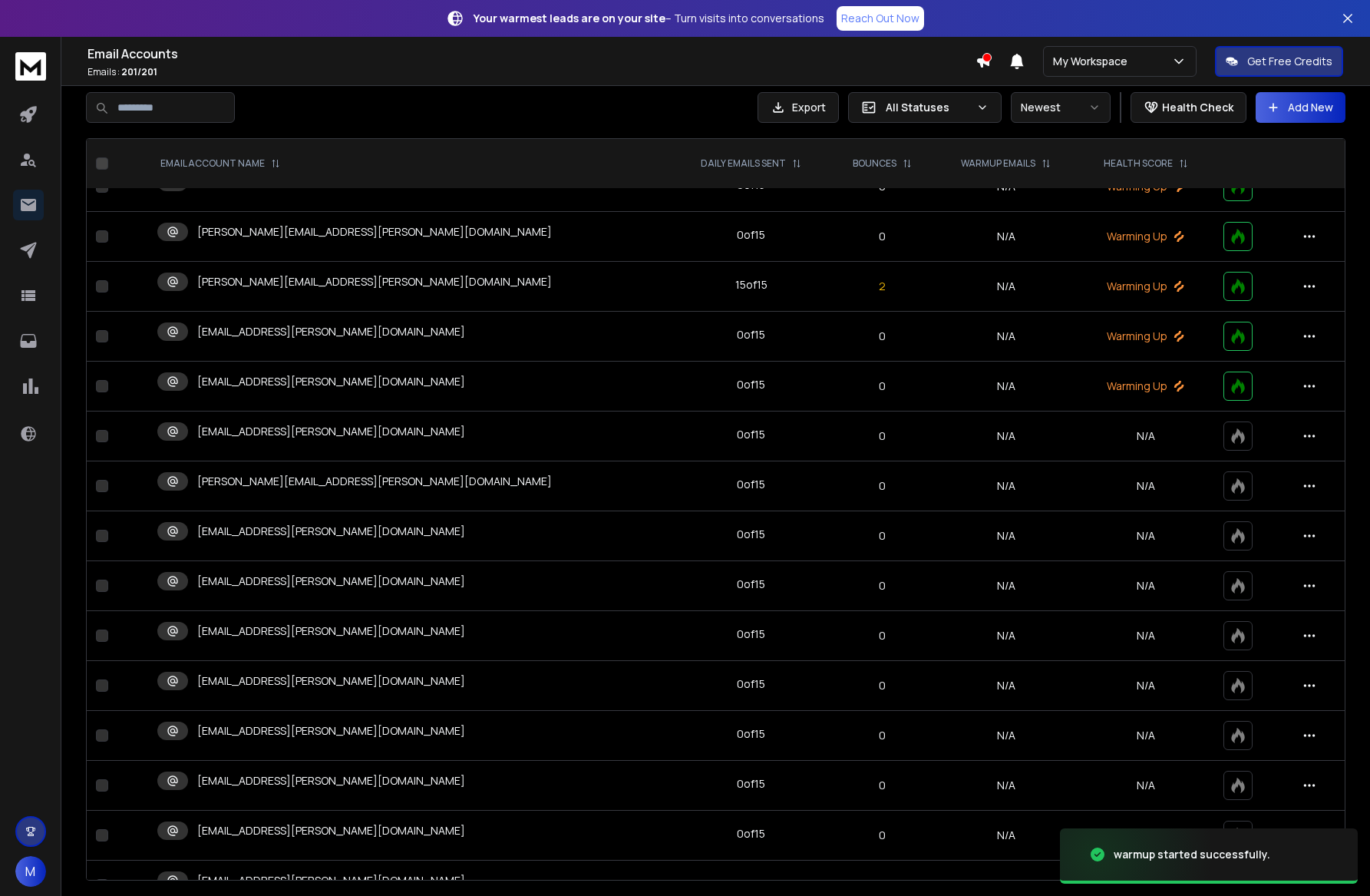
click at [1231, 429] on icon at bounding box center [1238, 435] width 15 height 15
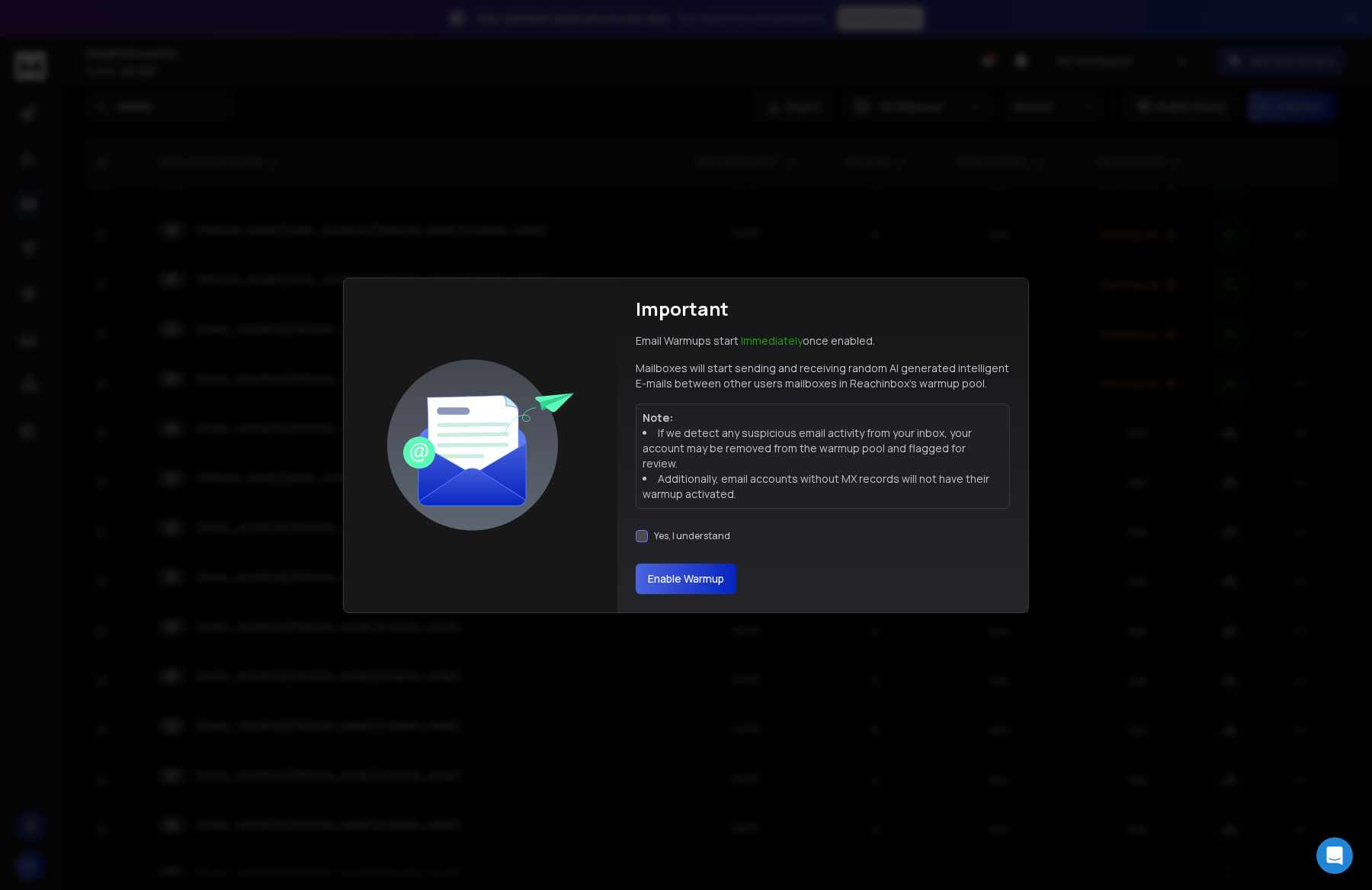
click at [635, 529] on div "Important Email Warmups start Immediately once enabled. Mailboxes will start se…" at bounding box center [822, 445] width 411 height 334
click at [642, 530] on button "Yes, I understand" at bounding box center [641, 535] width 12 height 12
click at [671, 568] on button "Enable Warmup" at bounding box center [686, 578] width 100 height 31
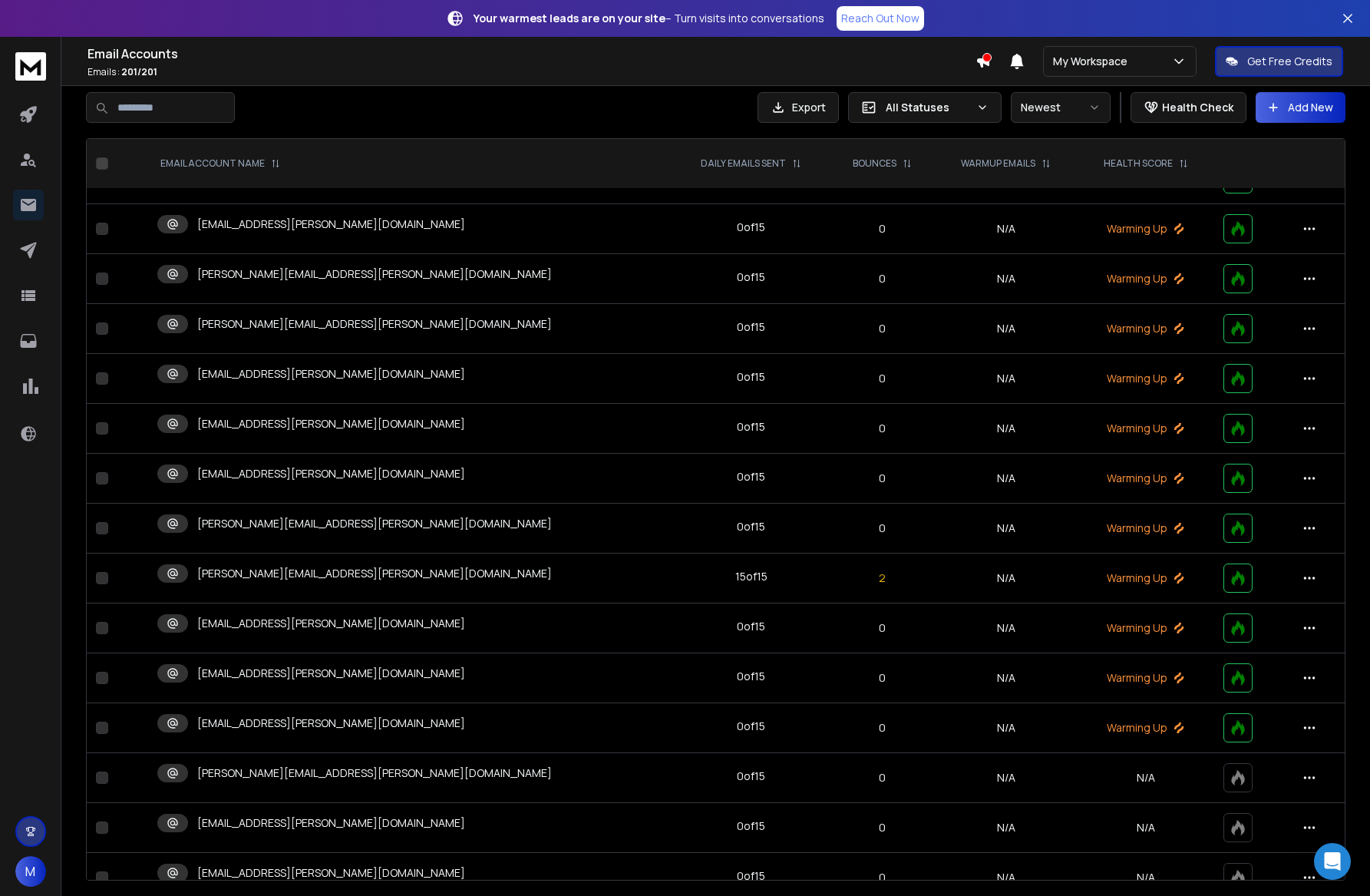
scroll to position [7675, 0]
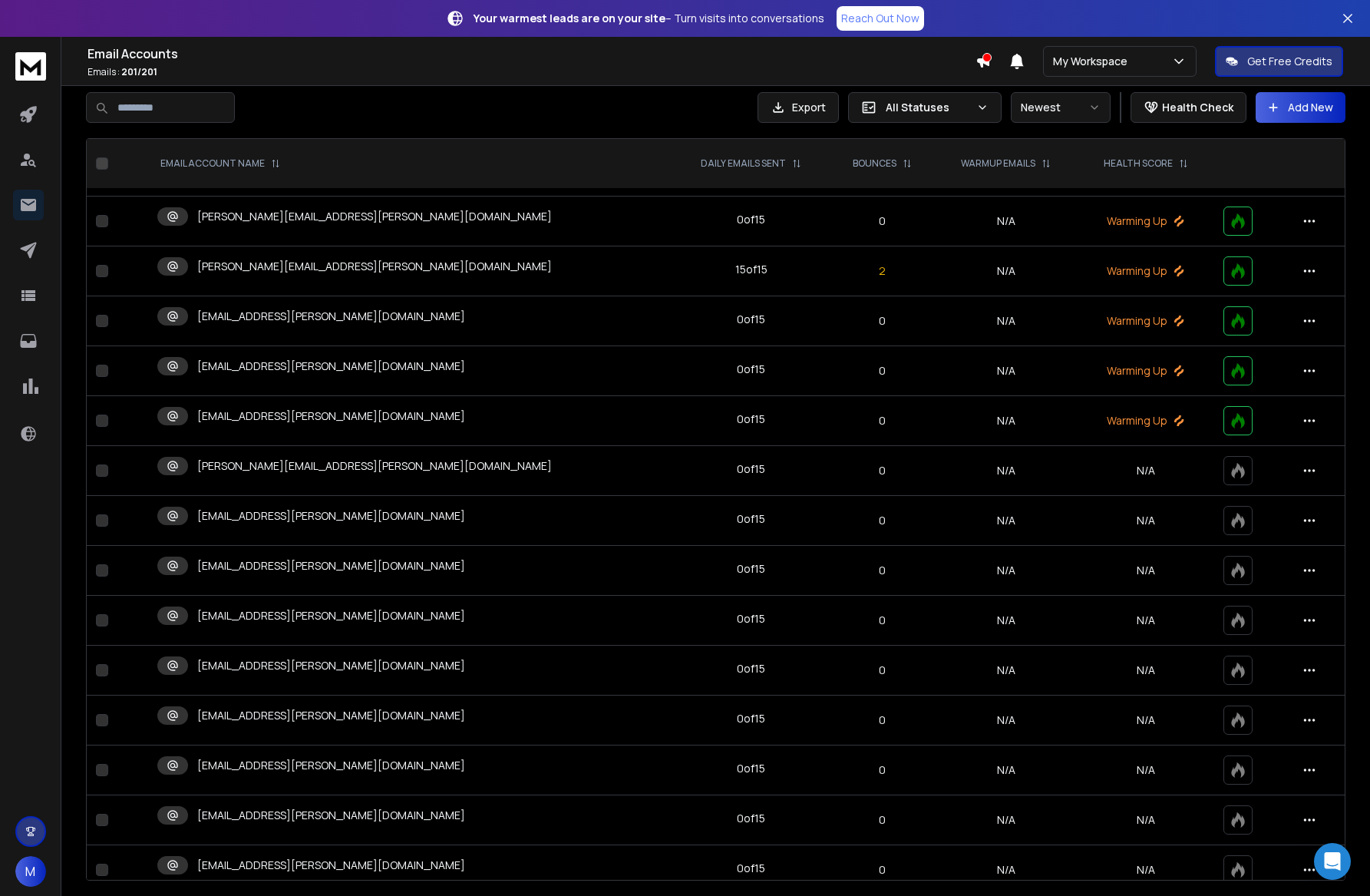
click at [1231, 471] on icon at bounding box center [1238, 470] width 15 height 15
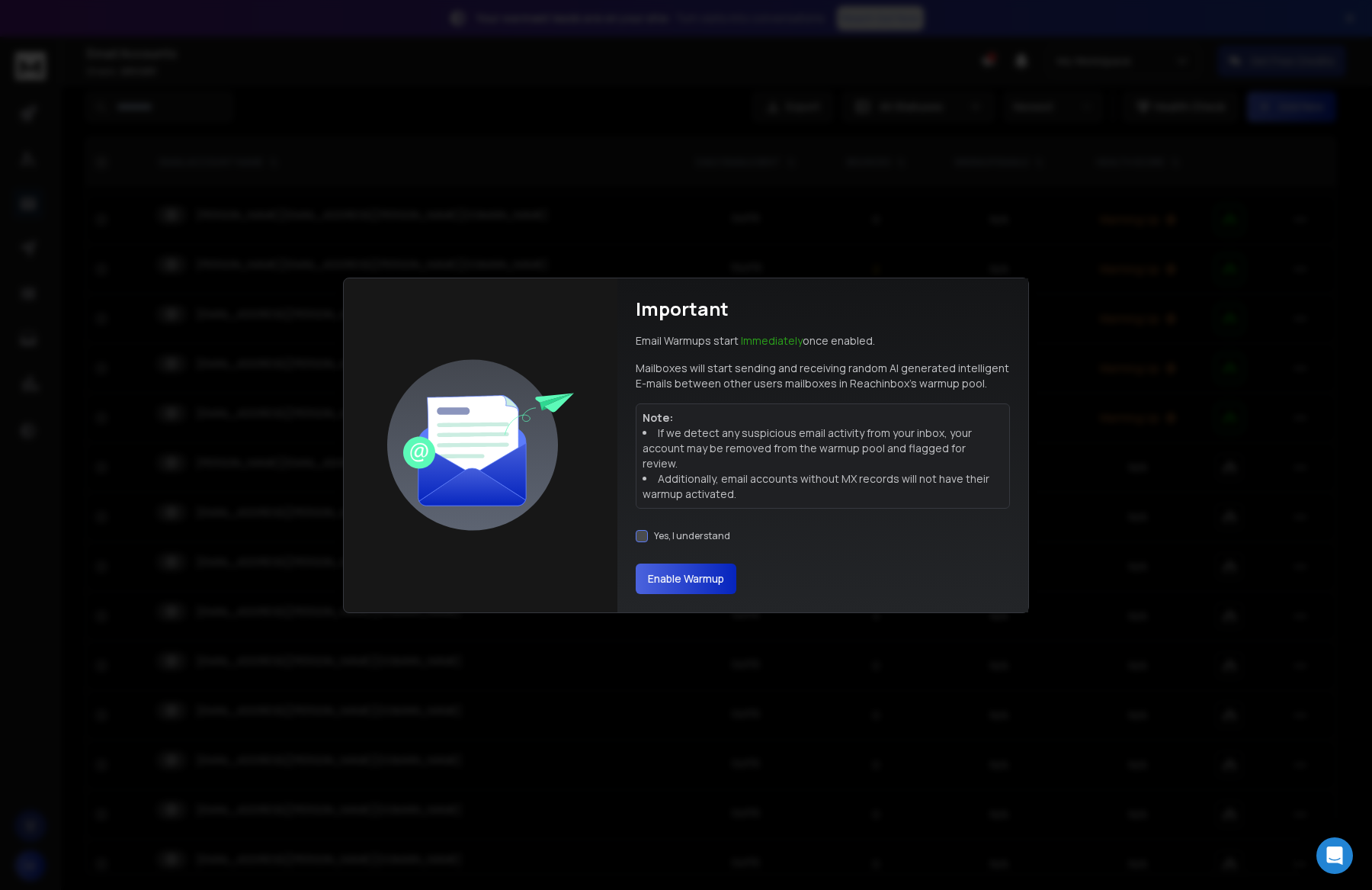
click at [638, 530] on button "Yes, I understand" at bounding box center [641, 535] width 12 height 12
click at [681, 563] on button "Enable Warmup" at bounding box center [686, 578] width 100 height 31
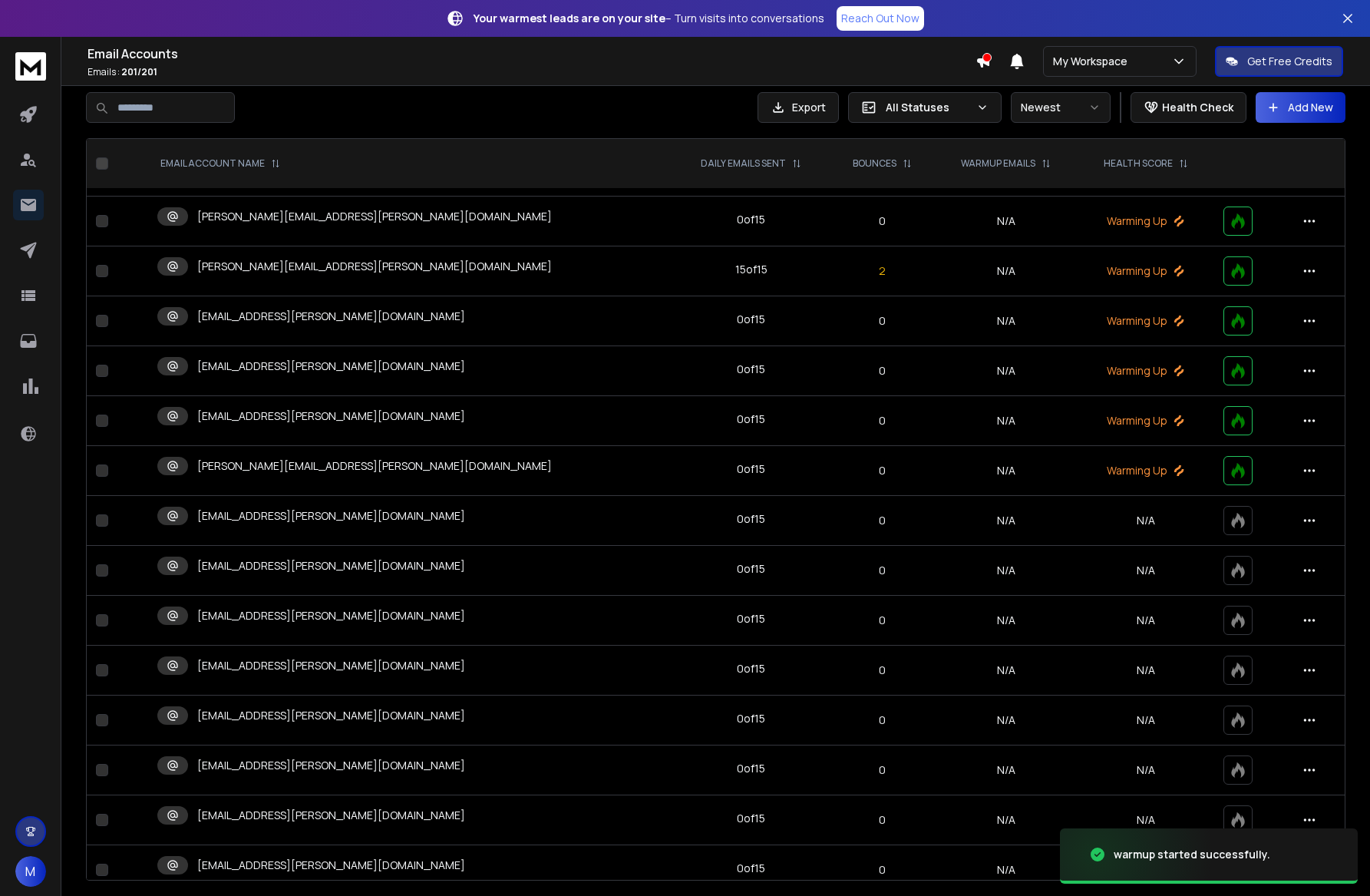
click at [1232, 523] on icon at bounding box center [1238, 520] width 13 height 15
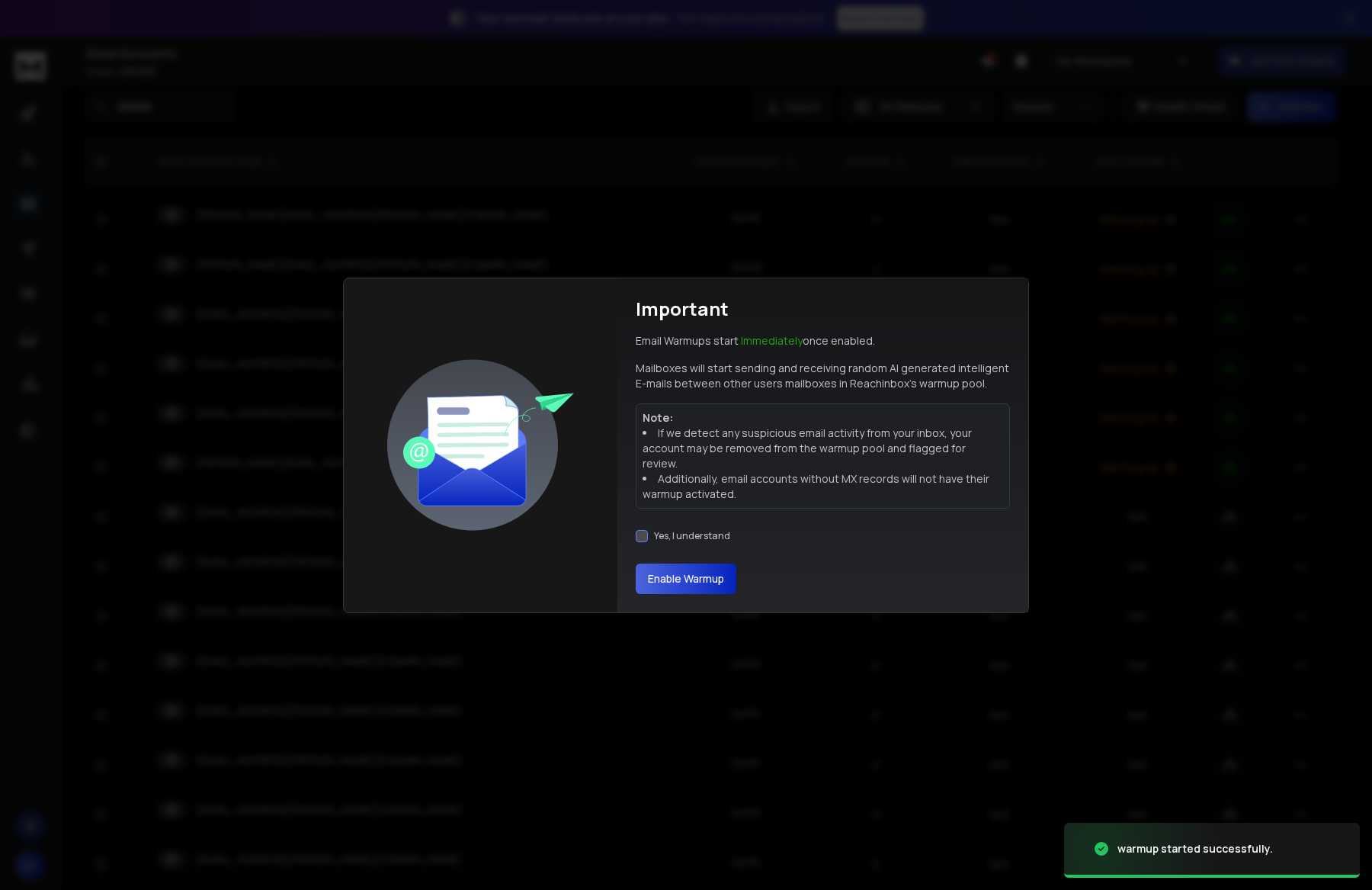
click at [645, 530] on button "Yes, I understand" at bounding box center [641, 535] width 12 height 12
drag, startPoint x: 697, startPoint y: 562, endPoint x: 709, endPoint y: 565, distance: 12.4
click at [699, 563] on button "Enable Warmup" at bounding box center [686, 578] width 100 height 31
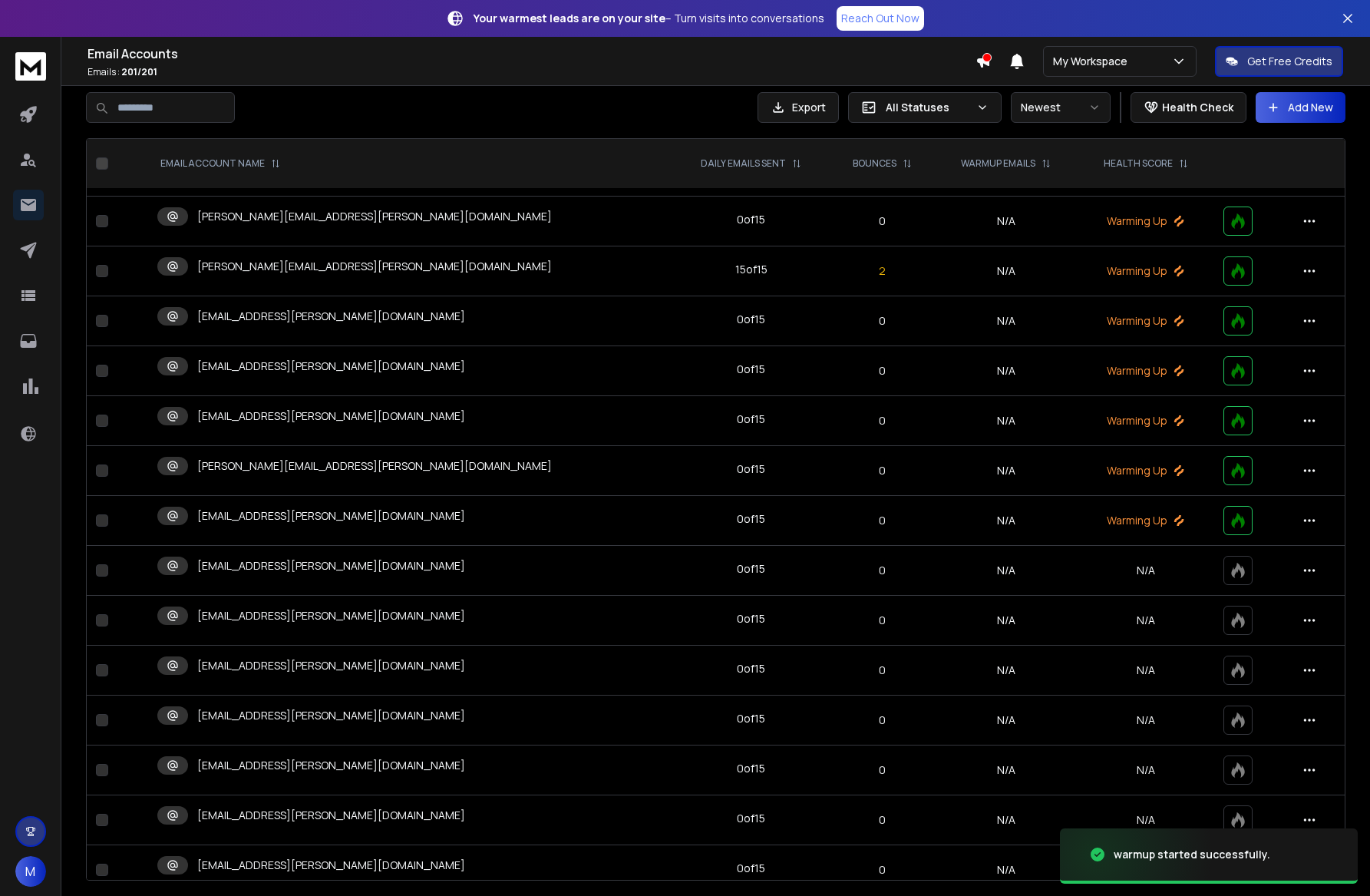
click at [1231, 576] on icon at bounding box center [1238, 570] width 15 height 15
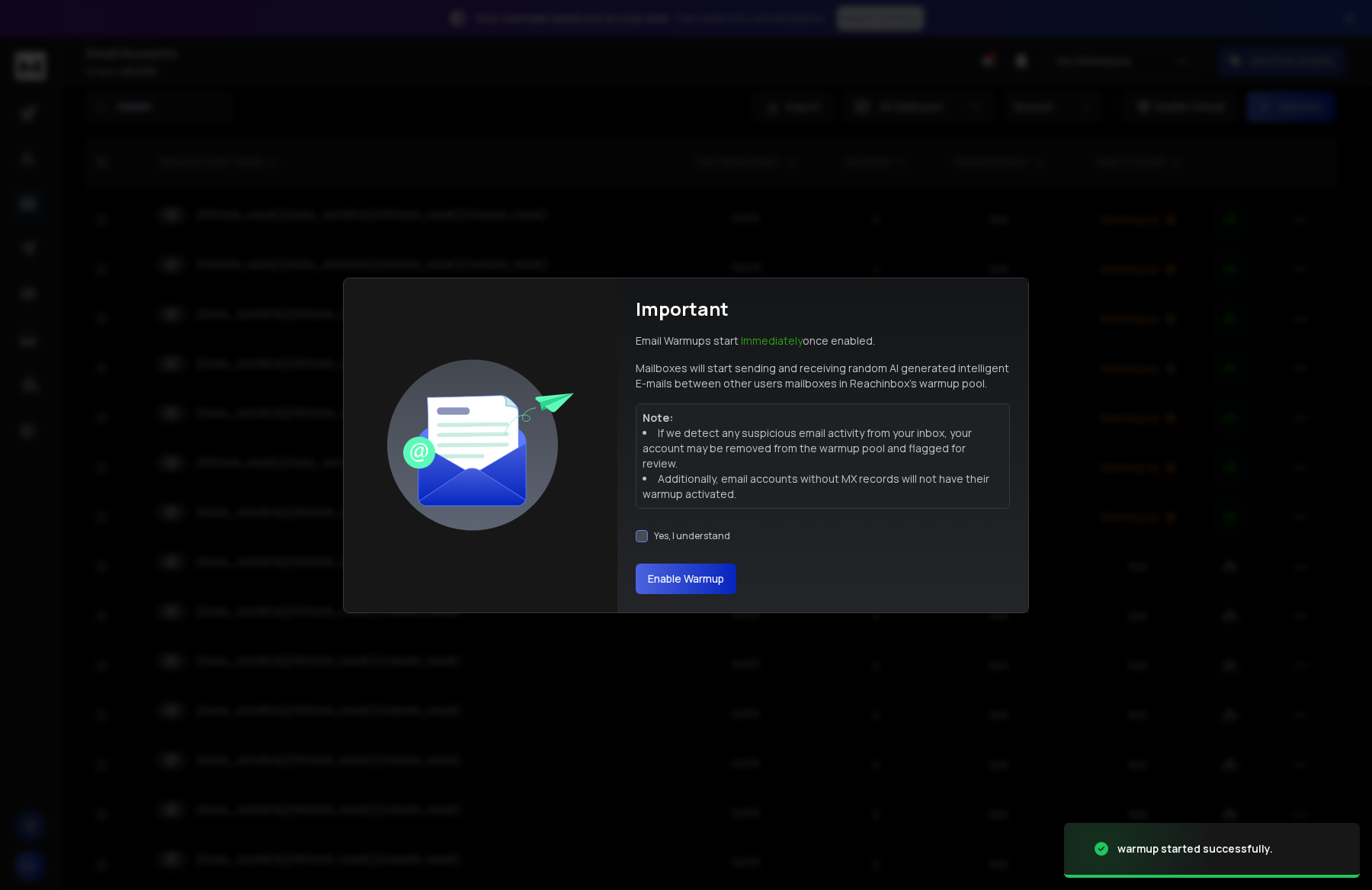
click at [648, 532] on div "Yes, I understand" at bounding box center [683, 535] width 95 height 12
drag, startPoint x: 636, startPoint y: 531, endPoint x: 643, endPoint y: 535, distance: 8.1
click at [637, 531] on button "Yes, I understand" at bounding box center [641, 535] width 12 height 12
drag, startPoint x: 674, startPoint y: 567, endPoint x: 706, endPoint y: 568, distance: 32.0
click at [676, 567] on button "Enable Warmup" at bounding box center [686, 578] width 100 height 31
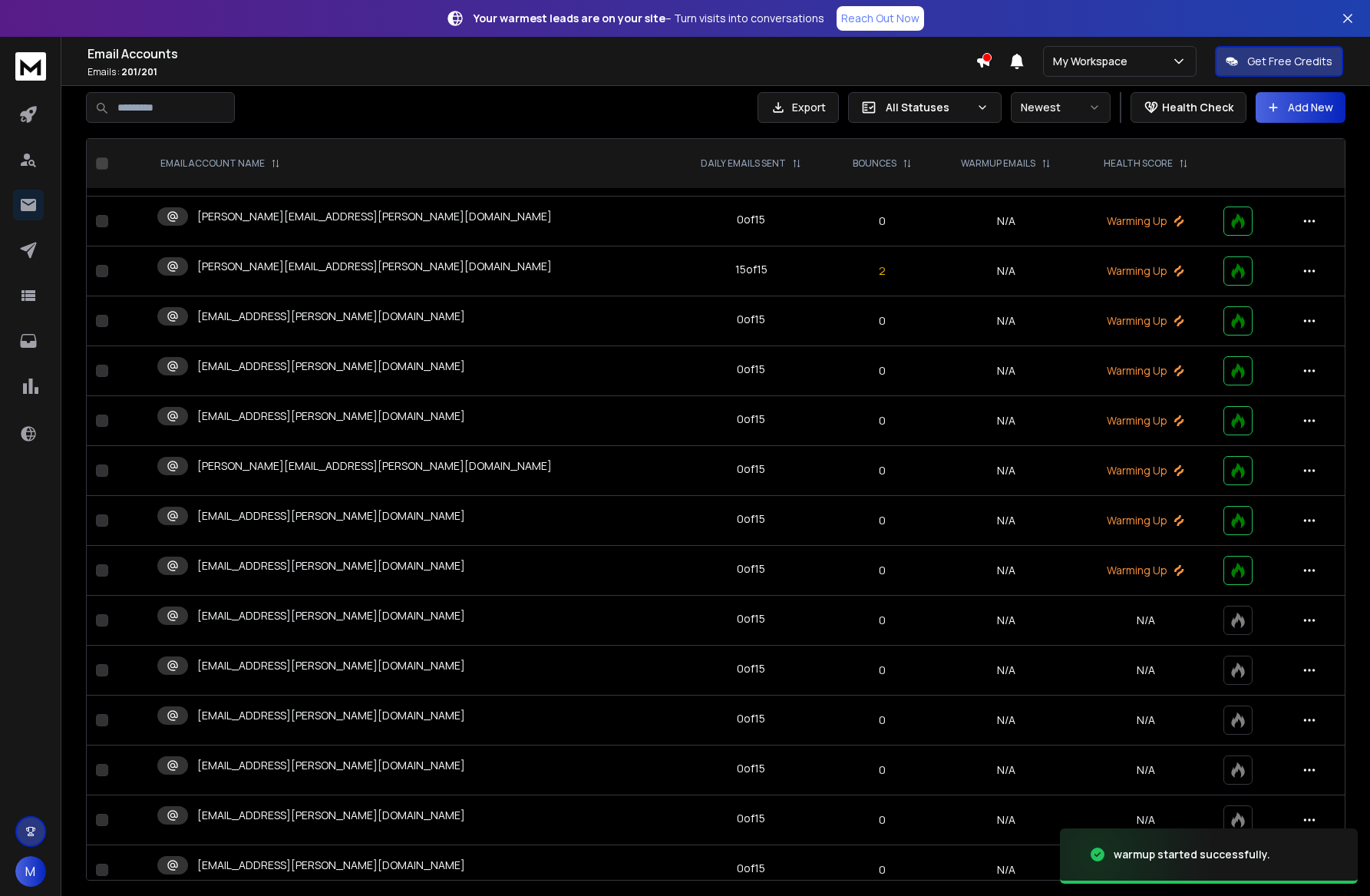
click at [1232, 621] on icon at bounding box center [1238, 620] width 13 height 15
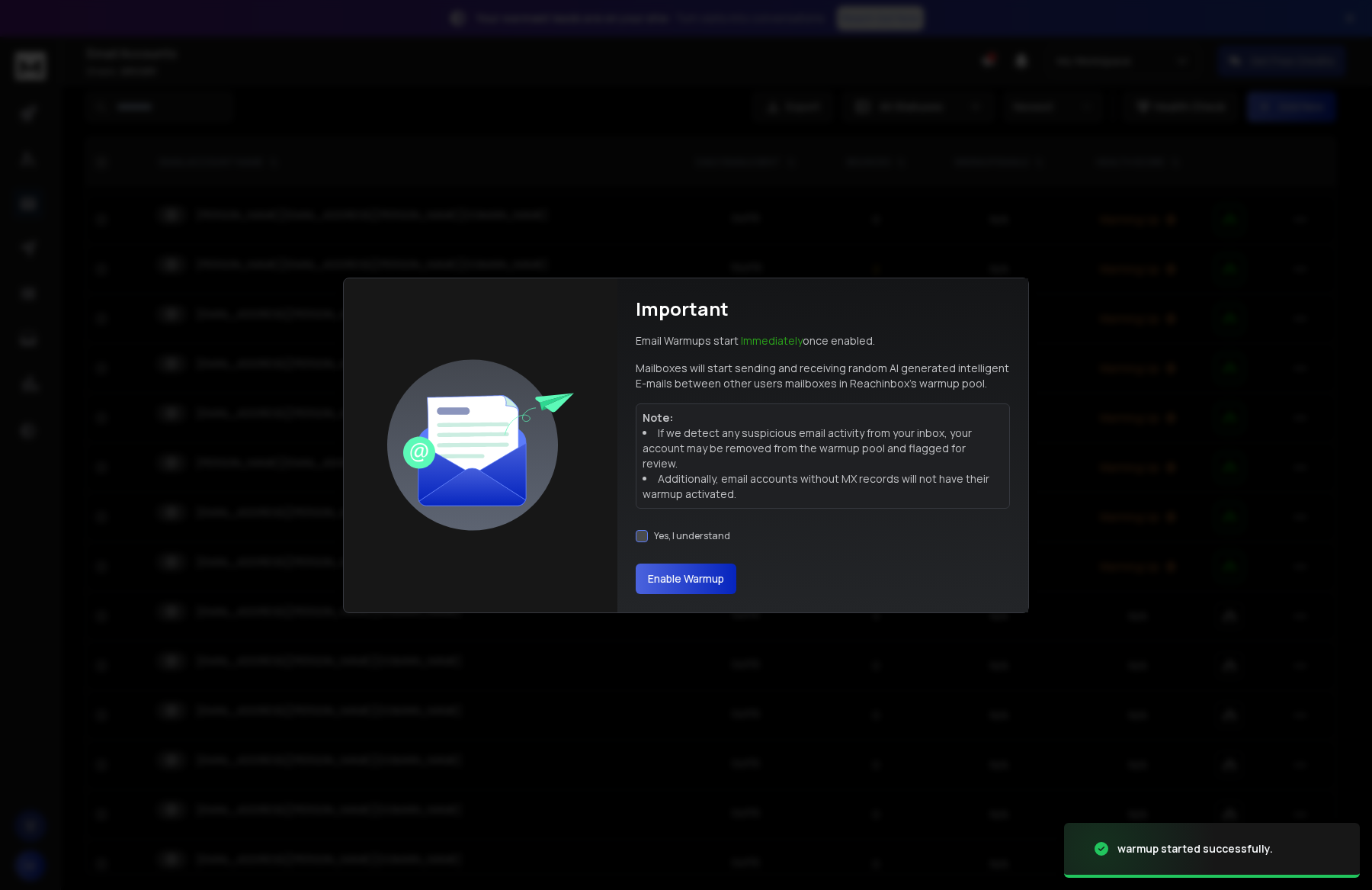
click at [642, 530] on button "Yes, I understand" at bounding box center [641, 535] width 12 height 12
drag, startPoint x: 682, startPoint y: 574, endPoint x: 865, endPoint y: 605, distance: 185.6
click at [691, 575] on button "Enable Warmup" at bounding box center [686, 578] width 100 height 31
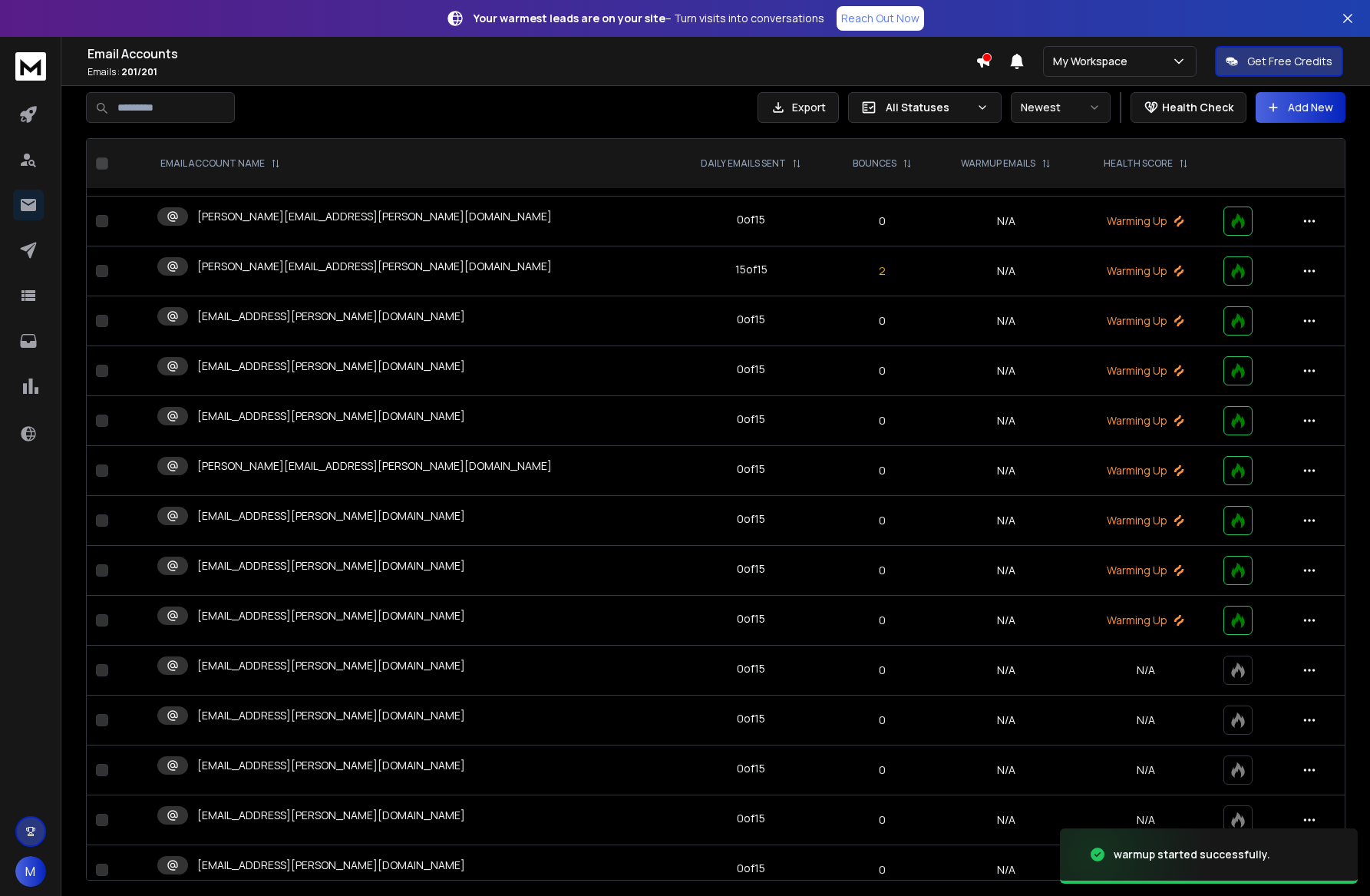
click at [1231, 673] on icon at bounding box center [1238, 670] width 15 height 15
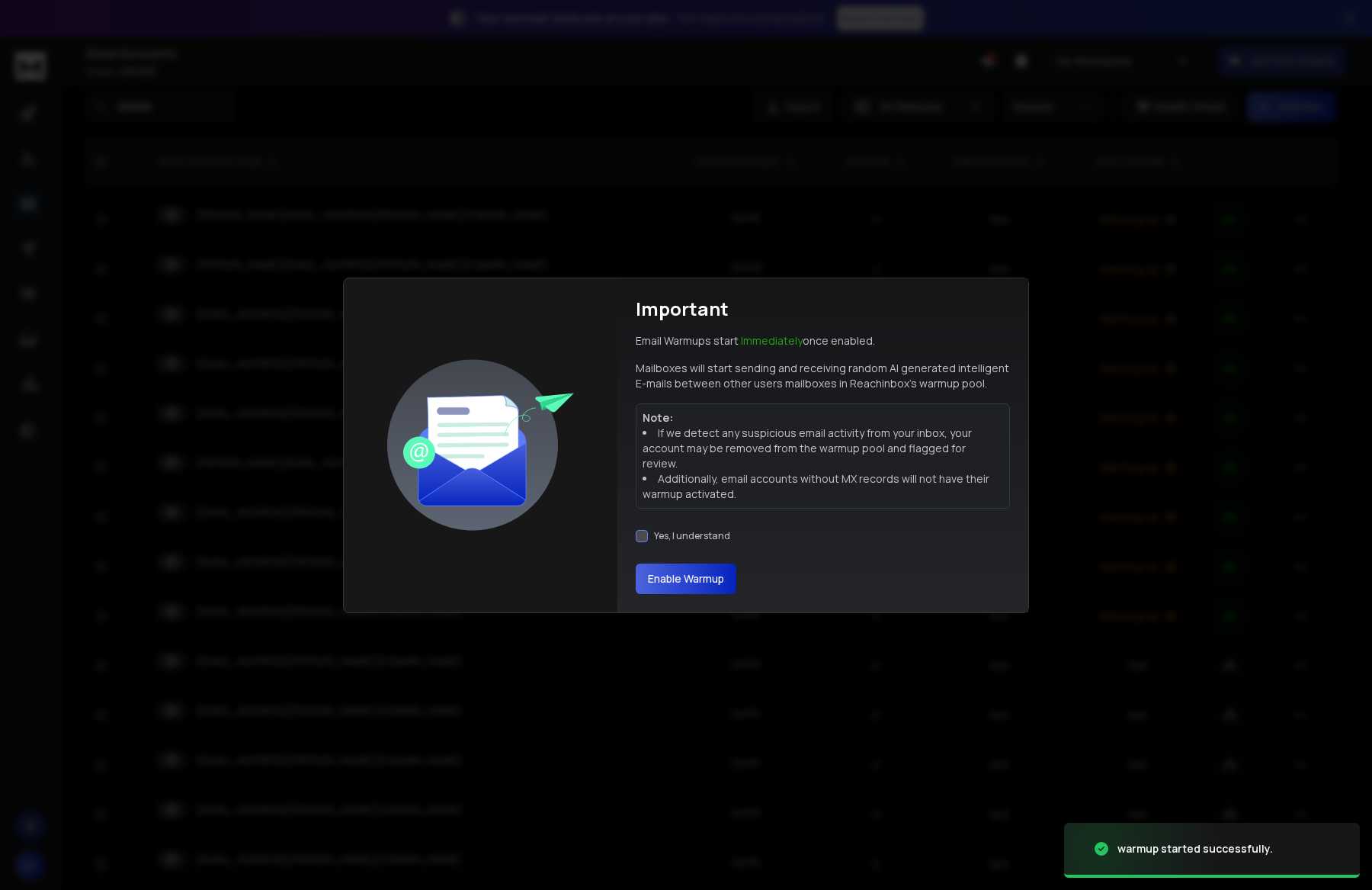
click at [635, 533] on button "Yes, I understand" at bounding box center [641, 535] width 12 height 12
drag, startPoint x: 661, startPoint y: 570, endPoint x: 971, endPoint y: 649, distance: 319.9
click at [662, 570] on button "Enable Warmup" at bounding box center [686, 578] width 100 height 31
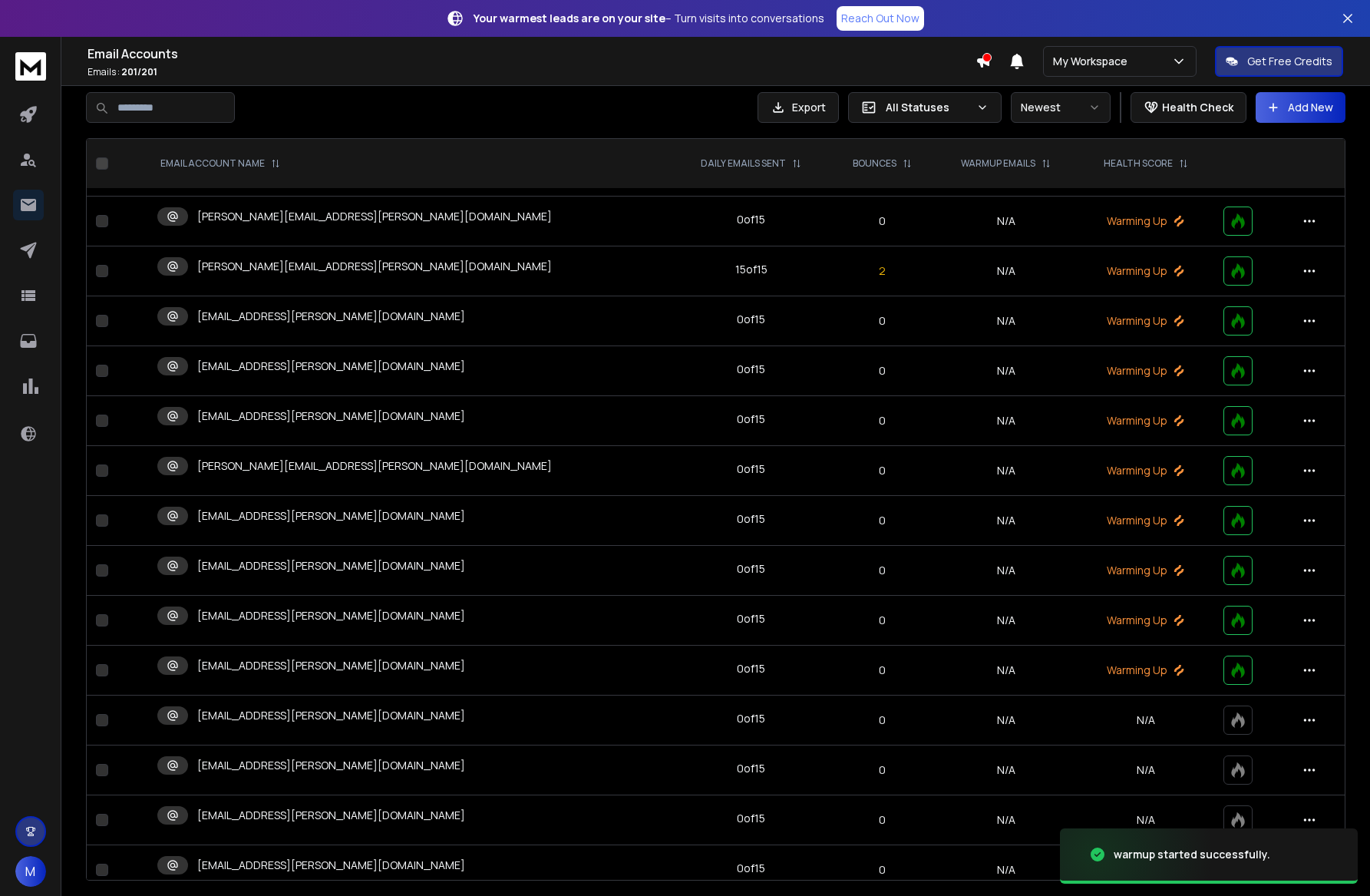
click at [1231, 716] on icon at bounding box center [1238, 719] width 15 height 15
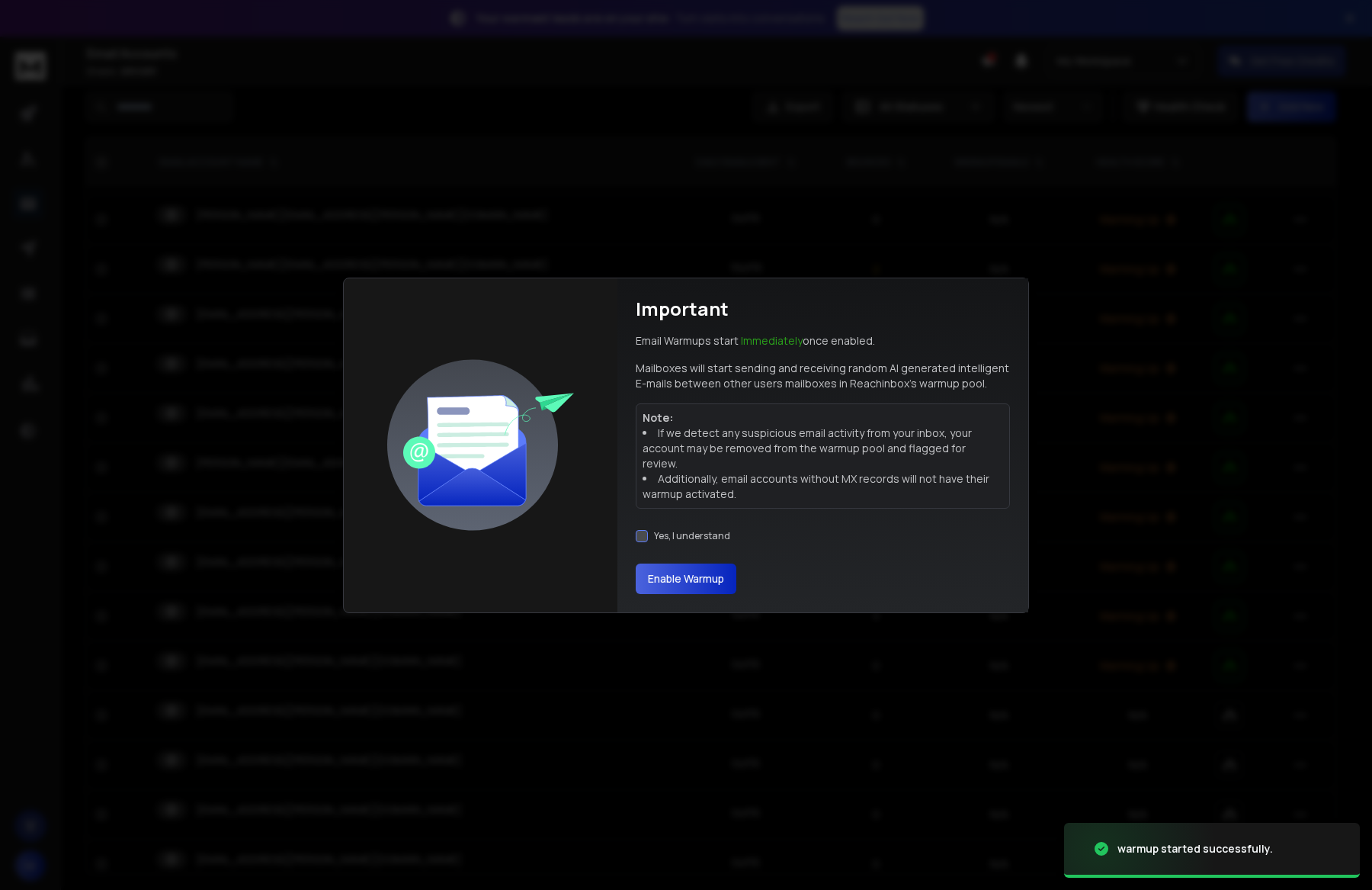
click at [638, 530] on button "Yes, I understand" at bounding box center [641, 535] width 12 height 12
click at [671, 574] on button "Enable Warmup" at bounding box center [686, 578] width 100 height 31
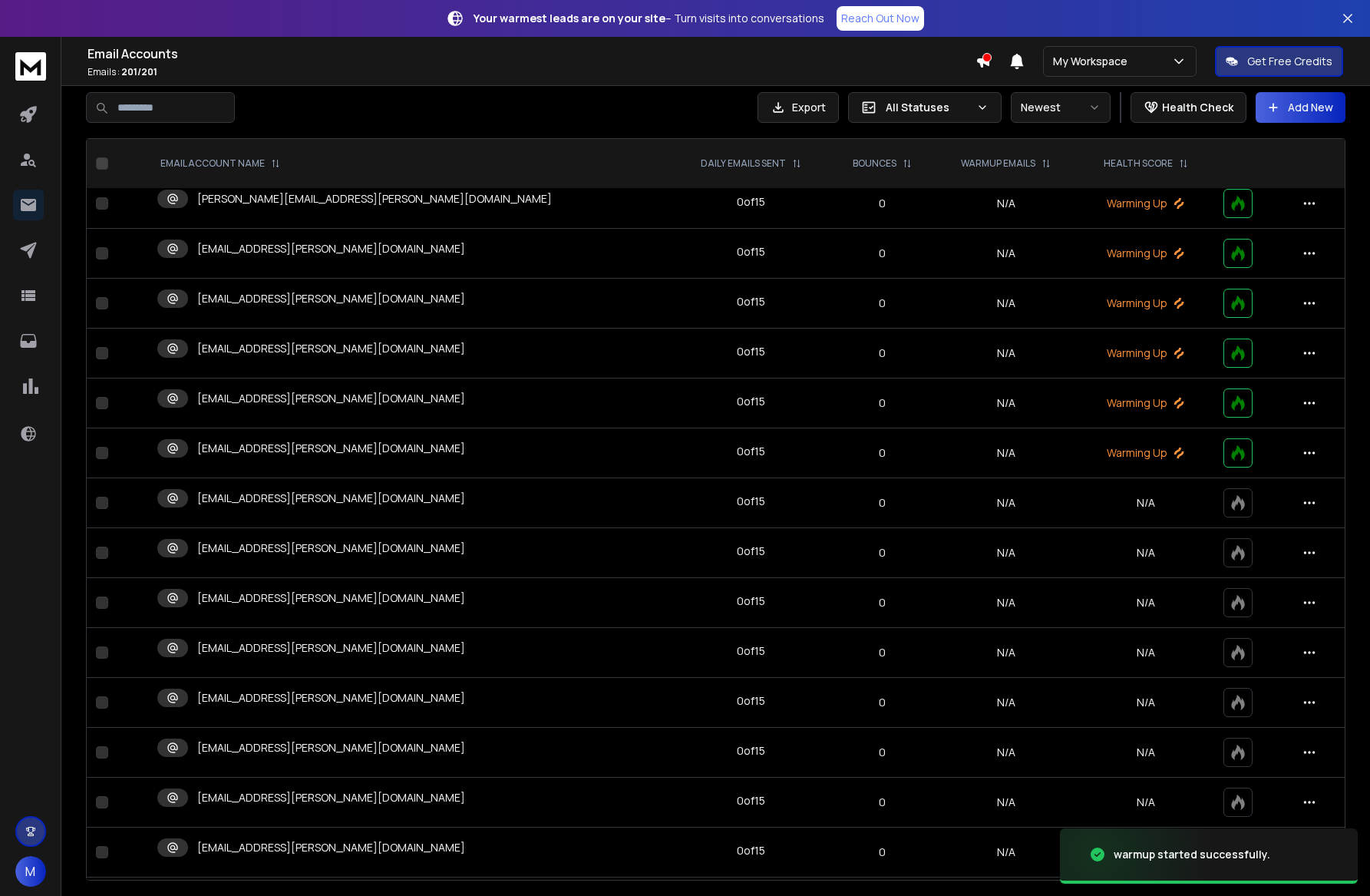
scroll to position [7982, 0]
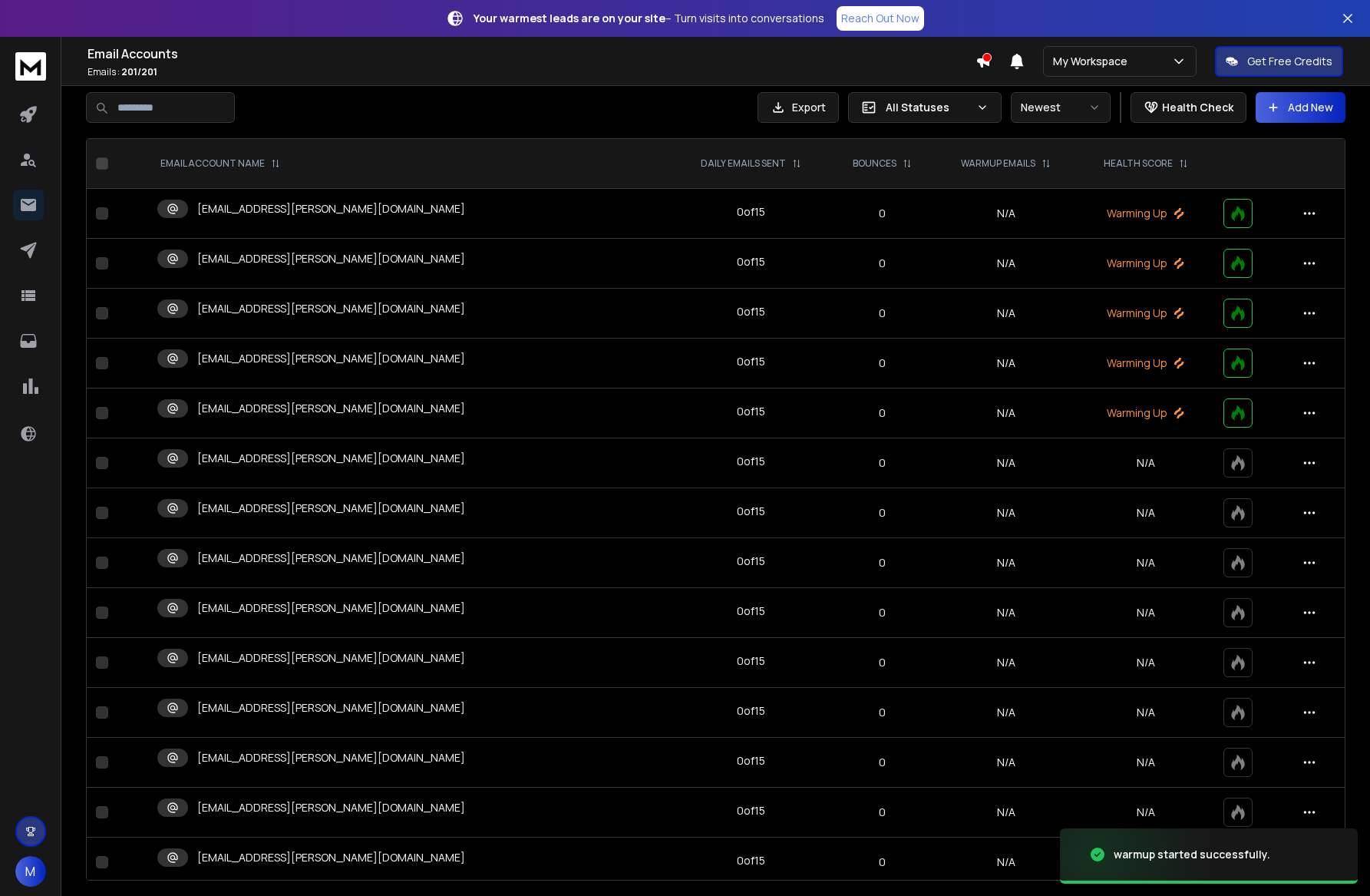
click at [1231, 468] on icon at bounding box center [1238, 462] width 15 height 15
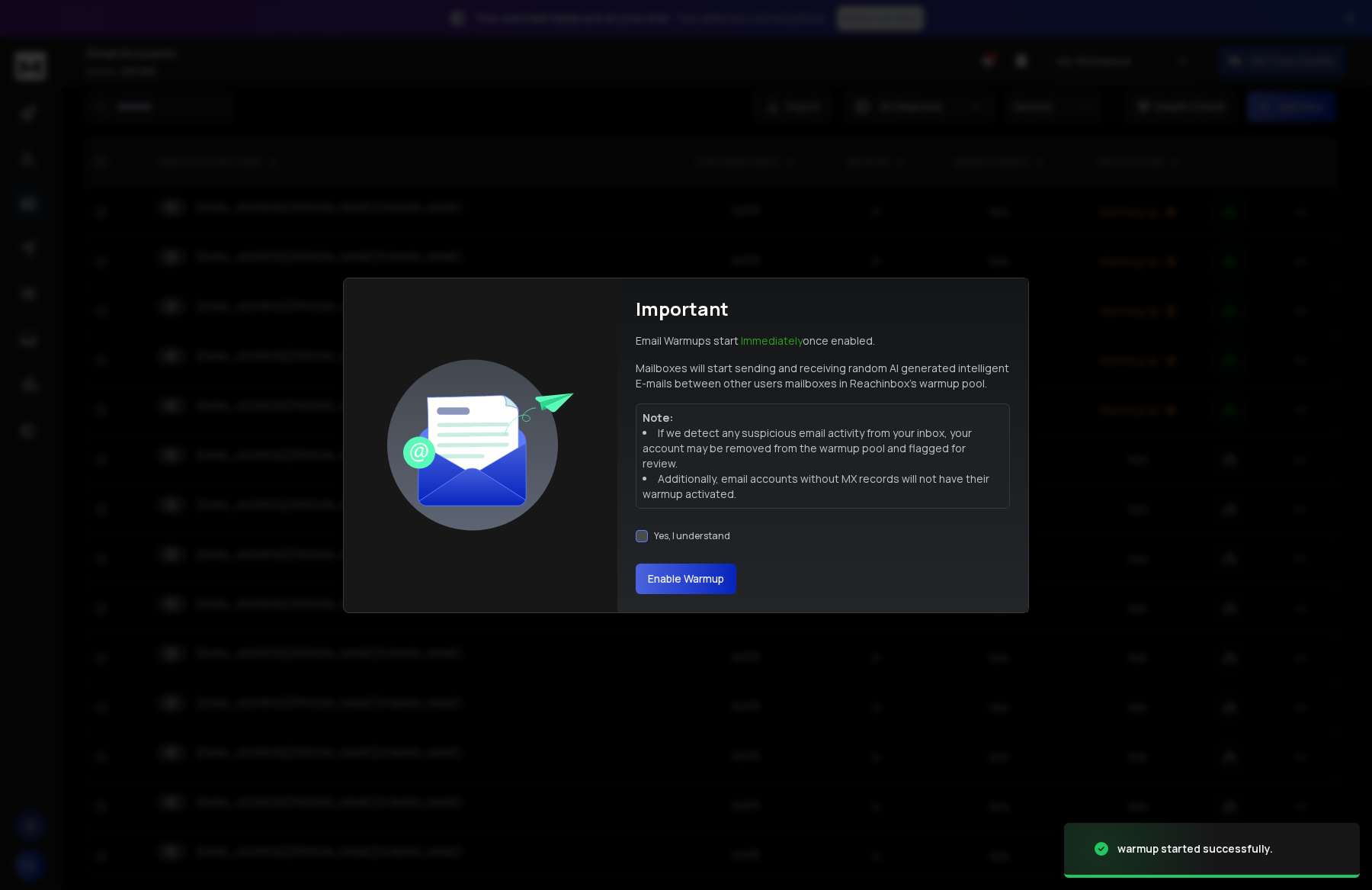
click at [636, 530] on button "Yes, I understand" at bounding box center [641, 535] width 12 height 12
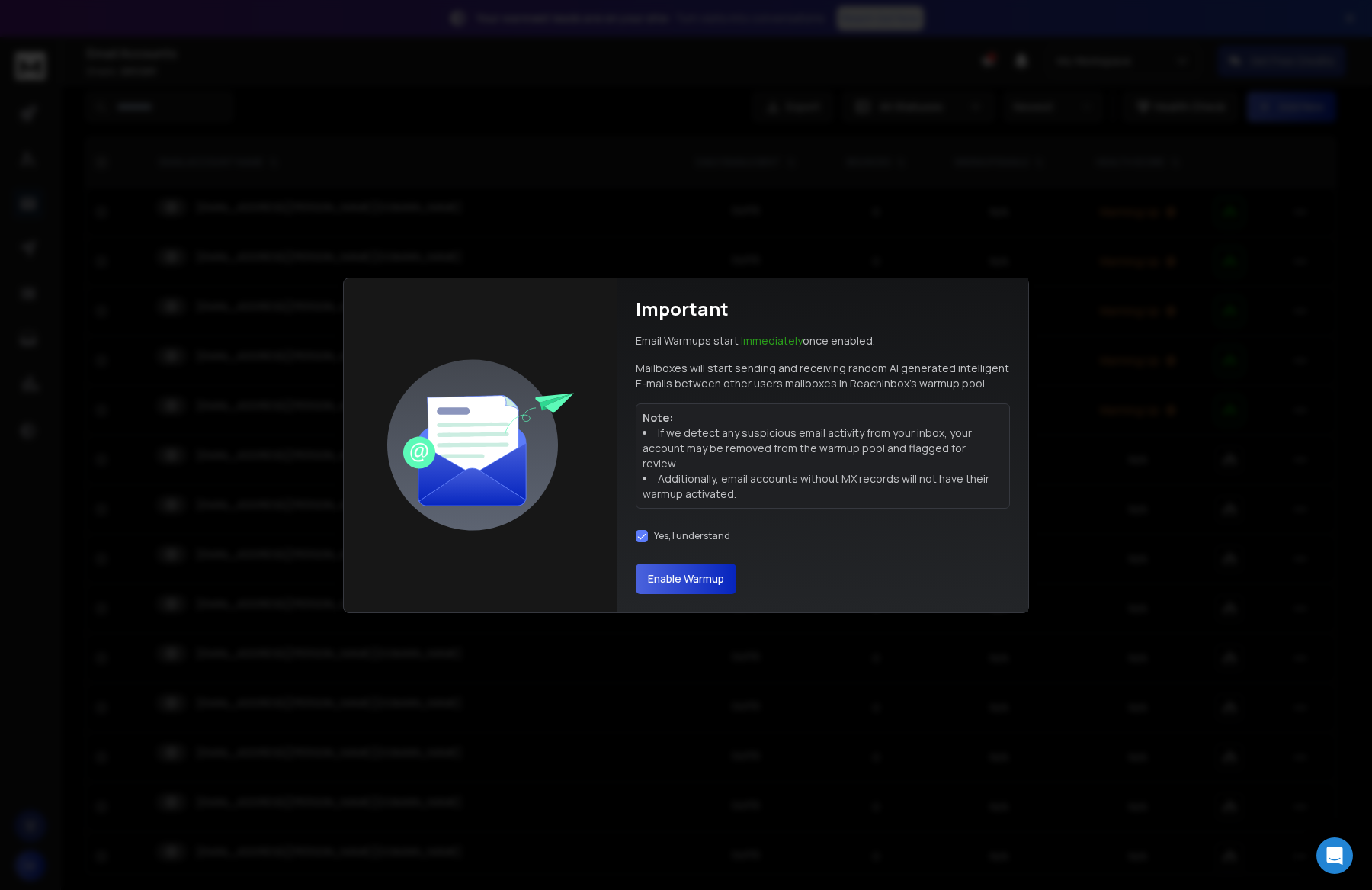
drag, startPoint x: 705, startPoint y: 569, endPoint x: 918, endPoint y: 596, distance: 214.7
click at [706, 569] on button "Enable Warmup" at bounding box center [686, 578] width 100 height 31
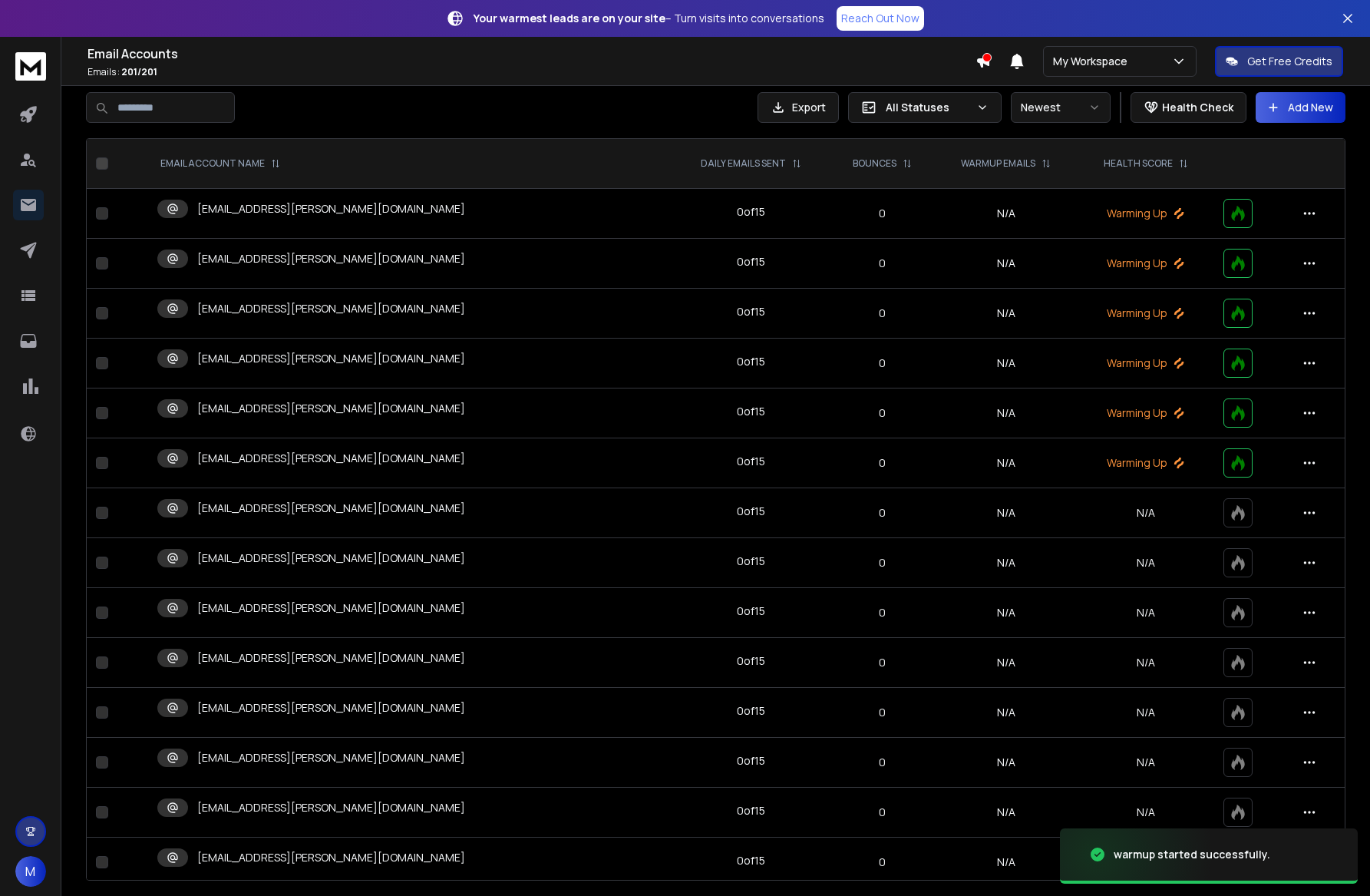
click at [1232, 517] on icon at bounding box center [1238, 513] width 13 height 15
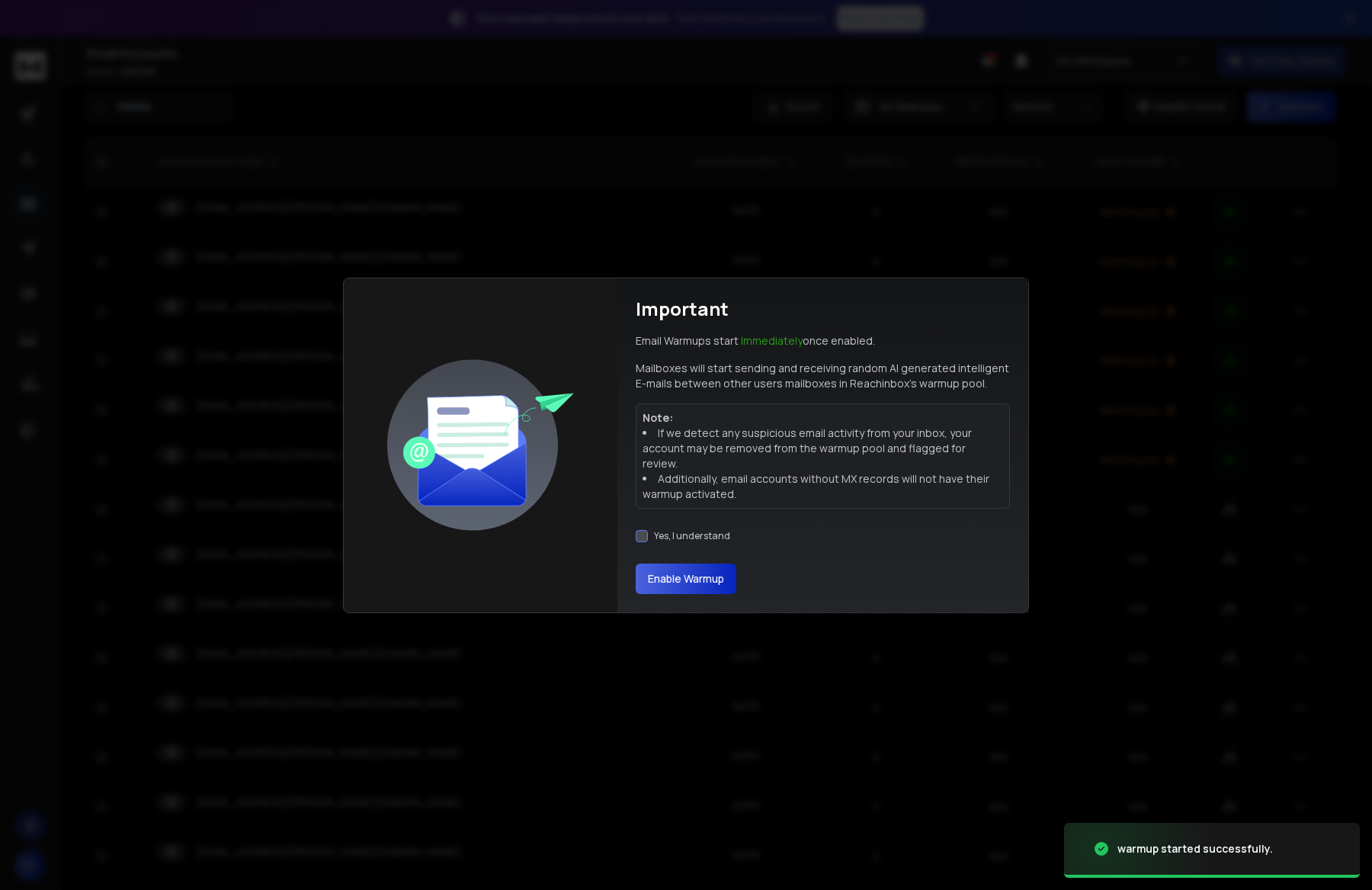
click at [641, 530] on button "Yes, I understand" at bounding box center [641, 535] width 12 height 12
drag, startPoint x: 710, startPoint y: 566, endPoint x: 721, endPoint y: 568, distance: 11.2
click at [715, 567] on button "Enable Warmup" at bounding box center [686, 578] width 100 height 31
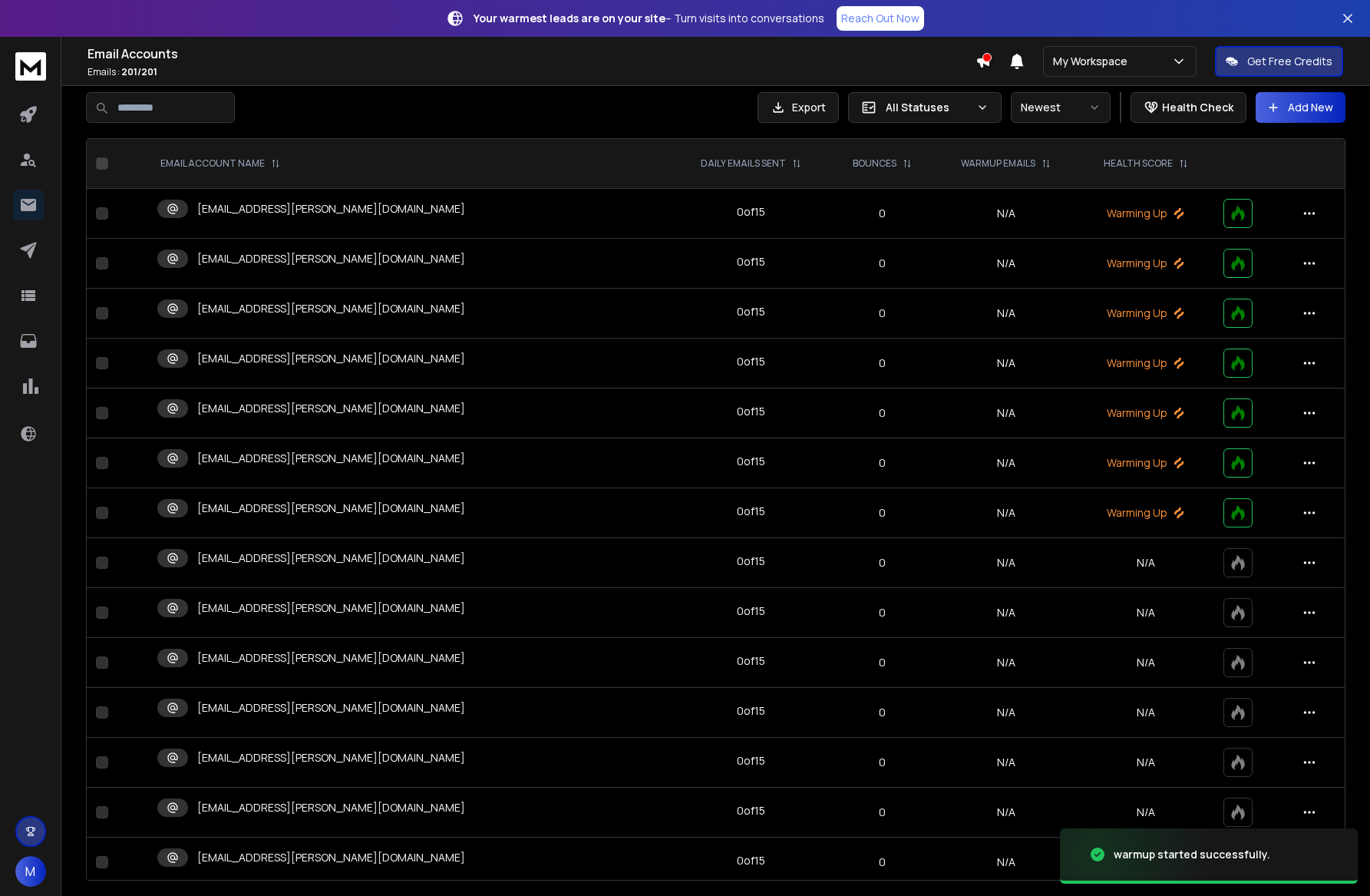
click at [1232, 563] on icon at bounding box center [1238, 562] width 13 height 15
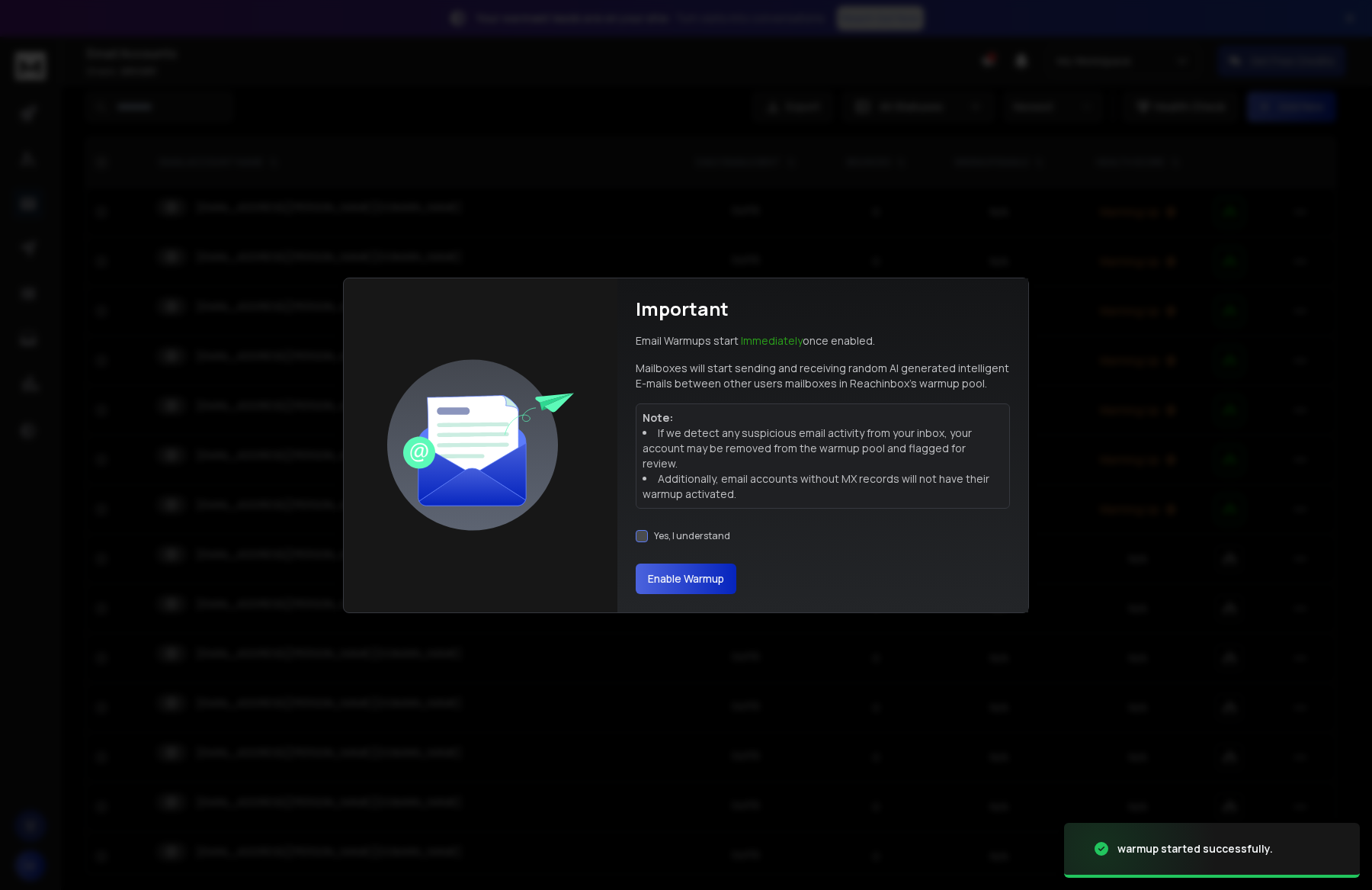
click at [638, 530] on button "Yes, I understand" at bounding box center [641, 535] width 12 height 12
drag, startPoint x: 682, startPoint y: 568, endPoint x: 809, endPoint y: 588, distance: 128.6
click at [692, 570] on button "Enable Warmup" at bounding box center [686, 578] width 100 height 31
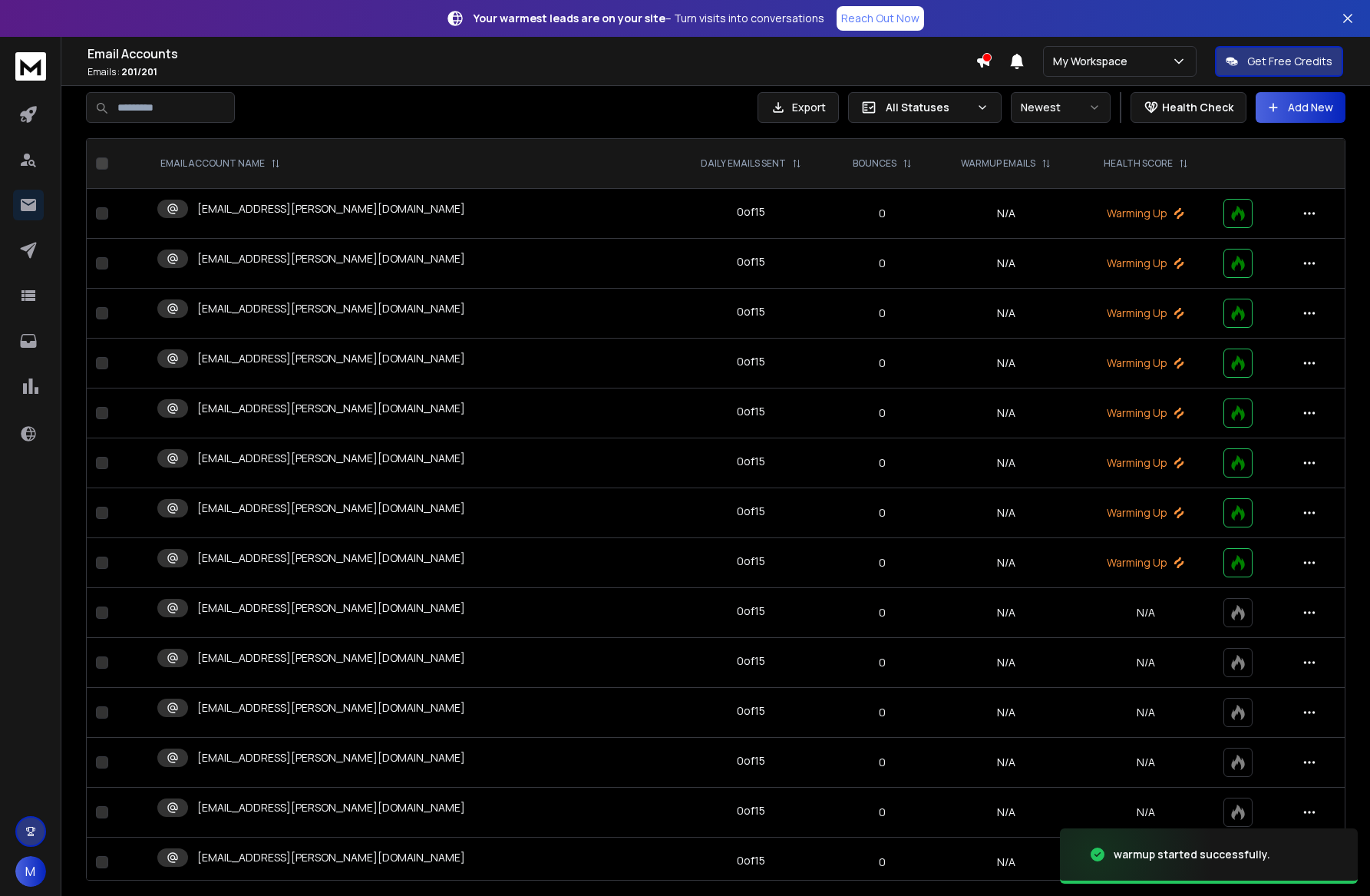
click at [1223, 601] on div at bounding box center [1237, 612] width 29 height 29
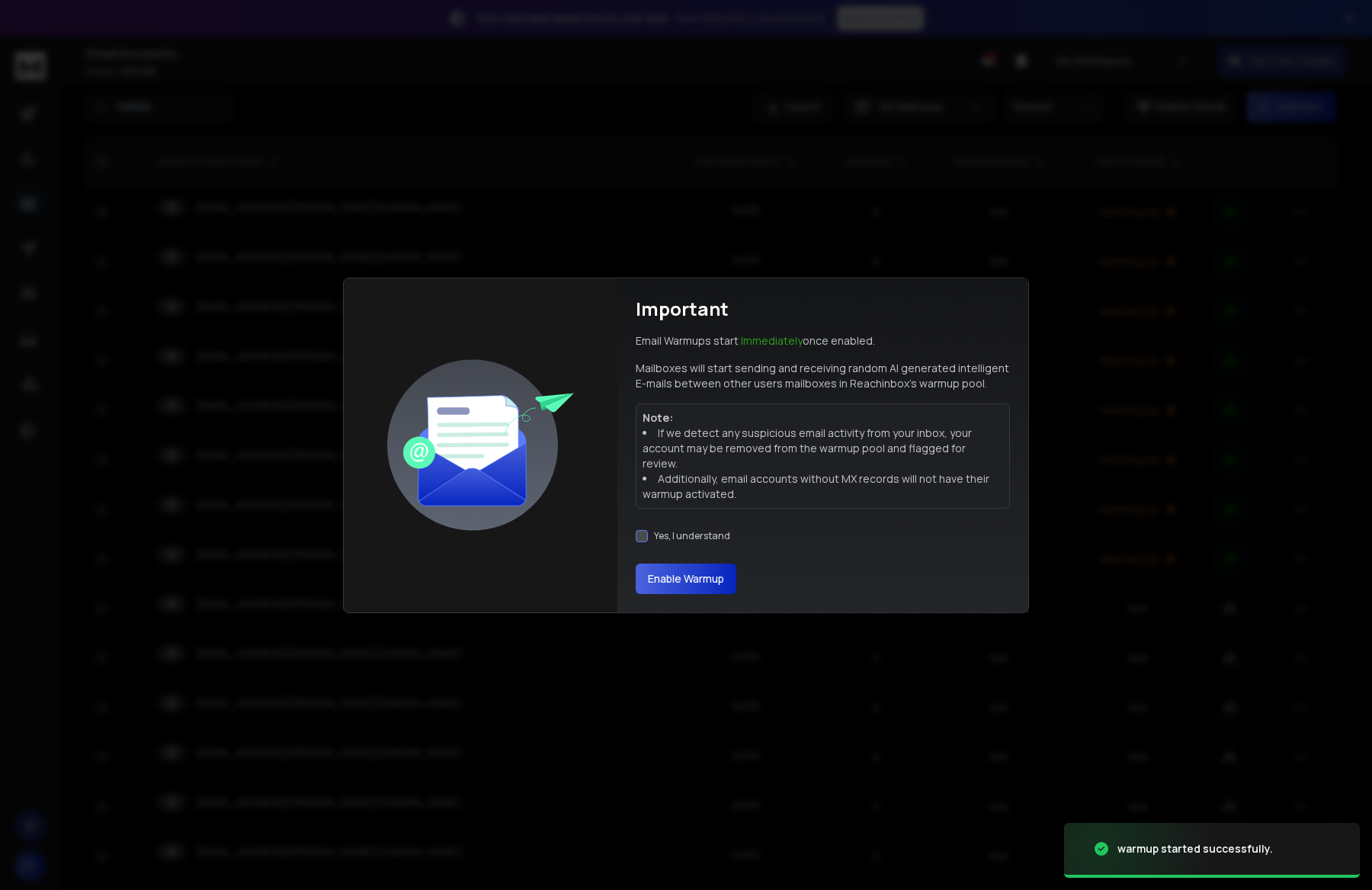
click at [642, 530] on button "Yes, I understand" at bounding box center [641, 535] width 12 height 12
click at [692, 563] on button "Enable Warmup" at bounding box center [686, 578] width 100 height 31
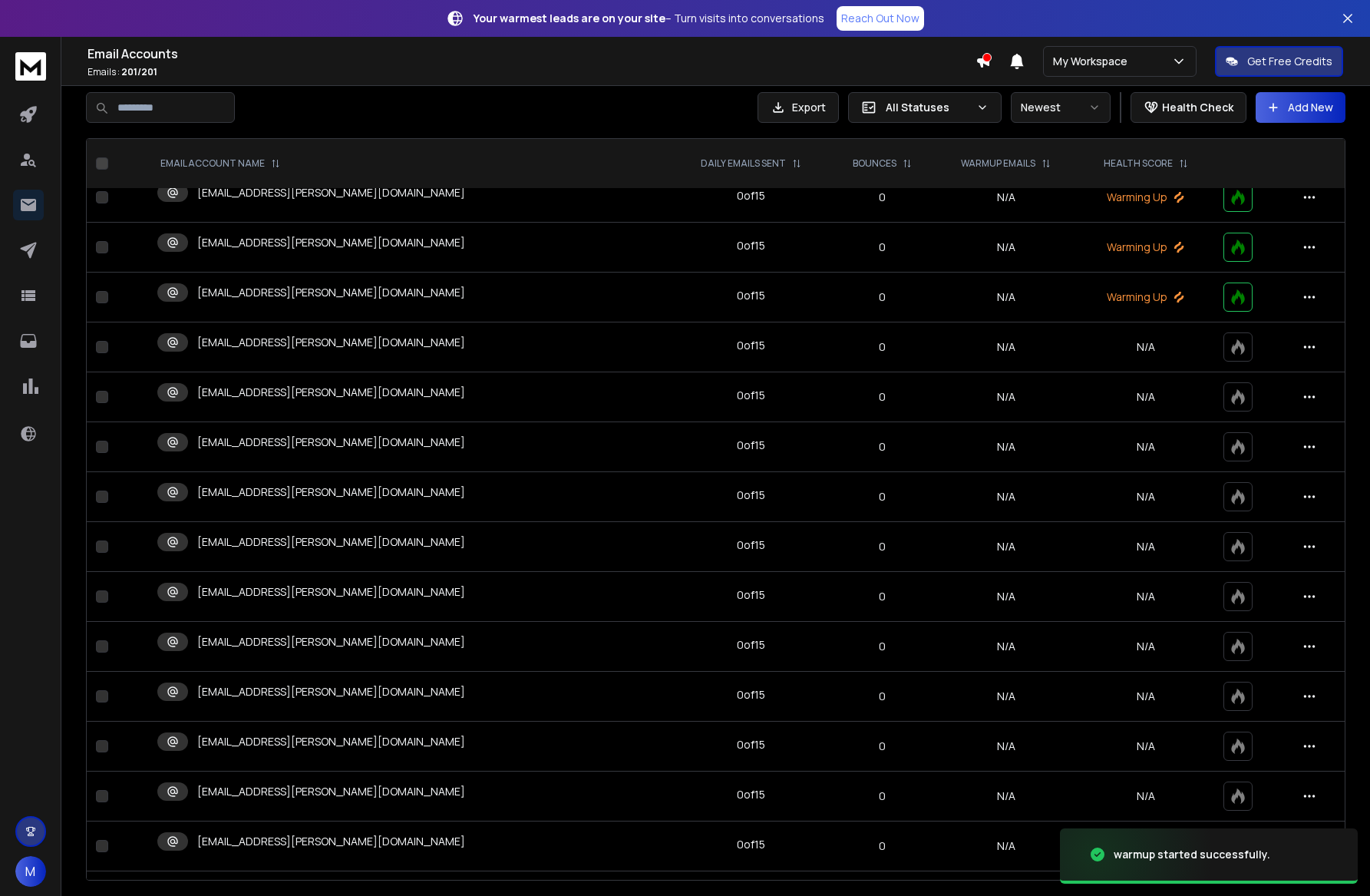
scroll to position [8366, 0]
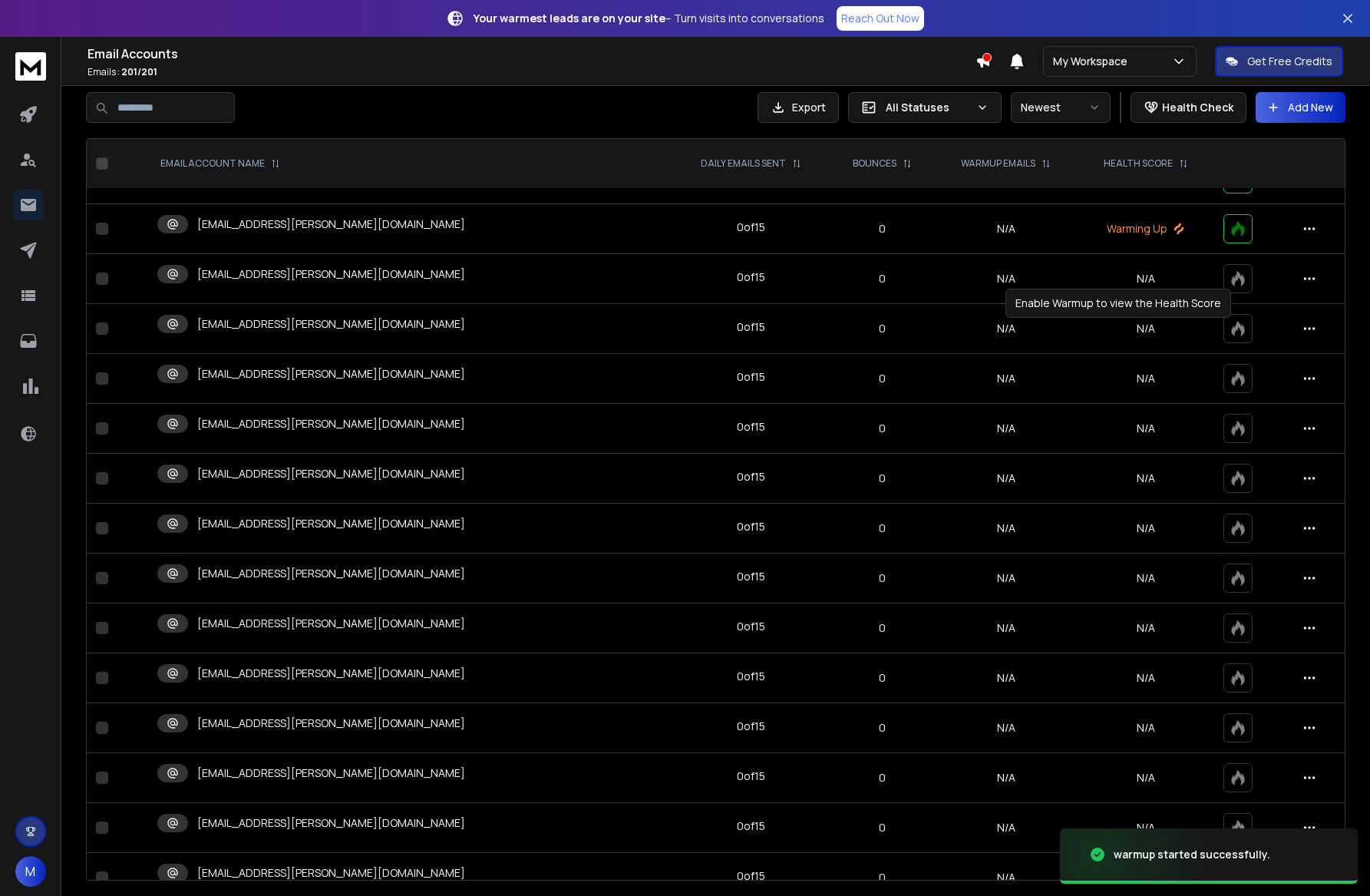
click at [1232, 276] on icon at bounding box center [1238, 278] width 13 height 15
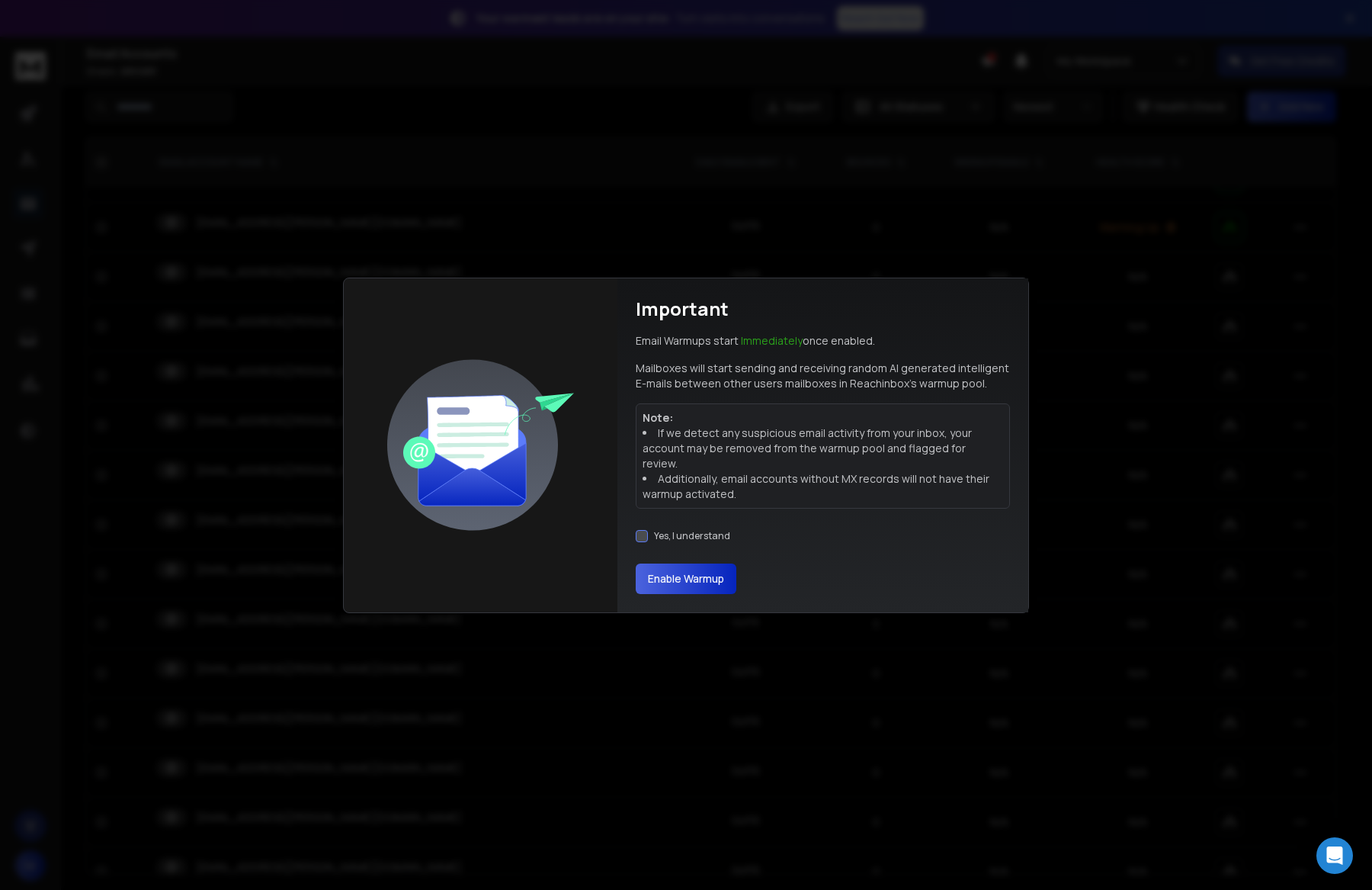
click at [638, 532] on button "Yes, I understand" at bounding box center [641, 535] width 12 height 12
drag, startPoint x: 694, startPoint y: 569, endPoint x: 708, endPoint y: 570, distance: 14.0
click at [702, 569] on button "Enable Warmup" at bounding box center [686, 578] width 100 height 31
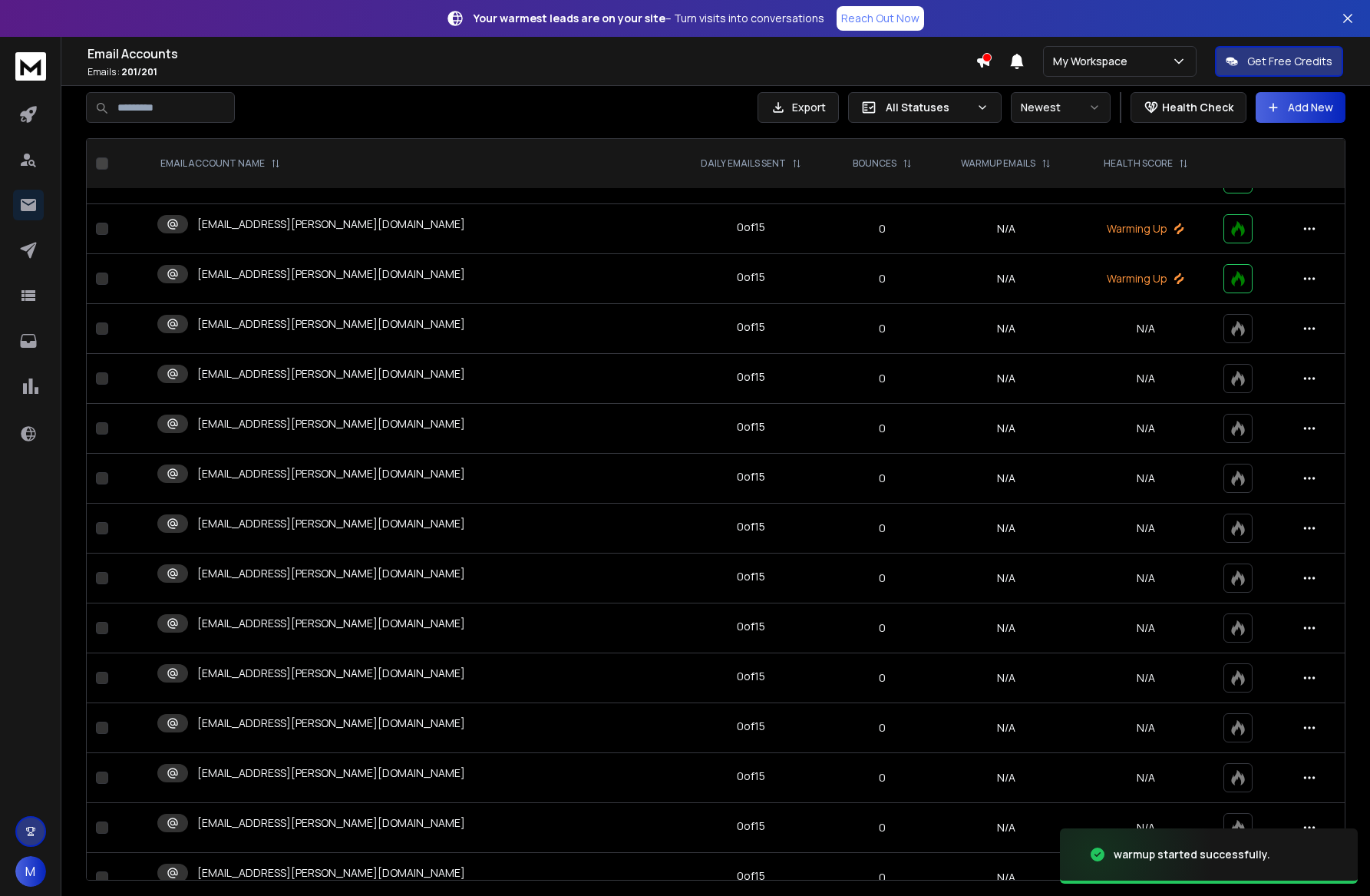
click at [1231, 334] on icon at bounding box center [1238, 328] width 15 height 15
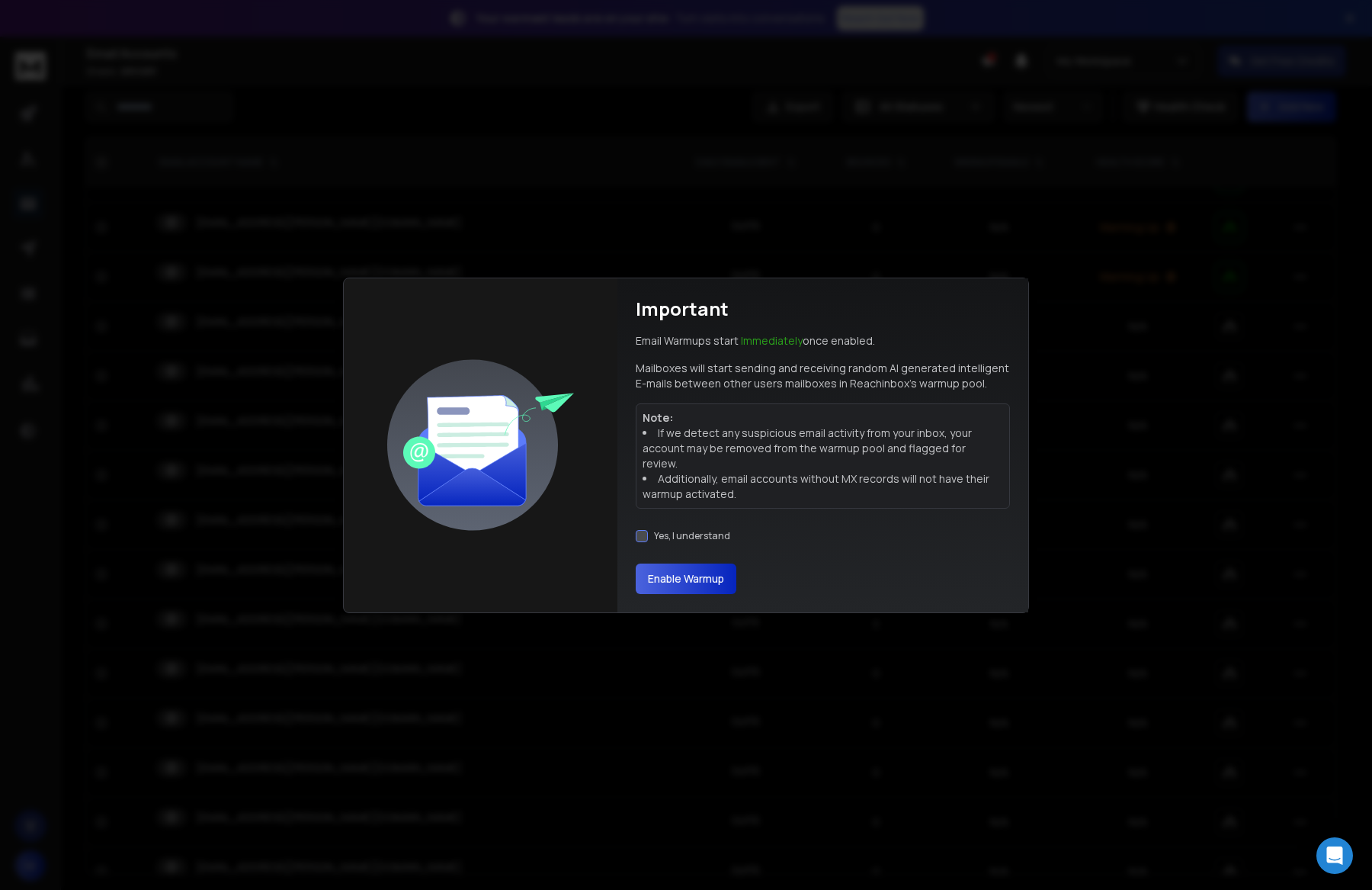
click at [635, 530] on button "Yes, I understand" at bounding box center [641, 535] width 12 height 12
drag, startPoint x: 668, startPoint y: 574, endPoint x: 855, endPoint y: 608, distance: 190.1
click at [669, 574] on button "Enable Warmup" at bounding box center [686, 578] width 100 height 31
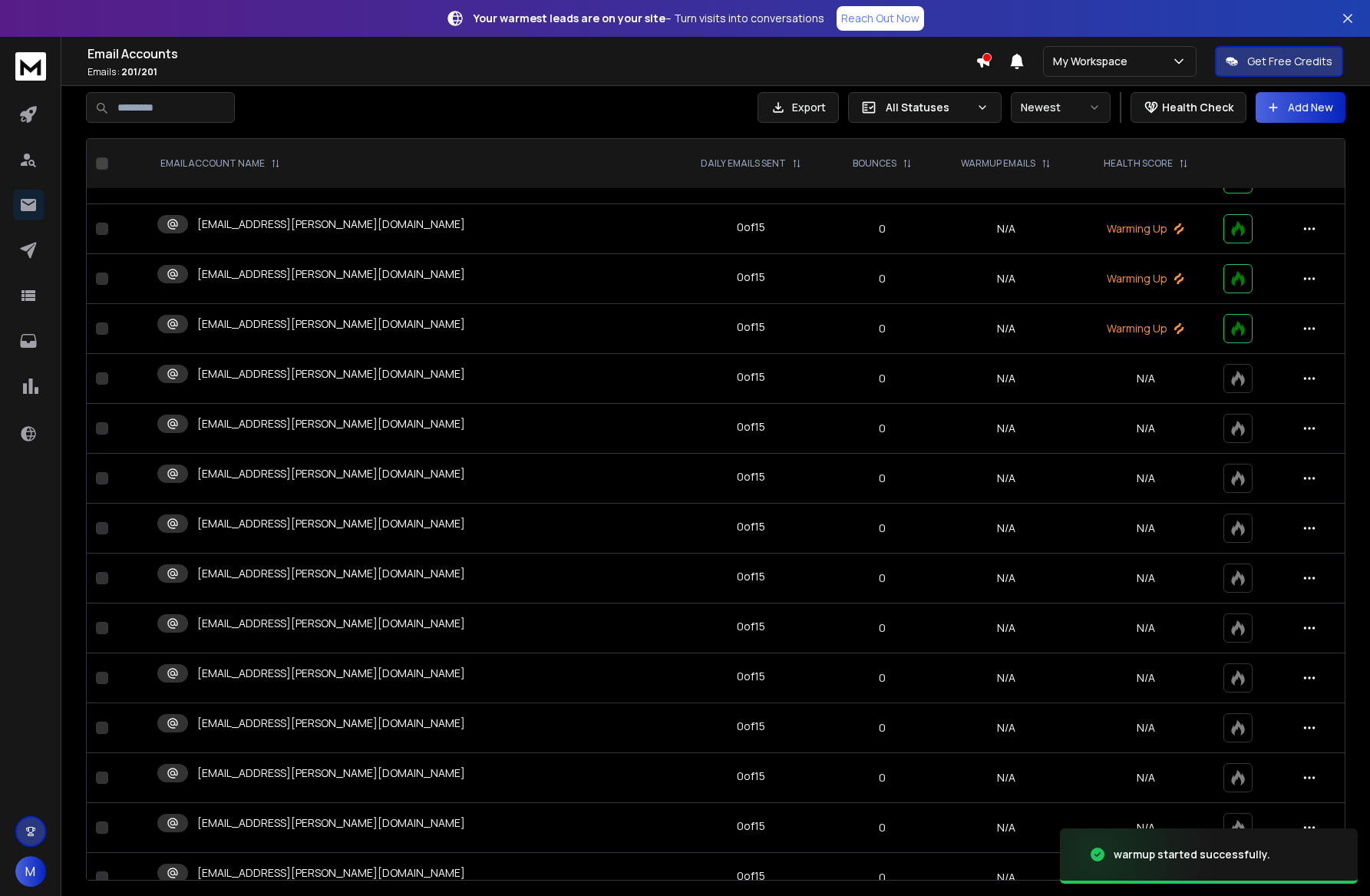
click at [1223, 382] on div at bounding box center [1237, 377] width 29 height 29
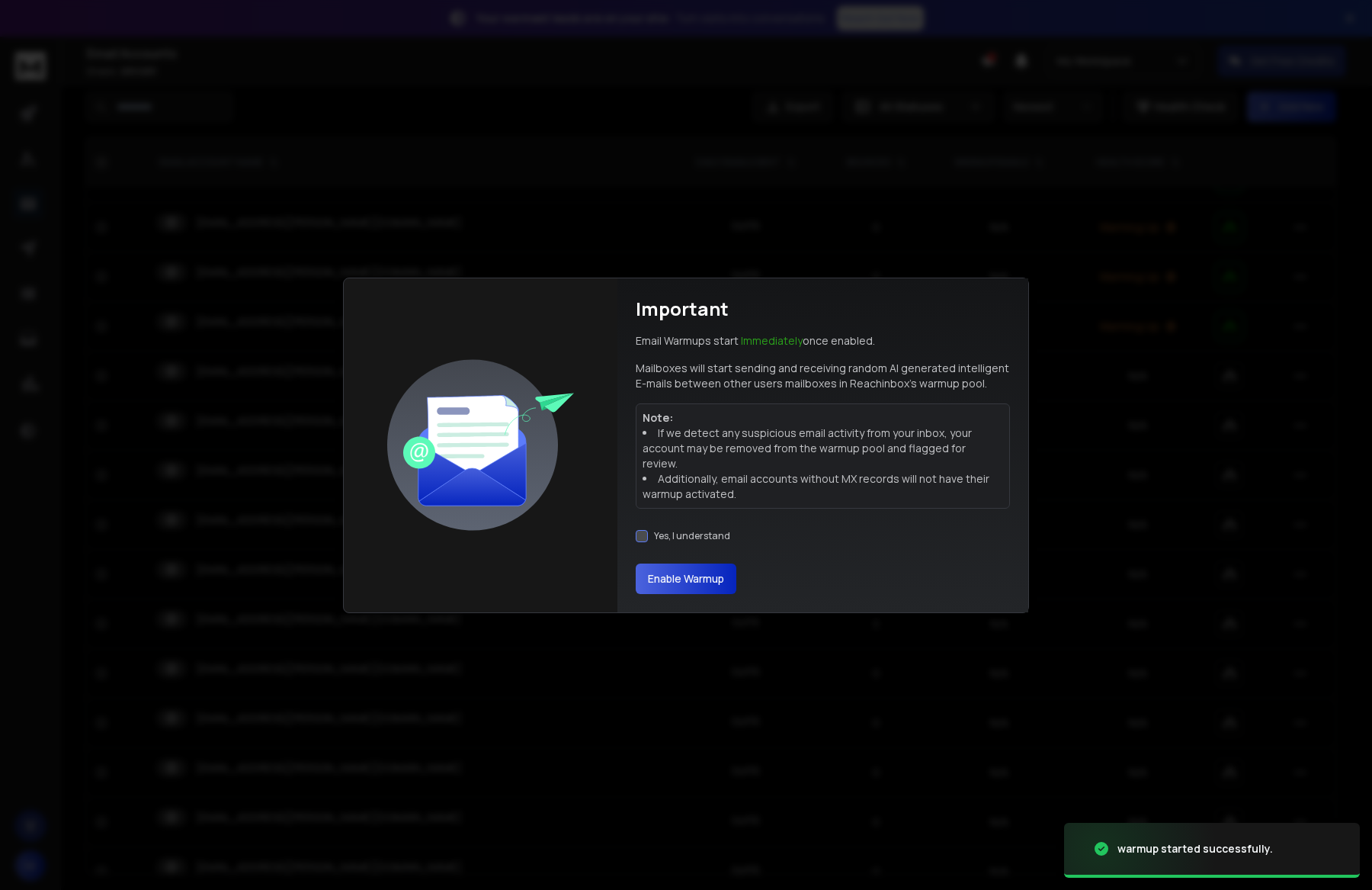
click at [648, 530] on div "Yes, I understand" at bounding box center [683, 535] width 95 height 12
click at [641, 533] on button "Yes, I understand" at bounding box center [641, 535] width 12 height 12
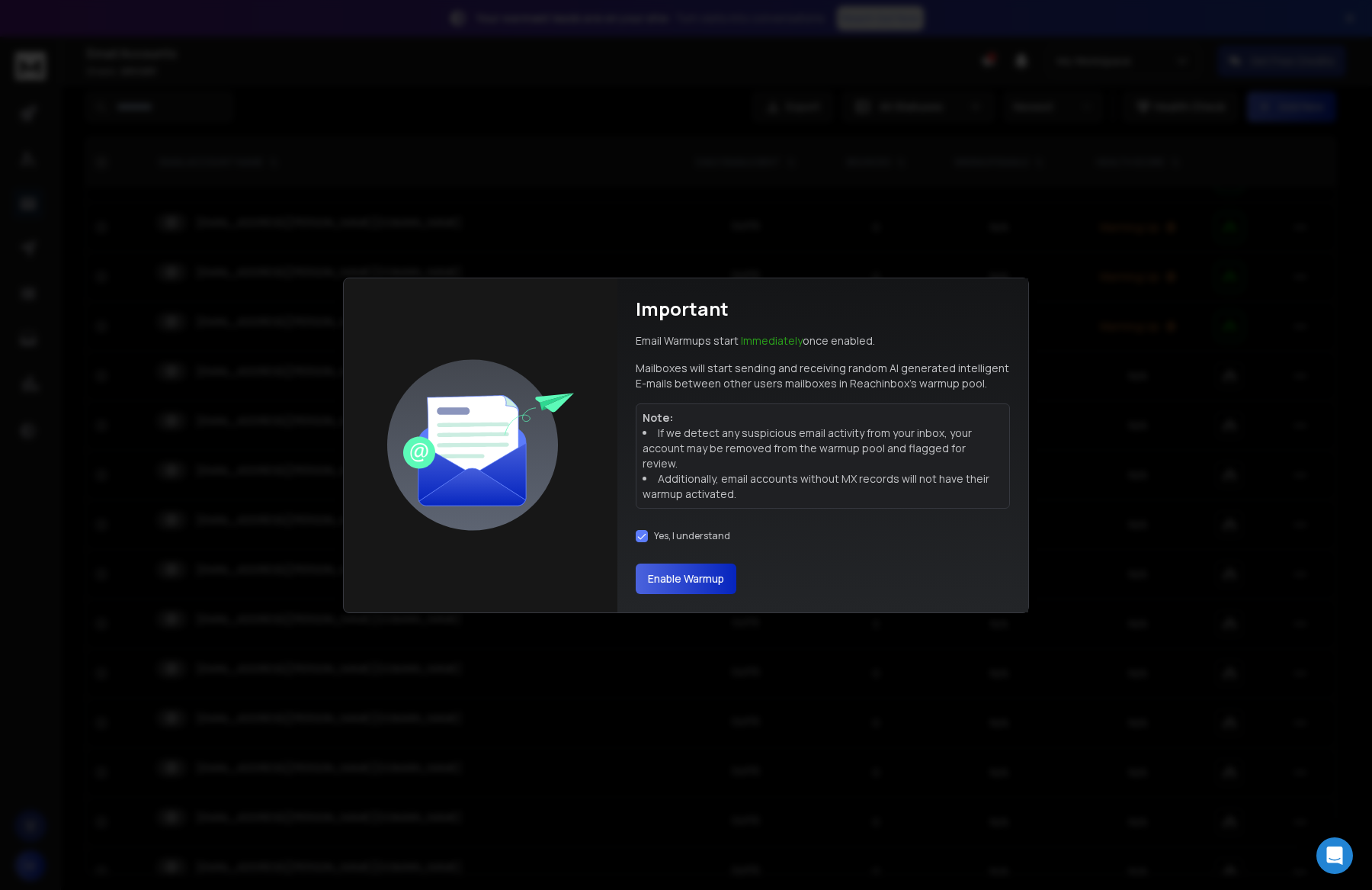
drag, startPoint x: 694, startPoint y: 571, endPoint x: 852, endPoint y: 576, distance: 158.1
click at [698, 571] on button "Enable Warmup" at bounding box center [686, 578] width 100 height 31
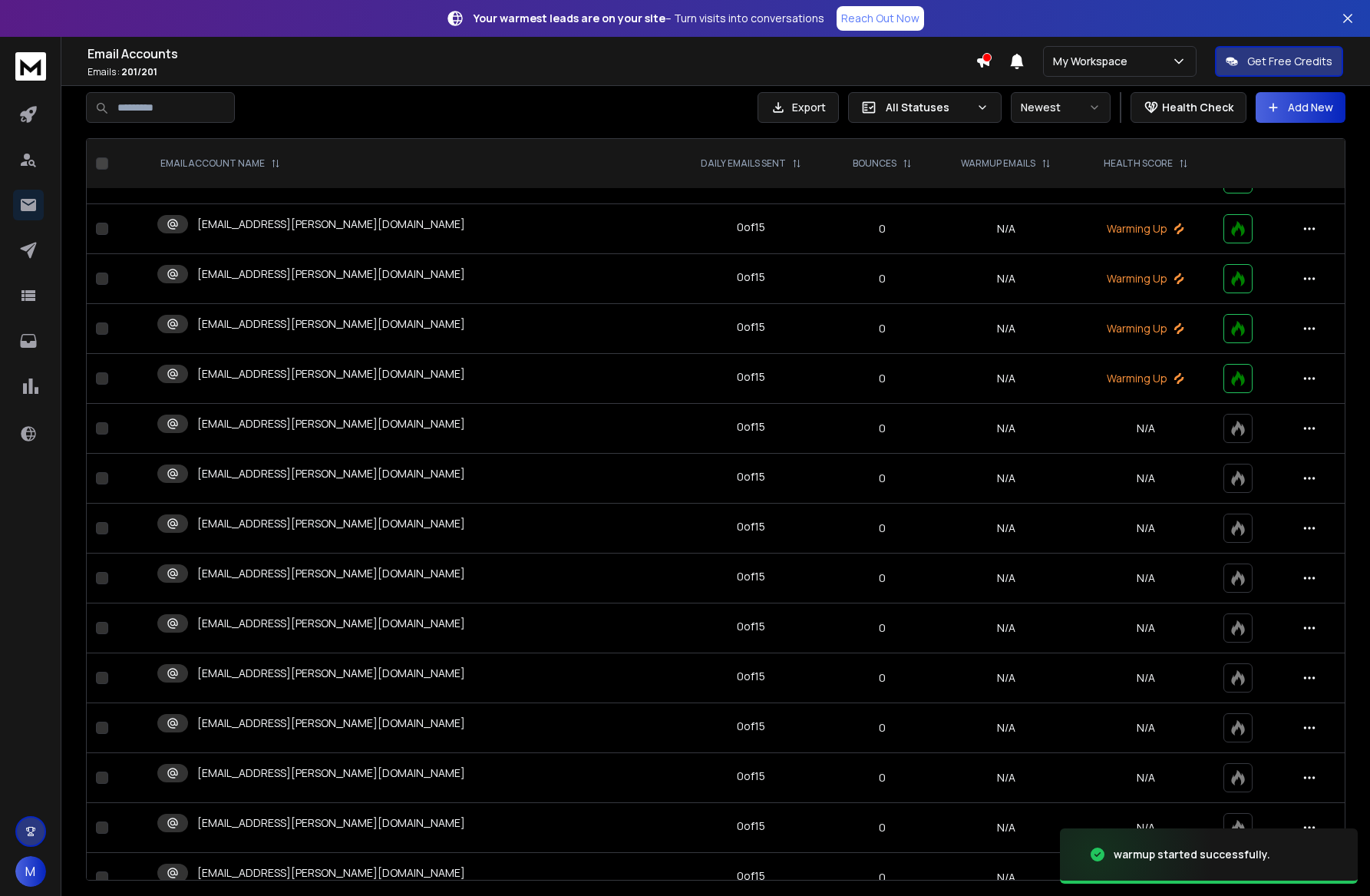
click at [1232, 433] on icon at bounding box center [1238, 428] width 13 height 15
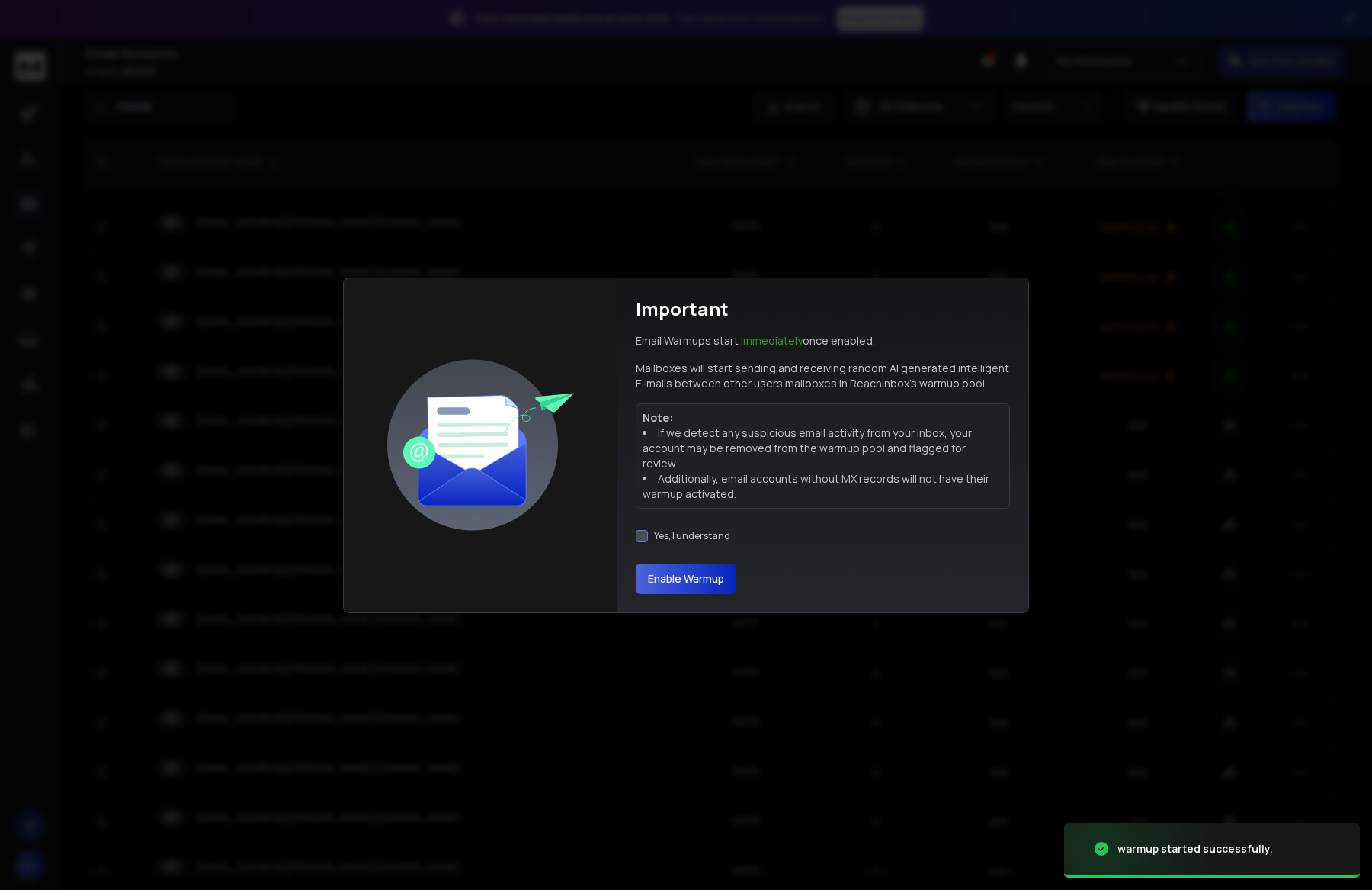
click at [637, 532] on button "Yes, I understand" at bounding box center [641, 535] width 12 height 12
click at [680, 570] on button "Enable Warmup" at bounding box center [686, 578] width 100 height 31
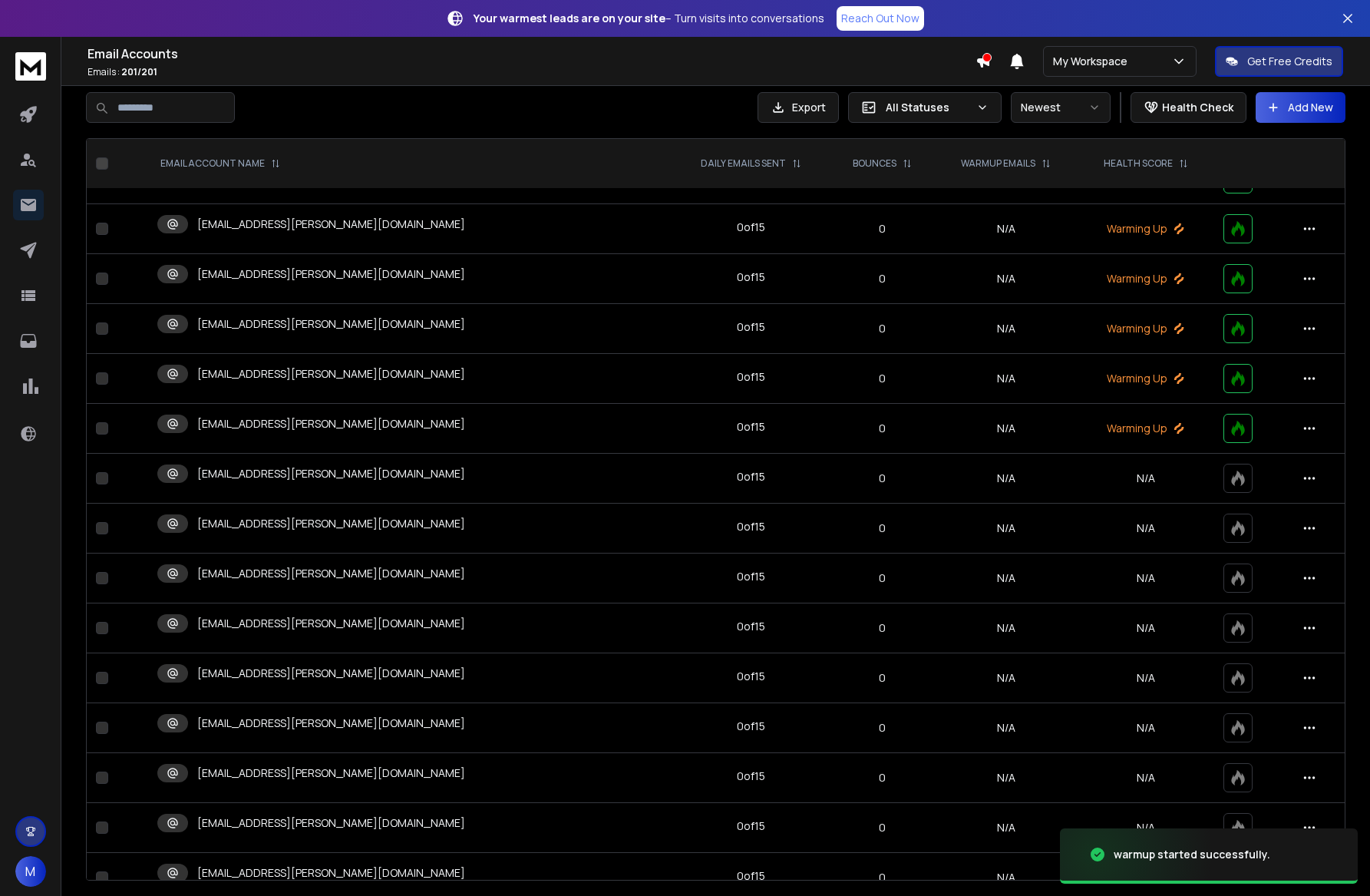
click at [1231, 482] on icon at bounding box center [1238, 478] width 15 height 15
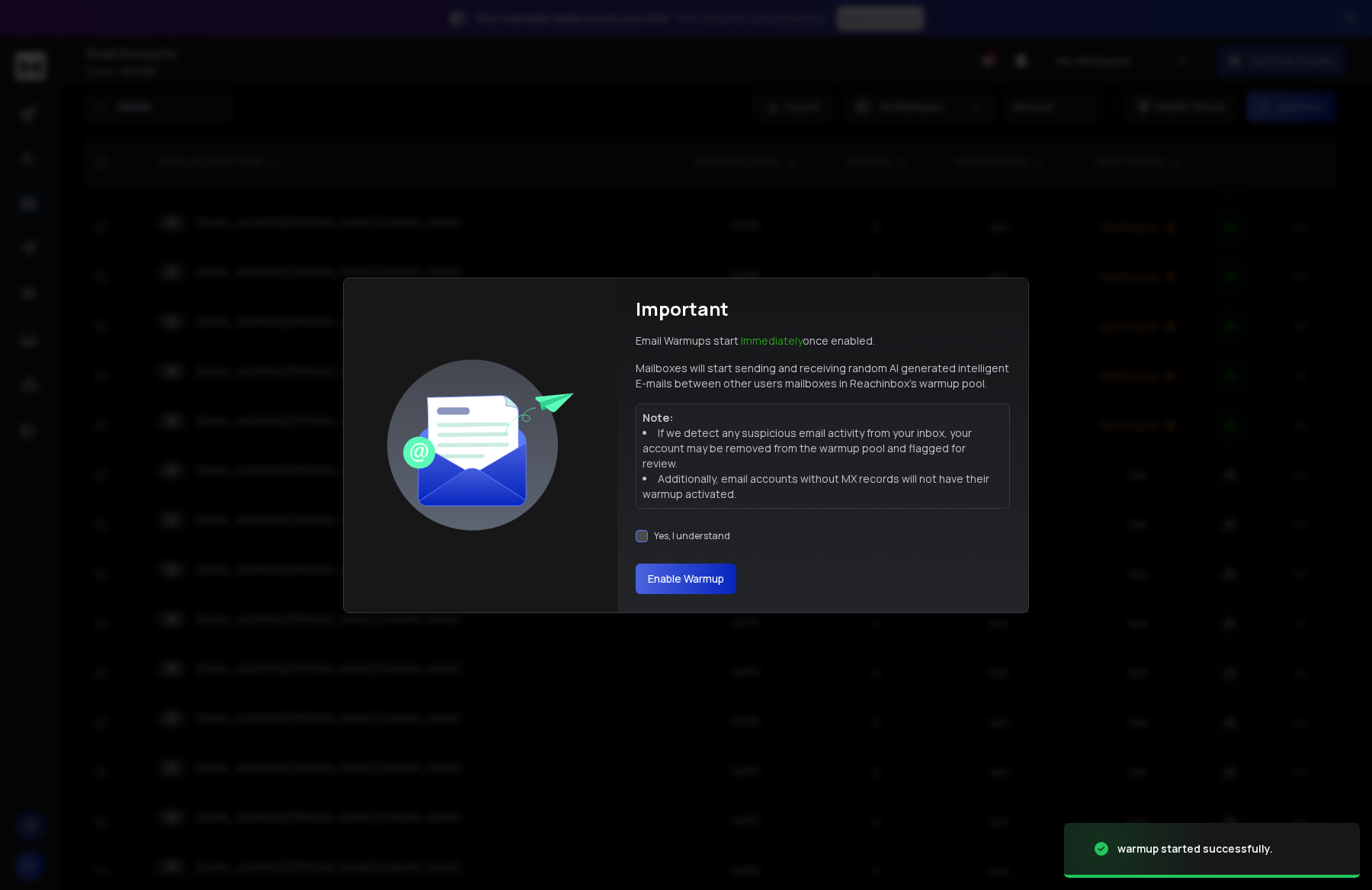
click at [645, 530] on button "Yes, I understand" at bounding box center [641, 535] width 12 height 12
click at [698, 576] on button "Enable Warmup" at bounding box center [686, 578] width 100 height 31
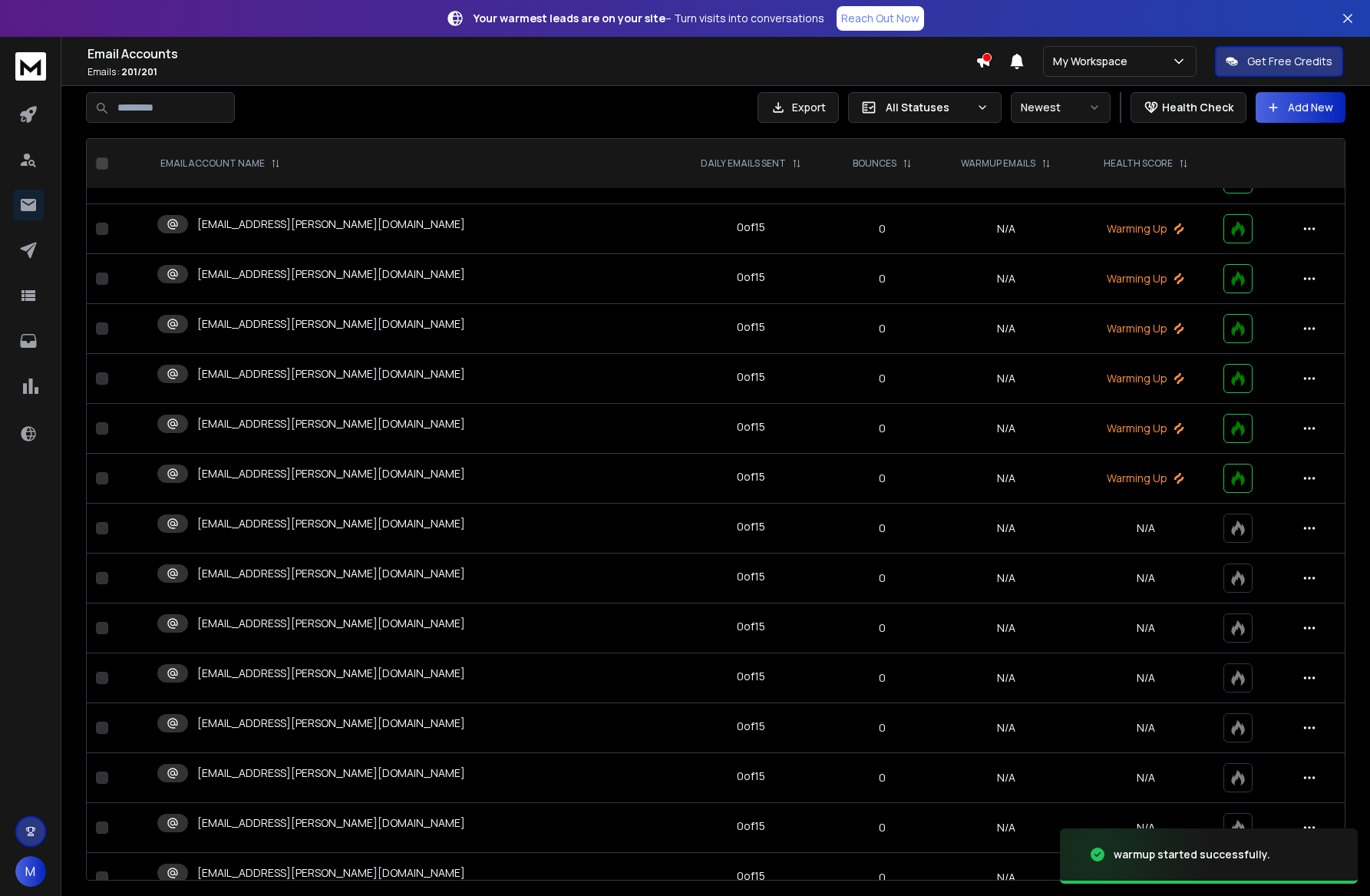
click at [1231, 533] on icon at bounding box center [1238, 528] width 15 height 15
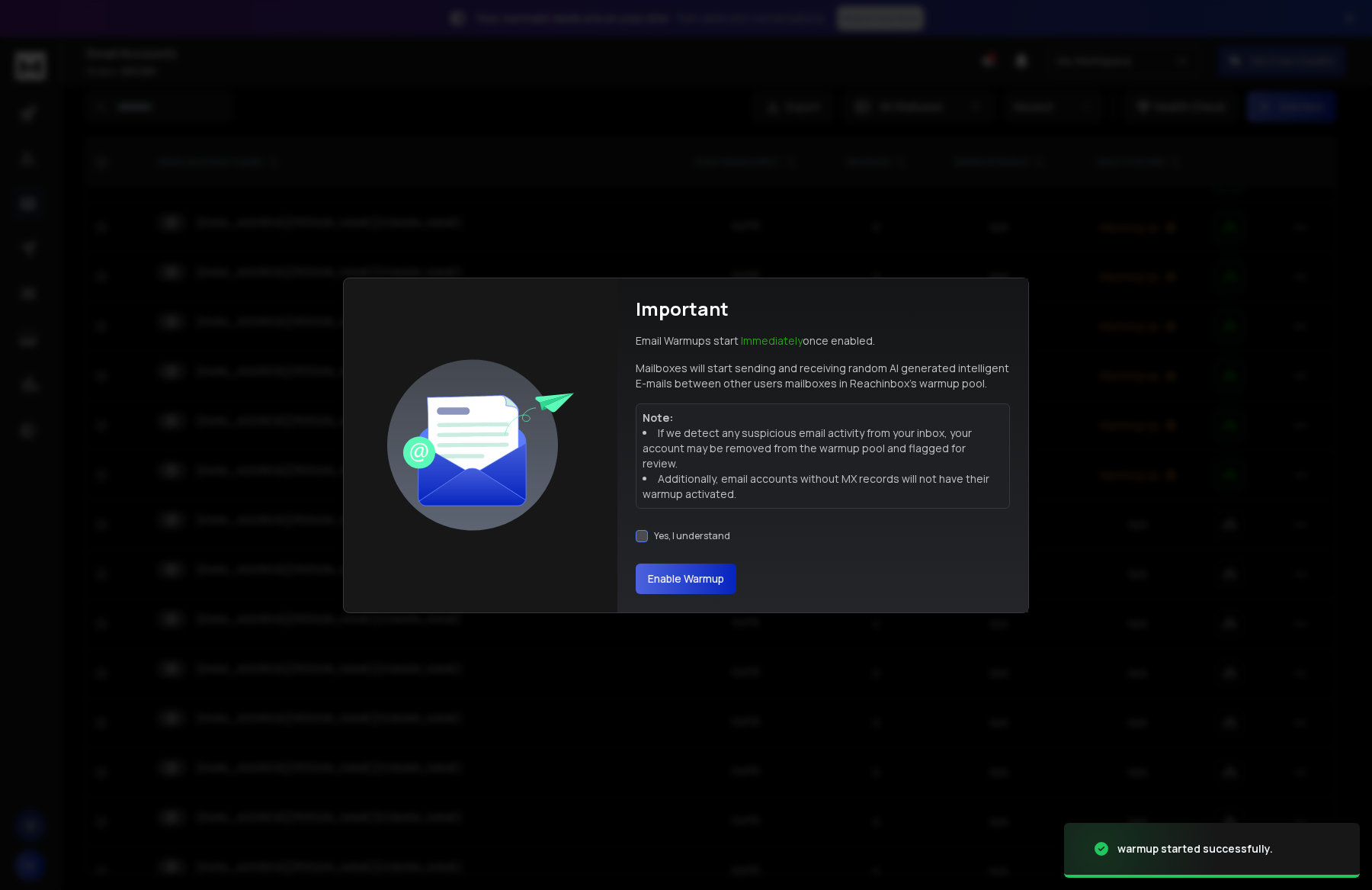
click at [640, 531] on button "Yes, I understand" at bounding box center [641, 535] width 12 height 12
drag, startPoint x: 678, startPoint y: 570, endPoint x: 713, endPoint y: 574, distance: 35.2
click at [679, 570] on button "Enable Warmup" at bounding box center [686, 578] width 100 height 31
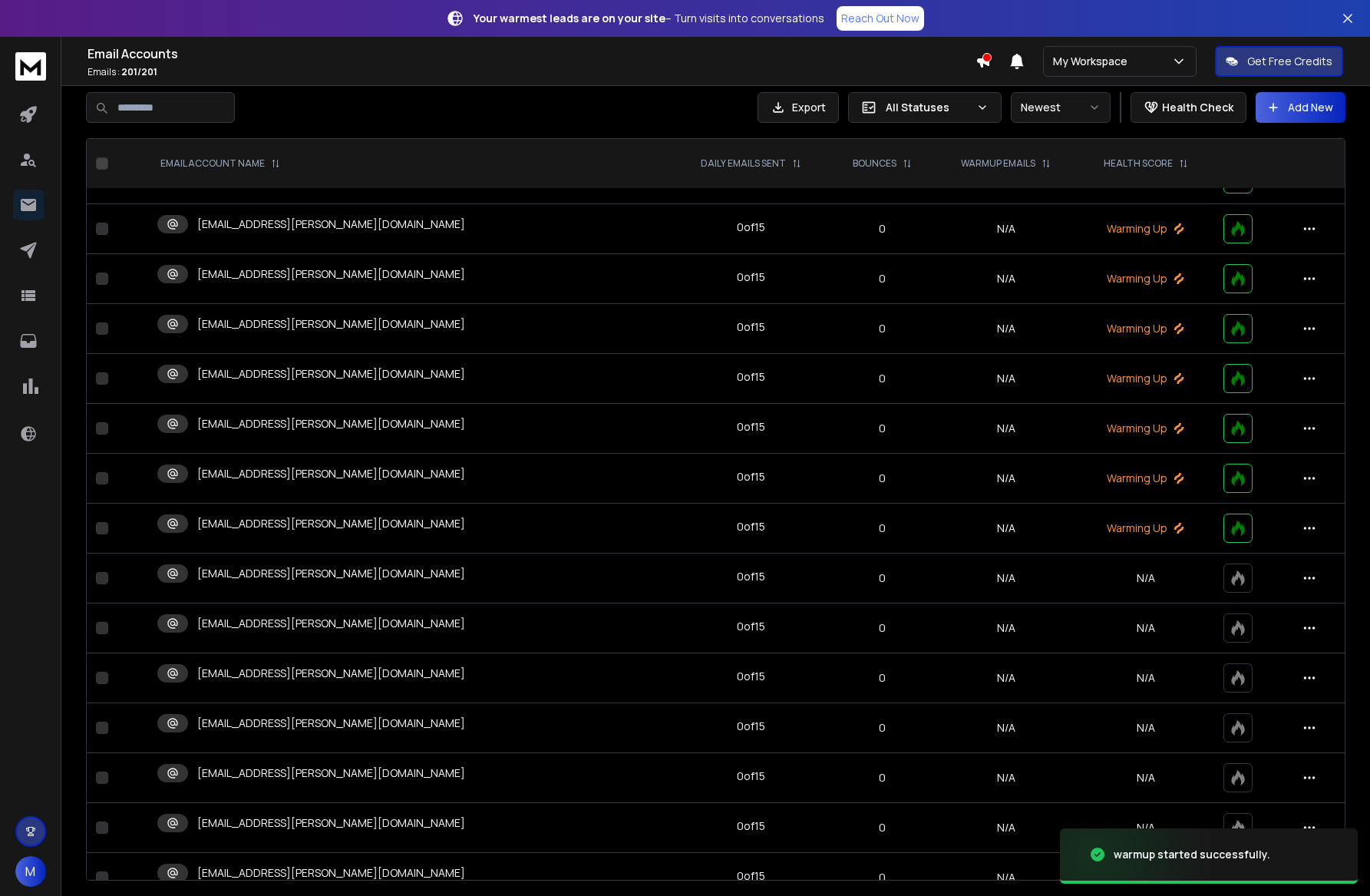
click at [1231, 583] on icon at bounding box center [1238, 577] width 15 height 15
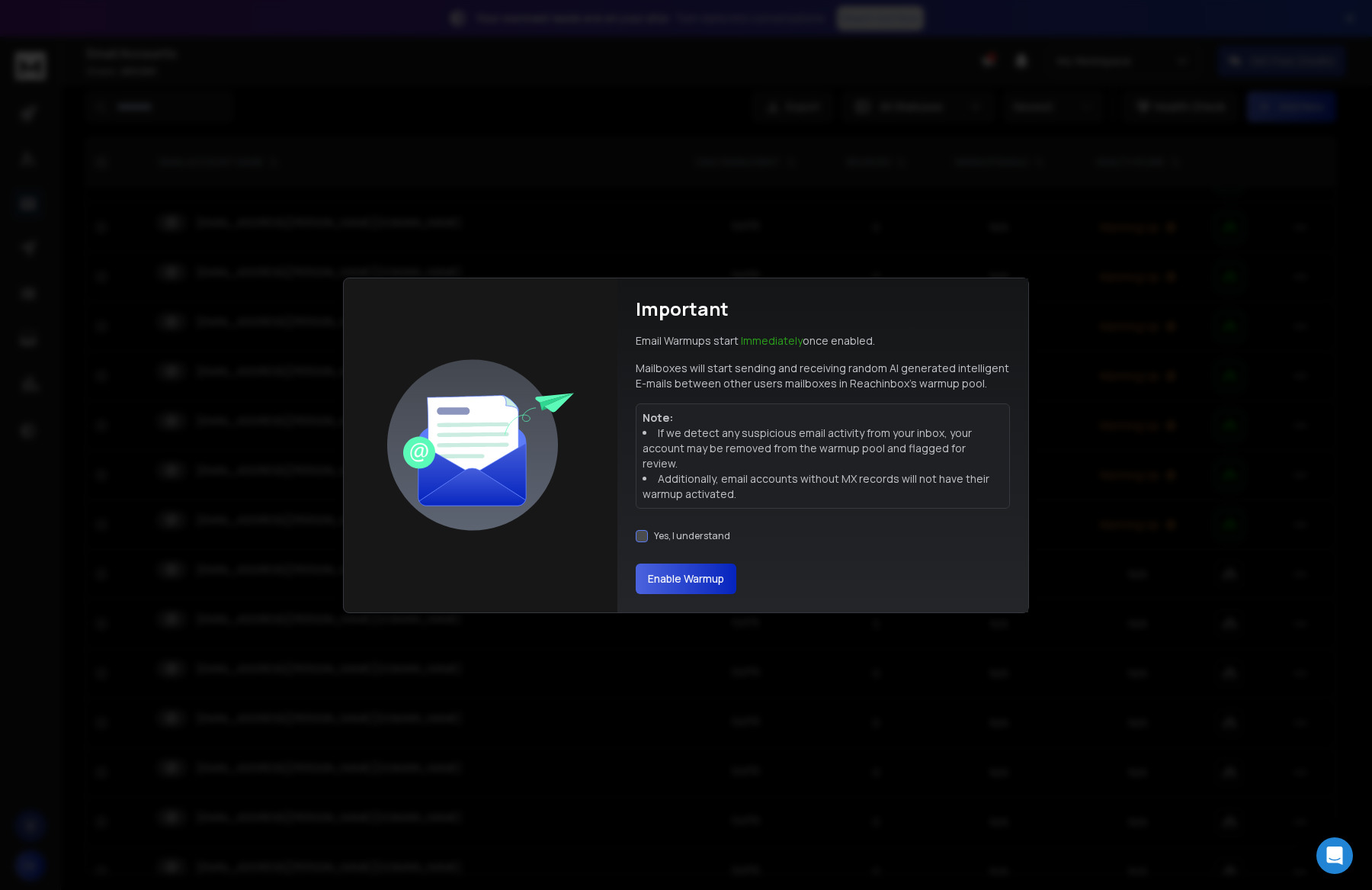
click at [643, 530] on button "Yes, I understand" at bounding box center [641, 535] width 12 height 12
click at [685, 570] on button "Enable Warmup" at bounding box center [686, 578] width 100 height 31
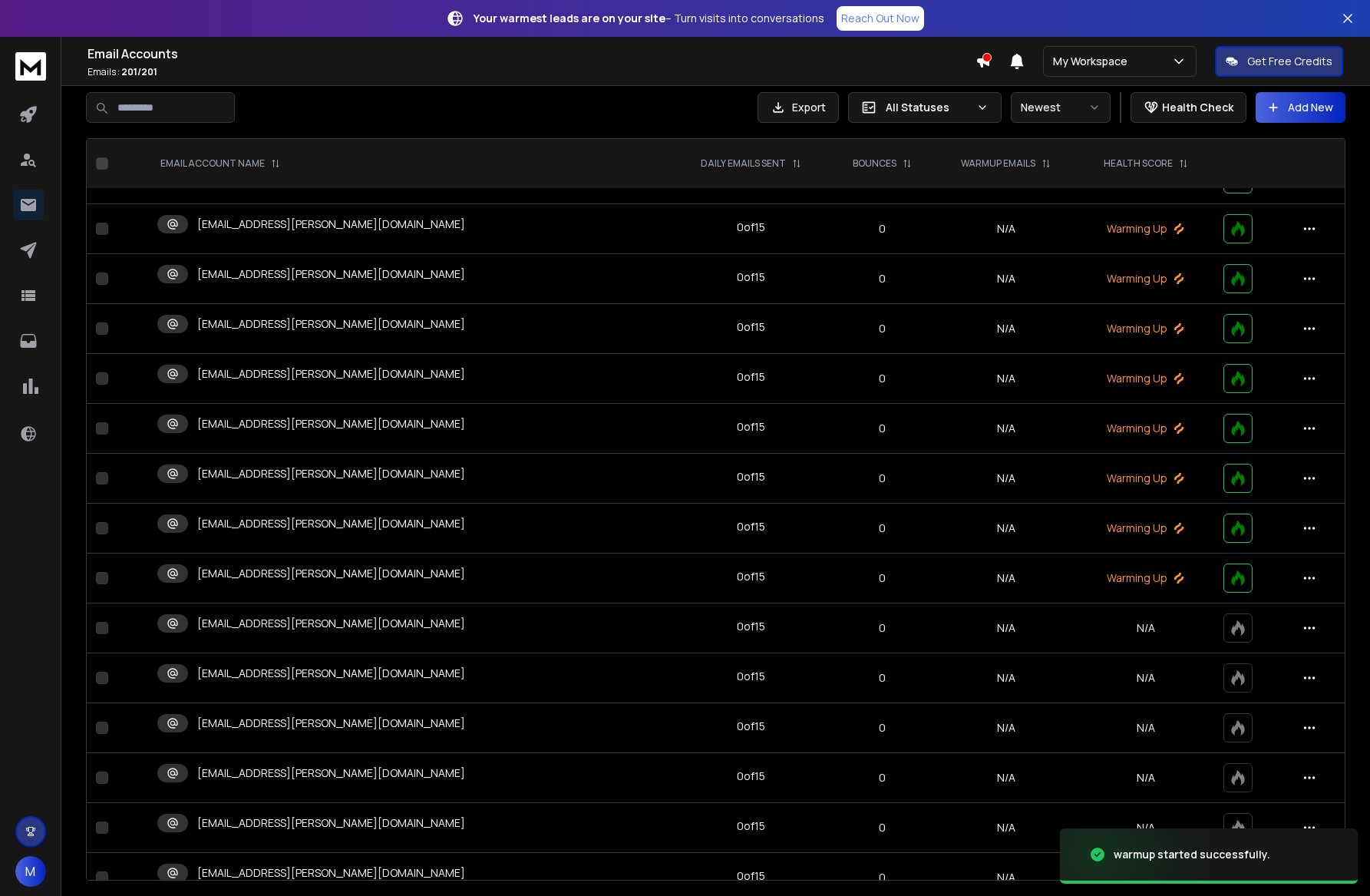
click at [1232, 629] on icon at bounding box center [1238, 628] width 13 height 15
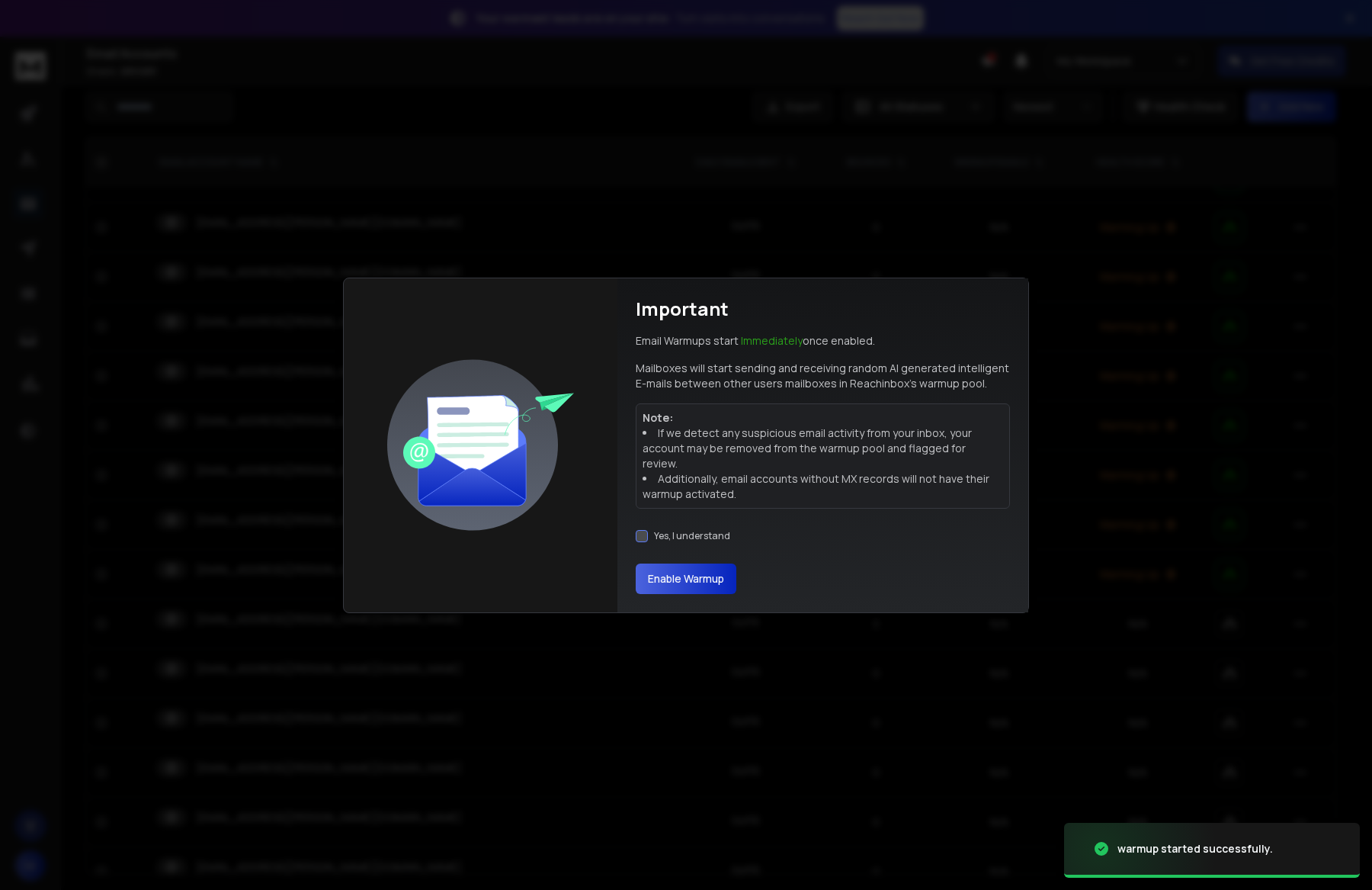
click at [644, 530] on button "Yes, I understand" at bounding box center [641, 535] width 12 height 12
drag, startPoint x: 687, startPoint y: 566, endPoint x: 800, endPoint y: 587, distance: 114.9
click at [689, 566] on button "Enable Warmup" at bounding box center [686, 578] width 100 height 31
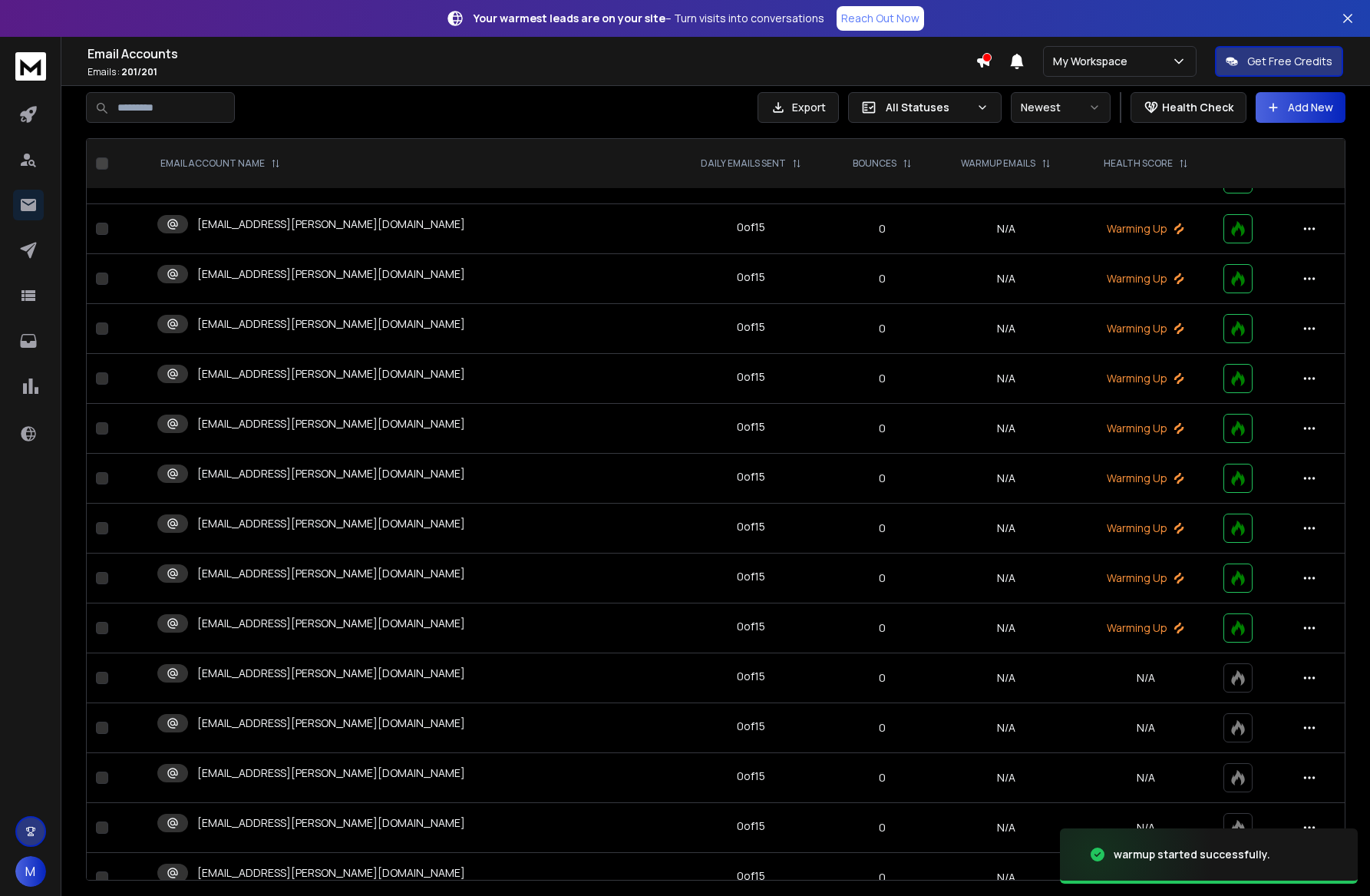
click at [1232, 675] on icon at bounding box center [1238, 677] width 13 height 15
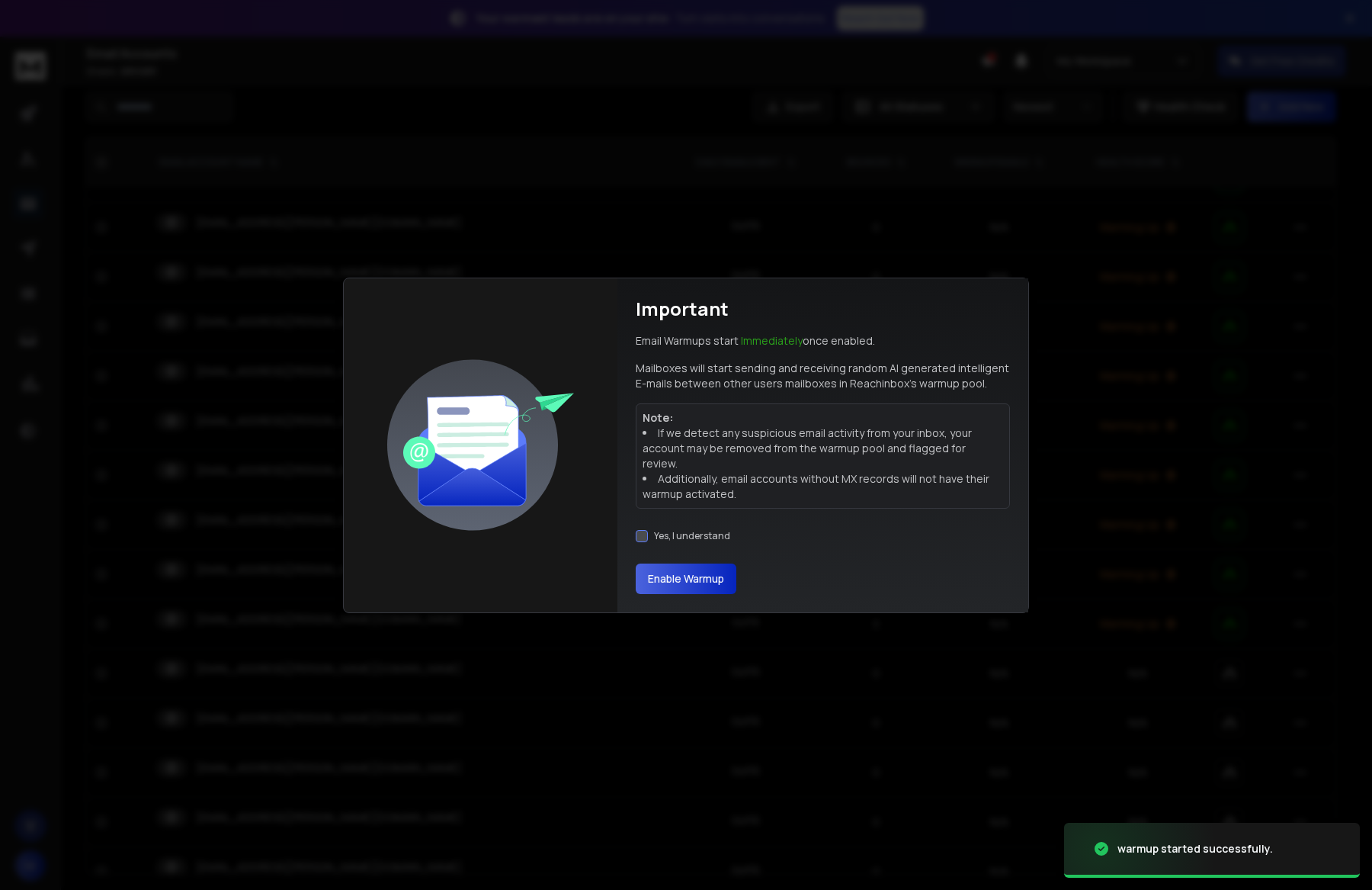
click at [638, 530] on button "Yes, I understand" at bounding box center [641, 535] width 12 height 12
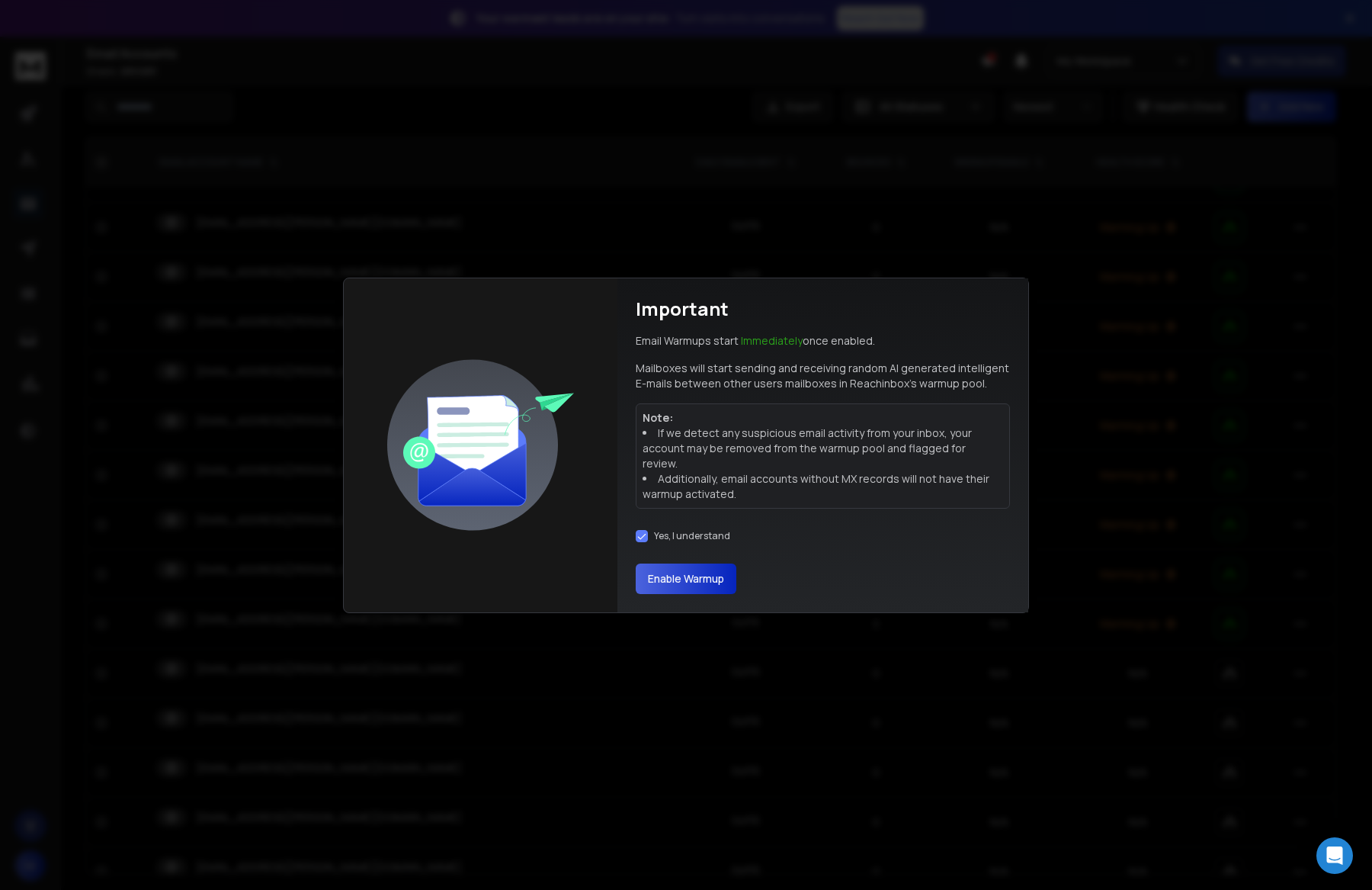
drag, startPoint x: 719, startPoint y: 576, endPoint x: 733, endPoint y: 576, distance: 14.0
click at [732, 576] on button "Enable Warmup" at bounding box center [686, 578] width 100 height 31
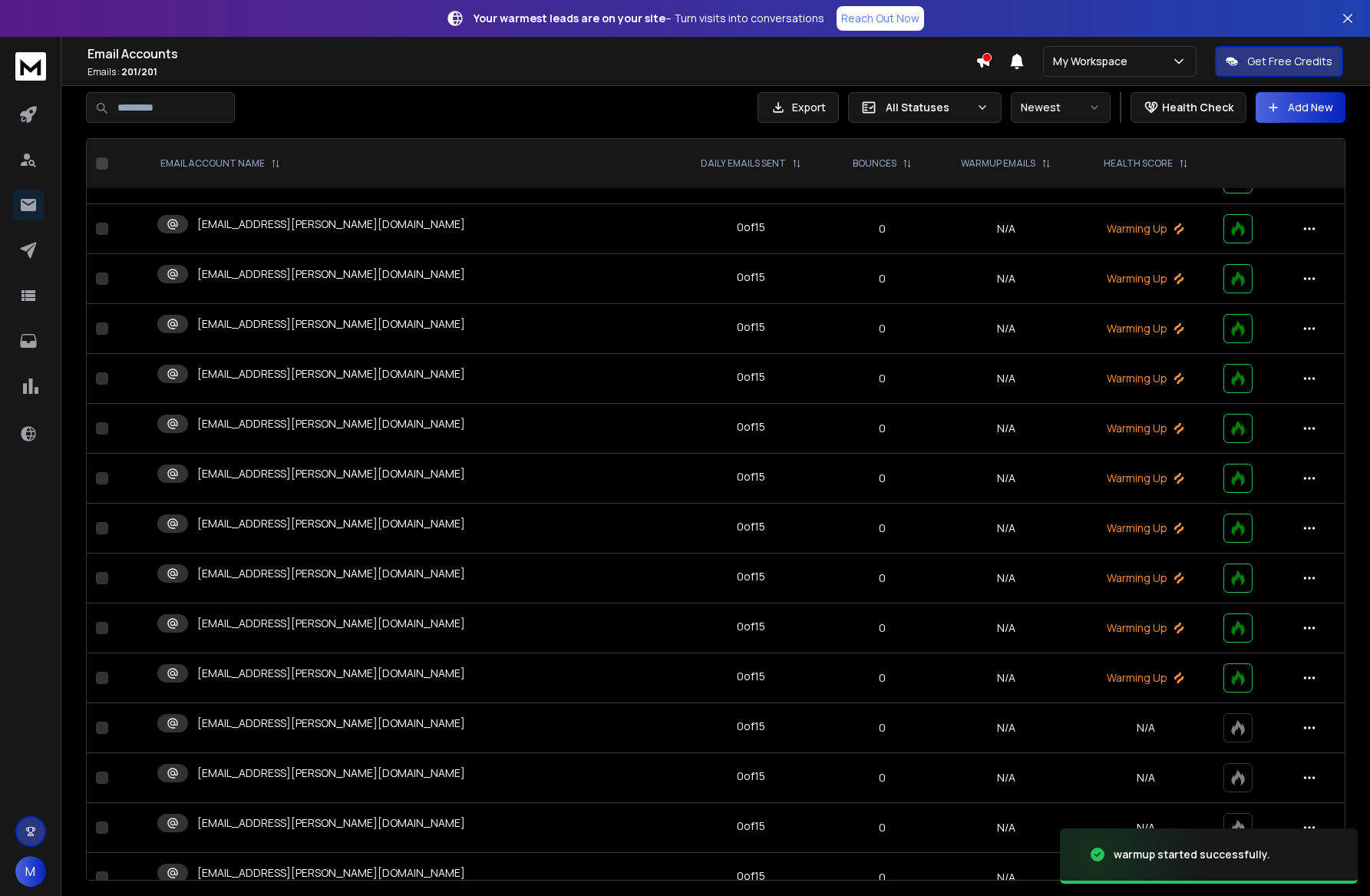
click at [1231, 731] on icon at bounding box center [1238, 728] width 15 height 15
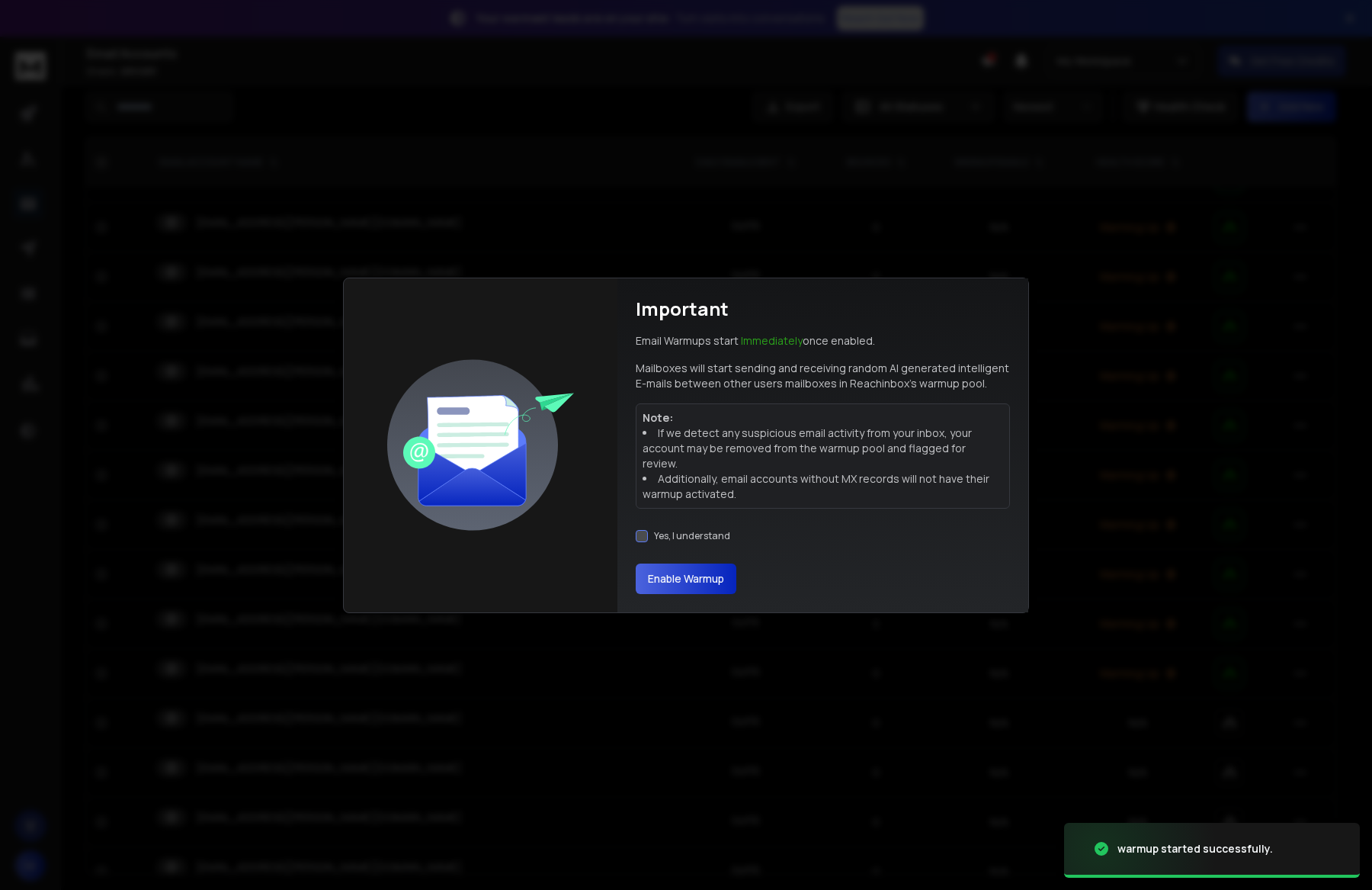
click at [638, 530] on button "Yes, I understand" at bounding box center [641, 535] width 12 height 12
click at [668, 569] on button "Enable Warmup" at bounding box center [686, 578] width 100 height 31
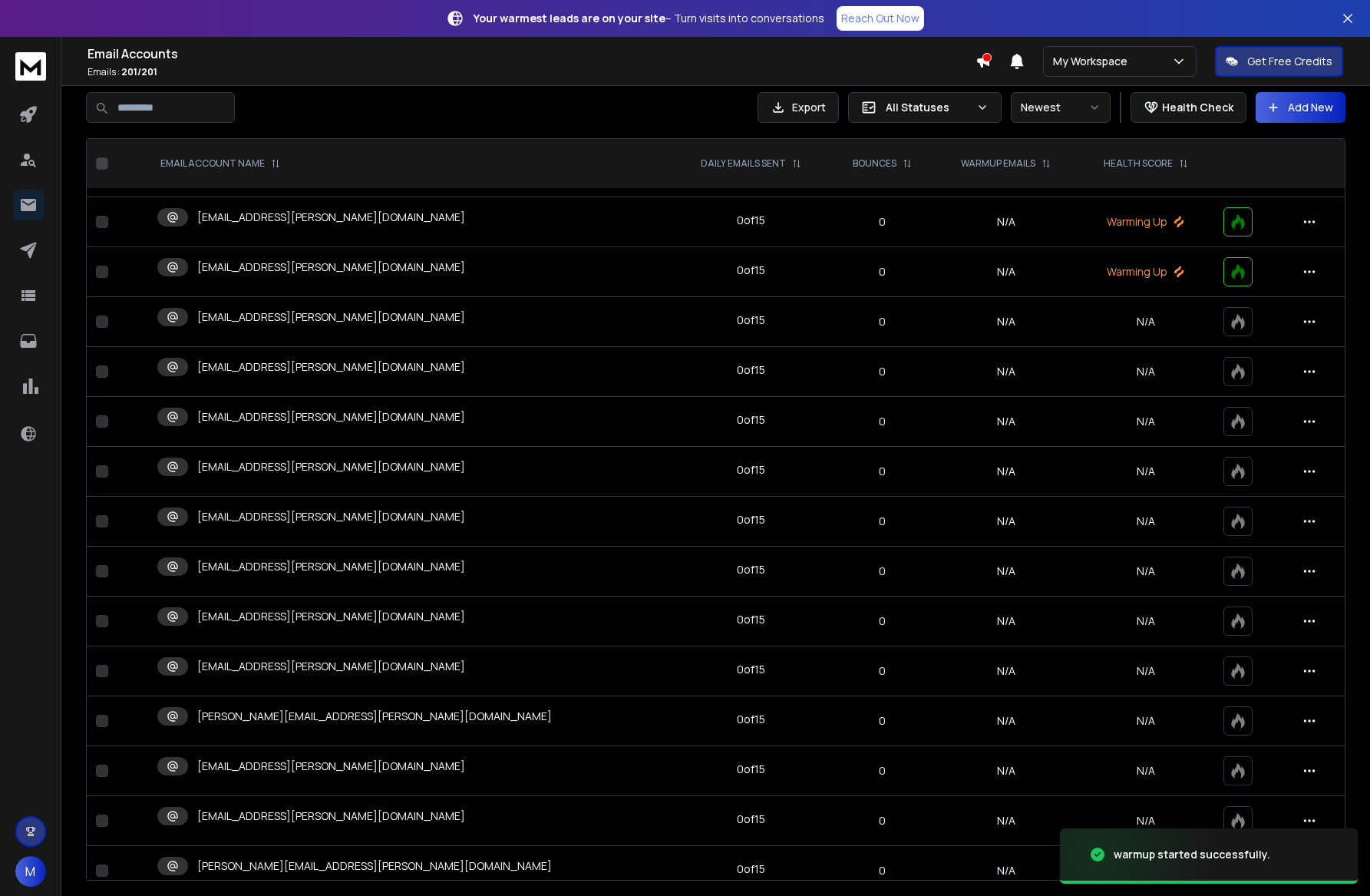
scroll to position [8826, 0]
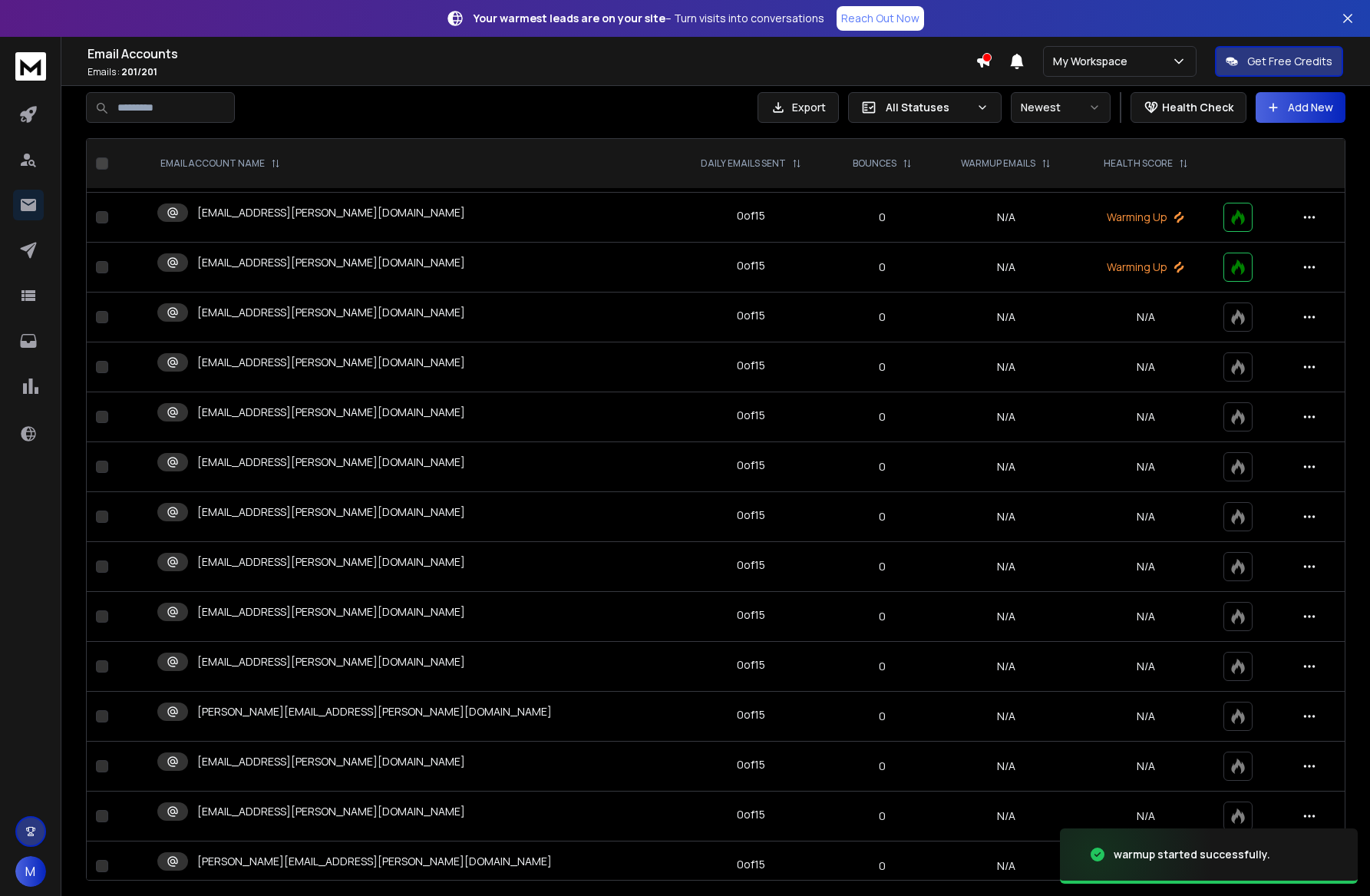
click at [1223, 328] on div at bounding box center [1237, 317] width 29 height 29
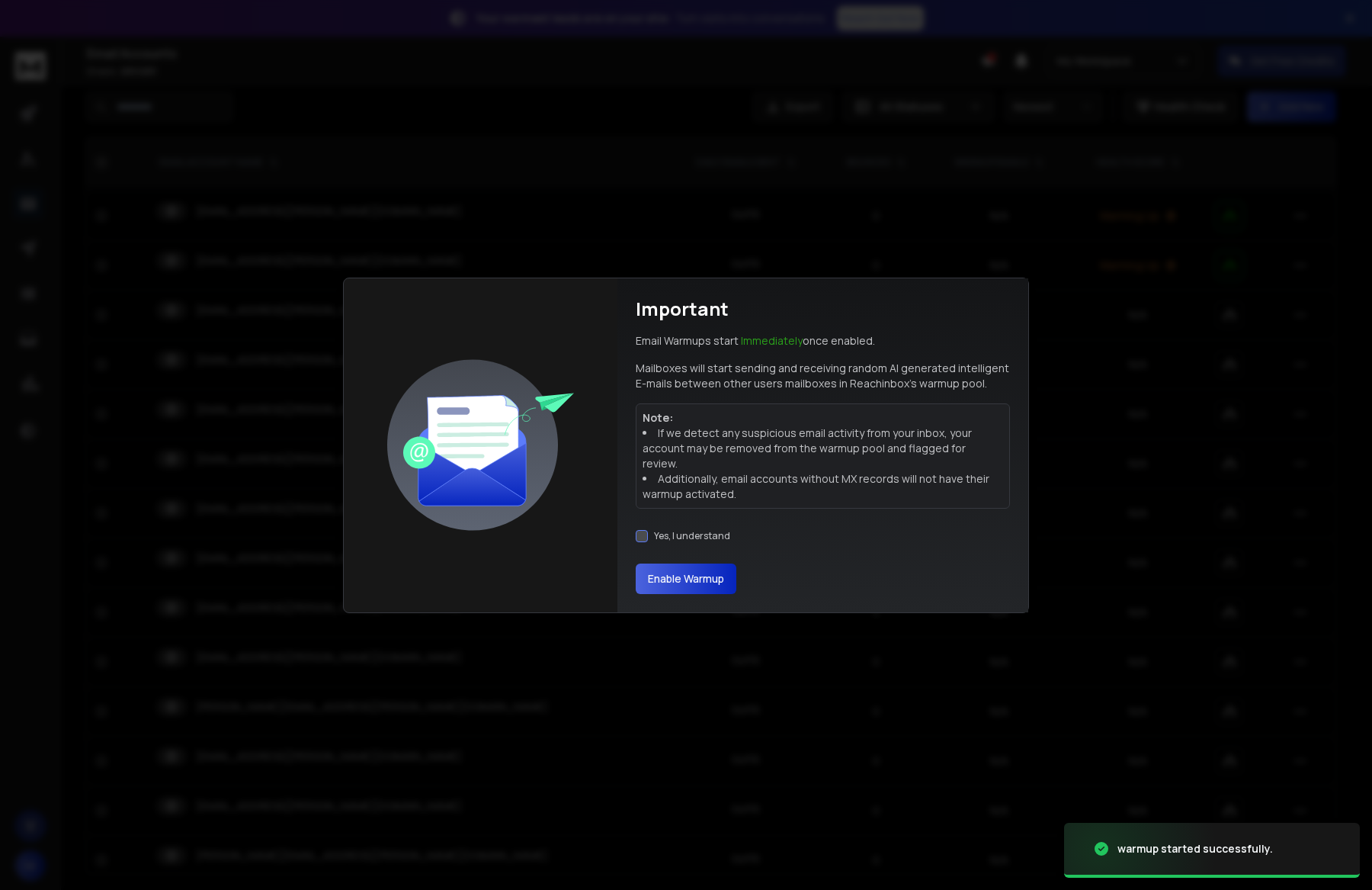
click at [642, 530] on button "Yes, I understand" at bounding box center [641, 535] width 12 height 12
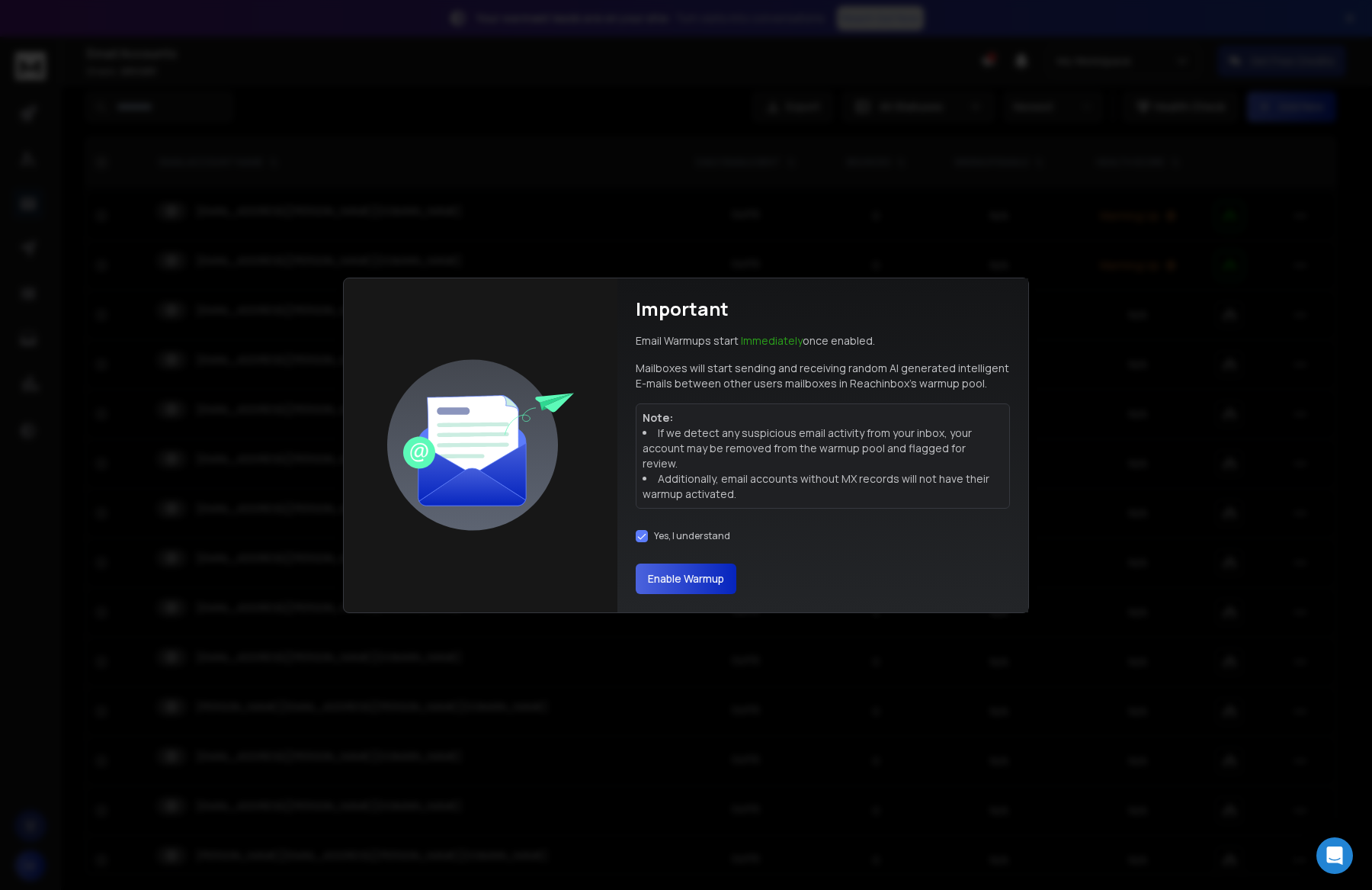
drag, startPoint x: 694, startPoint y: 568, endPoint x: 779, endPoint y: 576, distance: 85.4
click at [698, 569] on button "Enable Warmup" at bounding box center [686, 578] width 100 height 31
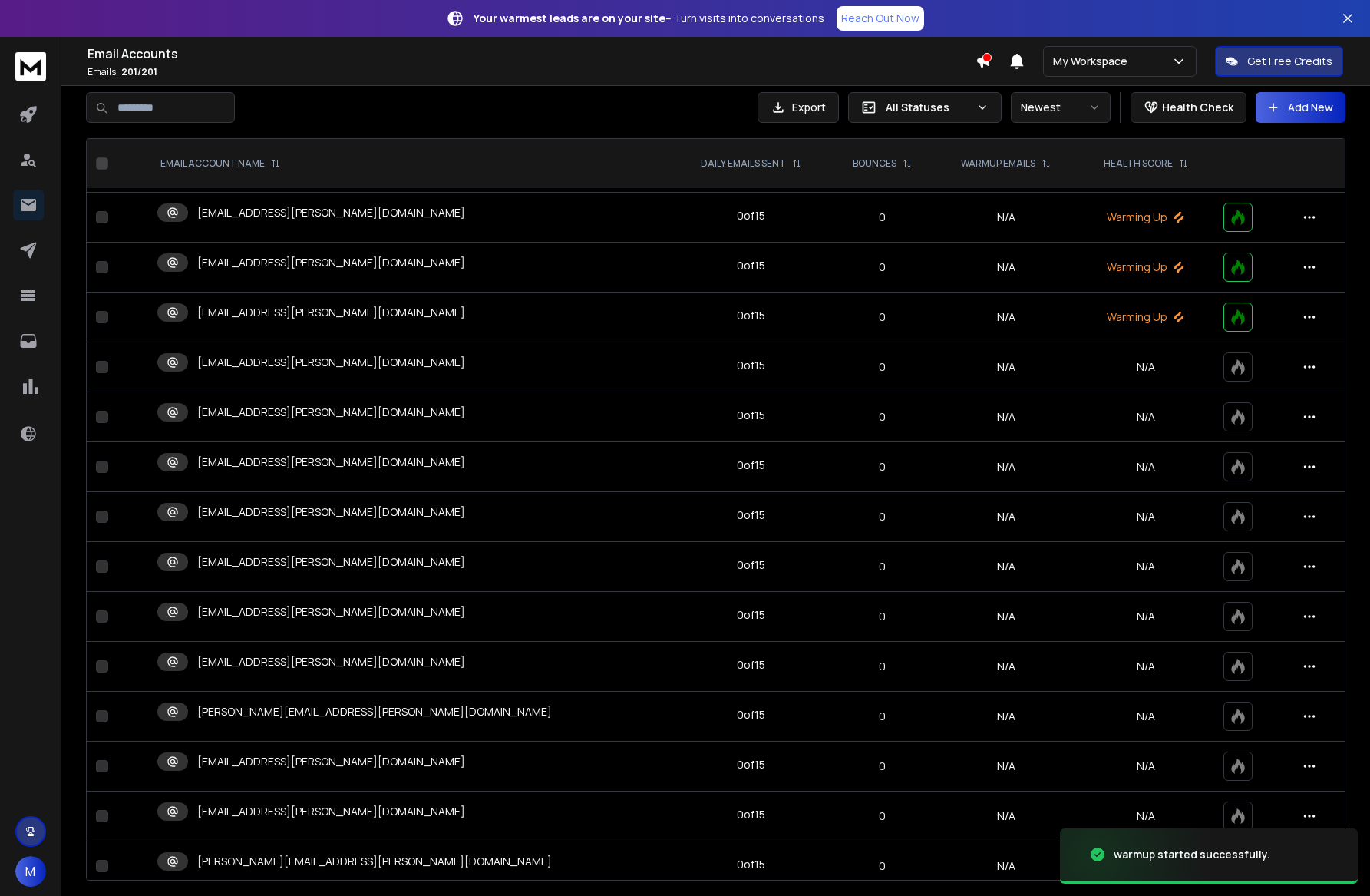
click at [1232, 369] on icon at bounding box center [1238, 366] width 13 height 15
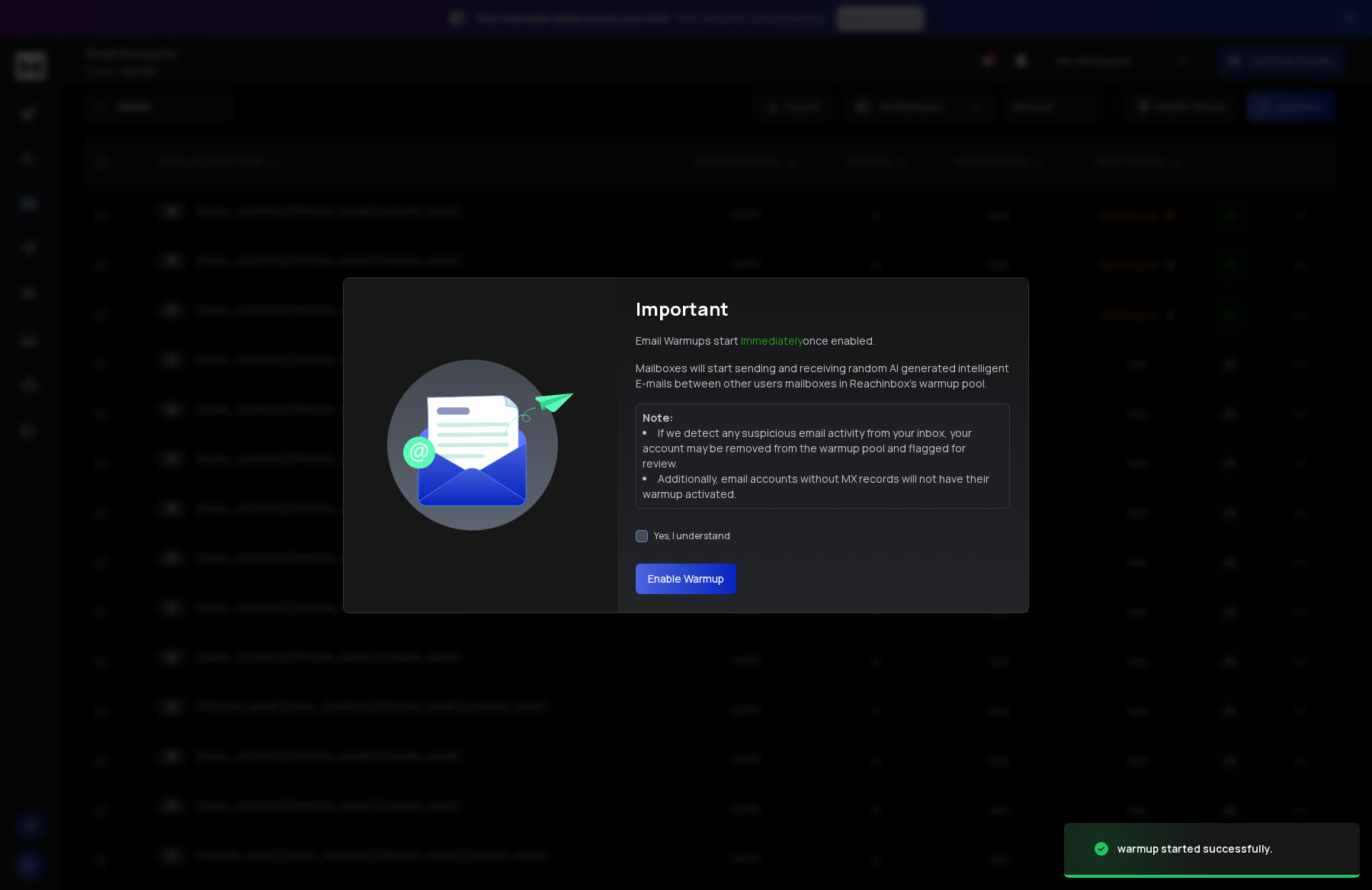
drag, startPoint x: 643, startPoint y: 525, endPoint x: 685, endPoint y: 554, distance: 51.0
click at [643, 530] on button "Yes, I understand" at bounding box center [641, 535] width 12 height 12
drag, startPoint x: 703, startPoint y: 572, endPoint x: 796, endPoint y: 577, distance: 93.1
click at [709, 572] on button "Enable Warmup" at bounding box center [686, 578] width 100 height 31
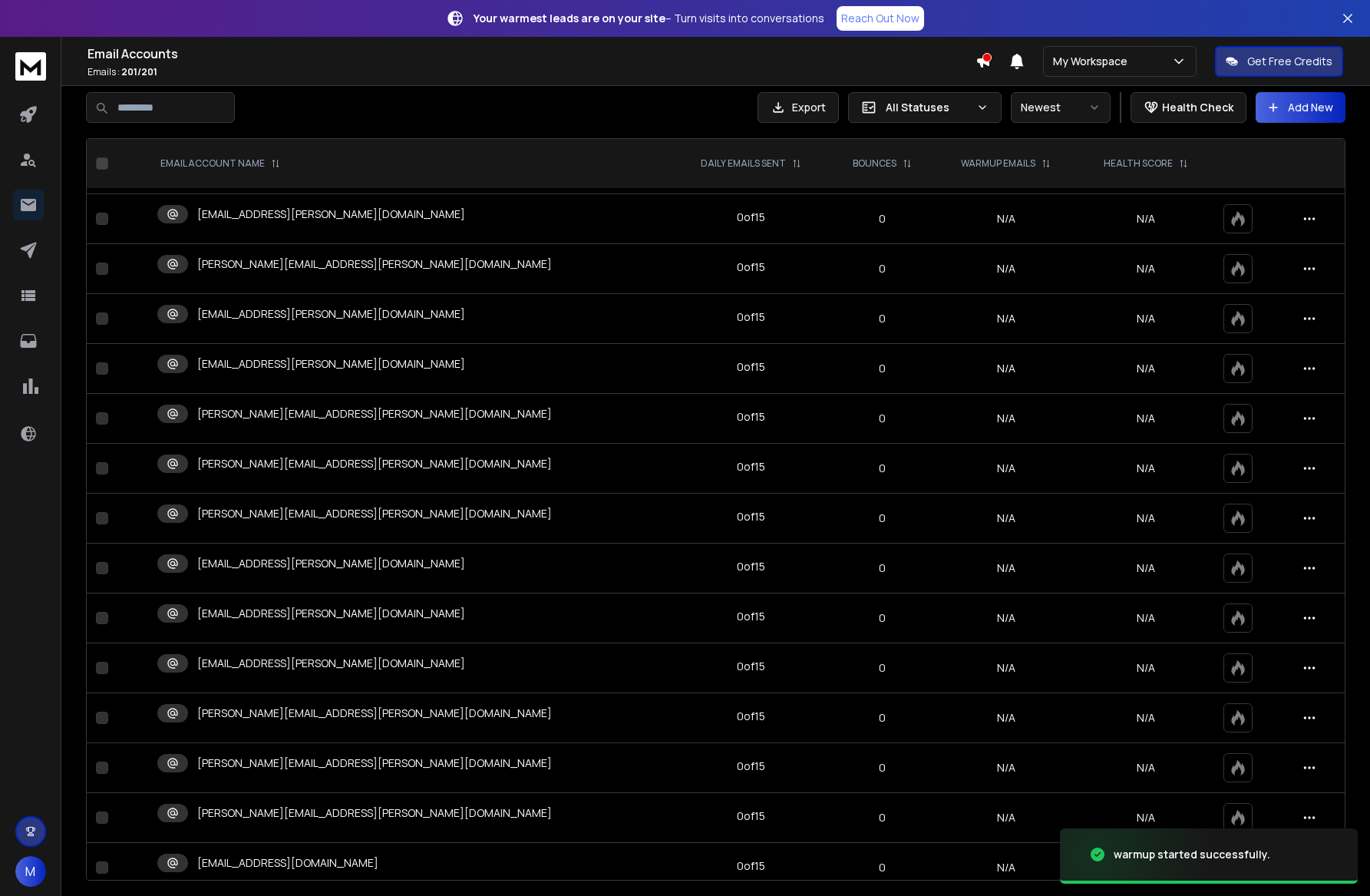
scroll to position [9348, 0]
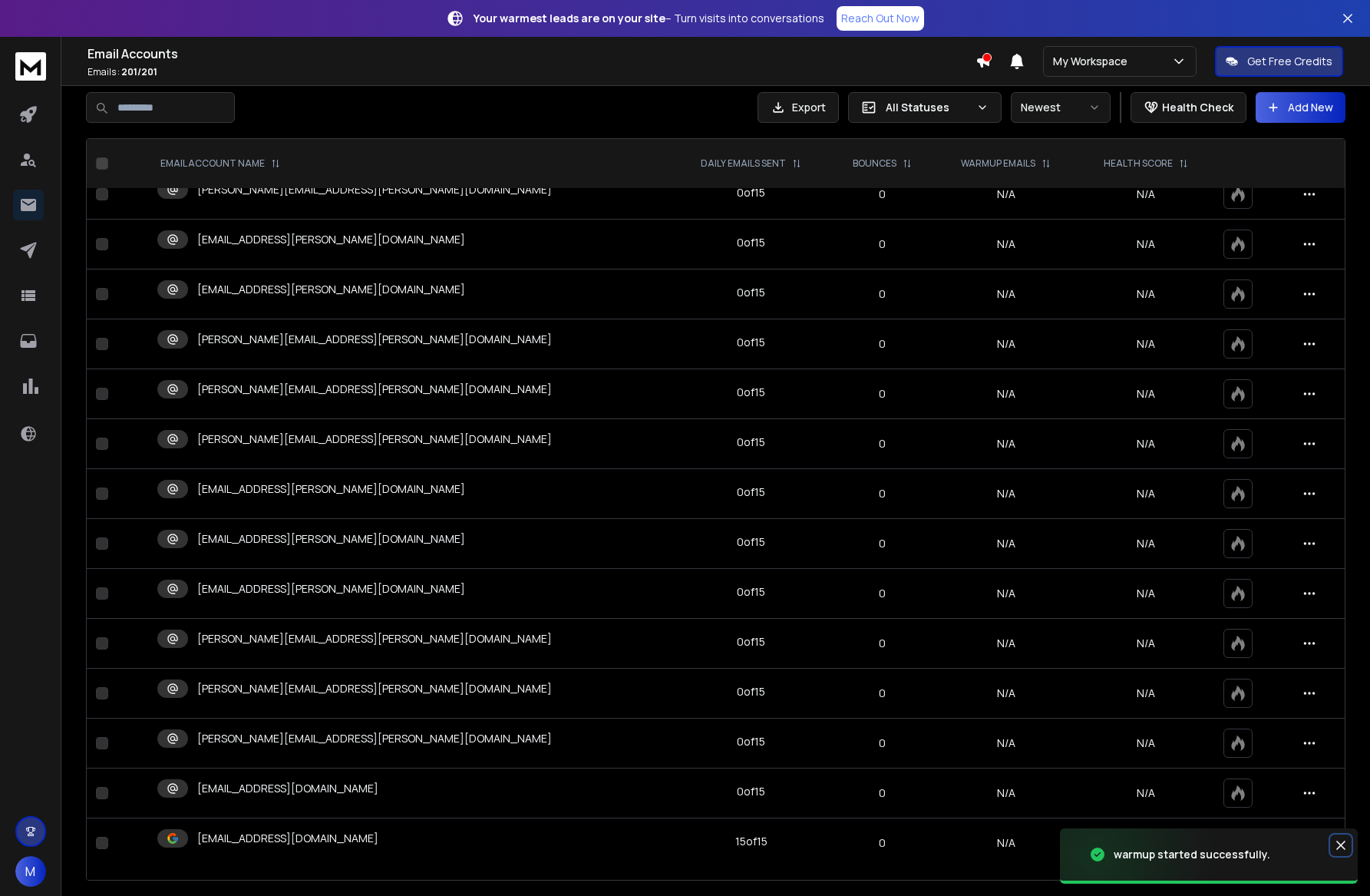
click at [1341, 848] on icon "Notifications (F8)" at bounding box center [1341, 845] width 15 height 15
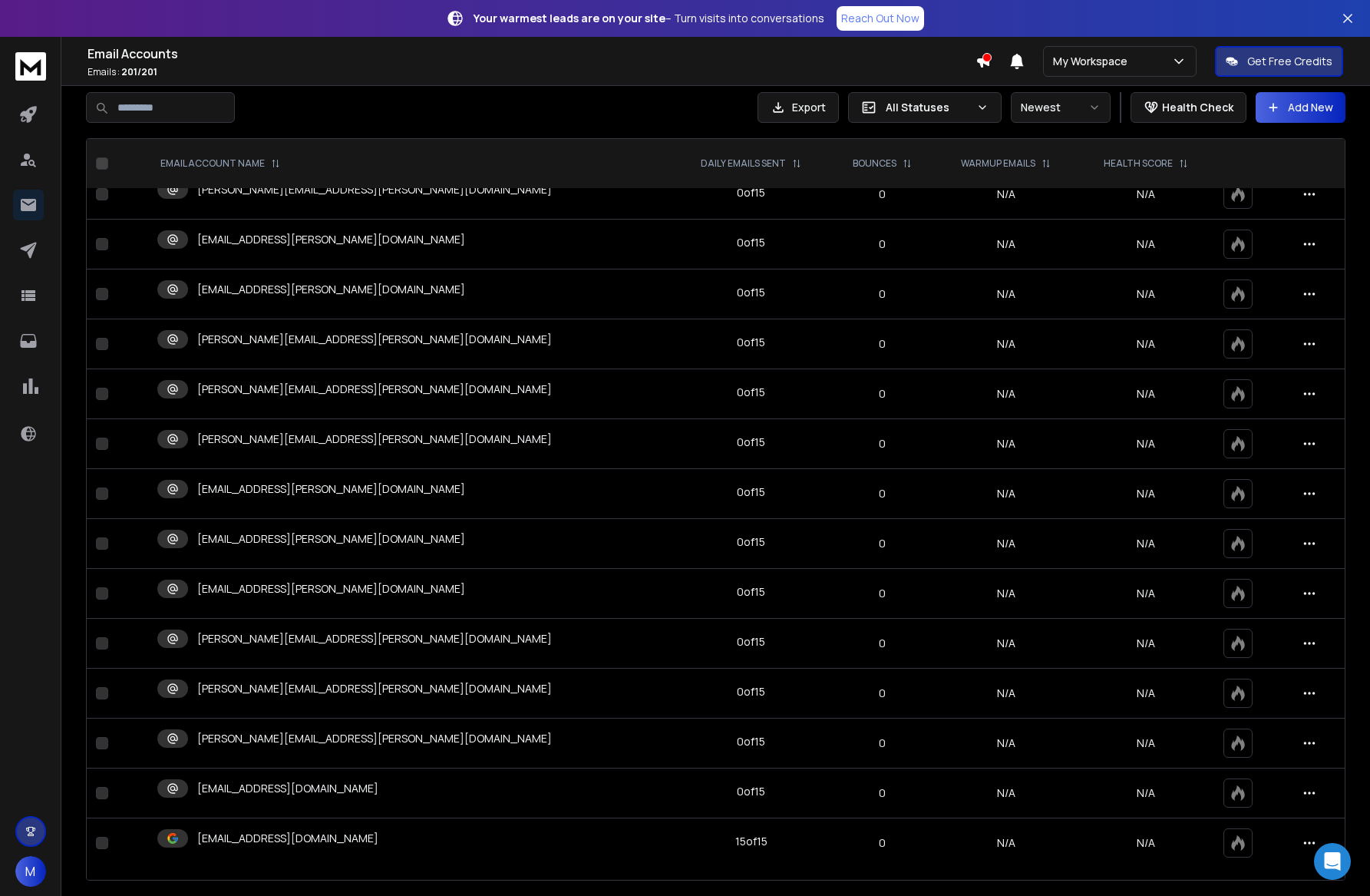
click at [1223, 851] on div at bounding box center [1237, 842] width 29 height 29
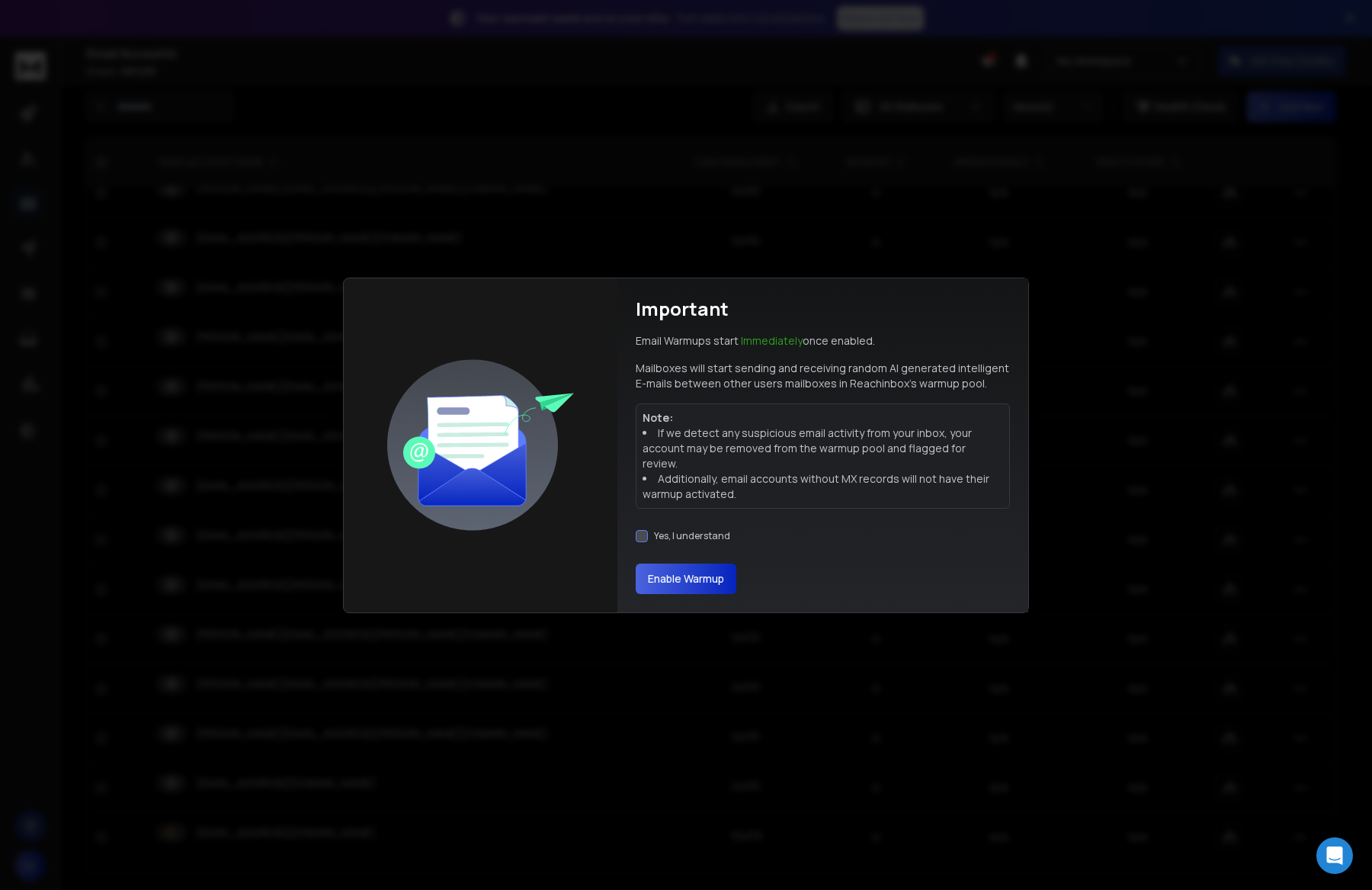
click at [634, 527] on div "Important Email Warmups start Immediately once enabled. Mailboxes will start se…" at bounding box center [822, 445] width 411 height 334
click at [638, 531] on button "Yes, I understand" at bounding box center [641, 535] width 12 height 12
click at [655, 570] on button "Enable Warmup" at bounding box center [686, 578] width 100 height 31
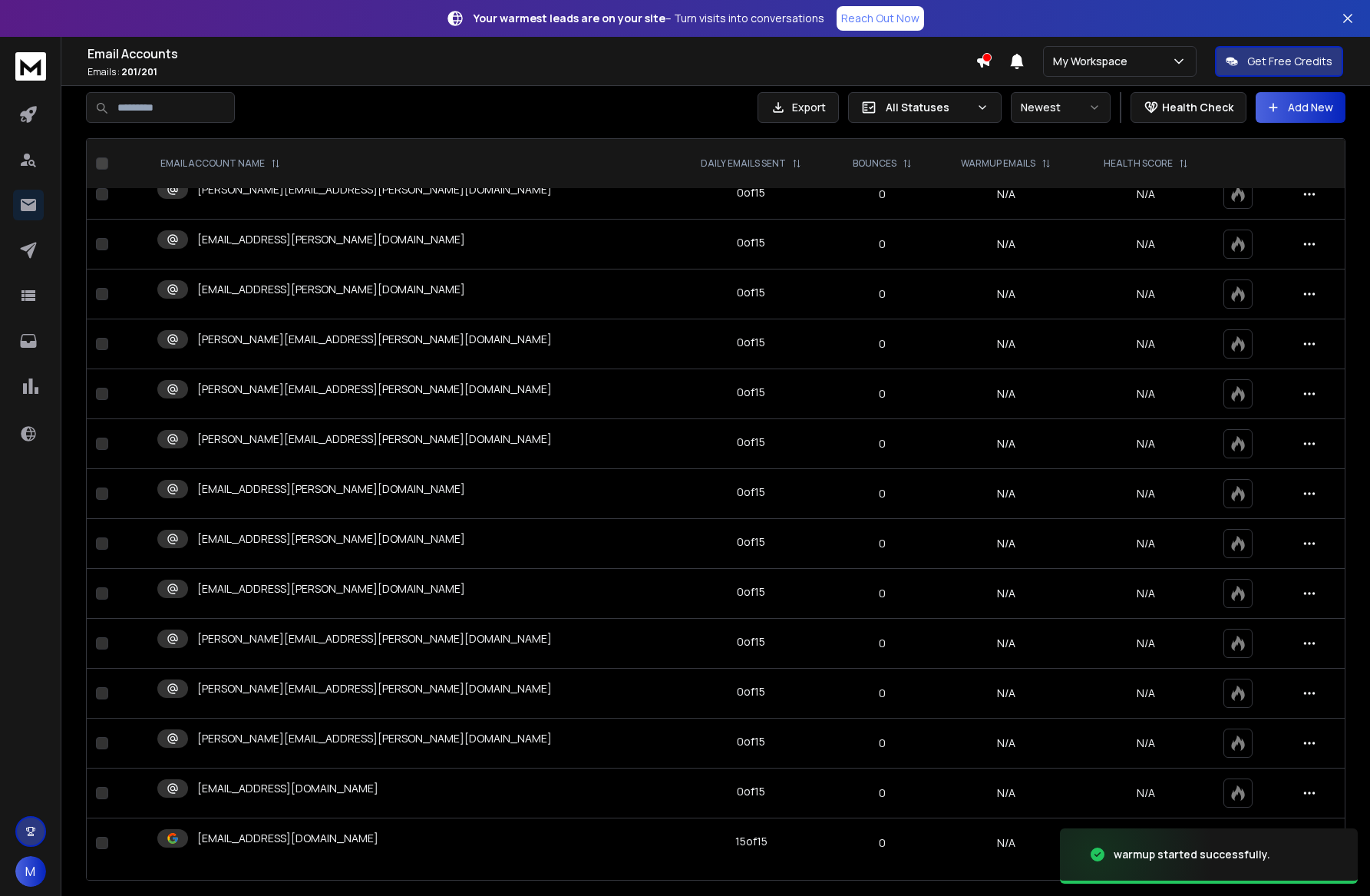
click at [1223, 793] on div at bounding box center [1237, 792] width 29 height 29
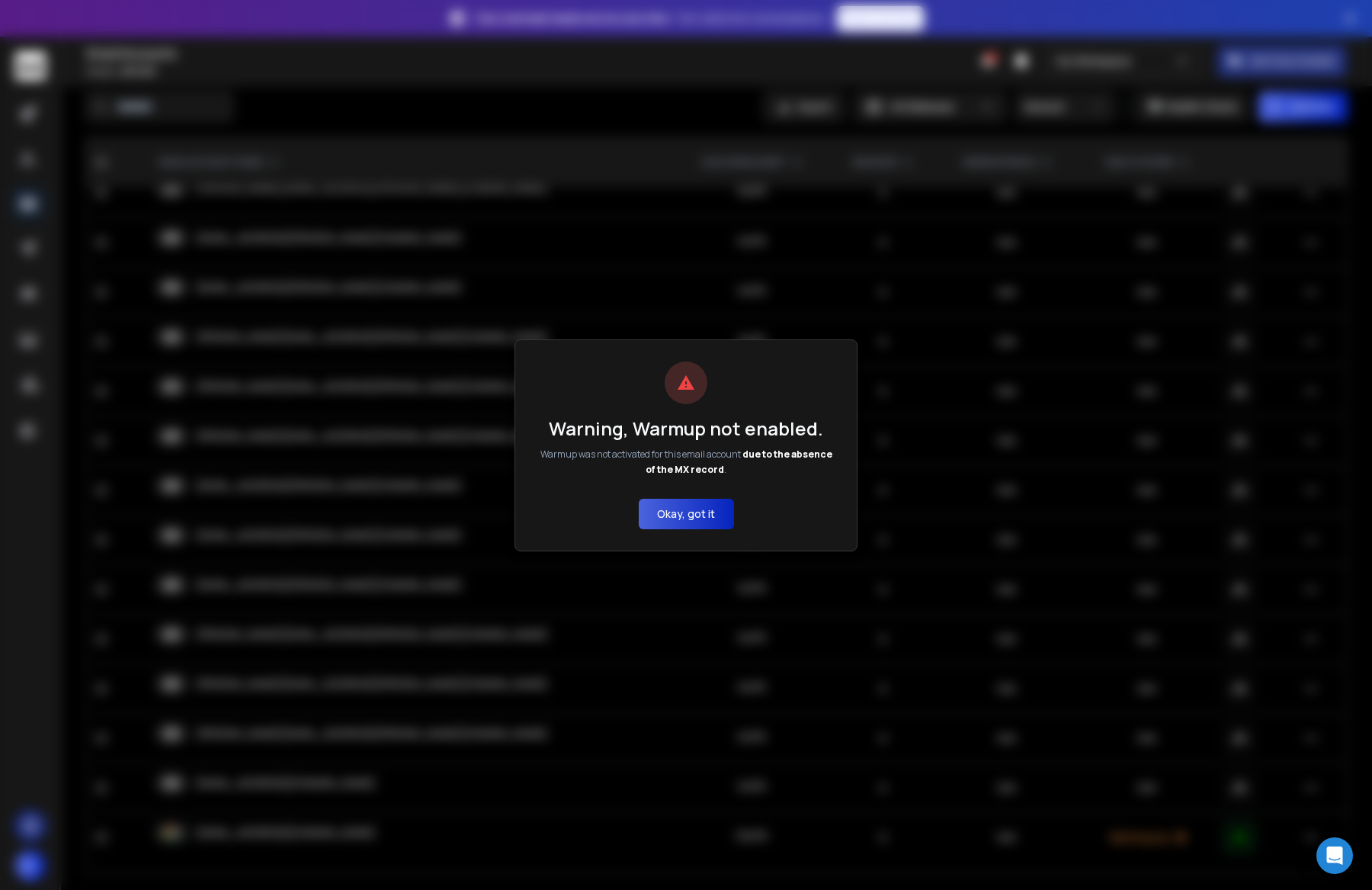
click at [687, 522] on button "Okay, got it" at bounding box center [686, 513] width 96 height 31
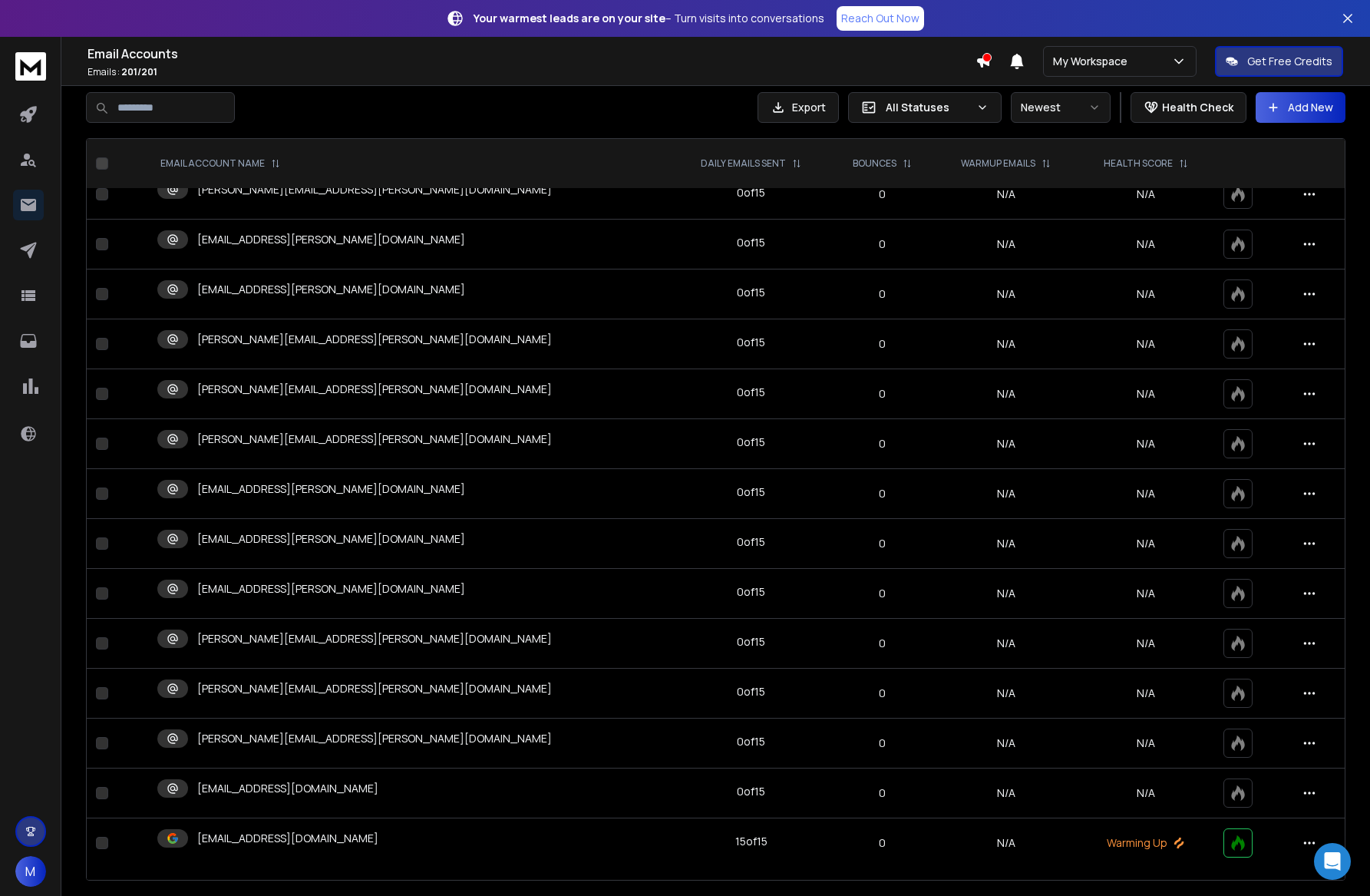
click at [1220, 773] on td at bounding box center [1245, 792] width 60 height 50
click at [1213, 789] on div "Export All Statuses Newest Health Check Add New EMAIL ACCOUNT NAME DAILY EMAILS…" at bounding box center [716, 486] width 1309 height 818
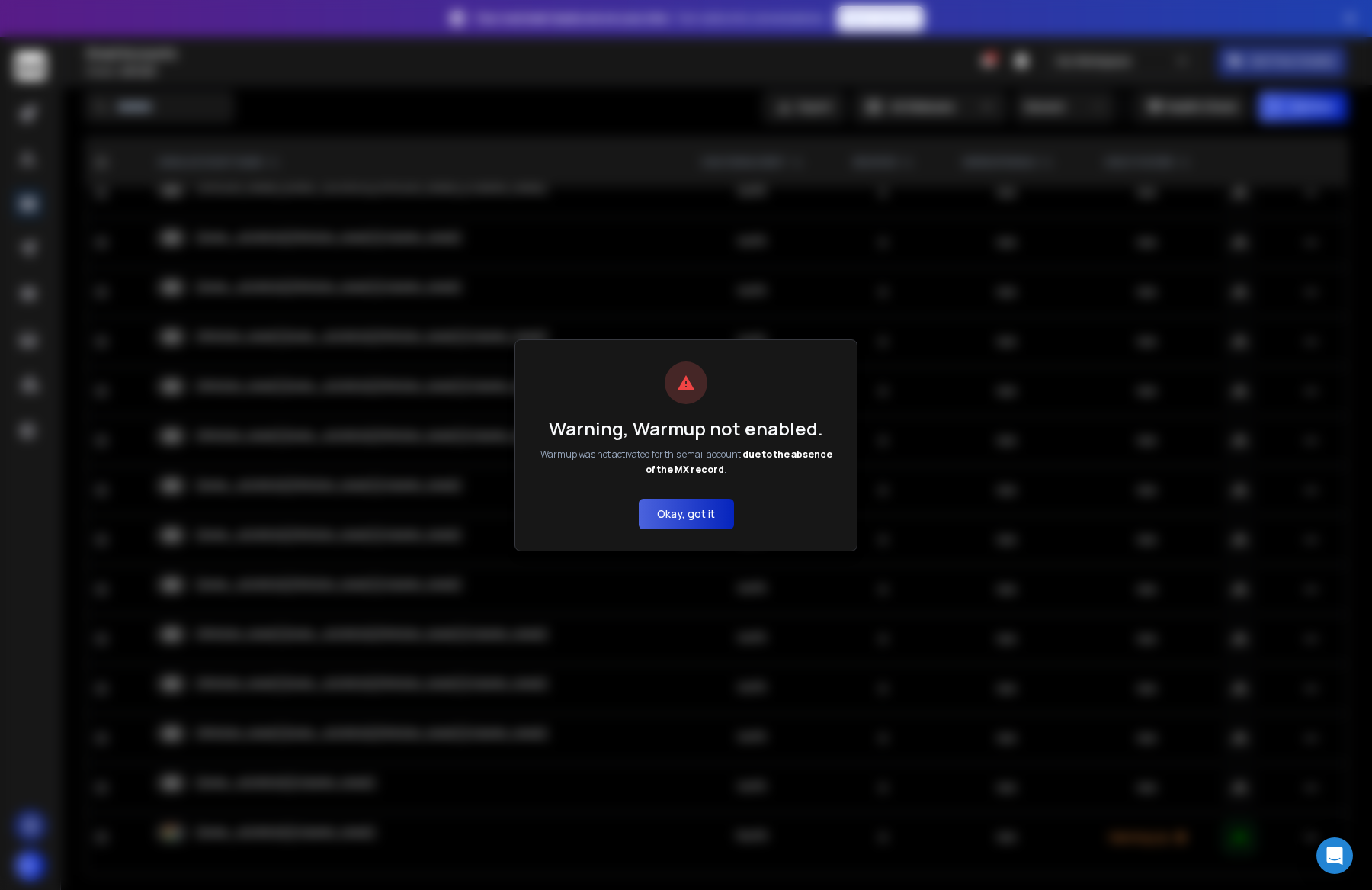
click at [684, 518] on button "Okay, got it" at bounding box center [686, 513] width 96 height 31
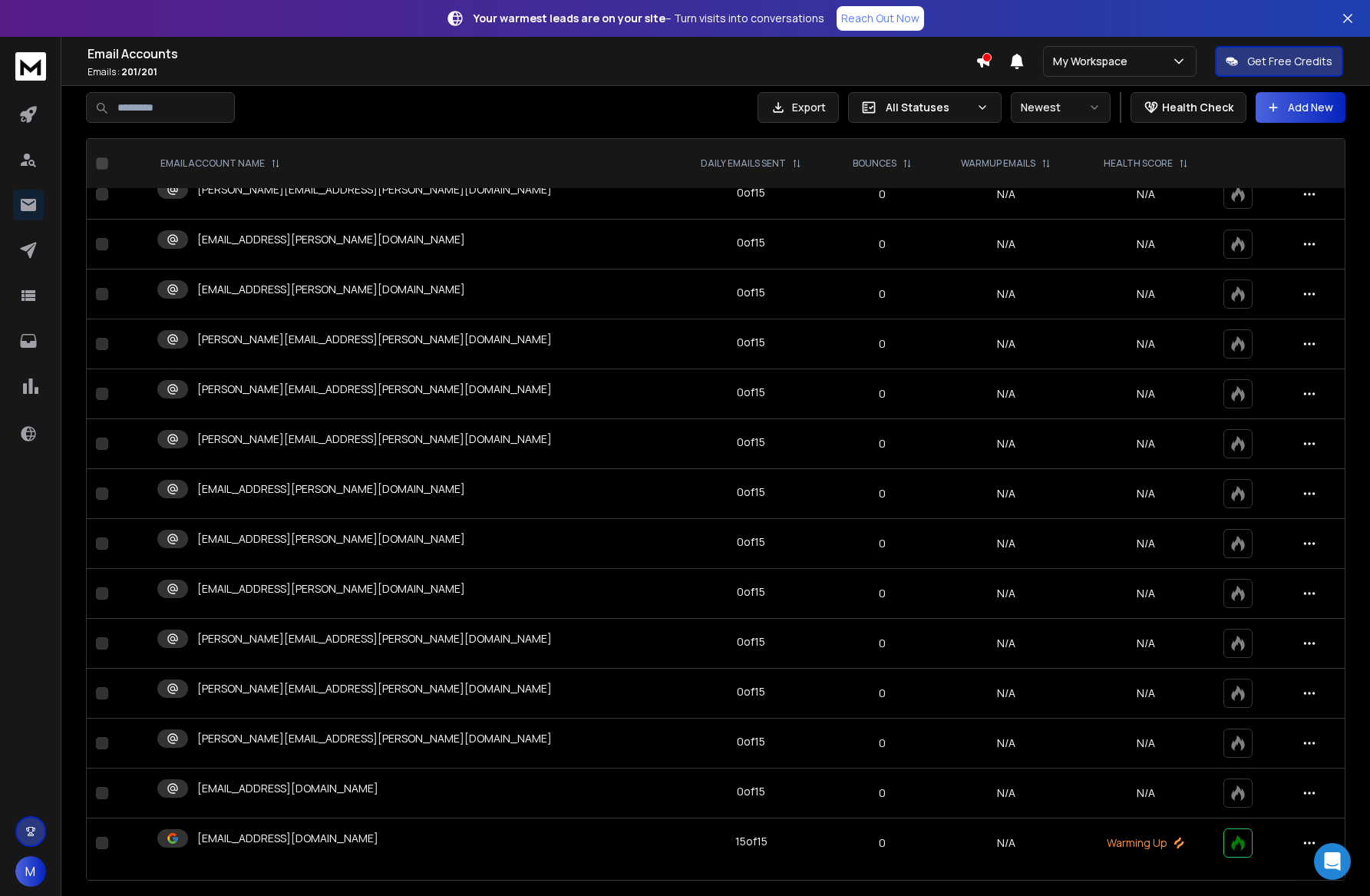
click at [1232, 742] on icon at bounding box center [1238, 743] width 13 height 15
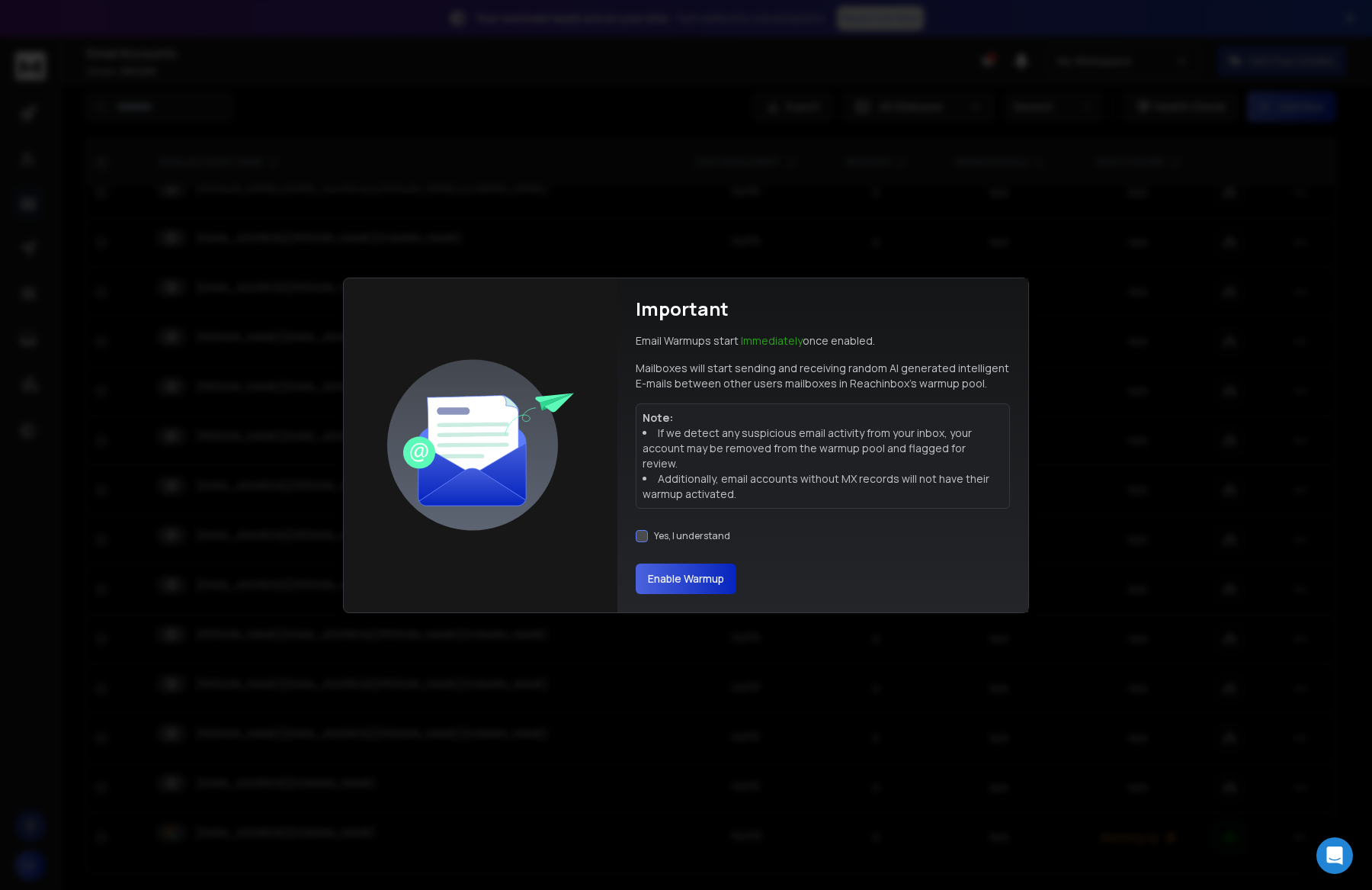
click at [639, 530] on button "Yes, I understand" at bounding box center [641, 535] width 12 height 12
click at [670, 579] on button "Enable Warmup" at bounding box center [686, 578] width 100 height 31
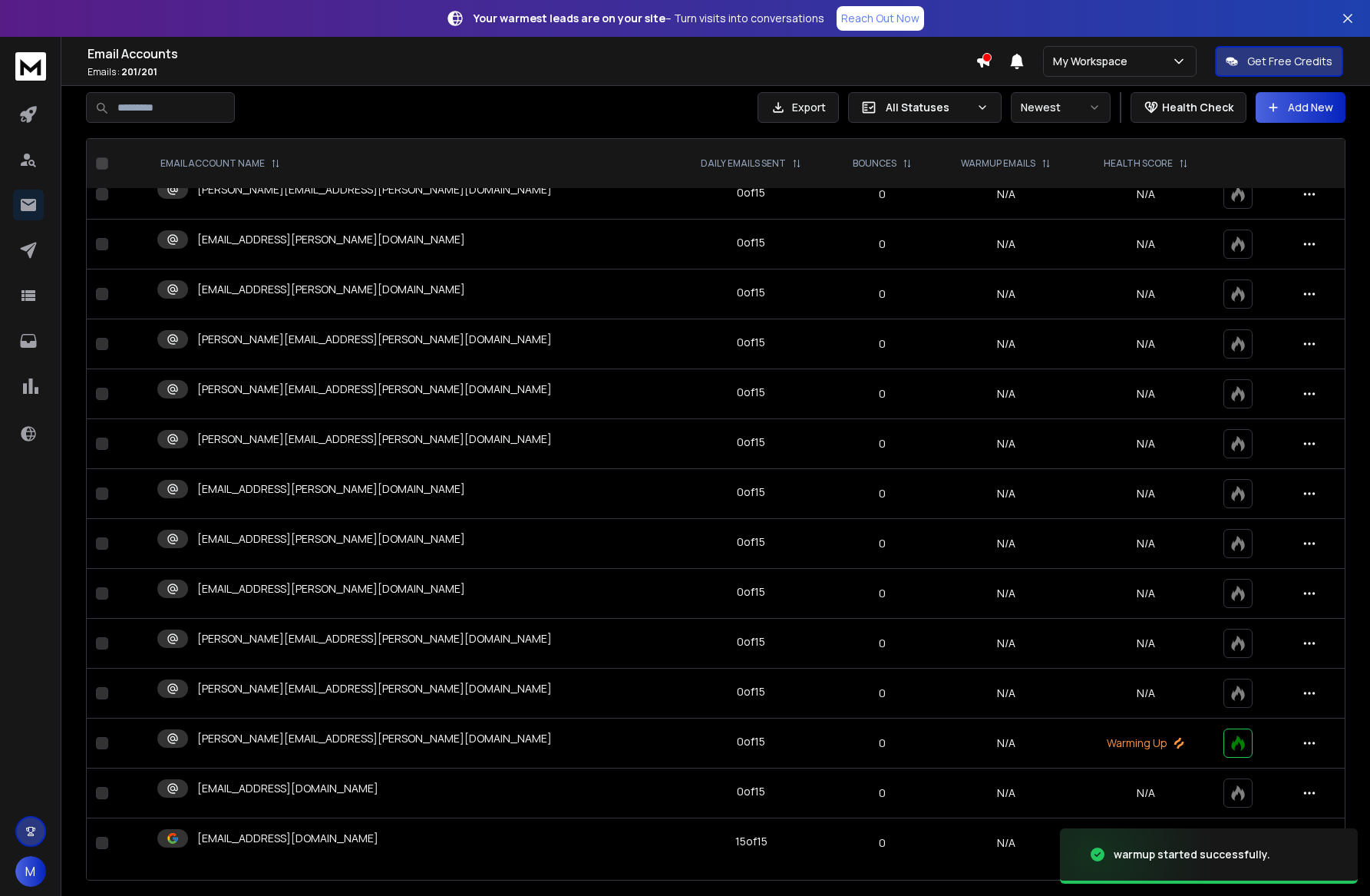
click at [1232, 693] on icon at bounding box center [1238, 693] width 13 height 15
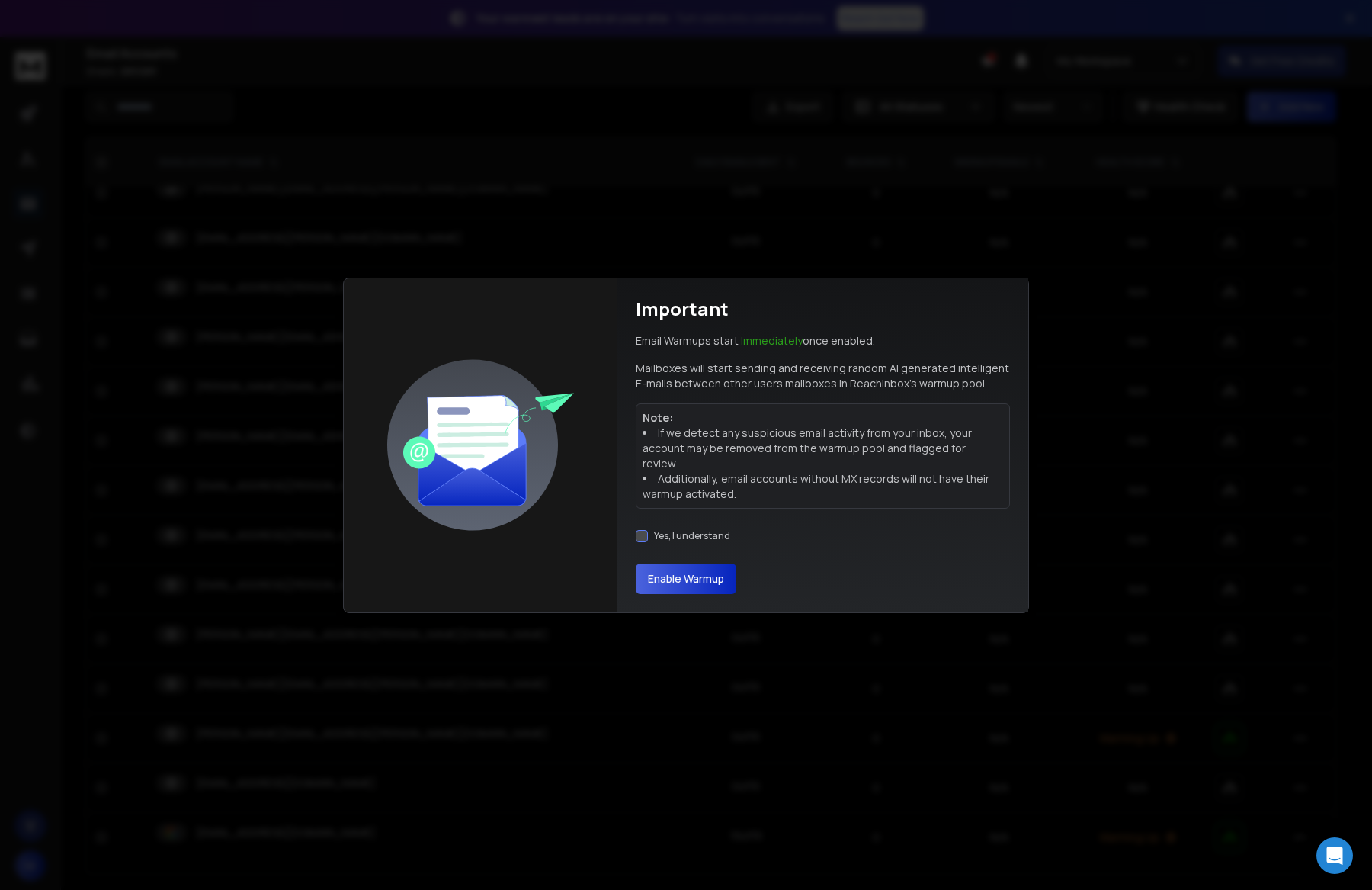
click at [642, 531] on button "Yes, I understand" at bounding box center [641, 535] width 12 height 12
click at [675, 574] on button "Enable Warmup" at bounding box center [686, 578] width 100 height 31
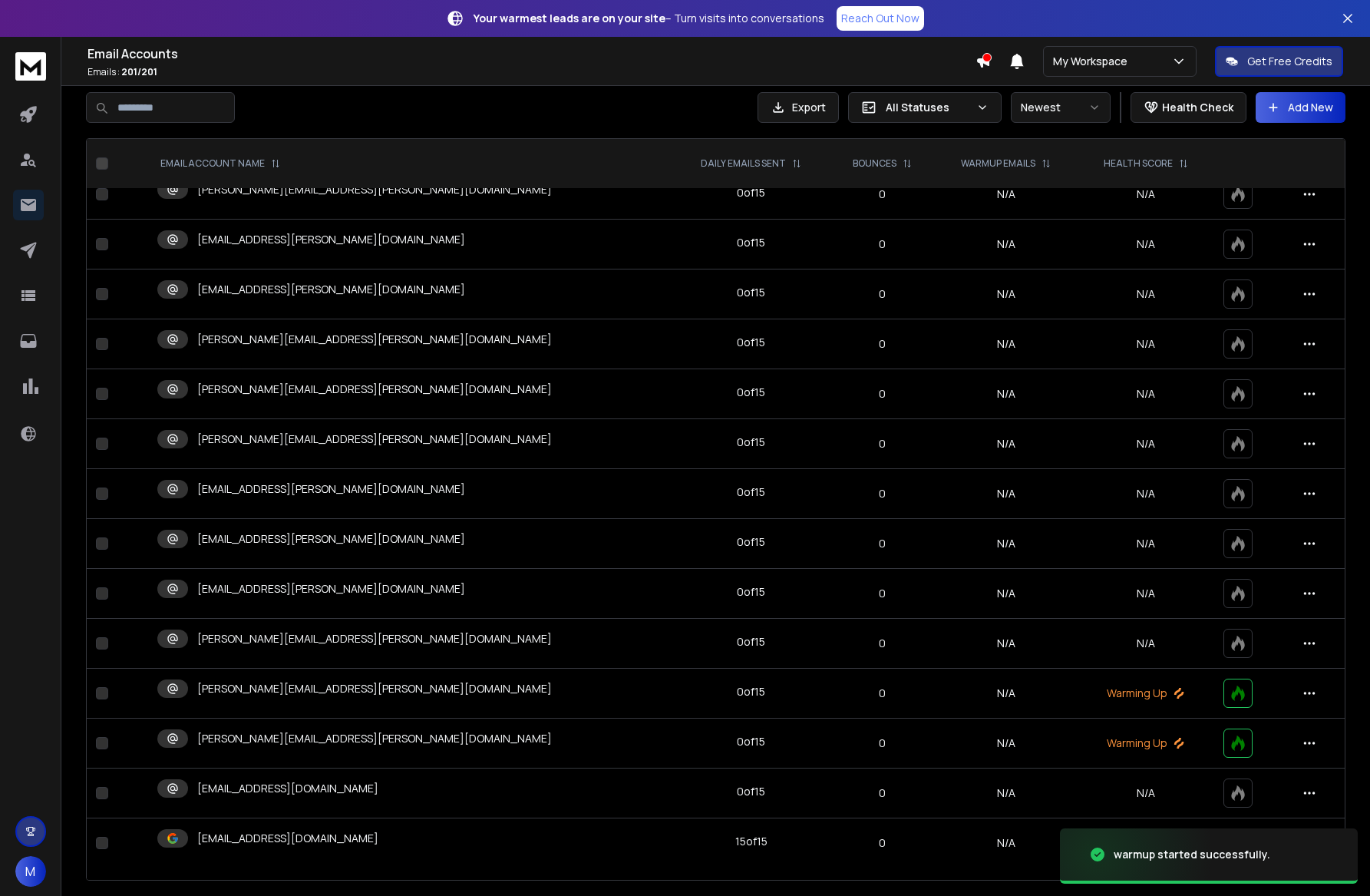
click at [1231, 636] on icon at bounding box center [1238, 643] width 15 height 15
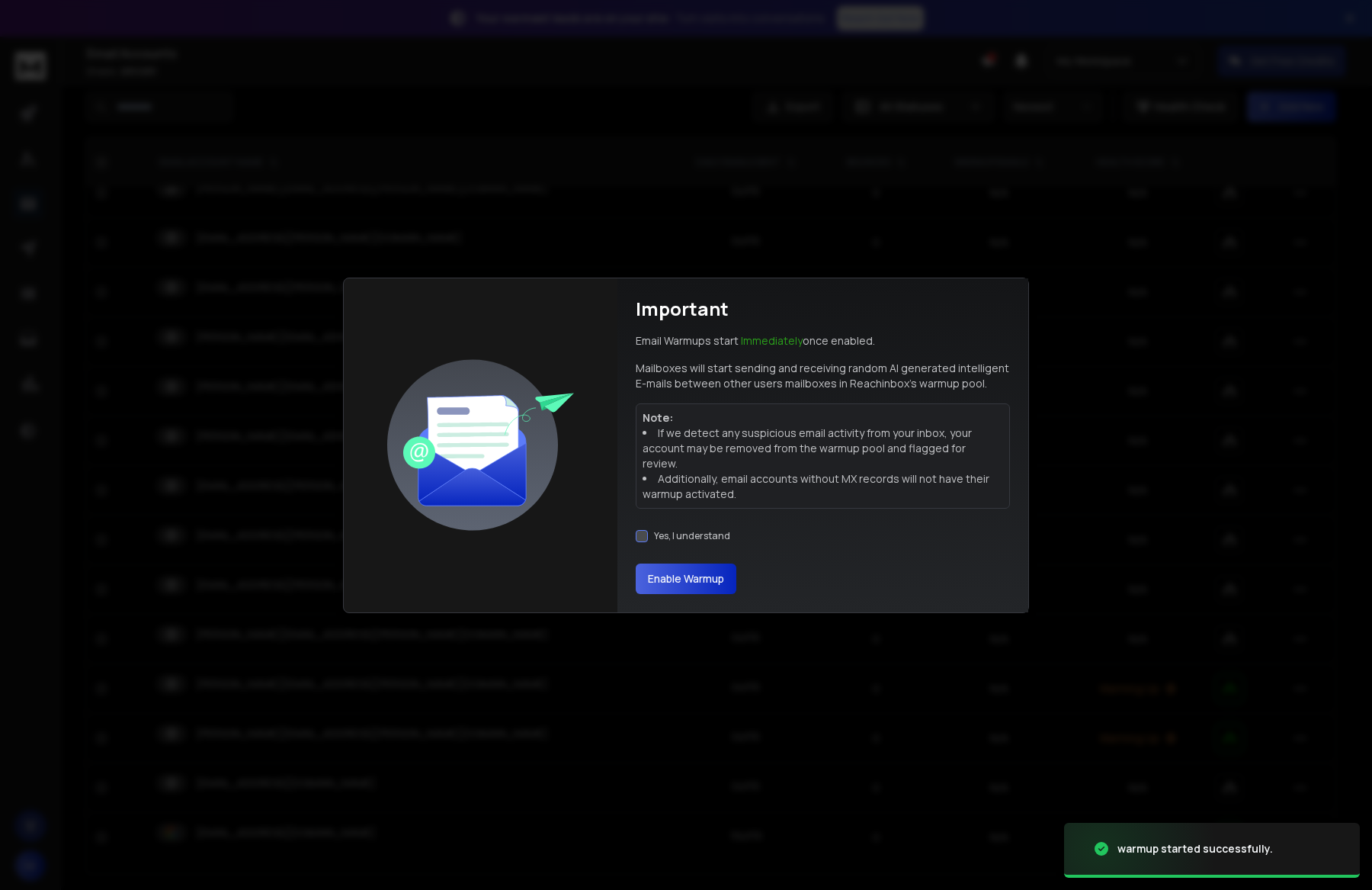
click at [642, 531] on button "Yes, I understand" at bounding box center [641, 535] width 12 height 12
click at [669, 570] on button "Enable Warmup" at bounding box center [686, 578] width 100 height 31
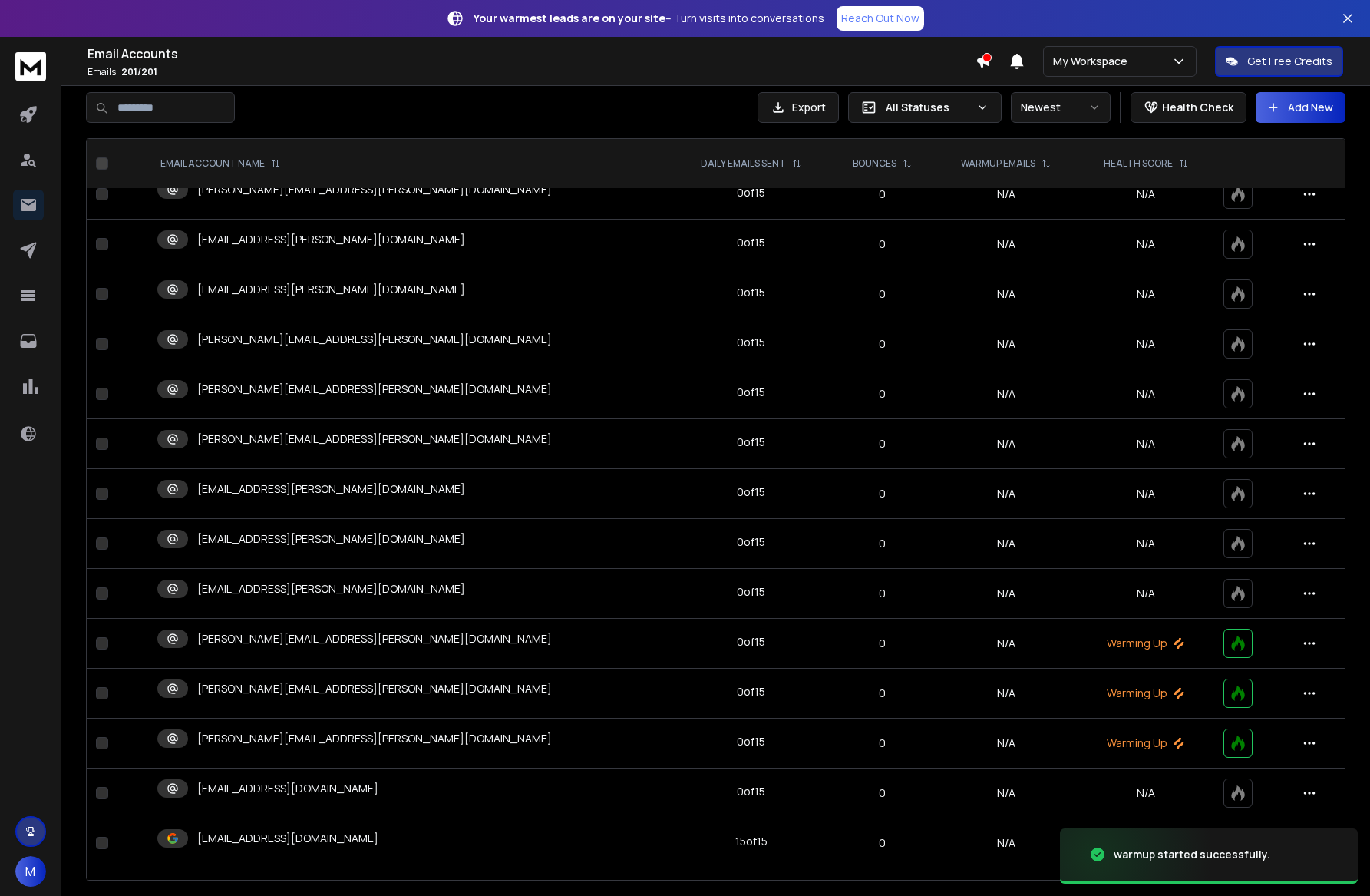
click at [1232, 595] on icon at bounding box center [1238, 593] width 13 height 15
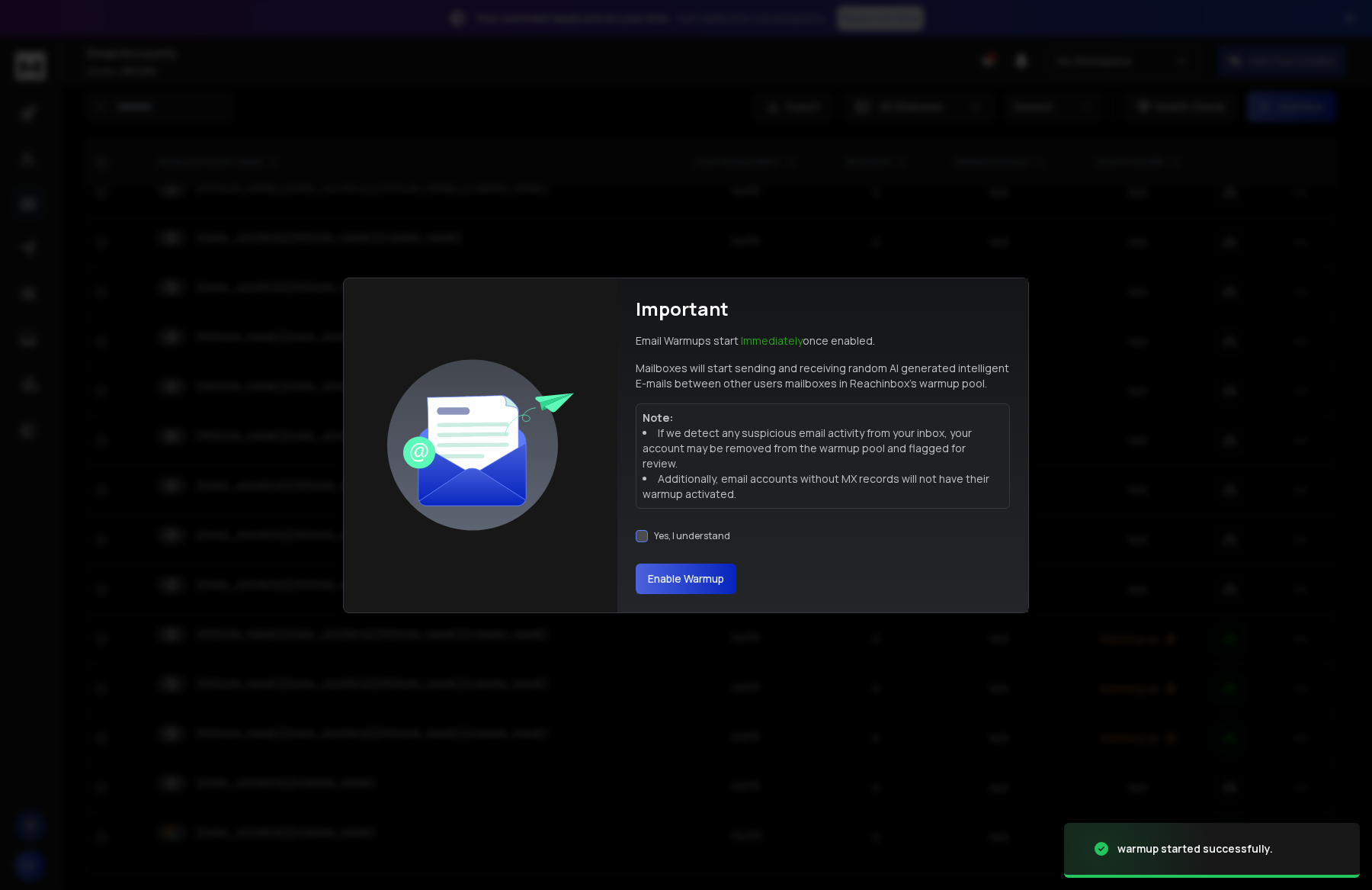
click at [646, 530] on button "Yes, I understand" at bounding box center [641, 535] width 12 height 12
click at [688, 569] on button "Enable Warmup" at bounding box center [686, 578] width 100 height 31
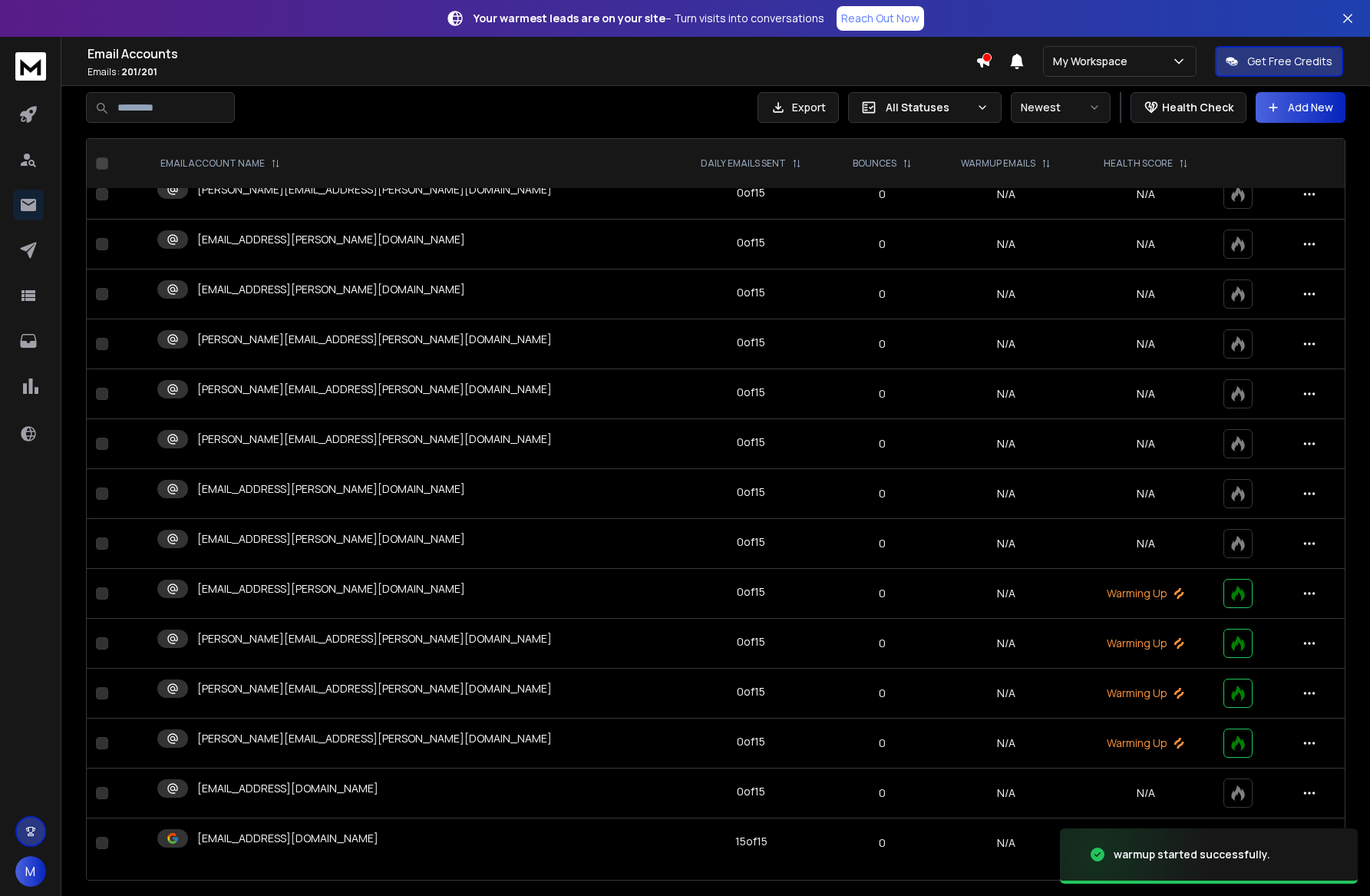
click at [1232, 545] on icon at bounding box center [1238, 543] width 13 height 15
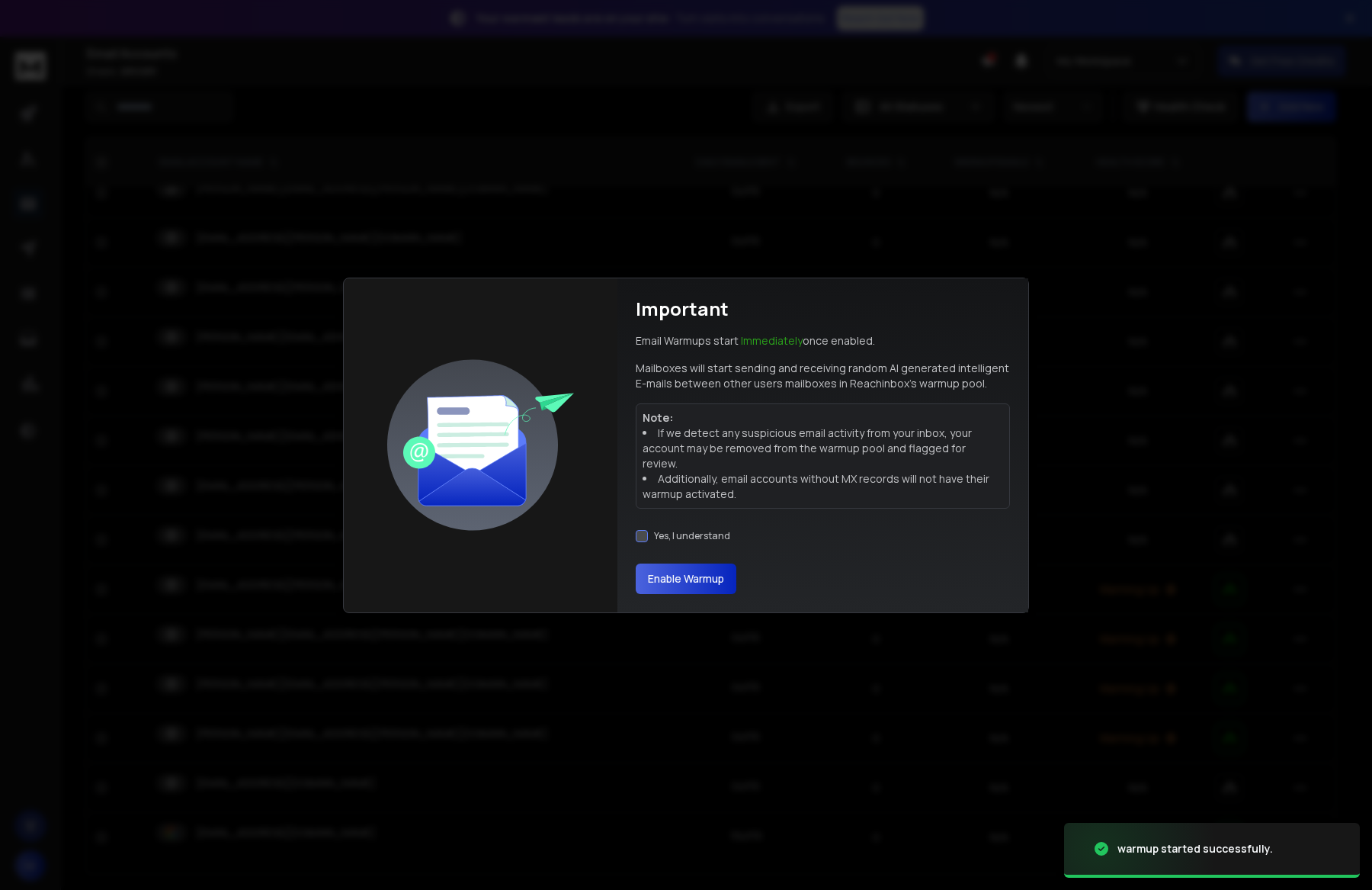
click at [642, 530] on button "Yes, I understand" at bounding box center [641, 535] width 12 height 12
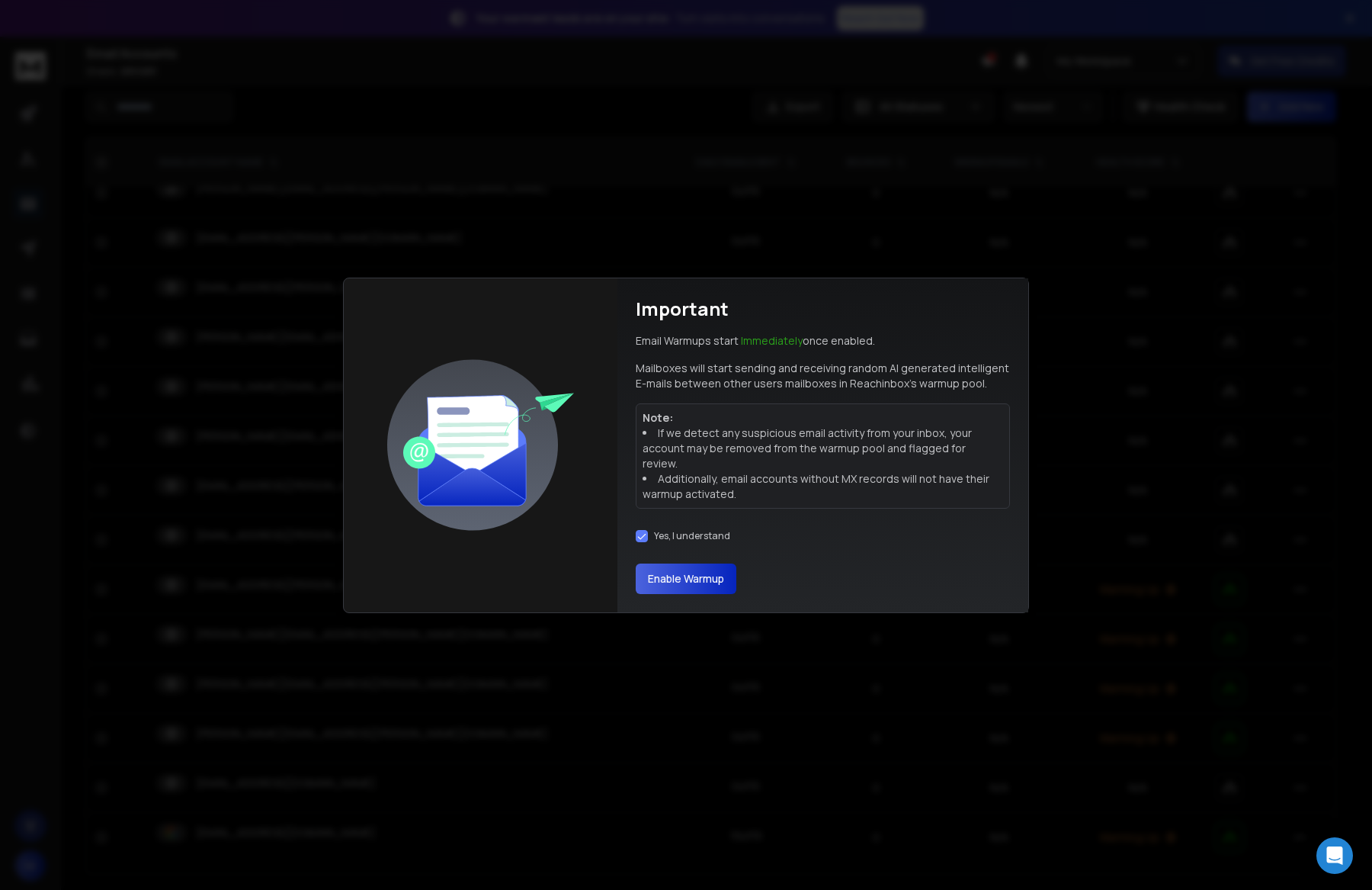
drag, startPoint x: 664, startPoint y: 566, endPoint x: 729, endPoint y: 580, distance: 66.5
click at [665, 566] on button "Enable Warmup" at bounding box center [686, 578] width 100 height 31
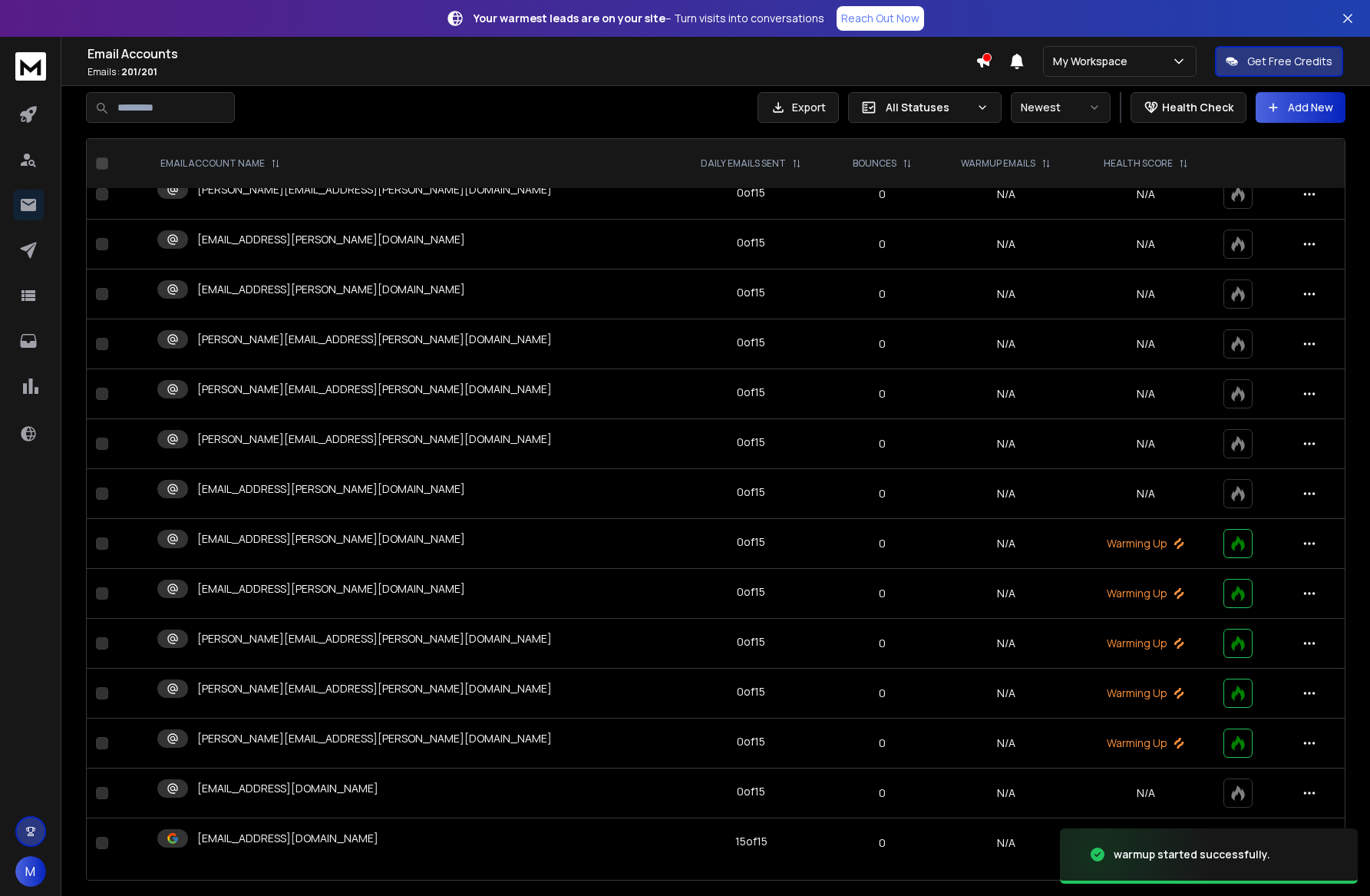
click at [1232, 494] on icon at bounding box center [1238, 493] width 13 height 15
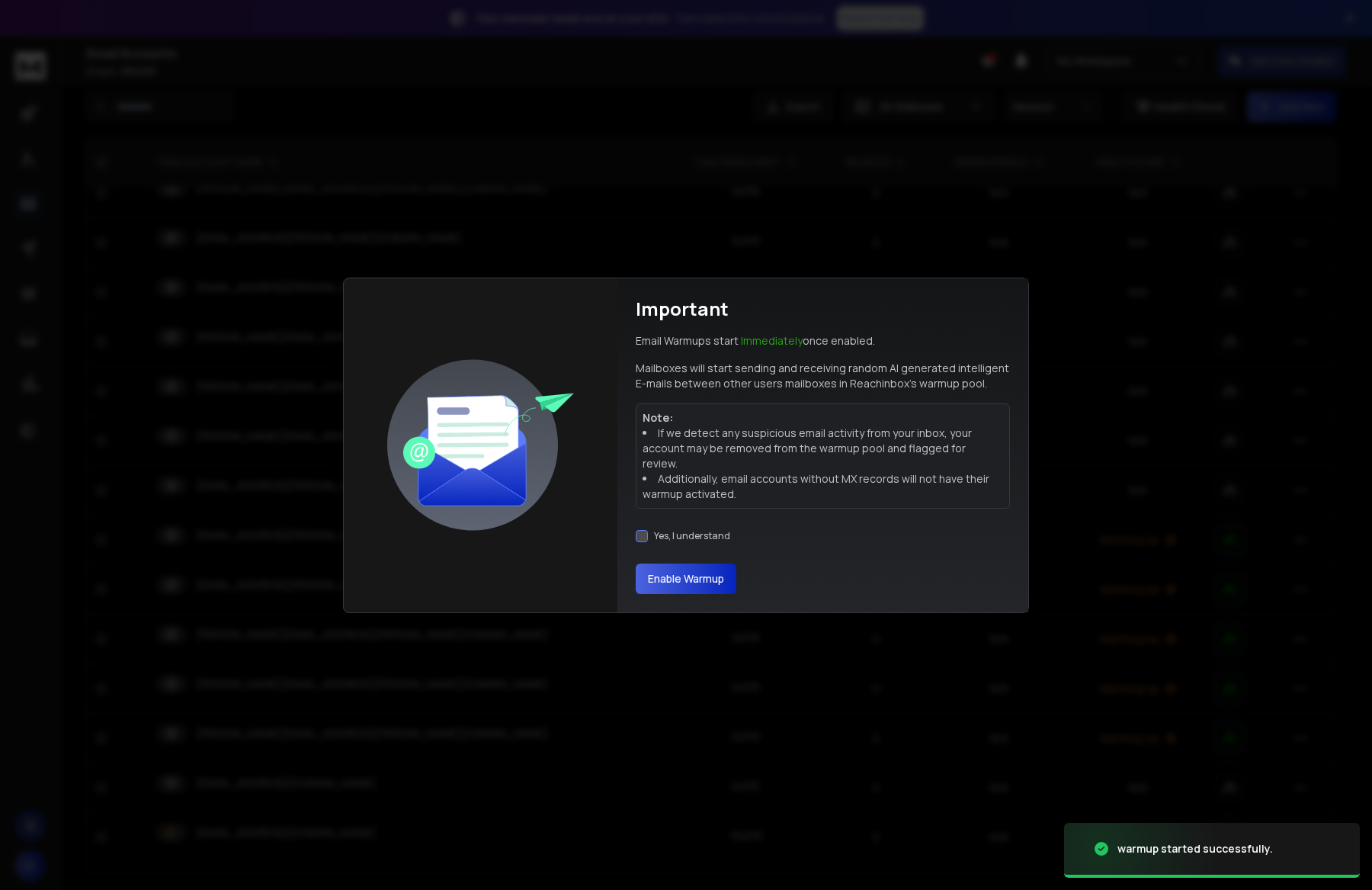
click at [643, 530] on button "Yes, I understand" at bounding box center [641, 535] width 12 height 12
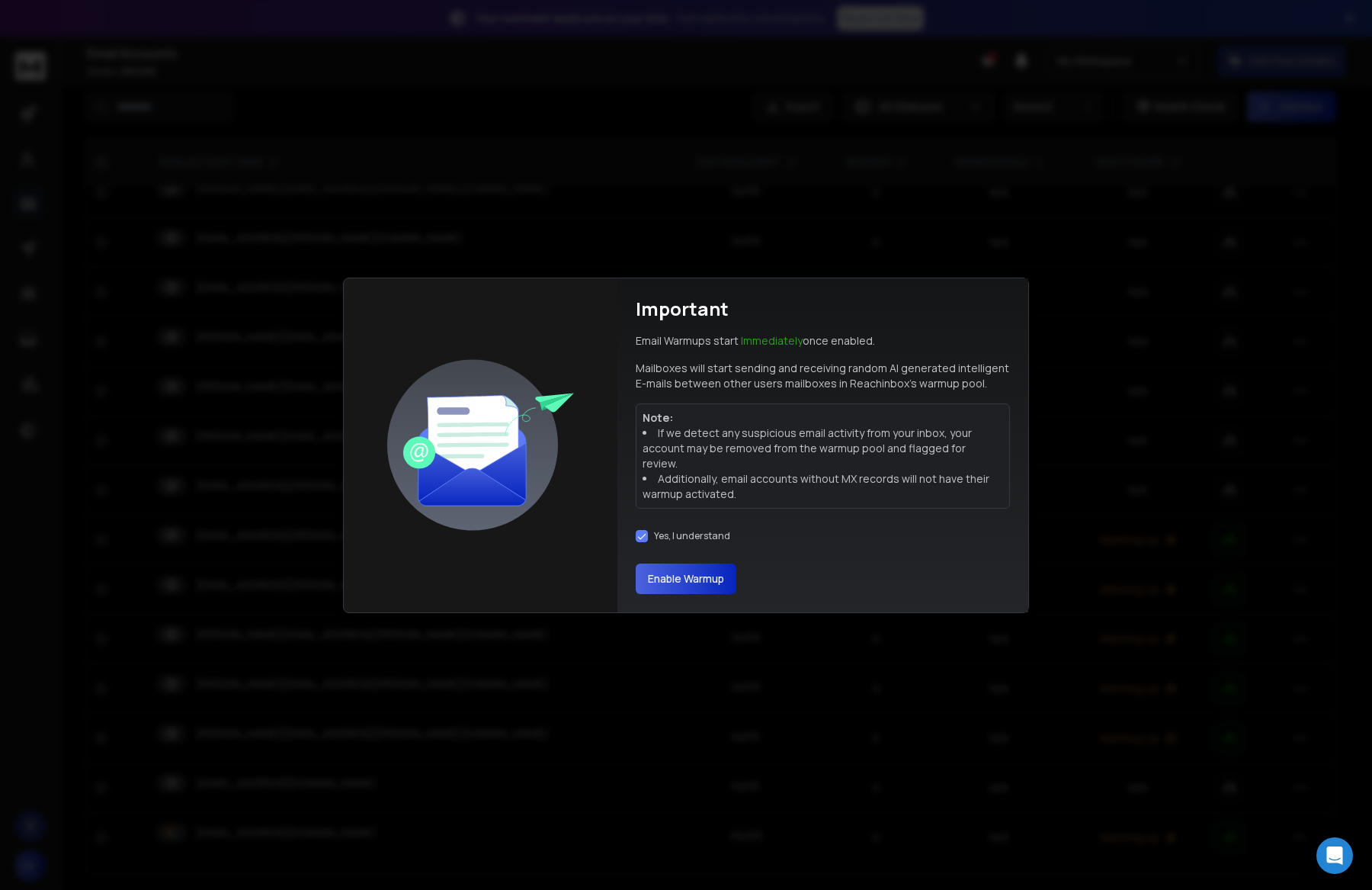
drag, startPoint x: 681, startPoint y: 561, endPoint x: 748, endPoint y: 566, distance: 67.2
click at [685, 563] on button "Enable Warmup" at bounding box center [686, 578] width 100 height 31
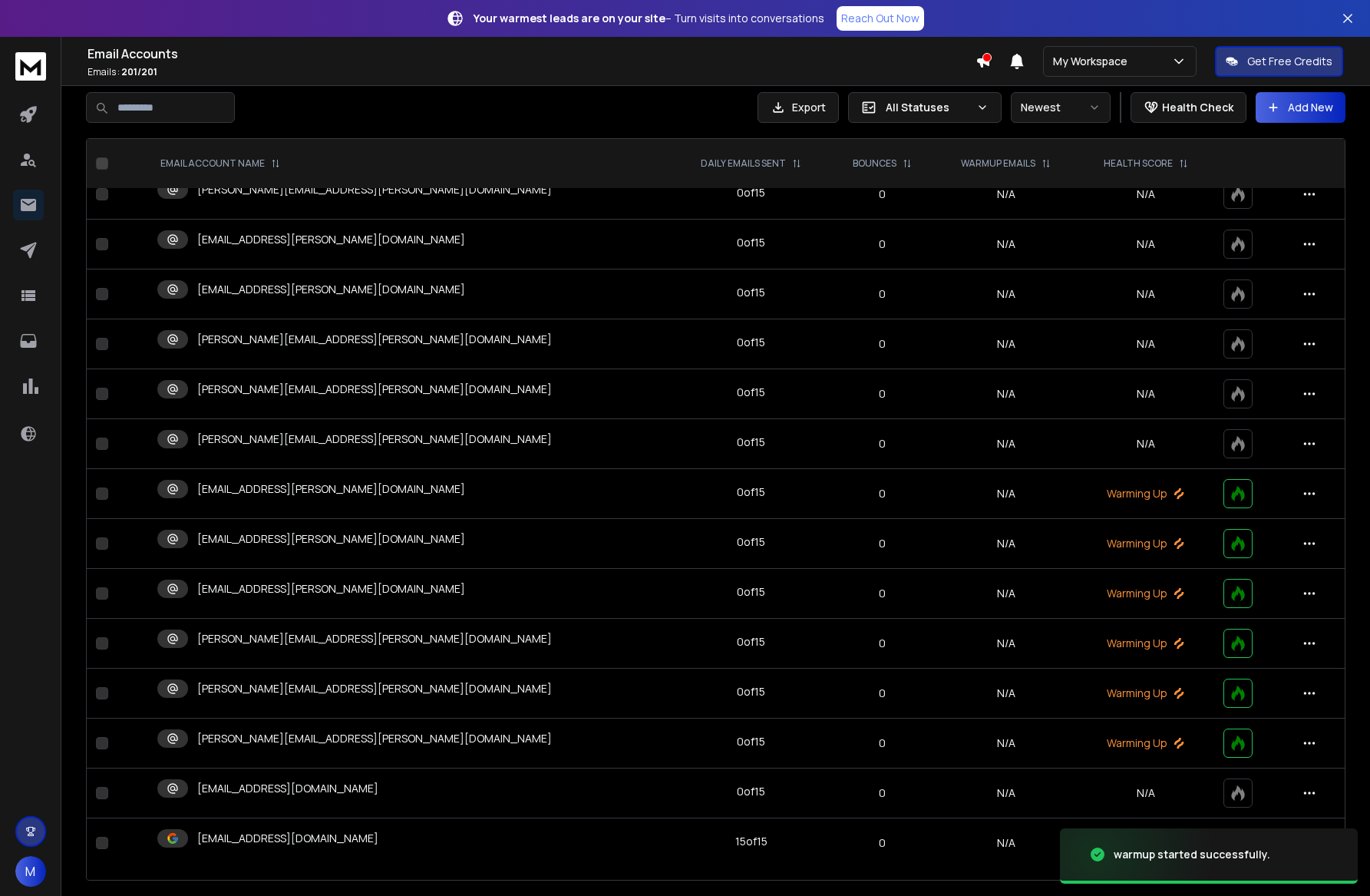
click at [1231, 441] on icon at bounding box center [1238, 444] width 15 height 15
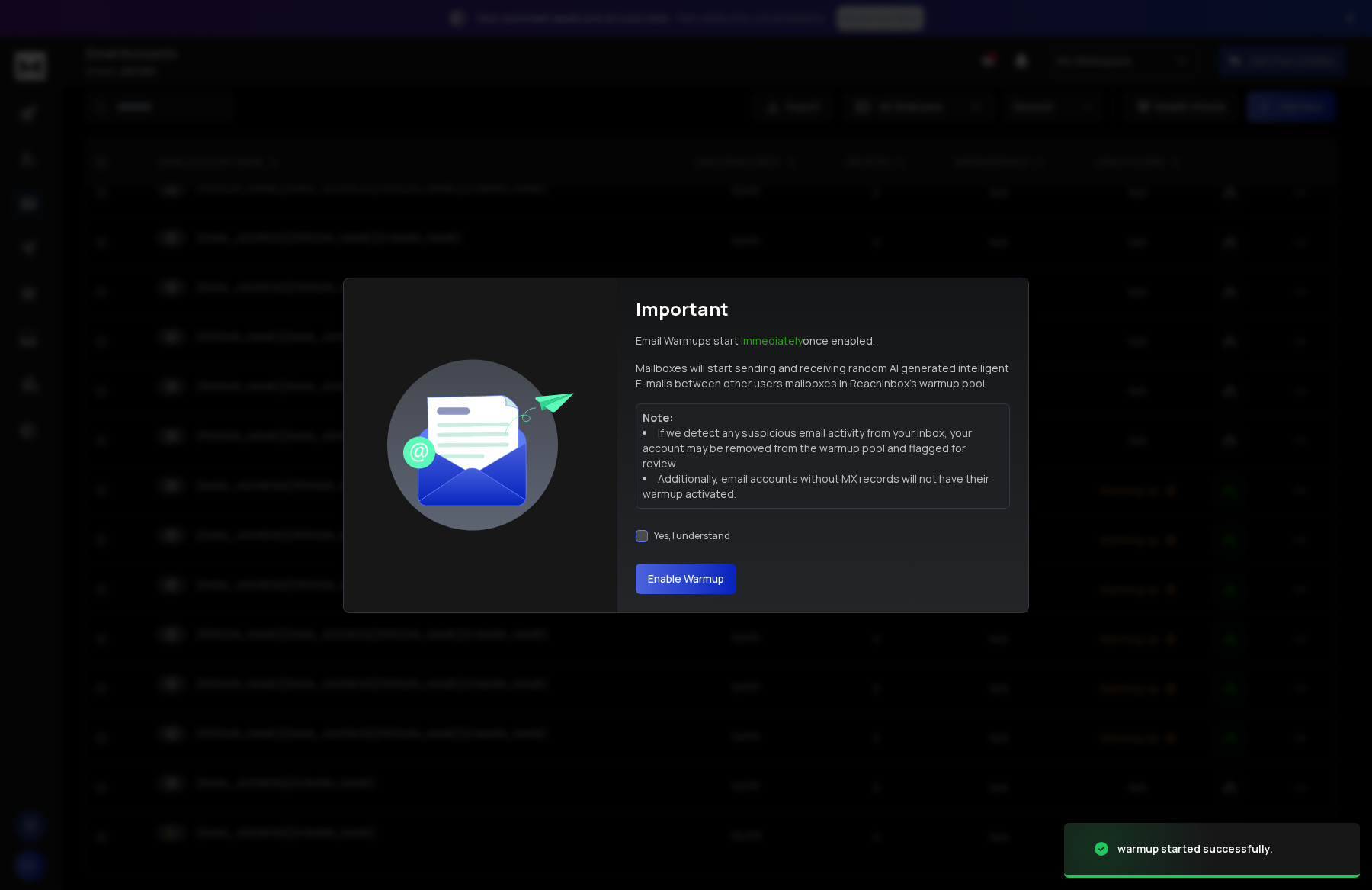
click at [643, 530] on button "Yes, I understand" at bounding box center [641, 535] width 12 height 12
drag, startPoint x: 700, startPoint y: 568, endPoint x: 755, endPoint y: 572, distance: 55.1
click at [702, 568] on button "Enable Warmup" at bounding box center [686, 578] width 100 height 31
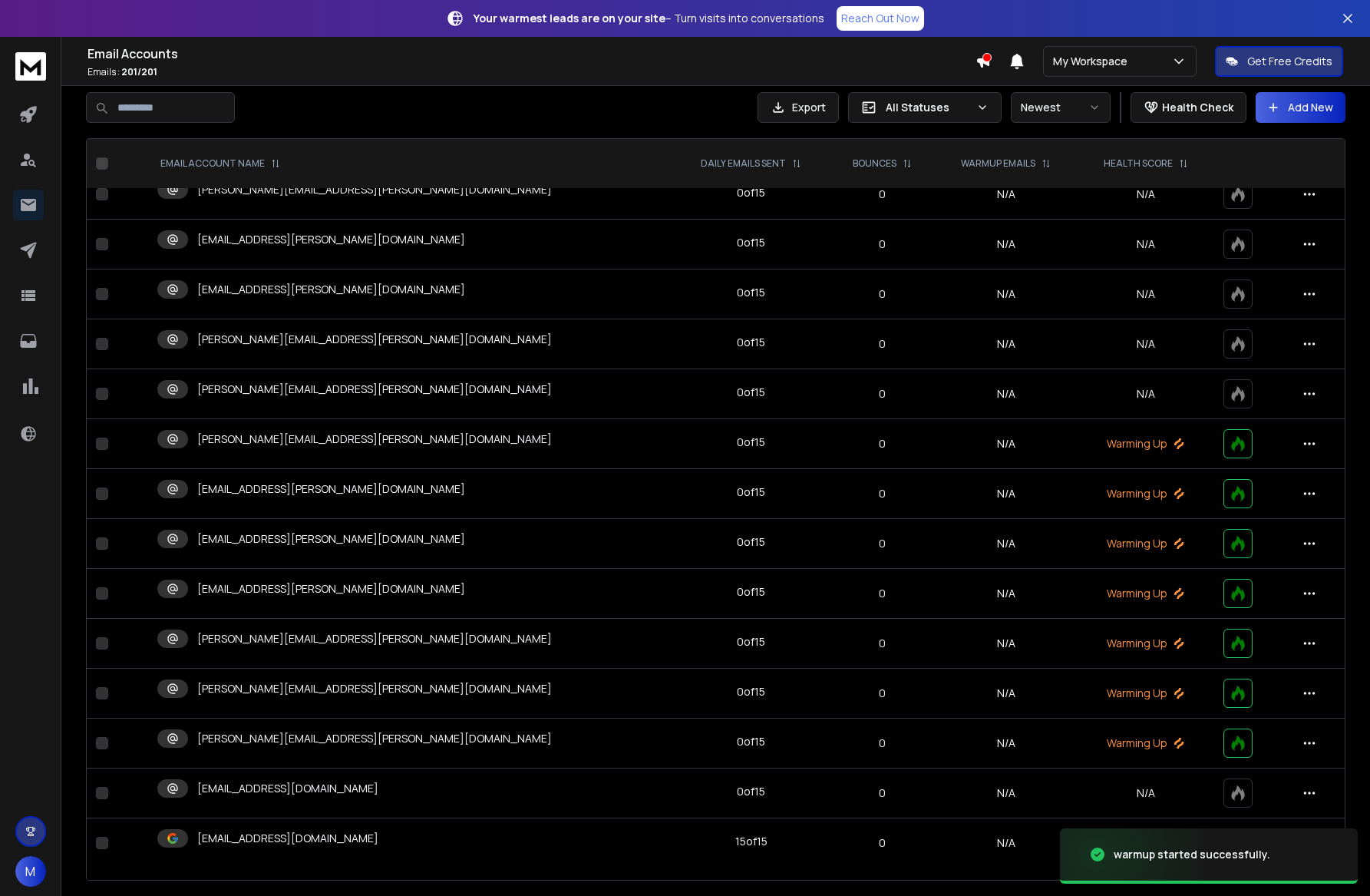
scroll to position [9041, 0]
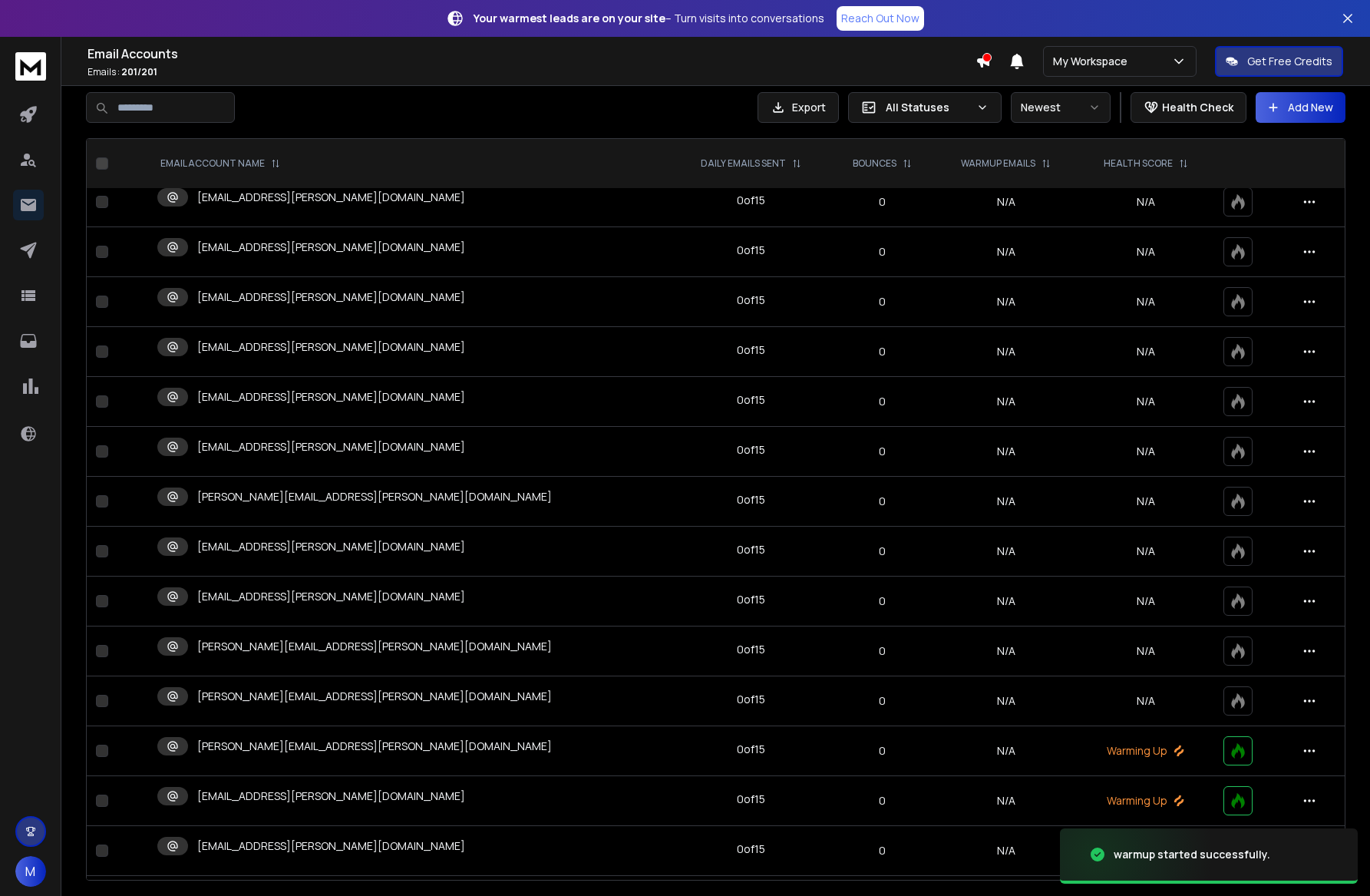
click at [1232, 700] on icon at bounding box center [1238, 701] width 13 height 15
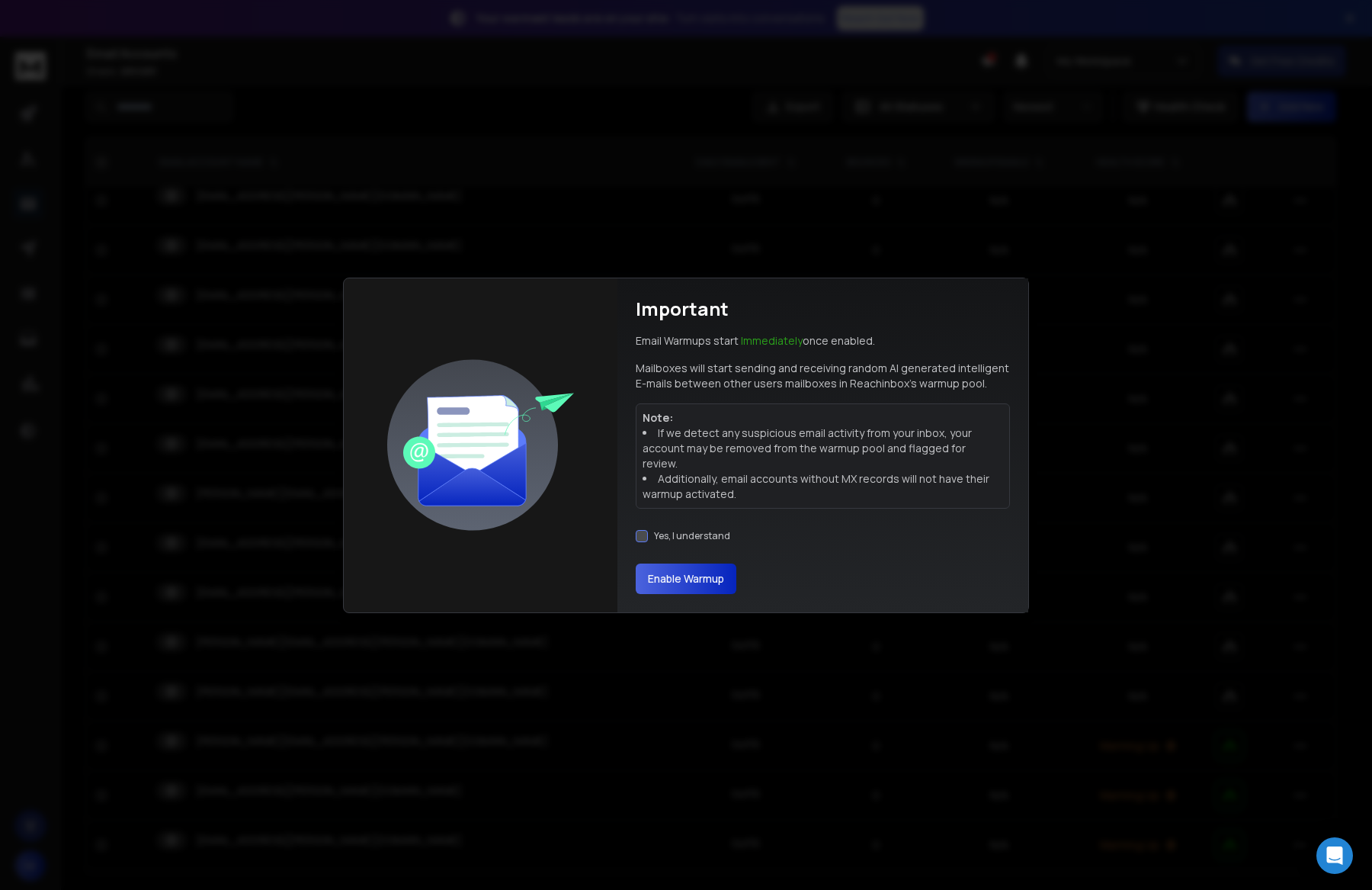
click at [642, 530] on button "Yes, I understand" at bounding box center [641, 535] width 12 height 12
drag, startPoint x: 673, startPoint y: 564, endPoint x: 832, endPoint y: 587, distance: 160.7
click at [677, 565] on button "Enable Warmup" at bounding box center [686, 578] width 100 height 31
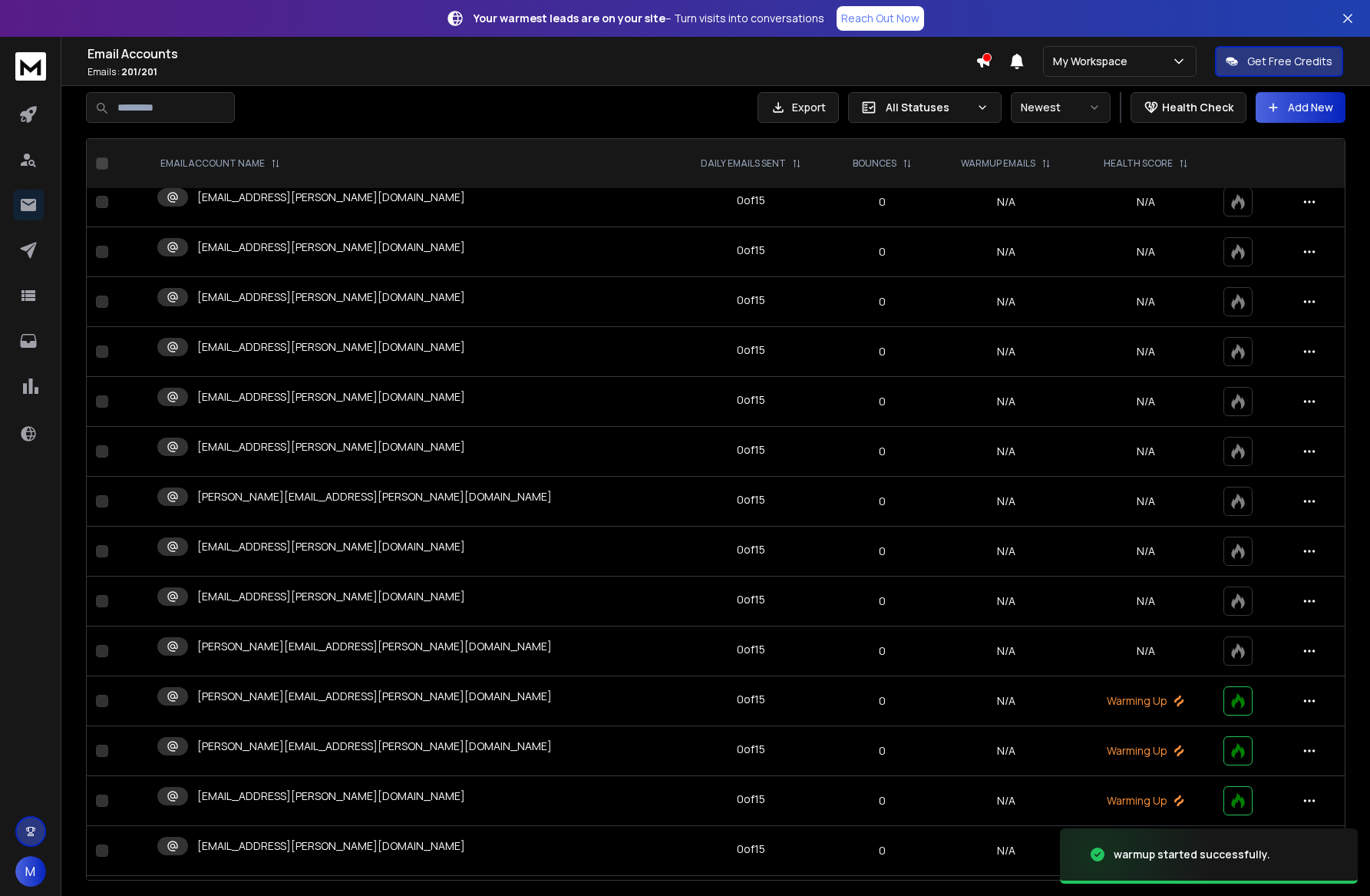
click at [1232, 647] on icon at bounding box center [1238, 650] width 13 height 15
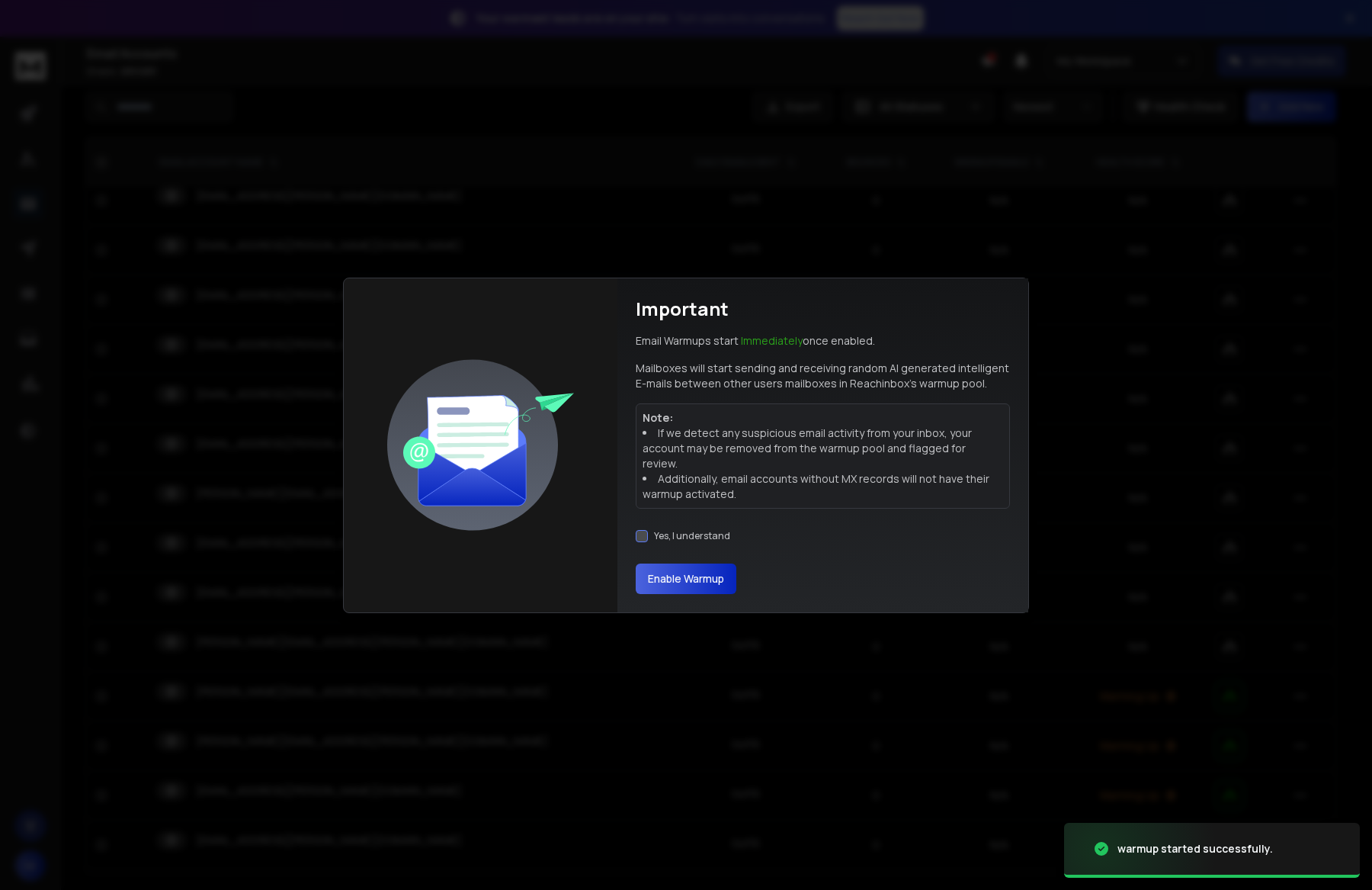
click at [640, 530] on button "Yes, I understand" at bounding box center [641, 535] width 12 height 12
drag, startPoint x: 686, startPoint y: 563, endPoint x: 699, endPoint y: 568, distance: 13.9
click at [694, 567] on button "Enable Warmup" at bounding box center [686, 578] width 100 height 31
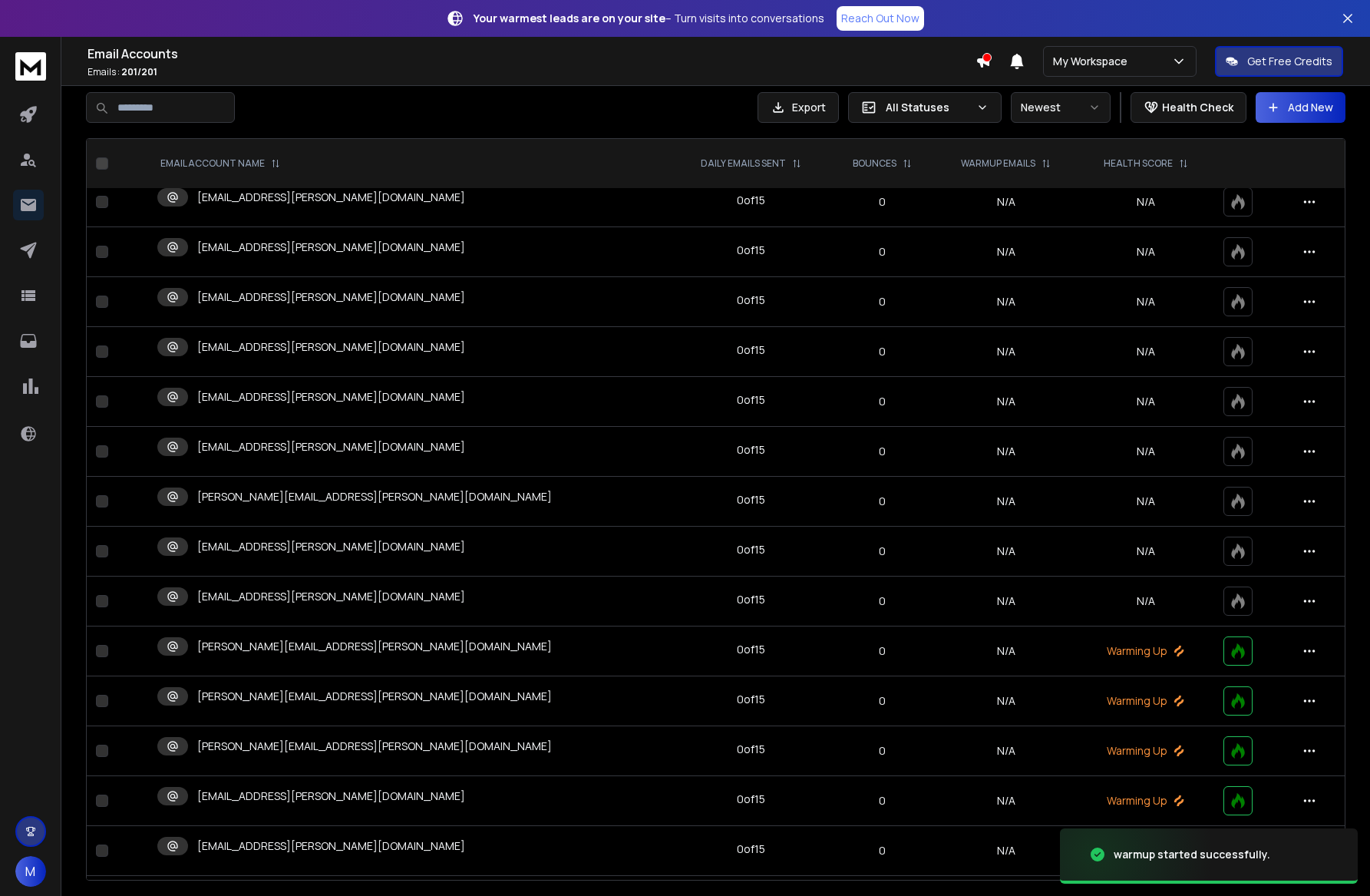
click at [1223, 600] on div at bounding box center [1237, 601] width 29 height 29
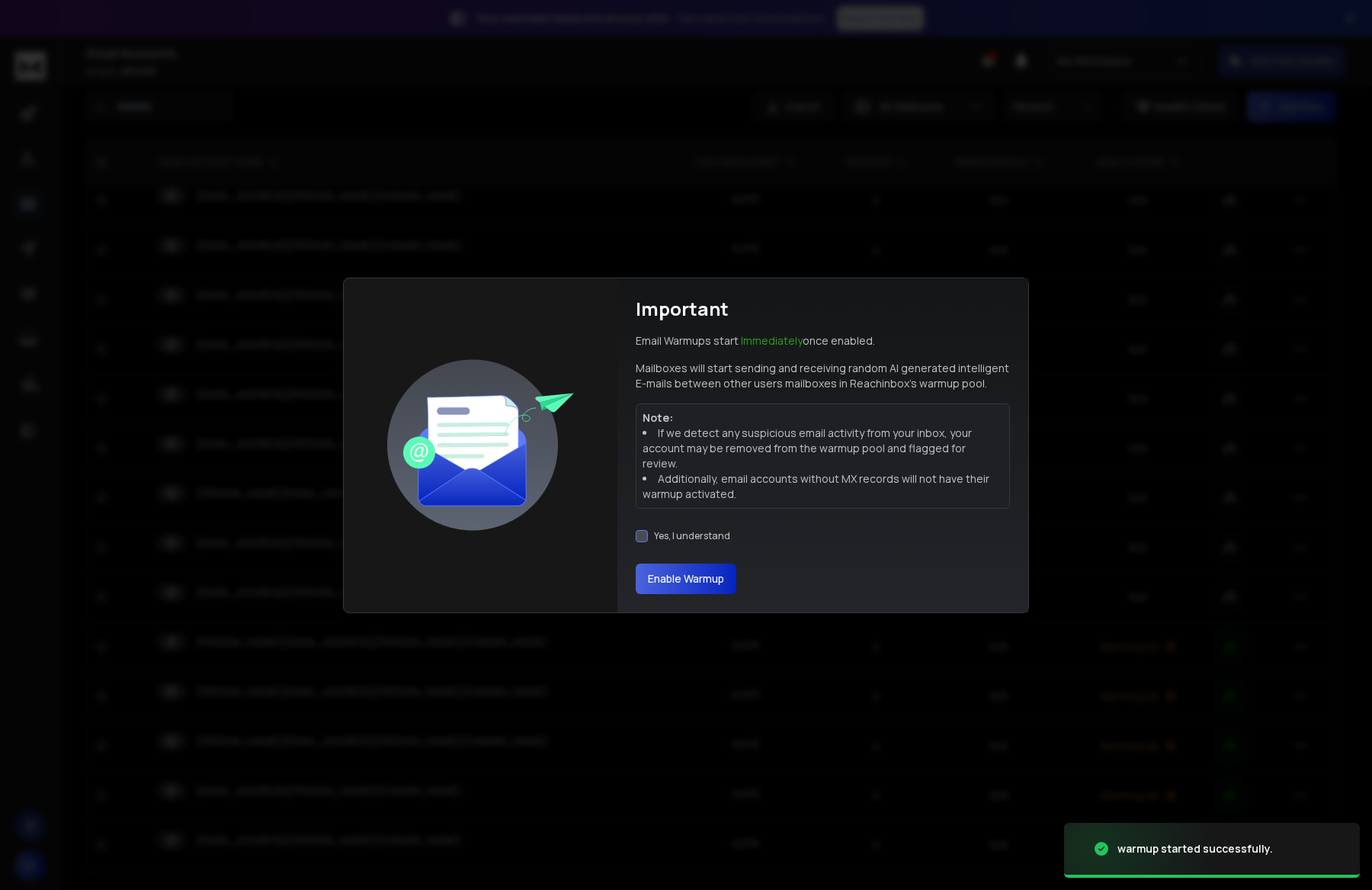
click at [636, 530] on button "Yes, I understand" at bounding box center [641, 535] width 12 height 12
click at [673, 566] on button "Enable Warmup" at bounding box center [686, 578] width 100 height 31
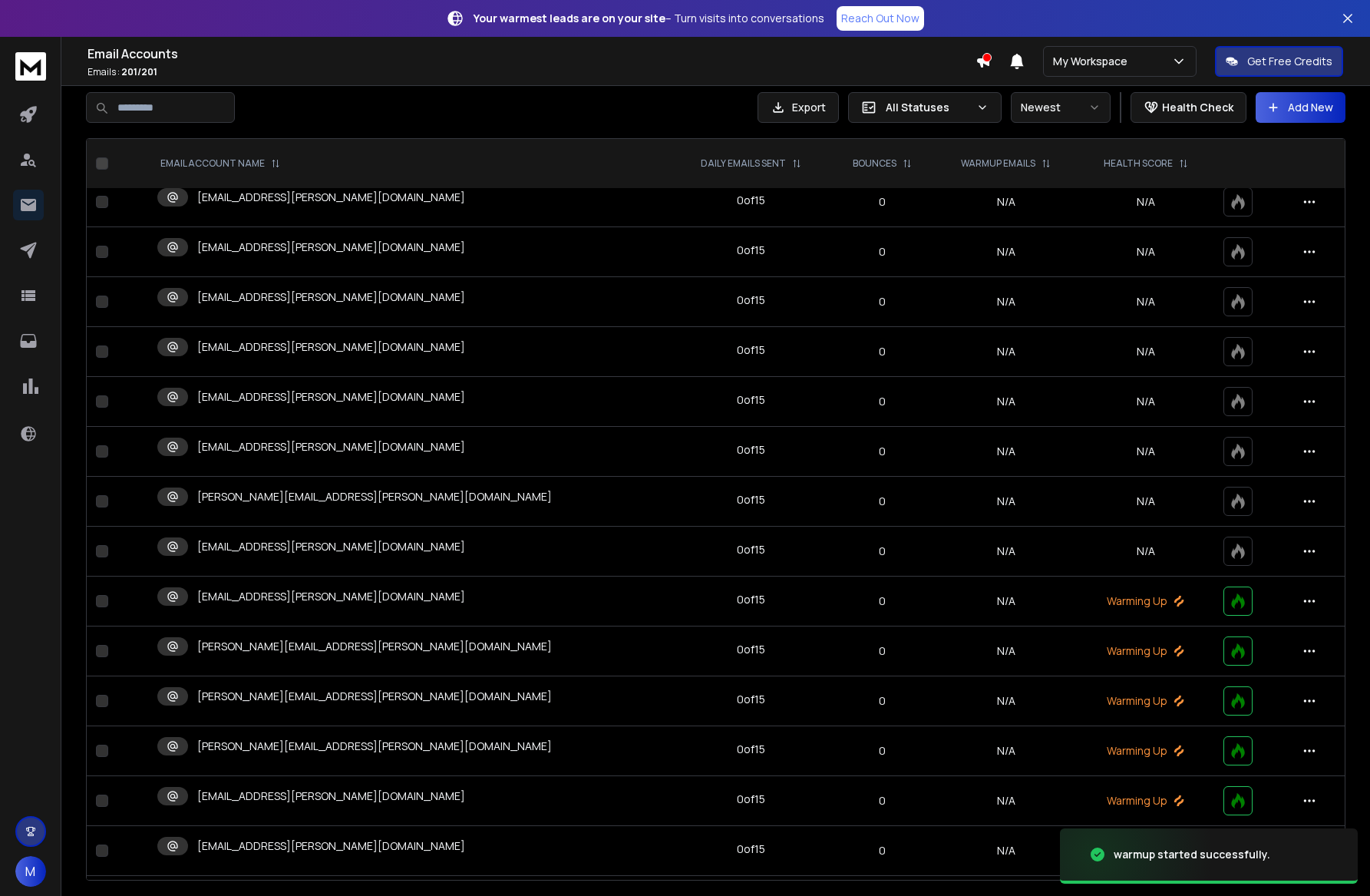
click at [1223, 543] on div at bounding box center [1237, 550] width 29 height 29
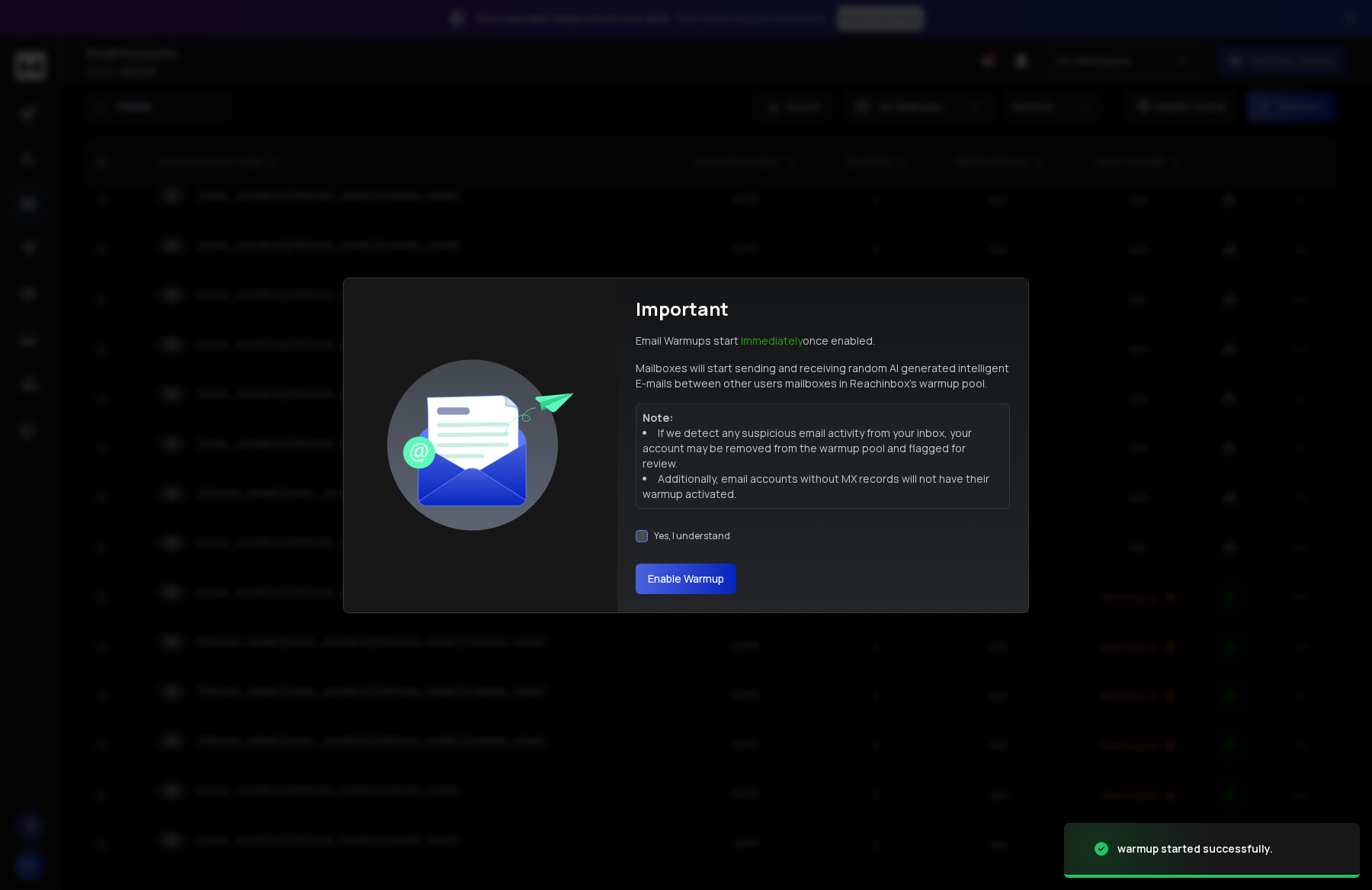
click at [643, 532] on button "Yes, I understand" at bounding box center [641, 535] width 12 height 12
click at [696, 566] on button "Enable Warmup" at bounding box center [686, 578] width 100 height 31
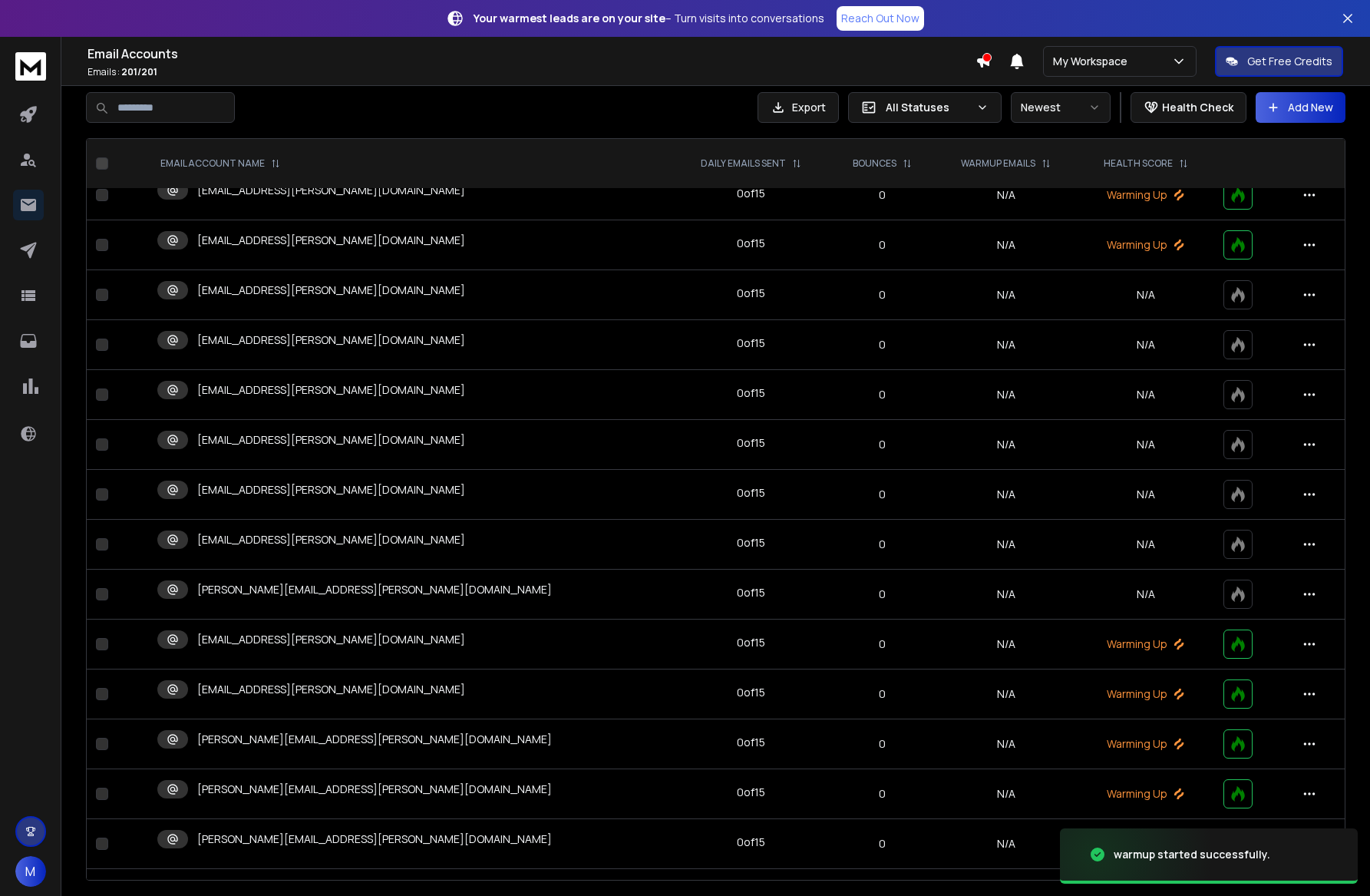
scroll to position [8965, 0]
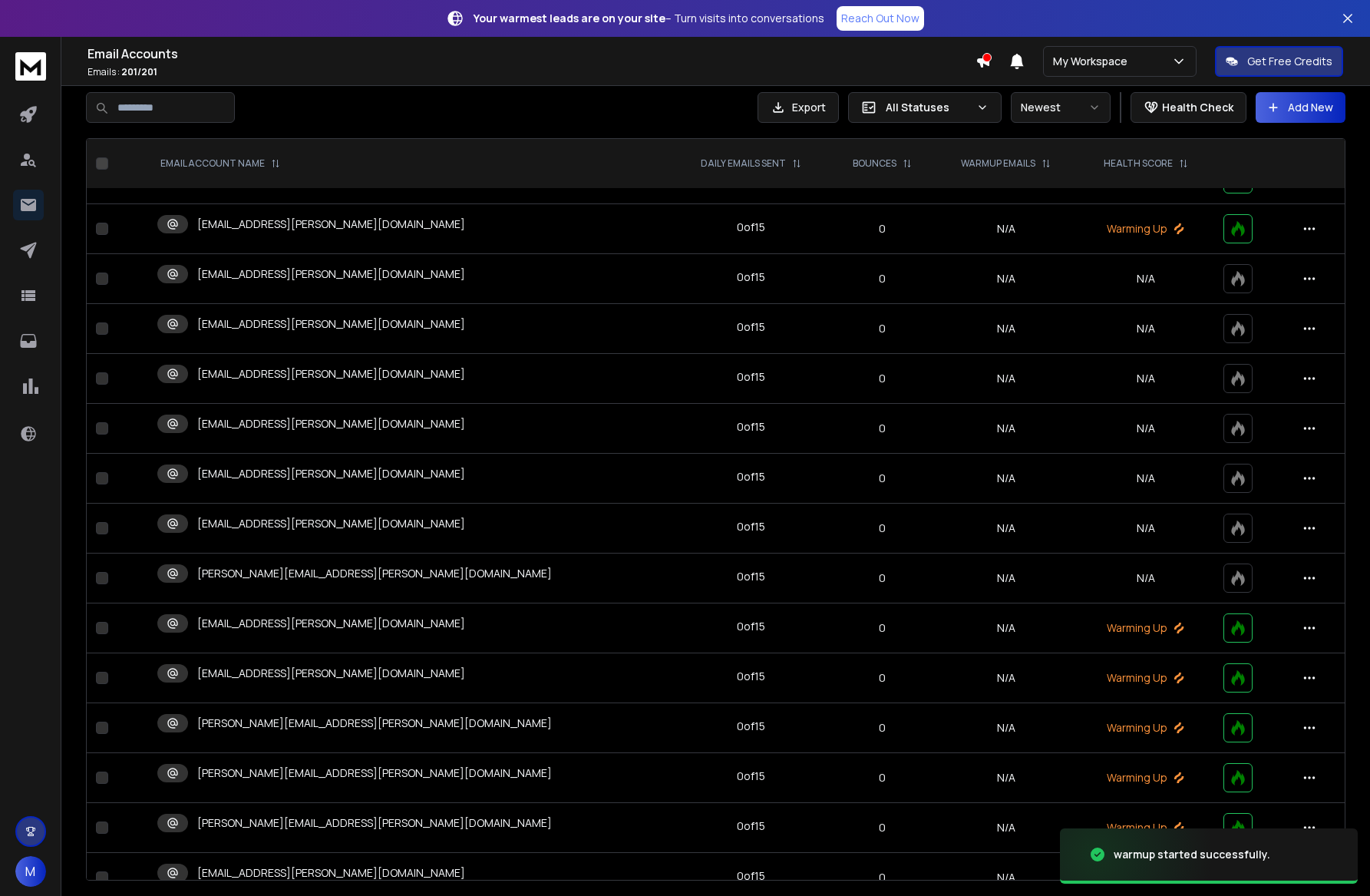
click at [1223, 570] on div at bounding box center [1237, 577] width 29 height 29
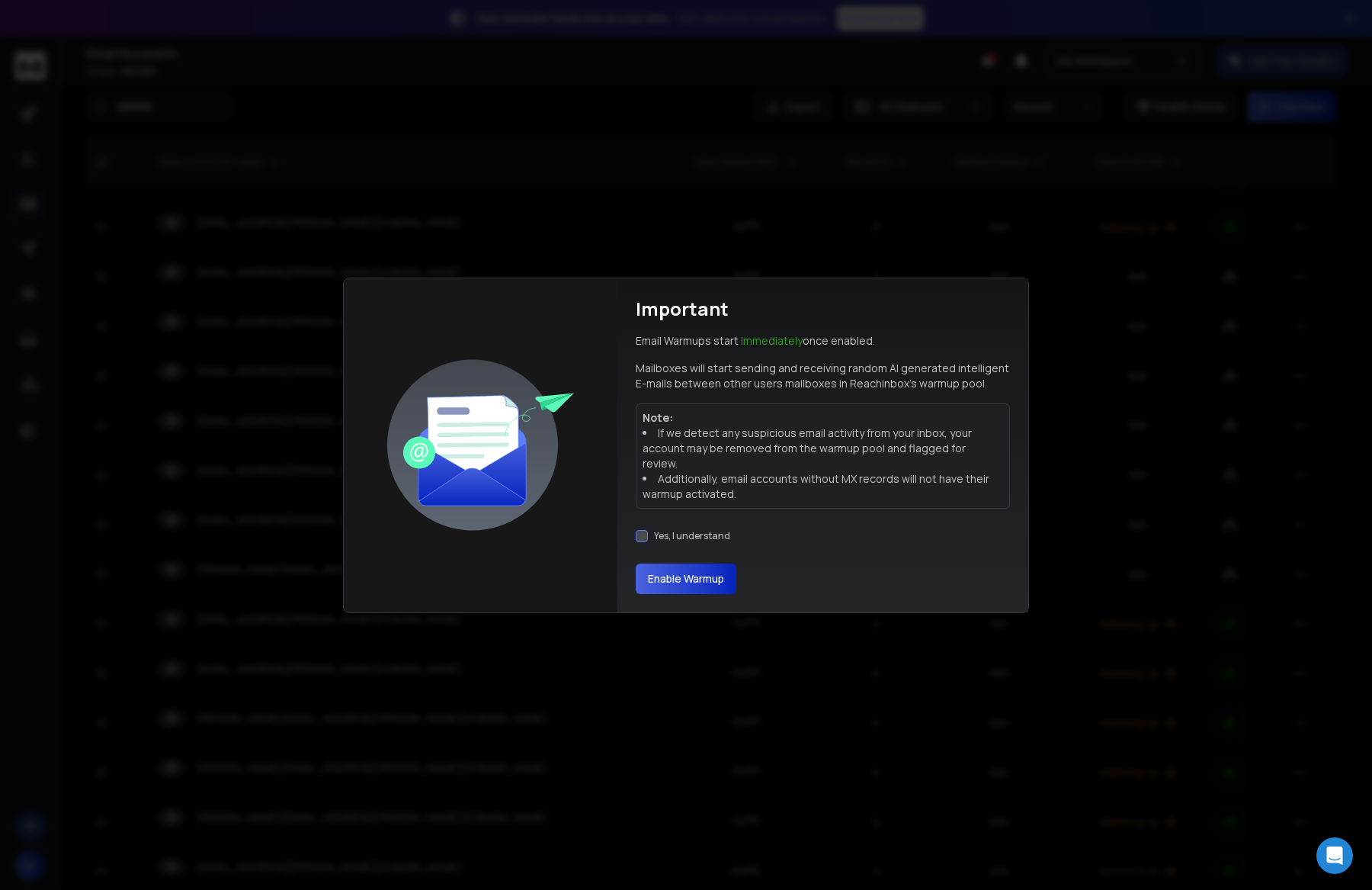
click at [626, 525] on div "Important Email Warmups start Immediately once enabled. Mailboxes will start se…" at bounding box center [822, 445] width 411 height 334
click at [642, 530] on button "Yes, I understand" at bounding box center [641, 535] width 12 height 12
drag, startPoint x: 686, startPoint y: 568, endPoint x: 840, endPoint y: 574, distance: 154.1
click at [691, 568] on button "Enable Warmup" at bounding box center [686, 578] width 100 height 31
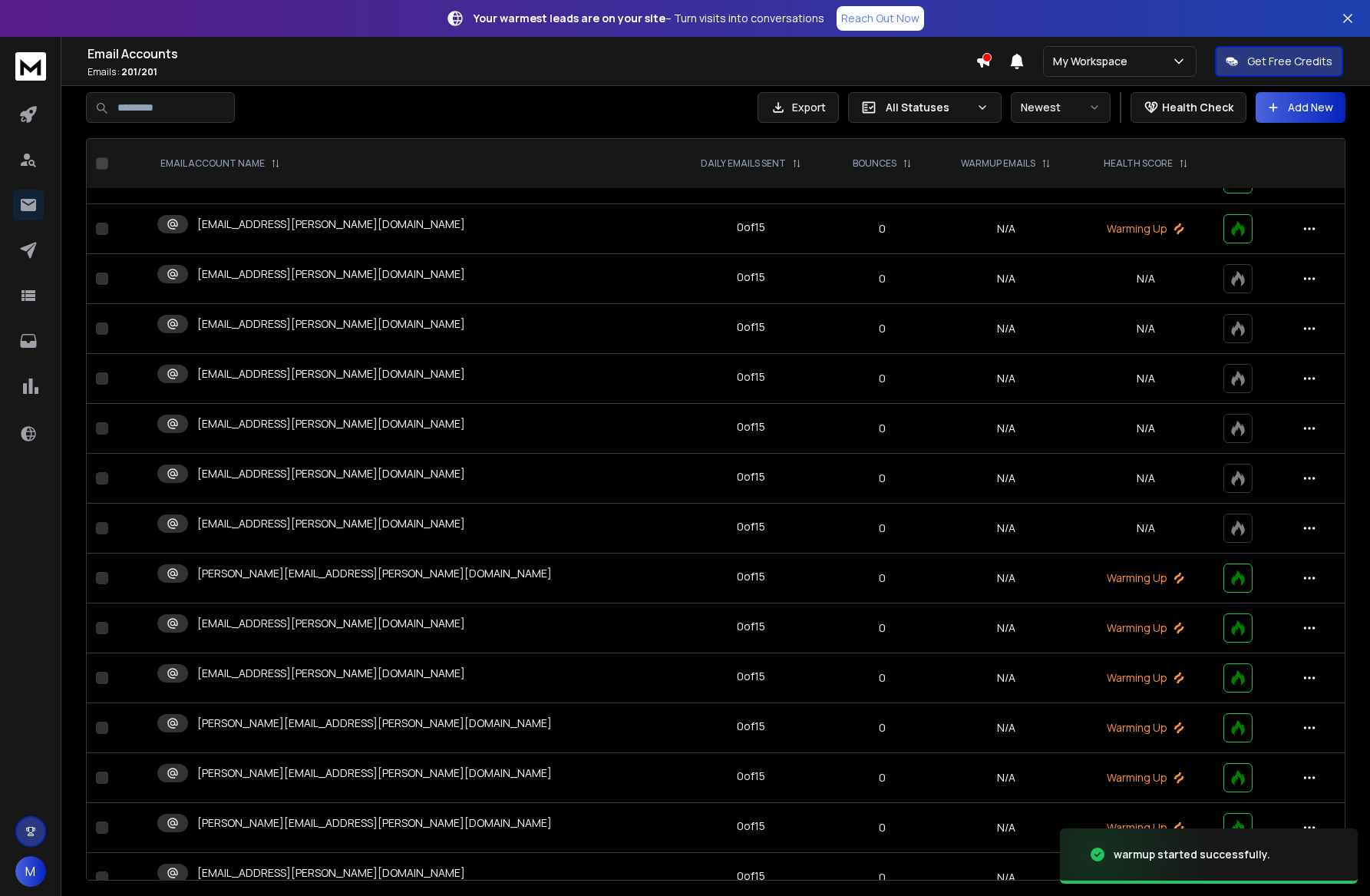
click at [1223, 535] on div at bounding box center [1237, 528] width 29 height 29
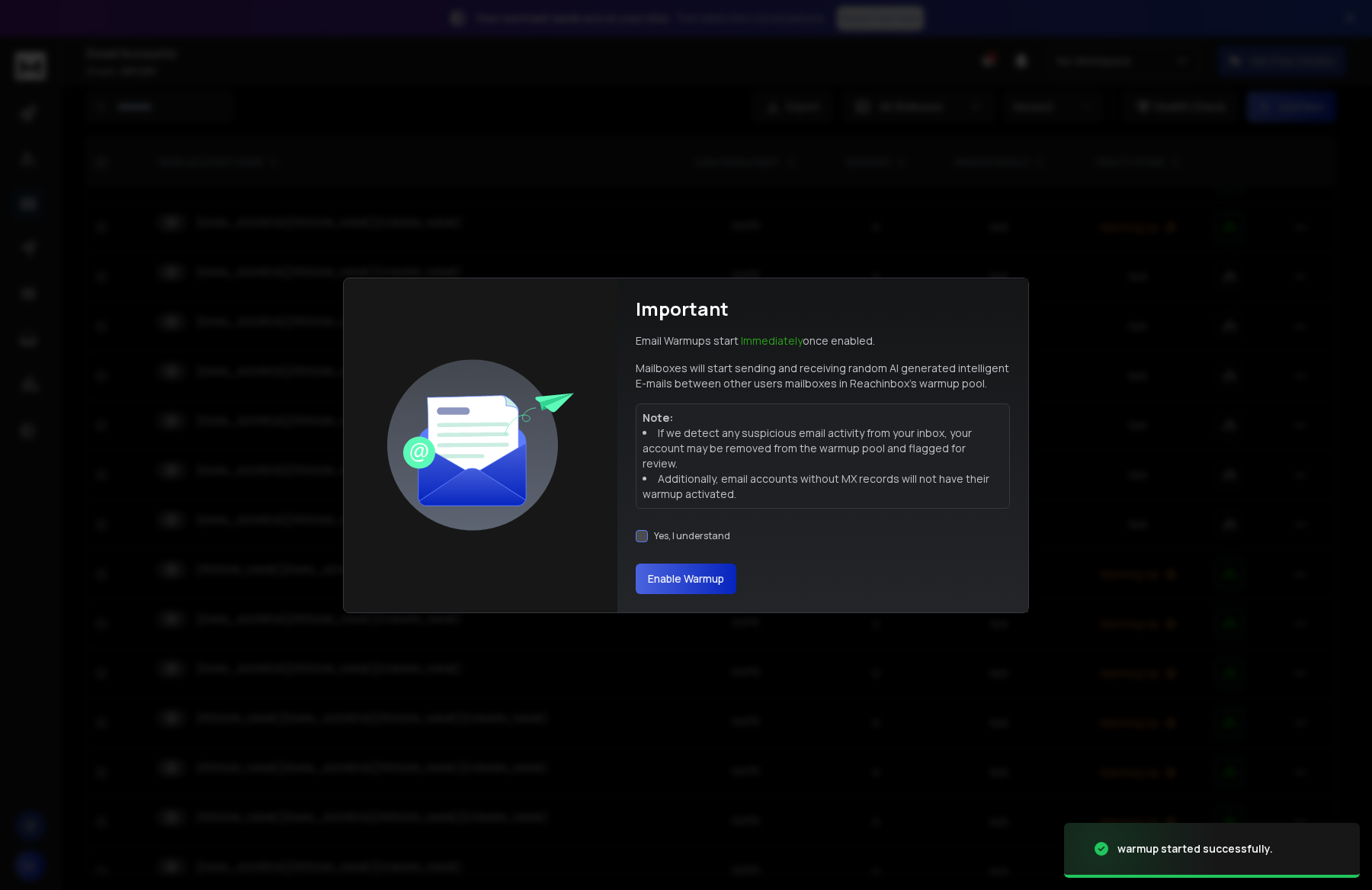
click at [647, 530] on button "Yes, I understand" at bounding box center [641, 535] width 12 height 12
drag, startPoint x: 701, startPoint y: 562, endPoint x: 745, endPoint y: 566, distance: 44.2
click at [706, 565] on button "Enable Warmup" at bounding box center [686, 578] width 100 height 31
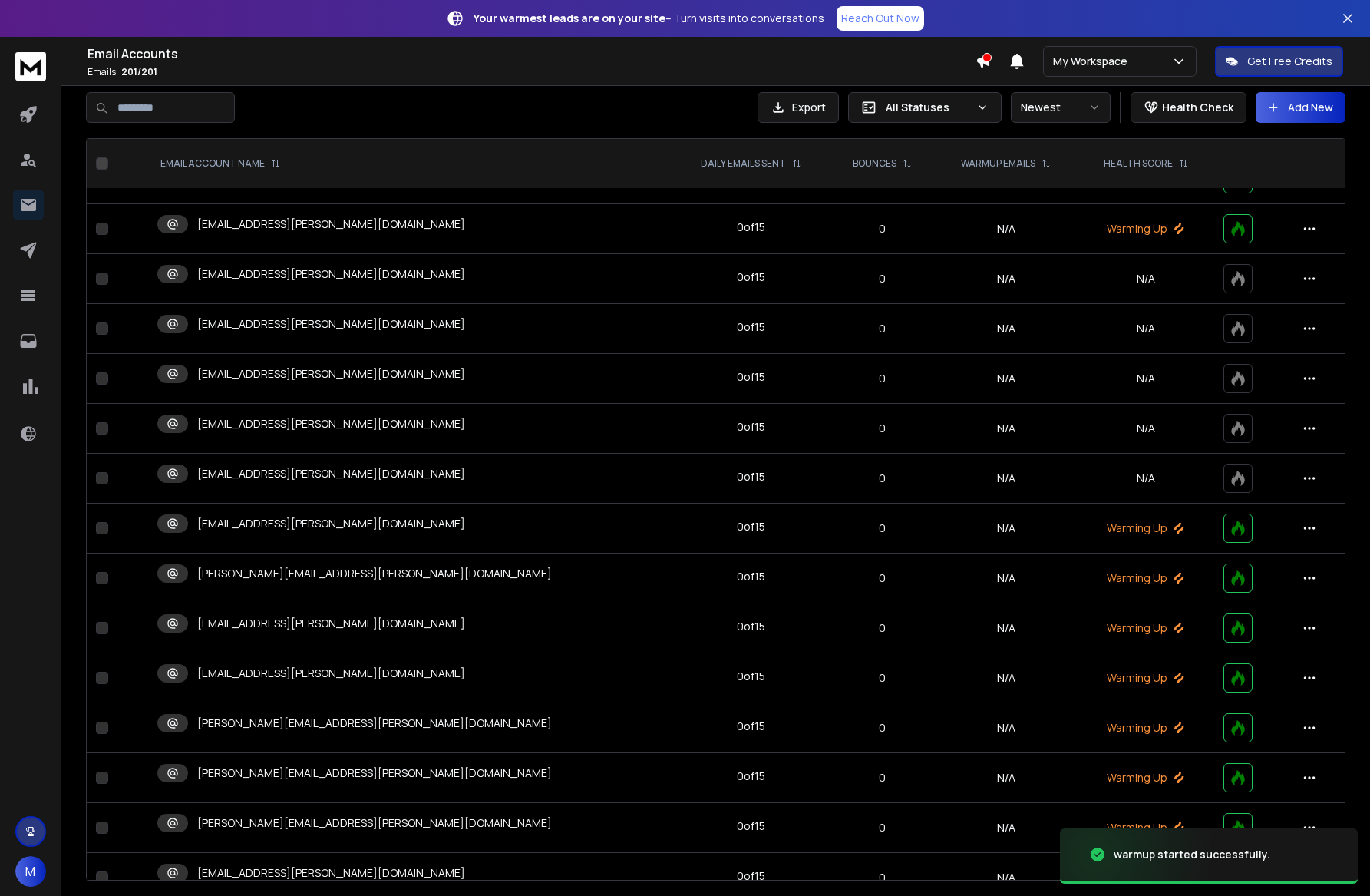
click at [1231, 484] on icon at bounding box center [1238, 478] width 15 height 15
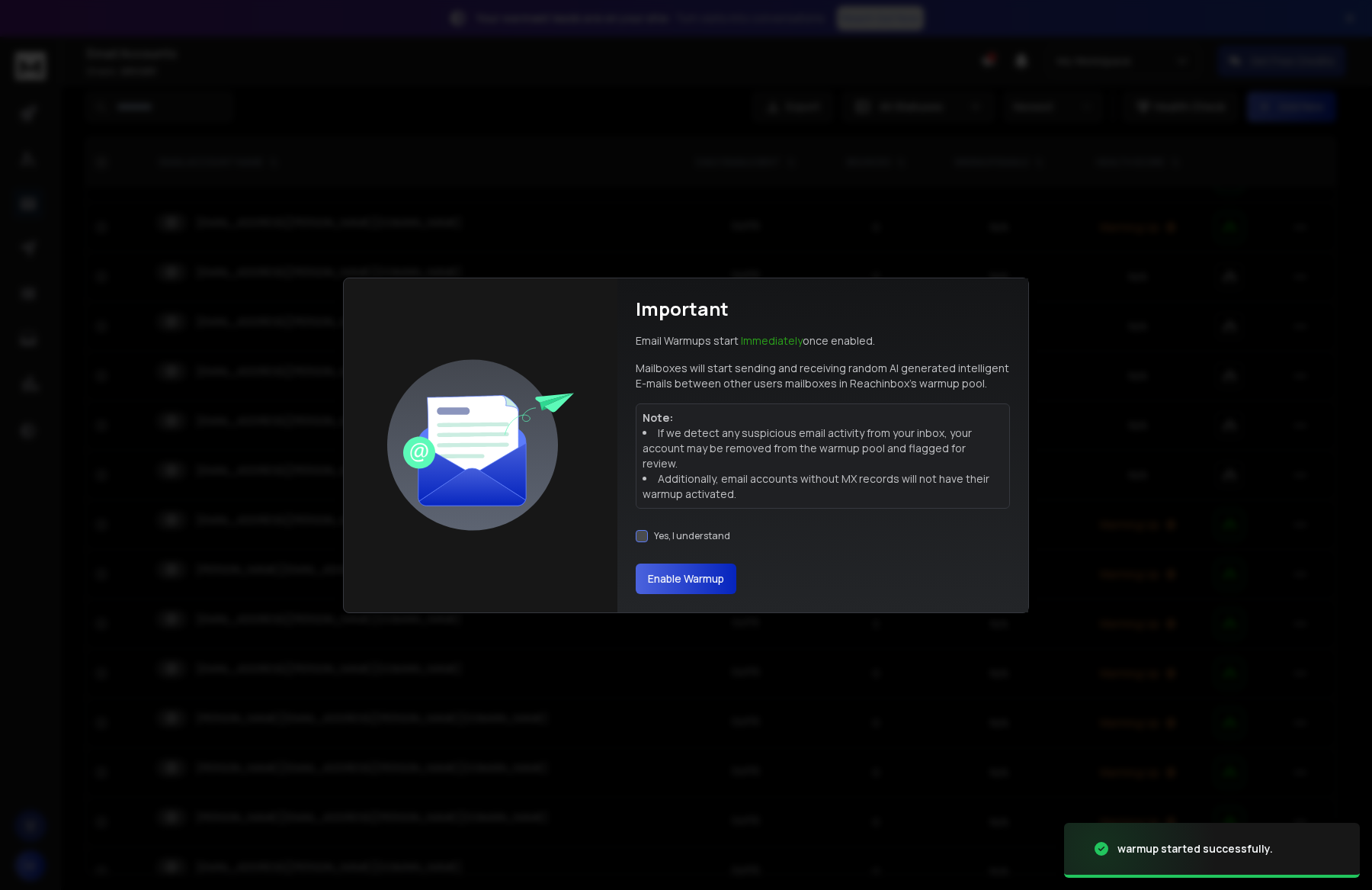
click at [642, 530] on button "Yes, I understand" at bounding box center [641, 535] width 12 height 12
drag, startPoint x: 689, startPoint y: 560, endPoint x: 706, endPoint y: 562, distance: 17.1
click at [694, 563] on button "Enable Warmup" at bounding box center [686, 578] width 100 height 31
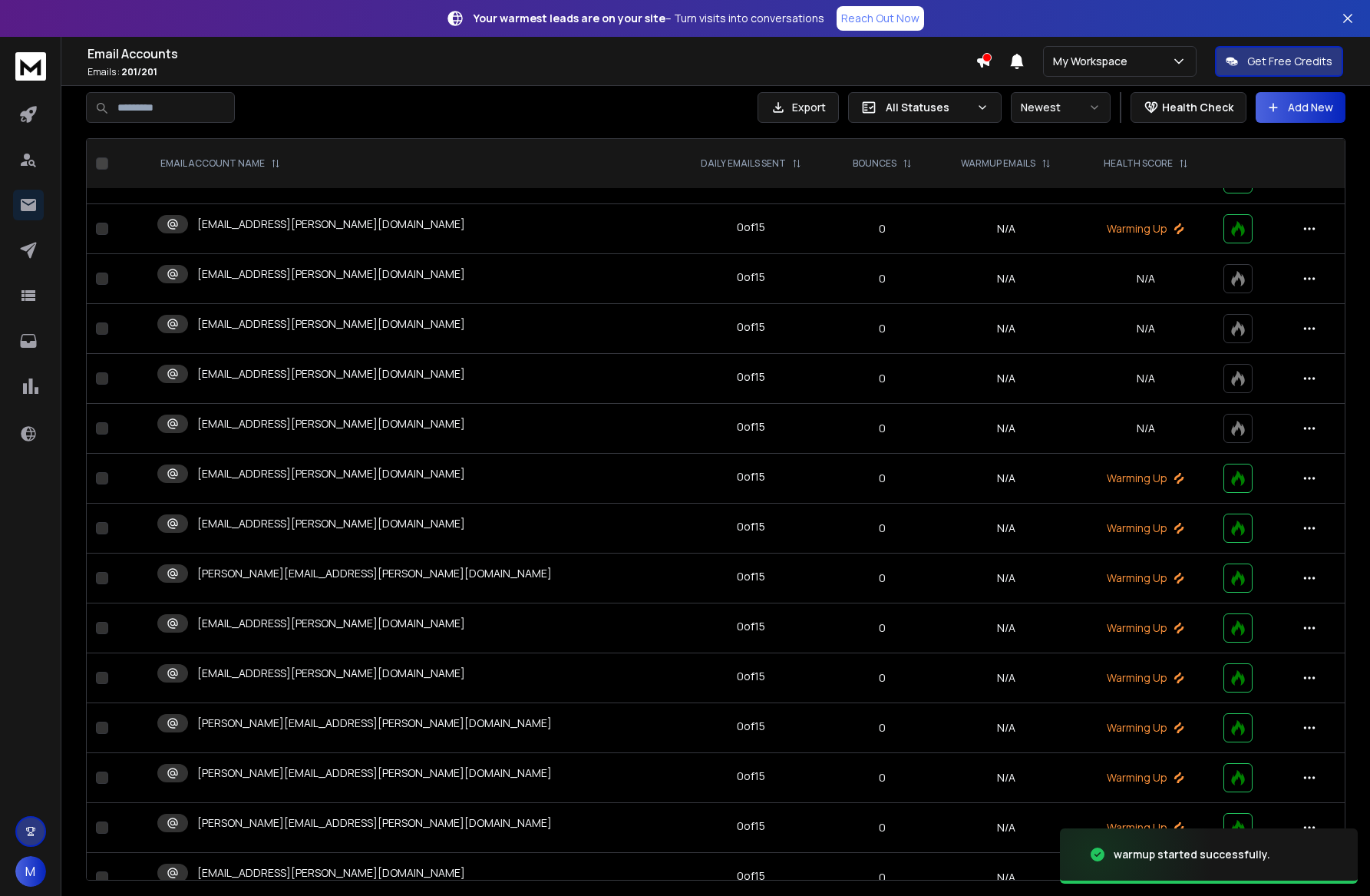
click at [1223, 433] on div at bounding box center [1237, 428] width 29 height 29
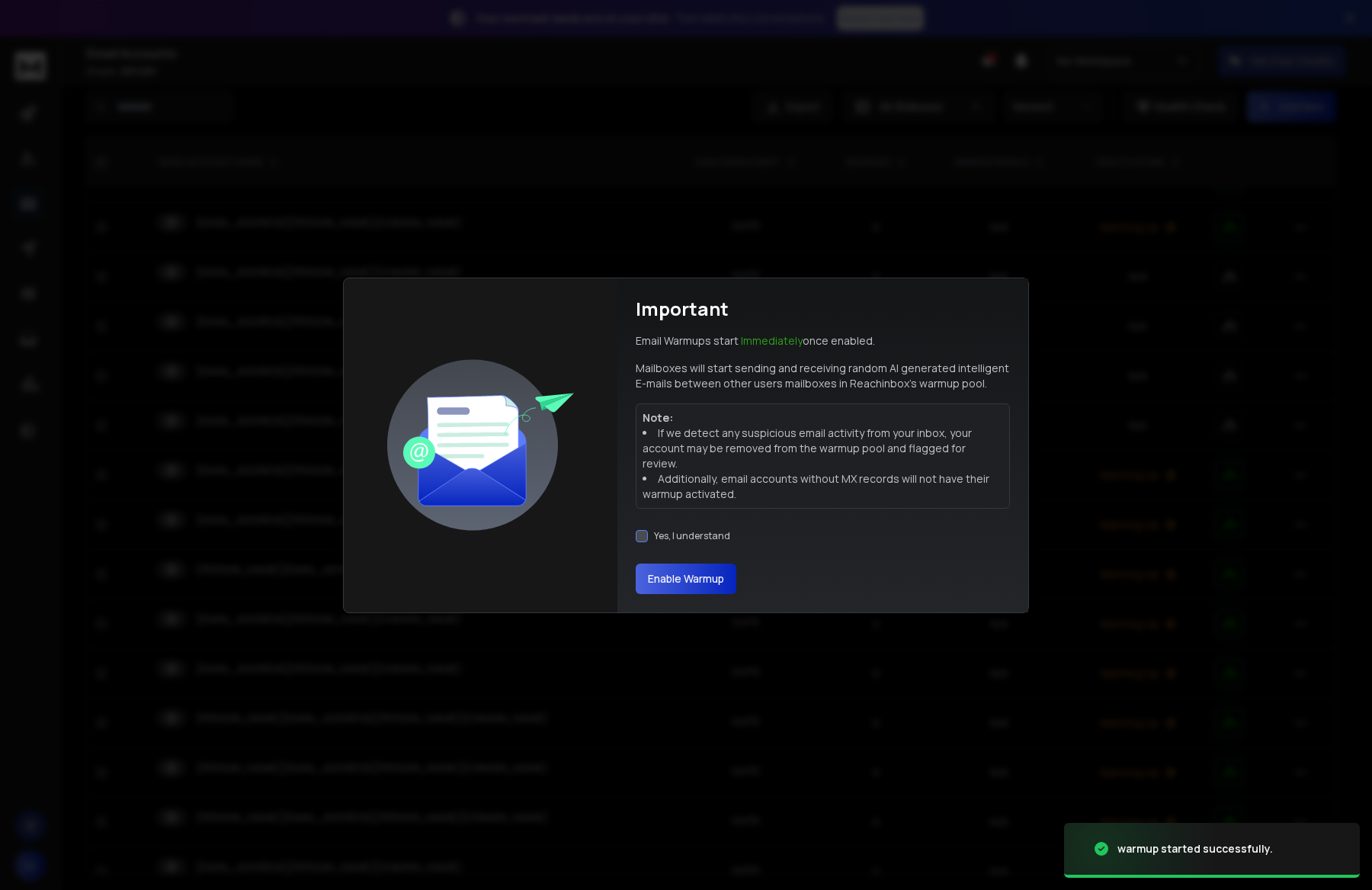
drag, startPoint x: 630, startPoint y: 523, endPoint x: 642, endPoint y: 531, distance: 14.4
click at [632, 523] on div "Important Email Warmups start Immediately once enabled. Mailboxes will start se…" at bounding box center [822, 445] width 411 height 334
click at [642, 531] on button "Yes, I understand" at bounding box center [641, 535] width 12 height 12
drag, startPoint x: 683, startPoint y: 564, endPoint x: 828, endPoint y: 563, distance: 145.0
click at [694, 564] on button "Enable Warmup" at bounding box center [686, 578] width 100 height 31
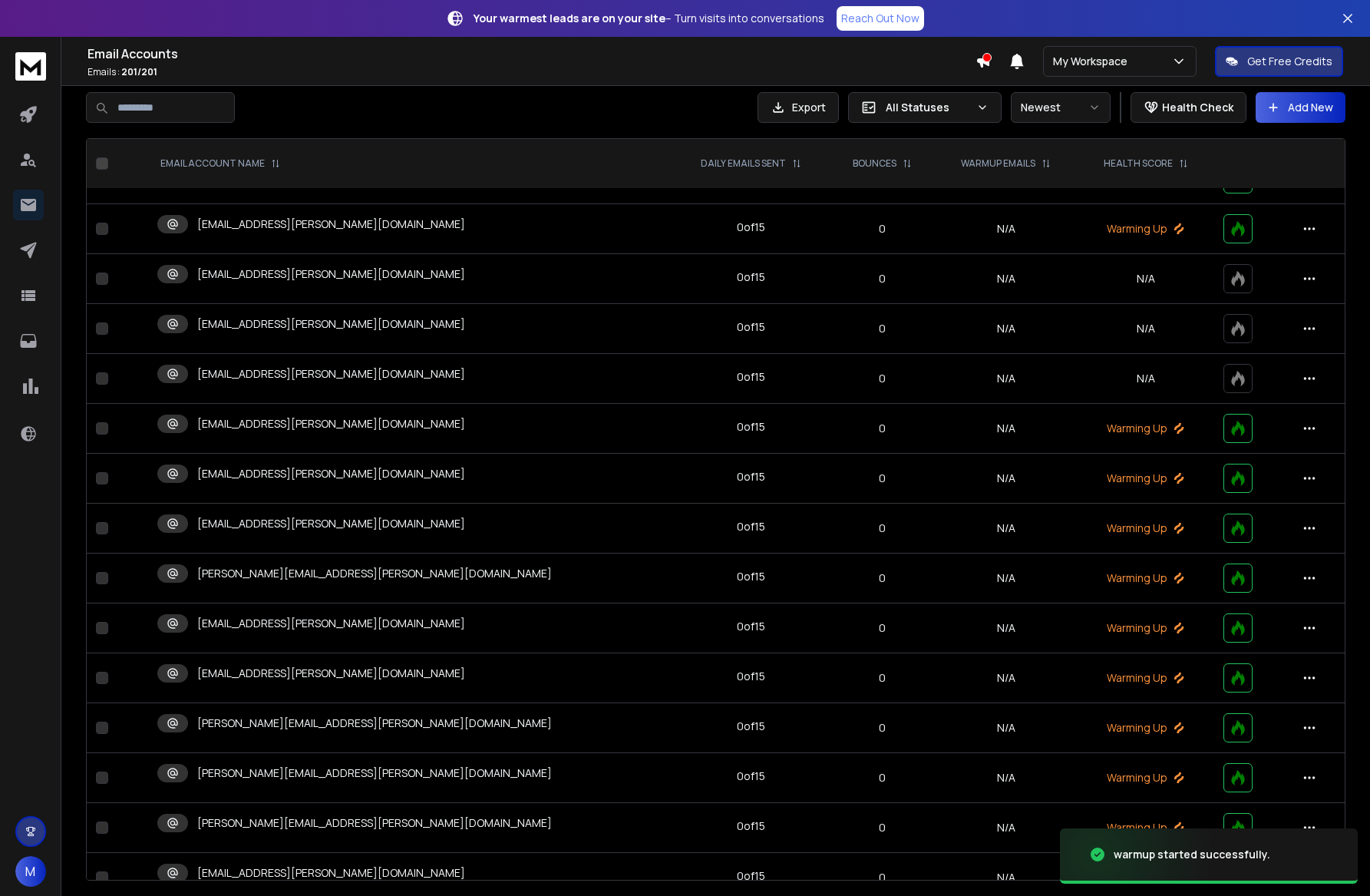
click at [1231, 379] on icon at bounding box center [1238, 378] width 15 height 15
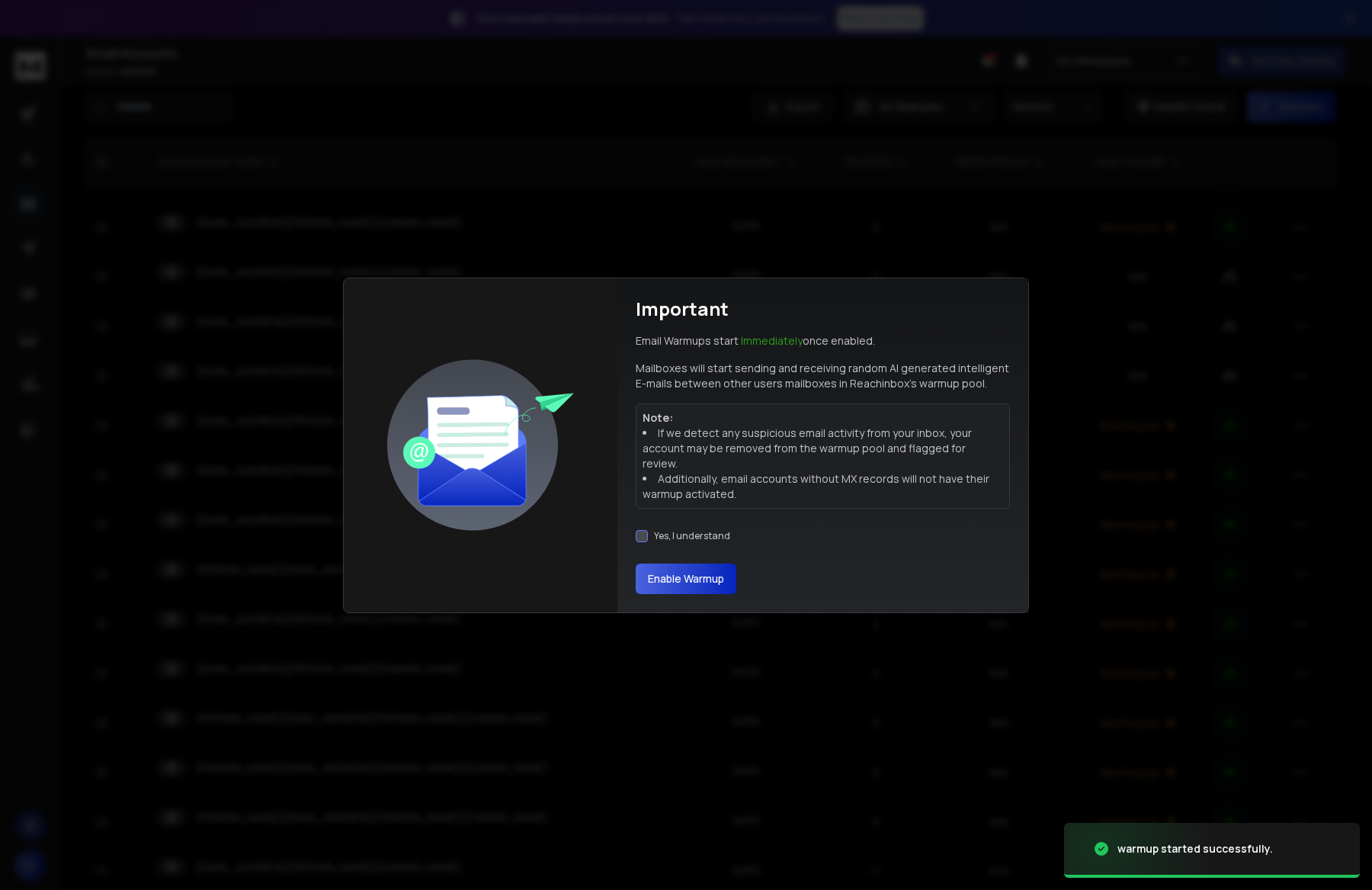
click at [643, 530] on button "Yes, I understand" at bounding box center [641, 535] width 12 height 12
drag, startPoint x: 687, startPoint y: 570, endPoint x: 755, endPoint y: 565, distance: 68.2
click at [690, 570] on button "Enable Warmup" at bounding box center [686, 578] width 100 height 31
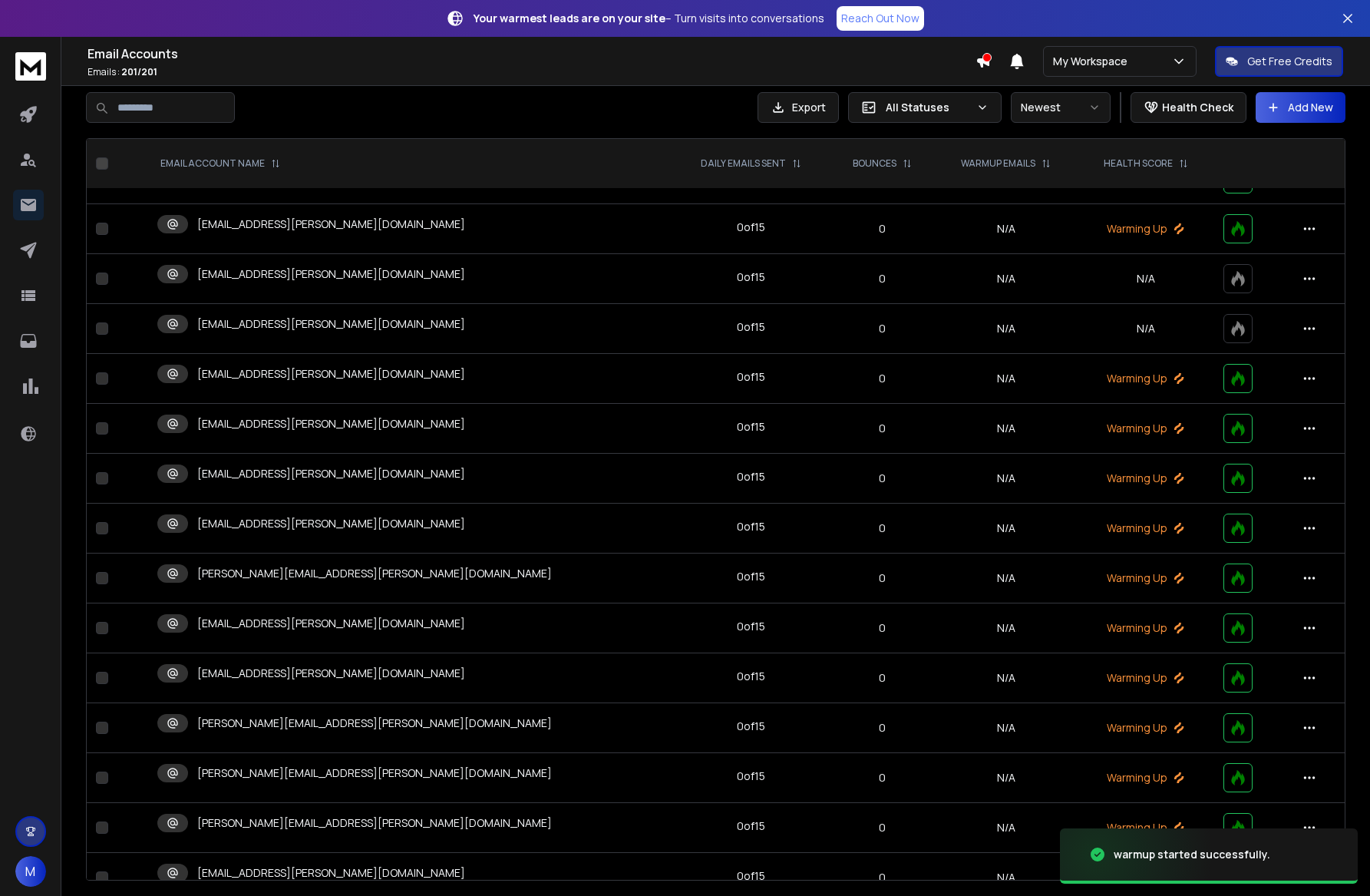
click at [1231, 331] on icon at bounding box center [1238, 328] width 15 height 15
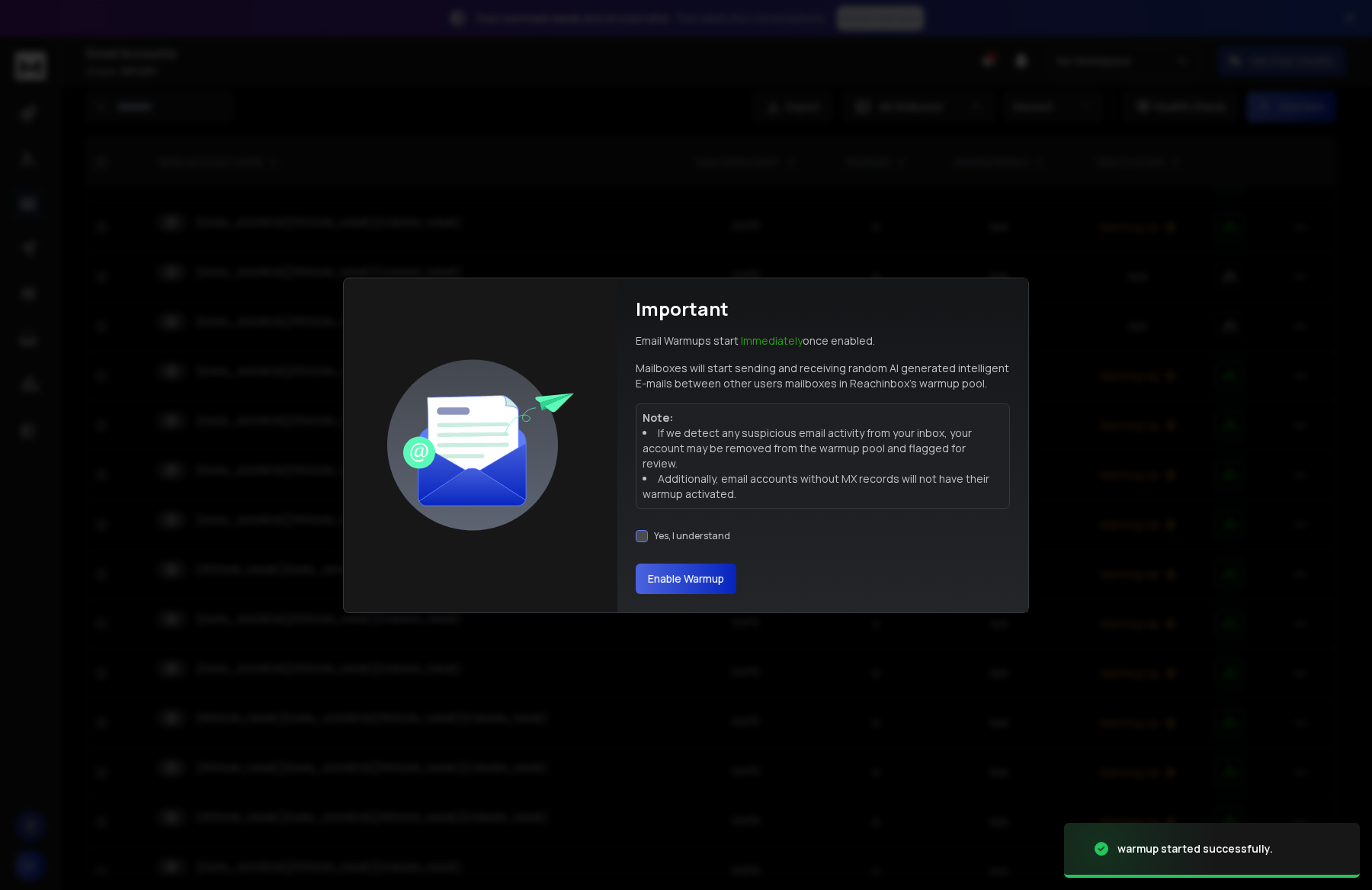
click at [635, 530] on button "Yes, I understand" at bounding box center [641, 535] width 12 height 12
drag, startPoint x: 679, startPoint y: 564, endPoint x: 816, endPoint y: 543, distance: 138.6
click at [685, 564] on button "Enable Warmup" at bounding box center [686, 578] width 100 height 31
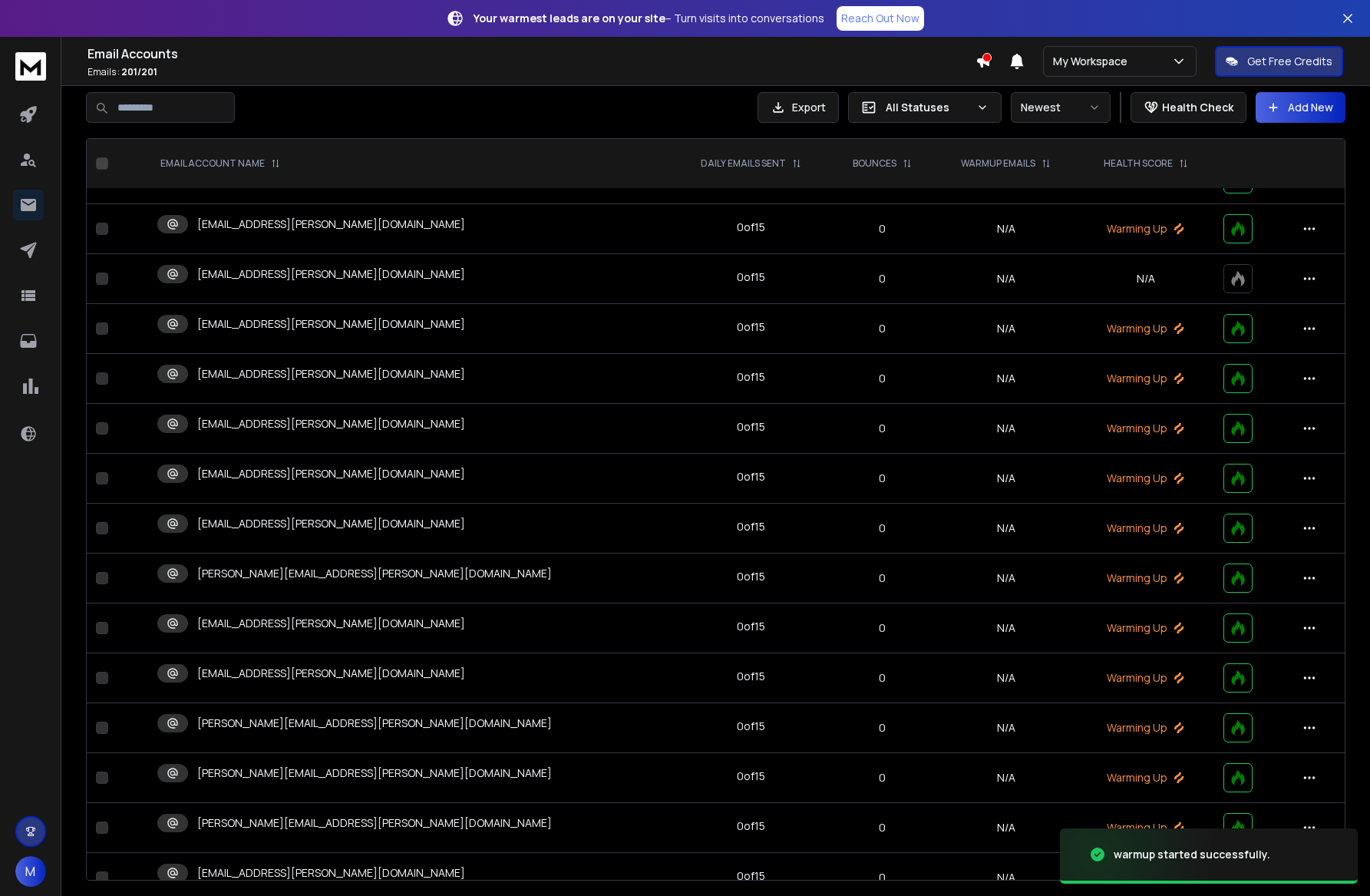
click at [1232, 276] on icon at bounding box center [1238, 278] width 13 height 15
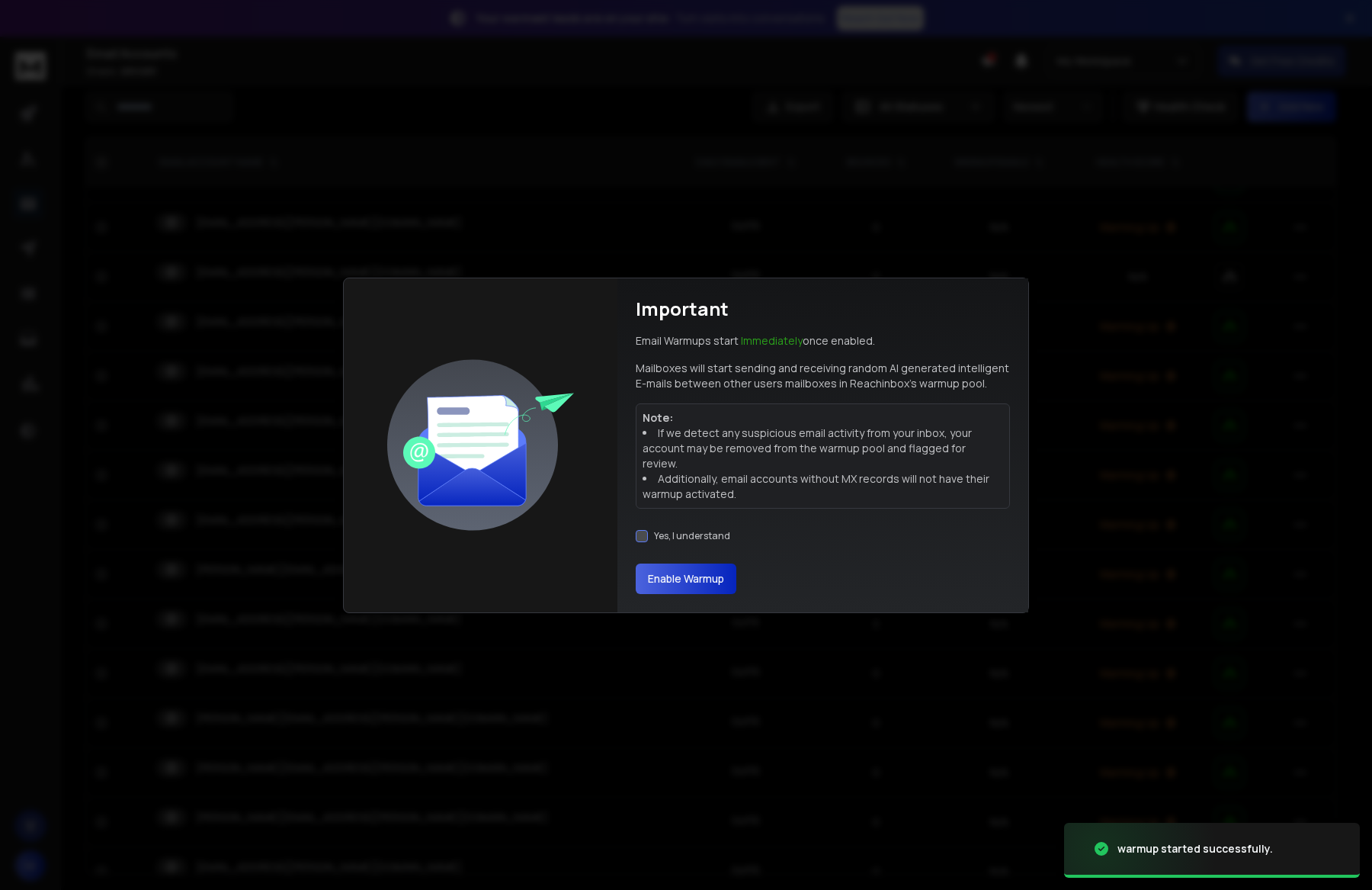
click at [641, 530] on button "Yes, I understand" at bounding box center [641, 535] width 12 height 12
drag, startPoint x: 684, startPoint y: 566, endPoint x: 827, endPoint y: 560, distance: 143.1
click at [692, 566] on button "Enable Warmup" at bounding box center [686, 578] width 100 height 31
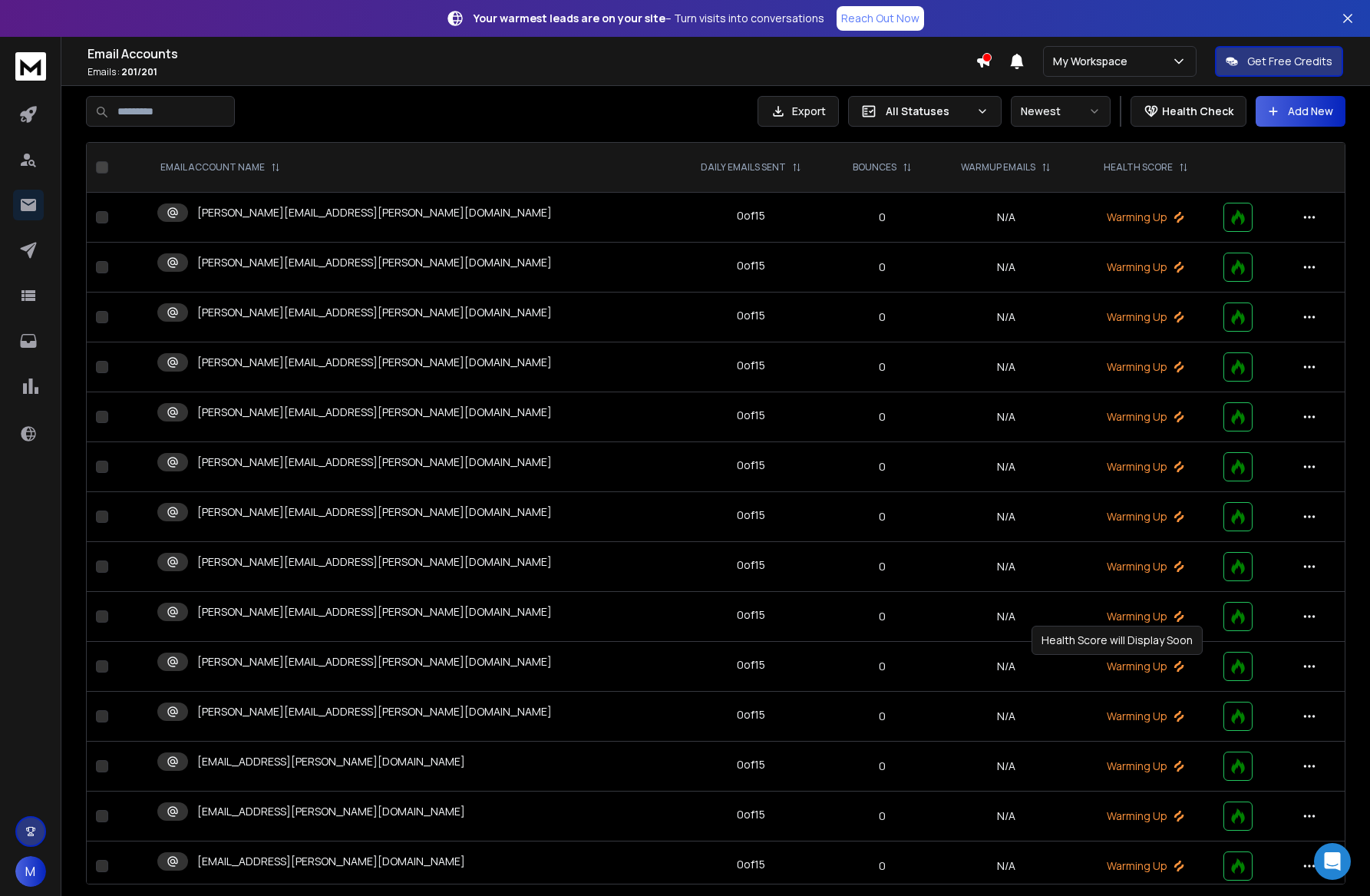
scroll to position [0, 0]
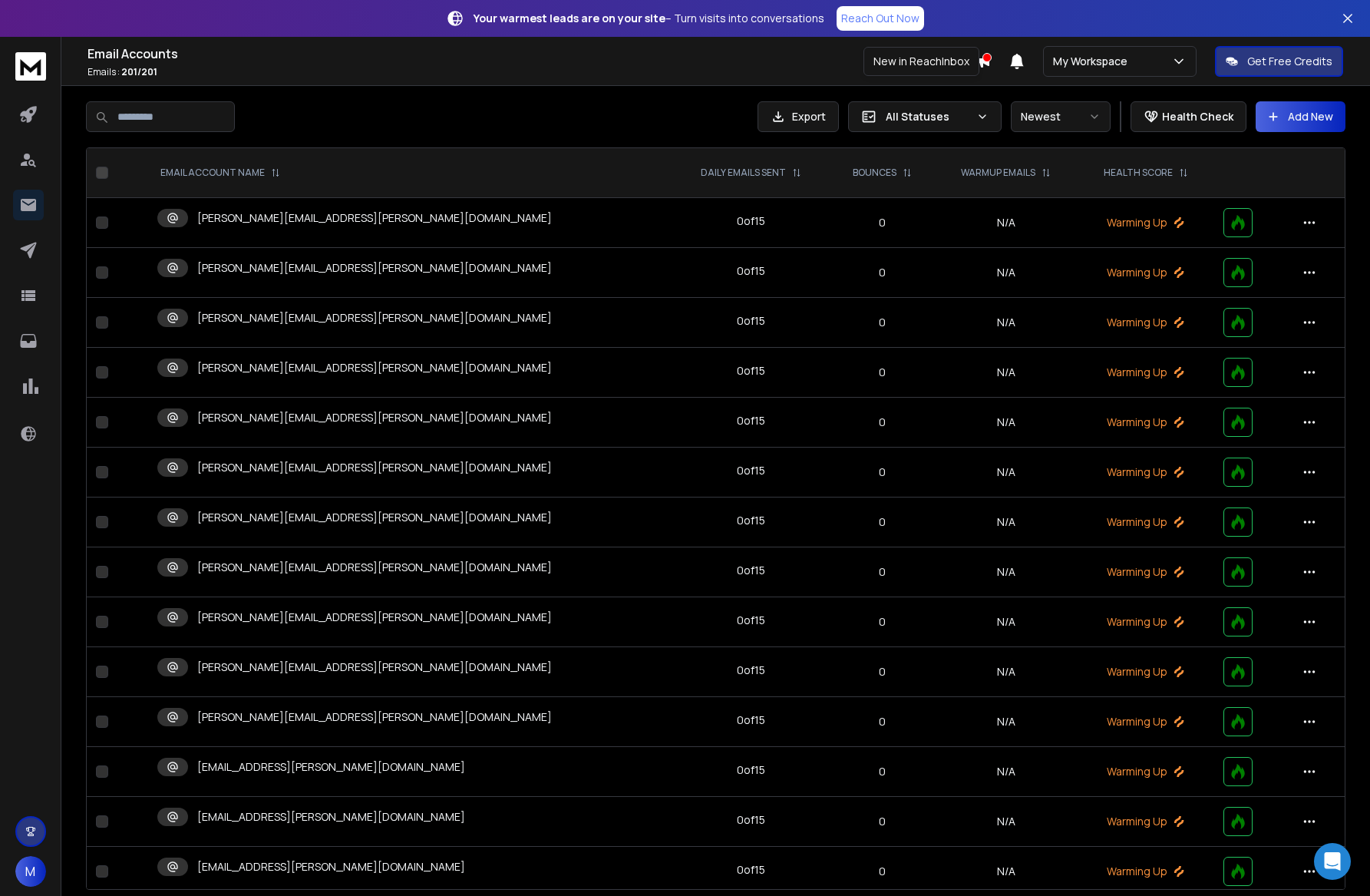
click at [990, 61] on div at bounding box center [987, 58] width 9 height 9
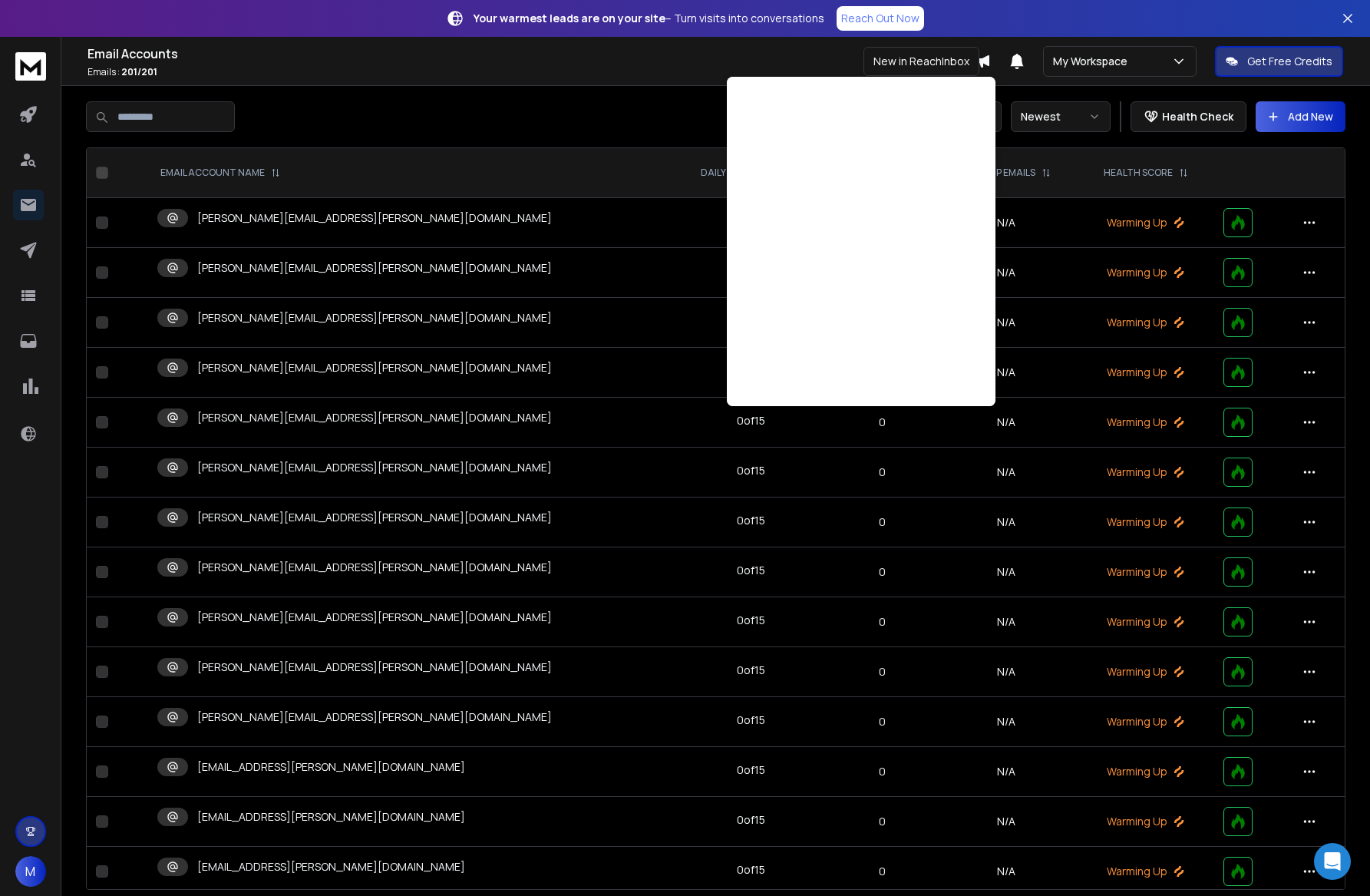
click at [990, 61] on icon at bounding box center [983, 61] width 12 height 12
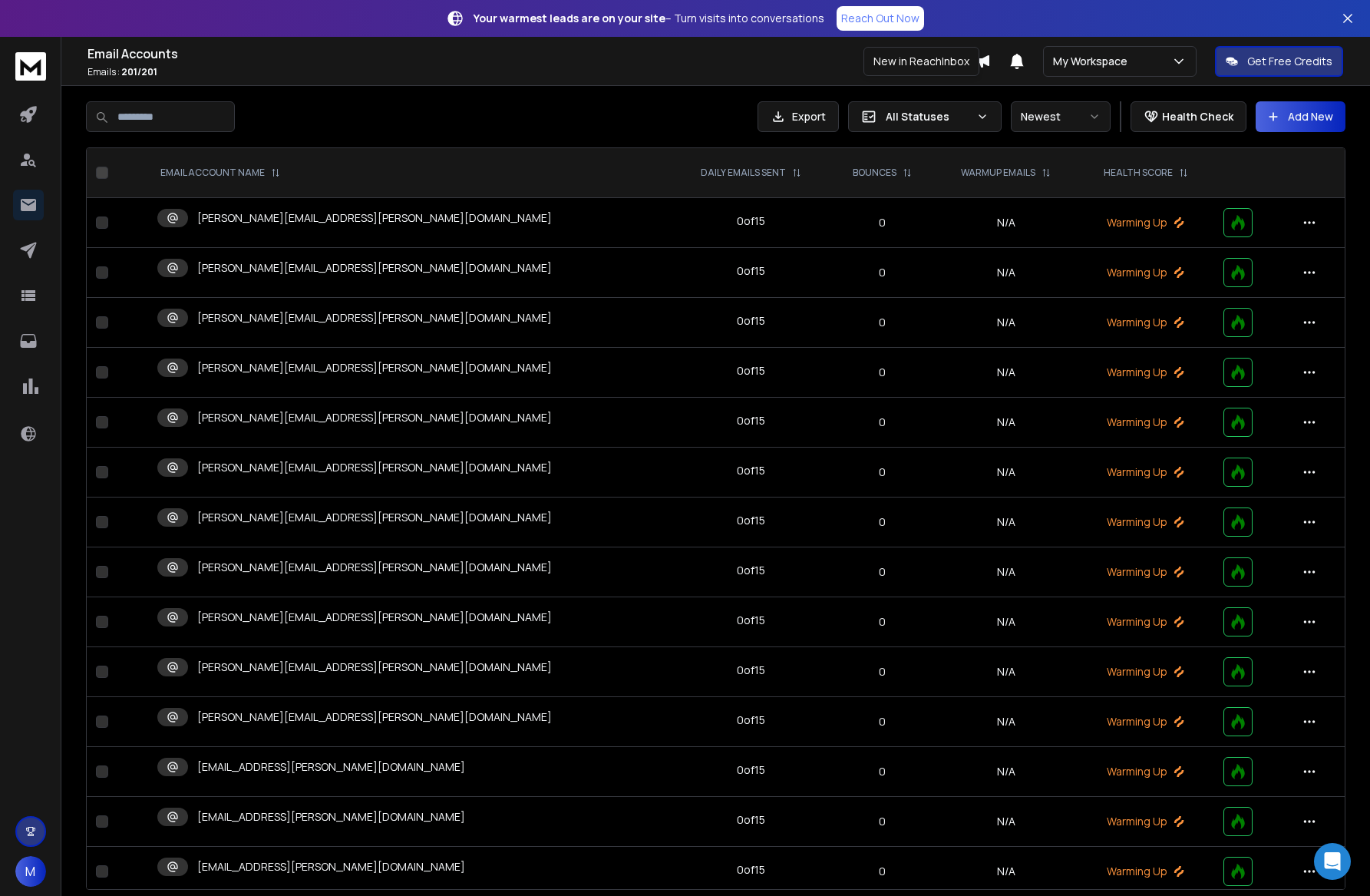
click at [334, 213] on p "[PERSON_NAME][EMAIL_ADDRESS][PERSON_NAME][DOMAIN_NAME]" at bounding box center [375, 218] width 355 height 15
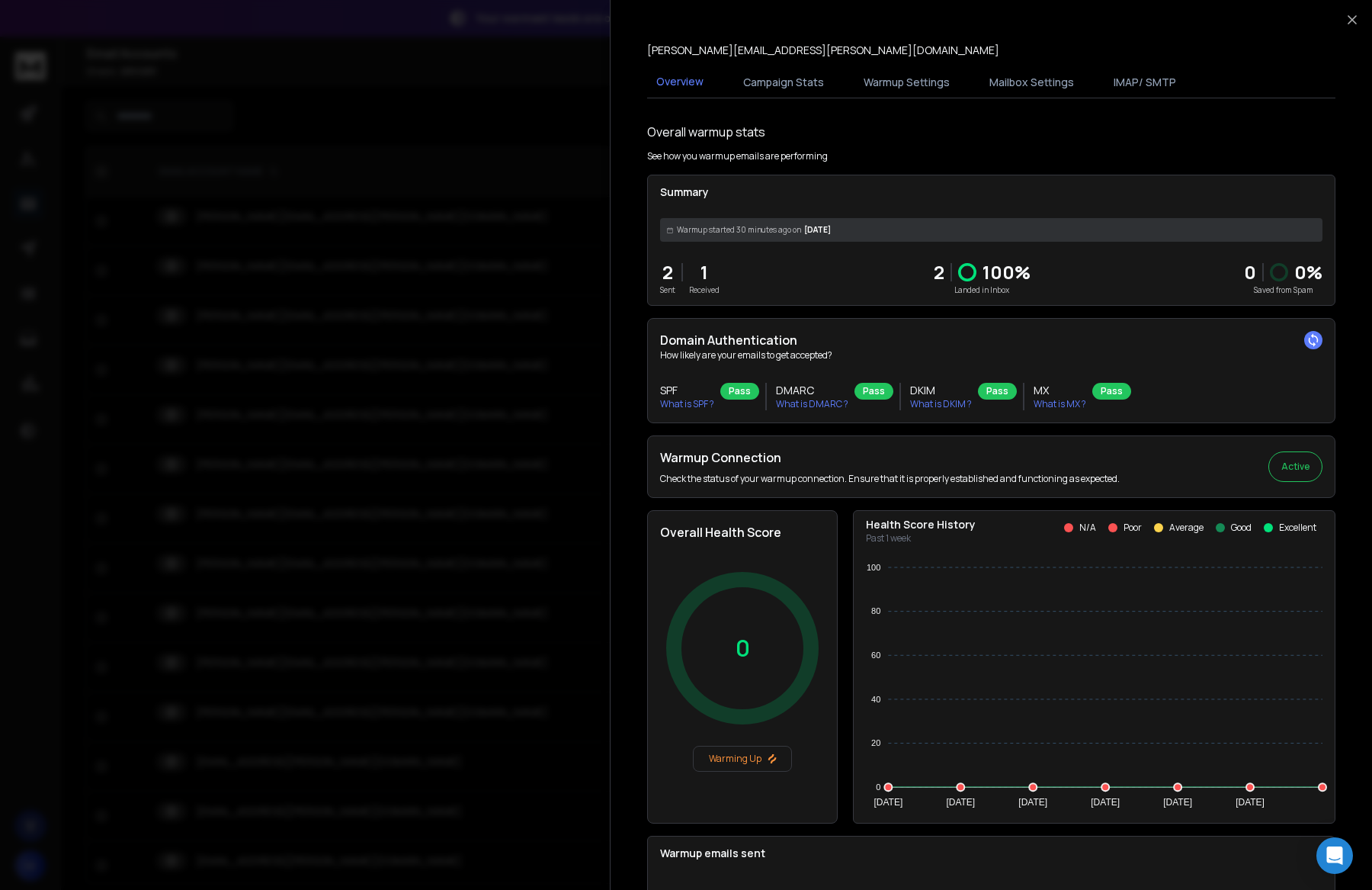
click at [1040, 74] on button "Mailbox Settings" at bounding box center [1031, 83] width 103 height 33
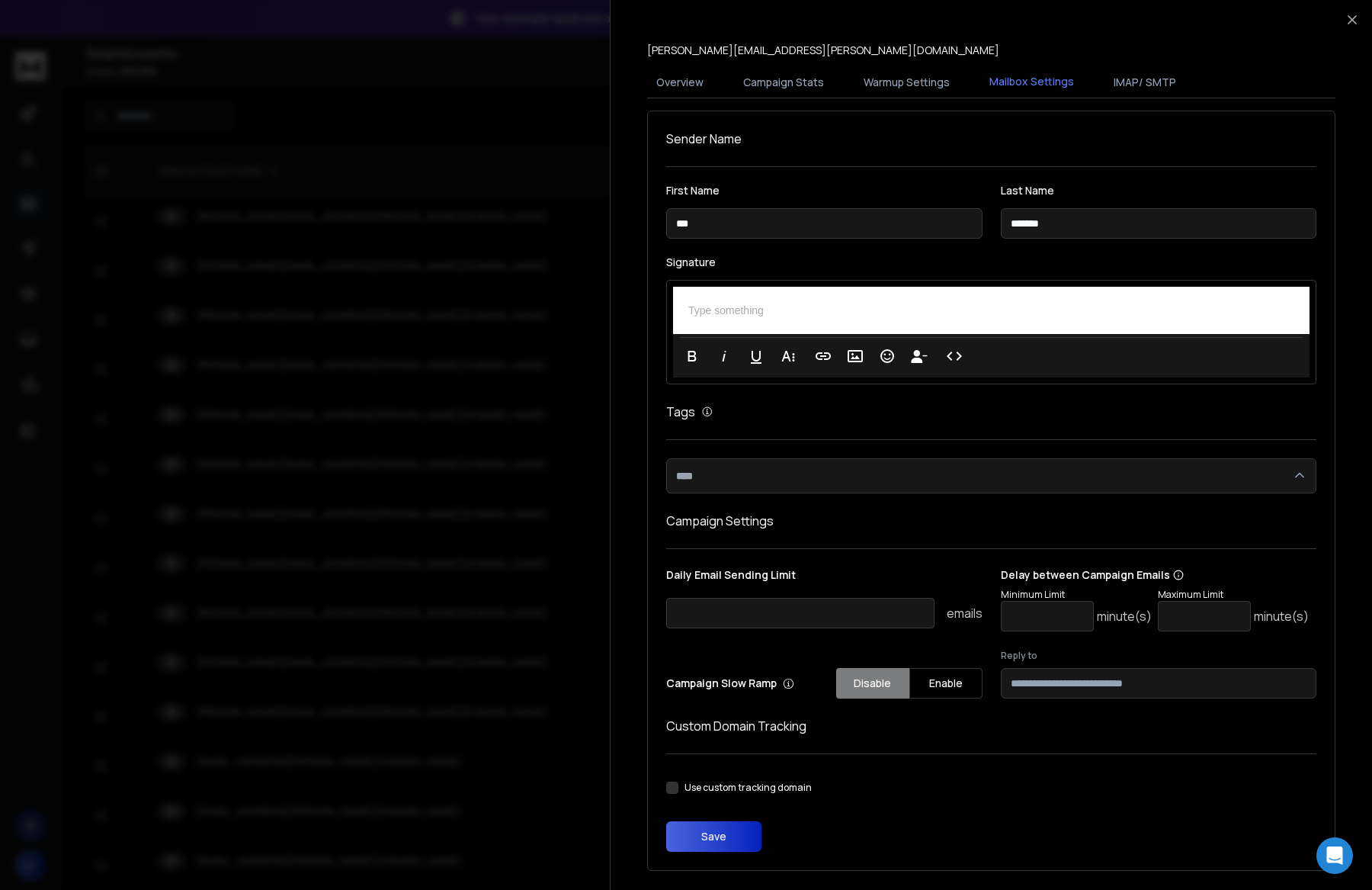
click at [548, 169] on div at bounding box center [686, 445] width 1372 height 890
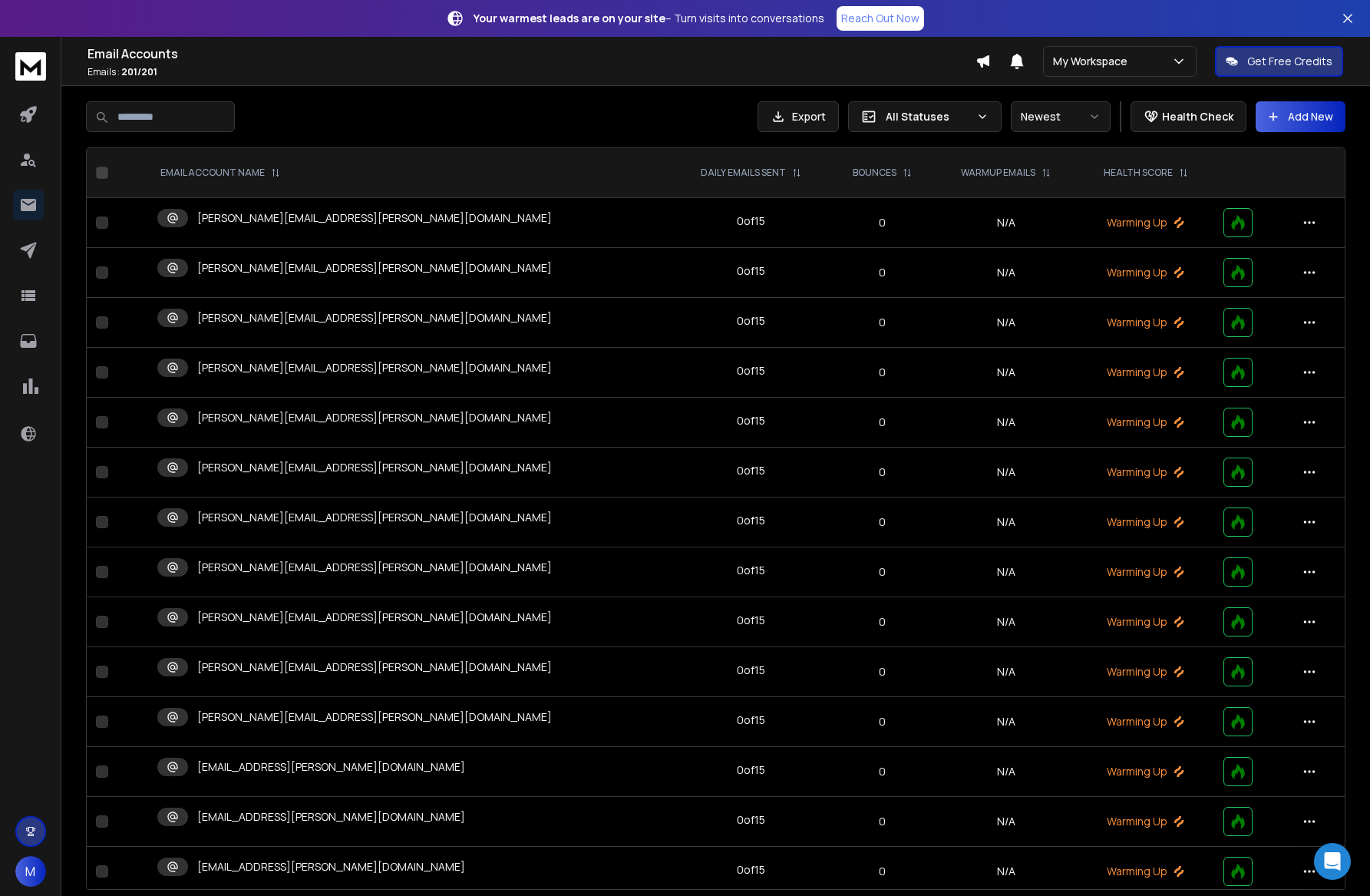
click at [737, 373] on div "0 of 15" at bounding box center [751, 371] width 28 height 15
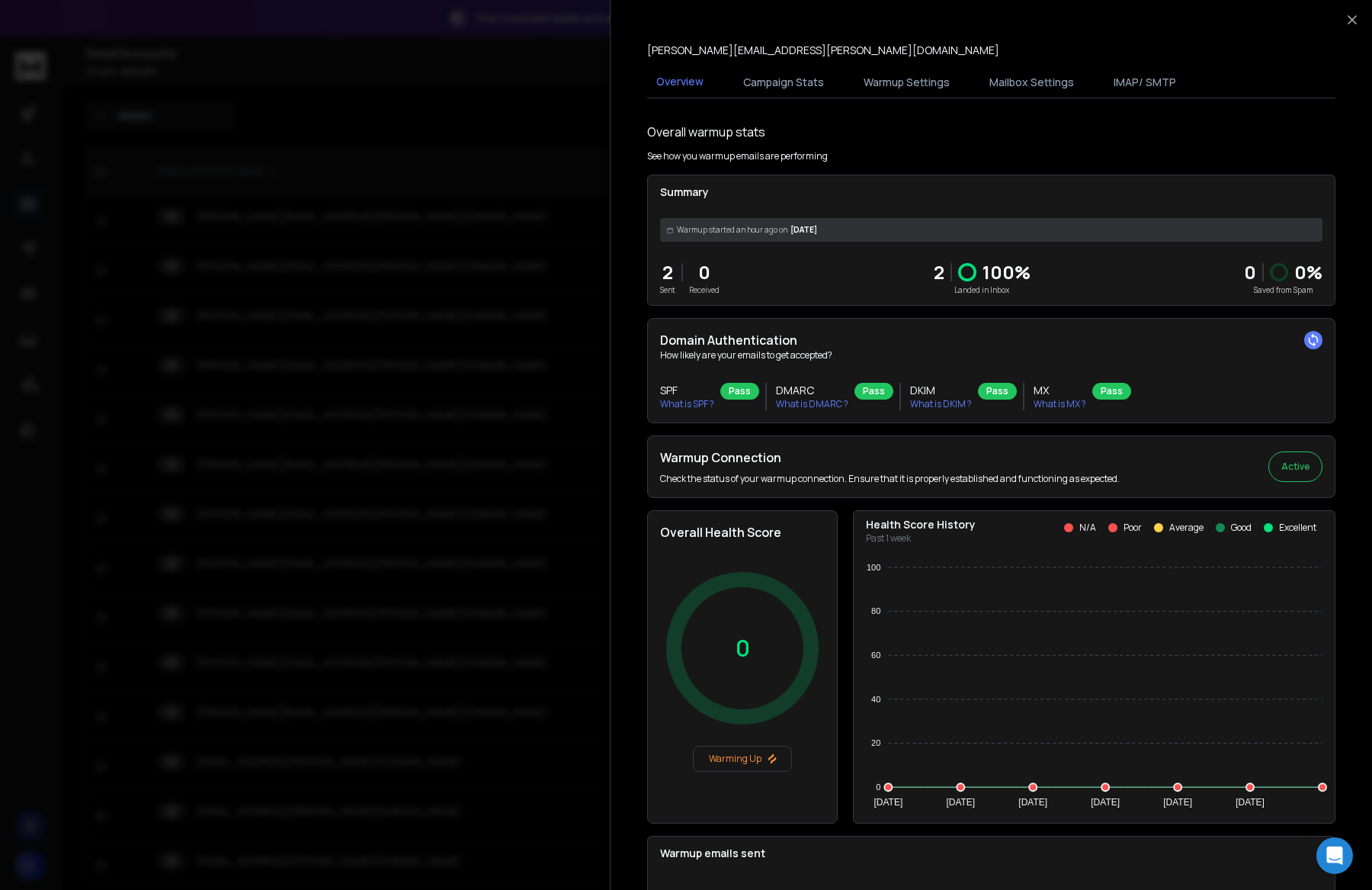
click at [909, 77] on button "Warmup Settings" at bounding box center [906, 83] width 105 height 33
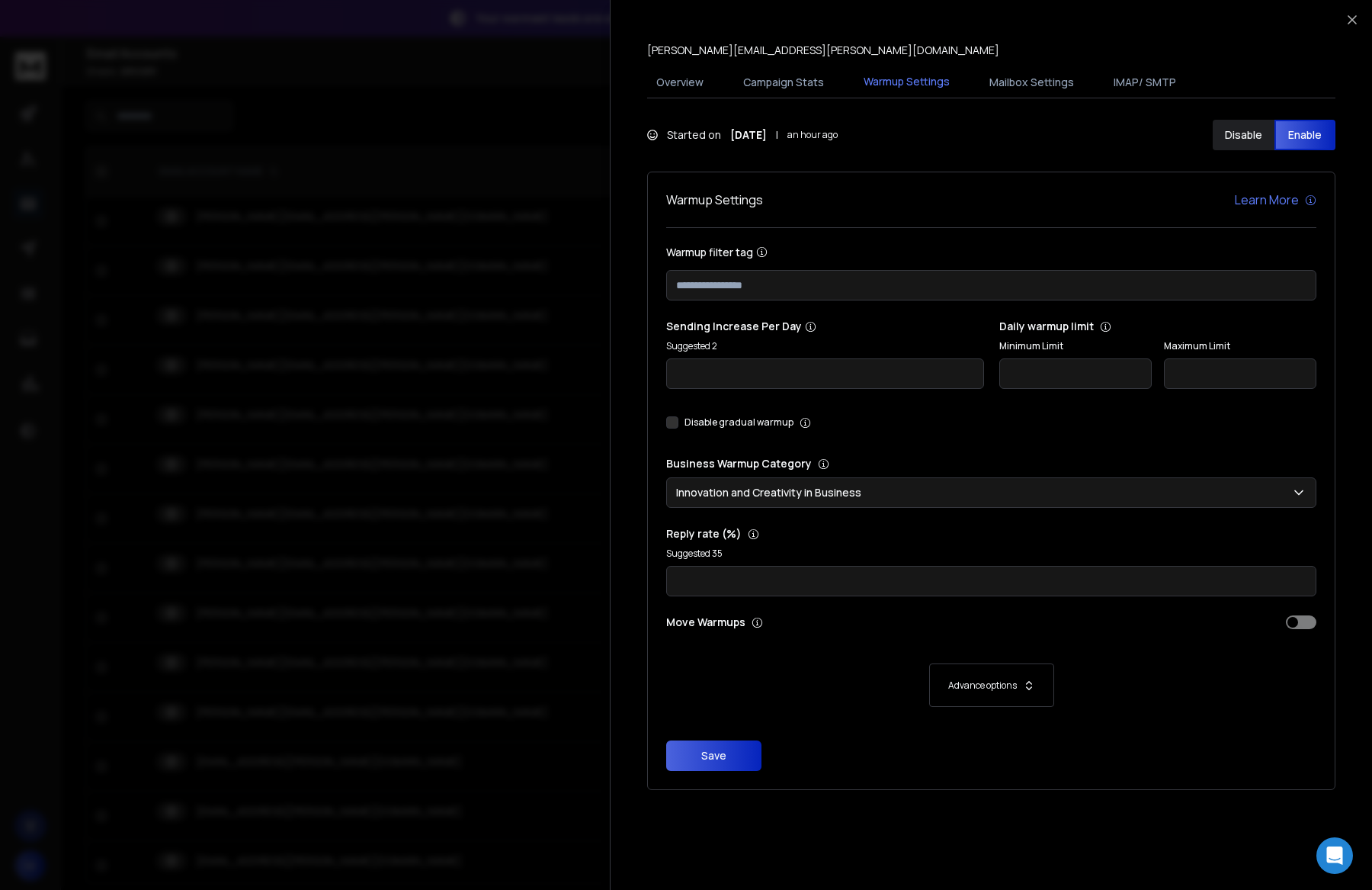
click at [1030, 690] on icon "button" at bounding box center [1028, 685] width 12 height 12
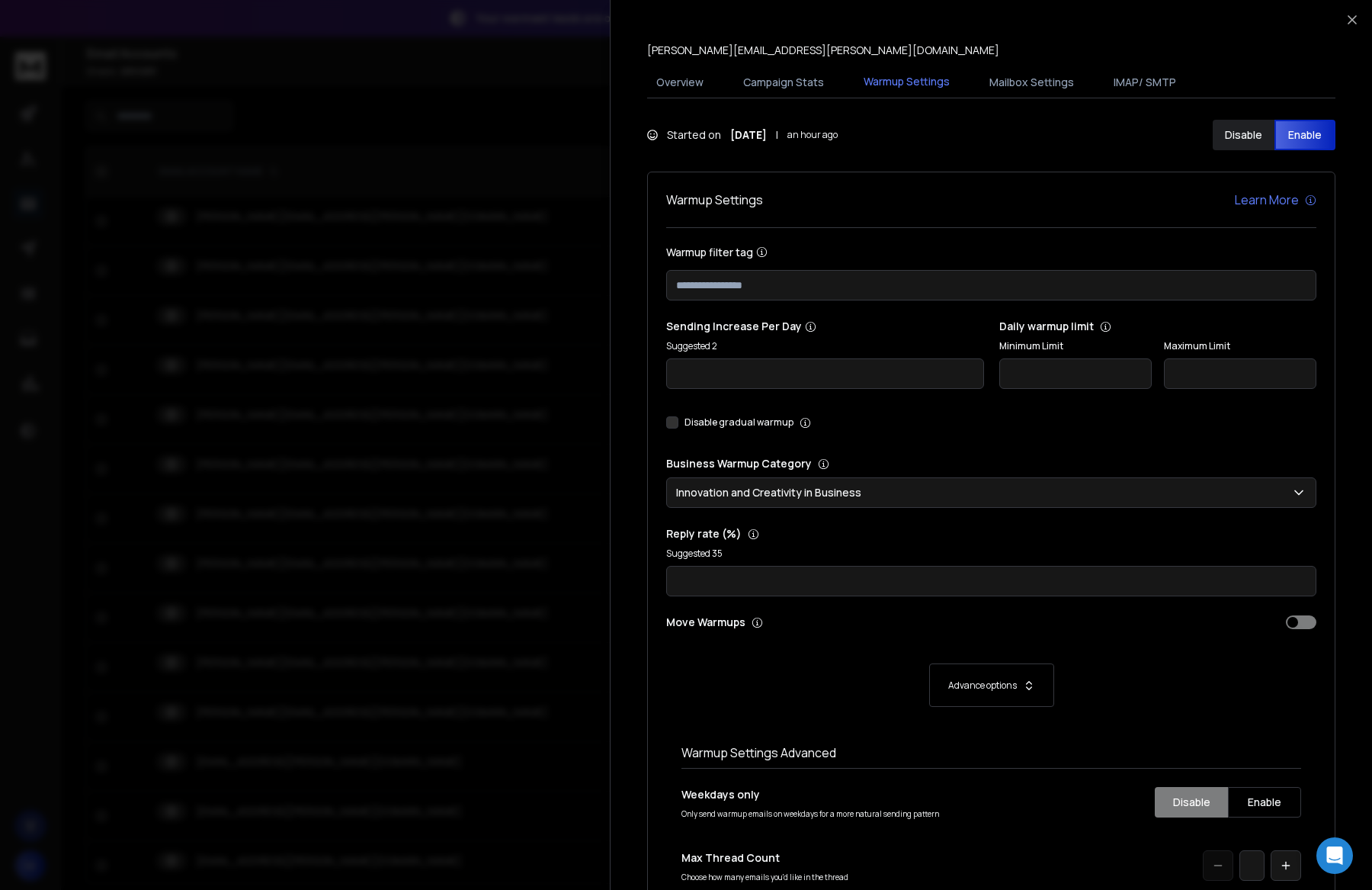
click at [1011, 75] on button "Mailbox Settings" at bounding box center [1031, 83] width 103 height 33
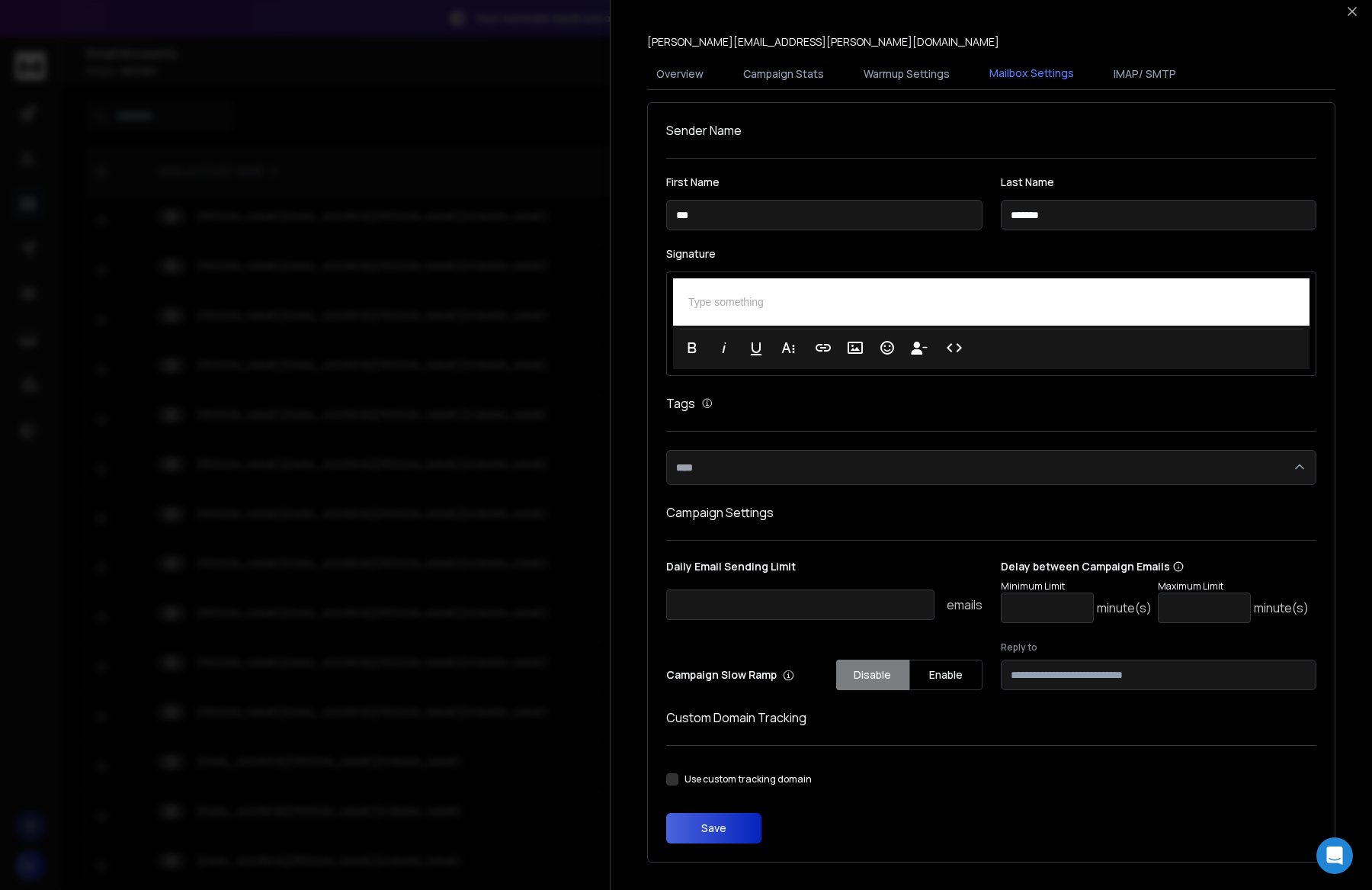
scroll to position [23, 0]
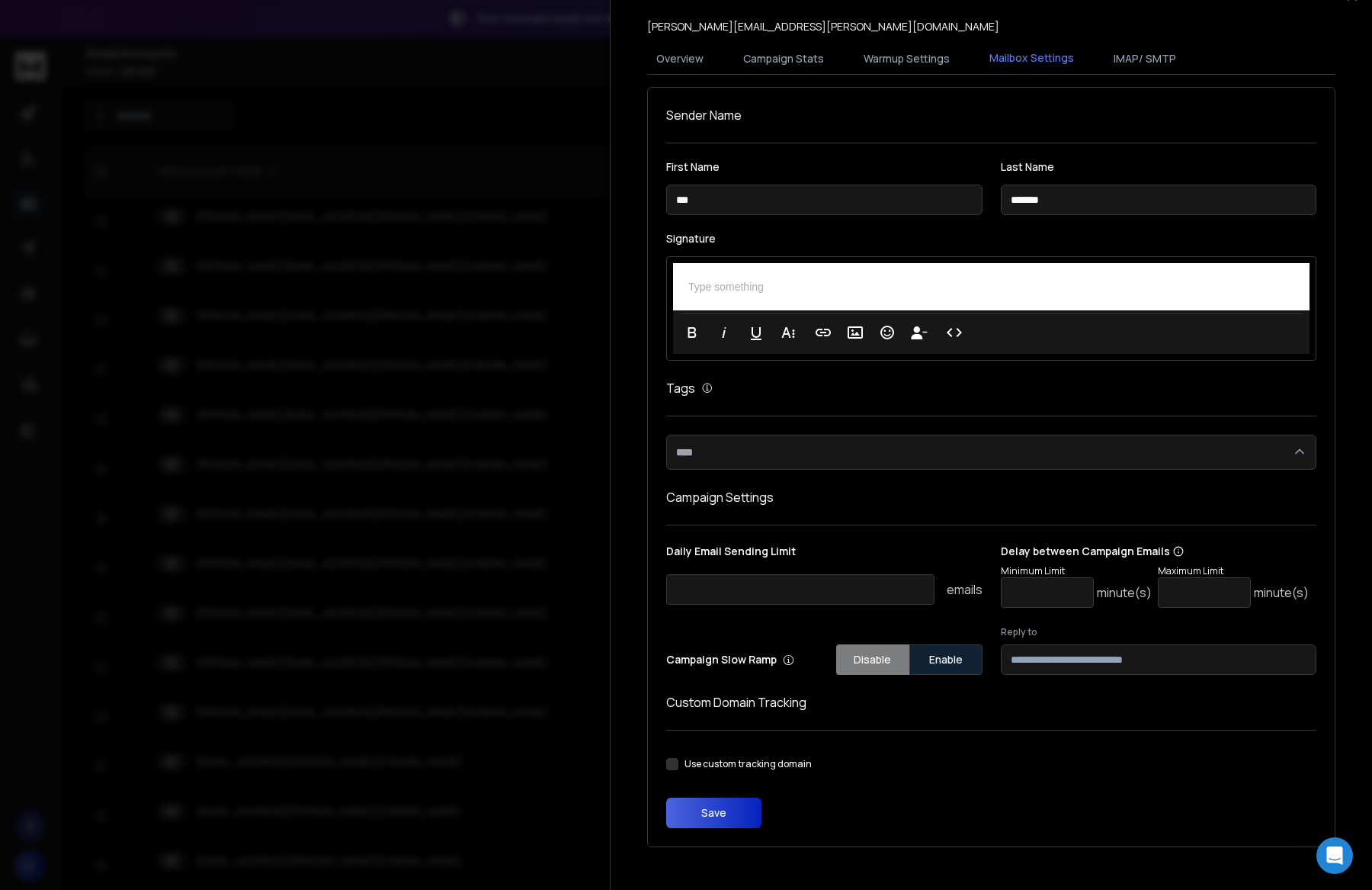
click at [950, 653] on button "Enable" at bounding box center [945, 659] width 73 height 31
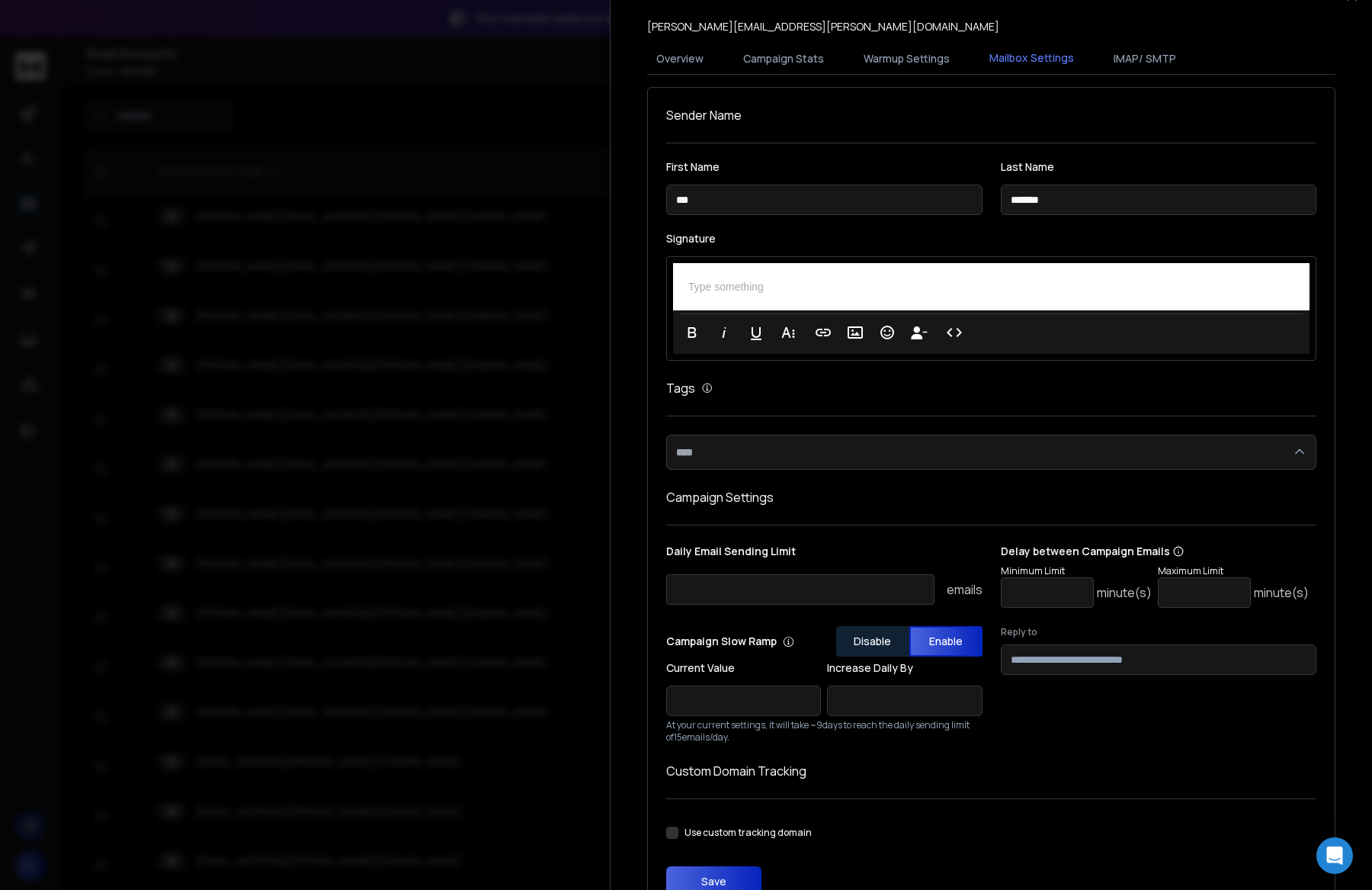
click at [861, 642] on button "Disable" at bounding box center [872, 640] width 73 height 31
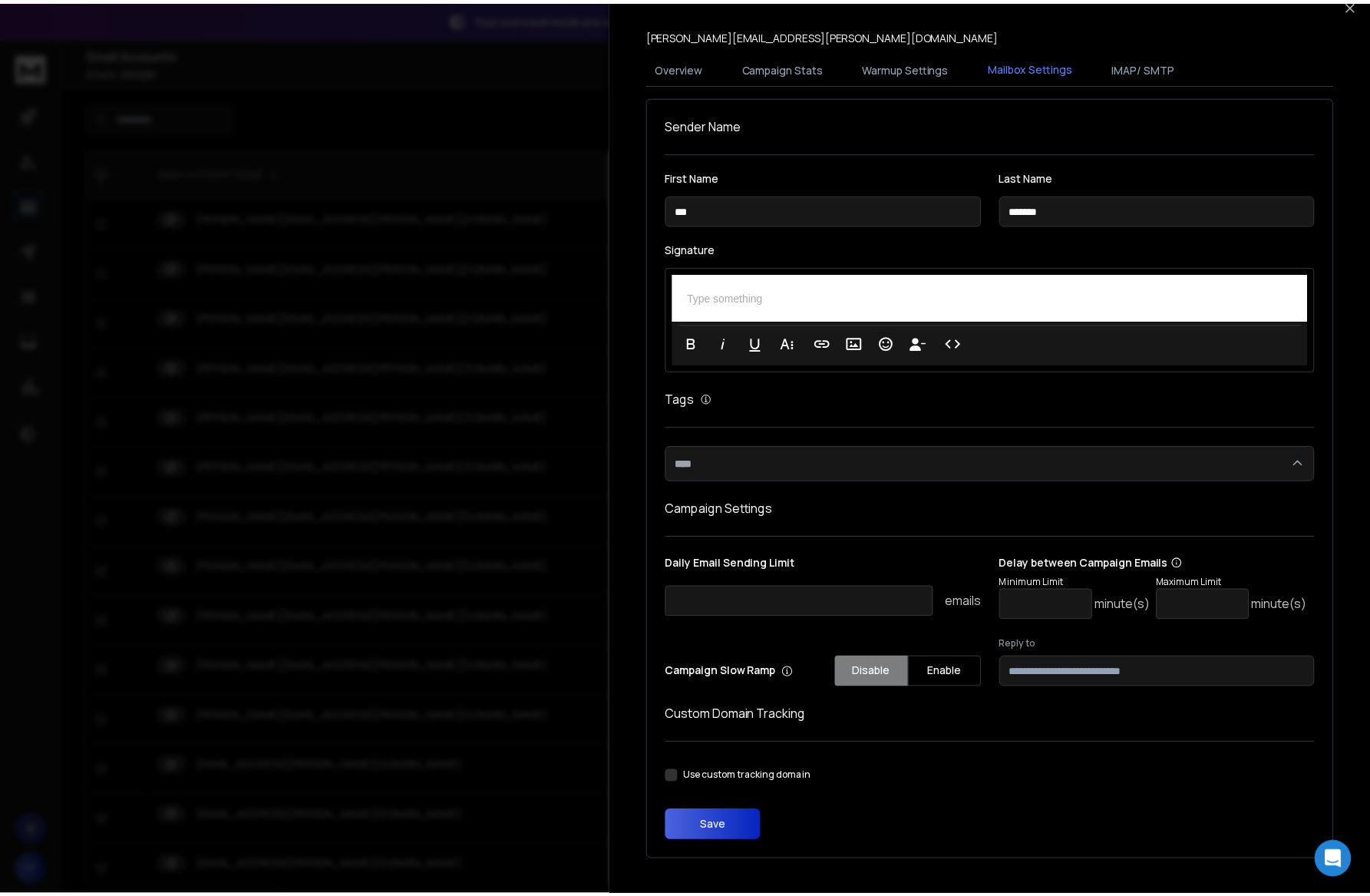
scroll to position [0, 0]
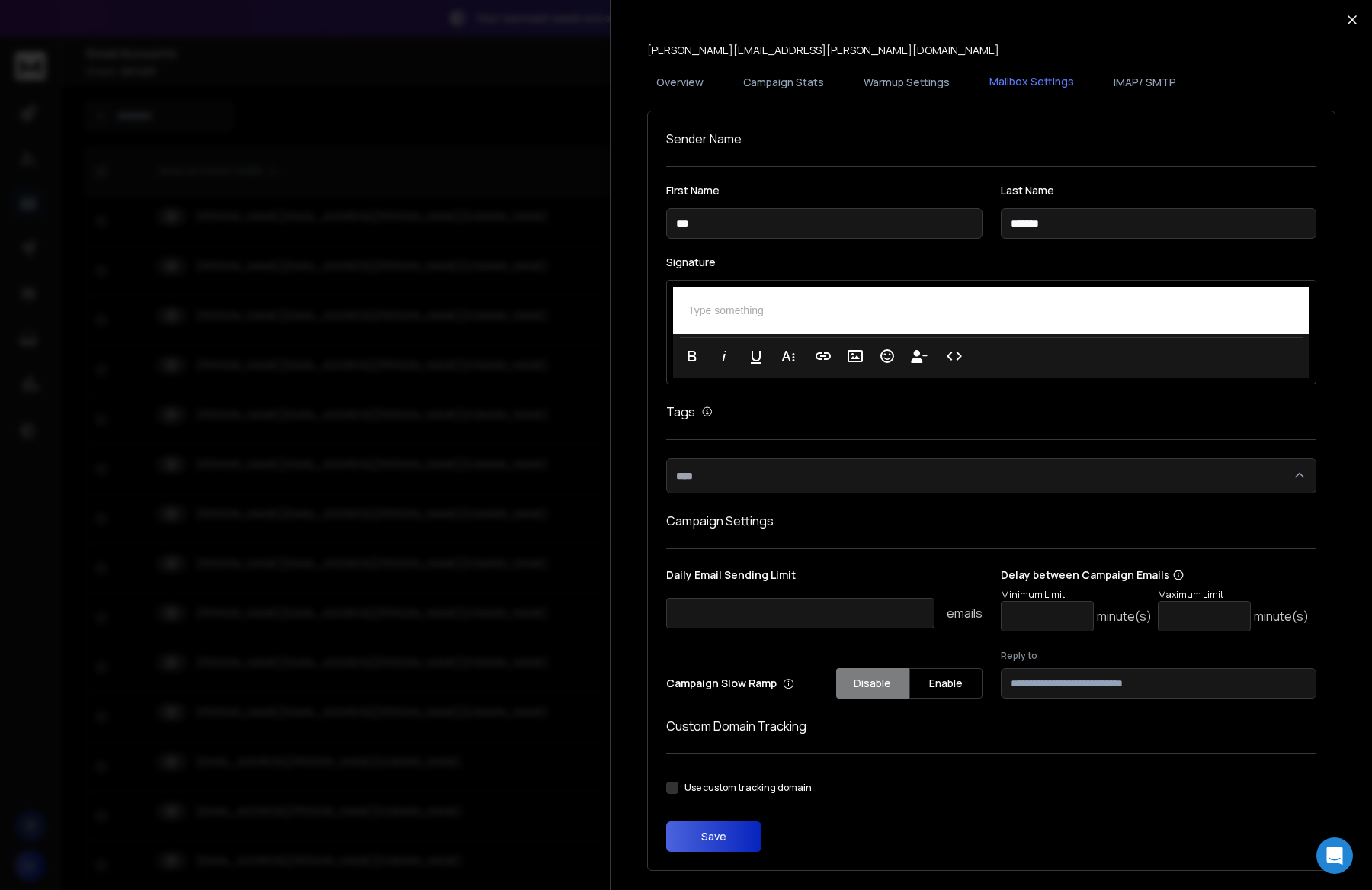
click at [1351, 25] on icon "button" at bounding box center [1352, 19] width 15 height 15
